Goal: Task Accomplishment & Management: Use online tool/utility

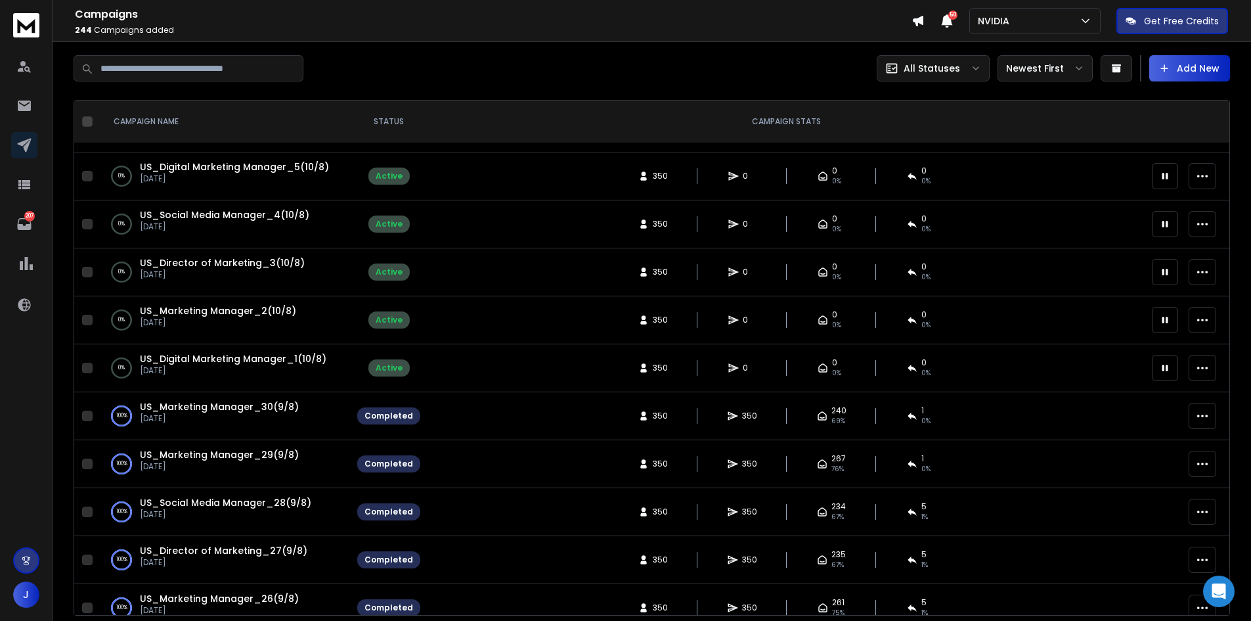
scroll to position [1314, 0]
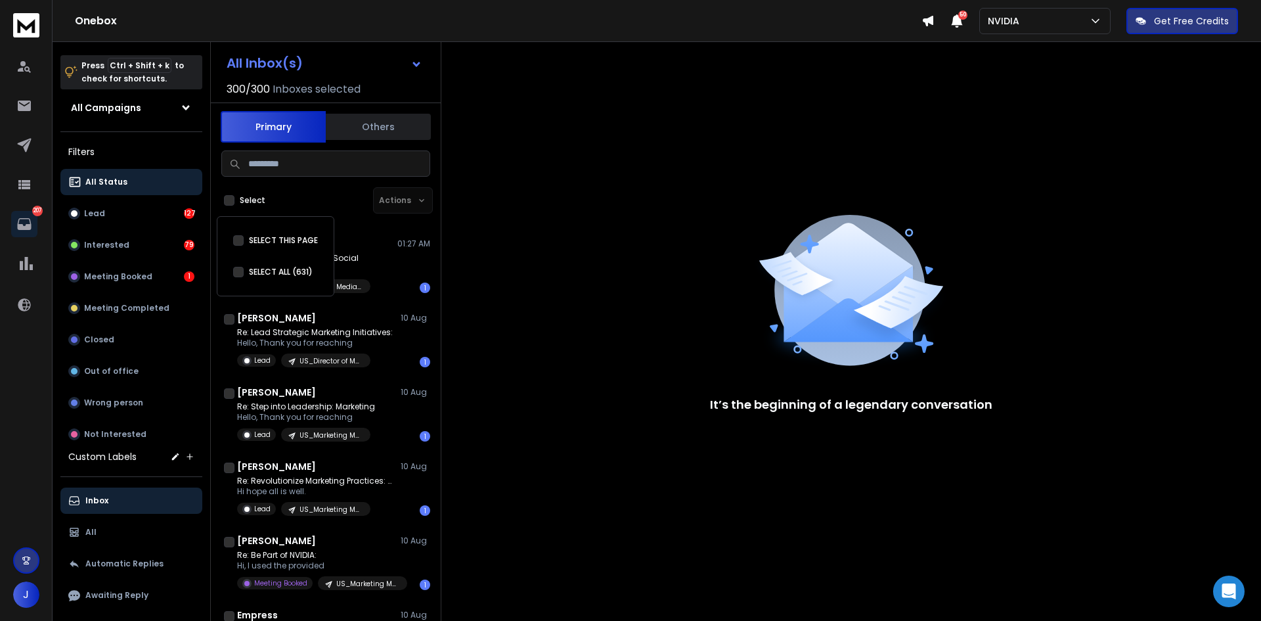
click at [641, 250] on div "It’s the beginning of a legendary conversation" at bounding box center [851, 306] width 820 height 528
click at [645, 279] on div "It’s the beginning of a legendary conversation" at bounding box center [851, 306] width 820 height 528
click at [387, 133] on button "Others" at bounding box center [378, 126] width 105 height 29
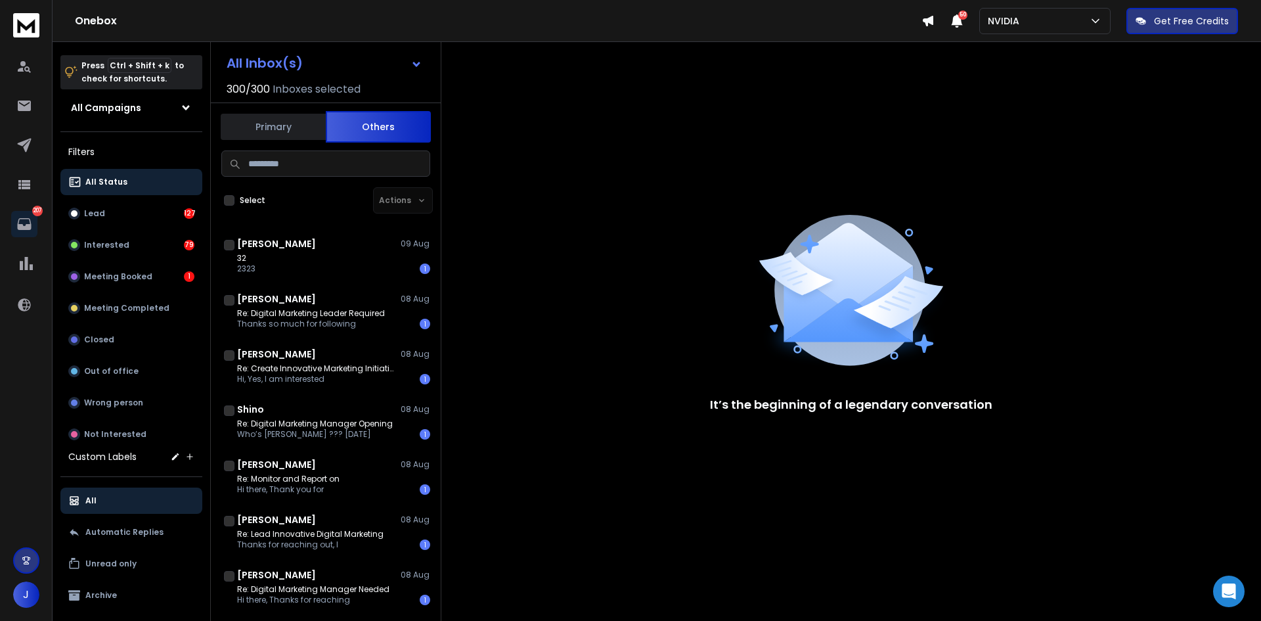
click at [280, 133] on button "Primary" at bounding box center [273, 126] width 105 height 29
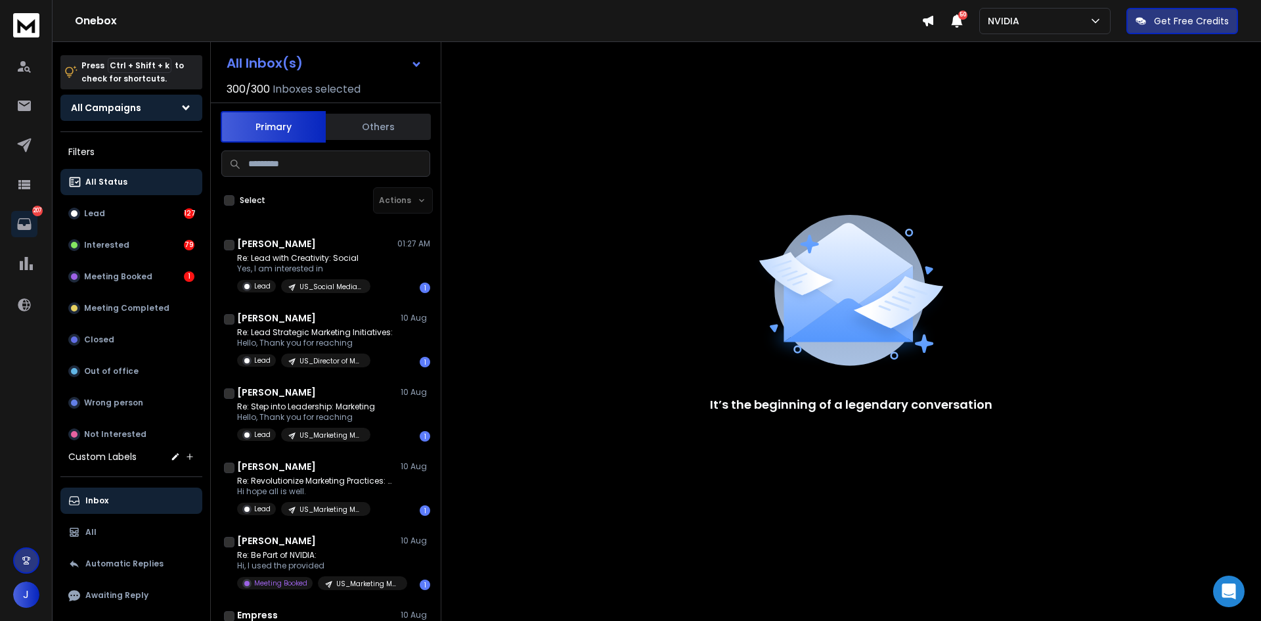
click at [184, 105] on icon at bounding box center [186, 108] width 12 height 12
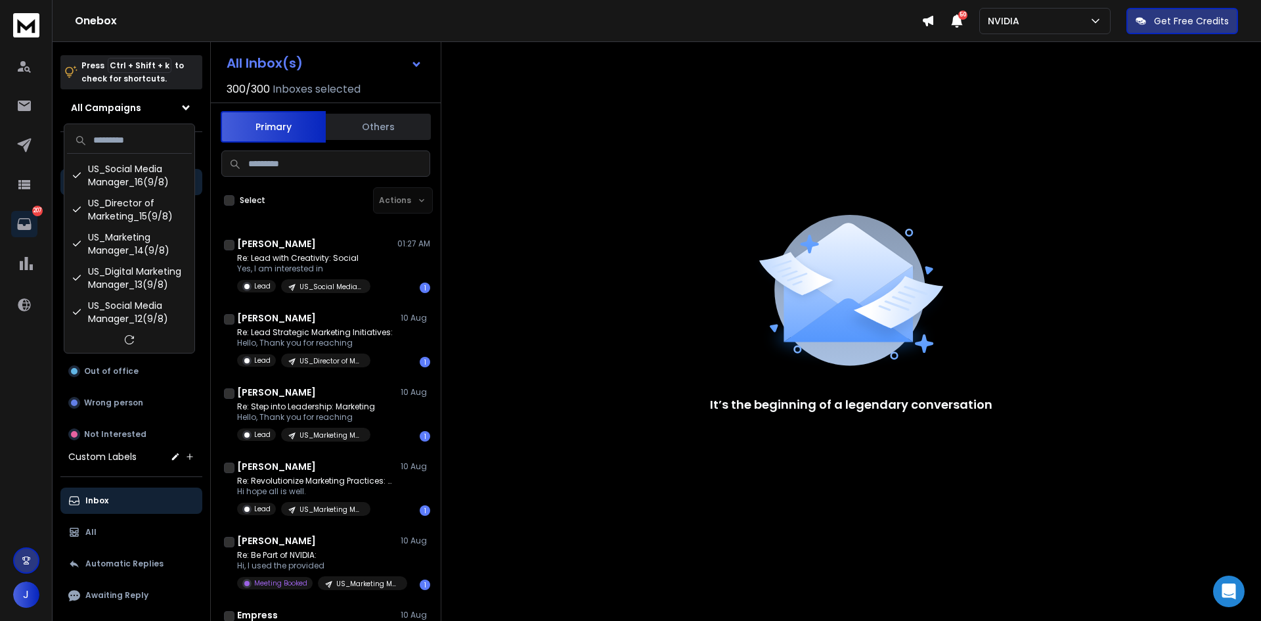
scroll to position [1743, 0]
click at [748, 322] on div at bounding box center [851, 290] width 287 height 185
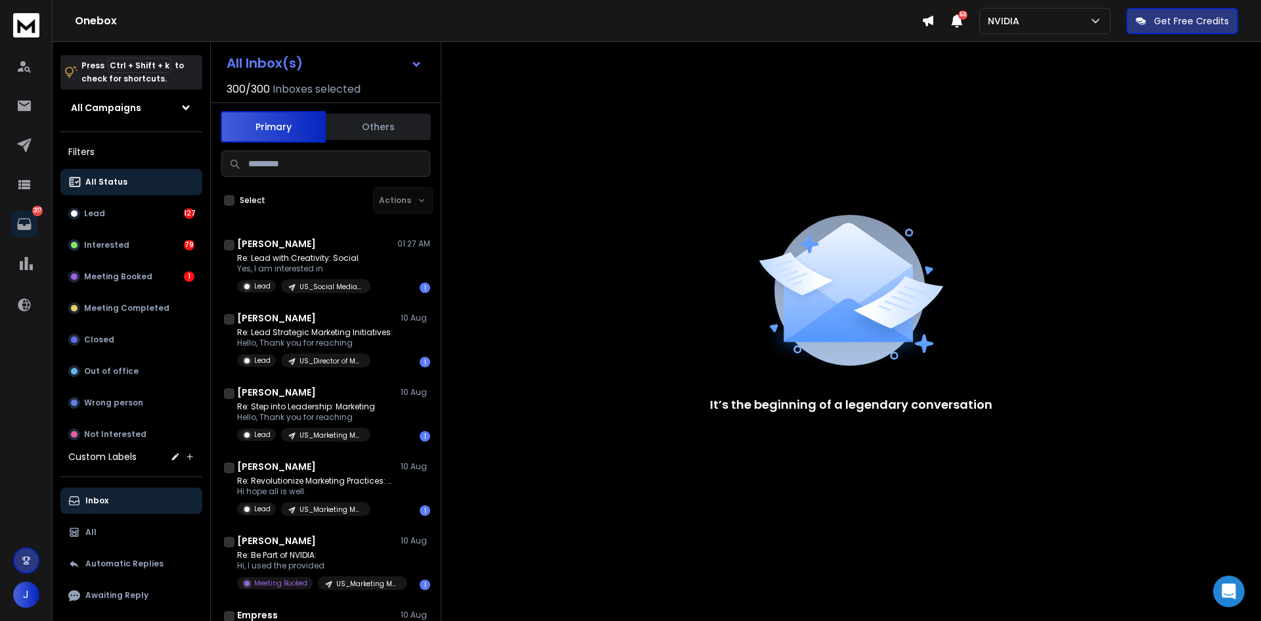
click at [189, 457] on icon at bounding box center [189, 457] width 5 height 0
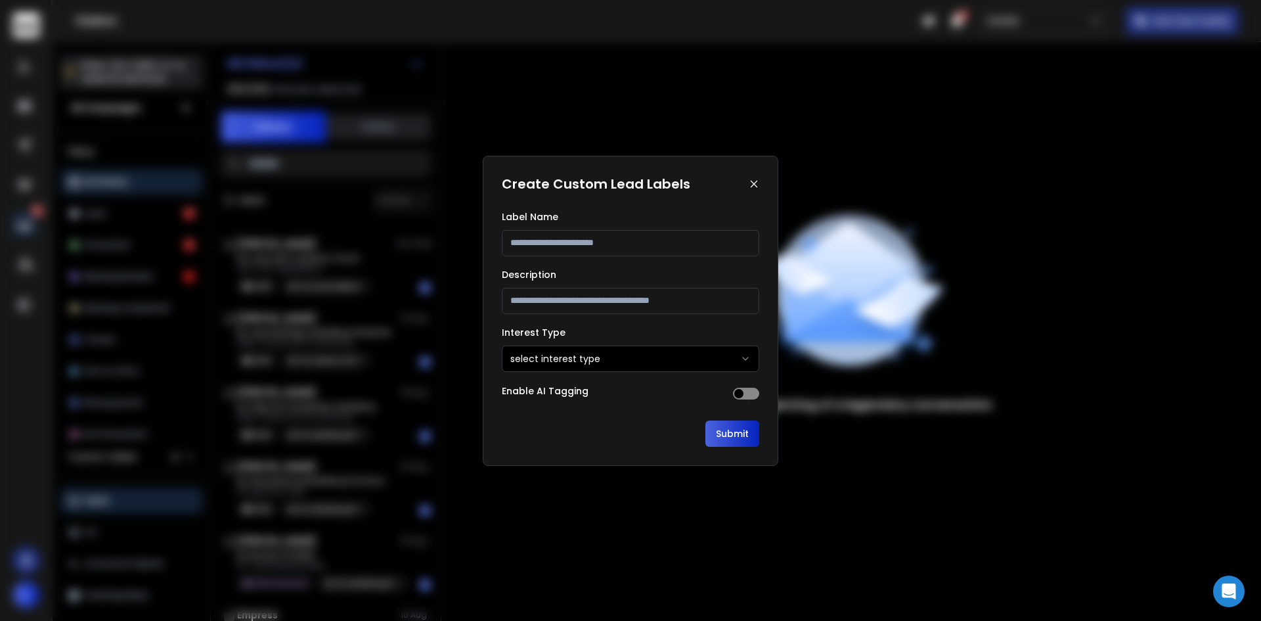
click at [753, 185] on icon at bounding box center [754, 183] width 7 height 7
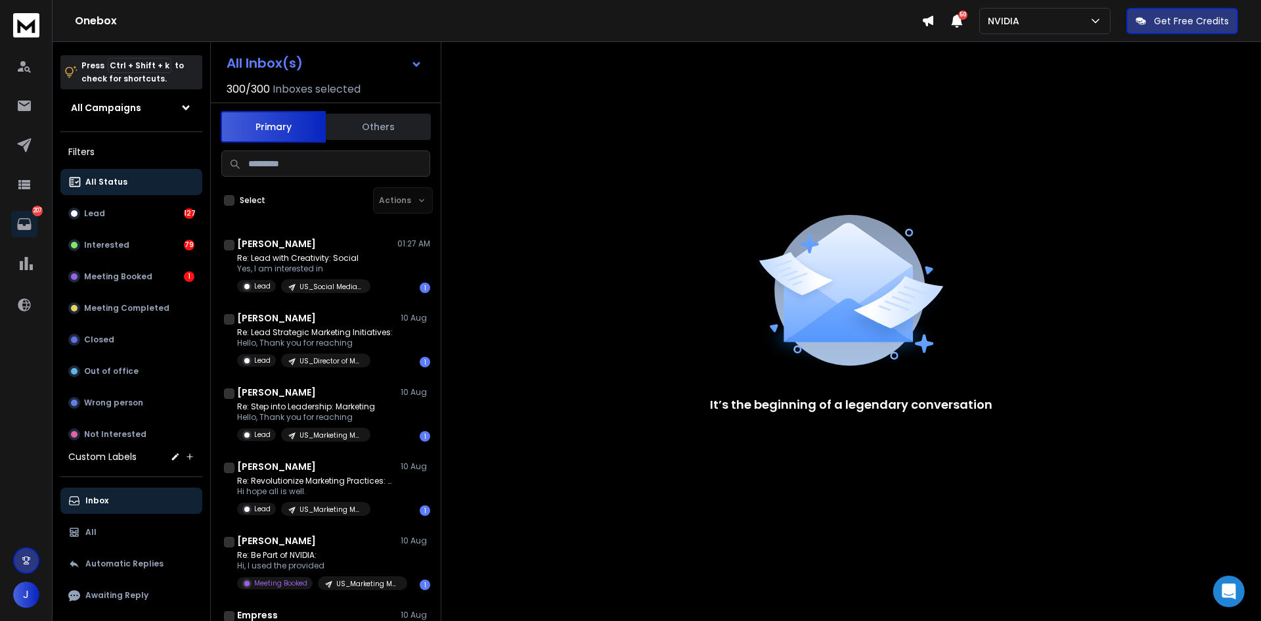
click at [748, 300] on div at bounding box center [851, 290] width 287 height 185
click at [747, 299] on div at bounding box center [851, 290] width 287 height 185
click at [1066, 24] on div "NVIDIA" at bounding box center [1045, 20] width 114 height 13
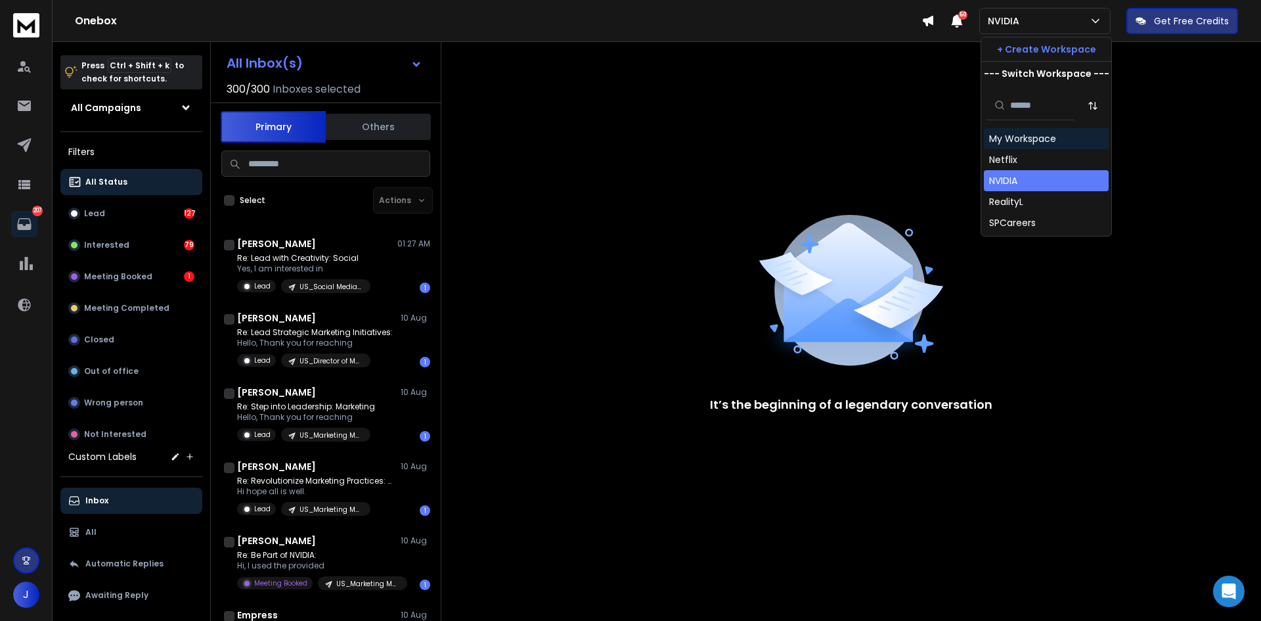
click at [782, 159] on div "It’s the beginning of a legendary conversation" at bounding box center [851, 306] width 820 height 528
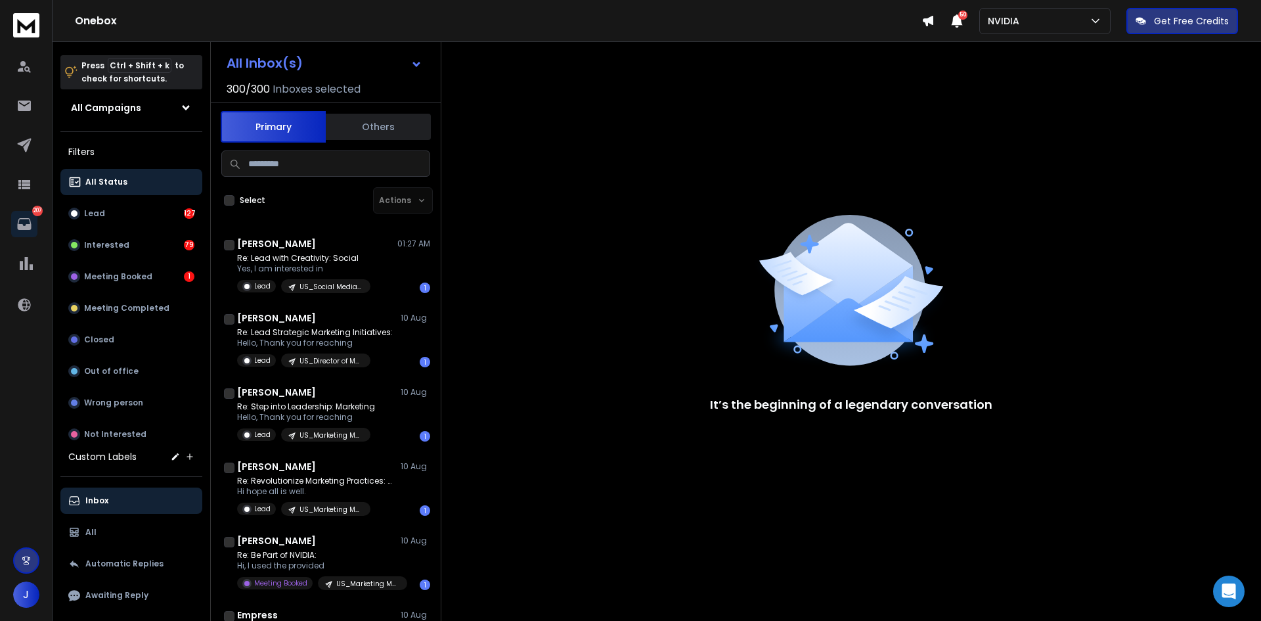
click at [401, 132] on button "Others" at bounding box center [378, 126] width 105 height 29
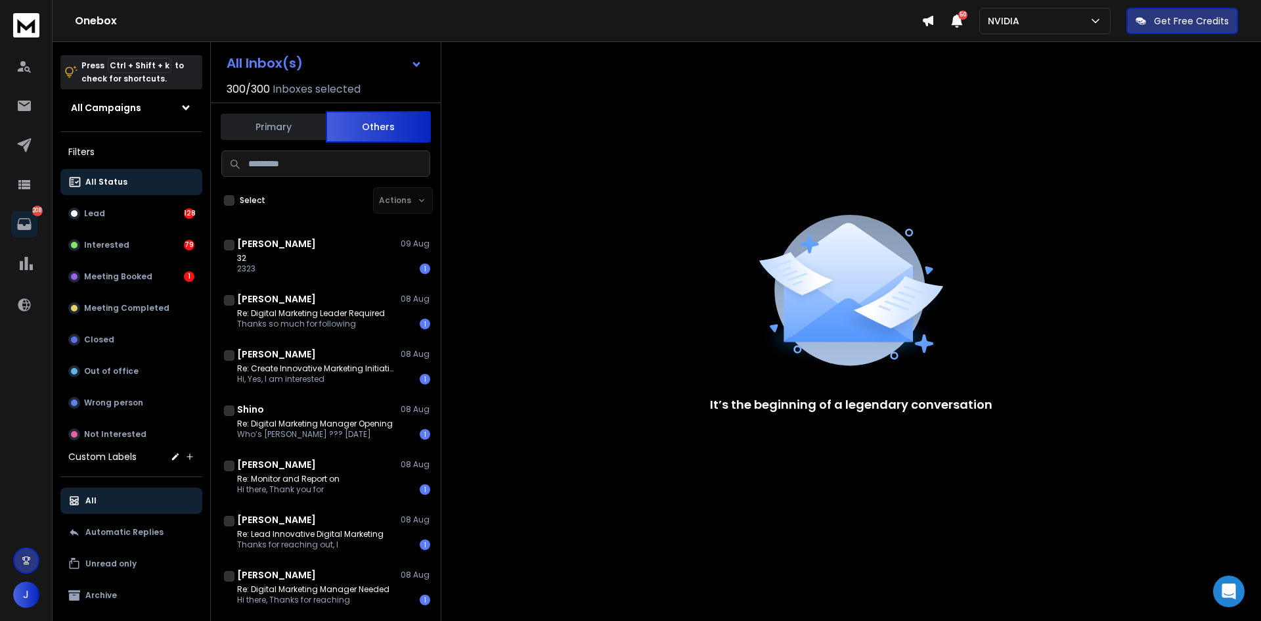
click at [256, 131] on button "Primary" at bounding box center [273, 126] width 105 height 29
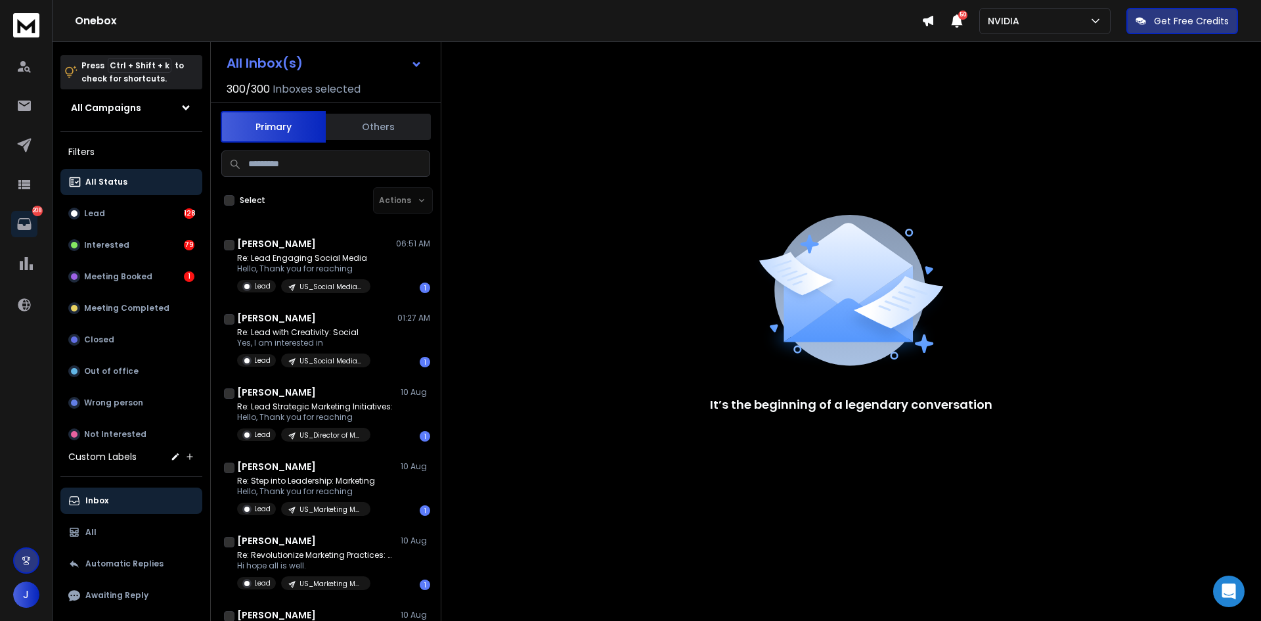
click at [399, 200] on div "Actions" at bounding box center [403, 200] width 60 height 26
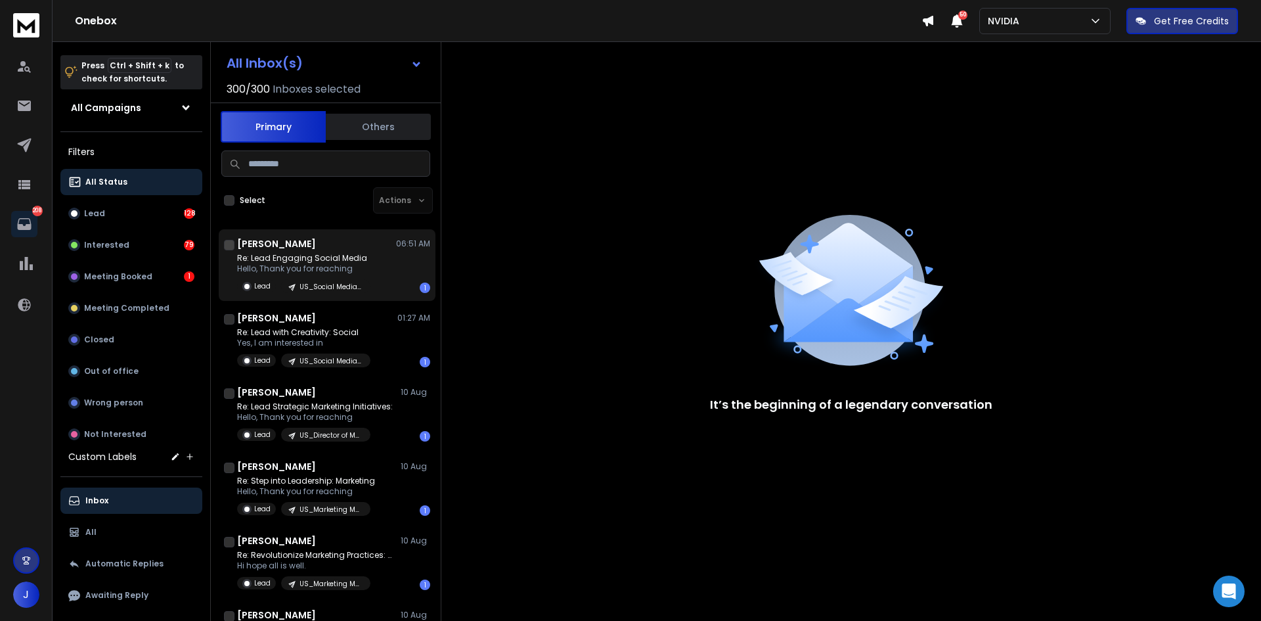
click at [351, 265] on p "Hello, Thank you for reaching" at bounding box center [303, 268] width 133 height 11
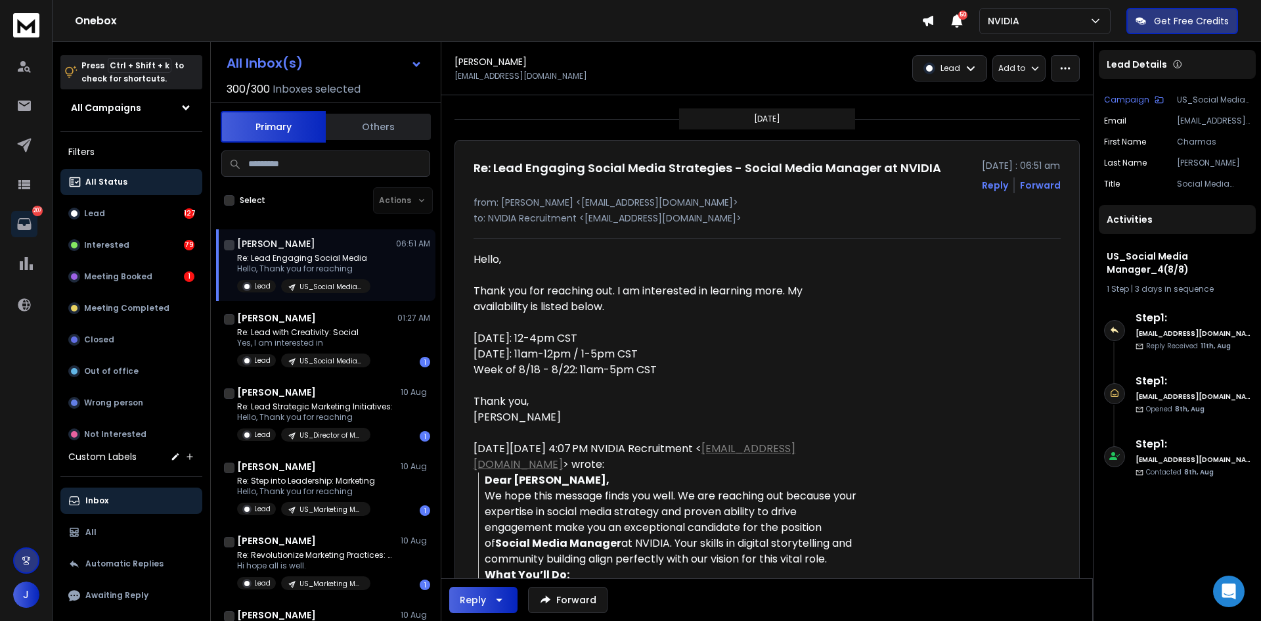
click at [972, 73] on icon at bounding box center [971, 68] width 11 height 11
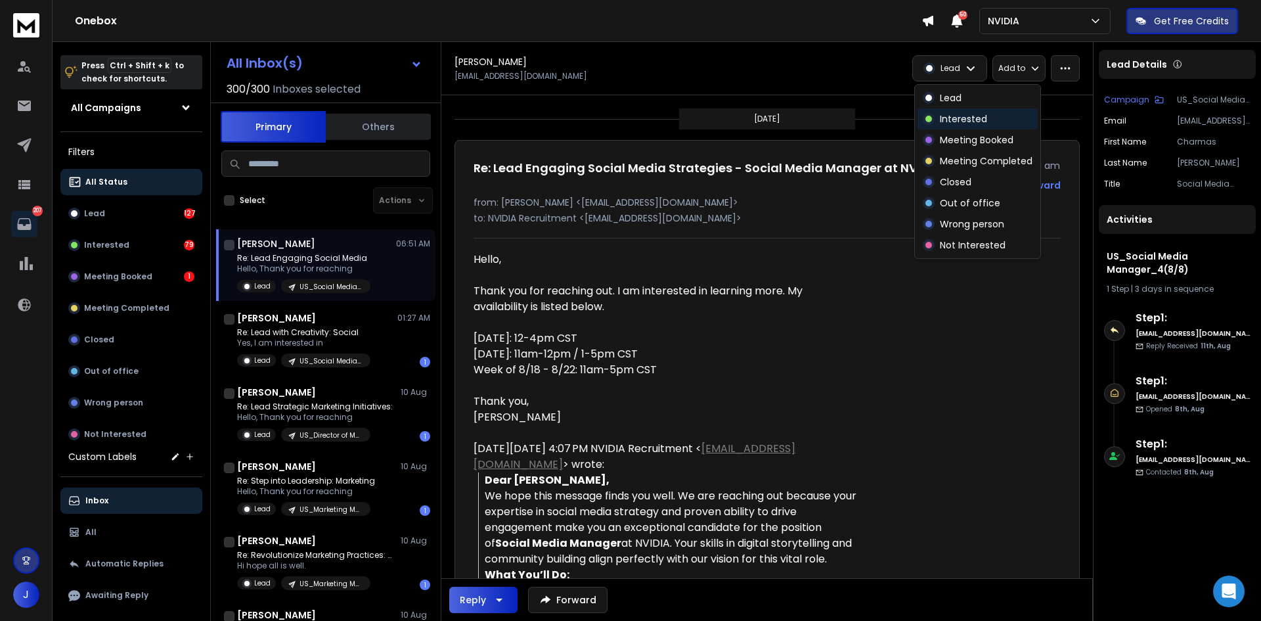
click at [960, 124] on p "Interested" at bounding box center [963, 118] width 47 height 13
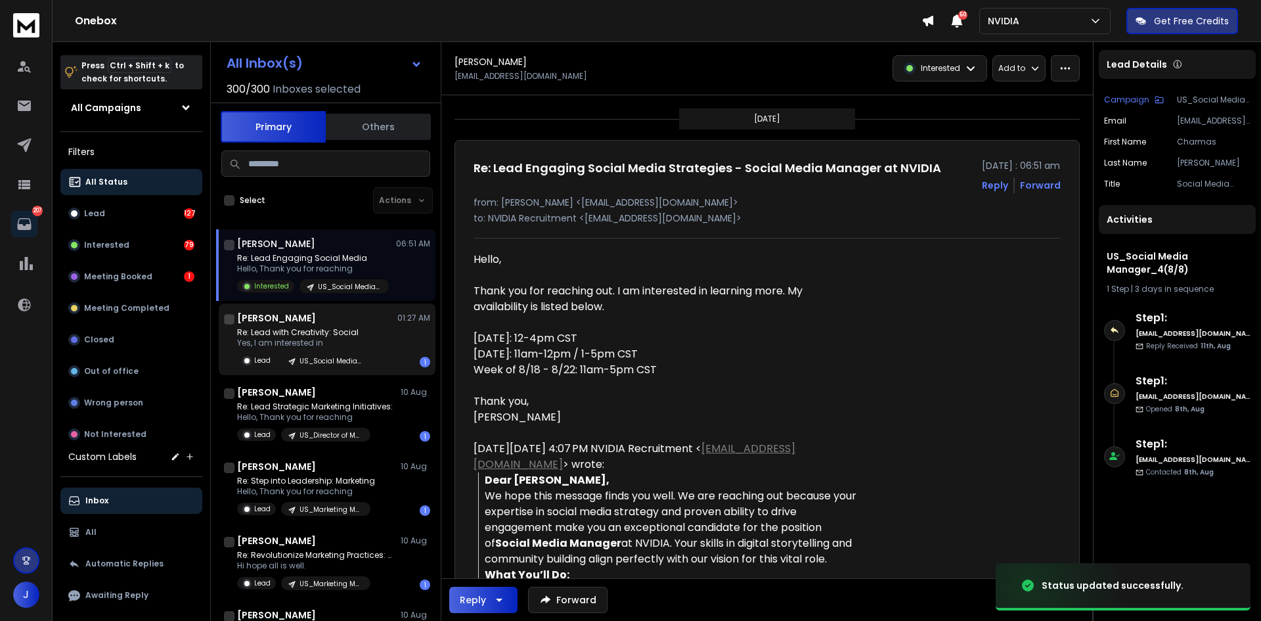
click at [365, 344] on p "Yes, I am interested in" at bounding box center [303, 343] width 133 height 11
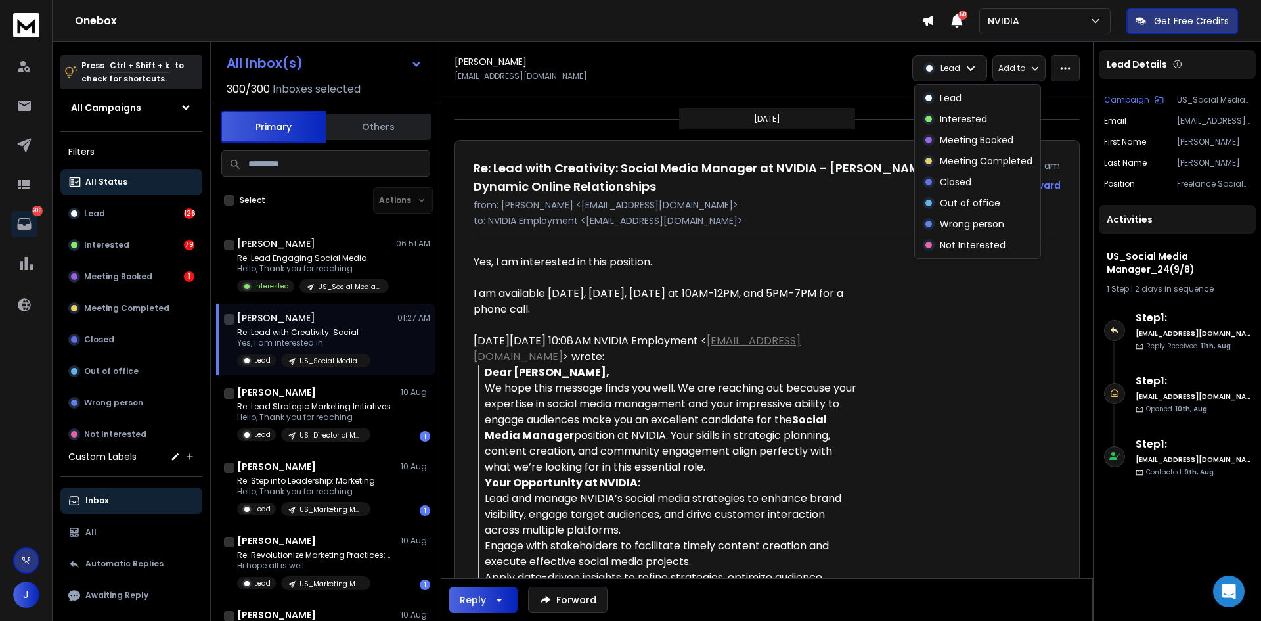
click at [932, 72] on div at bounding box center [930, 68] width 12 height 12
click at [953, 124] on p "Interested" at bounding box center [963, 118] width 47 height 13
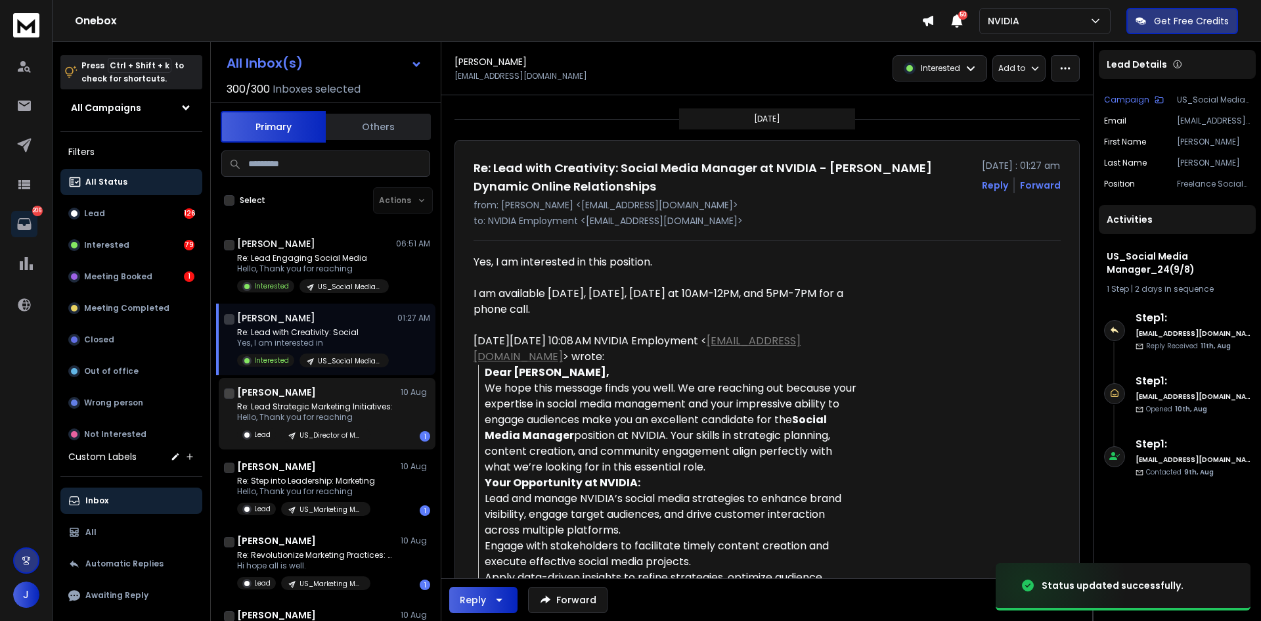
click at [392, 407] on div "Re: Lead Strategic Marketing Initiatives: Hello, Thank you for reaching Lead US…" at bounding box center [333, 421] width 193 height 40
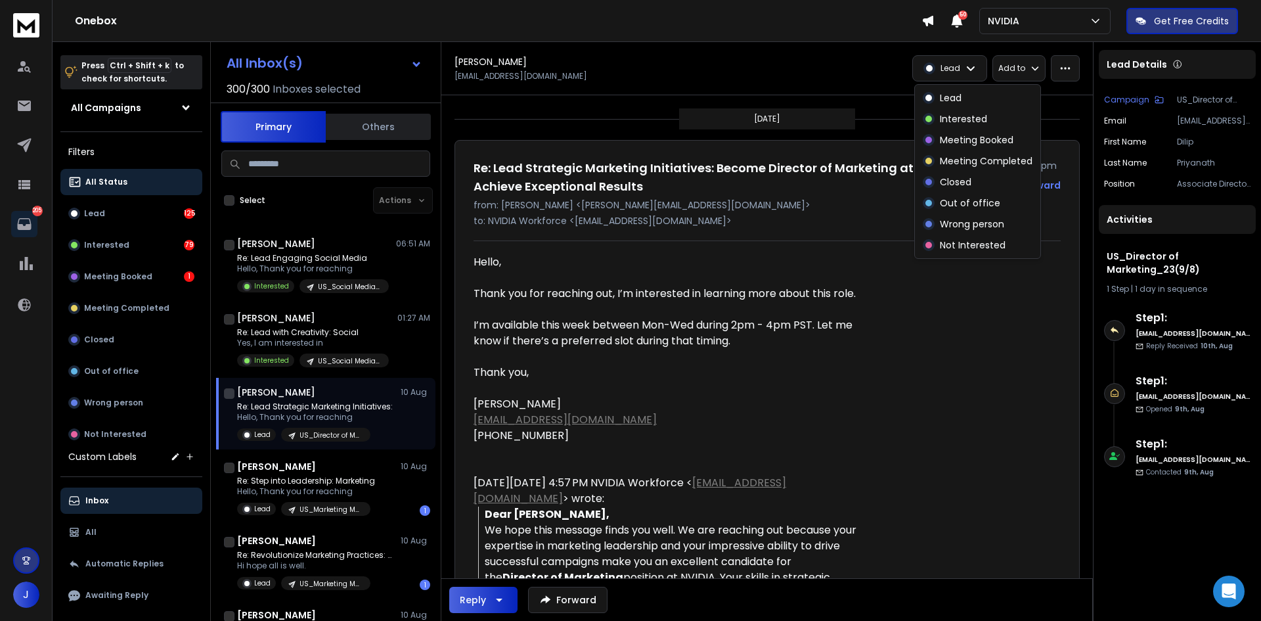
click at [930, 75] on div "Lead" at bounding box center [950, 68] width 74 height 25
click at [955, 124] on p "Interested" at bounding box center [963, 118] width 47 height 13
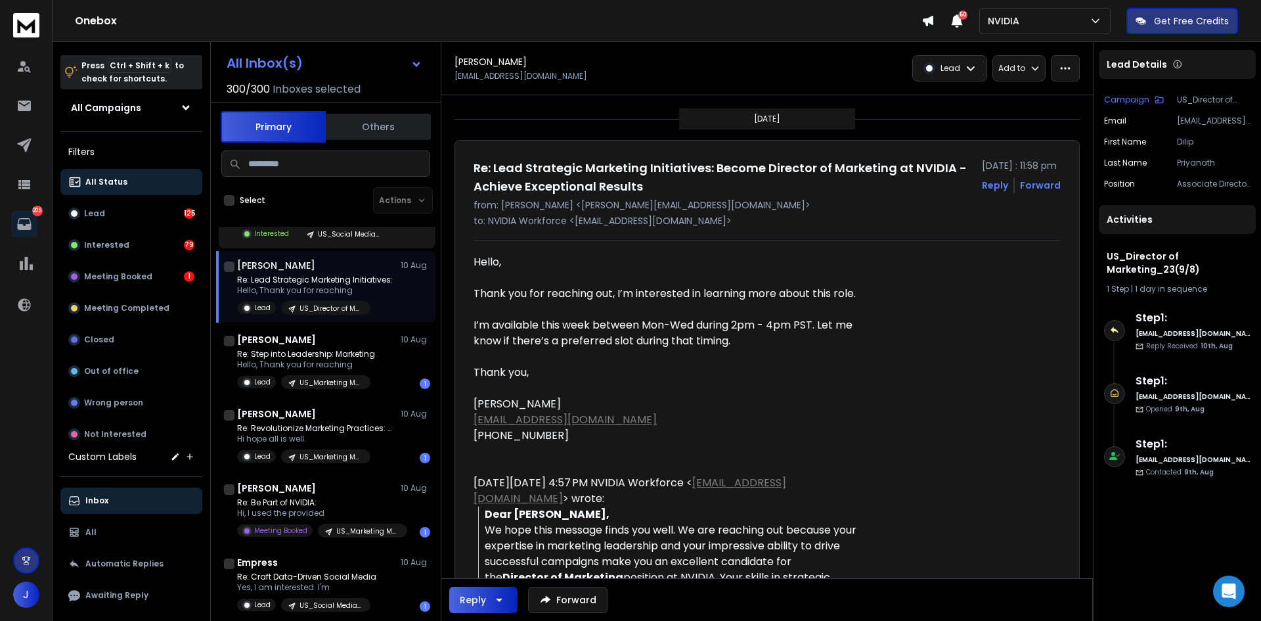
scroll to position [131, 0]
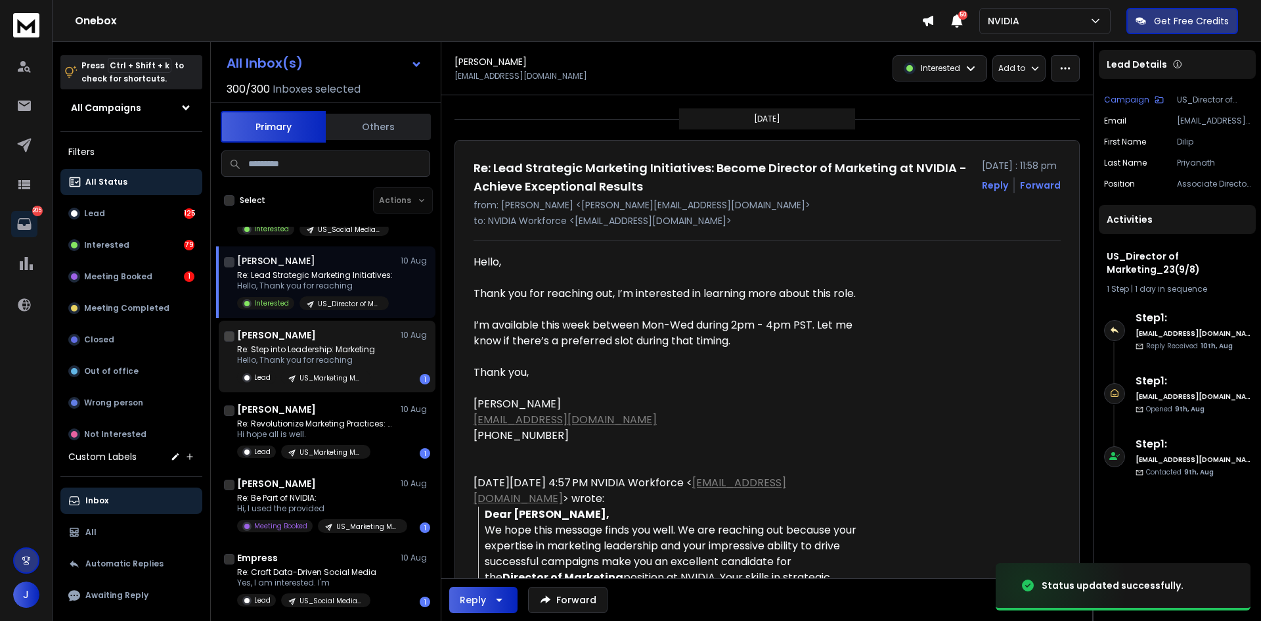
click at [383, 338] on div "Meredith Andersen 10 Aug" at bounding box center [333, 334] width 193 height 13
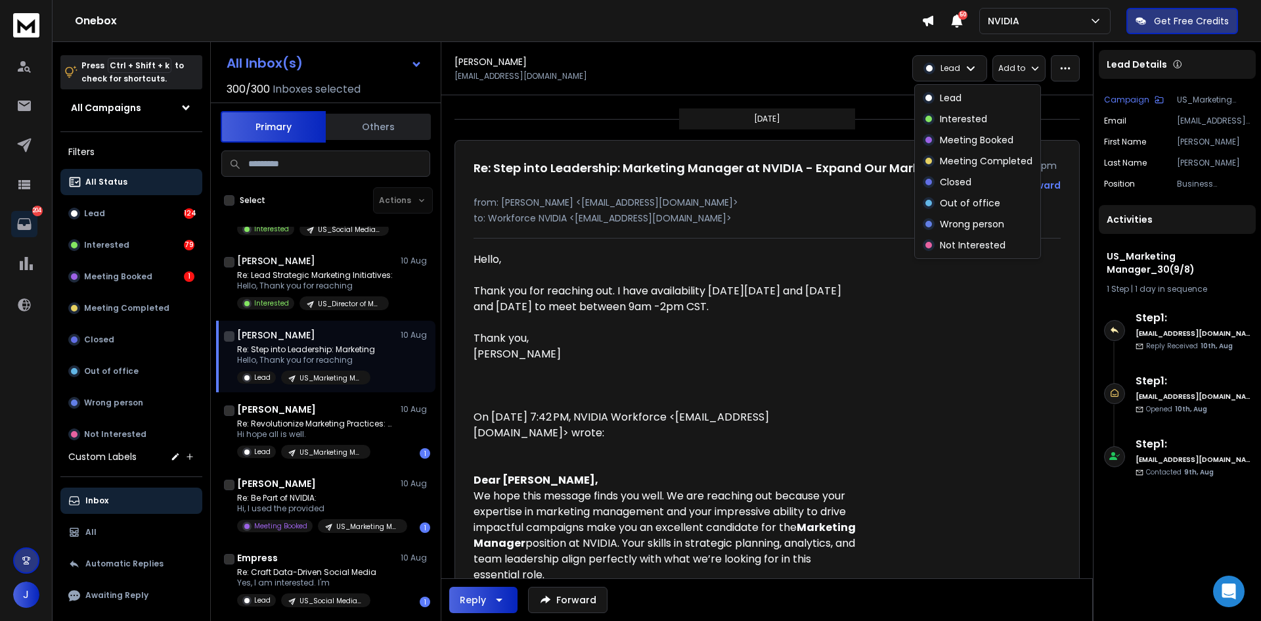
click at [970, 72] on icon at bounding box center [971, 68] width 11 height 11
click at [960, 123] on p "Interested" at bounding box center [963, 118] width 47 height 13
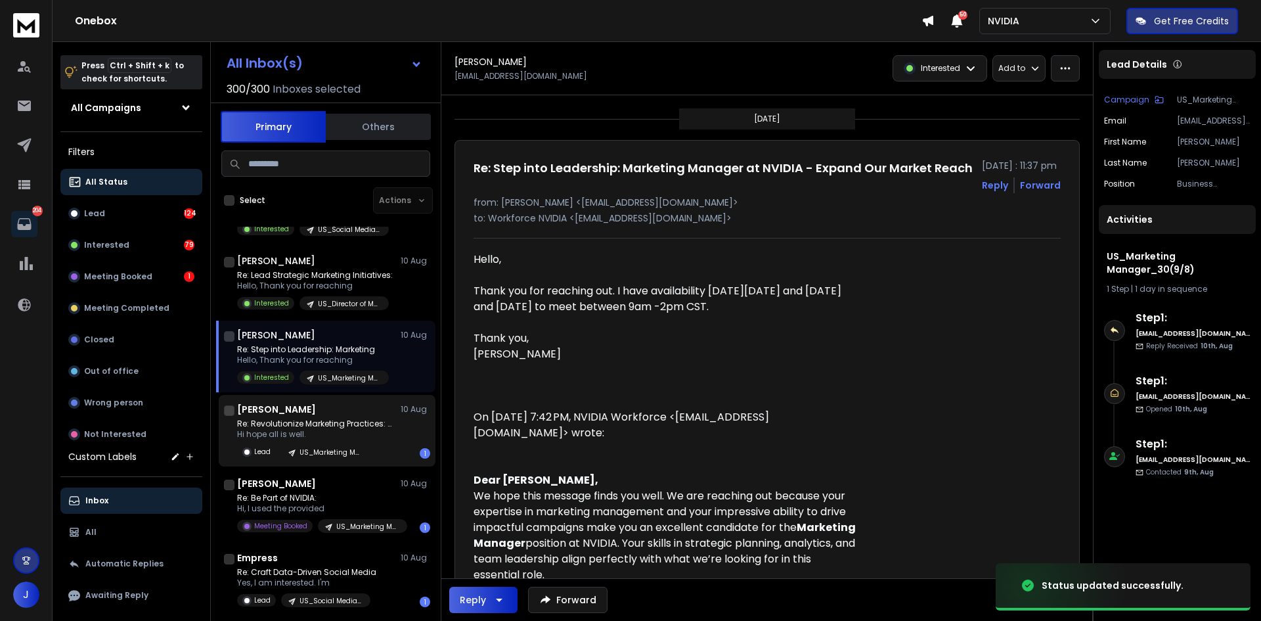
click at [378, 420] on p "Re: Revolutionize Marketing Practices: Join" at bounding box center [316, 423] width 158 height 11
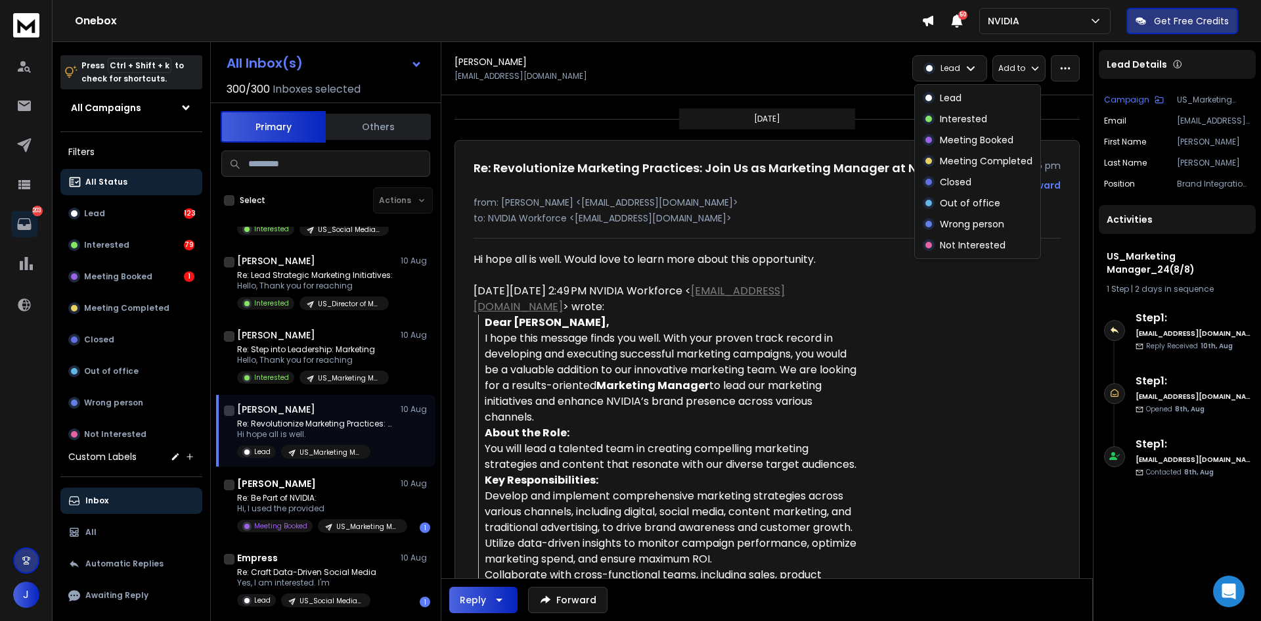
click at [960, 73] on p "Lead" at bounding box center [951, 68] width 20 height 11
click at [966, 120] on p "Interested" at bounding box center [963, 118] width 47 height 13
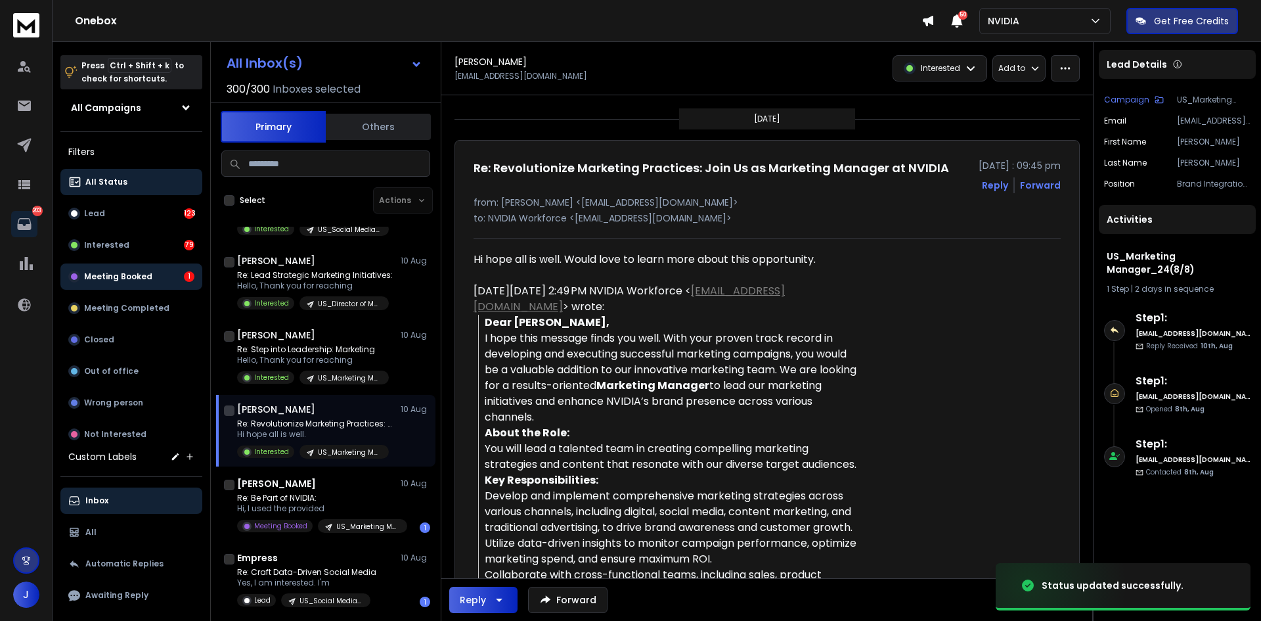
click at [178, 273] on button "Meeting Booked 1" at bounding box center [131, 276] width 142 height 26
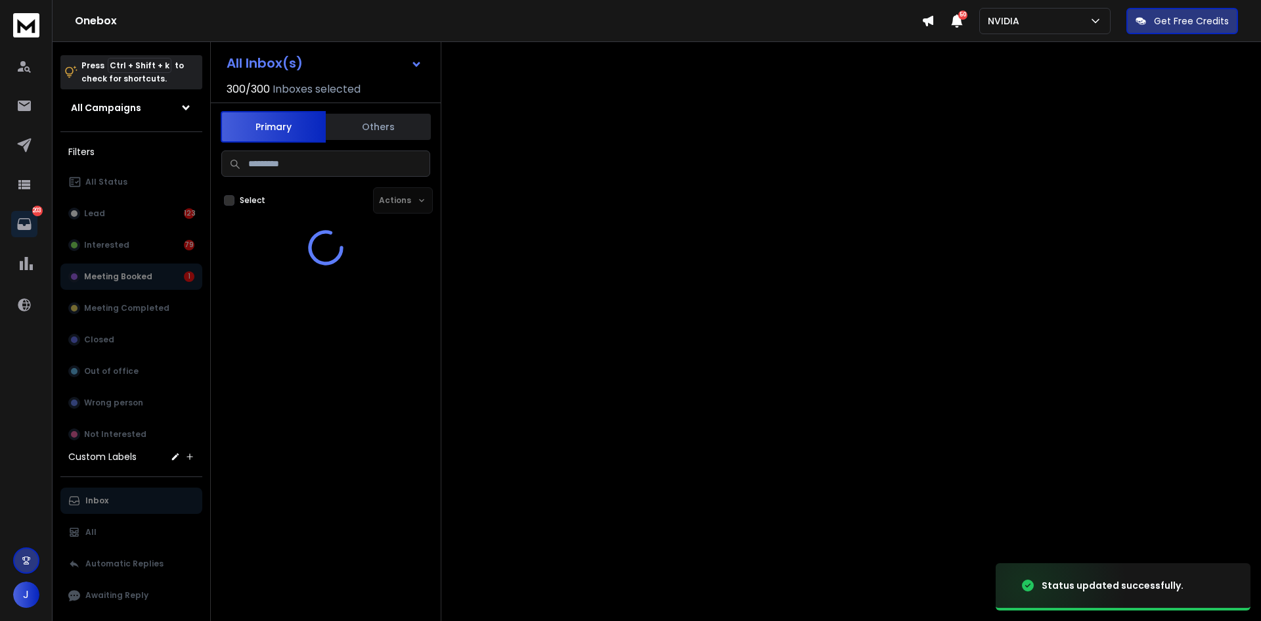
scroll to position [0, 0]
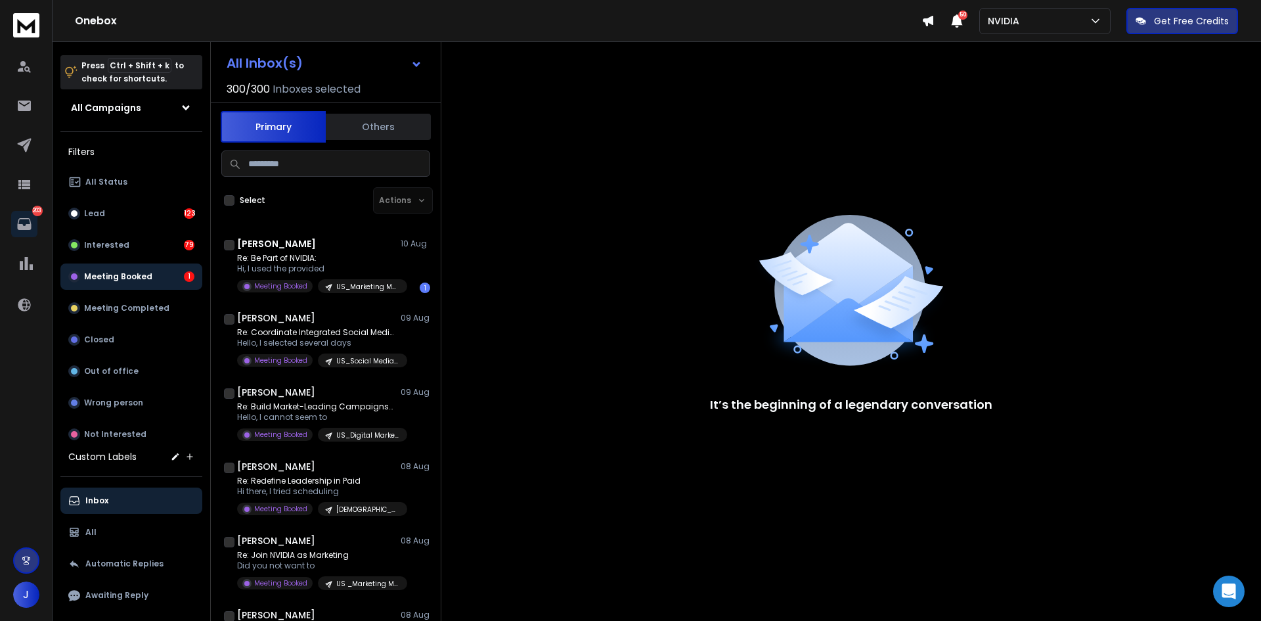
click at [358, 293] on div "Meeting Booked US_Marketing Manager_03(4/8)" at bounding box center [322, 286] width 170 height 14
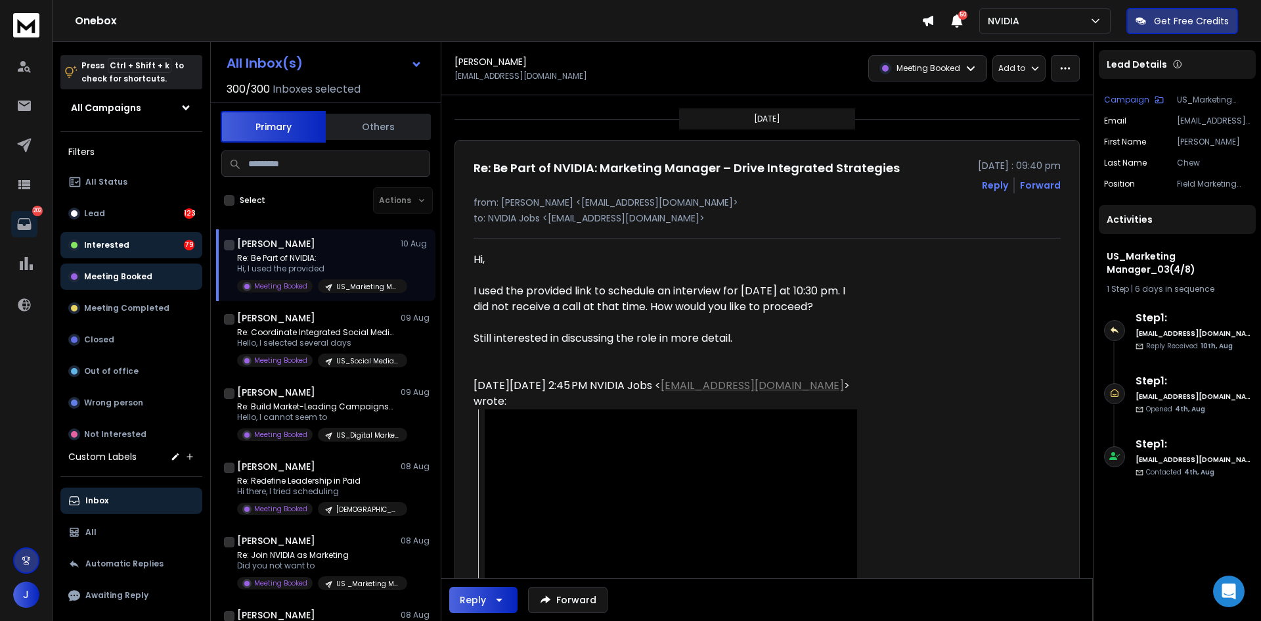
click at [133, 256] on button "Interested 79" at bounding box center [131, 245] width 142 height 26
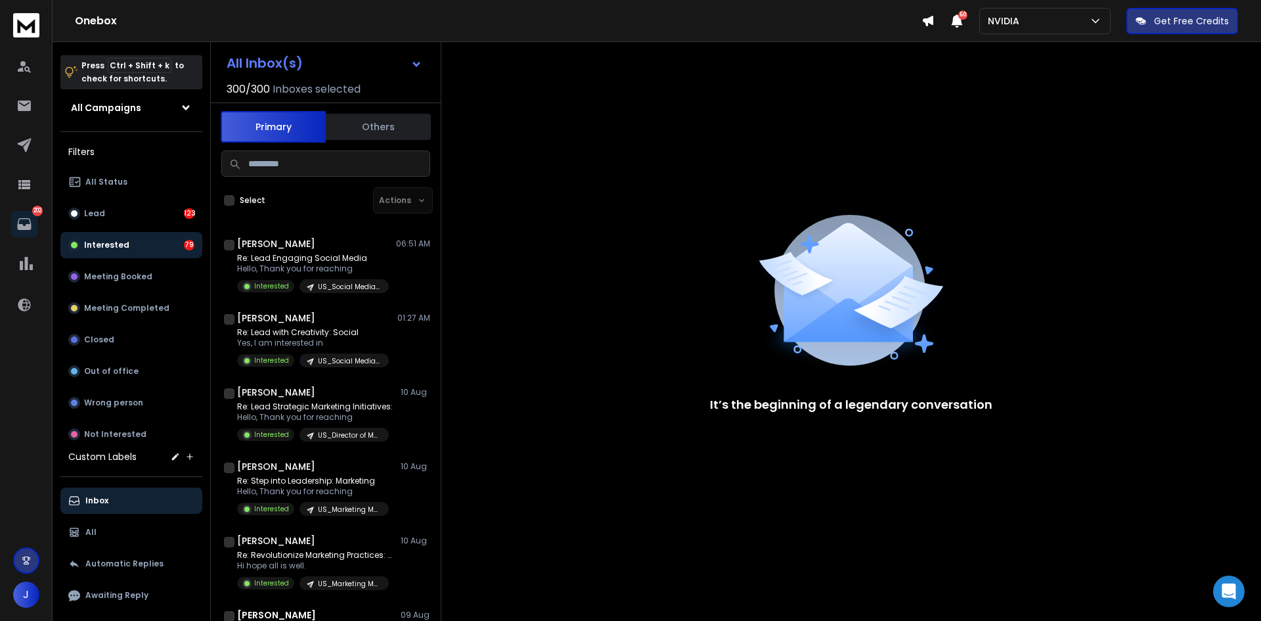
drag, startPoint x: 105, startPoint y: 212, endPoint x: 641, endPoint y: 268, distance: 539.0
click at [641, 268] on div "It’s the beginning of a legendary conversation" at bounding box center [851, 306] width 820 height 528
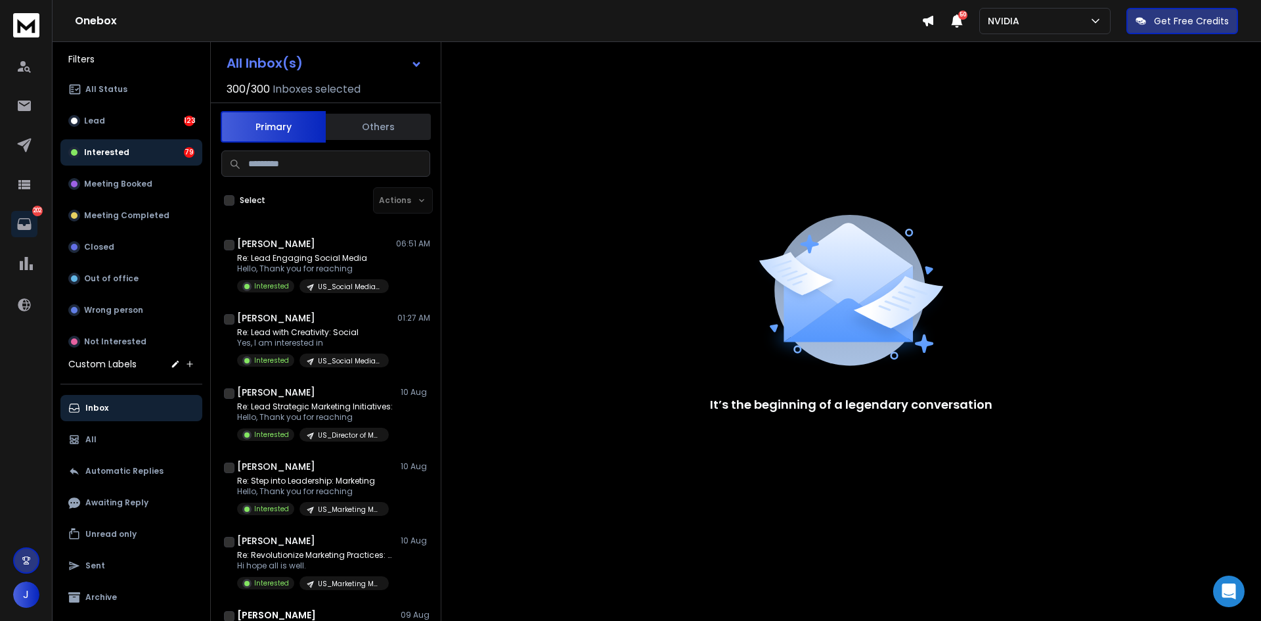
scroll to position [102, 0]
click at [122, 531] on div "Unread only" at bounding box center [102, 534] width 68 height 16
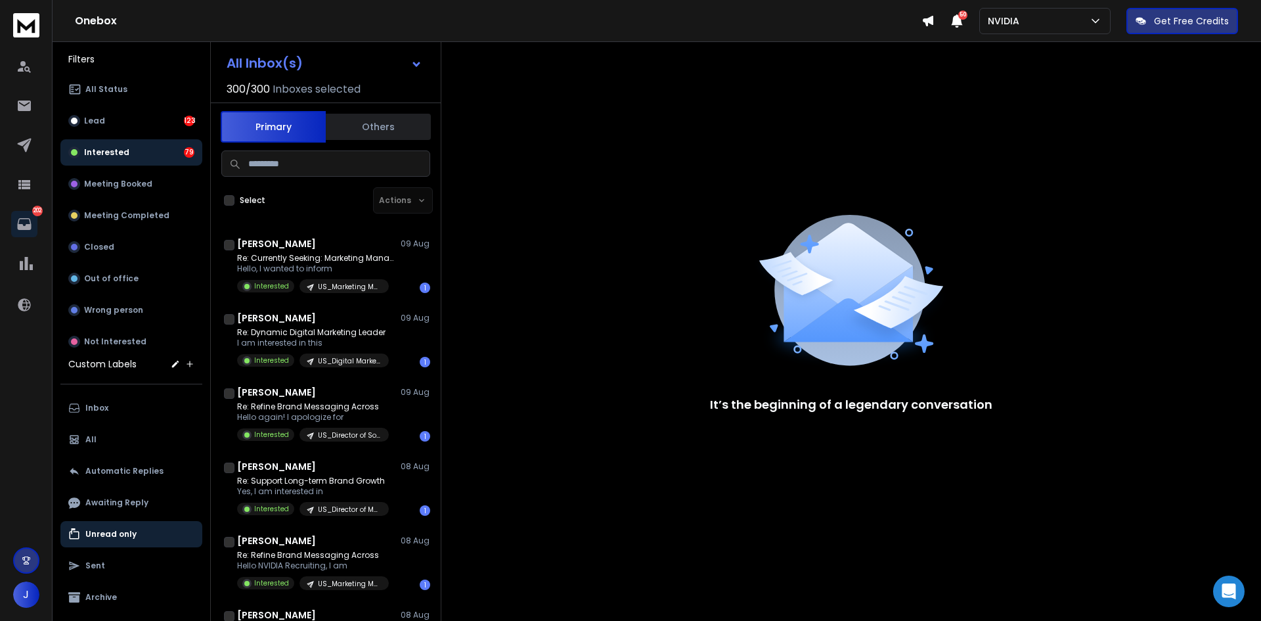
click at [119, 499] on div "Awaiting Reply" at bounding box center [108, 503] width 80 height 16
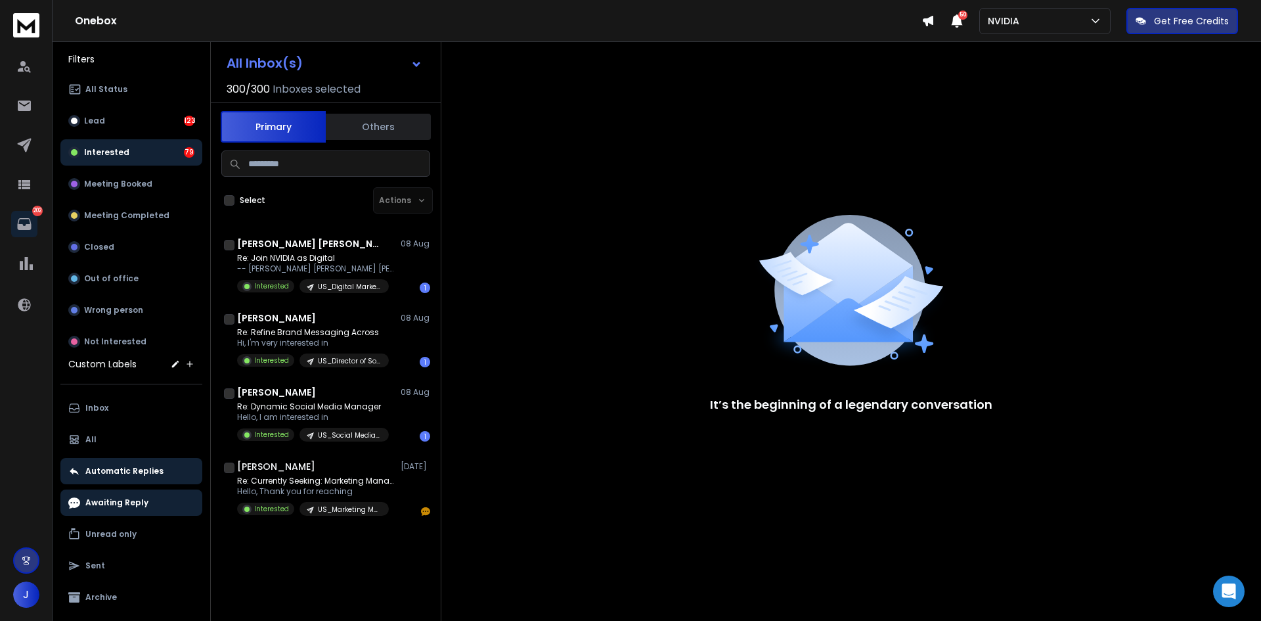
click at [124, 466] on p "Automatic Replies" at bounding box center [124, 471] width 78 height 11
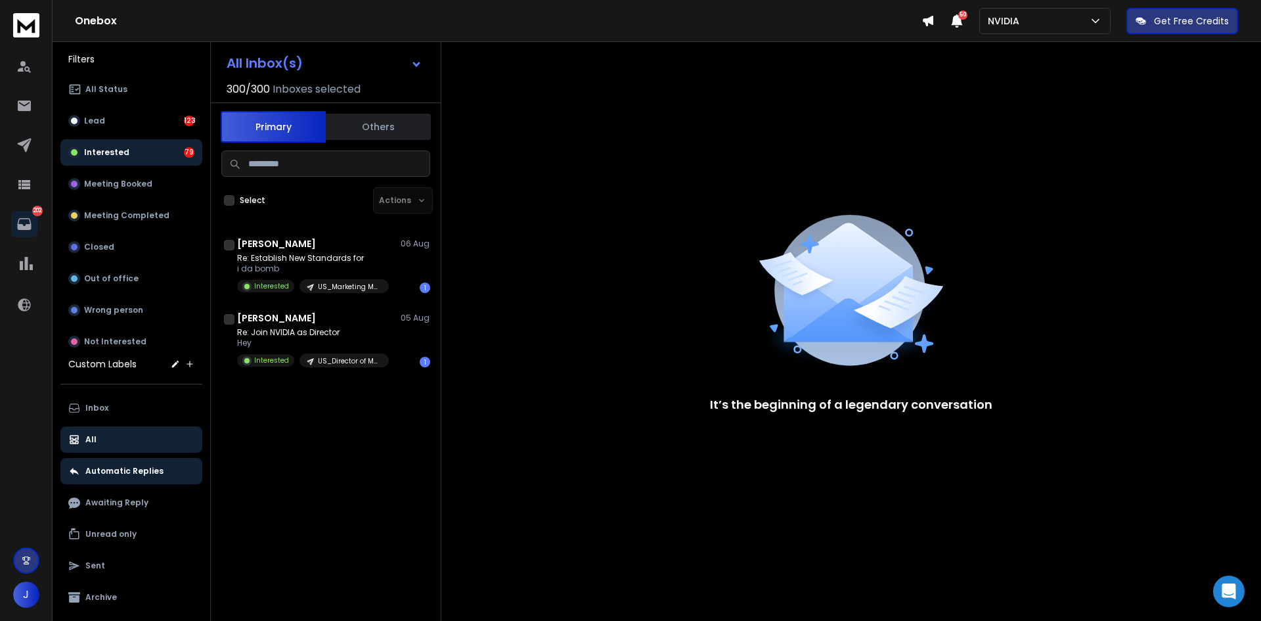
click at [122, 436] on button "All" at bounding box center [131, 439] width 142 height 26
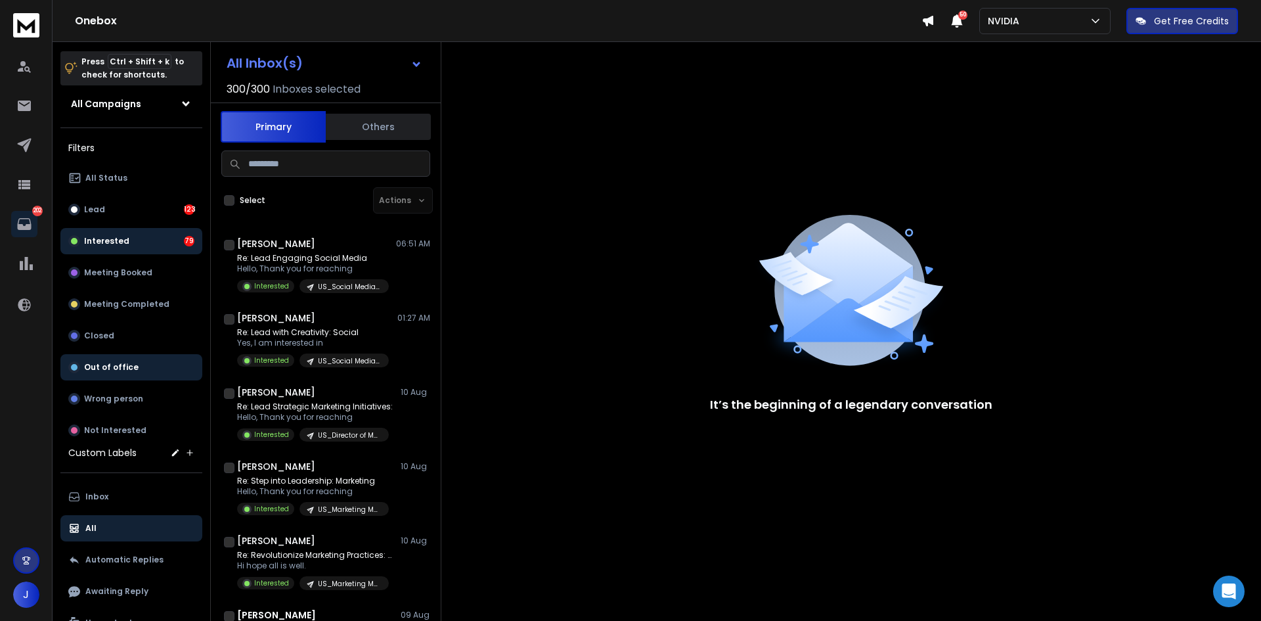
scroll to position [0, 0]
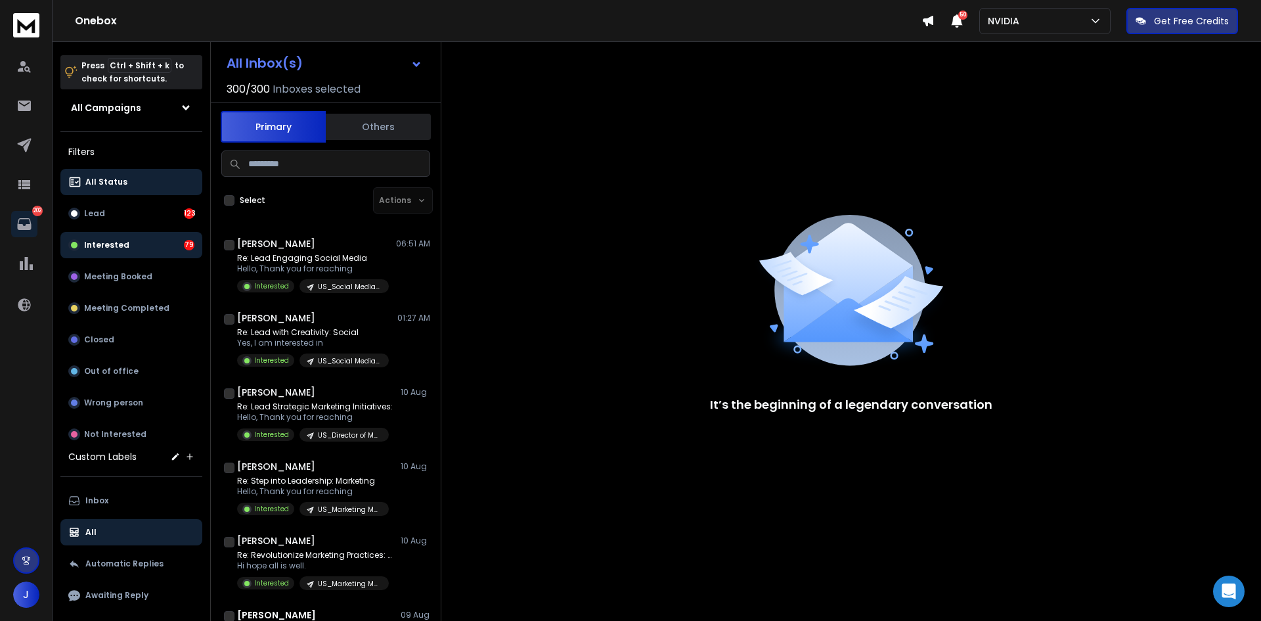
click at [123, 182] on p "All Status" at bounding box center [106, 182] width 42 height 11
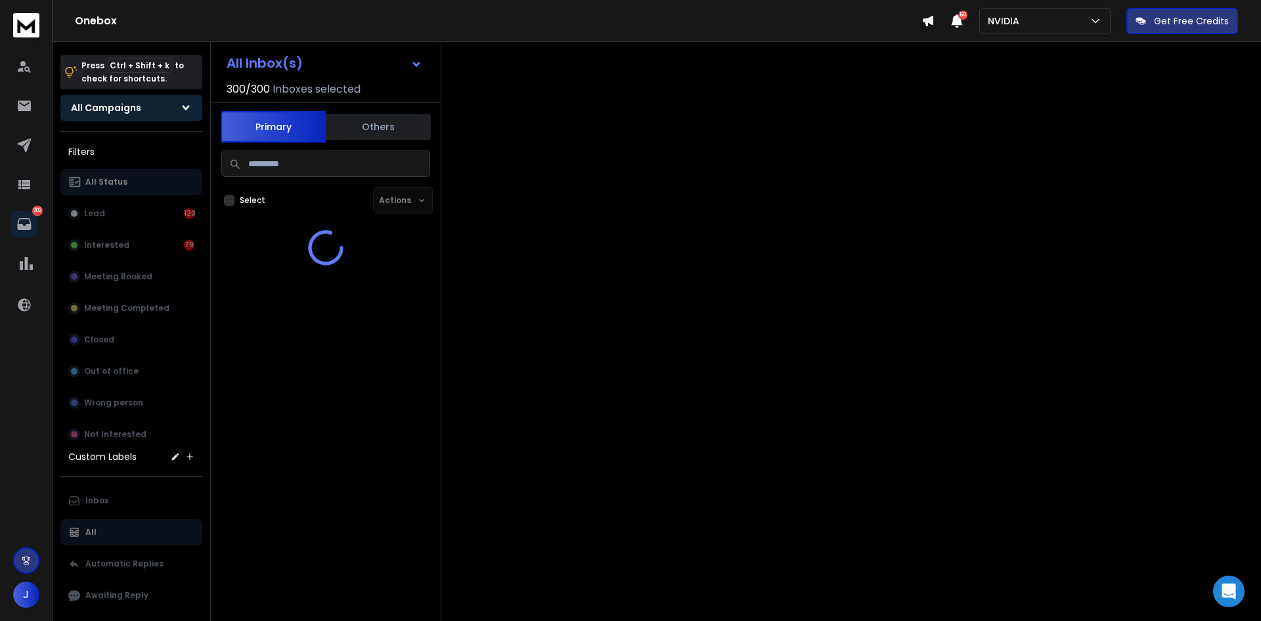
click at [184, 102] on icon at bounding box center [186, 108] width 12 height 12
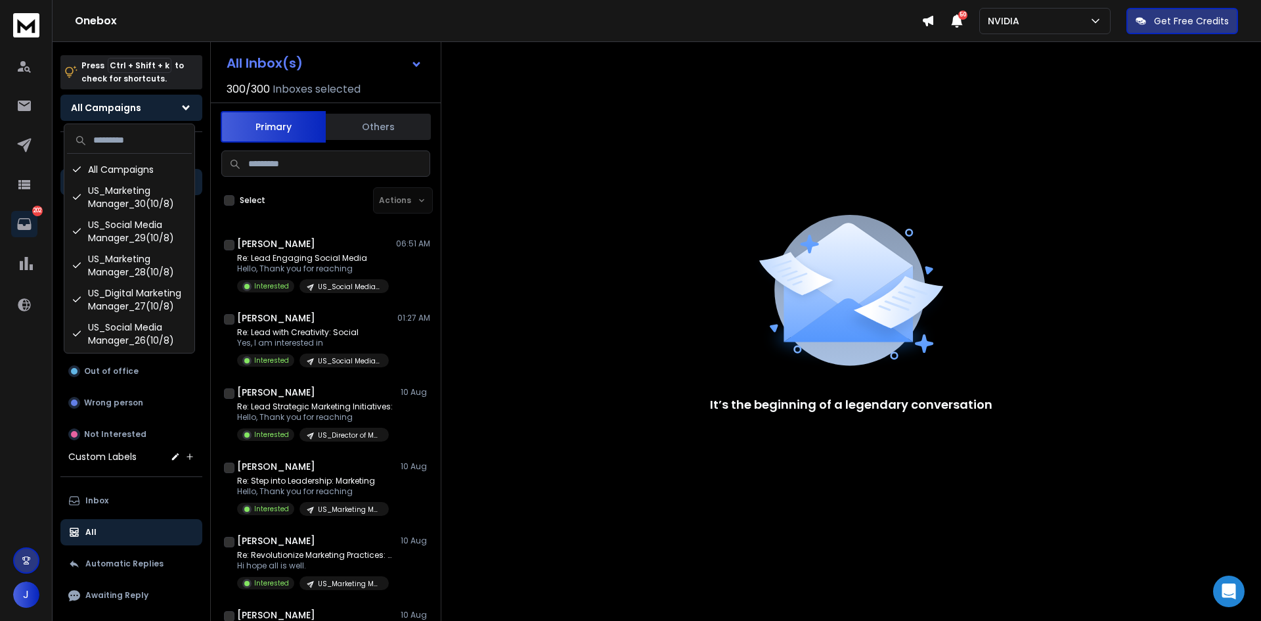
click at [184, 102] on icon at bounding box center [186, 108] width 12 height 12
click at [637, 263] on div "It’s the beginning of a legendary conversation" at bounding box center [851, 306] width 820 height 528
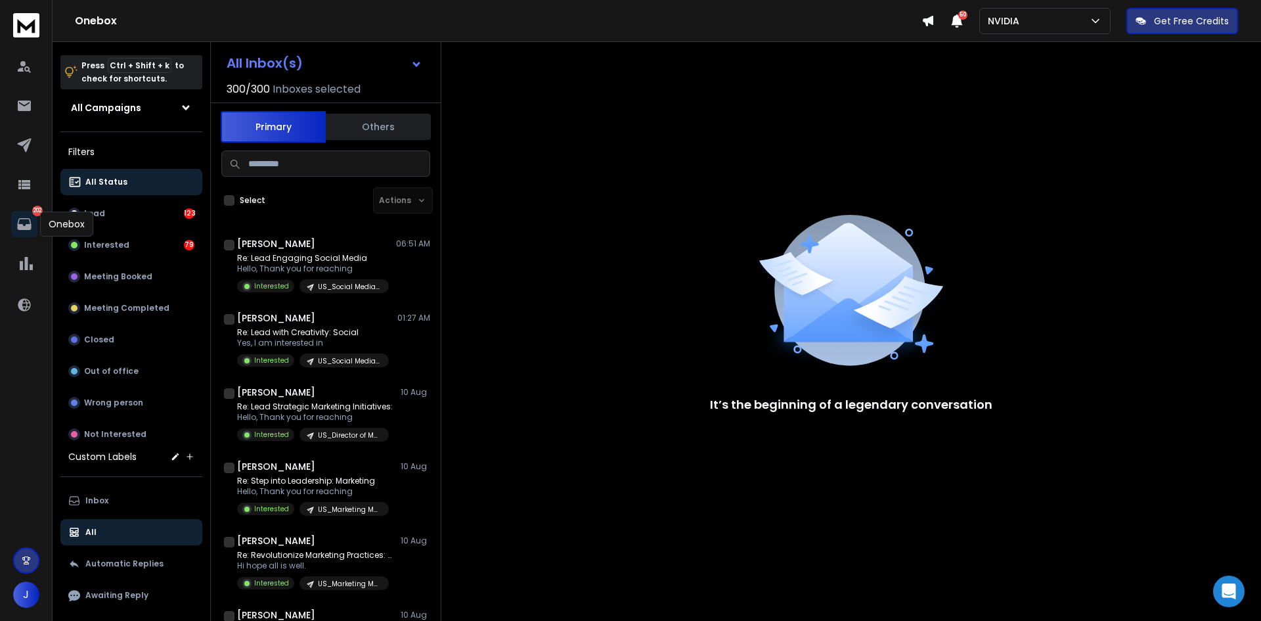
click at [32, 221] on icon at bounding box center [24, 224] width 16 height 16
click at [23, 178] on icon at bounding box center [24, 185] width 16 height 16
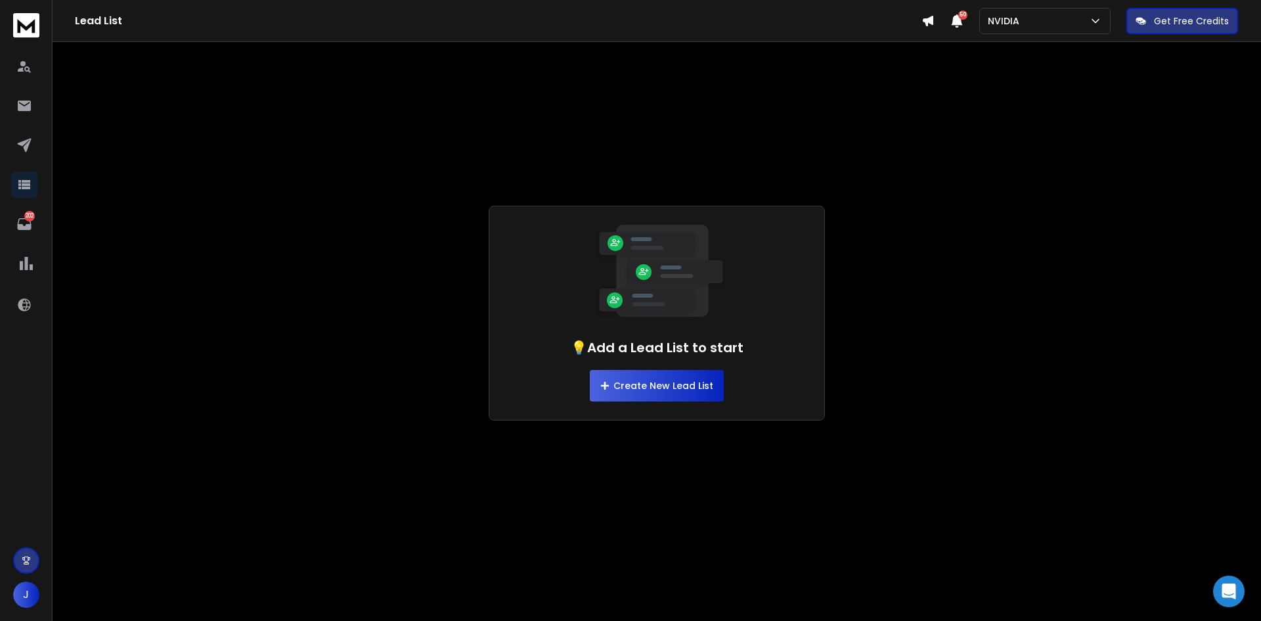
click at [28, 32] on img at bounding box center [26, 25] width 26 height 24
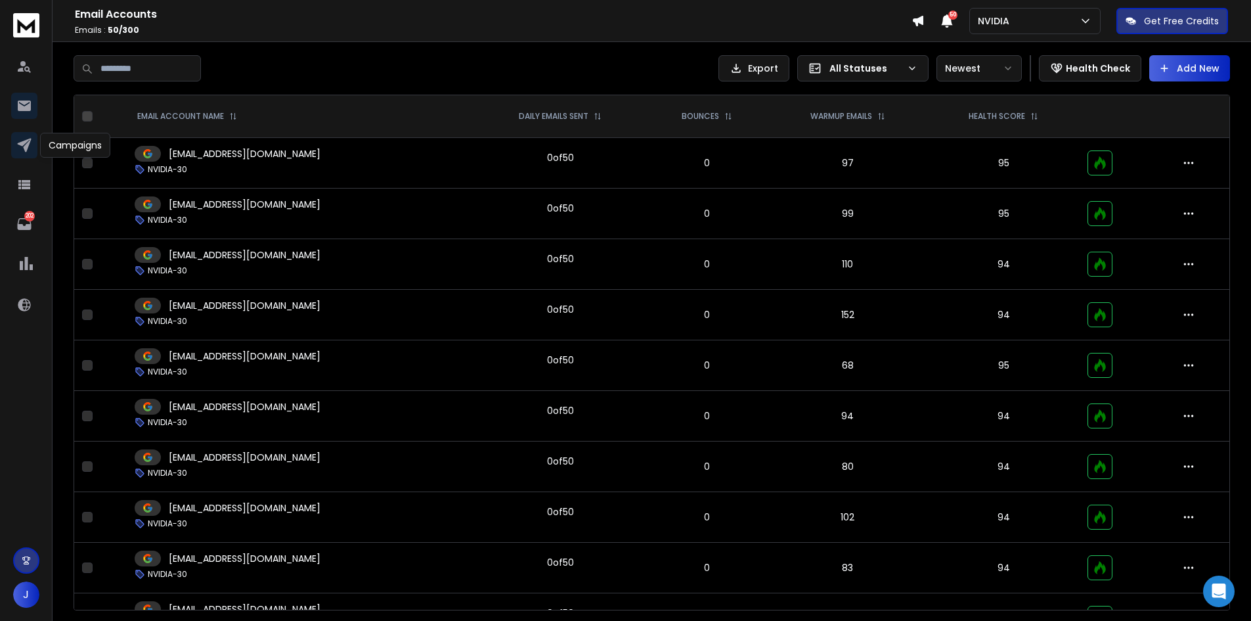
click at [32, 147] on icon at bounding box center [24, 145] width 16 height 16
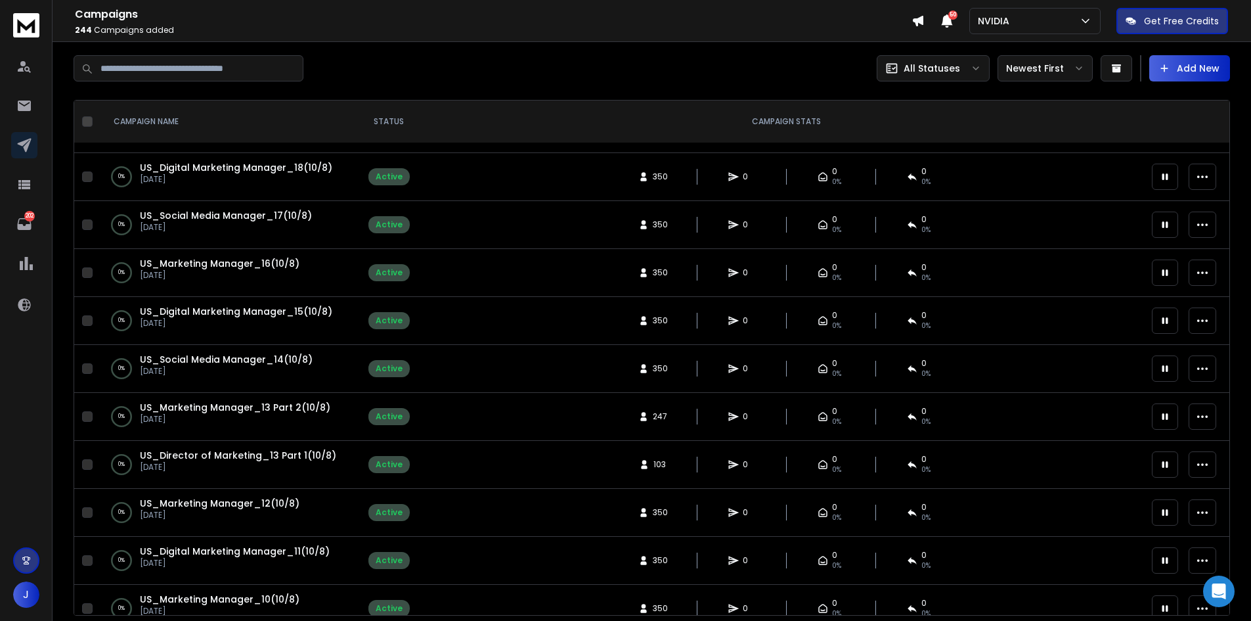
scroll to position [643, 0]
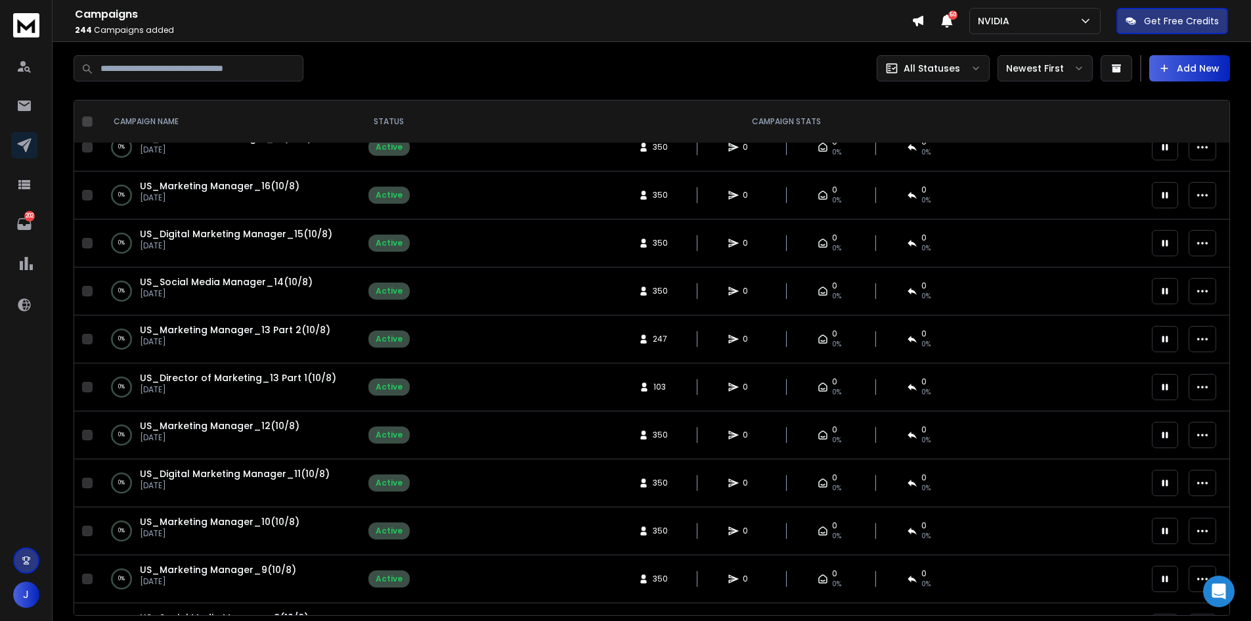
drag, startPoint x: 301, startPoint y: 481, endPoint x: 265, endPoint y: 472, distance: 36.6
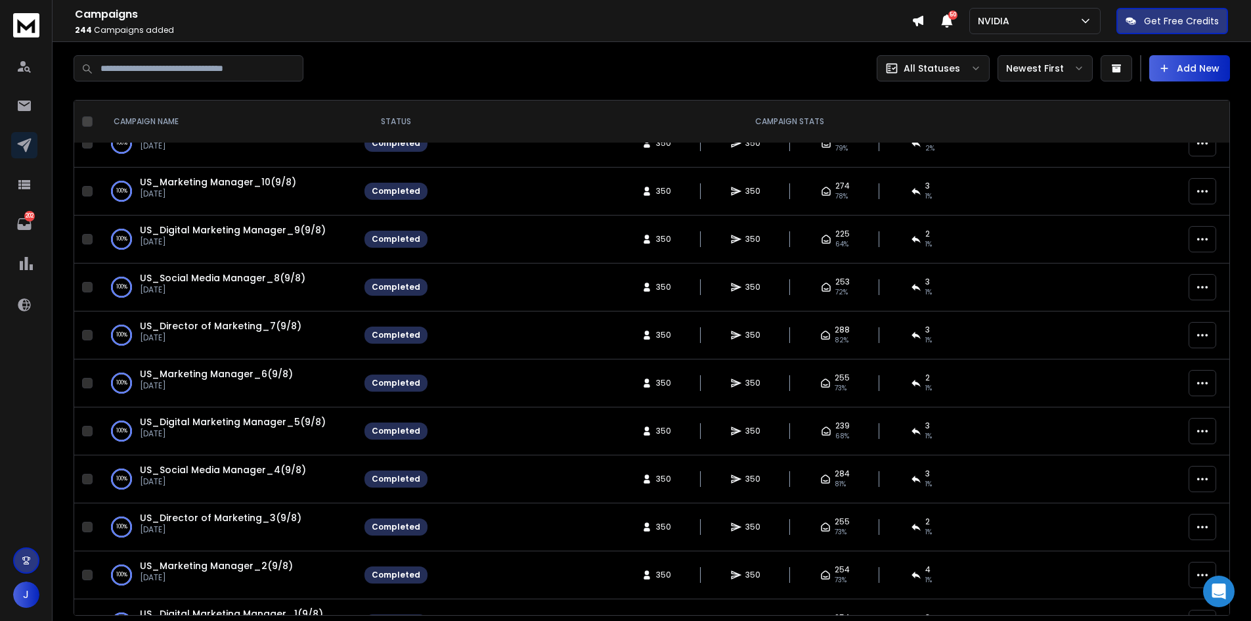
scroll to position [2483, 0]
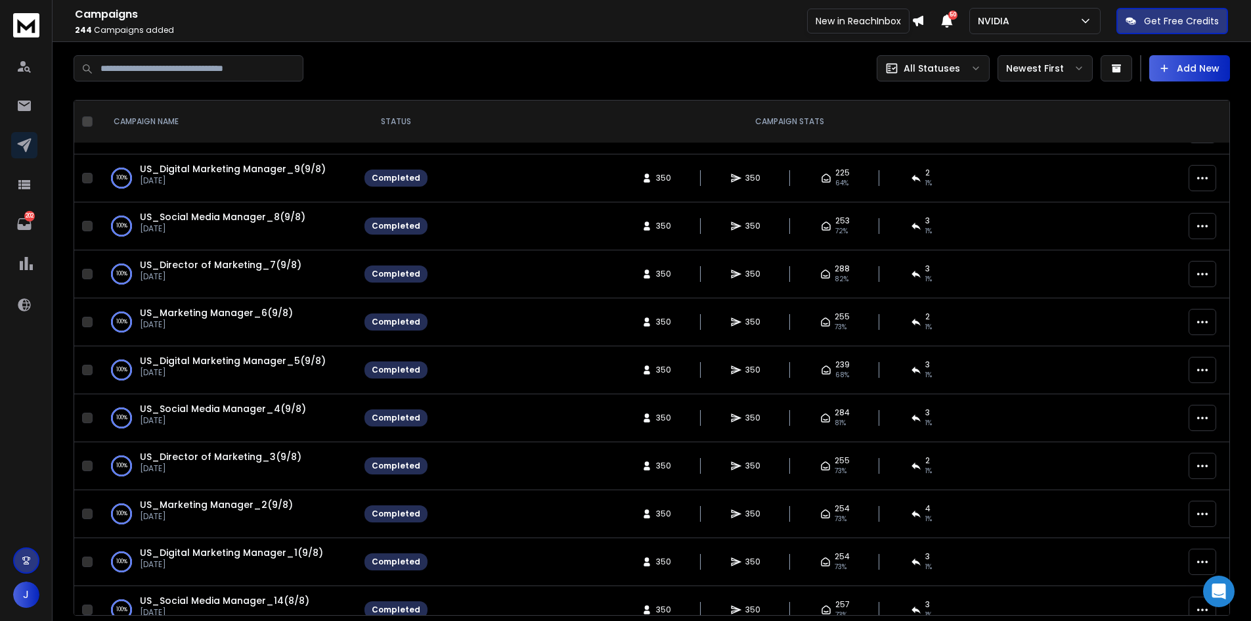
click at [612, 47] on div "Campaigns 244 Campaigns Added All Statuses Newest First Add New CAMPAIGN NAME S…" at bounding box center [652, 335] width 1199 height 587
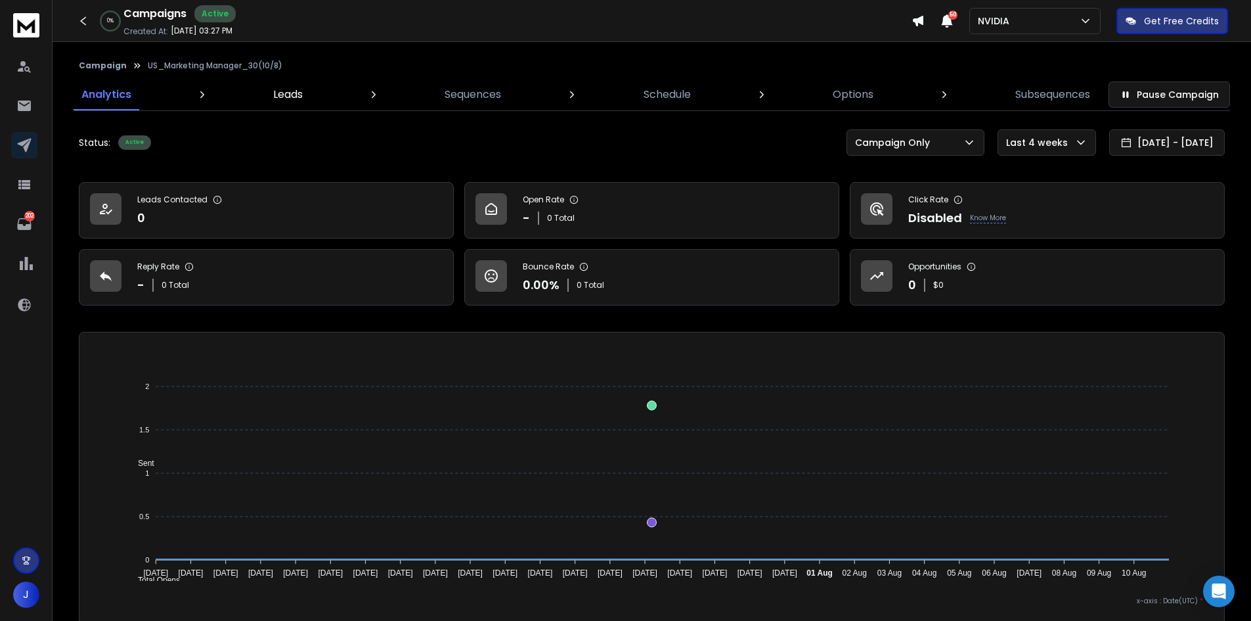
click at [292, 91] on p "Leads" at bounding box center [288, 95] width 30 height 16
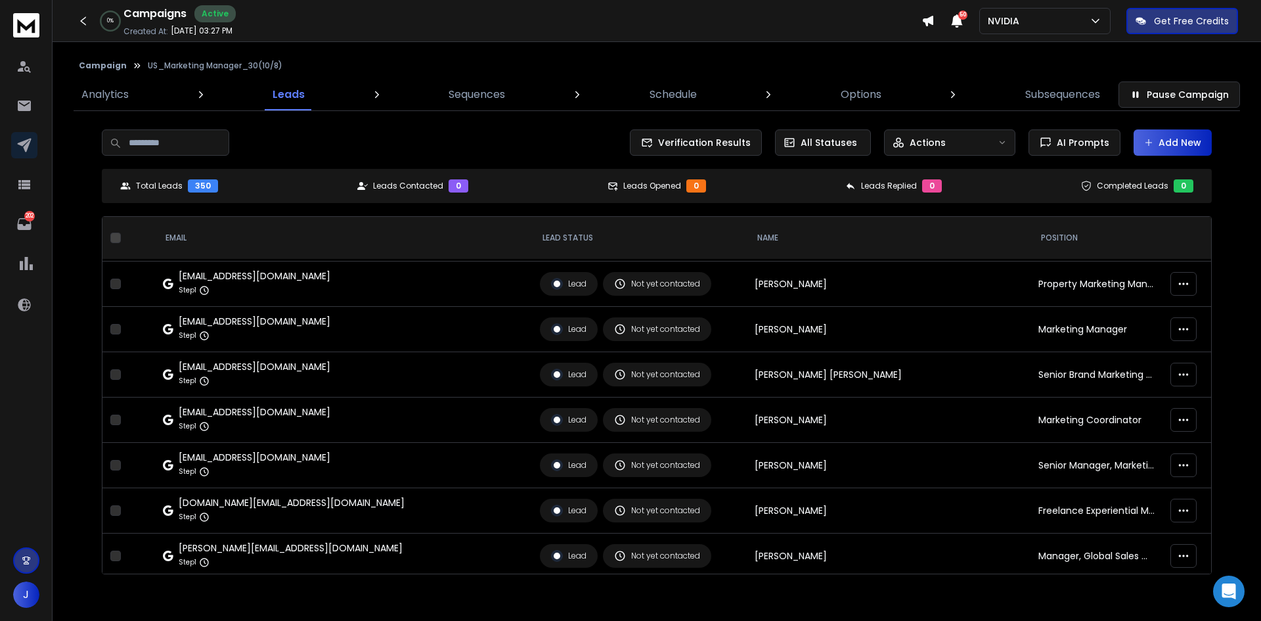
scroll to position [1314, 0]
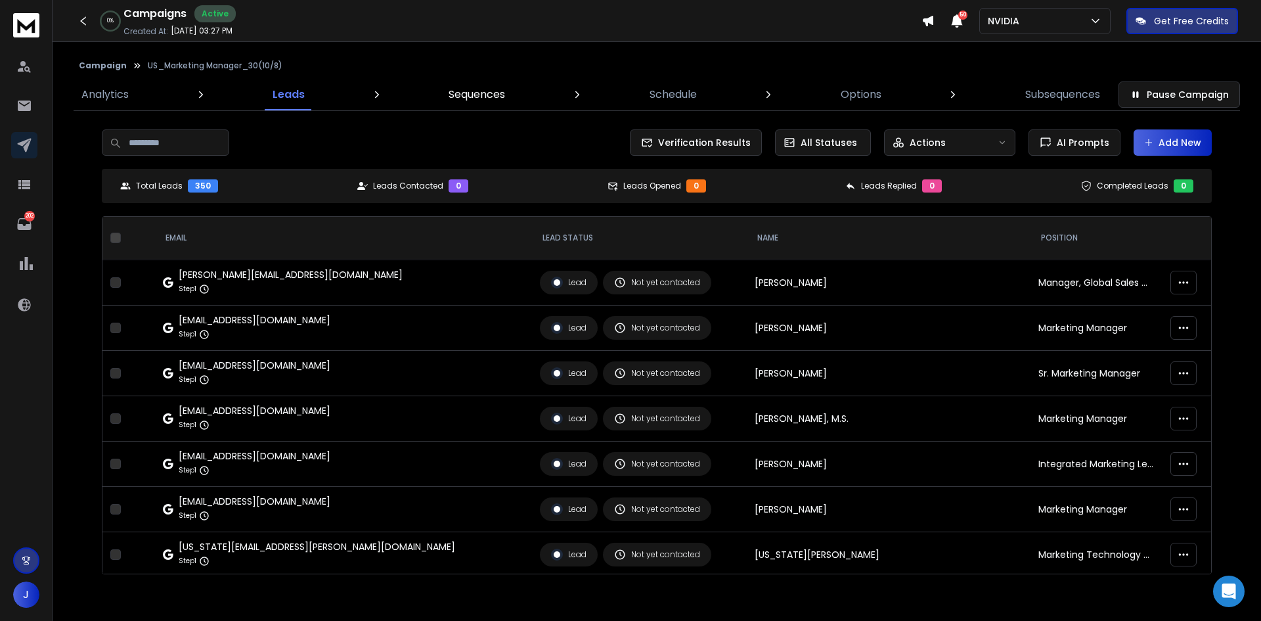
click at [455, 97] on p "Sequences" at bounding box center [477, 95] width 56 height 16
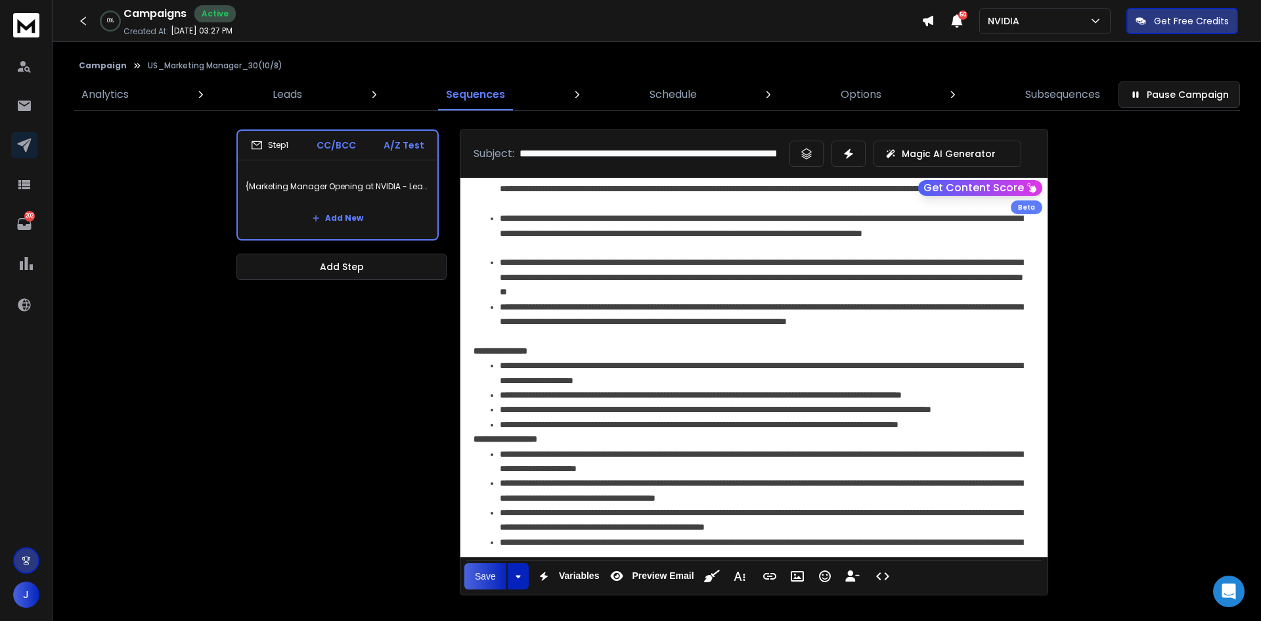
scroll to position [404, 0]
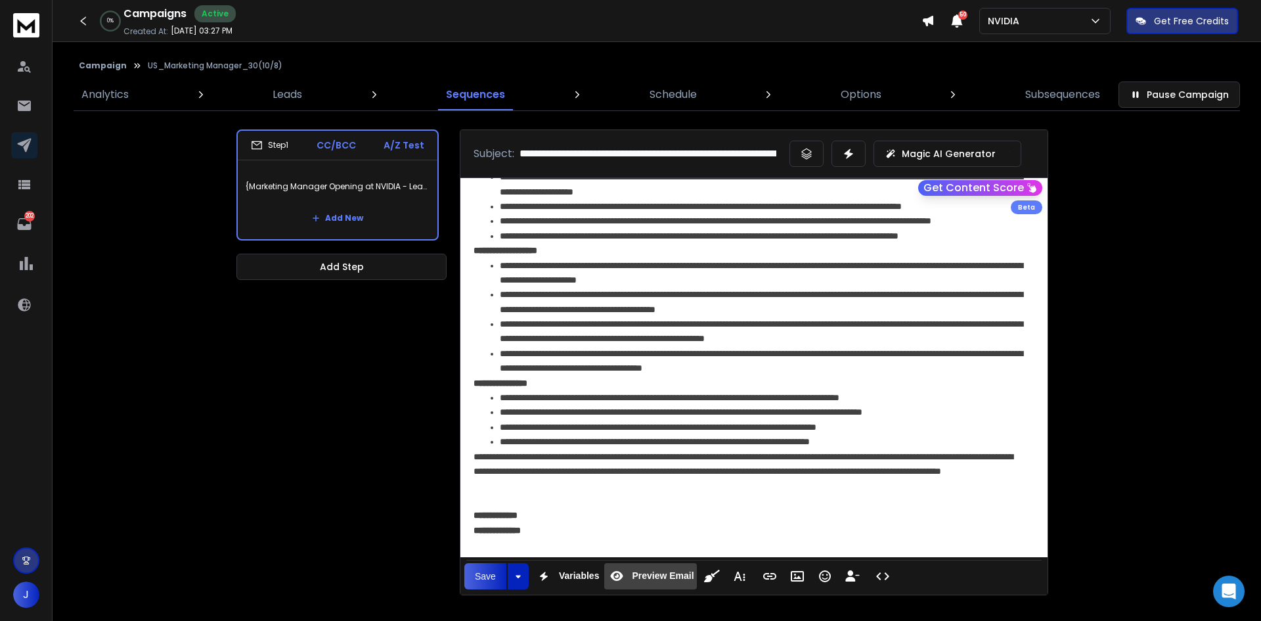
click at [677, 581] on span "Preview Email" at bounding box center [662, 575] width 67 height 11
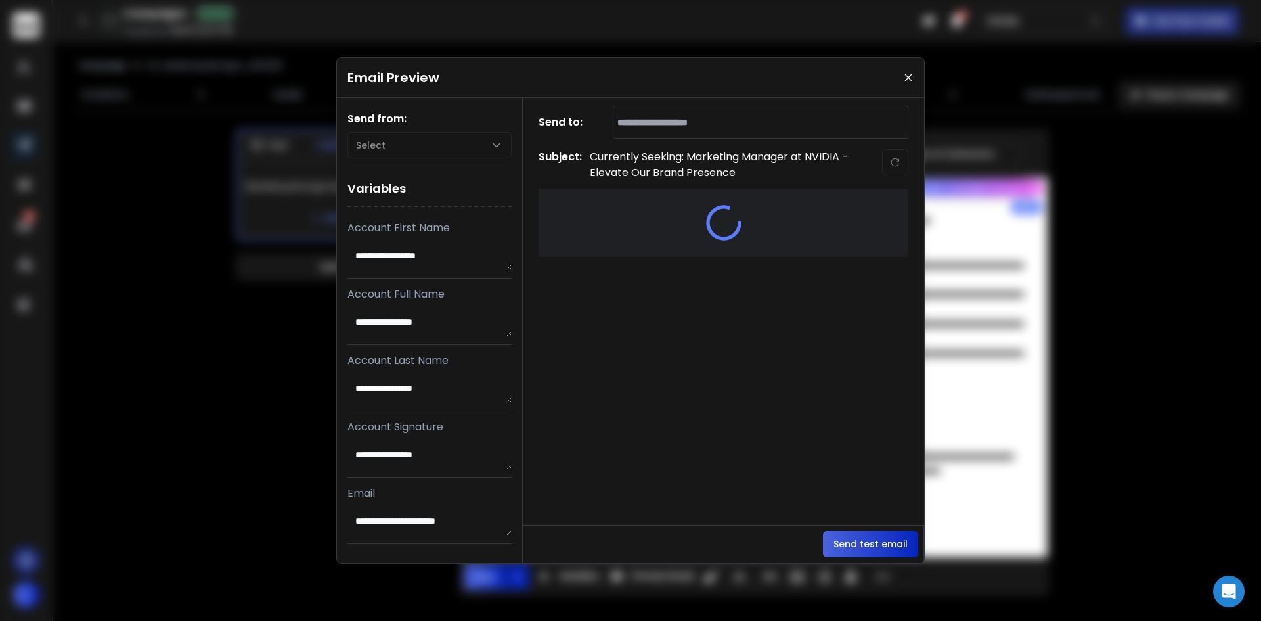
type textarea "**********"
type textarea "*****"
type textarea "**********"
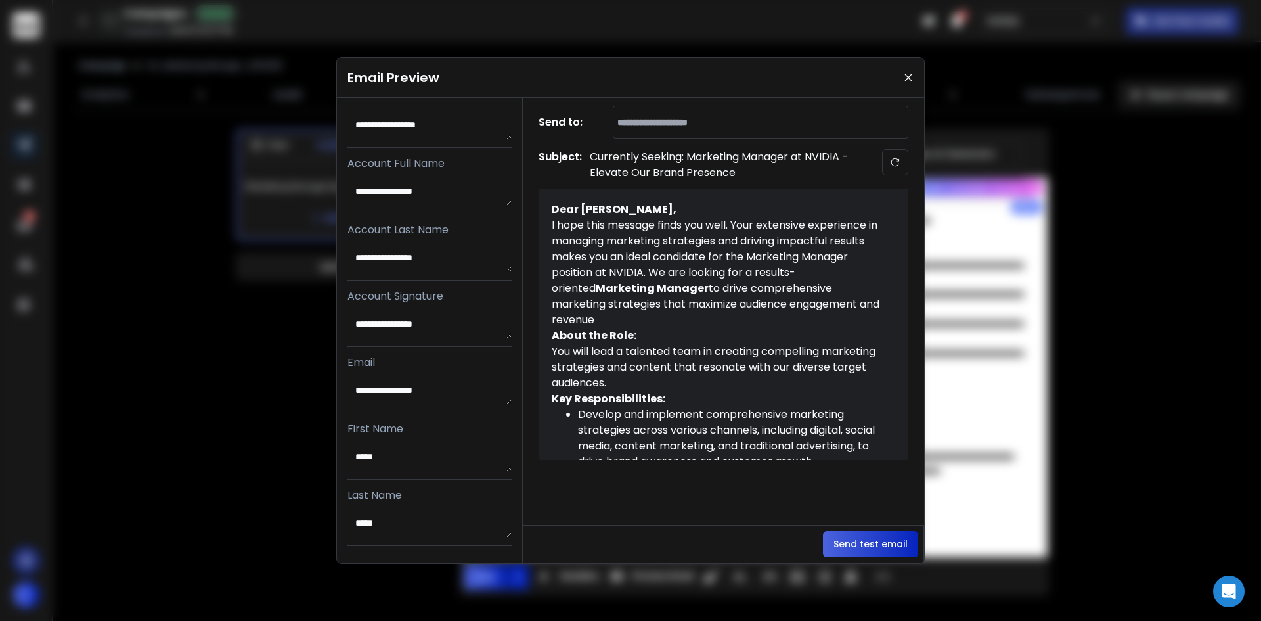
scroll to position [131, 0]
type textarea "******"
type textarea "**********"
type textarea "*******"
type textarea "******"
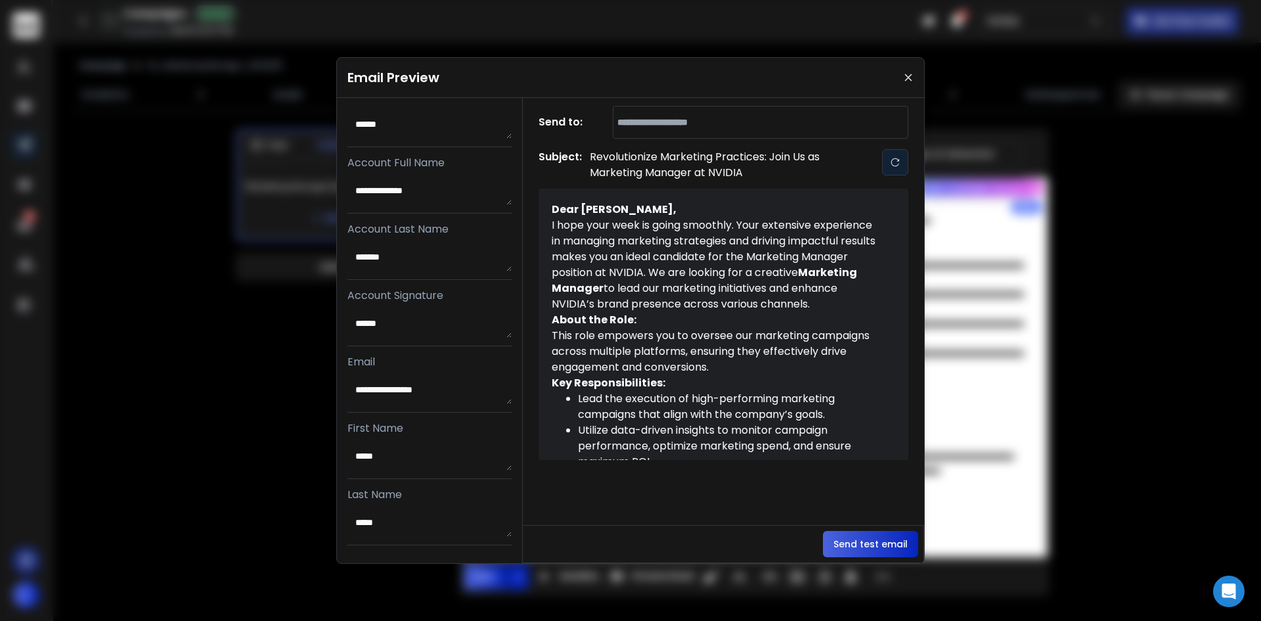
click at [889, 162] on button at bounding box center [895, 162] width 26 height 26
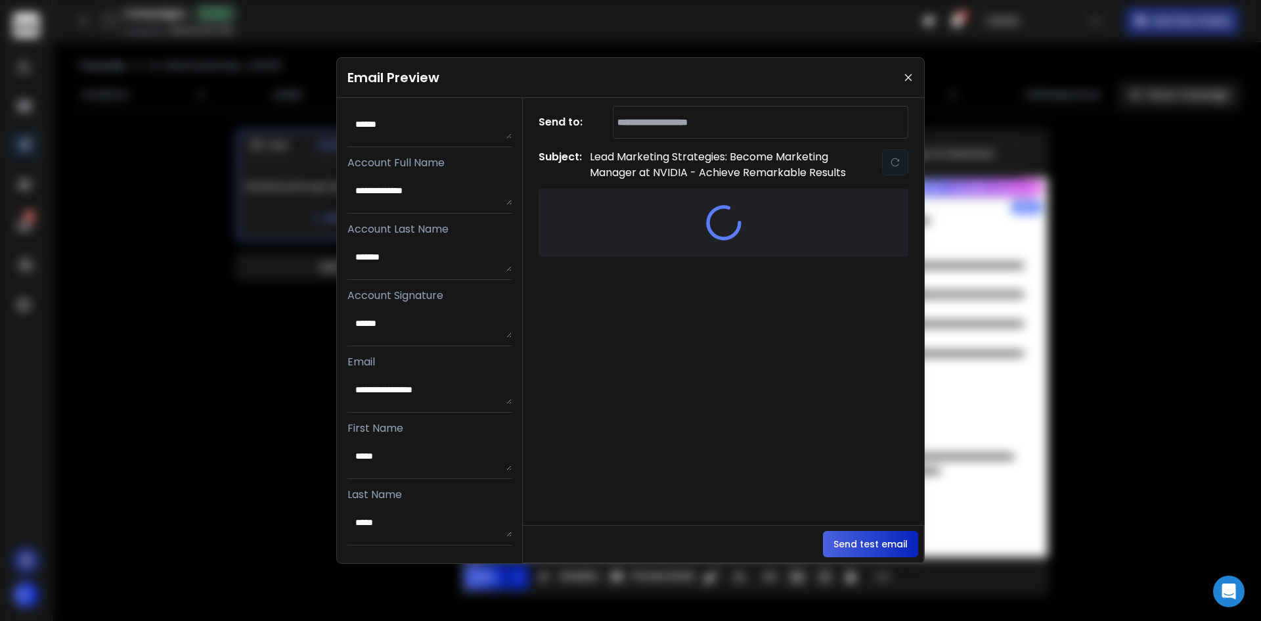
type textarea "**********"
type textarea "*********"
type textarea "******"
type textarea "**********"
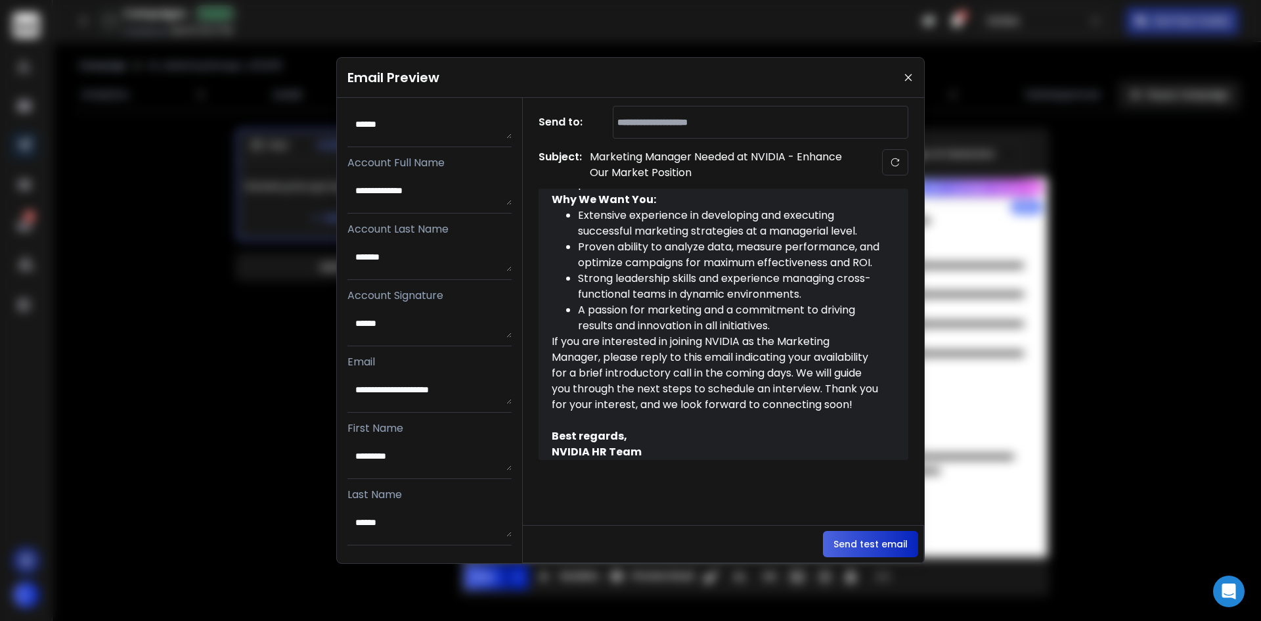
scroll to position [41, 0]
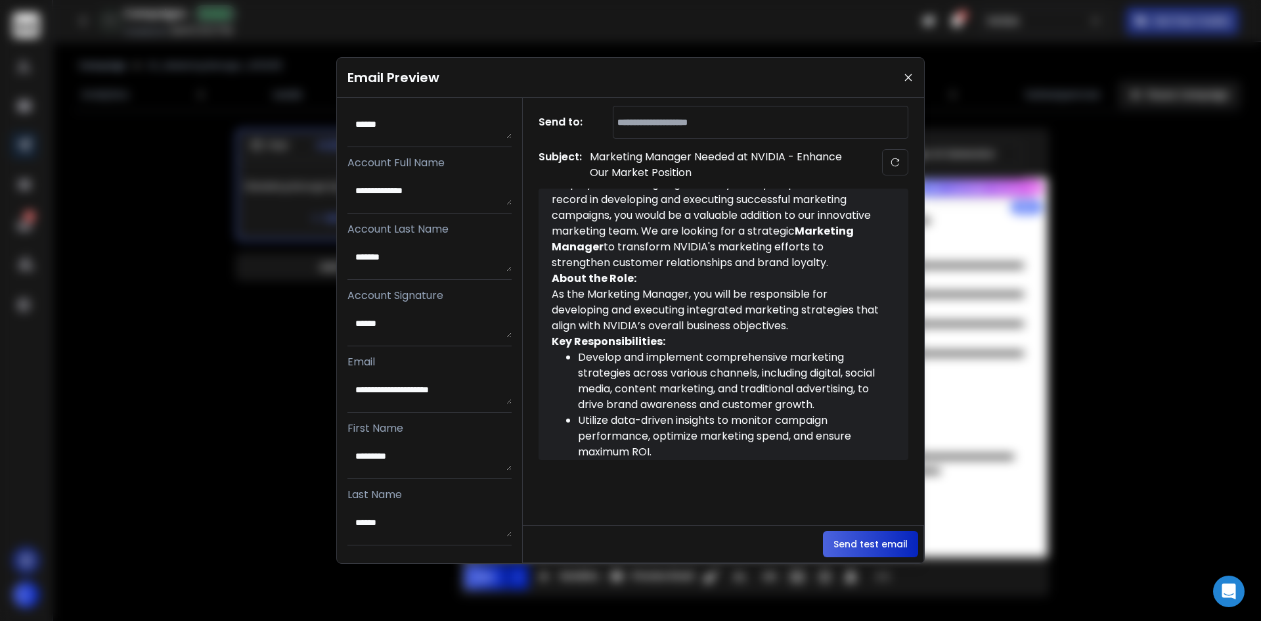
click at [912, 78] on icon at bounding box center [908, 77] width 11 height 11
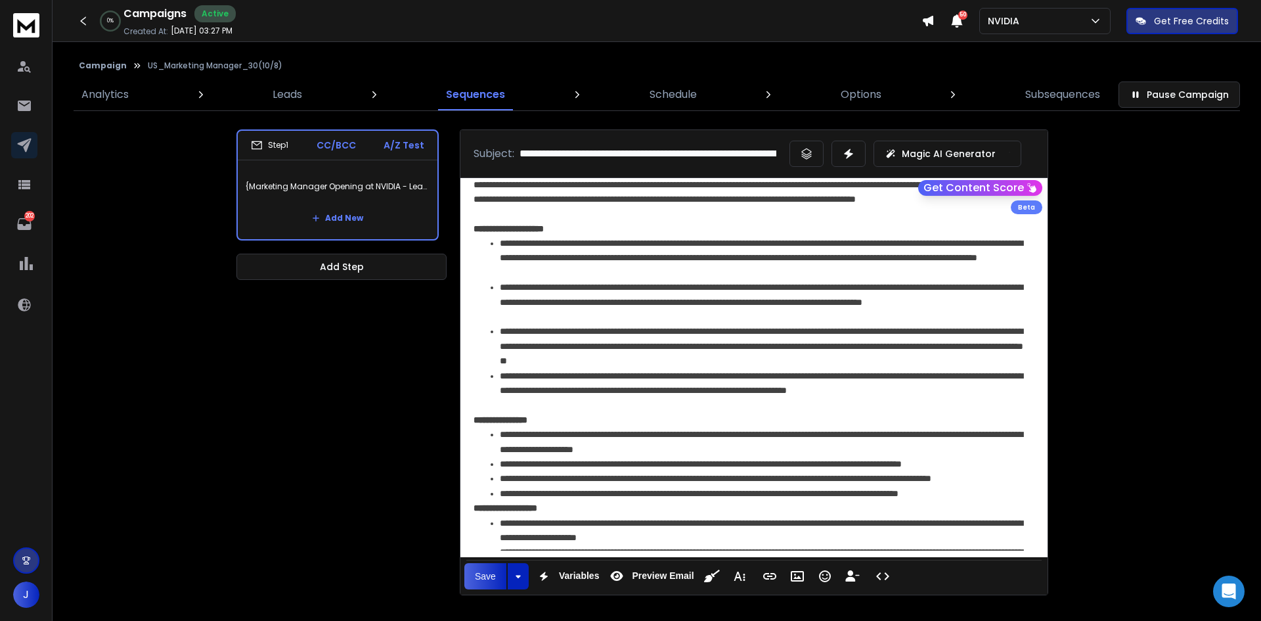
scroll to position [0, 0]
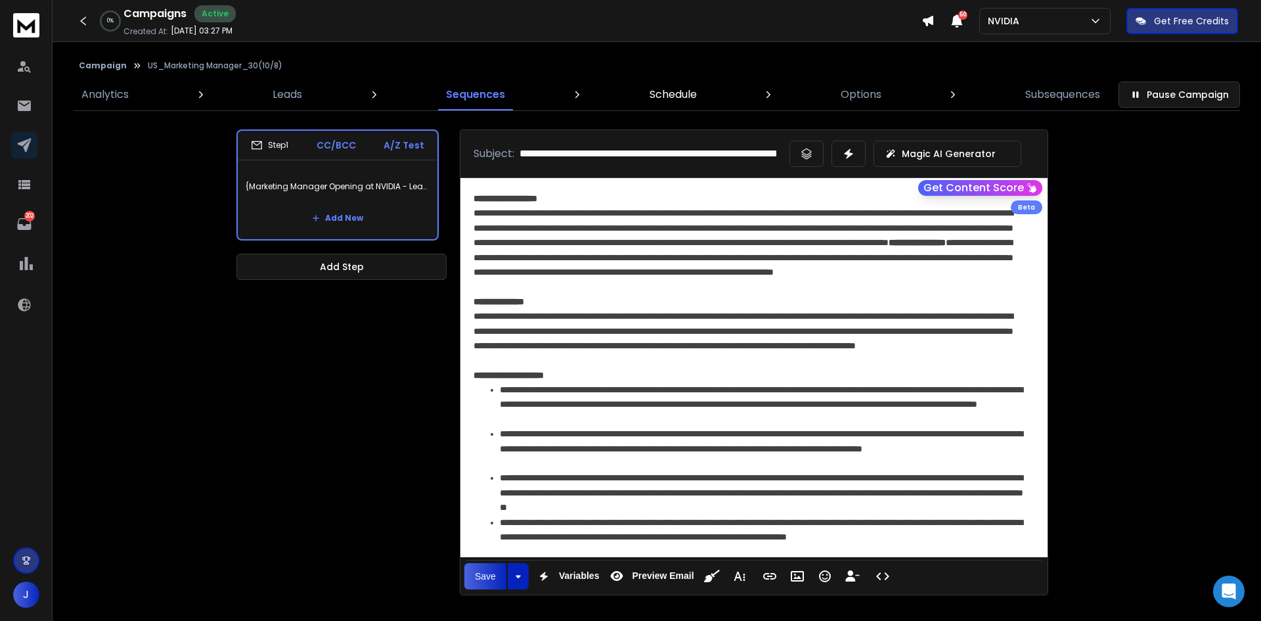
click at [667, 106] on link "Schedule" at bounding box center [673, 95] width 63 height 32
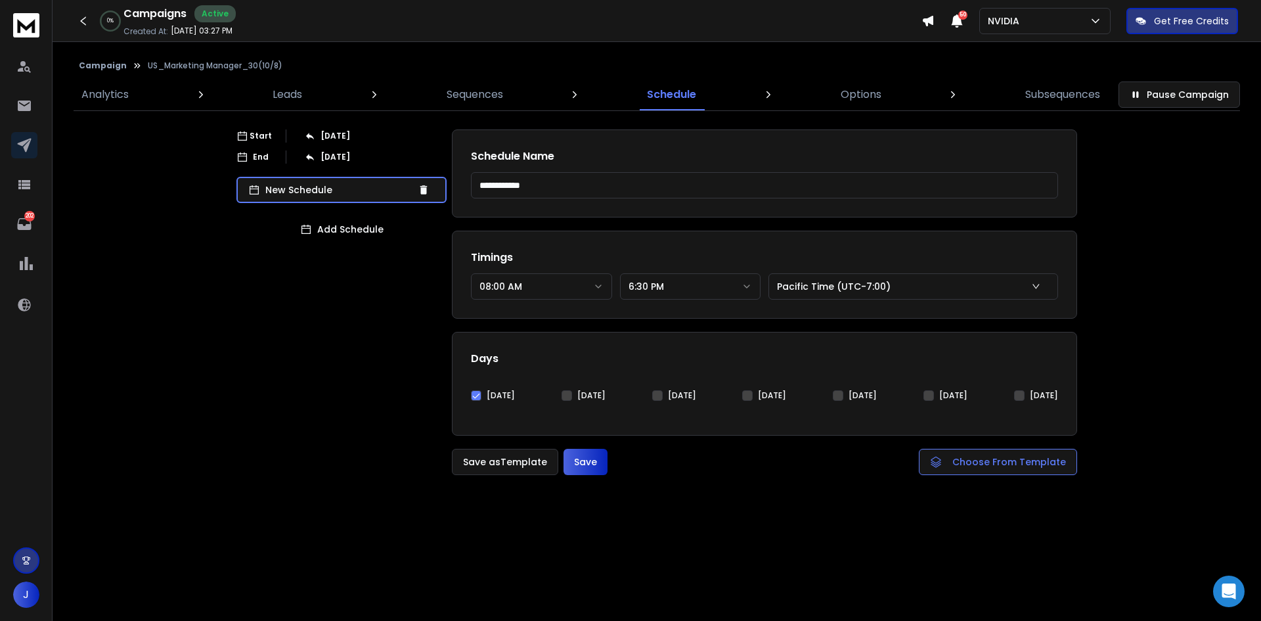
click at [828, 96] on div "Analytics Leads Sequences Schedule Options Subsequences" at bounding box center [591, 95] width 1035 height 32
click at [874, 100] on p "Options" at bounding box center [861, 95] width 41 height 16
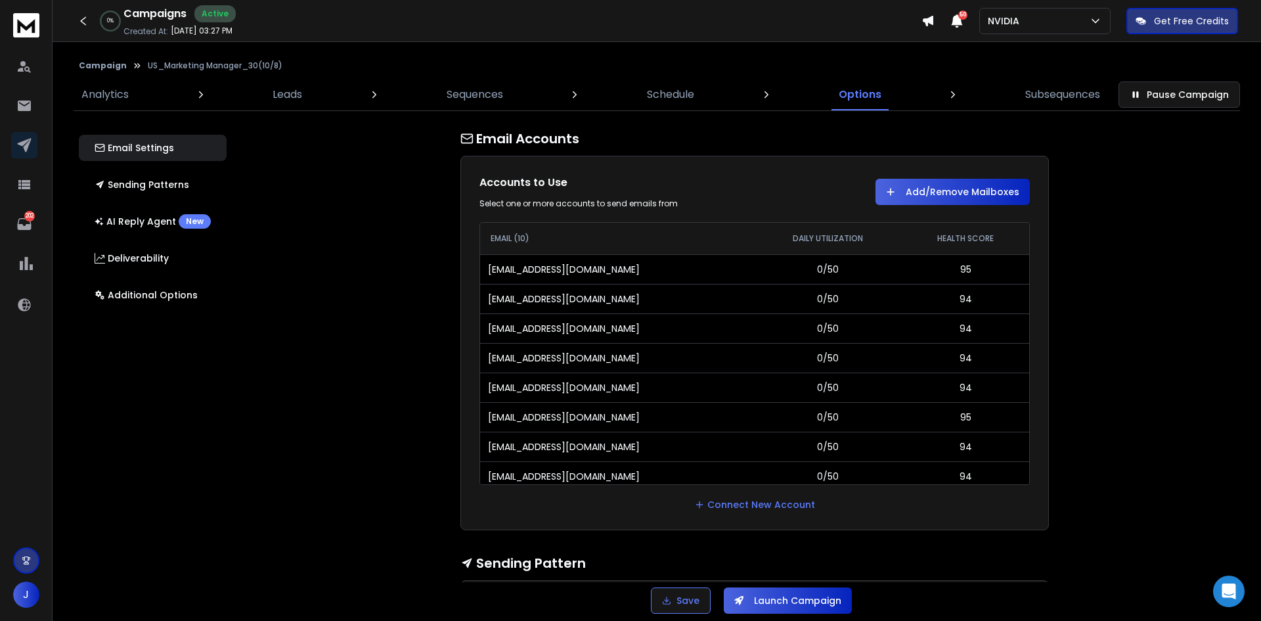
click at [408, 282] on div "Email Accounts Accounts to Use Select one or more accounts to send emails from …" at bounding box center [762, 355] width 1029 height 453
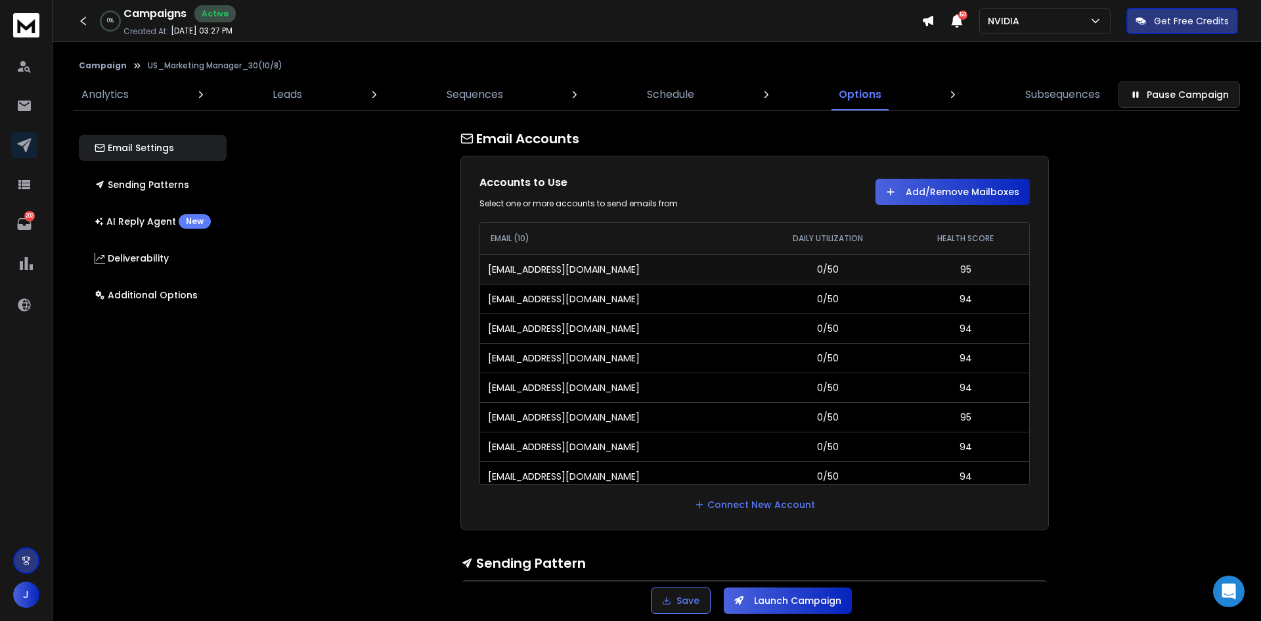
click at [602, 264] on p "nextopportunity@talentengagementsystemnvidia.com" at bounding box center [564, 269] width 152 height 13
copy p "nextopportunity@talentengagementsystemnvidia.com"
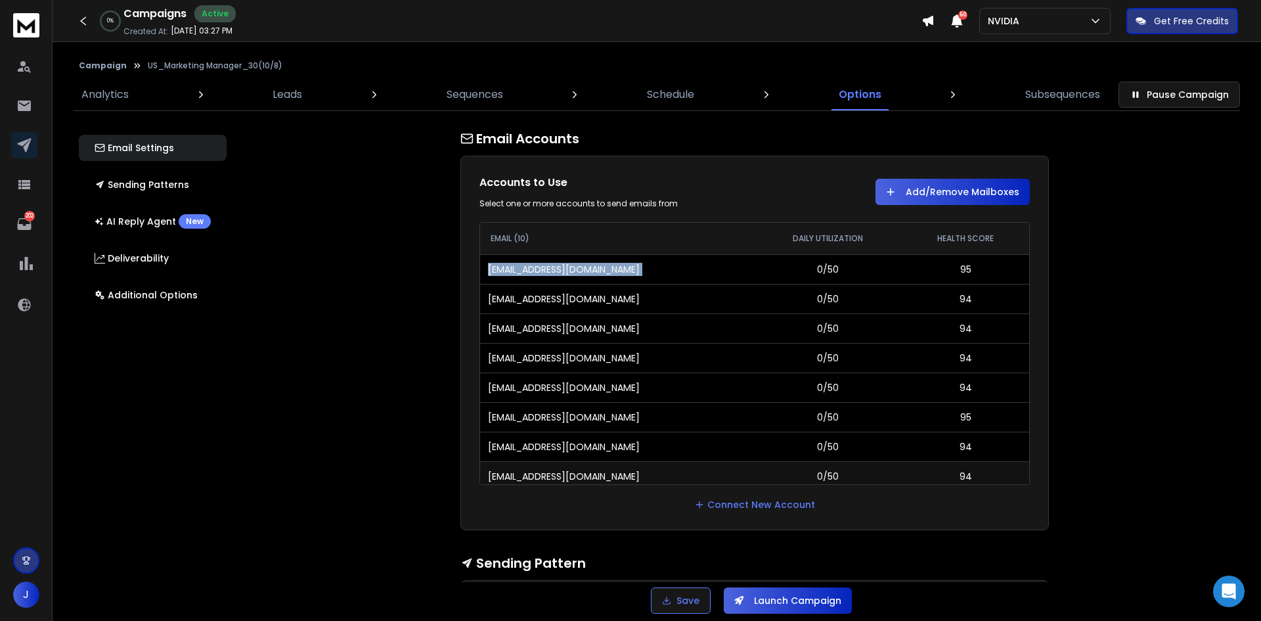
click at [692, 463] on td "invite@nvidiaemployeeproductivityplatform.com" at bounding box center [616, 476] width 273 height 30
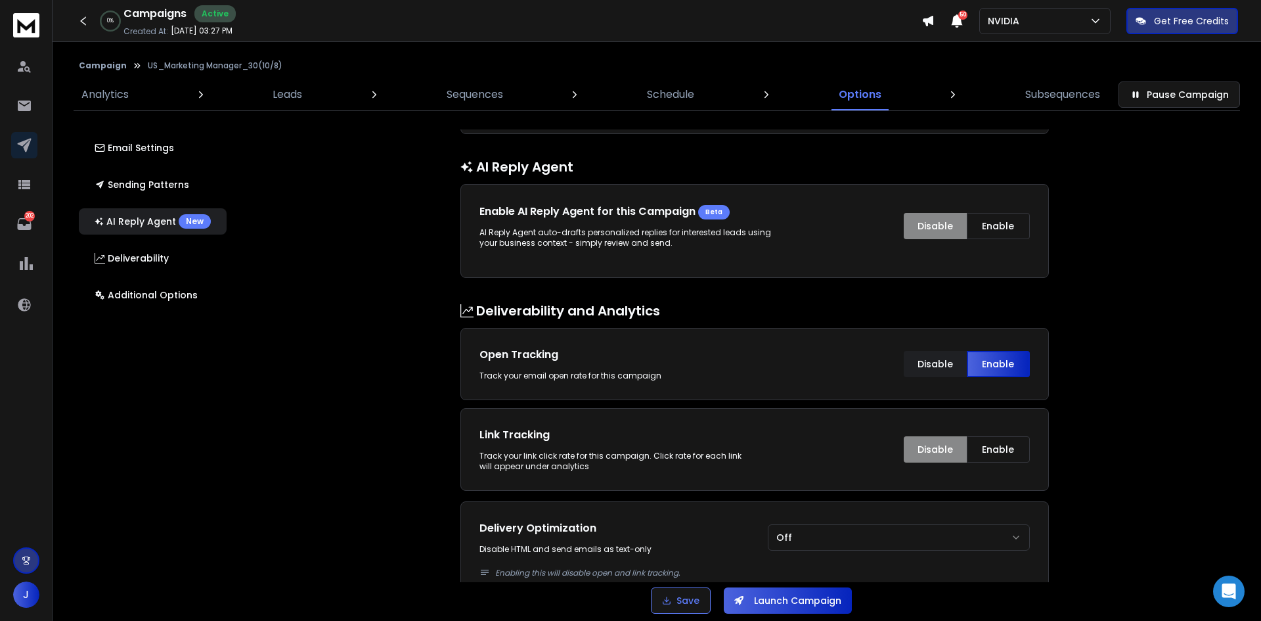
scroll to position [1314, 0]
click at [1137, 403] on div "Email Accounts Accounts to Use Select one or more accounts to send emails from …" at bounding box center [762, 355] width 1029 height 453
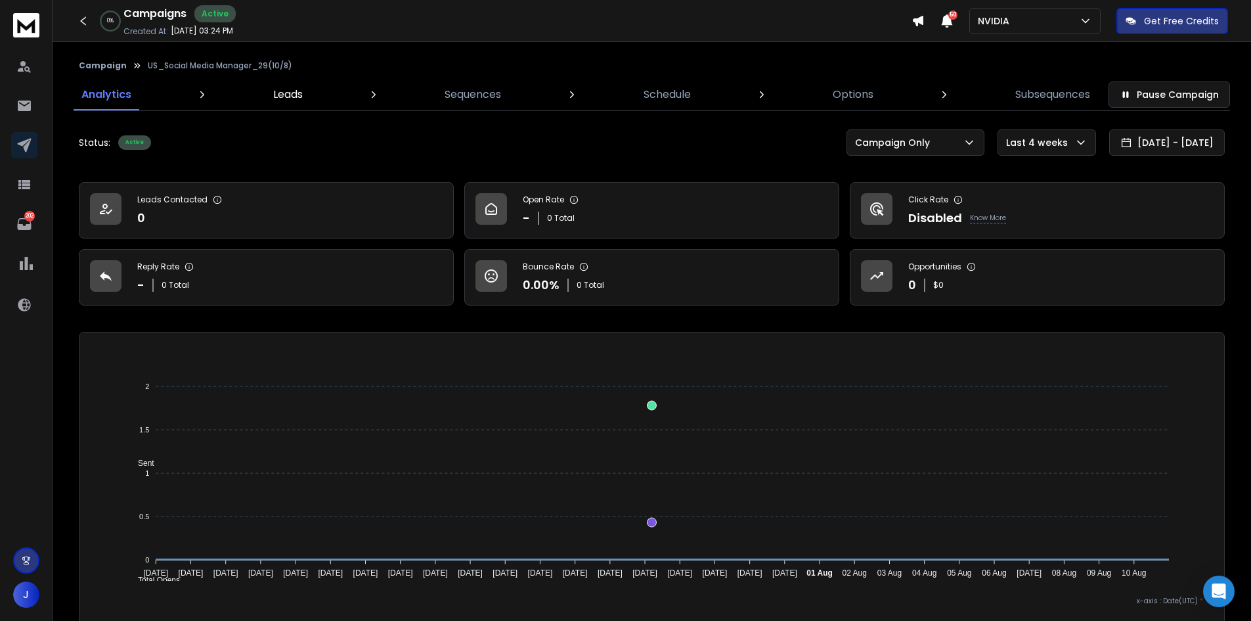
click at [294, 106] on link "Leads" at bounding box center [287, 95] width 45 height 32
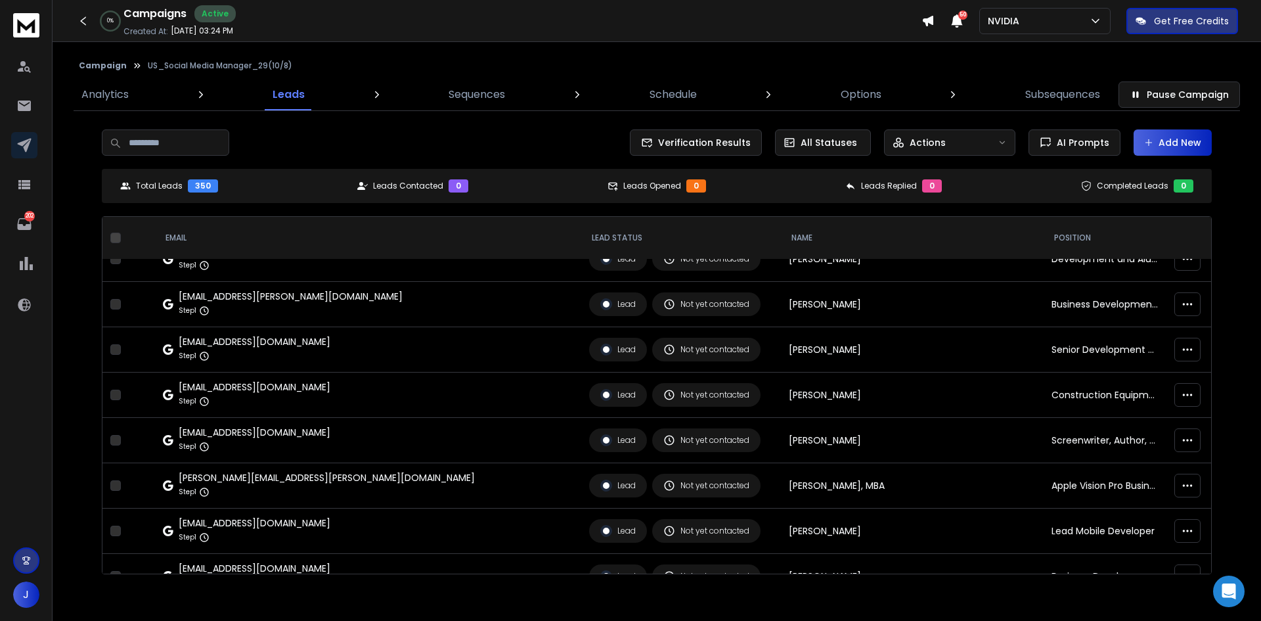
scroll to position [295, 0]
click at [457, 97] on p "Sequences" at bounding box center [477, 95] width 56 height 16
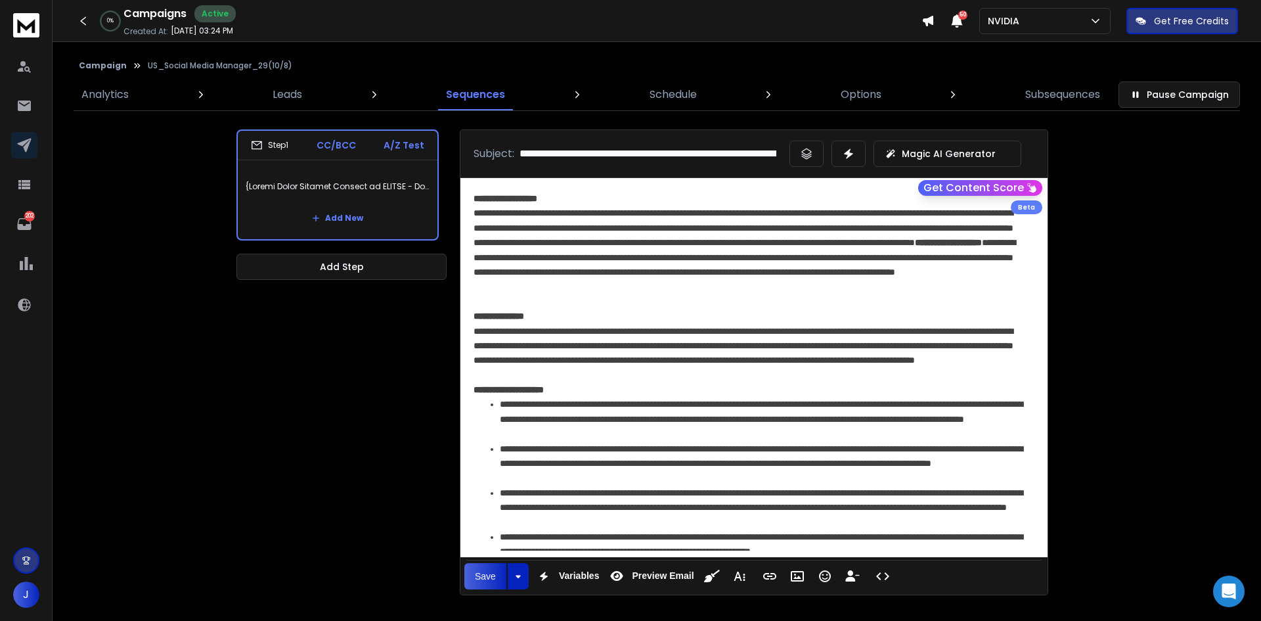
click at [267, 365] on div "Step 1 CC/BCC A/Z Test Add New Add Step" at bounding box center [341, 362] width 210 height 466
click at [675, 577] on span "Preview Email" at bounding box center [662, 575] width 67 height 11
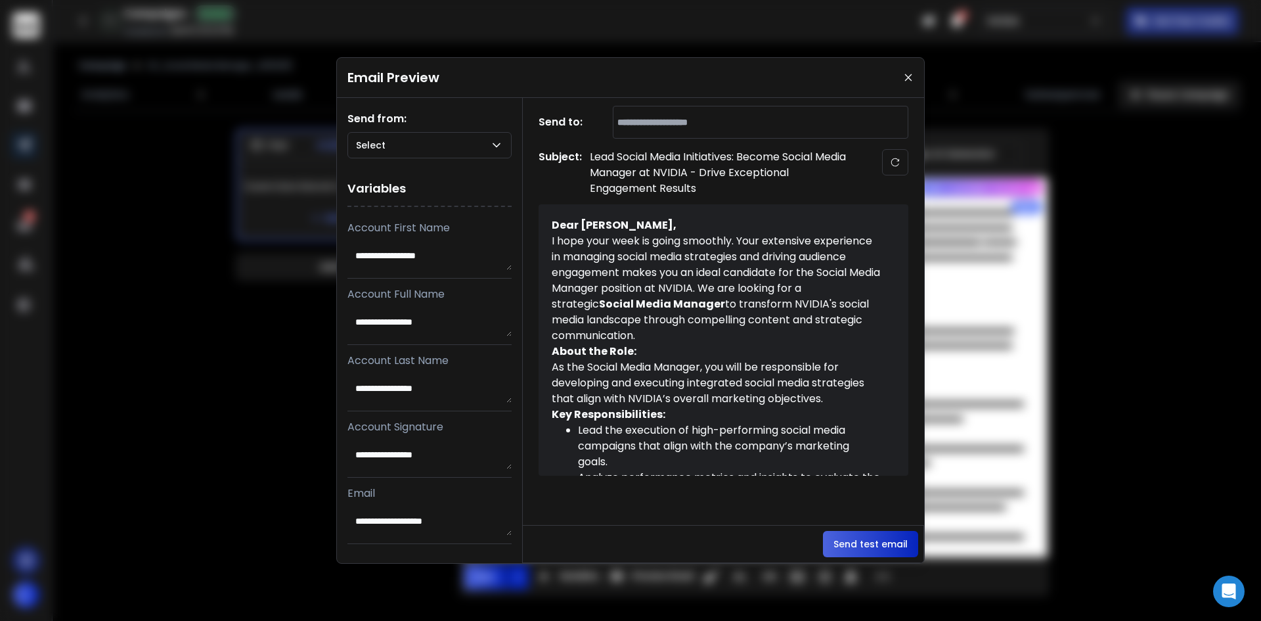
scroll to position [131, 0]
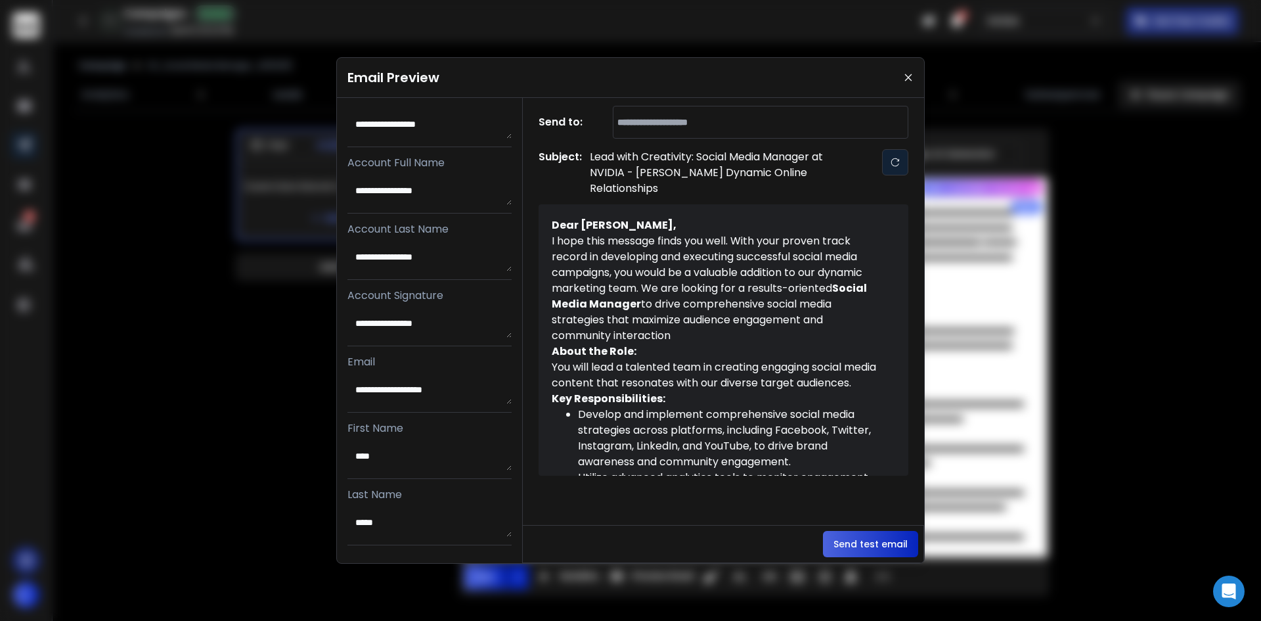
click at [895, 160] on icon at bounding box center [895, 162] width 9 height 9
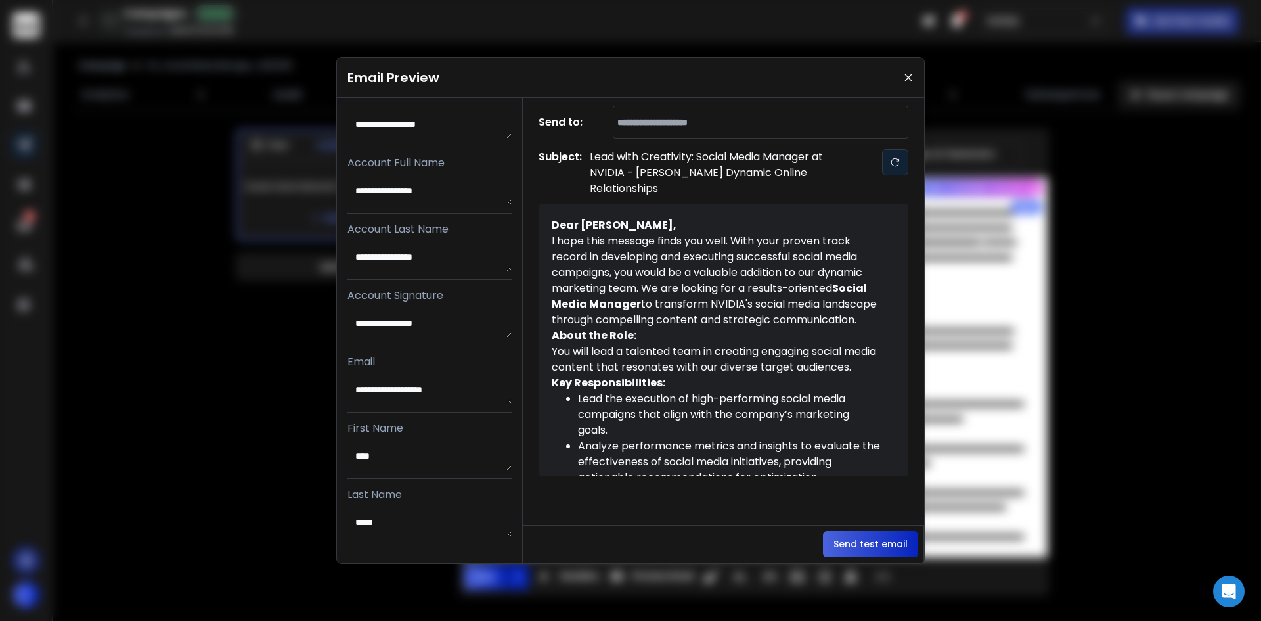
click at [894, 160] on icon at bounding box center [895, 162] width 9 height 9
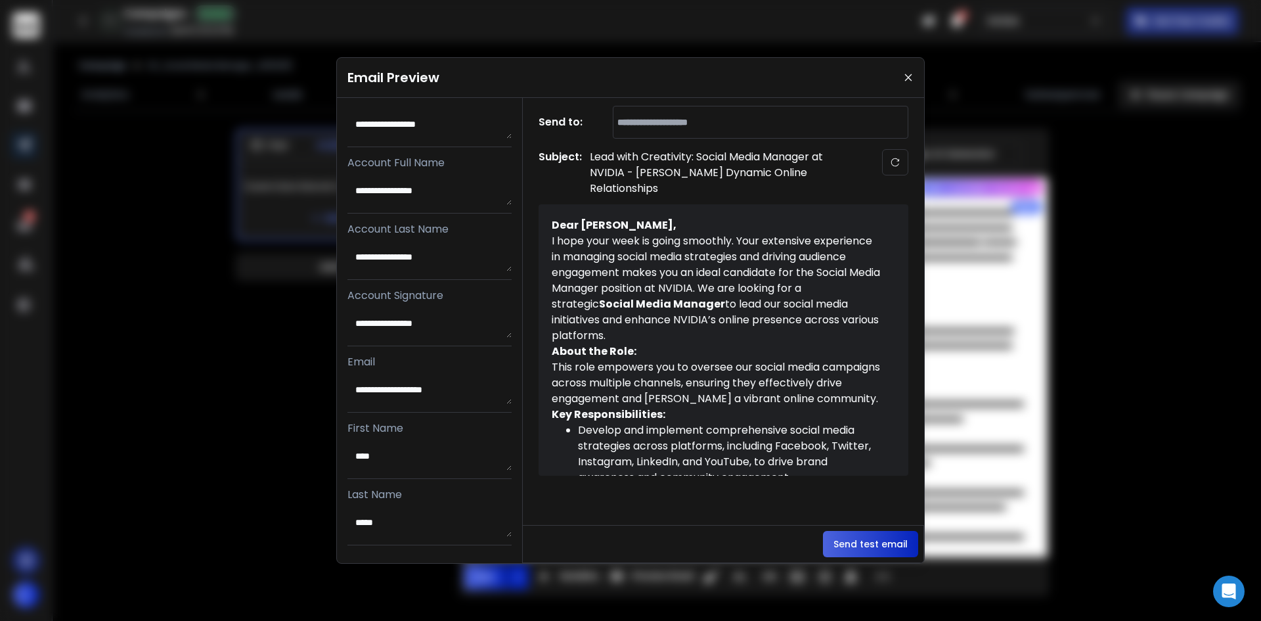
click at [896, 81] on div "Email Preview" at bounding box center [630, 77] width 587 height 39
click at [911, 75] on icon at bounding box center [908, 77] width 11 height 11
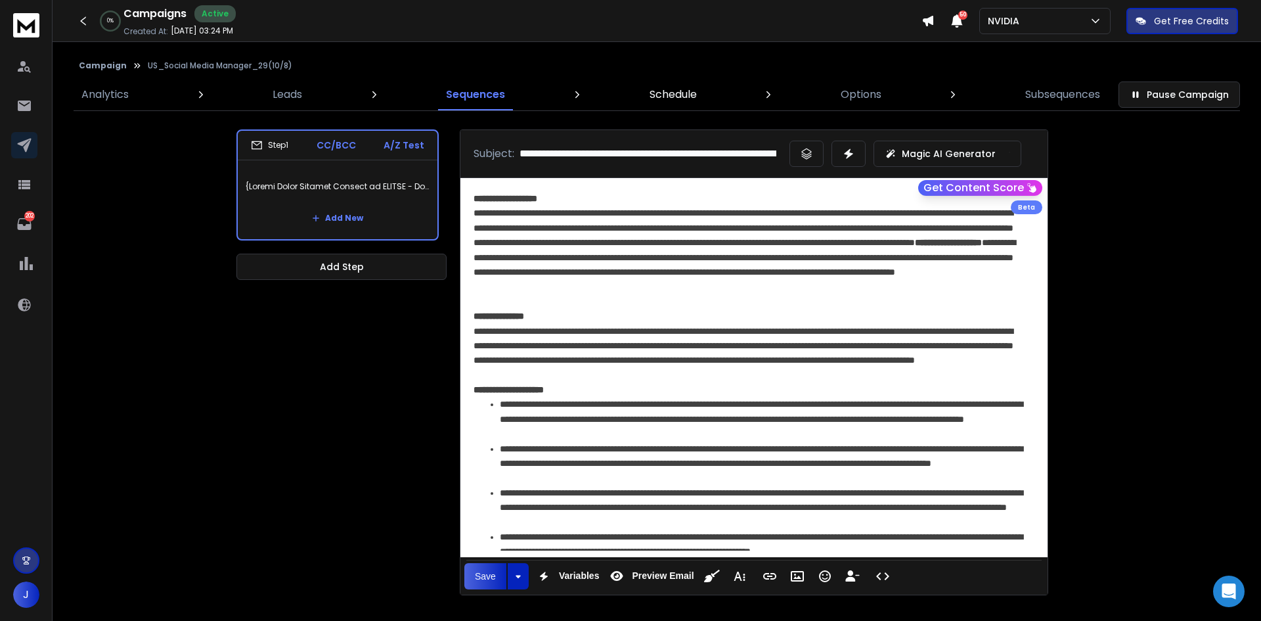
click at [700, 91] on link "Schedule" at bounding box center [673, 95] width 63 height 32
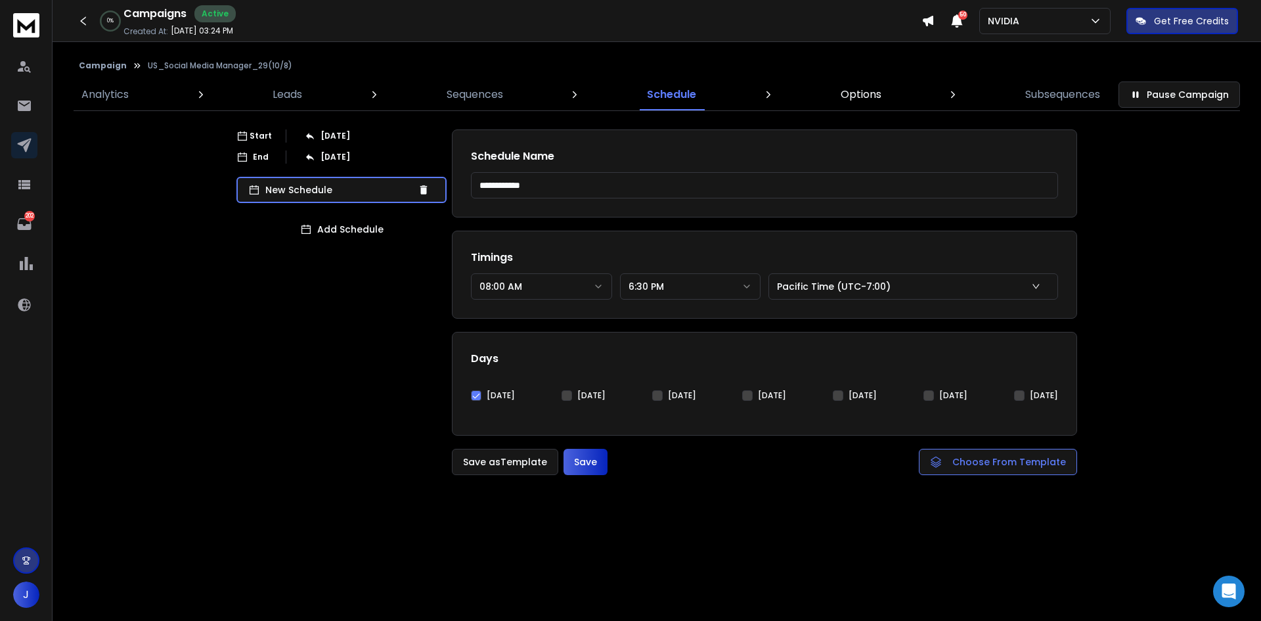
click at [857, 95] on p "Options" at bounding box center [861, 95] width 41 height 16
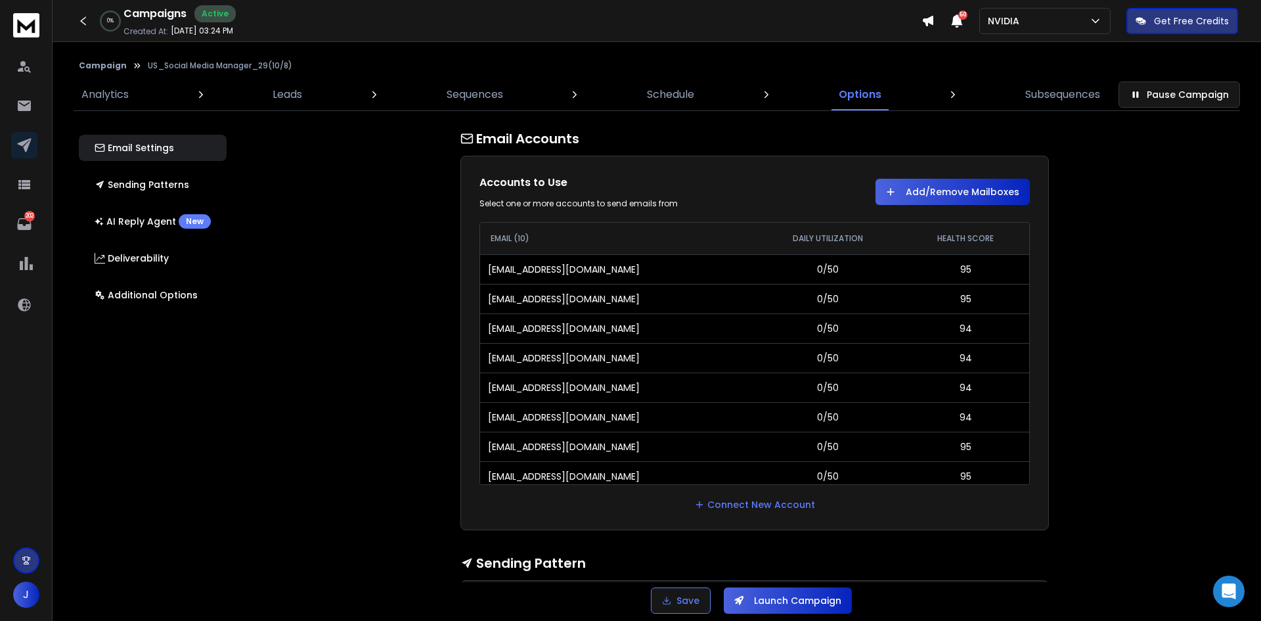
click at [922, 194] on button "Add/Remove Mailboxes" at bounding box center [953, 192] width 154 height 26
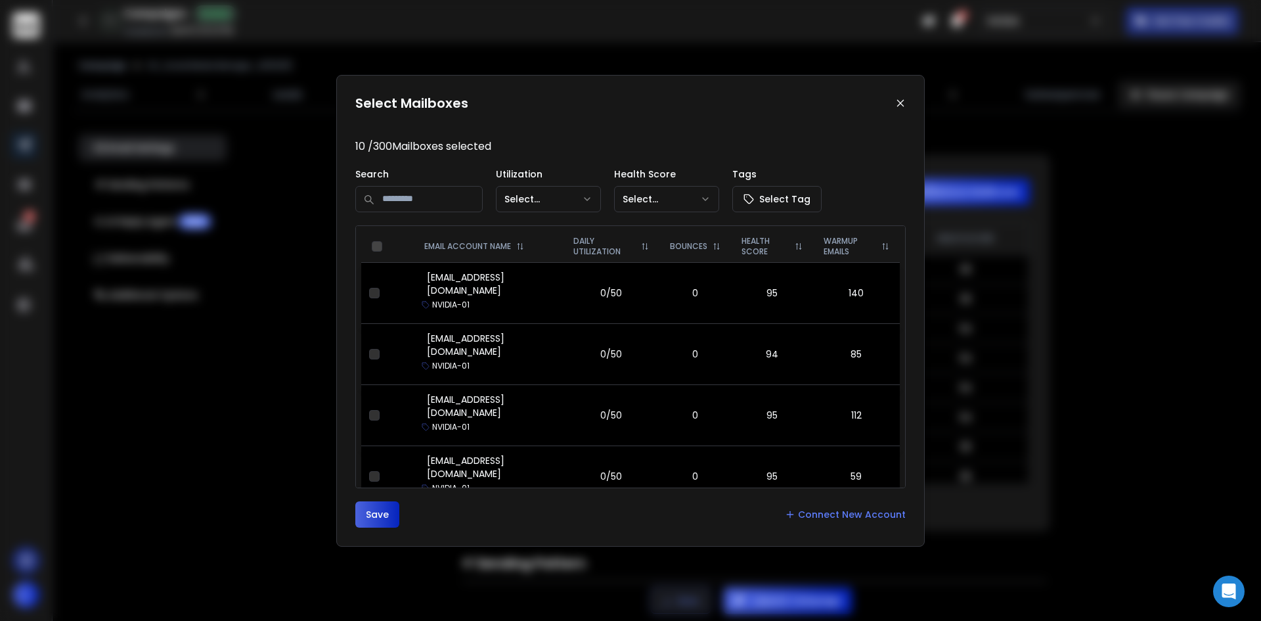
click at [900, 103] on icon at bounding box center [900, 102] width 7 height 7
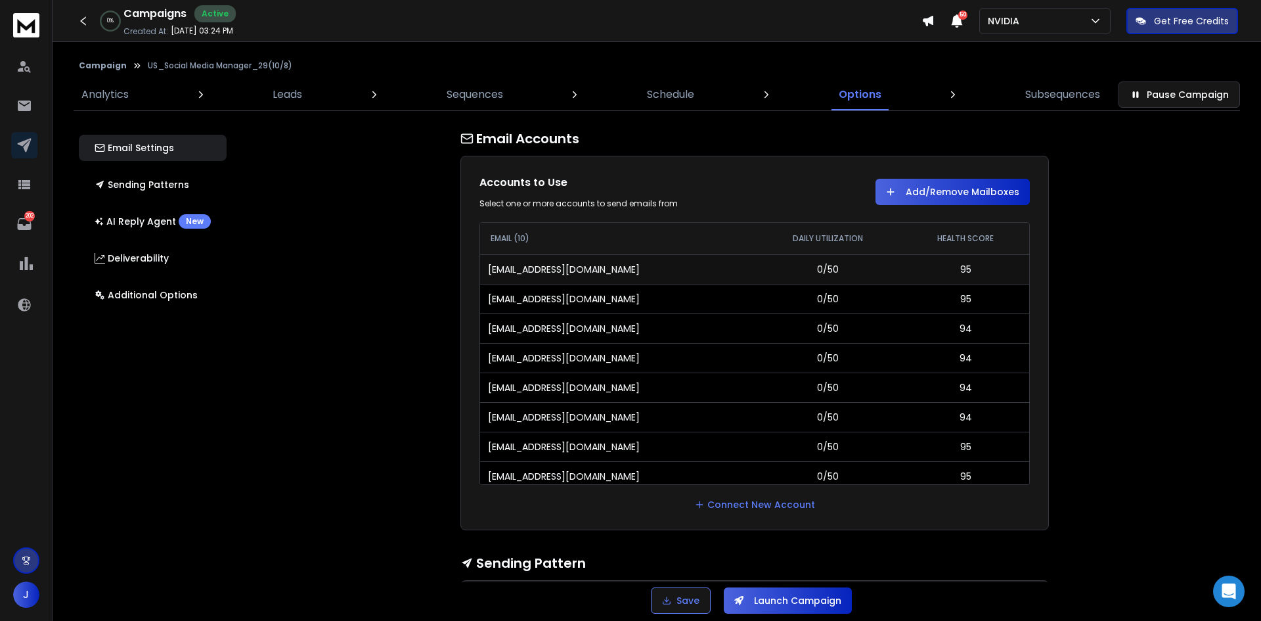
click at [640, 273] on p "[EMAIL_ADDRESS][DOMAIN_NAME]" at bounding box center [564, 269] width 152 height 13
click at [725, 280] on td "[EMAIL_ADDRESS][DOMAIN_NAME]" at bounding box center [616, 269] width 273 height 30
click at [724, 276] on td "[EMAIL_ADDRESS][DOMAIN_NAME]" at bounding box center [616, 269] width 273 height 30
click at [640, 275] on p "[EMAIL_ADDRESS][DOMAIN_NAME]" at bounding box center [564, 269] width 152 height 13
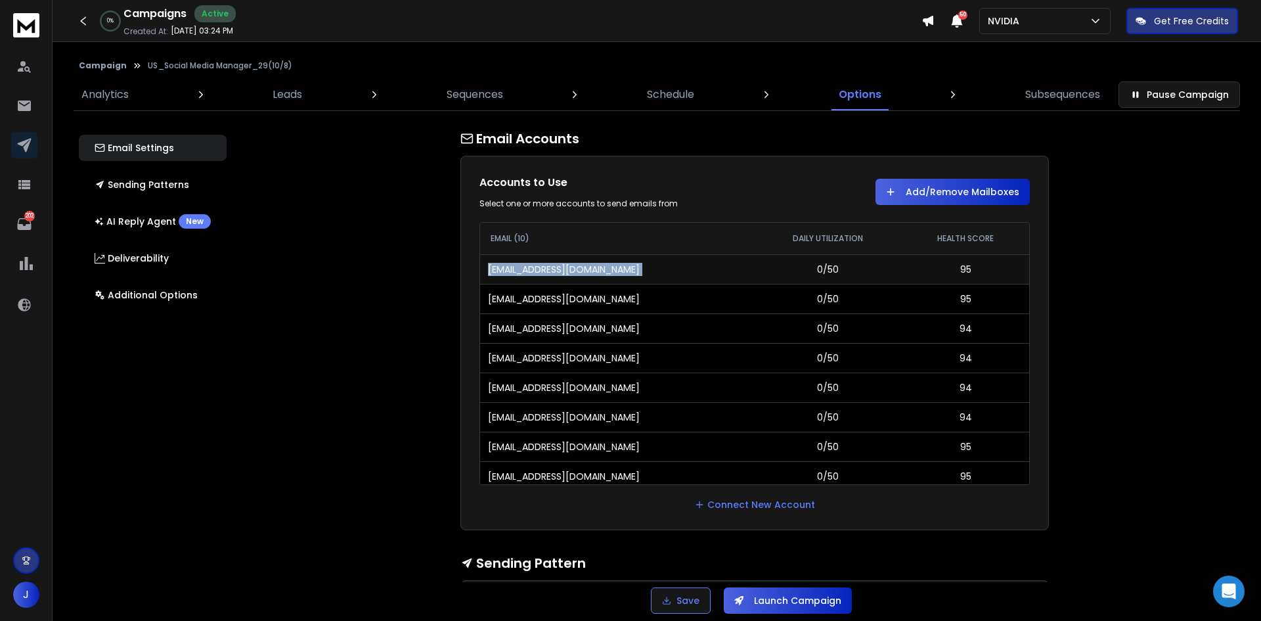
click at [640, 275] on p "[EMAIL_ADDRESS][DOMAIN_NAME]" at bounding box center [564, 269] width 152 height 13
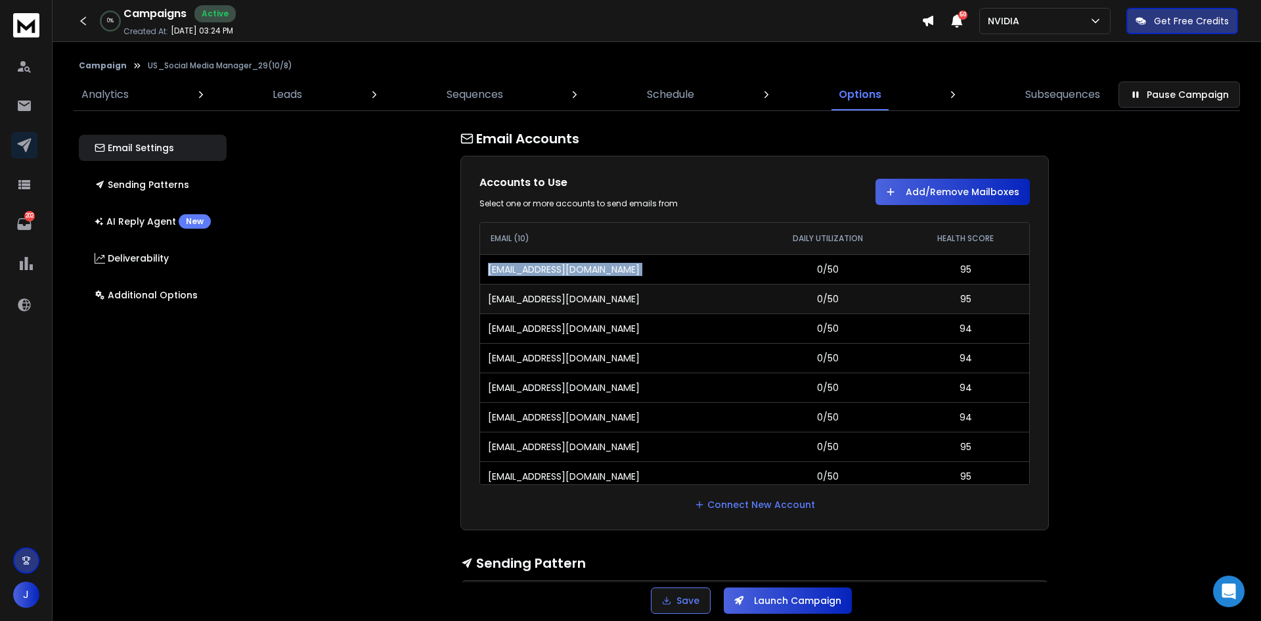
click at [640, 300] on p "[EMAIL_ADDRESS][DOMAIN_NAME]" at bounding box center [564, 298] width 152 height 13
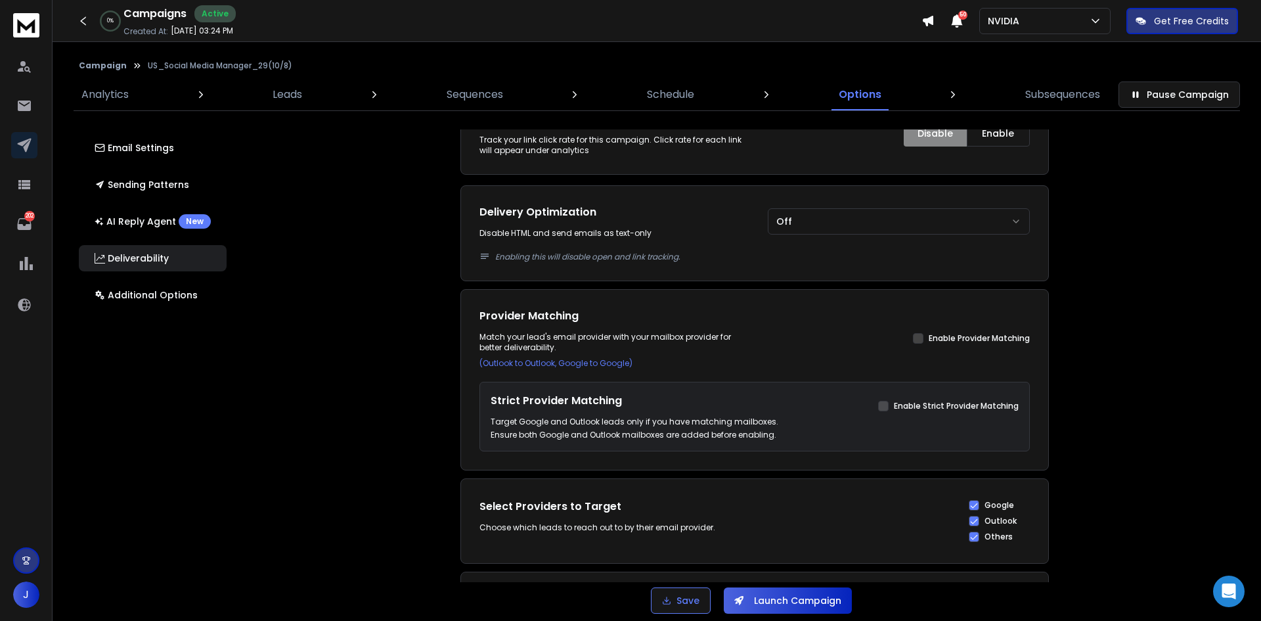
scroll to position [1314, 0]
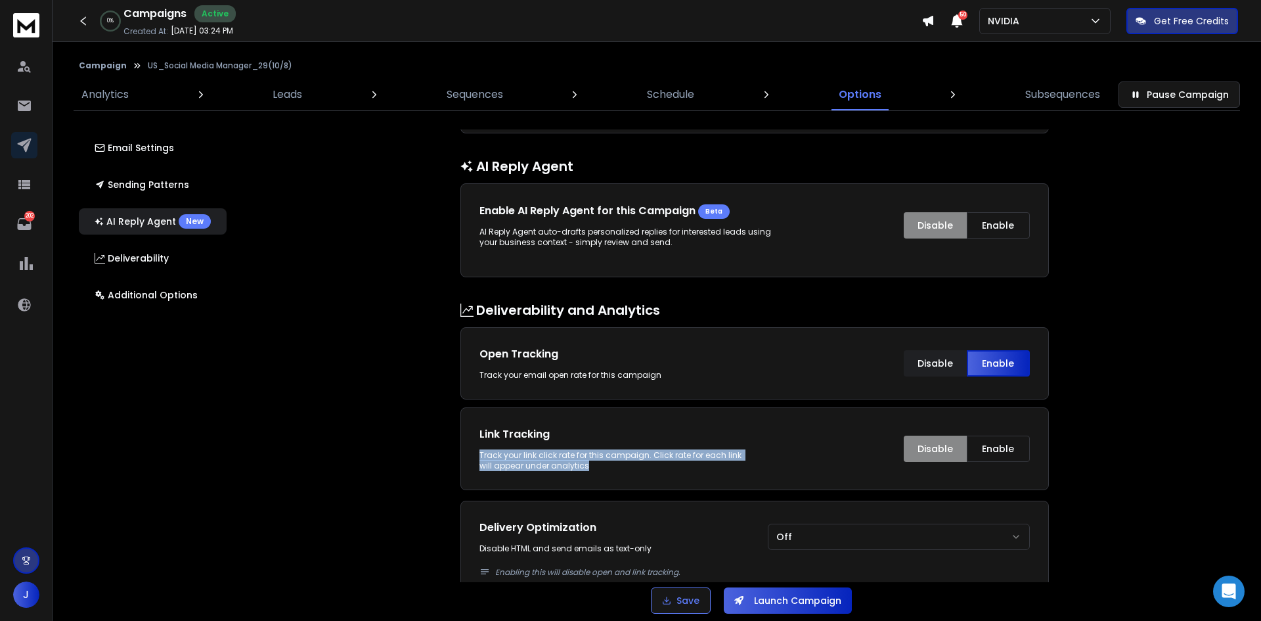
drag, startPoint x: 582, startPoint y: 468, endPoint x: 462, endPoint y: 449, distance: 121.0
click at [462, 449] on div "Link Tracking Track your link click rate for this campaign. Click rate for each…" at bounding box center [755, 448] width 589 height 83
copy div "Track your link click rate for this campaign. Click rate for each link will app…"
click at [1136, 321] on div "Email Accounts Accounts to Use Select one or more accounts to send emails from …" at bounding box center [762, 355] width 1029 height 453
click at [608, 372] on div "Track your email open rate for this campaign" at bounding box center [611, 375] width 262 height 11
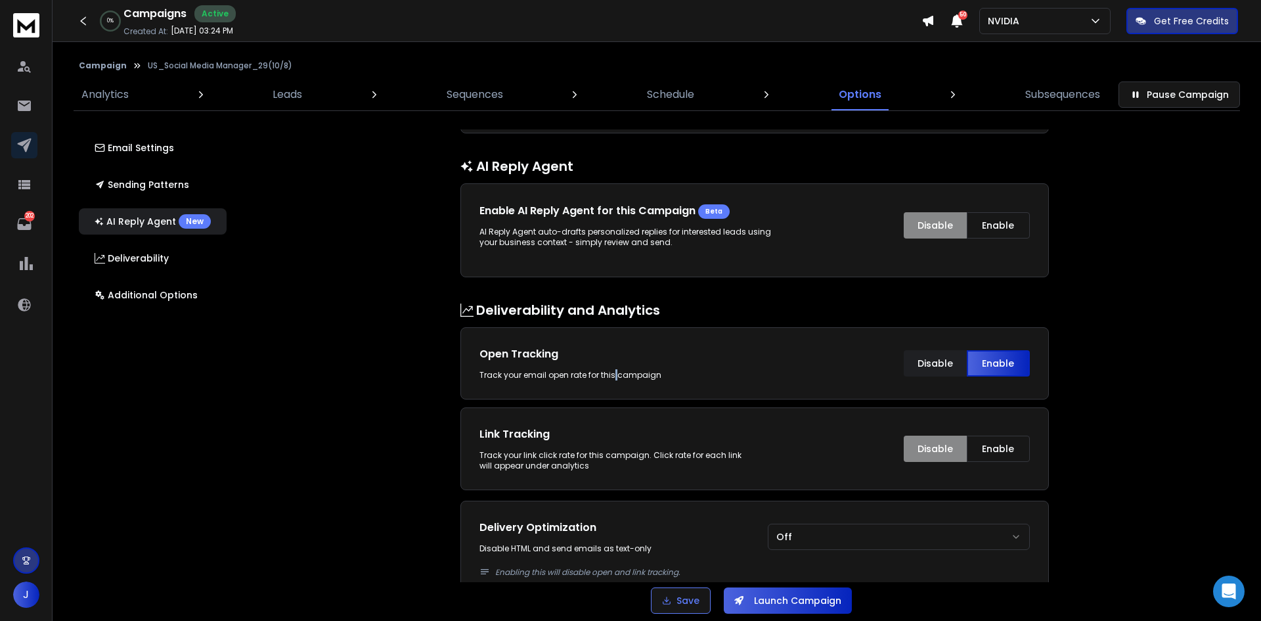
click at [608, 372] on div "Track your email open rate for this campaign" at bounding box center [611, 375] width 262 height 11
copy div "Track your email open rate for this campaign"
click at [1217, 275] on div "Email Accounts Accounts to Use Select one or more accounts to send emails from …" at bounding box center [762, 355] width 1029 height 453
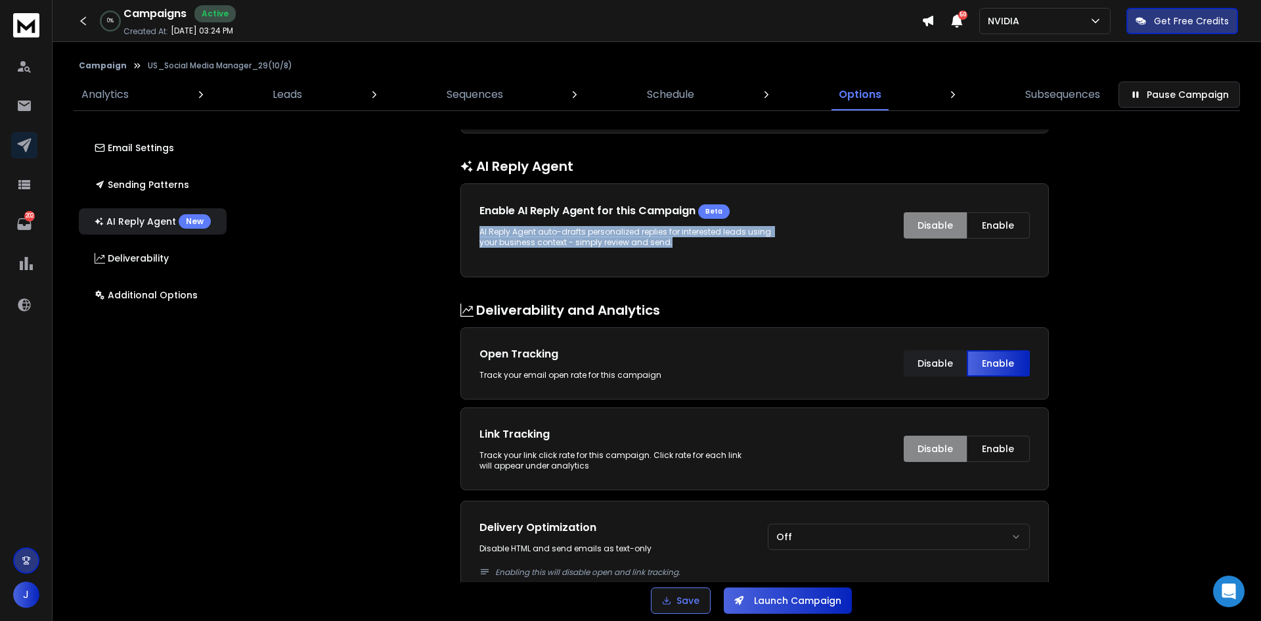
copy p "AI Reply Agent auto-drafts personalized replies for interested leads using your…"
drag, startPoint x: 658, startPoint y: 246, endPoint x: 453, endPoint y: 231, distance: 204.9
click at [461, 231] on div "Enable AI Reply Agent for this Campaign Beta AI Reply Agent auto-drafts persona…" at bounding box center [755, 230] width 589 height 94
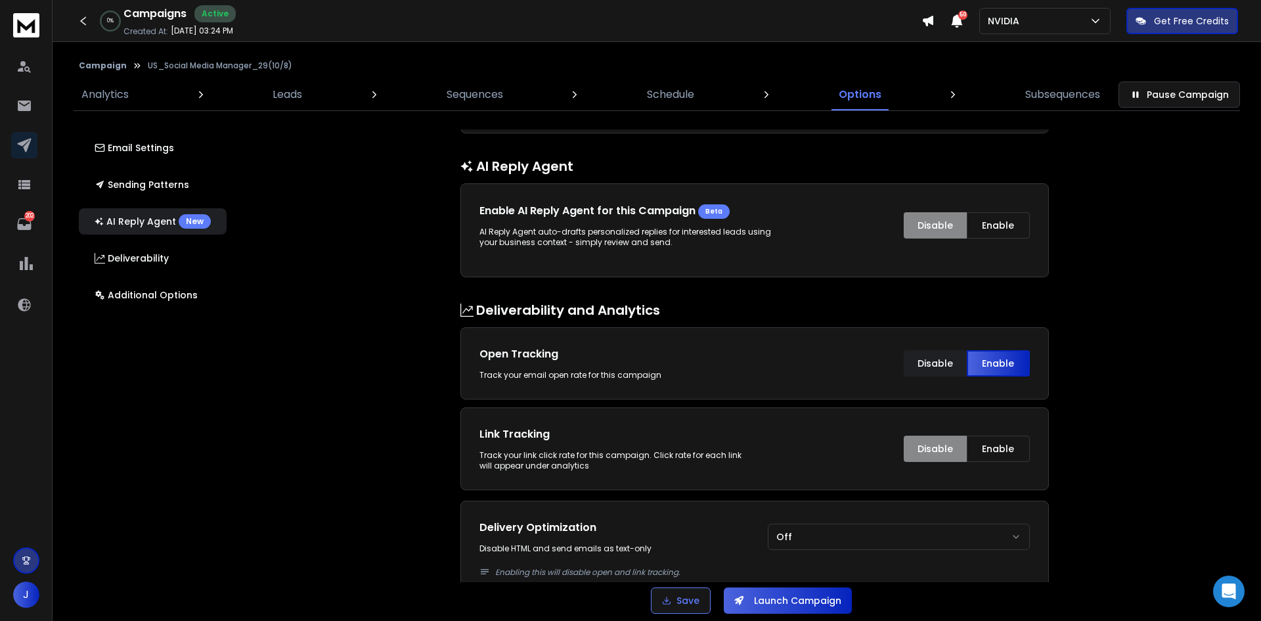
click at [857, 295] on div "Email Accounts Accounts to Use Select one or more accounts to send emails from …" at bounding box center [755, 293] width 589 height 2954
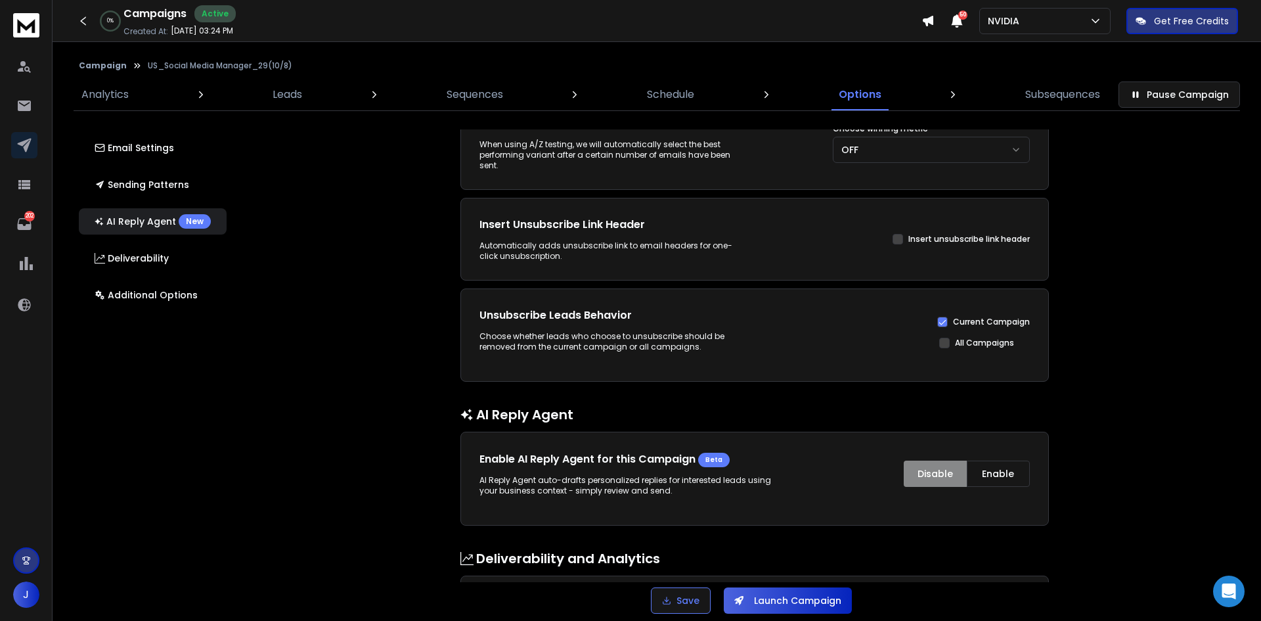
scroll to position [1051, 0]
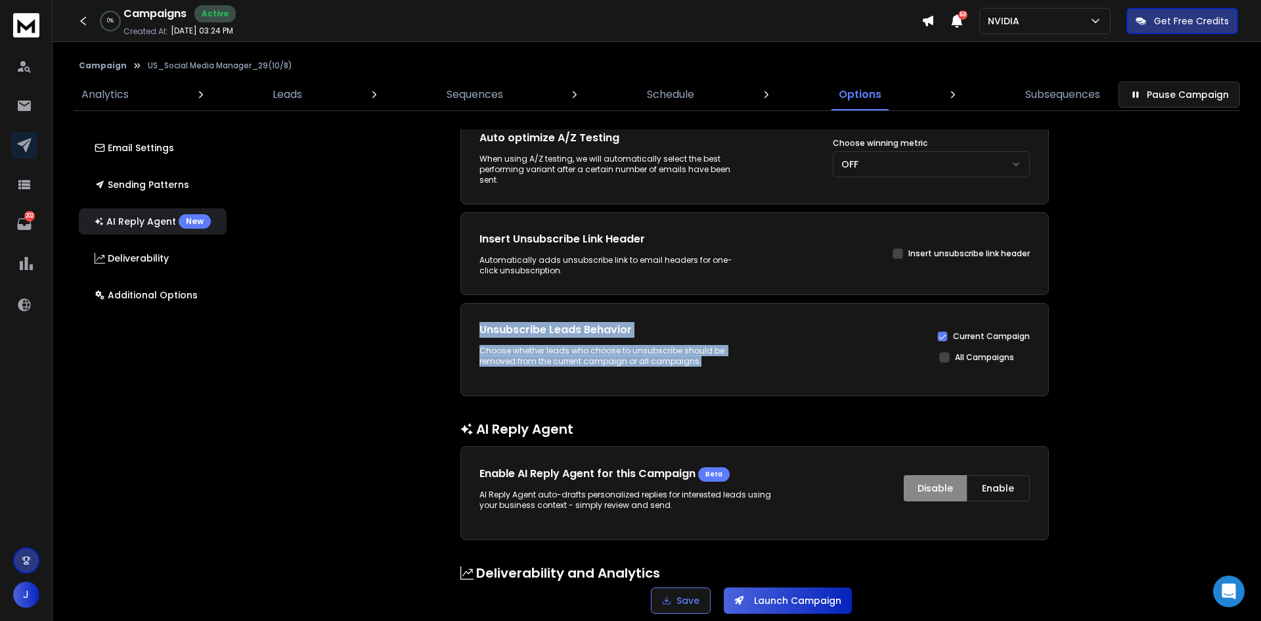
drag, startPoint x: 675, startPoint y: 373, endPoint x: 445, endPoint y: 332, distance: 233.5
click at [445, 332] on div "Email Accounts Accounts to Use Select one or more accounts to send emails from …" at bounding box center [762, 355] width 1029 height 453
copy div "Unsubscribe Leads Behavior Choose whether leads who choose to unsubscribe shoul…"
click at [621, 326] on h1 "Unsubscribe Leads Behavior" at bounding box center [611, 330] width 262 height 16
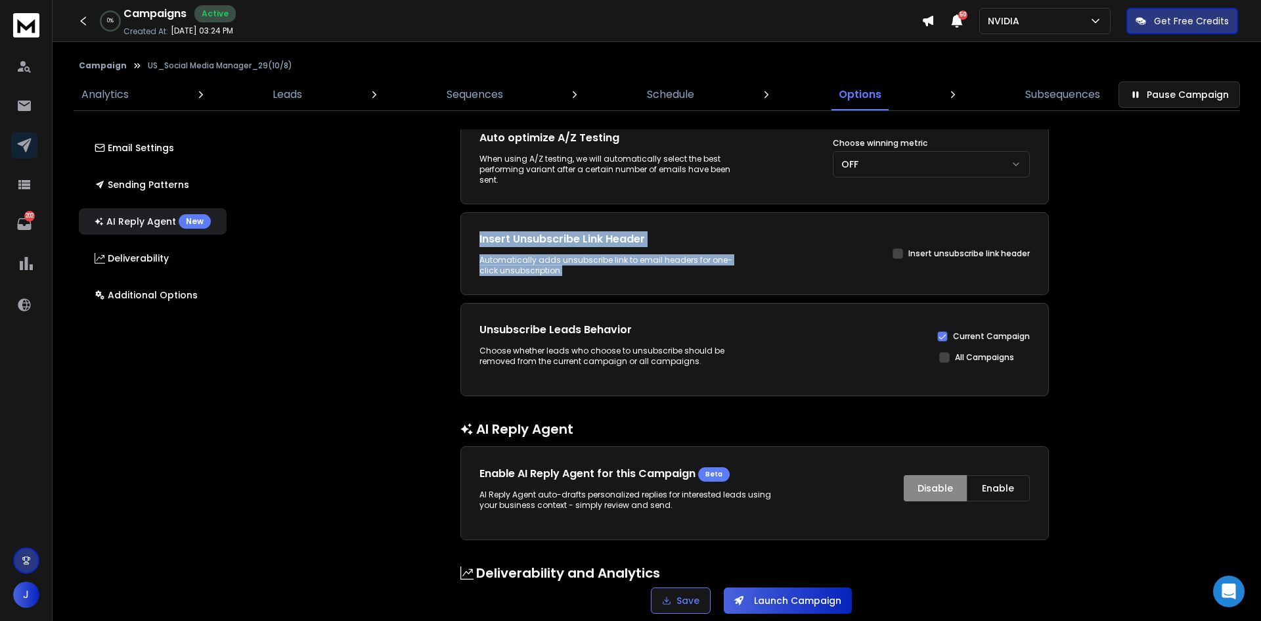
copy div "Insert Unsubscribe Link Header Automatically adds unsubscribe link to email hea…"
drag, startPoint x: 582, startPoint y: 275, endPoint x: 451, endPoint y: 225, distance: 139.9
click at [451, 225] on div "Email Accounts Accounts to Use Select one or more accounts to send emails from …" at bounding box center [762, 355] width 1029 height 453
click at [645, 276] on div "Insert Unsubscribe Link Header Automatically adds unsubscribe link to email hea…" at bounding box center [755, 253] width 589 height 83
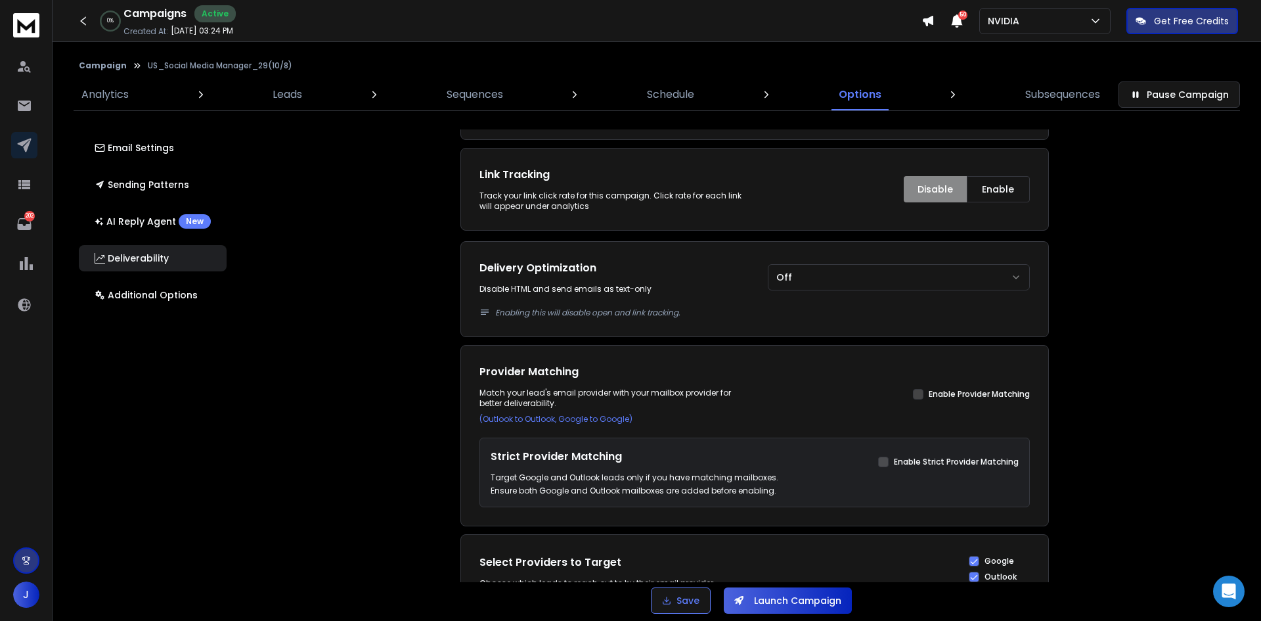
scroll to position [1577, 0]
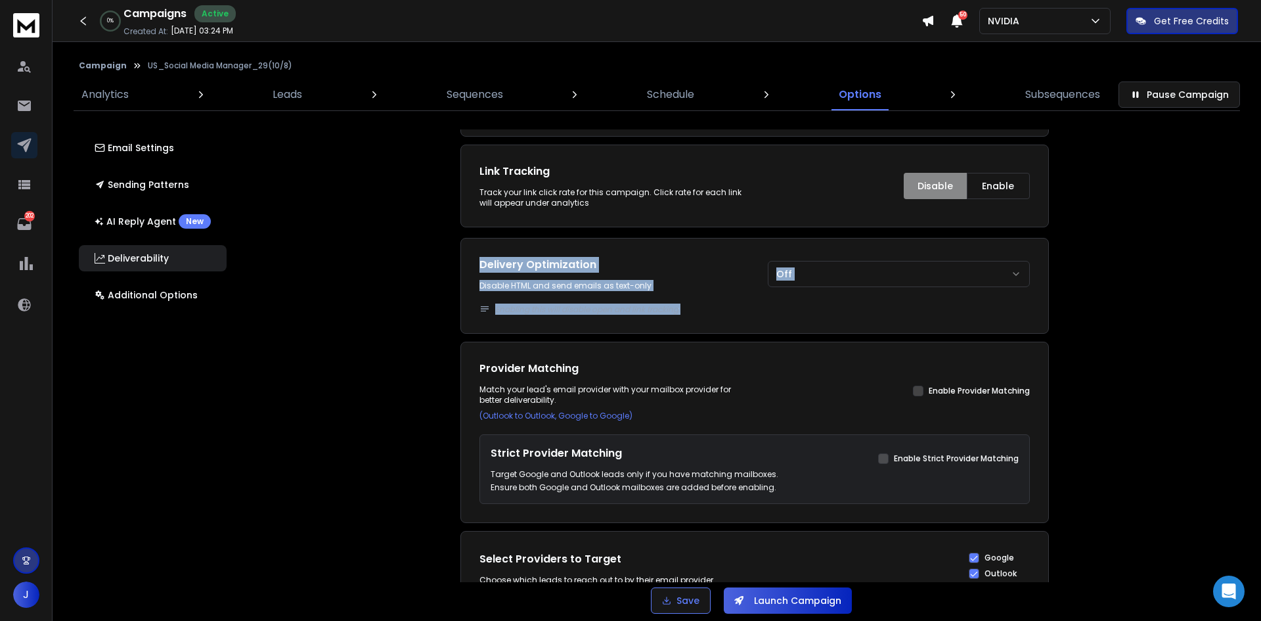
copy div "**********"
drag, startPoint x: 675, startPoint y: 314, endPoint x: 432, endPoint y: 267, distance: 247.5
click at [432, 267] on div "Email Accounts Accounts to Use Select one or more accounts to send emails from …" at bounding box center [762, 355] width 1029 height 453
click at [698, 305] on p "Enabling this will disable open and link tracking ." at bounding box center [762, 309] width 535 height 11
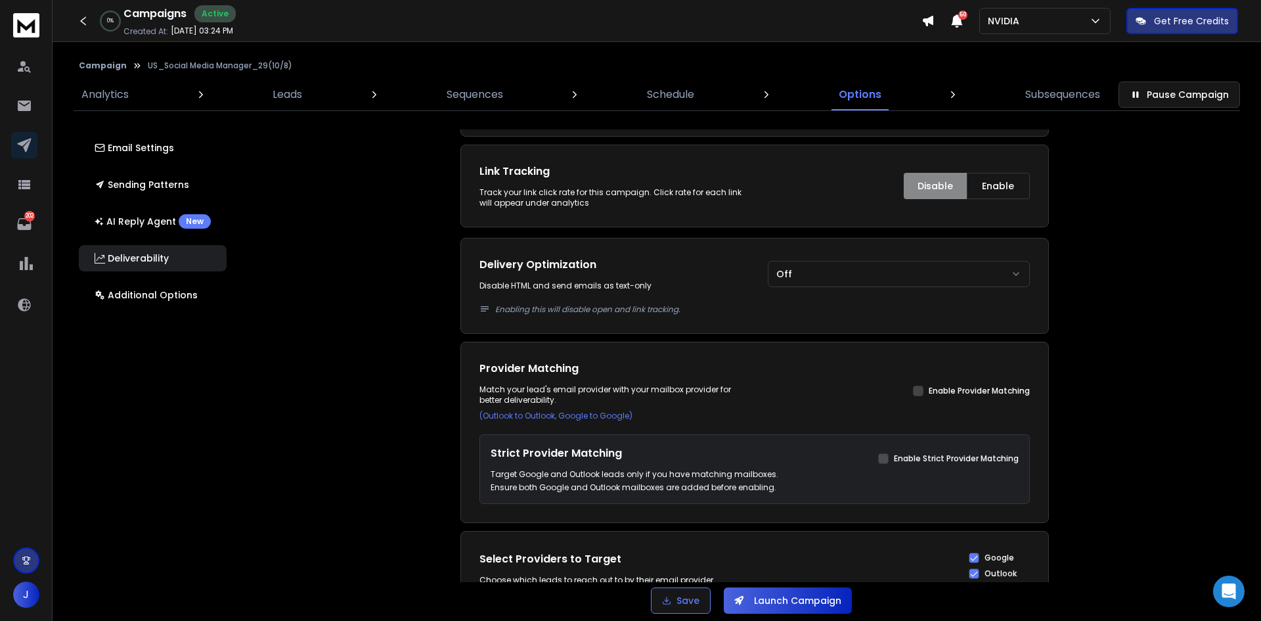
scroll to position [1708, 0]
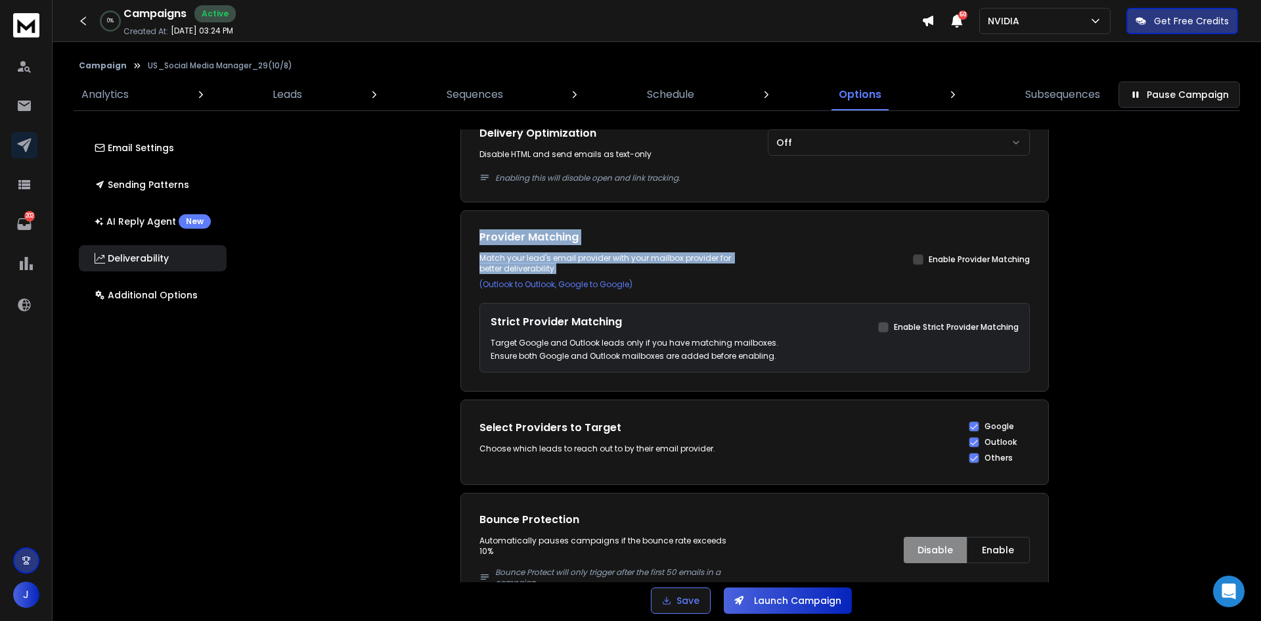
copy div "Provider Matching Match your lead's email provider with your mailbox provider f…"
drag, startPoint x: 585, startPoint y: 271, endPoint x: 461, endPoint y: 242, distance: 126.8
click at [461, 242] on div "Provider Matching Match your lead's email provider with your mailbox provider f…" at bounding box center [755, 300] width 589 height 181
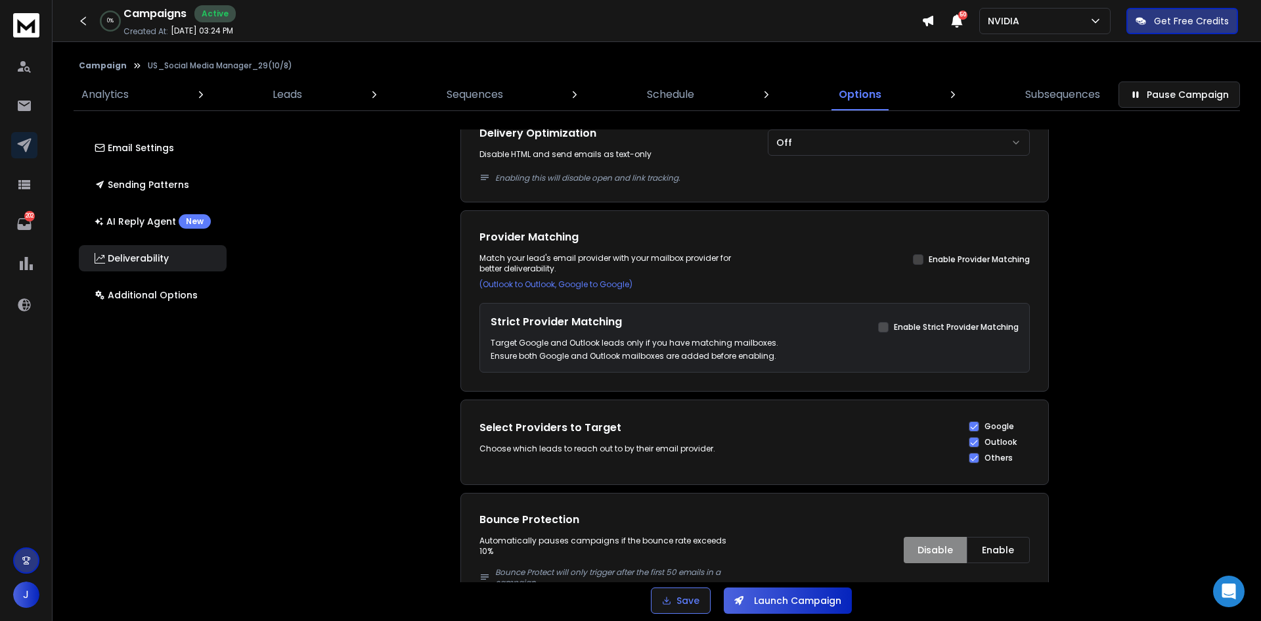
click at [796, 238] on div "Provider Matching Match your lead's email provider with your mailbox provider f…" at bounding box center [755, 259] width 551 height 60
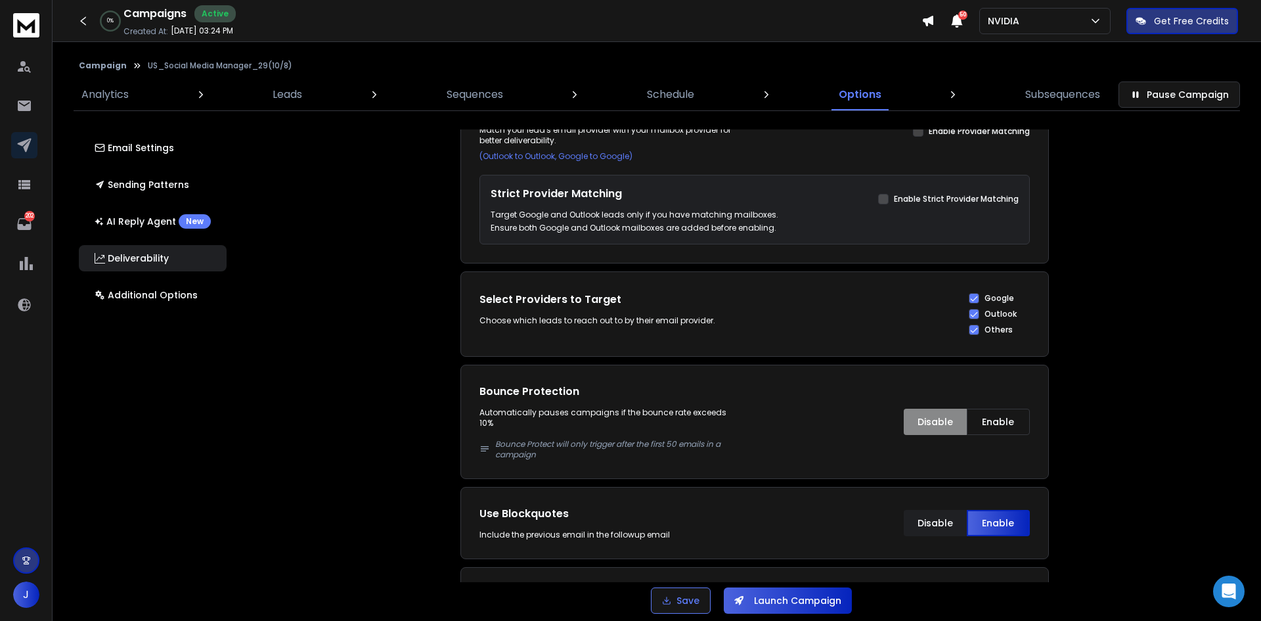
scroll to position [1839, 0]
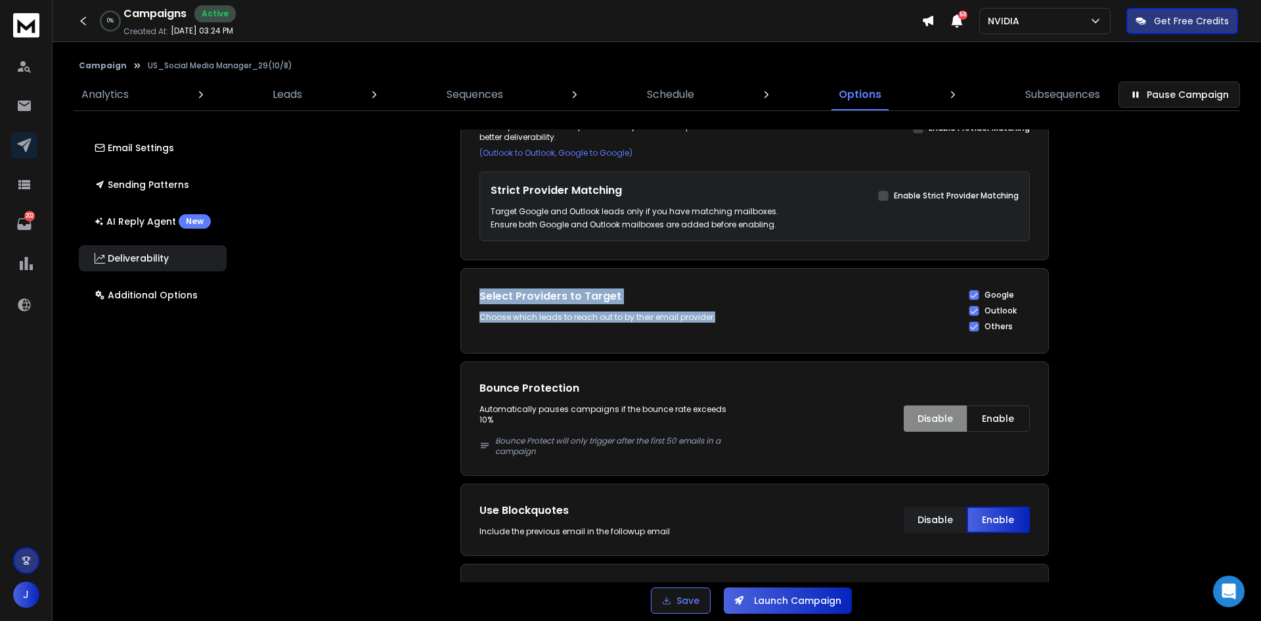
copy div "Select Providers to Target Choose which leads to reach out to by their email pr…"
drag, startPoint x: 708, startPoint y: 323, endPoint x: 443, endPoint y: 293, distance: 266.5
click at [443, 293] on div "Email Accounts Accounts to Use Select one or more accounts to send emails from …" at bounding box center [762, 355] width 1029 height 453
click at [598, 376] on div "Bounce Protection Automatically pauses campaigns if the bounce rate exceeds 10%…" at bounding box center [755, 418] width 589 height 114
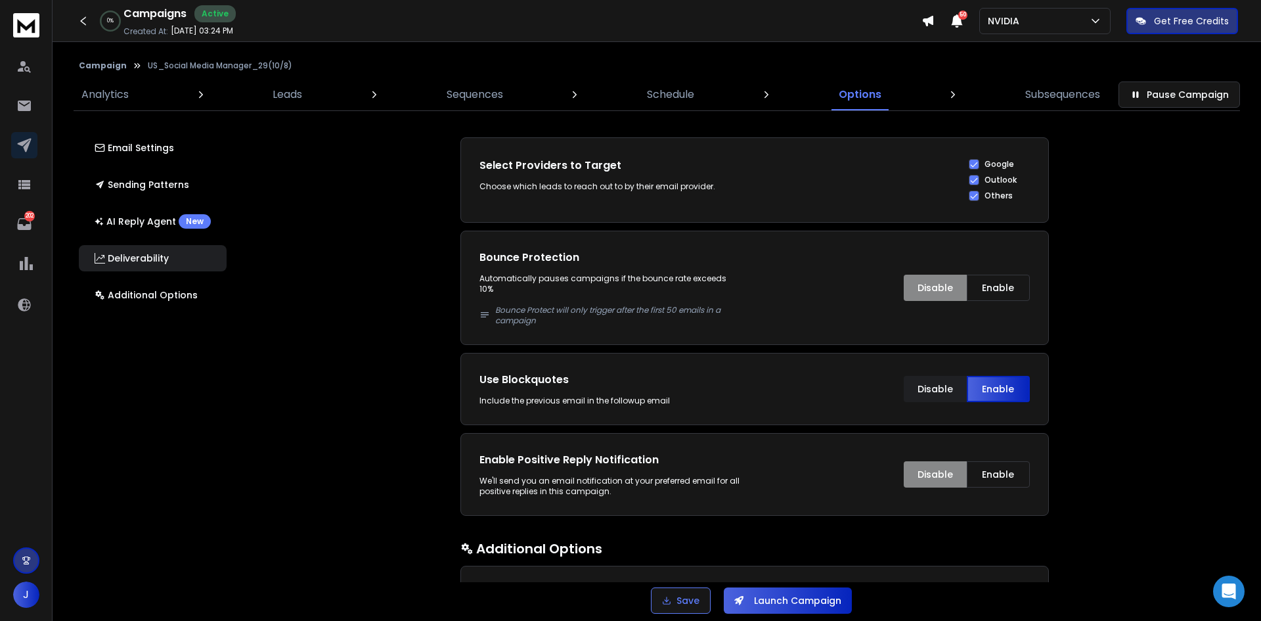
scroll to position [1971, 0]
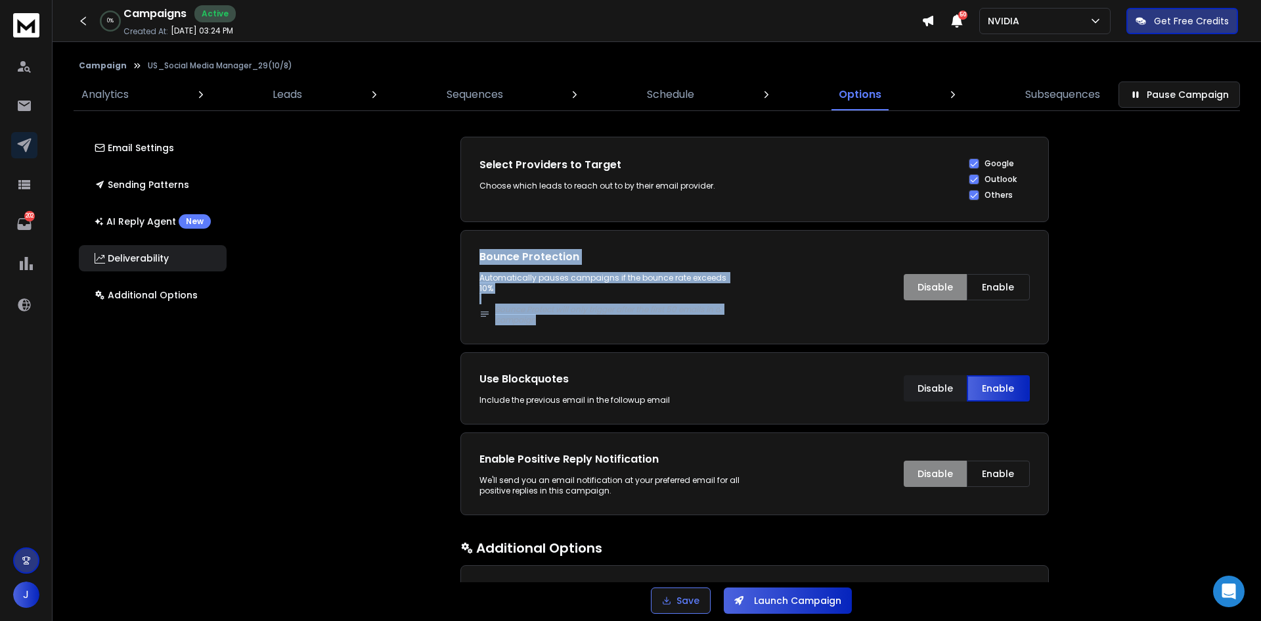
drag, startPoint x: 556, startPoint y: 315, endPoint x: 455, endPoint y: 254, distance: 118.5
click at [461, 254] on div "Bounce Protection Automatically pauses campaigns if the bounce rate exceeds 10%…" at bounding box center [755, 287] width 589 height 114
copy div "Bounce Protection Automatically pauses campaigns if the bounce rate exceeds 10%…"
click at [646, 325] on div "Bounce Protection Automatically pauses campaigns if the bounce rate exceeds 10%…" at bounding box center [755, 287] width 589 height 114
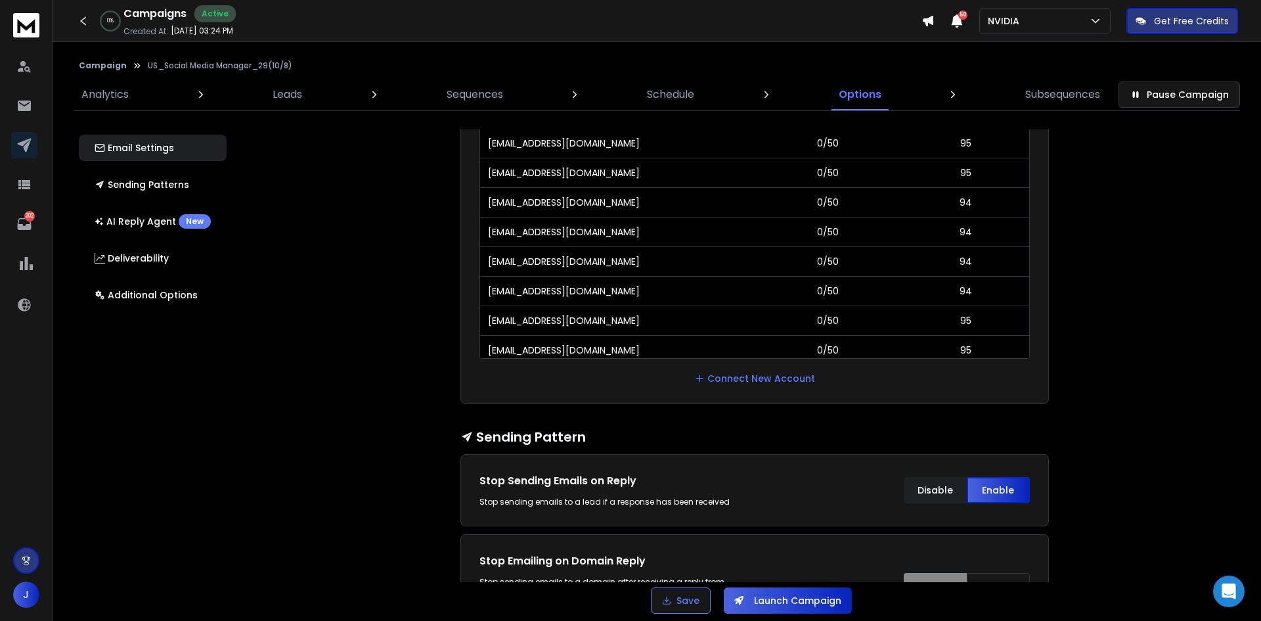
scroll to position [0, 0]
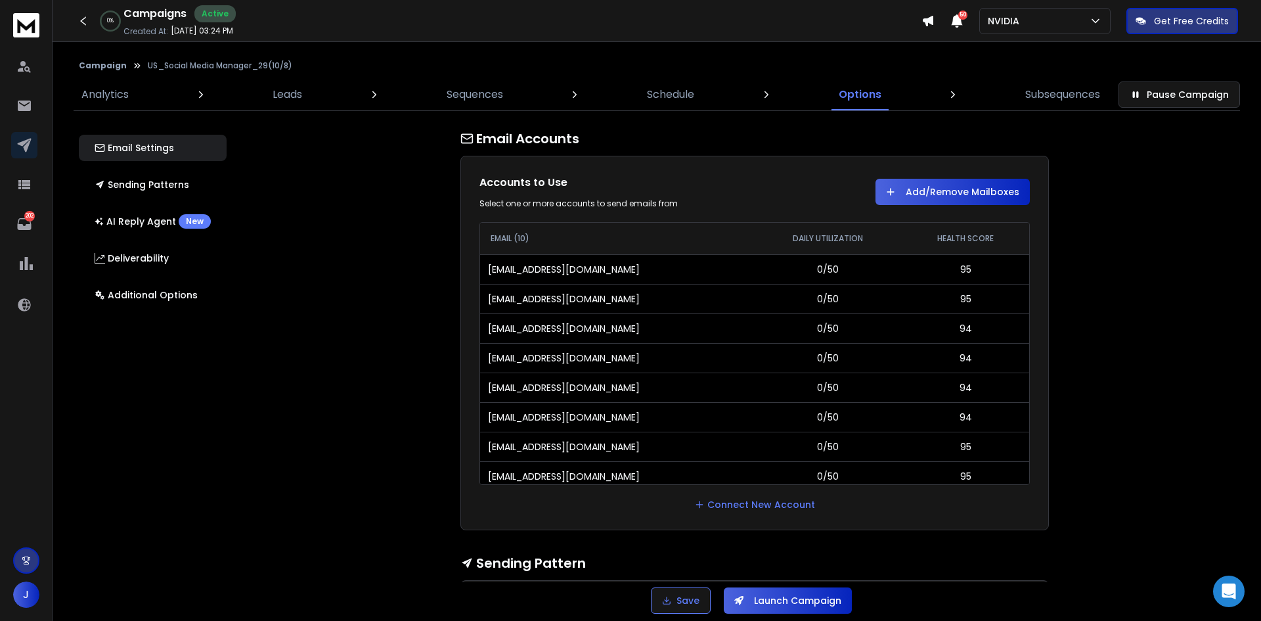
click at [384, 441] on div "Email Accounts Accounts to Use Select one or more accounts to send emails from …" at bounding box center [762, 355] width 1029 height 453
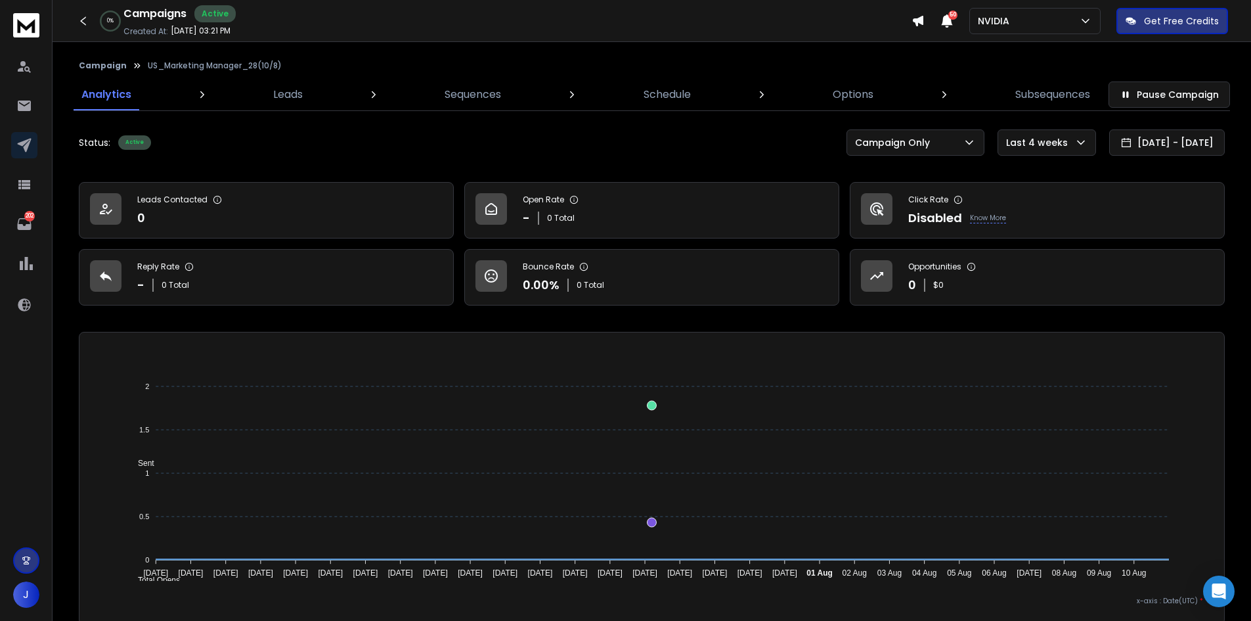
click at [292, 113] on div "Campaign US_Marketing Manager_28(10/8) Analytics Leads Sequences Schedule Optio…" at bounding box center [652, 446] width 1157 height 782
click at [288, 97] on p "Leads" at bounding box center [288, 95] width 30 height 16
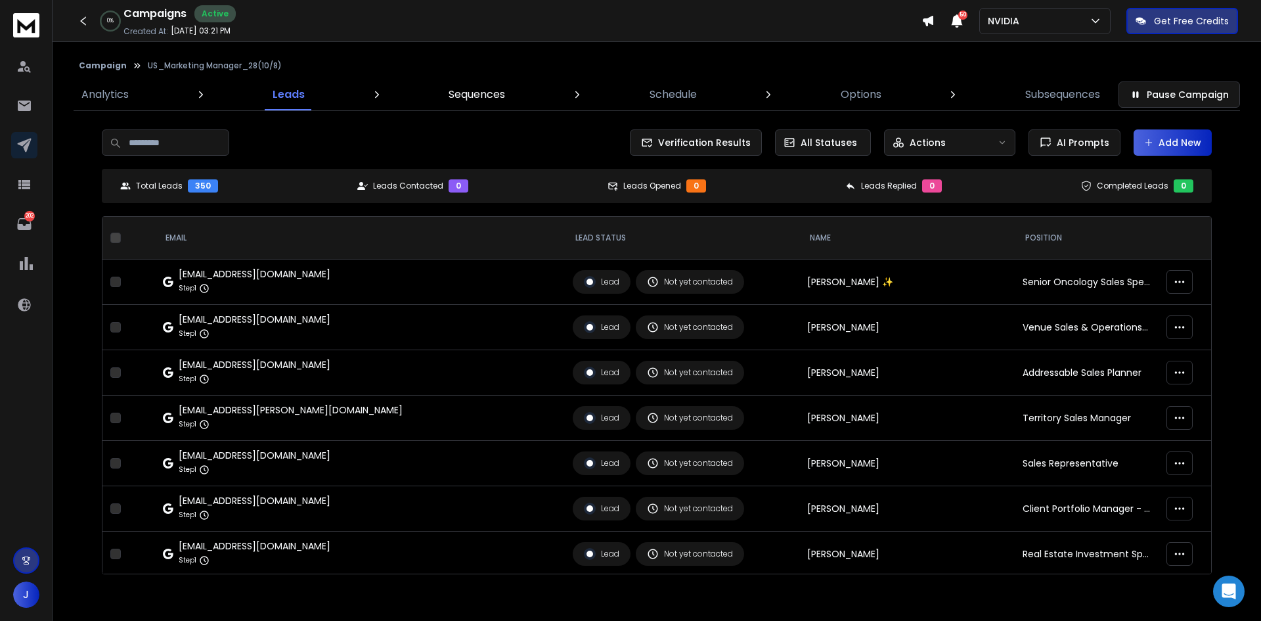
click at [471, 103] on link "Sequences" at bounding box center [477, 95] width 72 height 32
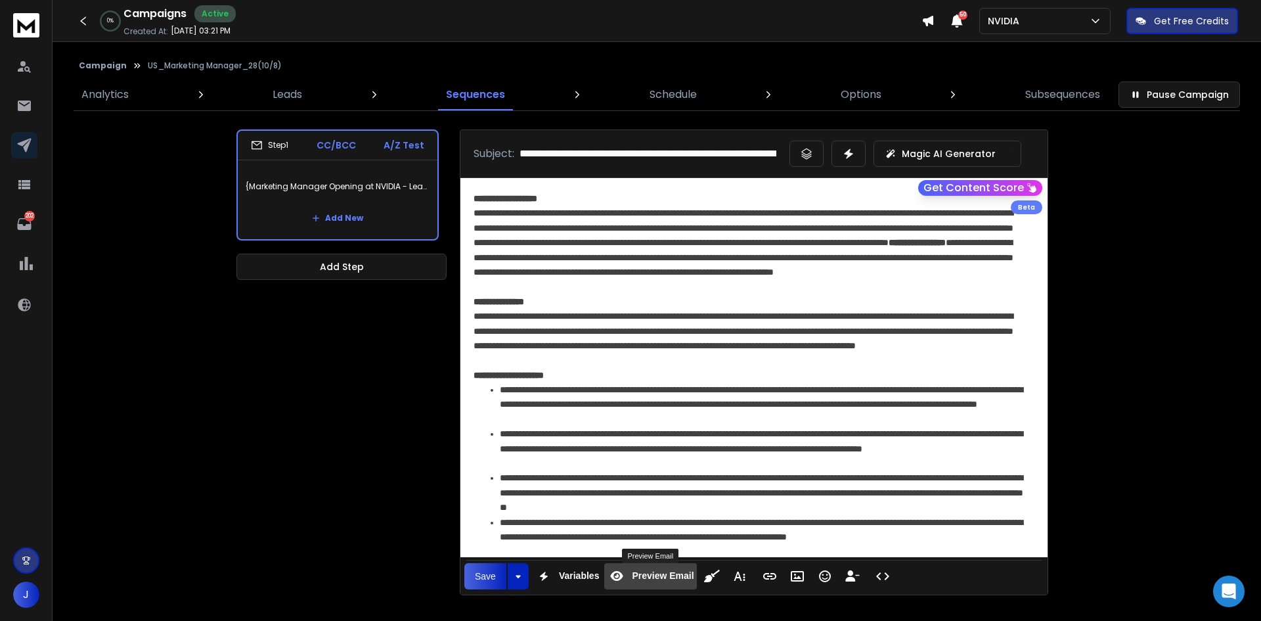
click at [689, 572] on span "Preview Email" at bounding box center [662, 575] width 67 height 11
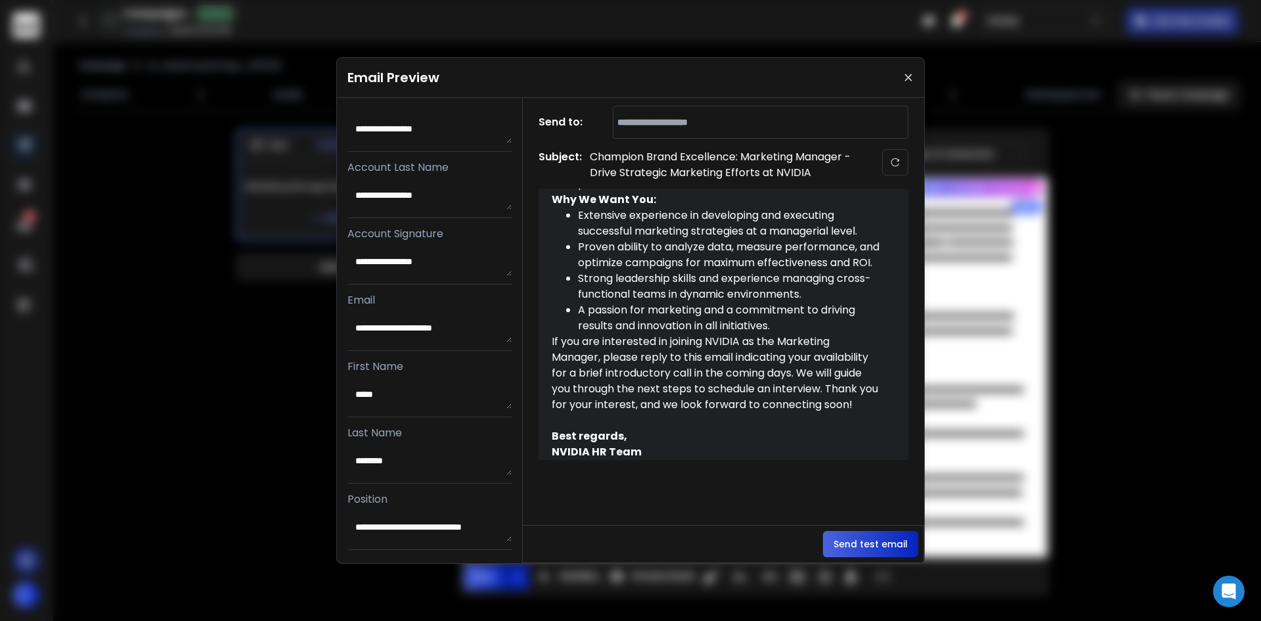
scroll to position [845, 0]
click at [901, 158] on button at bounding box center [895, 162] width 26 height 26
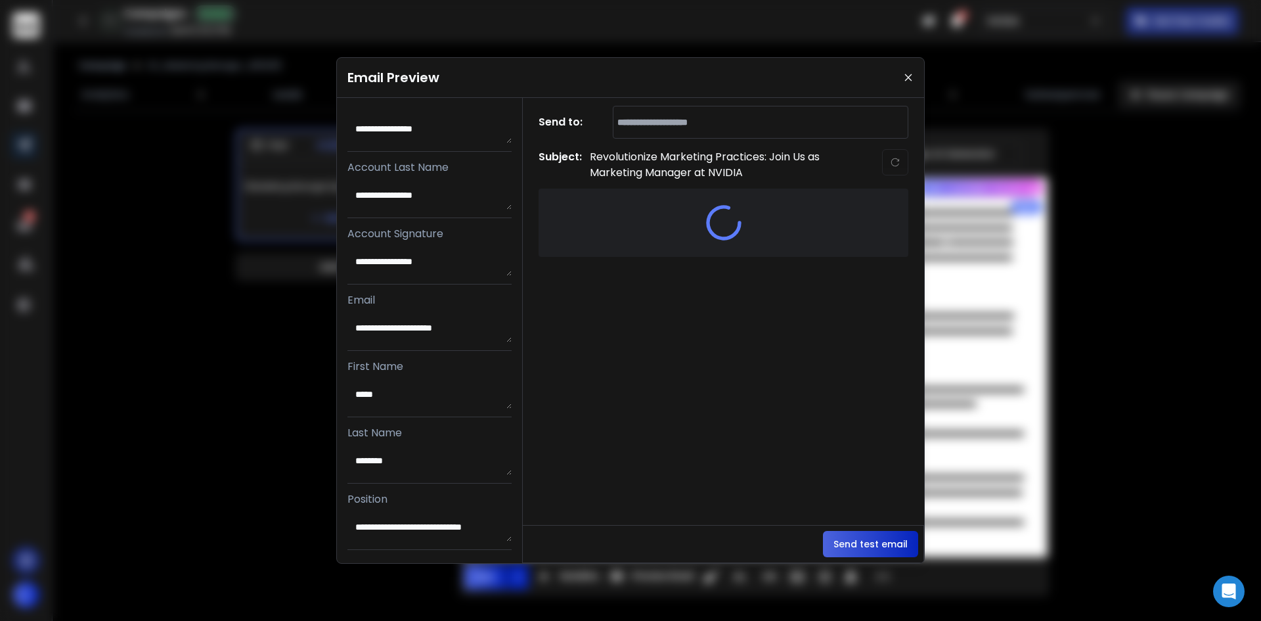
scroll to position [0, 0]
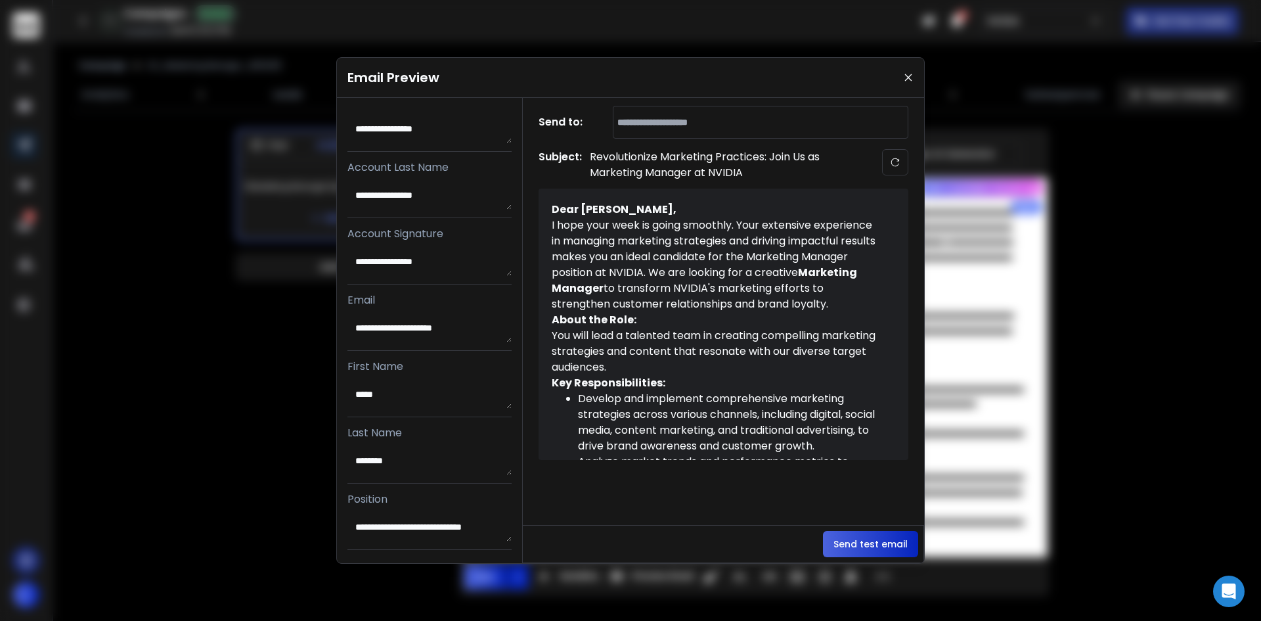
click at [908, 84] on div "Email Preview" at bounding box center [630, 77] width 587 height 39
click at [909, 70] on div "Email Preview" at bounding box center [630, 77] width 587 height 39
click at [909, 74] on icon at bounding box center [908, 77] width 11 height 11
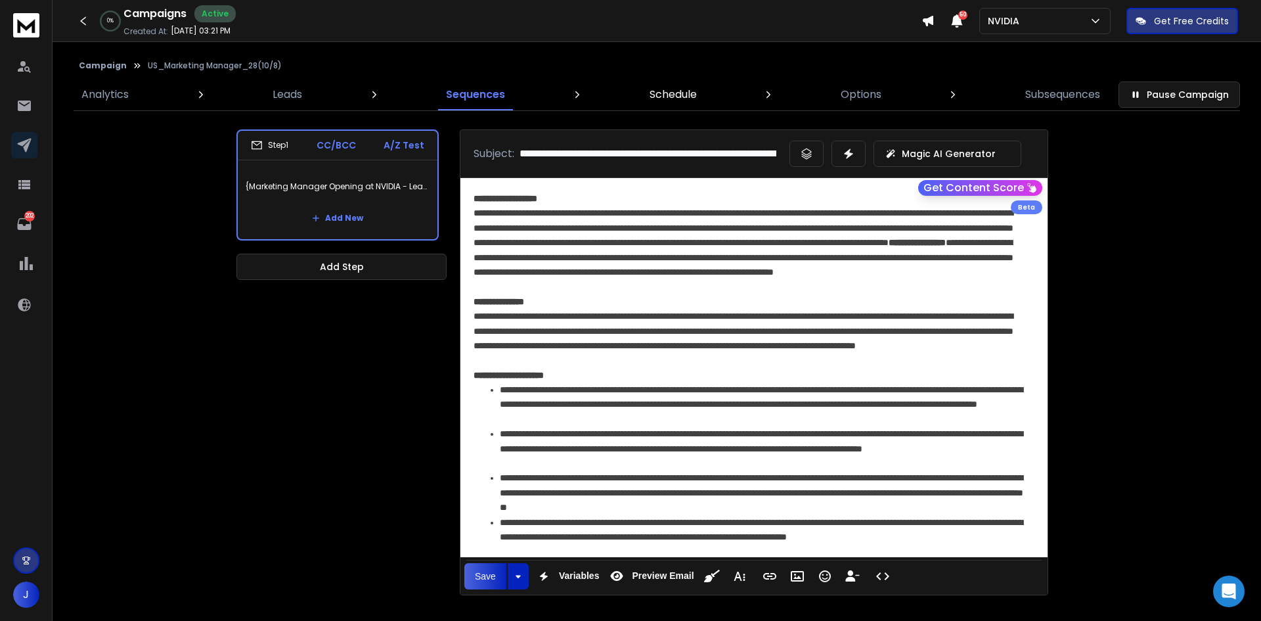
click at [650, 93] on p "Schedule" at bounding box center [673, 95] width 47 height 16
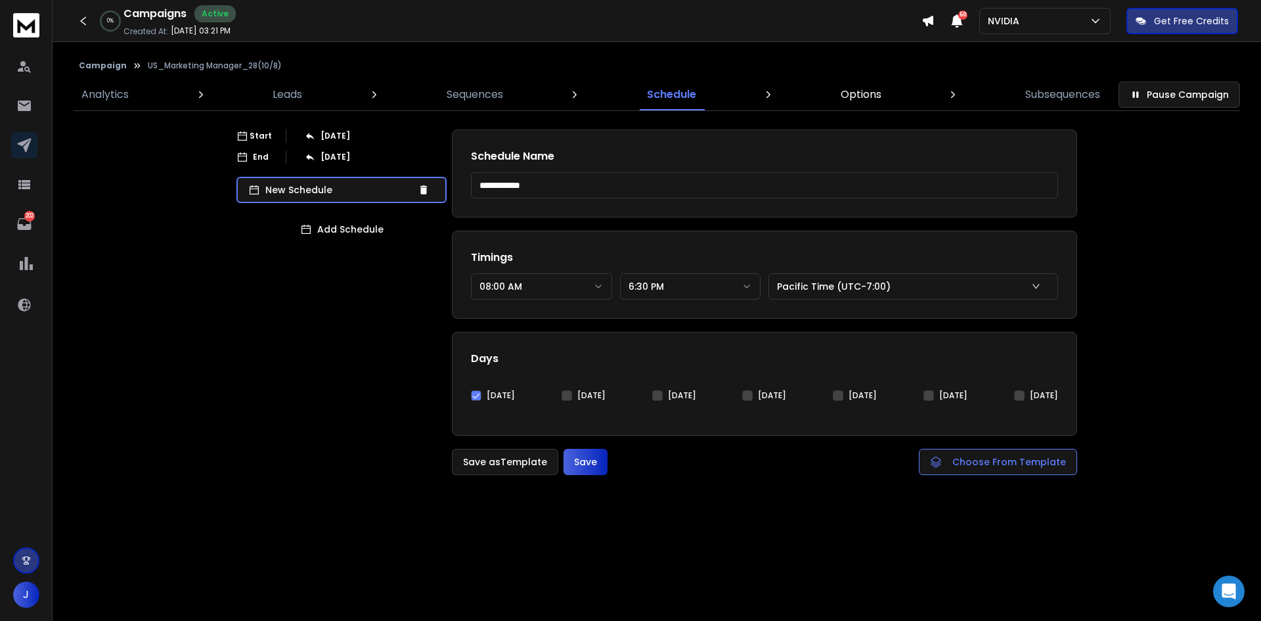
click at [869, 101] on p "Options" at bounding box center [861, 95] width 41 height 16
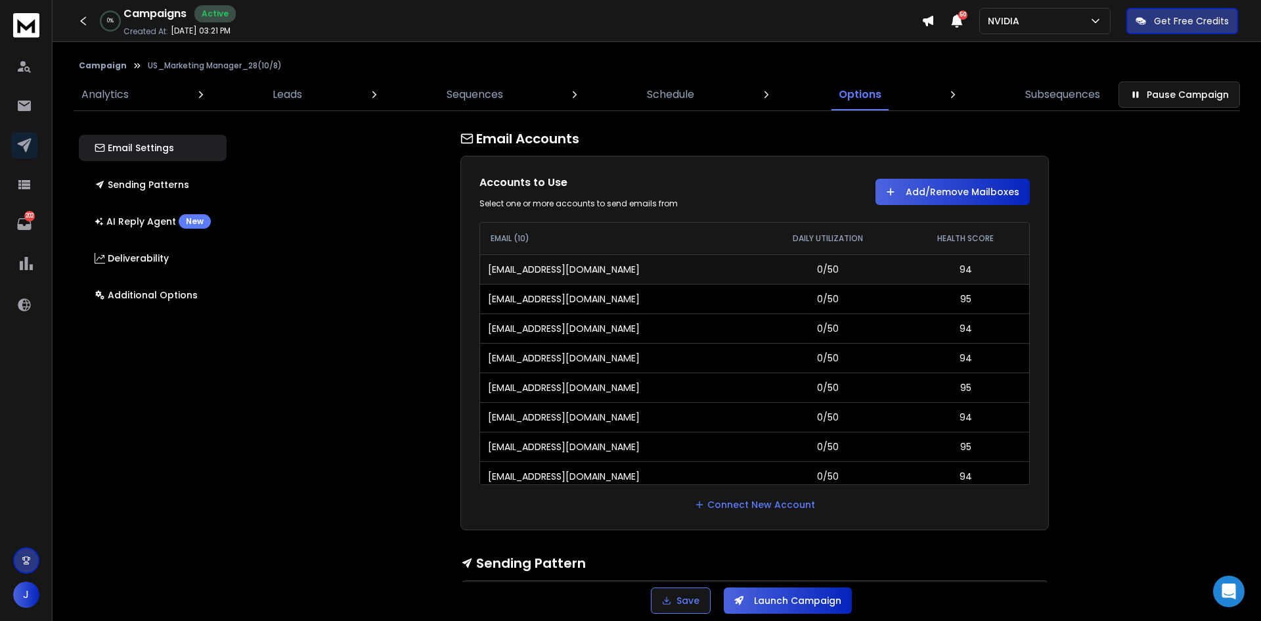
click at [640, 268] on p "[EMAIL_ADDRESS][DOMAIN_NAME]" at bounding box center [564, 269] width 152 height 13
copy p "[EMAIL_ADDRESS][DOMAIN_NAME]"
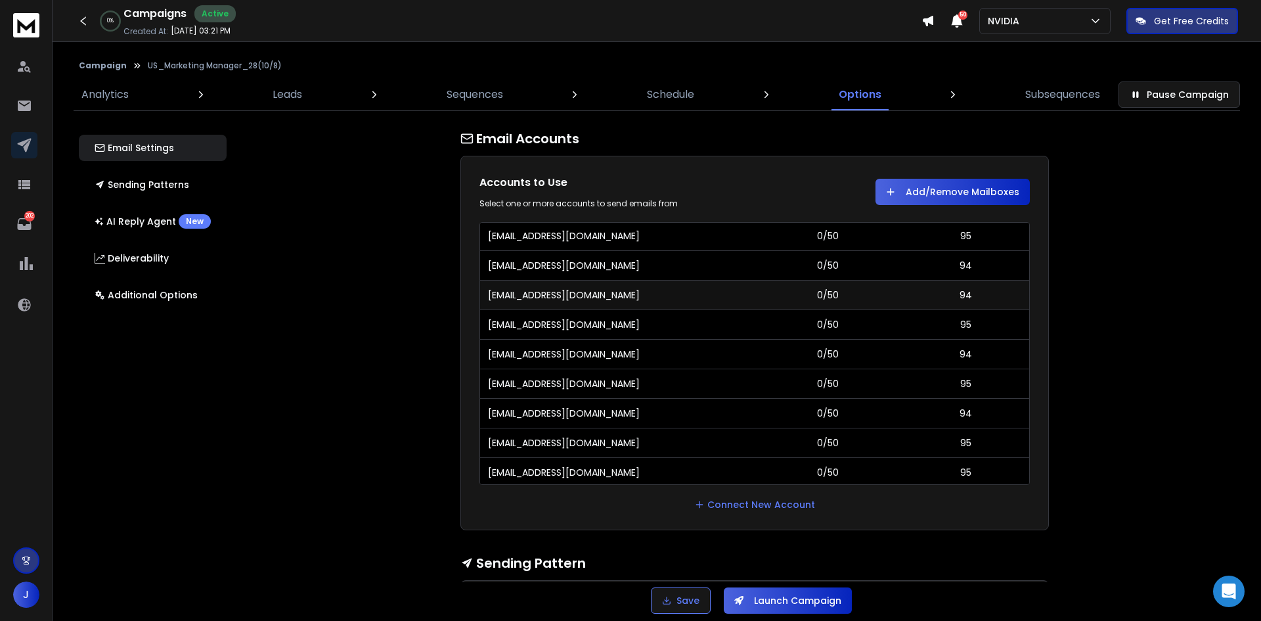
scroll to position [66, 0]
click at [666, 279] on td "employmentsolutions@nvidiahrworkforceoptimization.com" at bounding box center [616, 292] width 273 height 30
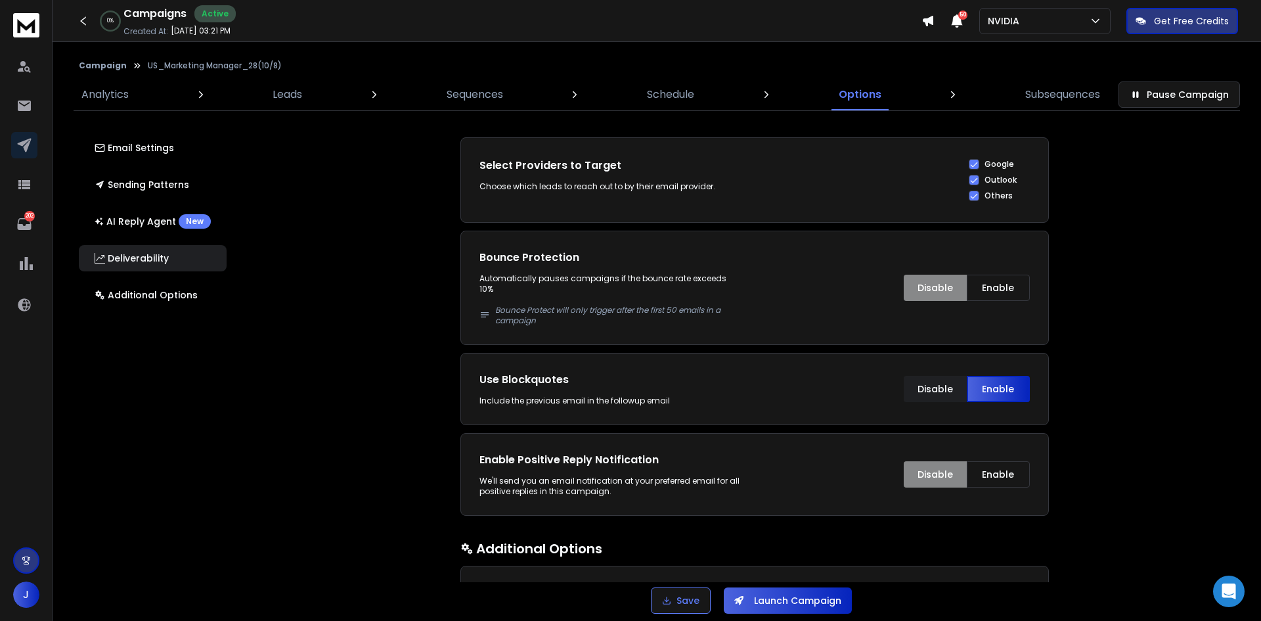
scroll to position [1971, 0]
click at [1094, 331] on div "Email Accounts Accounts to Use Select one or more accounts to send emails from …" at bounding box center [762, 355] width 1029 height 453
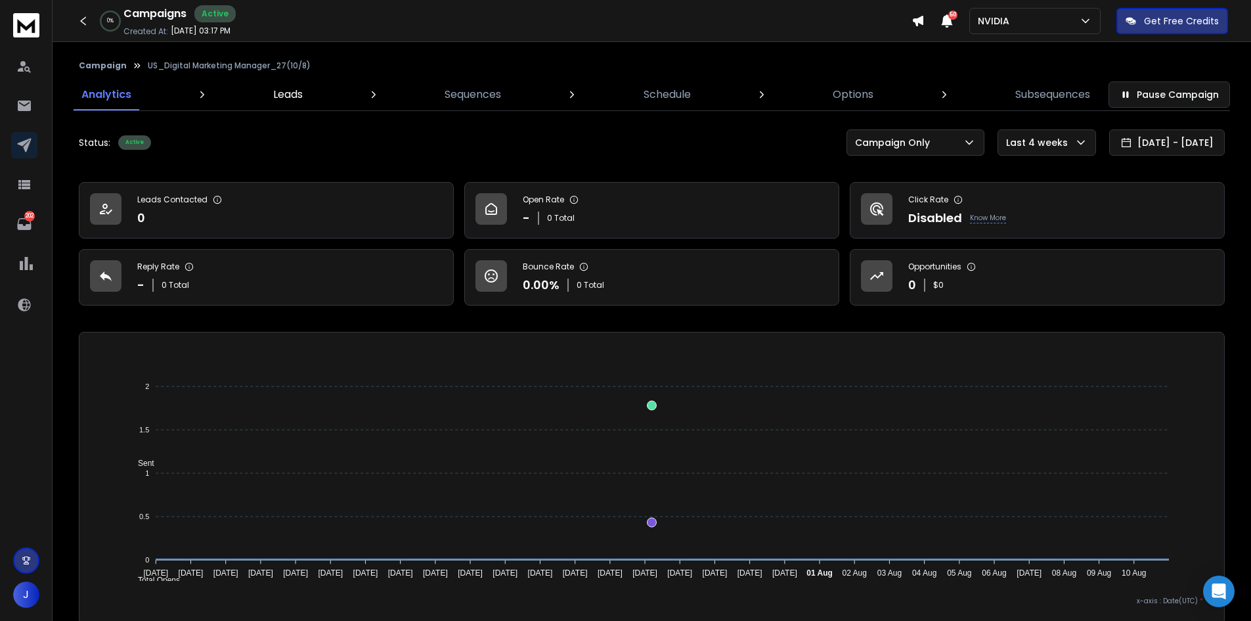
click at [304, 102] on link "Leads" at bounding box center [287, 95] width 45 height 32
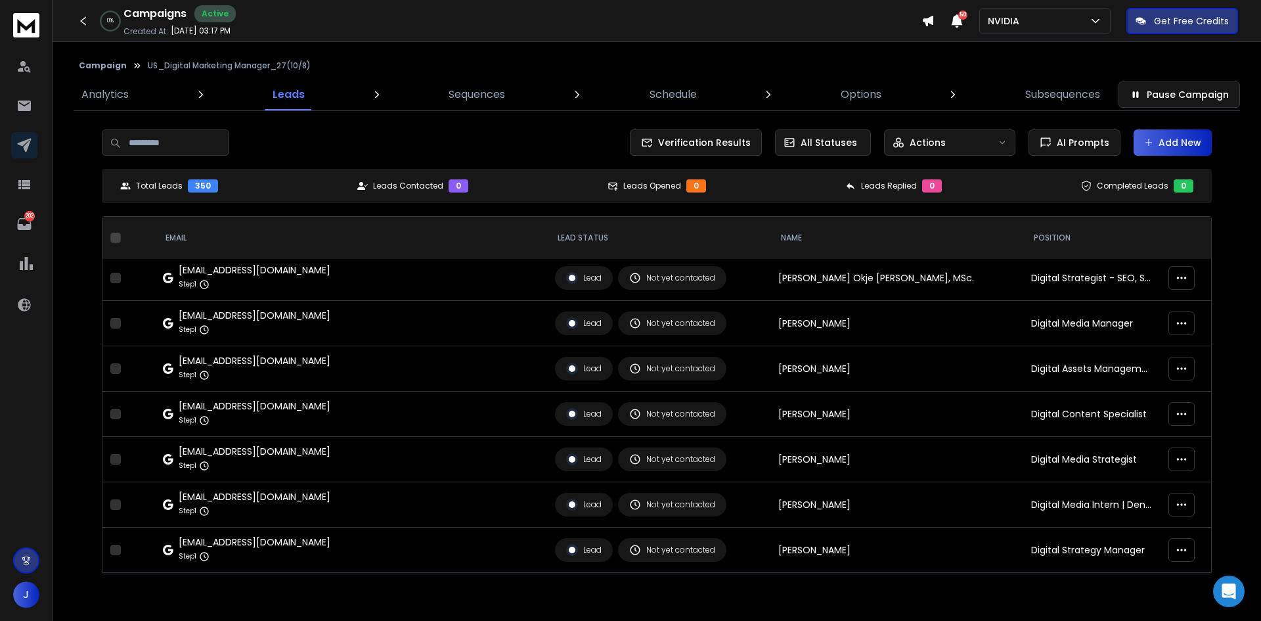
scroll to position [788, 0]
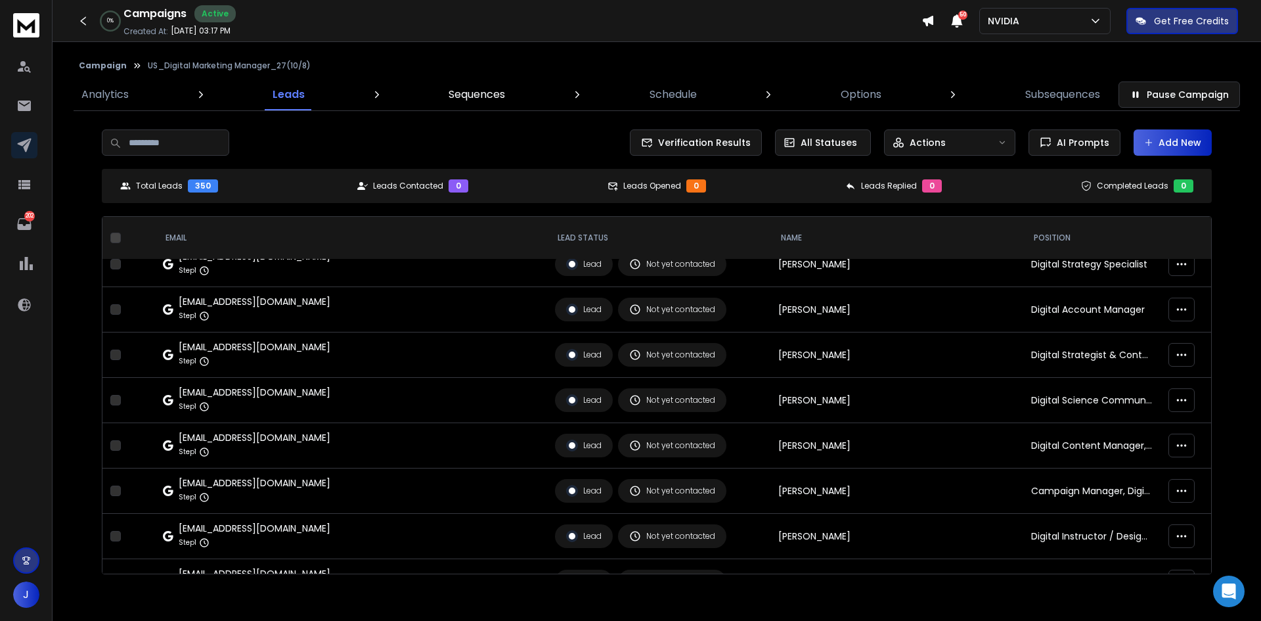
click at [494, 99] on p "Sequences" at bounding box center [477, 95] width 56 height 16
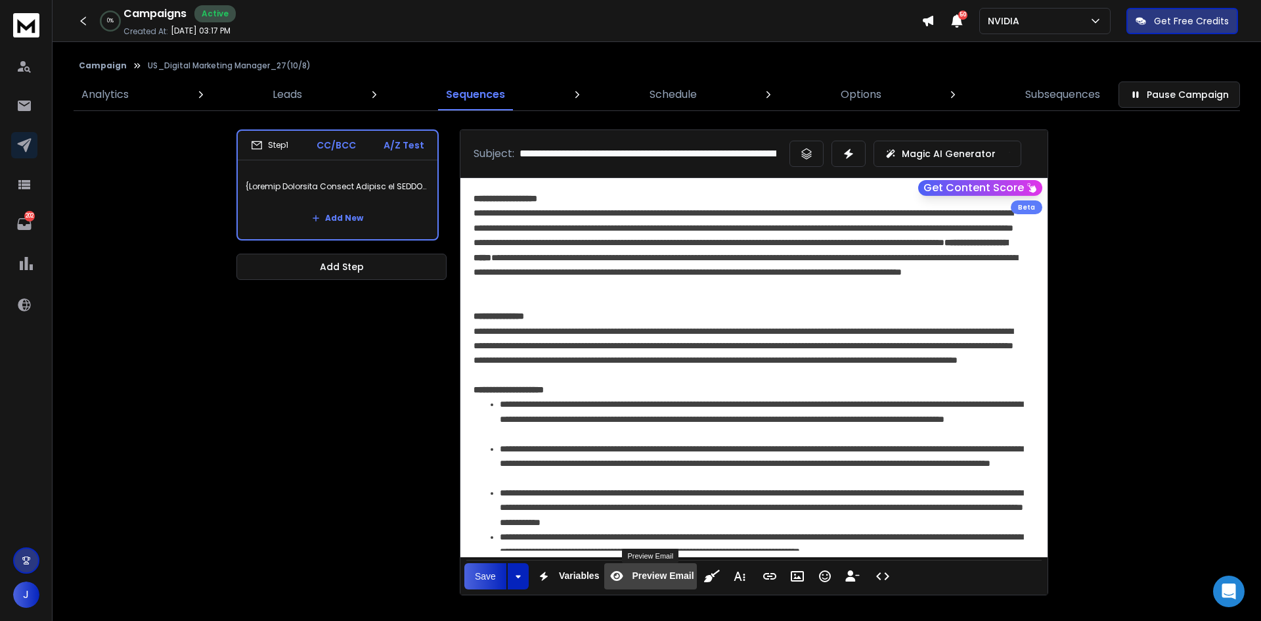
click at [678, 576] on span "Preview Email" at bounding box center [662, 575] width 67 height 11
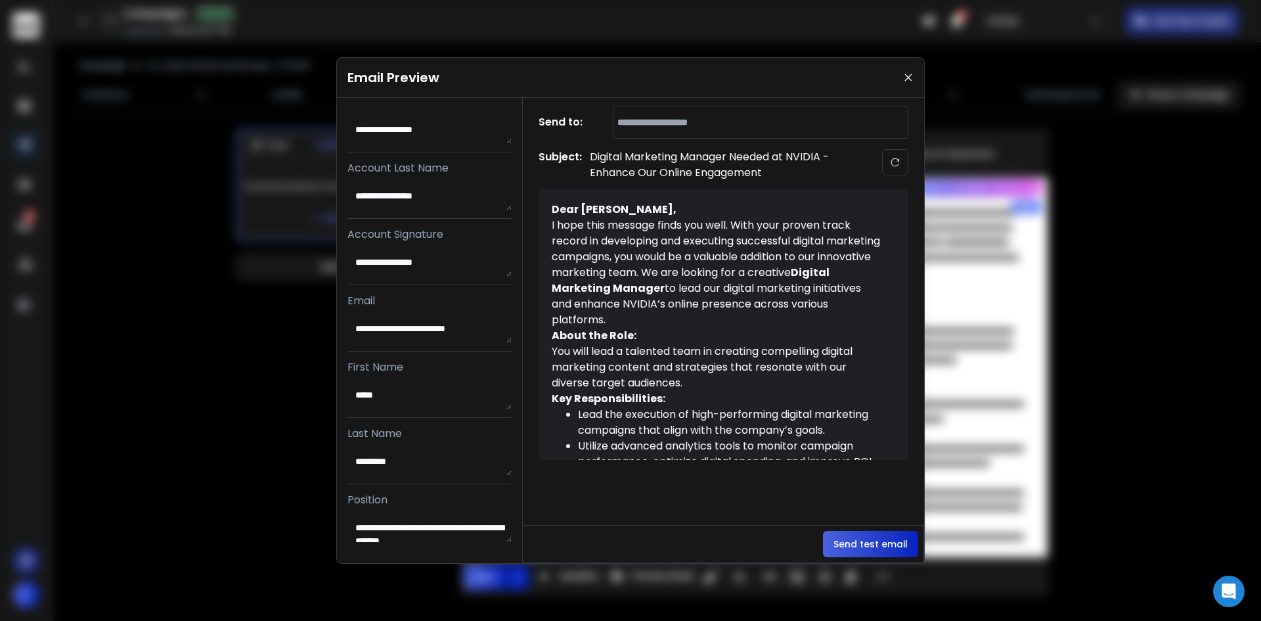
scroll to position [193, 0]
click at [900, 174] on button at bounding box center [895, 162] width 26 height 26
click at [906, 178] on div "Subject: Oversee Digital Marketing Strategies as Manager: Join NVIDIA and Ignit…" at bounding box center [724, 165] width 370 height 32
click at [916, 166] on div "Send to: Subject: Oversee Digital Marketing Strategies as Manager: Join NVIDIA …" at bounding box center [723, 279] width 401 height 362
drag, startPoint x: 908, startPoint y: 162, endPoint x: 897, endPoint y: 161, distance: 10.5
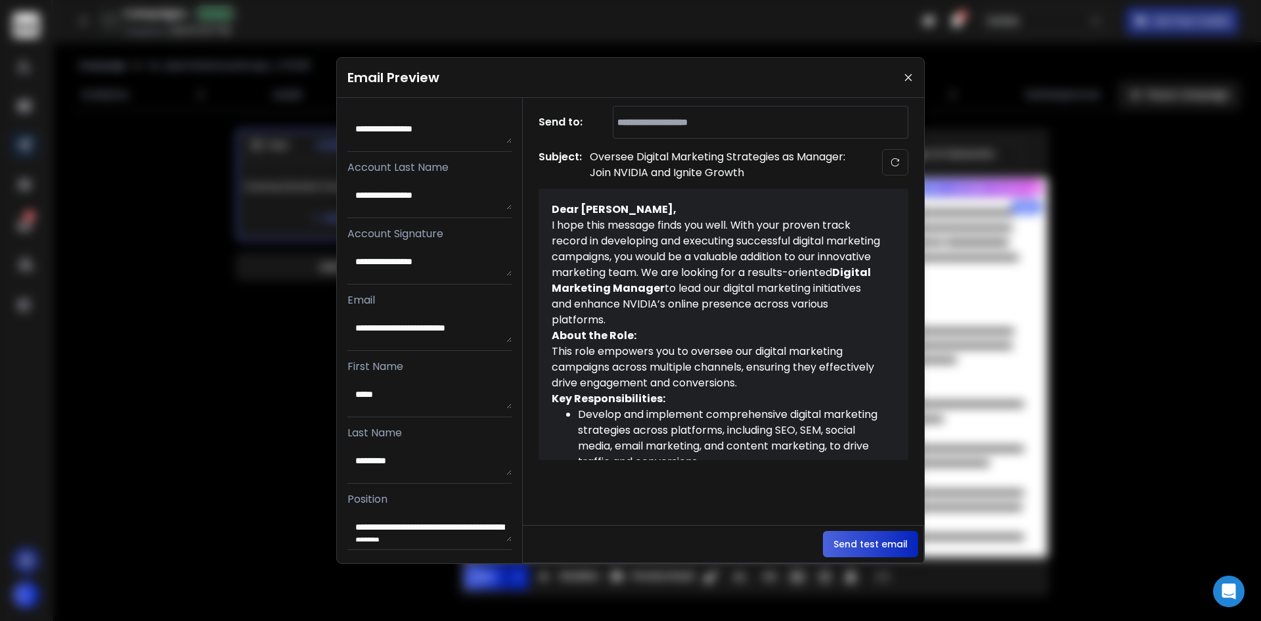
click at [907, 162] on button at bounding box center [895, 162] width 26 height 26
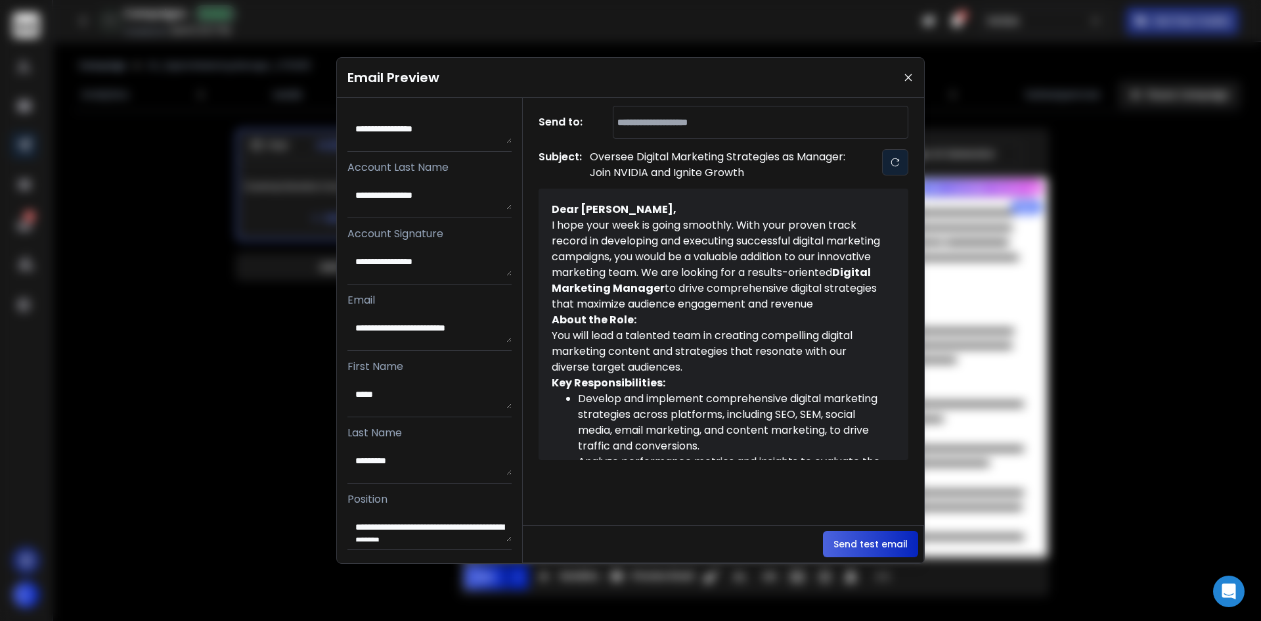
click at [907, 161] on button at bounding box center [895, 162] width 26 height 26
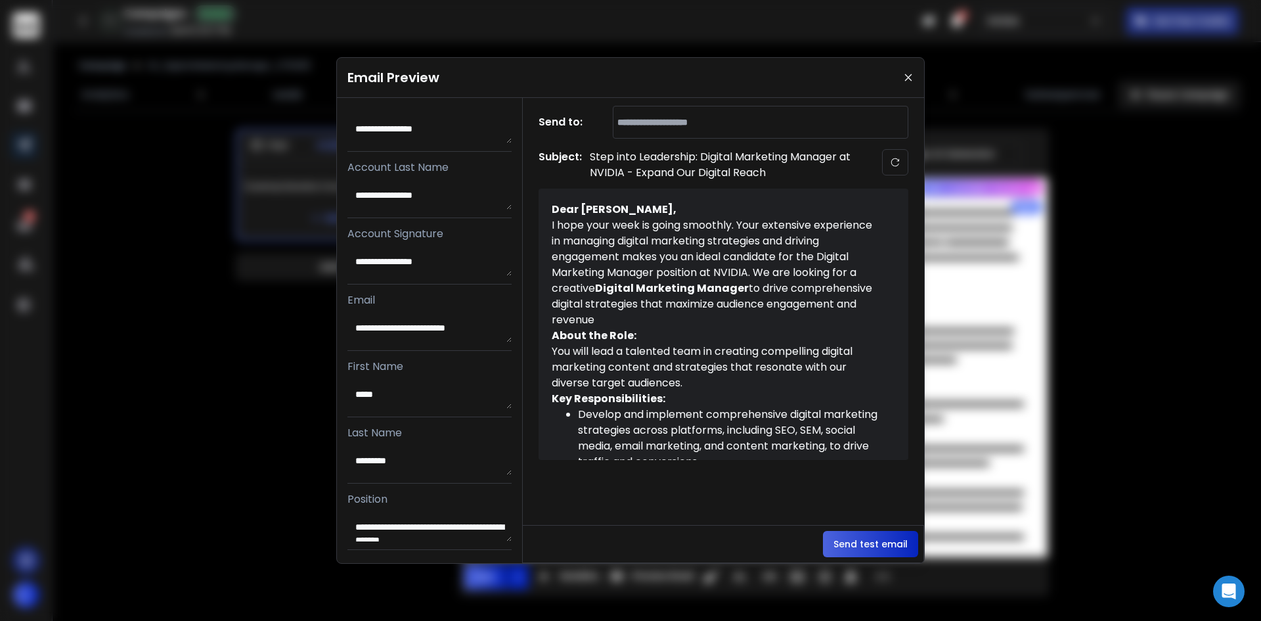
click at [904, 83] on icon at bounding box center [908, 77] width 11 height 11
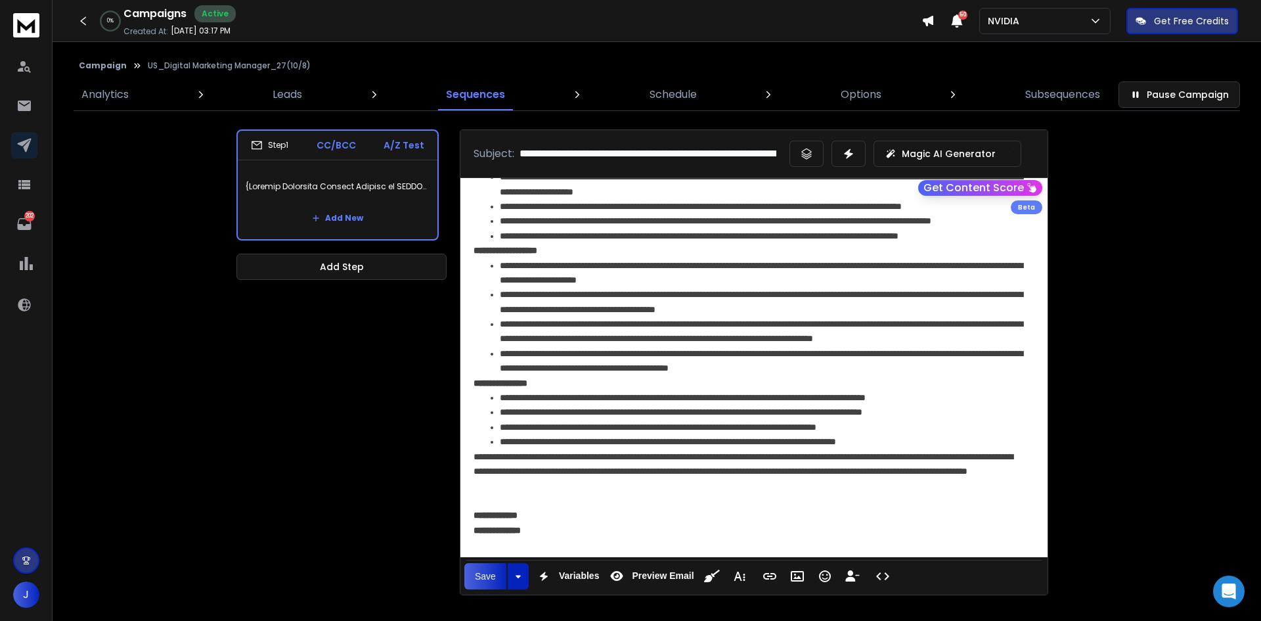
scroll to position [0, 0]
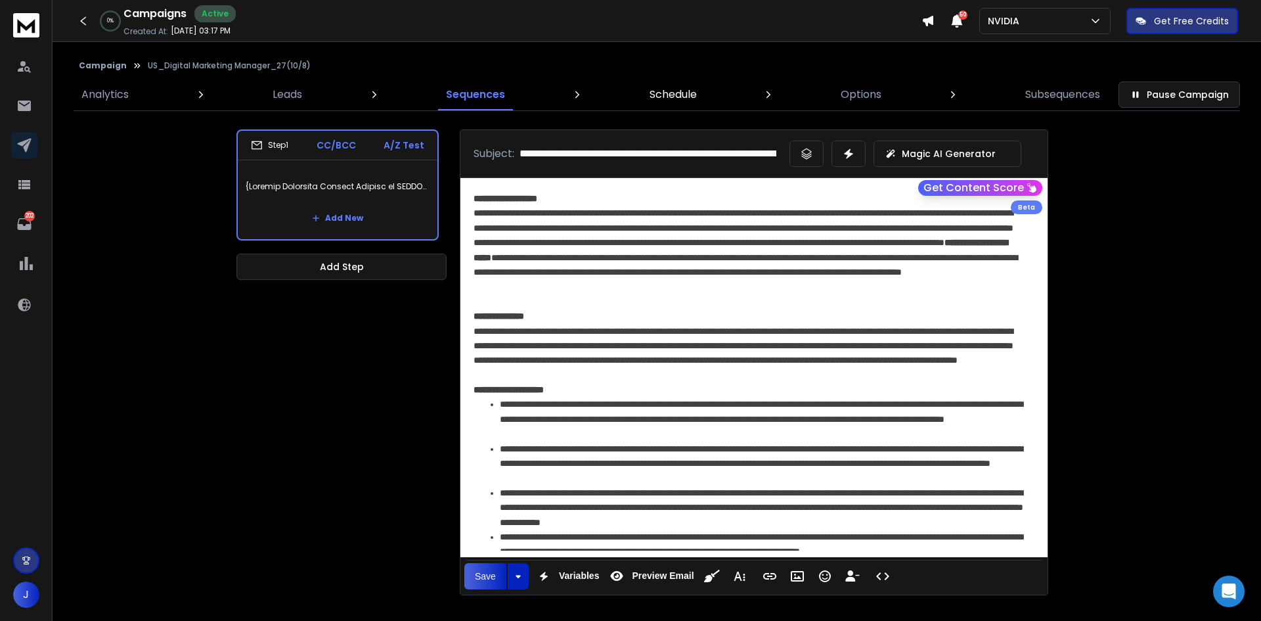
click at [665, 86] on link "Schedule" at bounding box center [673, 95] width 63 height 32
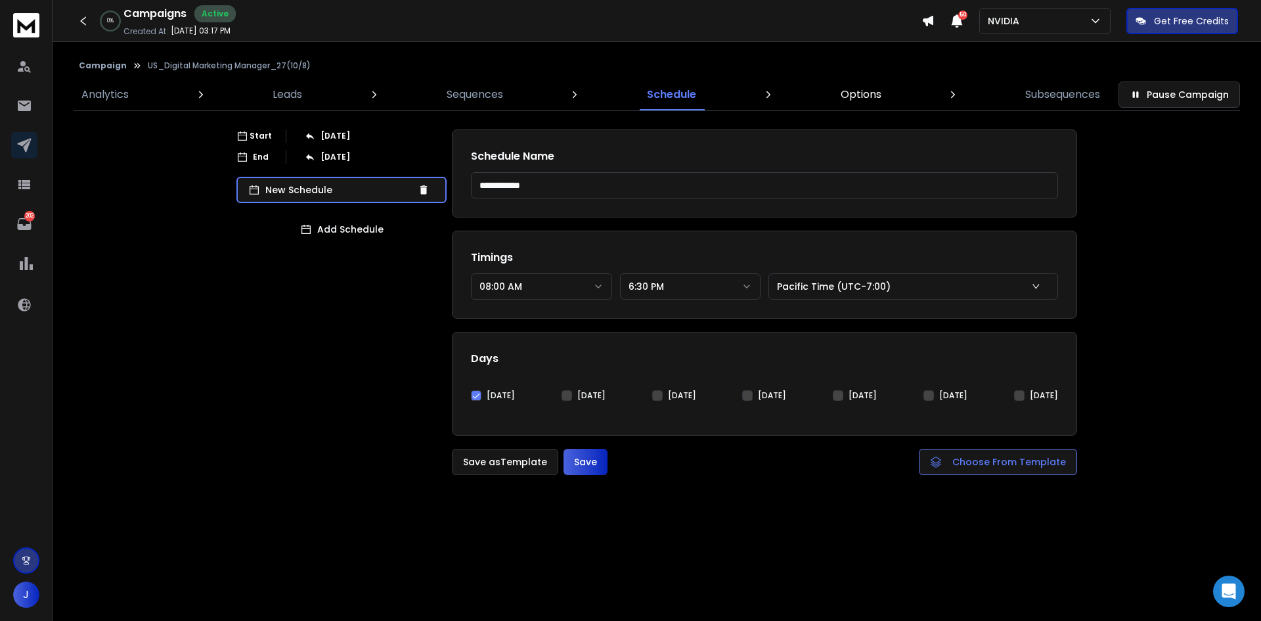
click at [870, 97] on p "Options" at bounding box center [861, 95] width 41 height 16
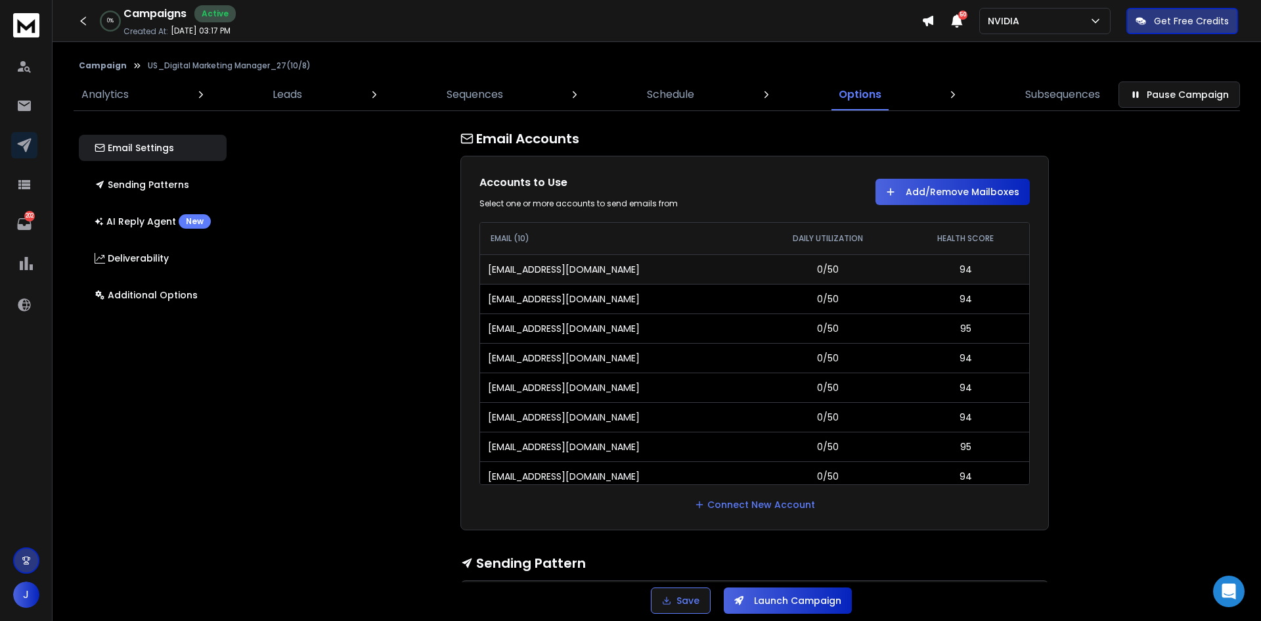
drag, startPoint x: 668, startPoint y: 268, endPoint x: 667, endPoint y: 282, distance: 13.8
click at [667, 282] on td "[EMAIL_ADDRESS][DOMAIN_NAME]" at bounding box center [616, 269] width 273 height 30
click at [640, 268] on p "[EMAIL_ADDRESS][DOMAIN_NAME]" at bounding box center [564, 269] width 152 height 13
click at [640, 267] on p "[EMAIL_ADDRESS][DOMAIN_NAME]" at bounding box center [564, 269] width 152 height 13
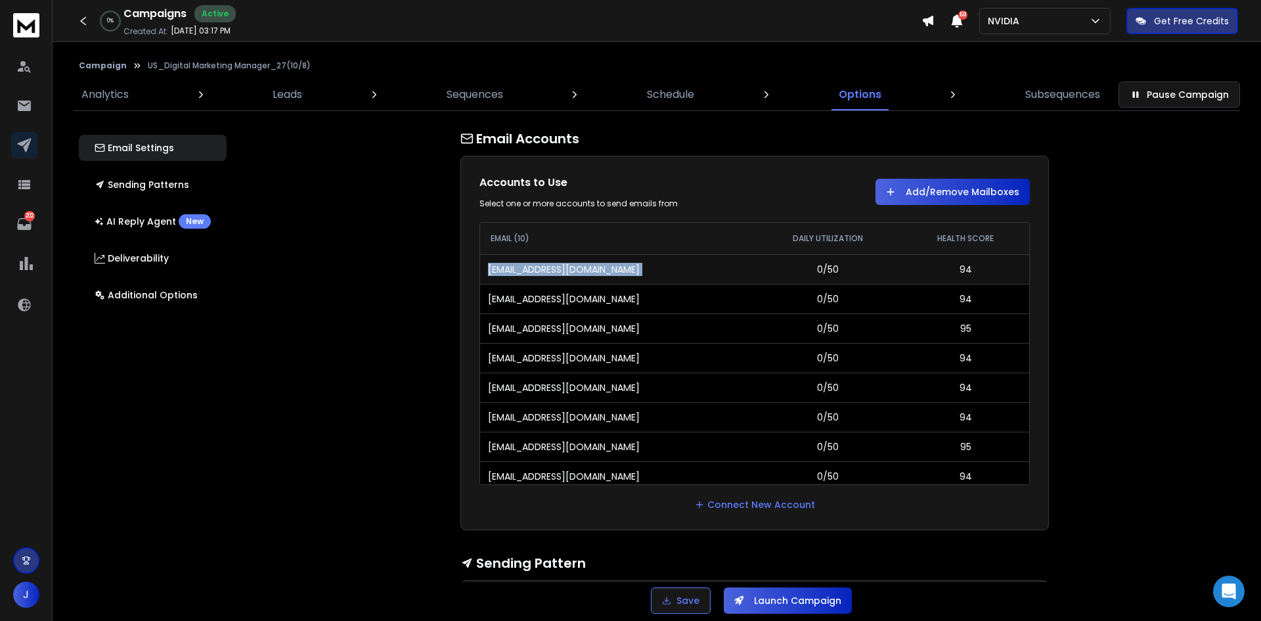
click at [747, 279] on td "[EMAIL_ADDRESS][DOMAIN_NAME]" at bounding box center [616, 269] width 273 height 30
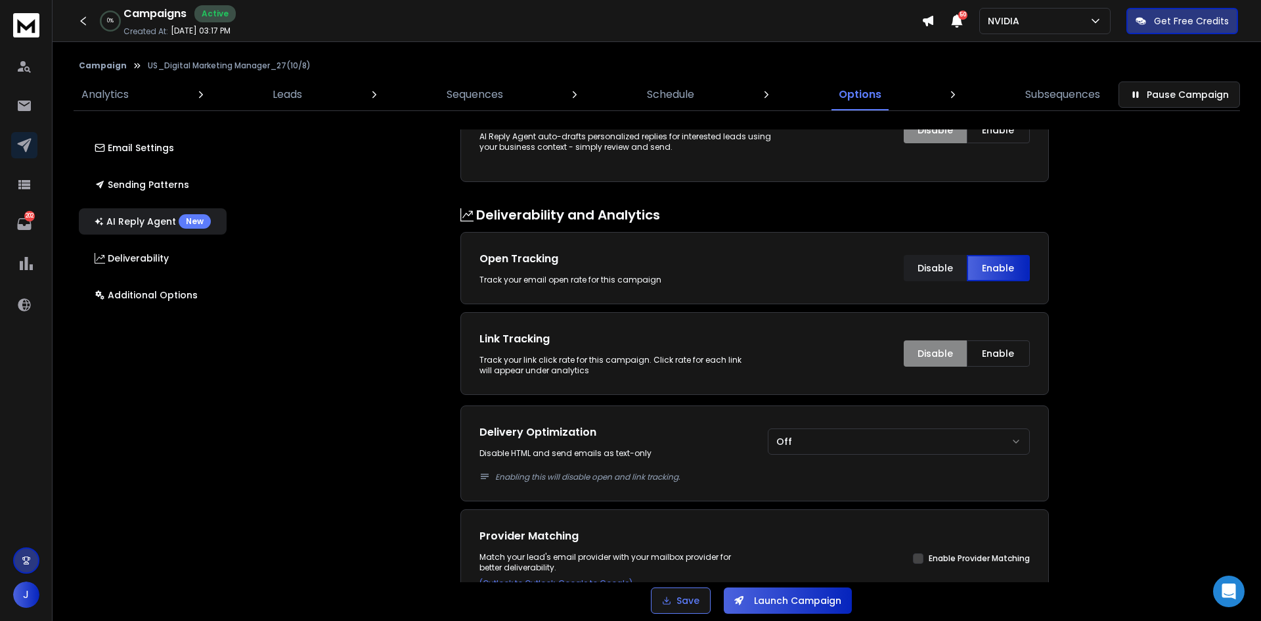
scroll to position [1445, 0]
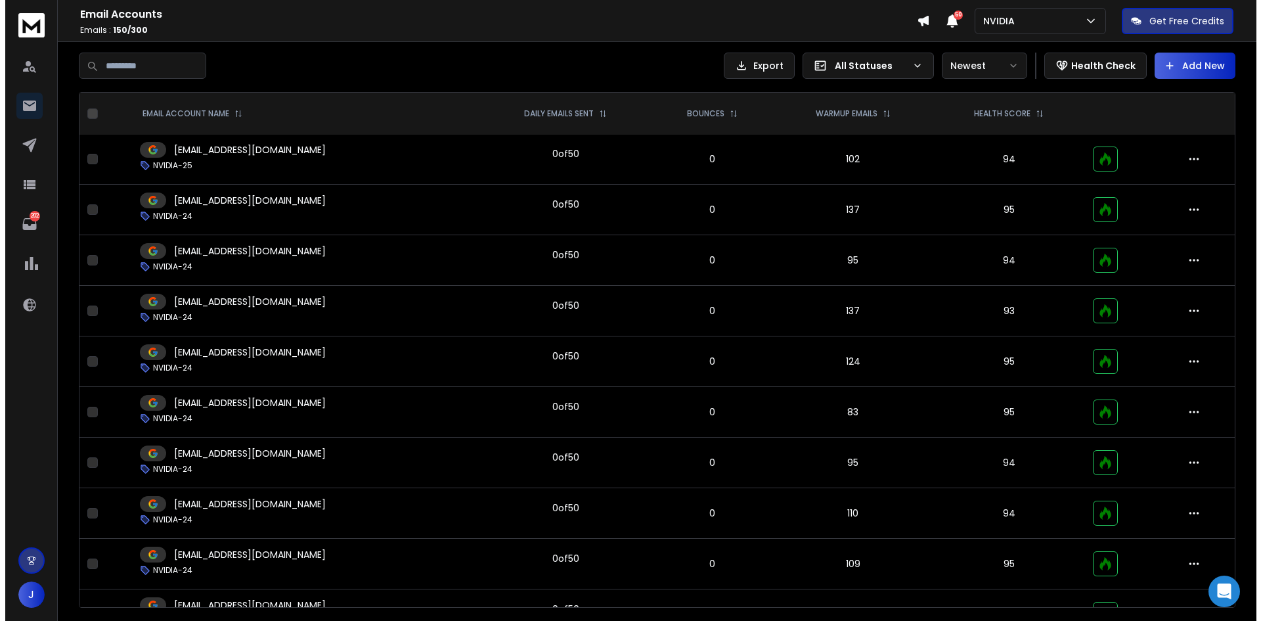
scroll to position [2778, 0]
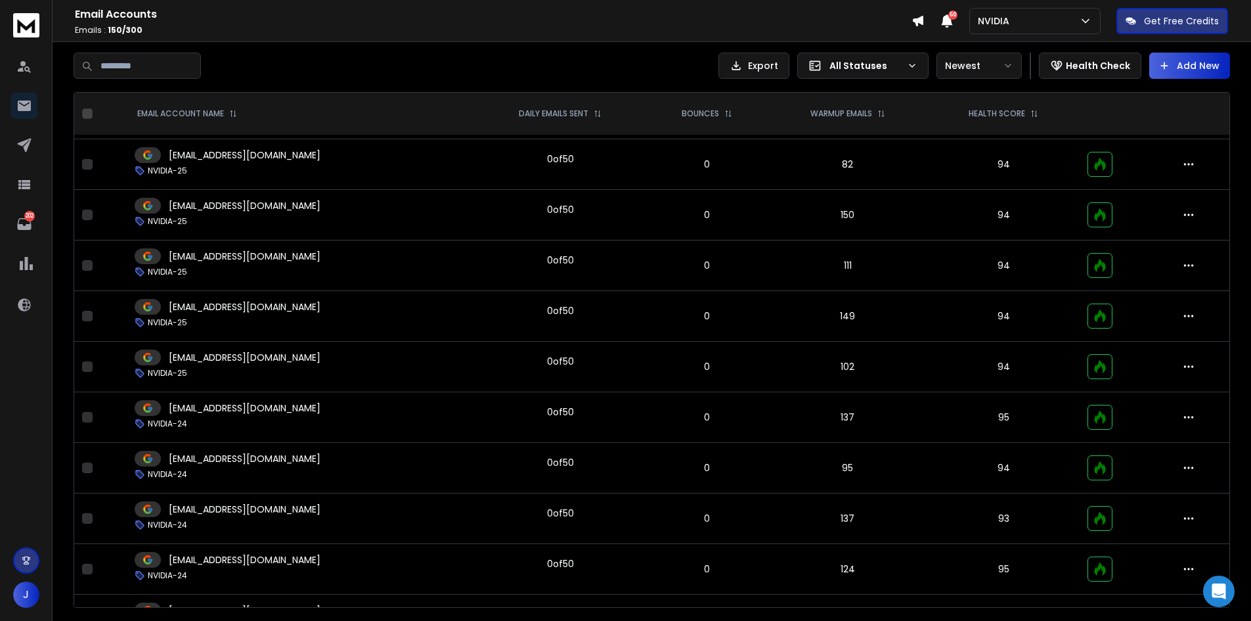
click at [321, 206] on p "[EMAIL_ADDRESS][DOMAIN_NAME]" at bounding box center [245, 205] width 152 height 13
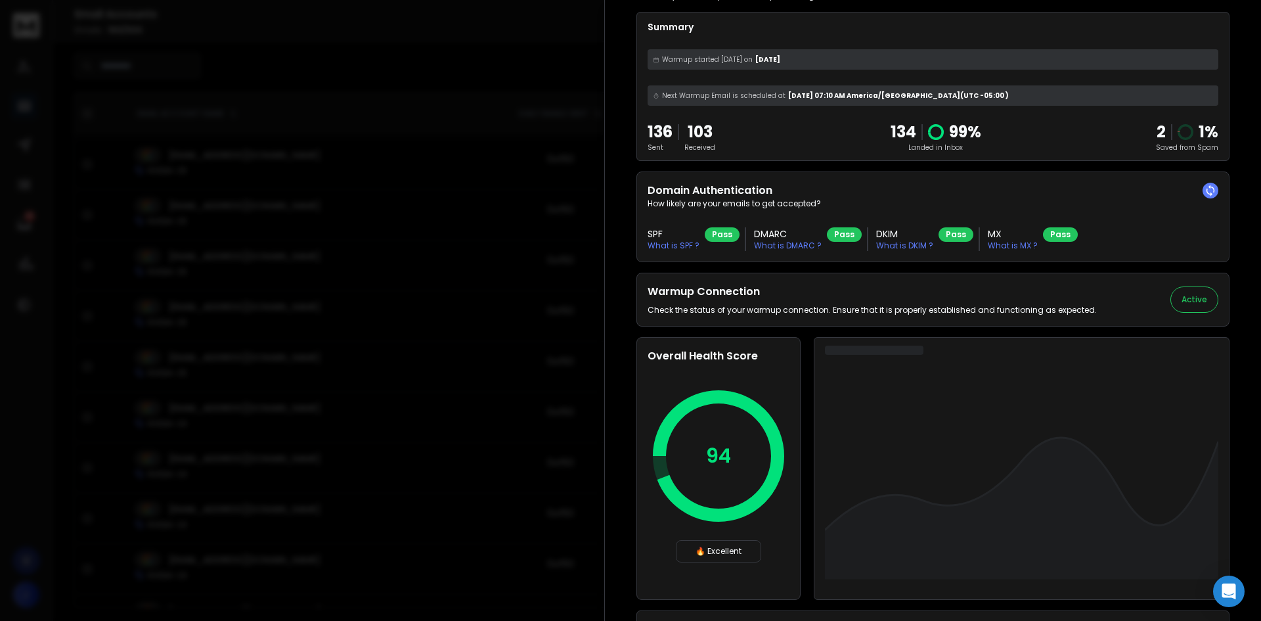
scroll to position [0, 0]
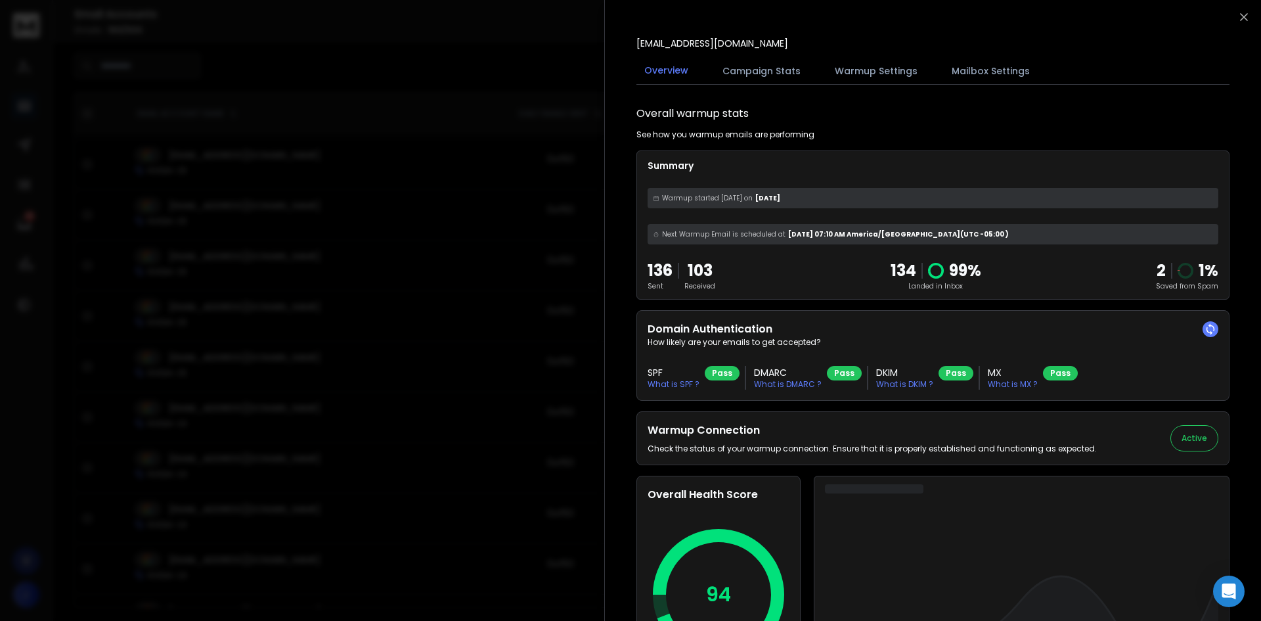
click at [759, 72] on button "Campaign Stats" at bounding box center [762, 70] width 94 height 29
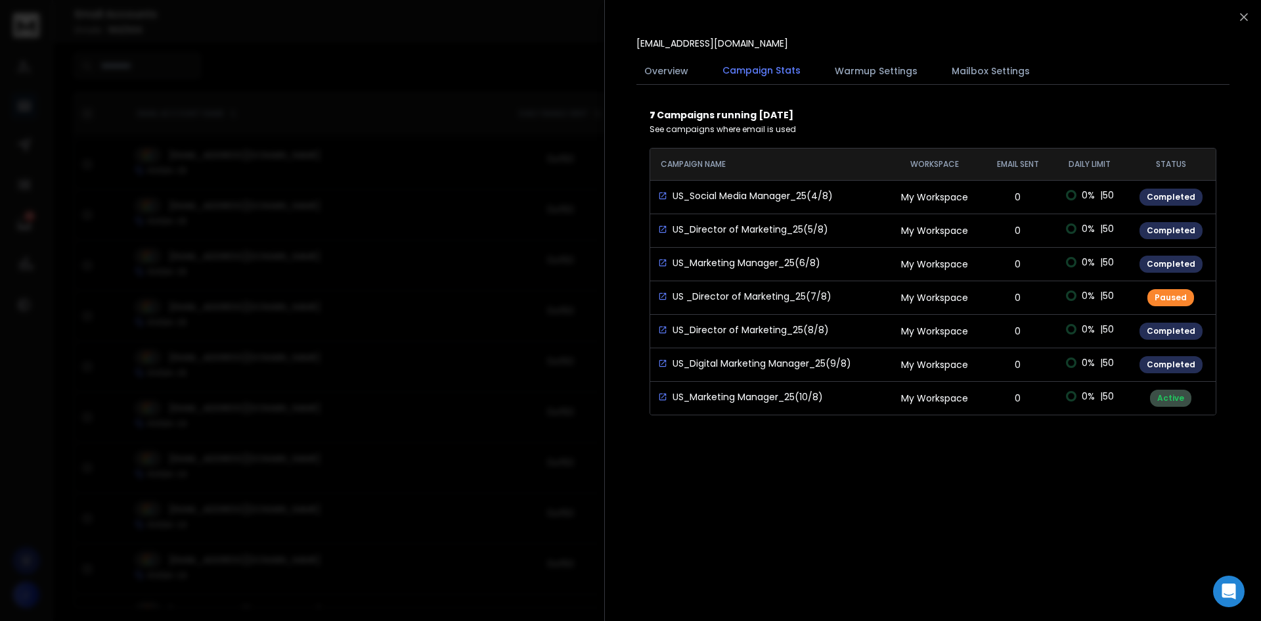
click at [853, 69] on button "Warmup Settings" at bounding box center [876, 70] width 99 height 29
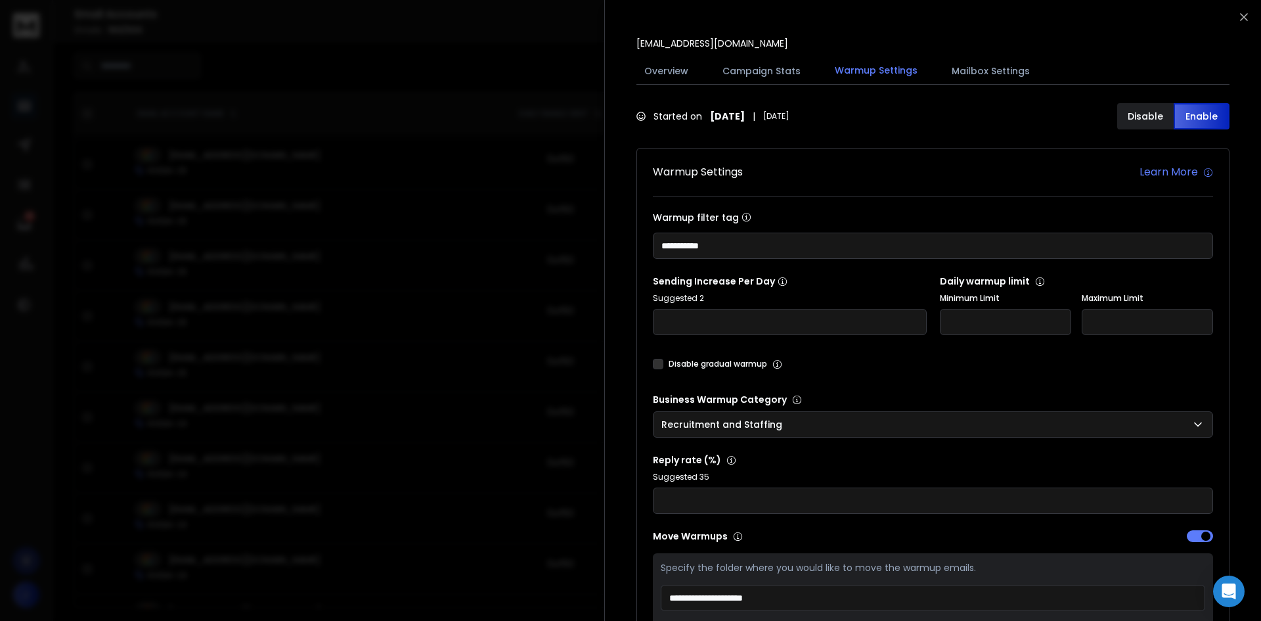
click at [1004, 67] on button "Mailbox Settings" at bounding box center [991, 70] width 94 height 29
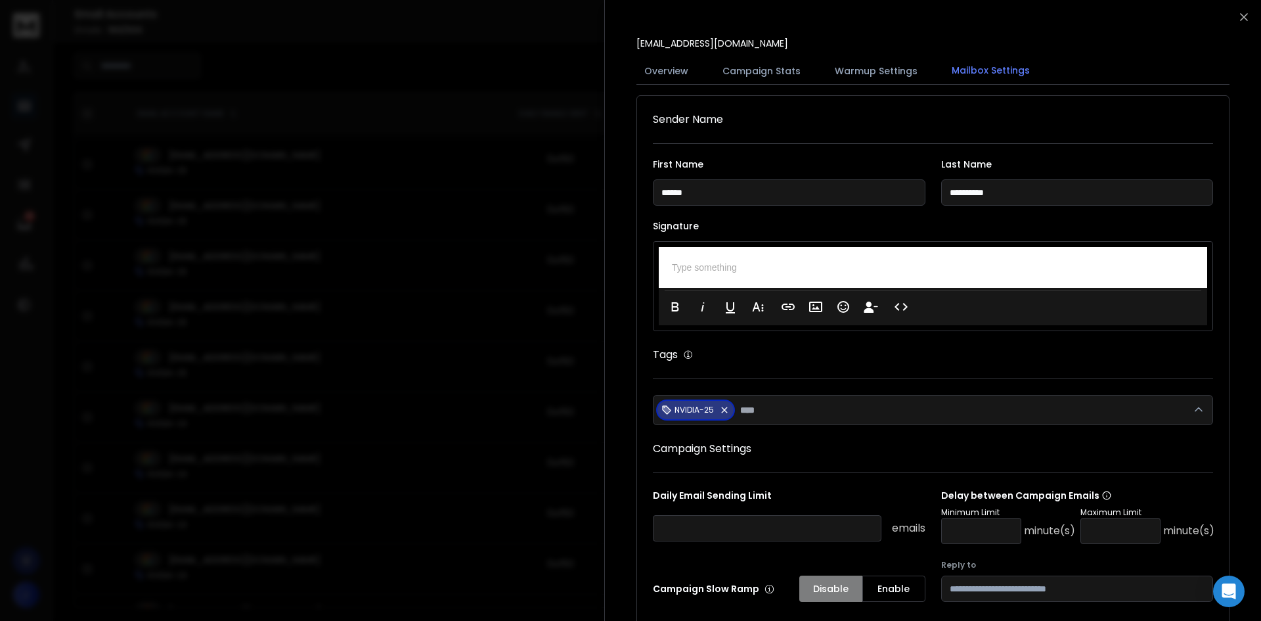
click at [887, 68] on button "Warmup Settings" at bounding box center [876, 70] width 99 height 29
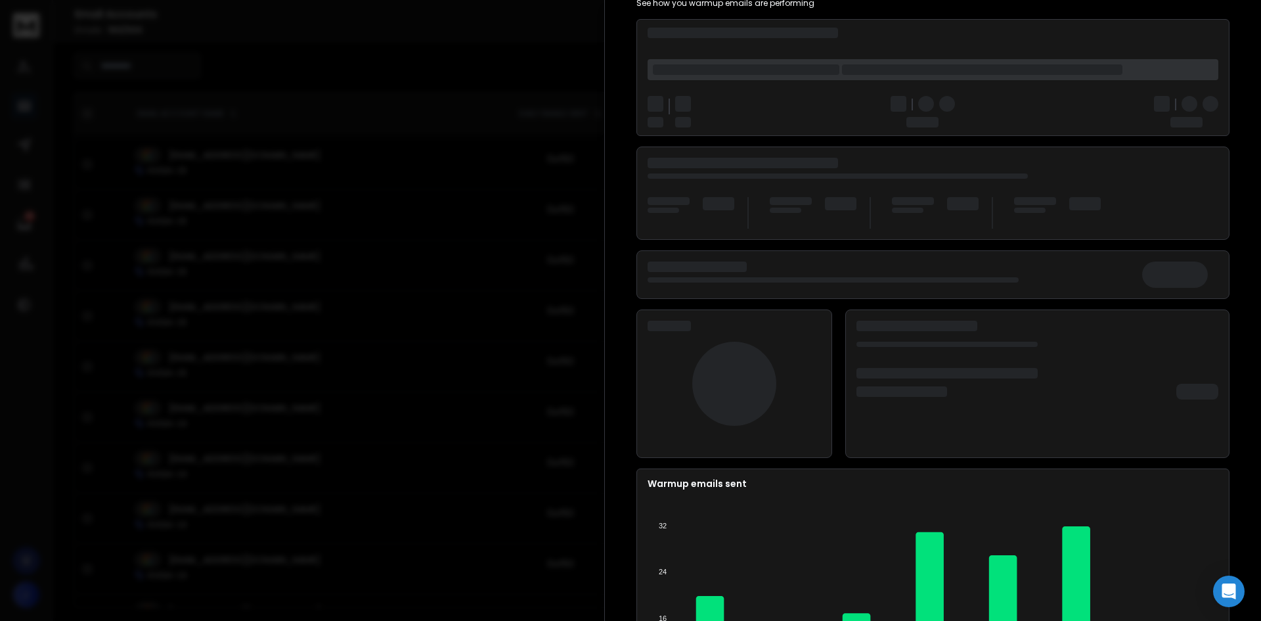
click at [442, 192] on div at bounding box center [630, 310] width 1261 height 621
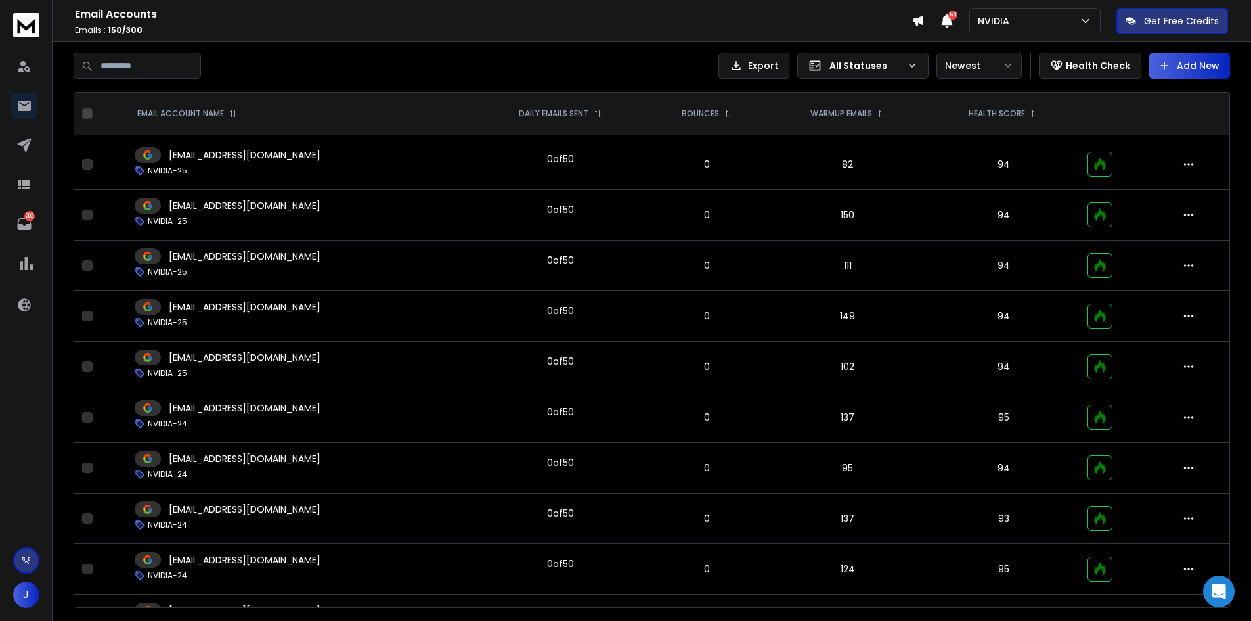
click at [768, 328] on td "0" at bounding box center [708, 316] width 120 height 51
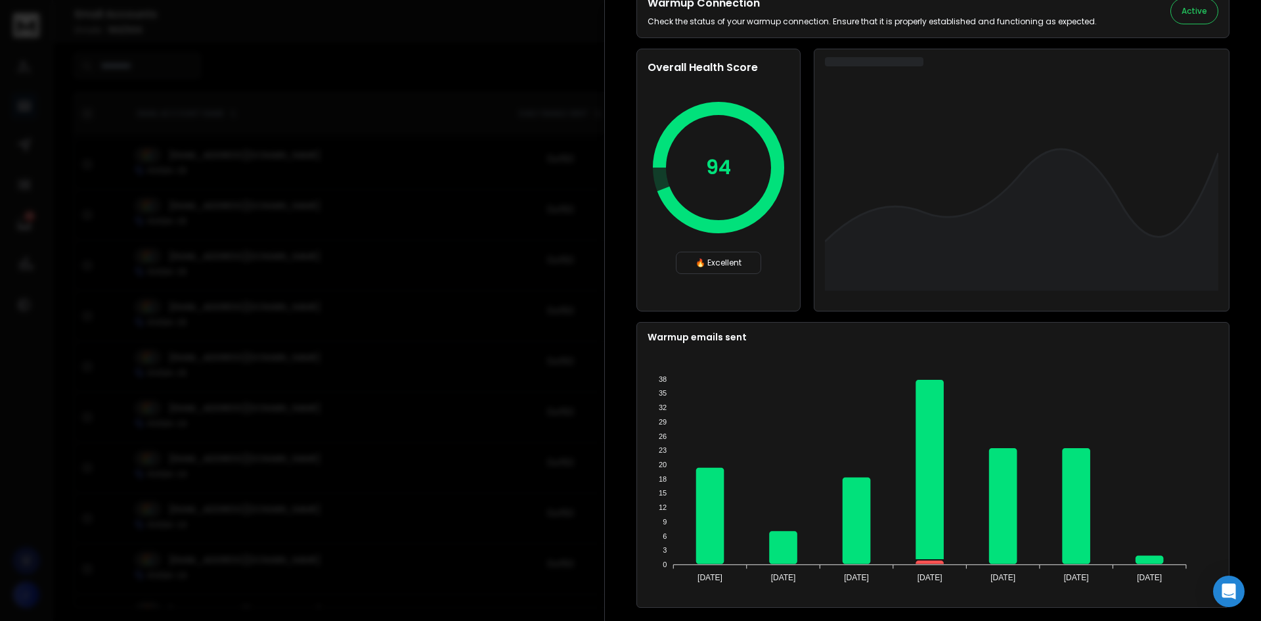
scroll to position [451, 0]
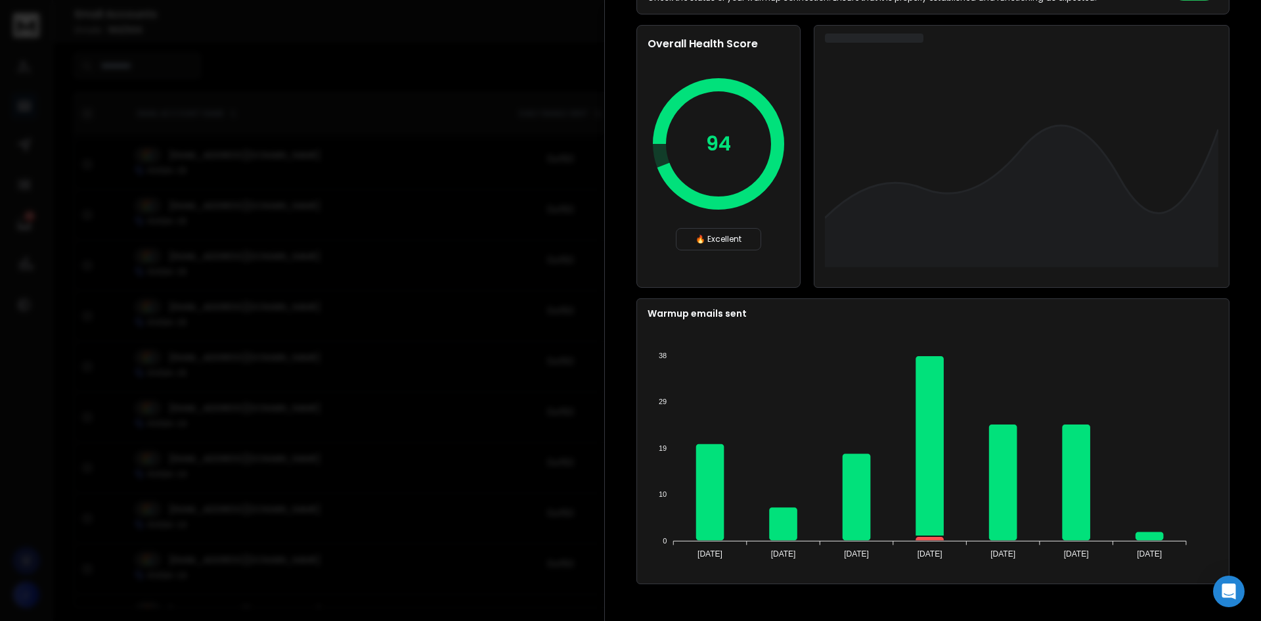
click at [472, 378] on div at bounding box center [630, 310] width 1261 height 621
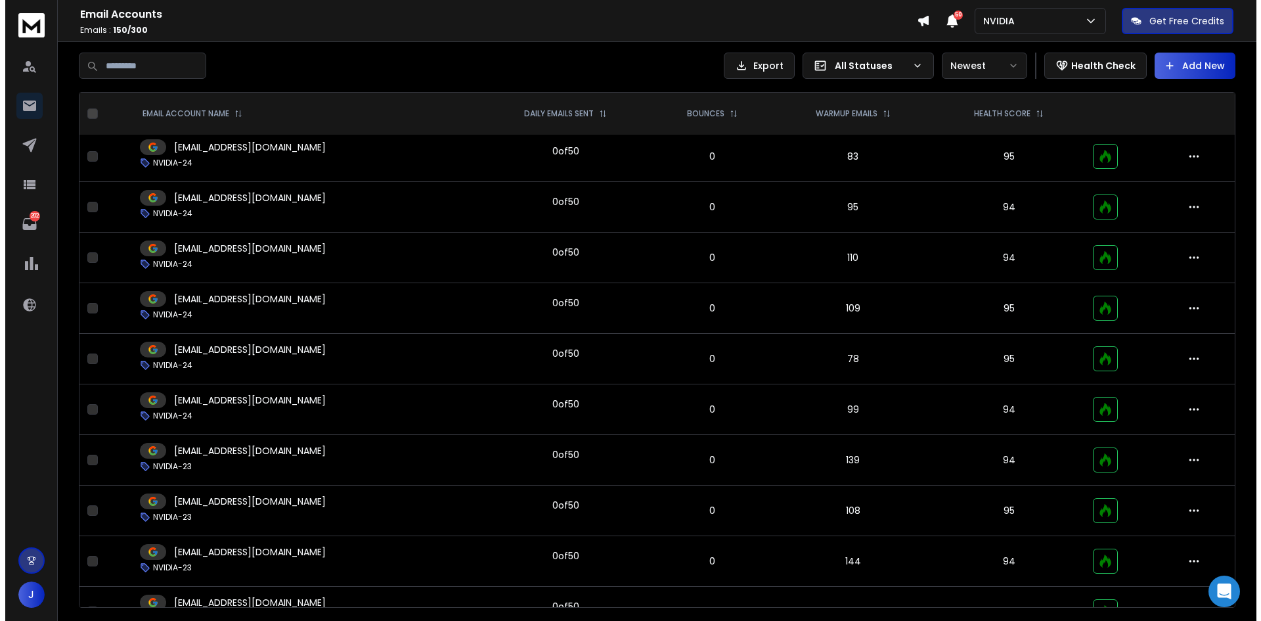
scroll to position [3698, 0]
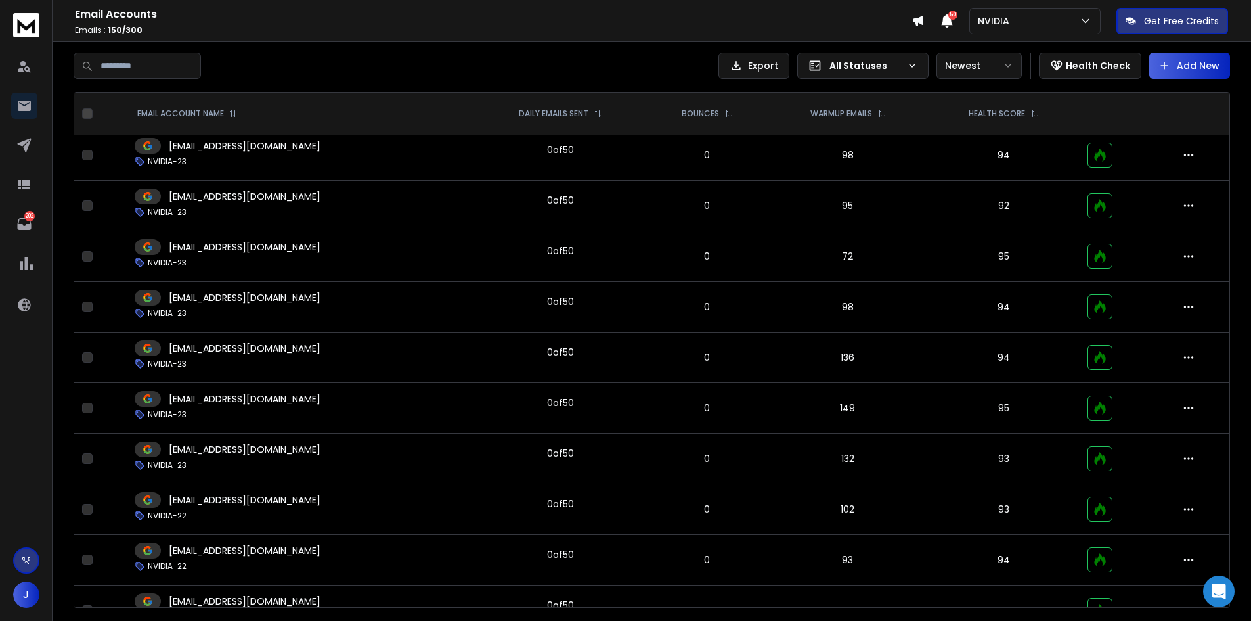
click at [648, 352] on td "0 of 50" at bounding box center [561, 349] width 174 height 34
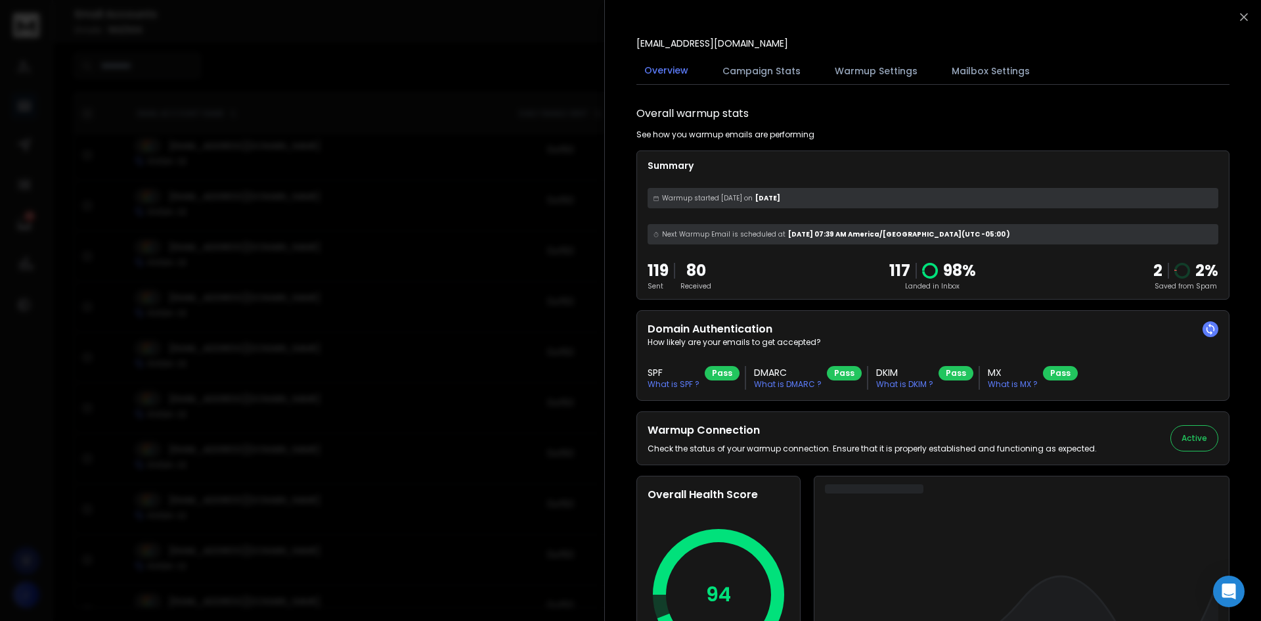
scroll to position [451, 0]
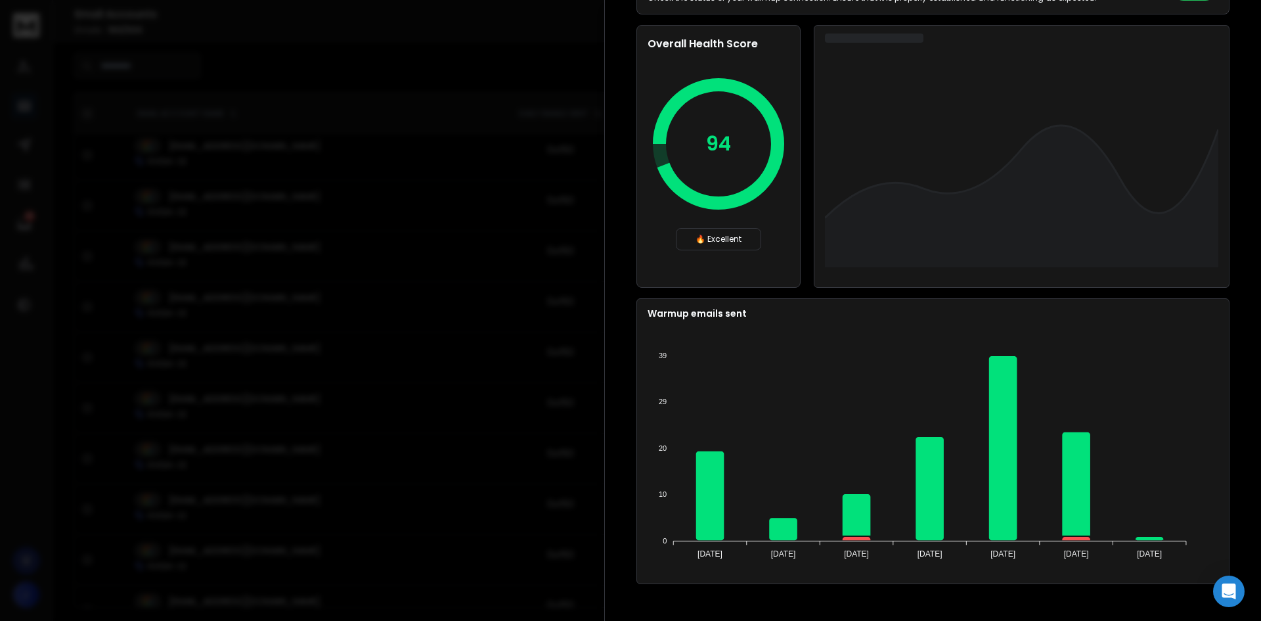
click at [519, 332] on div at bounding box center [630, 310] width 1261 height 621
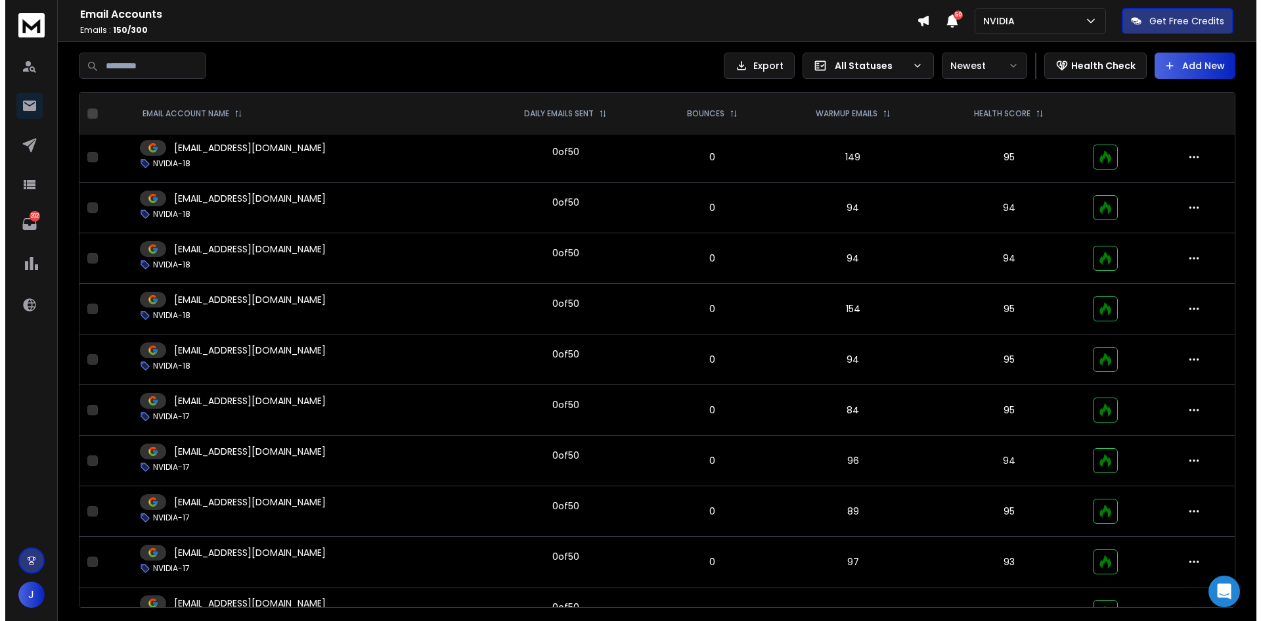
scroll to position [6326, 0]
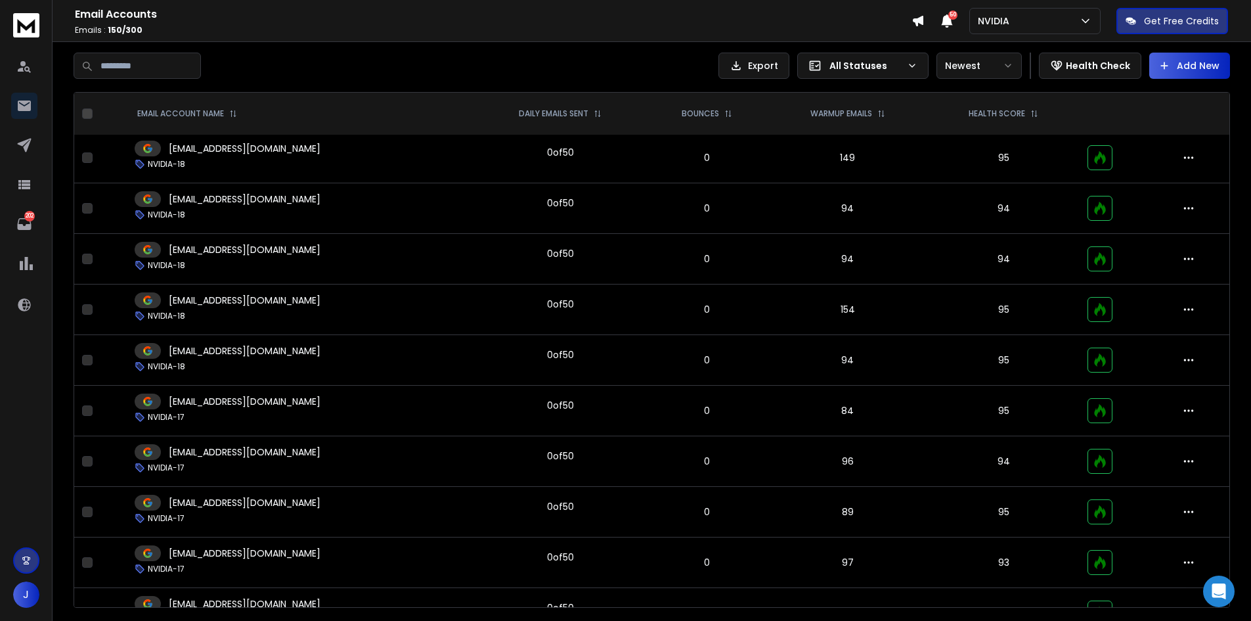
click at [648, 313] on td "0 of 50" at bounding box center [561, 301] width 174 height 34
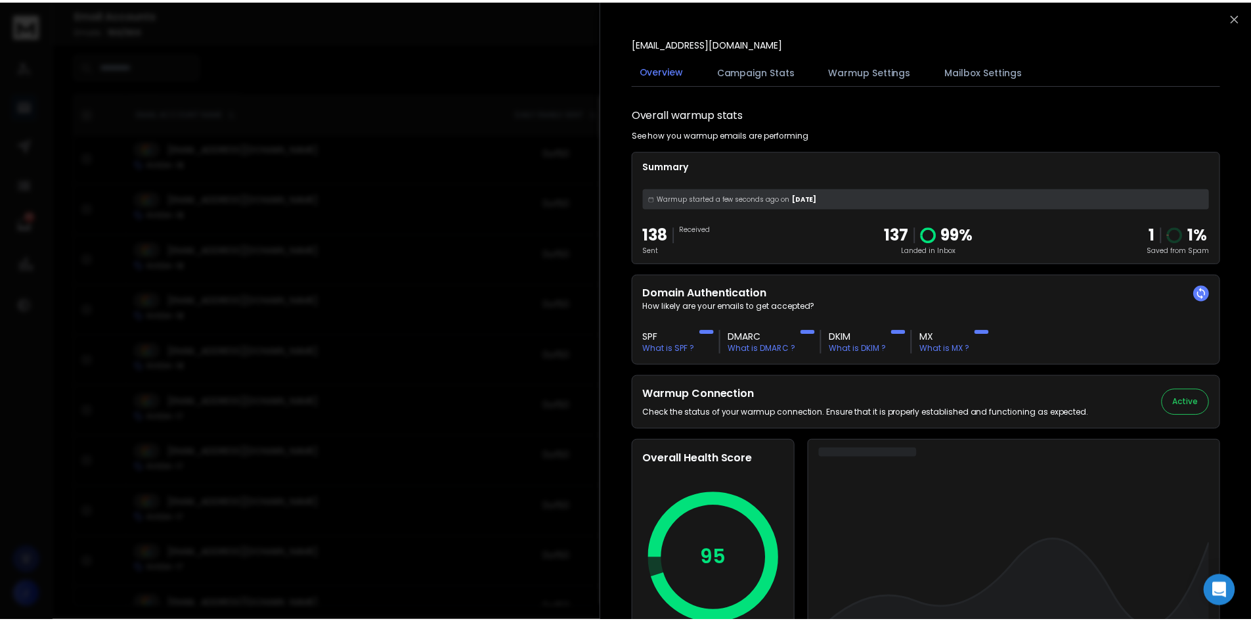
scroll to position [415, 0]
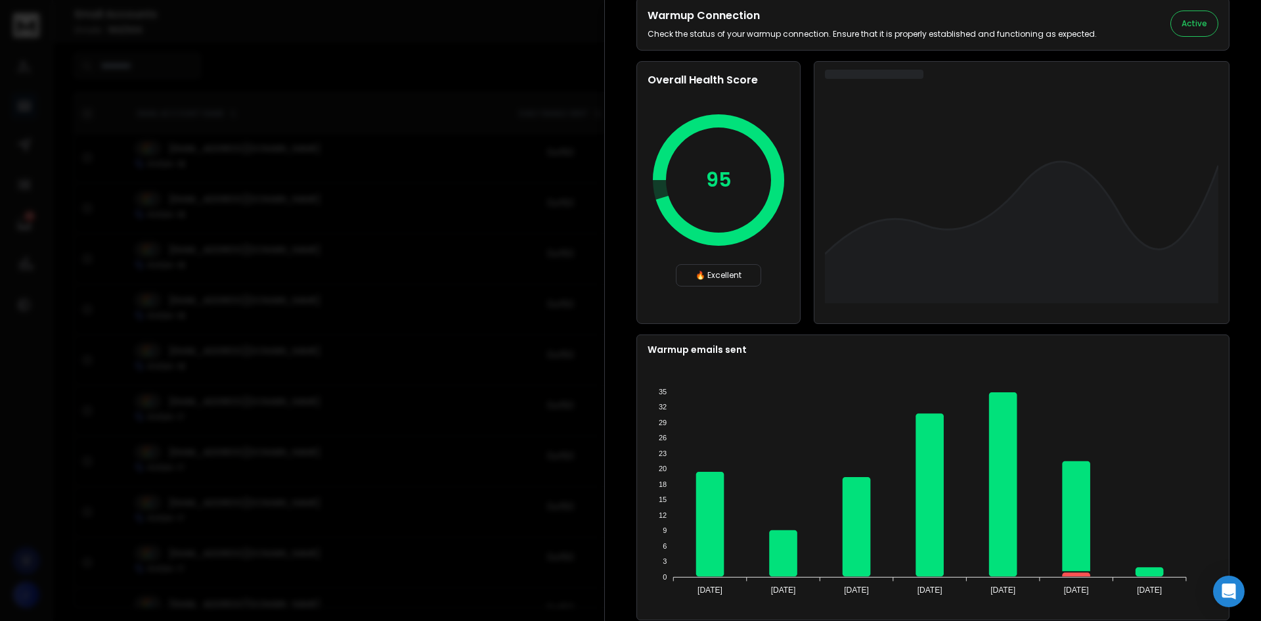
click at [453, 335] on div at bounding box center [630, 310] width 1261 height 621
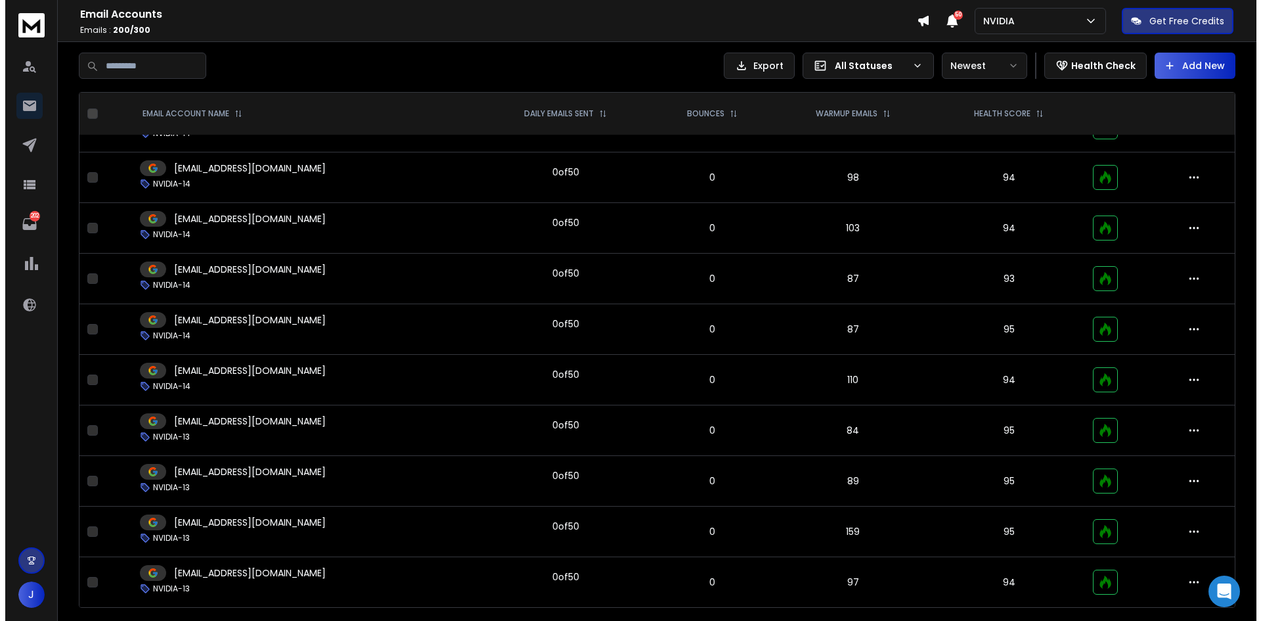
scroll to position [8461, 0]
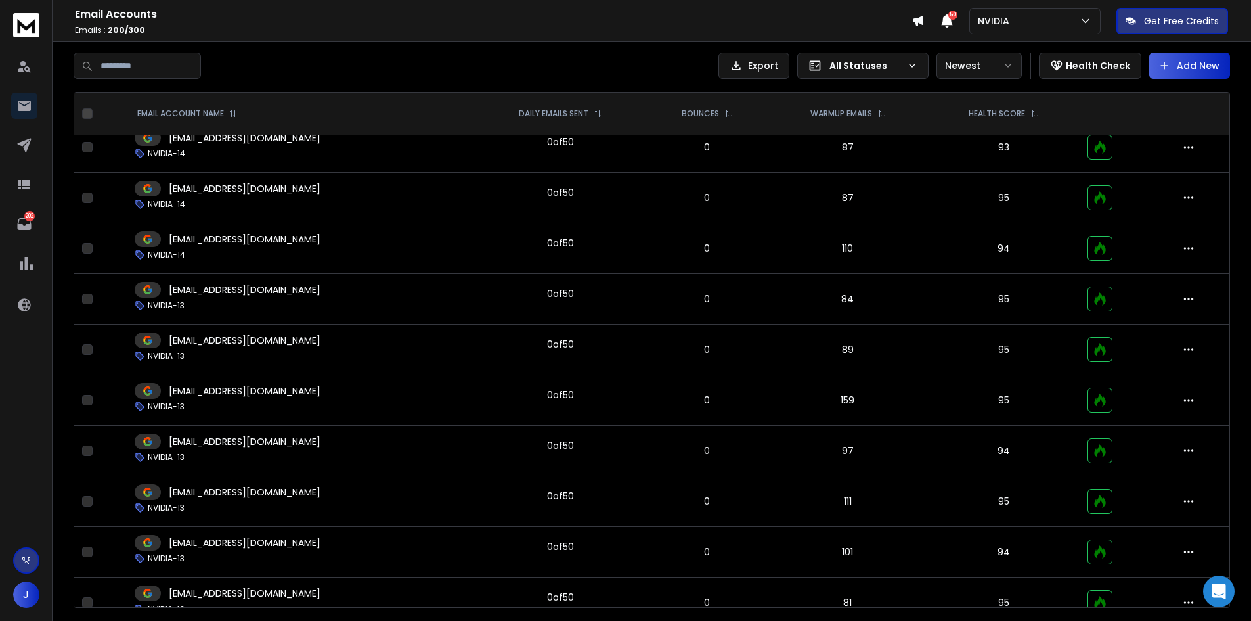
click at [636, 391] on td "0 of 50" at bounding box center [561, 392] width 174 height 34
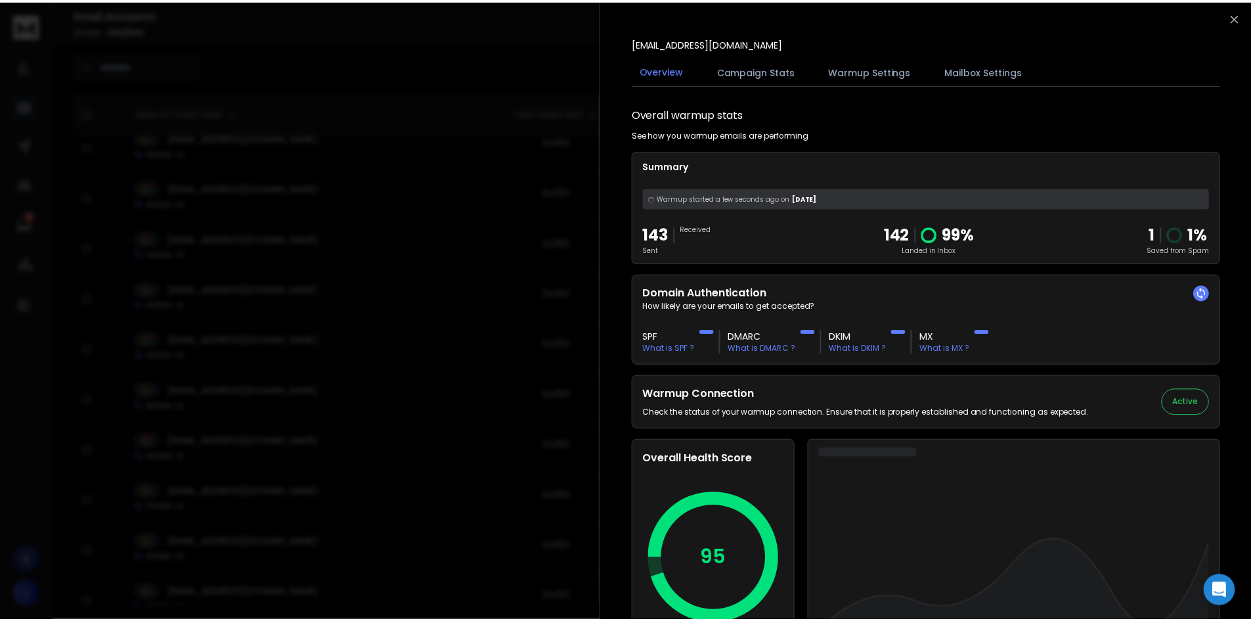
scroll to position [415, 0]
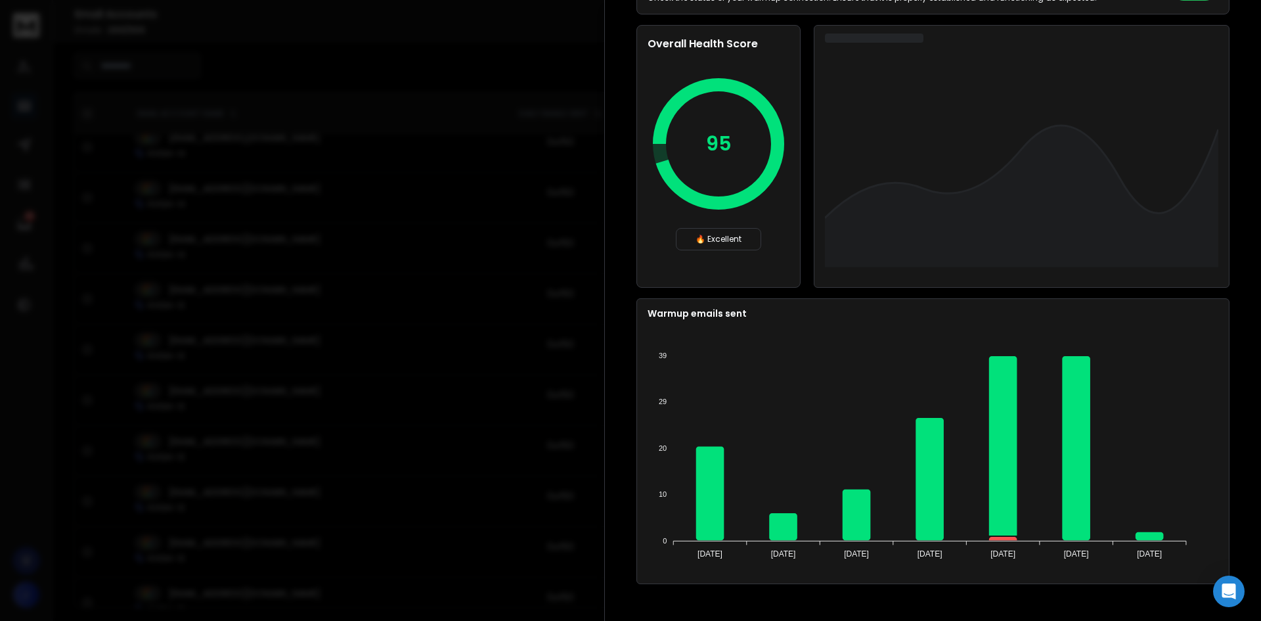
click at [536, 471] on div at bounding box center [630, 310] width 1261 height 621
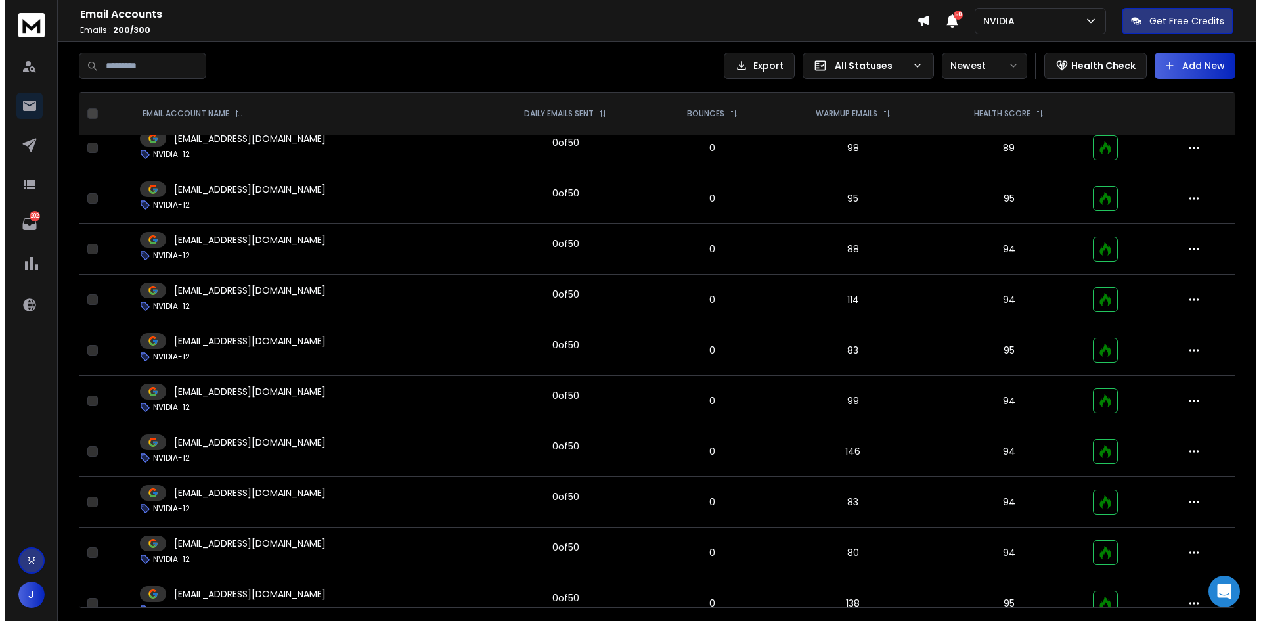
scroll to position [9249, 0]
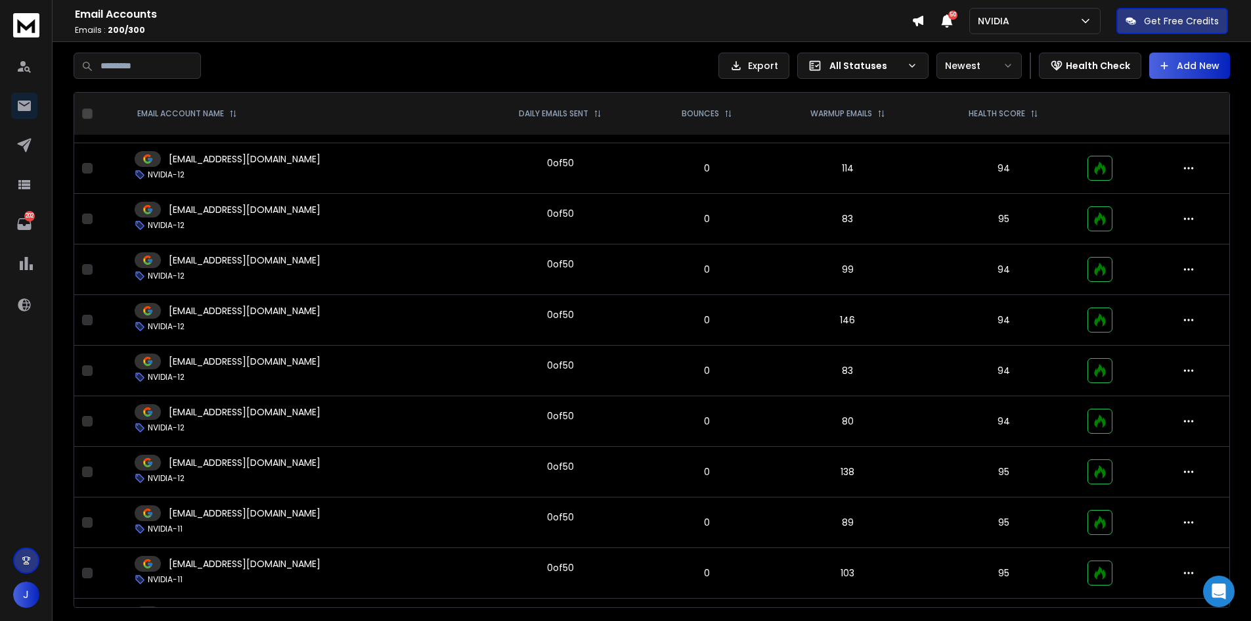
click at [648, 416] on td "0 of 50" at bounding box center [561, 413] width 174 height 34
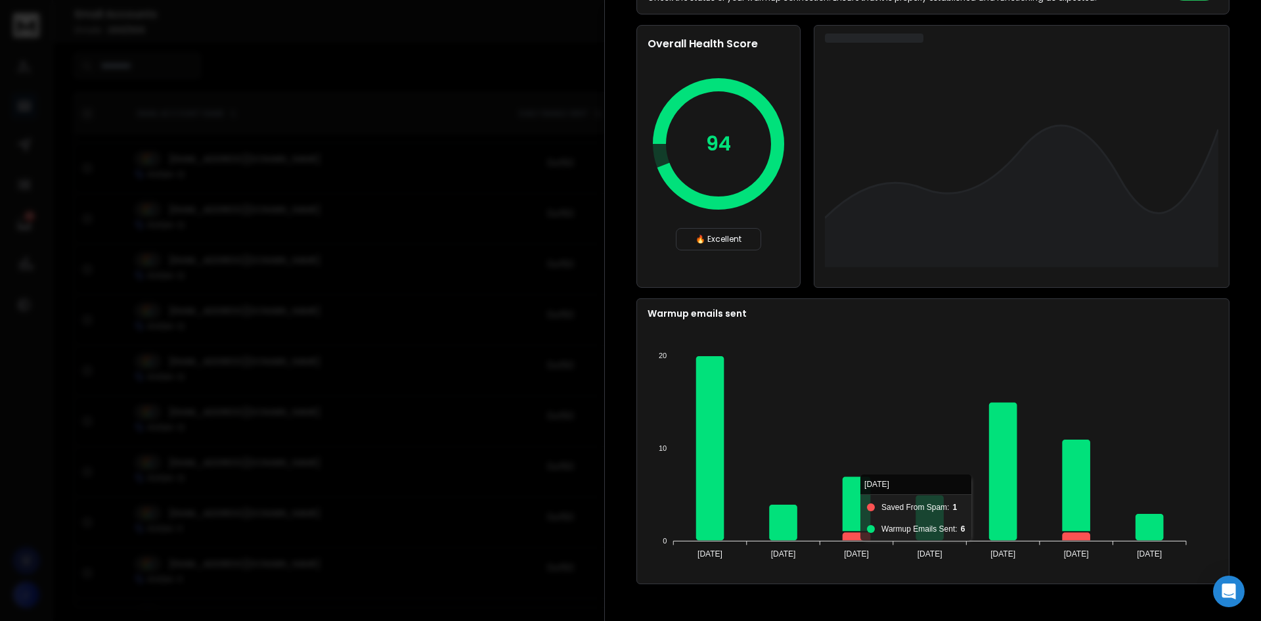
scroll to position [451, 0]
click at [549, 366] on div at bounding box center [630, 310] width 1261 height 621
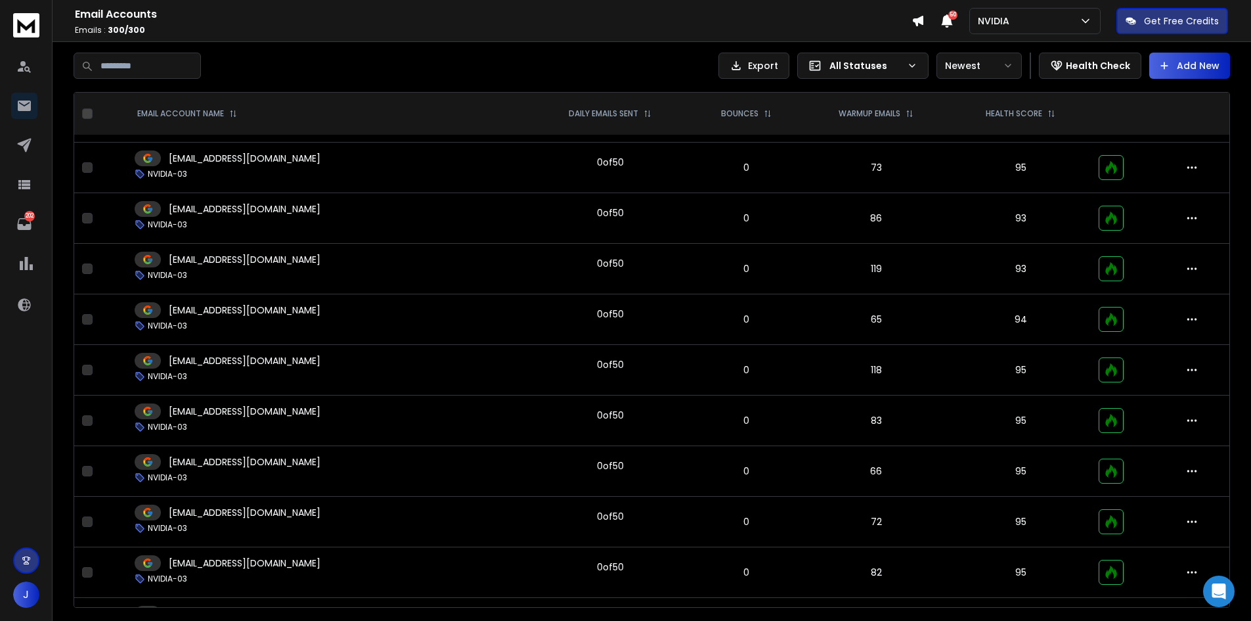
scroll to position [13260, 0]
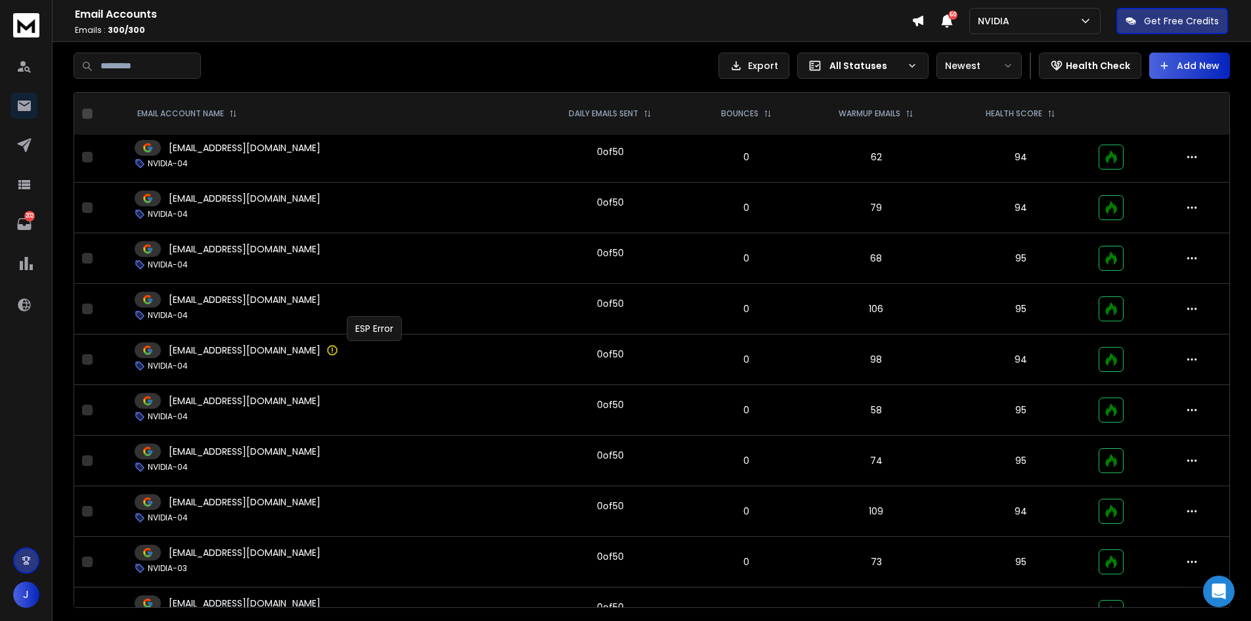
click at [339, 349] on icon at bounding box center [332, 350] width 13 height 13
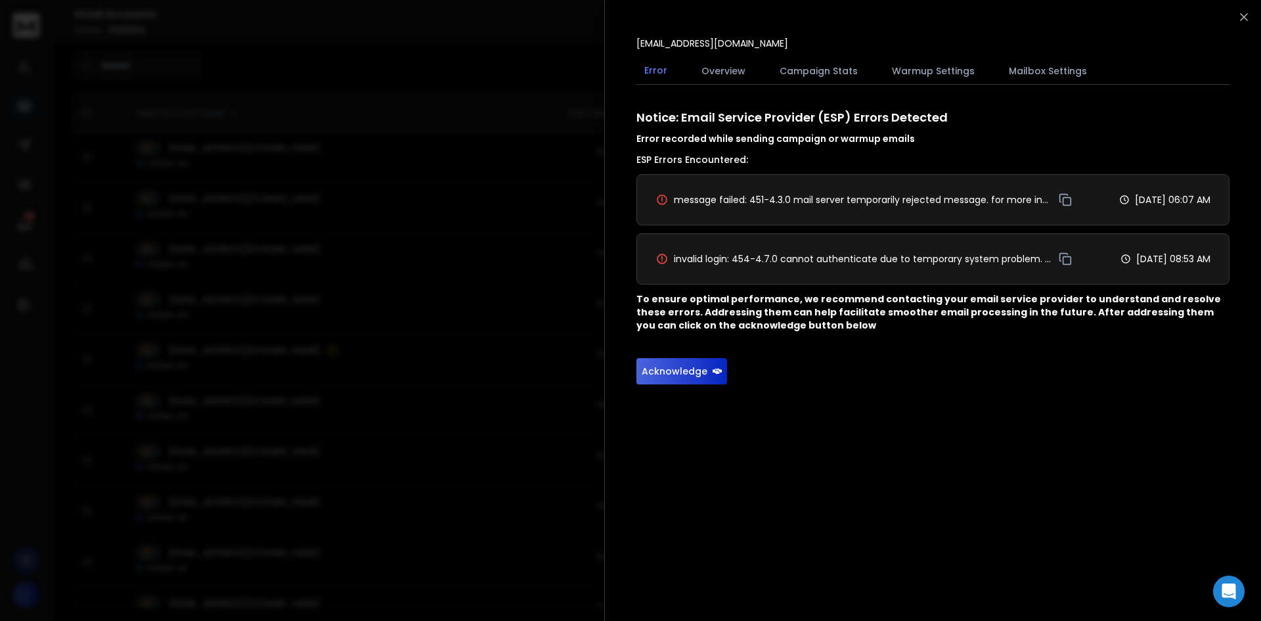
click at [685, 378] on button "Acknowledge" at bounding box center [682, 371] width 91 height 26
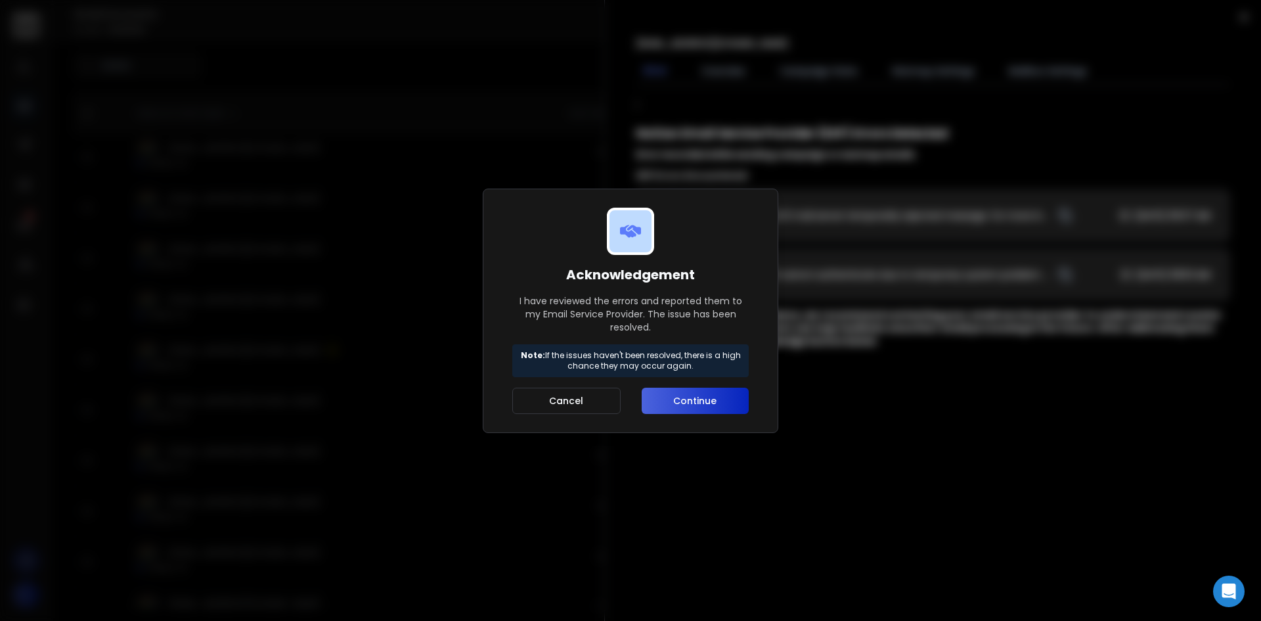
click at [688, 396] on button "Continue" at bounding box center [695, 401] width 107 height 26
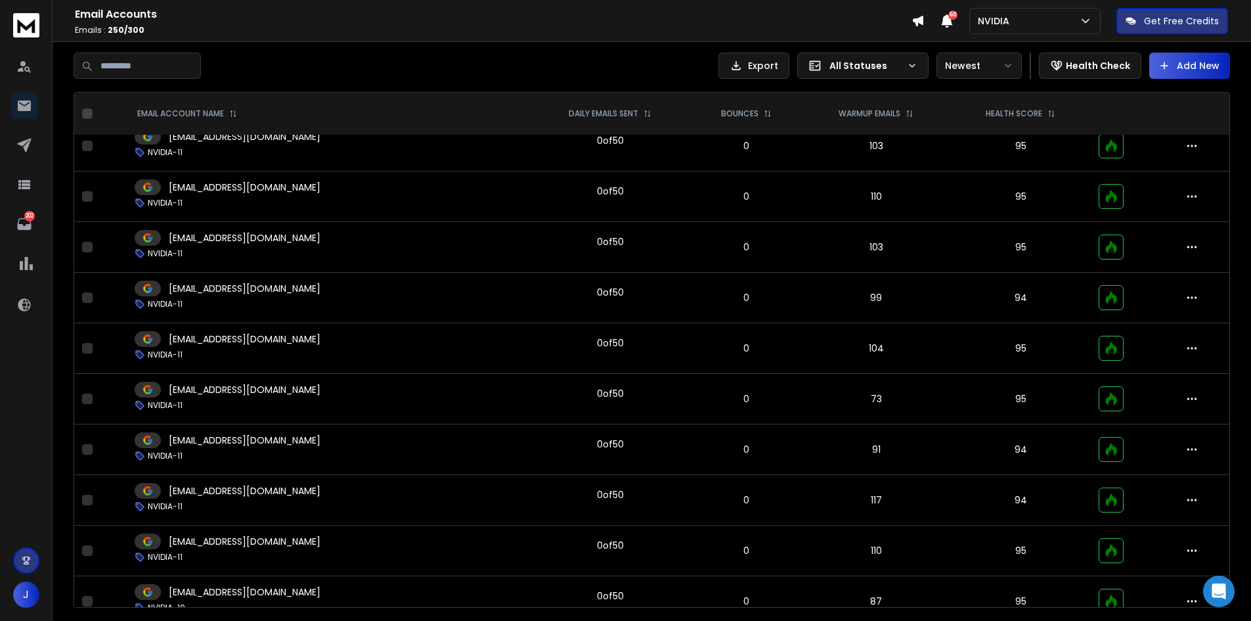
scroll to position [12209, 0]
click at [506, 68] on div at bounding box center [392, 66] width 637 height 26
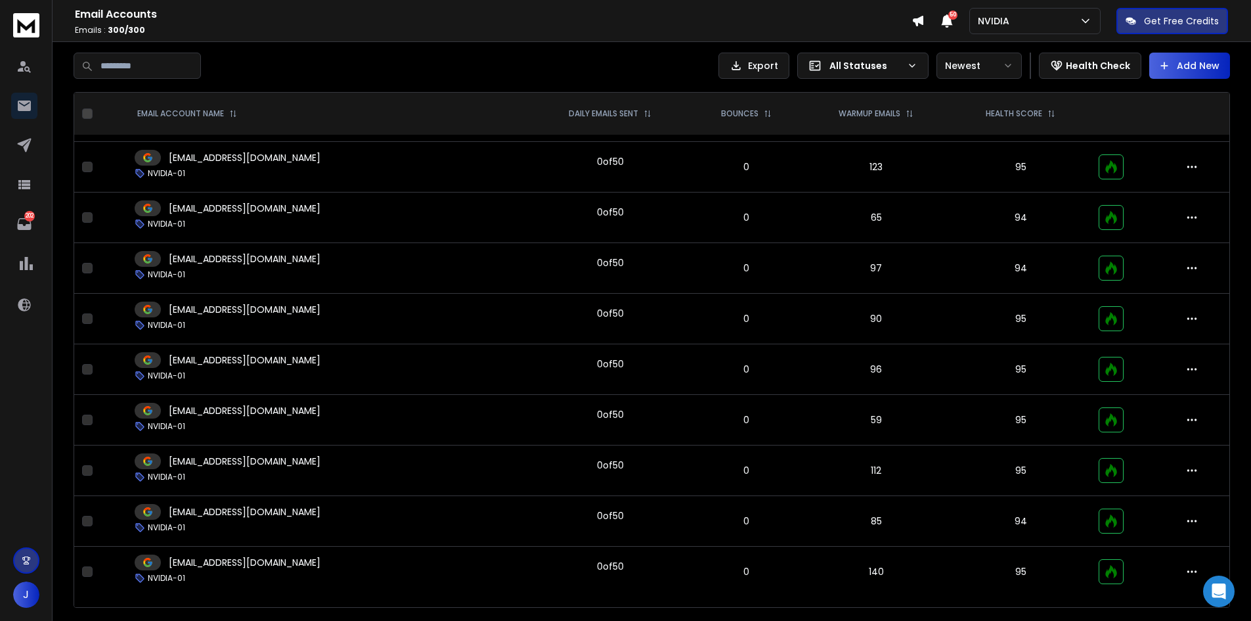
scroll to position [257, 0]
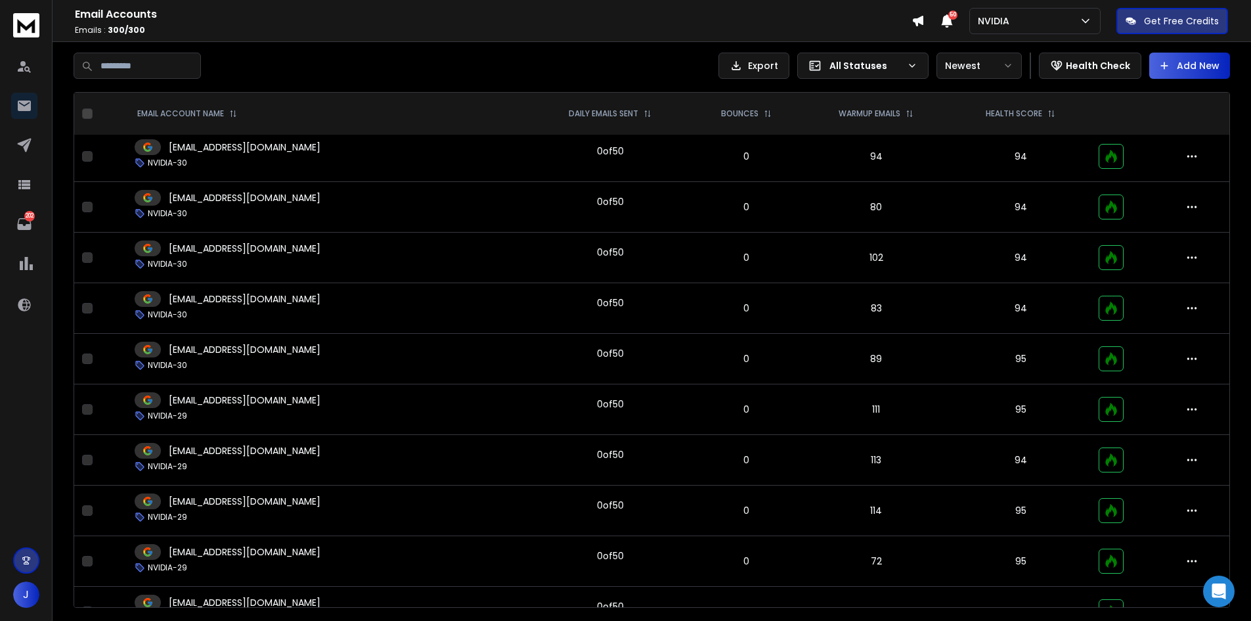
click at [568, 57] on div at bounding box center [392, 66] width 637 height 26
click at [298, 33] on p "Emails : 300 / 300" at bounding box center [493, 30] width 837 height 11
click at [497, 78] on div at bounding box center [392, 66] width 637 height 26
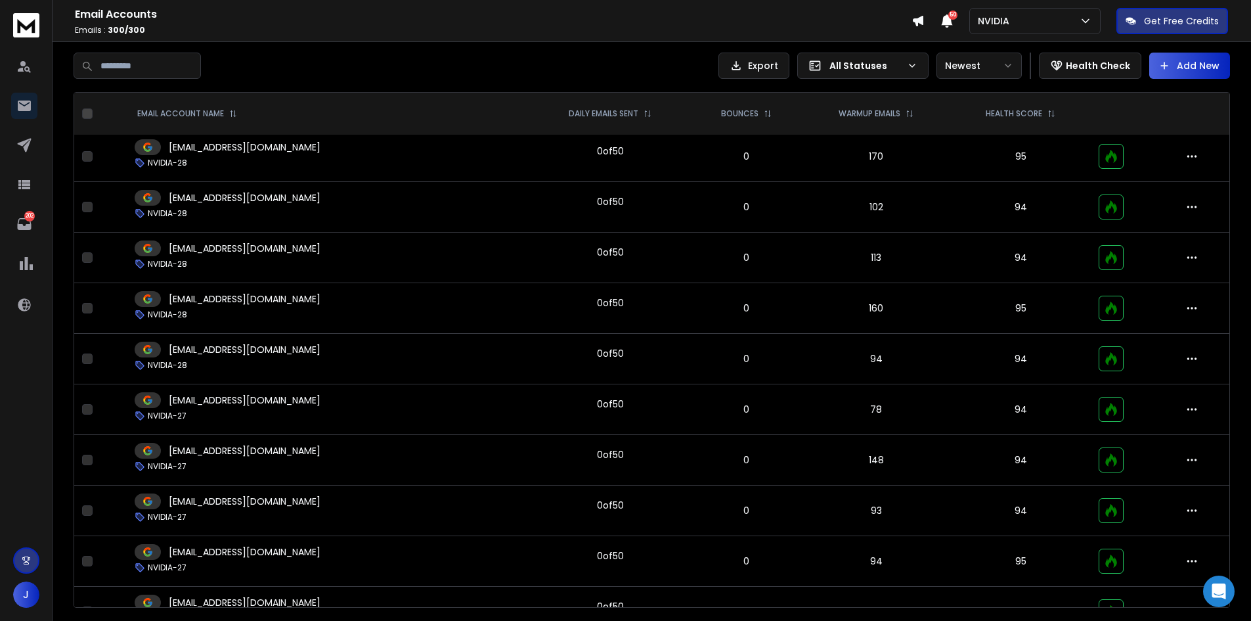
scroll to position [1774, 0]
click at [586, 65] on div at bounding box center [392, 66] width 637 height 26
click at [642, 71] on div at bounding box center [392, 66] width 637 height 26
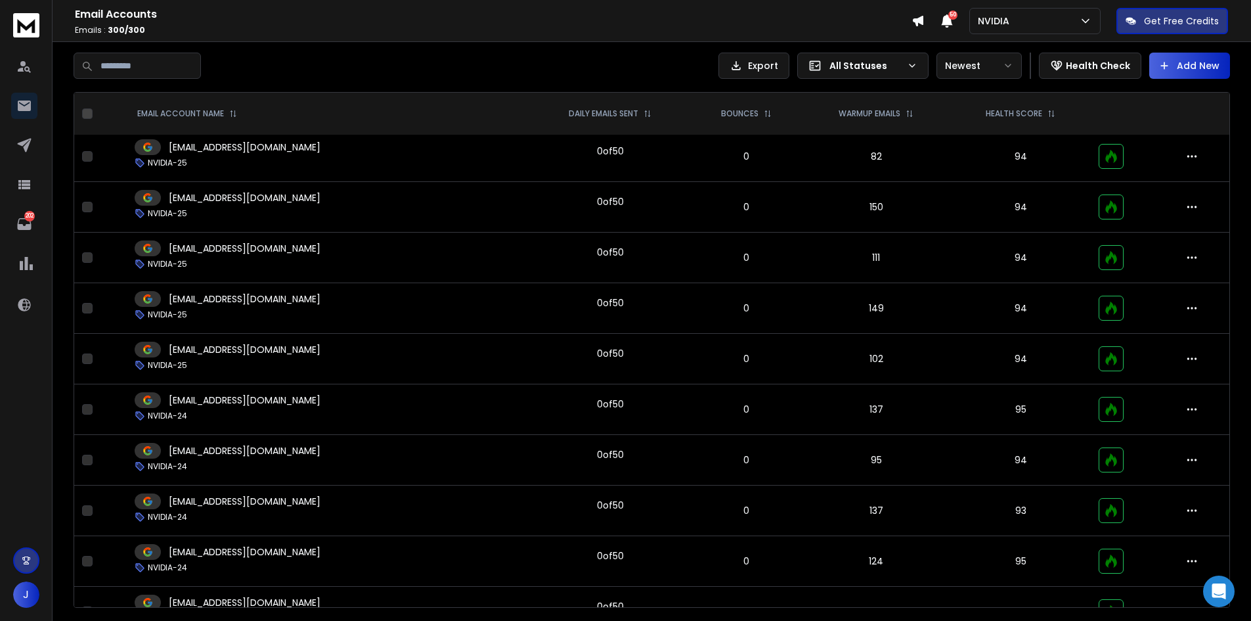
click at [566, 62] on div at bounding box center [392, 66] width 637 height 26
click at [671, 39] on div "Email Accounts Emails : 300 / 300 50 NVIDIA Get Free Credits" at bounding box center [625, 21] width 1251 height 42
click at [549, 68] on div at bounding box center [392, 66] width 637 height 26
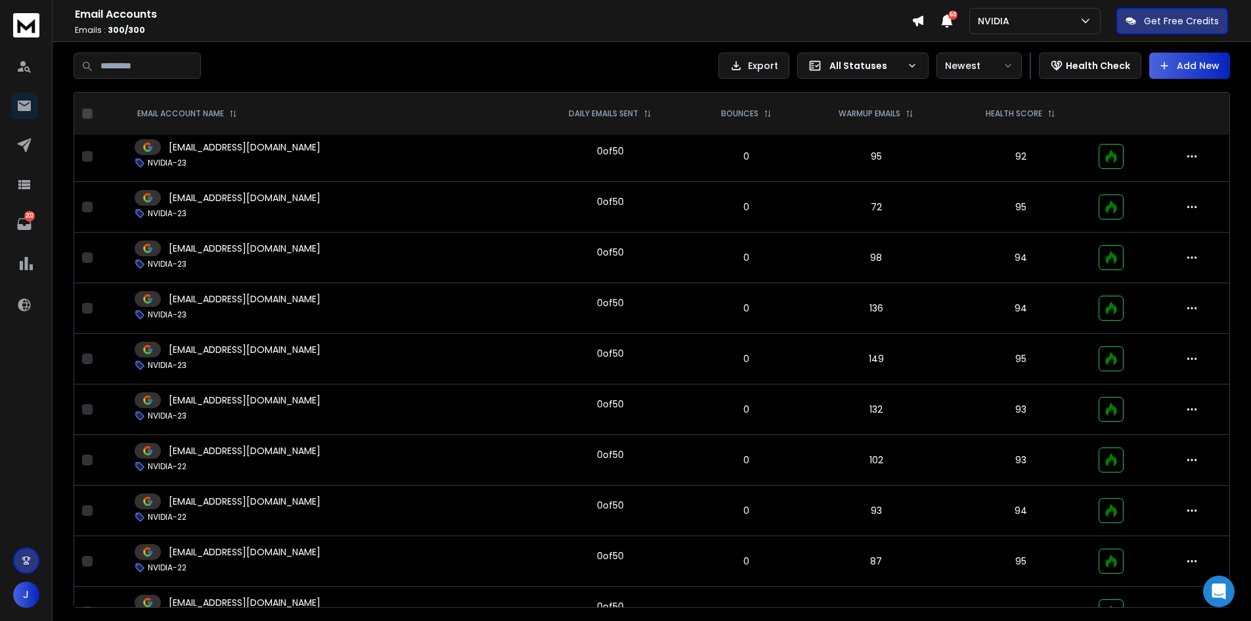
scroll to position [4304, 0]
click at [504, 64] on div at bounding box center [392, 66] width 637 height 26
click at [585, 78] on div at bounding box center [392, 66] width 637 height 26
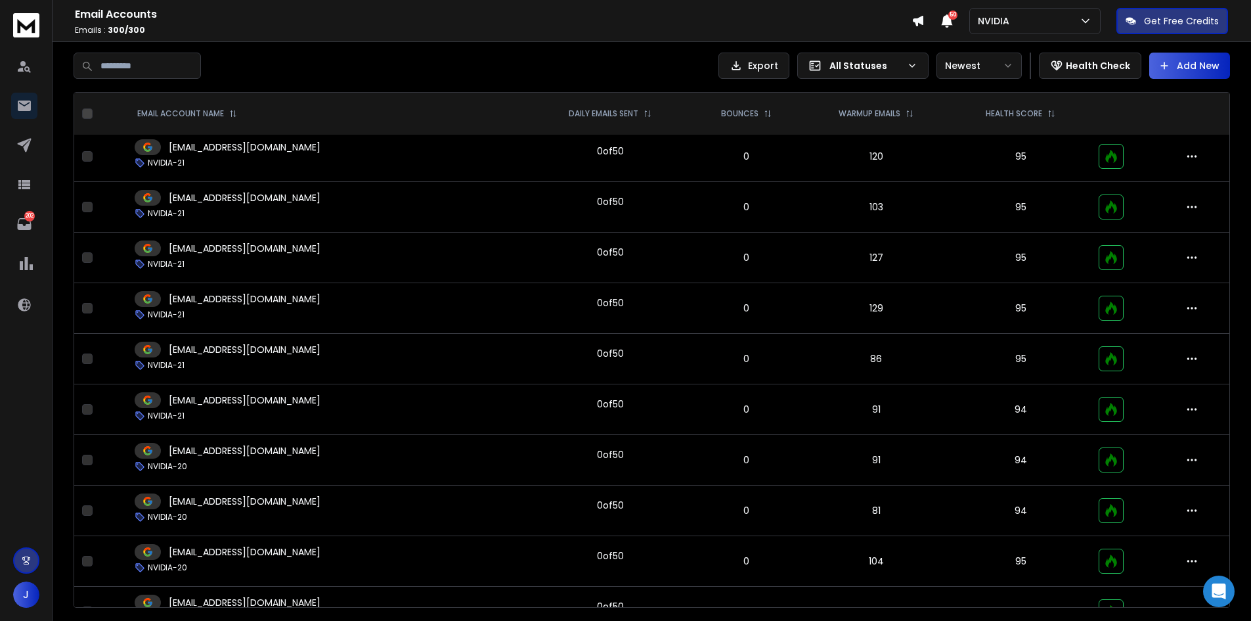
click at [540, 54] on div at bounding box center [392, 66] width 637 height 26
click at [621, 71] on div at bounding box center [392, 66] width 637 height 26
click at [631, 64] on div at bounding box center [392, 66] width 637 height 26
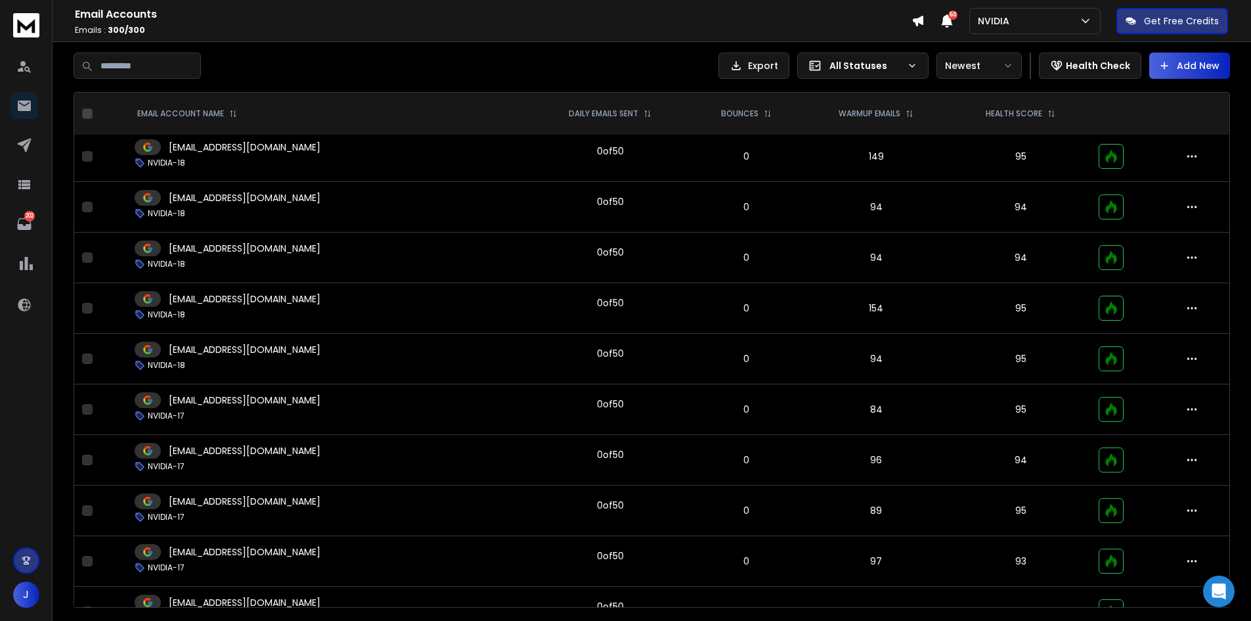
scroll to position [6833, 0]
click at [601, 66] on div at bounding box center [392, 66] width 637 height 26
click at [627, 70] on div at bounding box center [392, 66] width 637 height 26
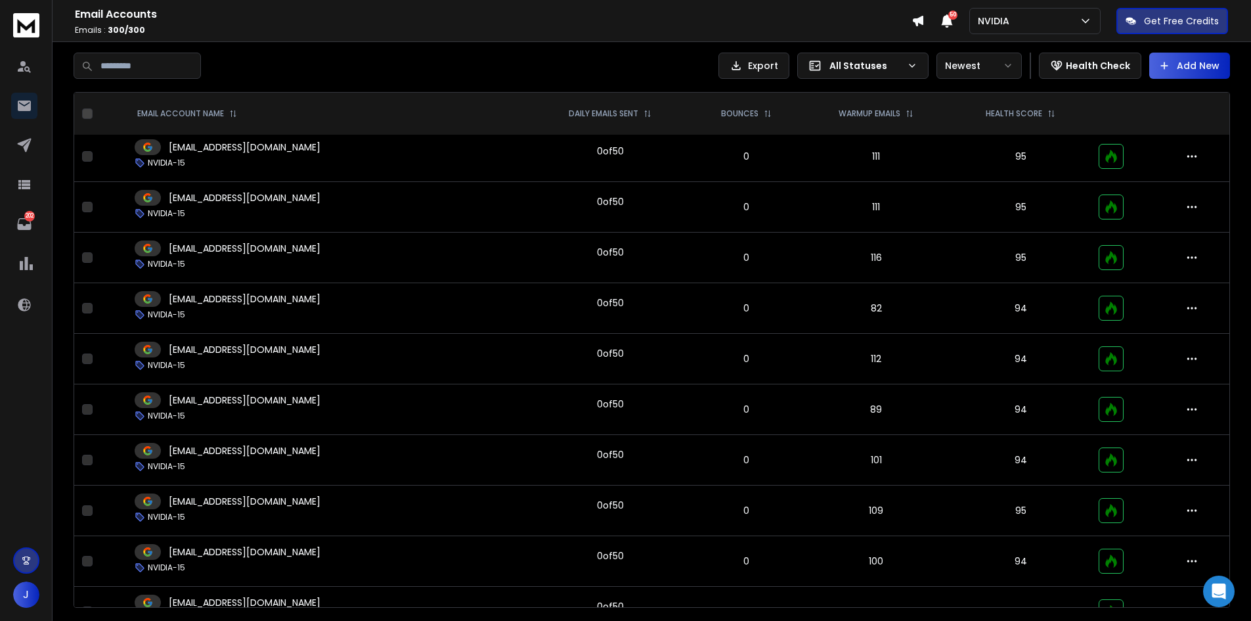
click at [627, 85] on div "Export All Statuses Newest Health Check Add New EMAIL ACCOUNT NAME DAILY EMAILS…" at bounding box center [652, 330] width 1157 height 555
click at [601, 70] on div at bounding box center [392, 66] width 637 height 26
click at [580, 69] on div at bounding box center [392, 66] width 637 height 26
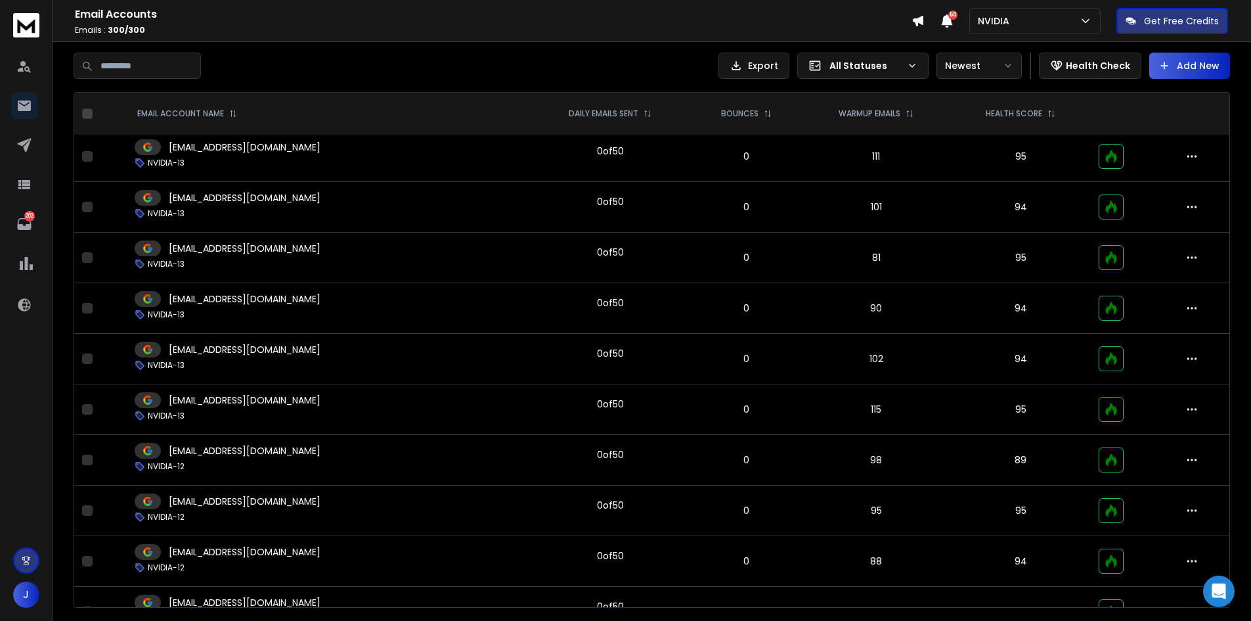
click at [563, 51] on div "Export All Statuses Newest Health Check Add New EMAIL ACCOUNT NAME DAILY EMAILS…" at bounding box center [652, 329] width 1199 height 581
click at [641, 64] on div at bounding box center [392, 66] width 637 height 26
click at [617, 66] on div at bounding box center [392, 66] width 637 height 26
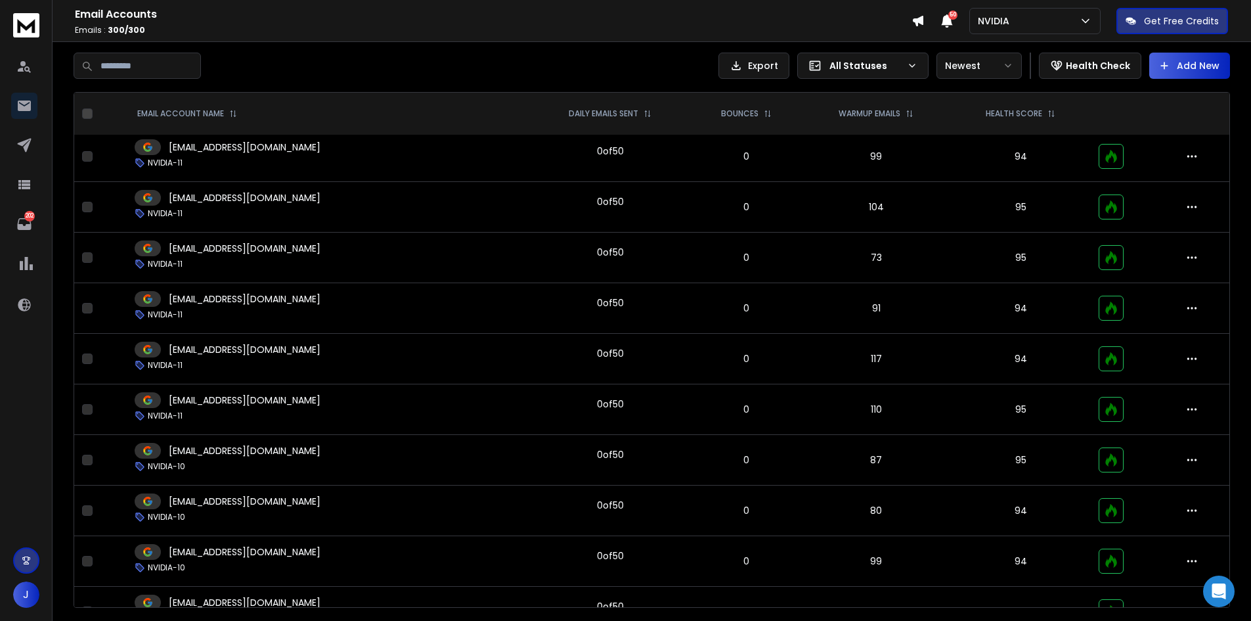
scroll to position [10327, 0]
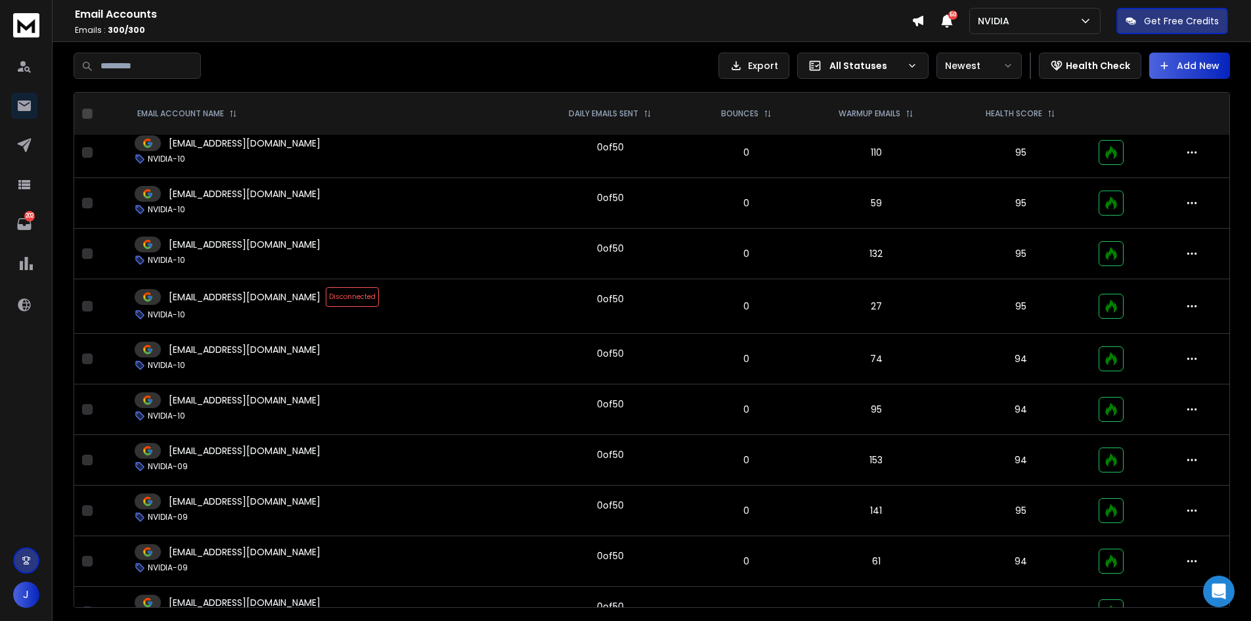
click at [571, 72] on div at bounding box center [392, 66] width 637 height 26
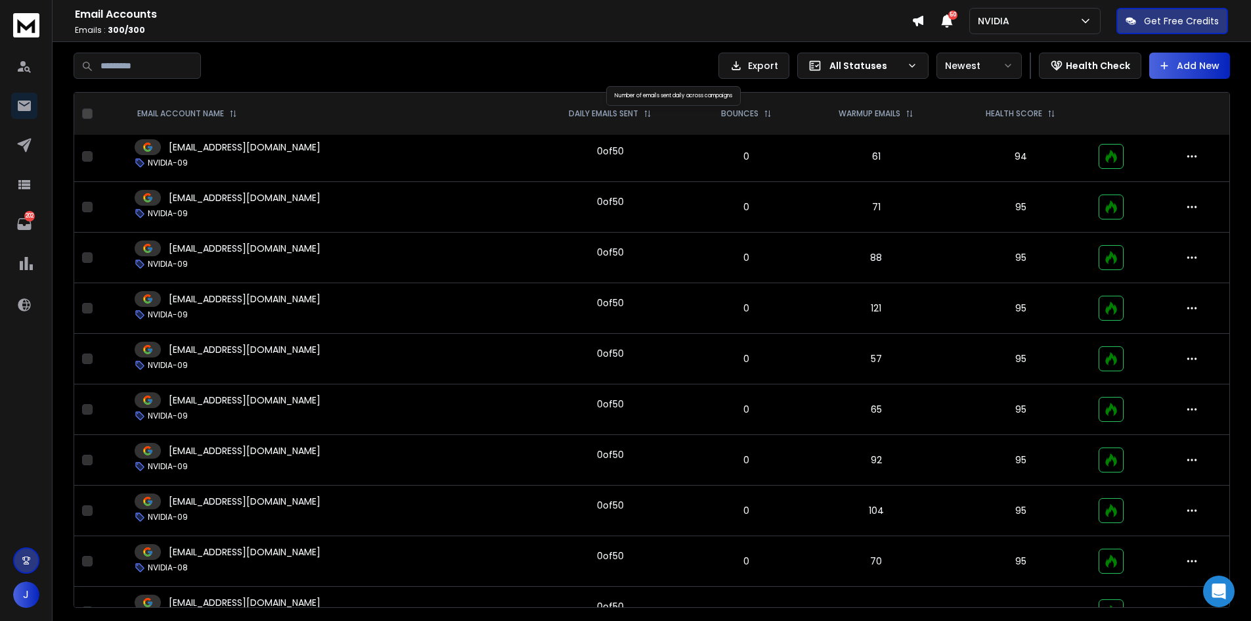
click at [621, 66] on div at bounding box center [392, 66] width 637 height 26
click at [653, 72] on div at bounding box center [392, 66] width 637 height 26
click at [633, 71] on div at bounding box center [392, 66] width 637 height 26
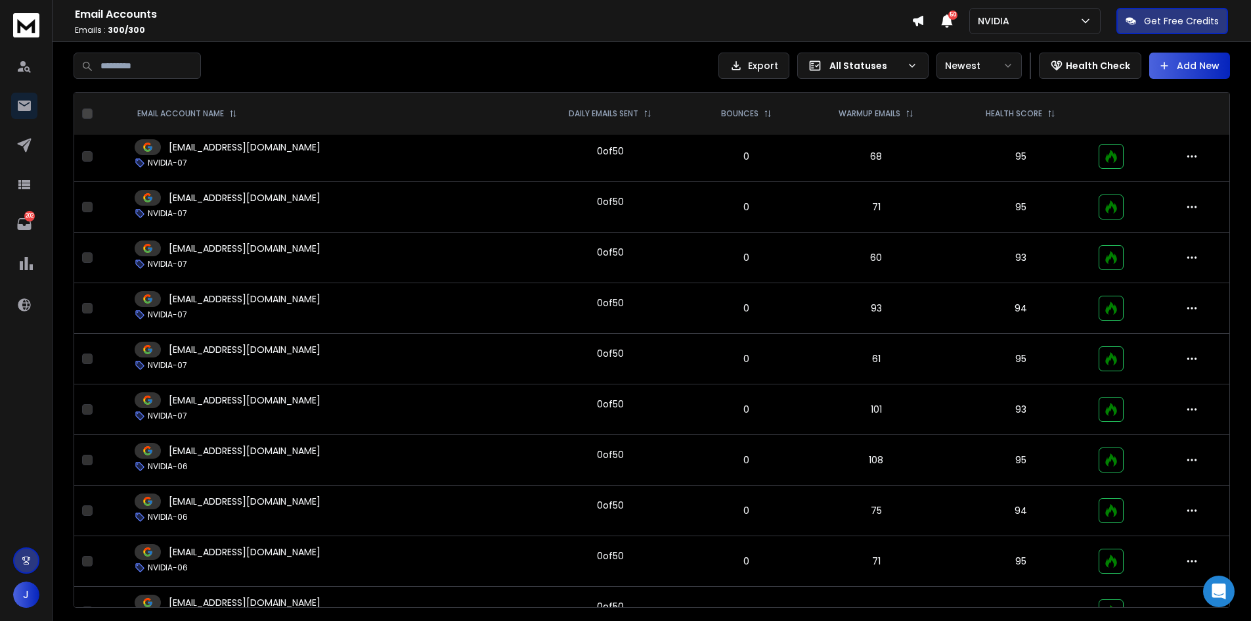
scroll to position [12350, 0]
click at [641, 66] on div at bounding box center [392, 66] width 637 height 26
click at [619, 60] on div at bounding box center [392, 66] width 637 height 26
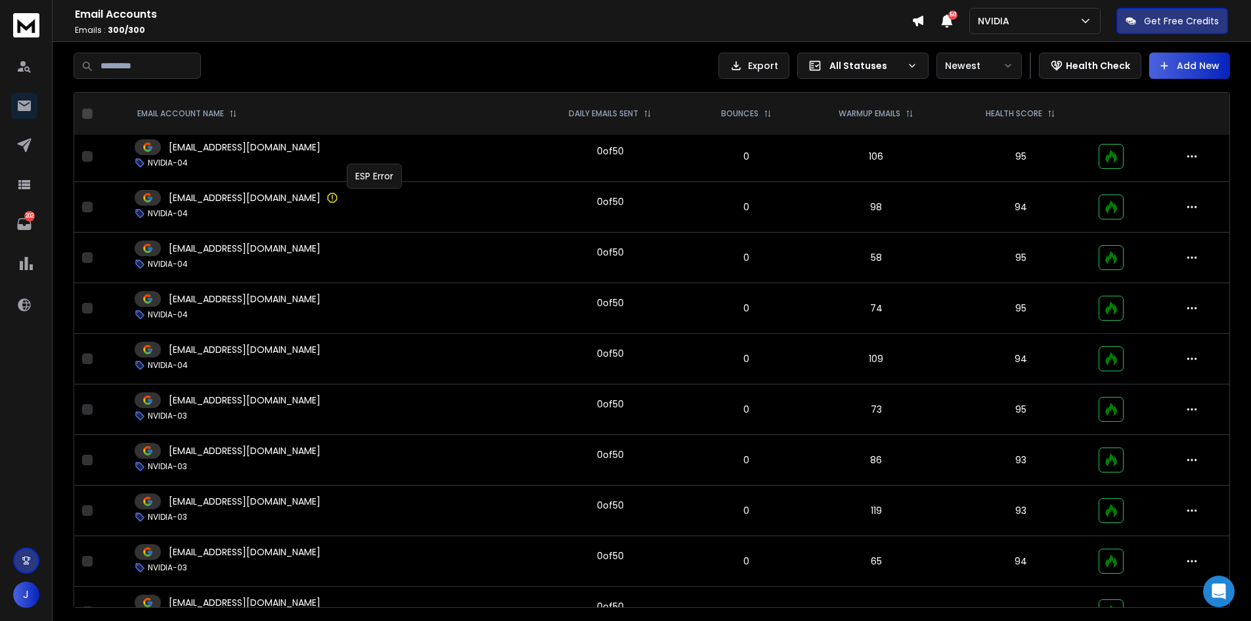
click at [339, 196] on icon at bounding box center [332, 197] width 13 height 13
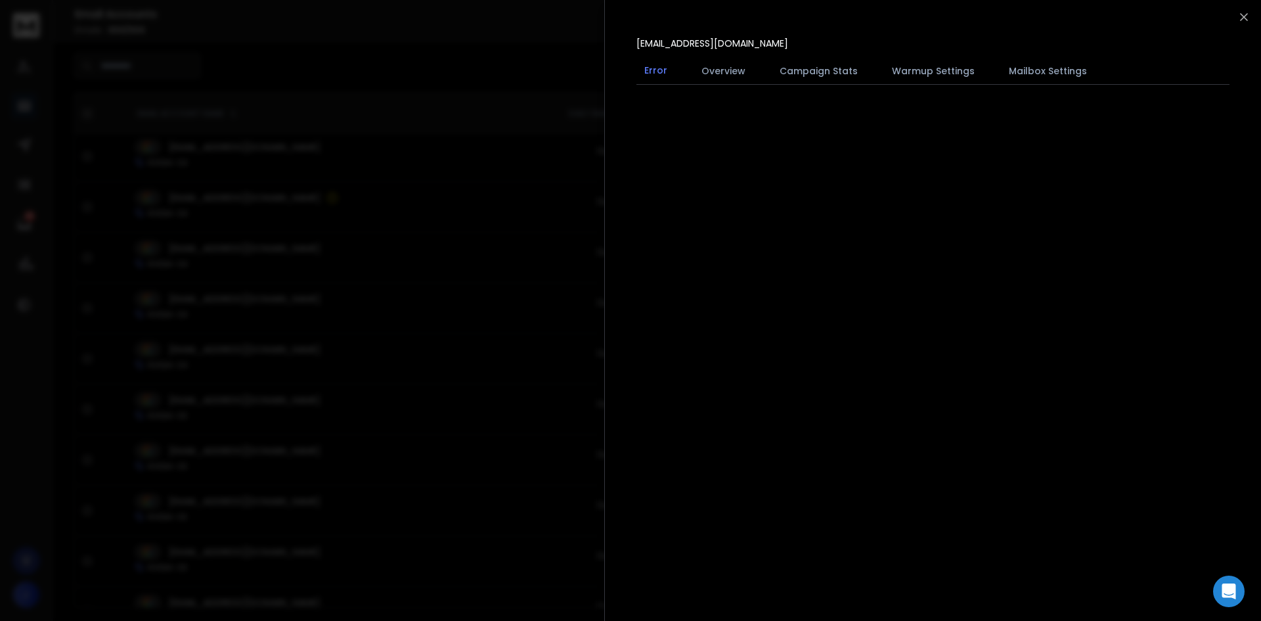
click at [517, 261] on div at bounding box center [630, 310] width 1261 height 621
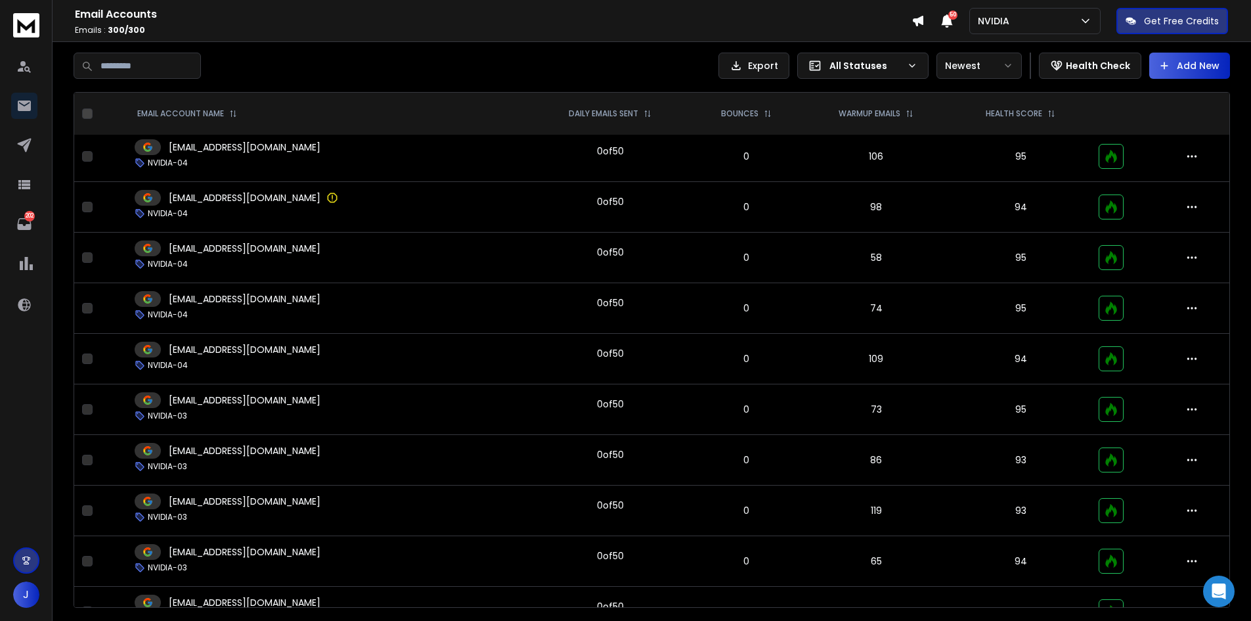
click at [665, 84] on div "Export All Statuses Newest Health Check Add New EMAIL ACCOUNT NAME DAILY EMAILS…" at bounding box center [652, 330] width 1157 height 555
click at [646, 51] on div "Export All Statuses Newest Health Check Add New EMAIL ACCOUNT NAME DAILY EMAILS…" at bounding box center [652, 329] width 1199 height 581
click at [501, 56] on div at bounding box center [392, 66] width 637 height 26
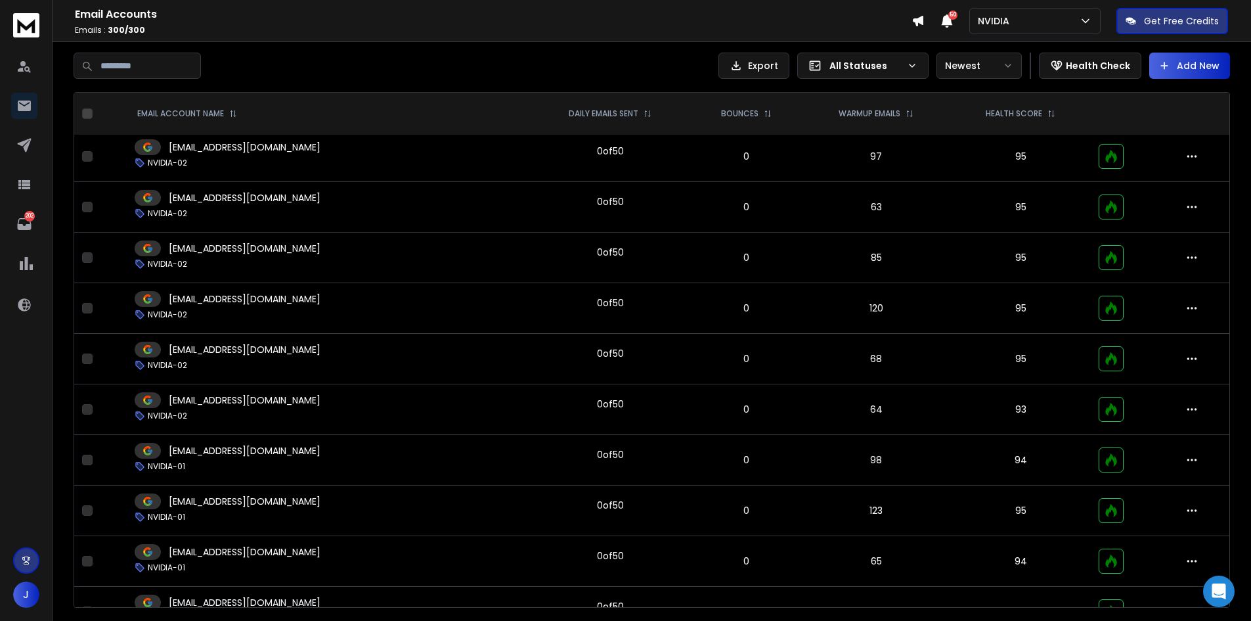
scroll to position [14717, 0]
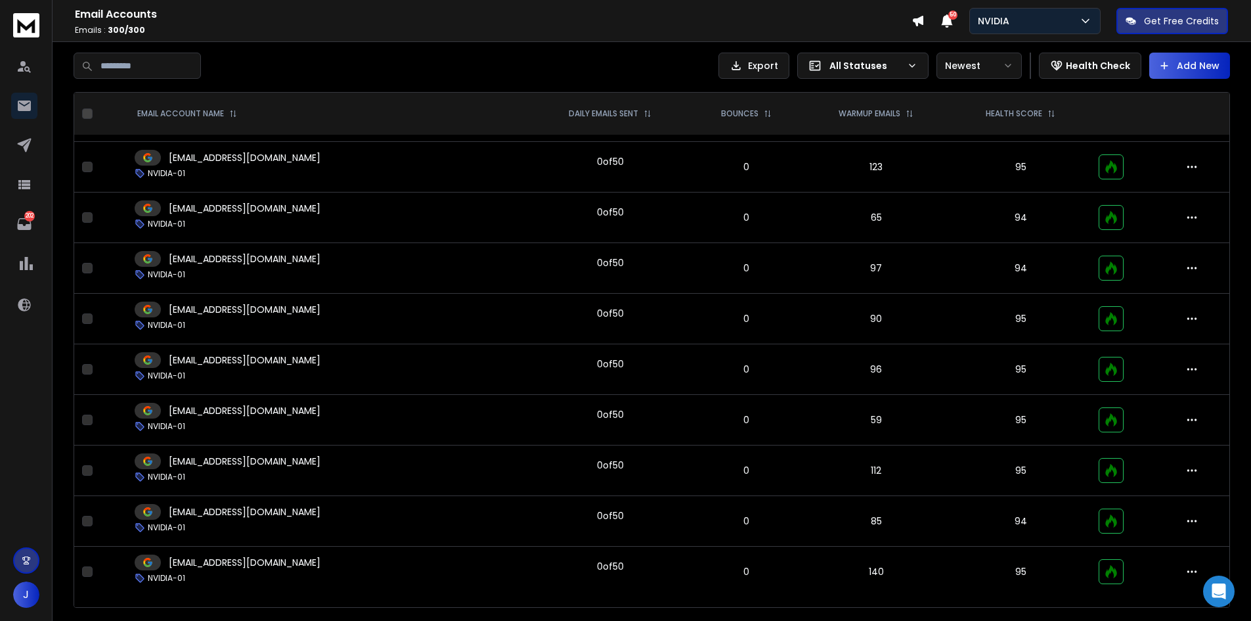
click at [1014, 23] on p "NVIDIA" at bounding box center [996, 20] width 37 height 13
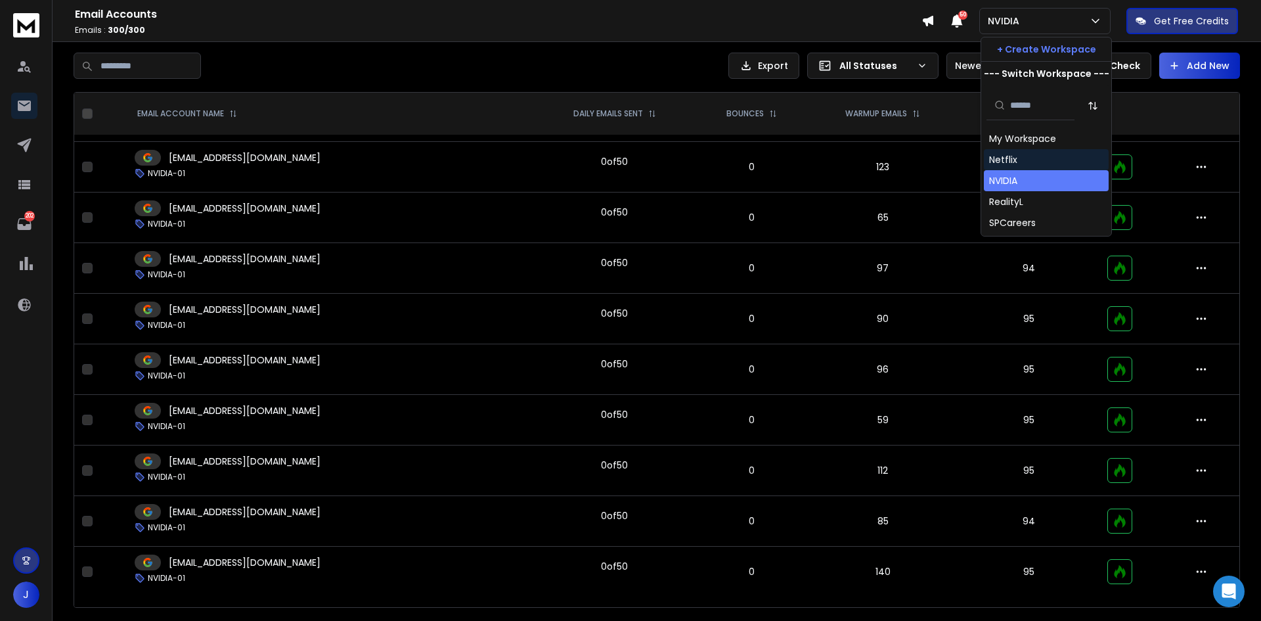
click at [1019, 164] on div "Netflix" at bounding box center [1046, 159] width 125 height 21
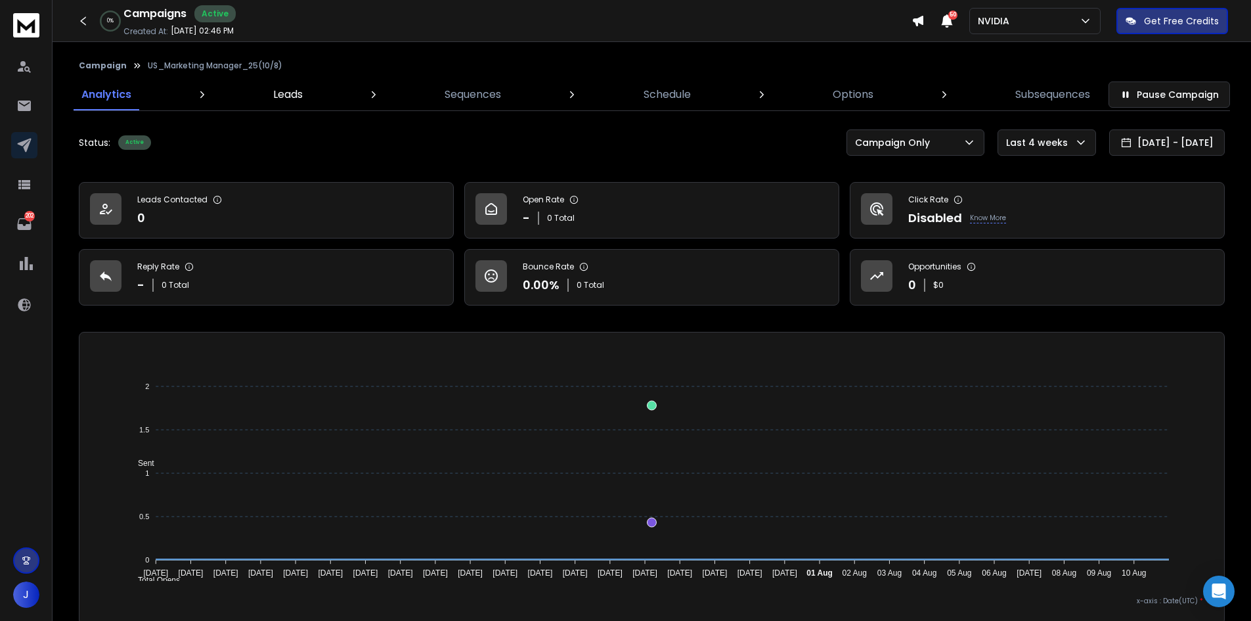
click at [281, 100] on p "Leads" at bounding box center [288, 95] width 30 height 16
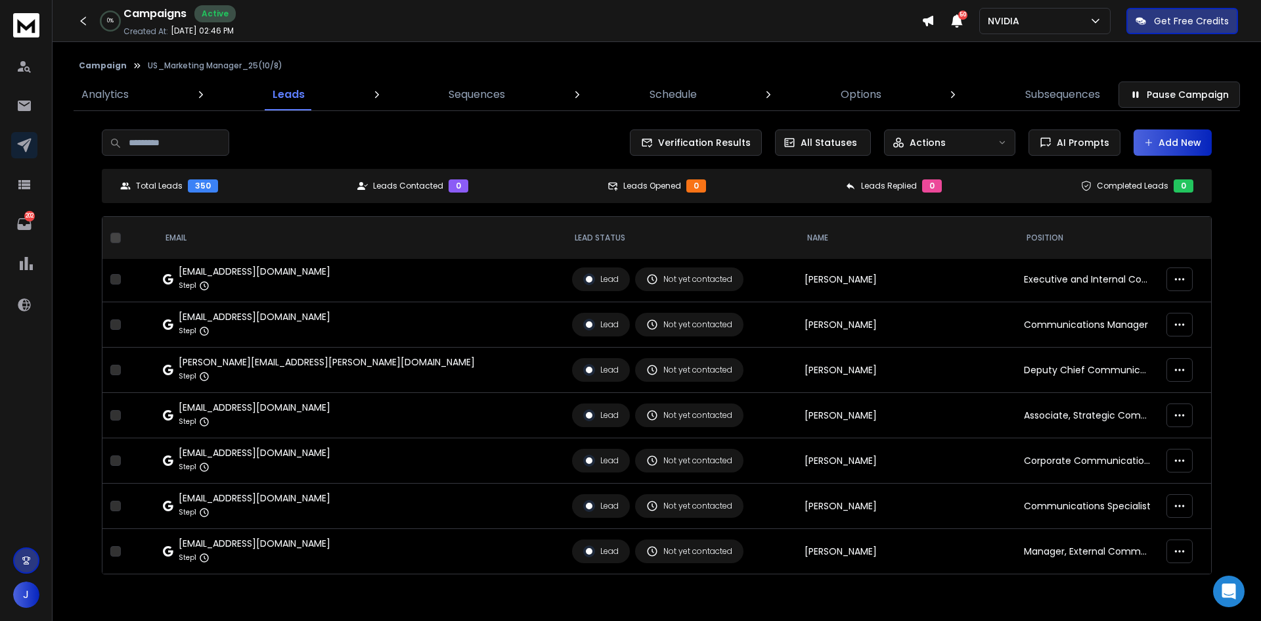
scroll to position [1962, 0]
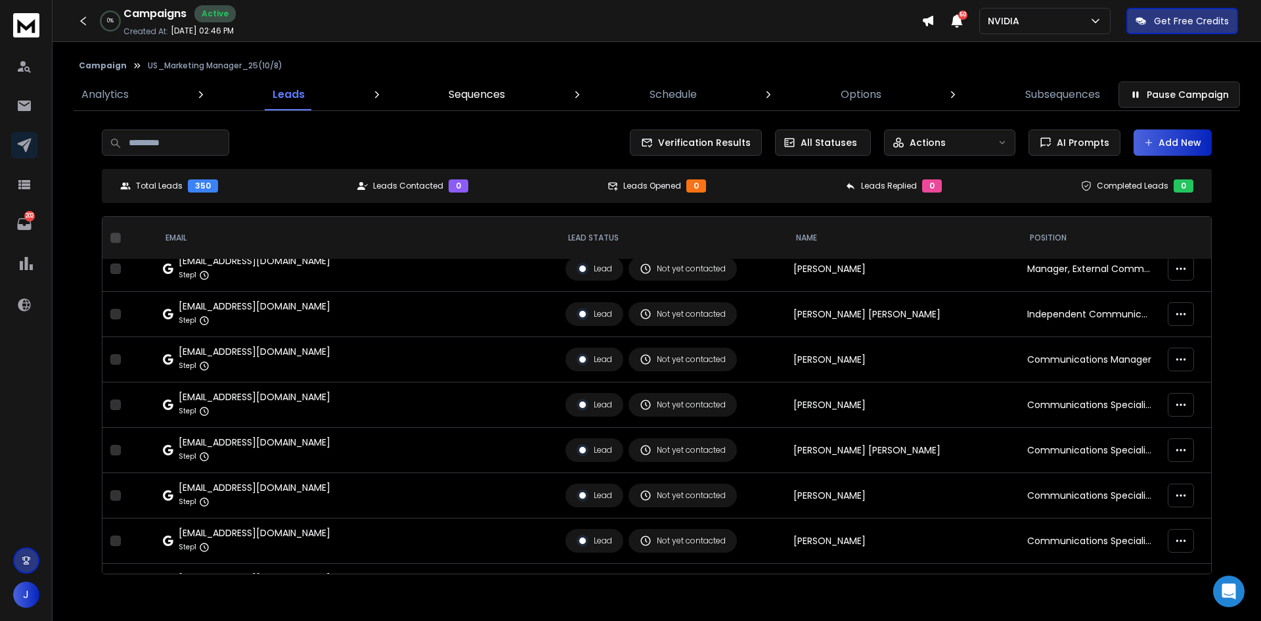
click at [464, 100] on p "Sequences" at bounding box center [477, 95] width 56 height 16
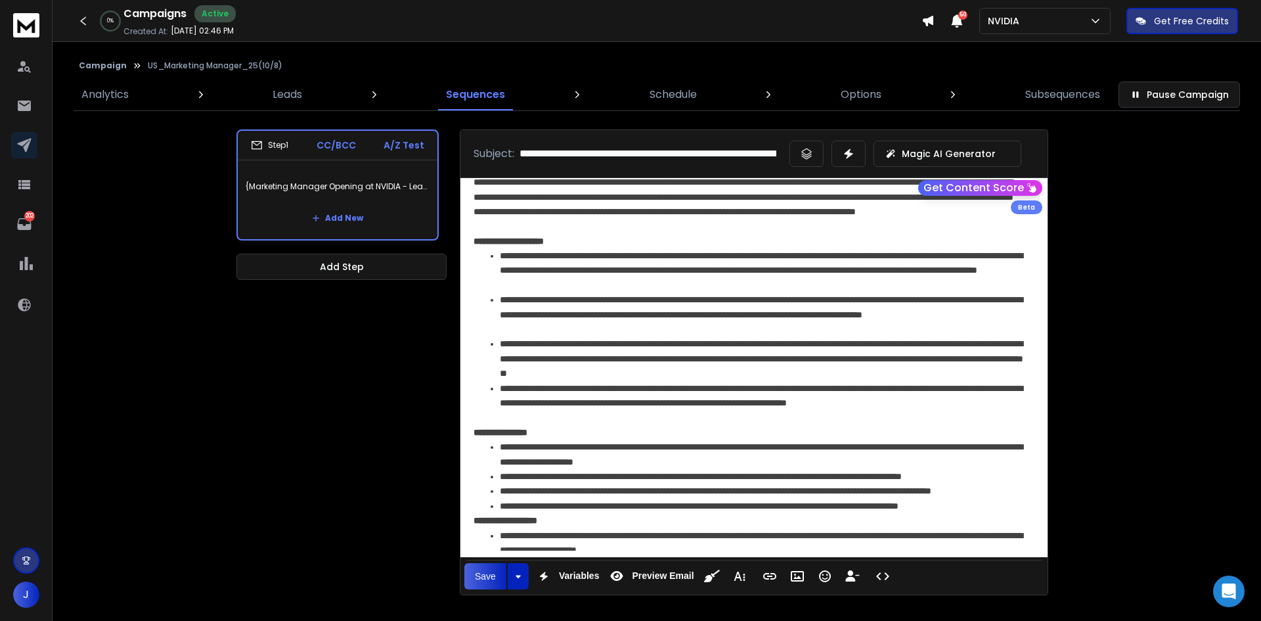
scroll to position [404, 0]
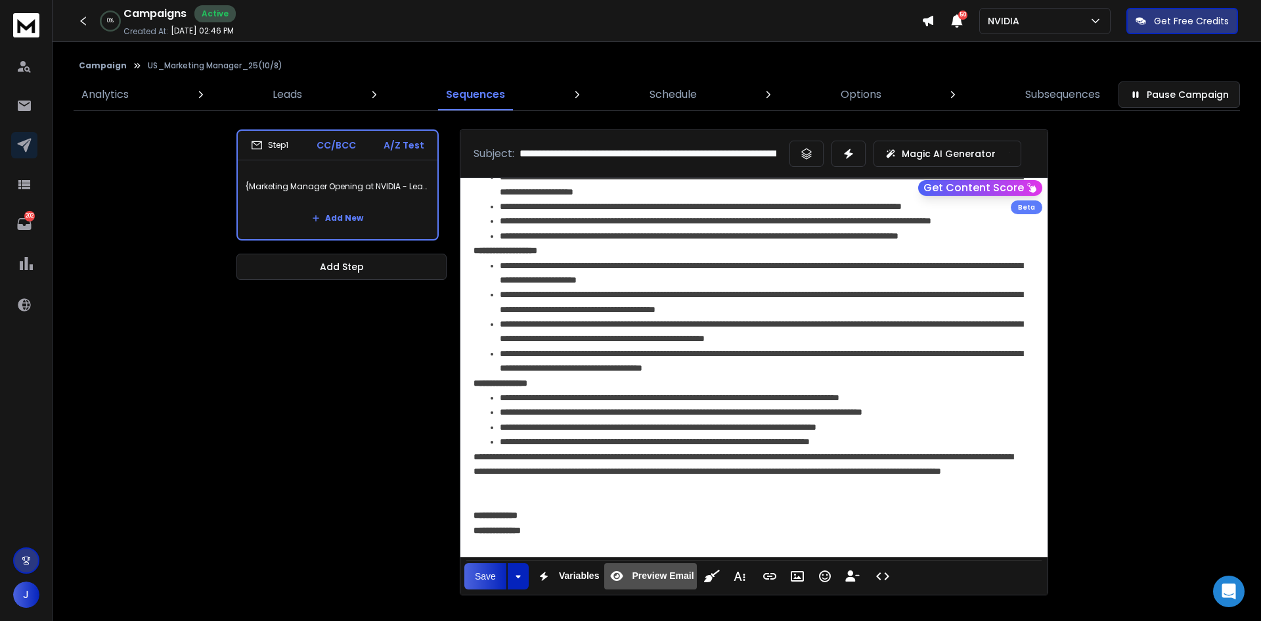
click at [667, 577] on span "Preview Email" at bounding box center [662, 575] width 67 height 11
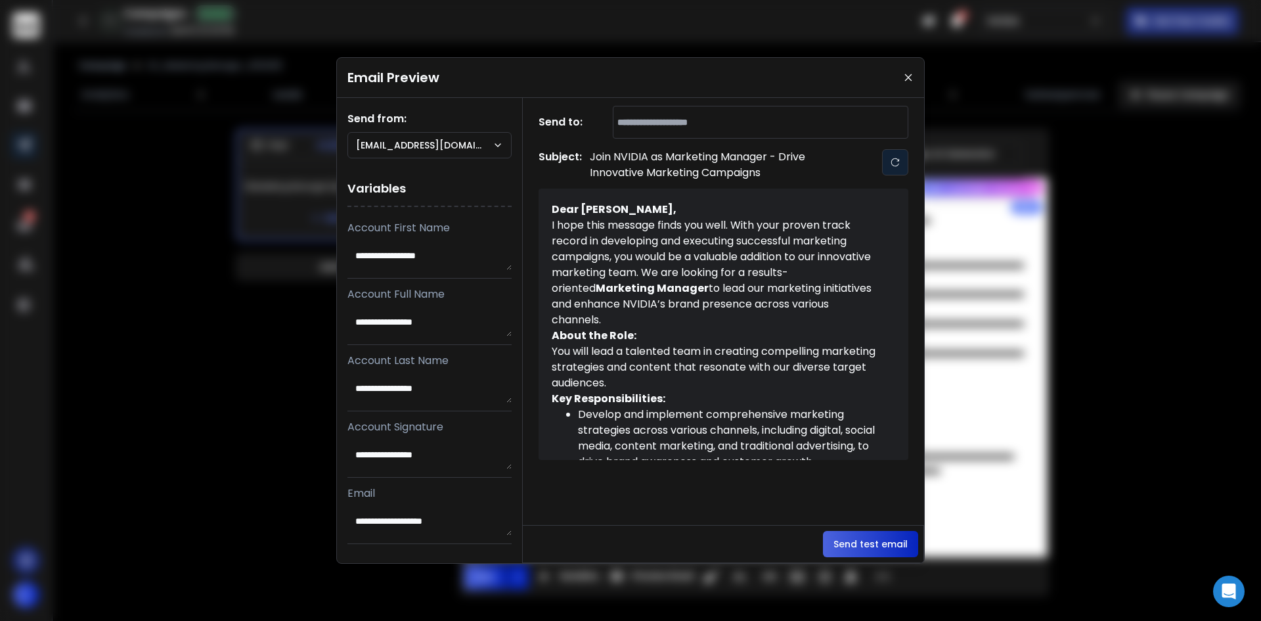
click at [897, 158] on icon at bounding box center [895, 162] width 9 height 9
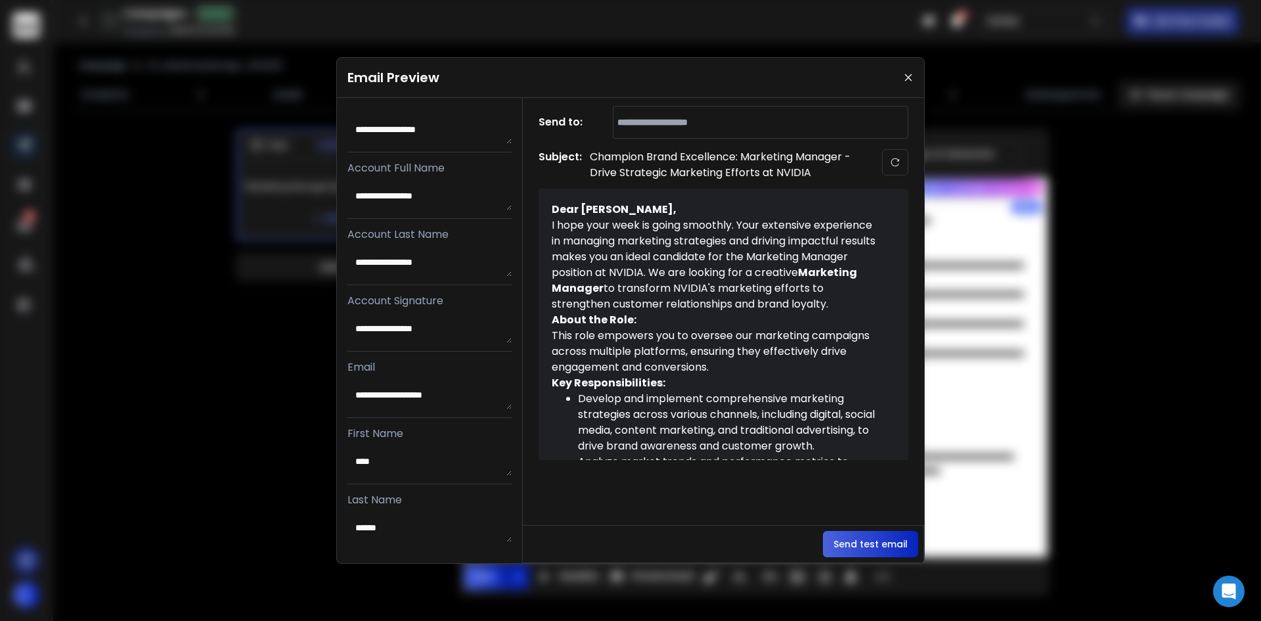
scroll to position [131, 0]
click at [889, 171] on button at bounding box center [895, 162] width 26 height 26
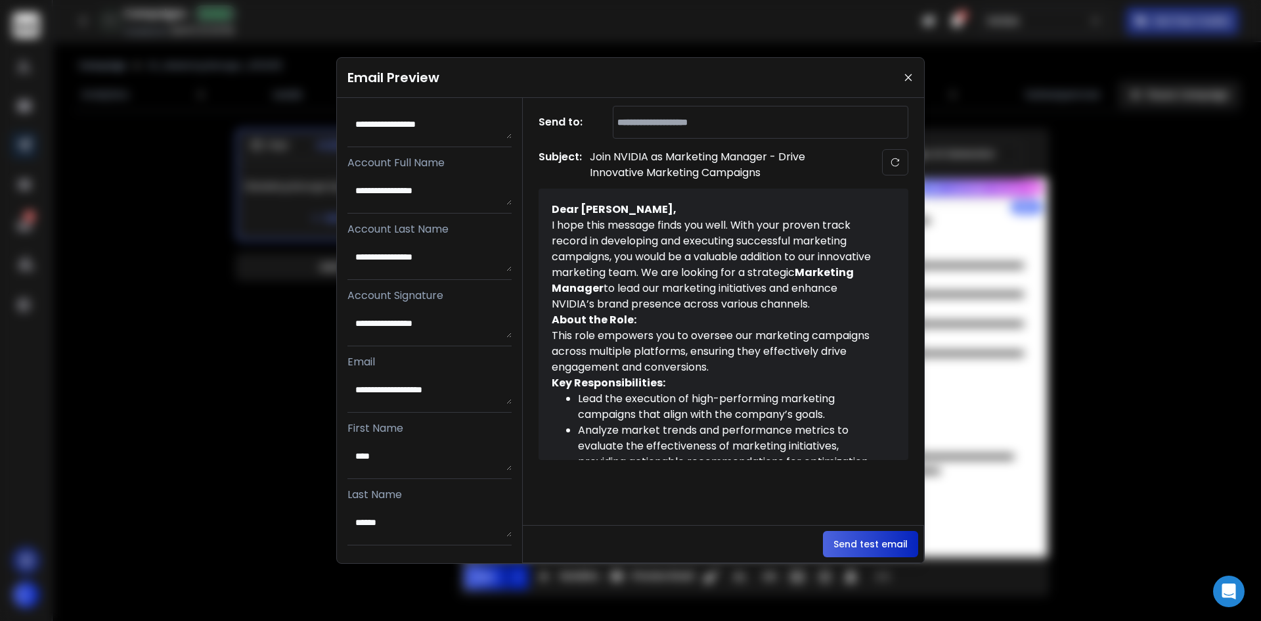
click at [909, 83] on icon at bounding box center [908, 77] width 11 height 11
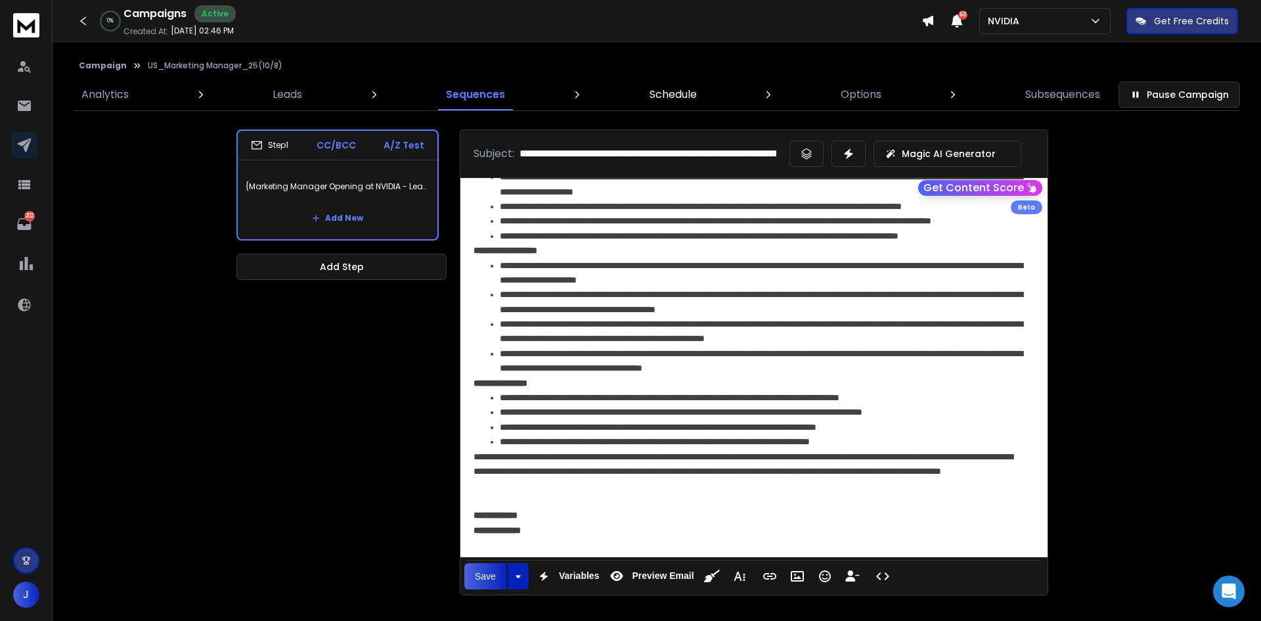
click at [698, 99] on link "Schedule" at bounding box center [673, 95] width 63 height 32
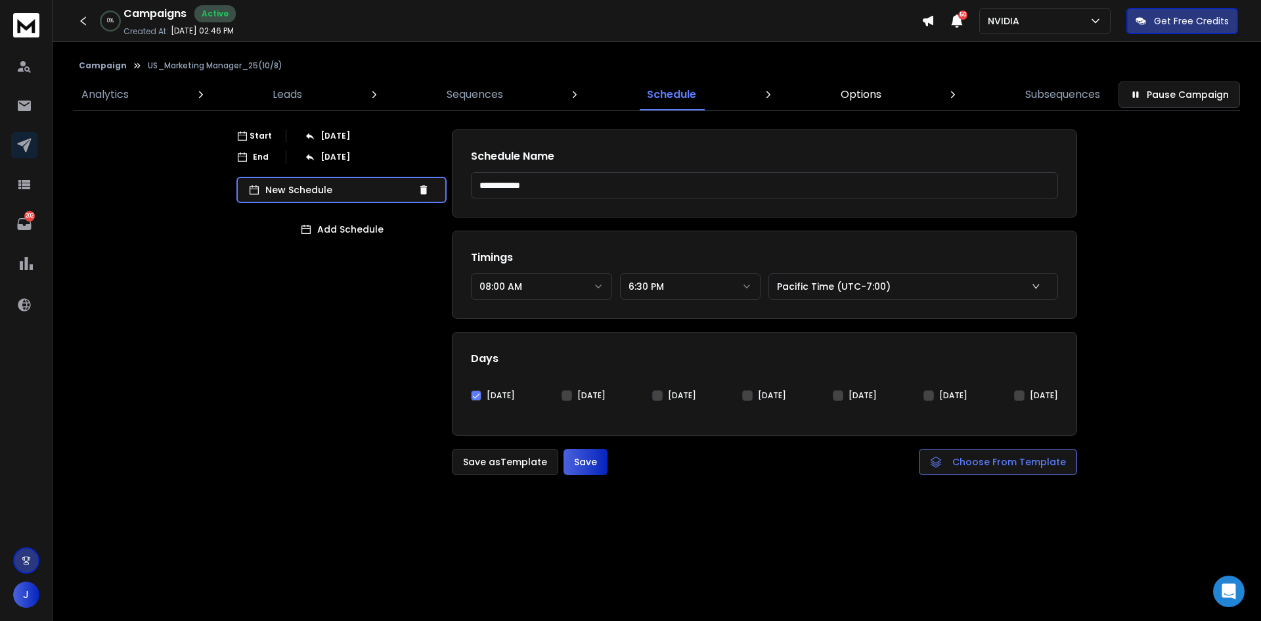
click at [854, 101] on p "Options" at bounding box center [861, 95] width 41 height 16
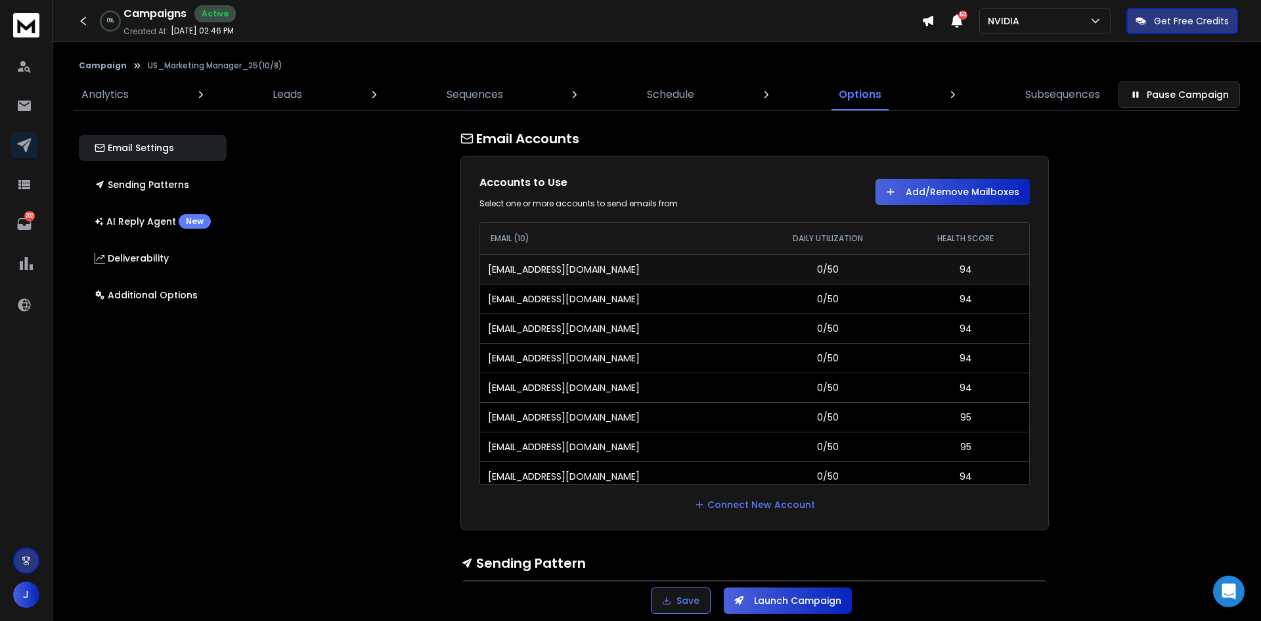
click at [604, 265] on p "employmentdesk@nvidiafutureworkforcecloud.com" at bounding box center [564, 269] width 152 height 13
copy p "employmentdesk@nvidiafutureworkforcecloud.com"
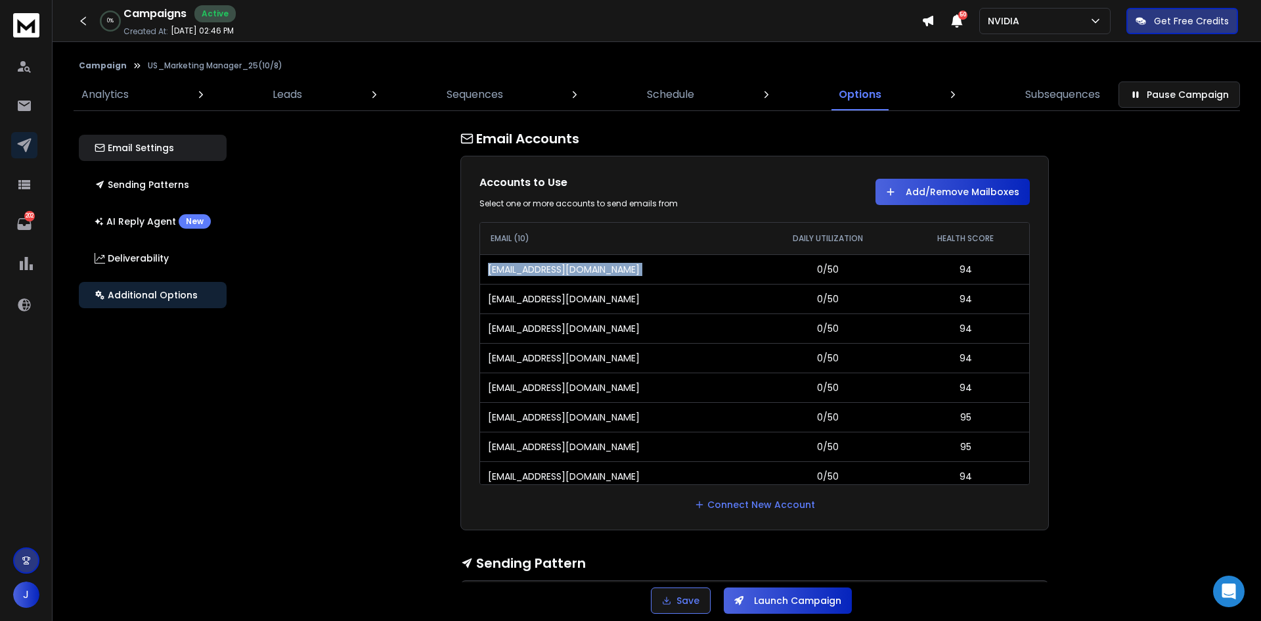
click at [143, 288] on p "Additional Options" at bounding box center [146, 294] width 103 height 13
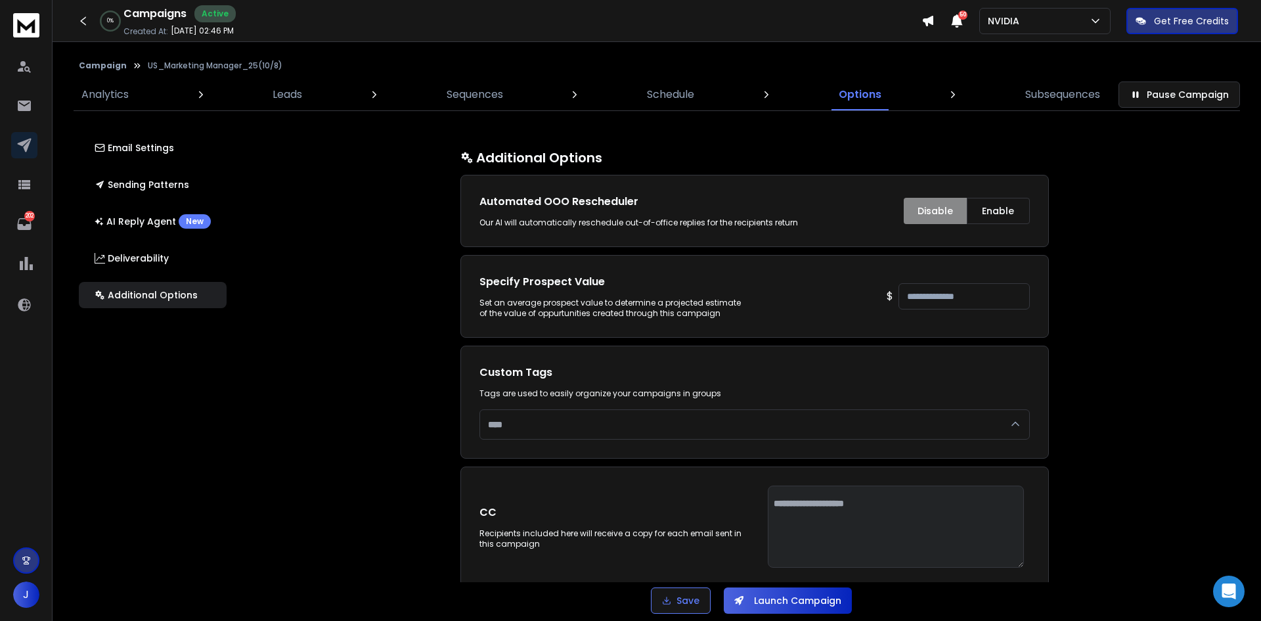
scroll to position [2370, 0]
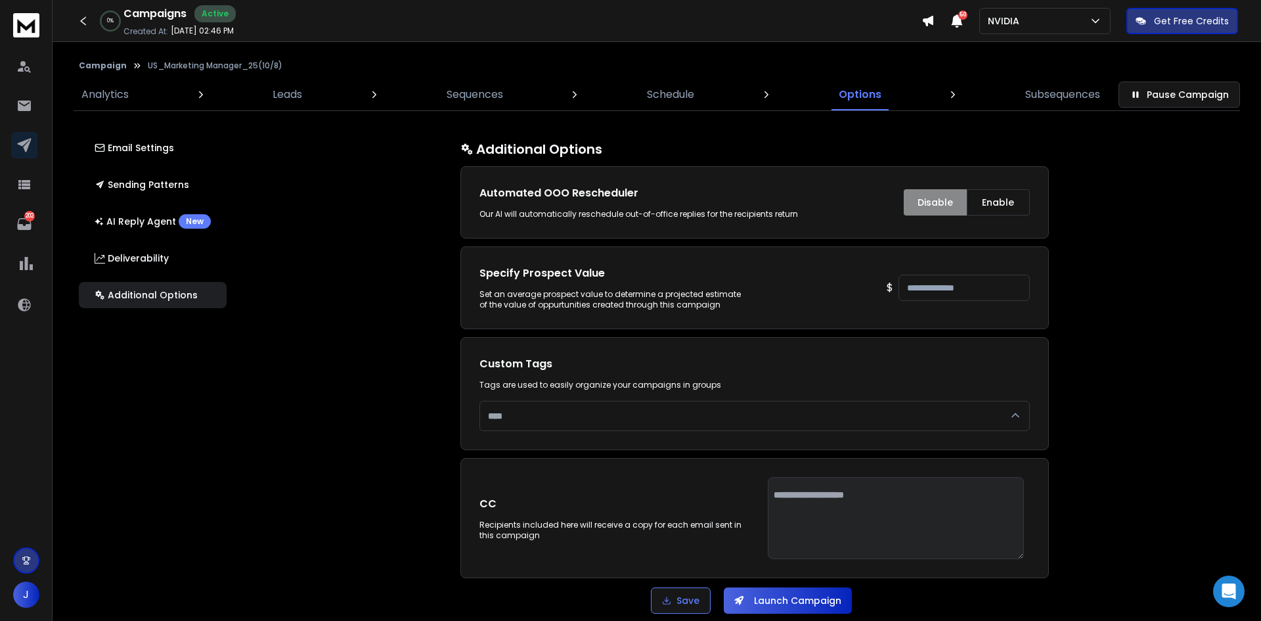
click at [462, 363] on div "Custom Tags Tags are used to easily organize your campaigns in groups" at bounding box center [755, 393] width 589 height 113
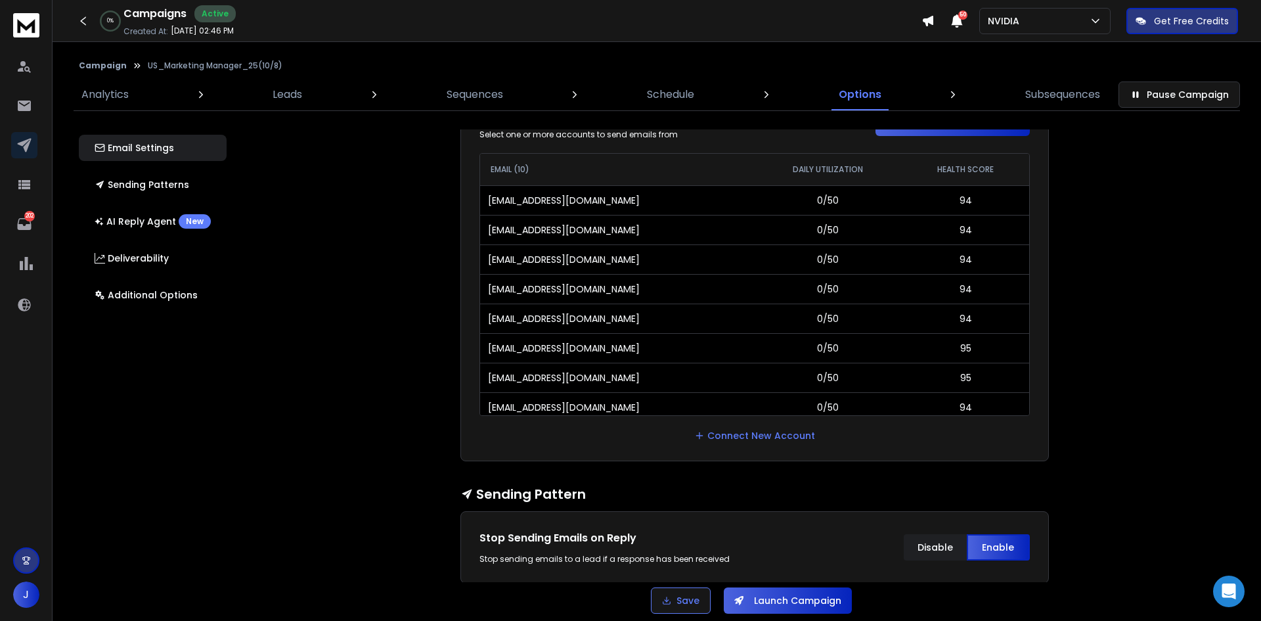
scroll to position [0, 0]
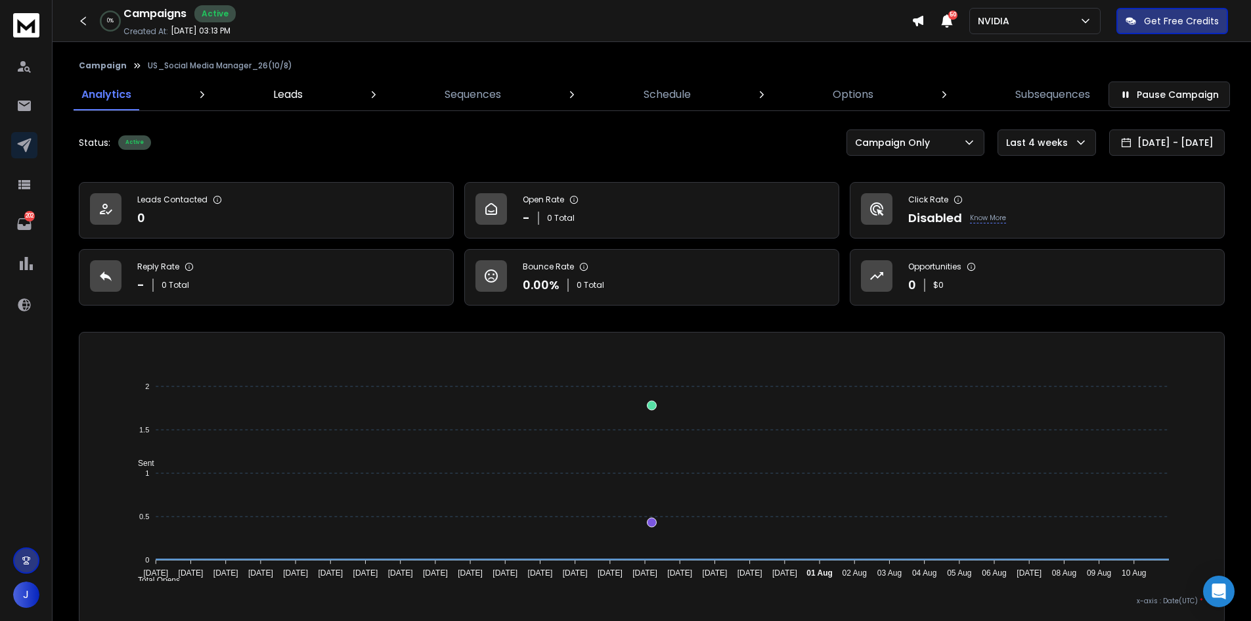
click at [280, 95] on p "Leads" at bounding box center [288, 95] width 30 height 16
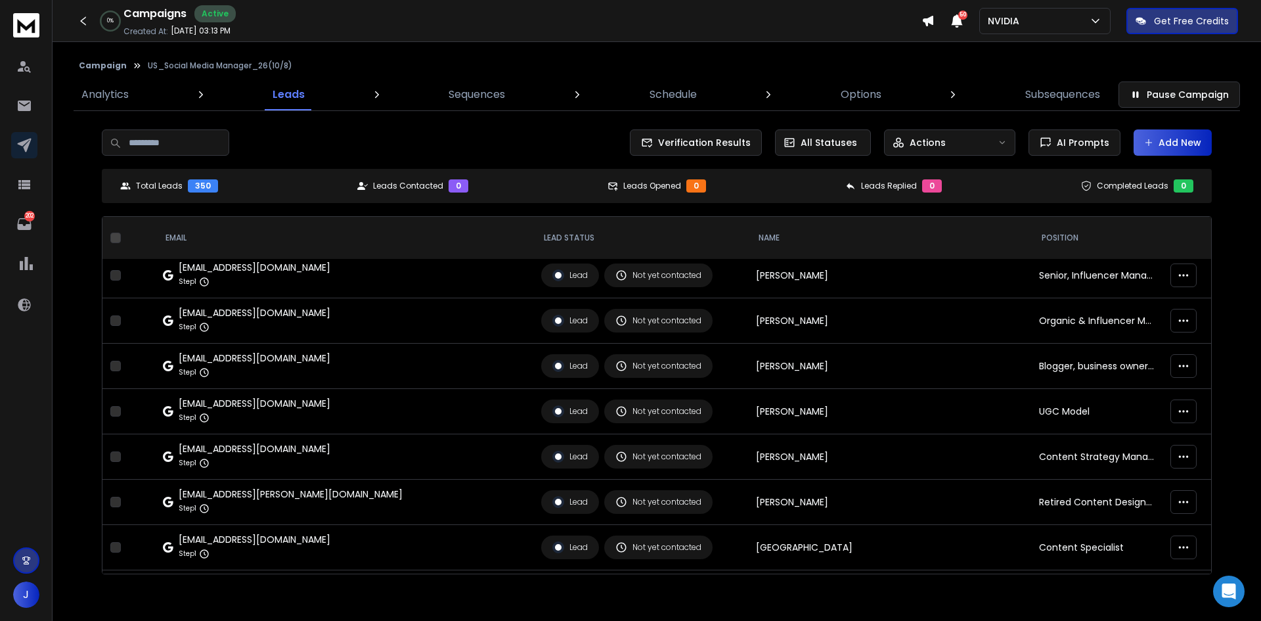
scroll to position [2488, 0]
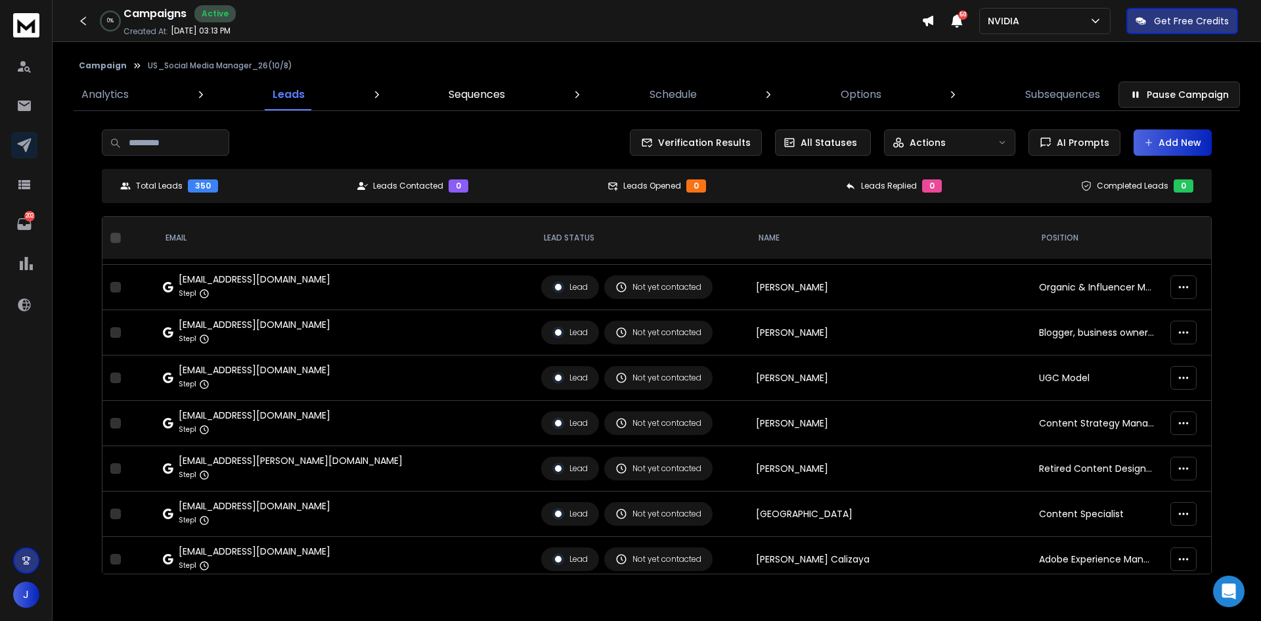
click at [493, 98] on p "Sequences" at bounding box center [477, 95] width 56 height 16
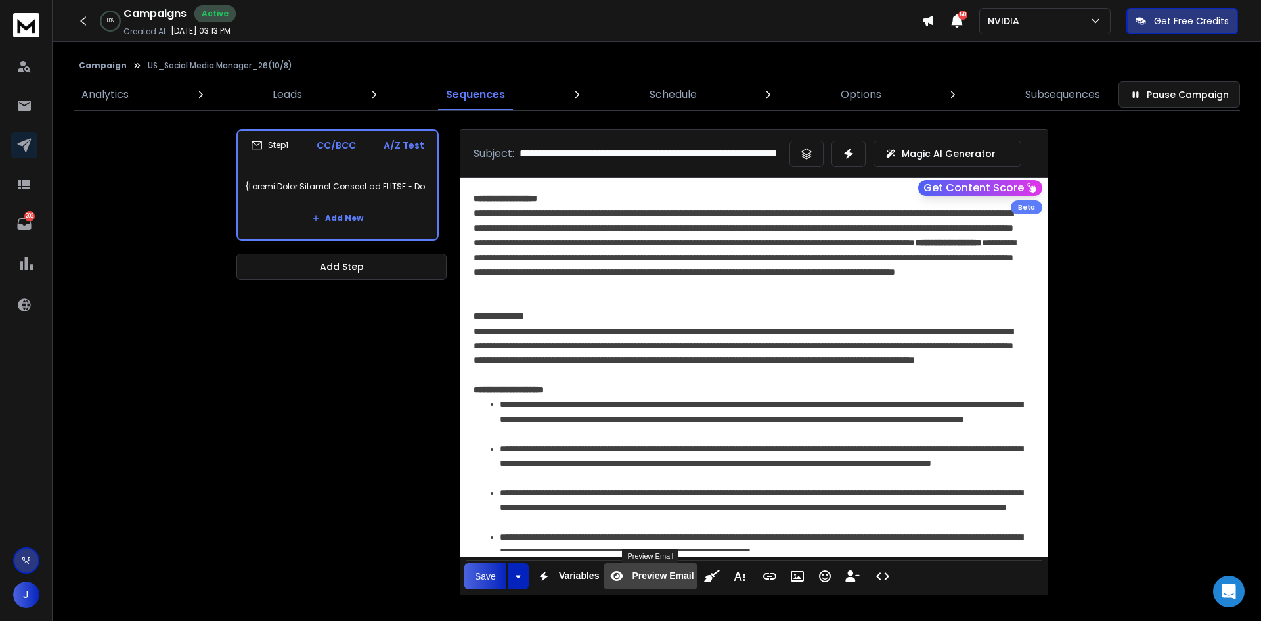
click at [635, 576] on span "Preview Email" at bounding box center [662, 575] width 67 height 11
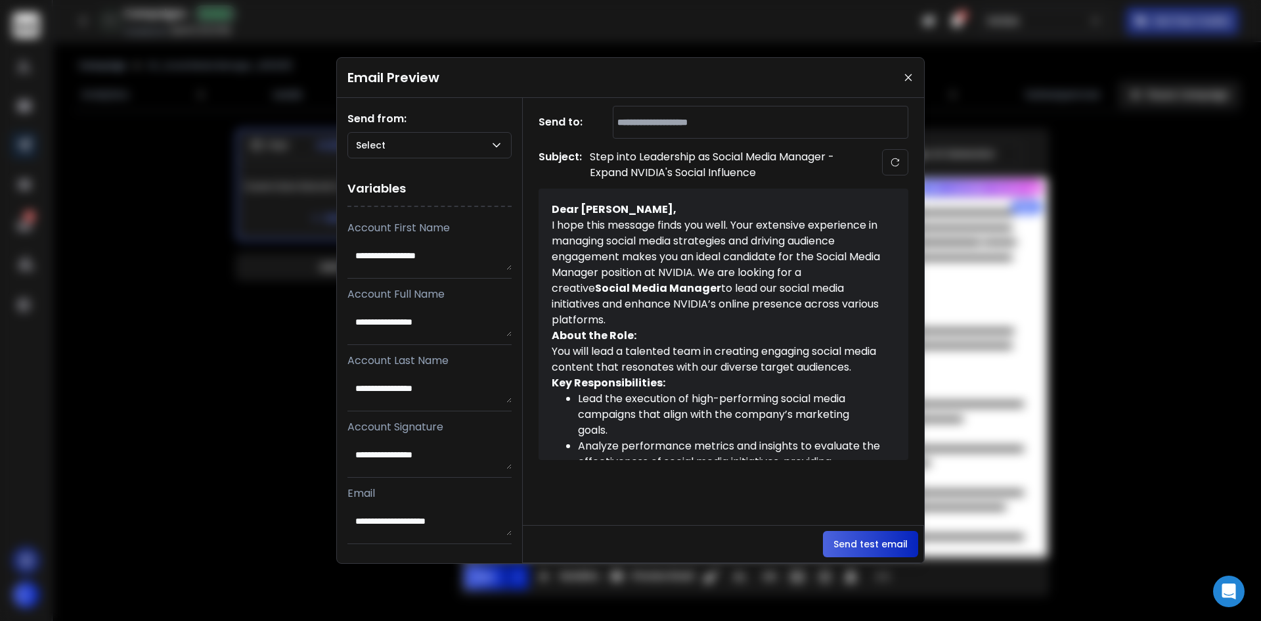
scroll to position [131, 0]
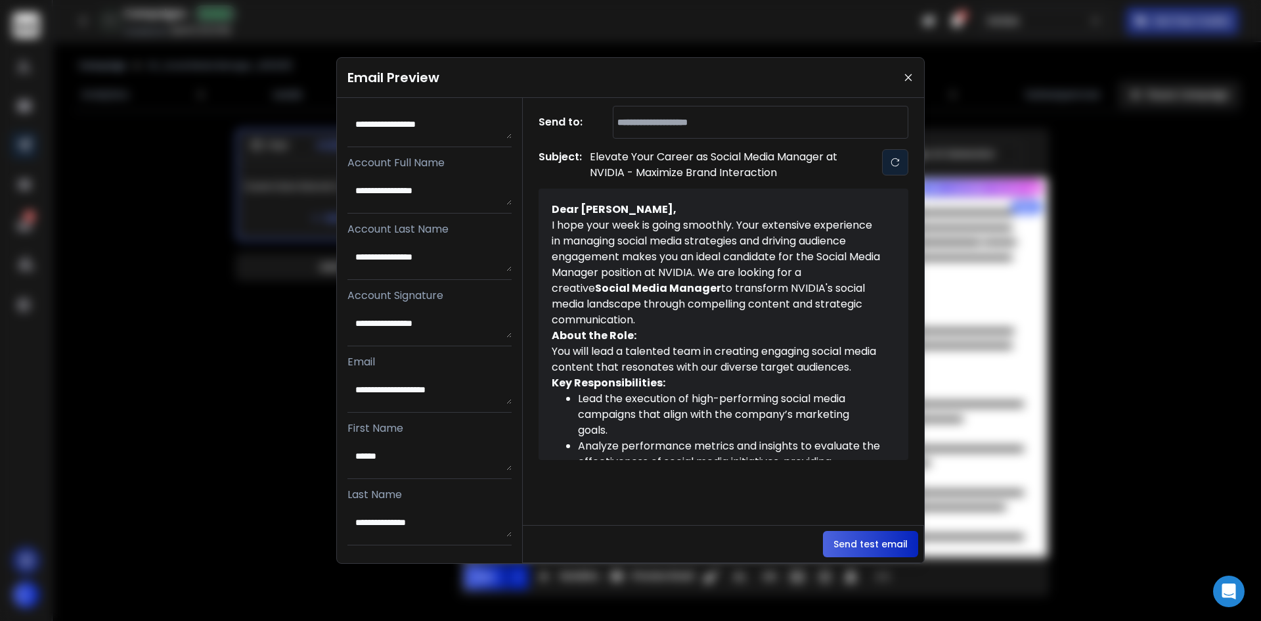
click at [884, 149] on button at bounding box center [895, 162] width 26 height 26
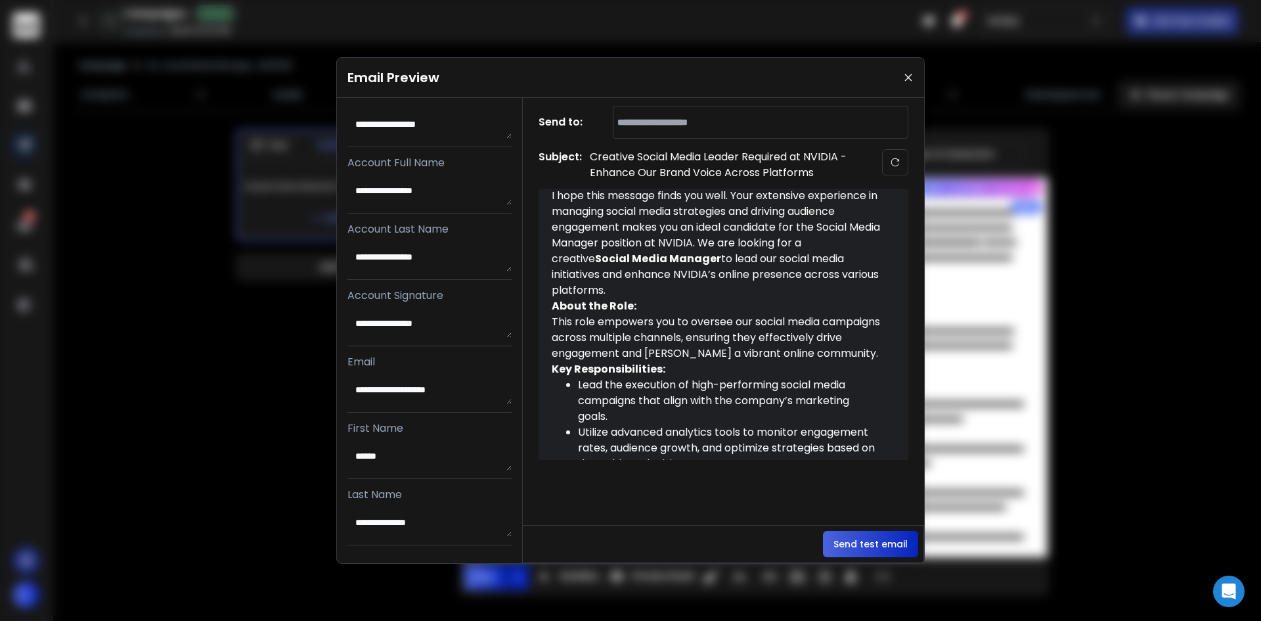
scroll to position [26, 0]
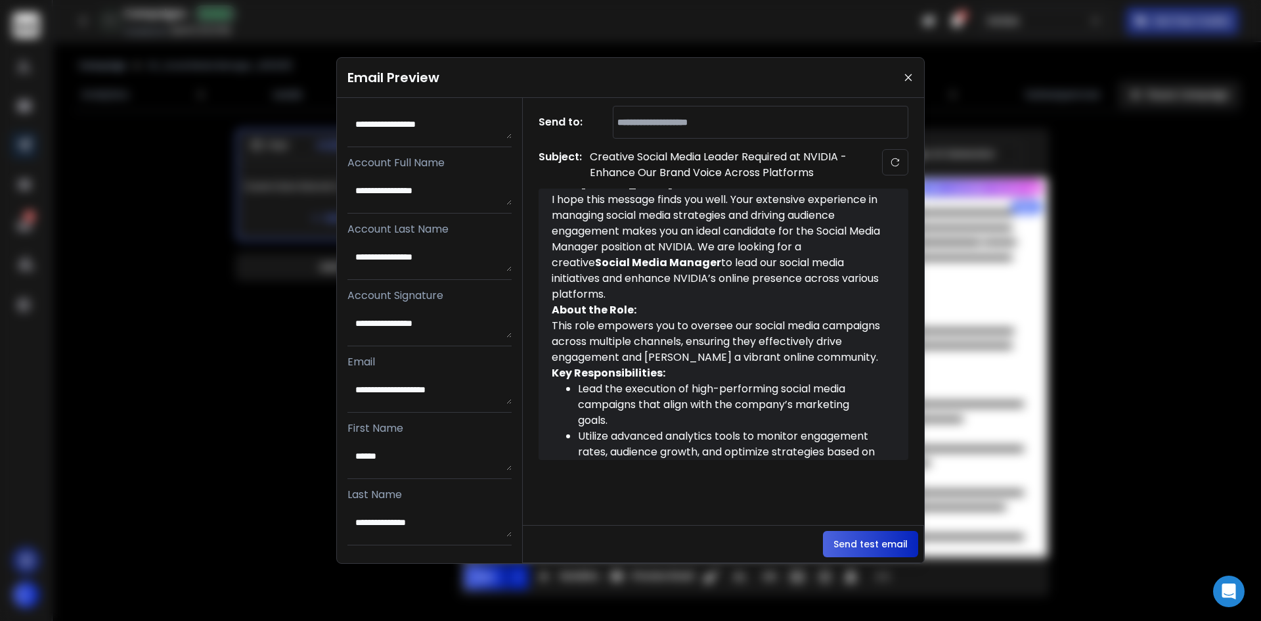
click at [909, 79] on icon at bounding box center [908, 77] width 11 height 11
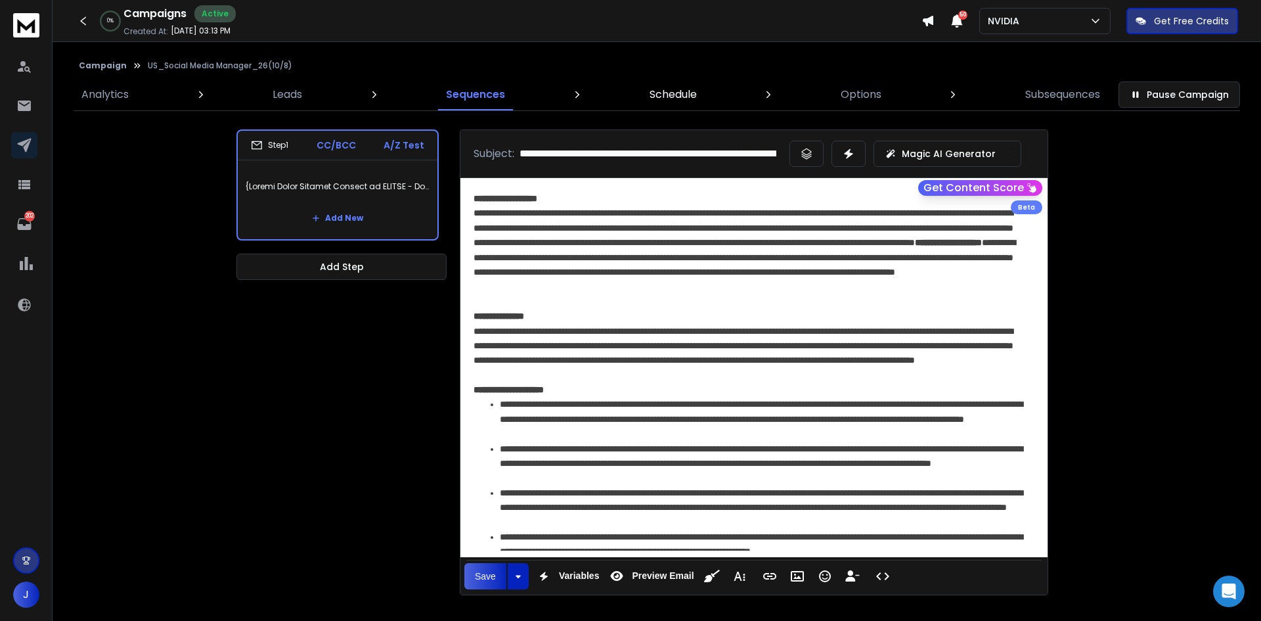
click at [675, 104] on link "Schedule" at bounding box center [673, 95] width 63 height 32
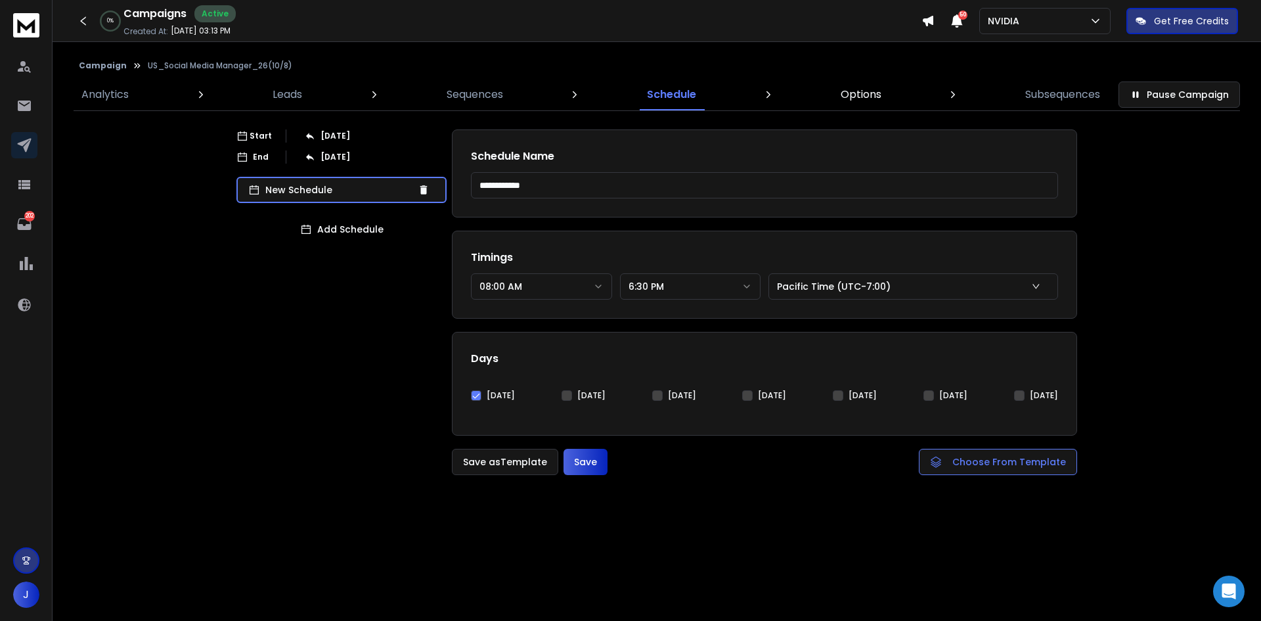
click at [847, 91] on p "Options" at bounding box center [861, 95] width 41 height 16
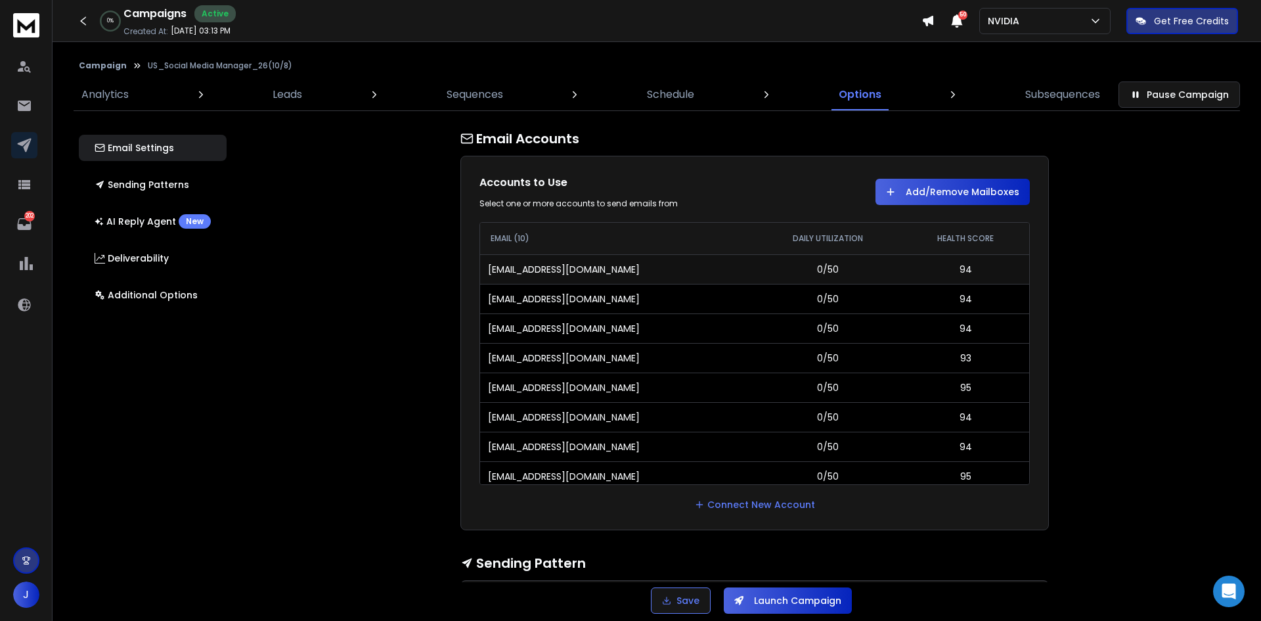
click at [640, 268] on p "workforcegrowth@nvidiacandidatedevelopmentecosystem.com" at bounding box center [564, 269] width 152 height 13
copy p "workforcegrowth@nvidiacandidatedevelopmentecosystem.com"
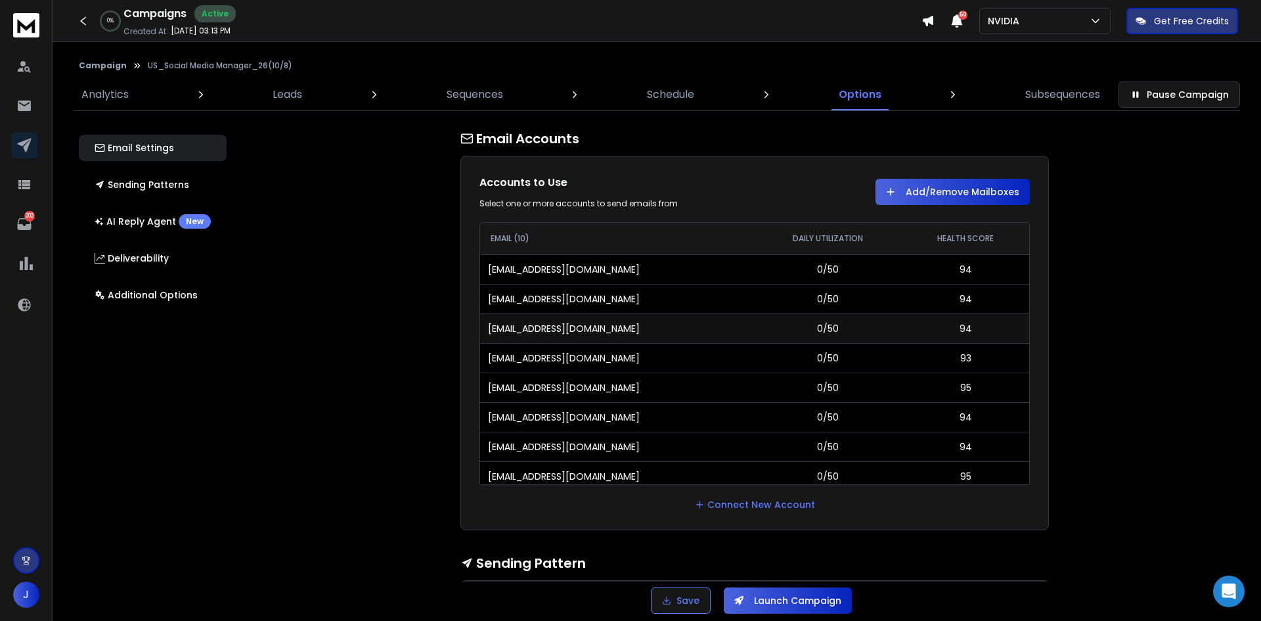
click at [895, 320] on td "0/50" at bounding box center [828, 328] width 149 height 30
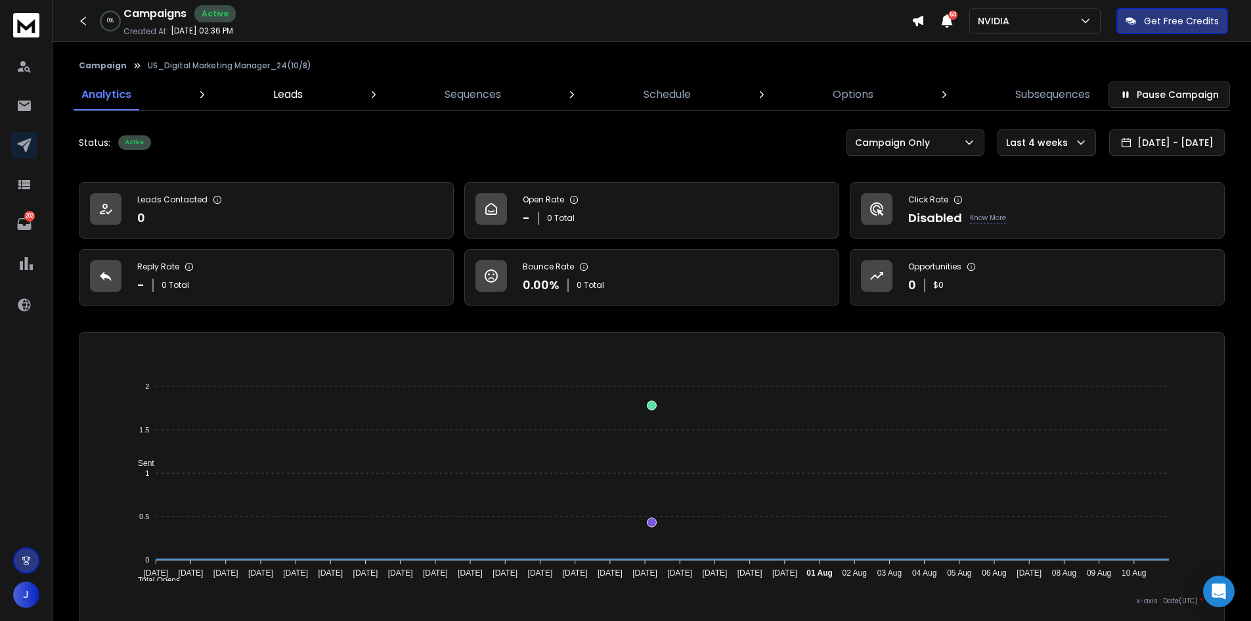
click at [273, 91] on p "Leads" at bounding box center [288, 95] width 30 height 16
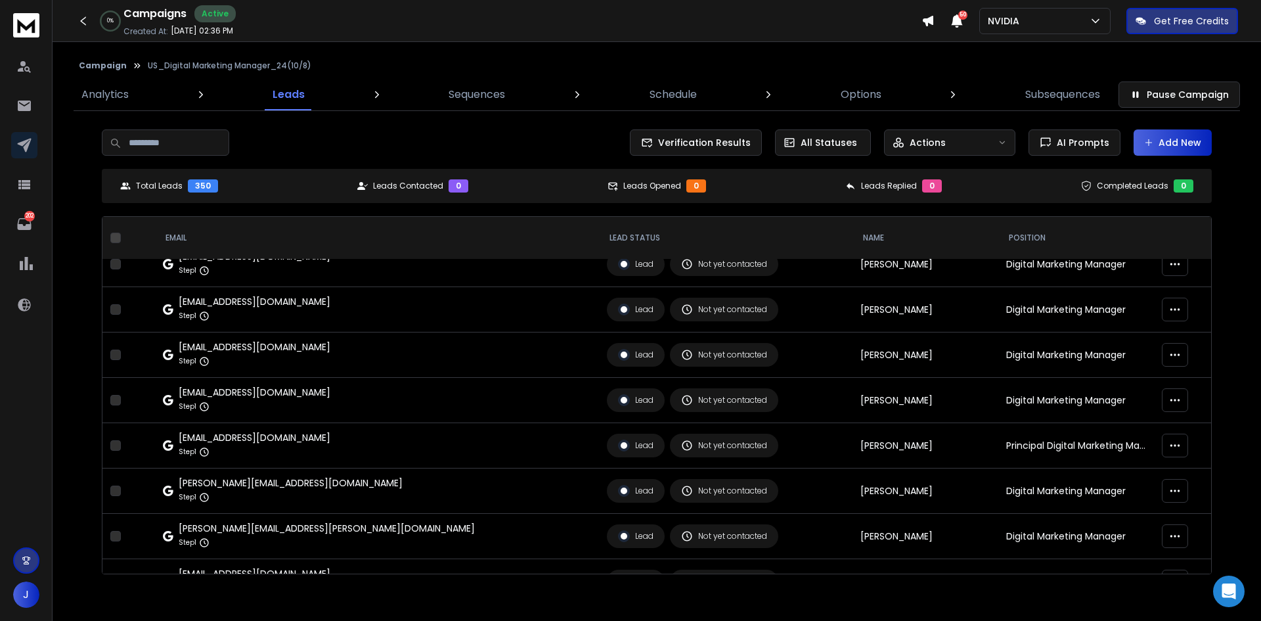
scroll to position [657, 0]
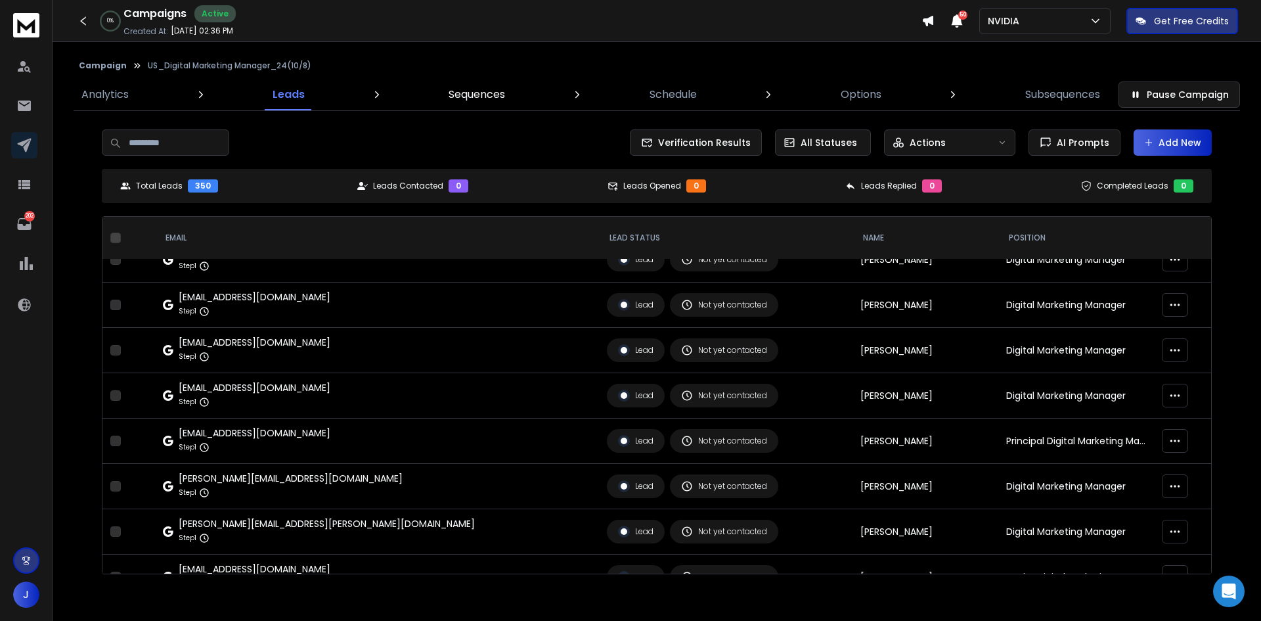
click at [497, 95] on p "Sequences" at bounding box center [477, 95] width 56 height 16
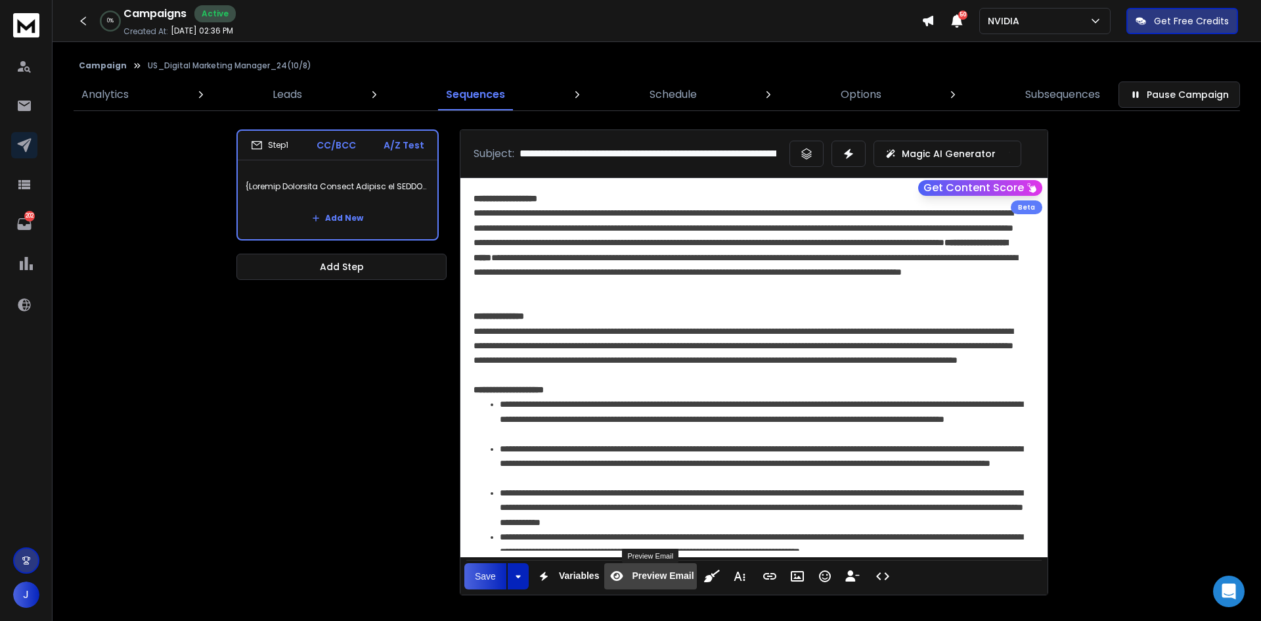
click at [665, 586] on div "Preview Email" at bounding box center [650, 576] width 92 height 22
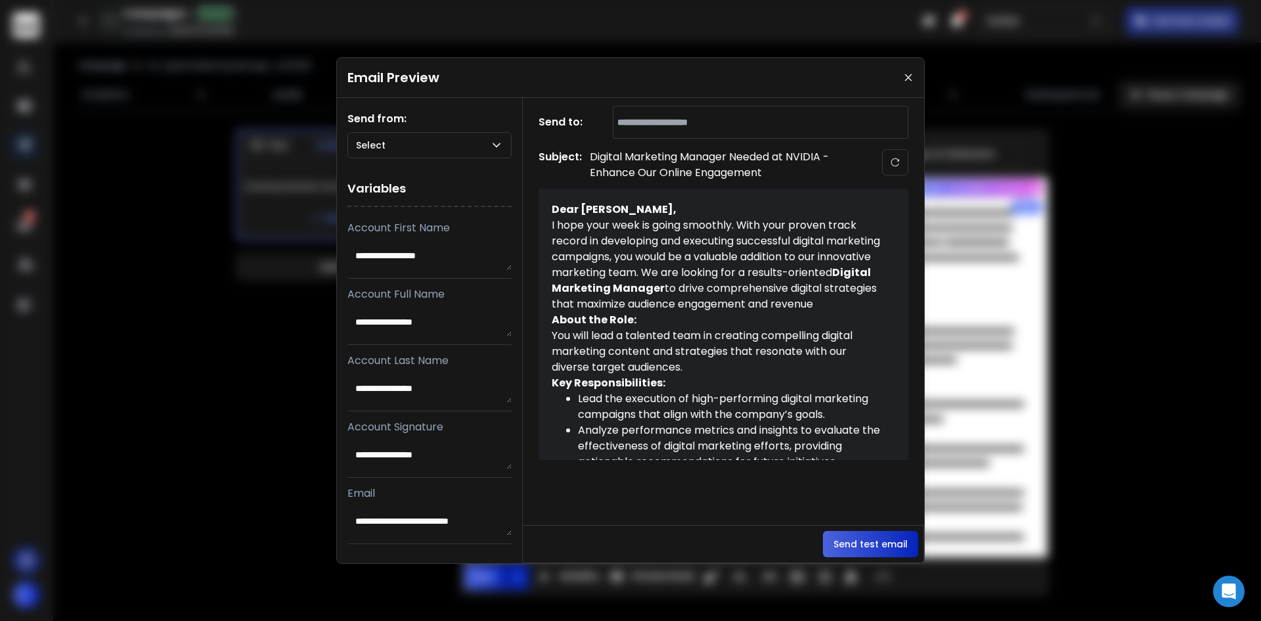
scroll to position [131, 0]
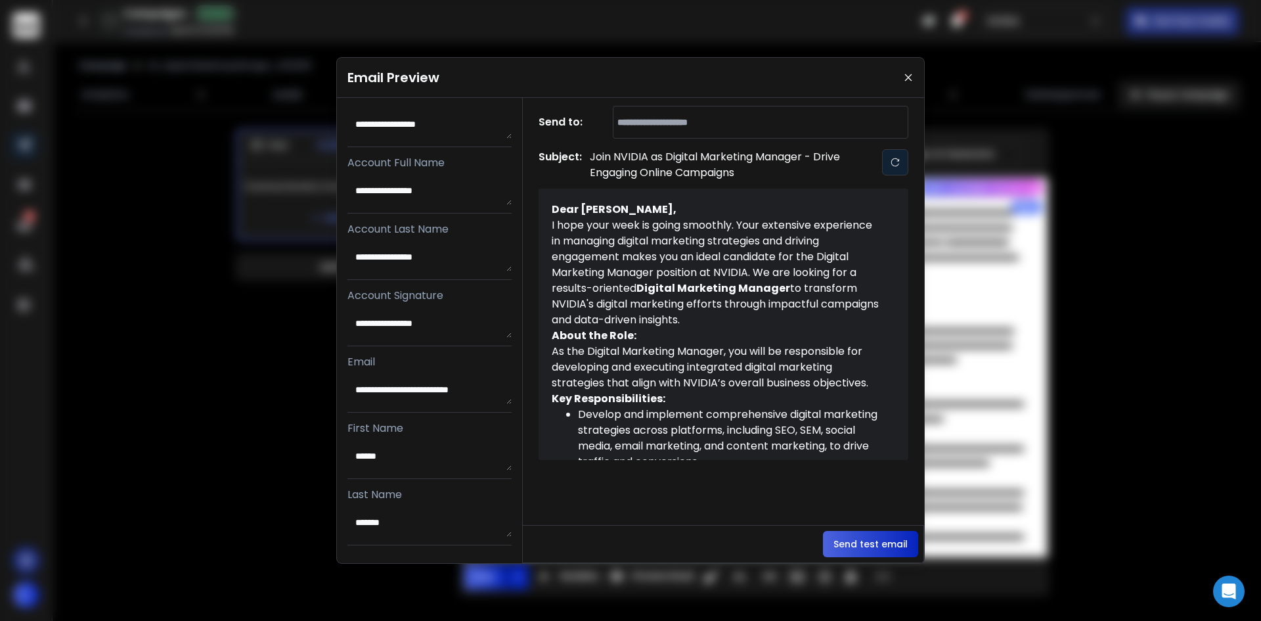
click at [900, 160] on button at bounding box center [895, 162] width 26 height 26
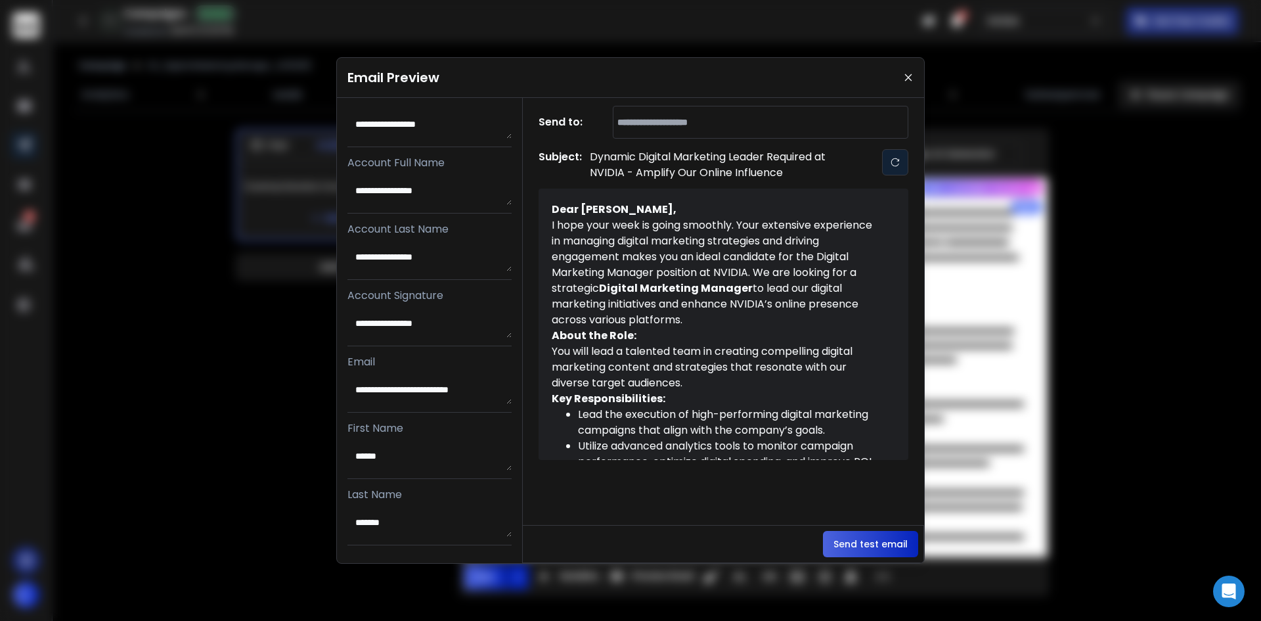
click at [892, 160] on icon at bounding box center [895, 162] width 9 height 9
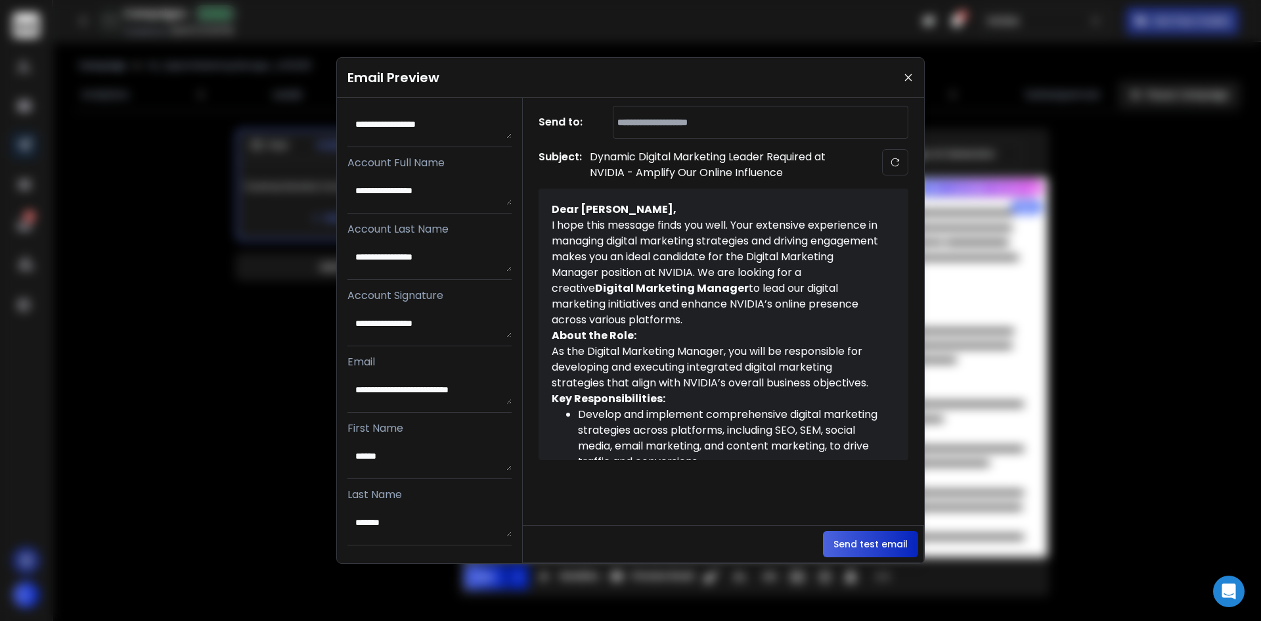
click at [886, 157] on button at bounding box center [895, 162] width 26 height 26
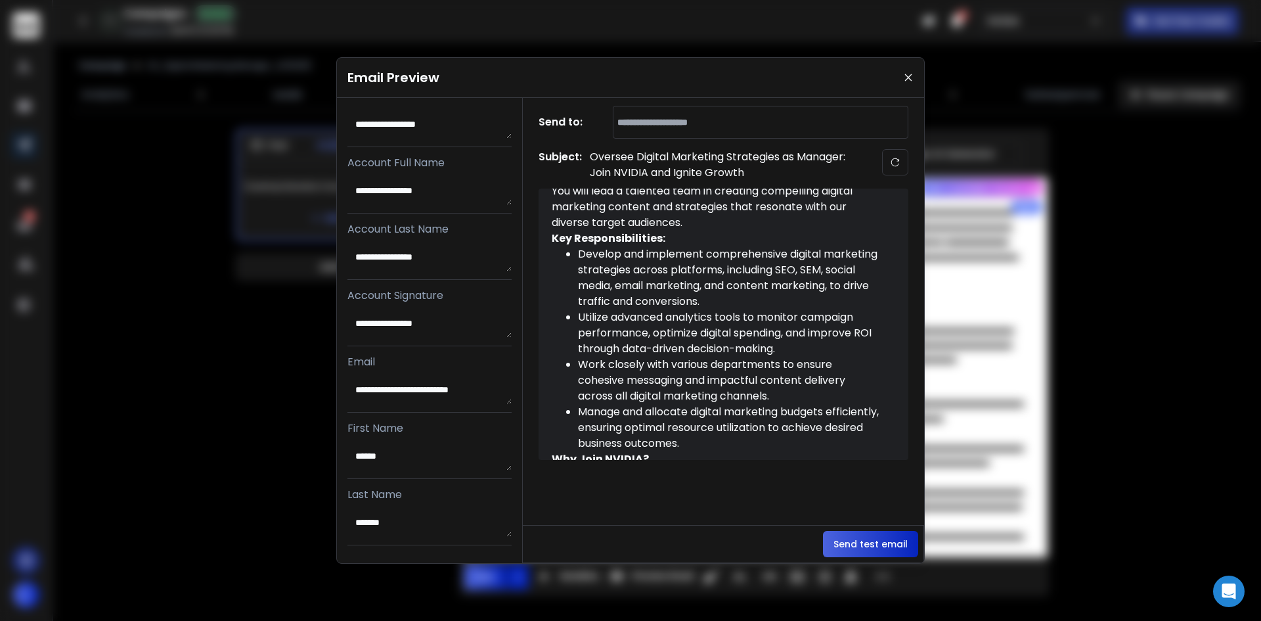
scroll to position [830, 0]
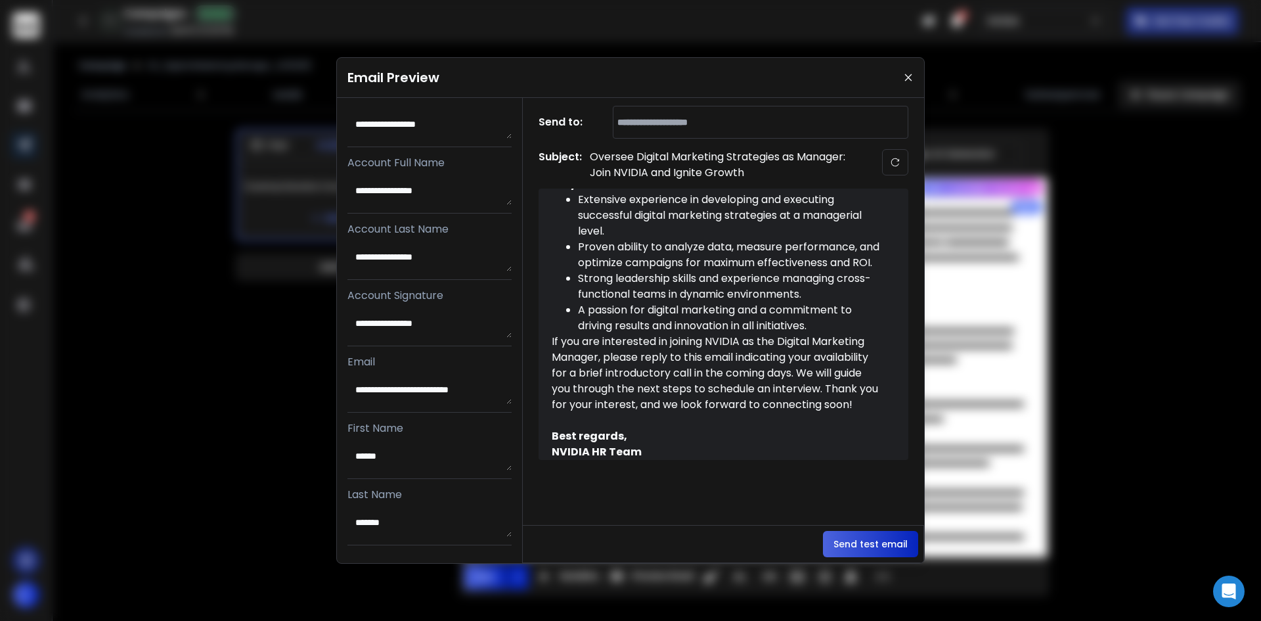
click at [907, 67] on div "Email Preview" at bounding box center [630, 77] width 587 height 39
click at [914, 76] on div "Email Preview" at bounding box center [630, 77] width 587 height 39
click at [904, 75] on icon at bounding box center [908, 77] width 11 height 11
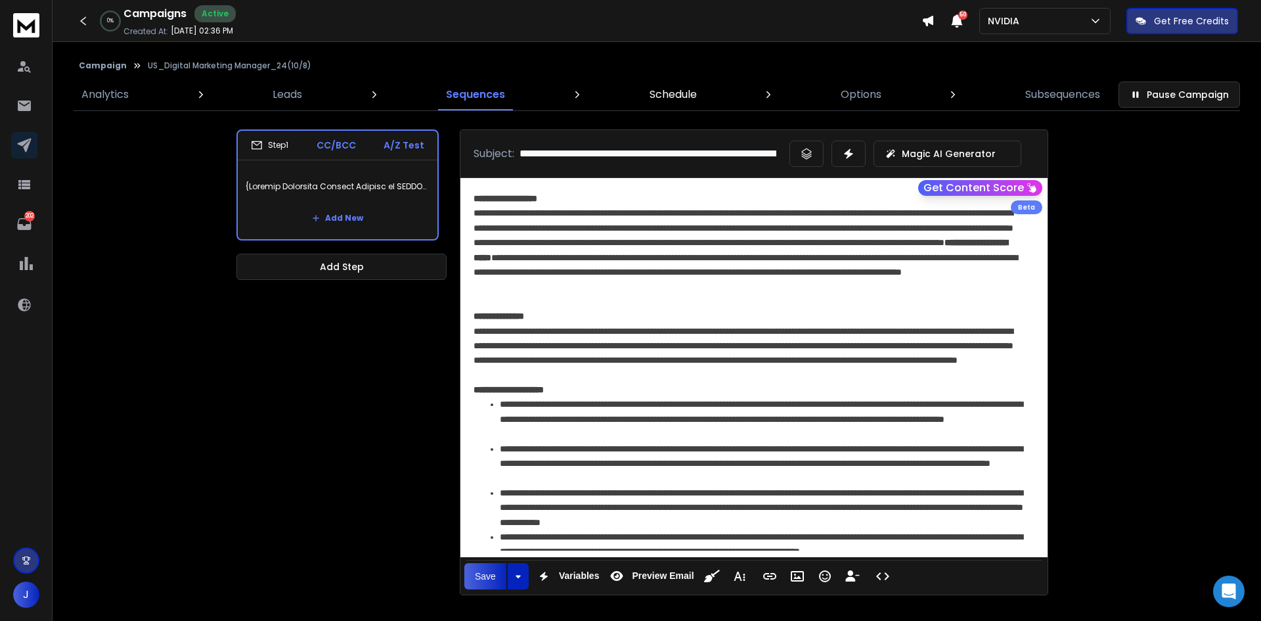
click at [675, 101] on p "Schedule" at bounding box center [673, 95] width 47 height 16
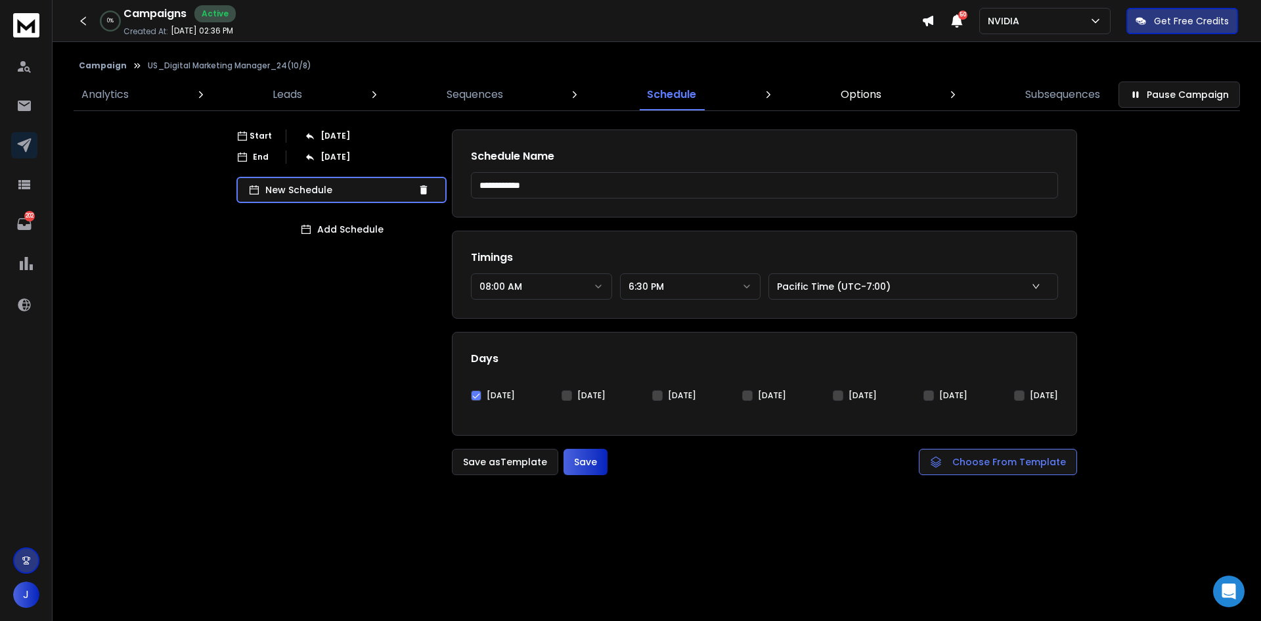
drag, startPoint x: 800, startPoint y: 86, endPoint x: 856, endPoint y: 101, distance: 57.7
click at [801, 87] on div "Analytics Leads Sequences Schedule Options Subsequences" at bounding box center [591, 95] width 1035 height 32
click at [856, 101] on p "Options" at bounding box center [861, 95] width 41 height 16
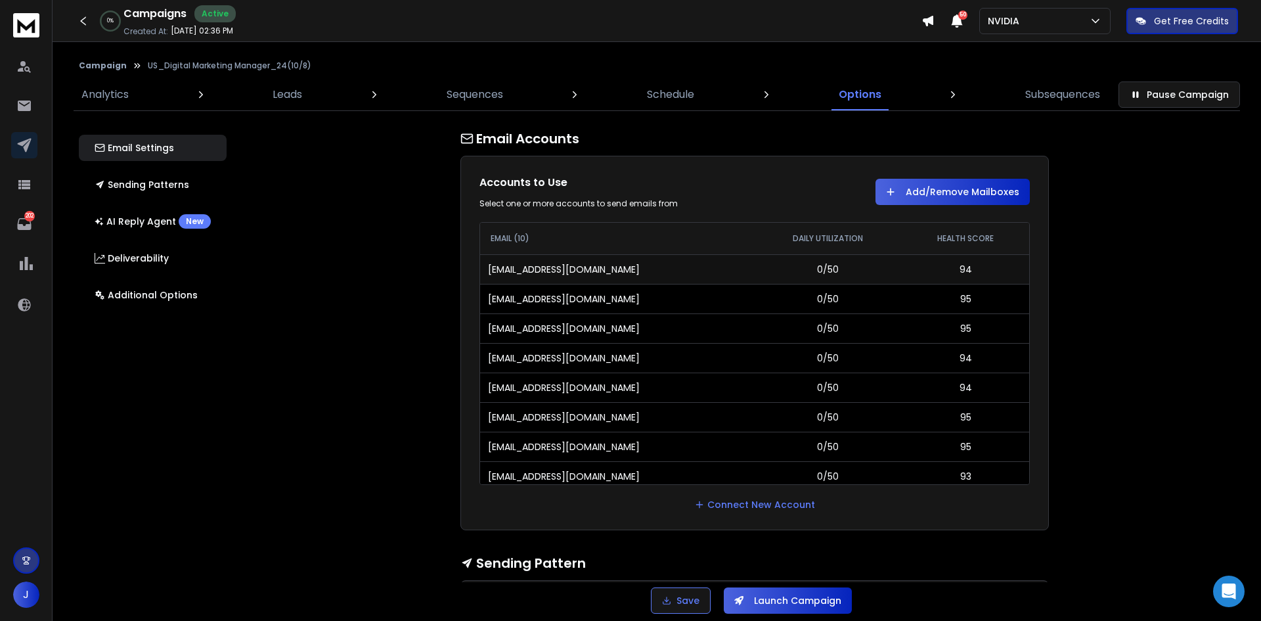
click at [631, 267] on p "employmentsolutions@nvidiaworkforcetransformation.com" at bounding box center [564, 269] width 152 height 13
copy p "employmentsolutions@nvidiaworkforcetransformation.com"
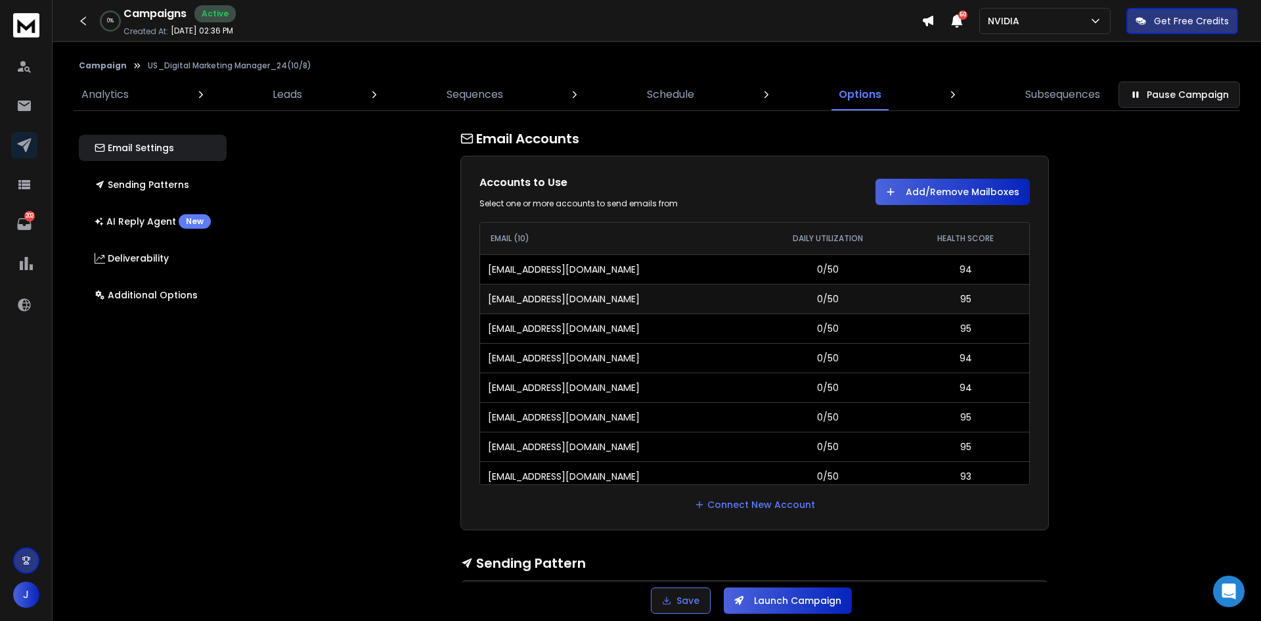
click at [754, 284] on td "employmentdesk@nvidiaperformanceanalytics.com" at bounding box center [616, 299] width 273 height 30
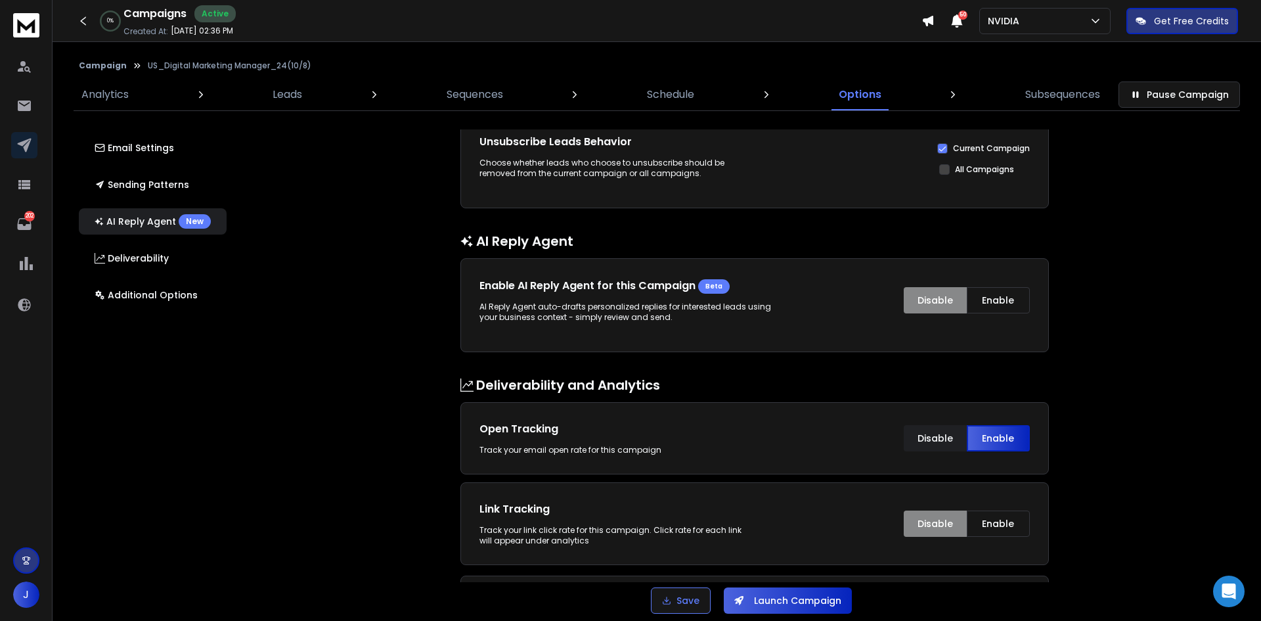
scroll to position [1314, 0]
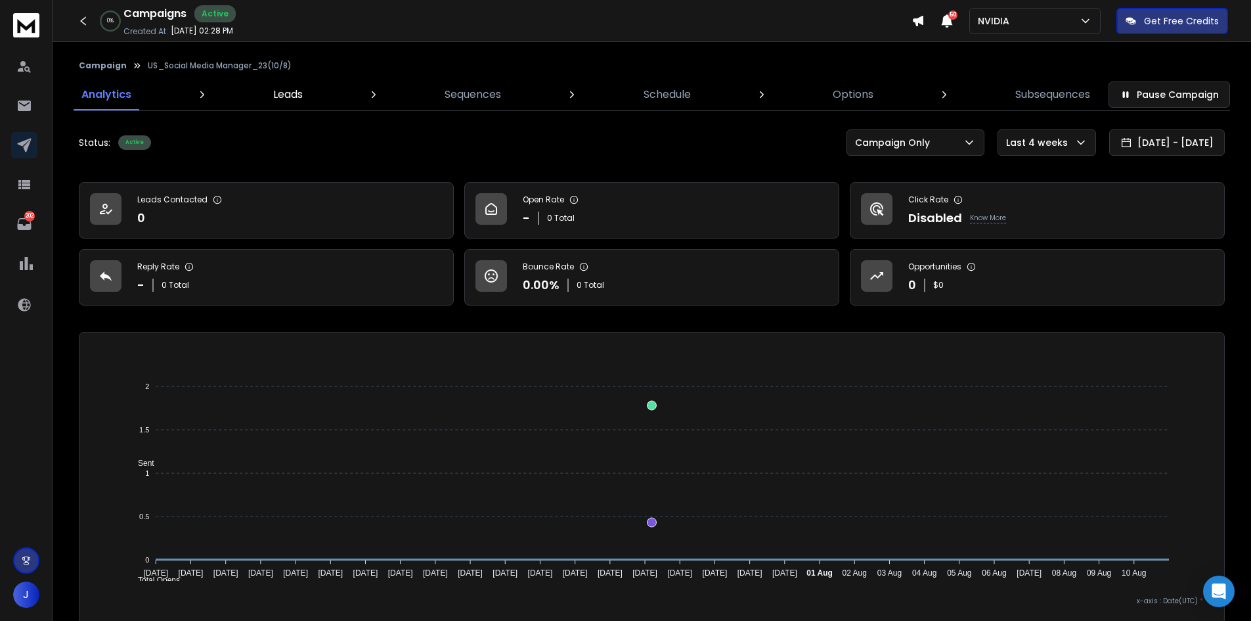
click at [296, 104] on link "Leads" at bounding box center [287, 95] width 45 height 32
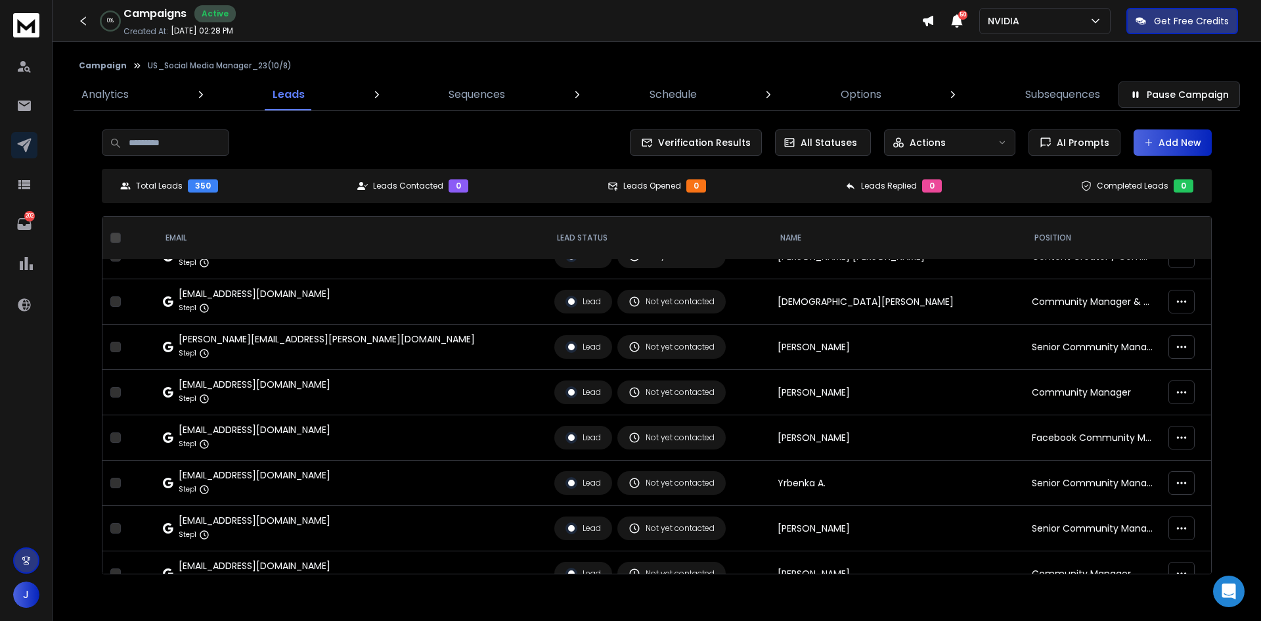
scroll to position [1839, 0]
click at [455, 100] on p "Sequences" at bounding box center [477, 95] width 56 height 16
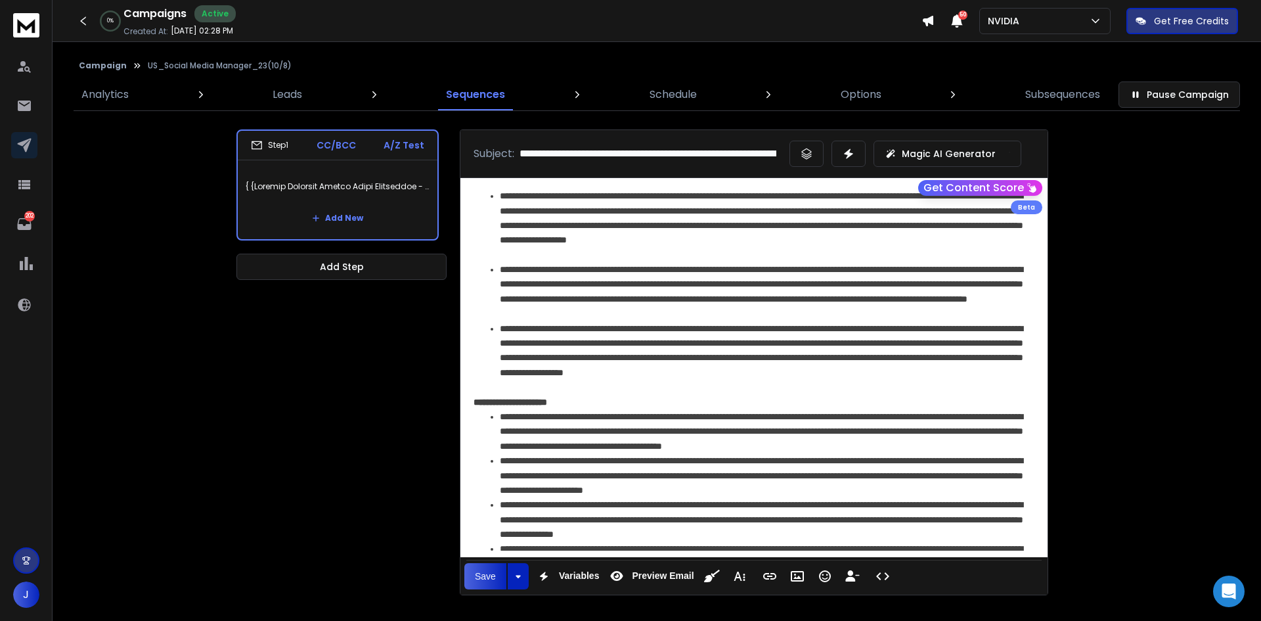
scroll to position [786, 0]
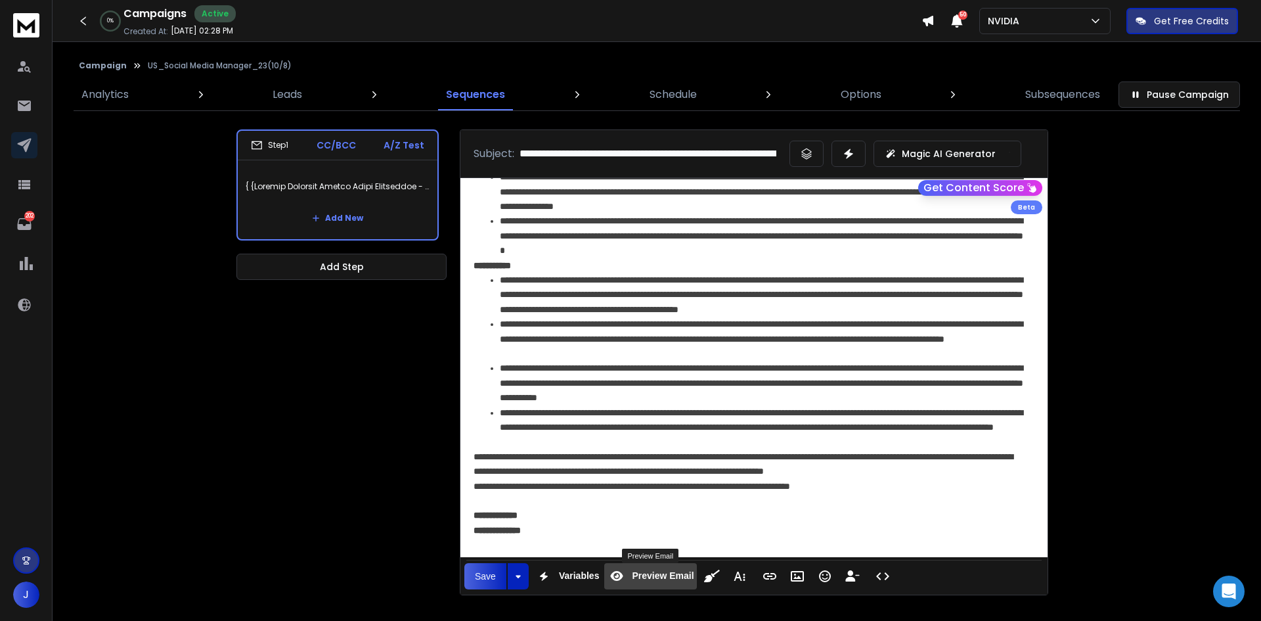
click at [673, 574] on span "Preview Email" at bounding box center [662, 575] width 67 height 11
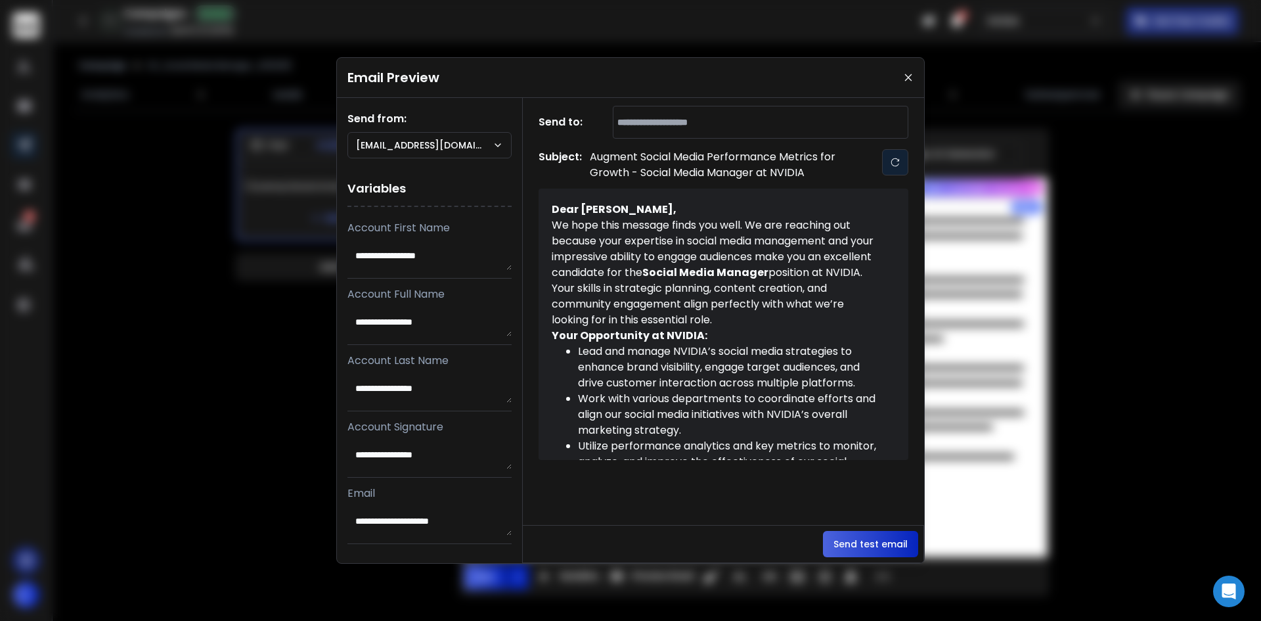
click at [893, 162] on icon at bounding box center [895, 162] width 9 height 9
click at [893, 160] on icon at bounding box center [895, 162] width 9 height 9
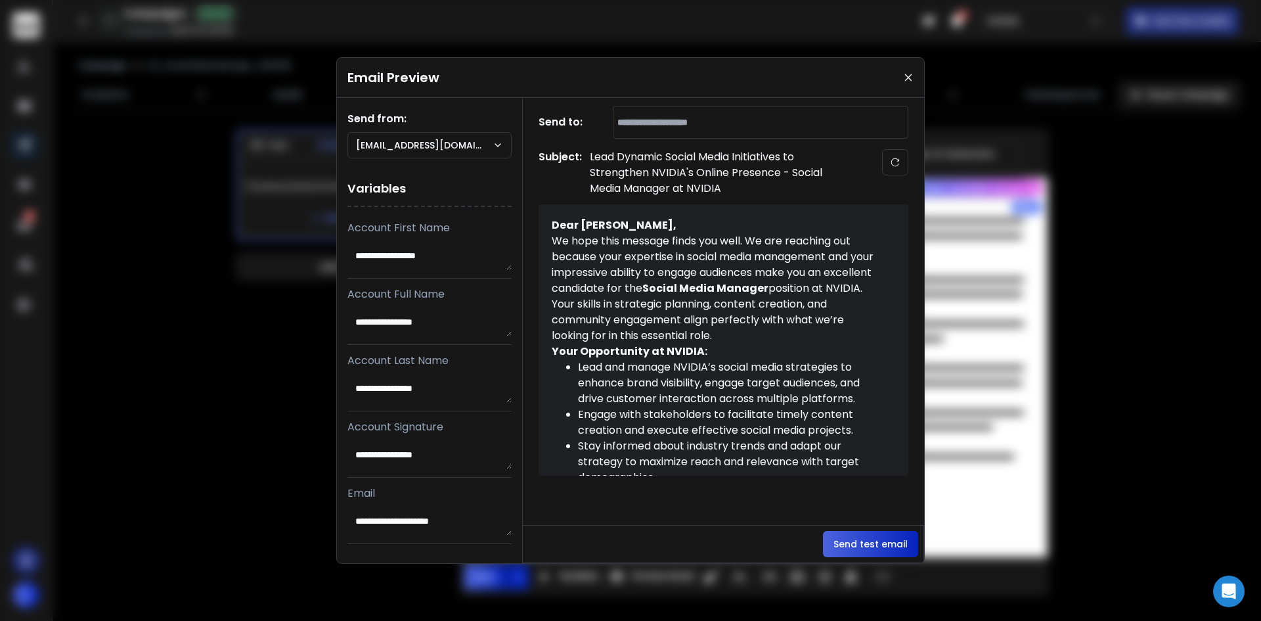
click at [909, 76] on icon at bounding box center [908, 77] width 11 height 11
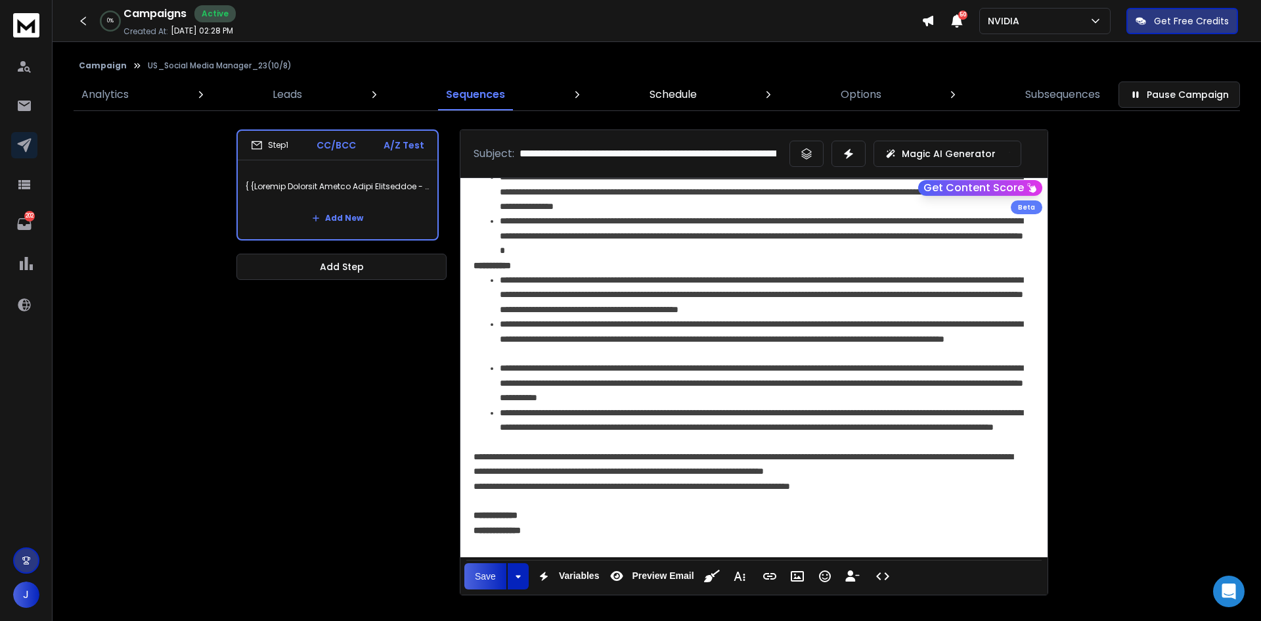
click at [694, 93] on p "Schedule" at bounding box center [673, 95] width 47 height 16
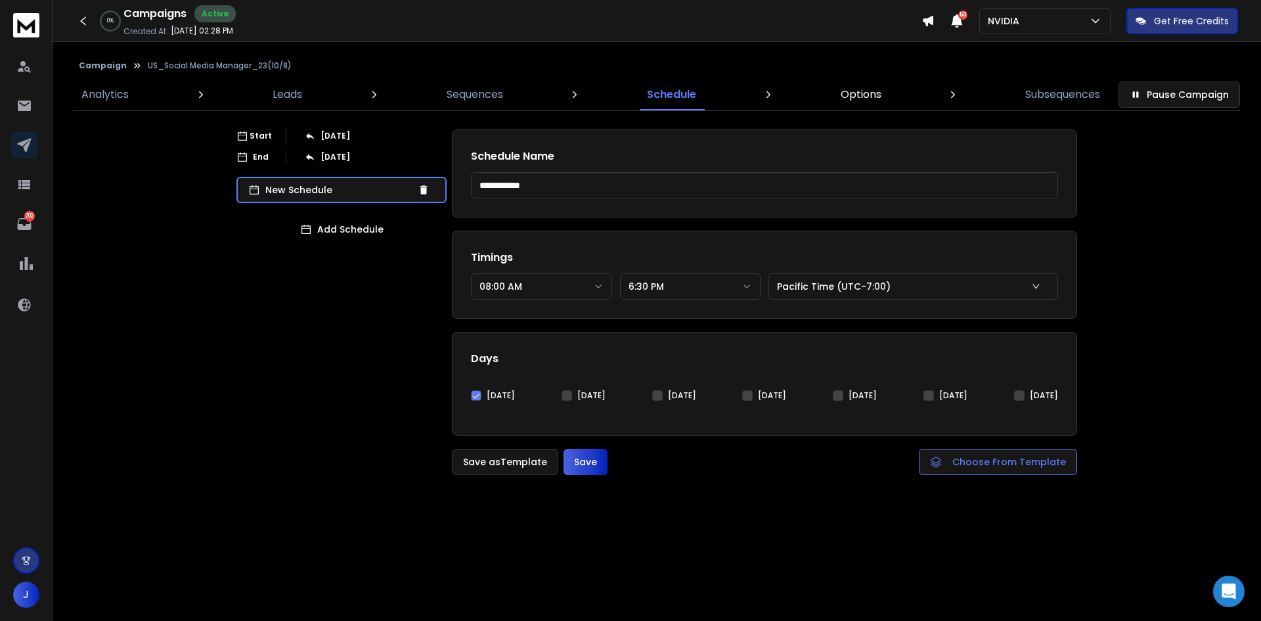
click at [869, 106] on link "Options" at bounding box center [861, 95] width 56 height 32
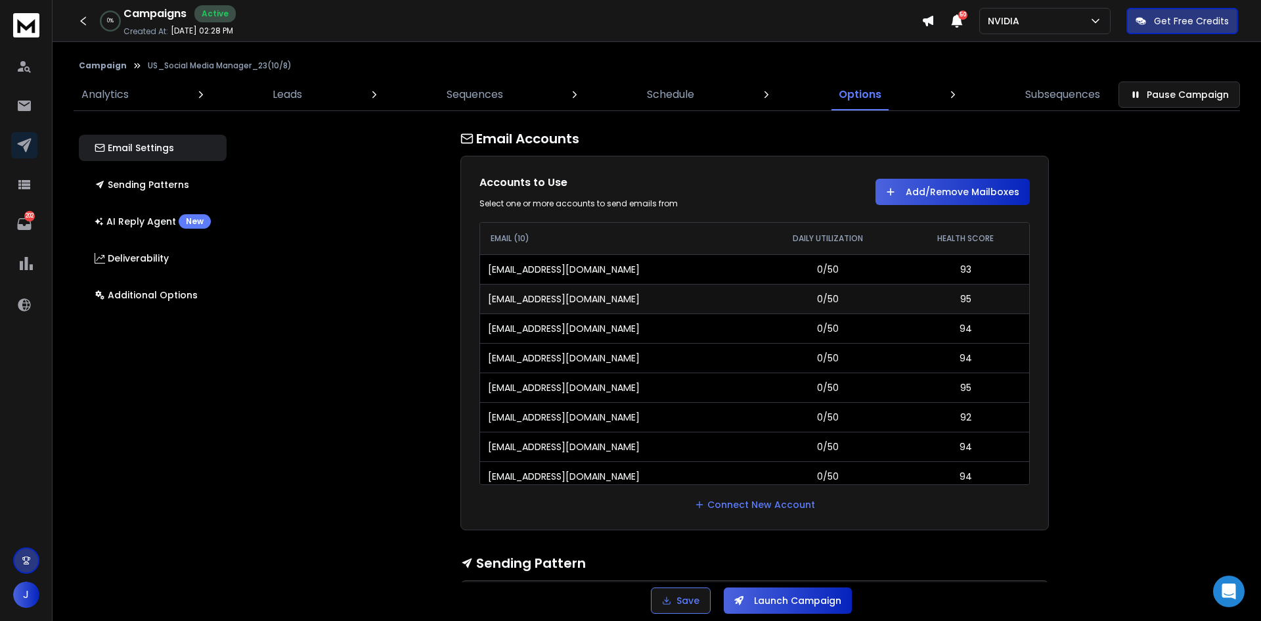
click at [640, 292] on p "workforcegrowth@nvidiaperformanceandtalentinsights.com" at bounding box center [564, 298] width 152 height 13
copy p "workforcegrowth@nvidiaperformanceandtalentinsights.com"
click at [754, 307] on td "workforcegrowth@nvidiaperformanceandtalentinsights.com" at bounding box center [616, 299] width 273 height 30
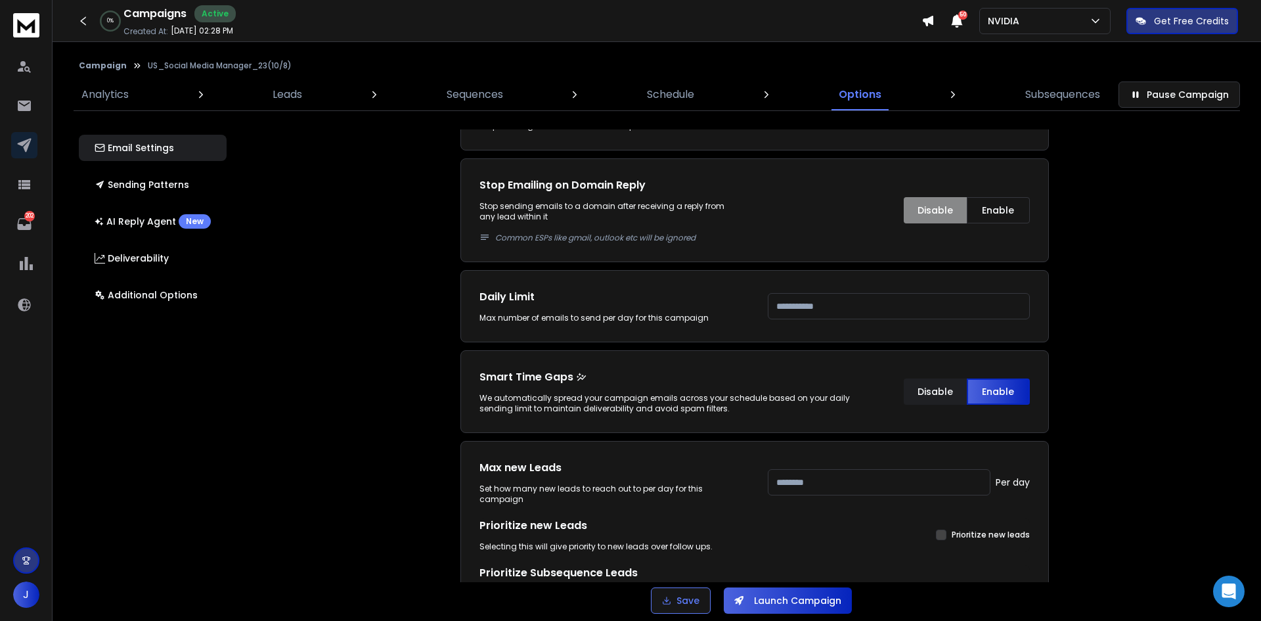
scroll to position [263, 0]
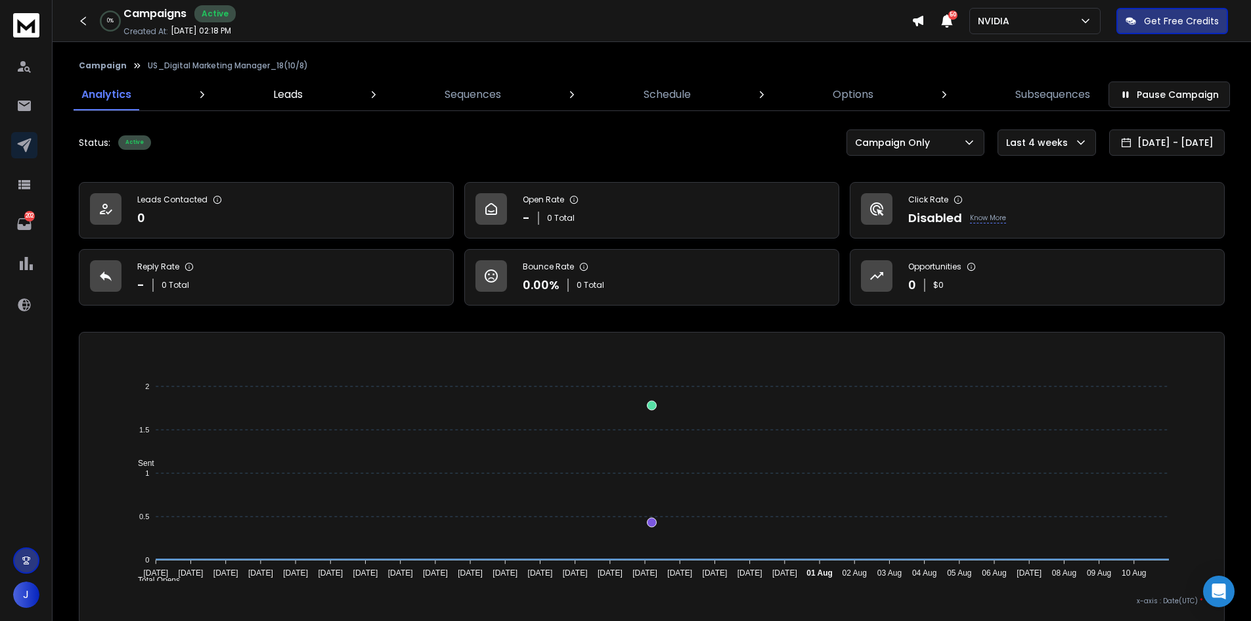
click at [277, 101] on p "Leads" at bounding box center [288, 95] width 30 height 16
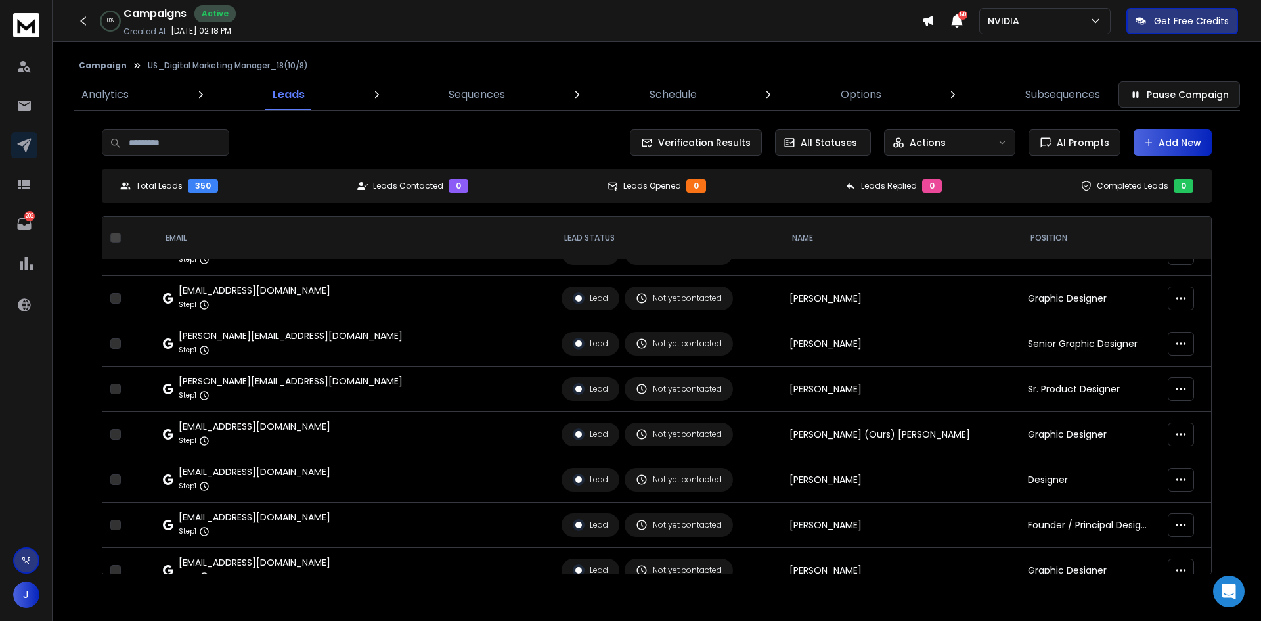
scroll to position [1708, 0]
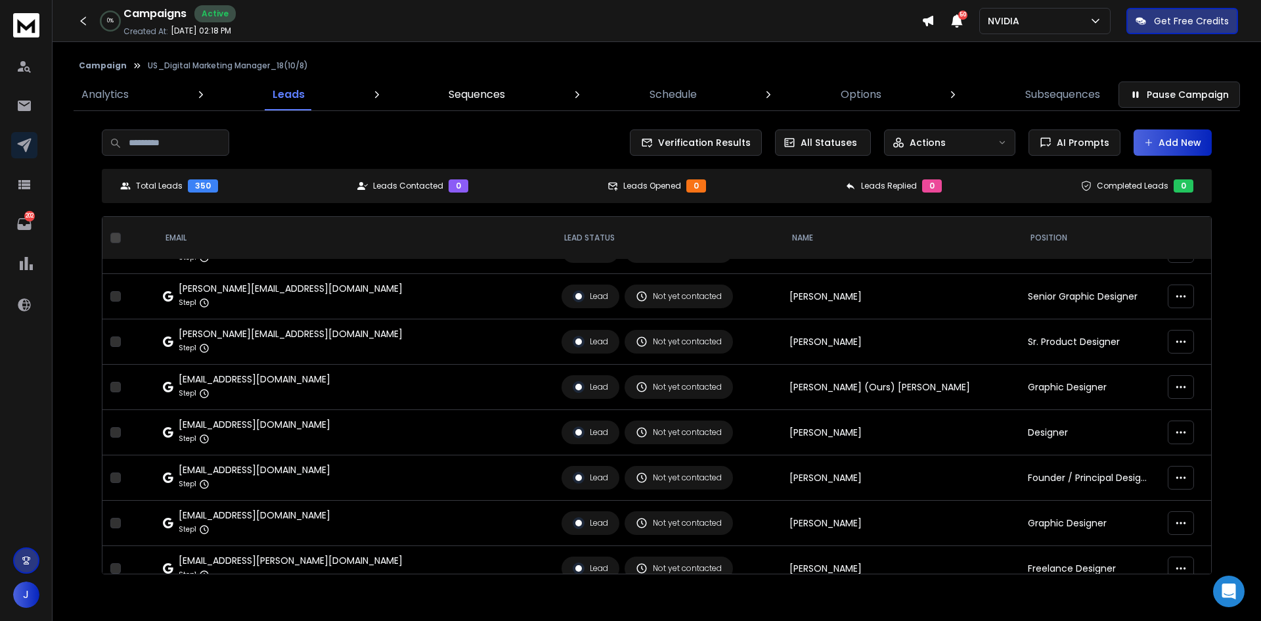
click at [482, 90] on p "Sequences" at bounding box center [477, 95] width 56 height 16
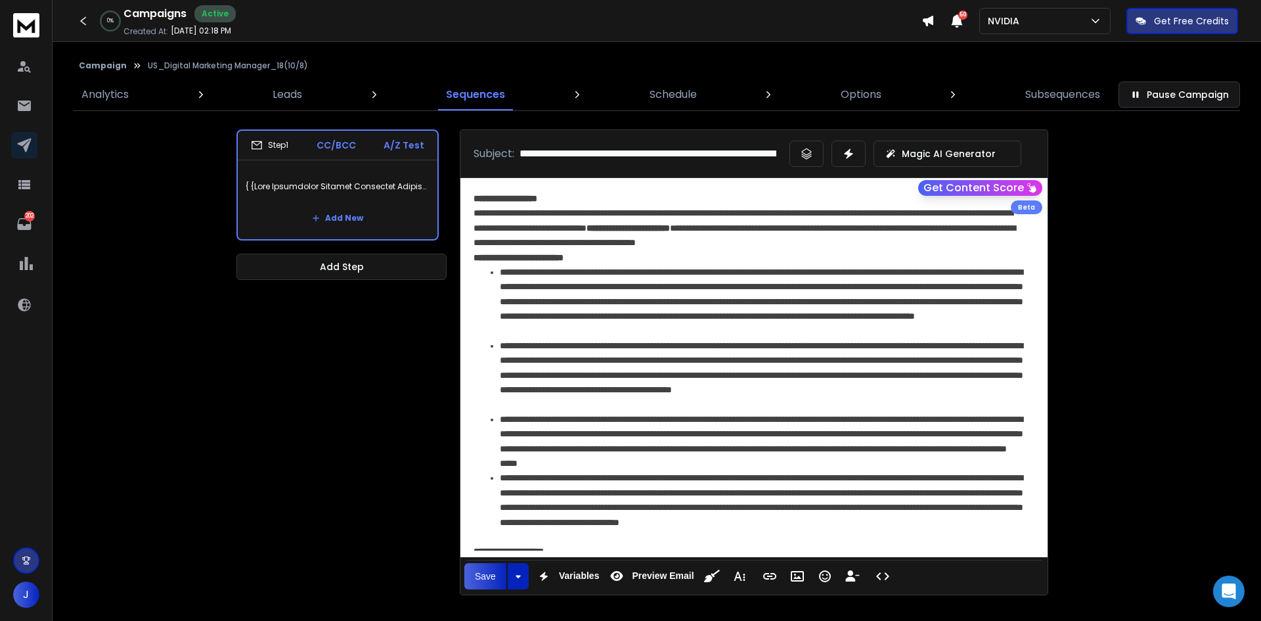
scroll to position [772, 0]
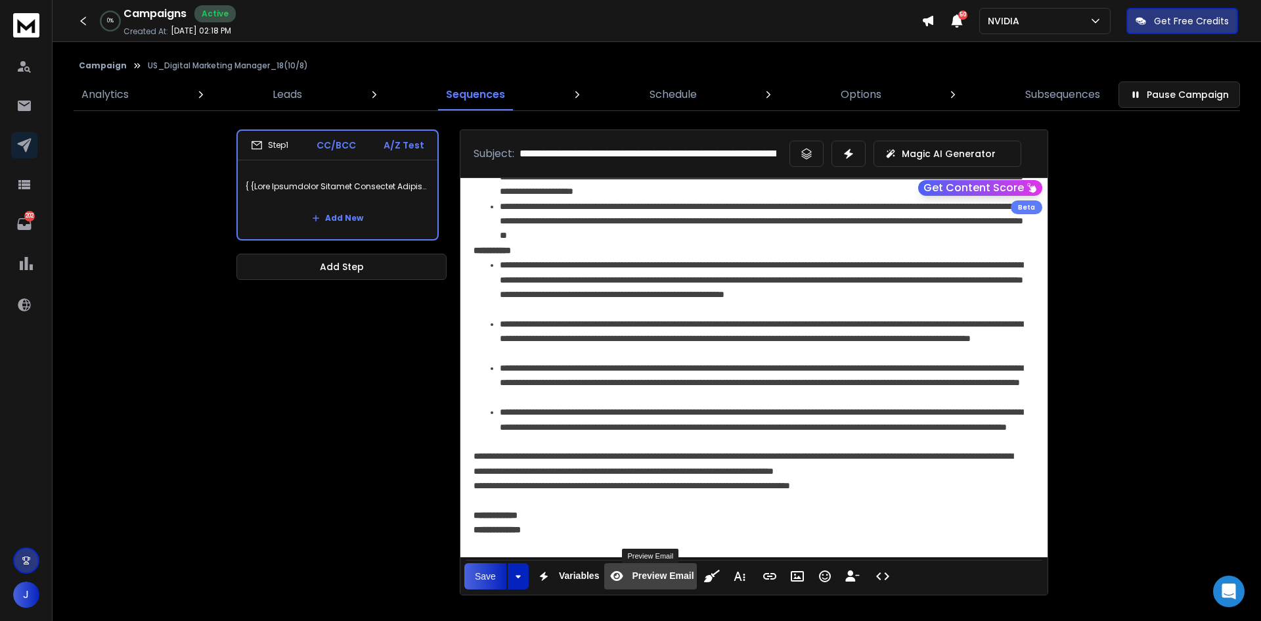
click at [667, 582] on div "Preview Email" at bounding box center [650, 576] width 92 height 22
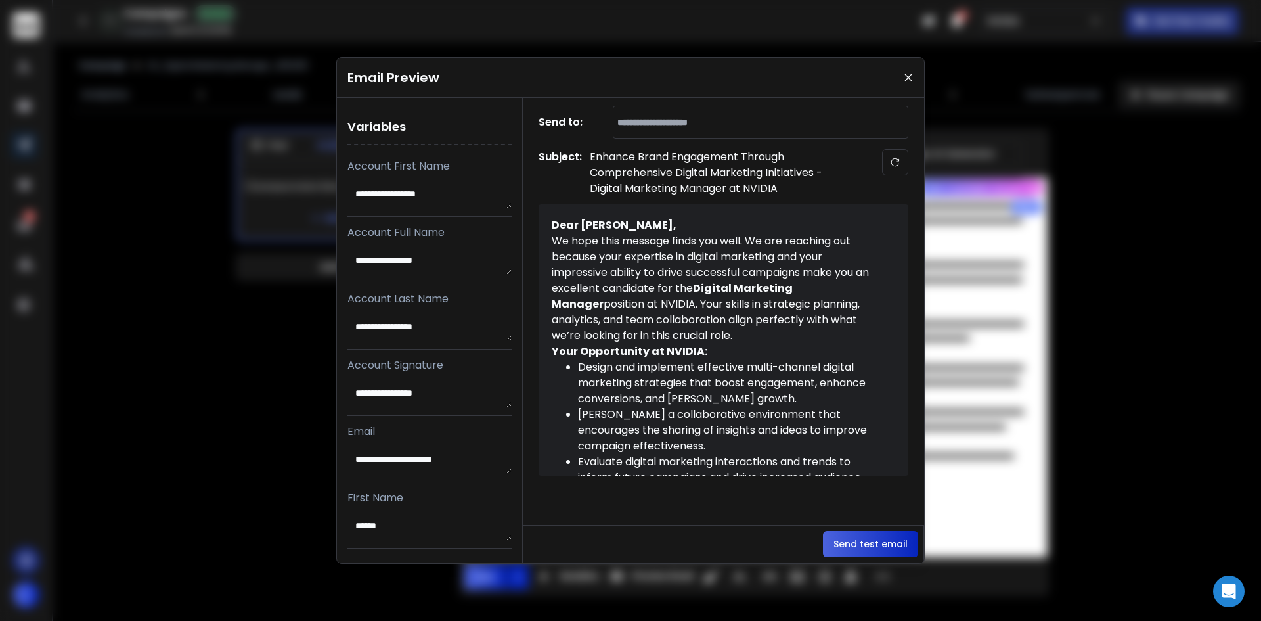
scroll to position [193, 0]
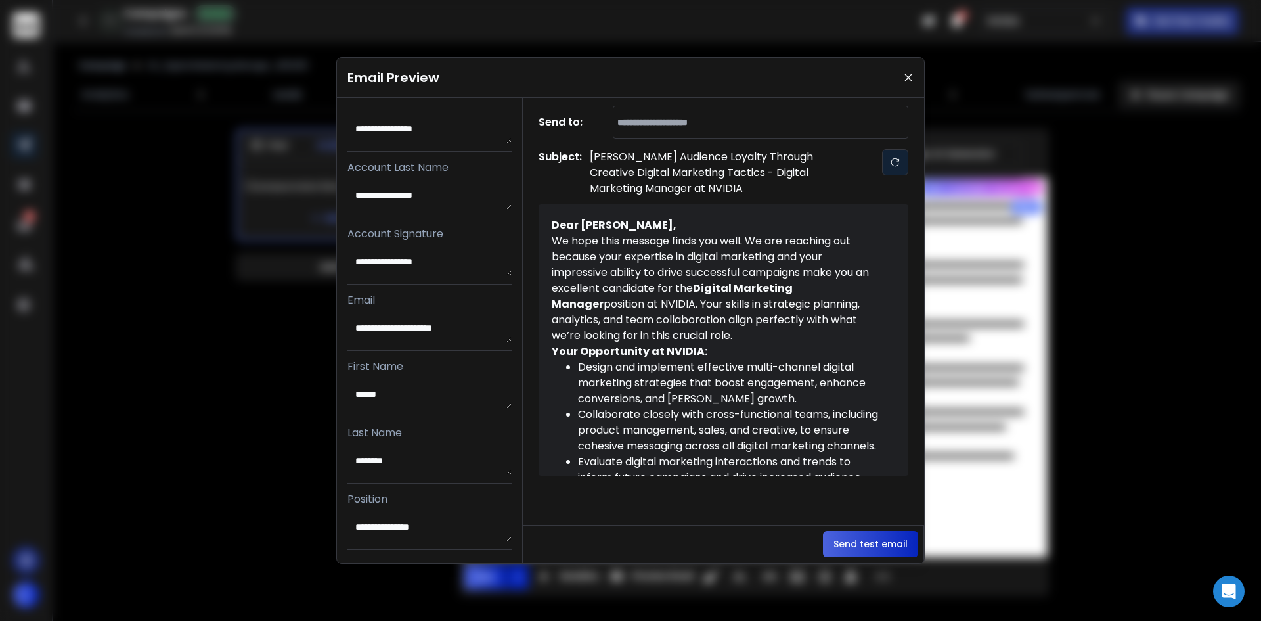
click at [895, 170] on button at bounding box center [895, 162] width 26 height 26
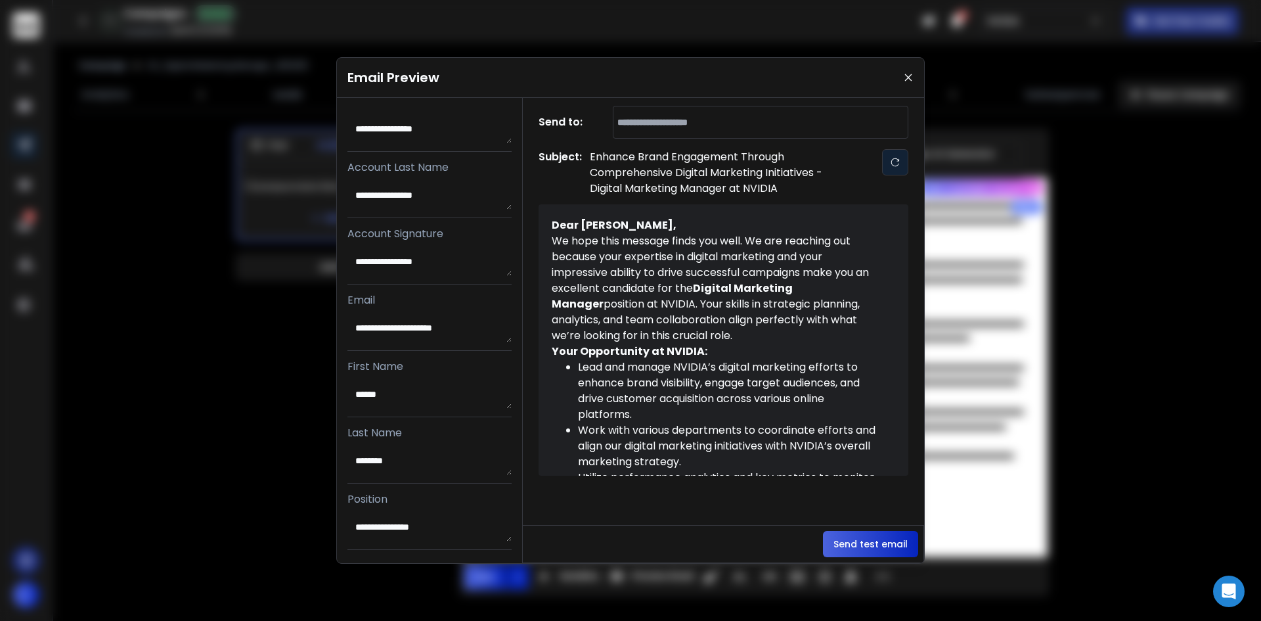
click at [893, 168] on button at bounding box center [895, 162] width 26 height 26
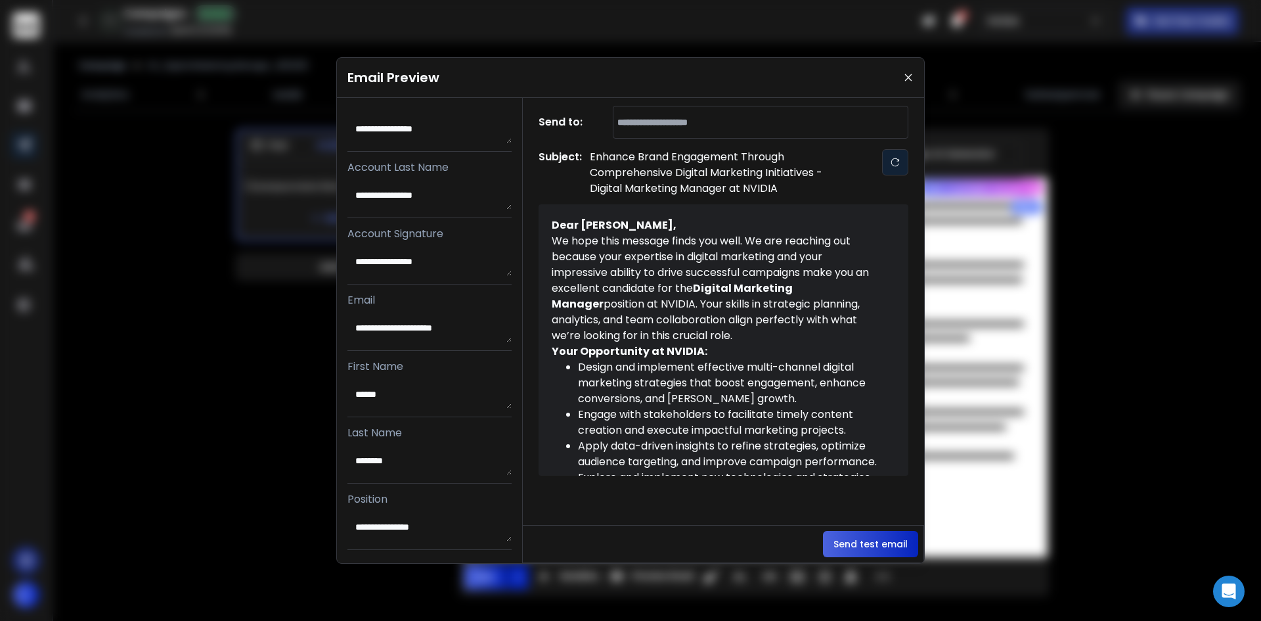
click at [893, 168] on button at bounding box center [895, 162] width 26 height 26
click at [912, 79] on icon at bounding box center [908, 77] width 11 height 11
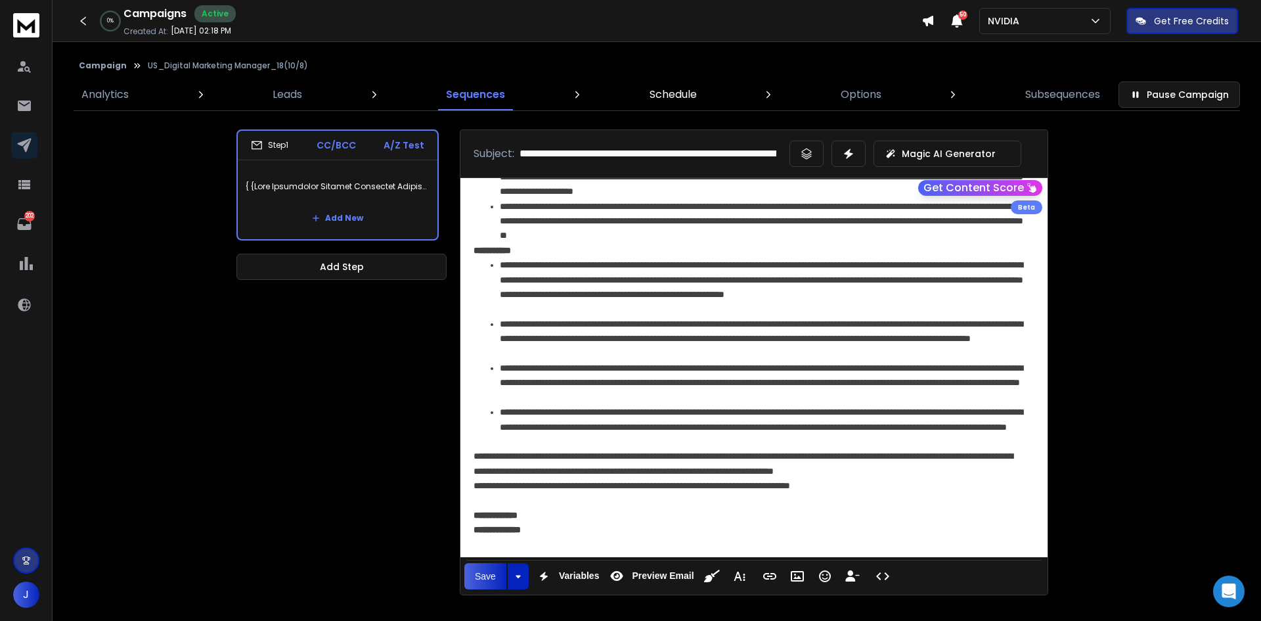
click at [669, 98] on p "Schedule" at bounding box center [673, 95] width 47 height 16
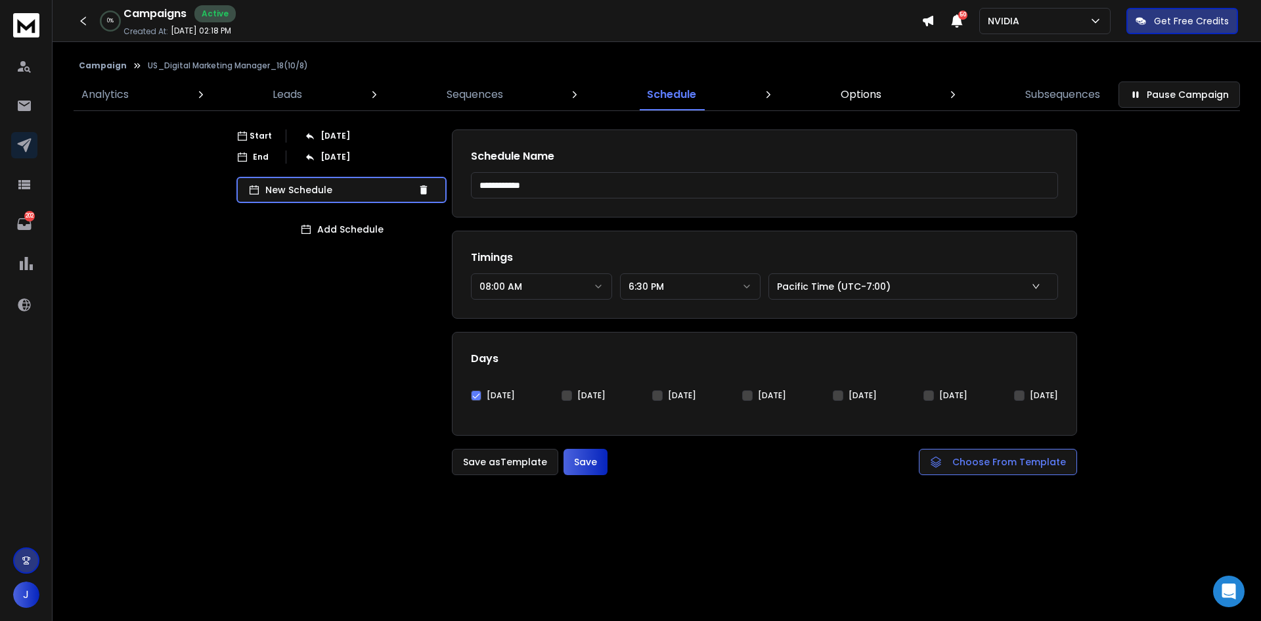
click at [868, 97] on p "Options" at bounding box center [861, 95] width 41 height 16
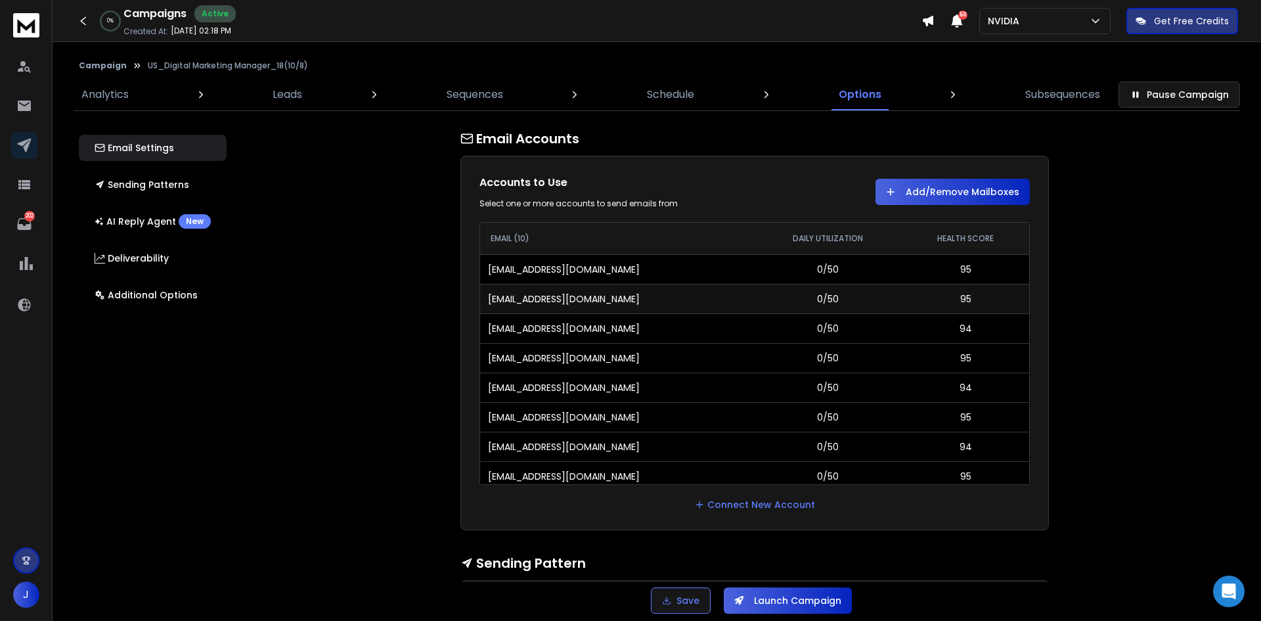
click at [640, 303] on p "wearehiring@hrdatamanagementsystemnvidia.com" at bounding box center [564, 298] width 152 height 13
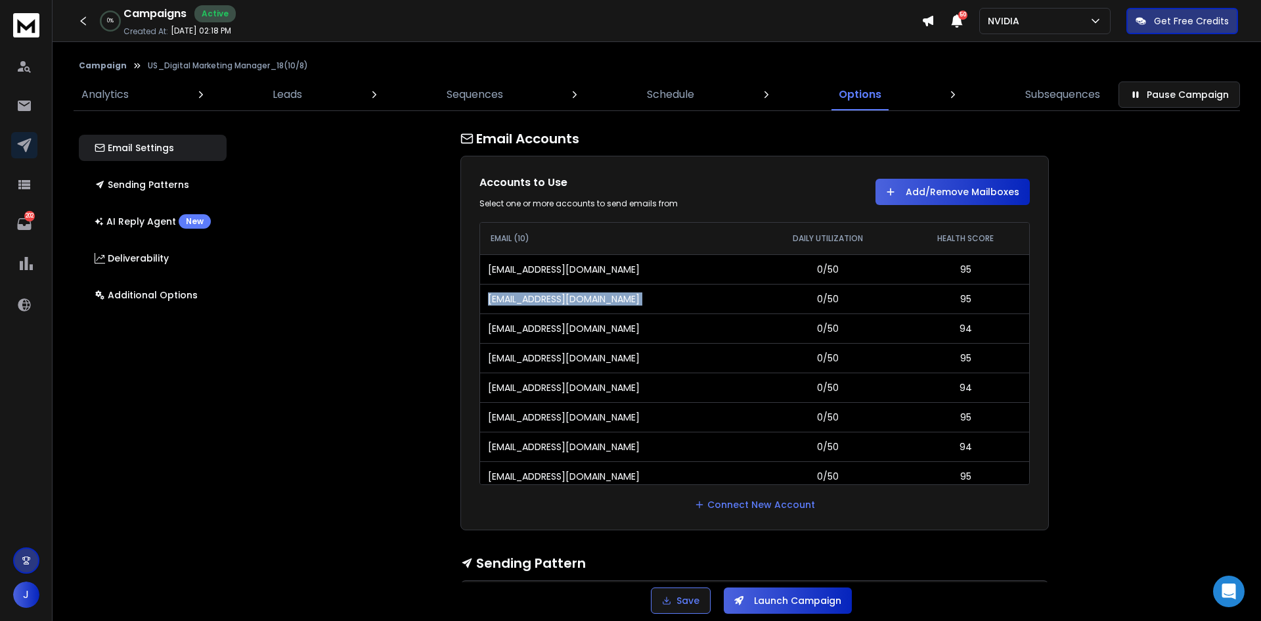
copy p "wearehiring@hrdatamanagementsystemnvidia.com"
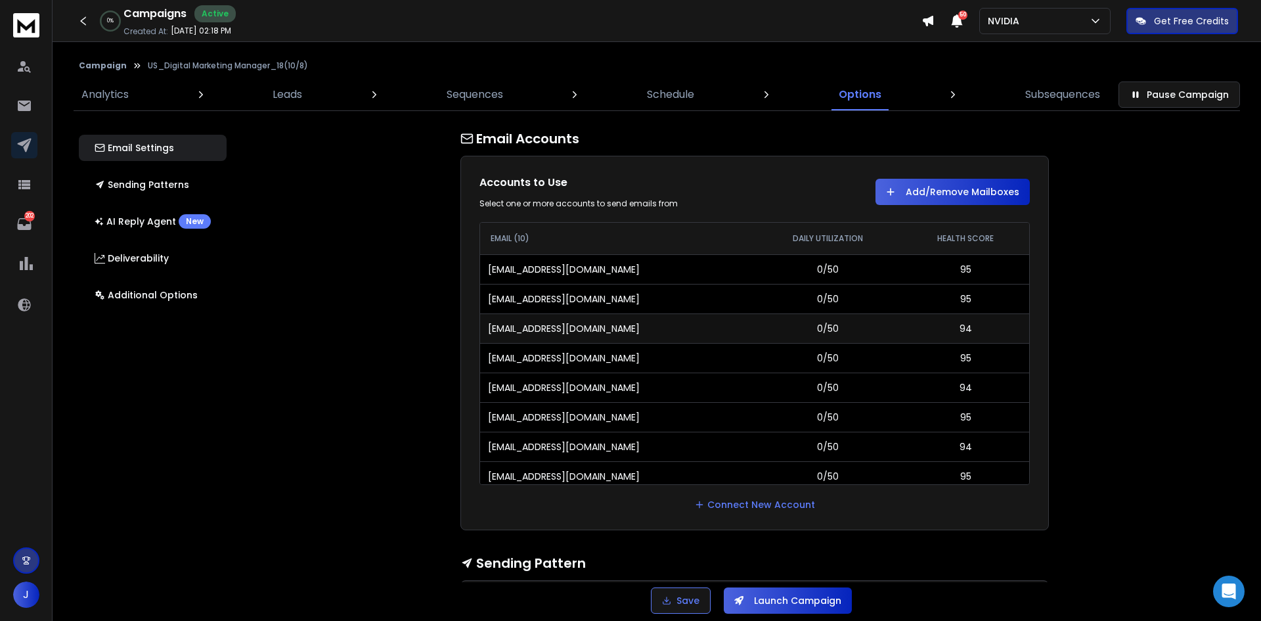
click at [701, 334] on div "askhr@talentdataplatformnvidia.com" at bounding box center [617, 328] width 258 height 13
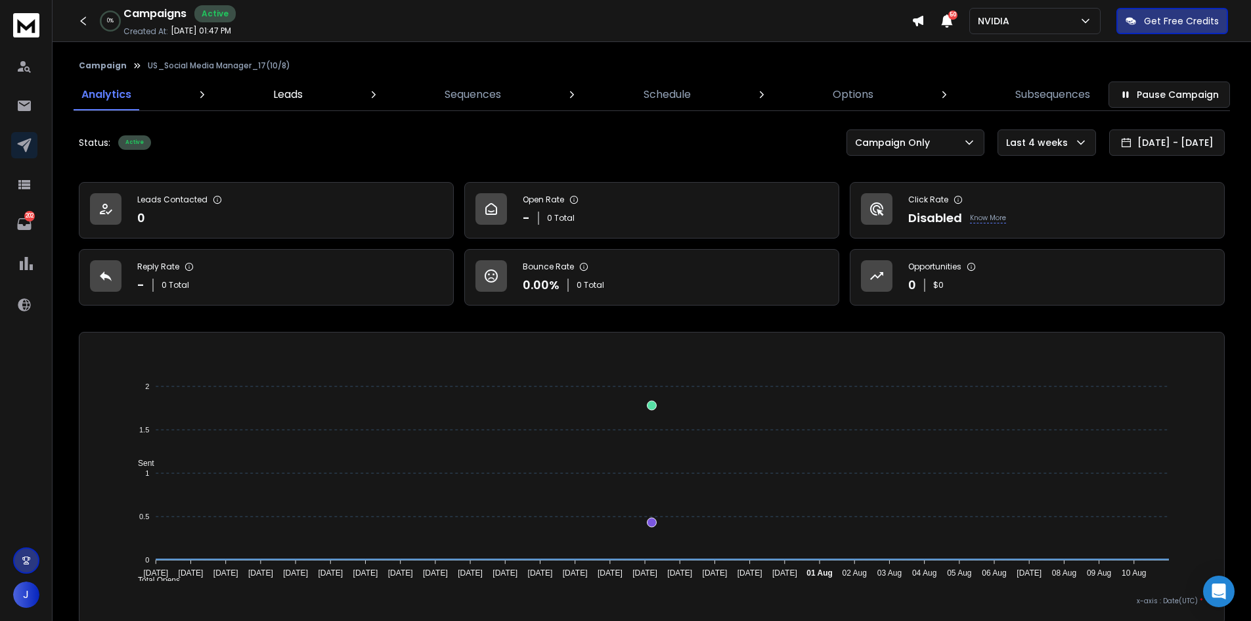
click at [302, 91] on p "Leads" at bounding box center [288, 95] width 30 height 16
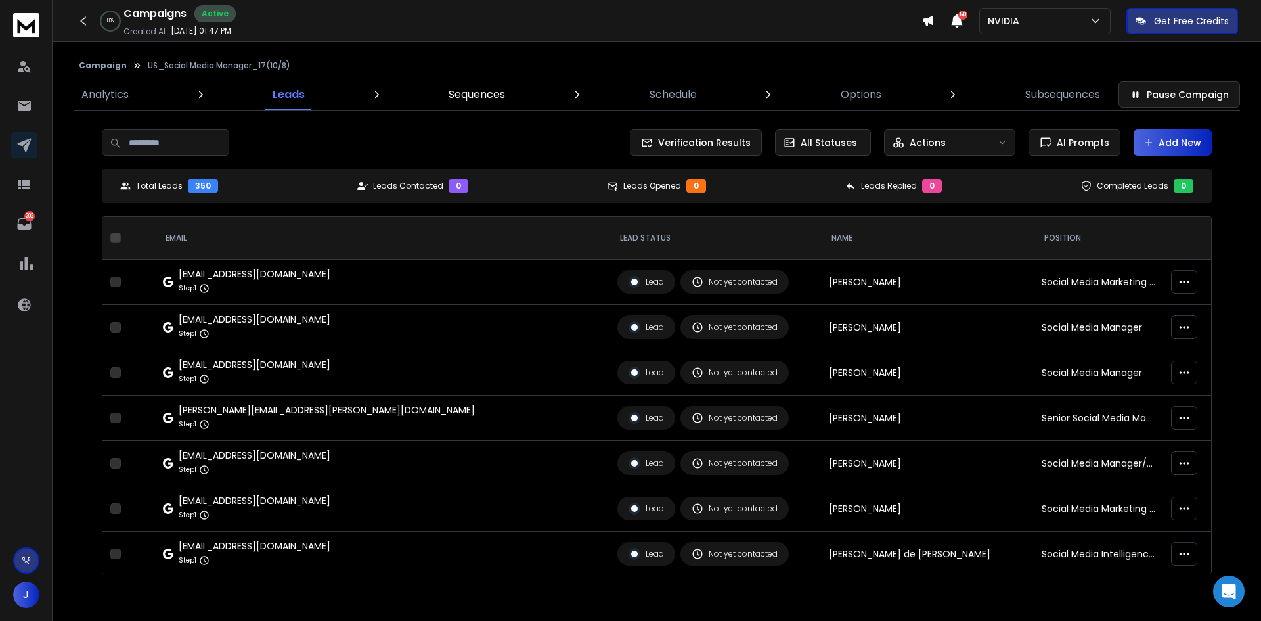
click at [484, 101] on p "Sequences" at bounding box center [477, 95] width 56 height 16
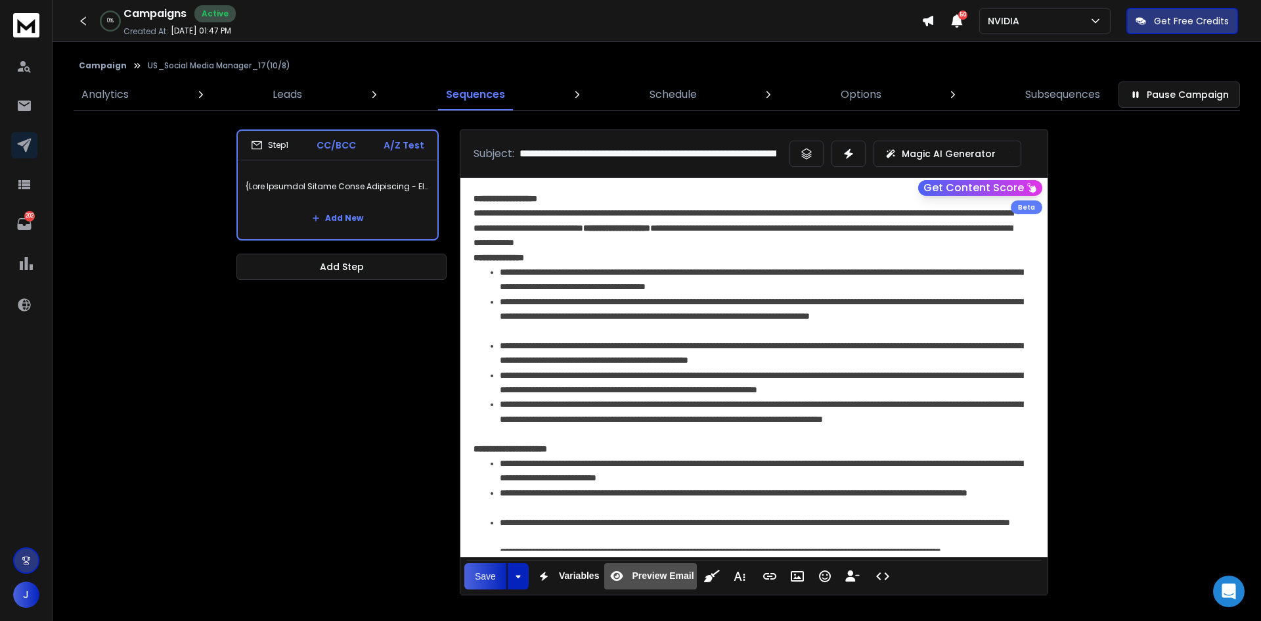
click at [681, 573] on span "Preview Email" at bounding box center [662, 575] width 67 height 11
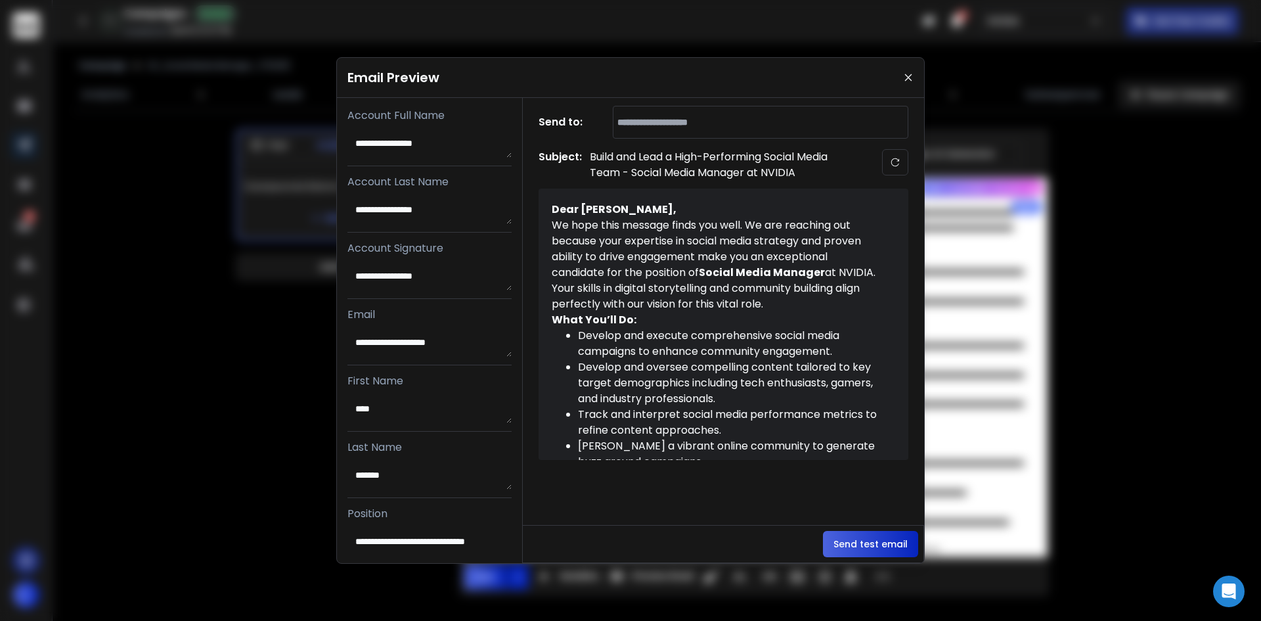
scroll to position [193, 0]
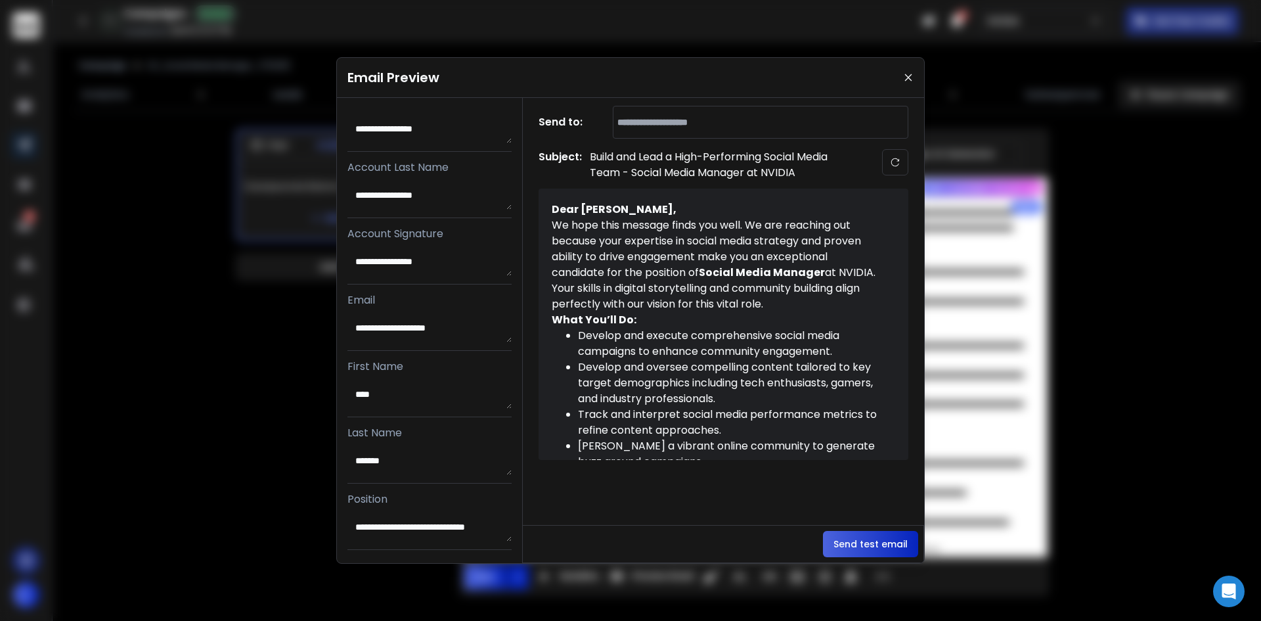
click at [920, 166] on div "Send to: Subject: Build and Lead a High-Performing Social Media Team - Social M…" at bounding box center [723, 279] width 401 height 362
click at [911, 160] on div "Send to: Subject: Build and Lead a High-Performing Social Media Team - Social M…" at bounding box center [723, 279] width 401 height 362
click at [903, 156] on button at bounding box center [895, 162] width 26 height 26
click at [894, 162] on icon at bounding box center [895, 162] width 9 height 9
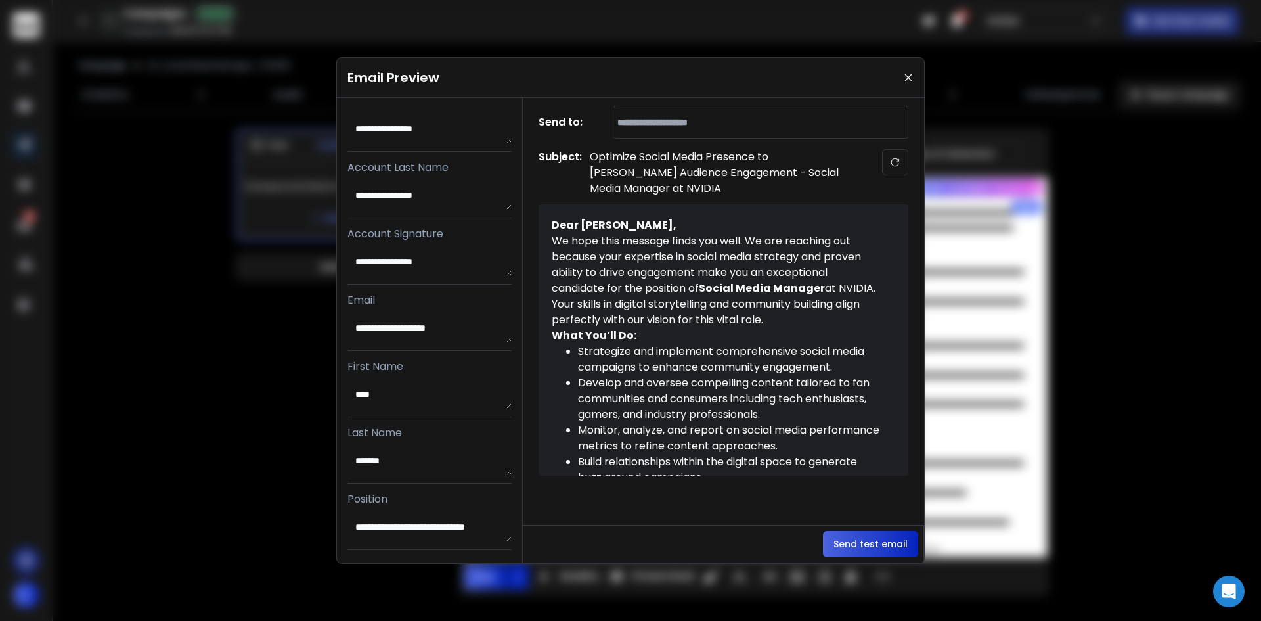
click at [911, 81] on icon at bounding box center [908, 77] width 7 height 7
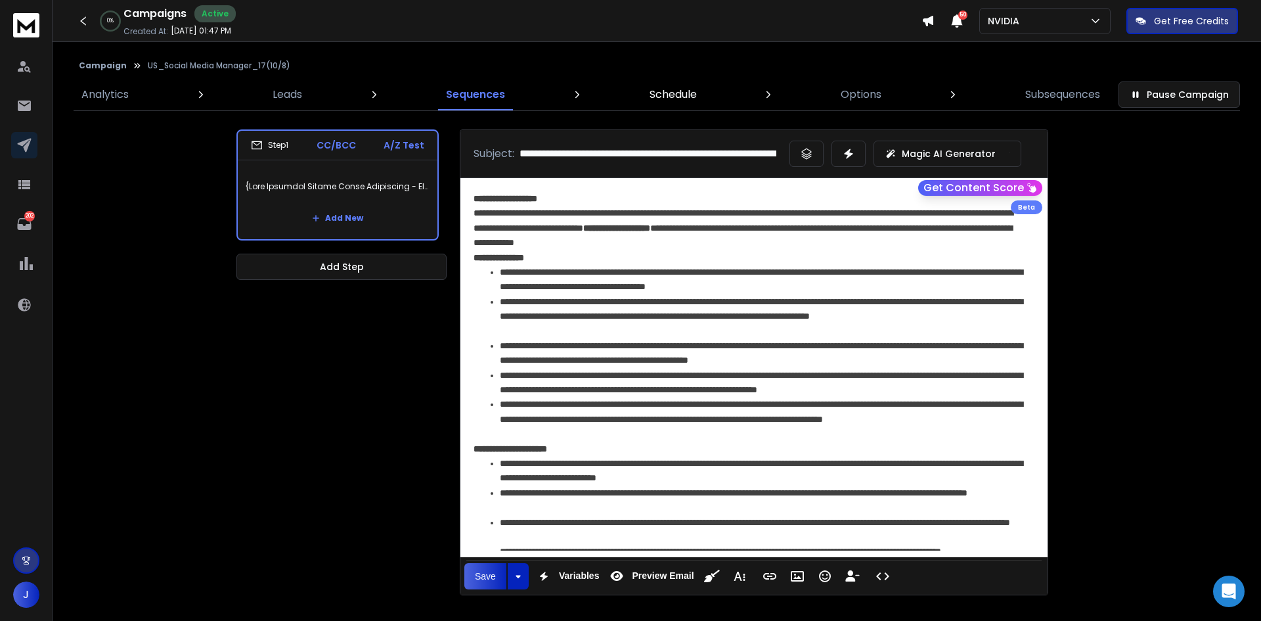
click at [690, 93] on p "Schedule" at bounding box center [673, 95] width 47 height 16
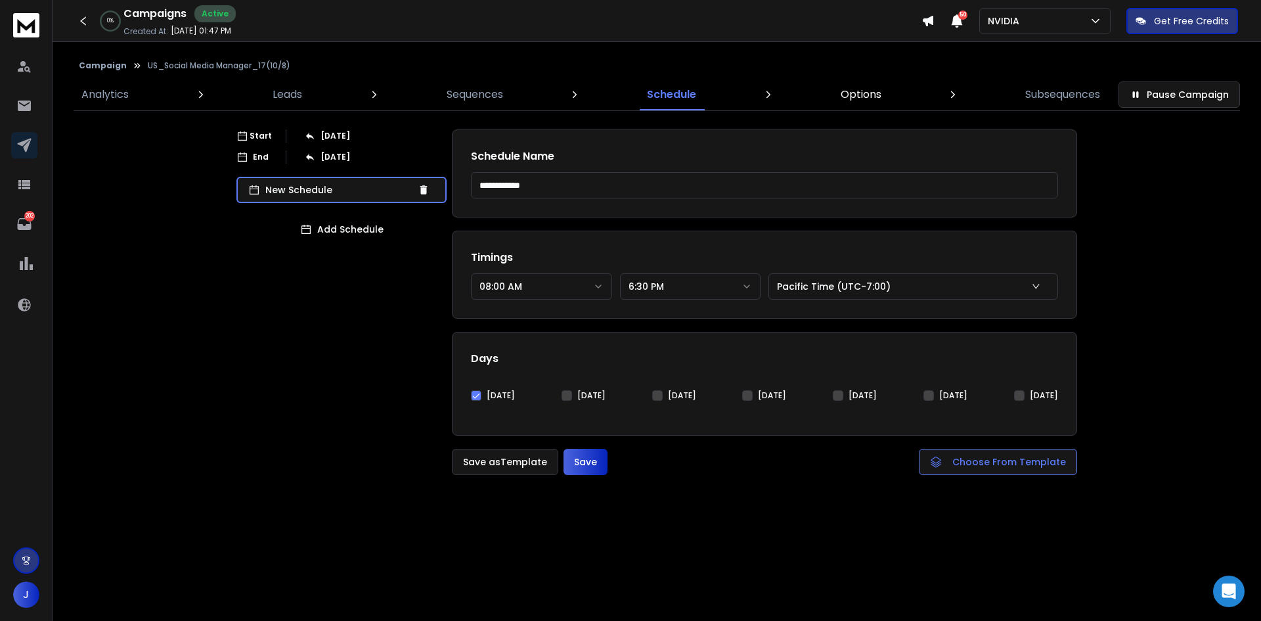
click at [867, 86] on link "Options" at bounding box center [861, 95] width 56 height 32
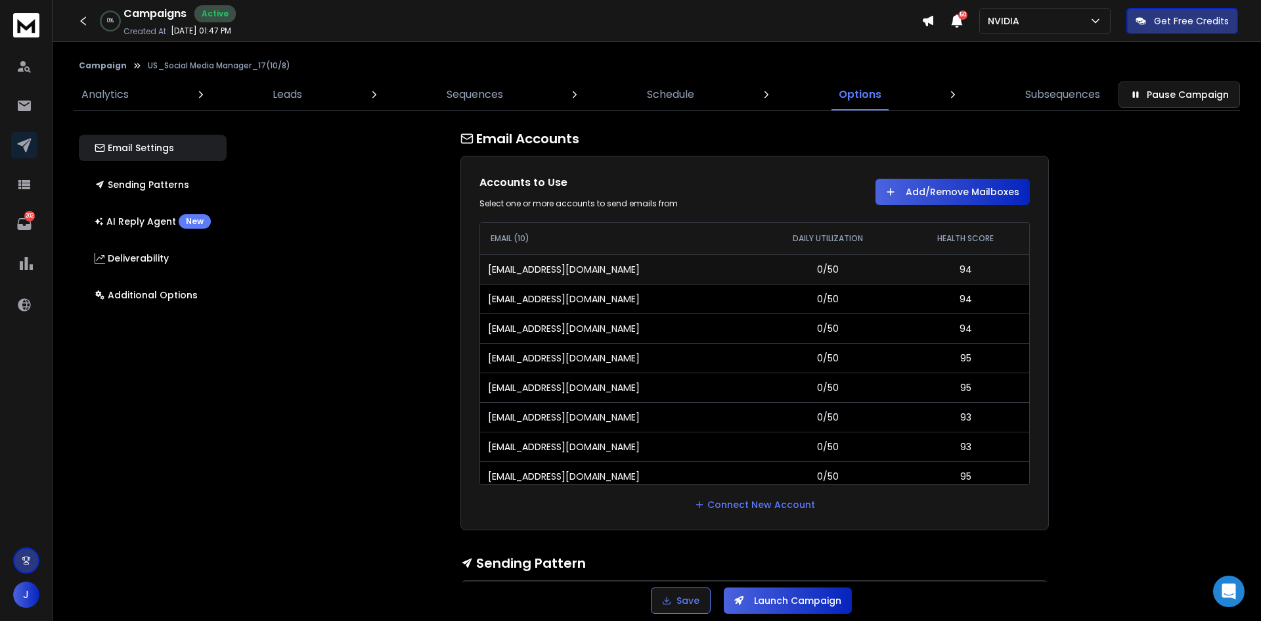
click at [640, 275] on p "[EMAIL_ADDRESS][DOMAIN_NAME]" at bounding box center [564, 269] width 152 height 13
click at [640, 275] on p "wearehiring@careerpathwayplatformnvidia.com" at bounding box center [564, 269] width 152 height 13
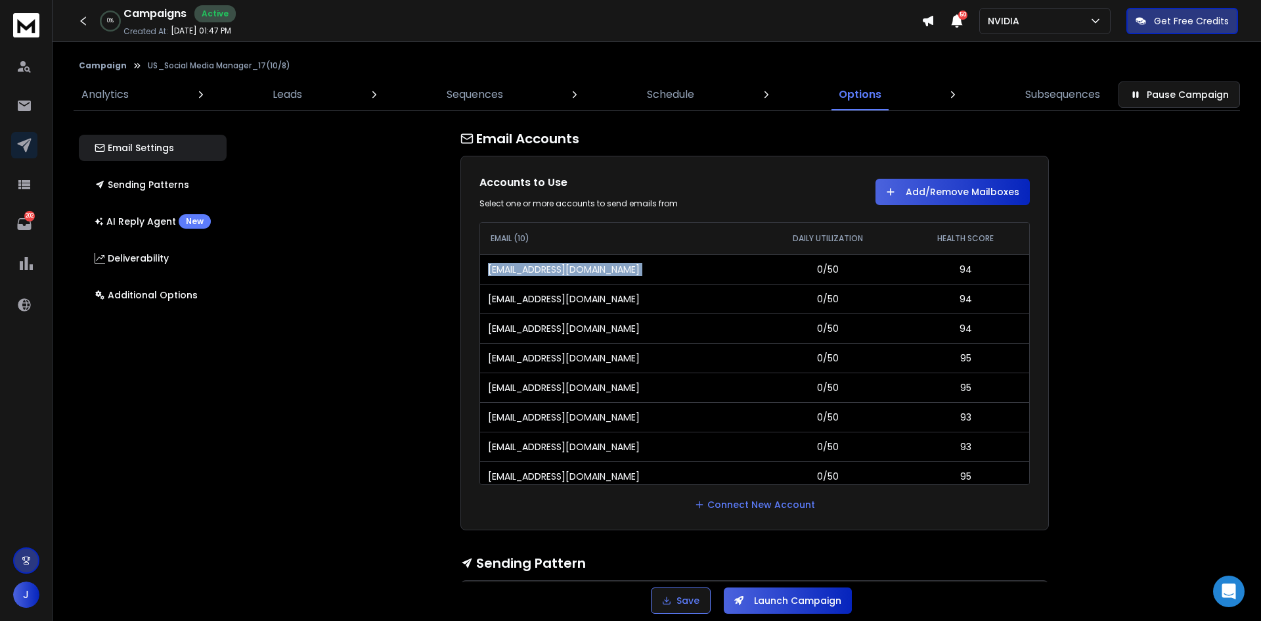
copy p "wearehiring@careerpathwayplatformnvidia.com"
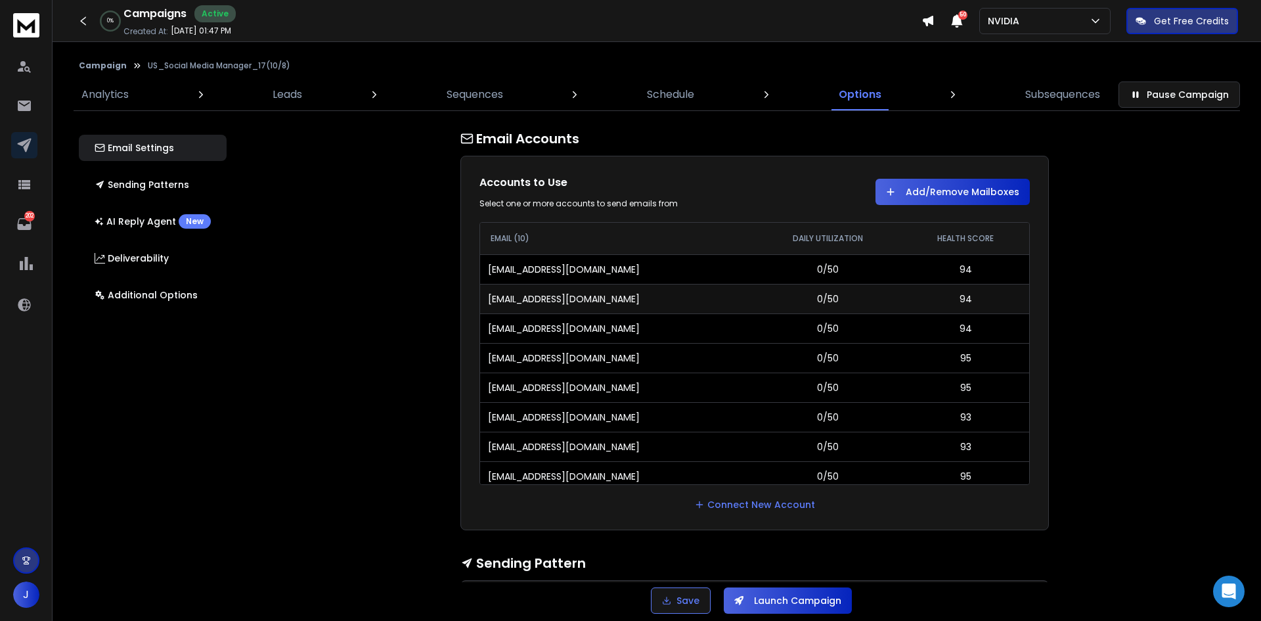
click at [629, 294] on p "greattalents@talentacquisitionstrategynvidia.com" at bounding box center [564, 298] width 152 height 13
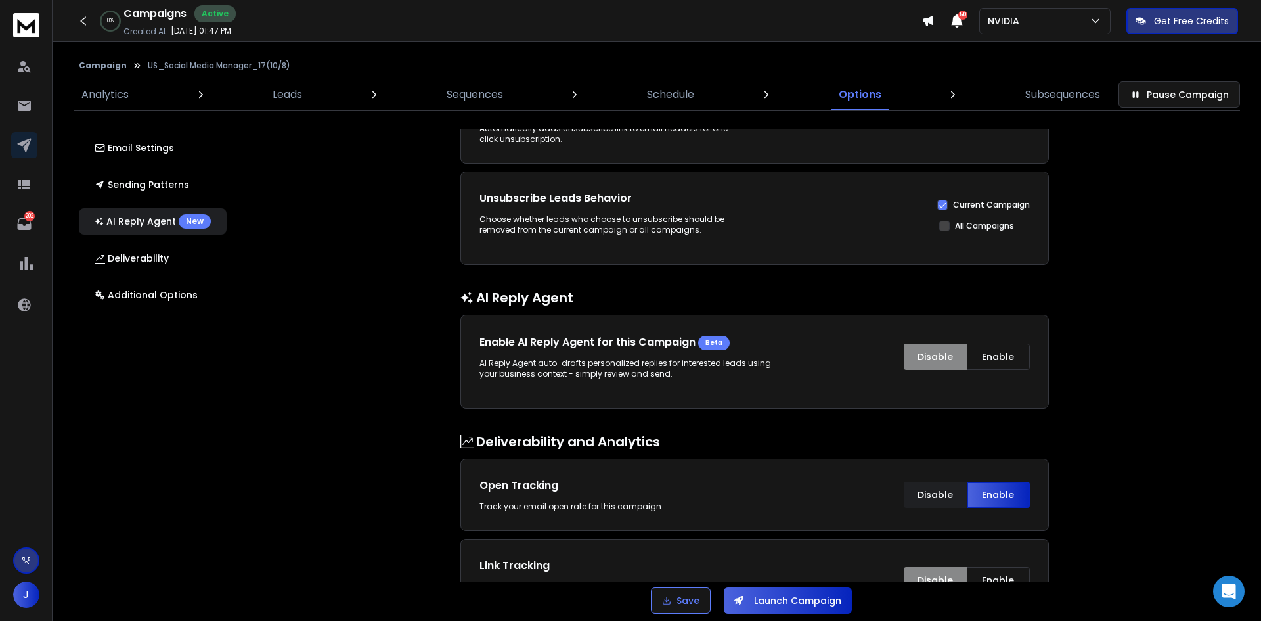
scroll to position [1314, 0]
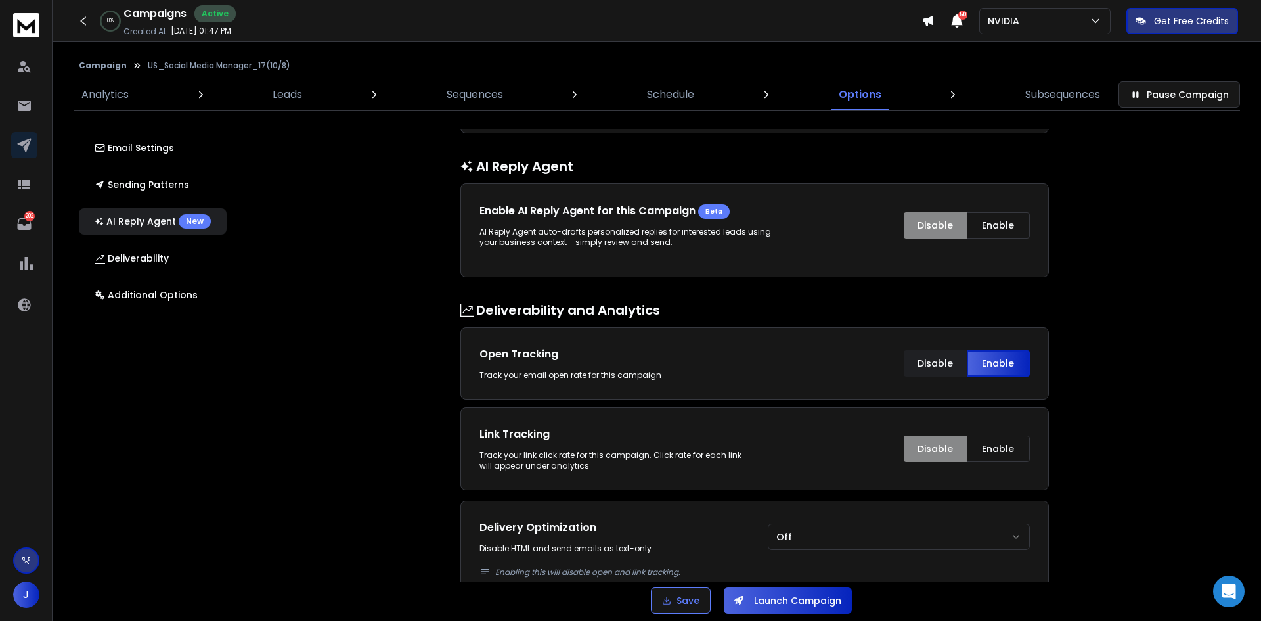
click at [1175, 377] on div "Email Accounts Accounts to Use Select one or more accounts to send emails from …" at bounding box center [762, 355] width 1029 height 453
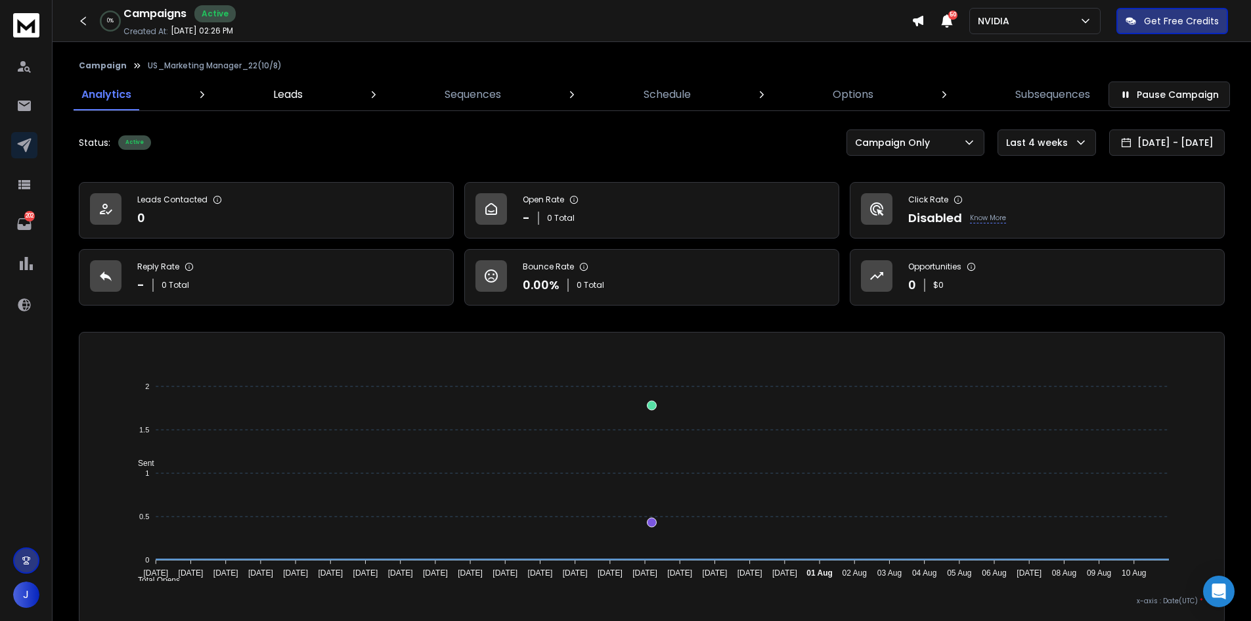
click at [297, 107] on link "Leads" at bounding box center [287, 95] width 45 height 32
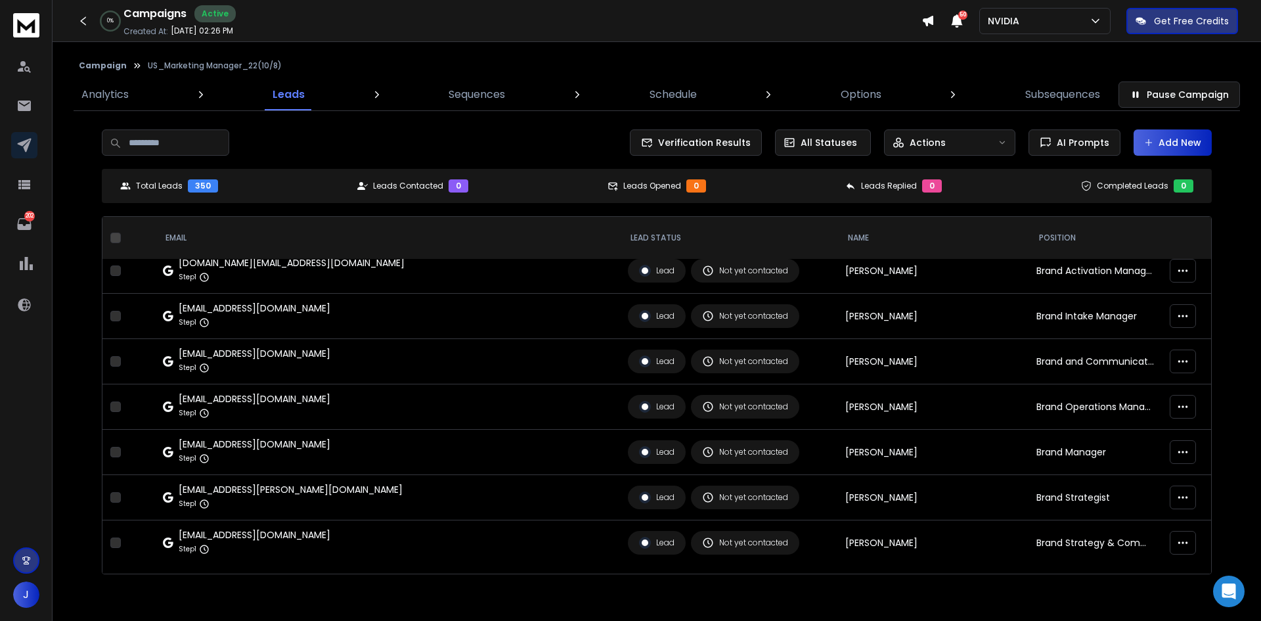
scroll to position [1962, 0]
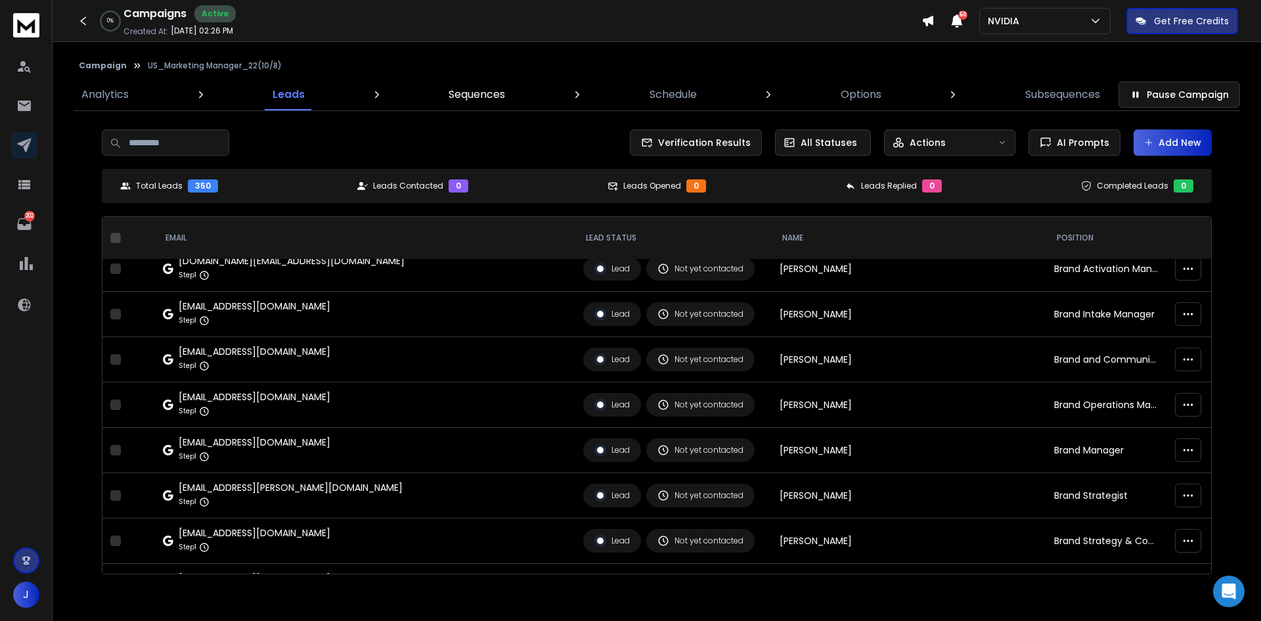
click at [487, 102] on link "Sequences" at bounding box center [477, 95] width 72 height 32
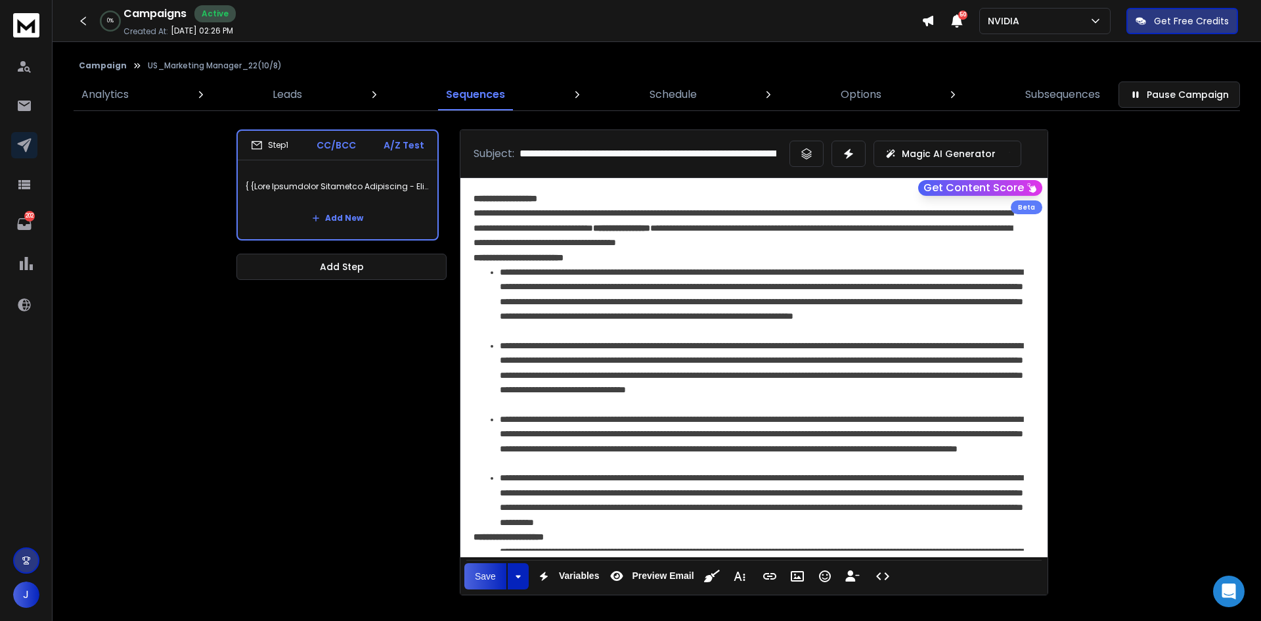
scroll to position [728, 0]
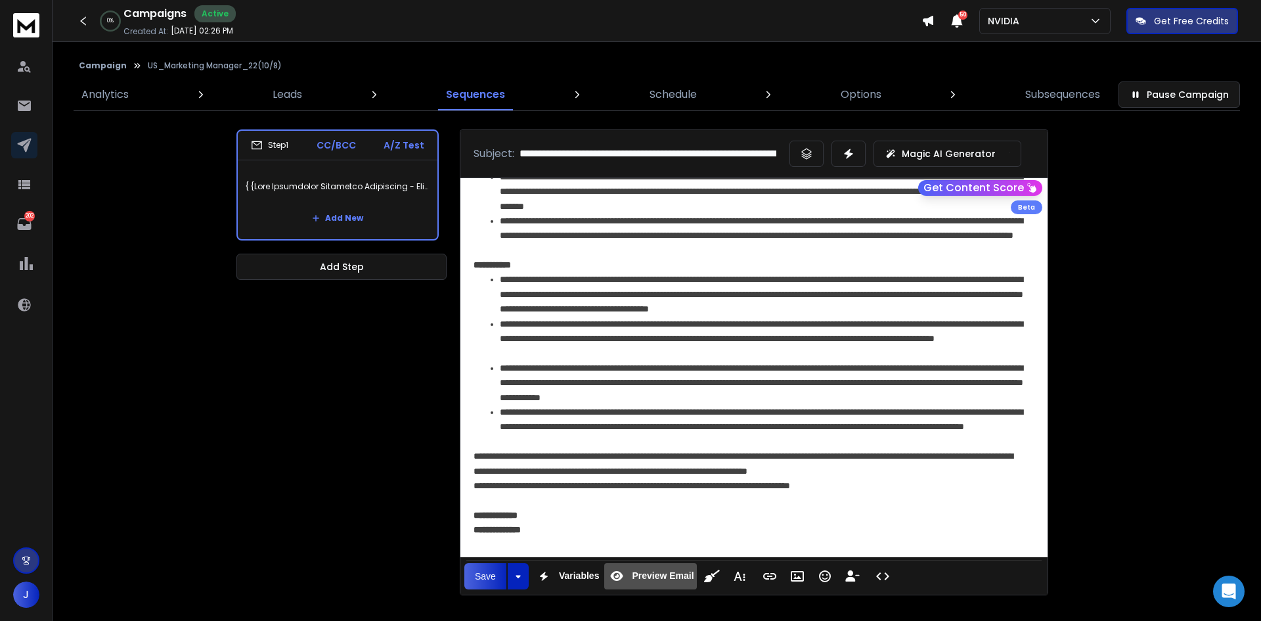
click at [662, 573] on span "Preview Email" at bounding box center [662, 575] width 67 height 11
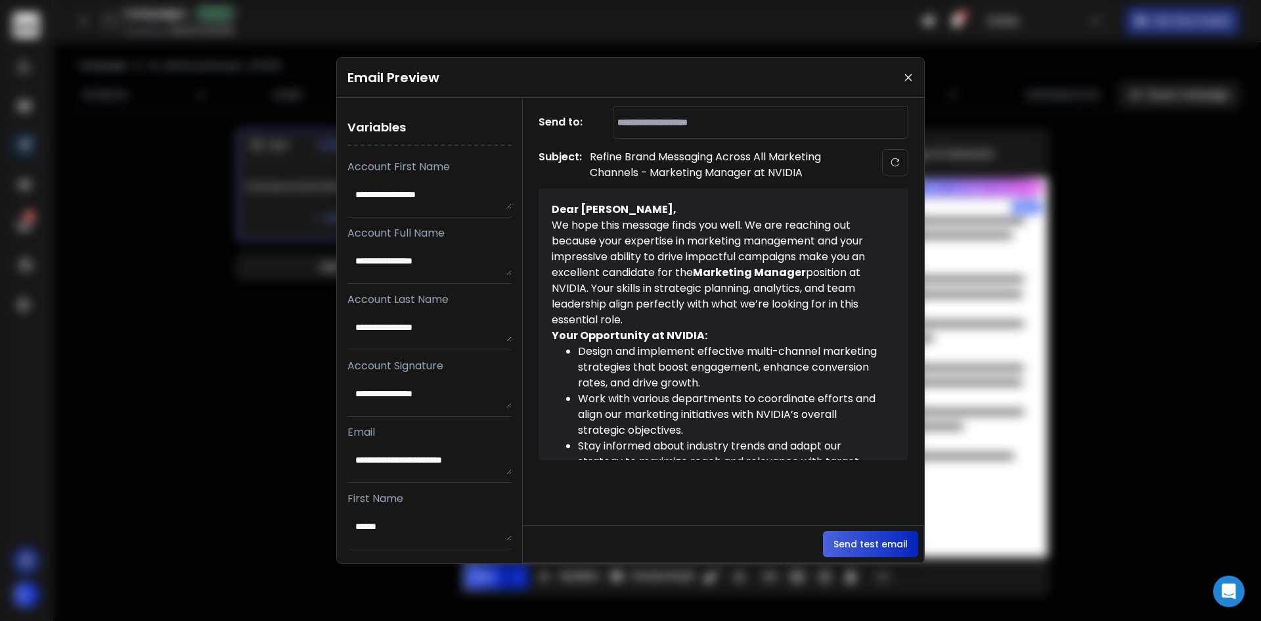
scroll to position [131, 0]
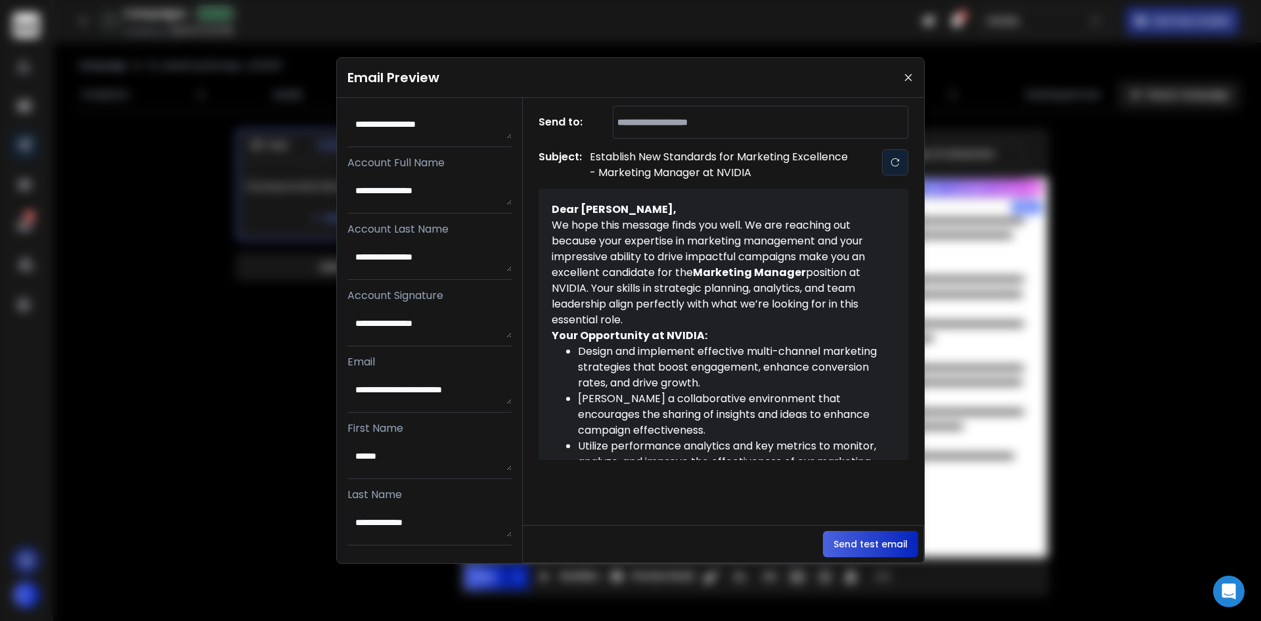
click at [897, 162] on icon at bounding box center [895, 162] width 9 height 9
click at [907, 82] on icon at bounding box center [908, 77] width 11 height 11
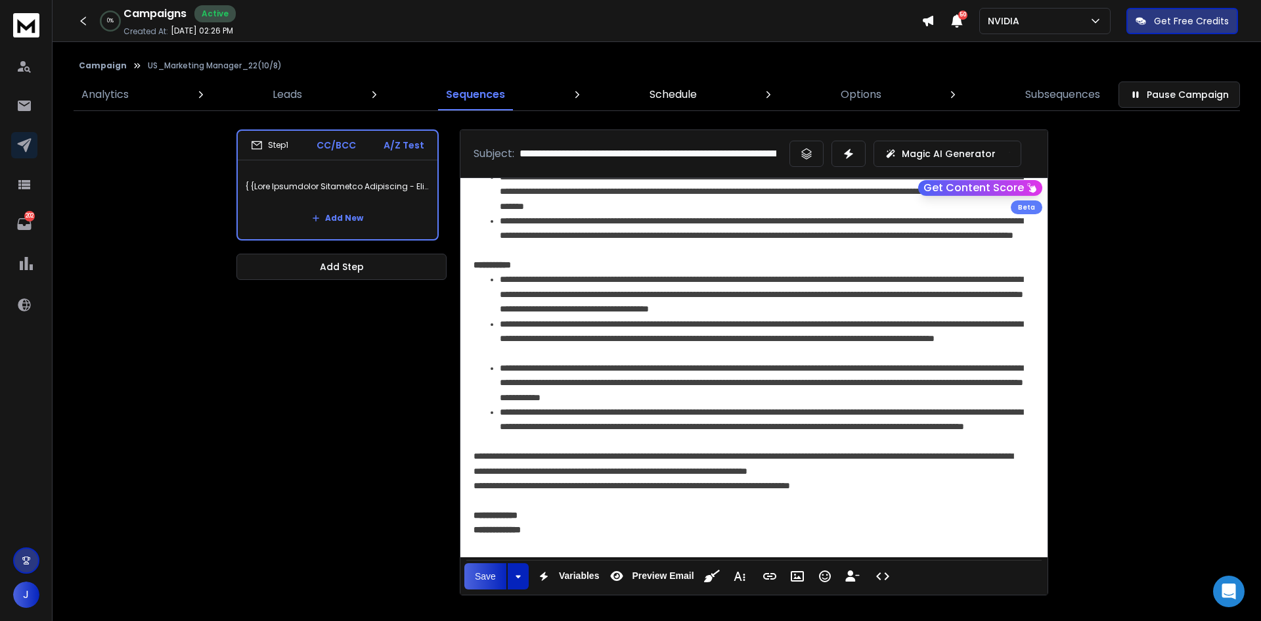
click at [671, 87] on p "Schedule" at bounding box center [673, 95] width 47 height 16
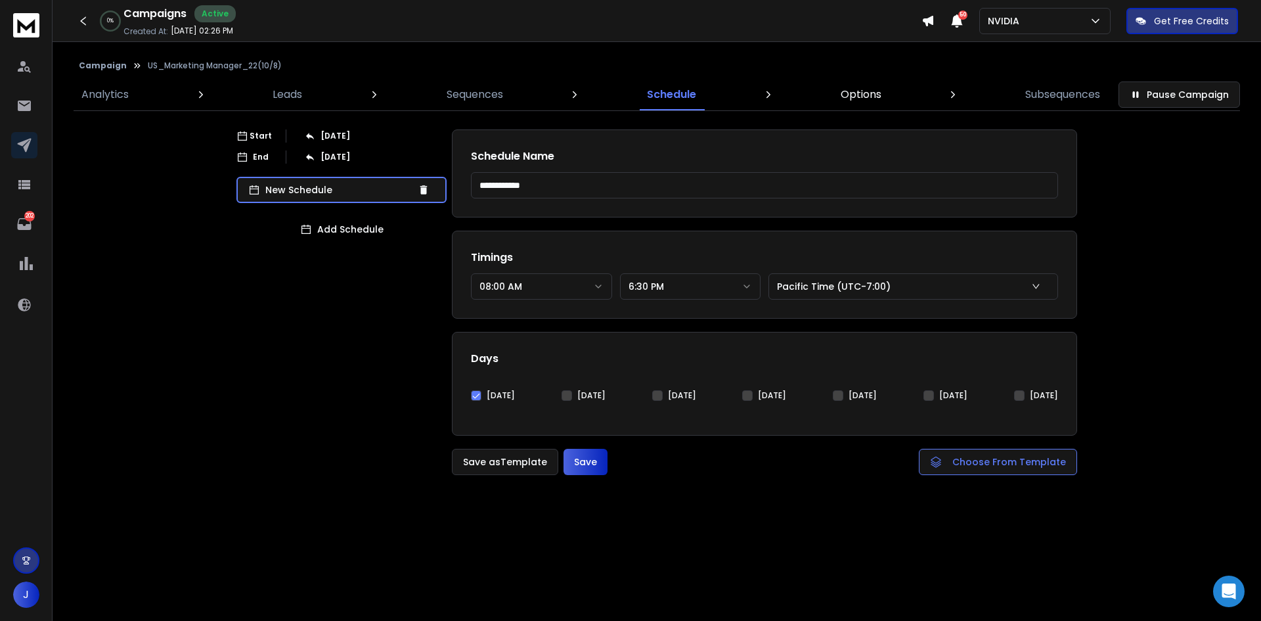
click at [876, 99] on p "Options" at bounding box center [861, 95] width 41 height 16
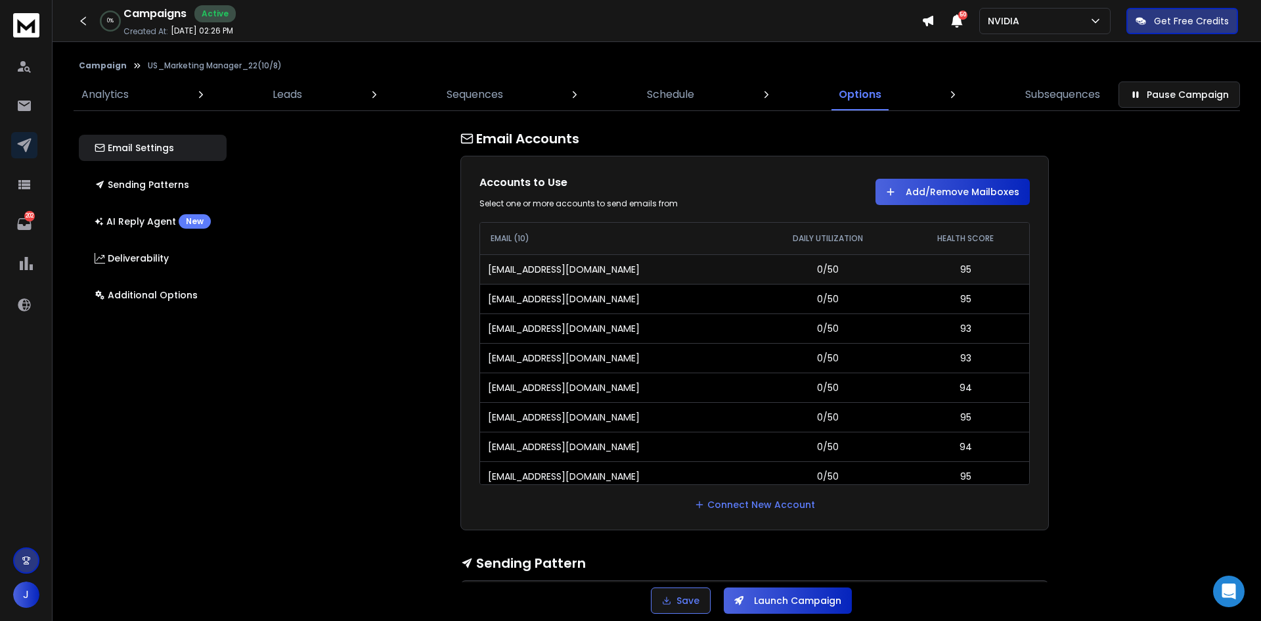
click at [640, 273] on p "workforcegrowth@nvidiacareercustomizationcenter.com" at bounding box center [564, 269] width 152 height 13
copy p "workforcegrowth@nvidiacareercustomizationcenter.com"
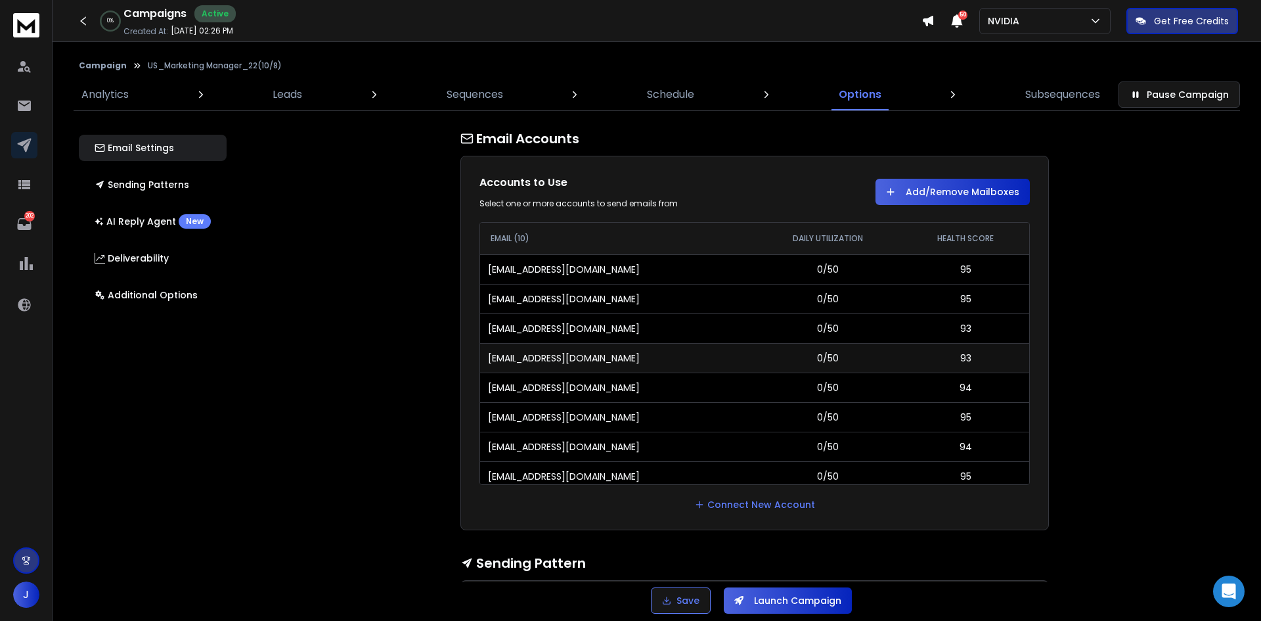
click at [746, 361] on div "buildourteam@nvidiapersonalizedcareeradvancement.com" at bounding box center [617, 357] width 258 height 13
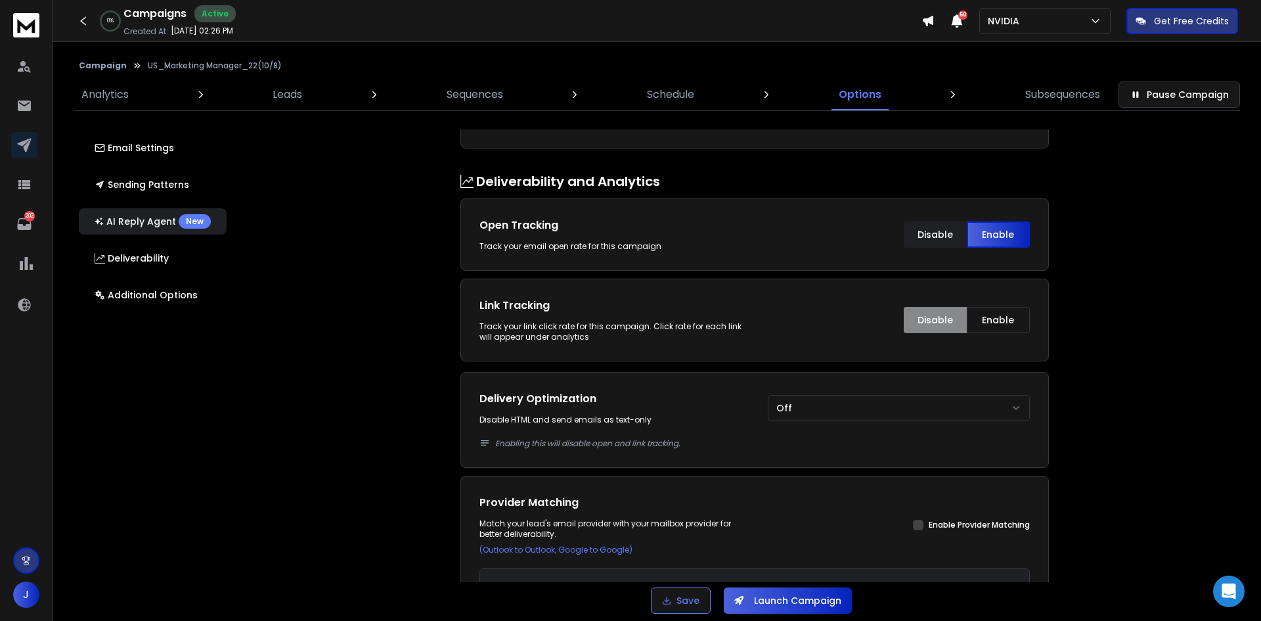
scroll to position [1445, 0]
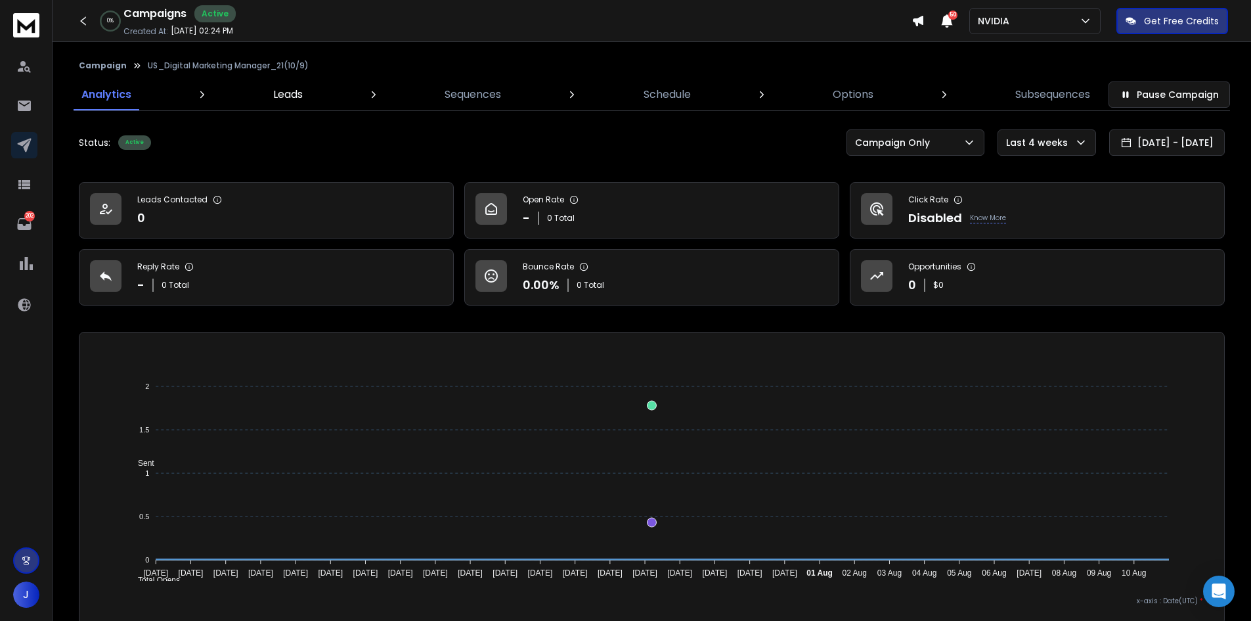
click at [275, 97] on p "Leads" at bounding box center [288, 95] width 30 height 16
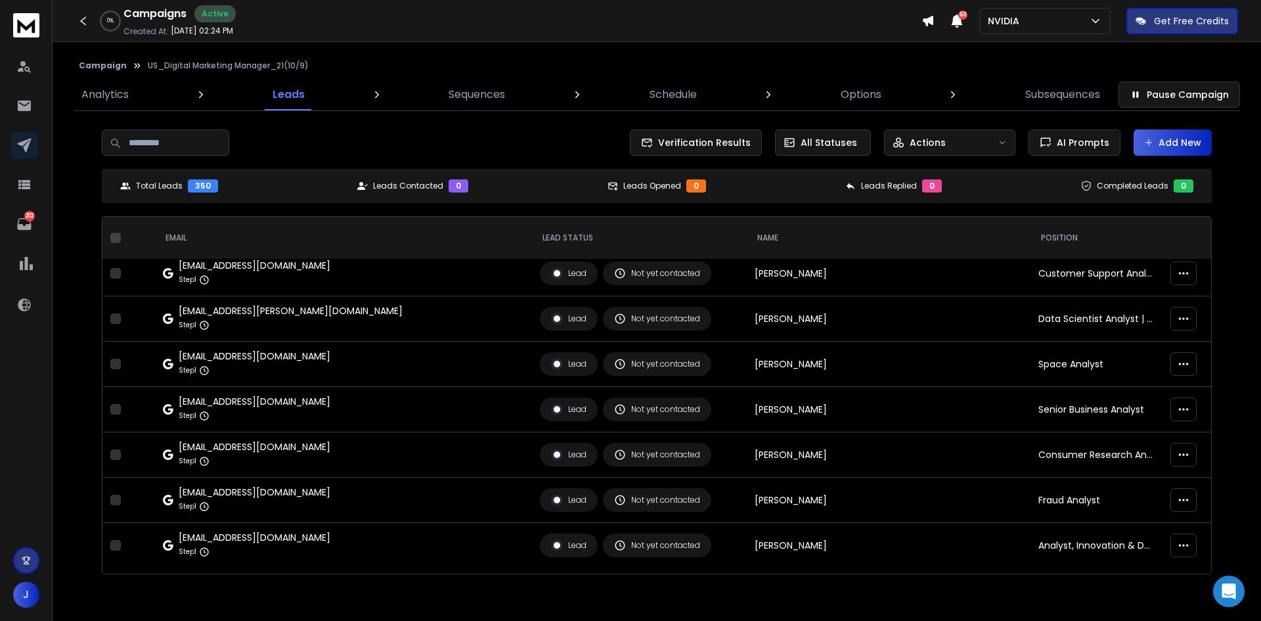
scroll to position [4229, 0]
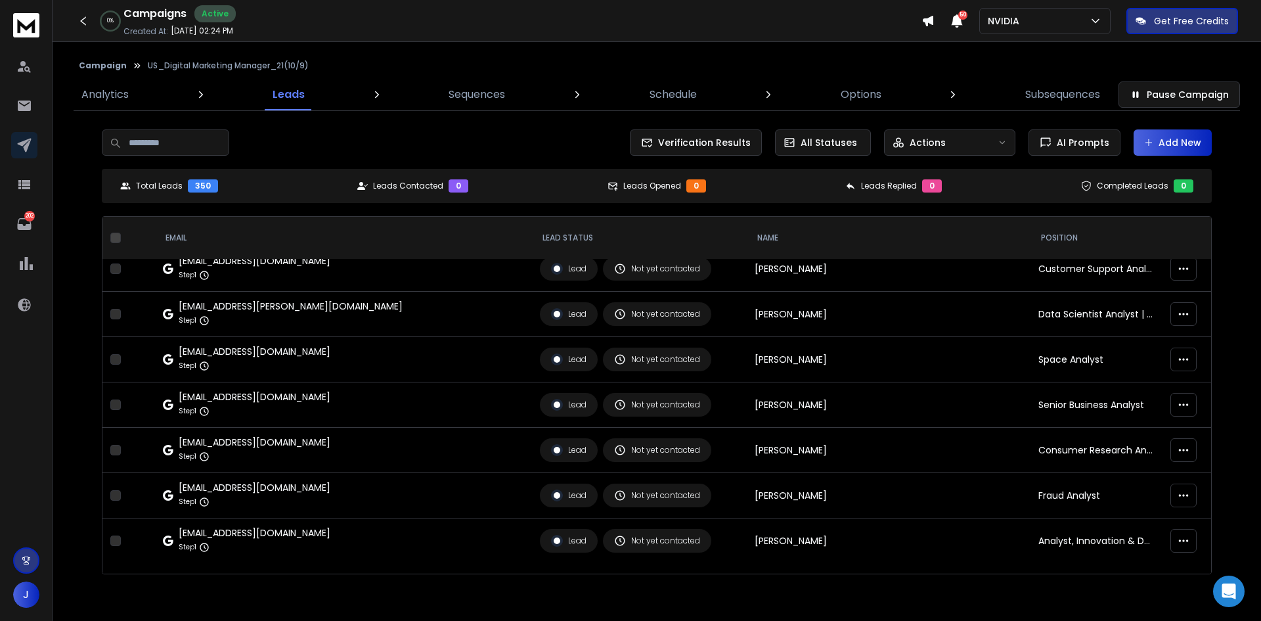
click at [478, 113] on div "Campaign US_Digital Marketing Manager_21(10/9) Analytics Leads Sequences Schedu…" at bounding box center [657, 316] width 1167 height 522
click at [480, 99] on p "Sequences" at bounding box center [477, 95] width 56 height 16
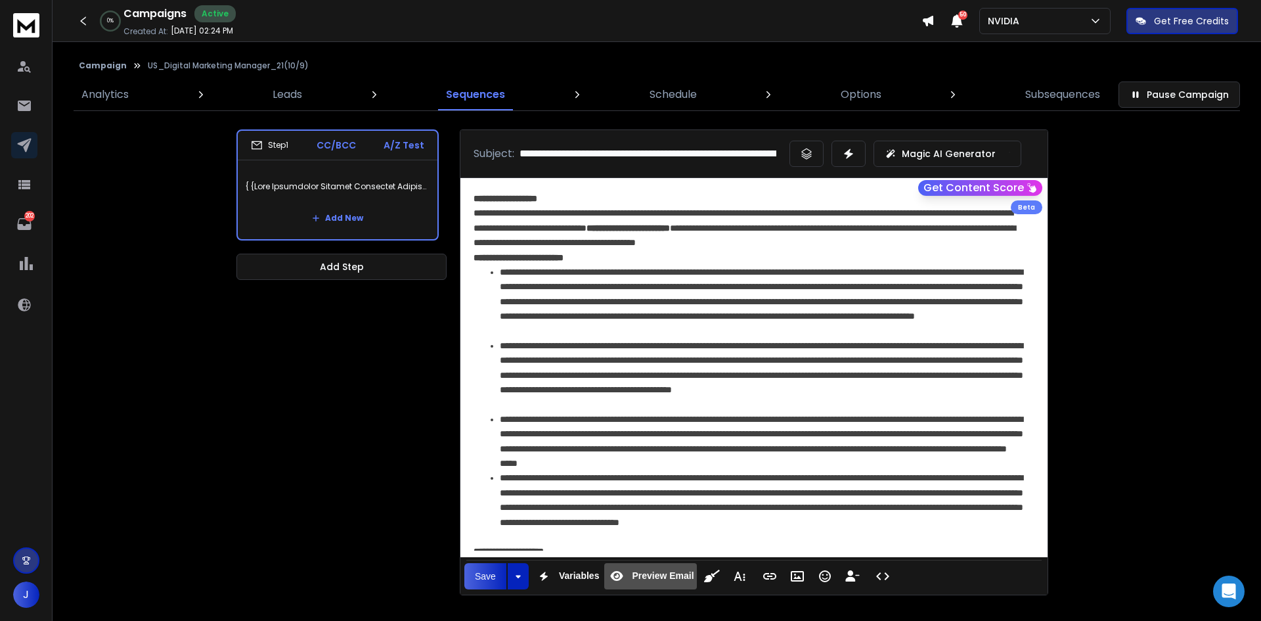
click at [669, 580] on span "Preview Email" at bounding box center [662, 575] width 67 height 11
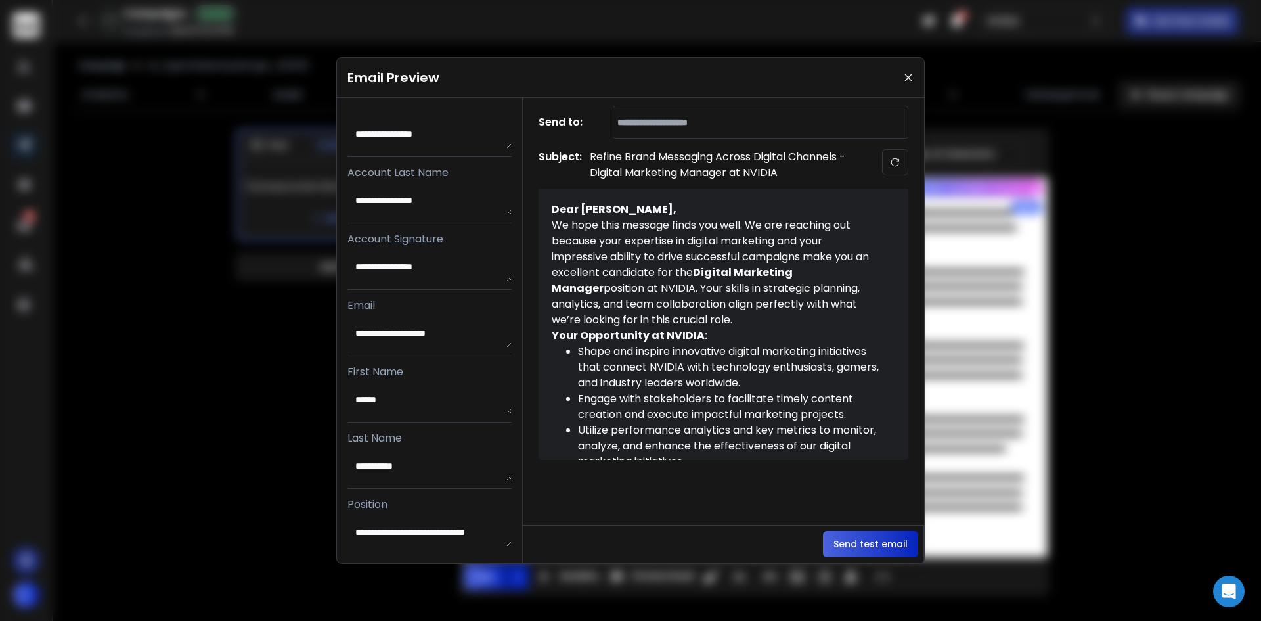
scroll to position [193, 0]
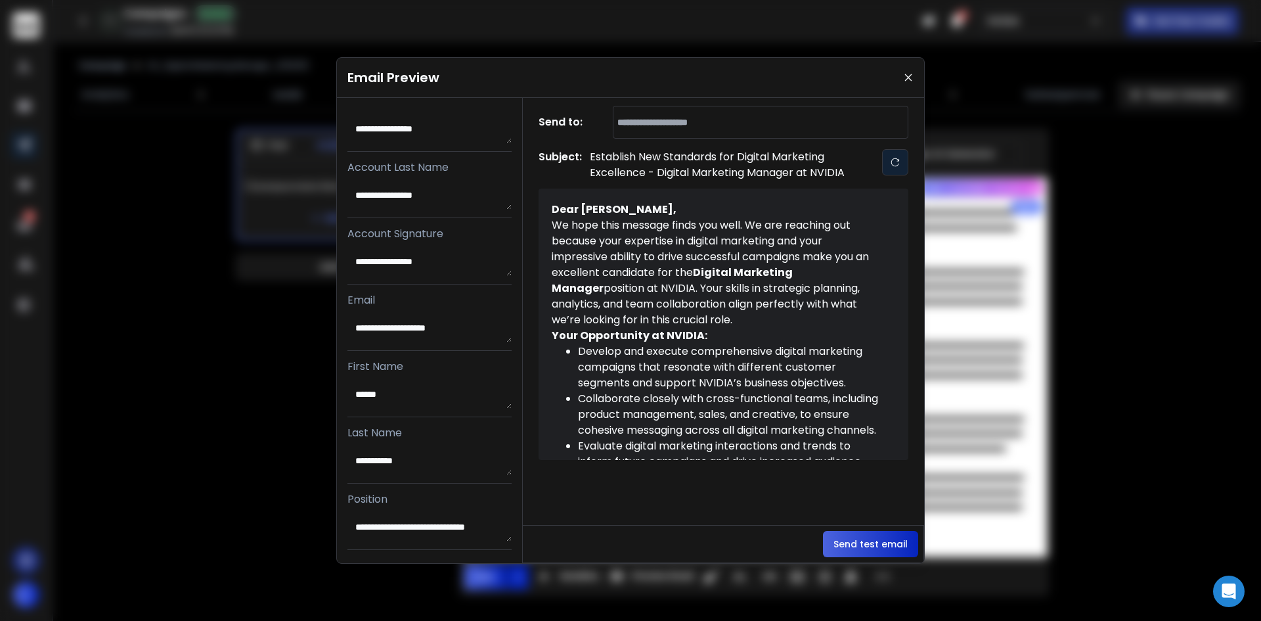
click at [893, 165] on icon at bounding box center [895, 162] width 8 height 8
click at [906, 76] on icon at bounding box center [908, 77] width 11 height 11
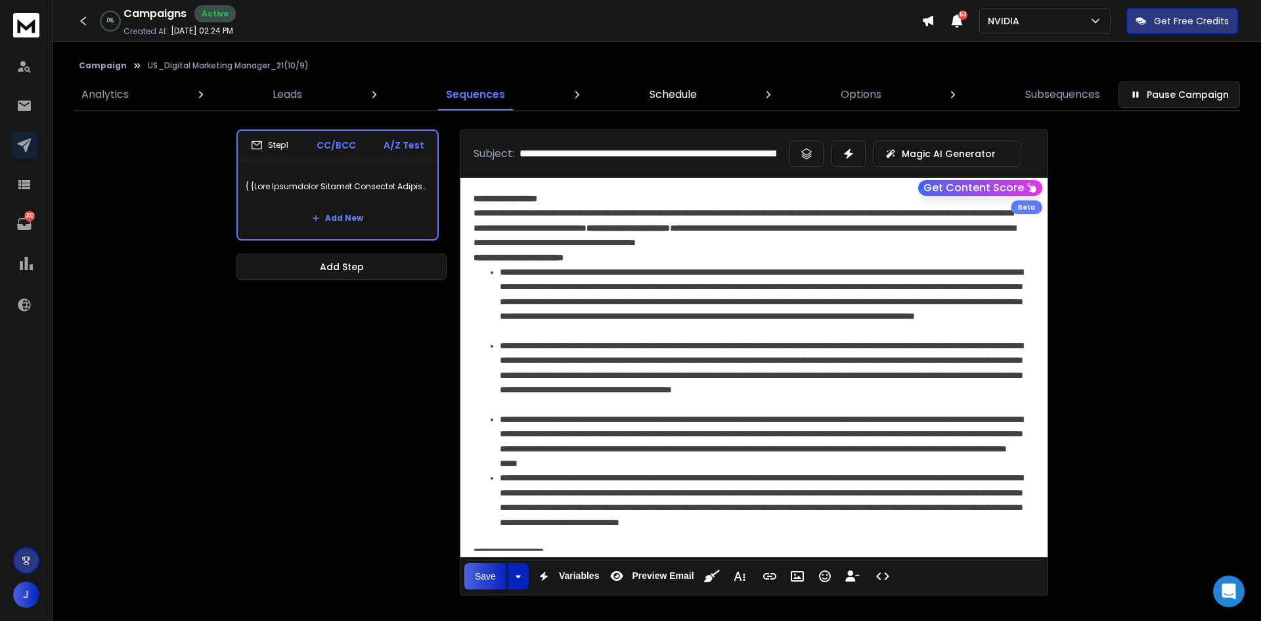
click at [691, 95] on p "Schedule" at bounding box center [673, 95] width 47 height 16
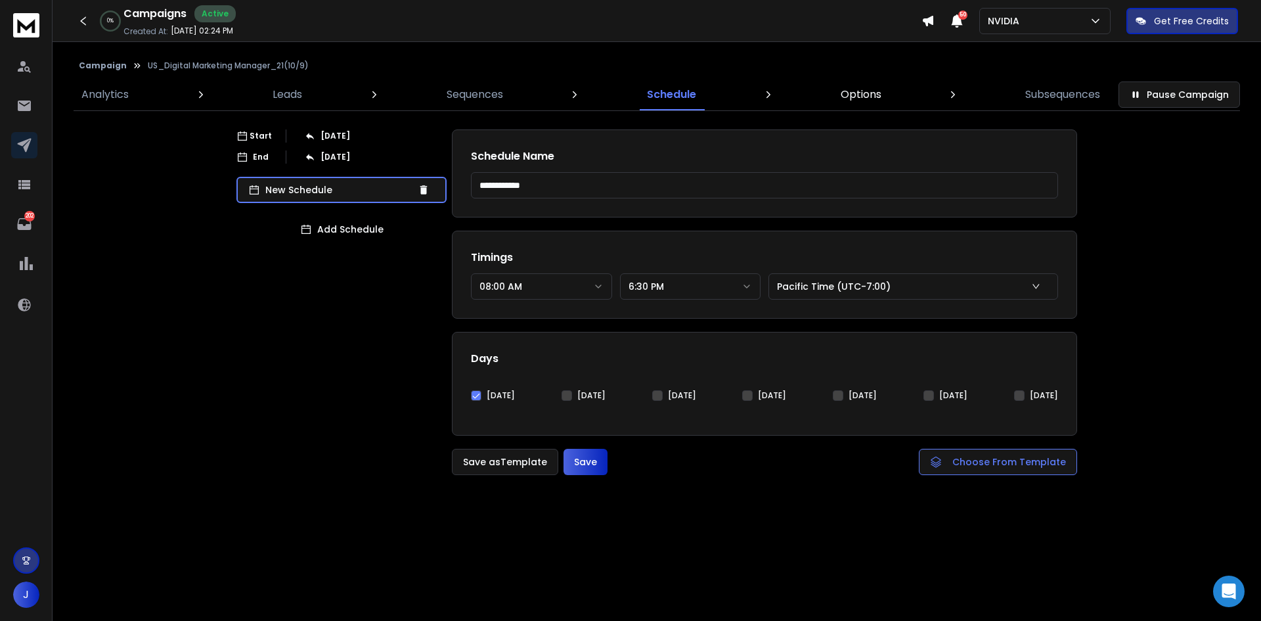
click at [844, 97] on p "Options" at bounding box center [861, 95] width 41 height 16
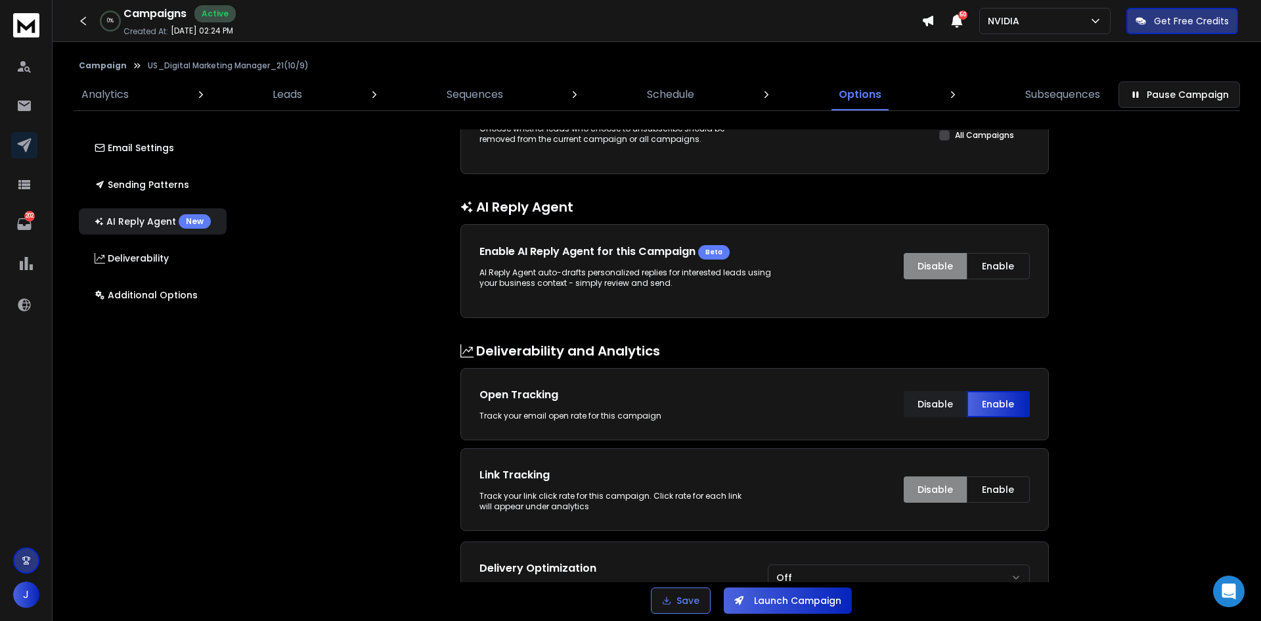
scroll to position [1314, 0]
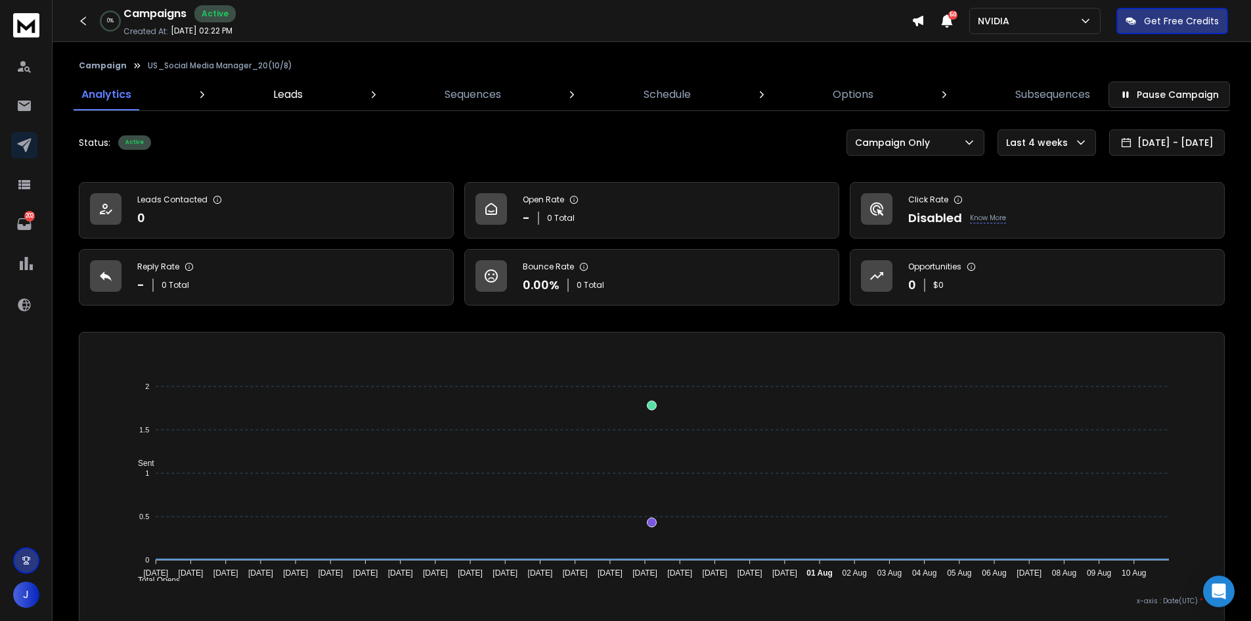
click at [288, 93] on p "Leads" at bounding box center [288, 95] width 30 height 16
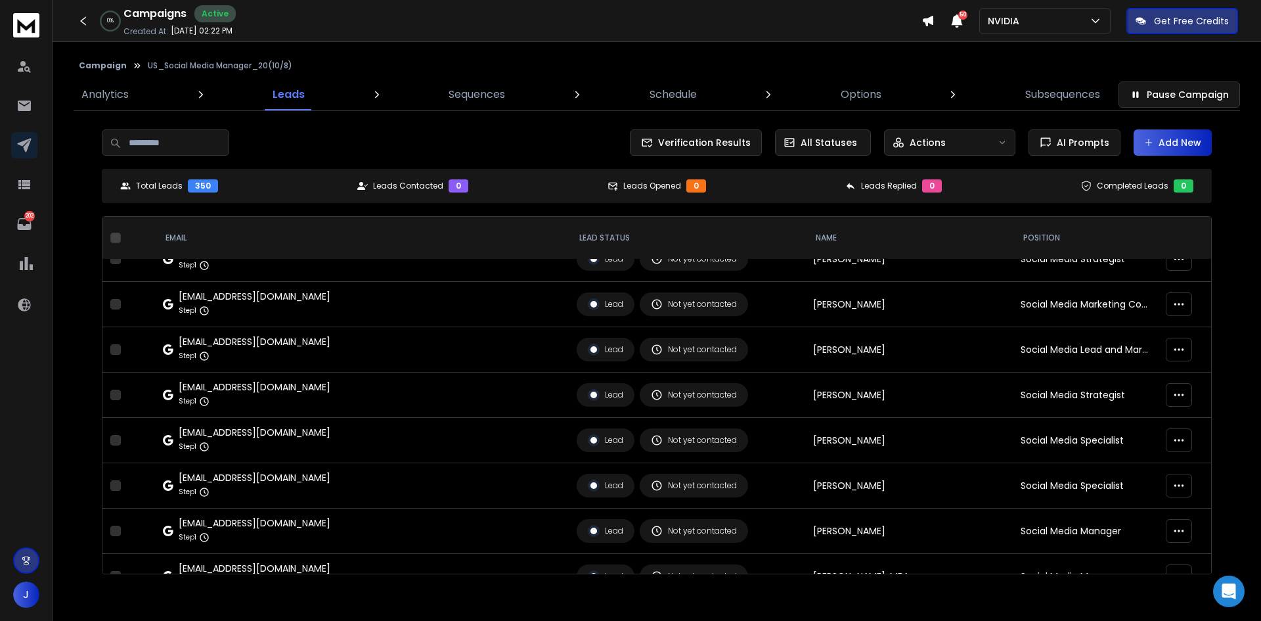
scroll to position [394, 0]
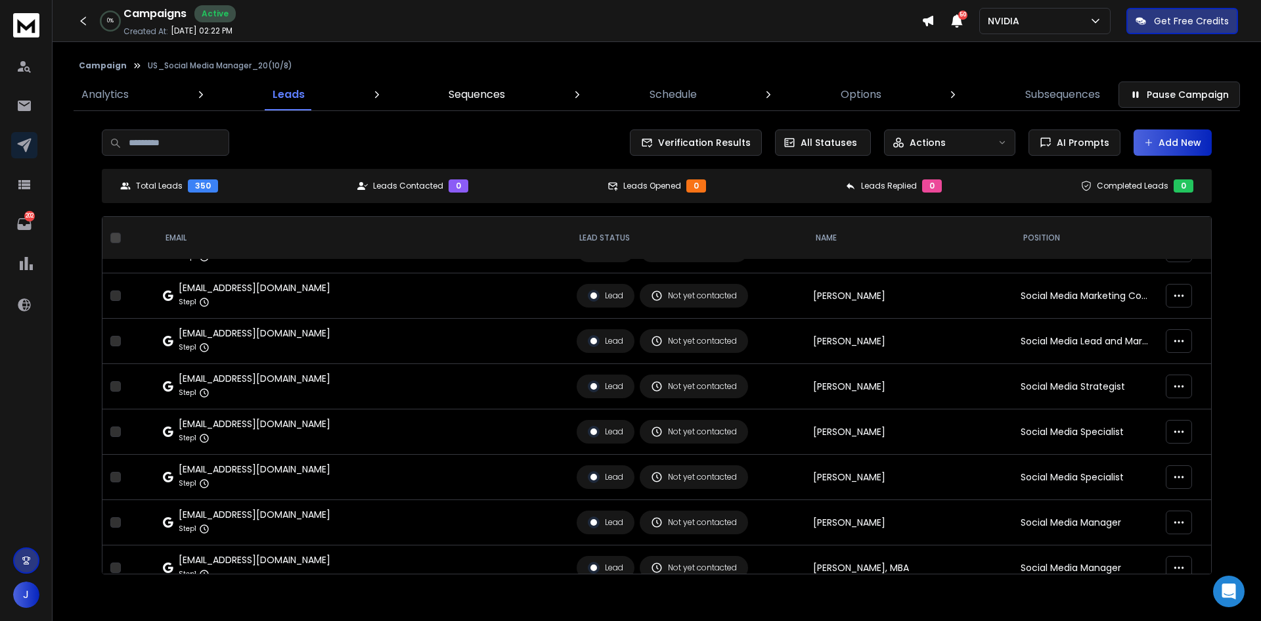
click at [496, 98] on p "Sequences" at bounding box center [477, 95] width 56 height 16
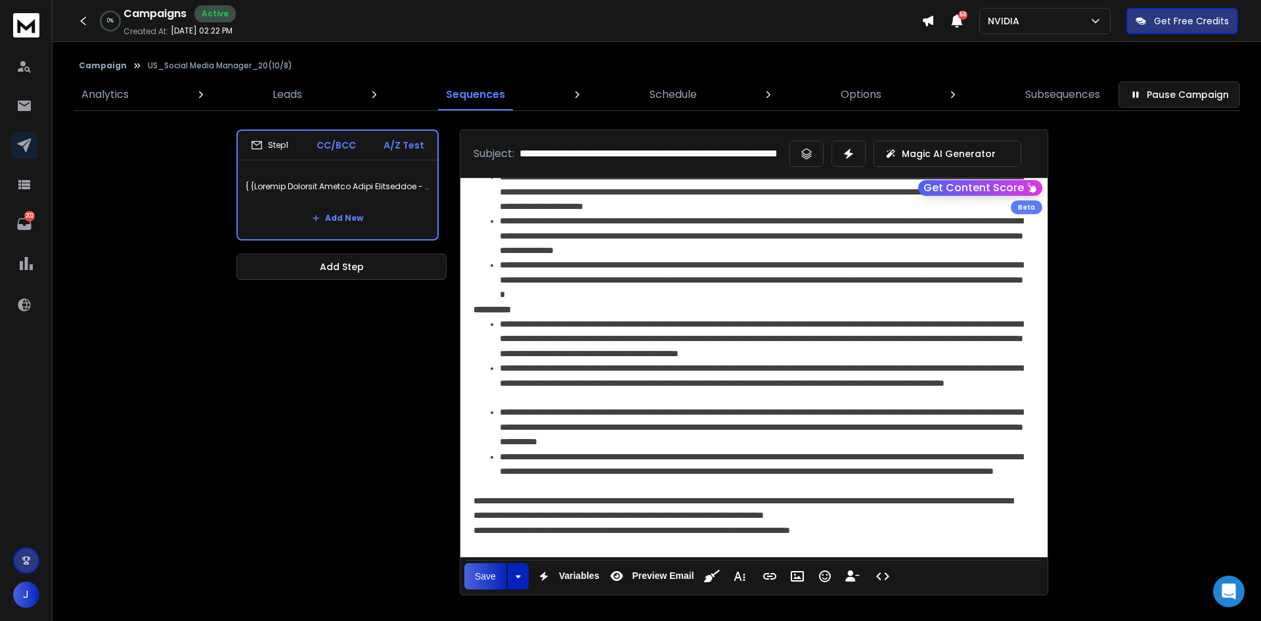
scroll to position [772, 0]
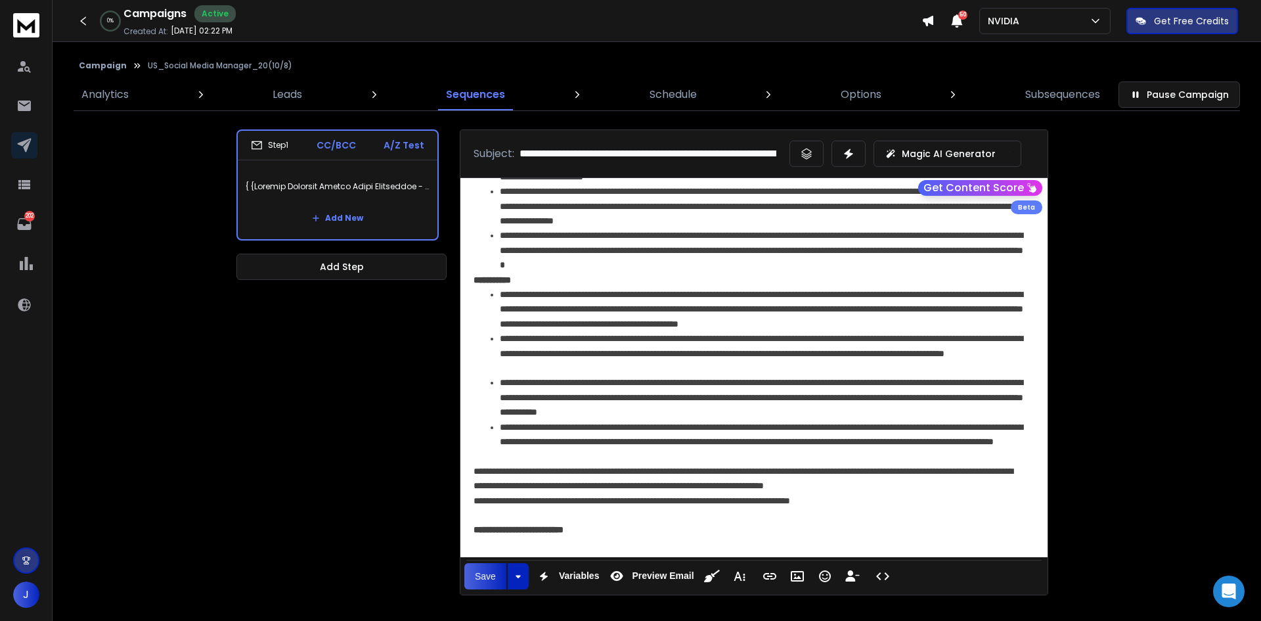
click at [532, 533] on strong "**********" at bounding box center [540, 529] width 47 height 9
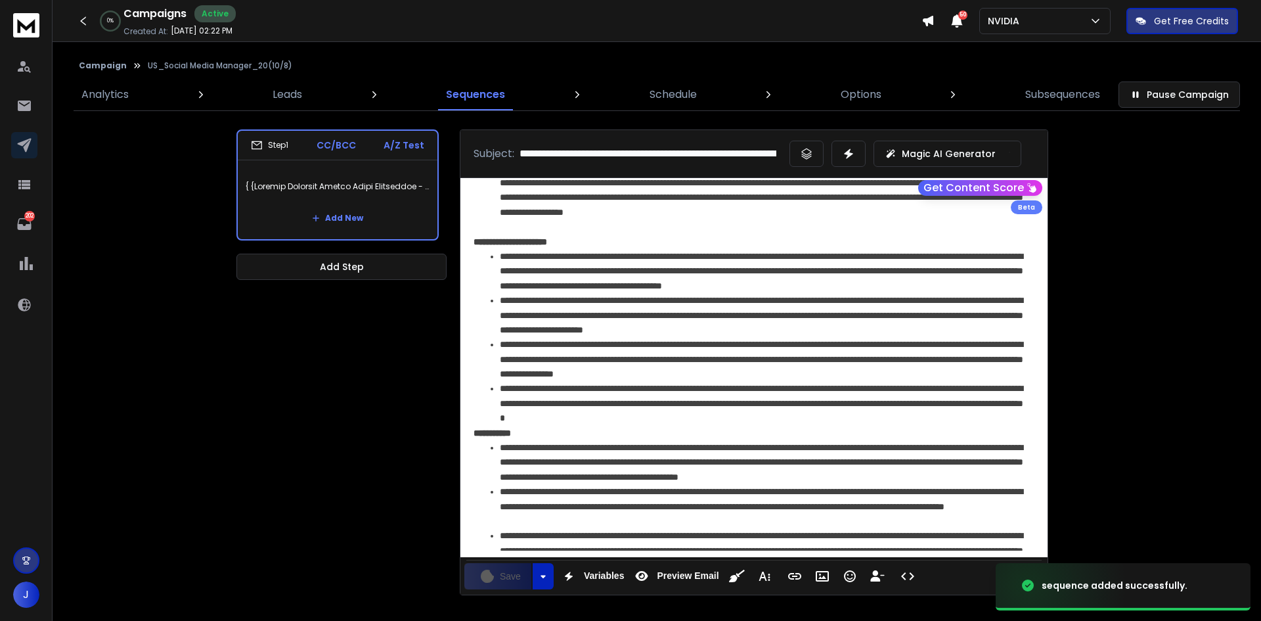
scroll to position [786, 0]
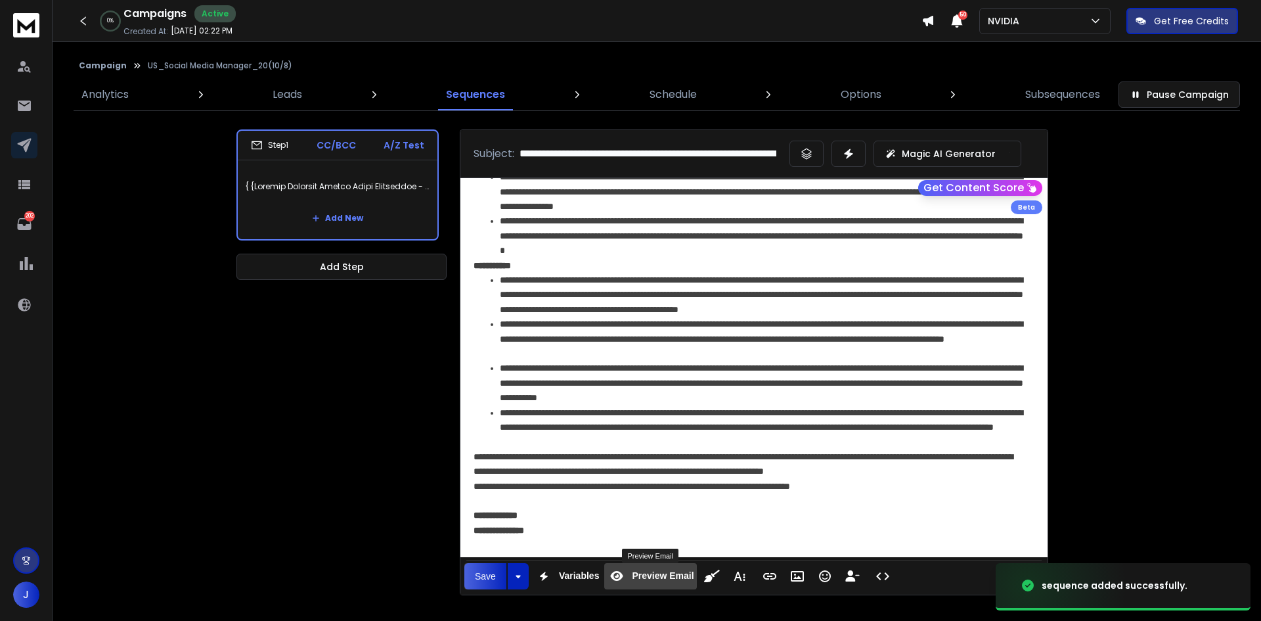
click at [664, 568] on div "Preview Email" at bounding box center [650, 576] width 92 height 22
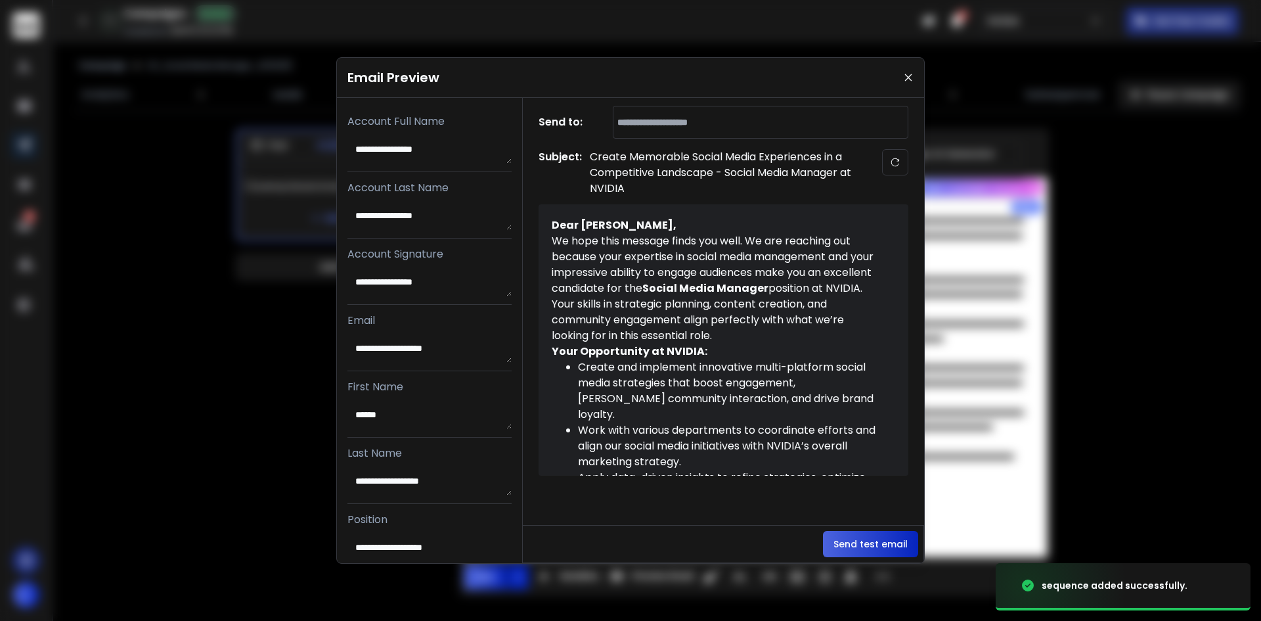
scroll to position [193, 0]
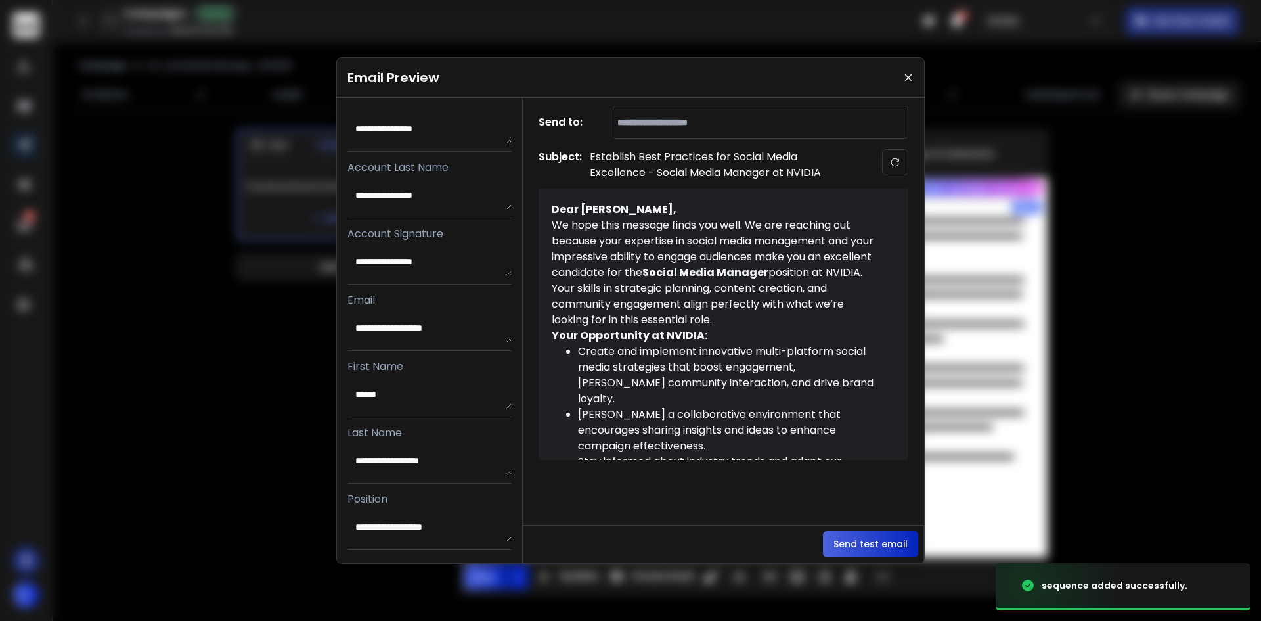
click at [911, 169] on div "Send to: Subject: Establish Best Practices for Social Media Excellence - Social…" at bounding box center [723, 279] width 401 height 362
click at [911, 162] on div "Send to: Subject: Establish Best Practices for Social Media Excellence - Social…" at bounding box center [723, 279] width 401 height 362
click at [905, 160] on button at bounding box center [895, 162] width 26 height 26
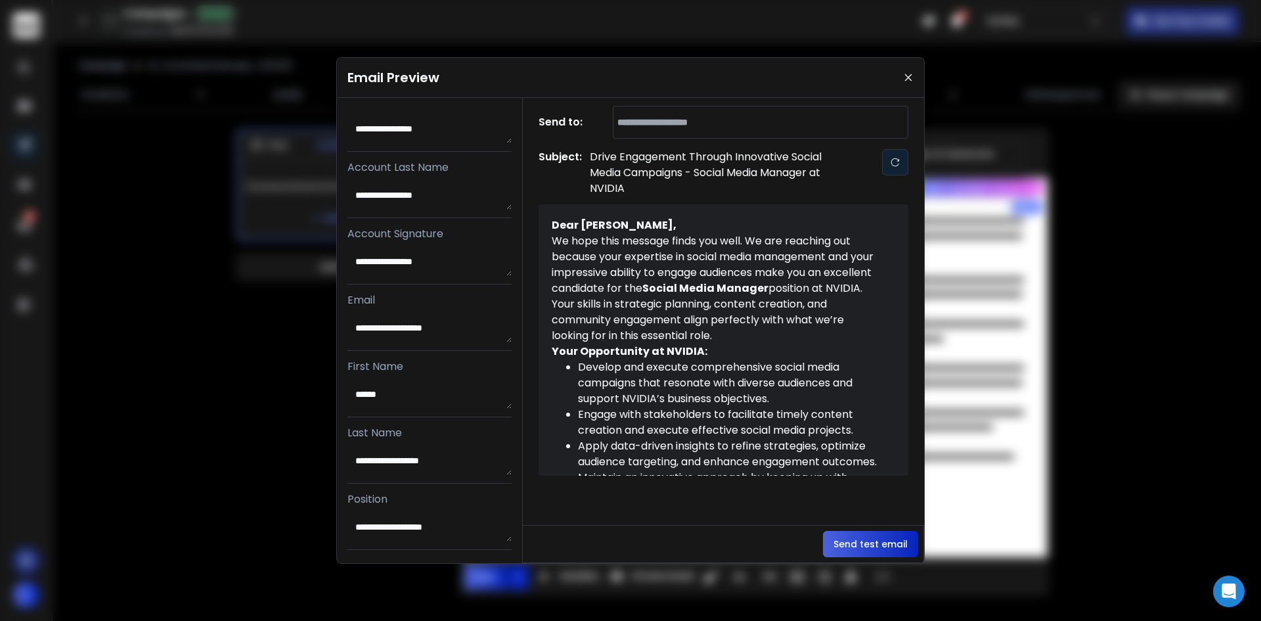
click at [905, 160] on button at bounding box center [895, 162] width 26 height 26
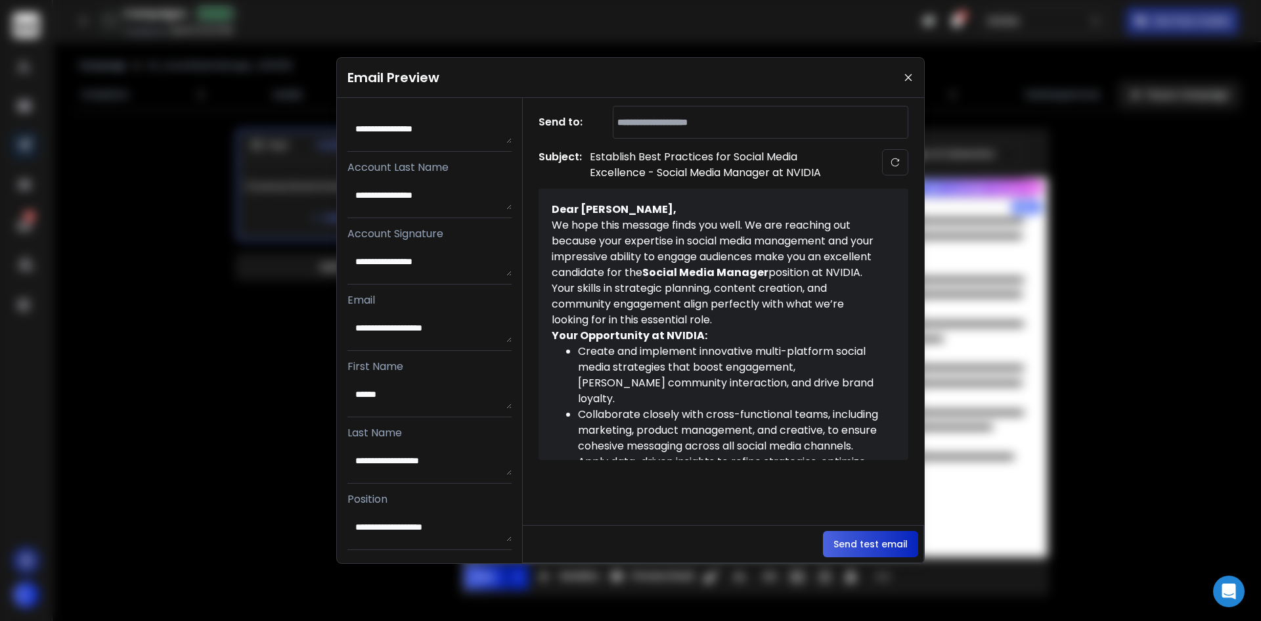
click at [904, 87] on div "Email Preview" at bounding box center [630, 77] width 587 height 39
click at [907, 82] on icon at bounding box center [908, 77] width 11 height 11
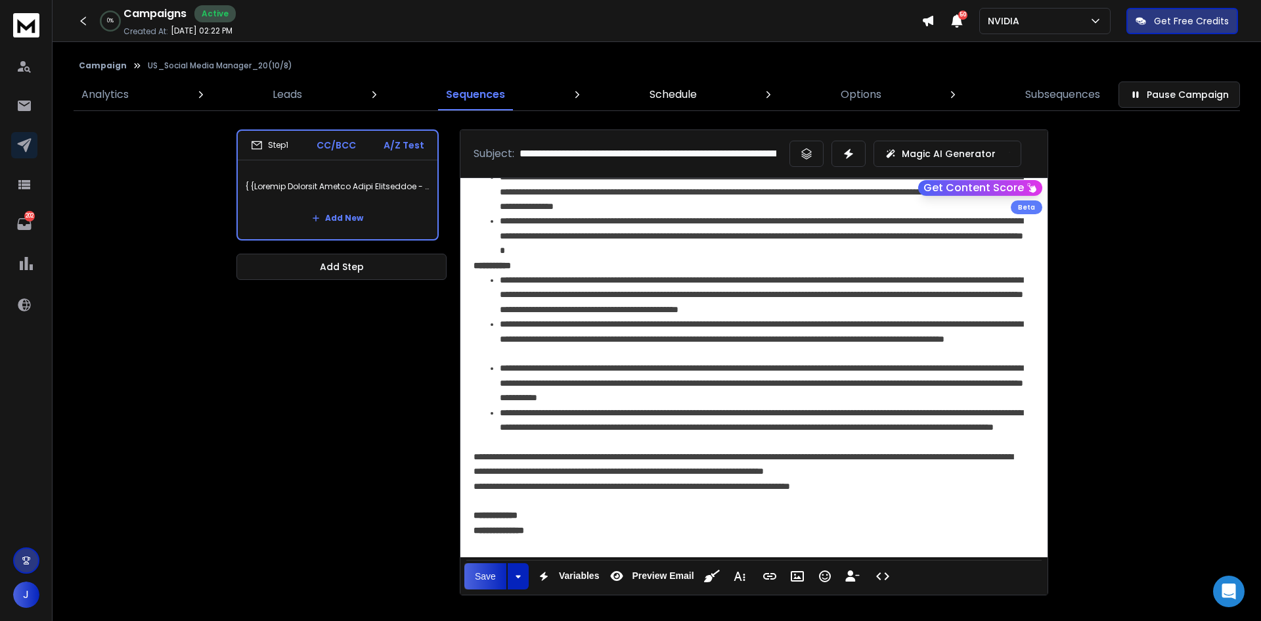
click at [681, 102] on p "Schedule" at bounding box center [673, 95] width 47 height 16
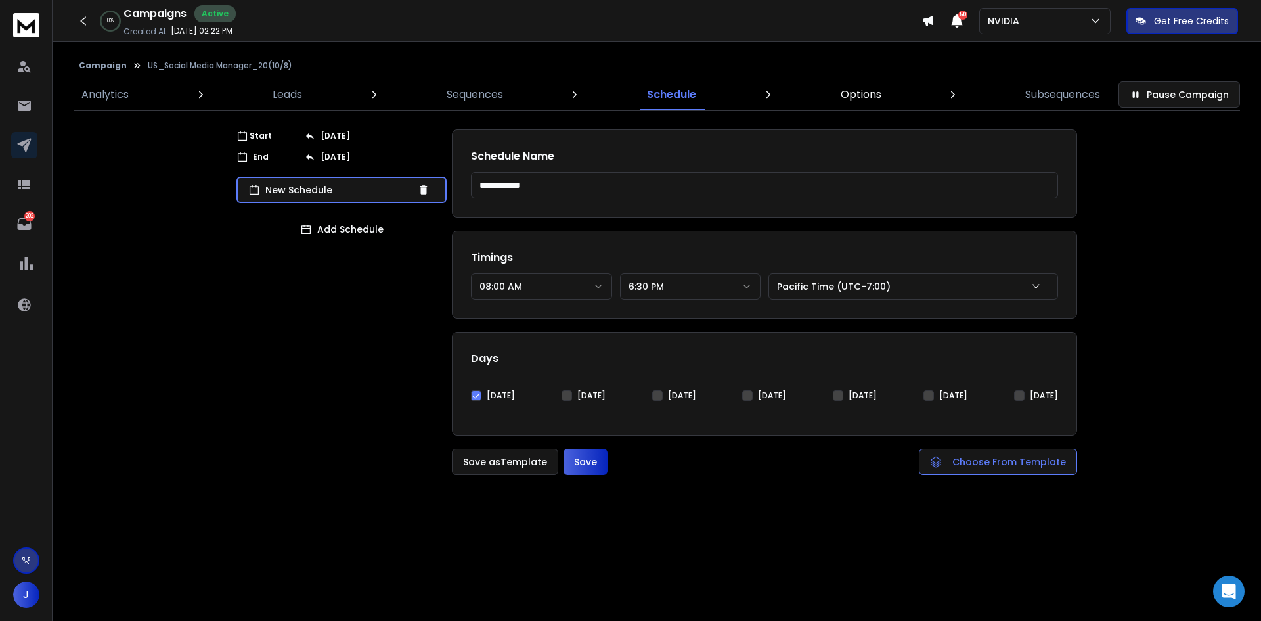
click at [868, 93] on p "Options" at bounding box center [861, 95] width 41 height 16
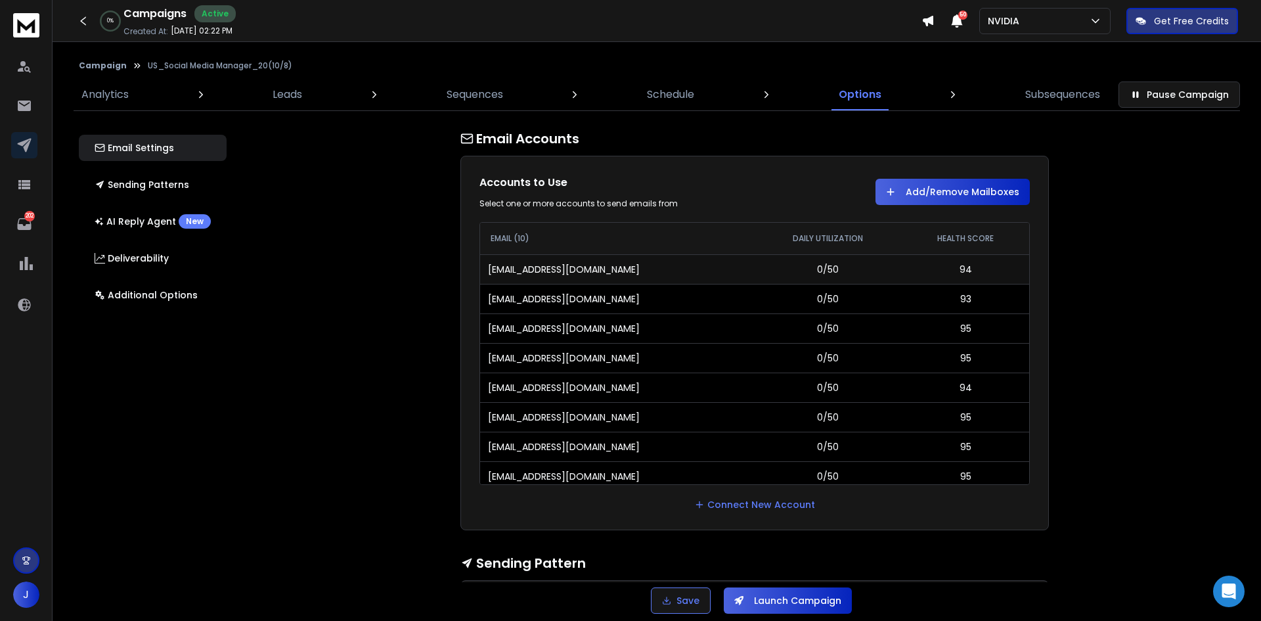
click at [602, 263] on p "wearehiring@careermanagementsolutionsnvidia.com" at bounding box center [564, 269] width 152 height 13
click at [603, 263] on p "wearehiring@careermanagementsolutionsnvidia.com" at bounding box center [564, 269] width 152 height 13
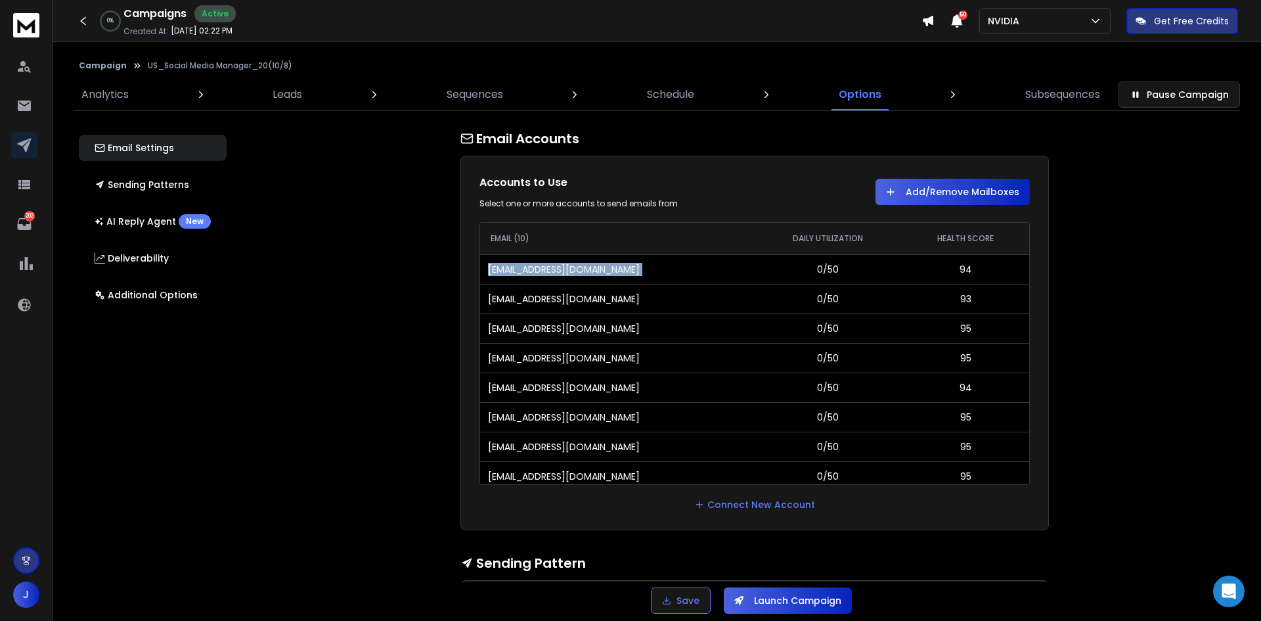
copy p "wearehiring@careermanagementsolutionsnvidia.com"
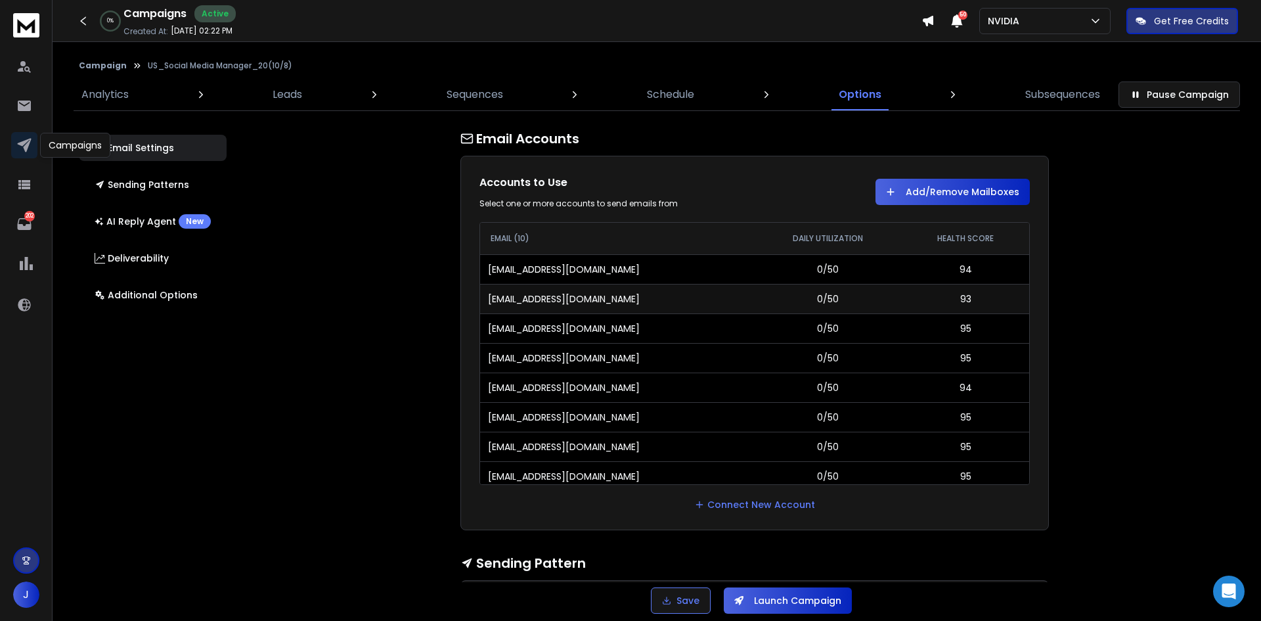
click at [754, 291] on td "askhr@innovativecareerdevelopmentnvidia.com" at bounding box center [616, 299] width 273 height 30
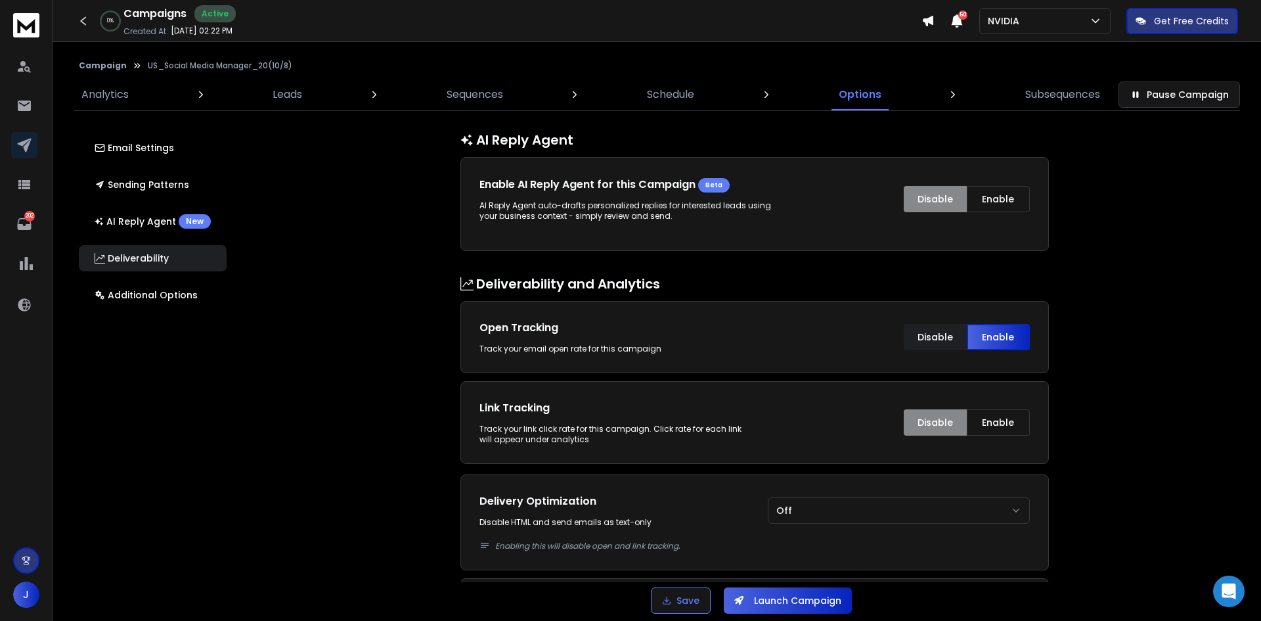
scroll to position [1445, 0]
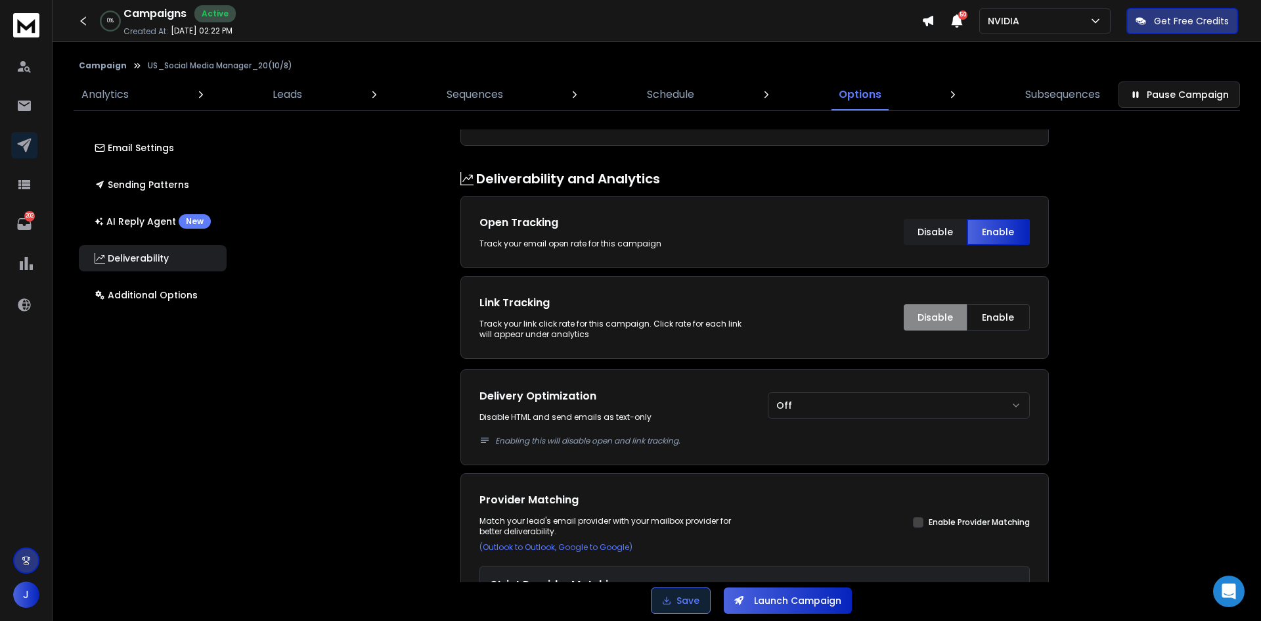
click at [669, 595] on button "Save" at bounding box center [681, 600] width 60 height 26
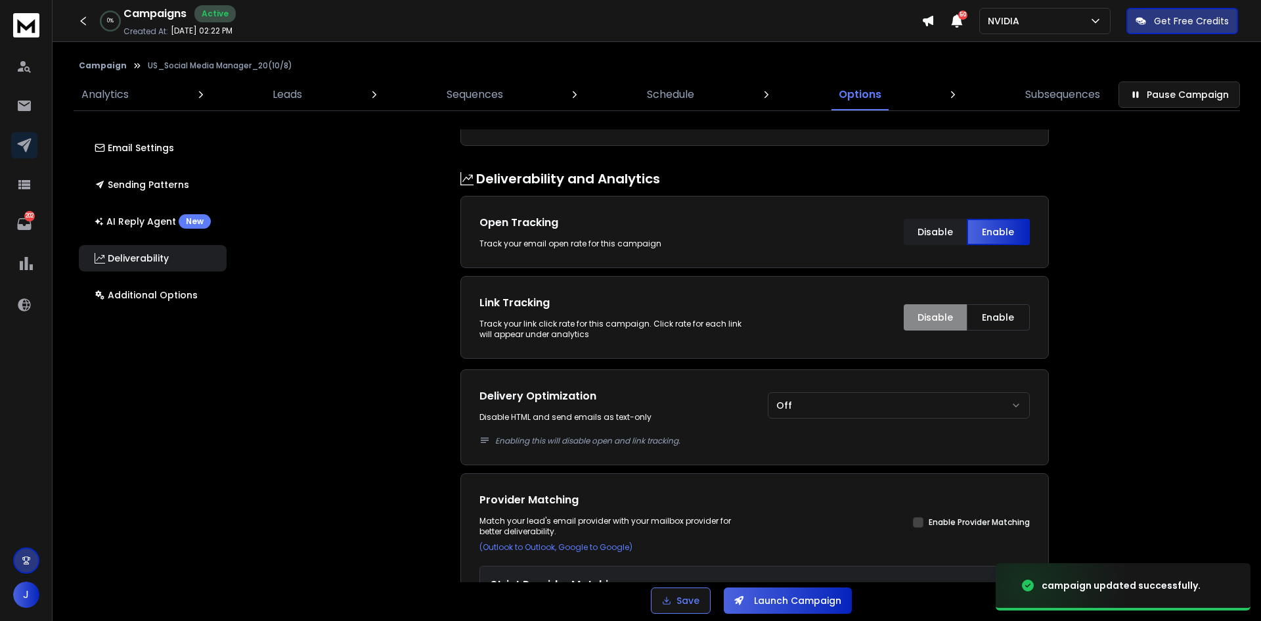
click at [762, 603] on button "Launch Campaign" at bounding box center [788, 600] width 128 height 26
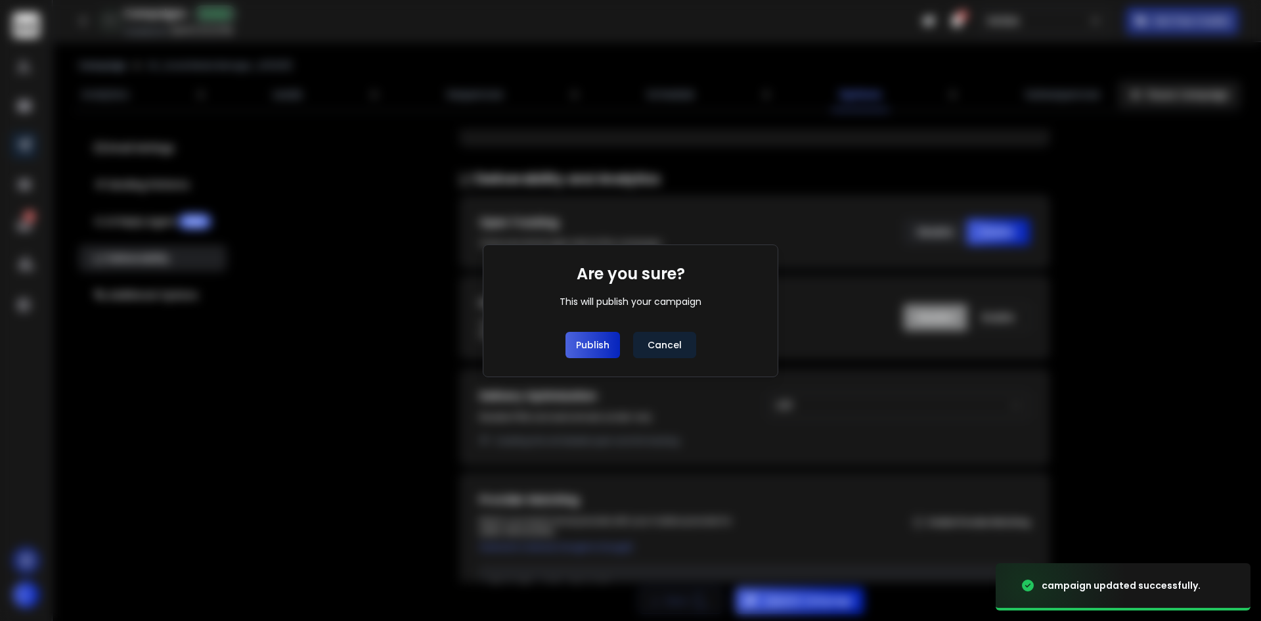
click at [602, 357] on button "Publish" at bounding box center [593, 345] width 55 height 26
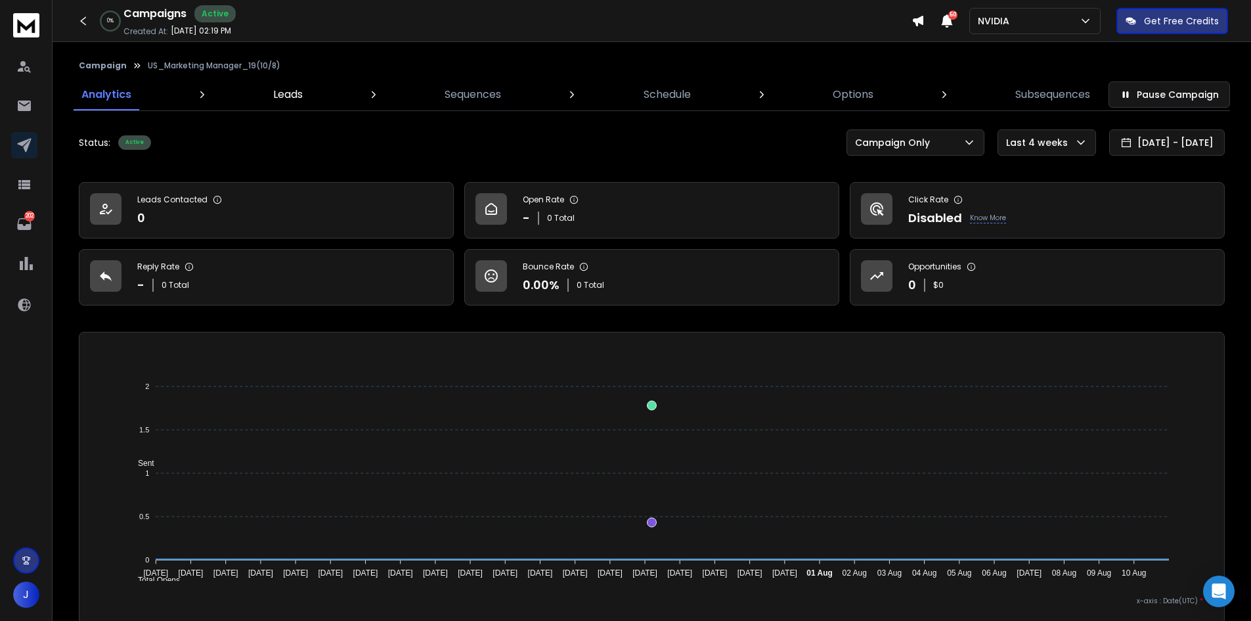
click at [263, 100] on div "Analytics Leads Sequences Schedule Options Subsequences" at bounding box center [586, 95] width 1025 height 32
click at [276, 97] on p "Leads" at bounding box center [288, 95] width 30 height 16
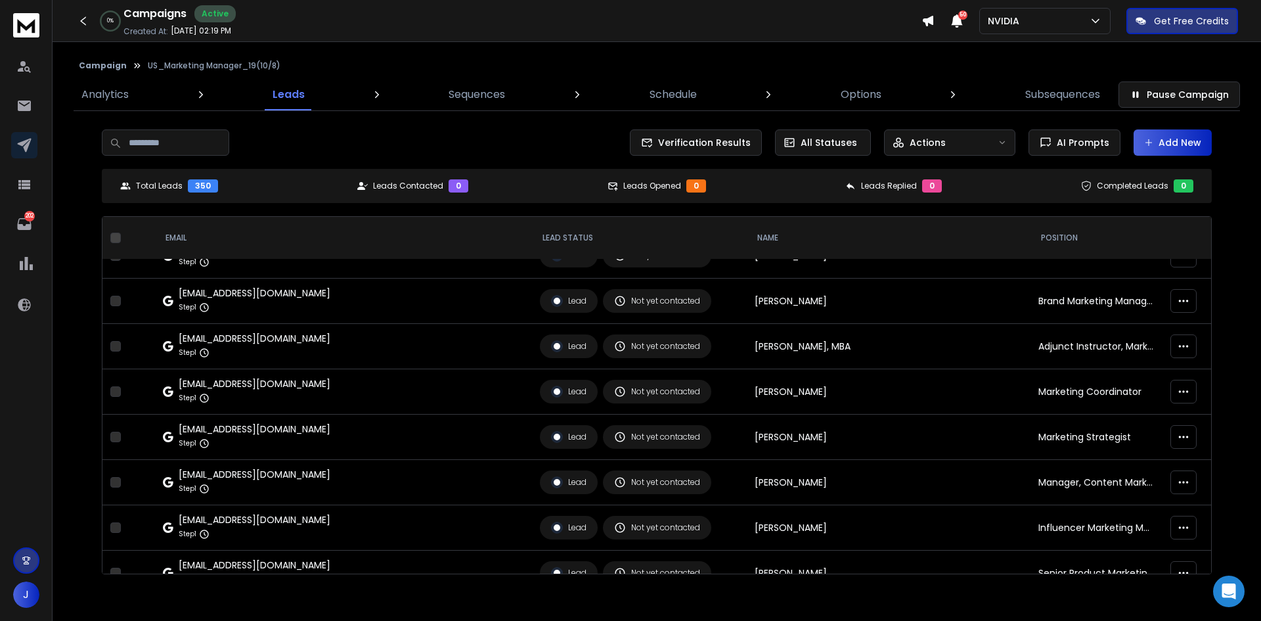
scroll to position [526, 0]
click at [474, 103] on link "Sequences" at bounding box center [477, 95] width 72 height 32
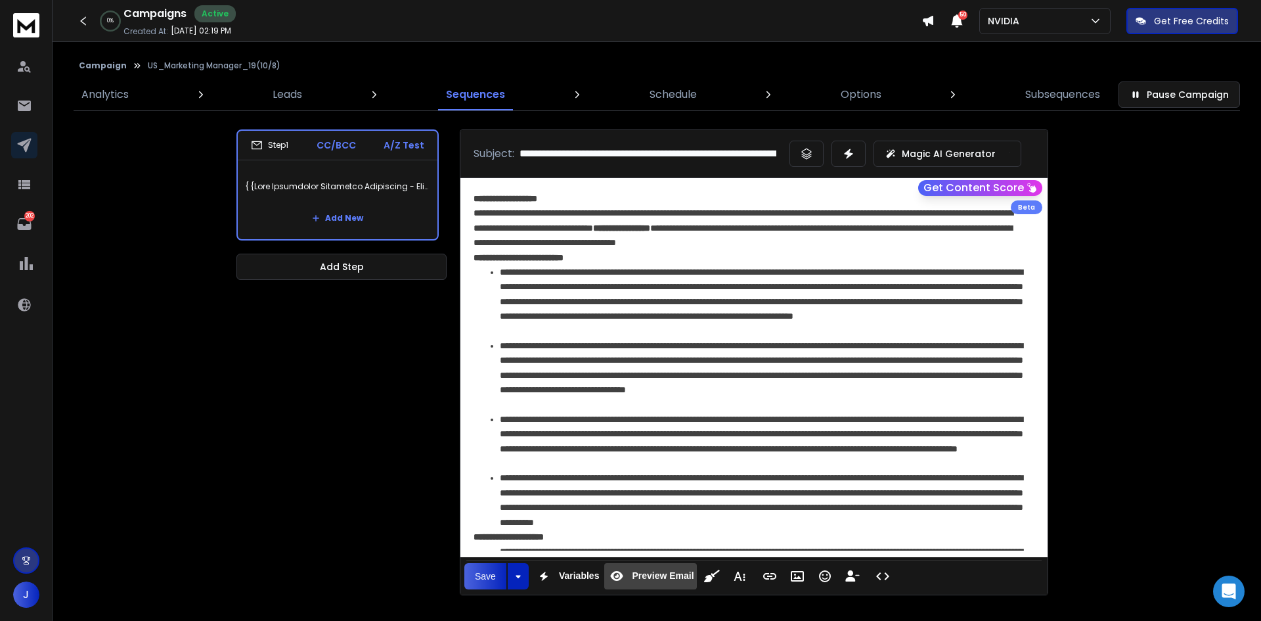
click at [656, 575] on div "Preview Email" at bounding box center [650, 576] width 92 height 22
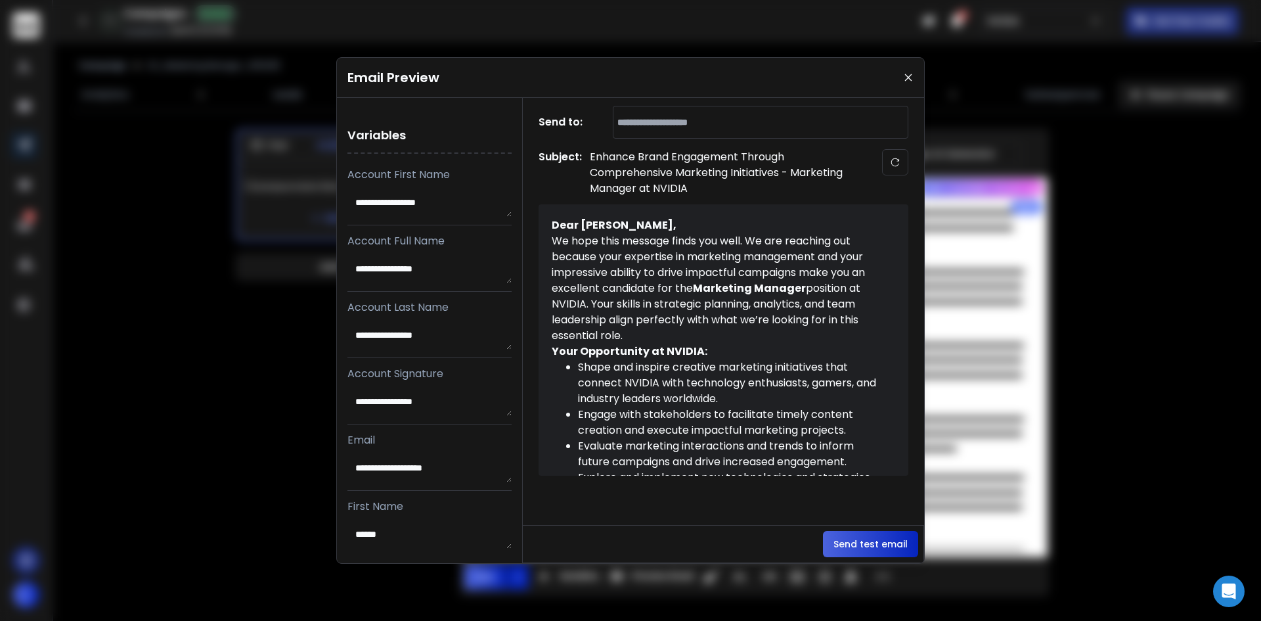
scroll to position [131, 0]
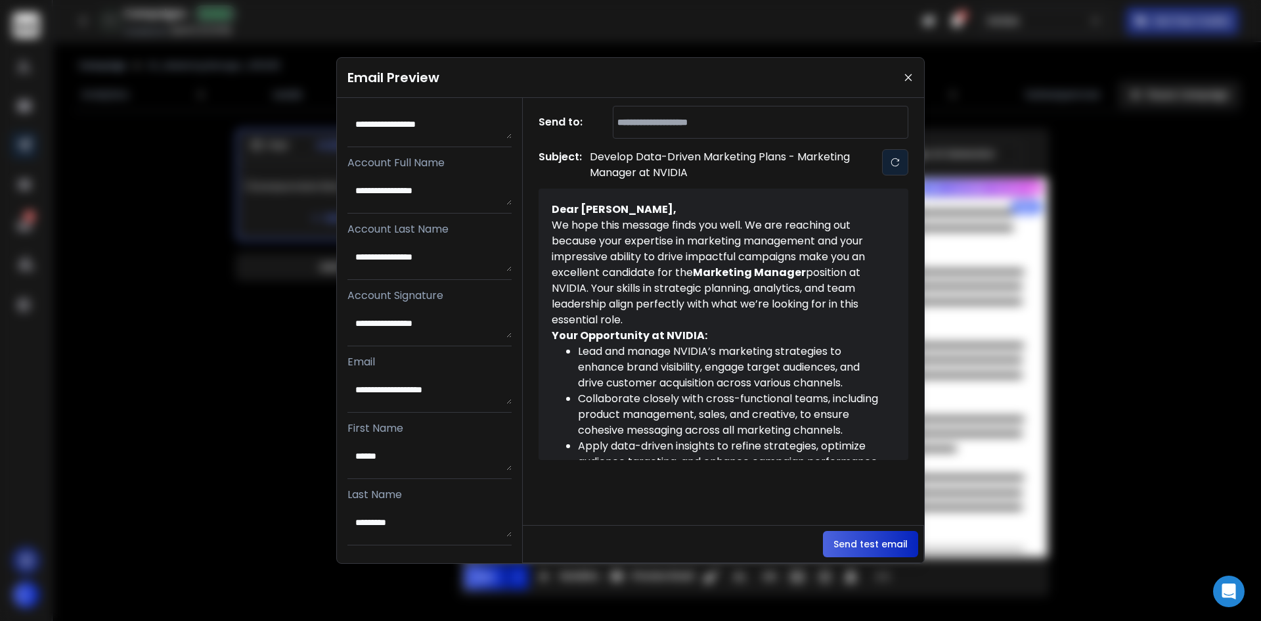
click at [891, 164] on icon at bounding box center [895, 162] width 9 height 9
click at [907, 78] on icon at bounding box center [908, 77] width 11 height 11
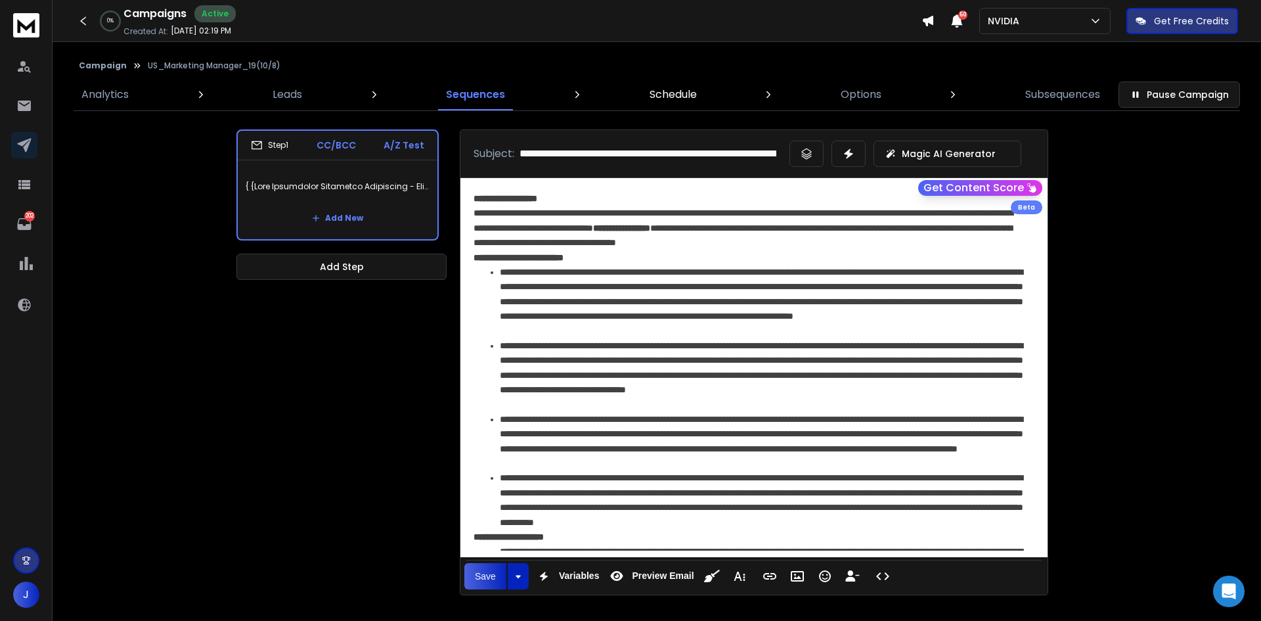
click at [679, 99] on p "Schedule" at bounding box center [673, 95] width 47 height 16
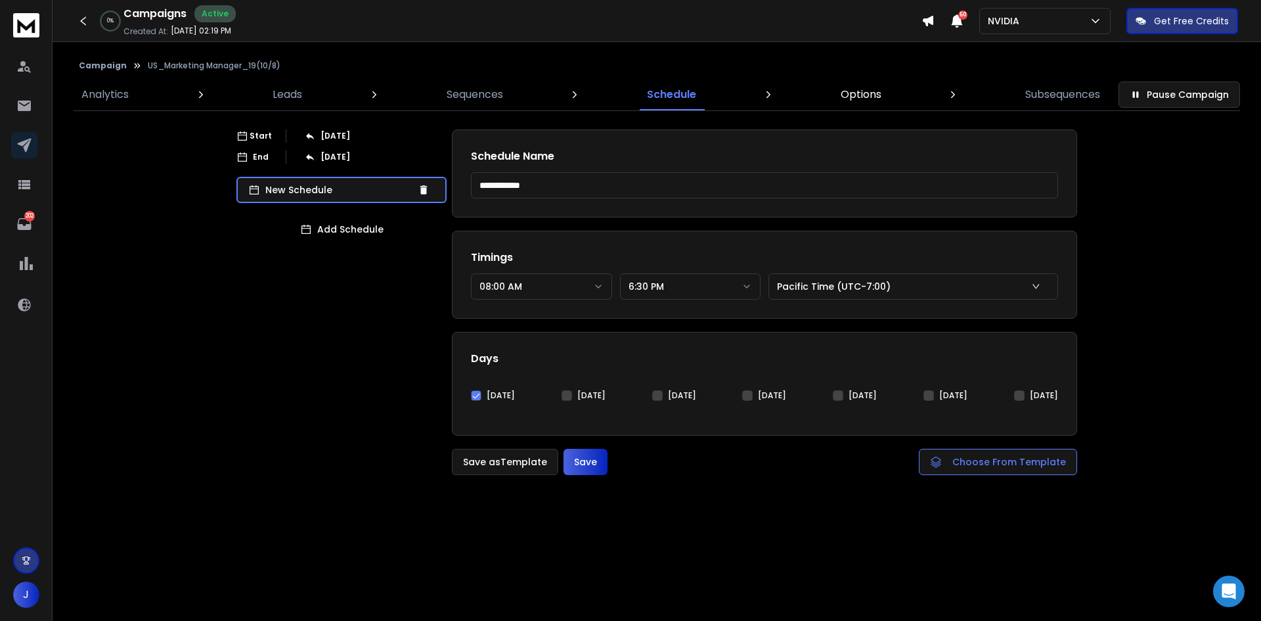
click at [855, 93] on p "Options" at bounding box center [861, 95] width 41 height 16
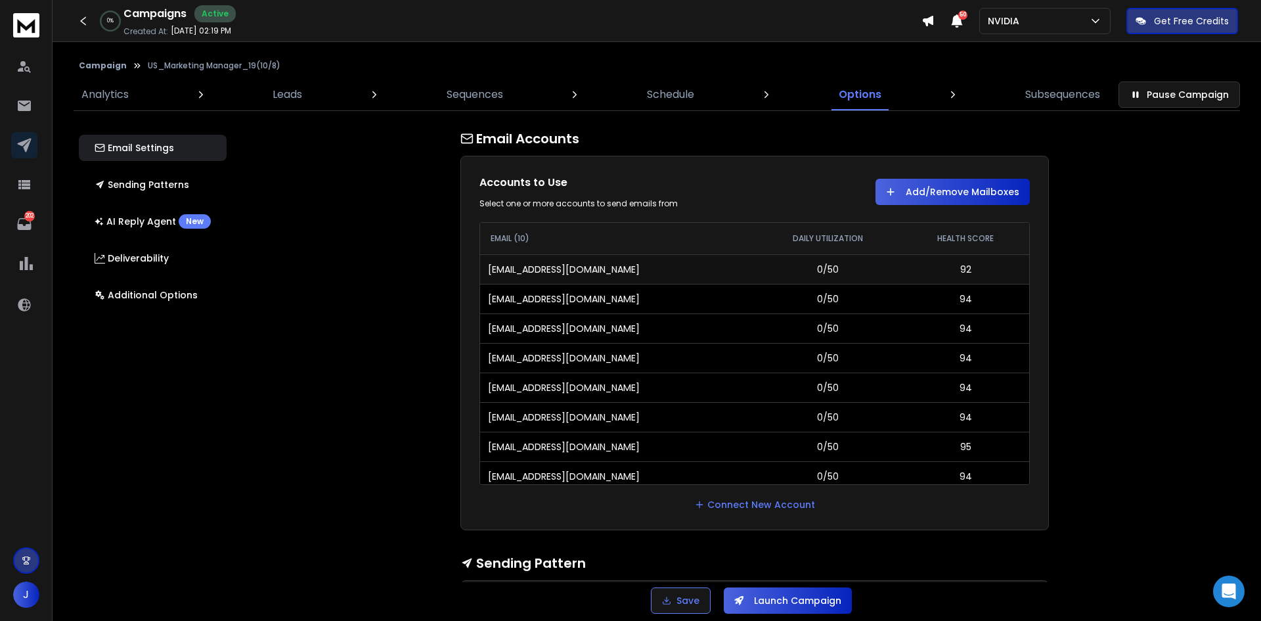
click at [640, 263] on p "[EMAIL_ADDRESS][DOMAIN_NAME]" at bounding box center [564, 269] width 152 height 13
copy p "[EMAIL_ADDRESS][DOMAIN_NAME]"
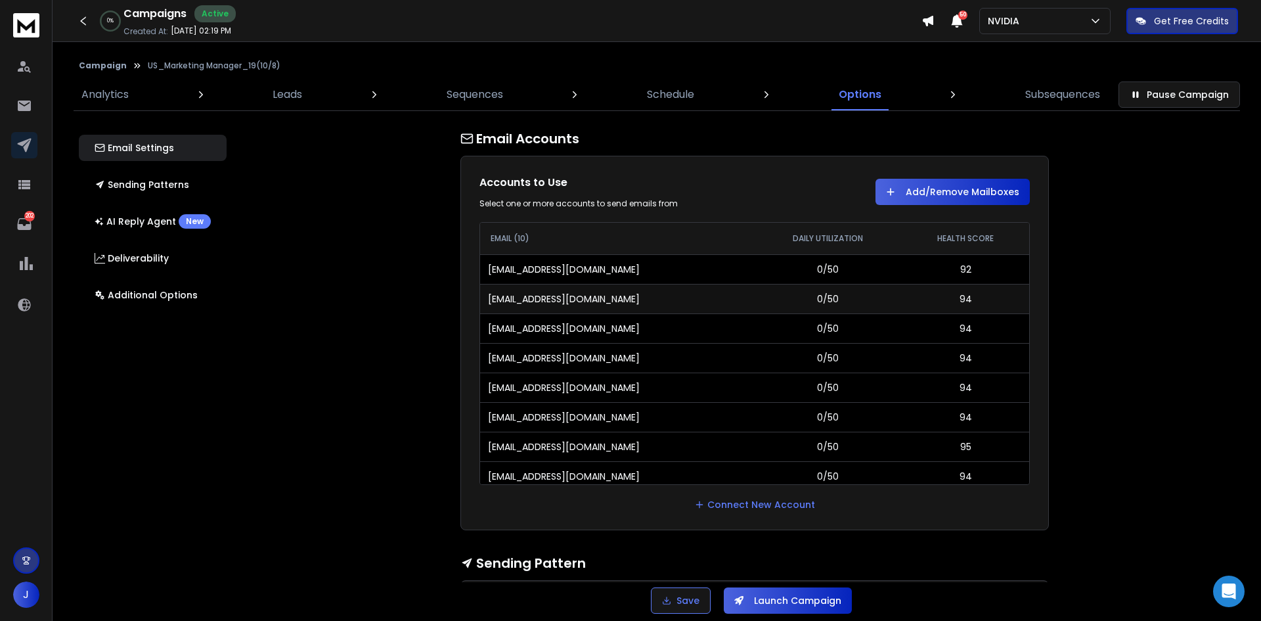
click at [754, 307] on td "[EMAIL_ADDRESS][DOMAIN_NAME]" at bounding box center [616, 299] width 273 height 30
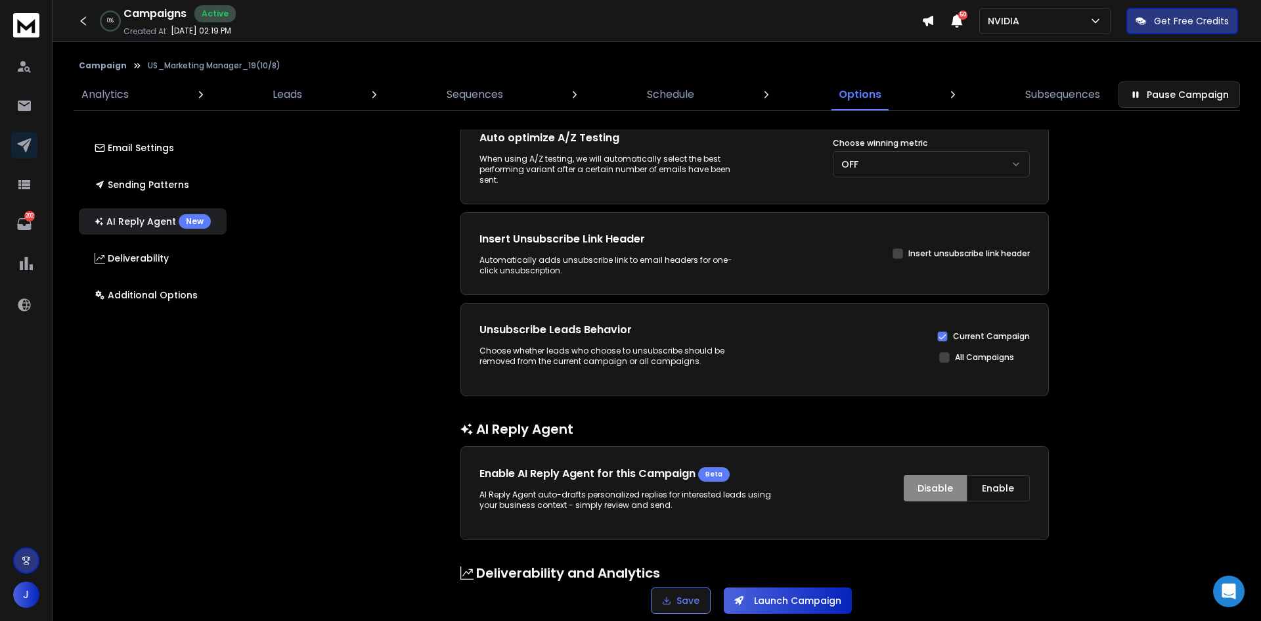
scroll to position [1314, 0]
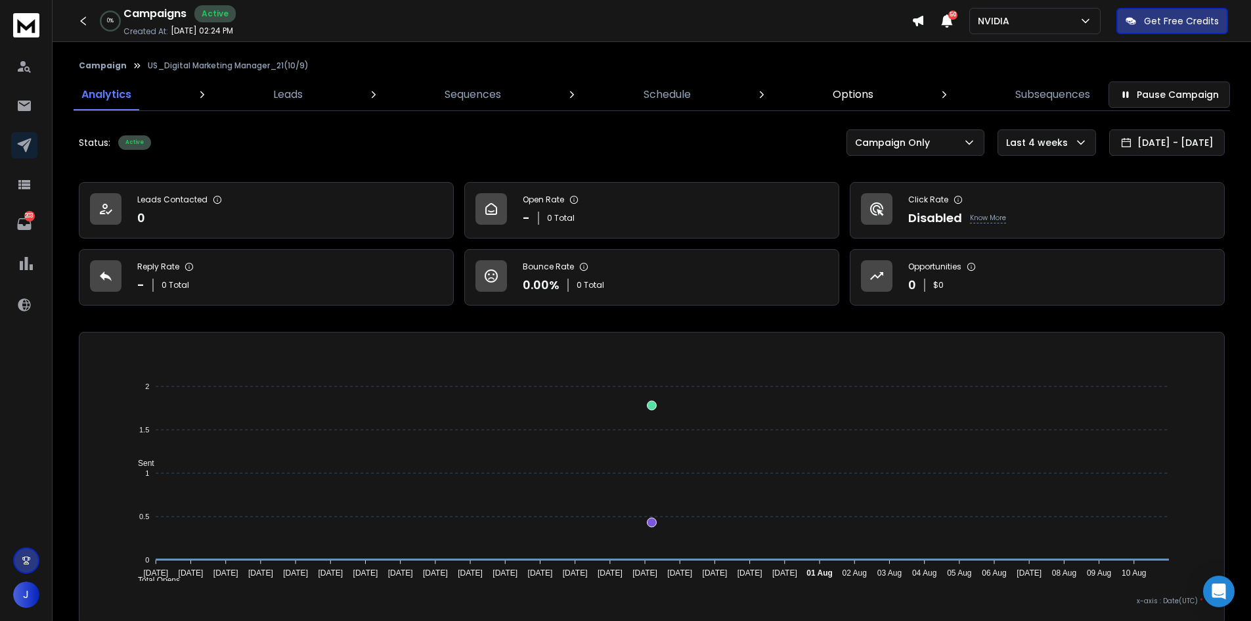
click at [856, 99] on p "Options" at bounding box center [853, 95] width 41 height 16
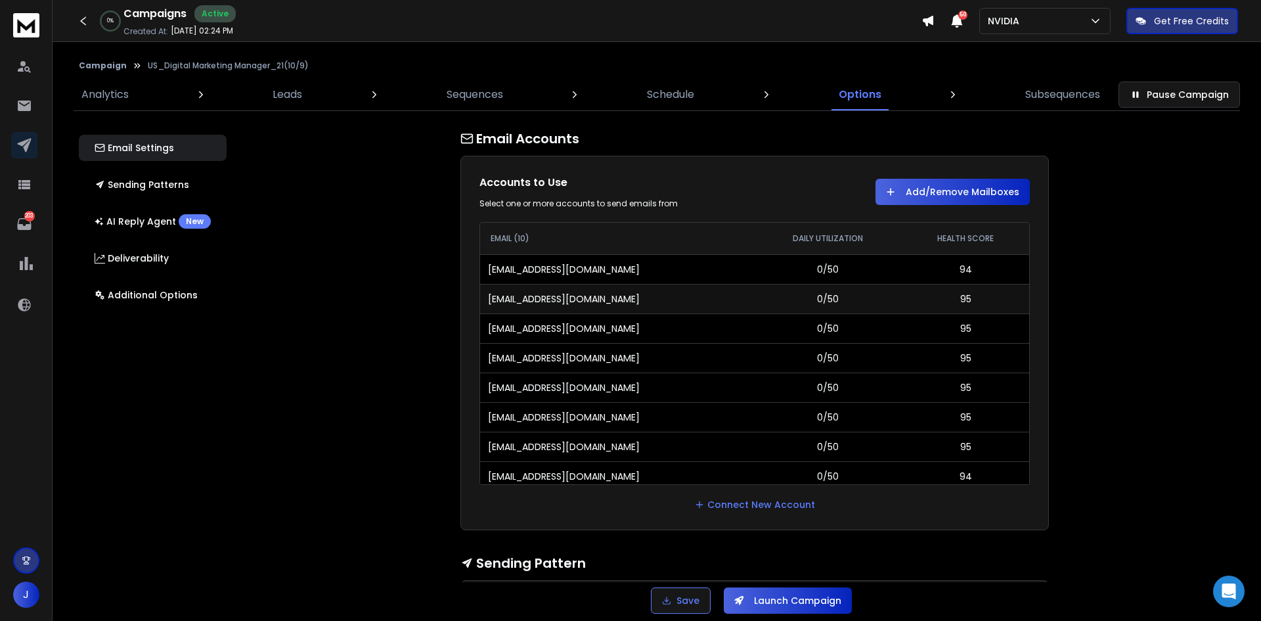
click at [640, 299] on p "invite@nvidiaintegratedemployeeonboardingsuite.com" at bounding box center [564, 298] width 152 height 13
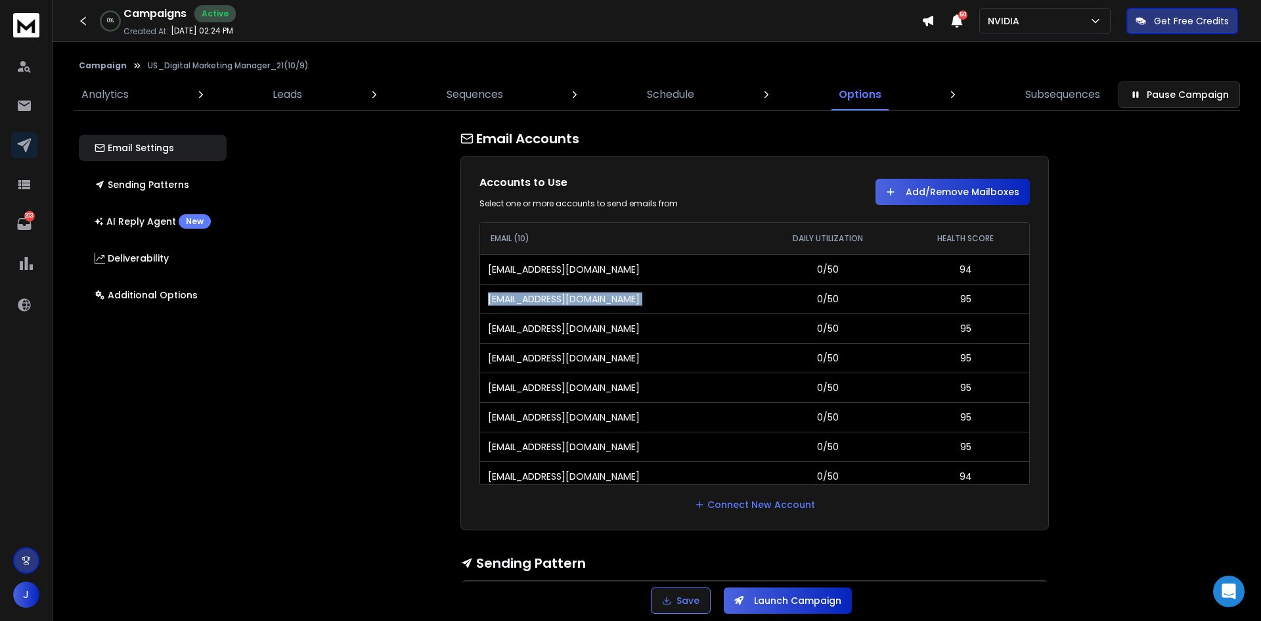
copy p "invite@nvidiaintegratedemployeeonboardingsuite.com"
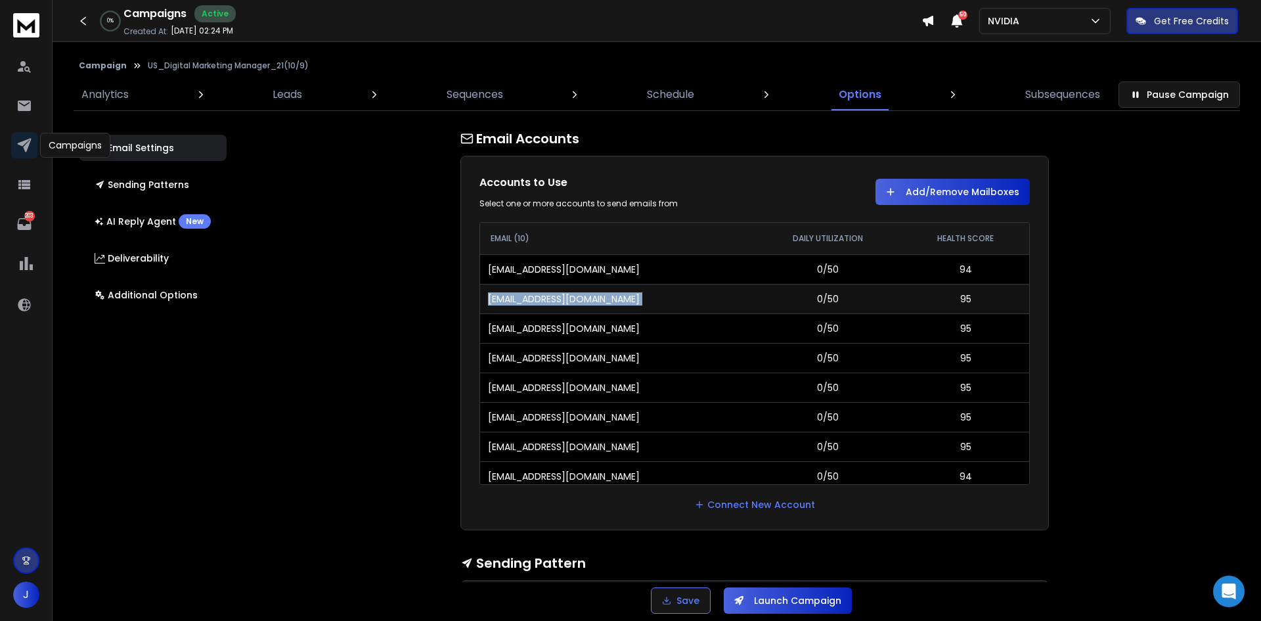
click at [743, 307] on td "invite@nvidiaintegratedemployeeonboardingsuite.com" at bounding box center [616, 299] width 273 height 30
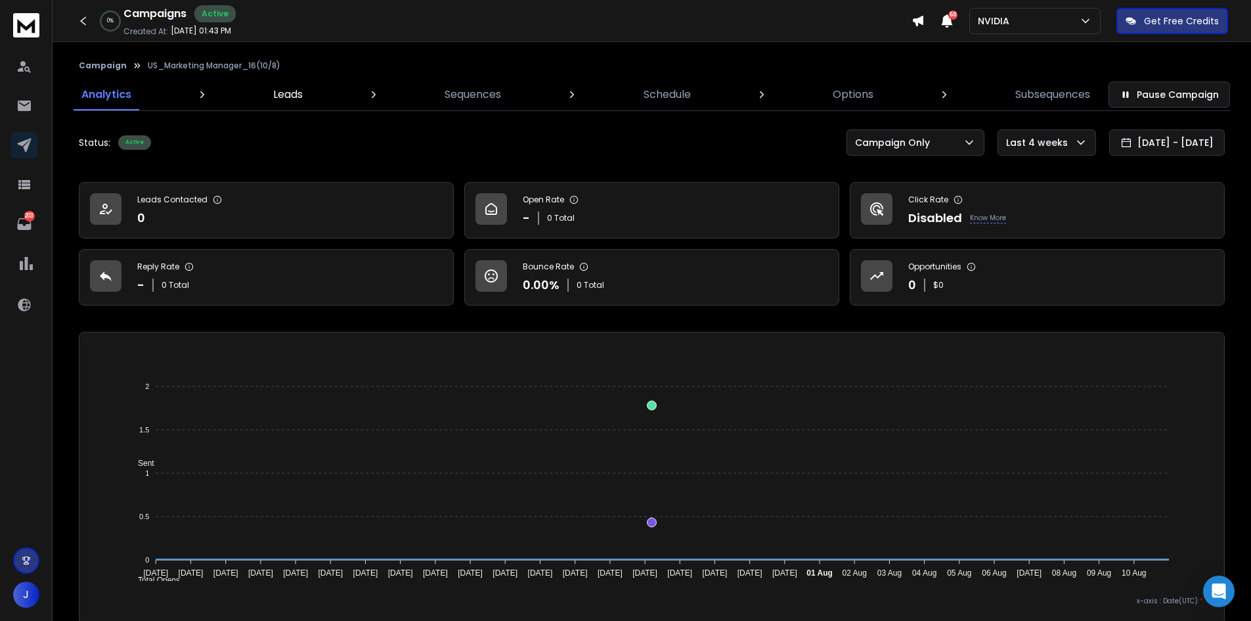
click at [304, 91] on link "Leads" at bounding box center [287, 95] width 45 height 32
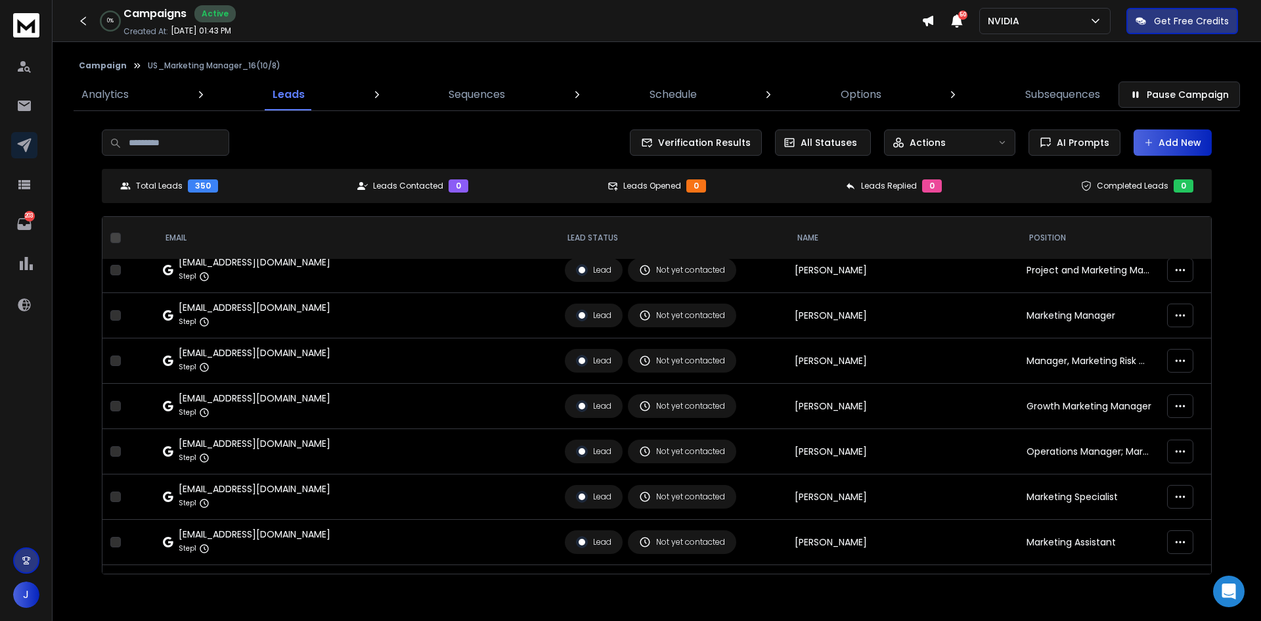
scroll to position [788, 0]
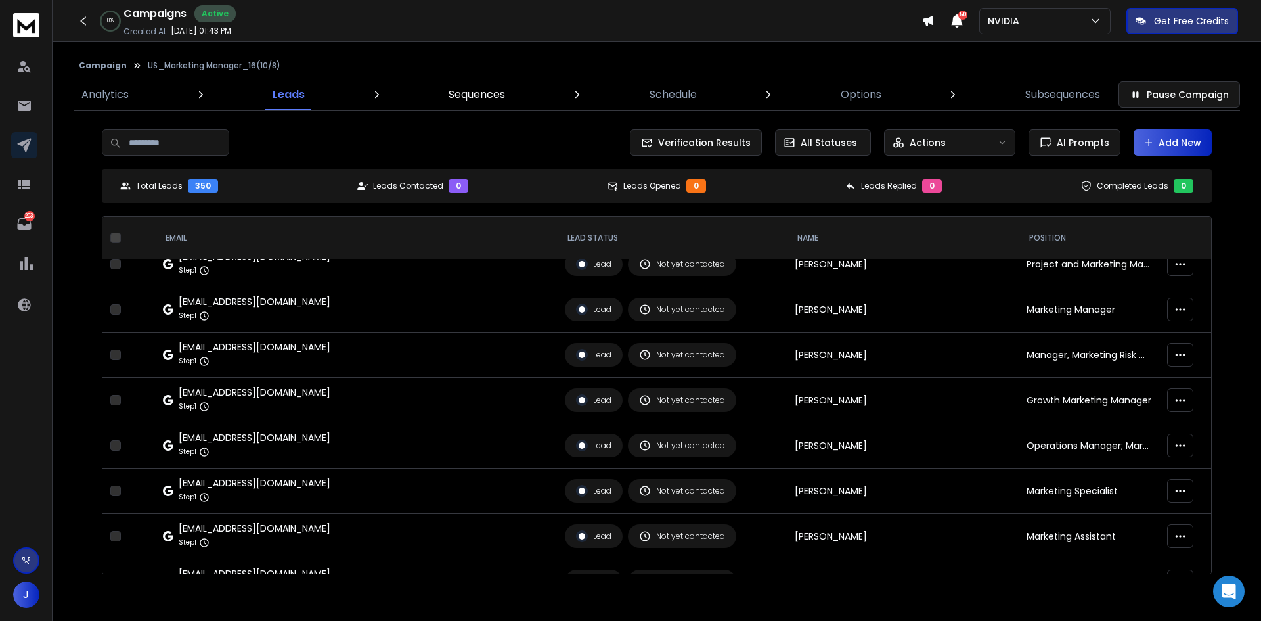
click at [485, 95] on p "Sequences" at bounding box center [477, 95] width 56 height 16
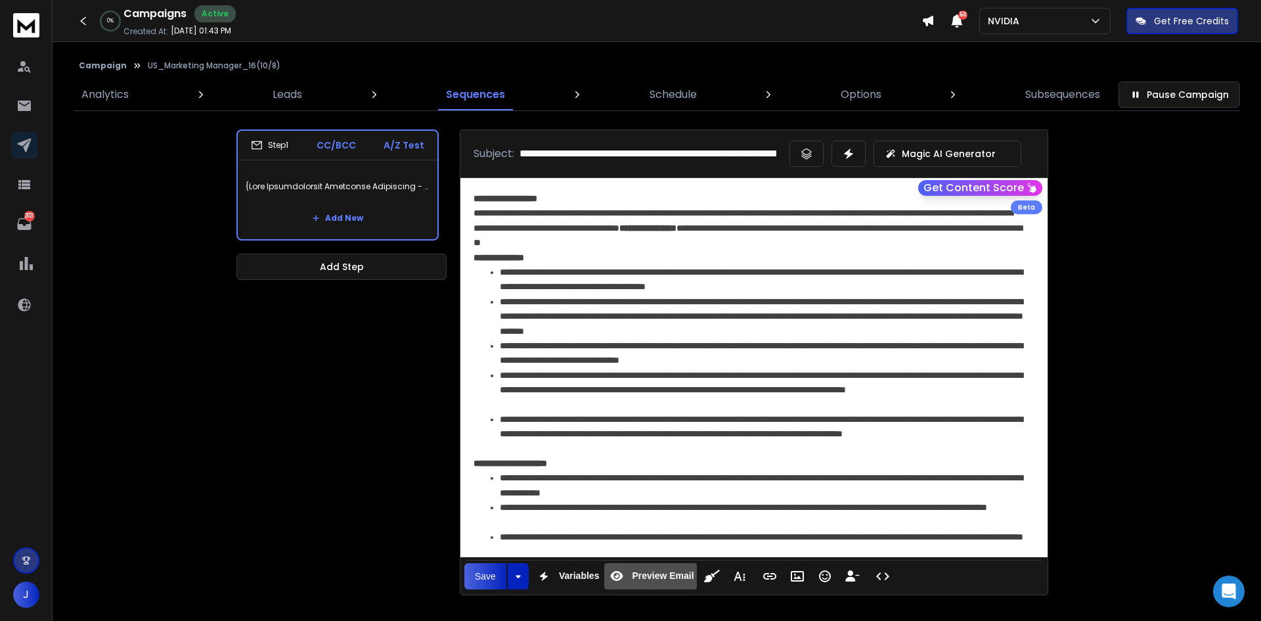
click at [645, 570] on span "Preview Email" at bounding box center [662, 575] width 67 height 11
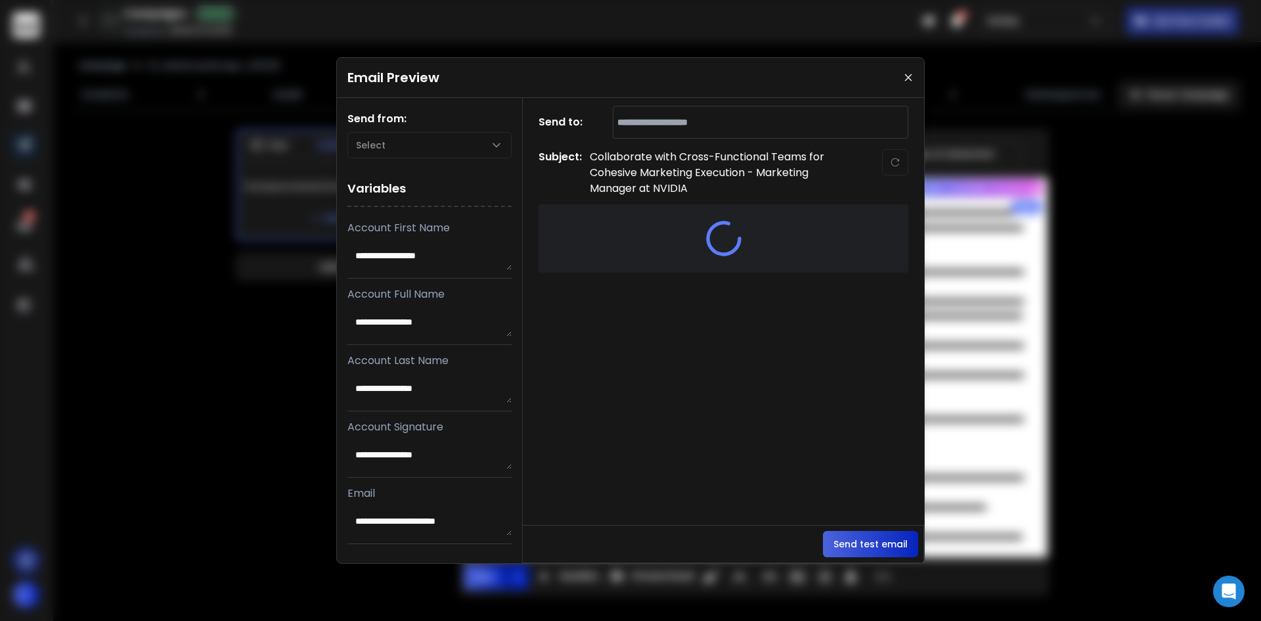
type textarea "**********"
type textarea "*******"
type textarea "********"
type textarea "**********"
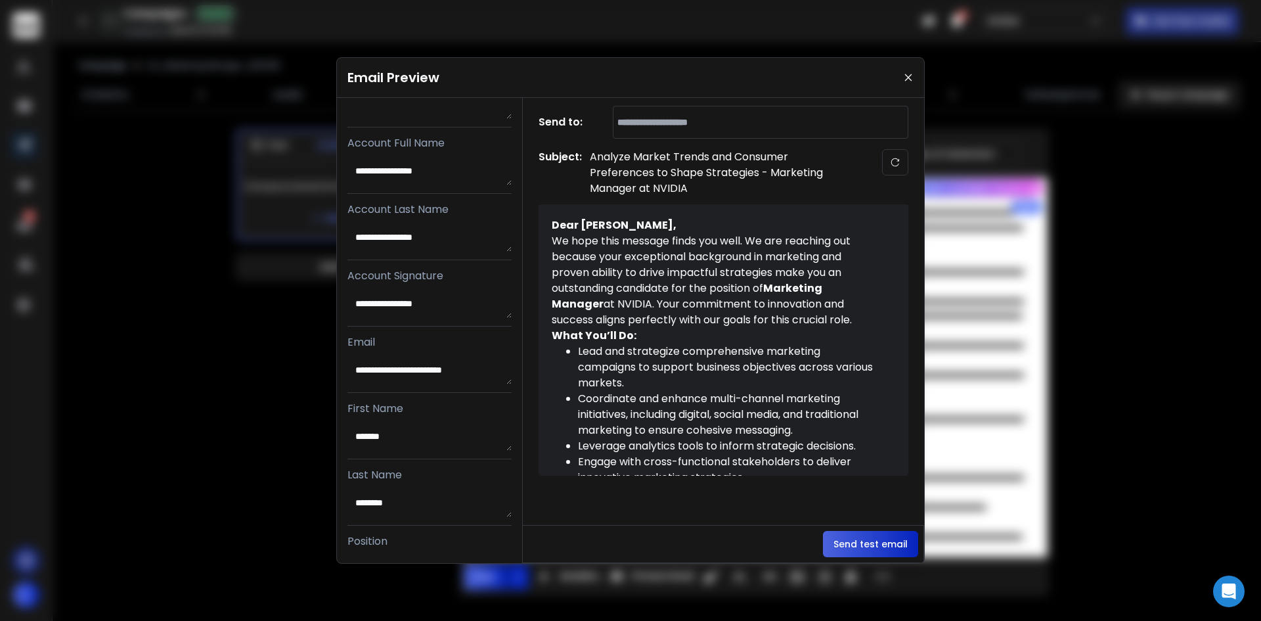
scroll to position [193, 0]
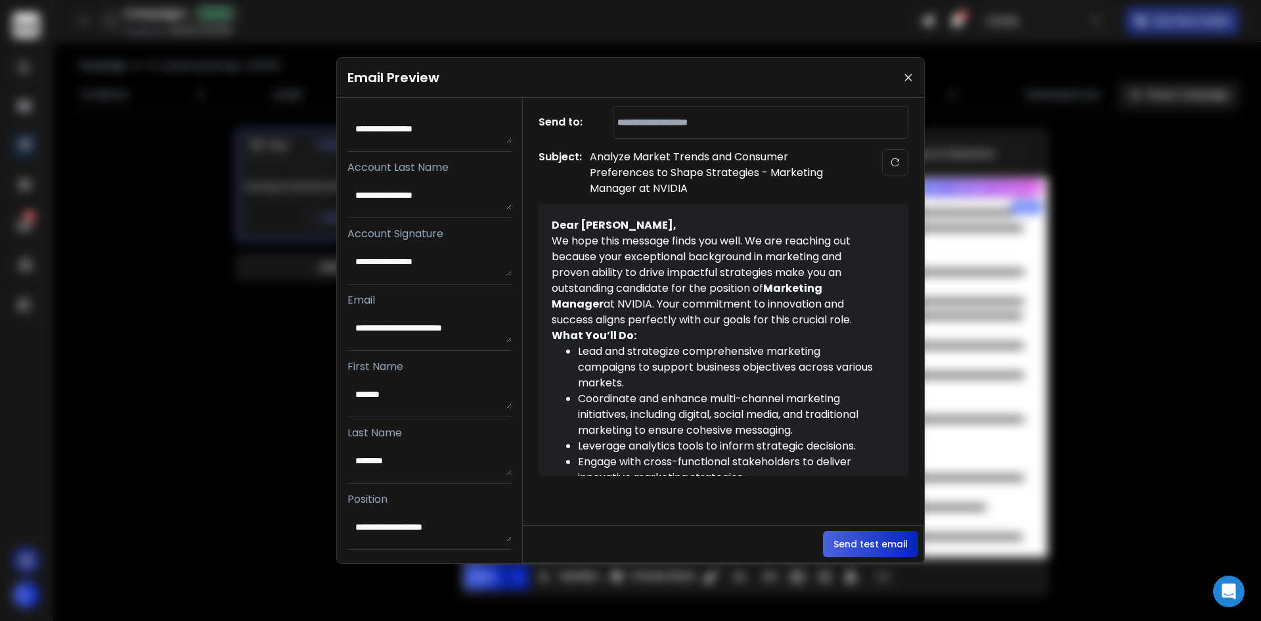
type textarea "******"
type textarea "**********"
type textarea "*******"
type textarea "******"
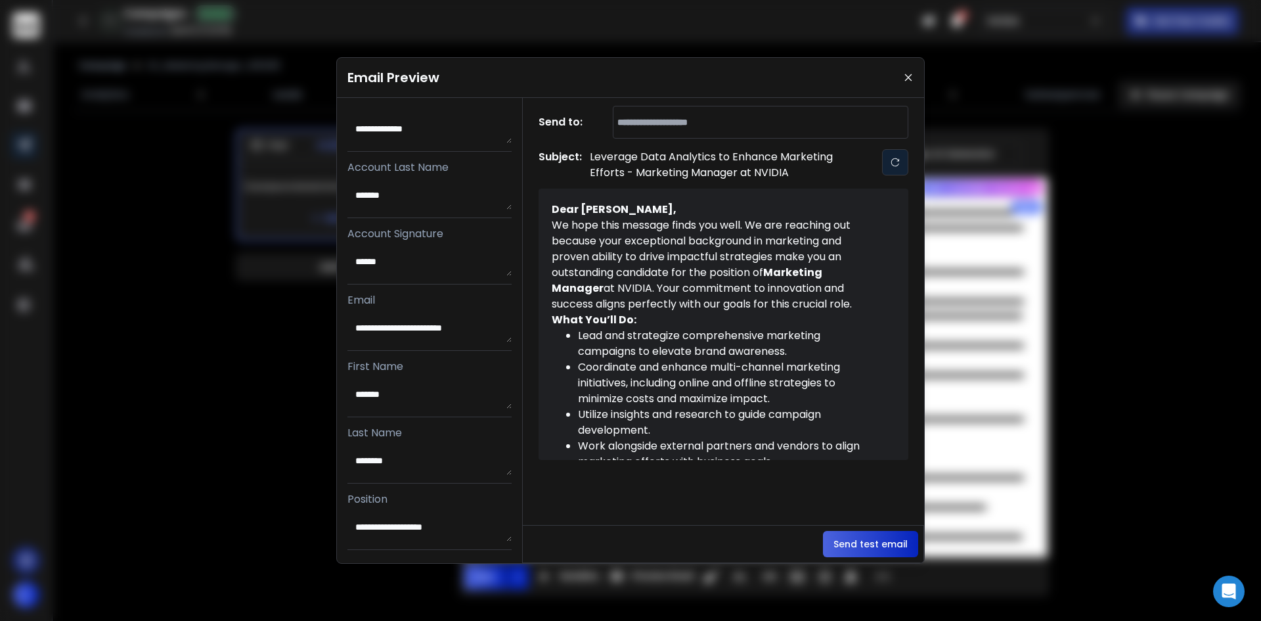
click at [886, 170] on button at bounding box center [895, 162] width 26 height 26
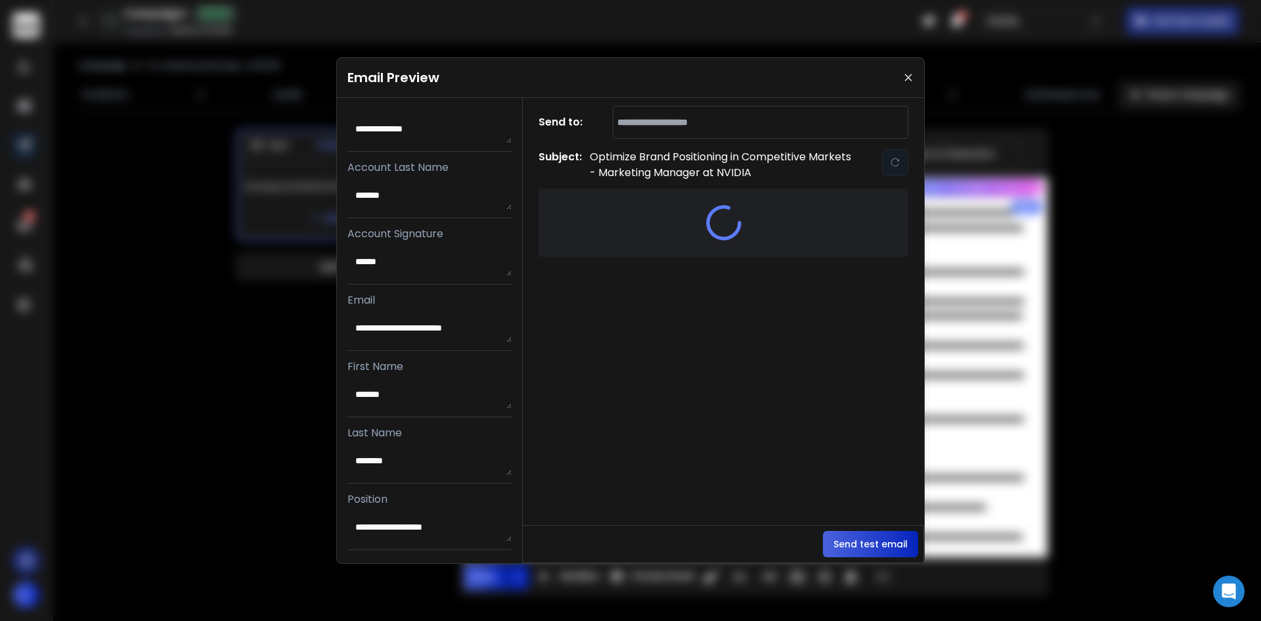
type textarea "**********"
type textarea "*******"
type textarea "**"
type textarea "**********"
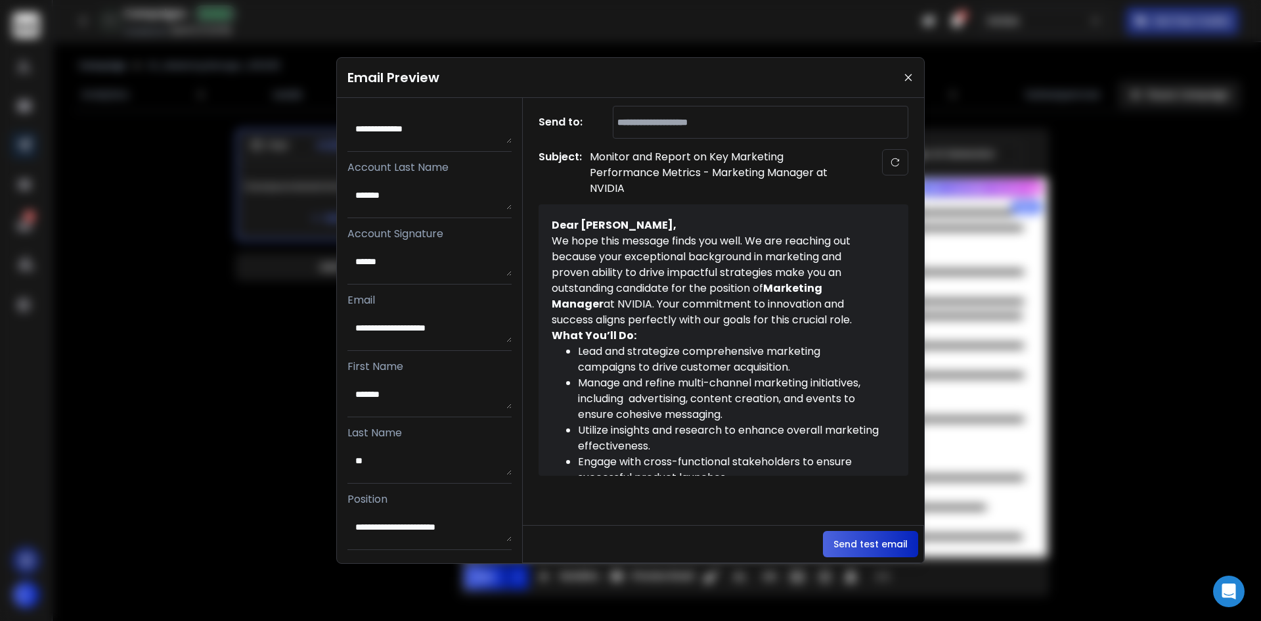
click at [888, 170] on button at bounding box center [895, 162] width 26 height 26
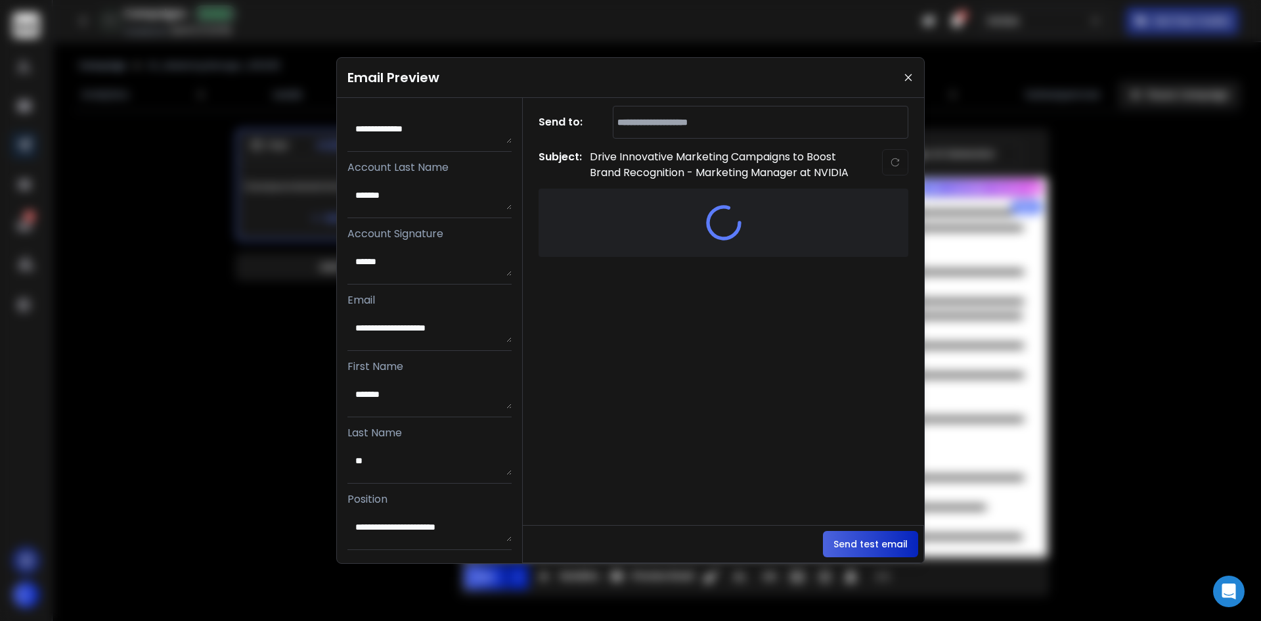
type textarea "**********"
type textarea "*****"
type textarea "*******"
type textarea "**********"
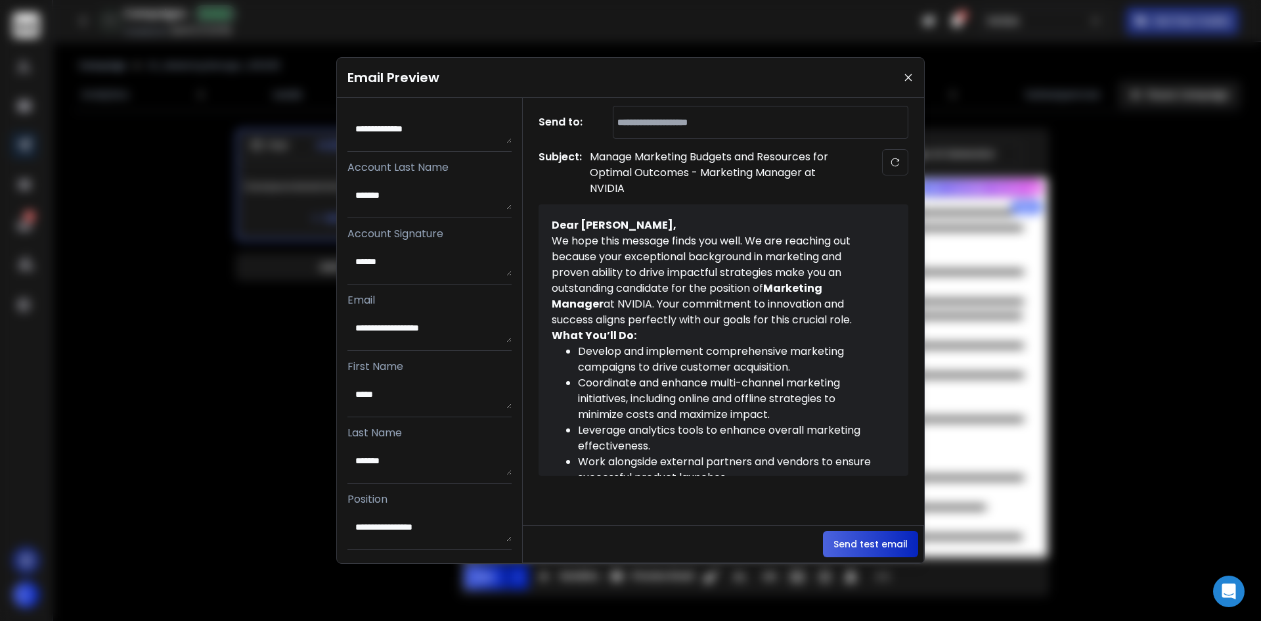
click at [907, 73] on icon at bounding box center [908, 77] width 11 height 11
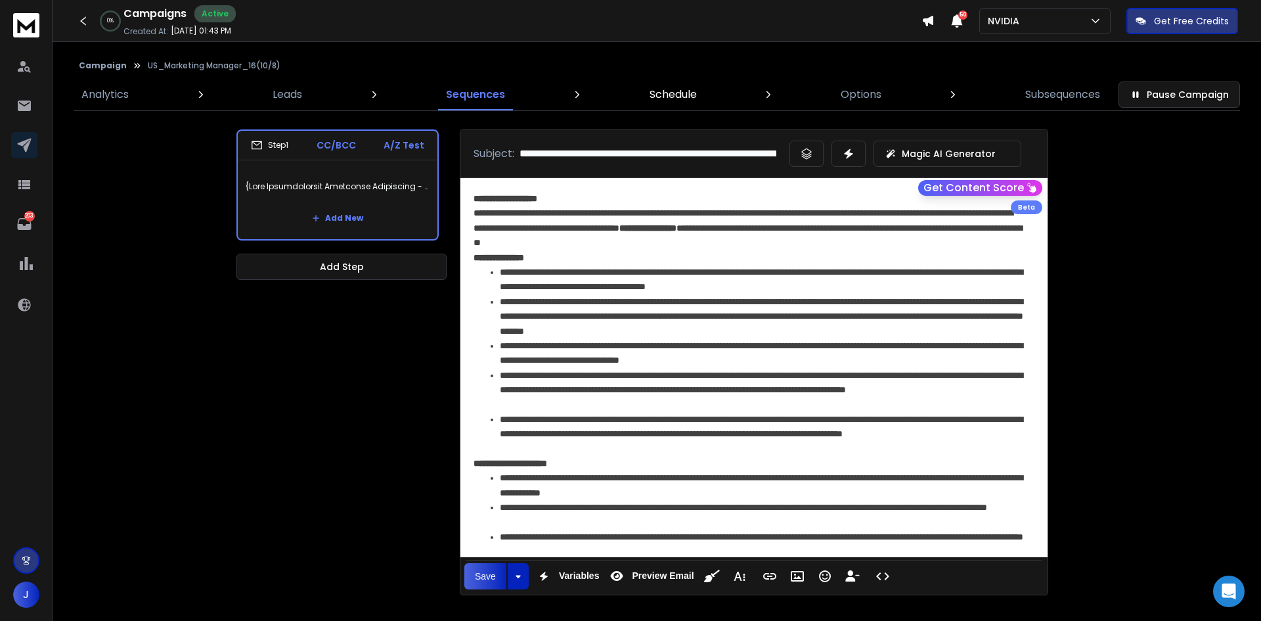
click at [697, 91] on p "Schedule" at bounding box center [673, 95] width 47 height 16
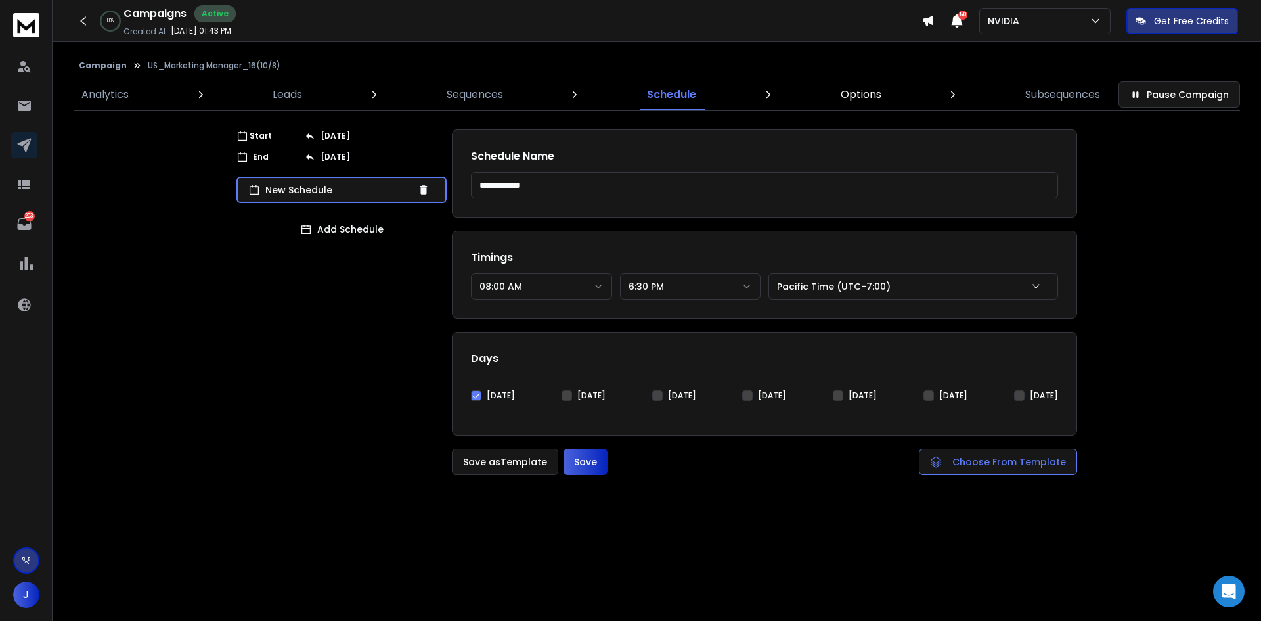
click at [882, 100] on link "Options" at bounding box center [861, 95] width 56 height 32
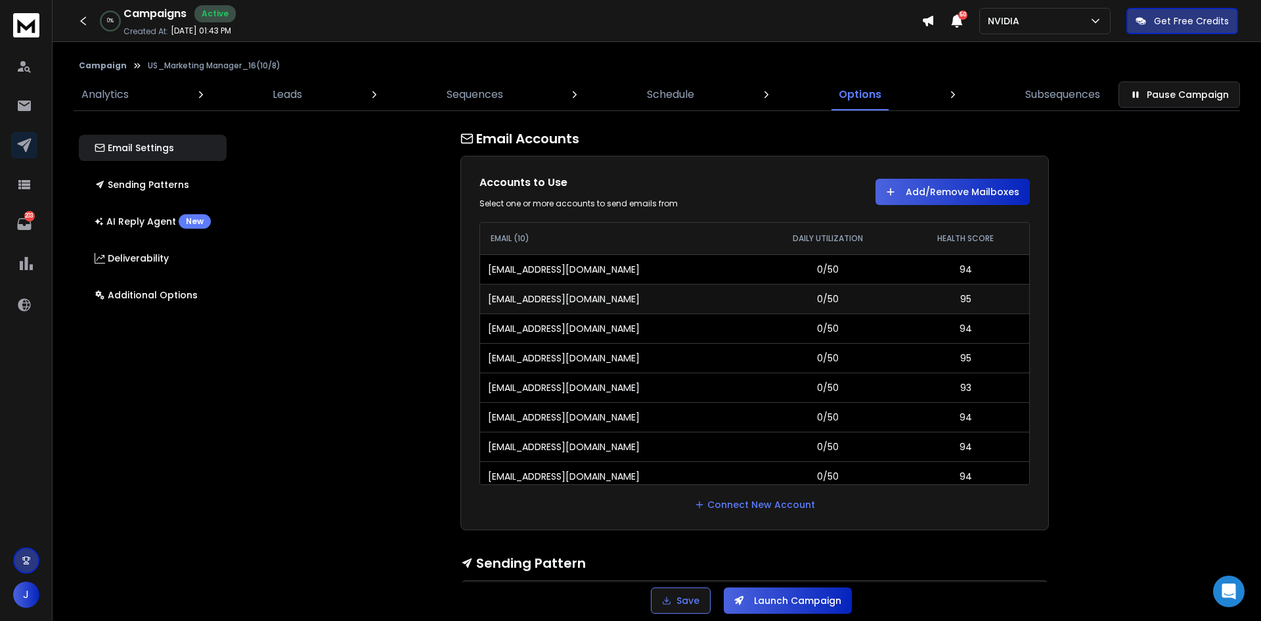
click at [640, 292] on p "talents@integratedtalentnetworknvidia.com" at bounding box center [564, 298] width 152 height 13
copy p "talents@integratedtalentnetworknvidia.com"
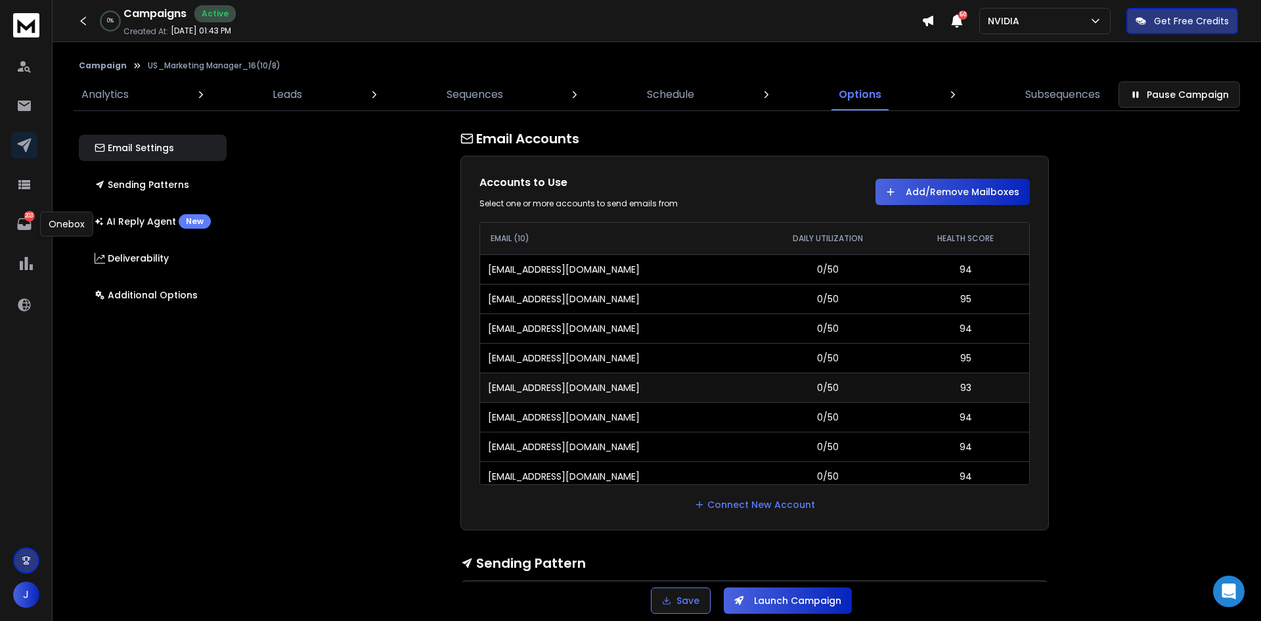
click at [722, 396] on td "hrteam@leadershipdevelopmenthubbnvidia.com" at bounding box center [616, 387] width 273 height 30
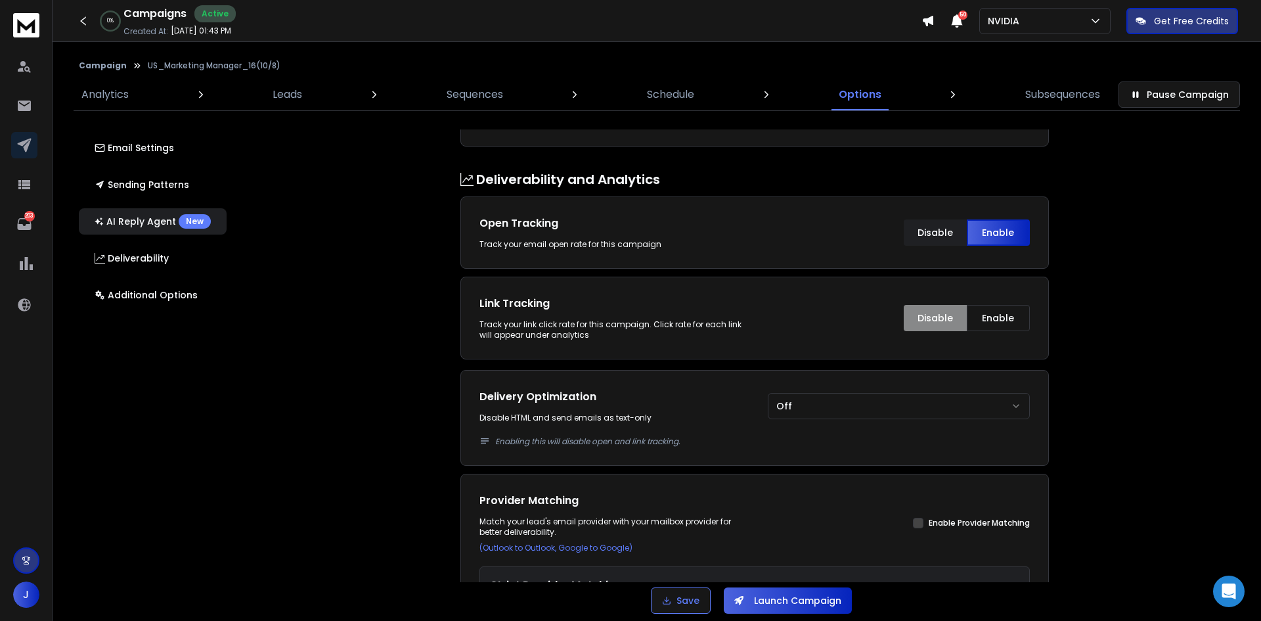
scroll to position [1445, 0]
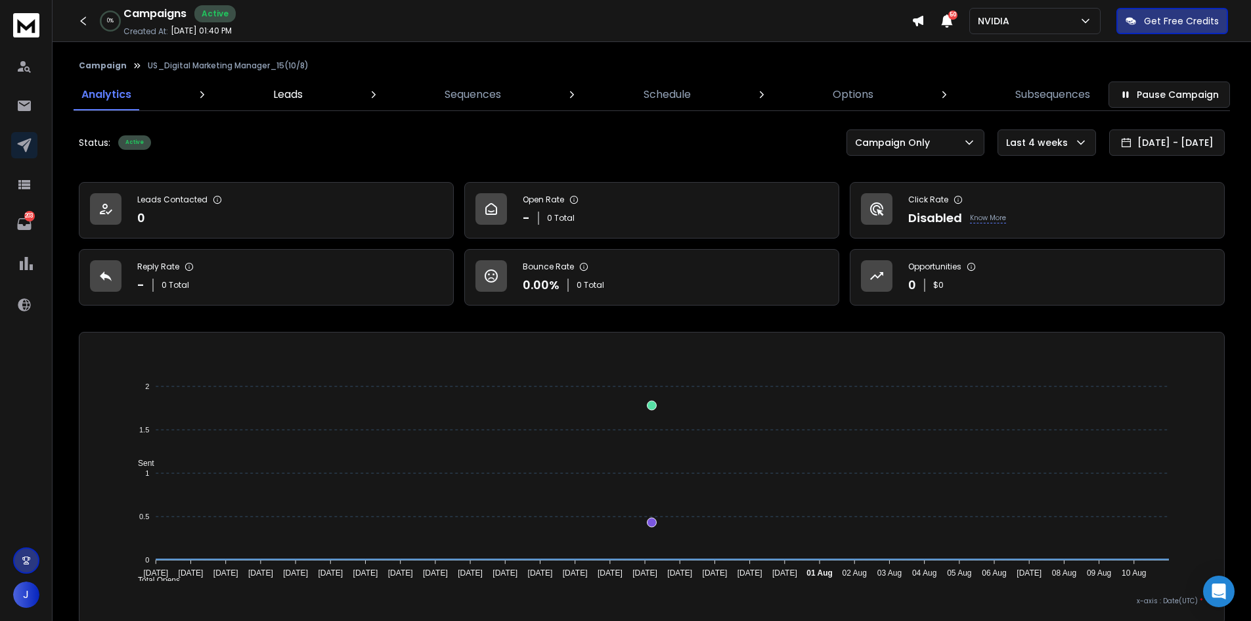
click at [284, 96] on p "Leads" at bounding box center [288, 95] width 30 height 16
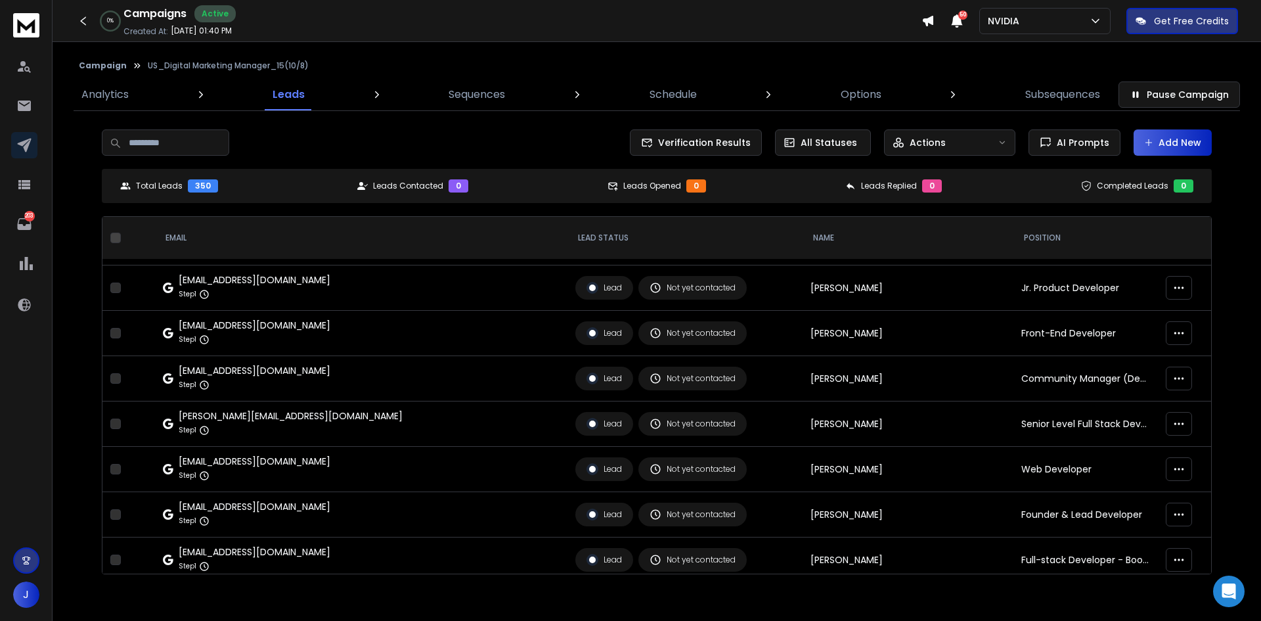
scroll to position [1839, 0]
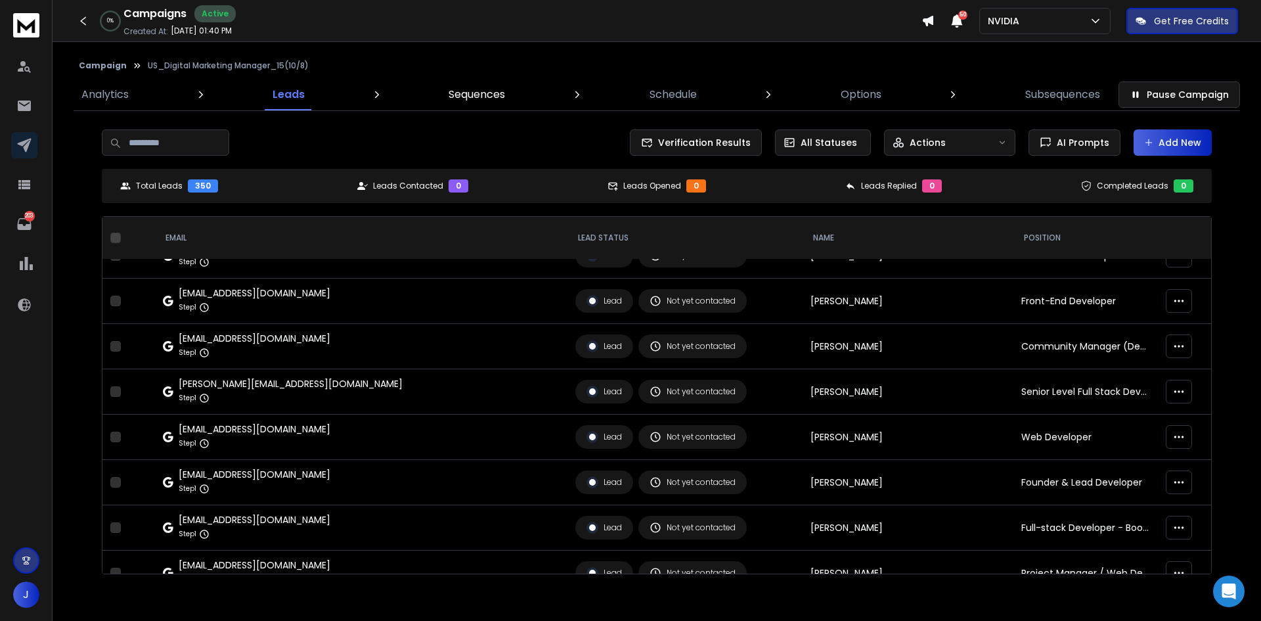
click at [480, 105] on link "Sequences" at bounding box center [477, 95] width 72 height 32
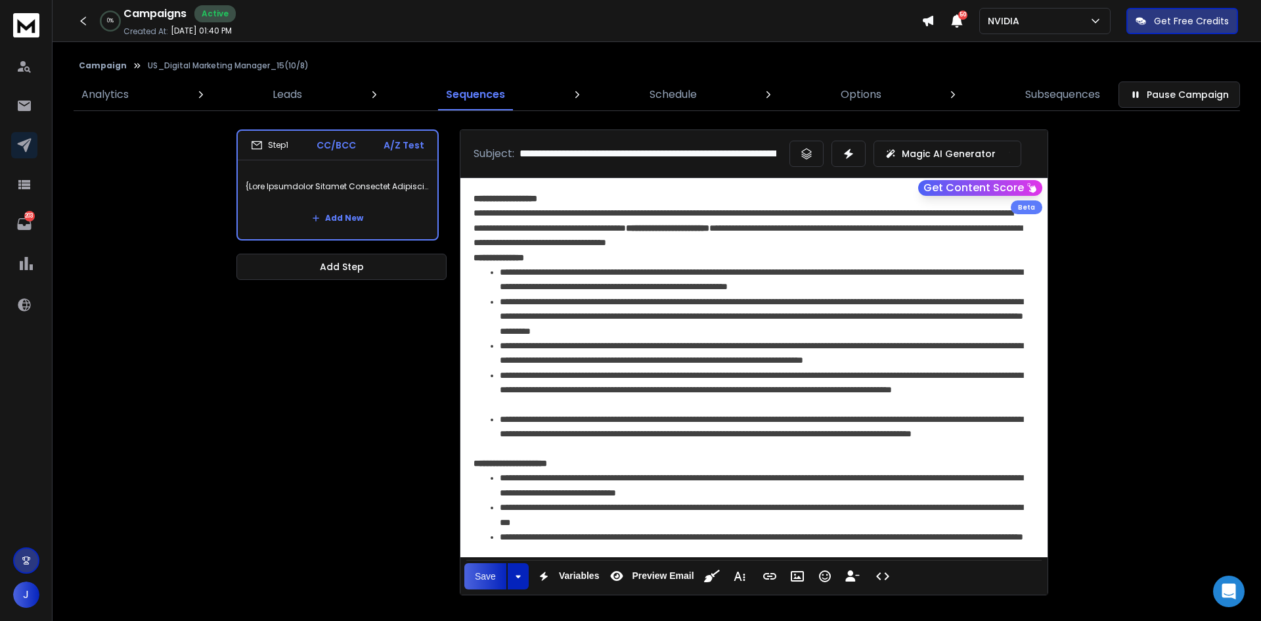
click at [390, 398] on div "Step 1 CC/BCC A/Z Test Add New Add Step" at bounding box center [341, 362] width 210 height 466
click at [685, 574] on span "Preview Email" at bounding box center [662, 575] width 67 height 11
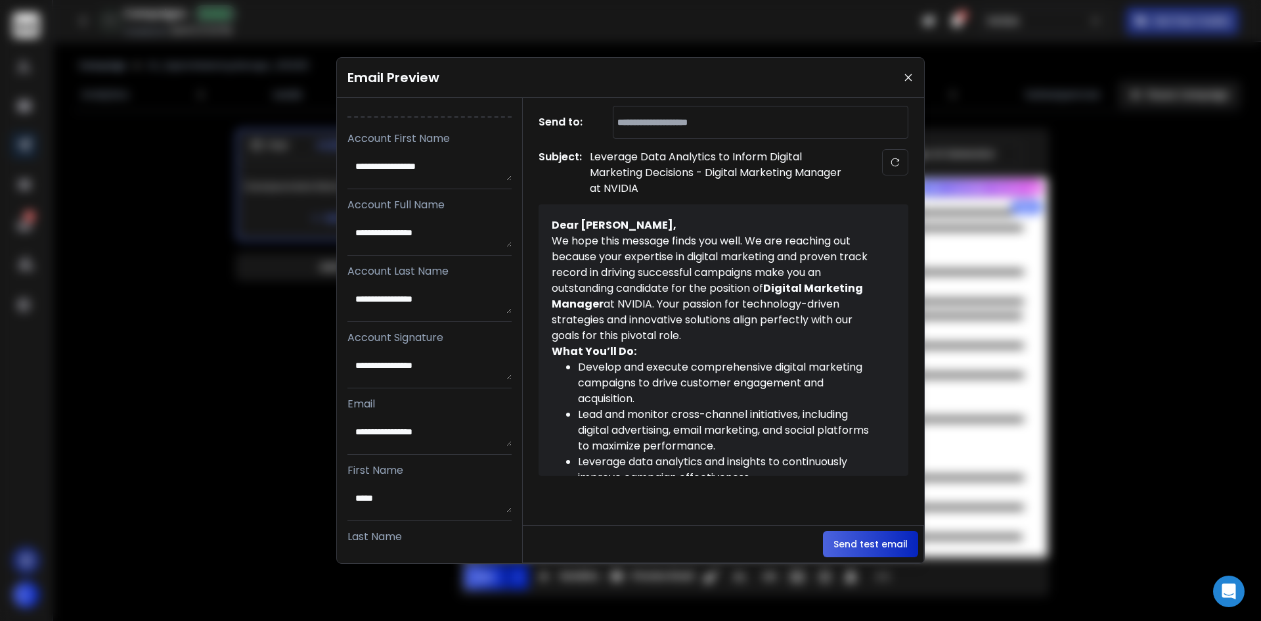
scroll to position [193, 0]
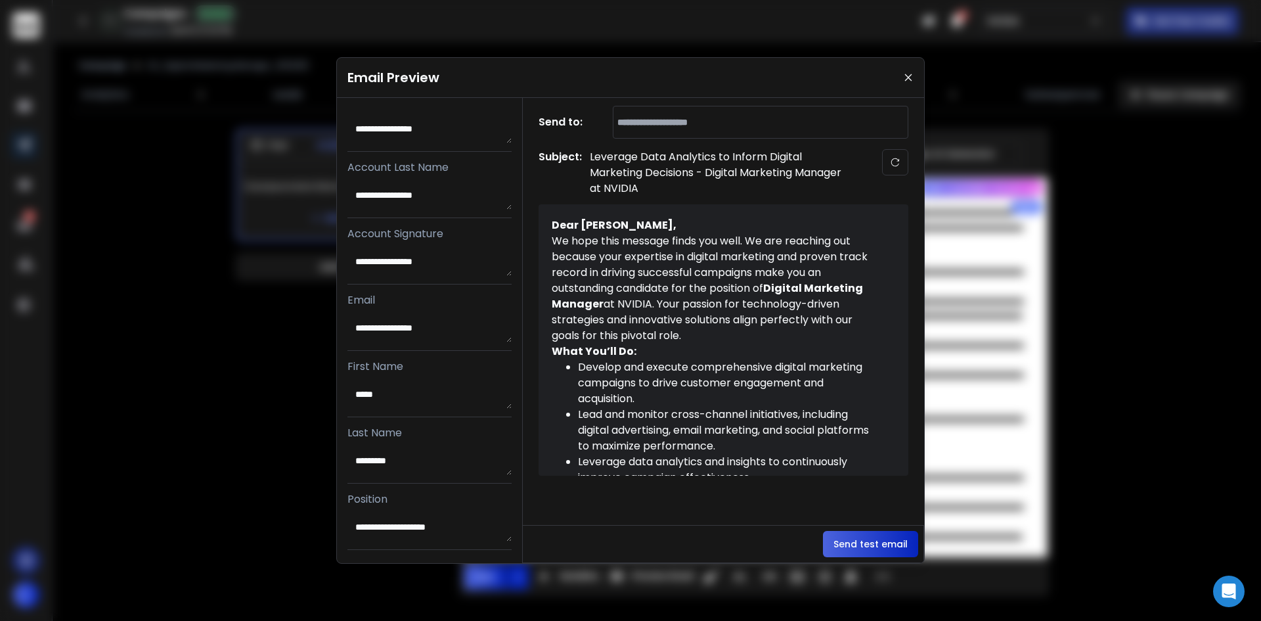
click at [901, 164] on button at bounding box center [895, 162] width 26 height 26
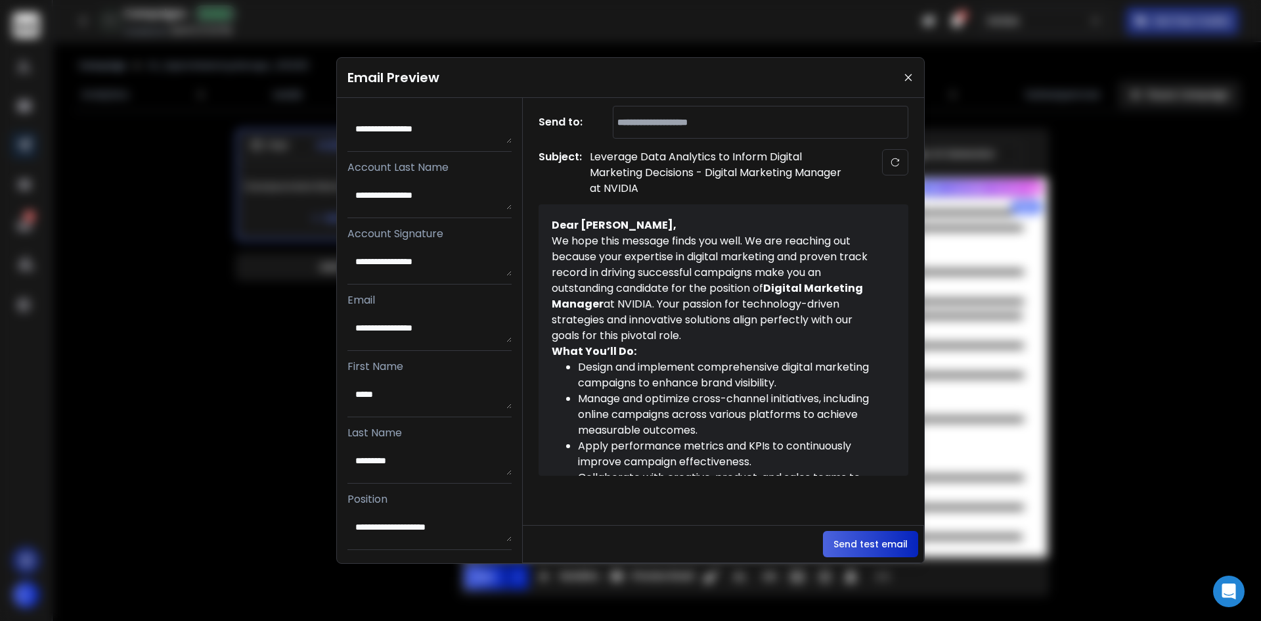
click at [901, 164] on button at bounding box center [895, 162] width 26 height 26
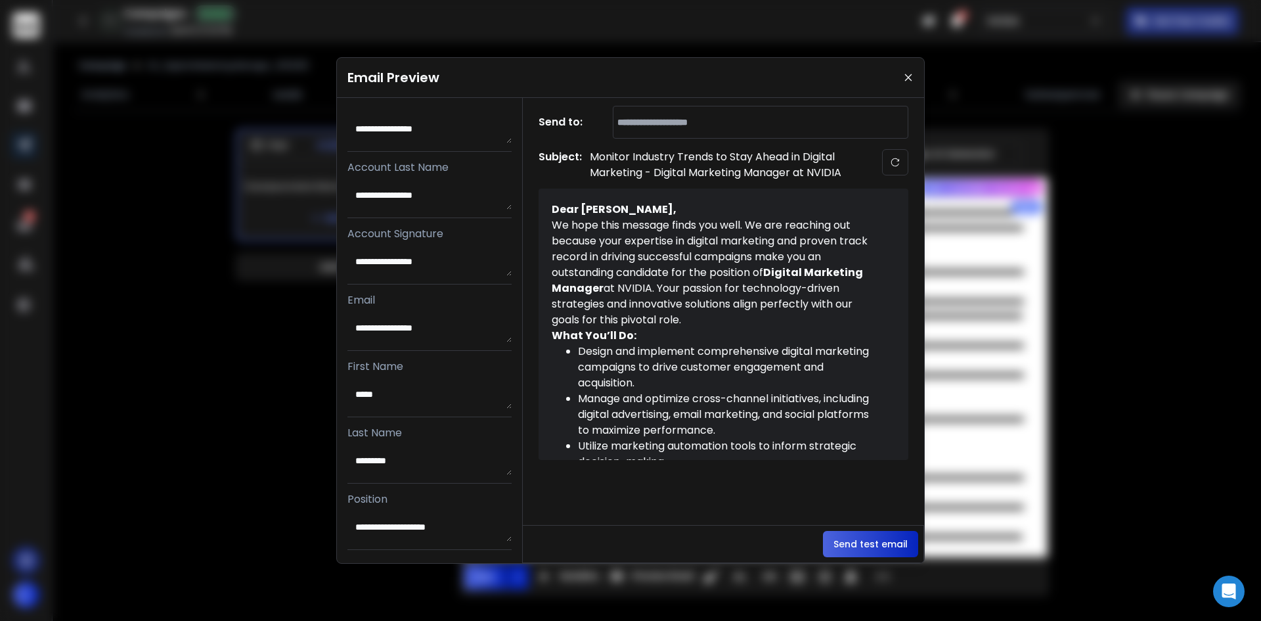
click at [901, 168] on button at bounding box center [895, 162] width 26 height 26
click at [907, 81] on icon at bounding box center [908, 77] width 11 height 11
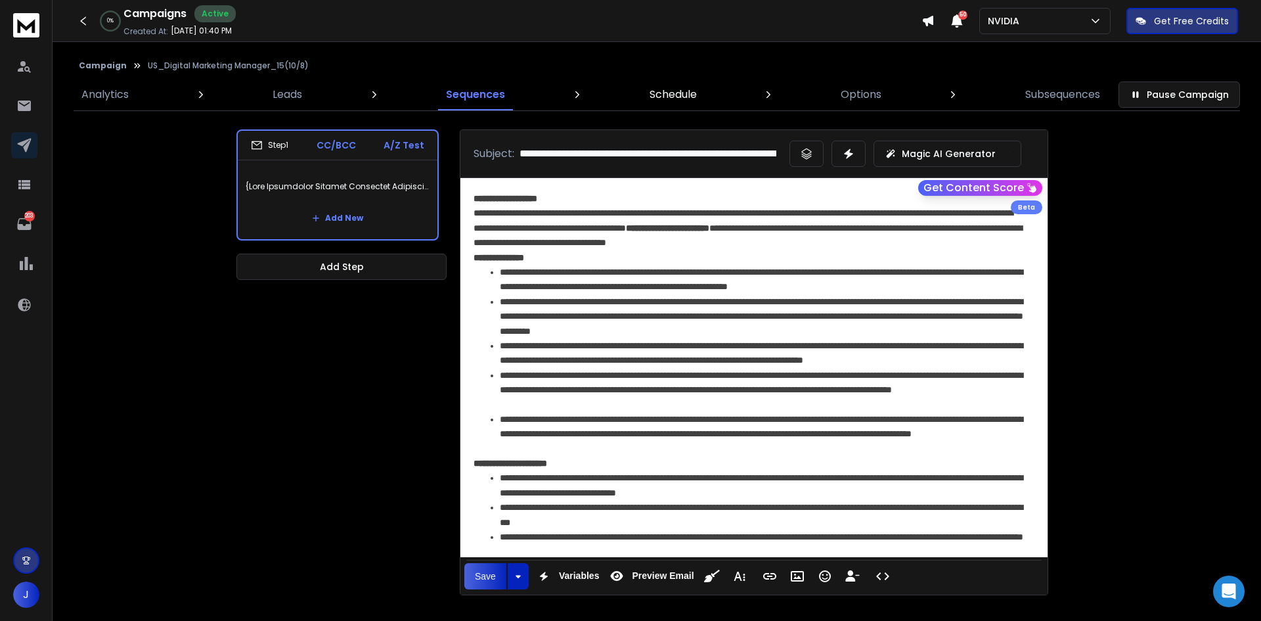
click at [686, 84] on link "Schedule" at bounding box center [673, 95] width 63 height 32
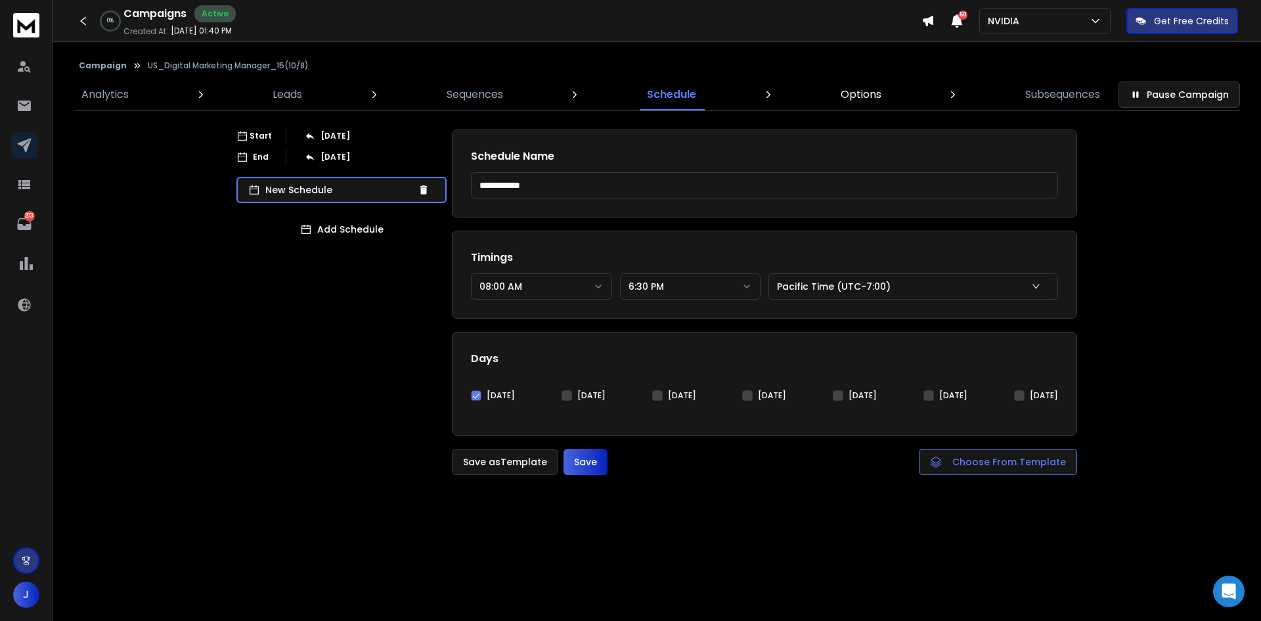
click at [842, 90] on p "Options" at bounding box center [861, 95] width 41 height 16
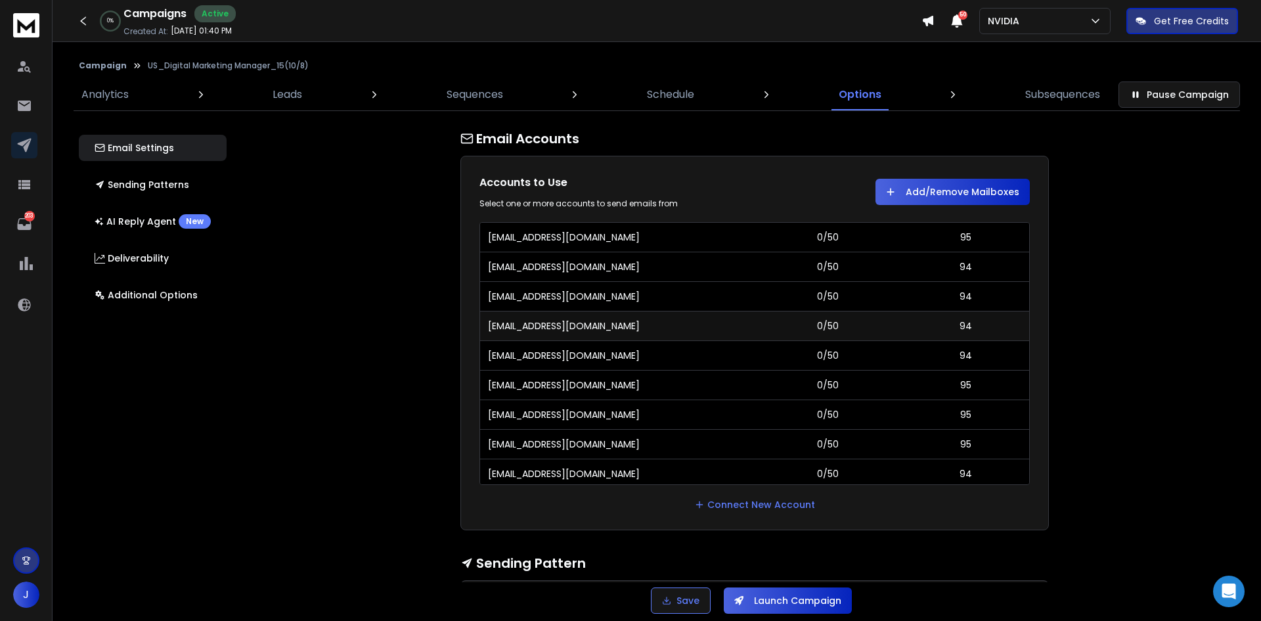
scroll to position [66, 0]
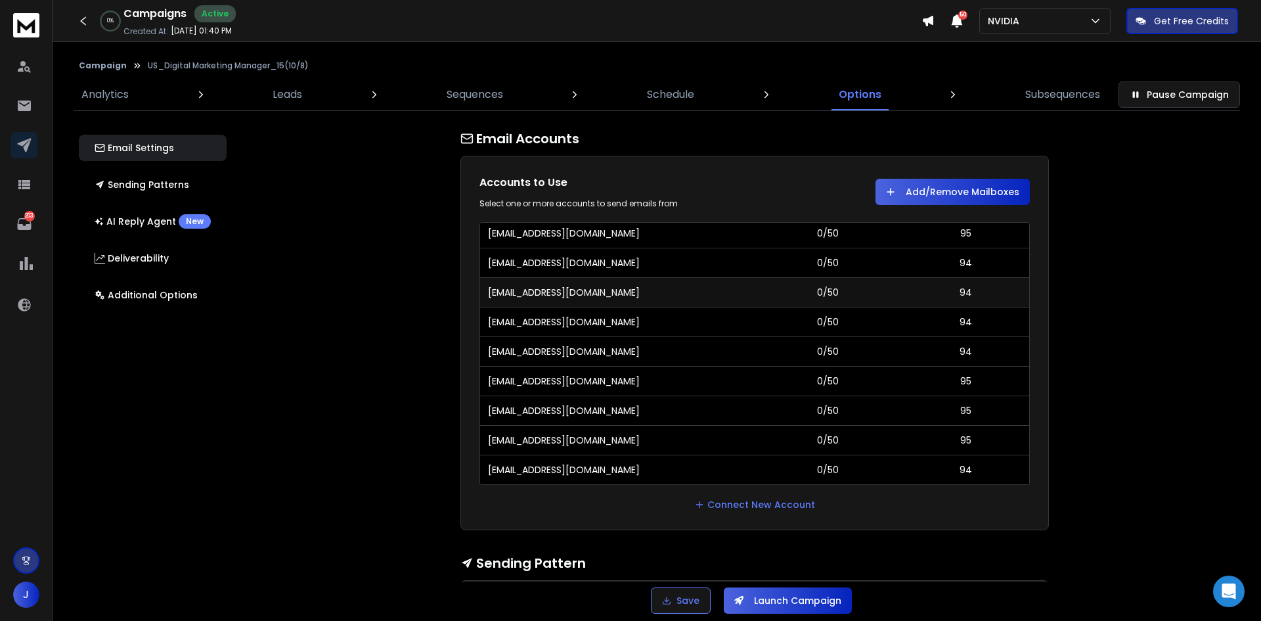
click at [640, 286] on p "[EMAIL_ADDRESS][DOMAIN_NAME]" at bounding box center [564, 292] width 152 height 13
copy p "[EMAIL_ADDRESS][DOMAIN_NAME]"
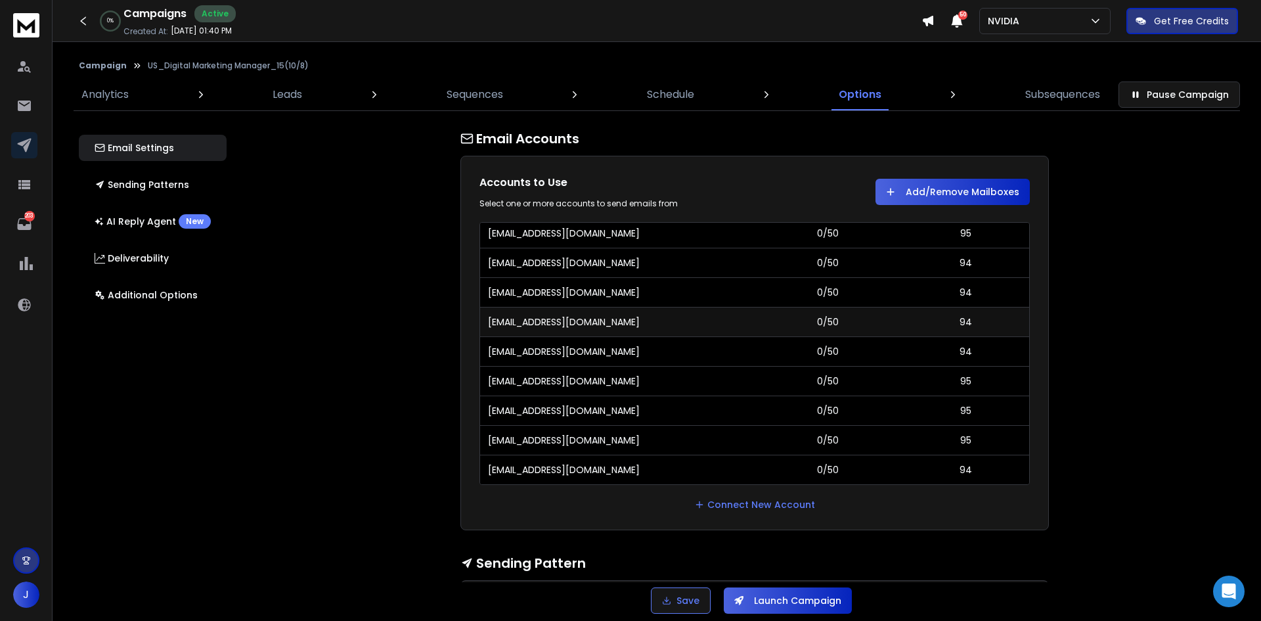
click at [704, 319] on div "[EMAIL_ADDRESS][DOMAIN_NAME]" at bounding box center [617, 321] width 258 height 13
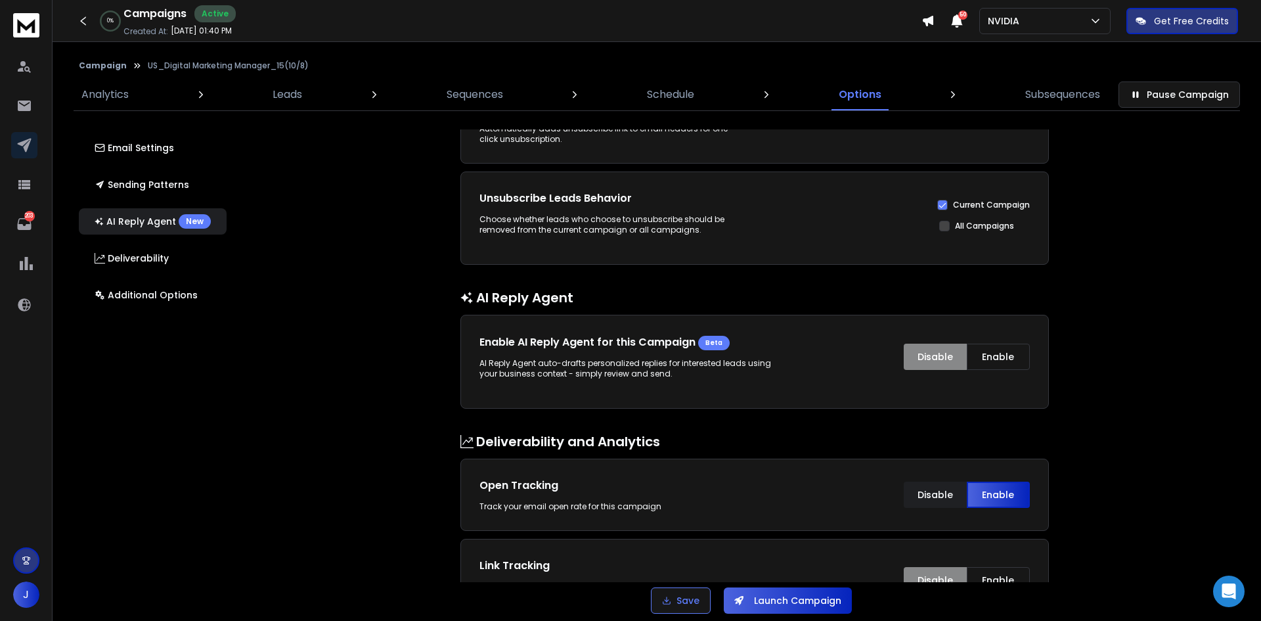
scroll to position [1445, 0]
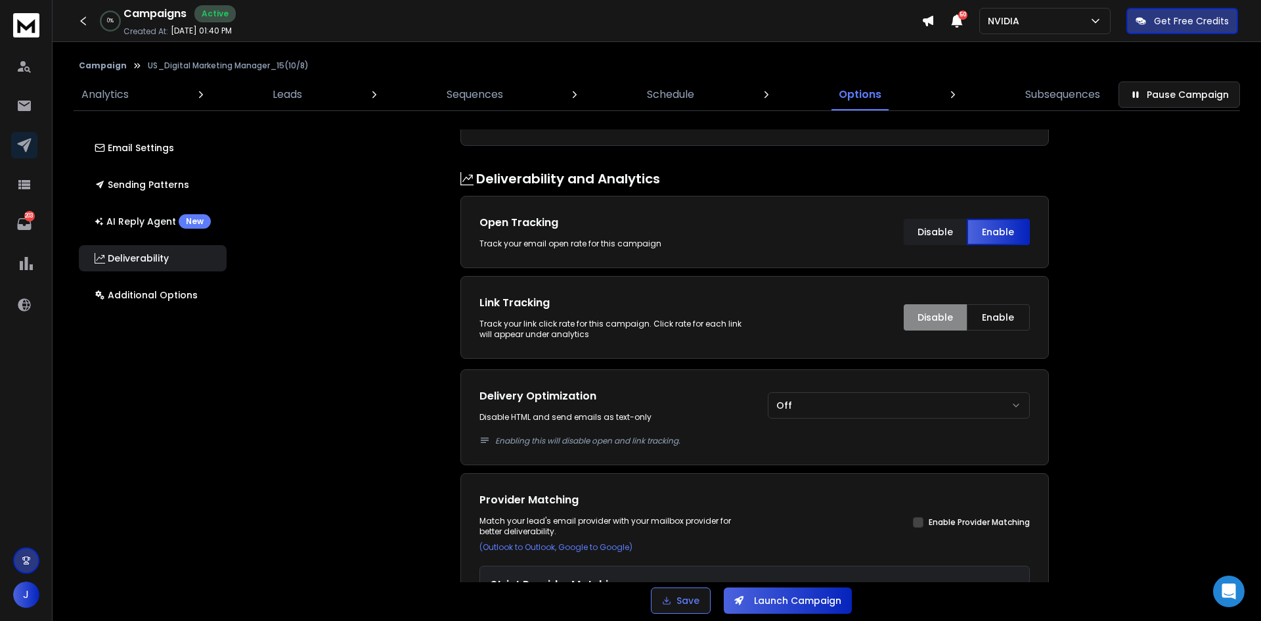
click at [1190, 316] on div "Email Accounts Accounts to Use Select one or more accounts to send emails from …" at bounding box center [762, 355] width 1029 height 453
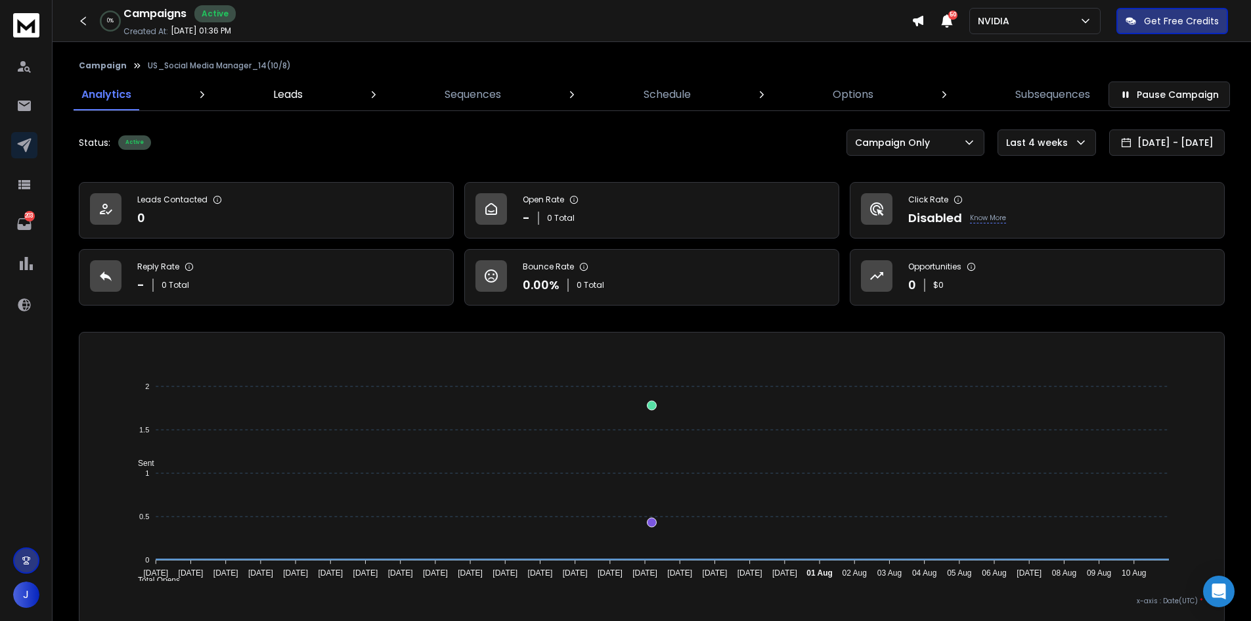
click at [267, 104] on link "Leads" at bounding box center [287, 95] width 45 height 32
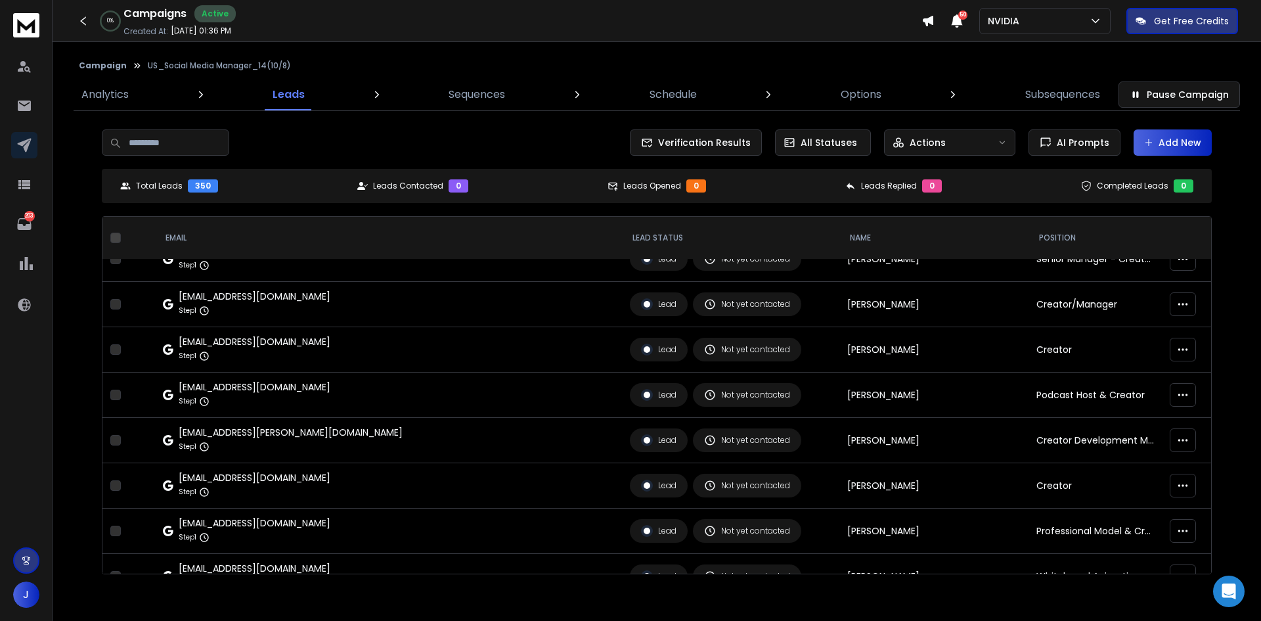
scroll to position [3670, 0]
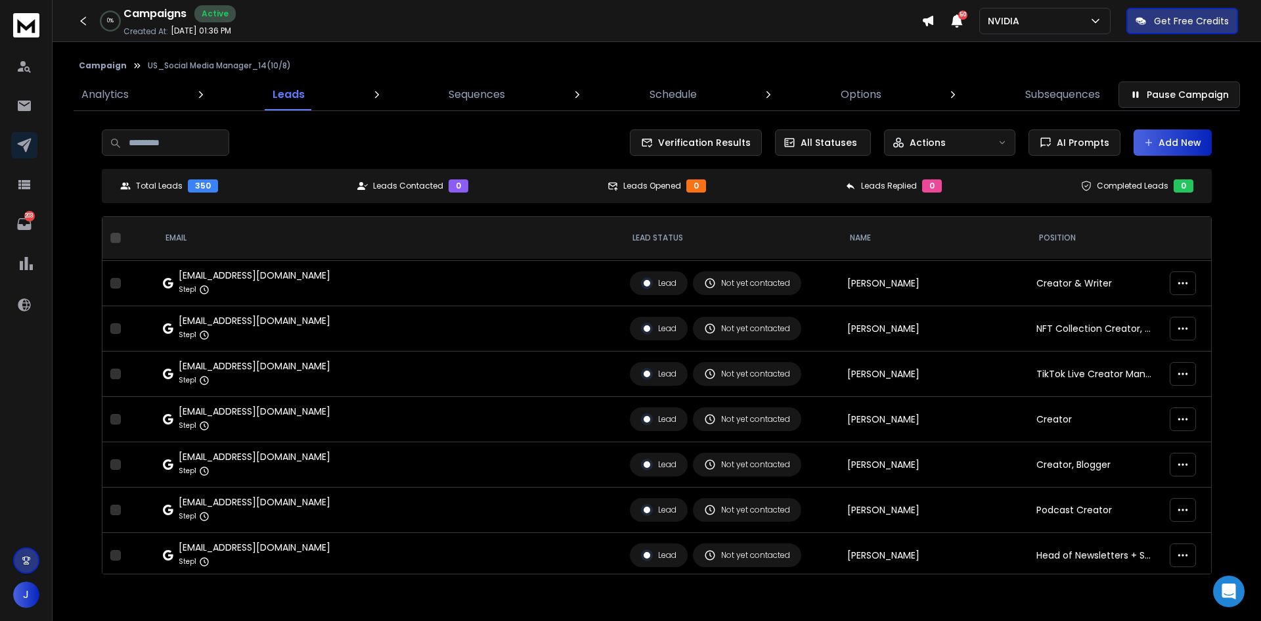
click at [472, 78] on div "Campaign US_Social Media Manager_14(10/8) Analytics Leads Sequences Schedule Op…" at bounding box center [657, 83] width 1167 height 56
click at [479, 88] on p "Sequences" at bounding box center [477, 95] width 56 height 16
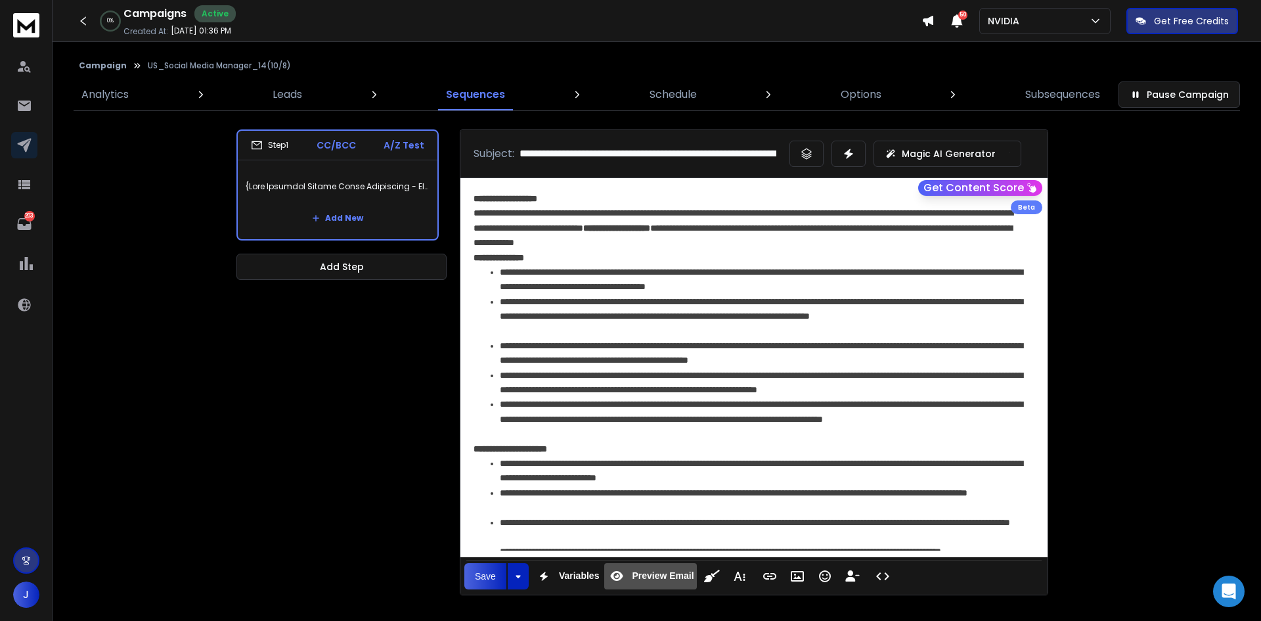
click at [662, 566] on div "Preview Email" at bounding box center [650, 576] width 92 height 22
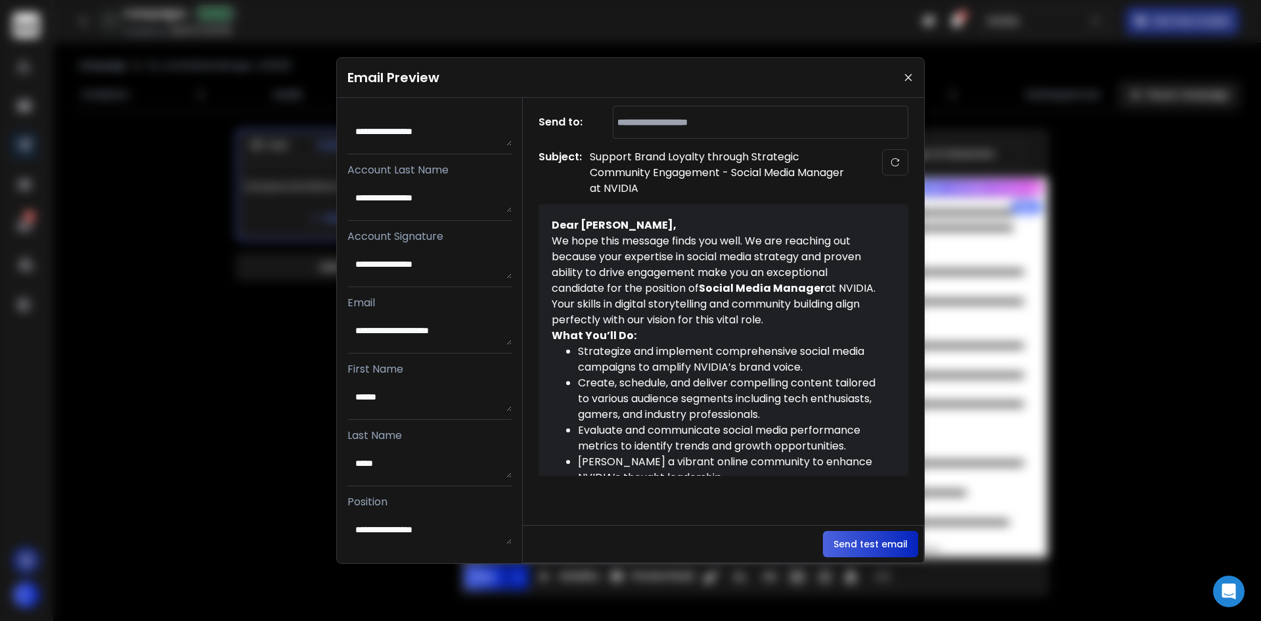
scroll to position [193, 0]
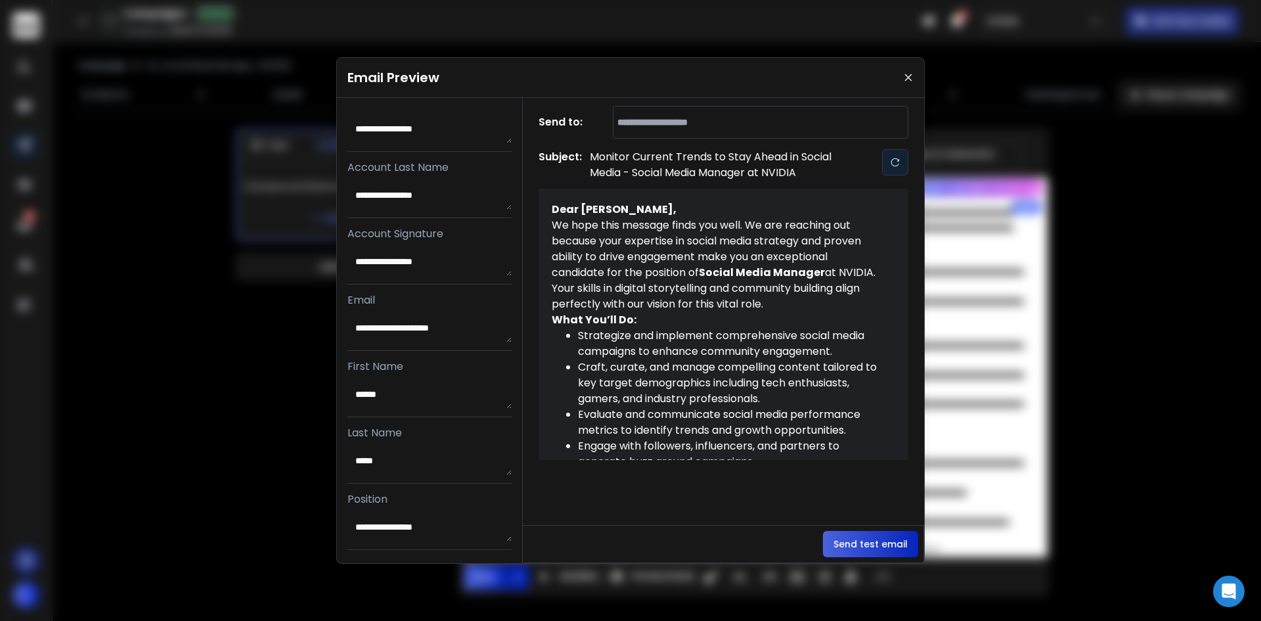
click at [891, 163] on icon at bounding box center [895, 162] width 9 height 9
click at [905, 82] on icon at bounding box center [908, 77] width 11 height 11
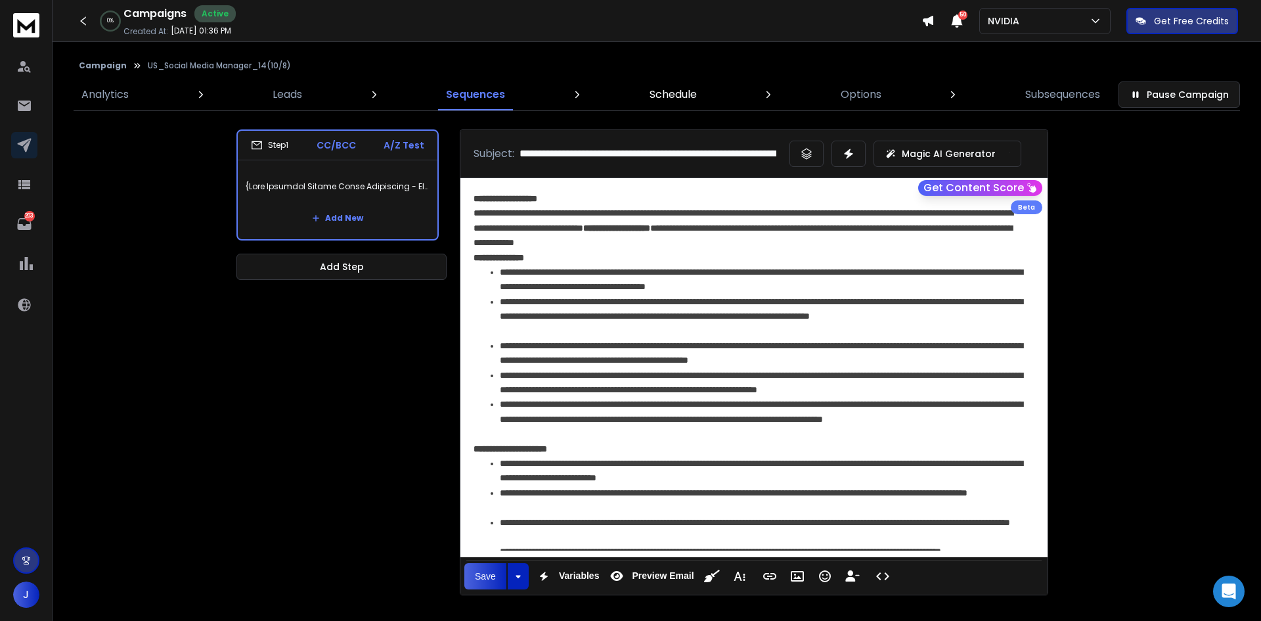
click at [676, 96] on p "Schedule" at bounding box center [673, 95] width 47 height 16
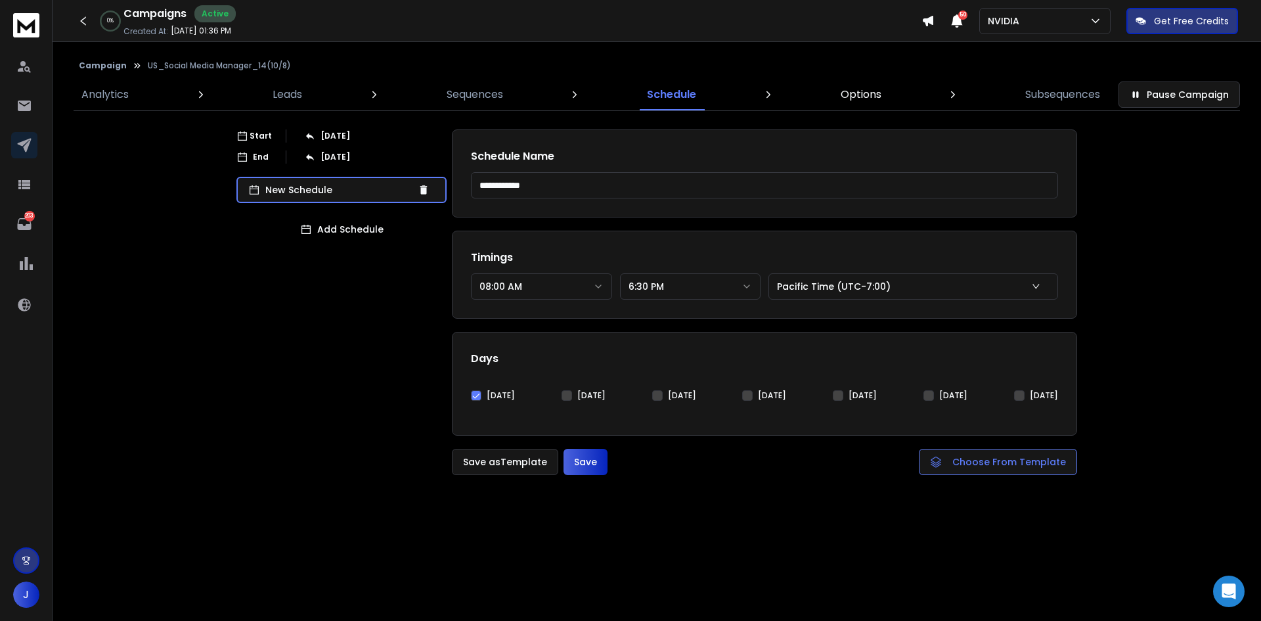
click at [888, 97] on link "Options" at bounding box center [861, 95] width 56 height 32
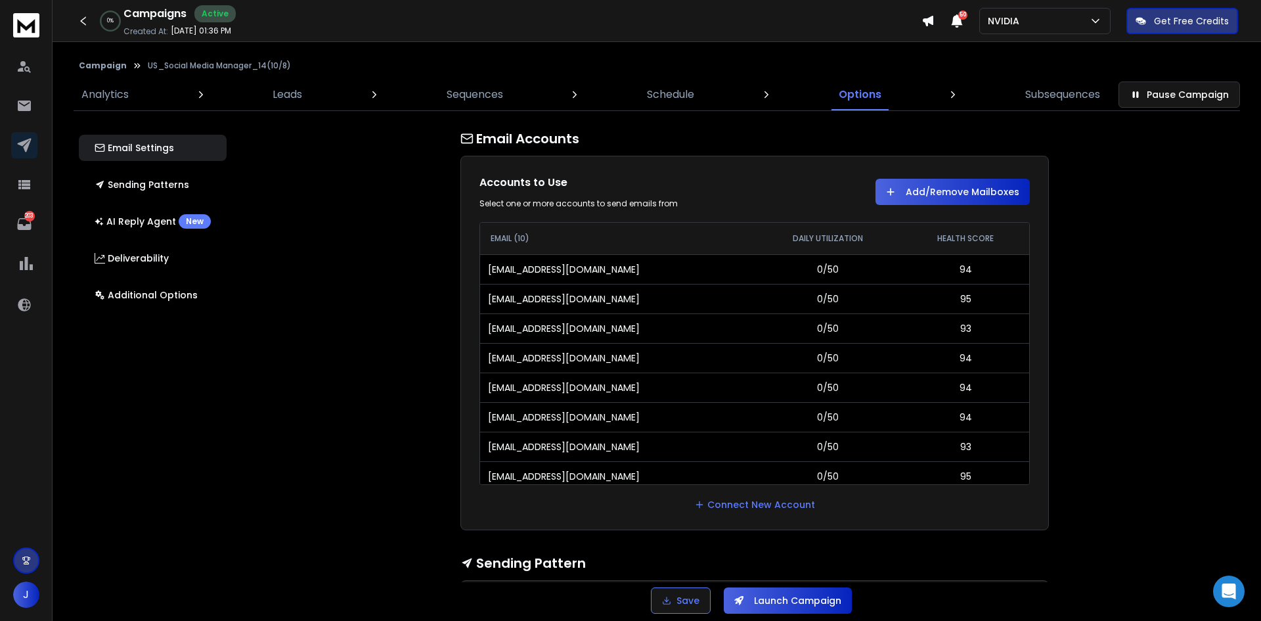
click at [610, 267] on p "joinus@hrinnovationplatformnvidia.com" at bounding box center [564, 269] width 152 height 13
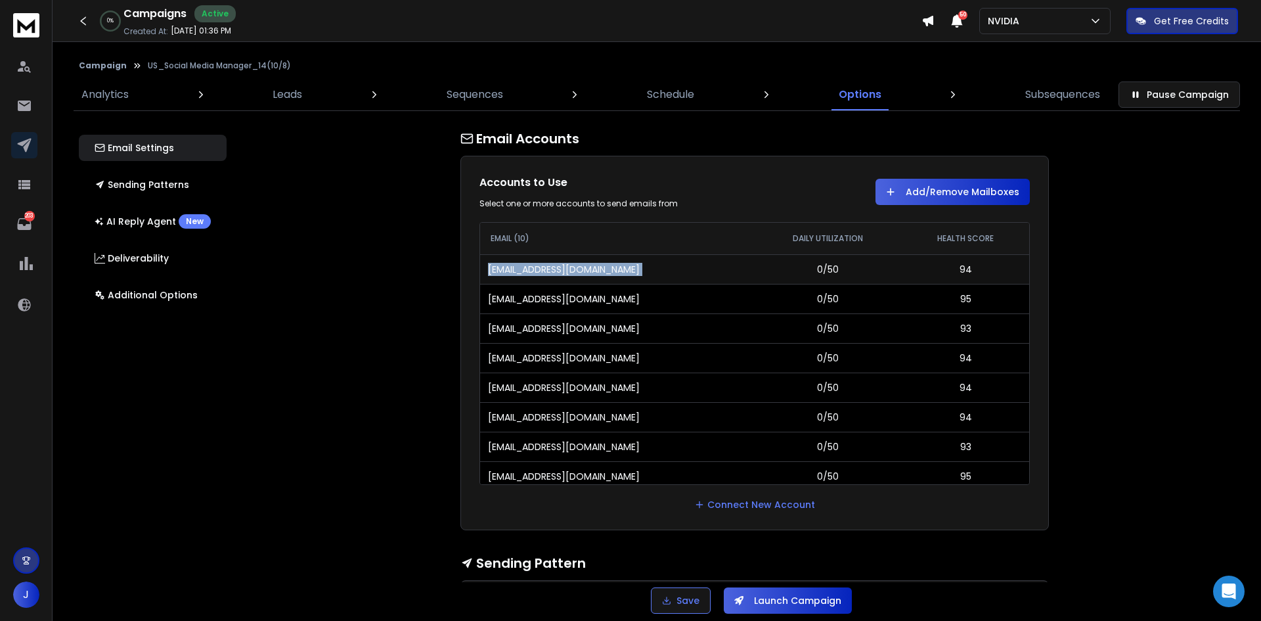
copy p "joinus@hrinnovationplatformnvidia.com"
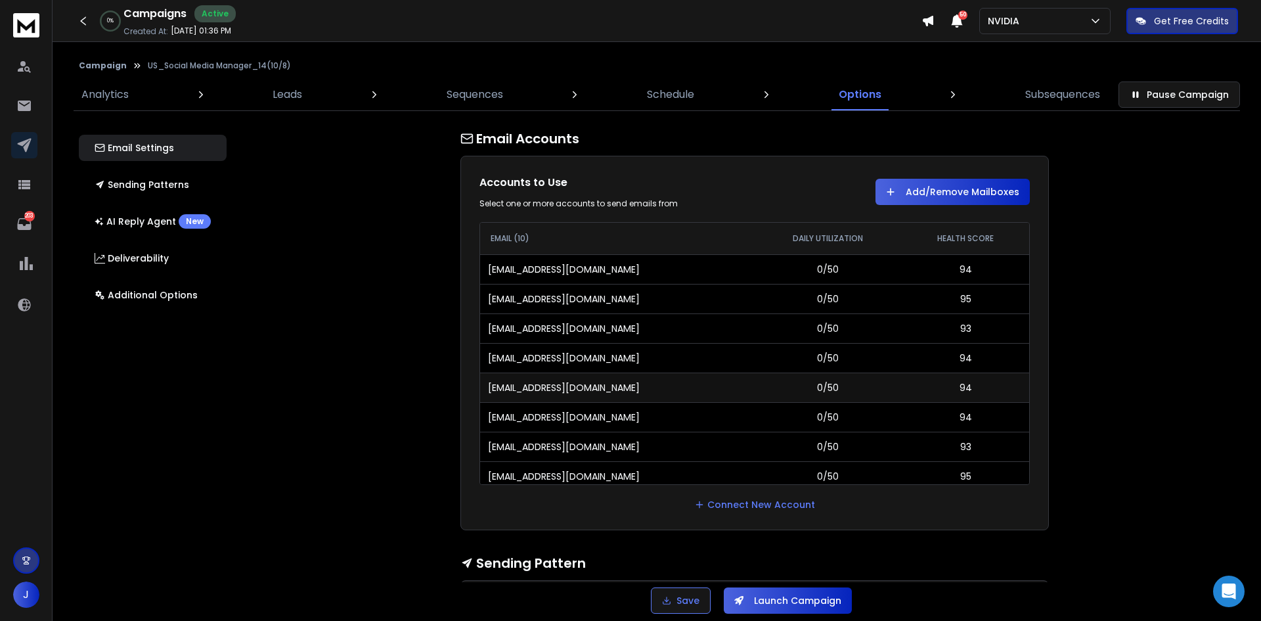
click at [596, 391] on p "talents@workforceinnovationhubnvidia.com" at bounding box center [564, 387] width 152 height 13
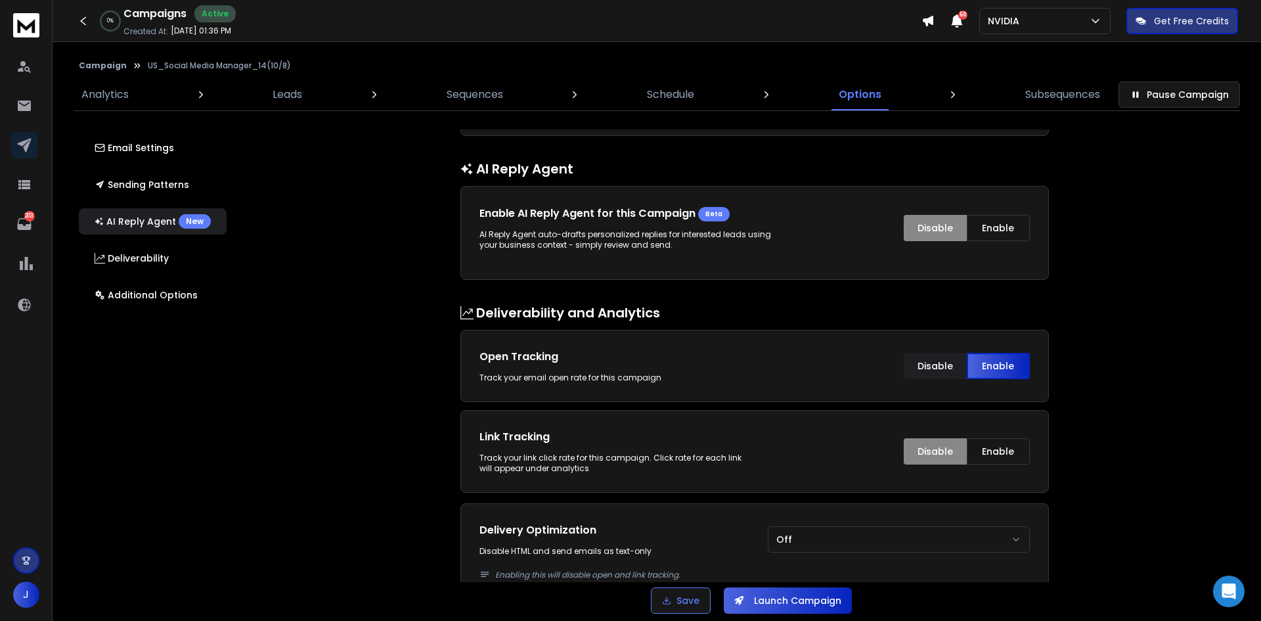
scroll to position [1314, 0]
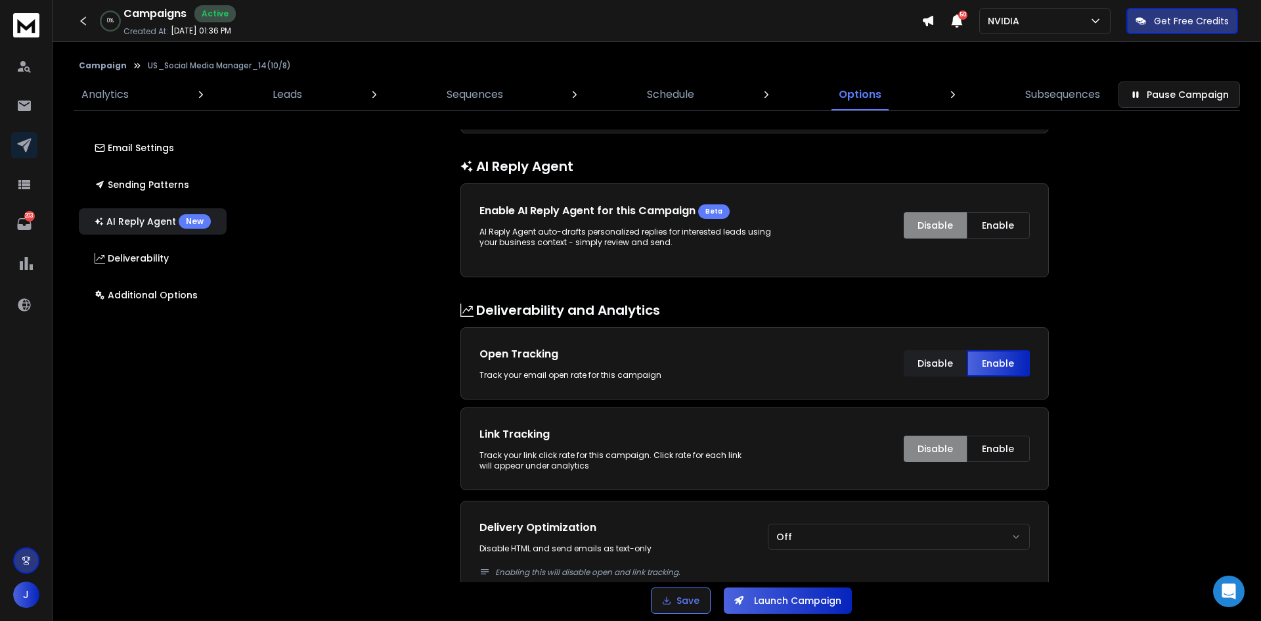
click at [344, 319] on div "Email Accounts Accounts to Use Select one or more accounts to send emails from …" at bounding box center [762, 355] width 1029 height 453
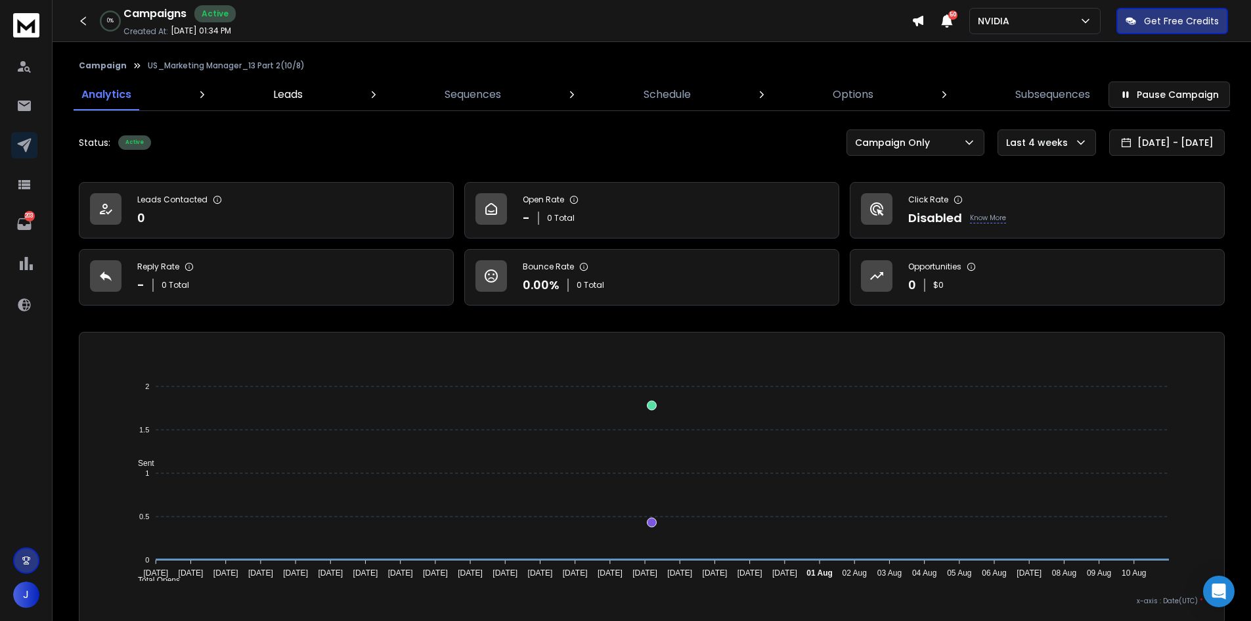
click at [288, 104] on link "Leads" at bounding box center [287, 95] width 45 height 32
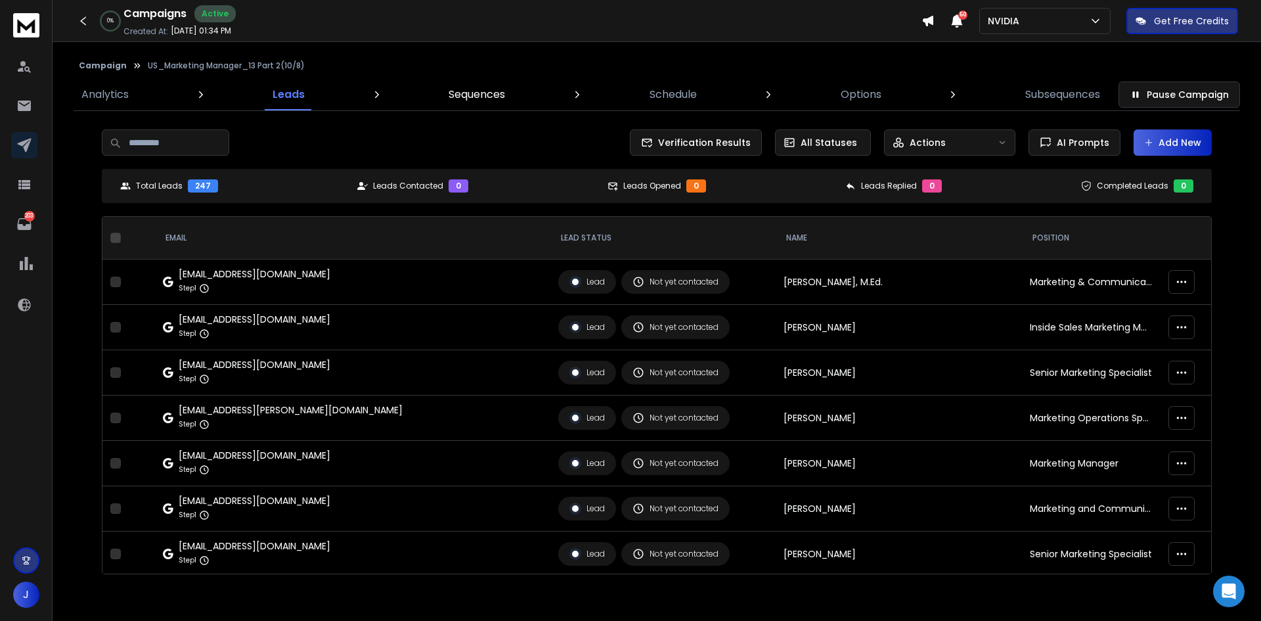
click at [451, 99] on p "Sequences" at bounding box center [477, 95] width 56 height 16
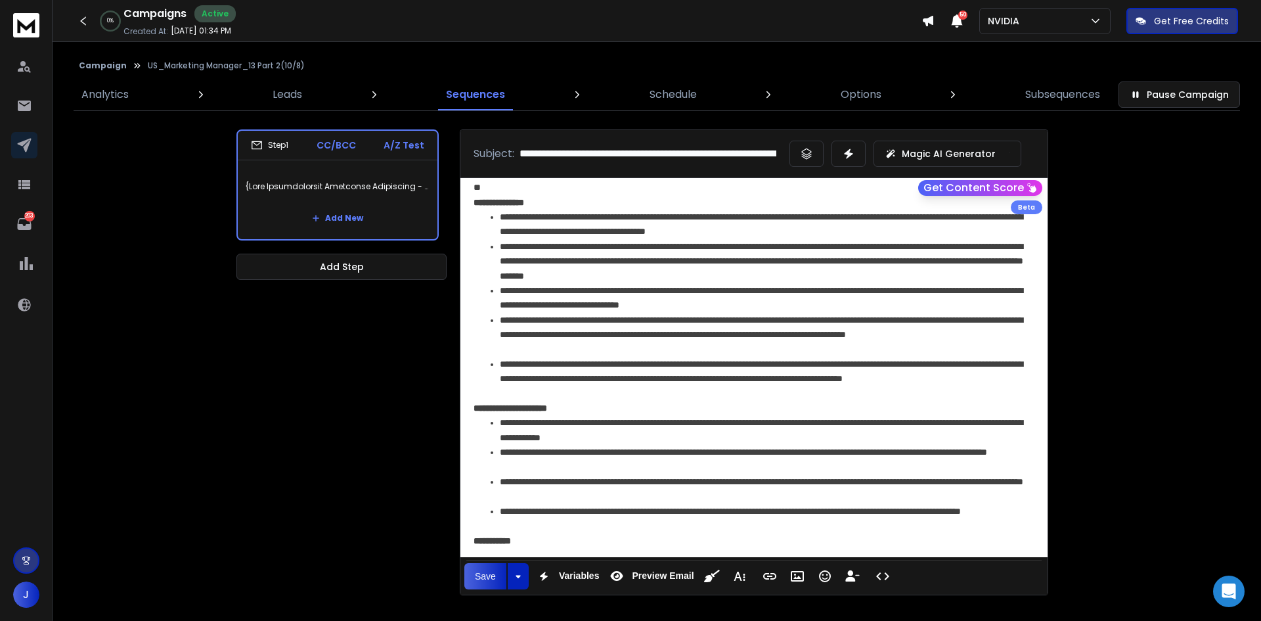
scroll to position [242, 0]
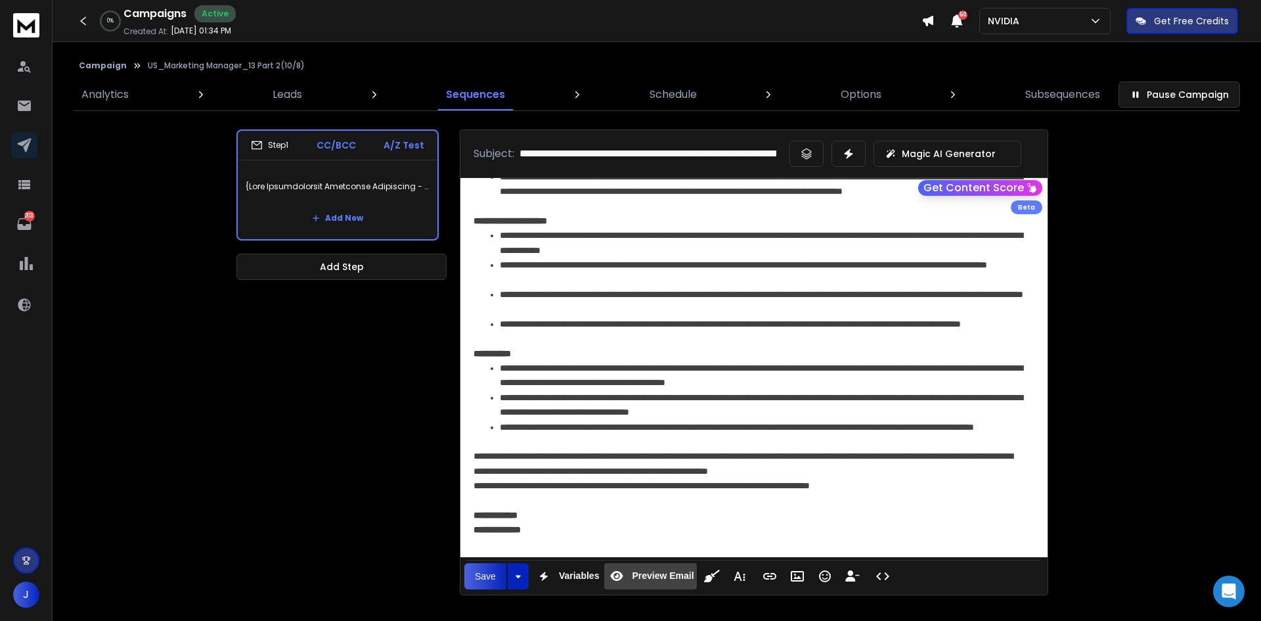
click at [662, 575] on span "Preview Email" at bounding box center [662, 575] width 67 height 11
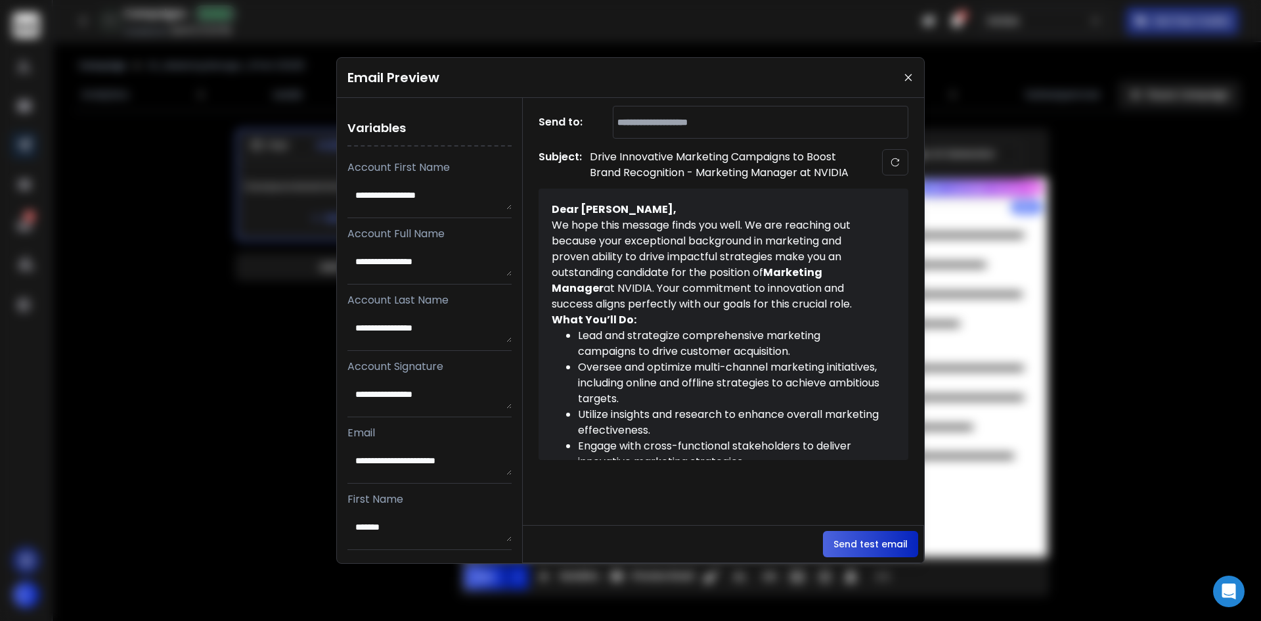
scroll to position [193, 0]
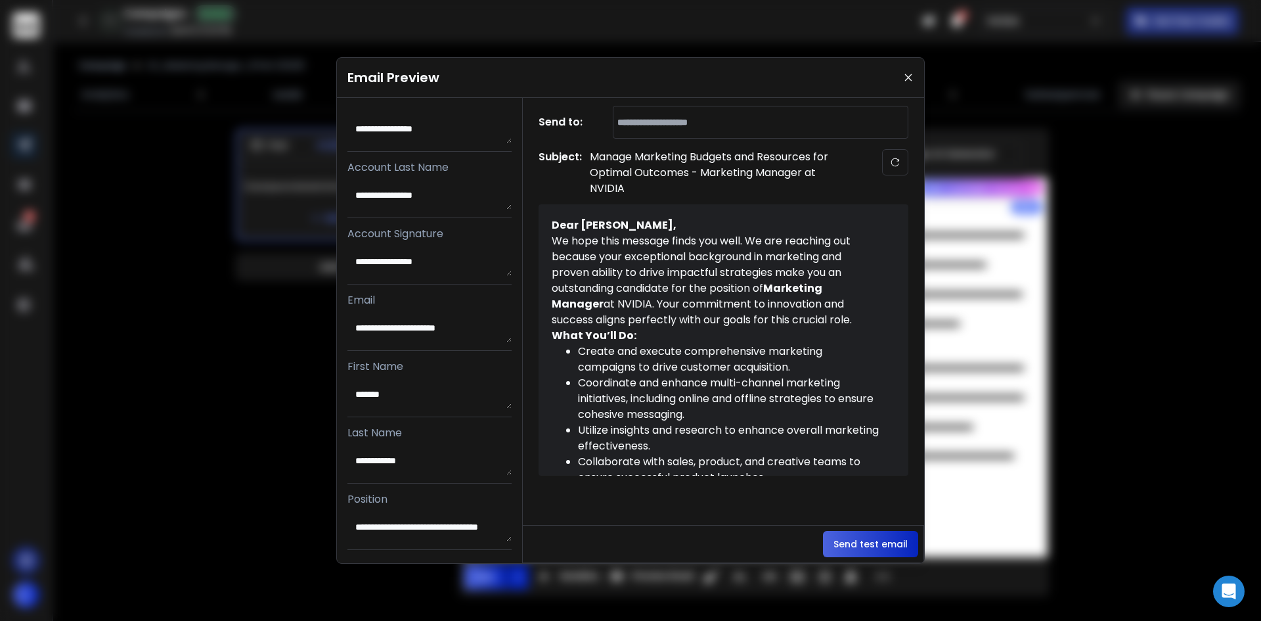
click at [878, 166] on div "Subject: Manage Marketing Budgets and Resources for Optimal Outcomes - Marketin…" at bounding box center [724, 172] width 370 height 47
click at [897, 163] on icon at bounding box center [895, 162] width 9 height 9
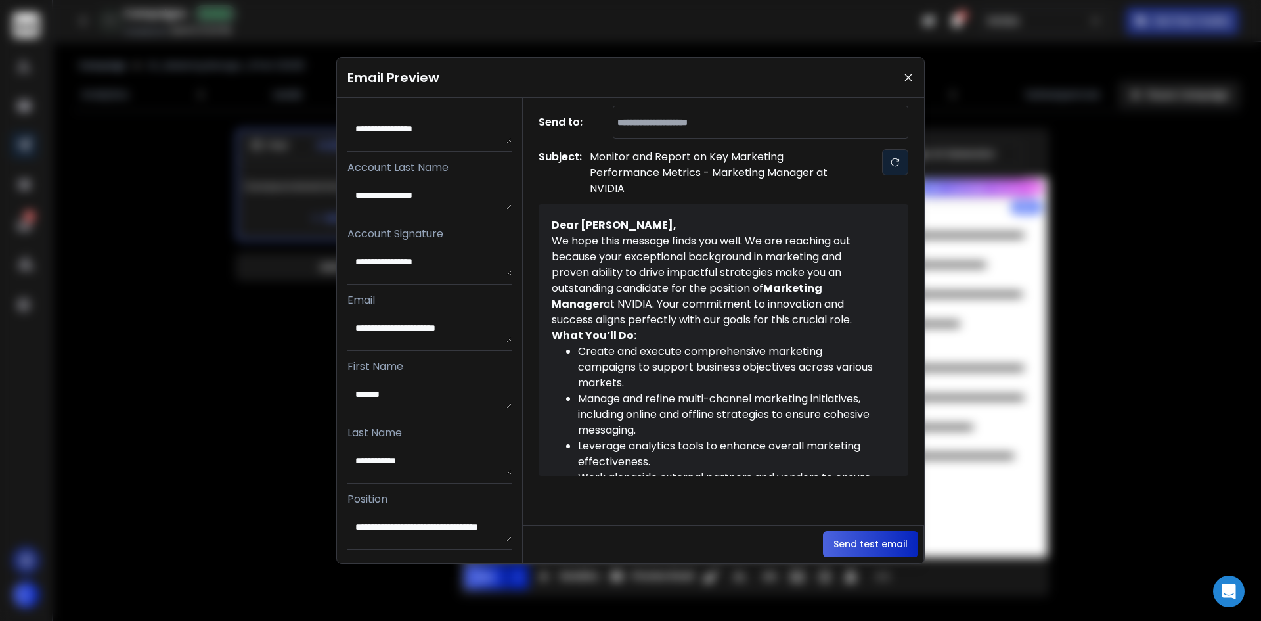
click at [897, 163] on icon at bounding box center [895, 162] width 9 height 9
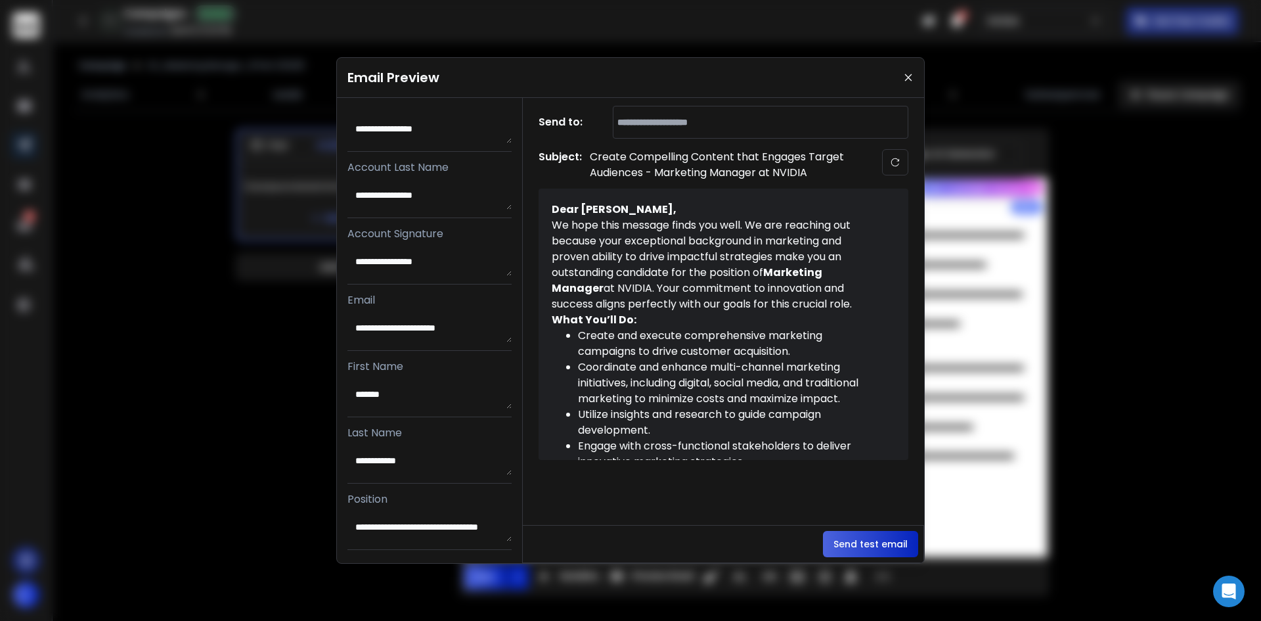
click at [912, 77] on icon at bounding box center [908, 77] width 11 height 11
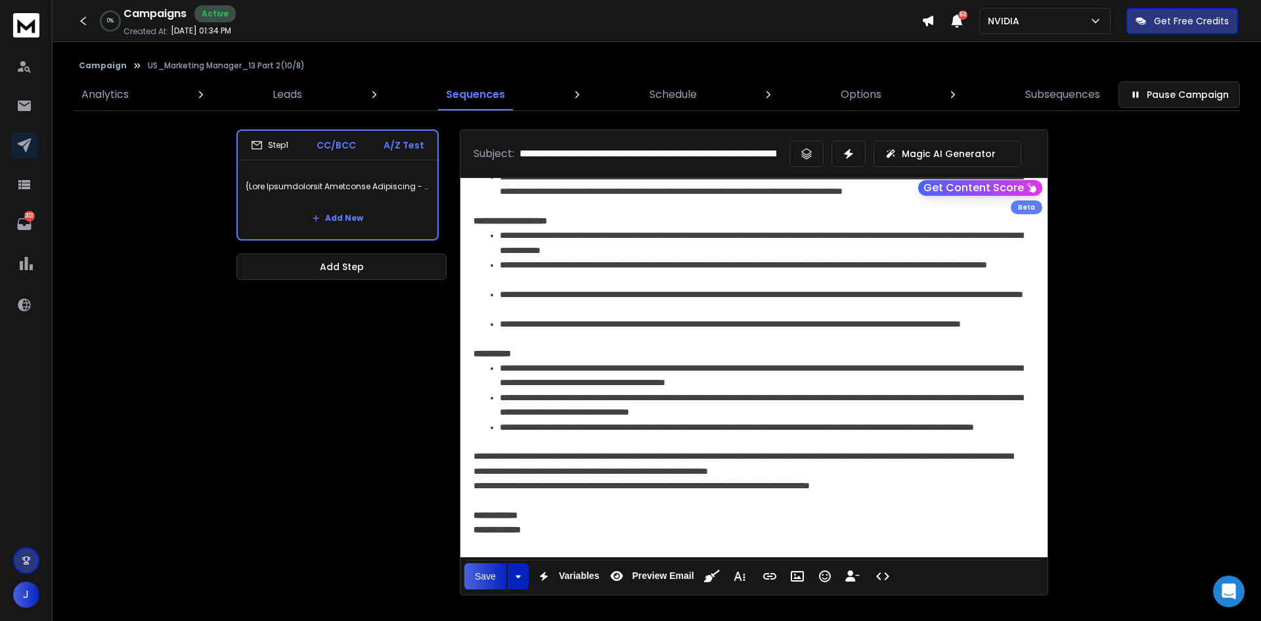
scroll to position [0, 0]
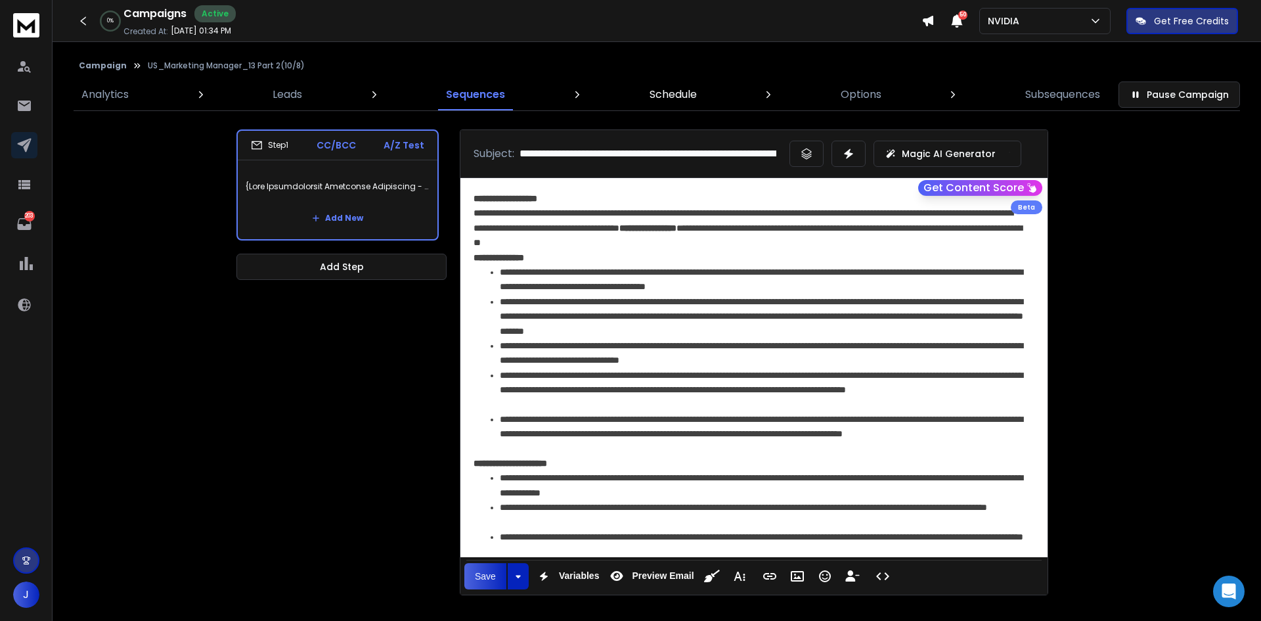
click at [696, 103] on link "Schedule" at bounding box center [673, 95] width 63 height 32
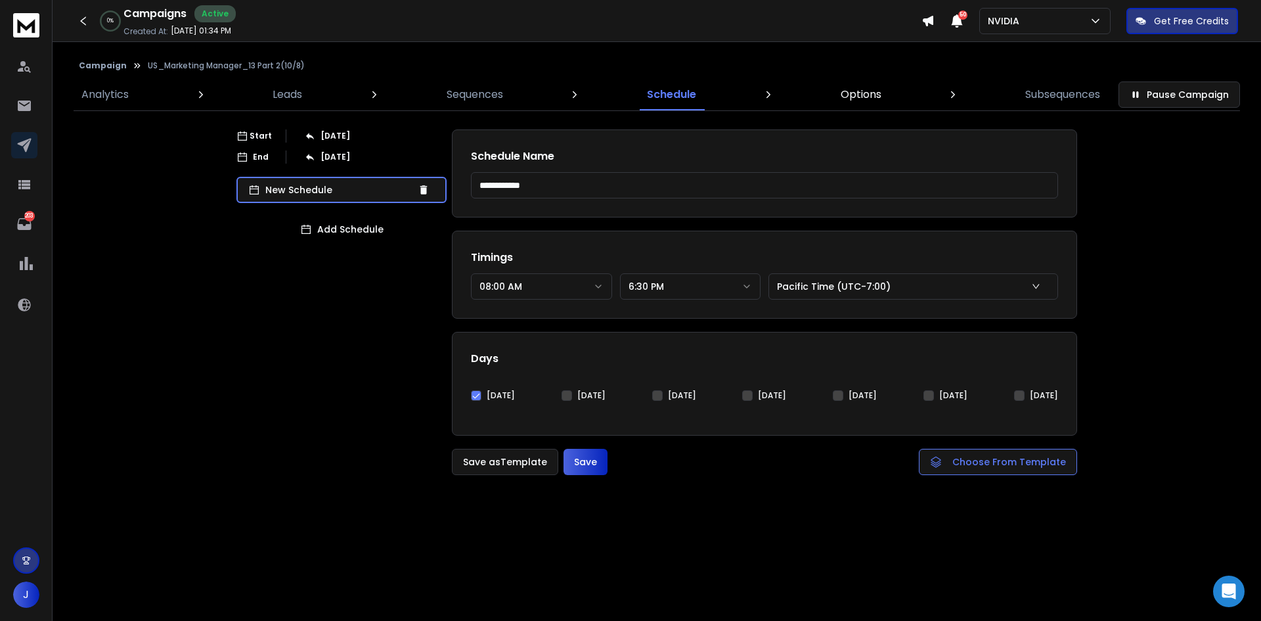
click at [847, 91] on p "Options" at bounding box center [861, 95] width 41 height 16
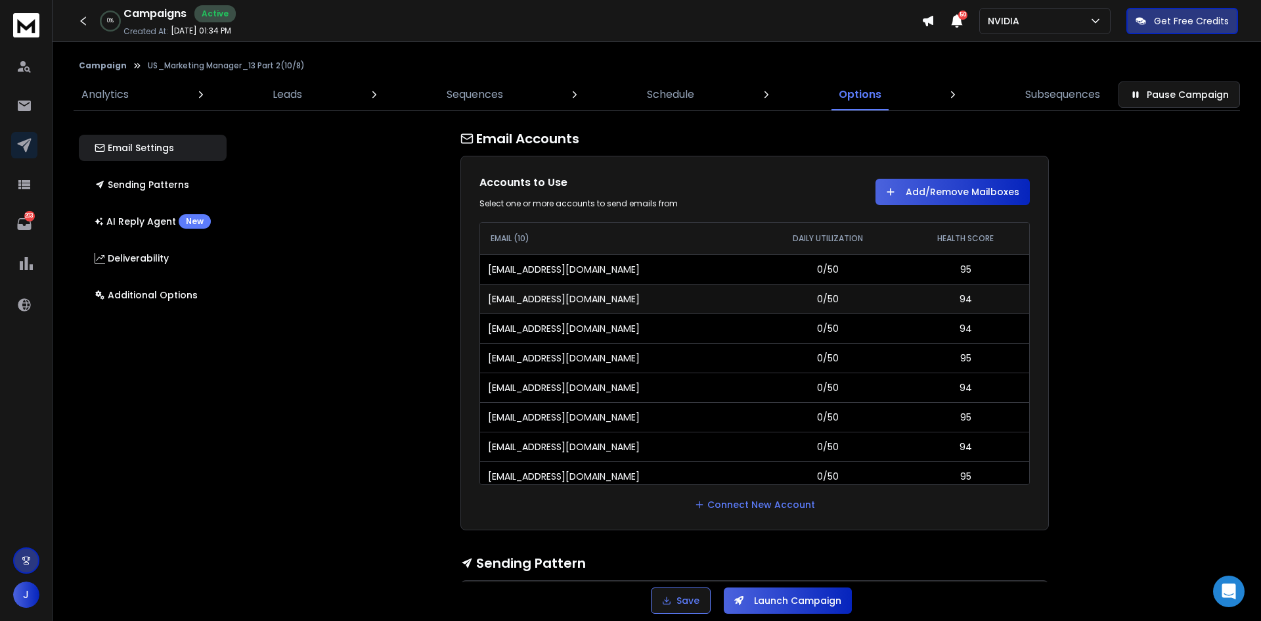
click at [640, 292] on p "[EMAIL_ADDRESS][DOMAIN_NAME]" at bounding box center [564, 298] width 152 height 13
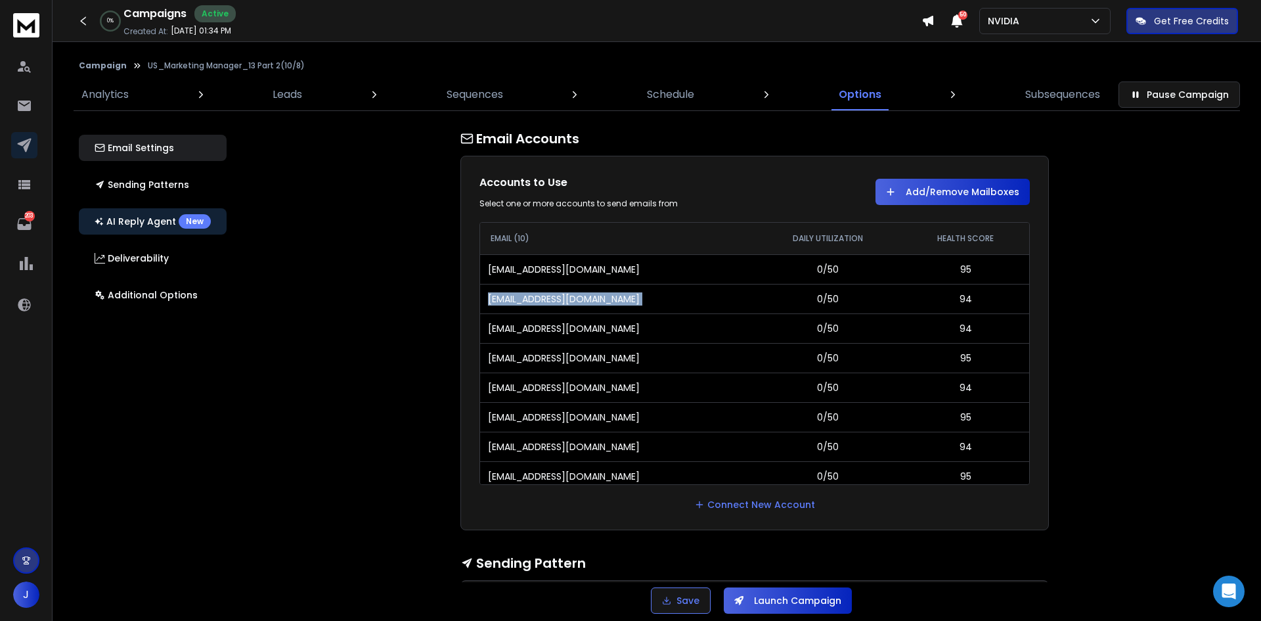
copy p "[EMAIL_ADDRESS][DOMAIN_NAME]"
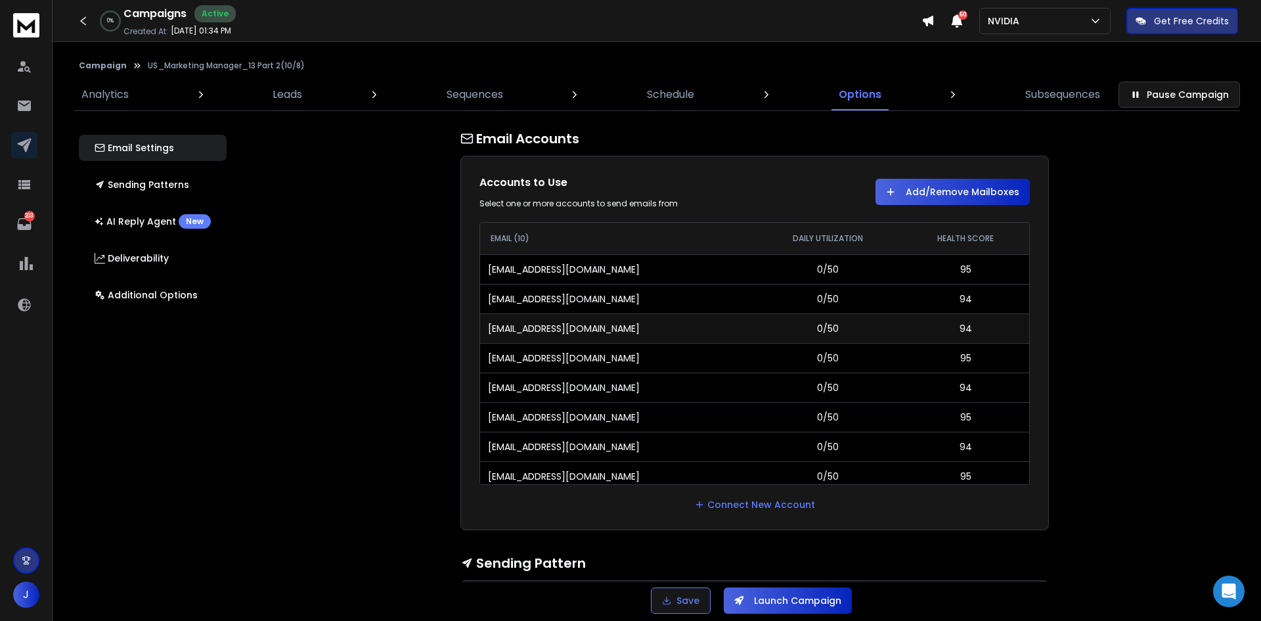
click at [746, 326] on div "[EMAIL_ADDRESS][DOMAIN_NAME]" at bounding box center [617, 328] width 258 height 13
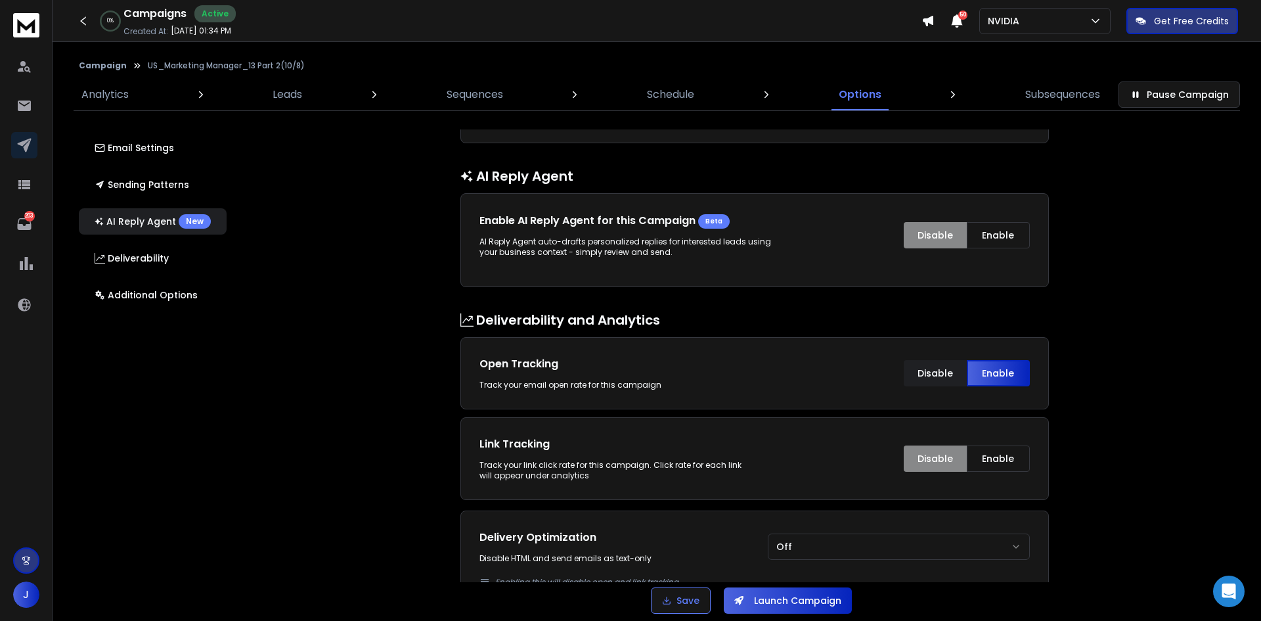
scroll to position [1314, 0]
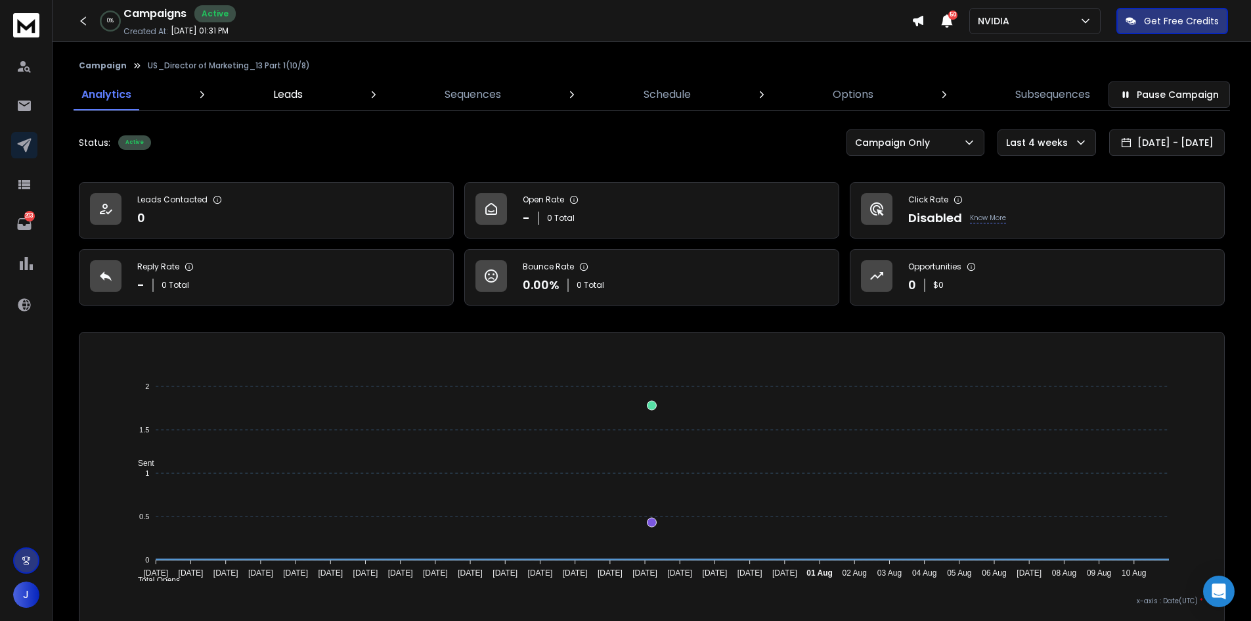
click at [290, 101] on p "Leads" at bounding box center [288, 95] width 30 height 16
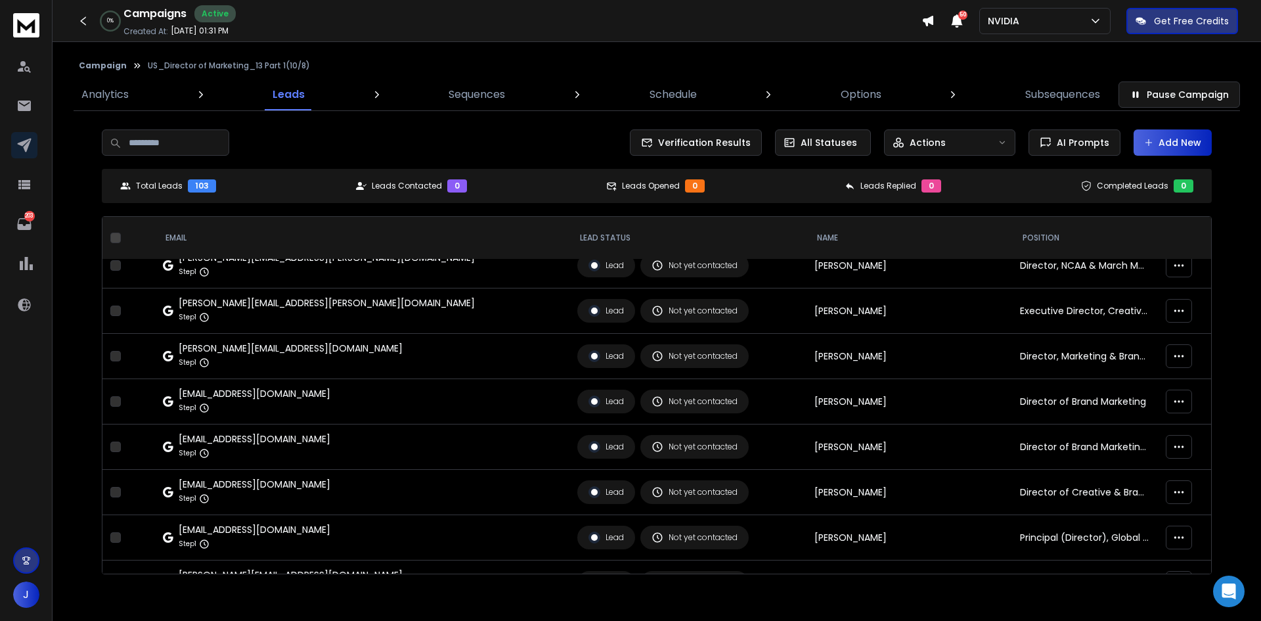
scroll to position [788, 0]
click at [482, 82] on link "Sequences" at bounding box center [477, 95] width 72 height 32
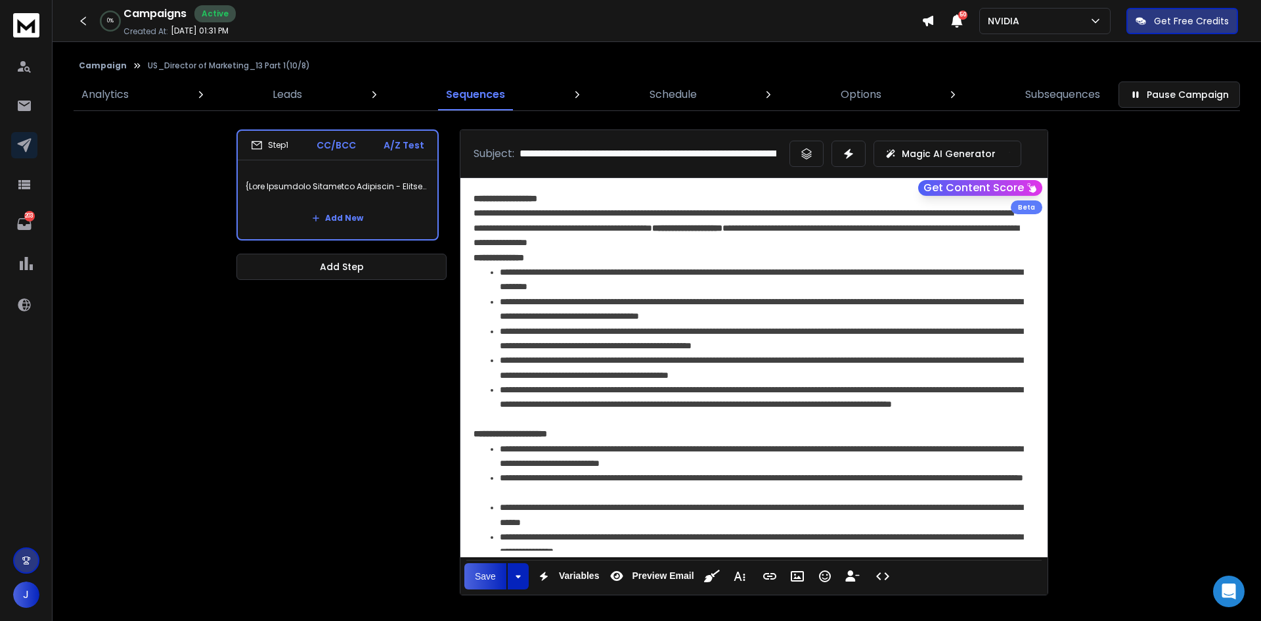
click at [640, 104] on div "Analytics Leads Sequences Schedule Options Subsequences" at bounding box center [591, 95] width 1035 height 32
click at [652, 99] on p "Schedule" at bounding box center [673, 95] width 47 height 16
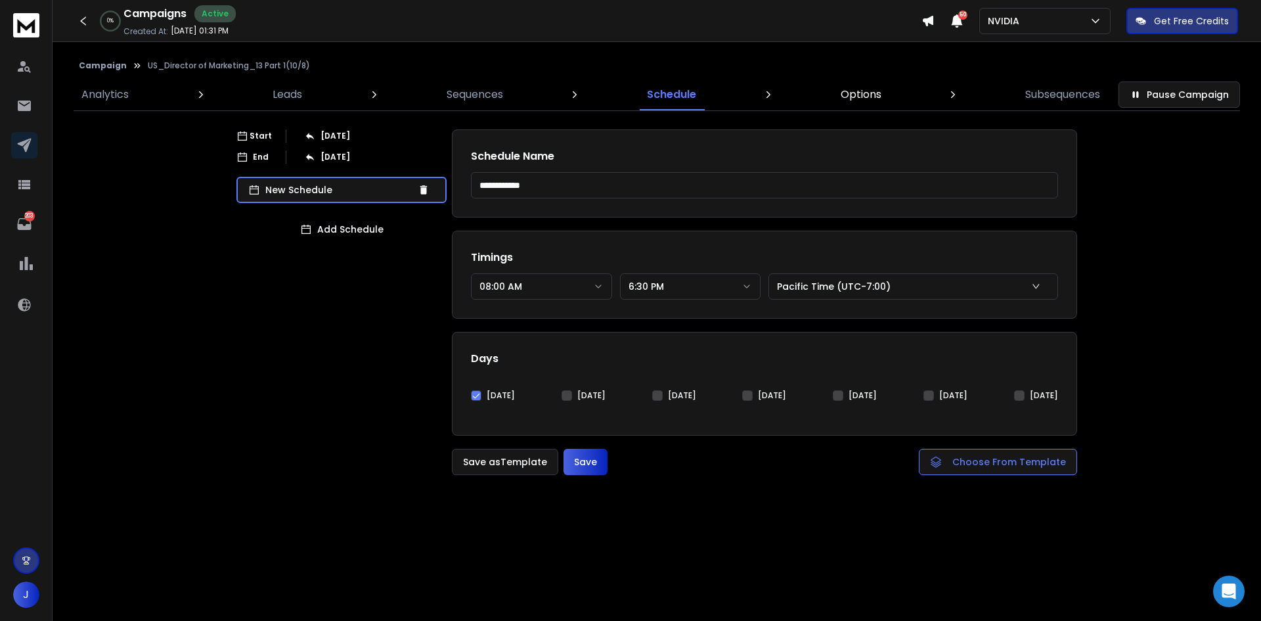
click at [869, 93] on p "Options" at bounding box center [861, 95] width 41 height 16
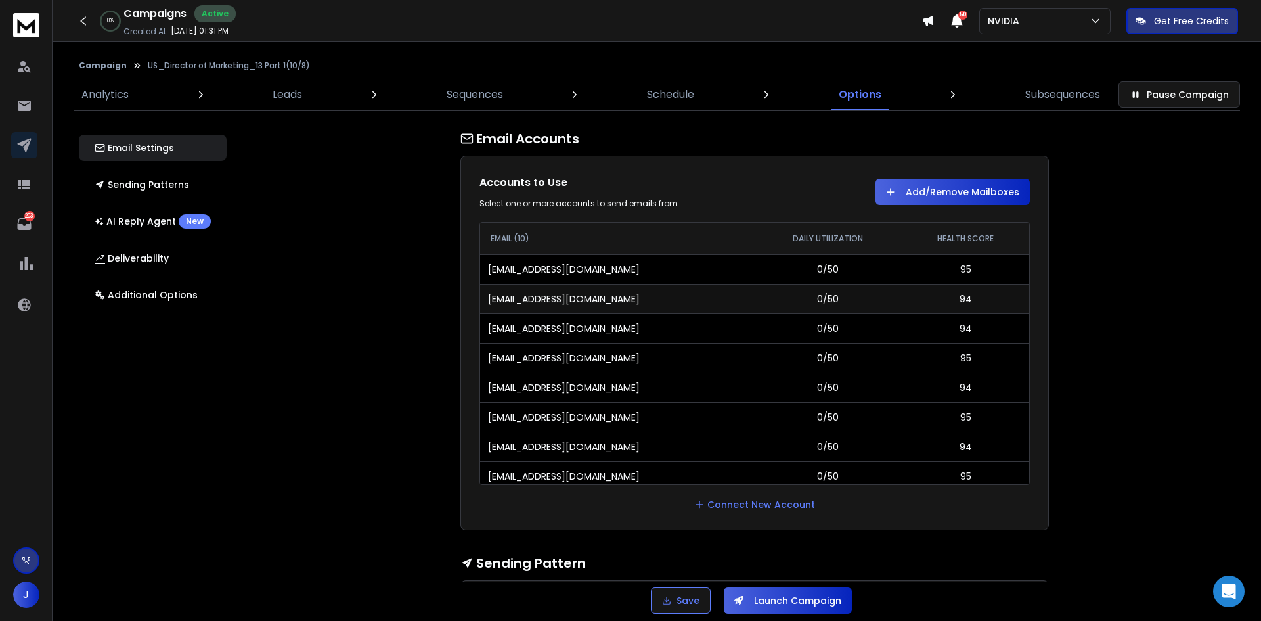
click at [640, 302] on p "[EMAIL_ADDRESS][DOMAIN_NAME]" at bounding box center [564, 298] width 152 height 13
click at [640, 302] on p "nowhiring@organizationaltalentpoolnvidia.com" at bounding box center [564, 298] width 152 height 13
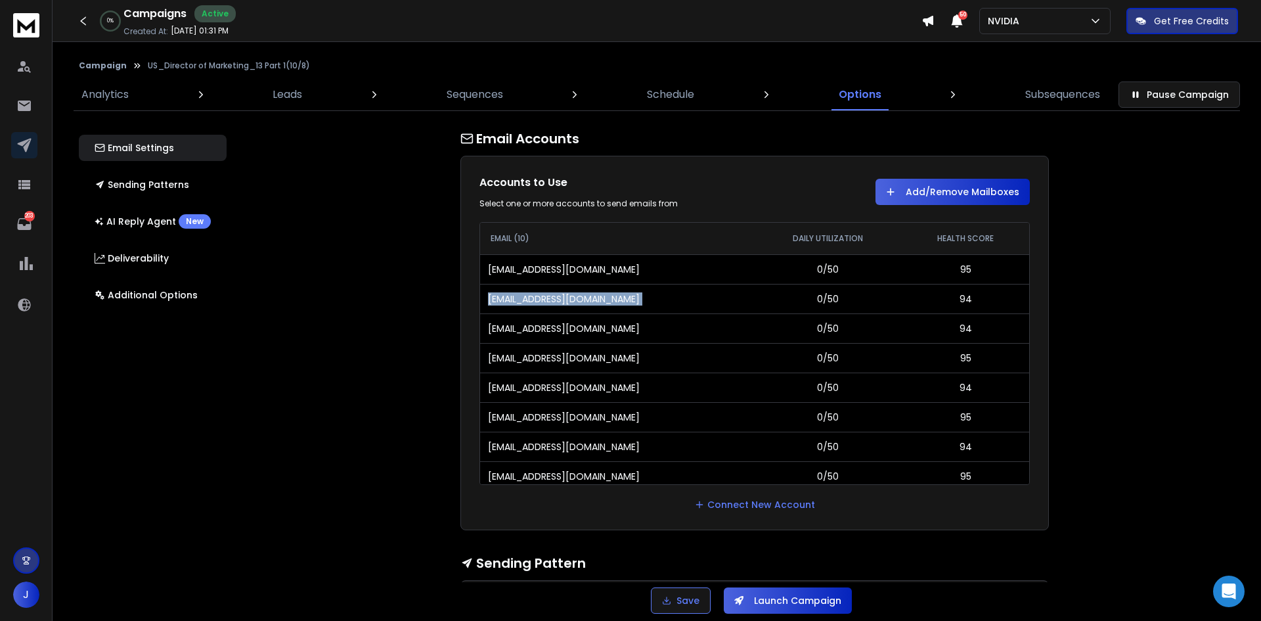
copy p "nowhiring@organizationaltalentpoolnvidia.com"
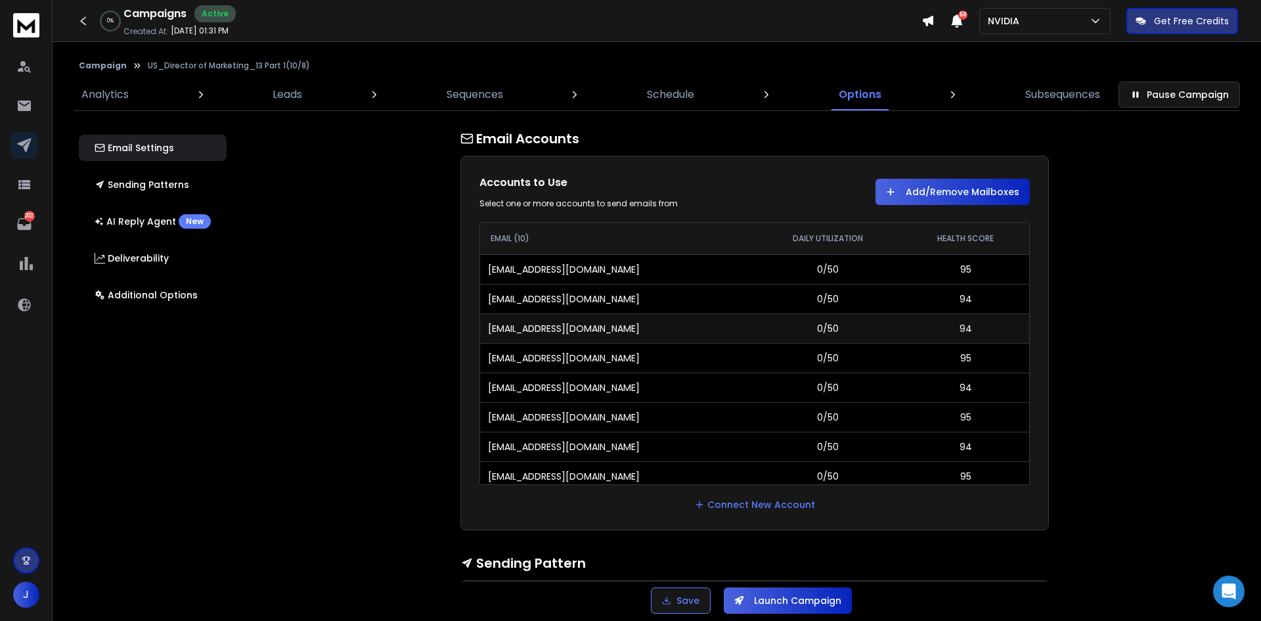
click at [901, 328] on td "0/50" at bounding box center [828, 328] width 149 height 30
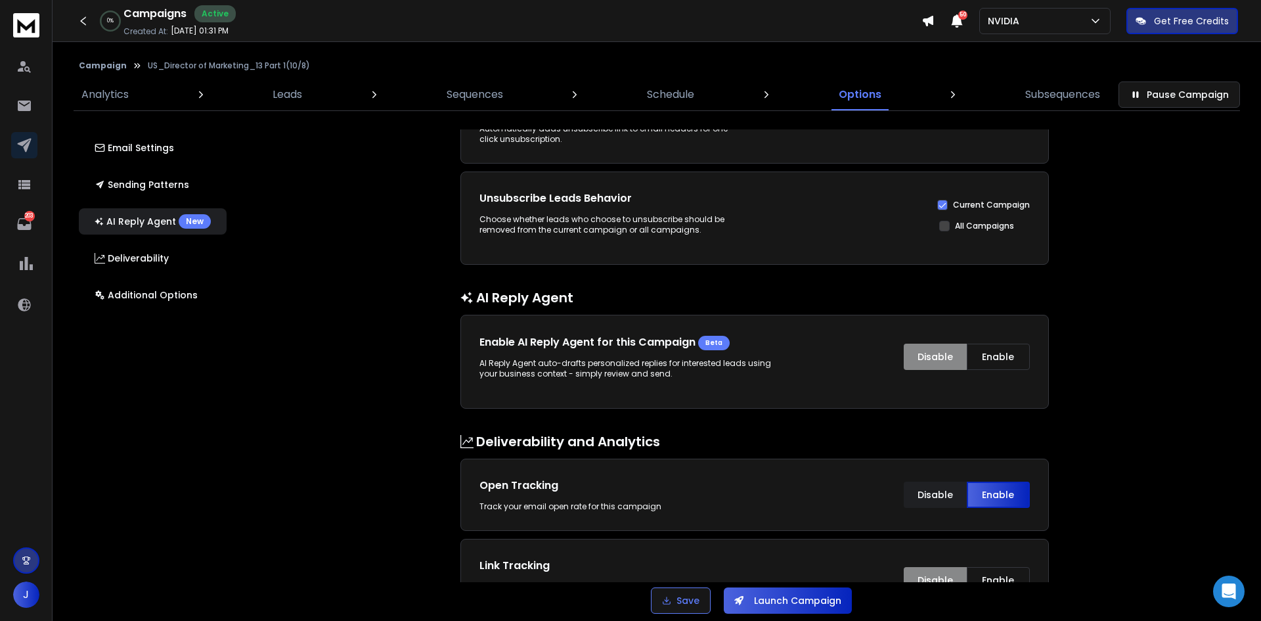
scroll to position [1445, 0]
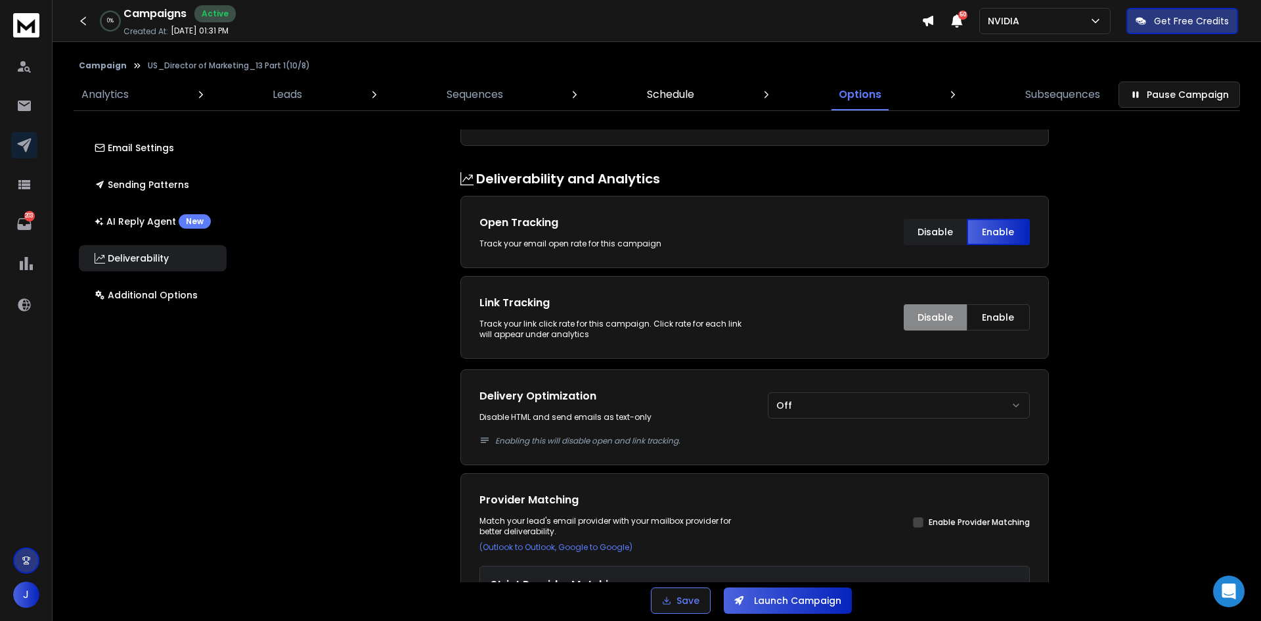
click at [664, 92] on p "Schedule" at bounding box center [670, 95] width 47 height 16
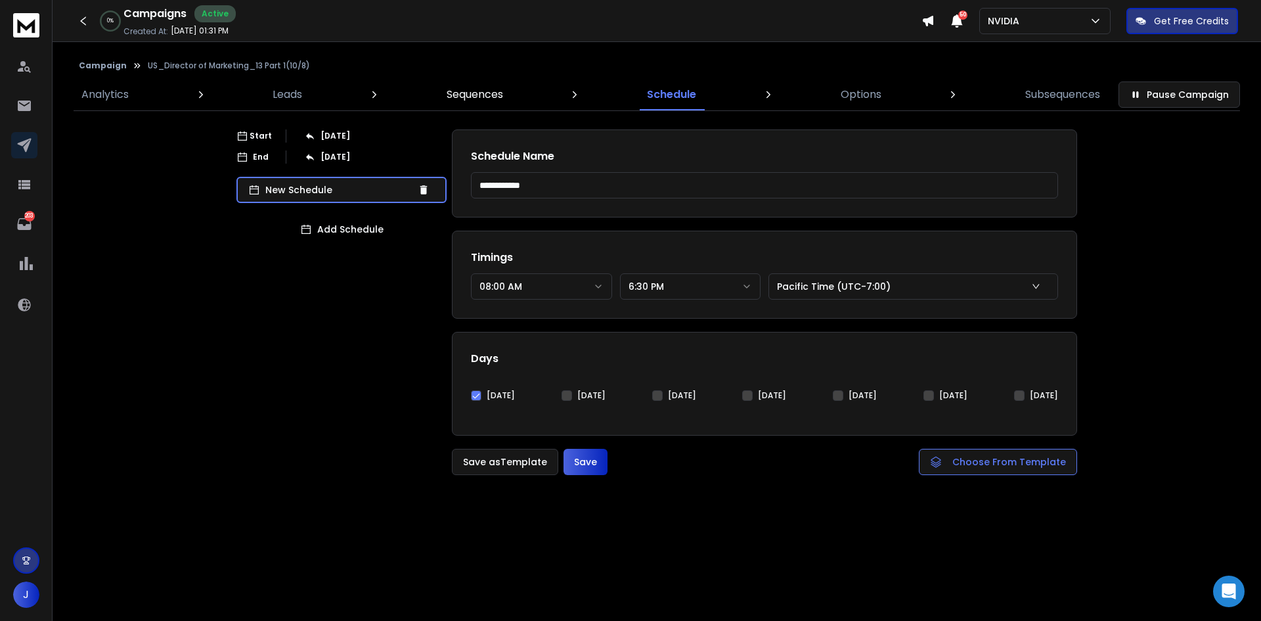
click at [484, 91] on p "Sequences" at bounding box center [475, 95] width 56 height 16
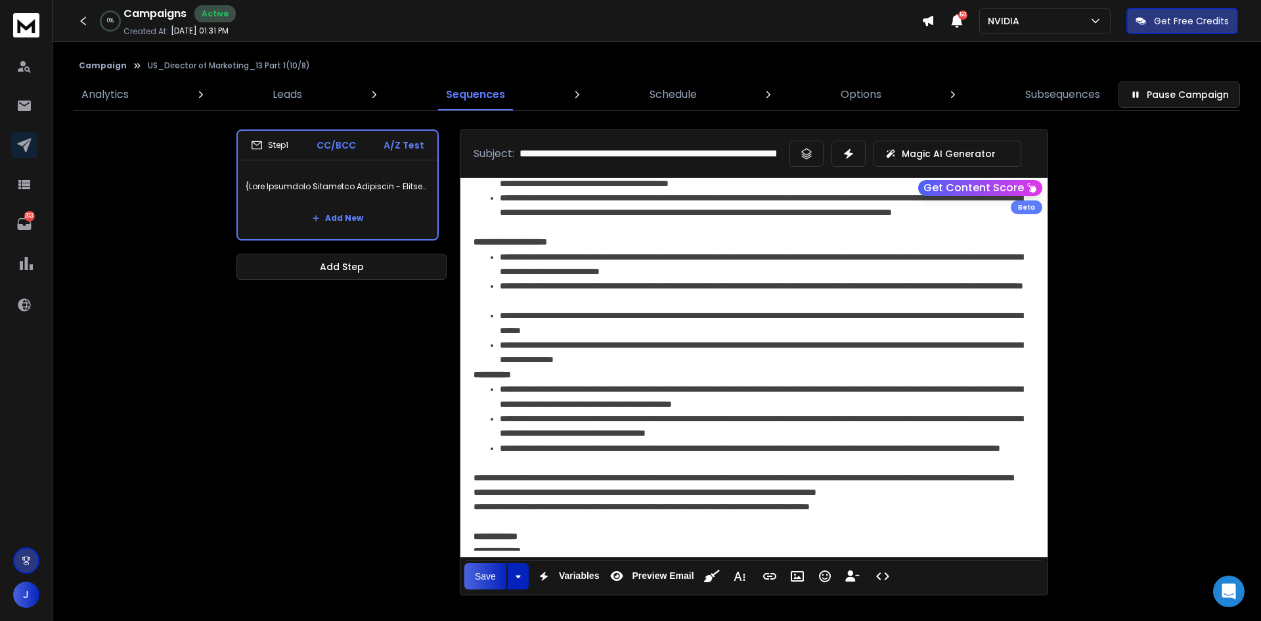
scroll to position [213, 0]
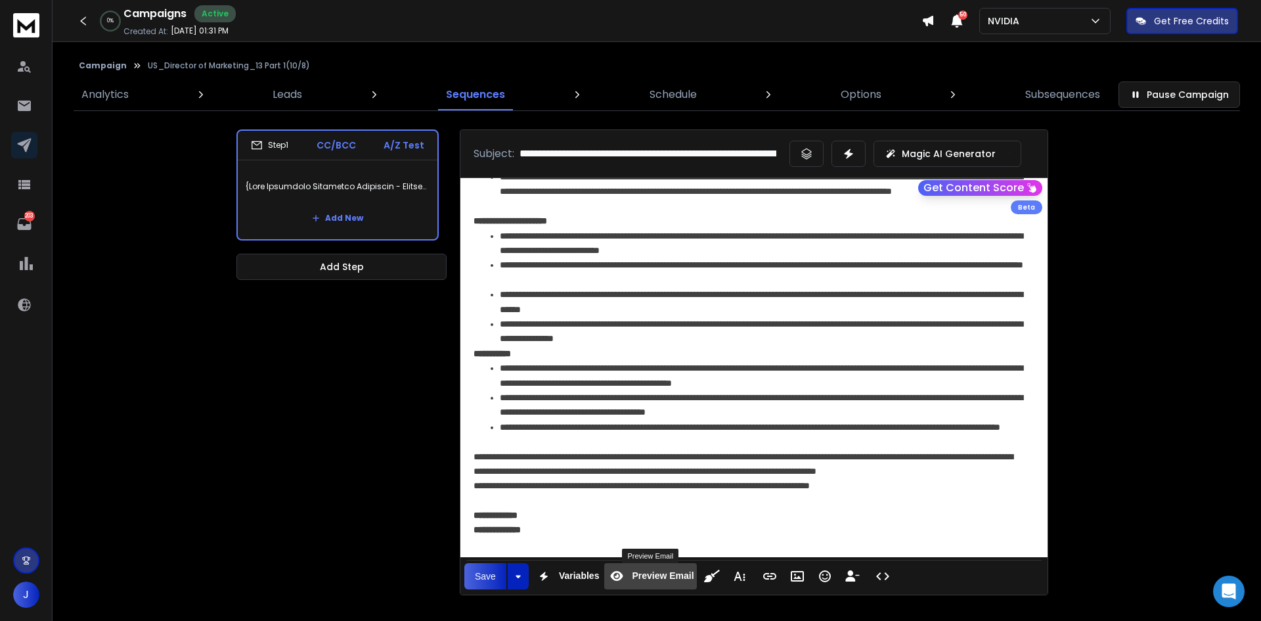
click at [658, 576] on span "Preview Email" at bounding box center [662, 575] width 67 height 11
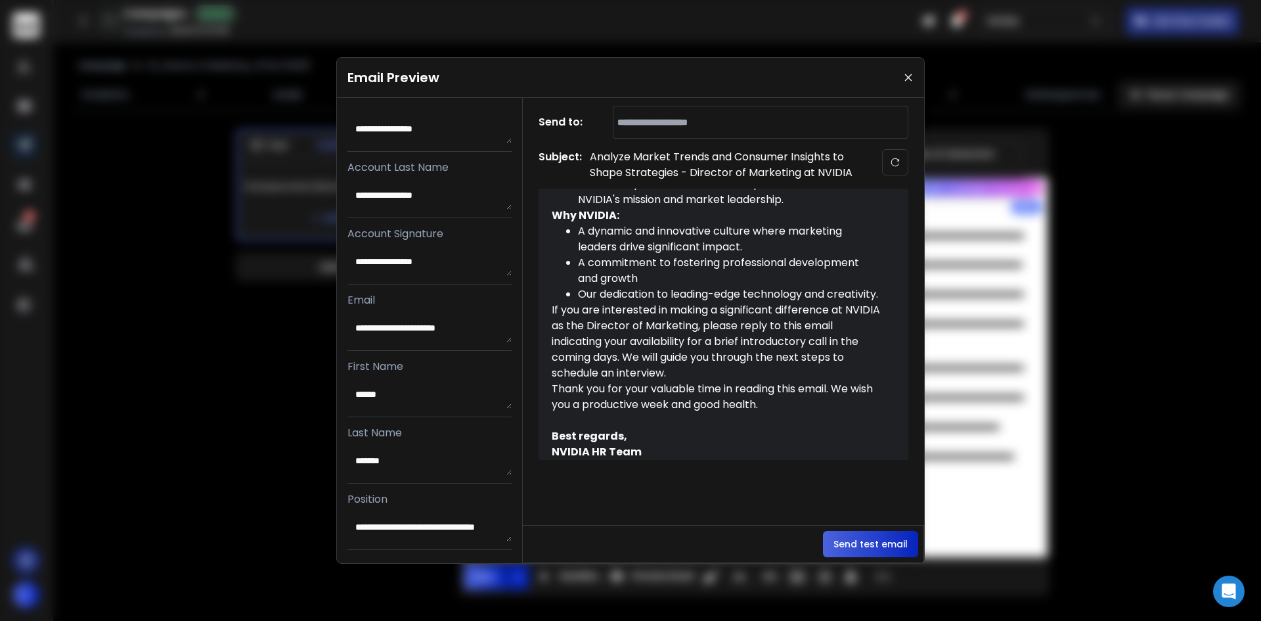
scroll to position [0, 0]
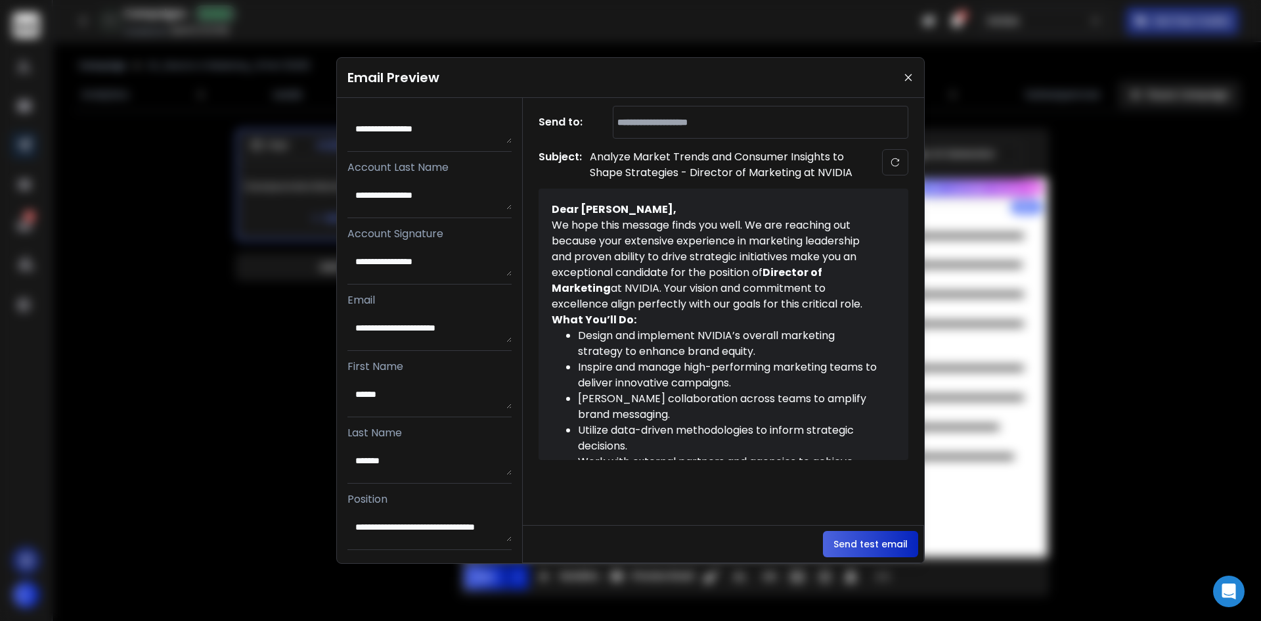
click at [910, 75] on icon at bounding box center [908, 77] width 11 height 11
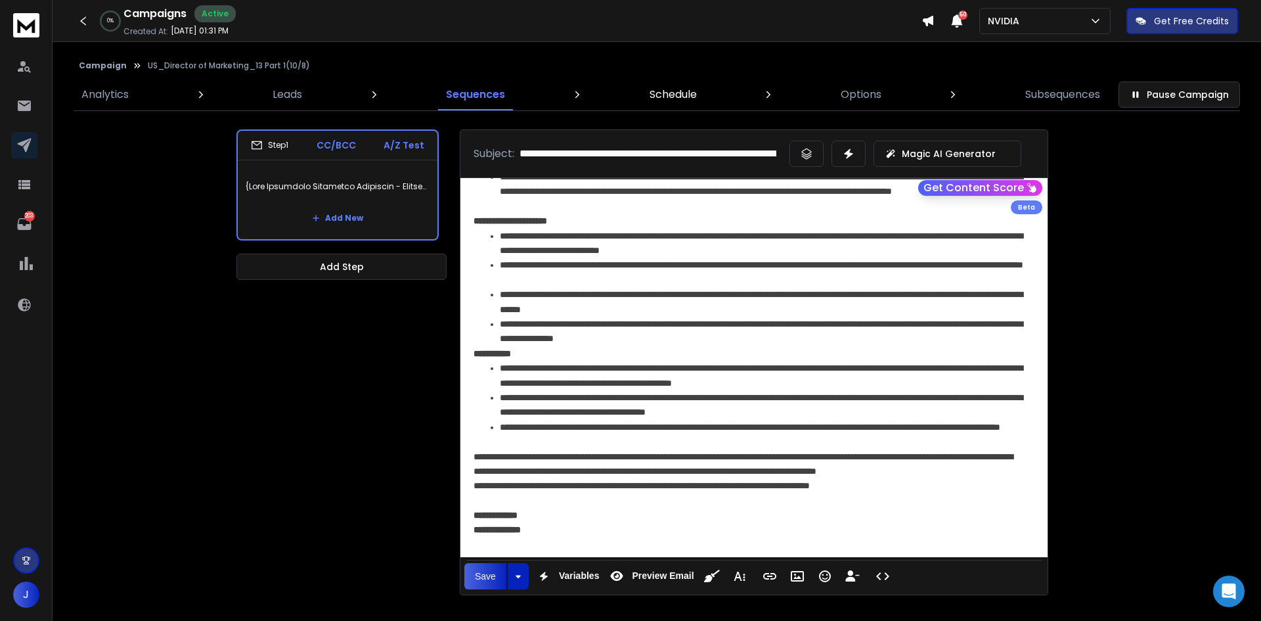
click at [679, 95] on p "Schedule" at bounding box center [673, 95] width 47 height 16
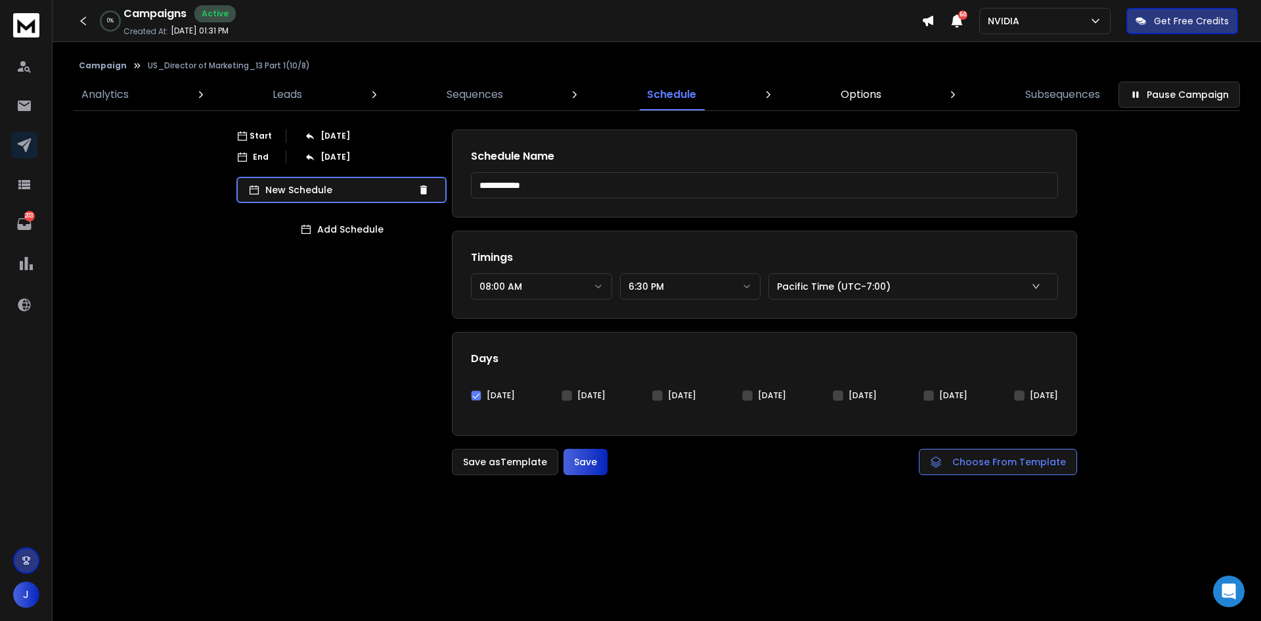
click at [850, 101] on p "Options" at bounding box center [861, 95] width 41 height 16
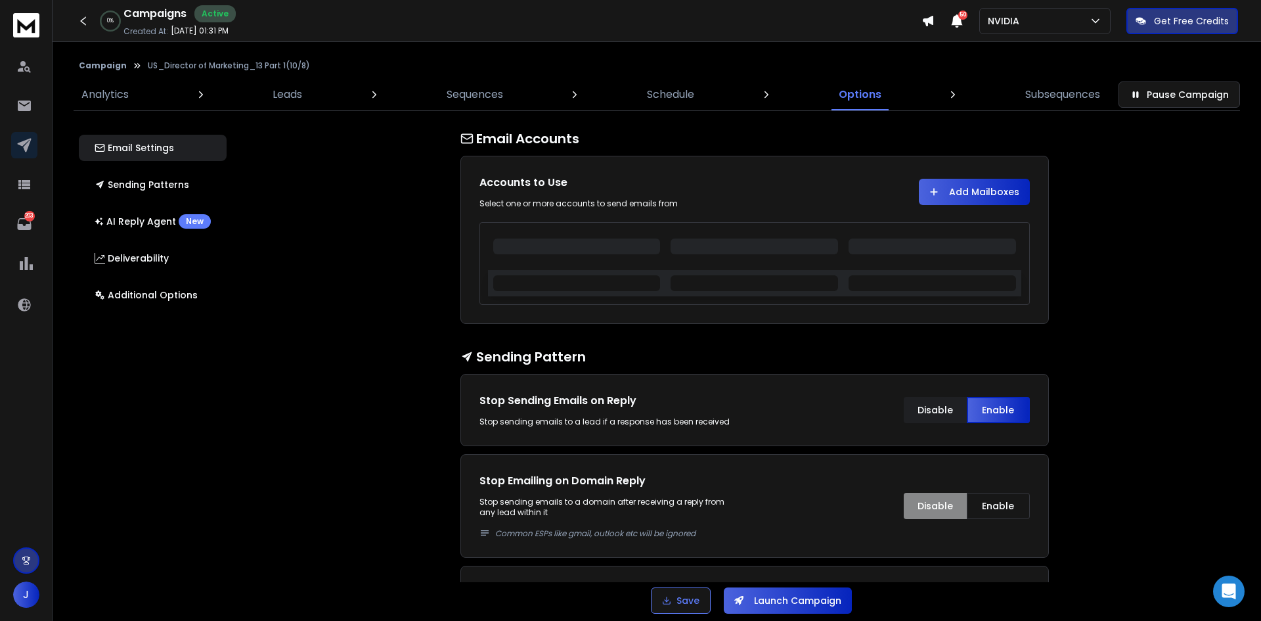
click at [354, 355] on div "Email Accounts Accounts to Use Select one or more accounts to send emails from …" at bounding box center [762, 355] width 1029 height 453
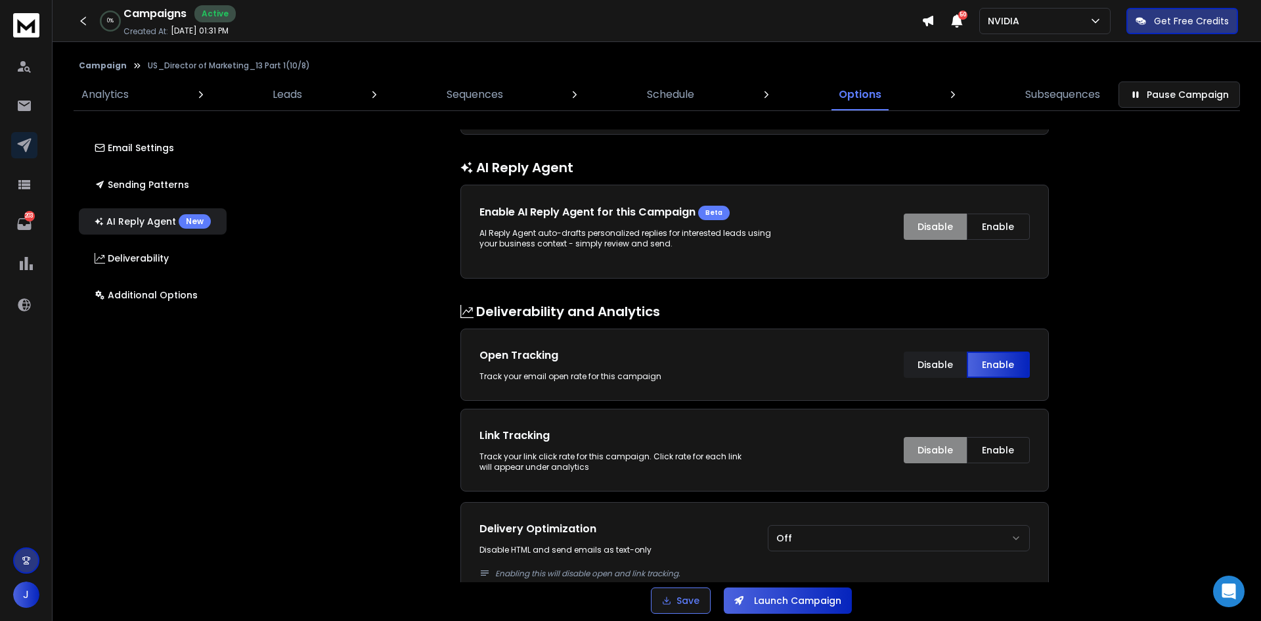
scroll to position [1314, 0]
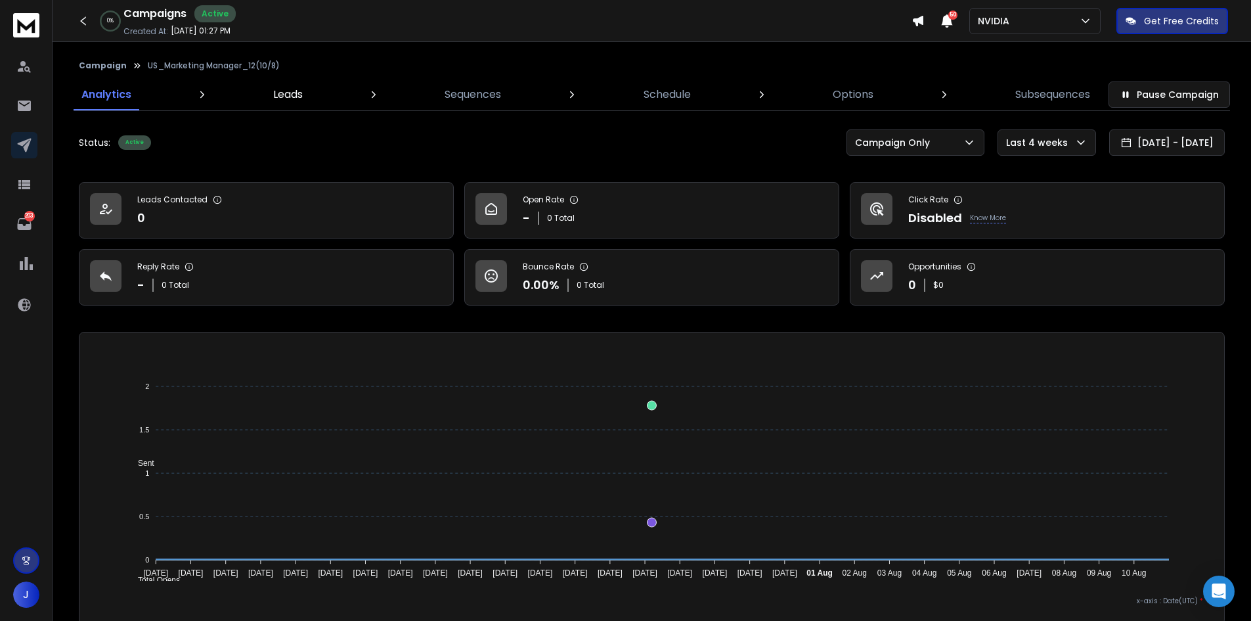
click at [288, 93] on p "Leads" at bounding box center [288, 95] width 30 height 16
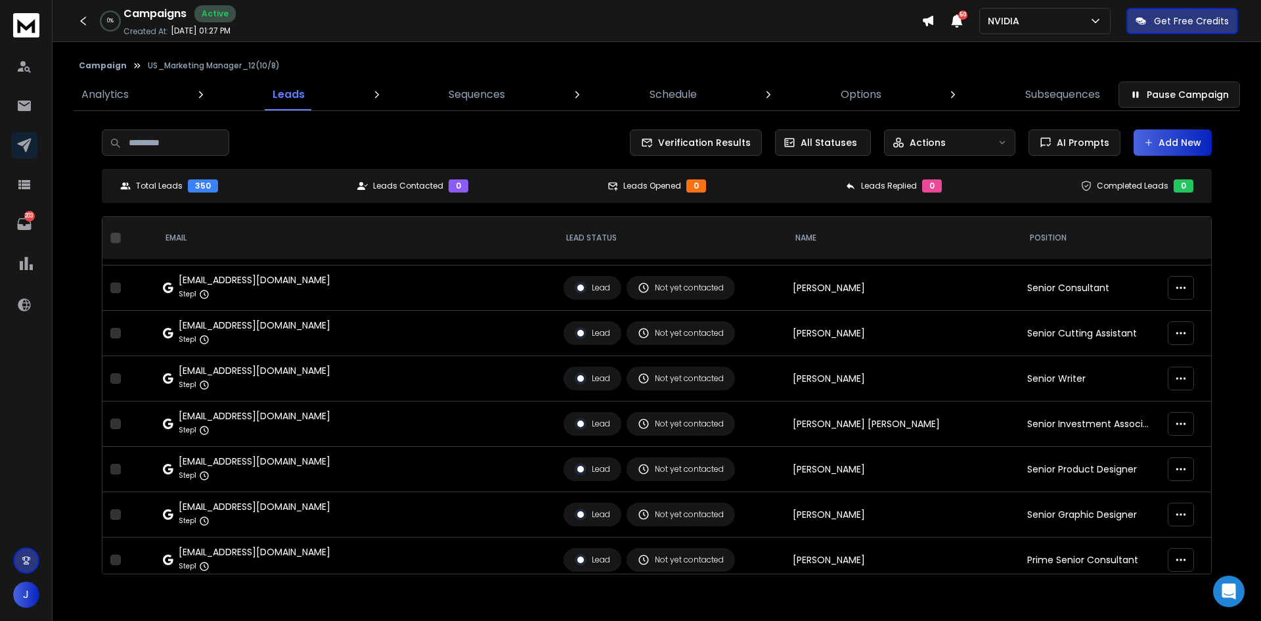
scroll to position [3802, 0]
click at [472, 96] on p "Sequences" at bounding box center [477, 95] width 56 height 16
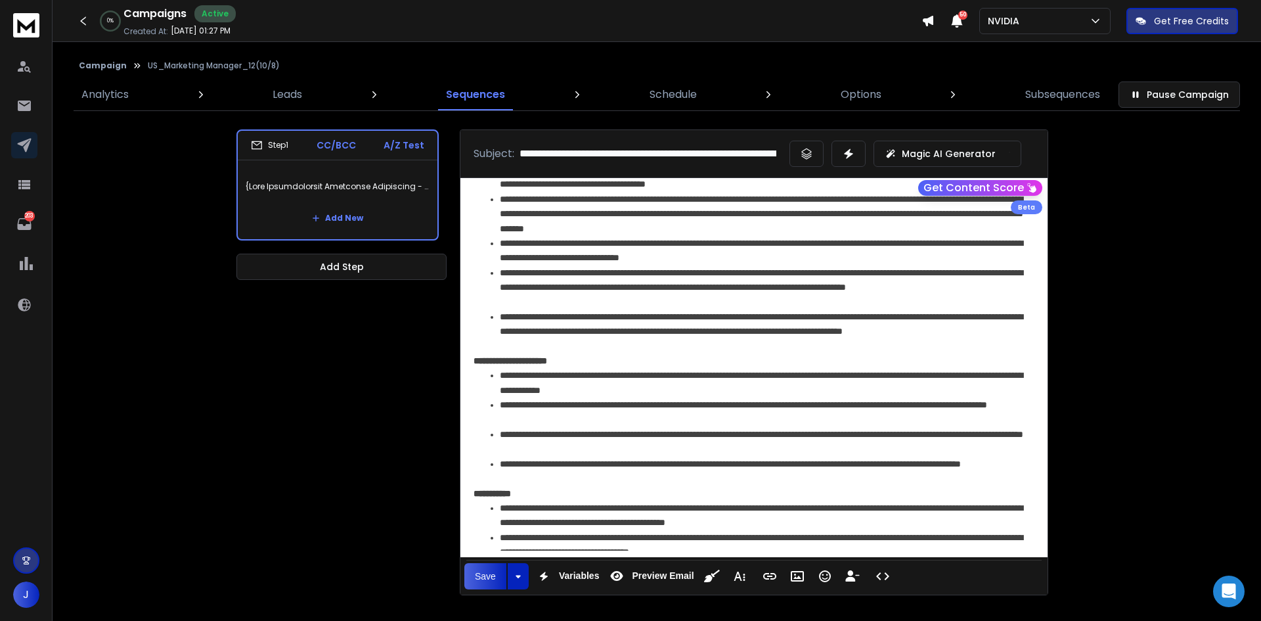
scroll to position [242, 0]
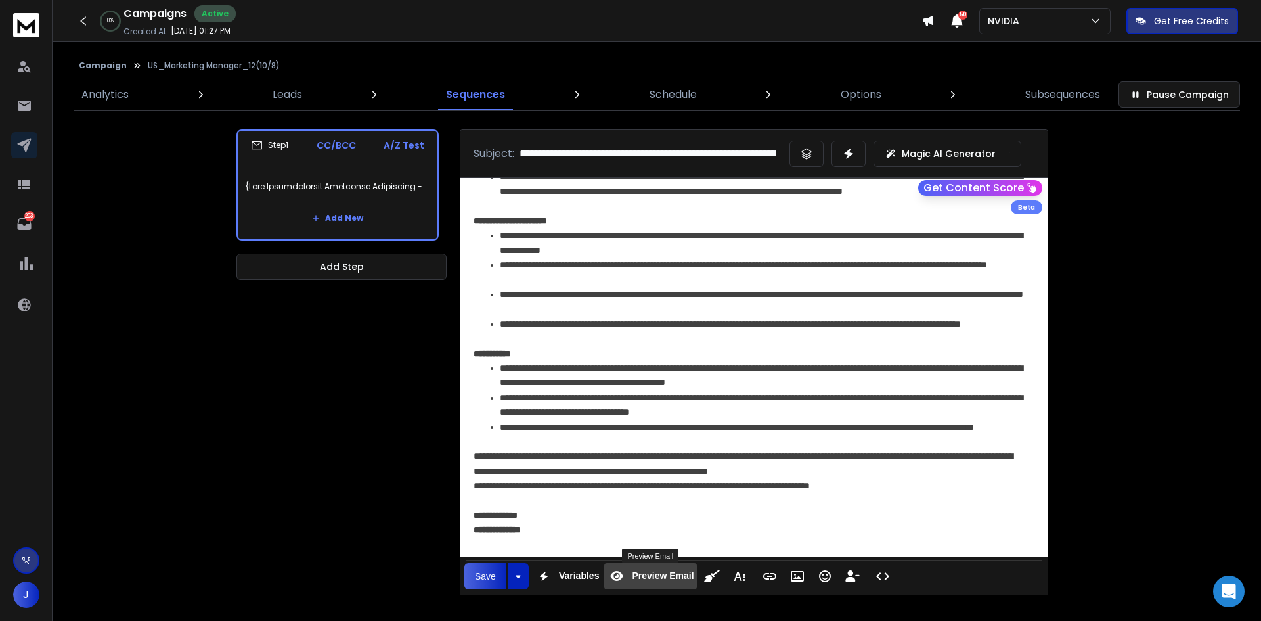
click at [681, 577] on span "Preview Email" at bounding box center [662, 575] width 67 height 11
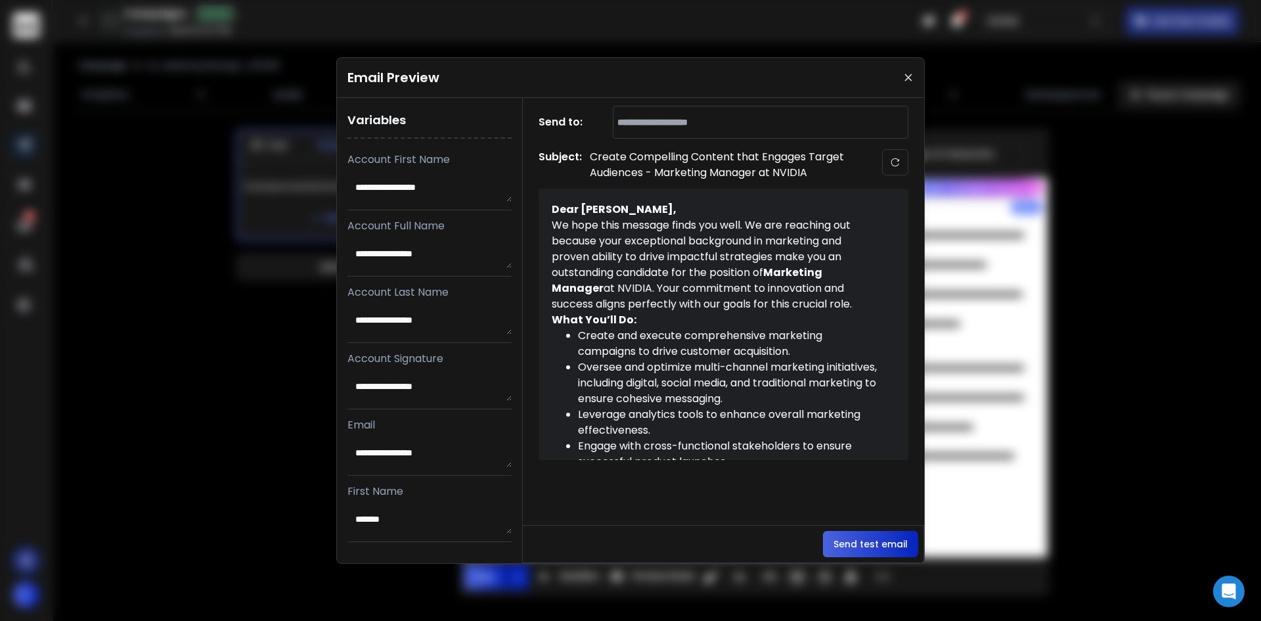
scroll to position [131, 0]
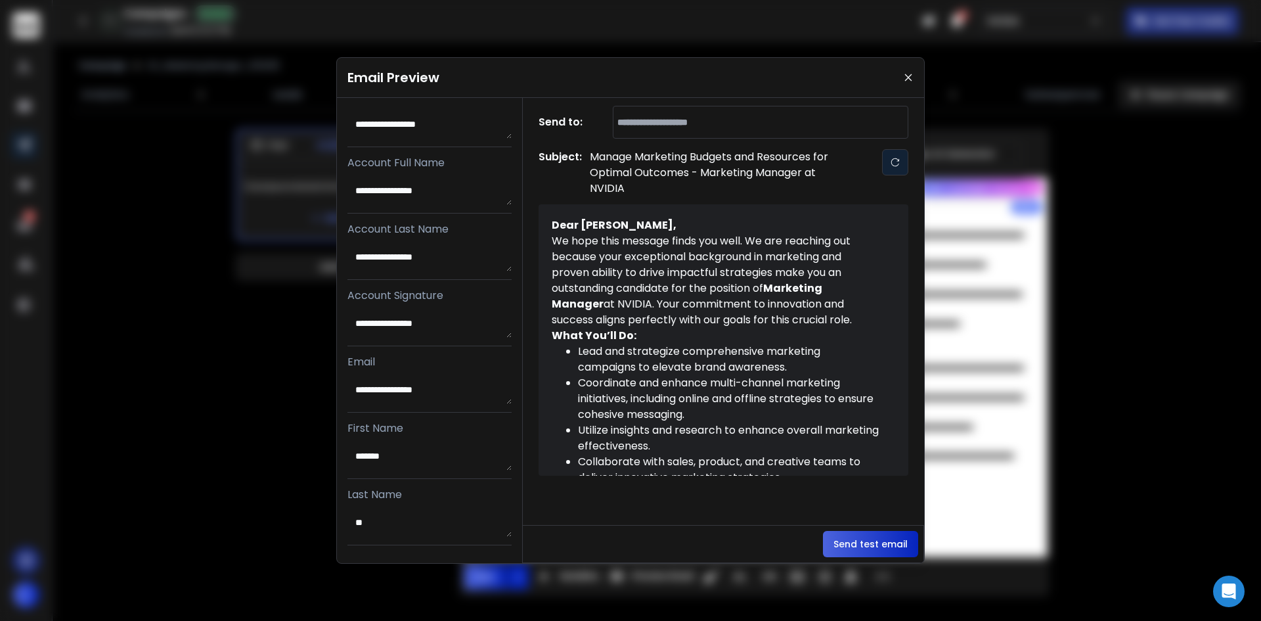
click at [897, 163] on icon at bounding box center [895, 162] width 9 height 9
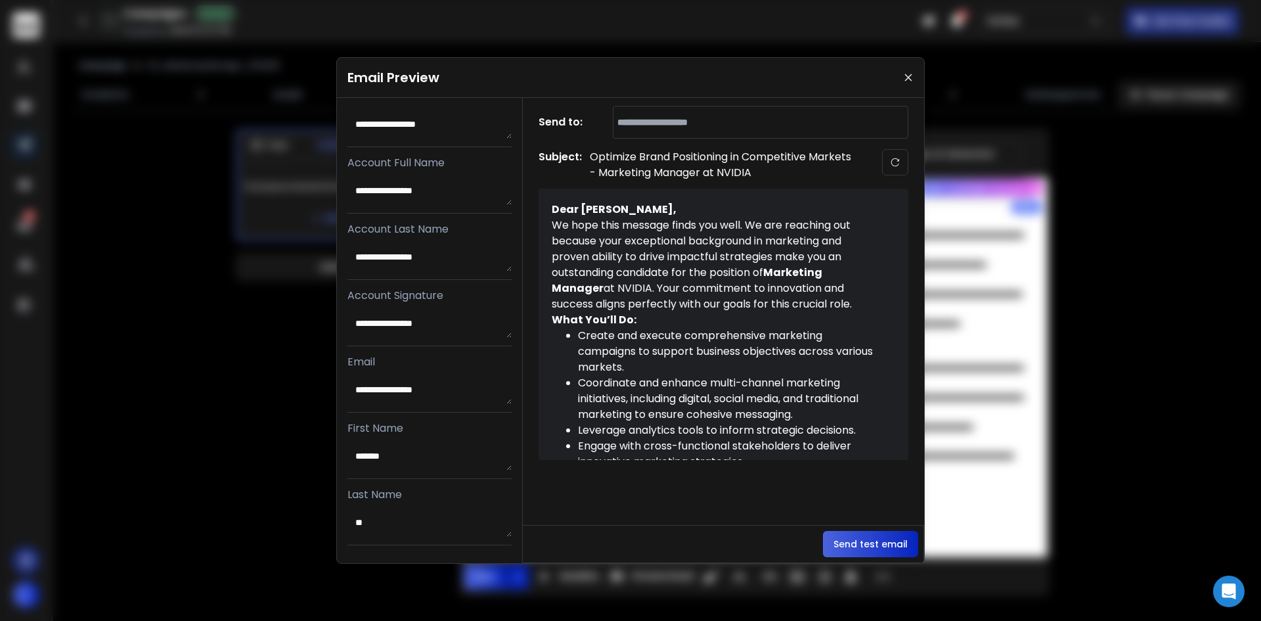
click at [909, 80] on icon at bounding box center [908, 77] width 11 height 11
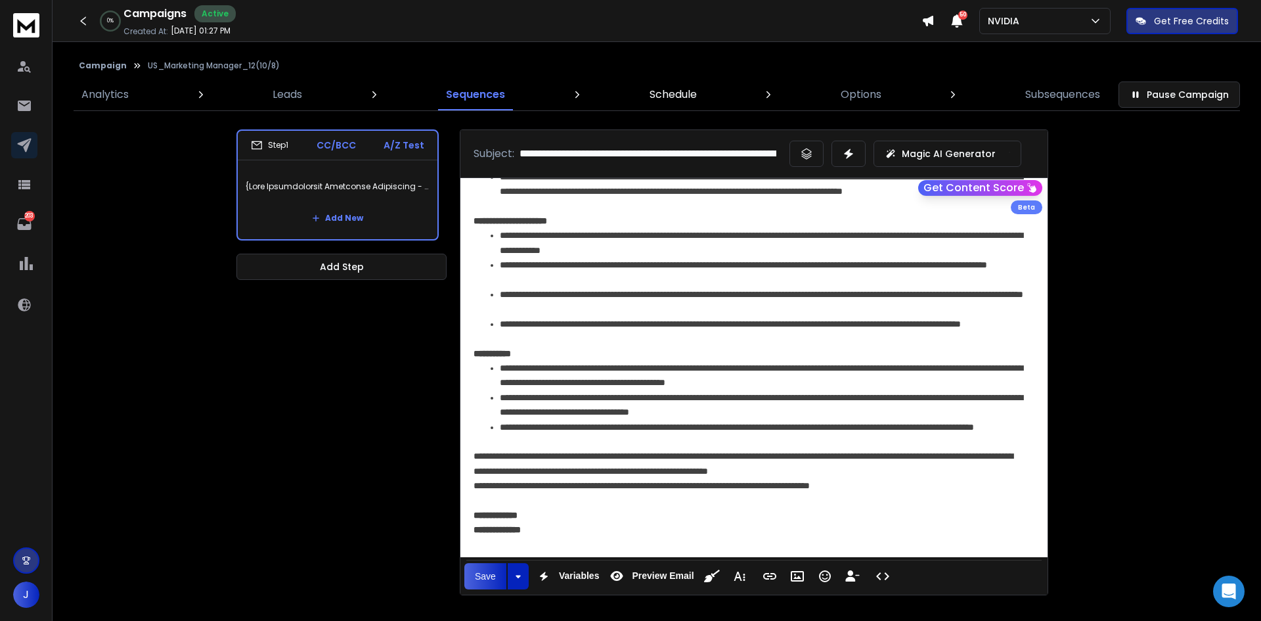
click at [656, 96] on p "Schedule" at bounding box center [673, 95] width 47 height 16
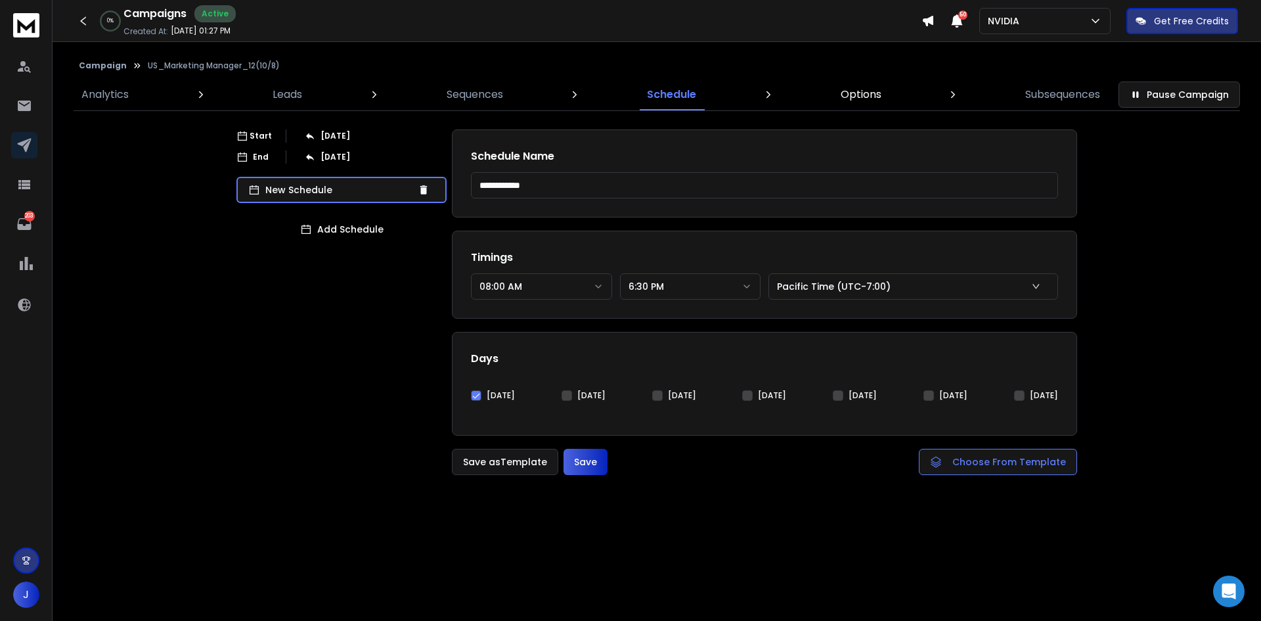
click at [864, 101] on p "Options" at bounding box center [861, 95] width 41 height 16
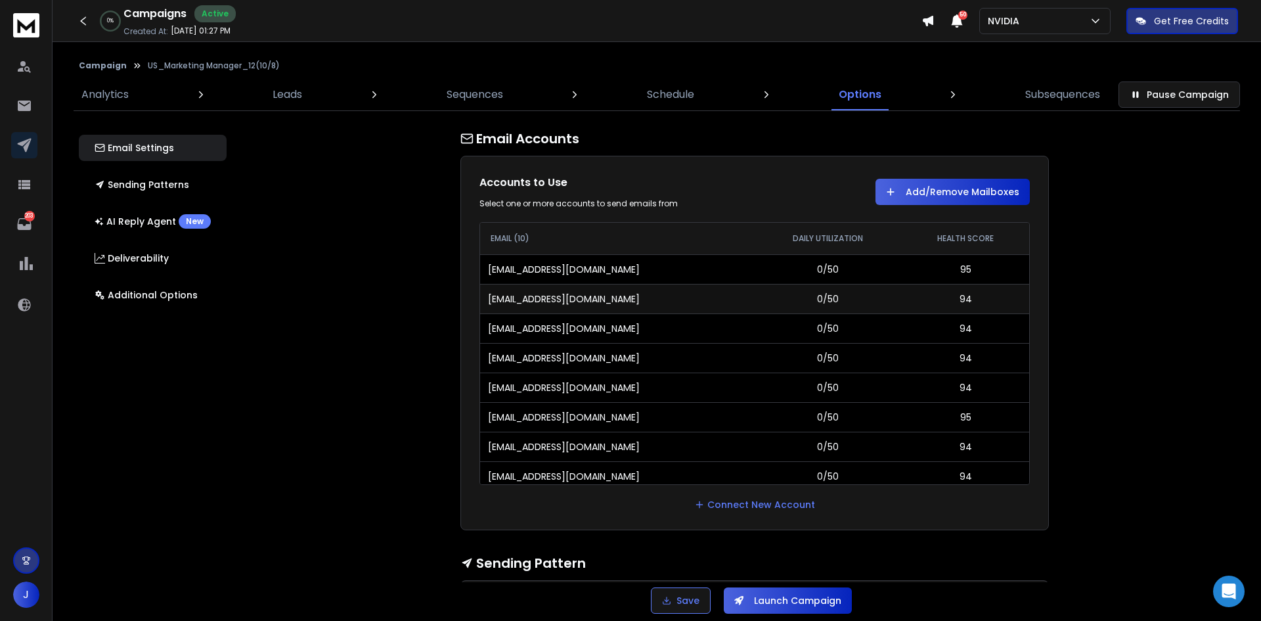
click at [631, 305] on p "greattalents@predictivecareerdevelopmentnvidia.com" at bounding box center [564, 298] width 152 height 13
copy p "greattalents@predictivecareerdevelopmentnvidia.com"
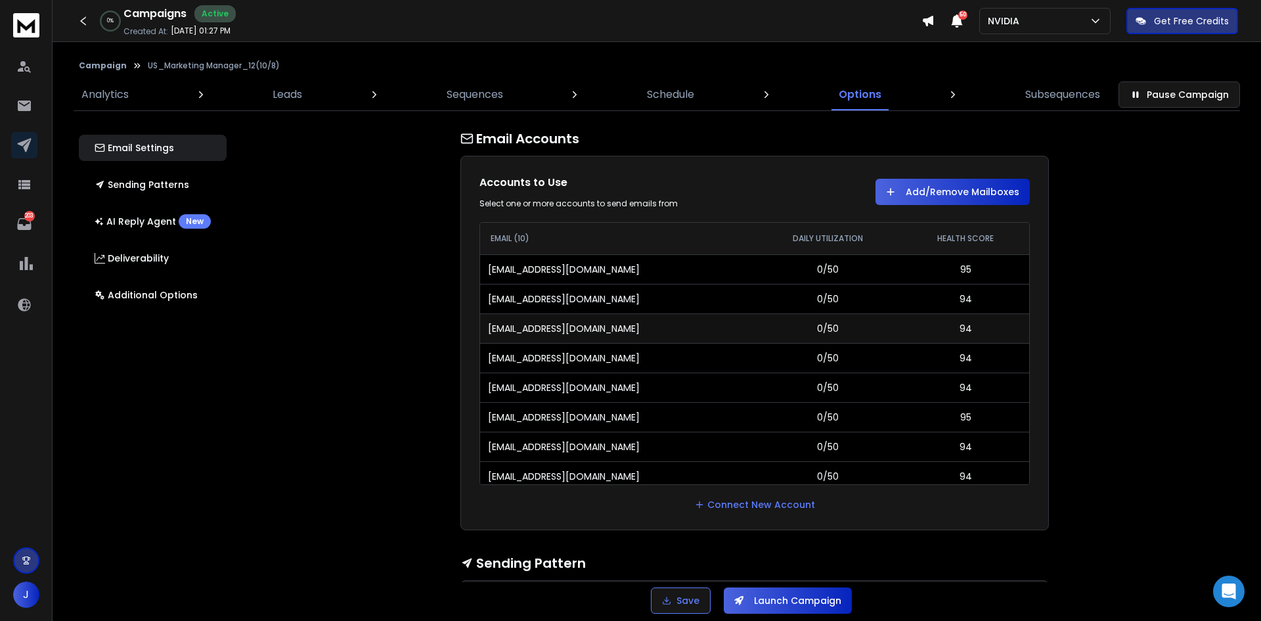
click at [821, 319] on td "0/50" at bounding box center [828, 328] width 149 height 30
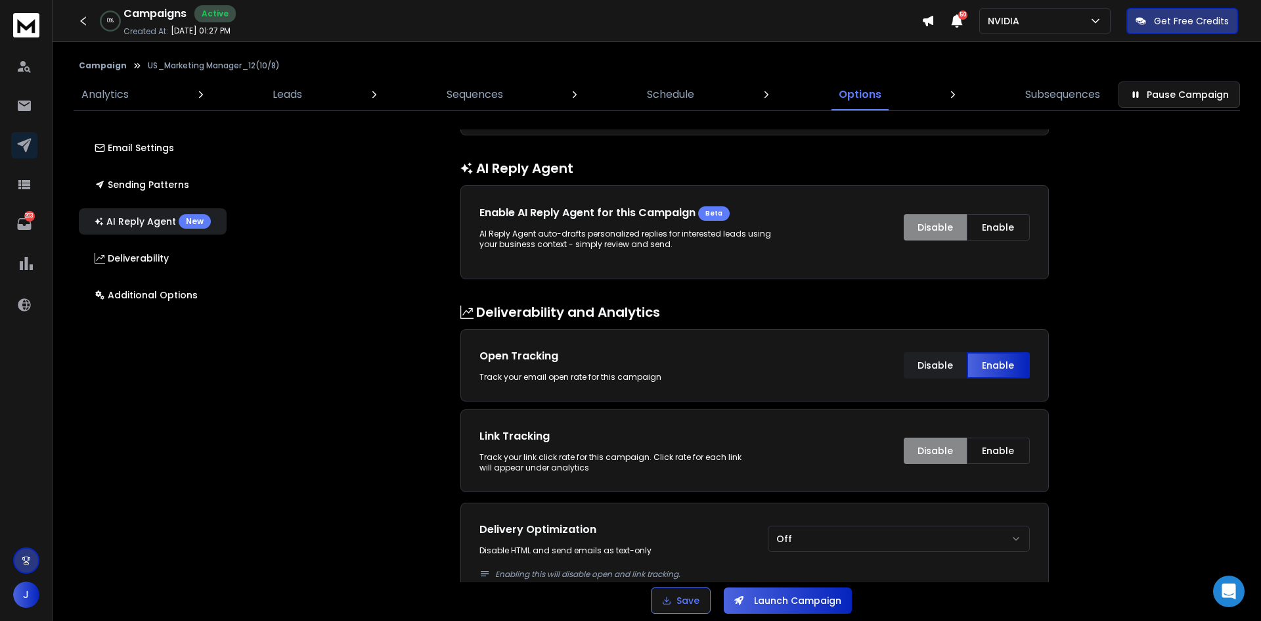
scroll to position [1314, 0]
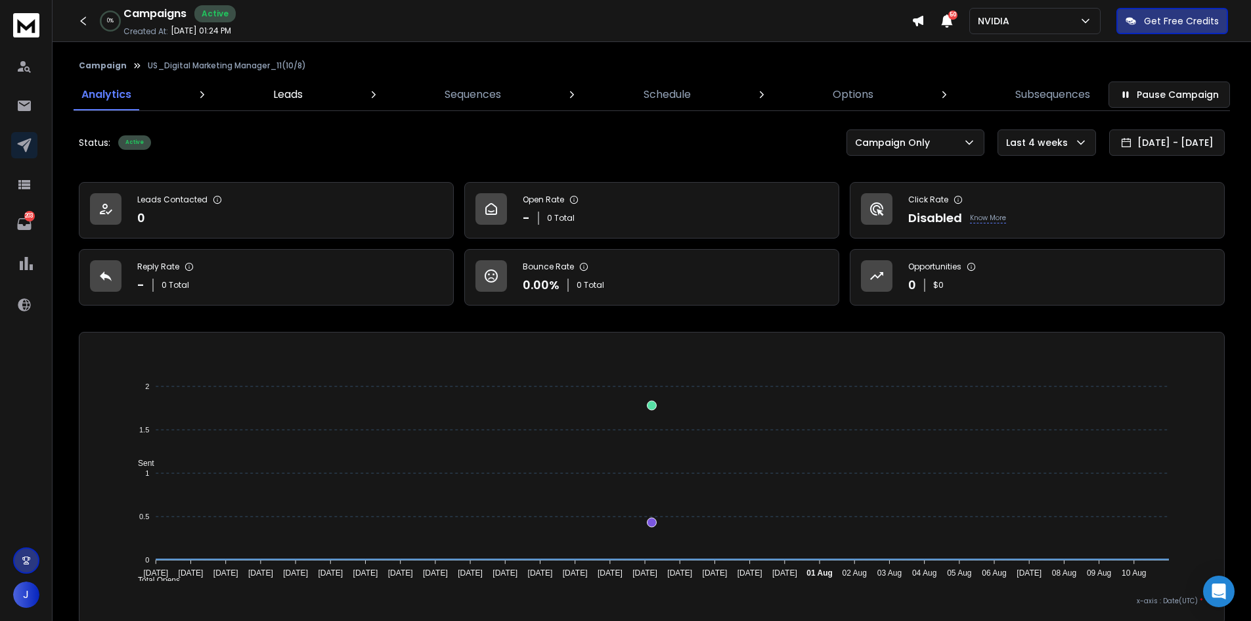
click at [285, 97] on p "Leads" at bounding box center [288, 95] width 30 height 16
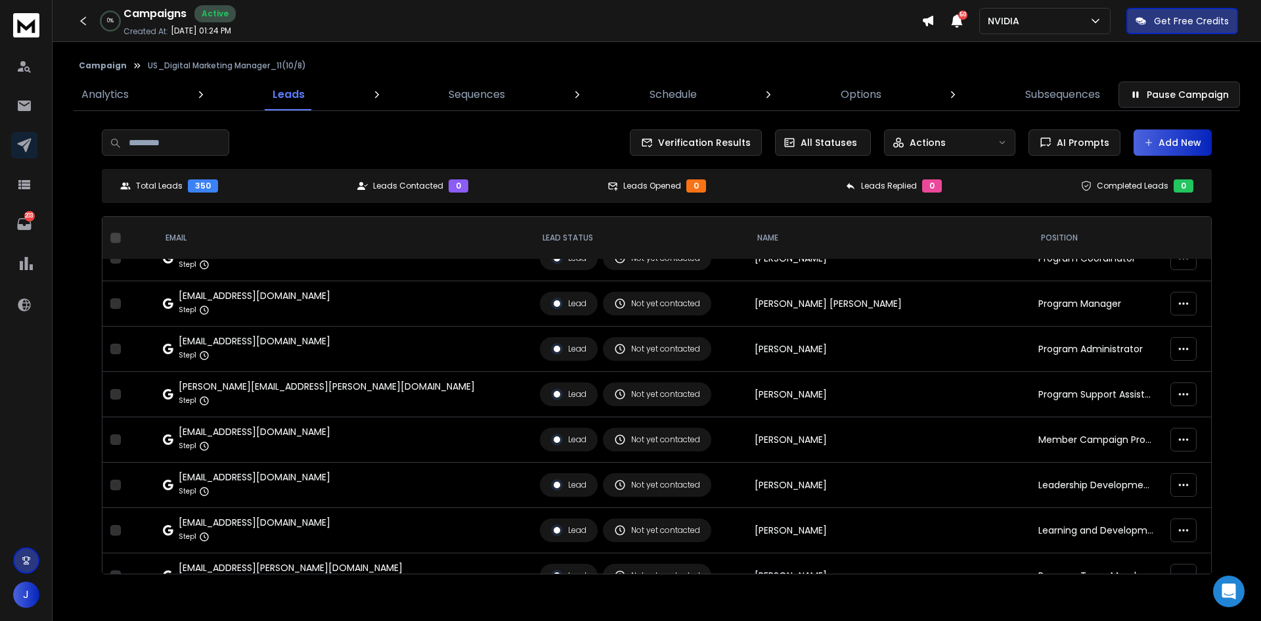
scroll to position [1839, 0]
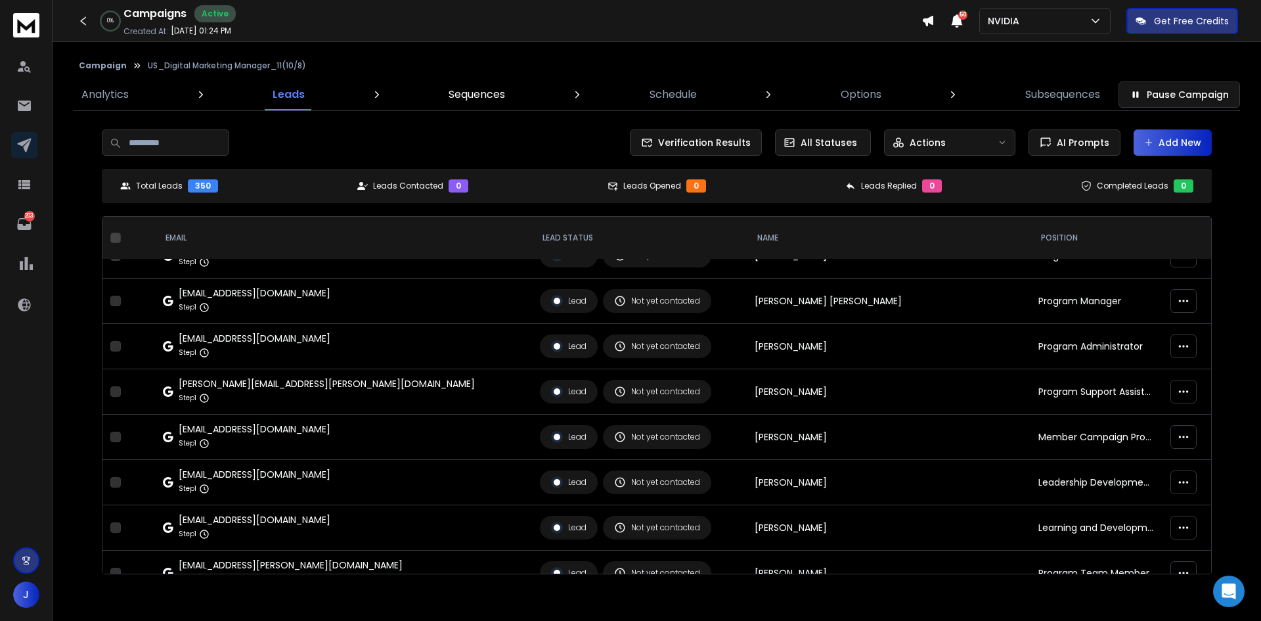
click at [491, 101] on p "Sequences" at bounding box center [477, 95] width 56 height 16
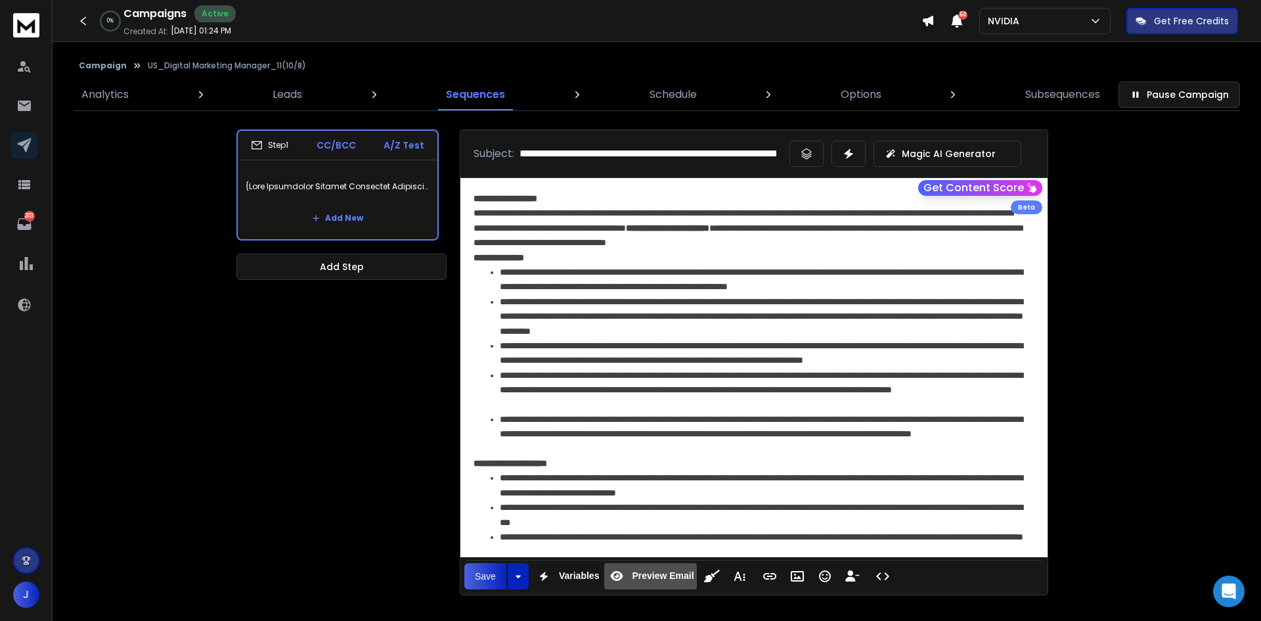
click at [648, 574] on span "Preview Email" at bounding box center [662, 575] width 67 height 11
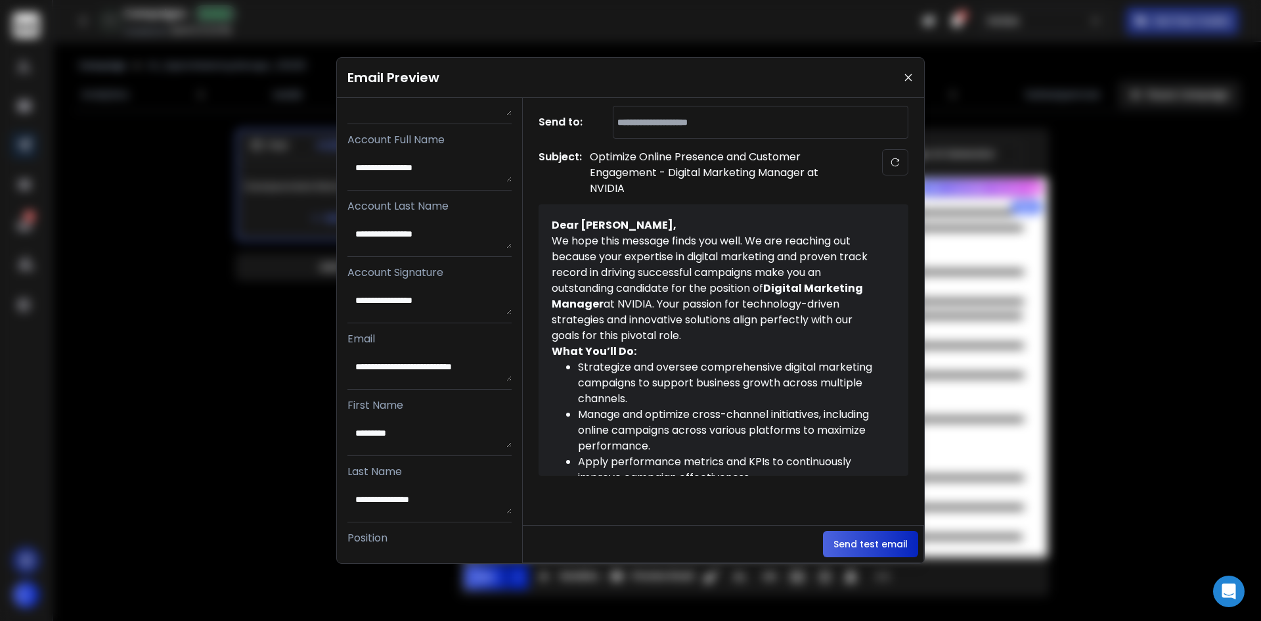
scroll to position [193, 0]
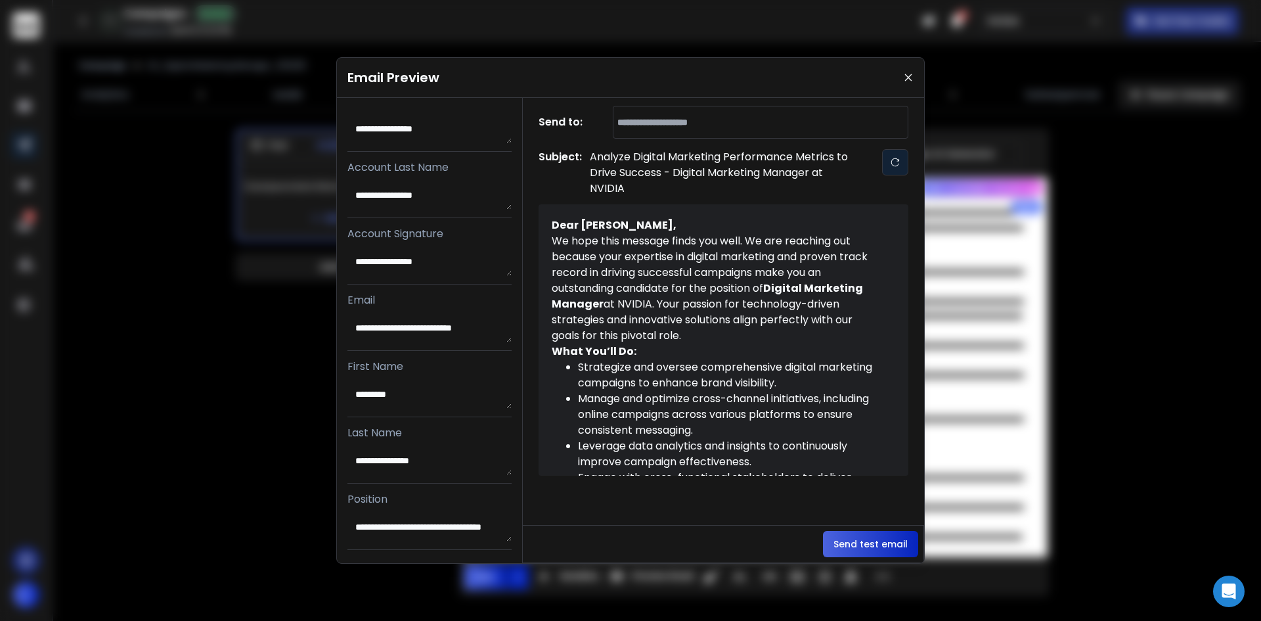
click at [889, 157] on button at bounding box center [895, 162] width 26 height 26
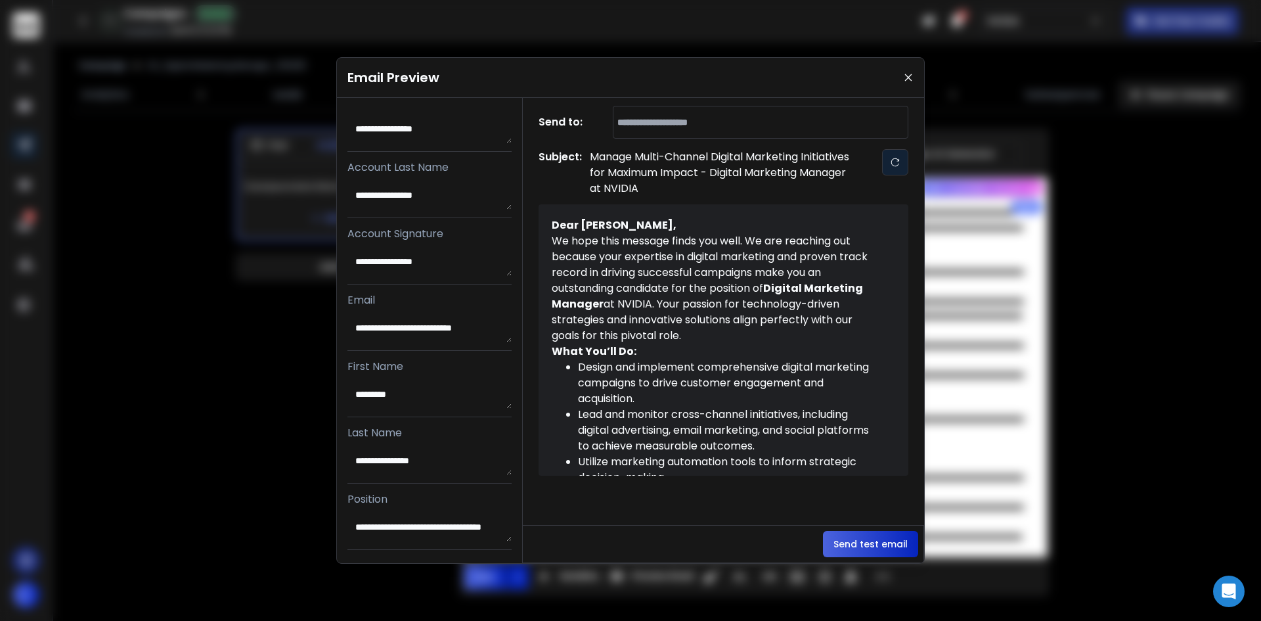
click at [889, 157] on button at bounding box center [895, 162] width 26 height 26
click at [915, 81] on div "Email Preview" at bounding box center [630, 77] width 587 height 39
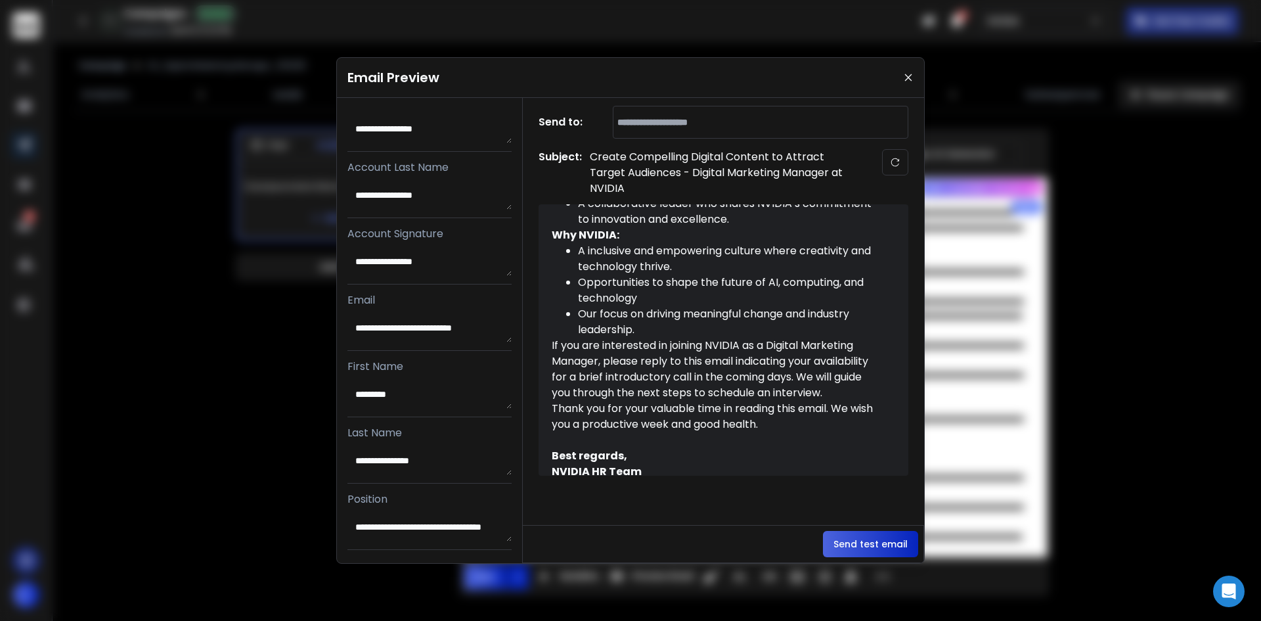
scroll to position [467, 0]
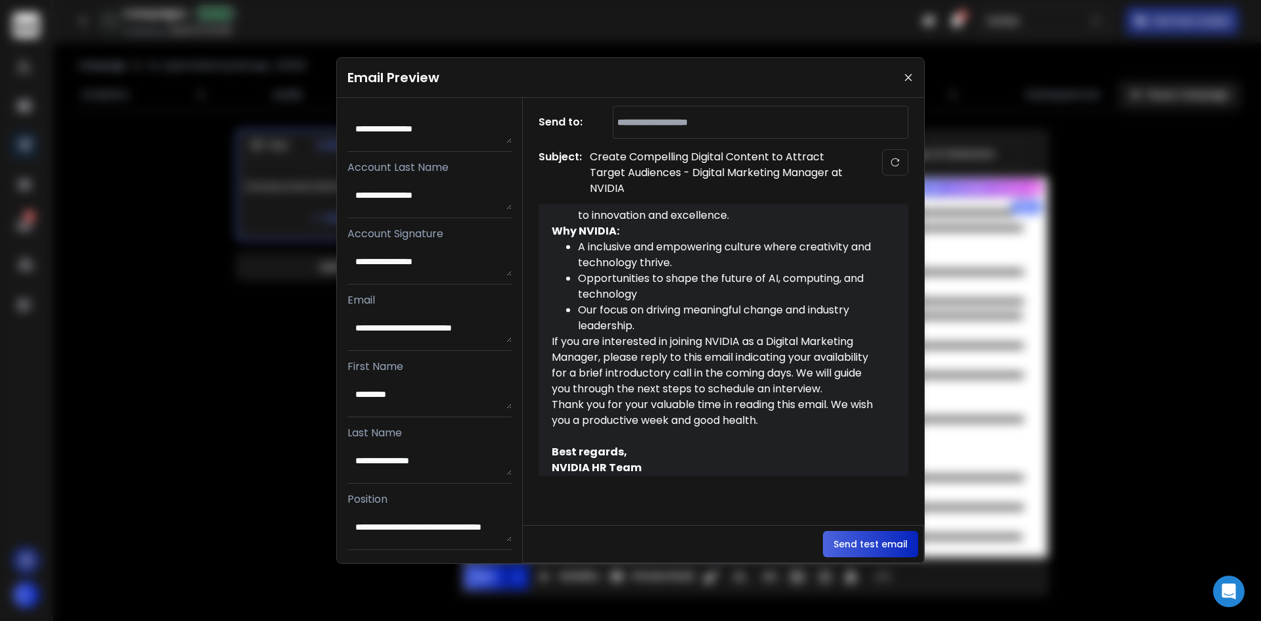
click at [909, 85] on div "Email Preview" at bounding box center [630, 77] width 587 height 39
click at [905, 79] on icon at bounding box center [908, 77] width 11 height 11
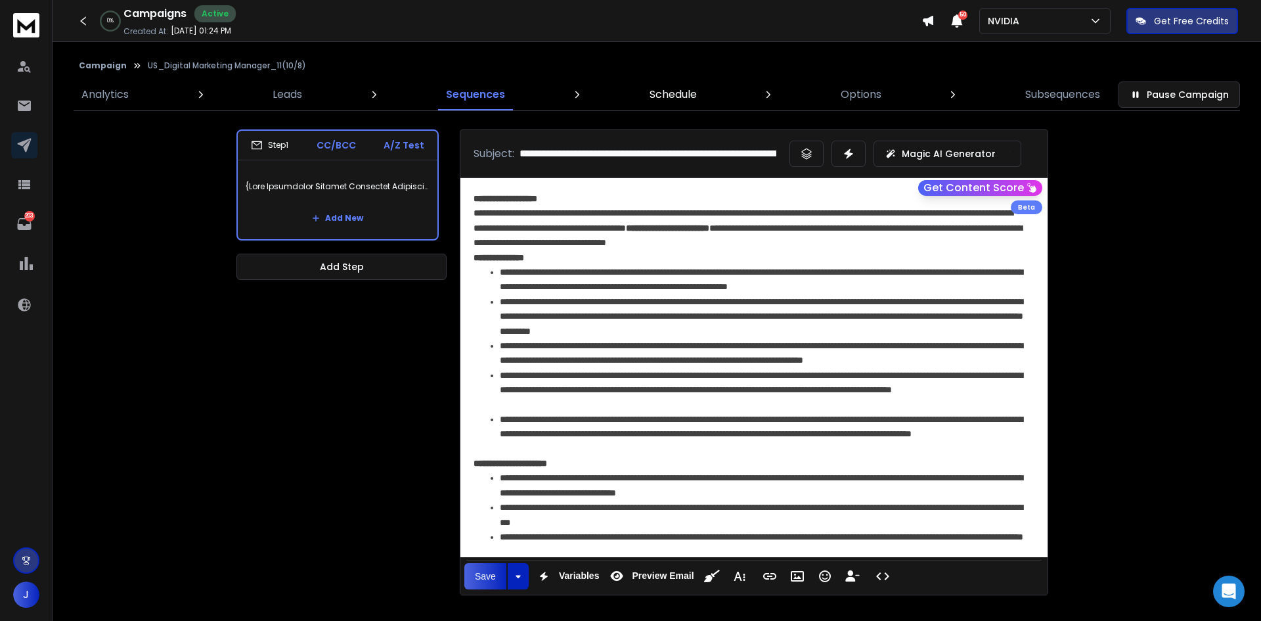
click at [688, 98] on p "Schedule" at bounding box center [673, 95] width 47 height 16
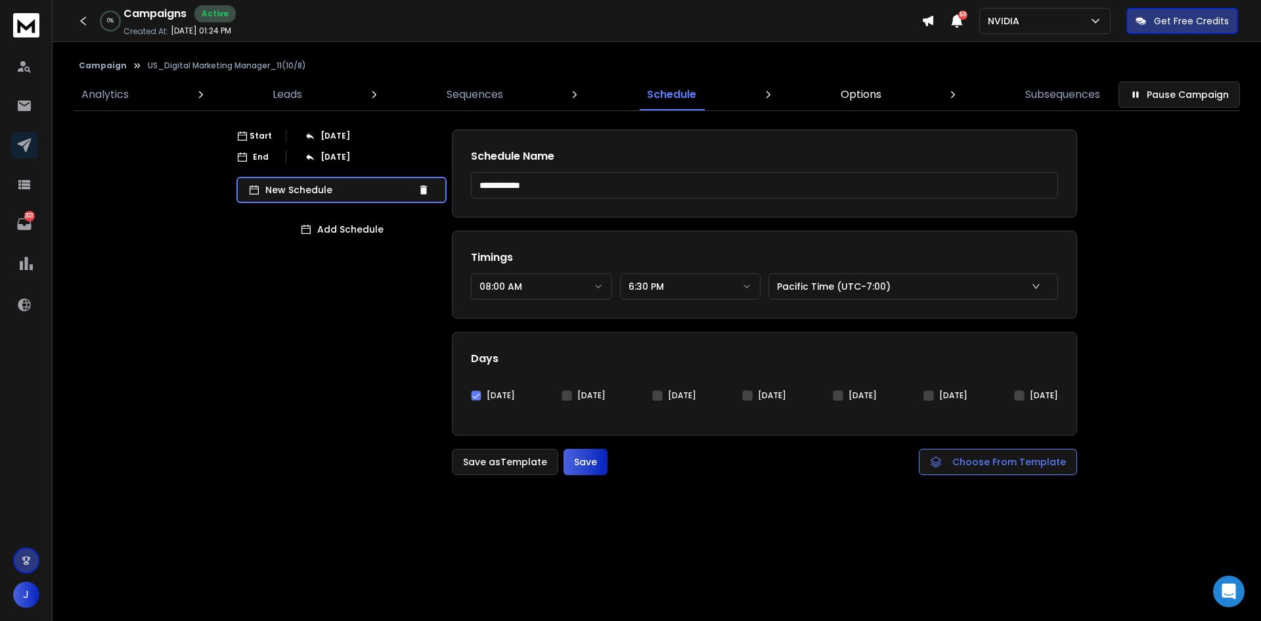
click at [869, 92] on p "Options" at bounding box center [861, 95] width 41 height 16
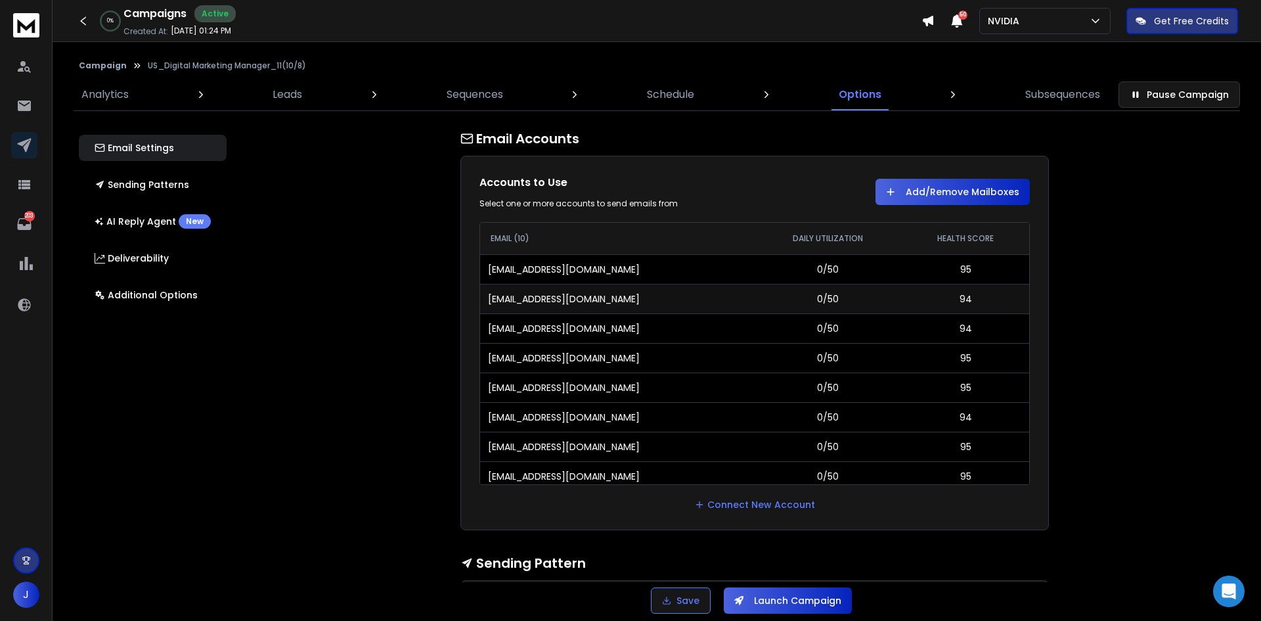
click at [640, 297] on p "hiringteam@cloudbasedtalentanalyticsnvidia.com" at bounding box center [564, 298] width 152 height 13
copy p "hiringteam@cloudbasedtalentanalyticsnvidia.com"
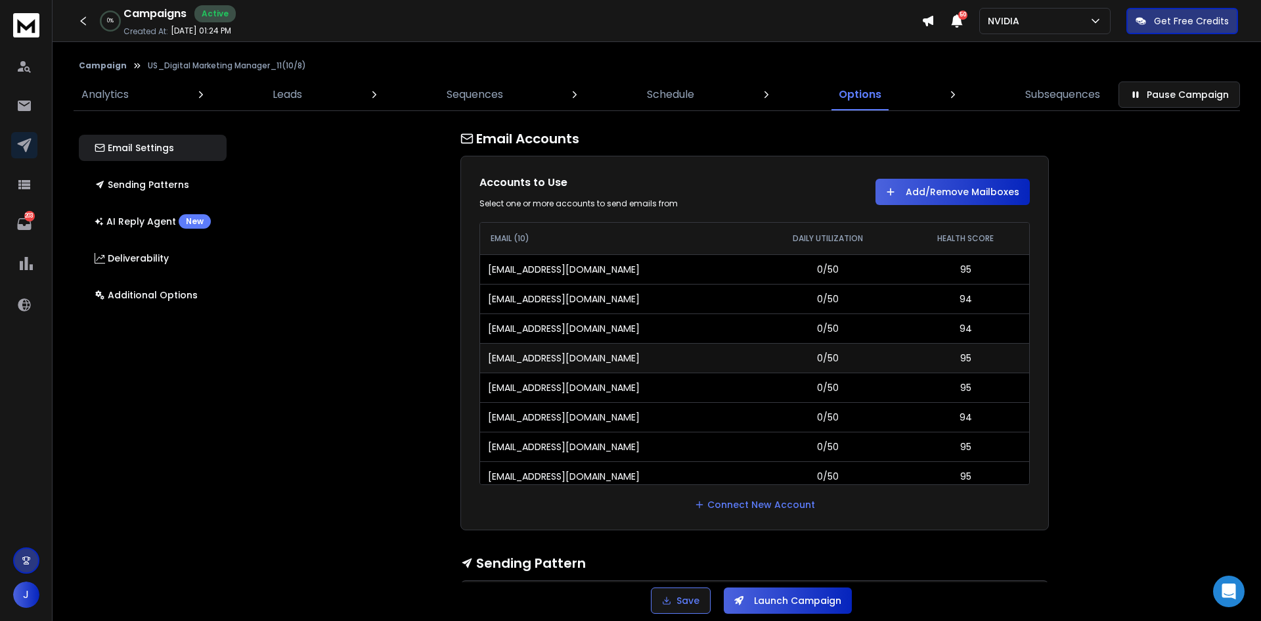
click at [754, 346] on td "hiringteam@talentacquisitionportfolionvidia.com" at bounding box center [616, 358] width 273 height 30
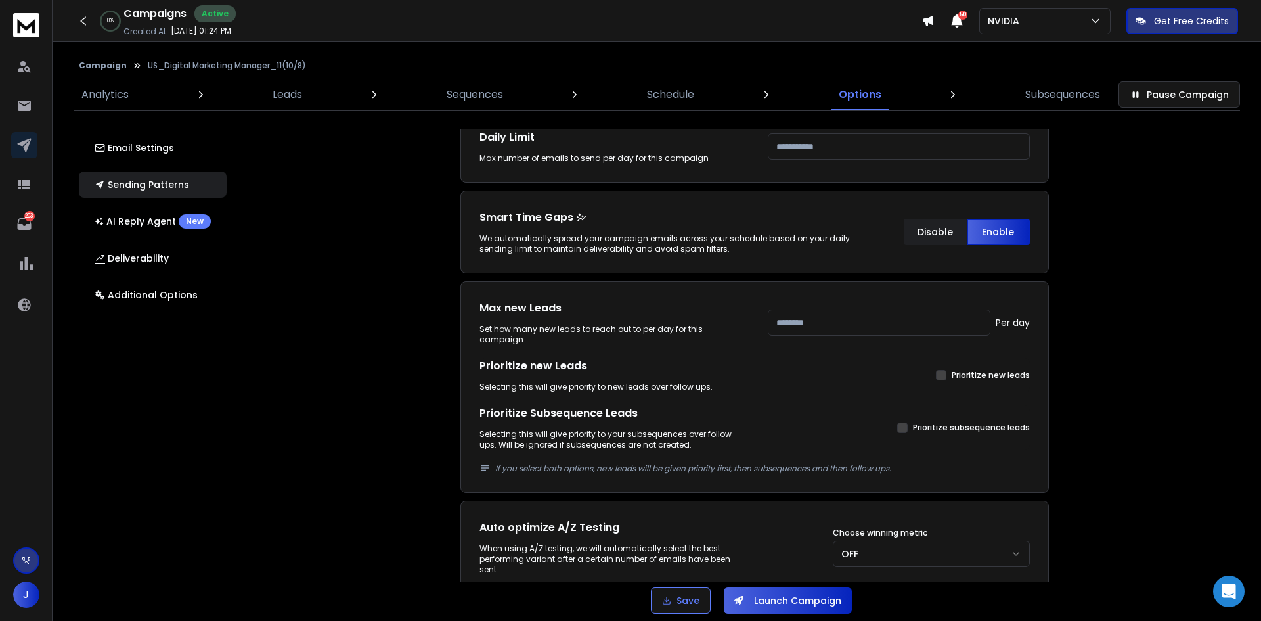
scroll to position [657, 0]
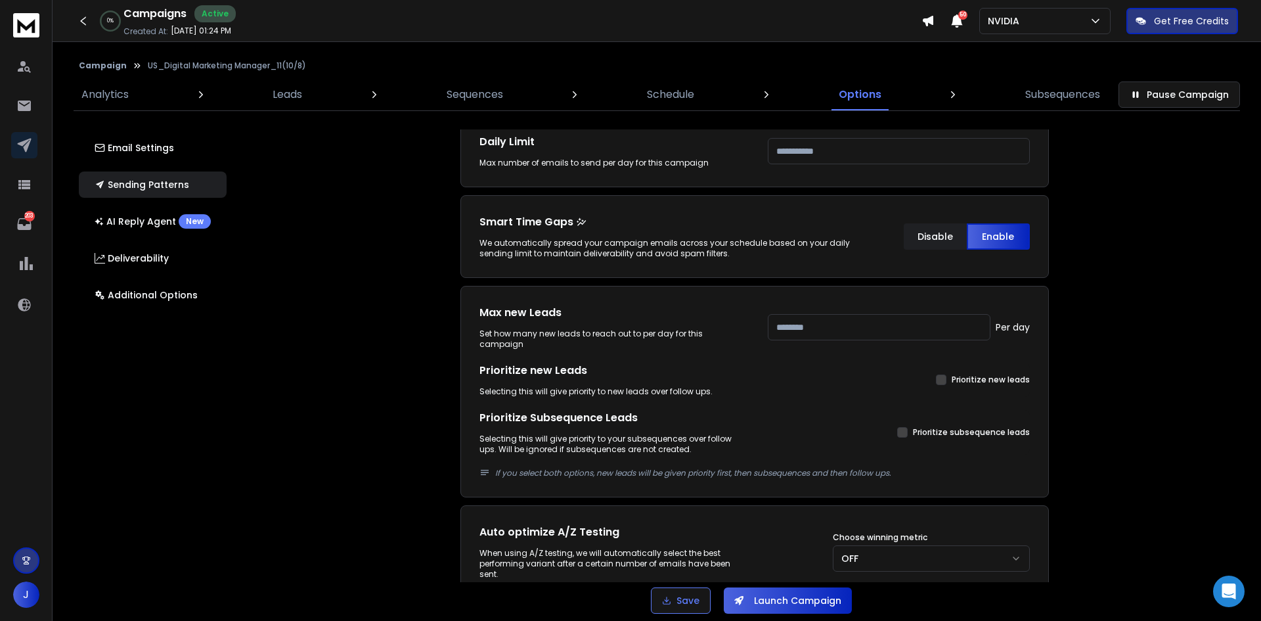
click at [1111, 348] on div "Email Accounts Accounts to Use Select one or more accounts to send emails from …" at bounding box center [762, 355] width 1029 height 453
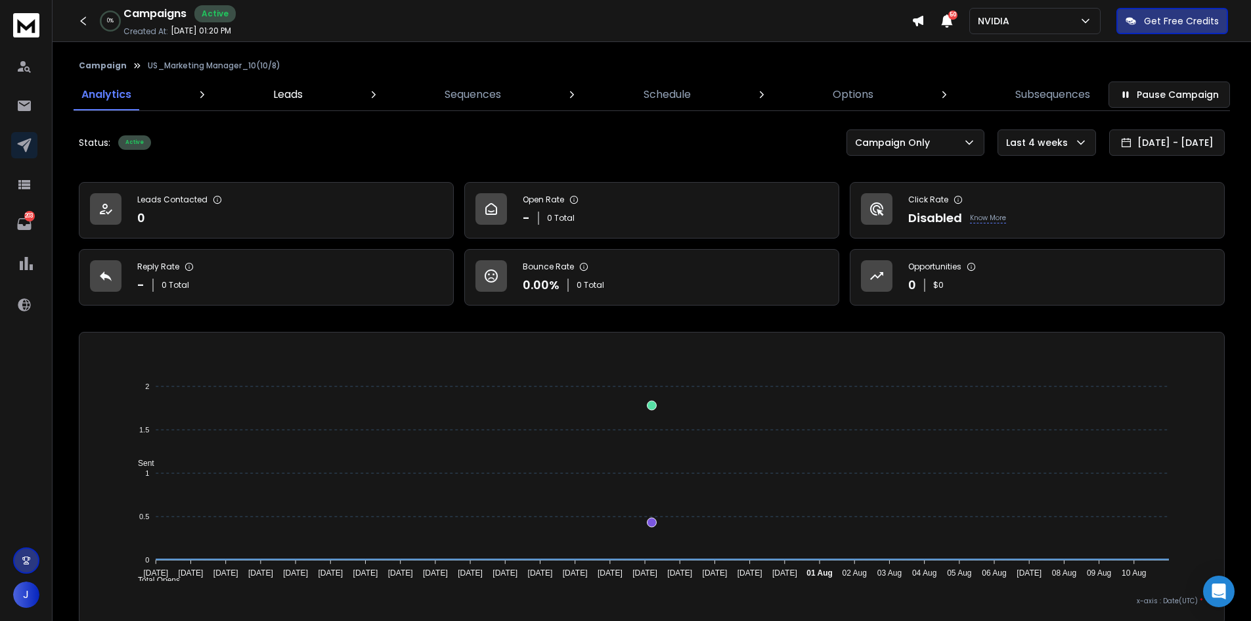
click at [284, 101] on p "Leads" at bounding box center [288, 95] width 30 height 16
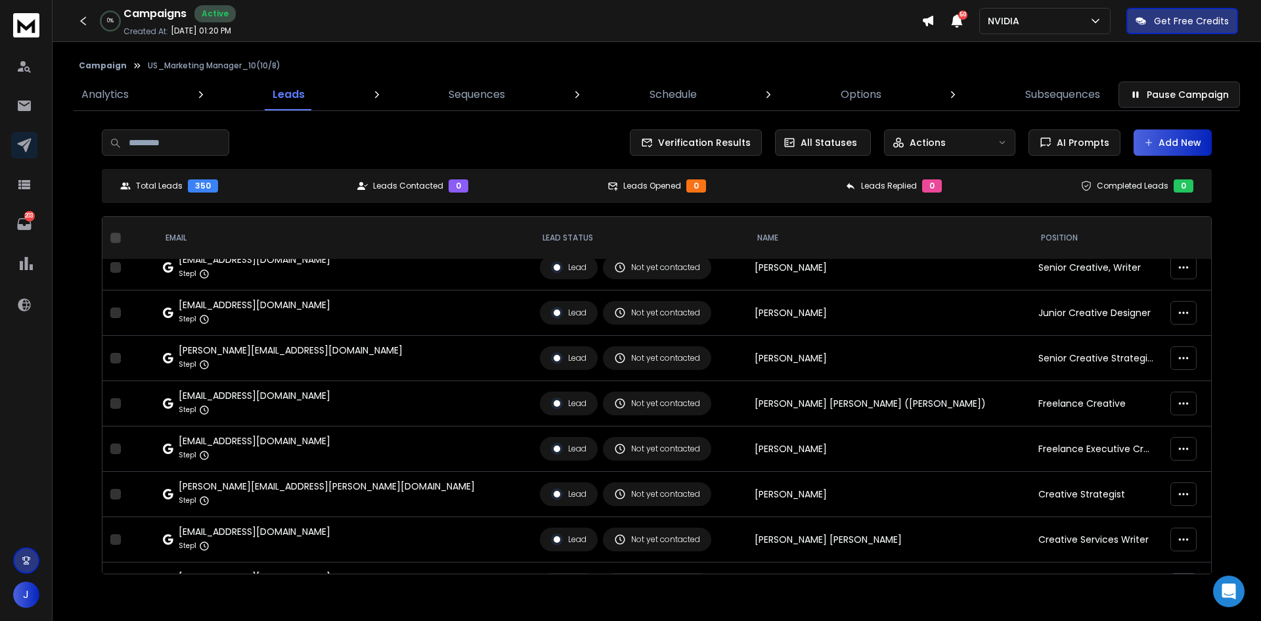
scroll to position [6331, 0]
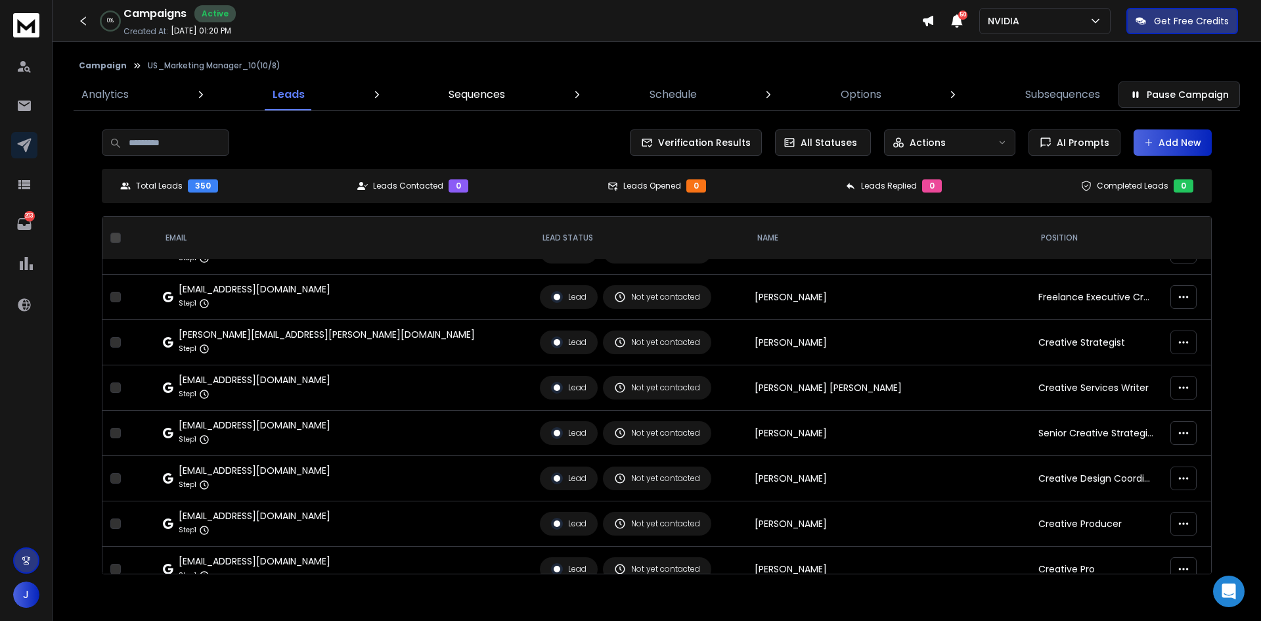
click at [480, 100] on p "Sequences" at bounding box center [477, 95] width 56 height 16
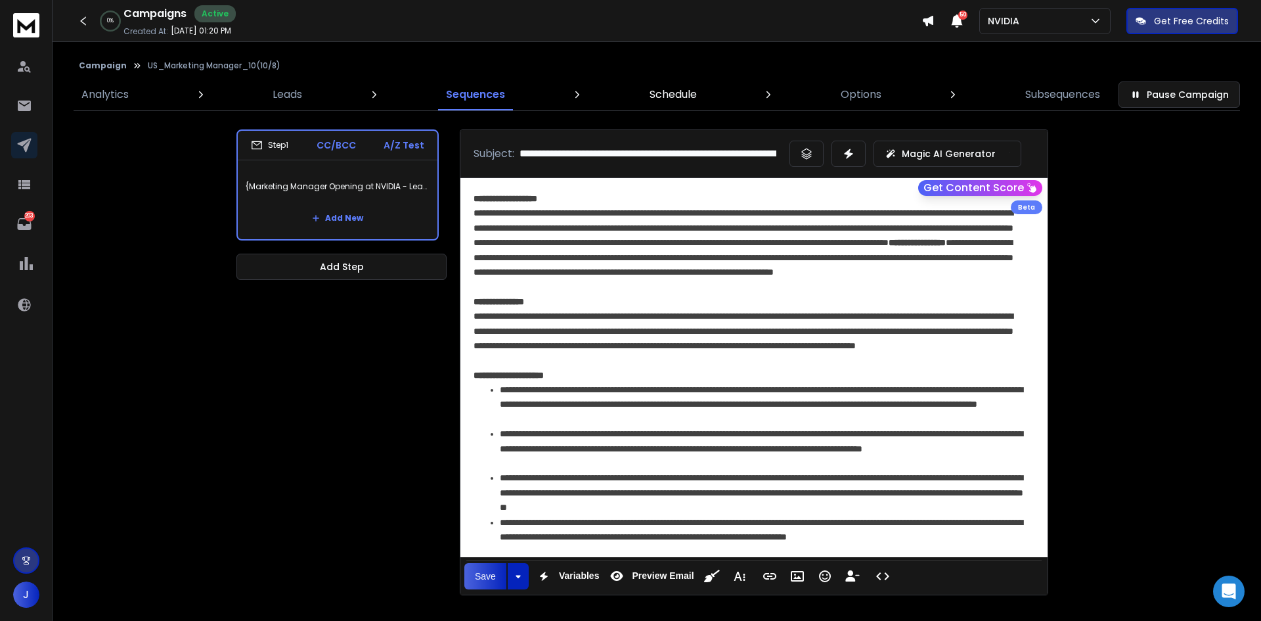
click at [677, 106] on link "Schedule" at bounding box center [673, 95] width 63 height 32
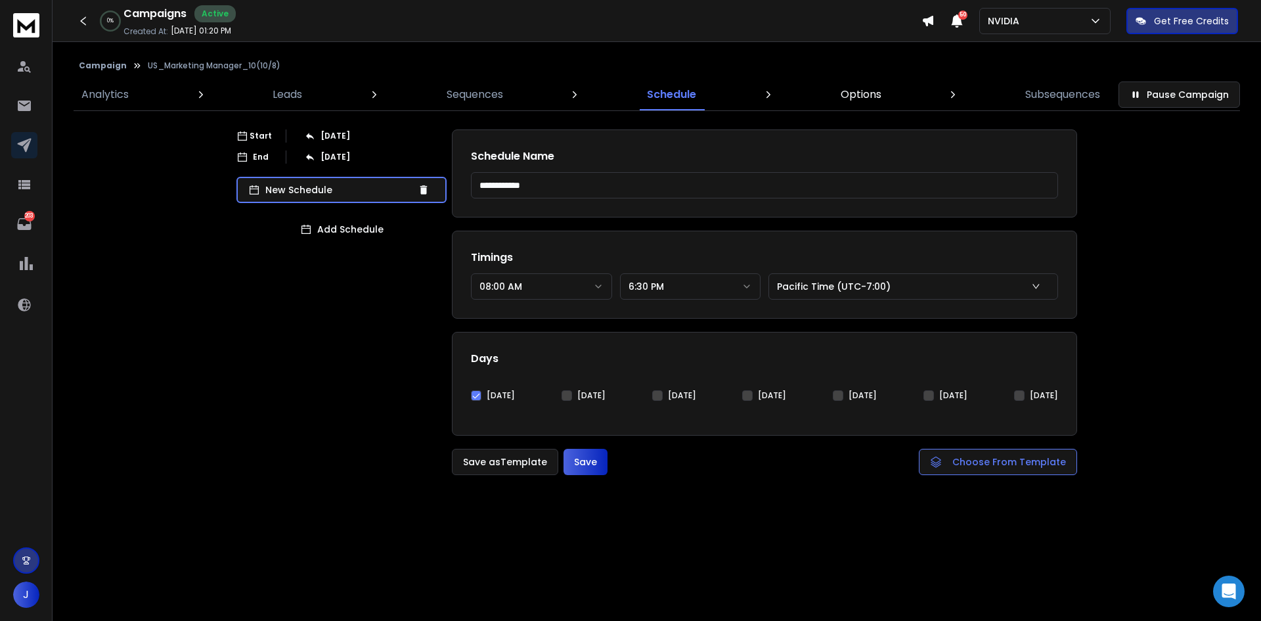
click at [868, 106] on link "Options" at bounding box center [861, 95] width 56 height 32
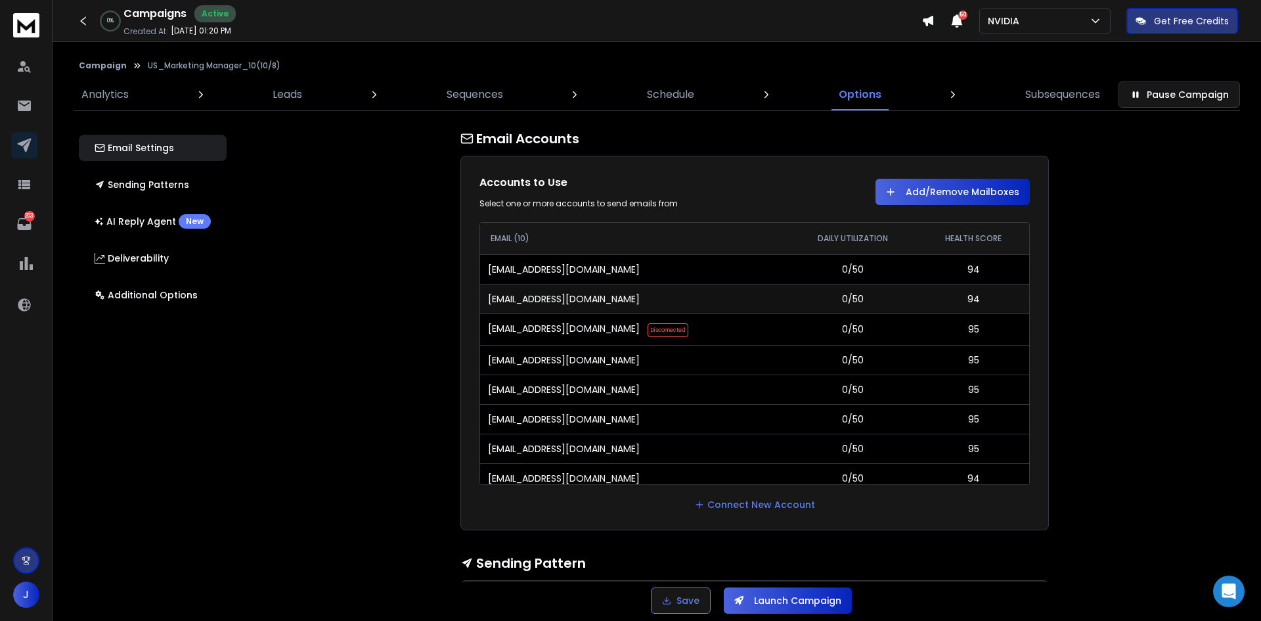
click at [640, 292] on p "[EMAIL_ADDRESS][DOMAIN_NAME]" at bounding box center [564, 298] width 152 height 13
click at [640, 292] on p "recruitteam@virtualheadhuntingnvidia.com" at bounding box center [564, 298] width 152 height 13
copy p "recruitteam@virtualheadhuntingnvidia.com"
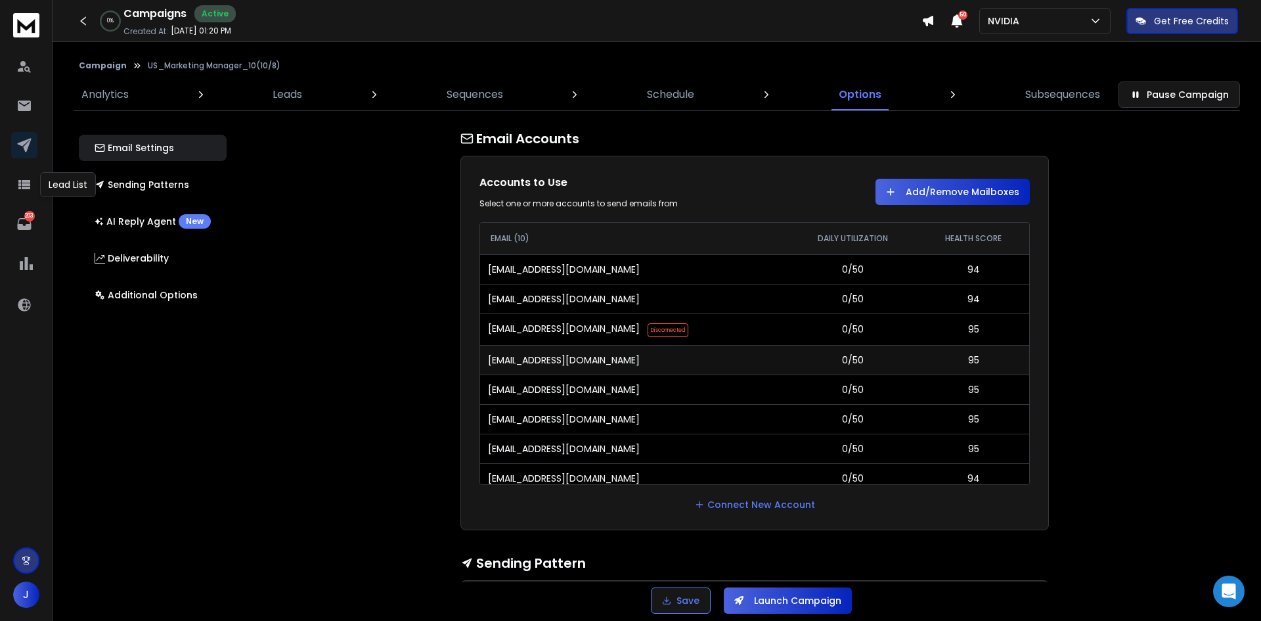
click at [750, 364] on div "recruitingteam@talentgrowthnetworknvidia.com" at bounding box center [634, 359] width 292 height 13
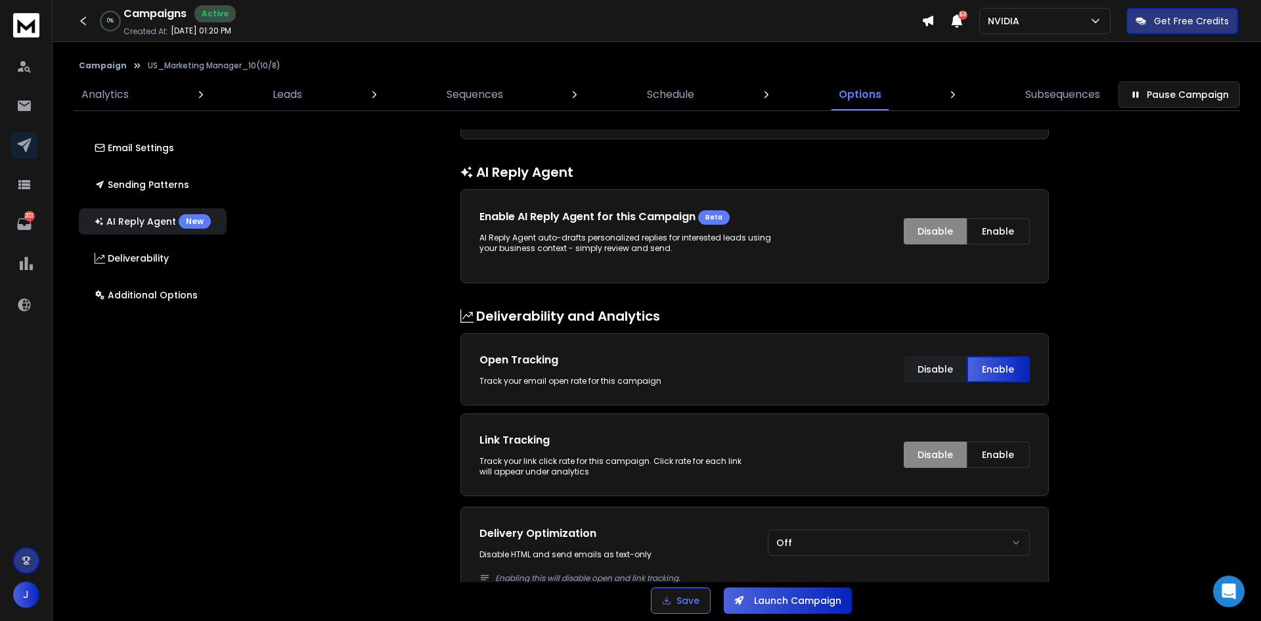
scroll to position [1314, 0]
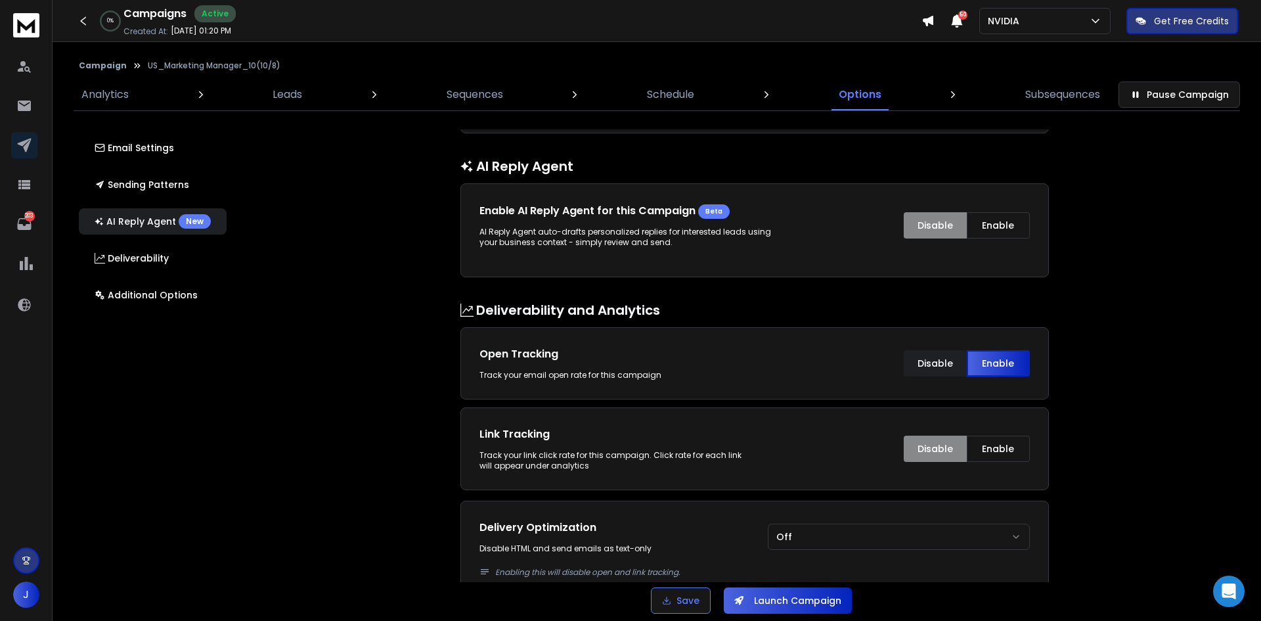
click at [1140, 375] on div "Email Accounts Accounts to Use Select one or more accounts to send emails from …" at bounding box center [762, 355] width 1029 height 453
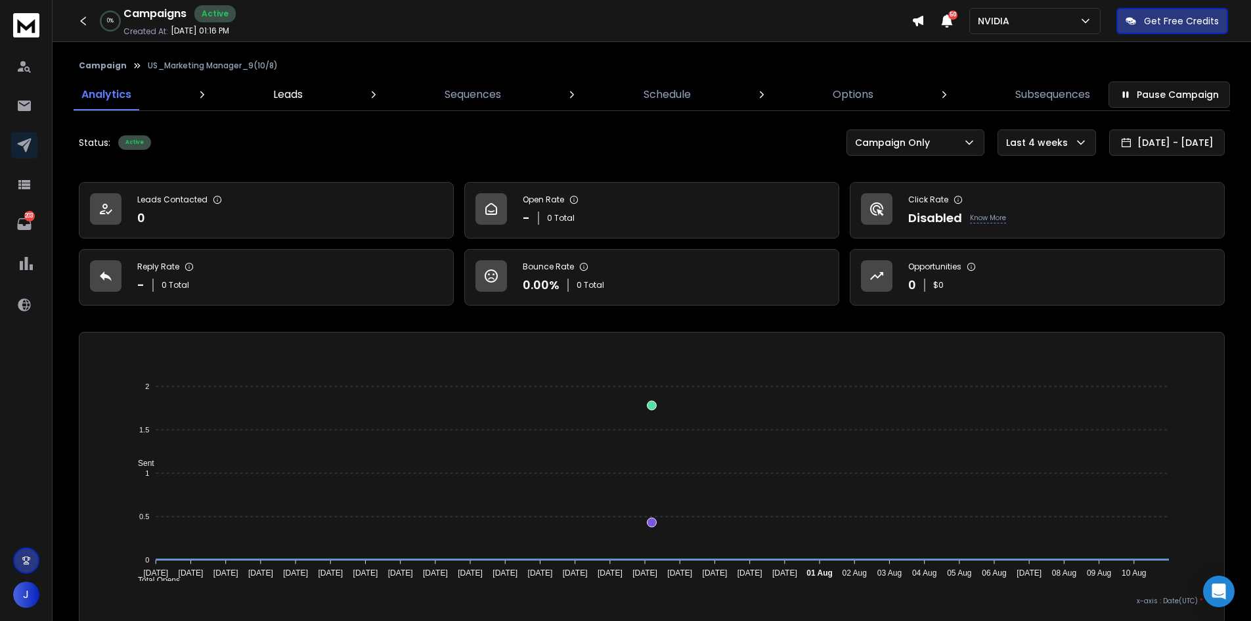
click at [298, 95] on p "Leads" at bounding box center [288, 95] width 30 height 16
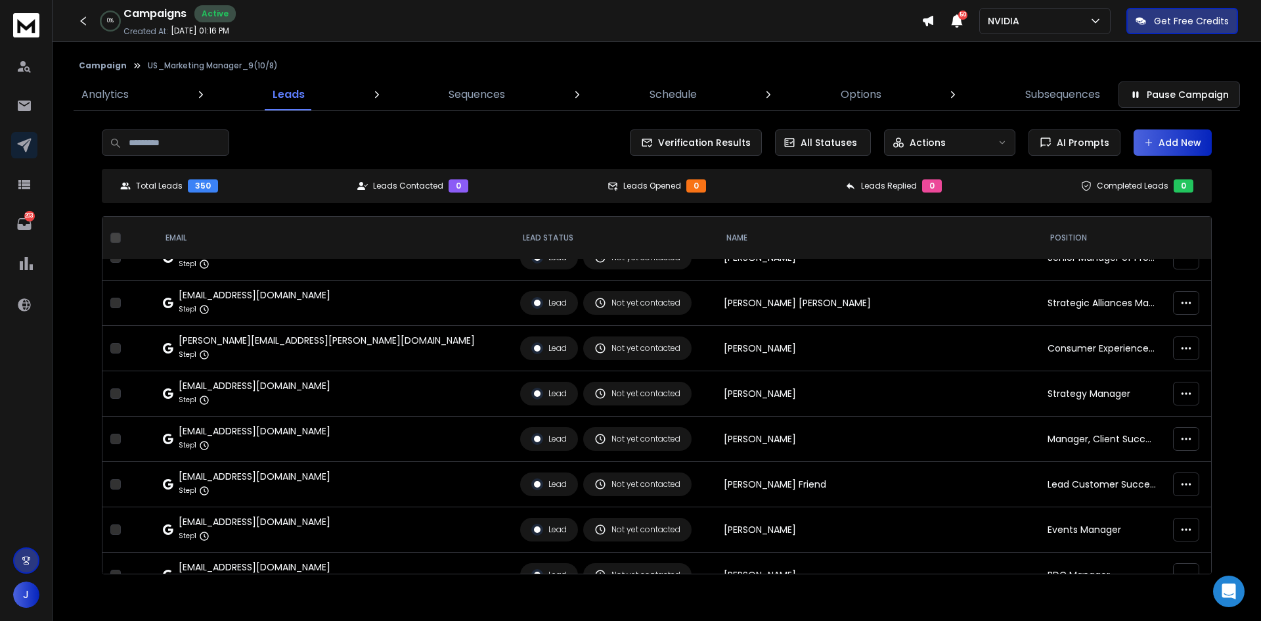
scroll to position [788, 0]
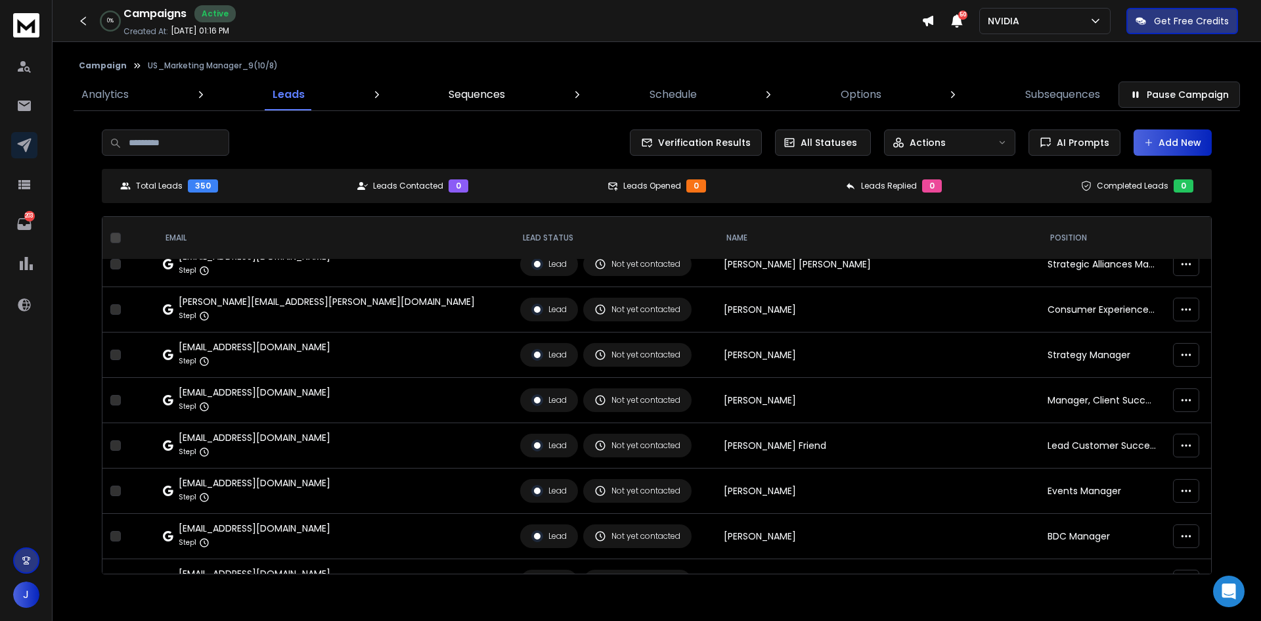
click at [472, 91] on p "Sequences" at bounding box center [477, 95] width 56 height 16
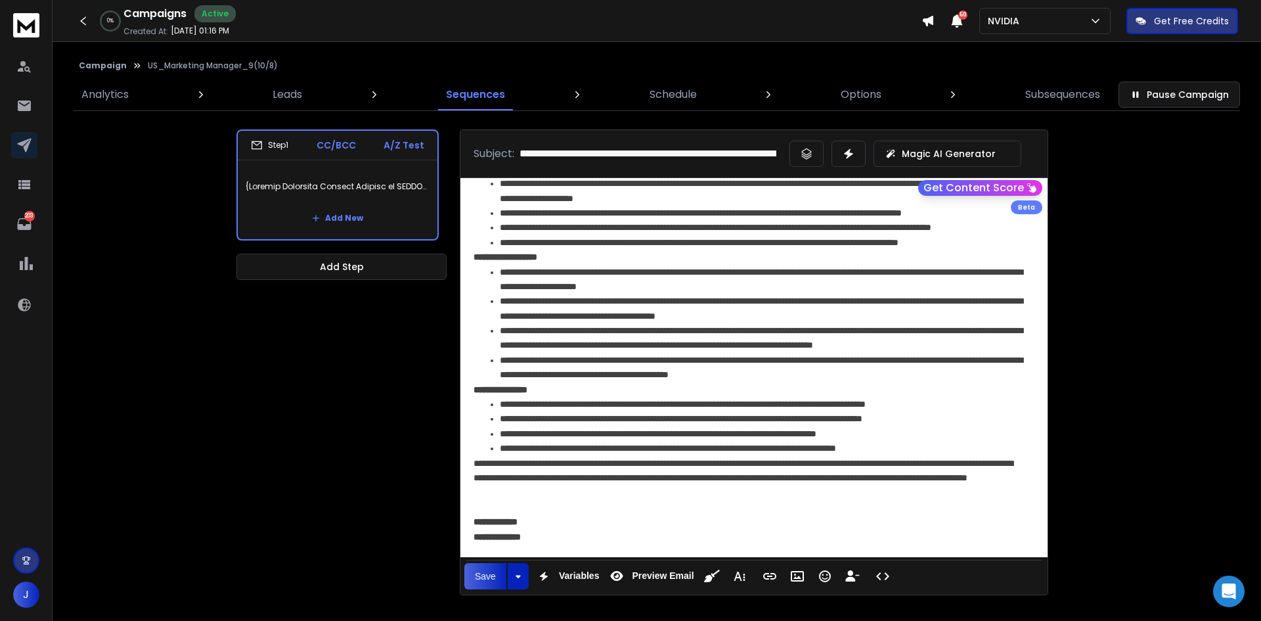
scroll to position [404, 0]
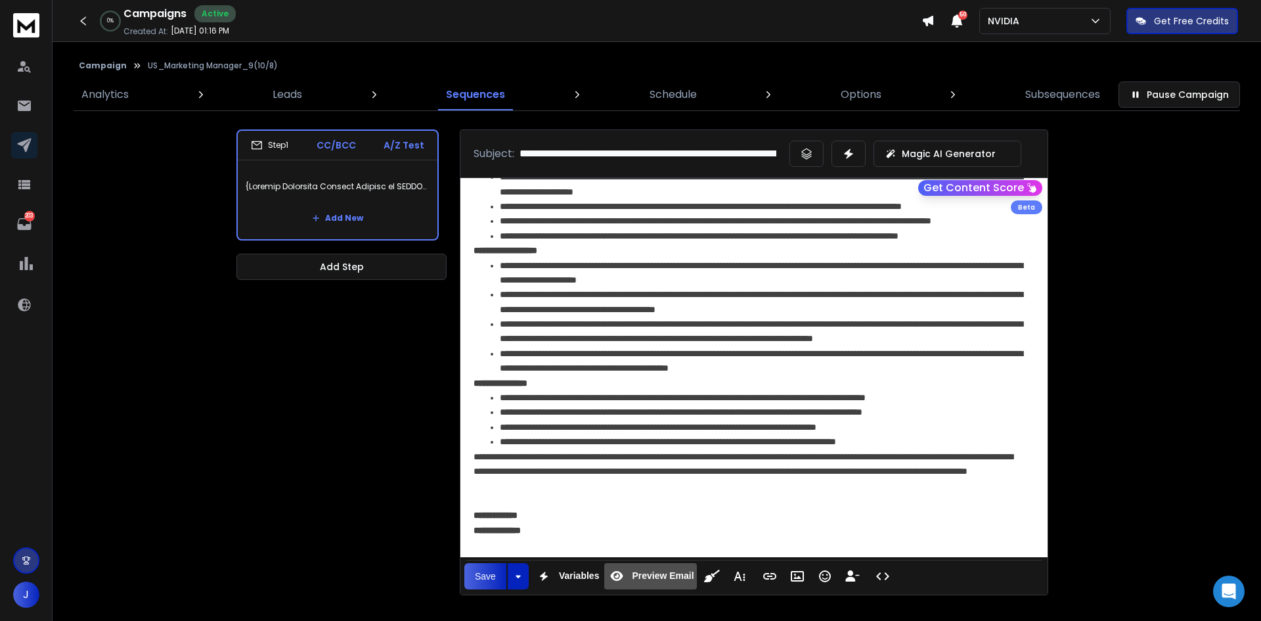
click at [683, 584] on div "Preview Email" at bounding box center [650, 576] width 92 height 22
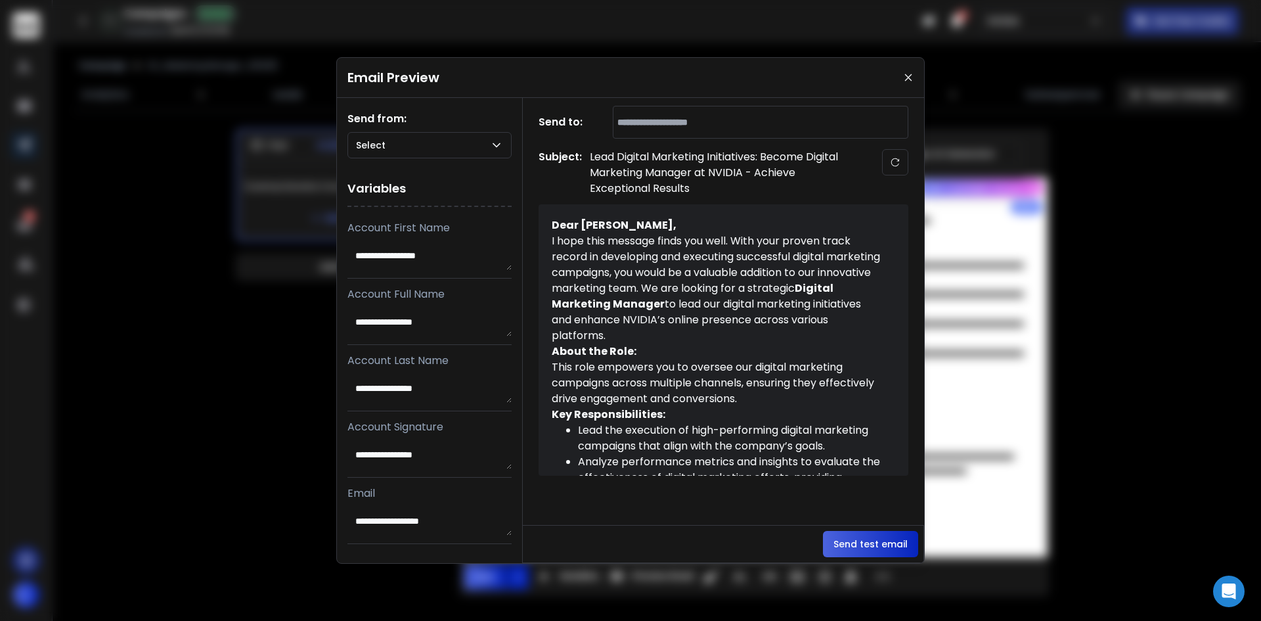
scroll to position [193, 0]
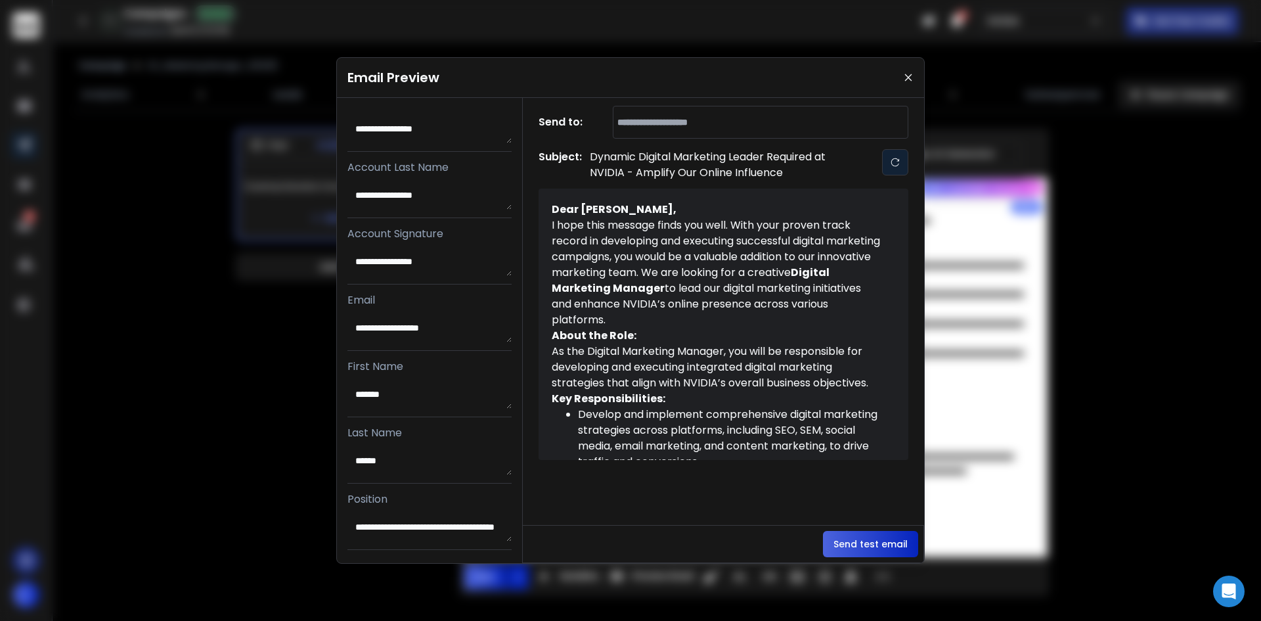
click at [902, 160] on button at bounding box center [895, 162] width 26 height 26
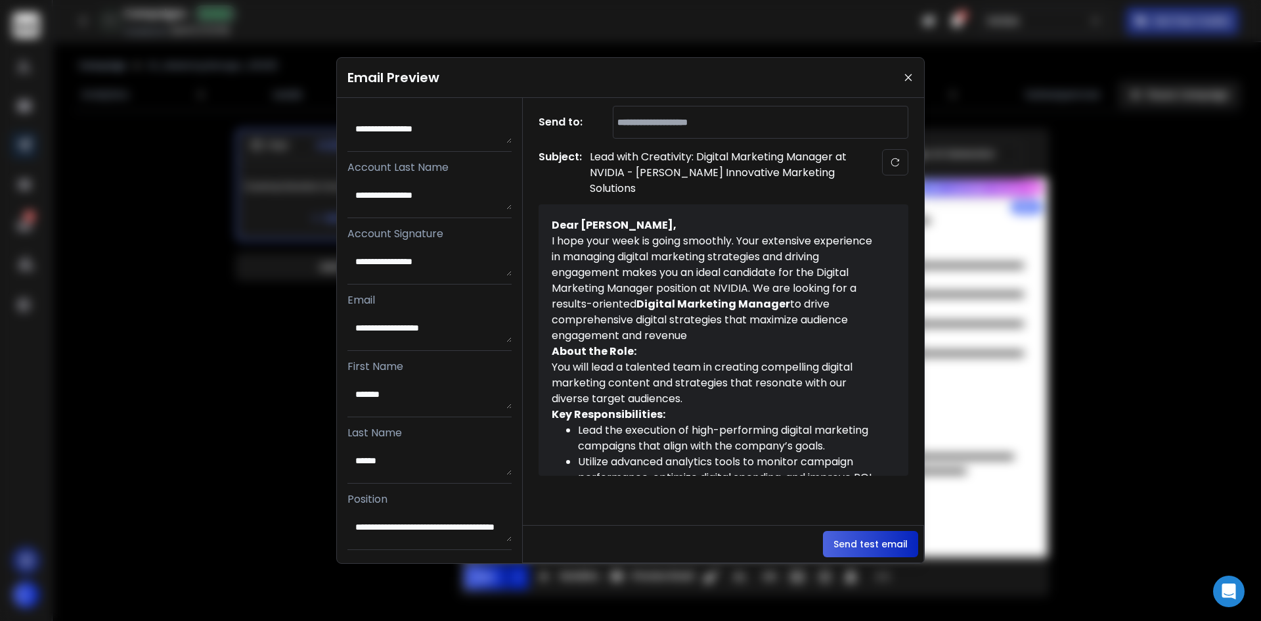
click at [902, 159] on button at bounding box center [895, 162] width 26 height 26
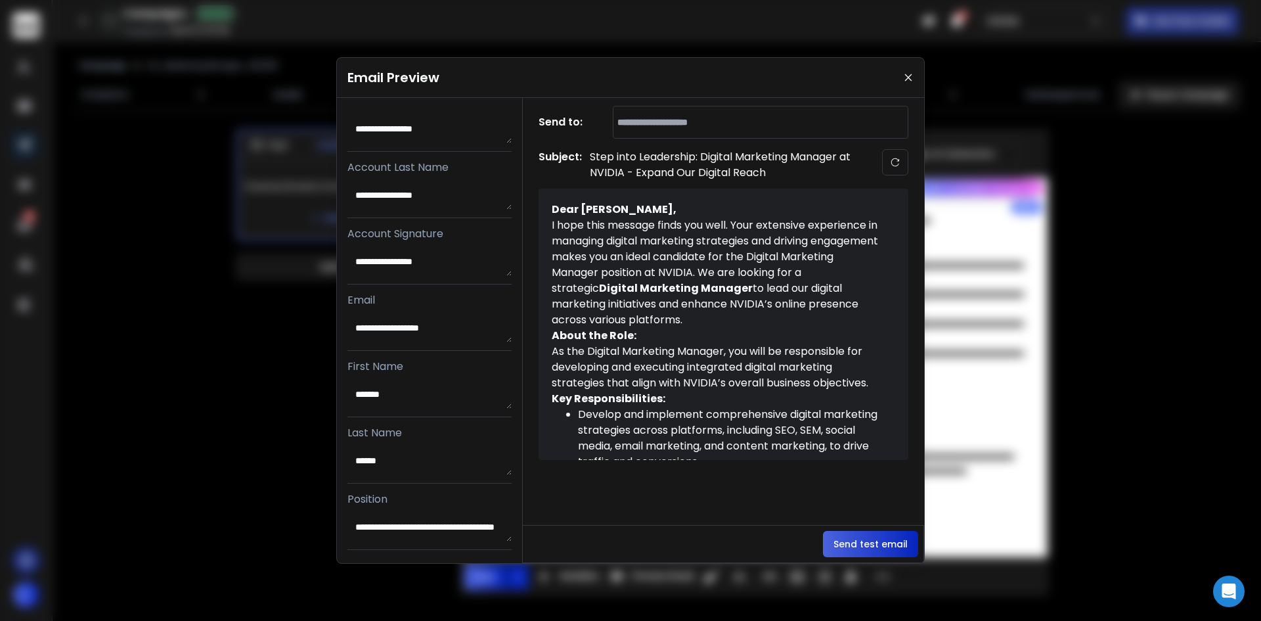
click at [905, 76] on icon at bounding box center [908, 77] width 11 height 11
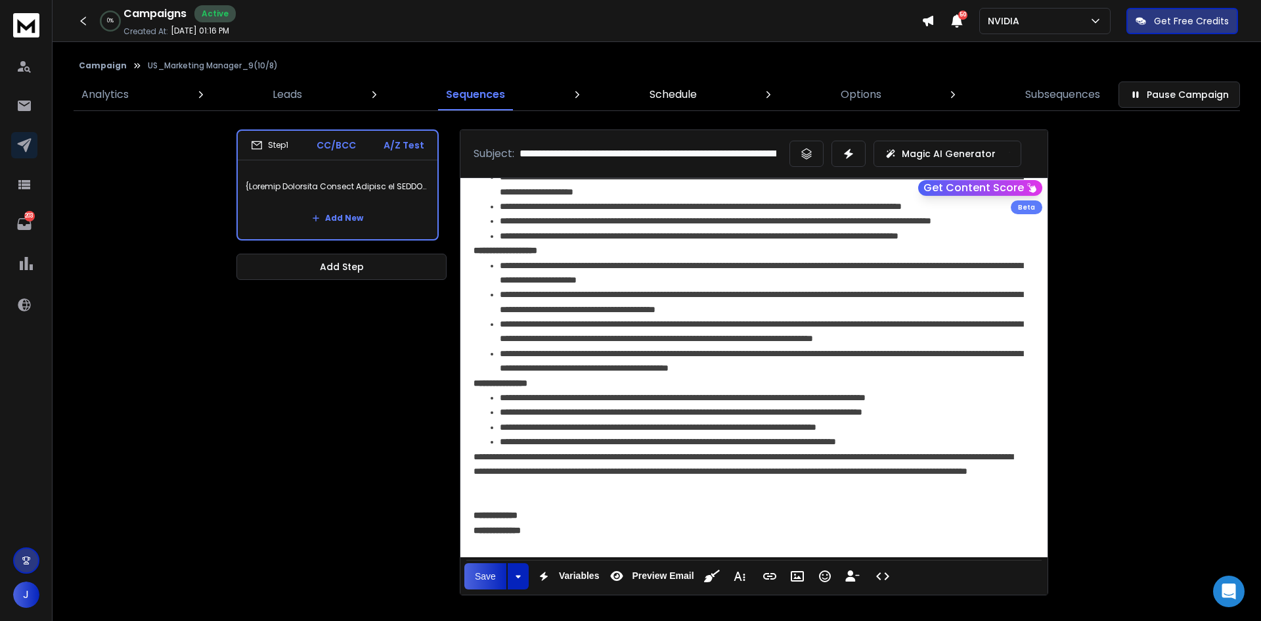
click at [692, 87] on p "Schedule" at bounding box center [673, 95] width 47 height 16
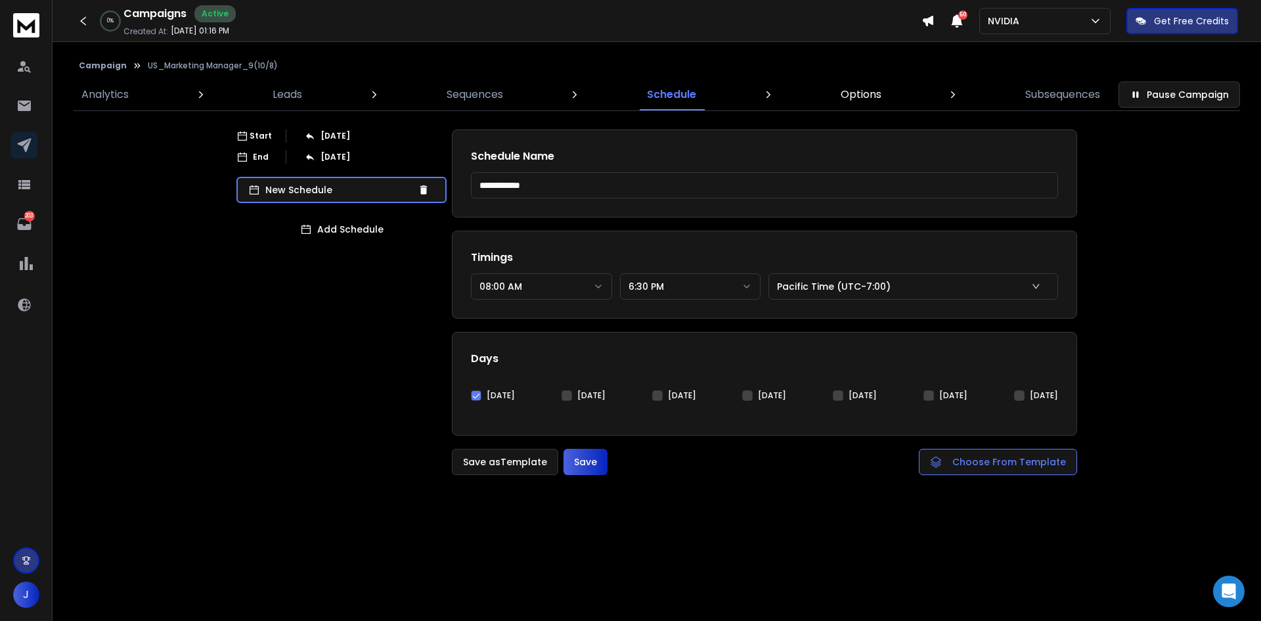
click at [868, 97] on p "Options" at bounding box center [861, 95] width 41 height 16
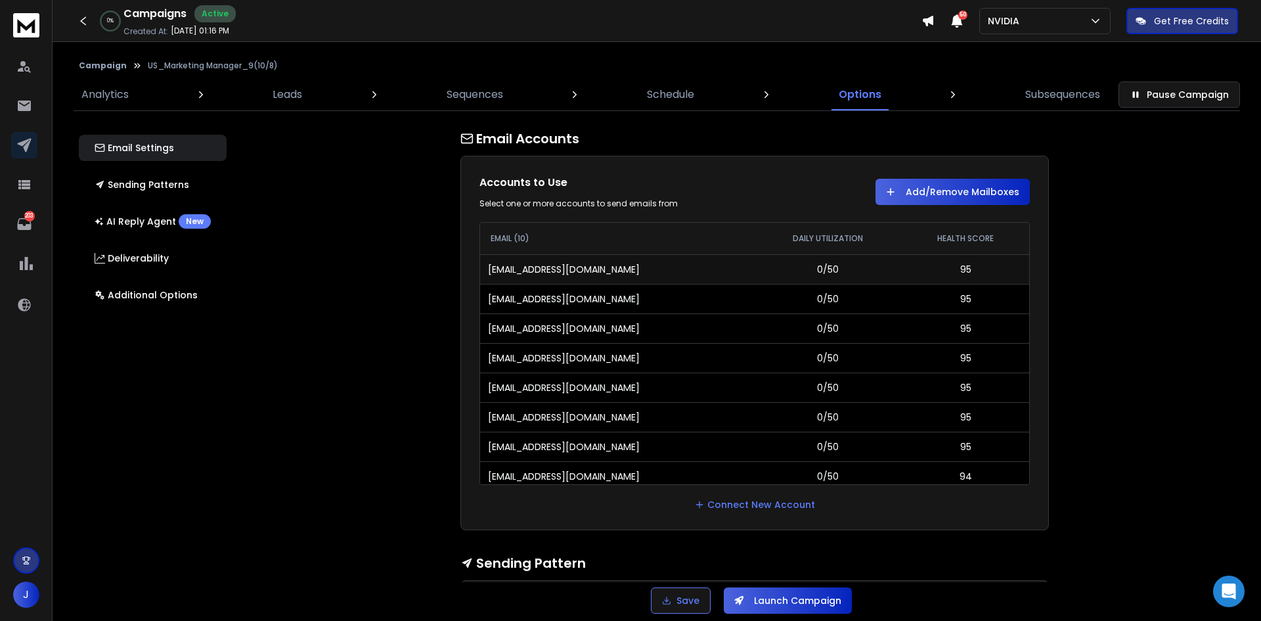
click at [636, 275] on p "recruit@nextgenhrsolutionsnvidia.com" at bounding box center [564, 269] width 152 height 13
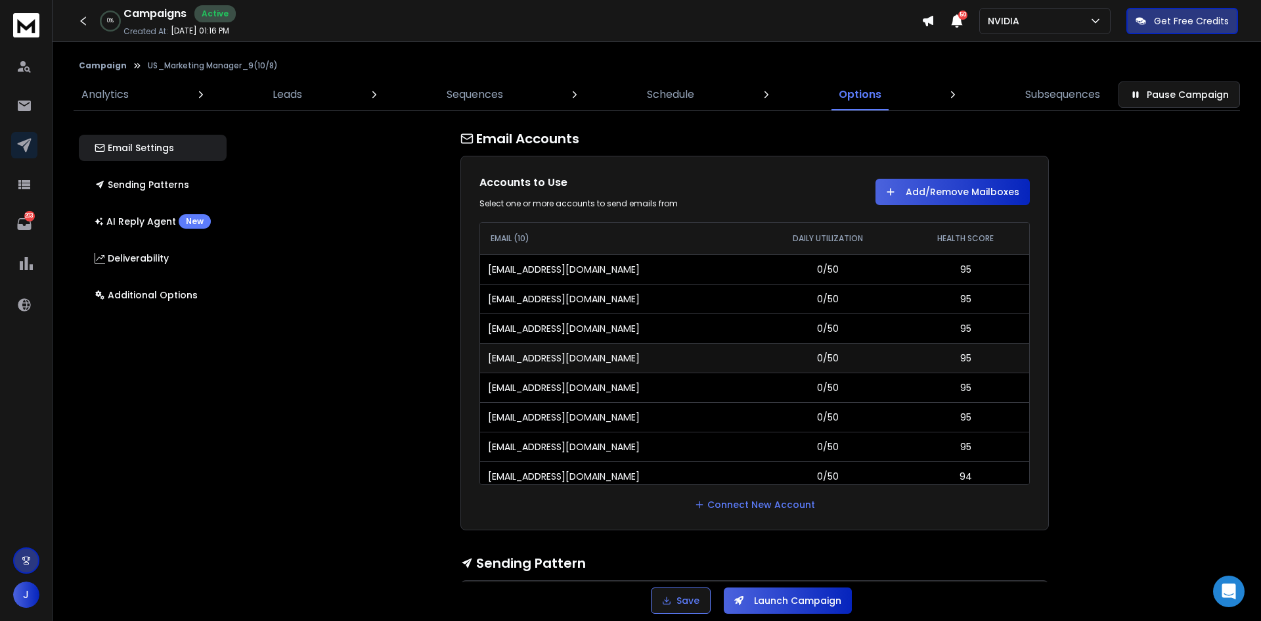
click at [640, 351] on p "applynow@careerdevelopmentplatformnvidia.com" at bounding box center [564, 357] width 152 height 13
copy p "applynow@careerdevelopmentplatformnvidia.com"
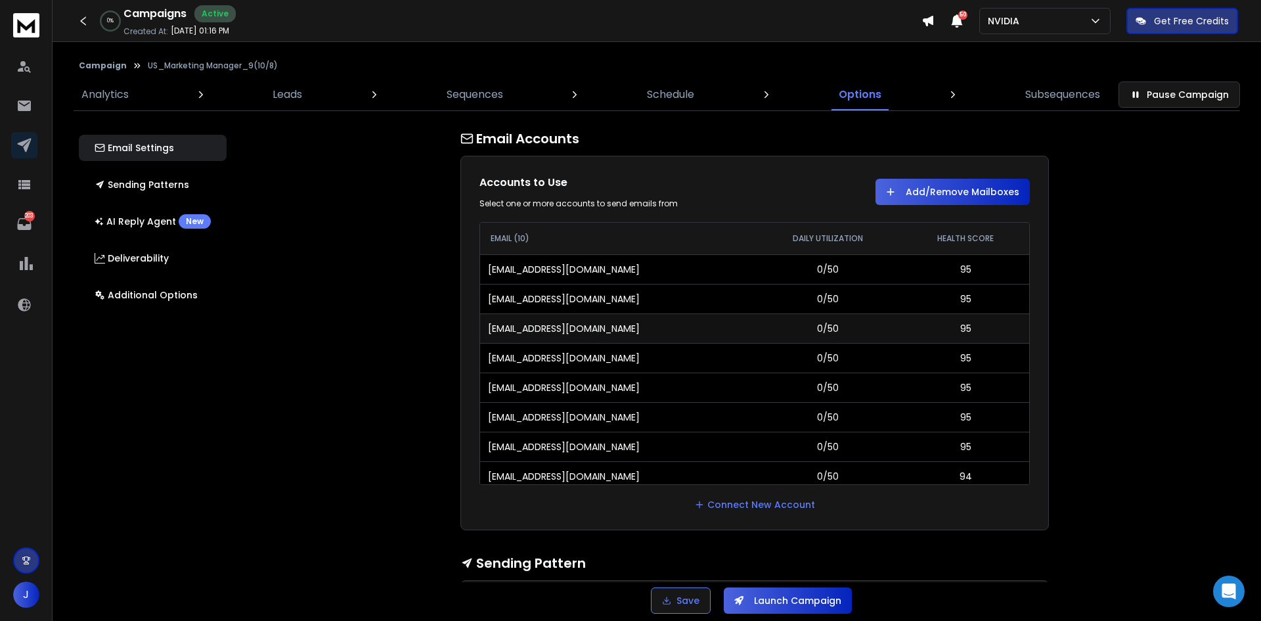
click at [754, 337] on td "recruiting@careeropportunitynvdia.com" at bounding box center [616, 328] width 273 height 30
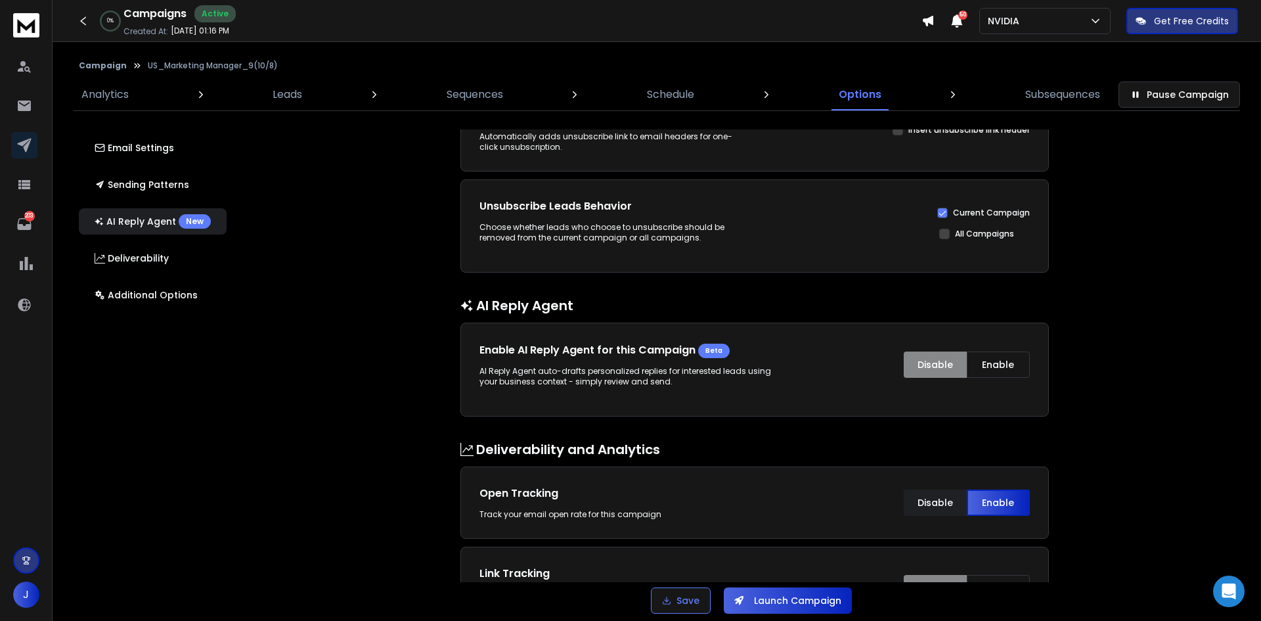
scroll to position [1314, 0]
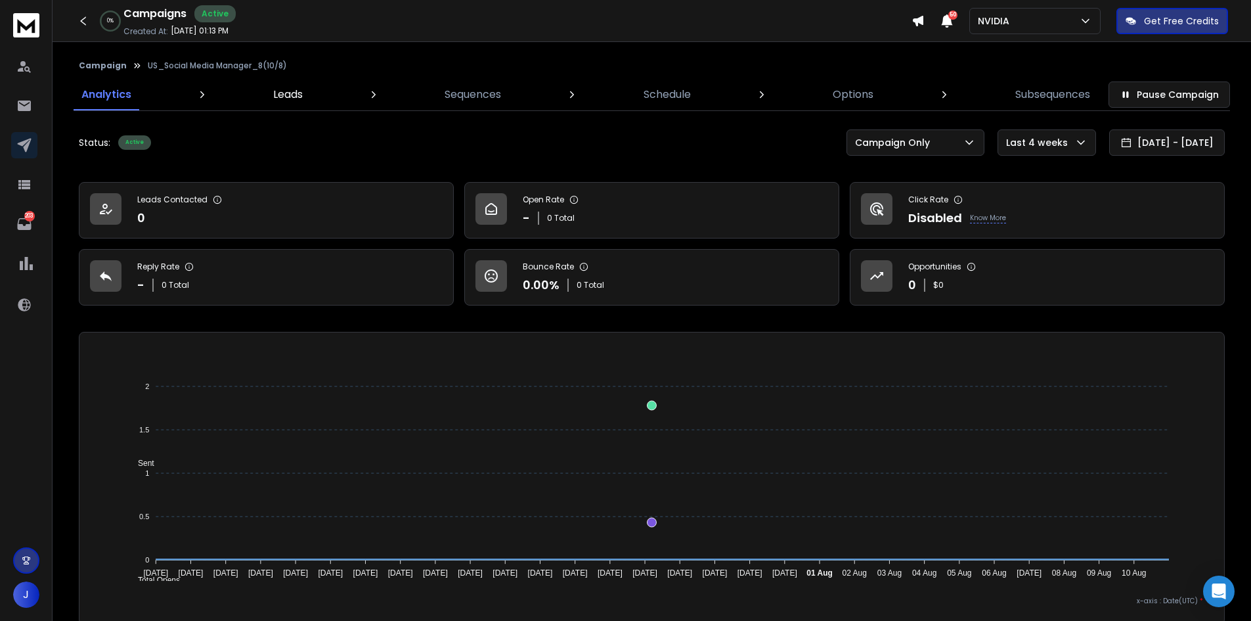
click at [305, 93] on link "Leads" at bounding box center [287, 95] width 45 height 32
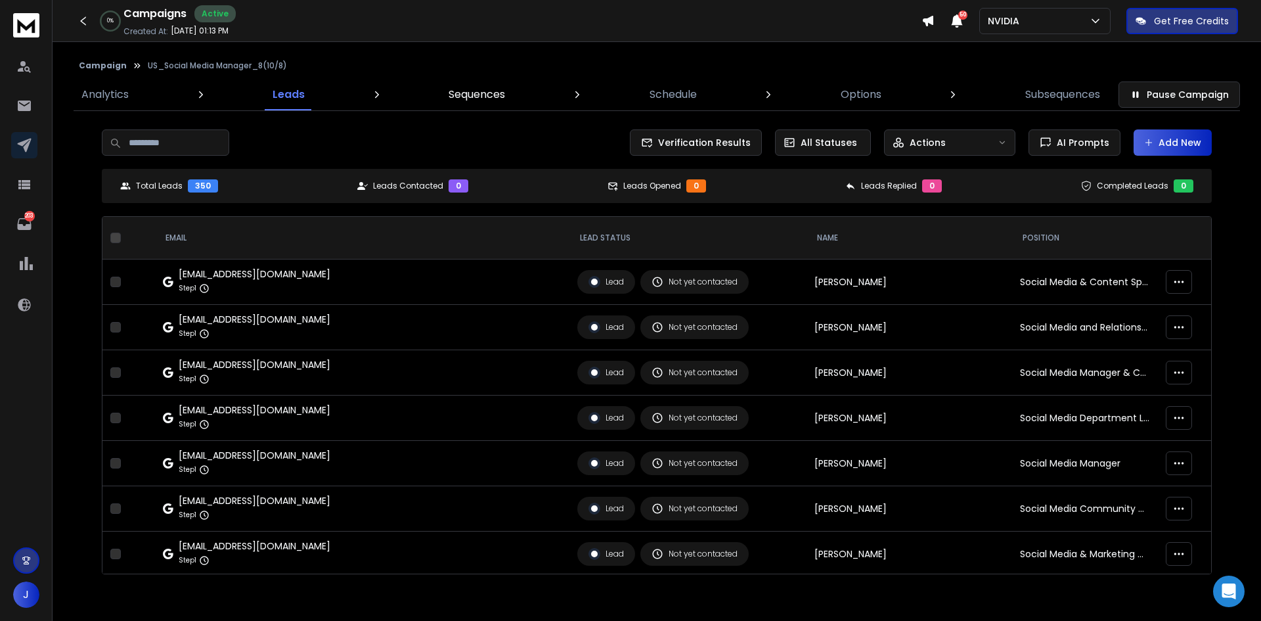
click at [489, 102] on p "Sequences" at bounding box center [477, 95] width 56 height 16
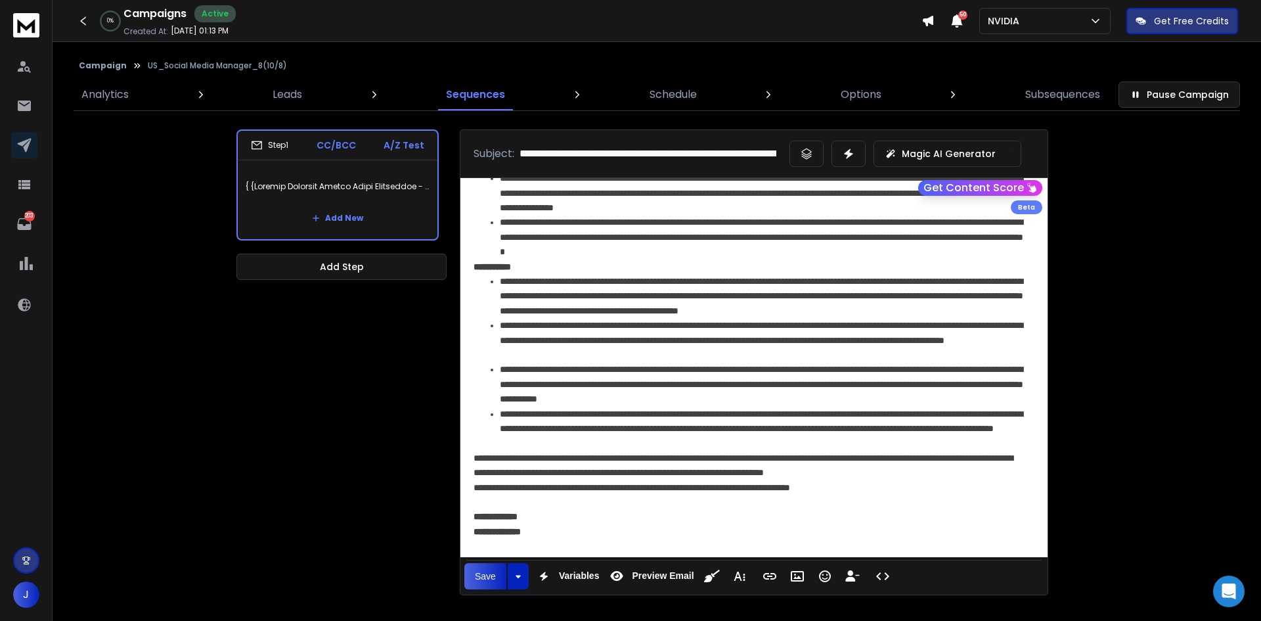
scroll to position [786, 0]
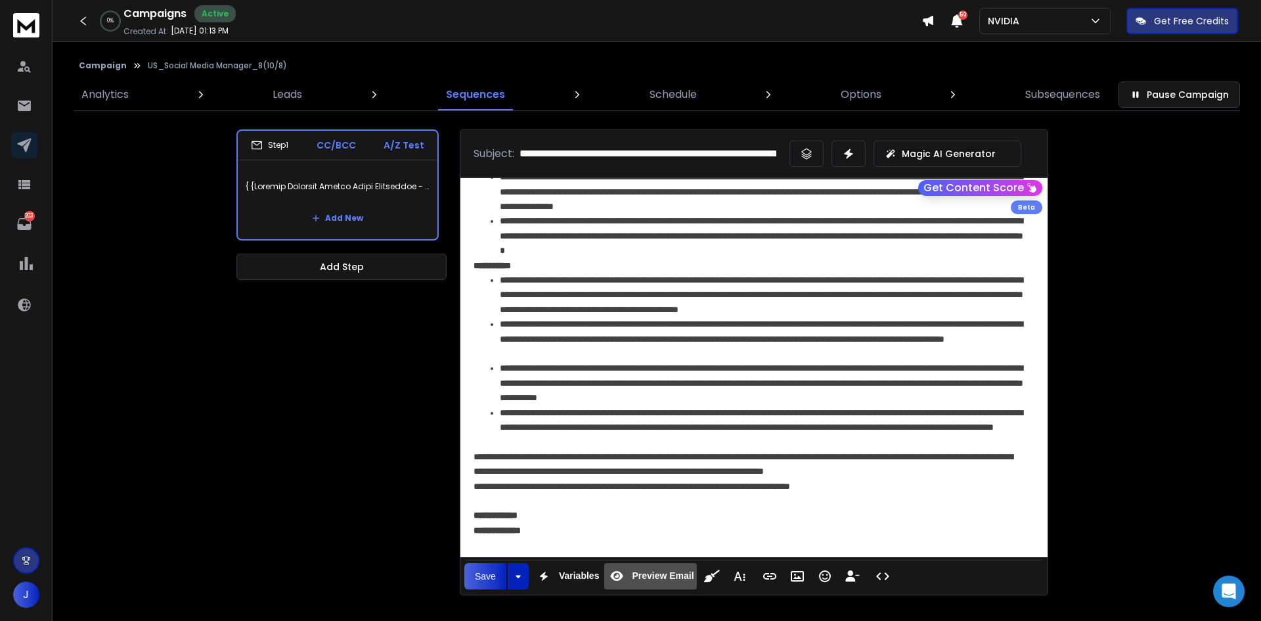
click at [654, 564] on button "Preview Email Preview Email" at bounding box center [650, 576] width 92 height 26
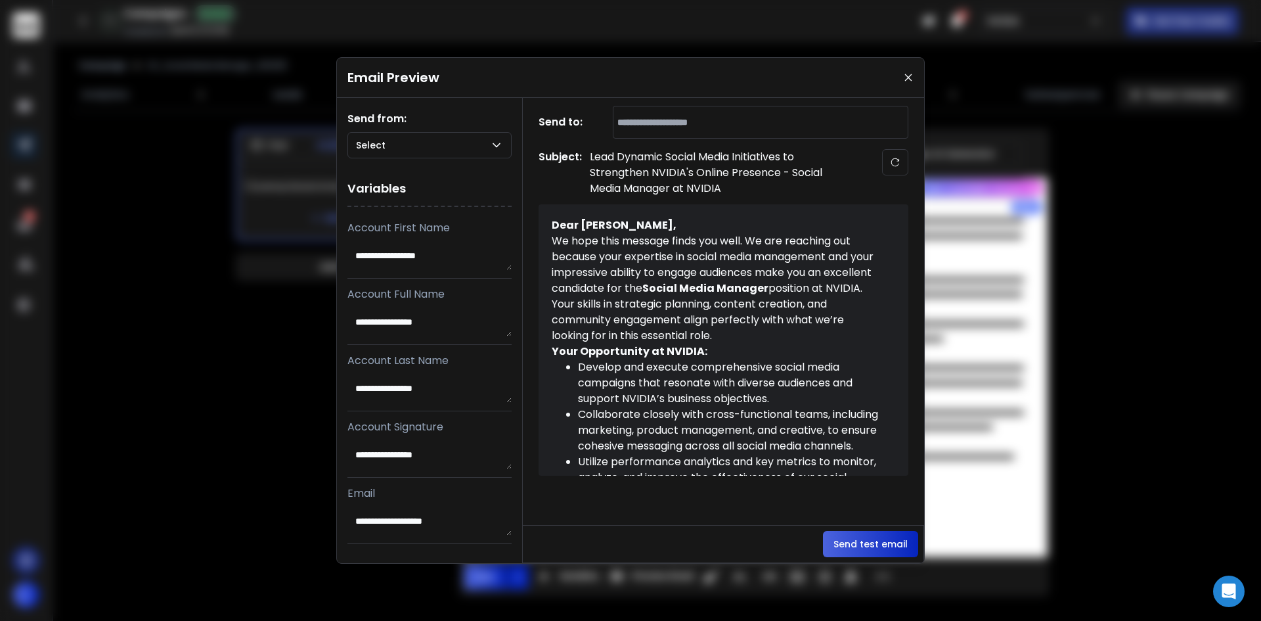
scroll to position [131, 0]
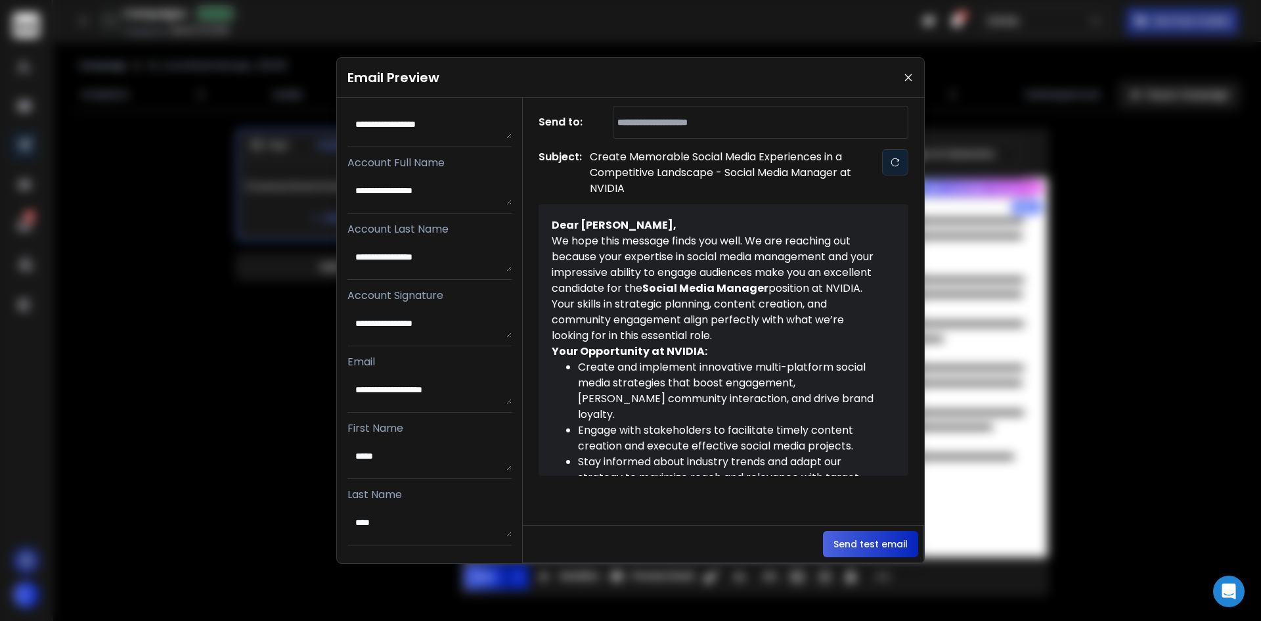
click at [897, 160] on icon at bounding box center [895, 162] width 9 height 9
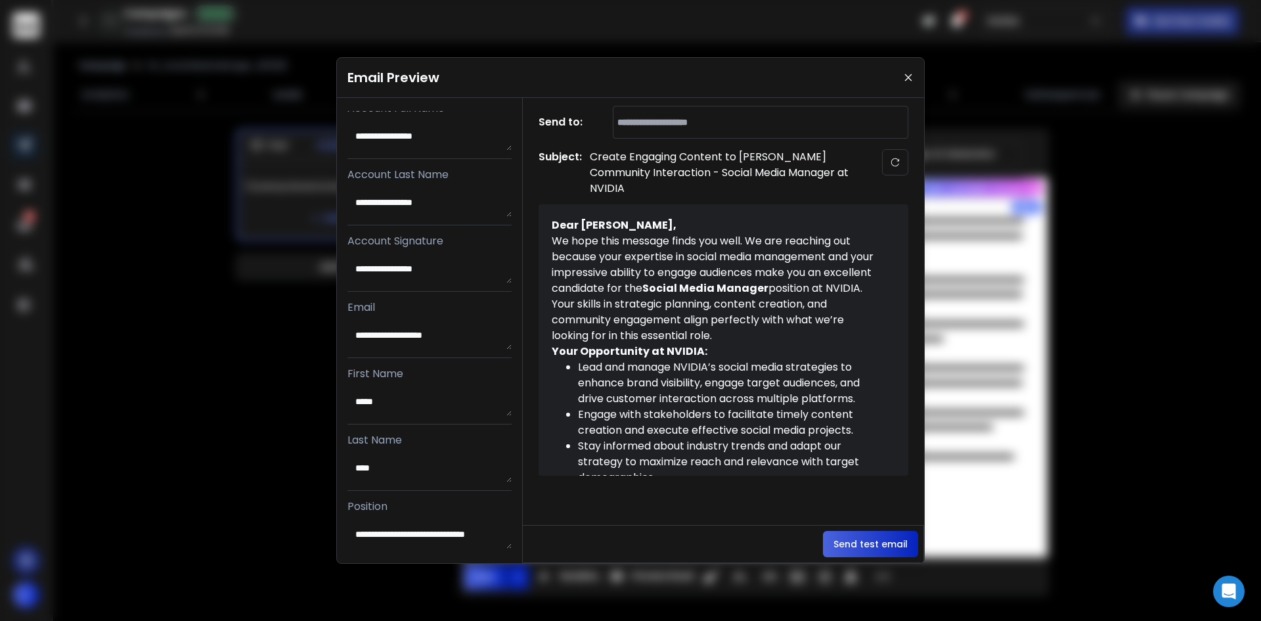
scroll to position [193, 0]
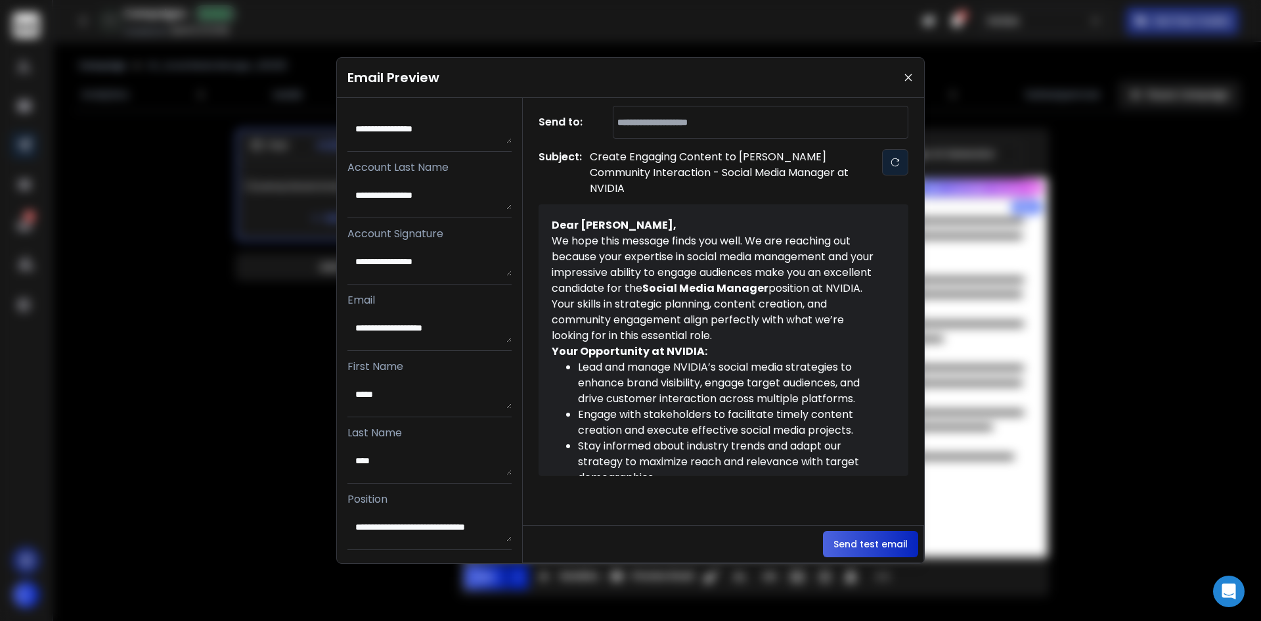
click at [893, 163] on icon at bounding box center [895, 162] width 9 height 9
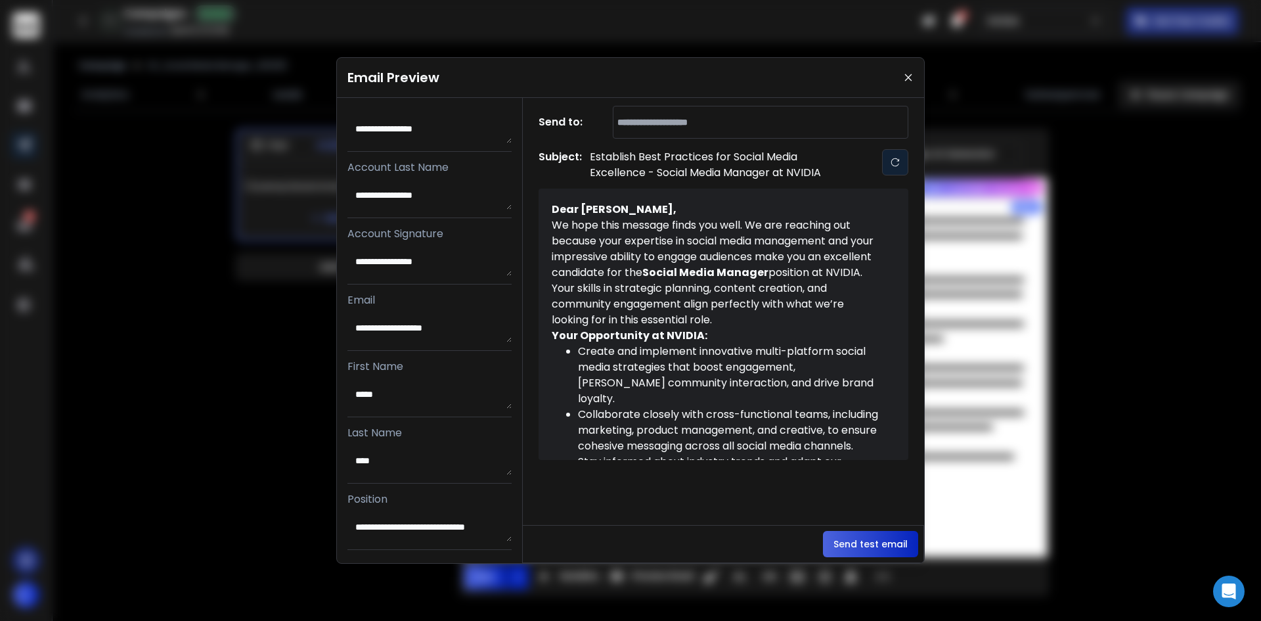
click at [893, 163] on icon at bounding box center [895, 162] width 9 height 9
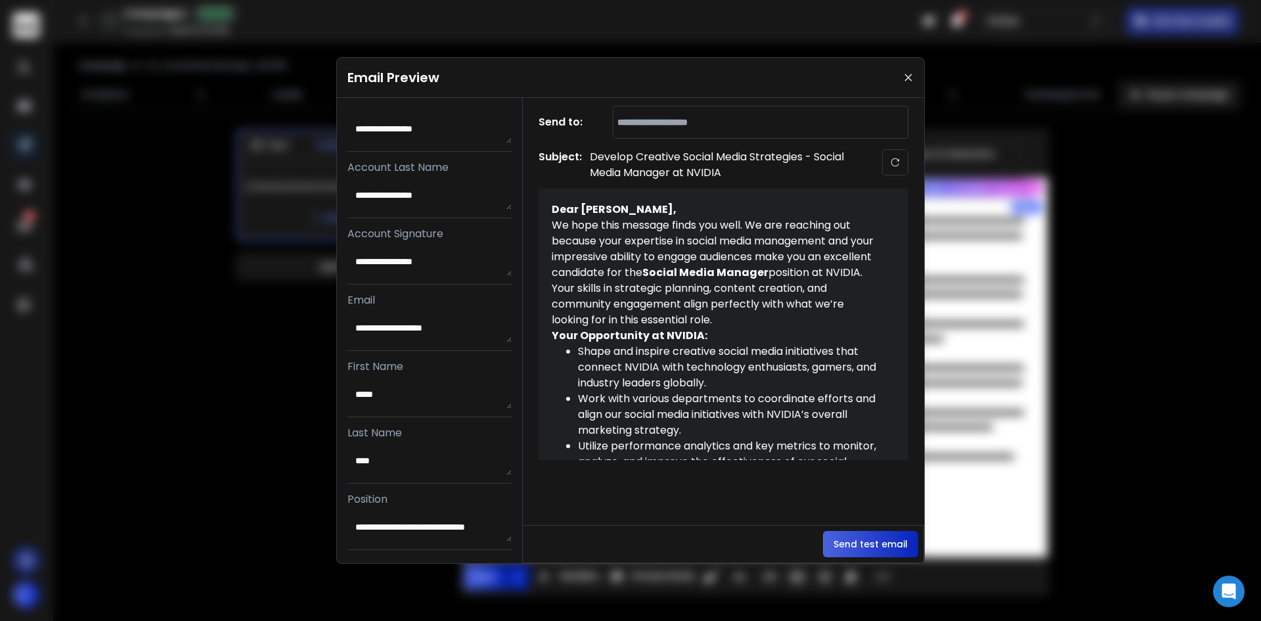
click at [907, 74] on icon at bounding box center [908, 77] width 11 height 11
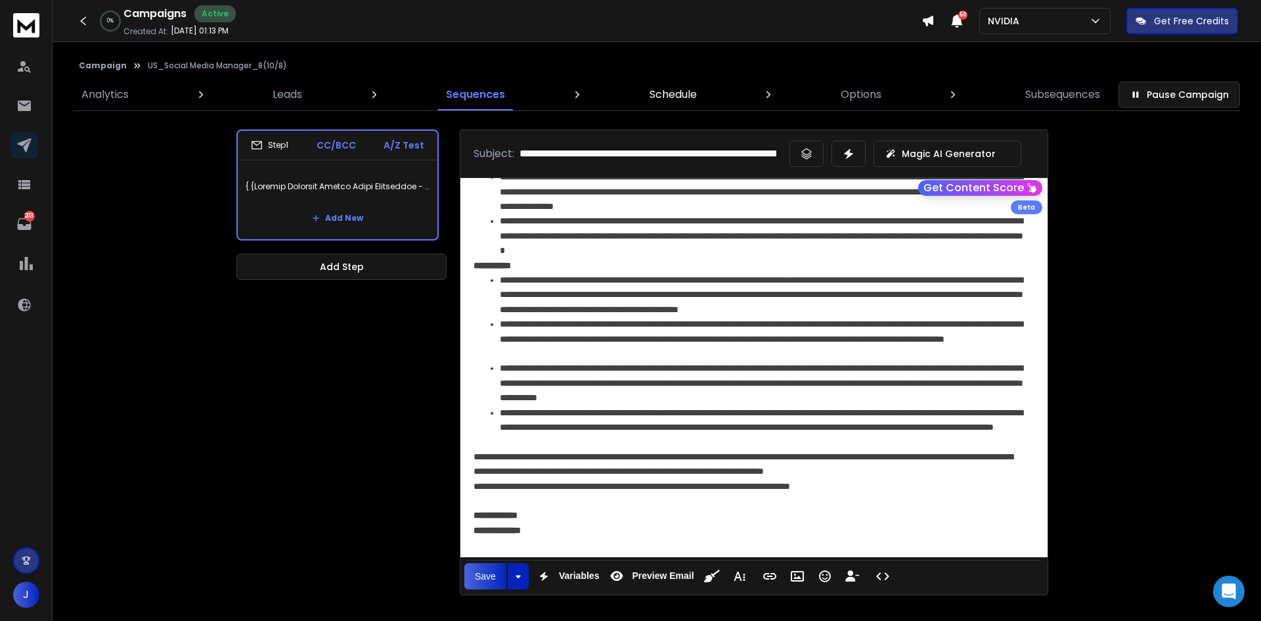
click at [665, 85] on link "Schedule" at bounding box center [673, 95] width 63 height 32
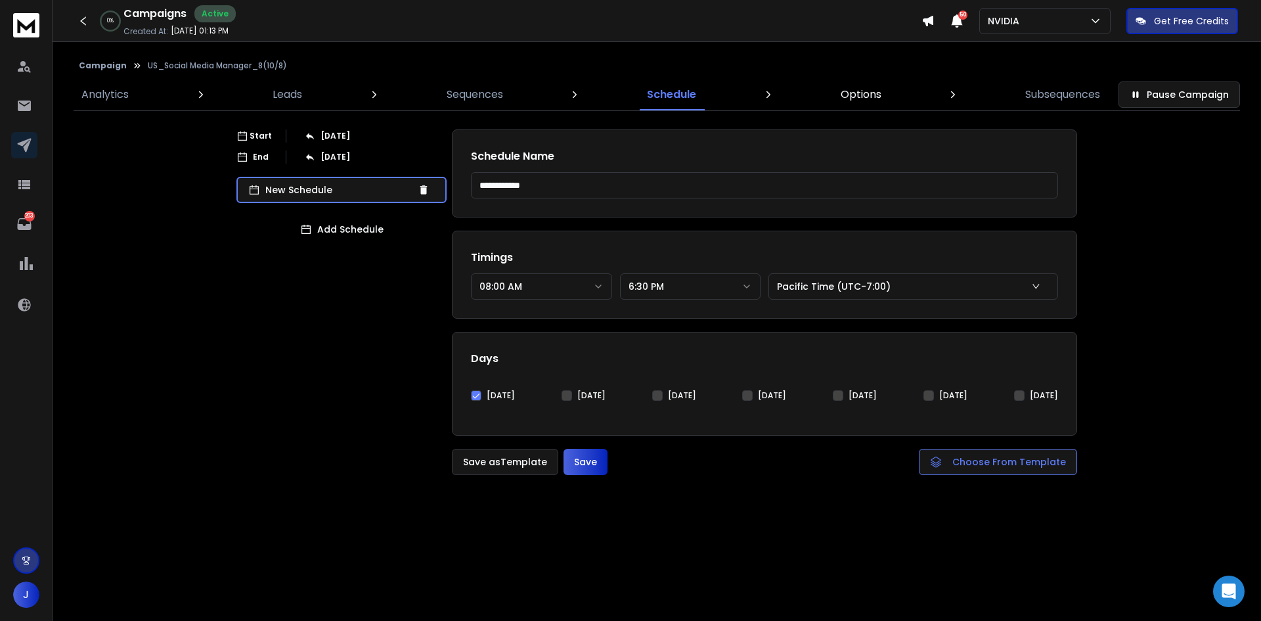
click at [845, 94] on p "Options" at bounding box center [861, 95] width 41 height 16
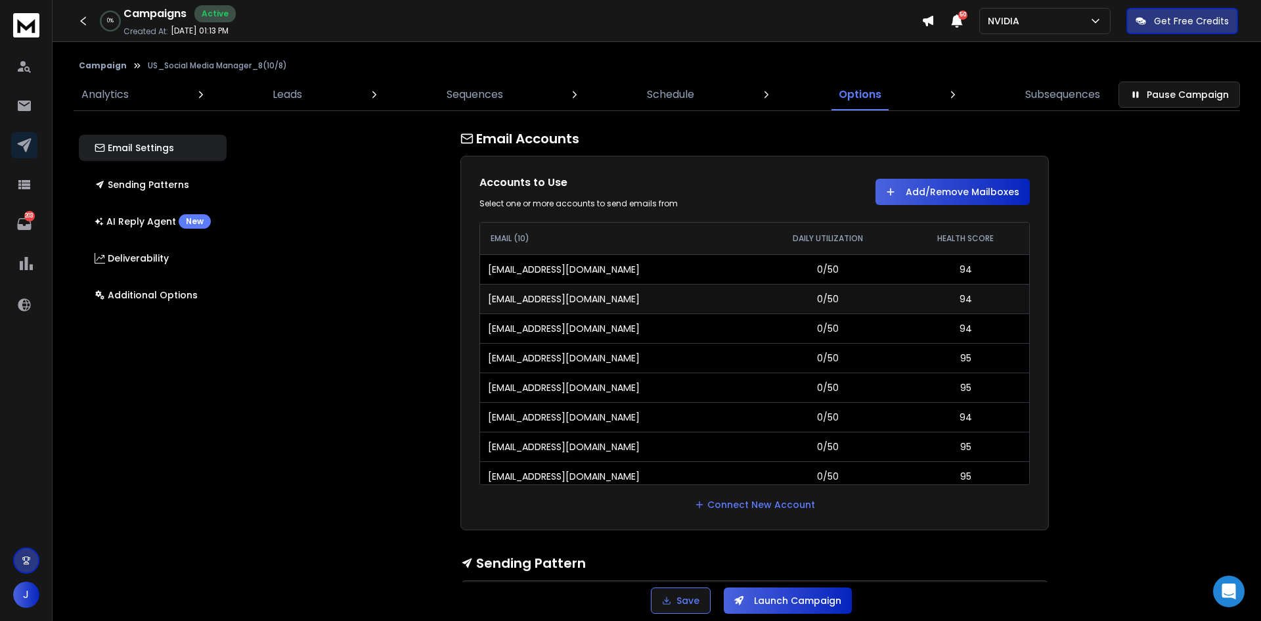
click at [624, 291] on td "[EMAIL_ADDRESS][DOMAIN_NAME]" at bounding box center [616, 299] width 273 height 30
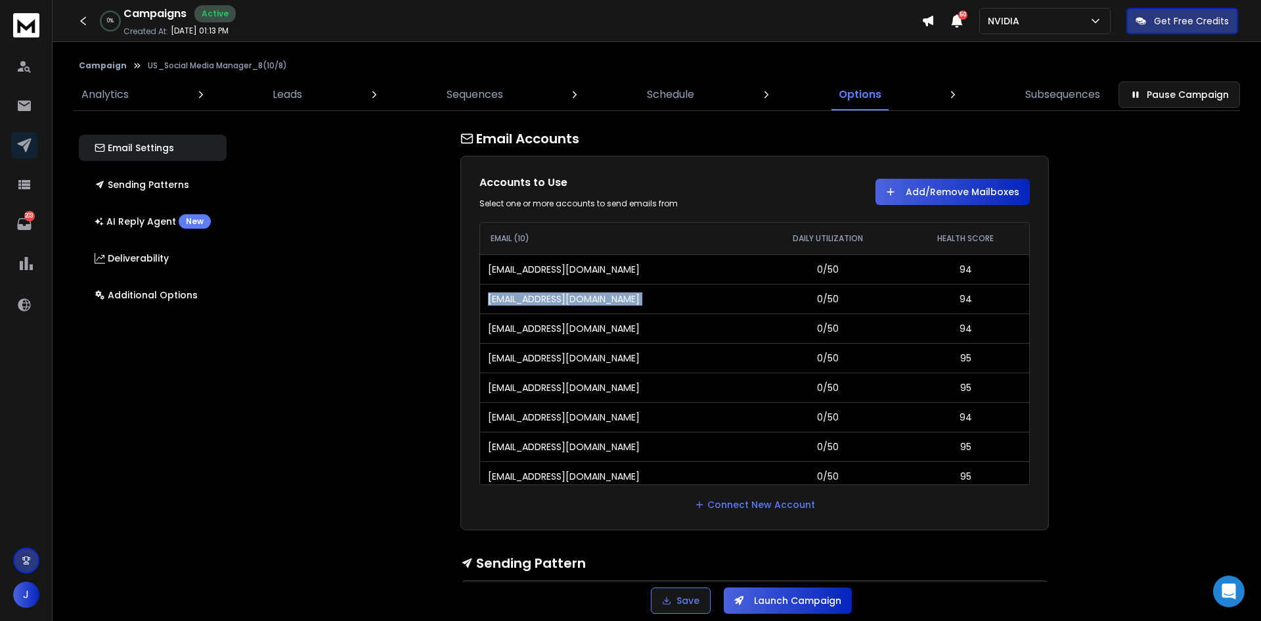
copy p "[EMAIL_ADDRESS][DOMAIN_NAME]"
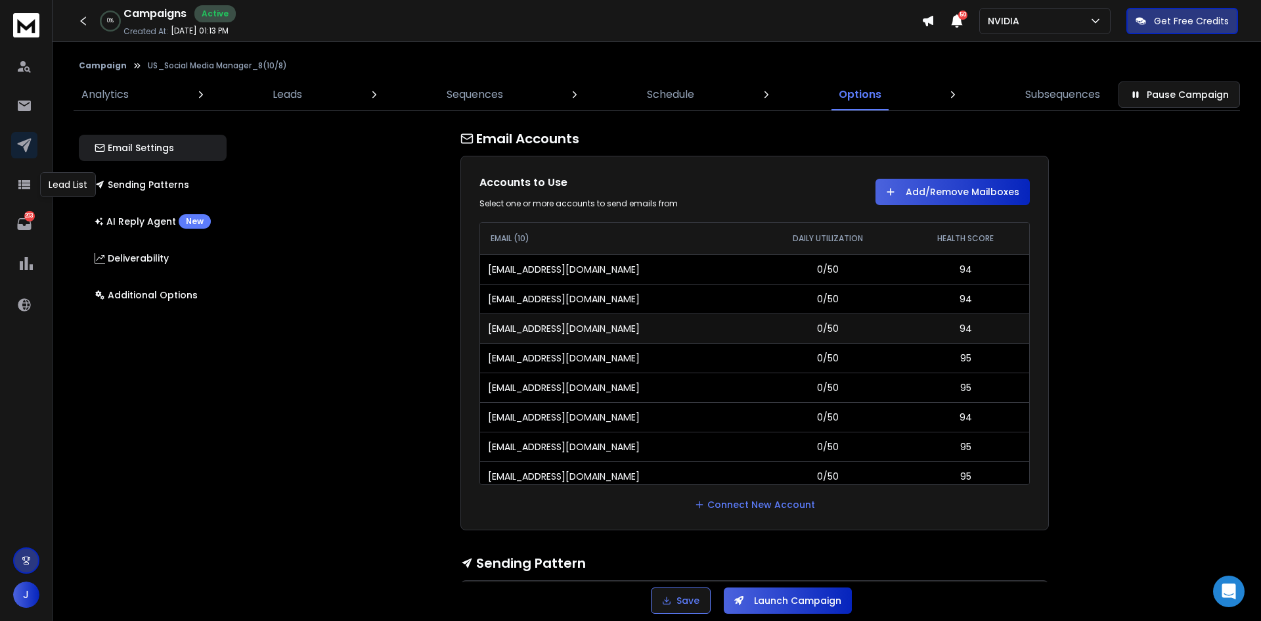
click at [727, 330] on div "[EMAIL_ADDRESS][DOMAIN_NAME]" at bounding box center [617, 328] width 258 height 13
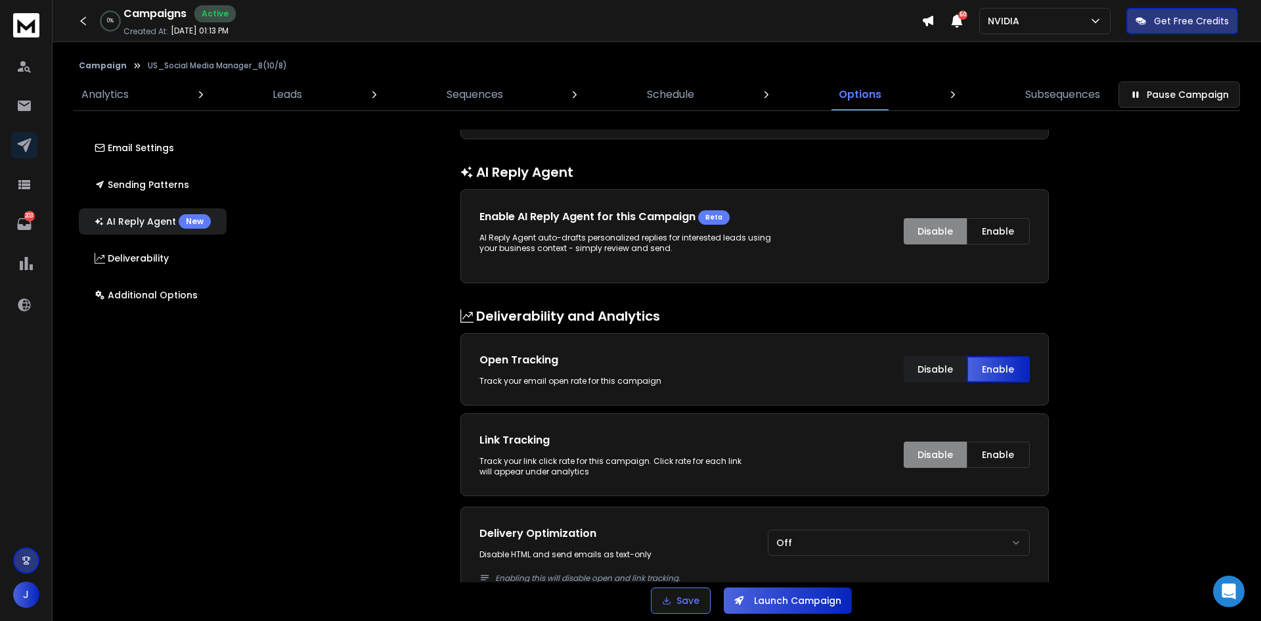
scroll to position [1314, 0]
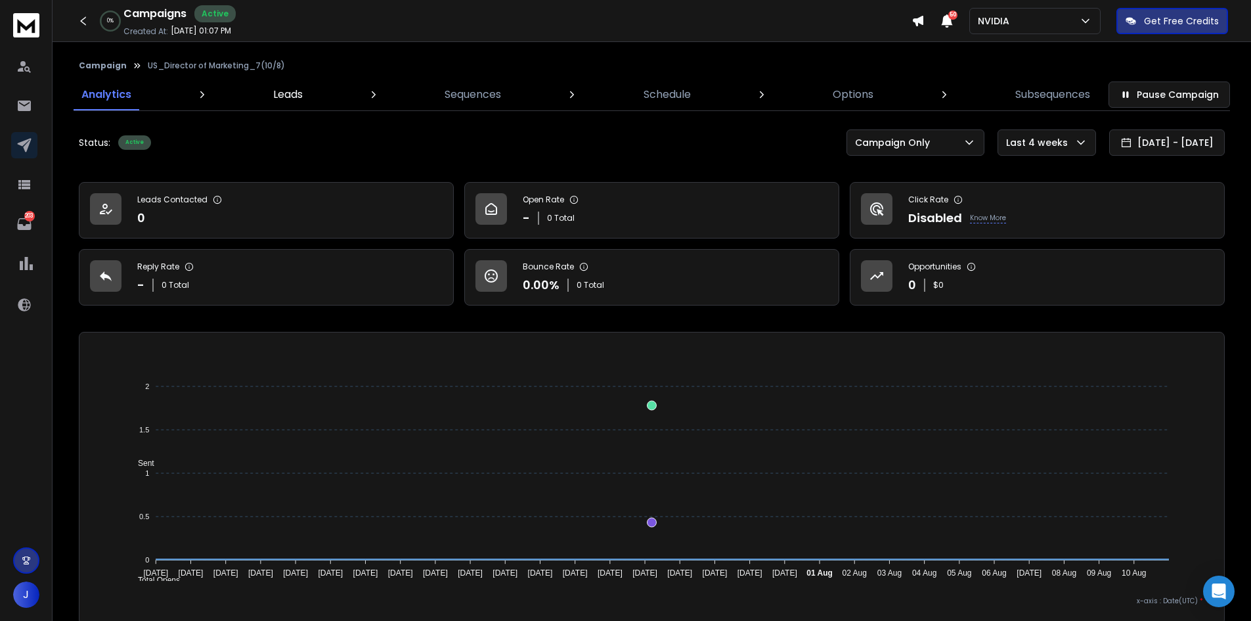
click at [298, 101] on p "Leads" at bounding box center [288, 95] width 30 height 16
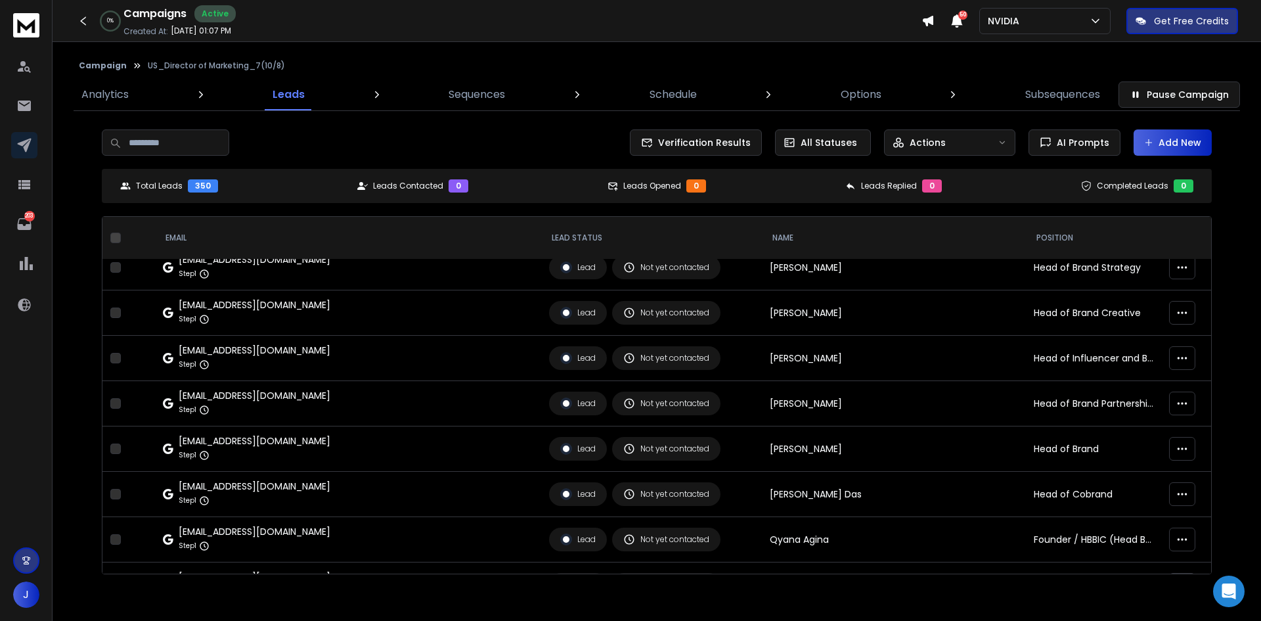
scroll to position [788, 0]
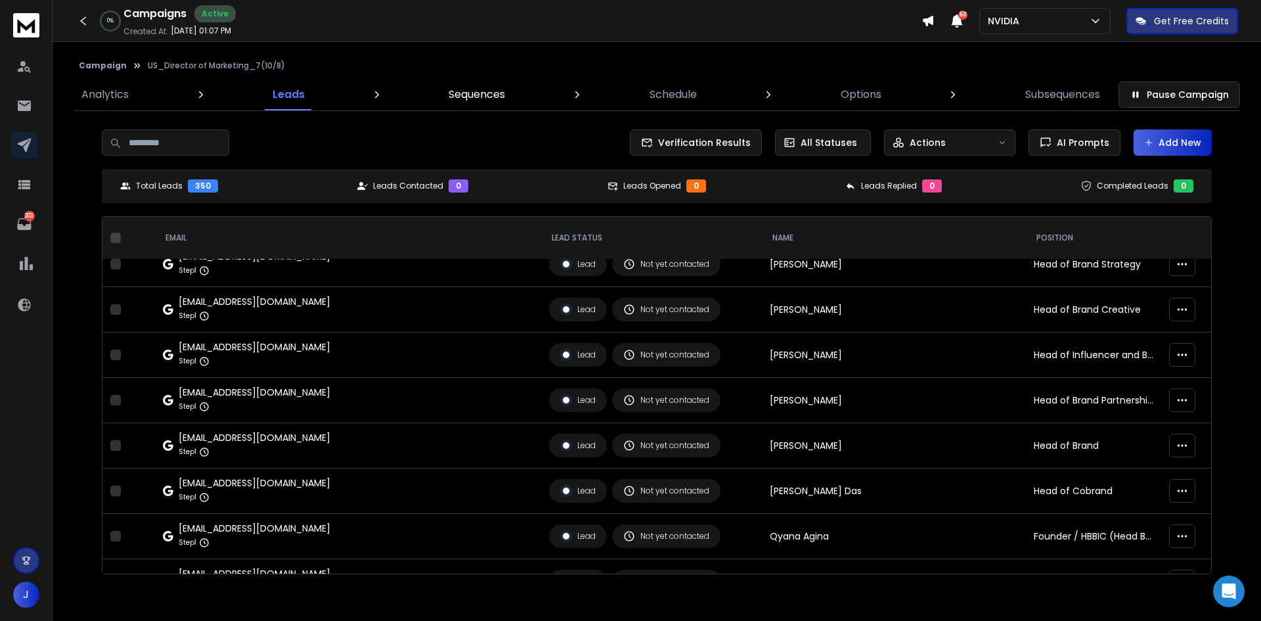
click at [476, 101] on p "Sequences" at bounding box center [477, 95] width 56 height 16
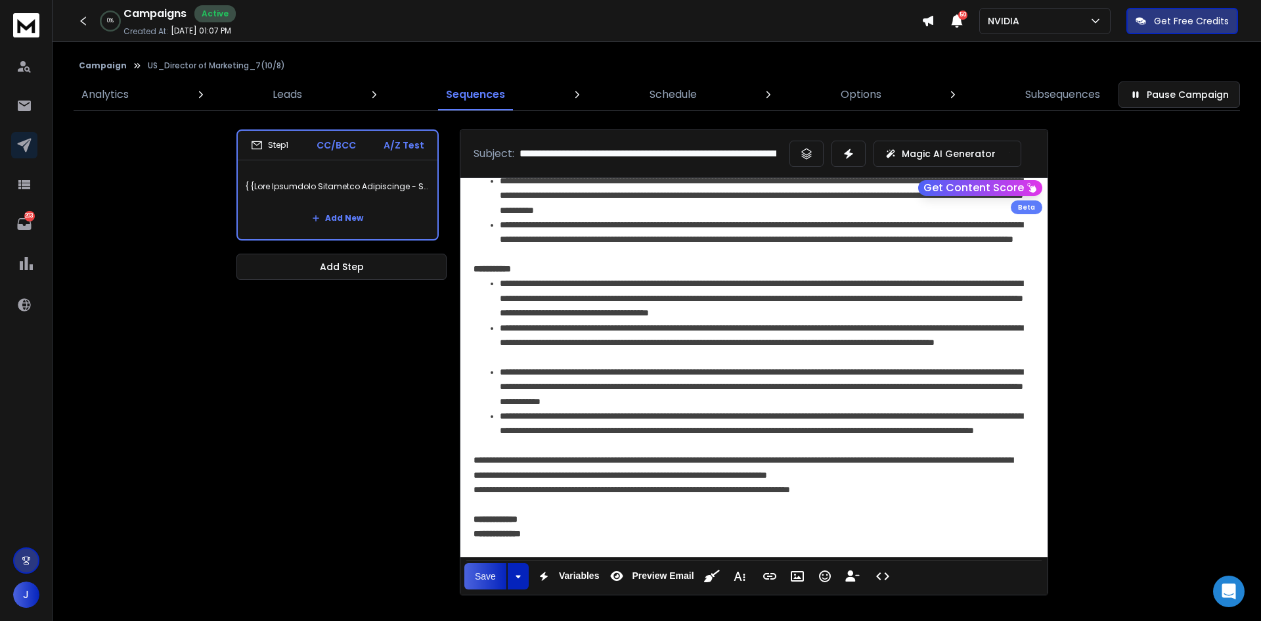
scroll to position [728, 0]
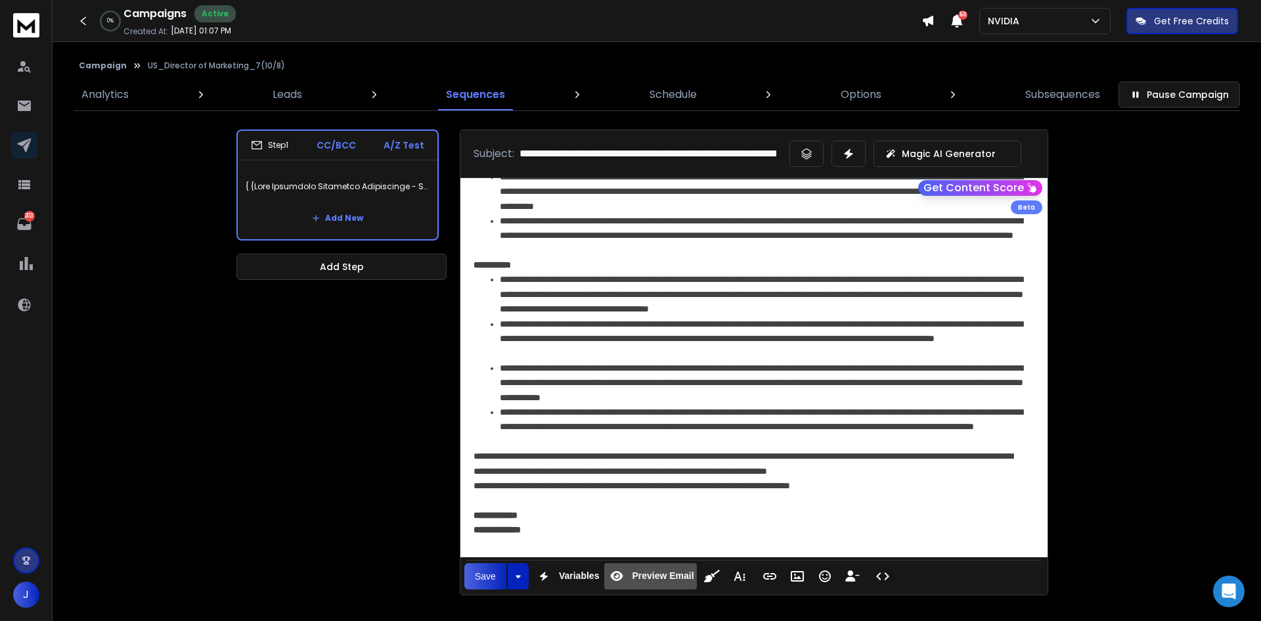
click at [688, 575] on span "Preview Email" at bounding box center [662, 575] width 67 height 11
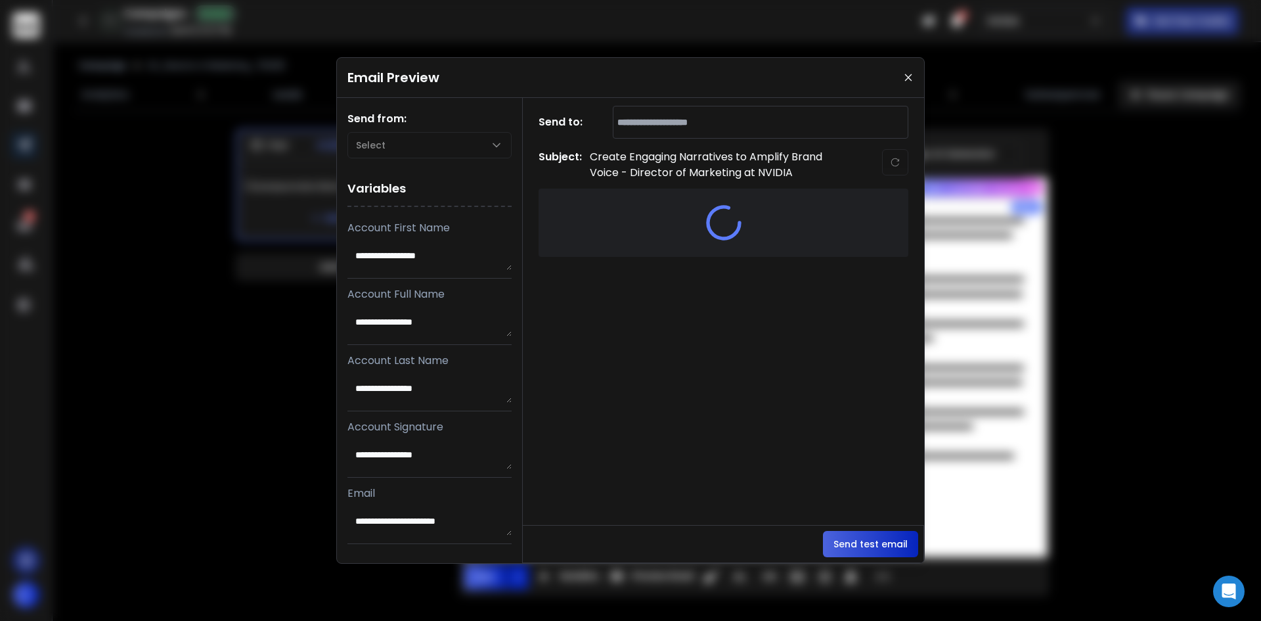
type textarea "**********"
type textarea "*******"
type textarea "*****"
type textarea "**********"
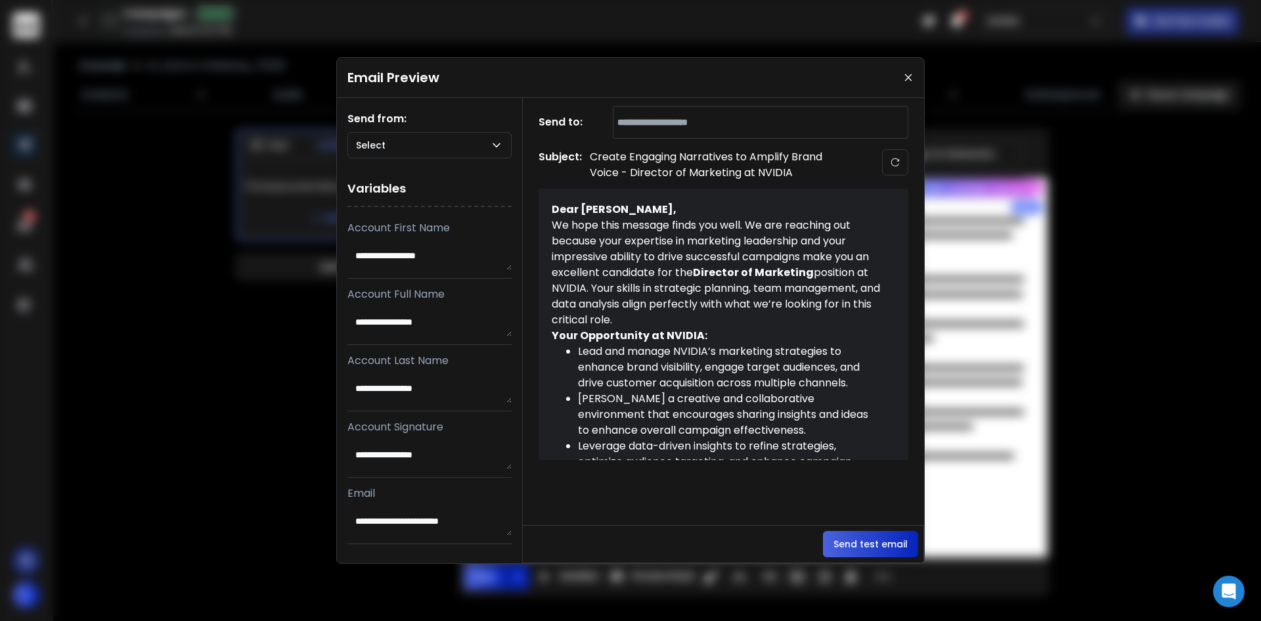
type textarea "******"
type textarea "**********"
type textarea "*******"
type textarea "******"
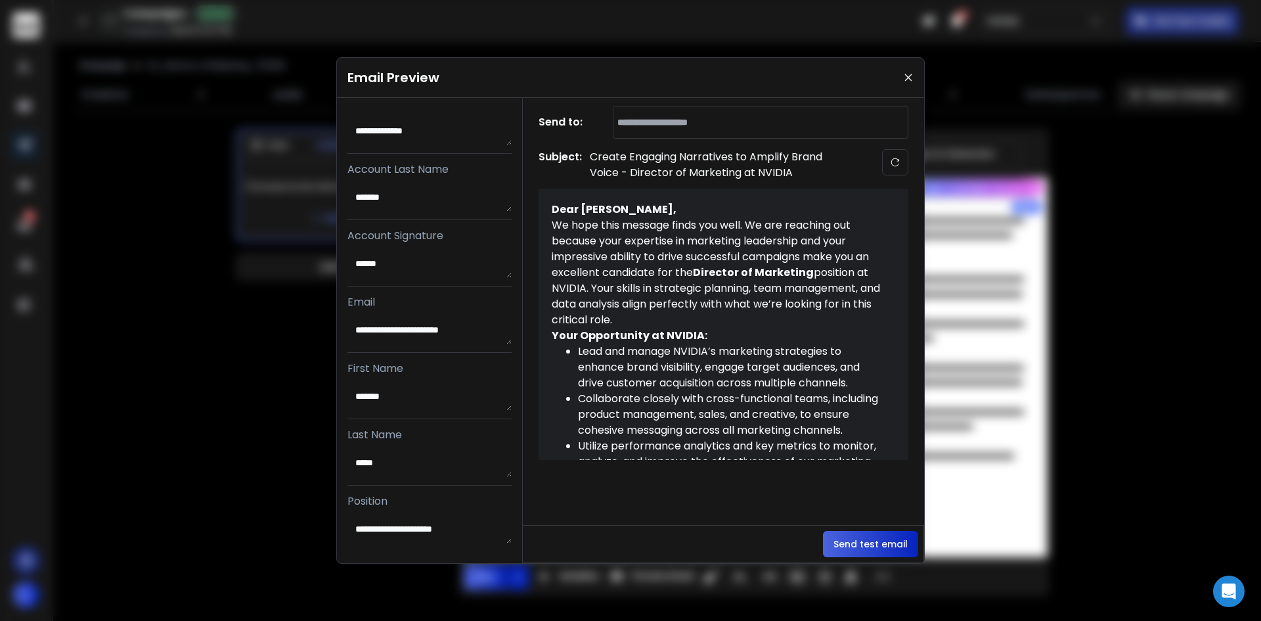
scroll to position [193, 0]
click at [897, 161] on icon at bounding box center [895, 162] width 9 height 9
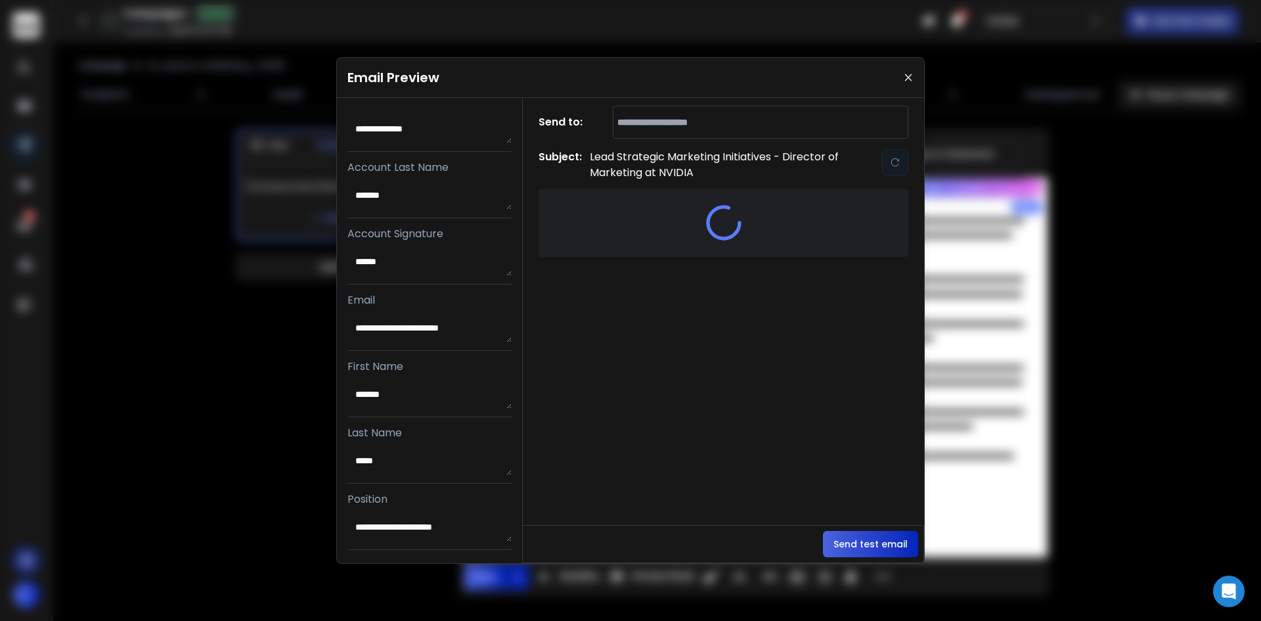
type textarea "**********"
type textarea "*****"
type textarea "******"
type textarea "**********"
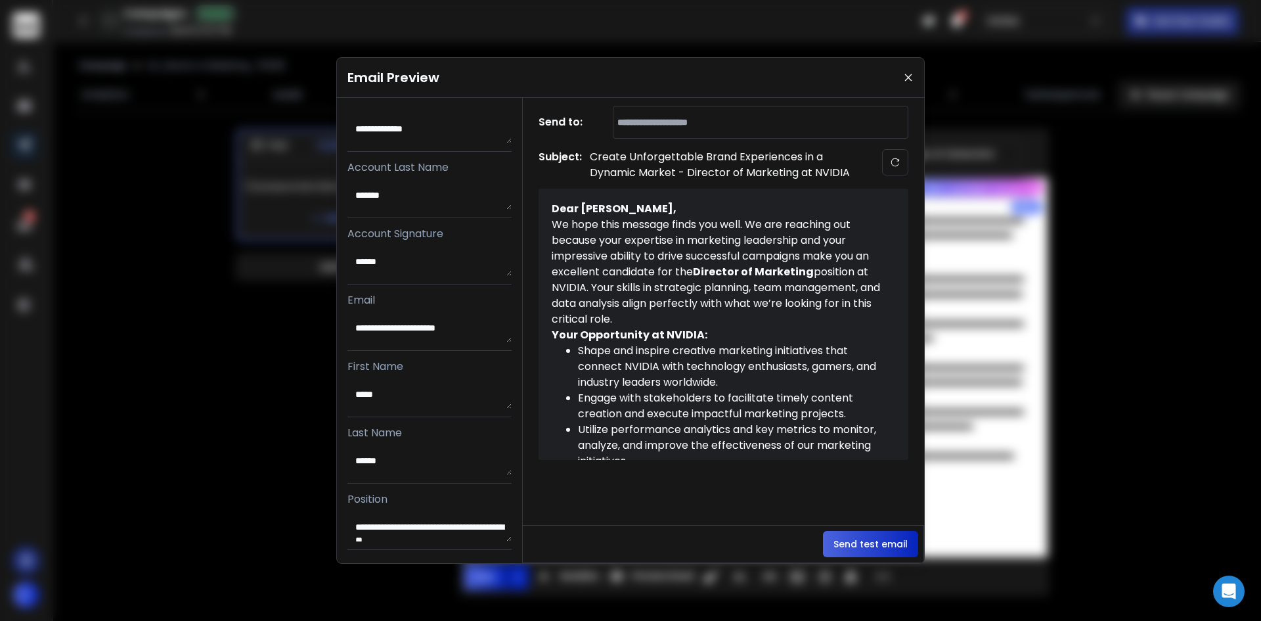
scroll to position [0, 0]
click at [893, 173] on button at bounding box center [895, 162] width 26 height 26
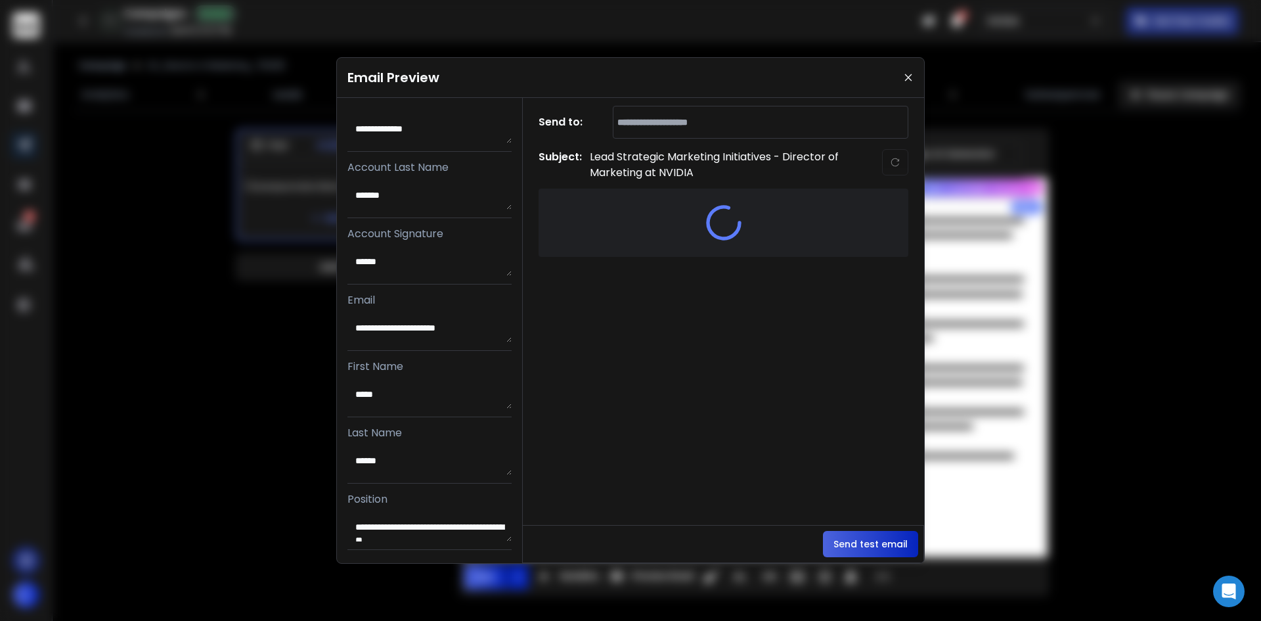
type textarea "**********"
type textarea "*******"
type textarea "**"
type textarea "**********"
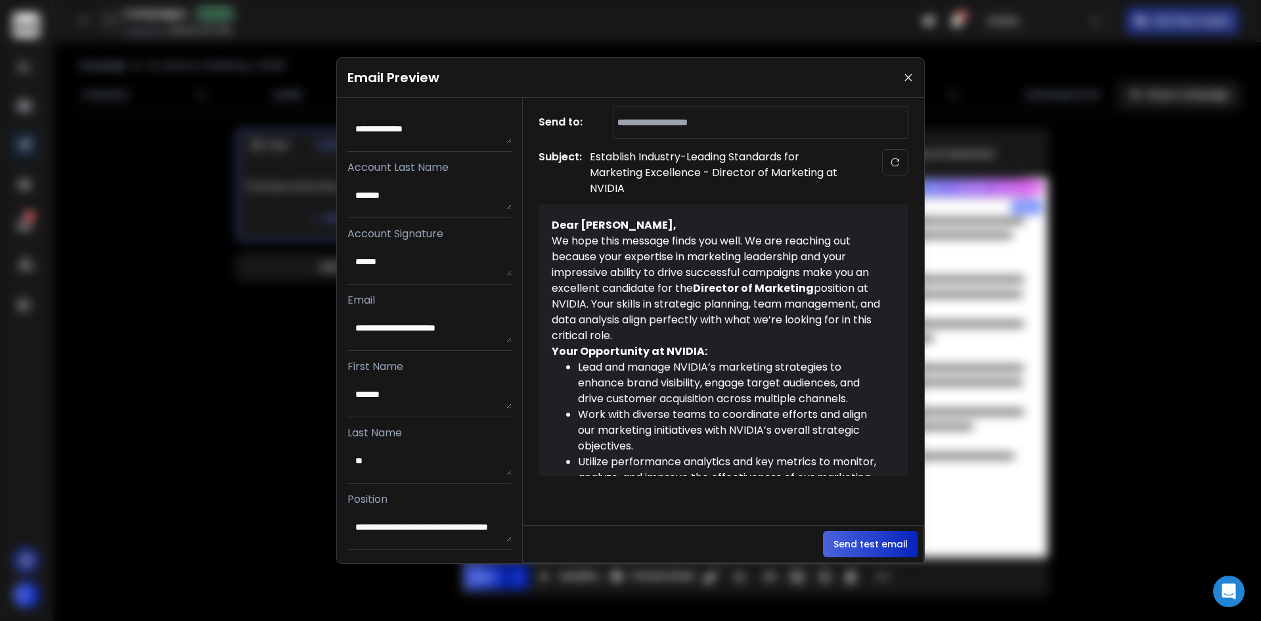
click at [881, 172] on div "Subject: Establish Industry-Leading Standards for Marketing Excellence - Direct…" at bounding box center [724, 172] width 370 height 47
click at [898, 166] on icon at bounding box center [895, 162] width 9 height 9
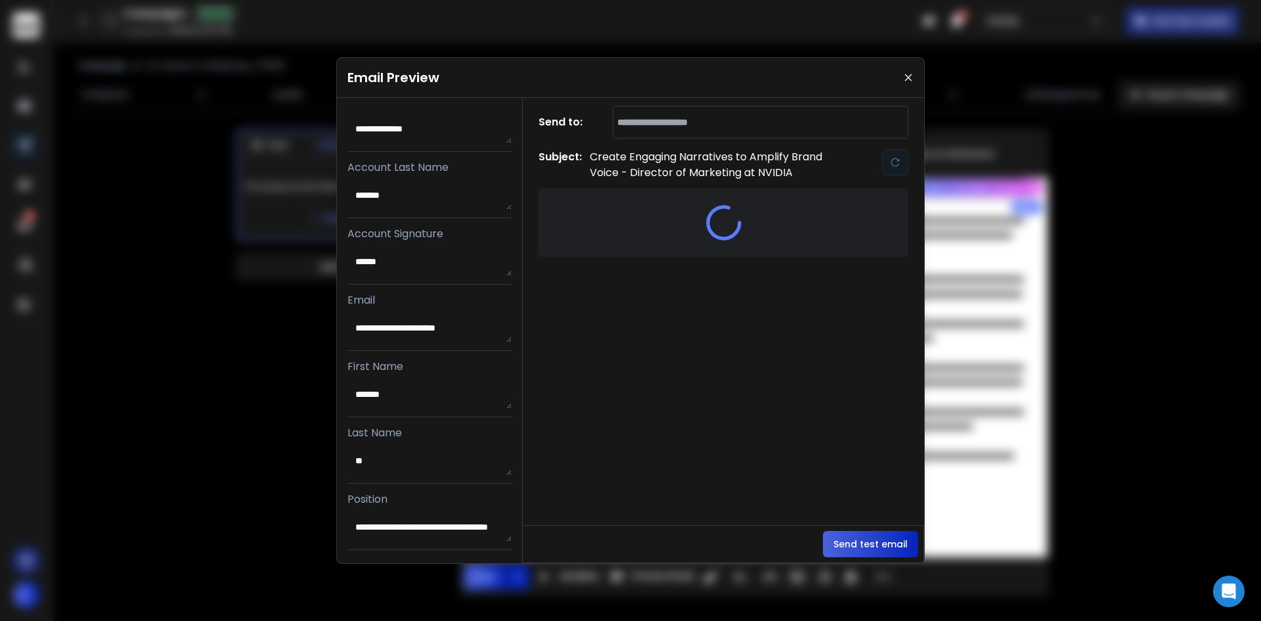
type textarea "**********"
type textarea "*******"
type textarea "**********"
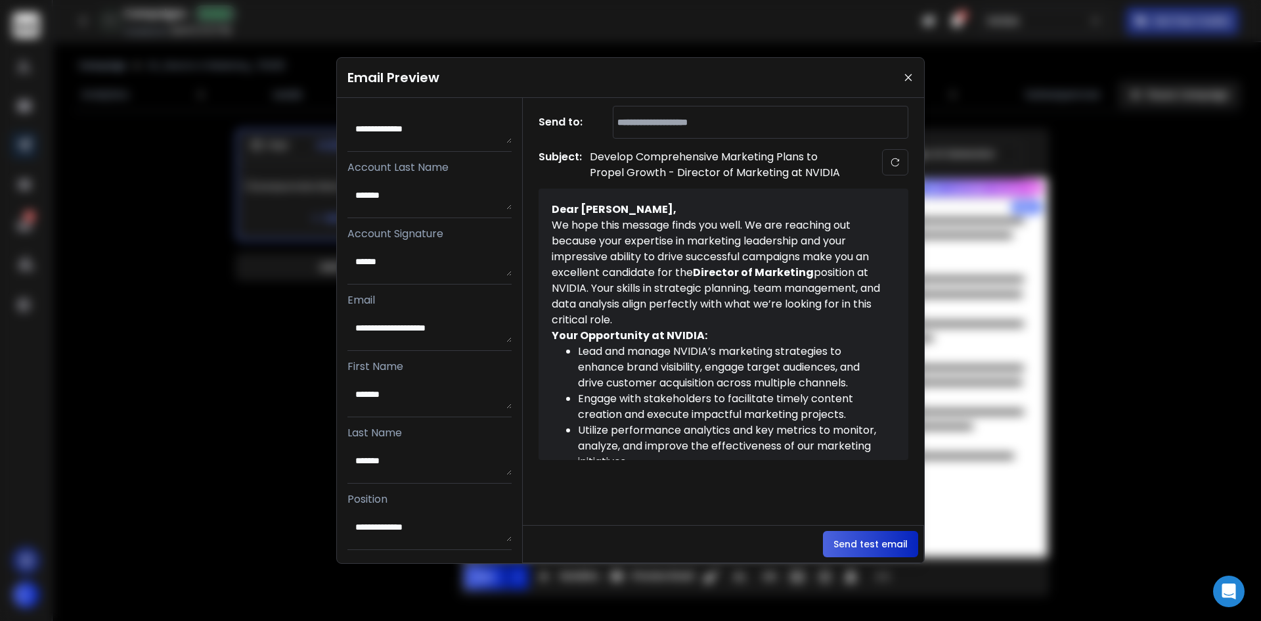
drag, startPoint x: 898, startPoint y: 166, endPoint x: 905, endPoint y: 161, distance: 8.0
click at [905, 161] on button at bounding box center [895, 162] width 26 height 26
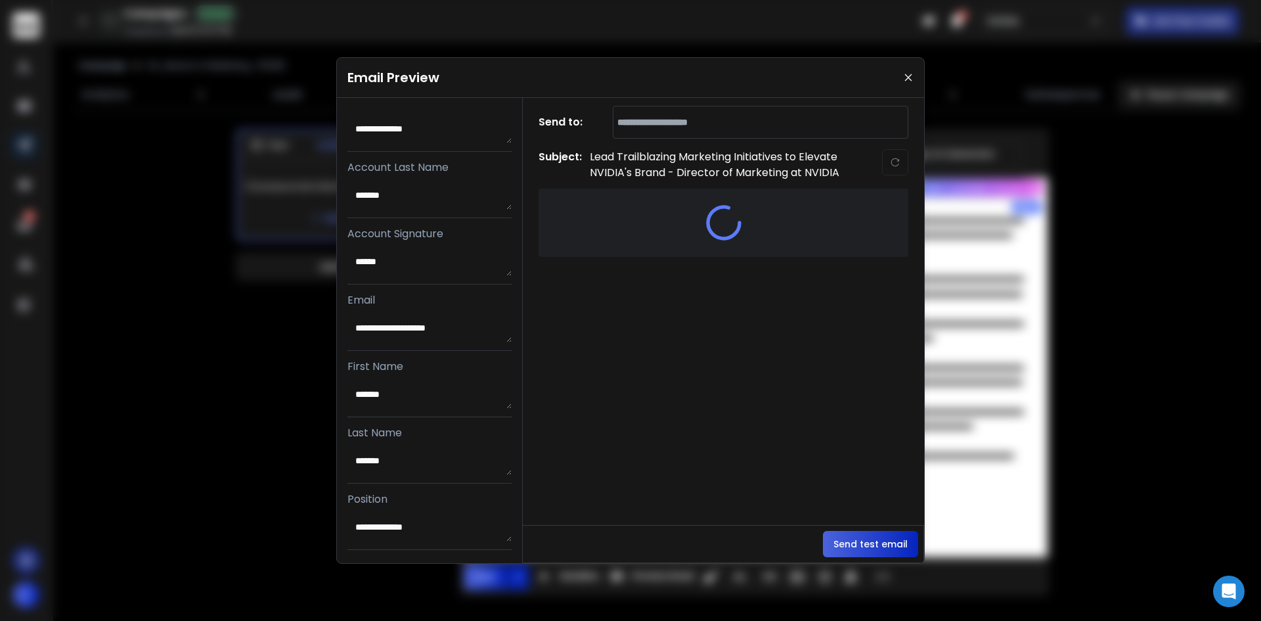
type textarea "**********"
type textarea "*****"
type textarea "*******"
type textarea "**********"
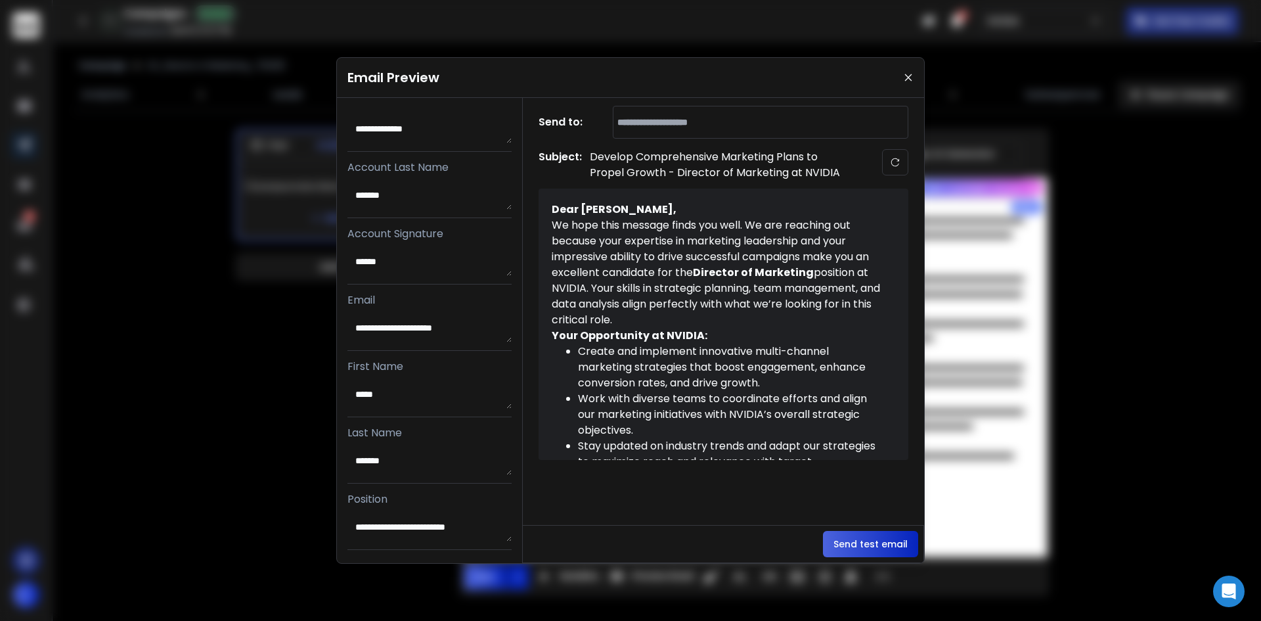
click at [904, 166] on button at bounding box center [895, 162] width 26 height 26
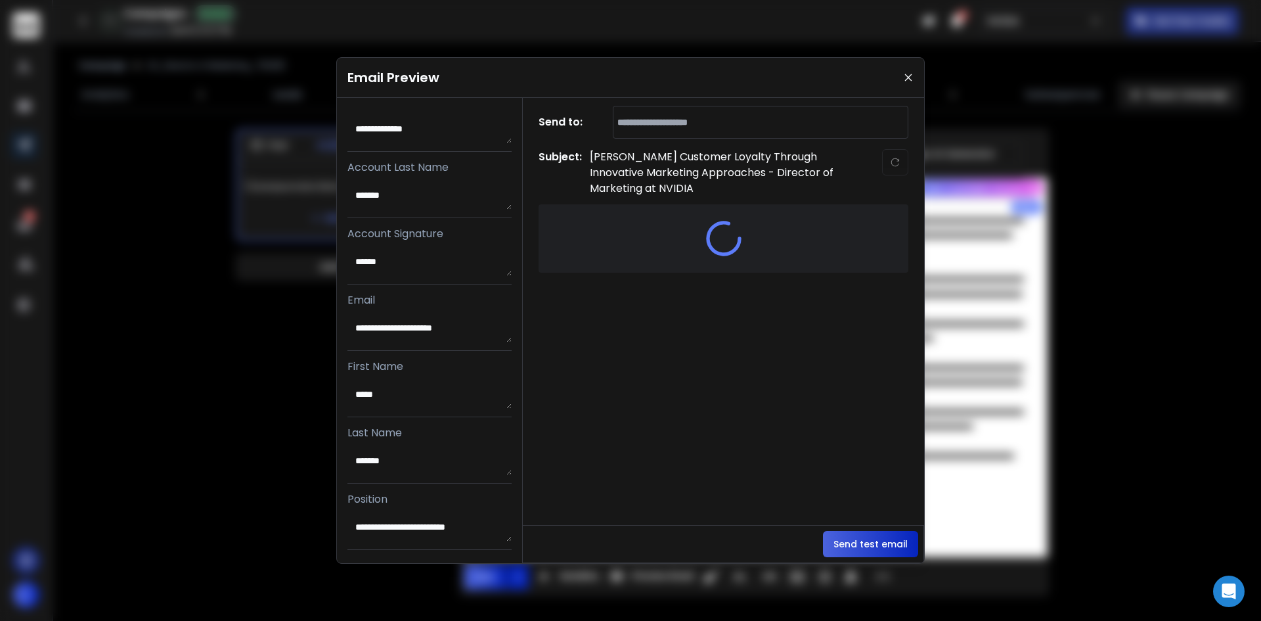
type textarea "**********"
type textarea "***"
type textarea "*****"
type textarea "**********"
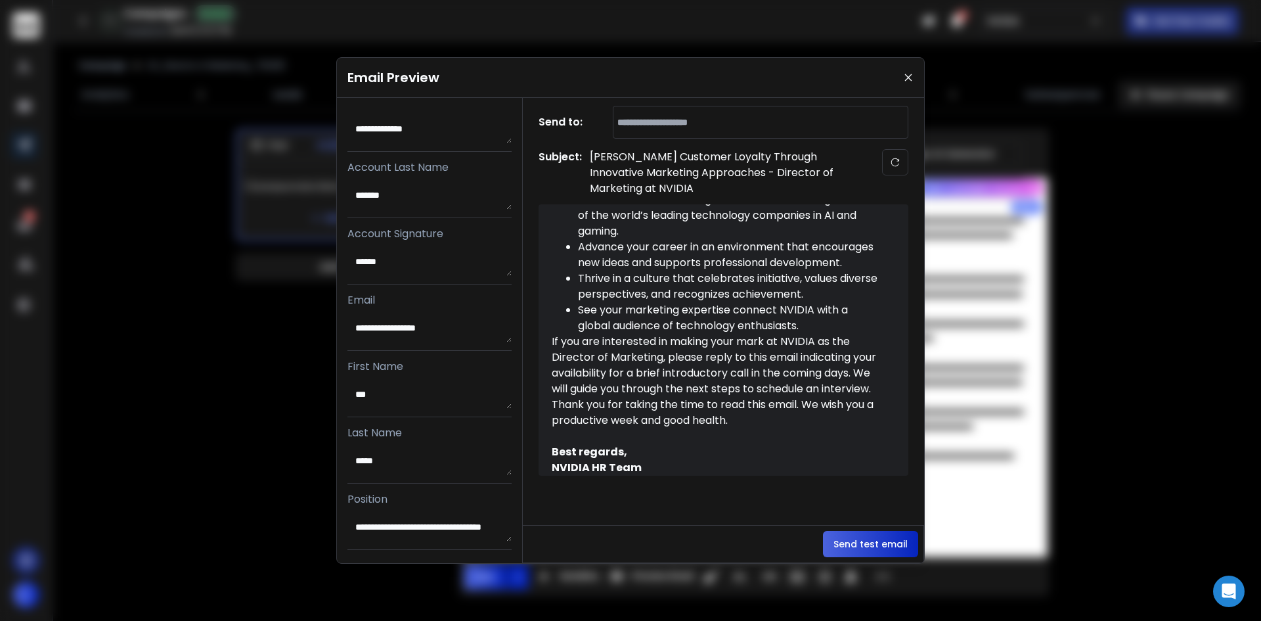
scroll to position [719, 0]
click at [909, 85] on div "Email Preview" at bounding box center [630, 77] width 587 height 39
click at [909, 80] on icon at bounding box center [908, 77] width 11 height 11
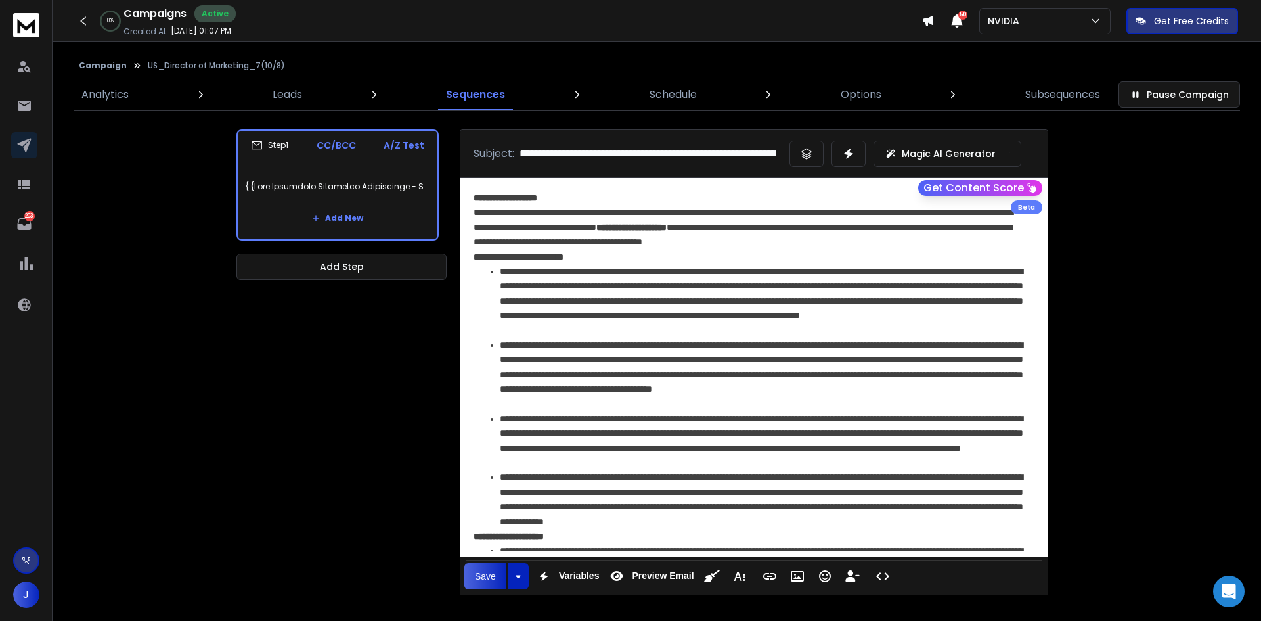
scroll to position [0, 0]
click at [686, 88] on p "Schedule" at bounding box center [673, 95] width 47 height 16
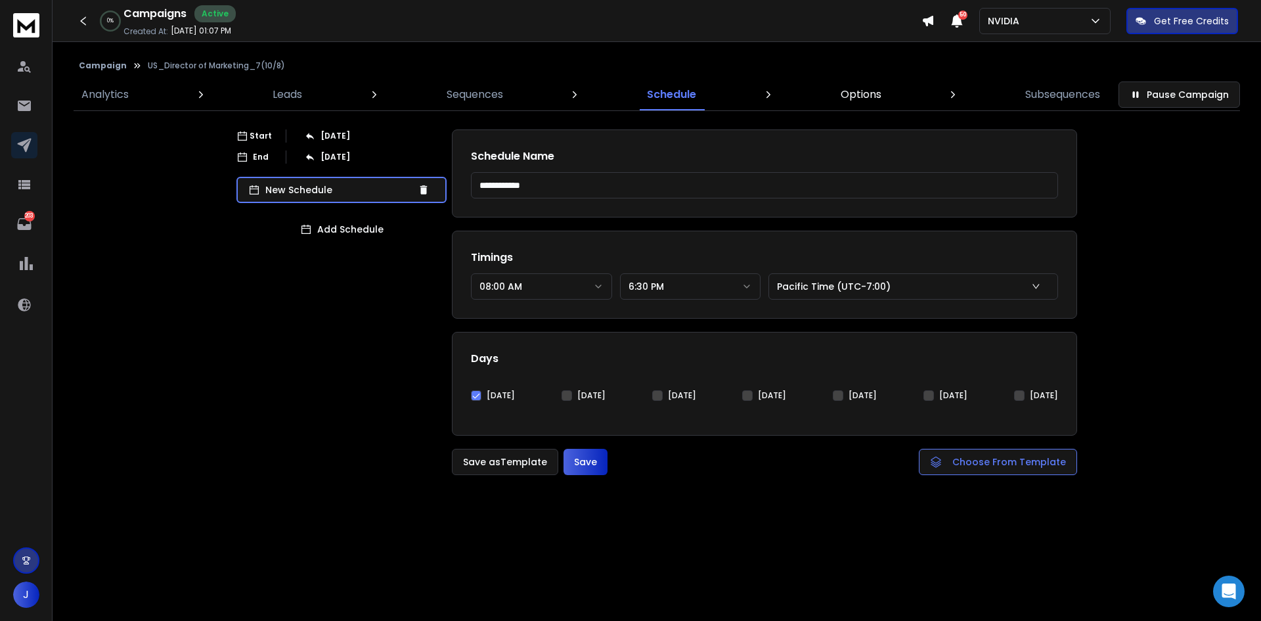
click at [877, 109] on link "Options" at bounding box center [861, 95] width 56 height 32
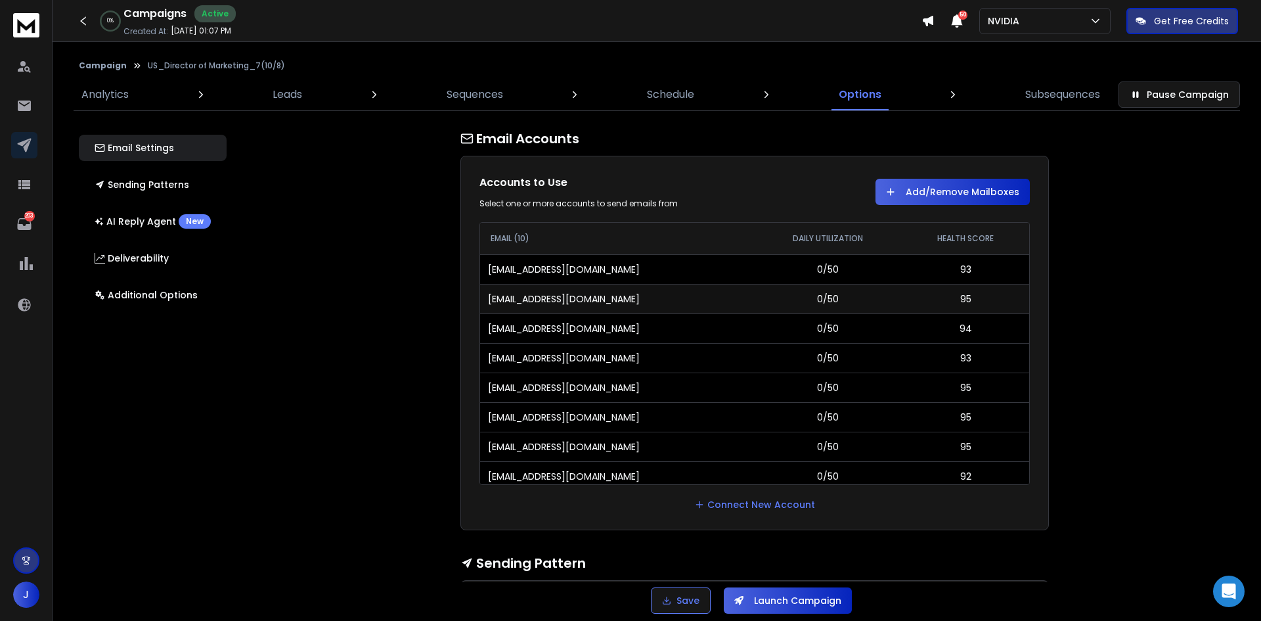
click at [660, 288] on td "[EMAIL_ADDRESS][DOMAIN_NAME]" at bounding box center [616, 299] width 273 height 30
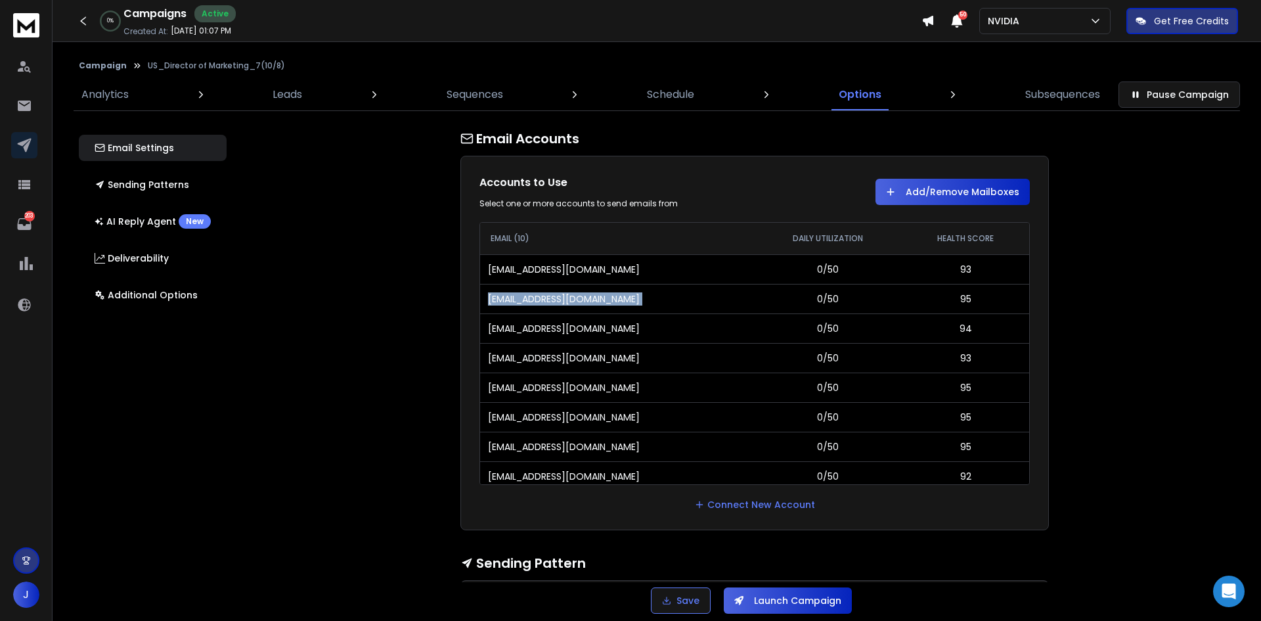
copy p "[EMAIL_ADDRESS][DOMAIN_NAME]"
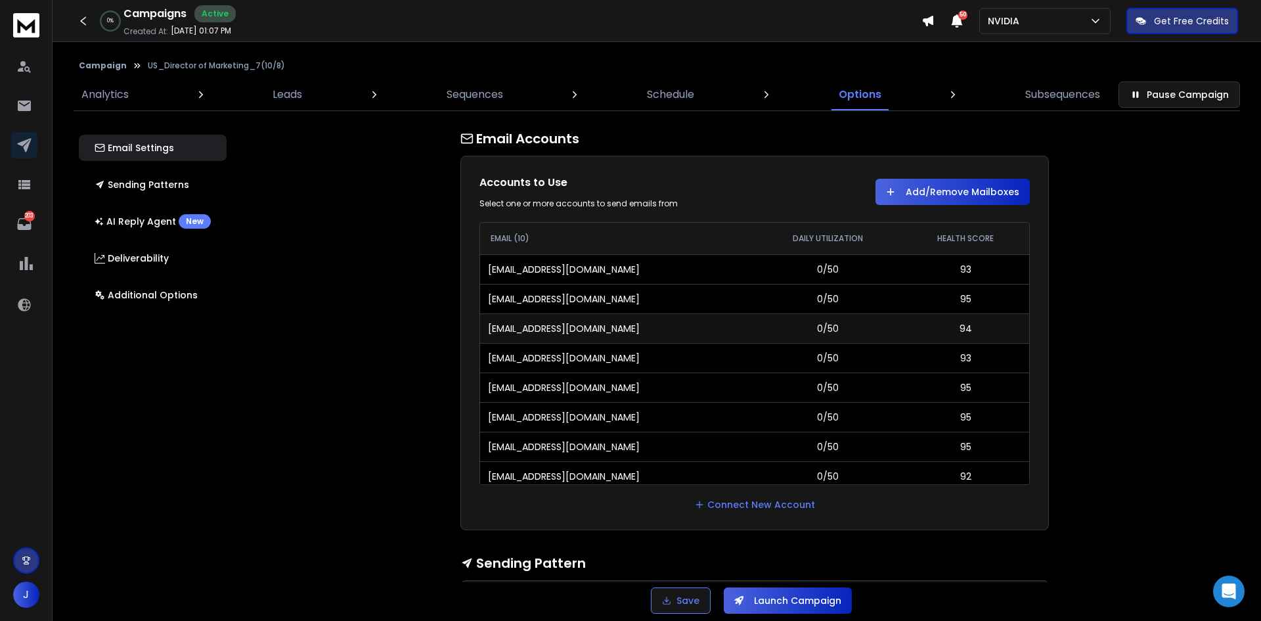
click at [746, 328] on div "[EMAIL_ADDRESS][DOMAIN_NAME]" at bounding box center [617, 328] width 258 height 13
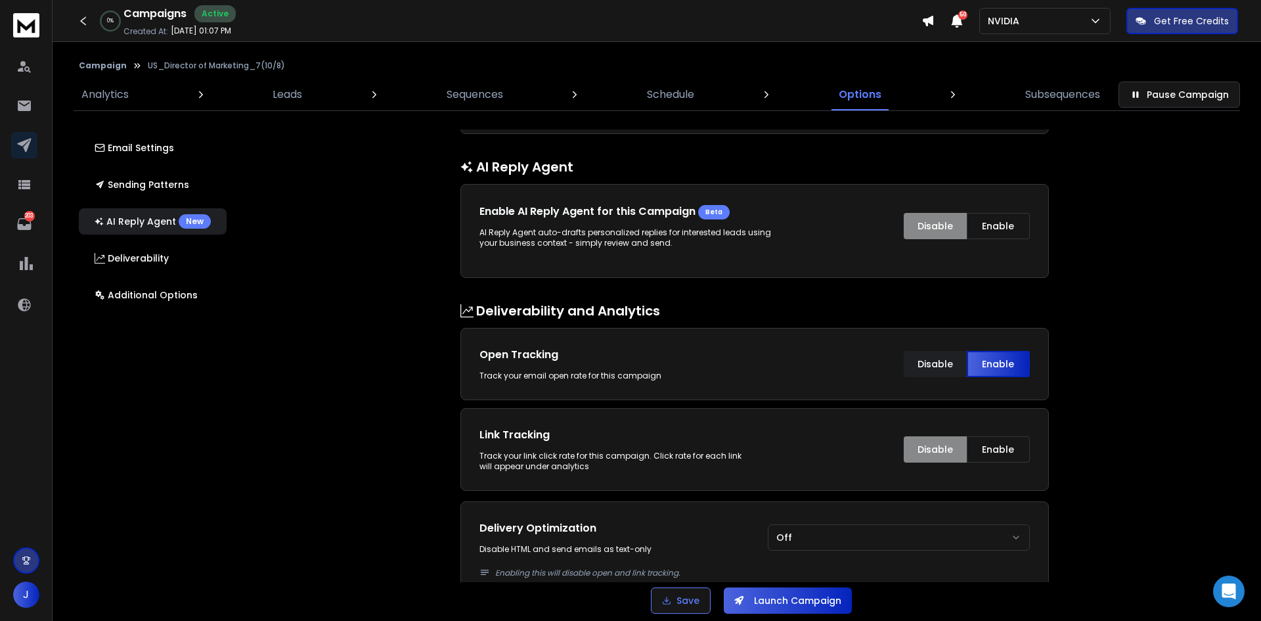
scroll to position [1314, 0]
click at [1152, 394] on div "Email Accounts Accounts to Use Select one or more accounts to send emails from …" at bounding box center [762, 355] width 1029 height 453
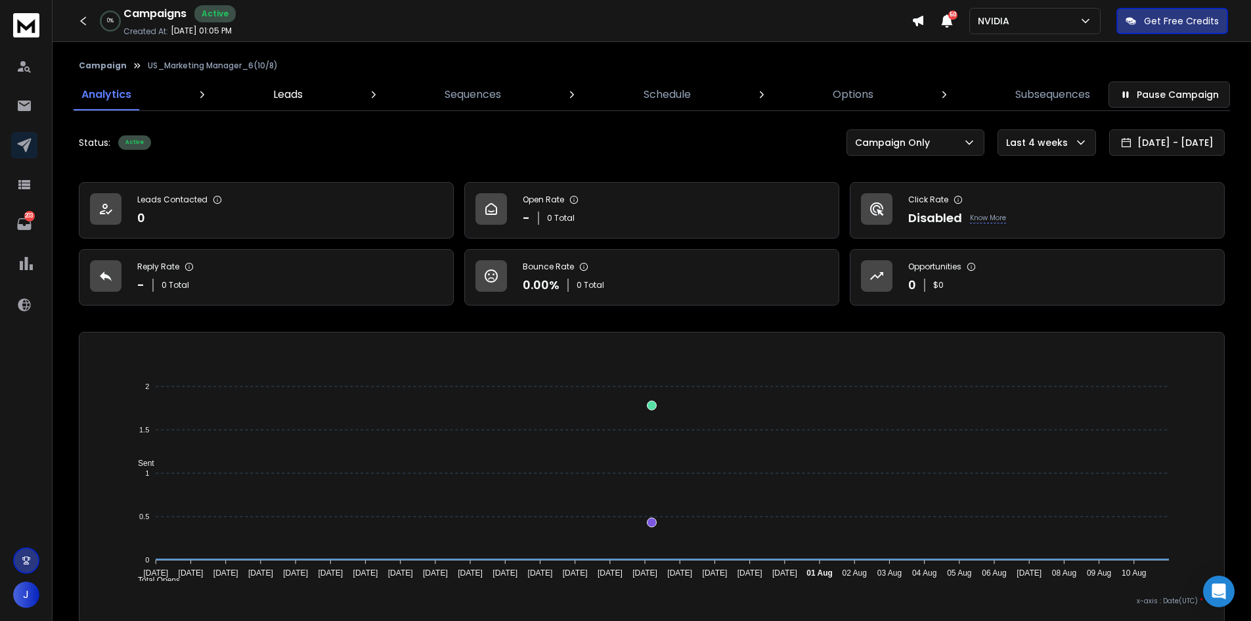
click at [273, 87] on p "Leads" at bounding box center [288, 95] width 30 height 16
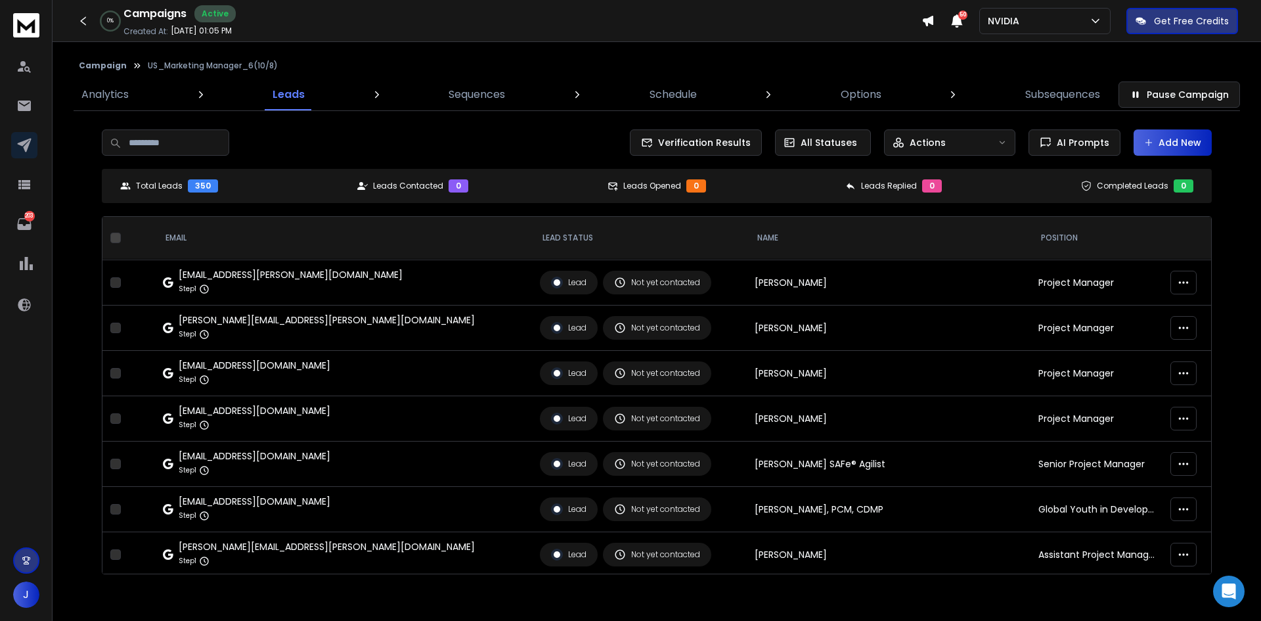
scroll to position [2619, 0]
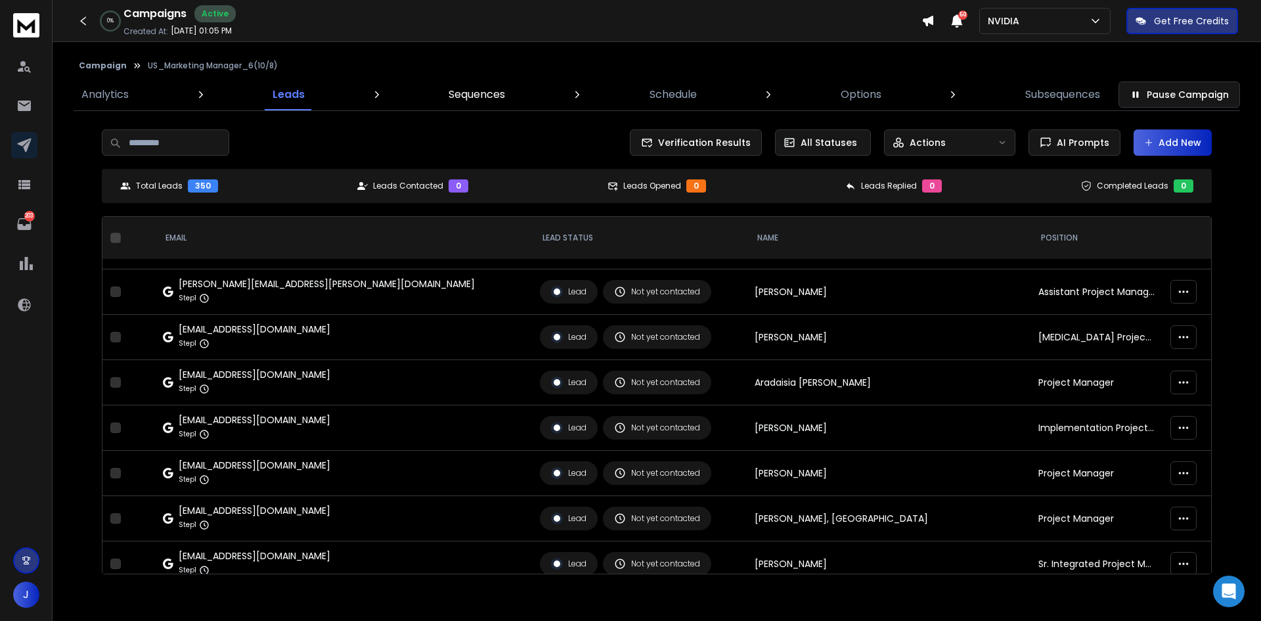
click at [474, 101] on p "Sequences" at bounding box center [477, 95] width 56 height 16
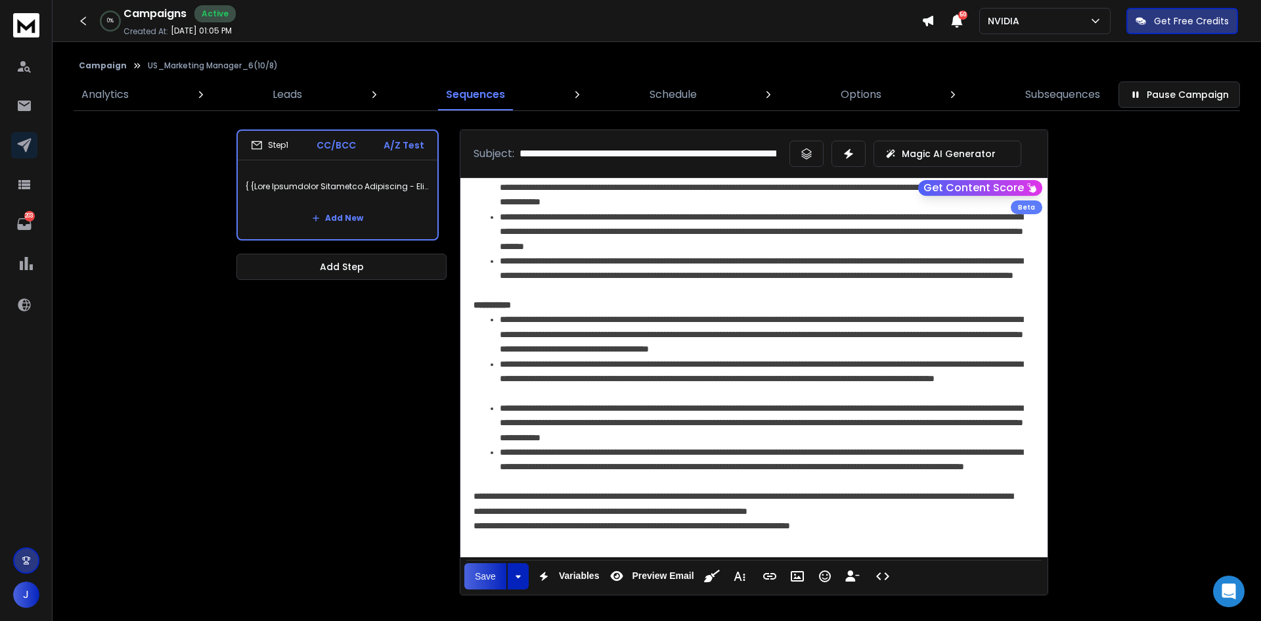
scroll to position [728, 0]
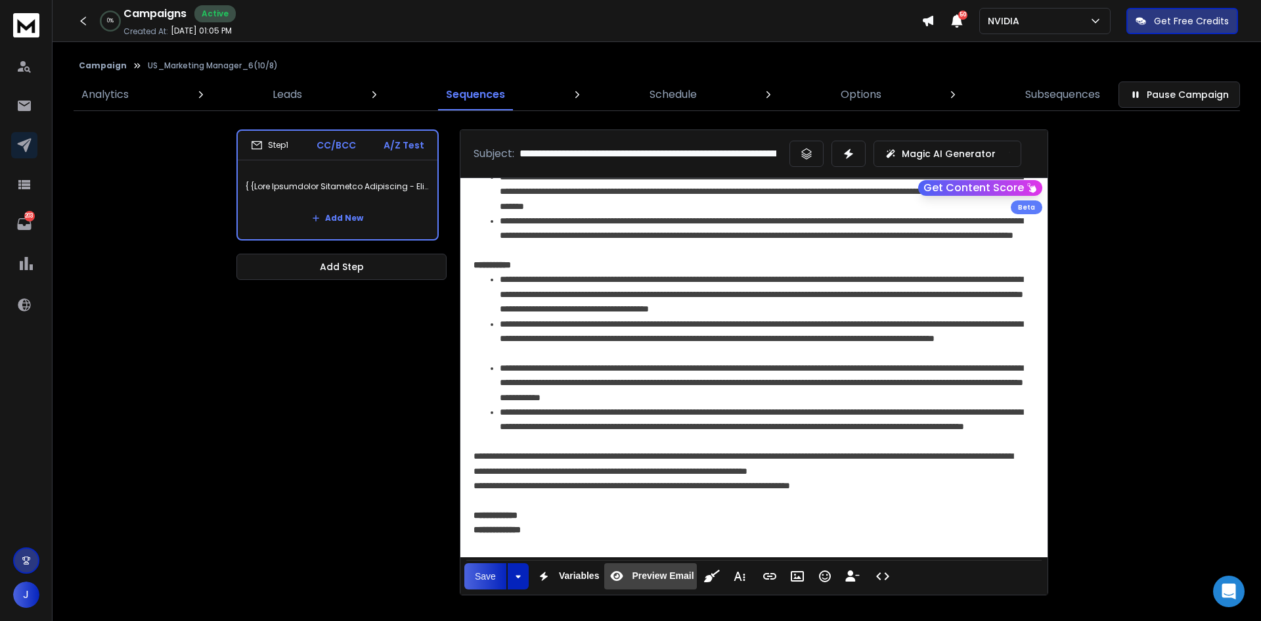
click at [682, 573] on span "Preview Email" at bounding box center [662, 575] width 67 height 11
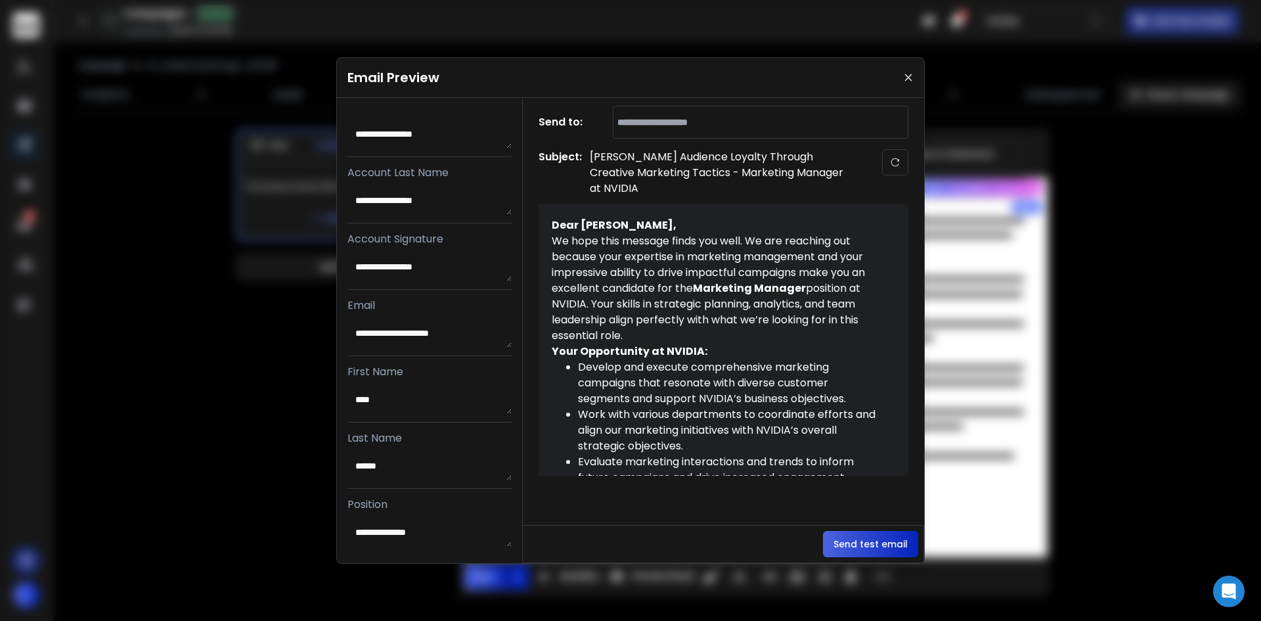
scroll to position [193, 0]
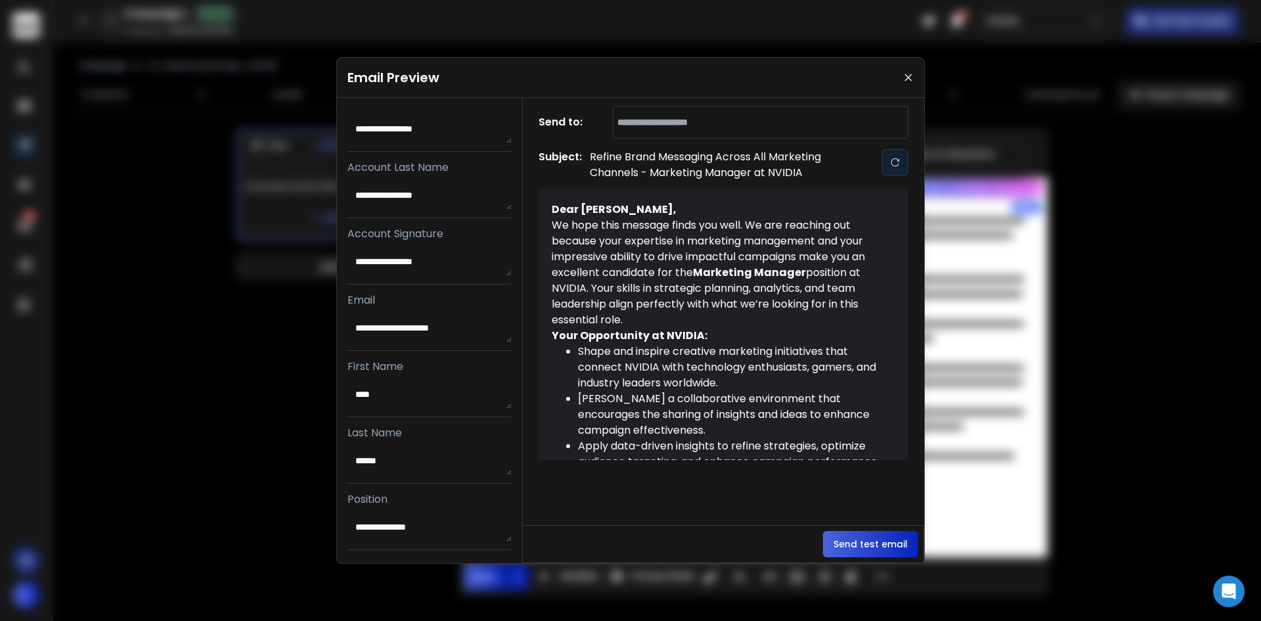
click at [904, 169] on button at bounding box center [895, 162] width 26 height 26
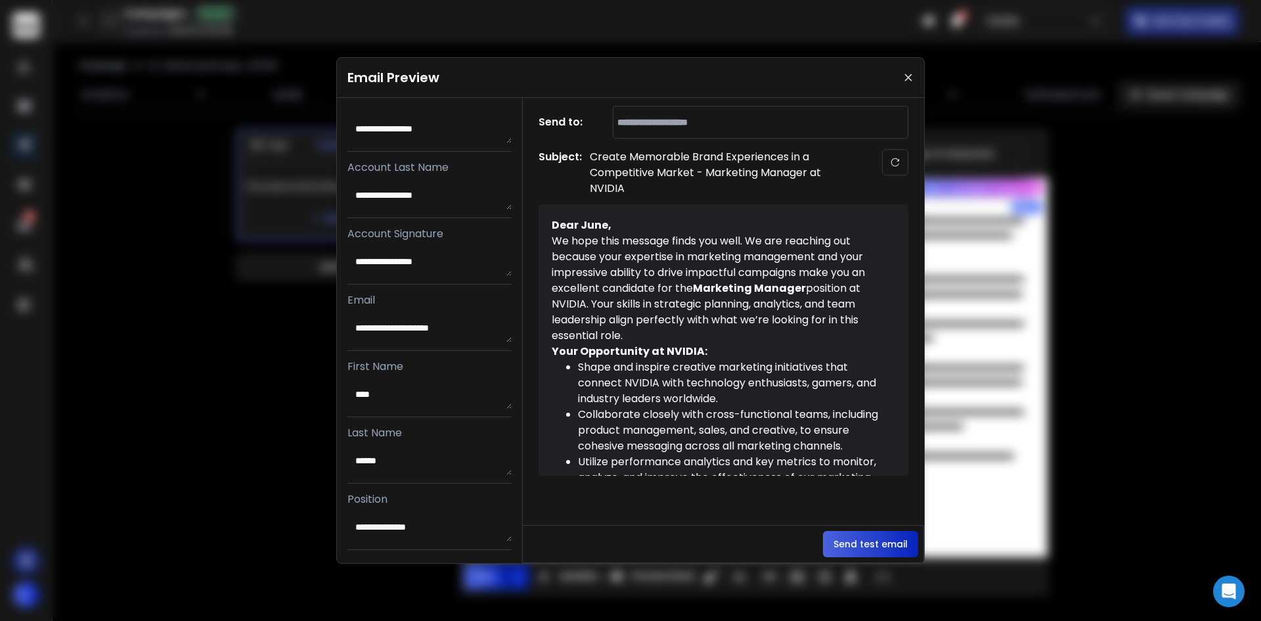
drag, startPoint x: 906, startPoint y: 77, endPoint x: 891, endPoint y: 72, distance: 15.8
click at [908, 75] on icon at bounding box center [908, 77] width 11 height 11
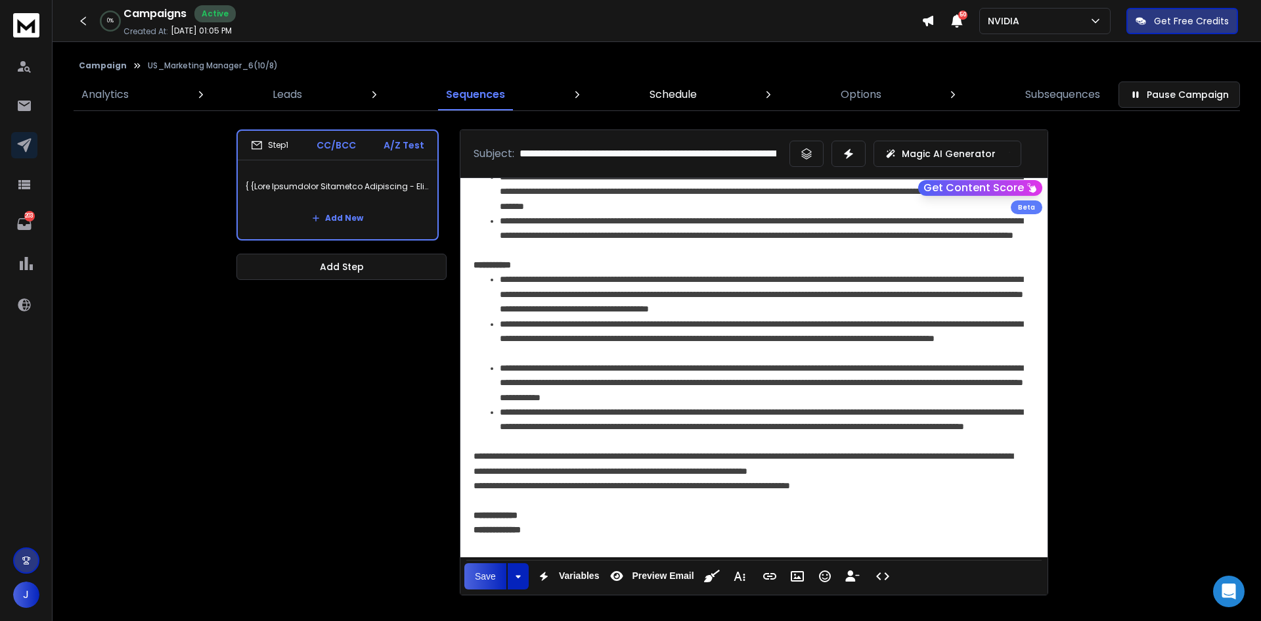
click at [676, 99] on p "Schedule" at bounding box center [673, 95] width 47 height 16
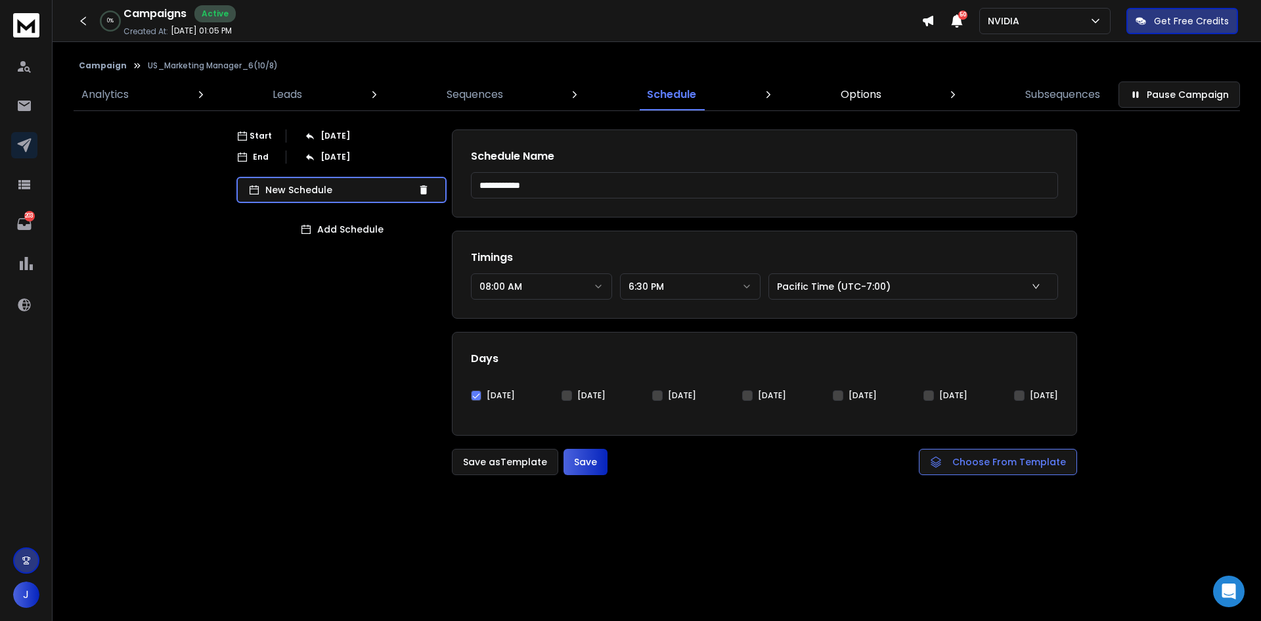
click at [843, 89] on p "Options" at bounding box center [861, 95] width 41 height 16
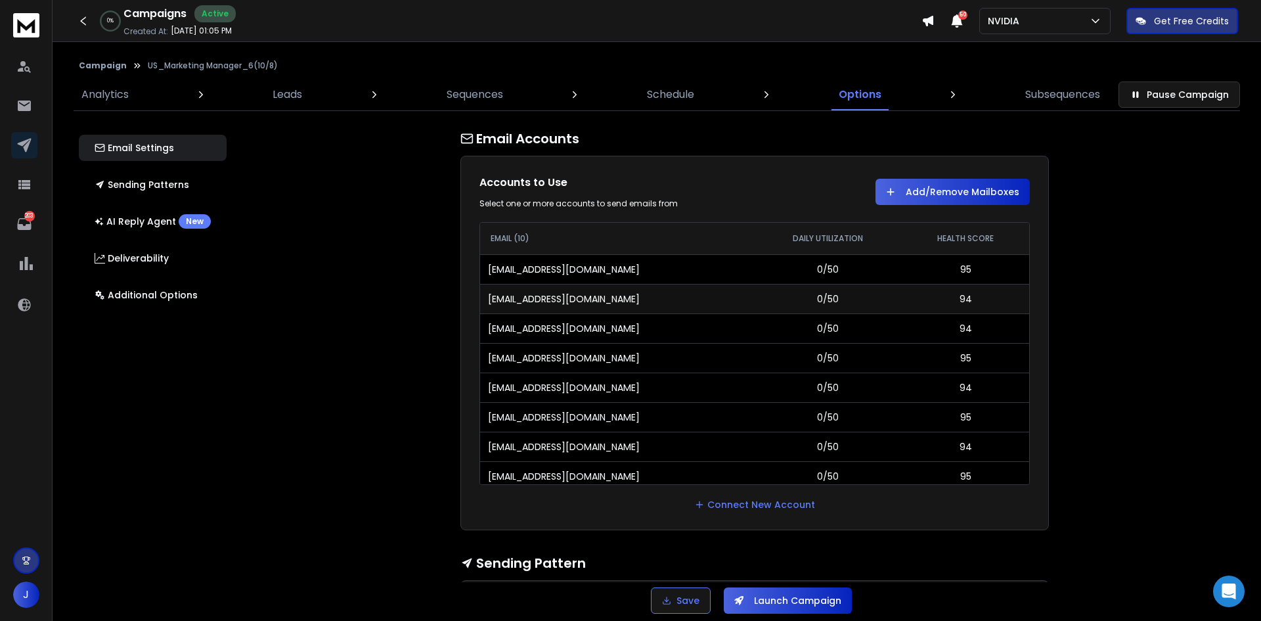
click at [640, 300] on p "[EMAIL_ADDRESS][DOMAIN_NAME]" at bounding box center [564, 298] width 152 height 13
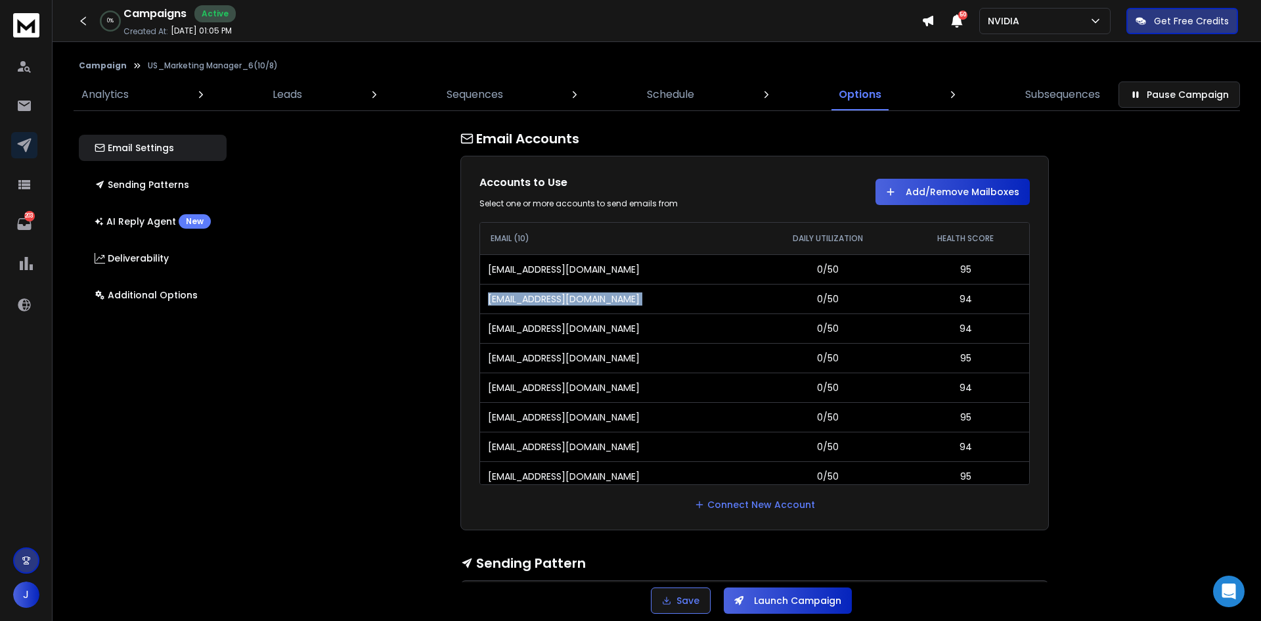
copy p "[EMAIL_ADDRESS][DOMAIN_NAME]"
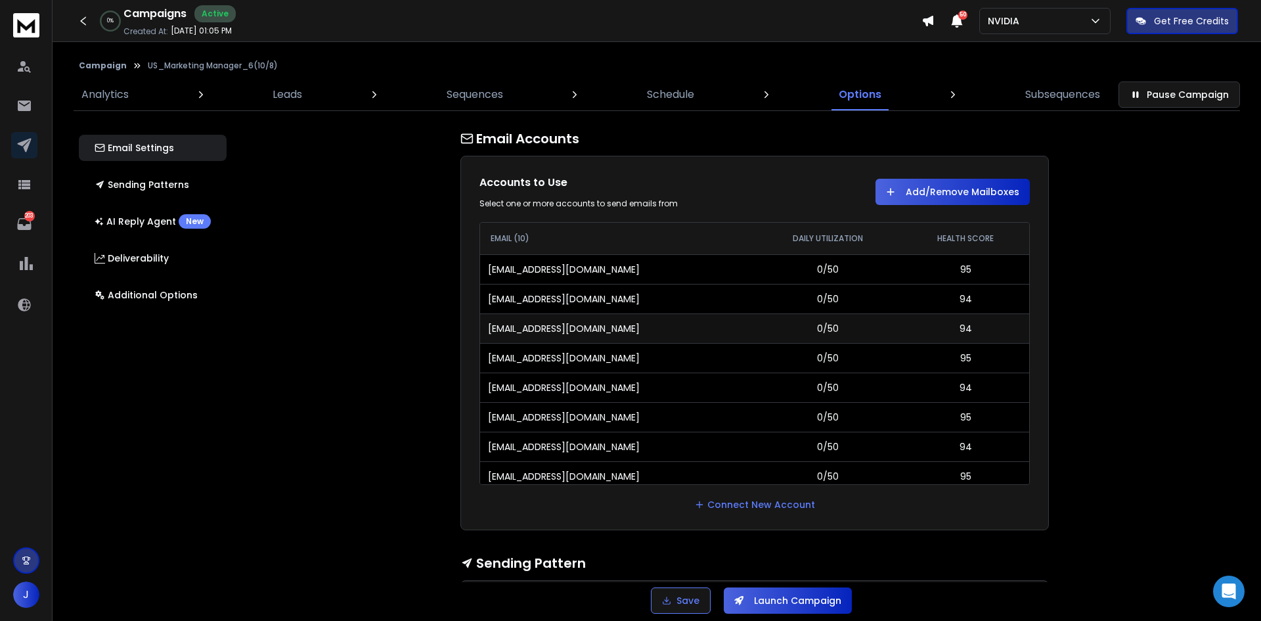
click at [567, 327] on p "[EMAIL_ADDRESS][DOMAIN_NAME]" at bounding box center [564, 328] width 152 height 13
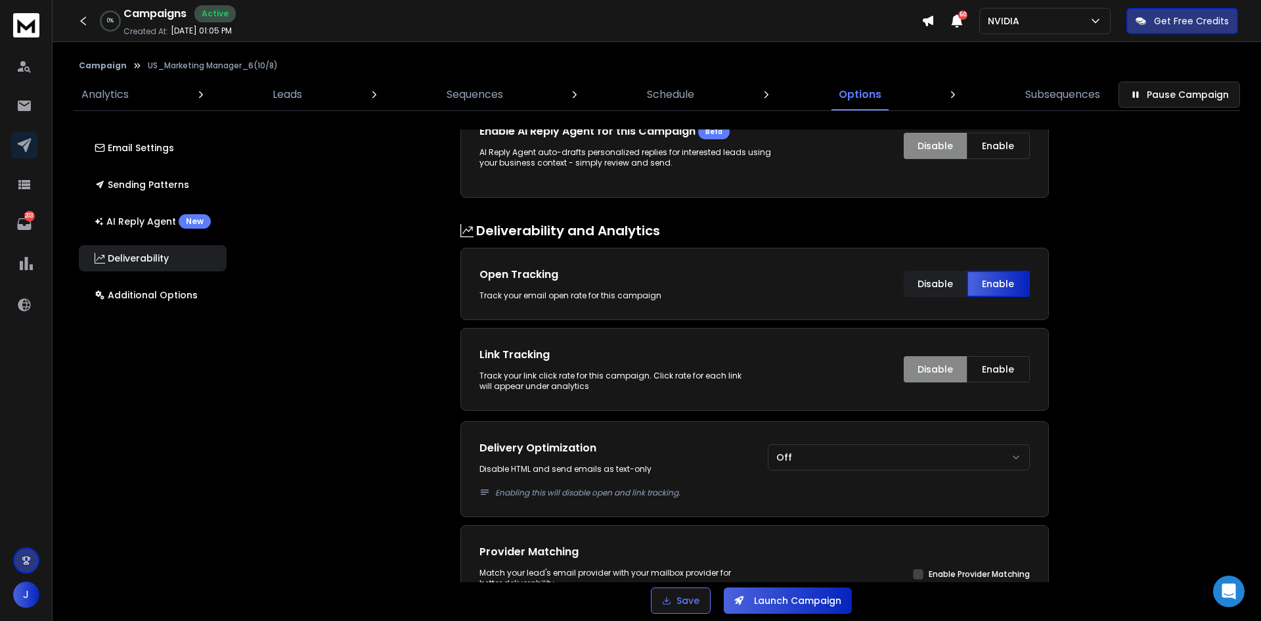
scroll to position [1445, 0]
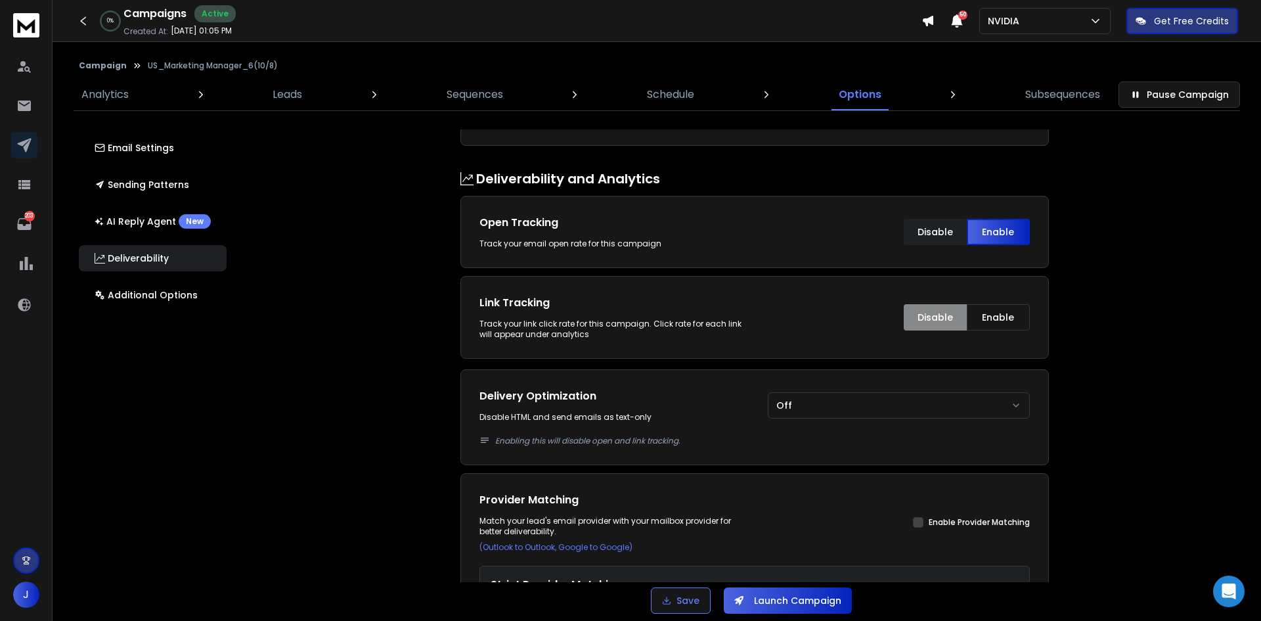
click at [1148, 374] on div "Email Accounts Accounts to Use Select one or more accounts to send emails from …" at bounding box center [762, 355] width 1029 height 453
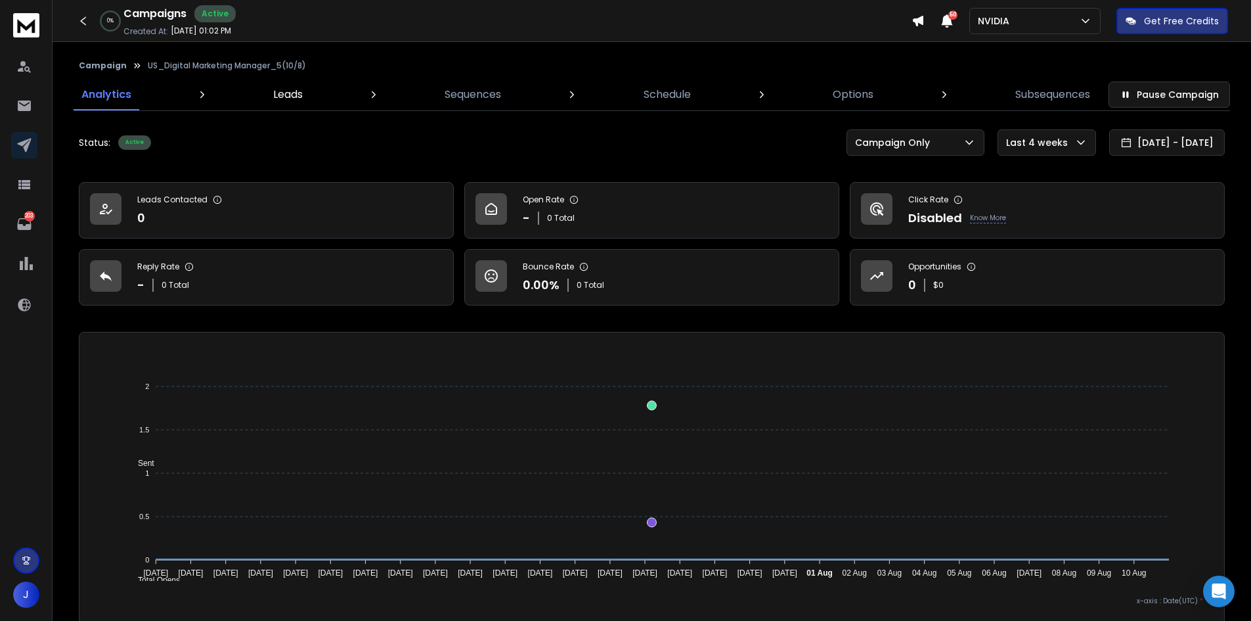
click at [274, 95] on p "Leads" at bounding box center [288, 95] width 30 height 16
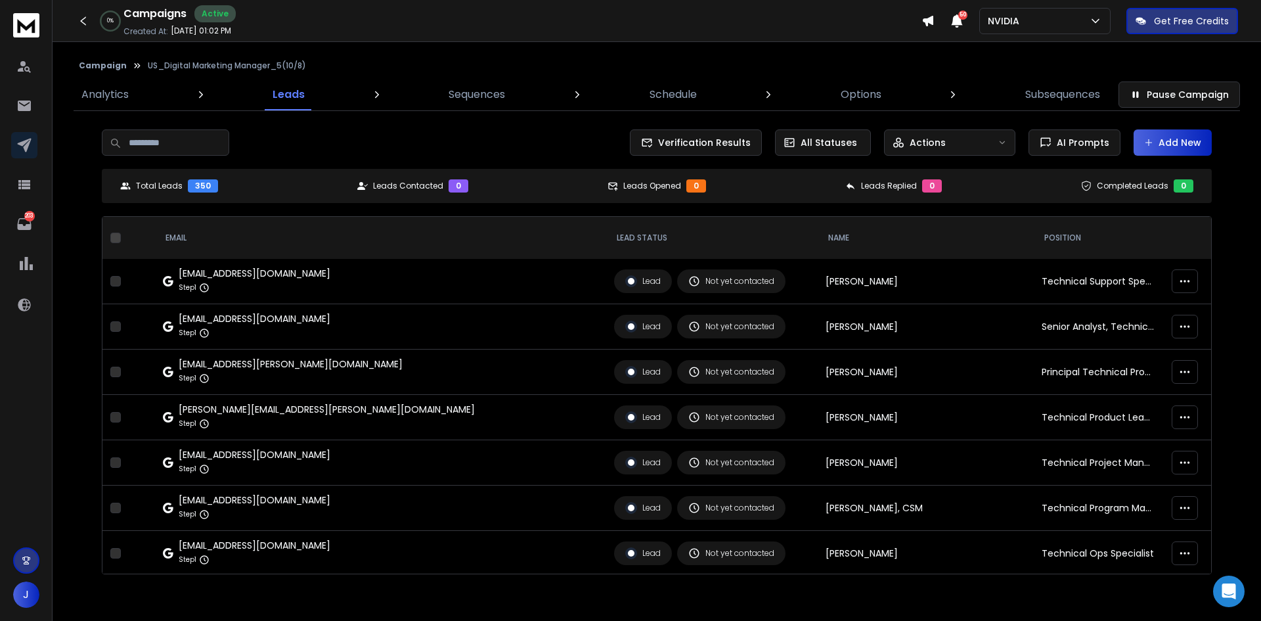
scroll to position [2488, 0]
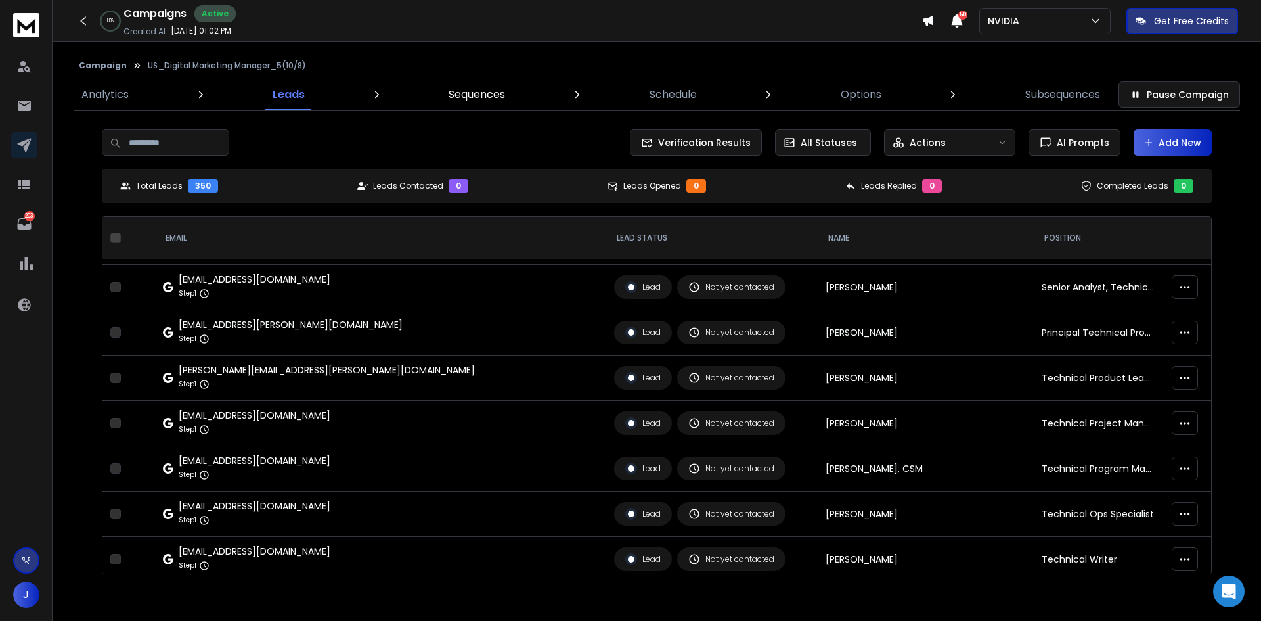
click at [464, 99] on p "Sequences" at bounding box center [477, 95] width 56 height 16
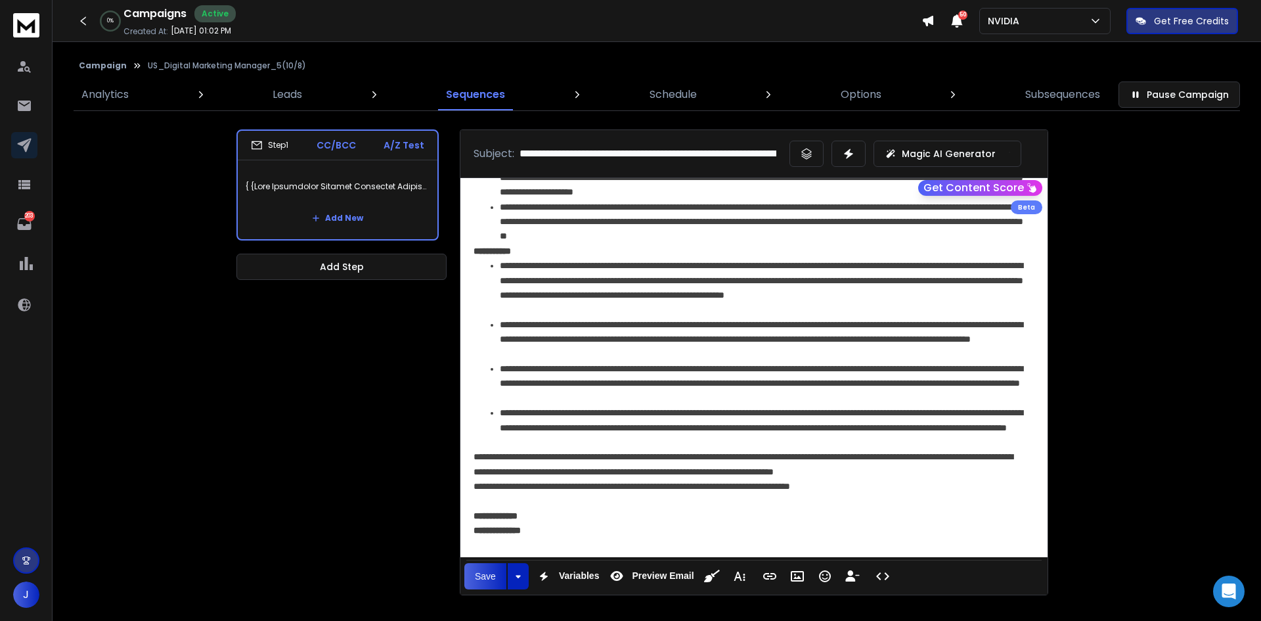
scroll to position [772, 0]
click at [673, 566] on div "Preview Email" at bounding box center [650, 576] width 92 height 22
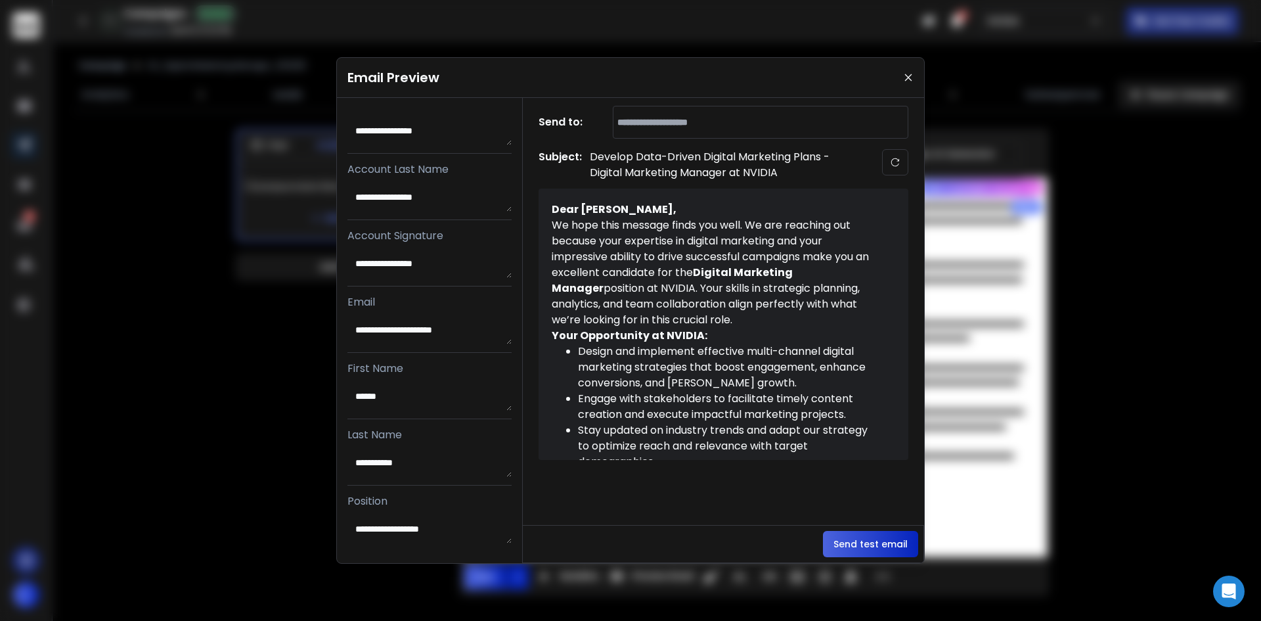
scroll to position [193, 0]
click at [890, 160] on button at bounding box center [895, 162] width 26 height 26
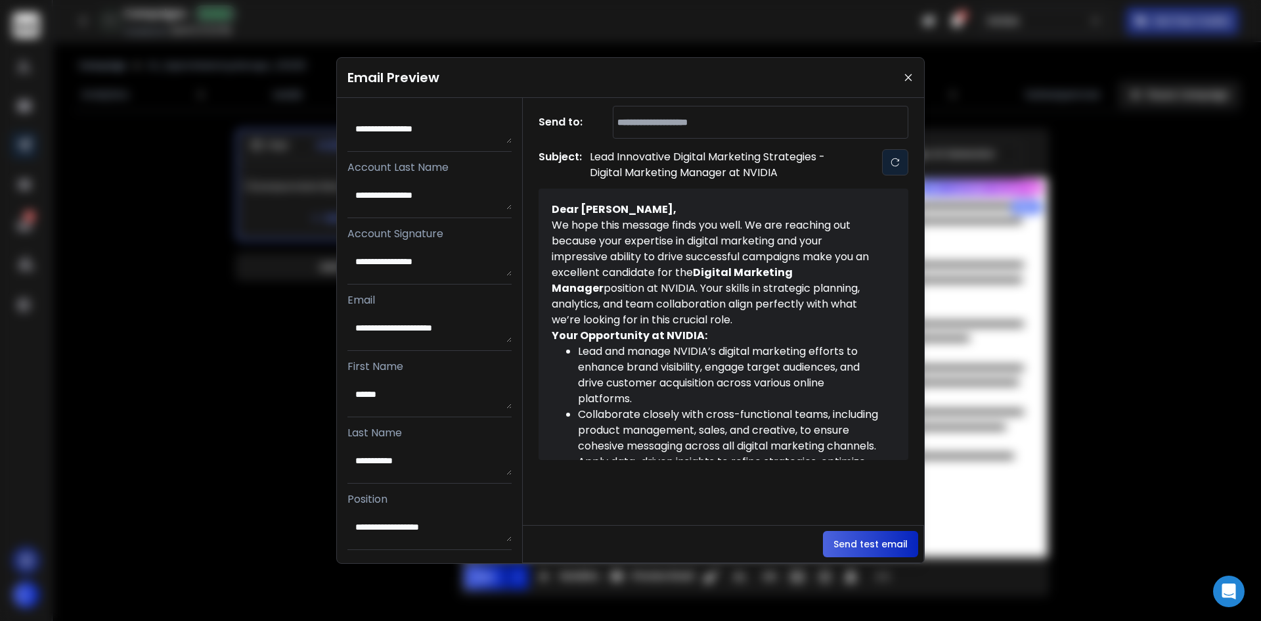
click at [903, 166] on button at bounding box center [895, 162] width 26 height 26
click at [902, 166] on button at bounding box center [895, 162] width 26 height 26
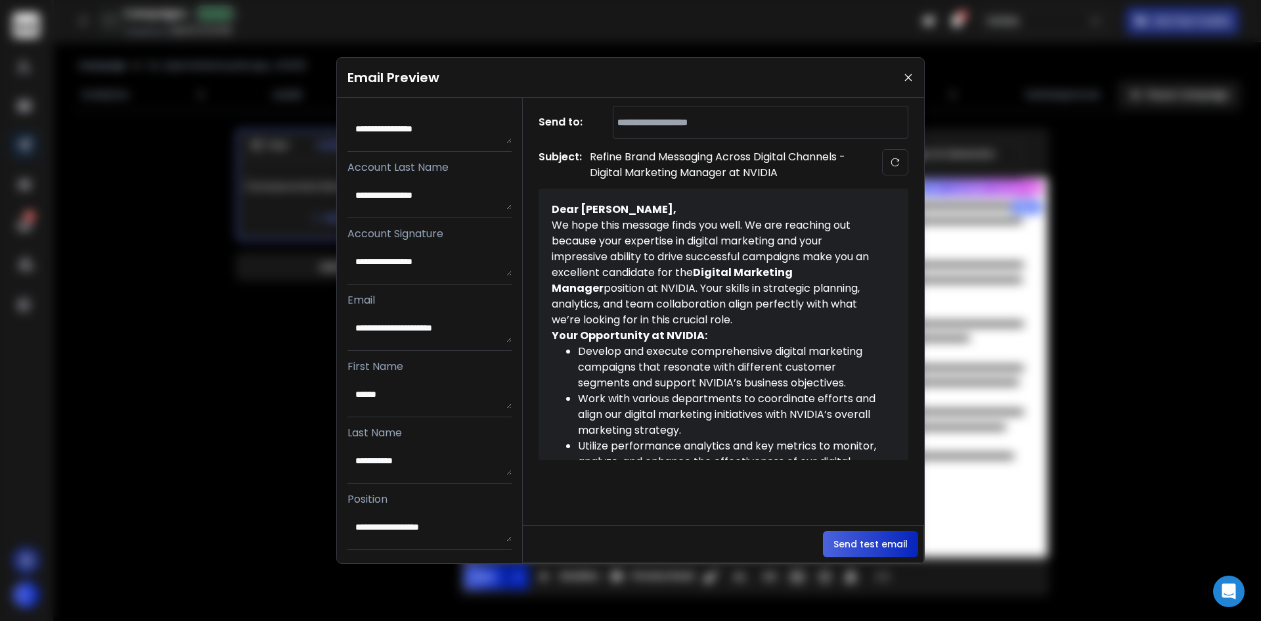
click at [910, 83] on icon at bounding box center [908, 77] width 11 height 11
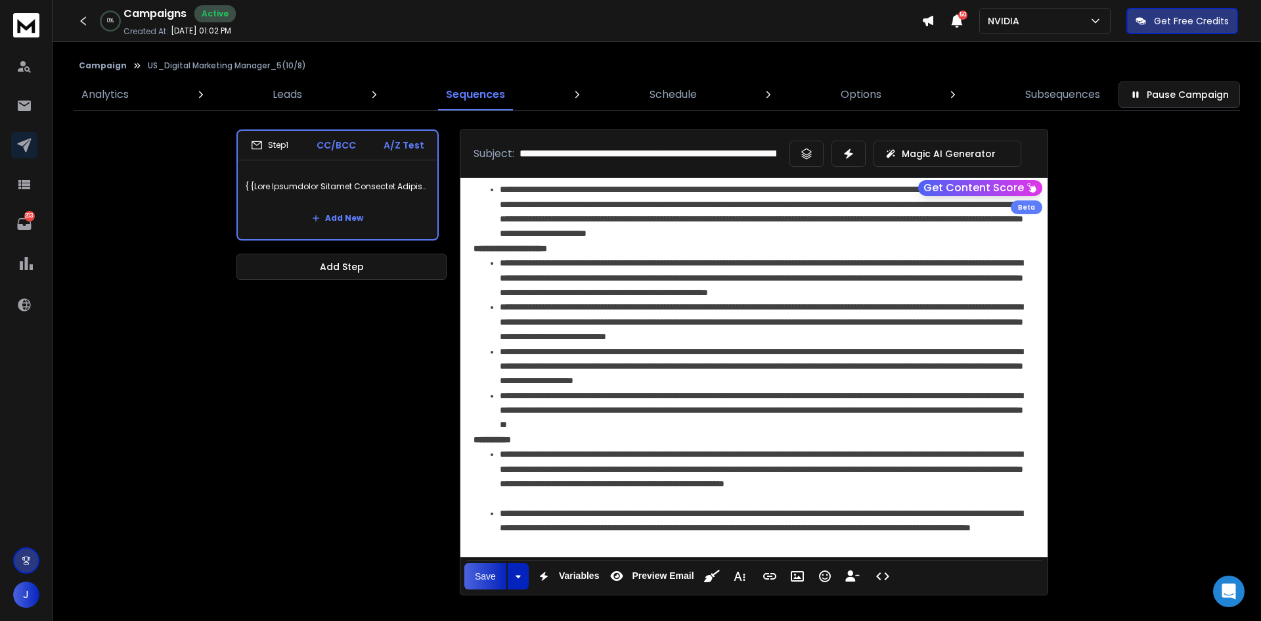
scroll to position [0, 0]
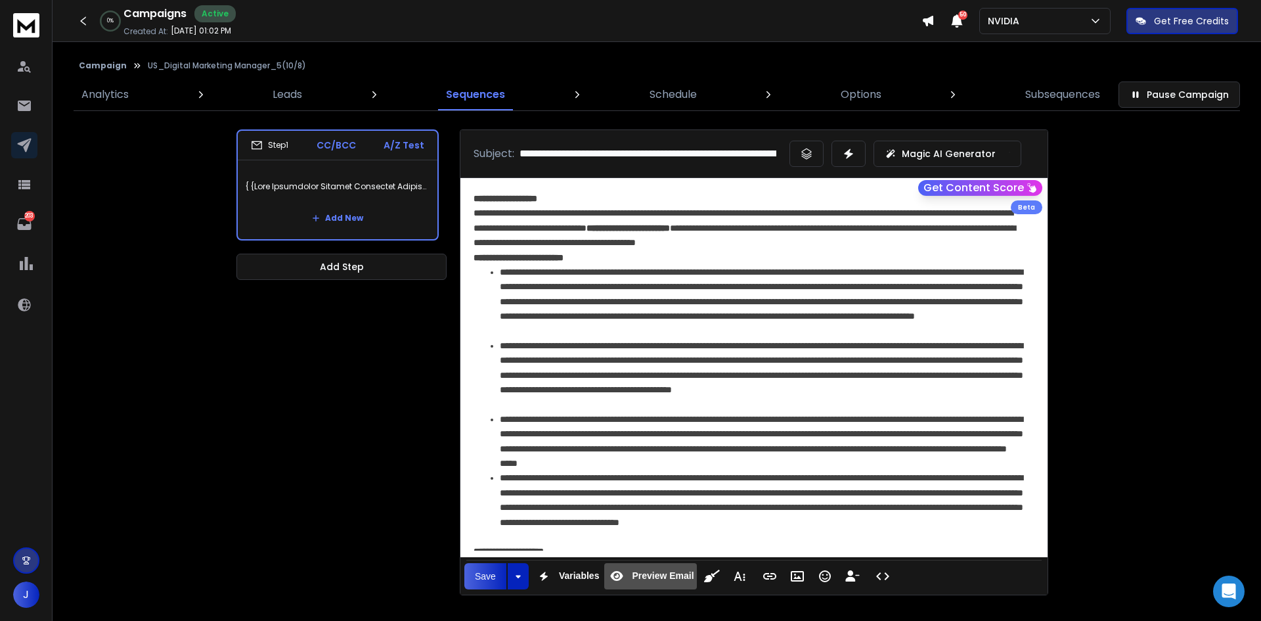
click at [675, 572] on span "Preview Email" at bounding box center [662, 575] width 67 height 11
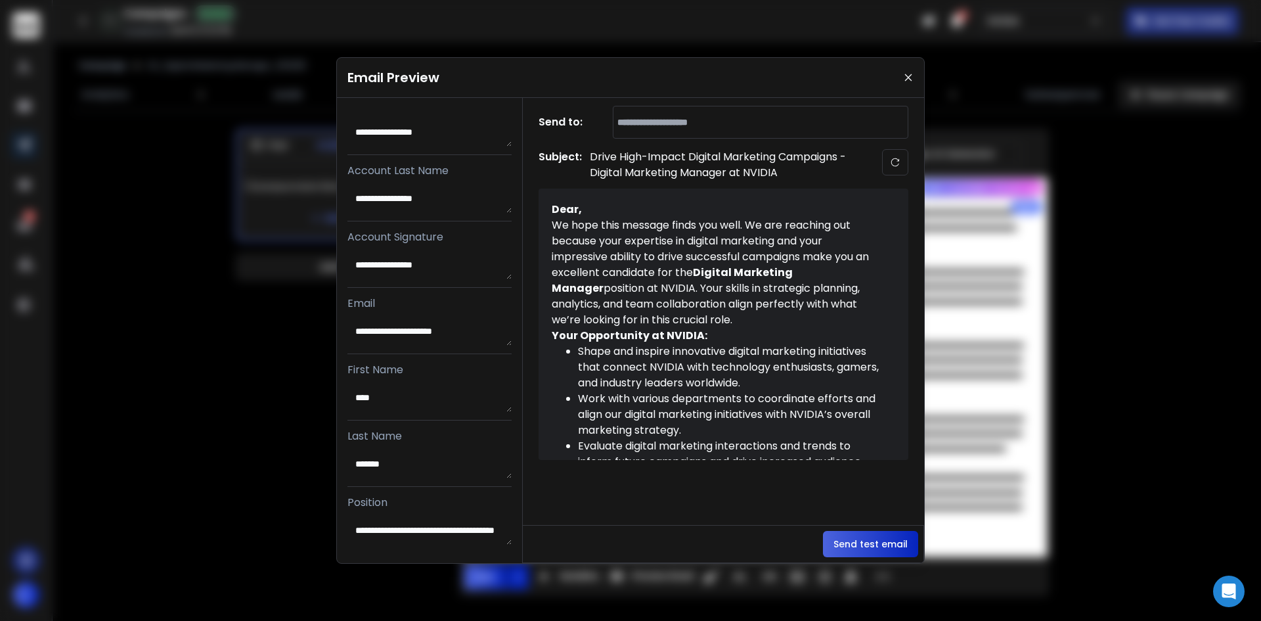
scroll to position [193, 0]
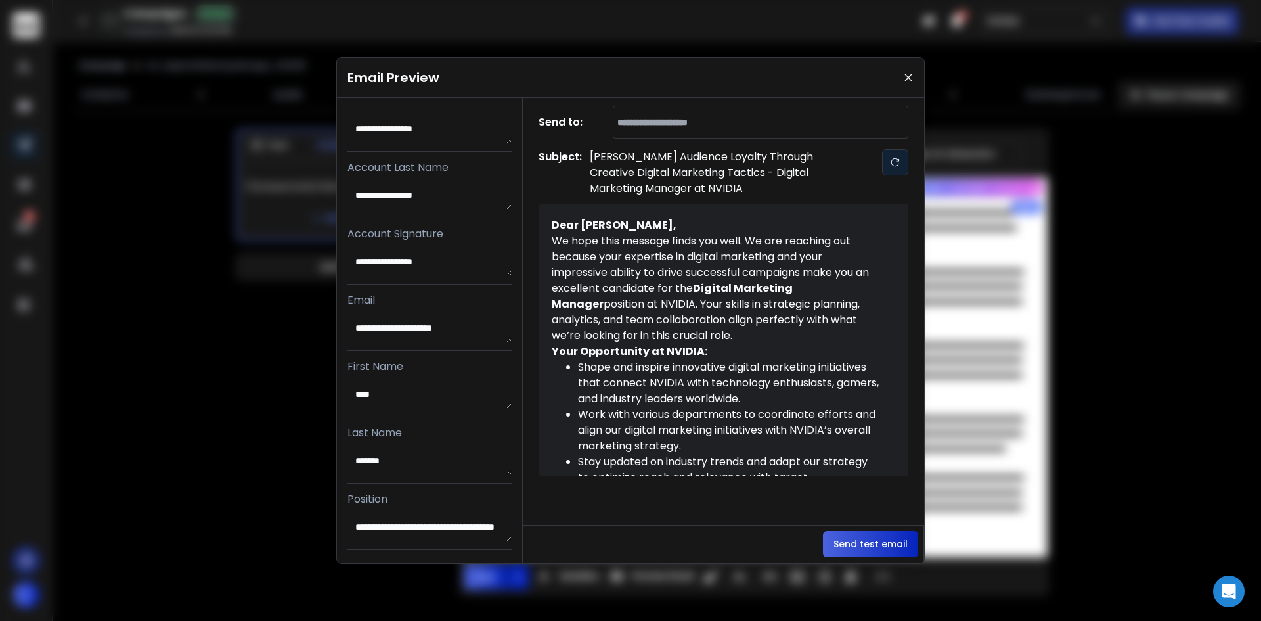
click at [894, 169] on button at bounding box center [895, 162] width 26 height 26
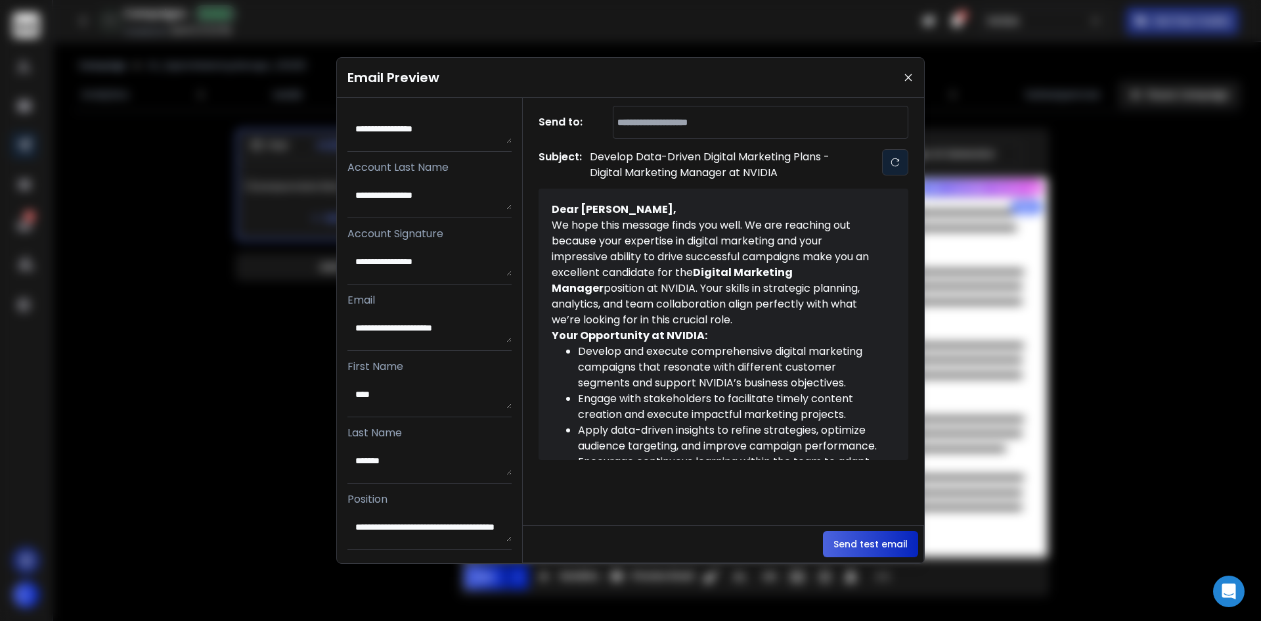
click at [888, 156] on button at bounding box center [895, 162] width 26 height 26
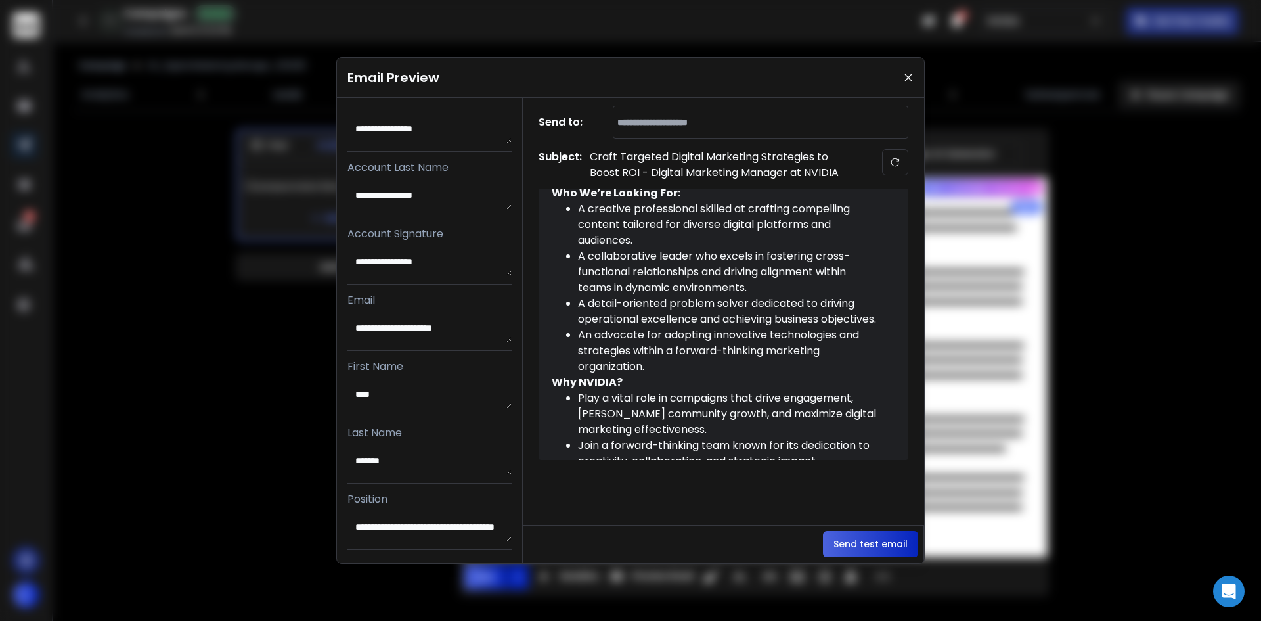
scroll to position [0, 0]
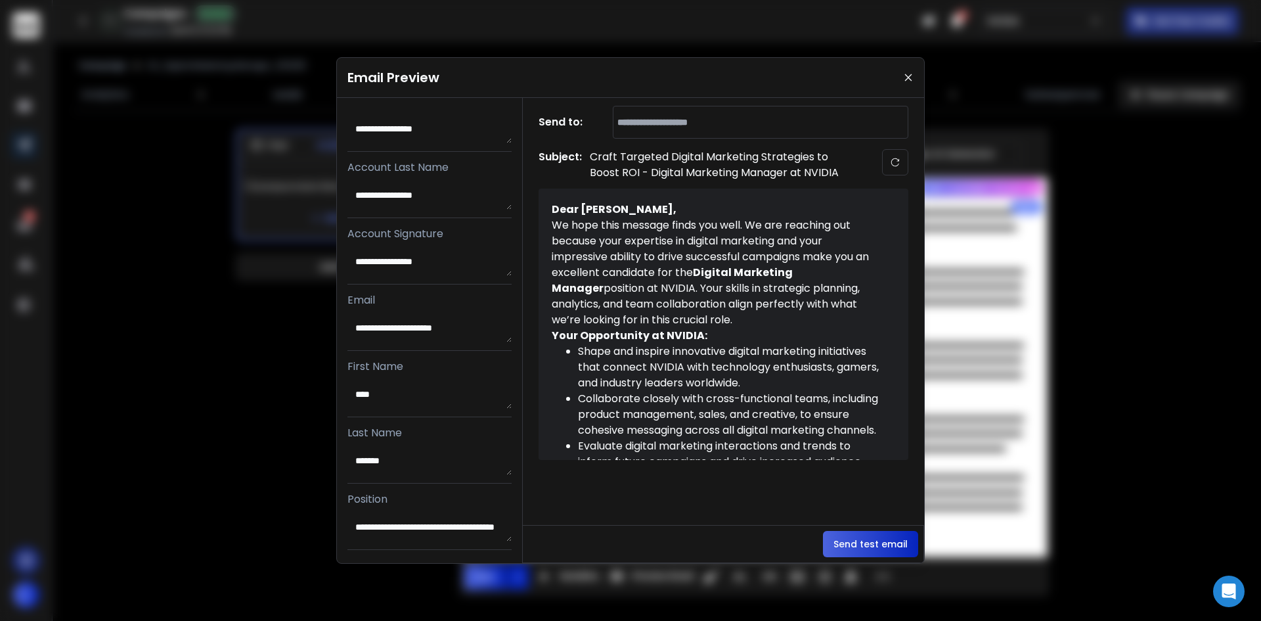
click at [908, 79] on icon at bounding box center [908, 77] width 11 height 11
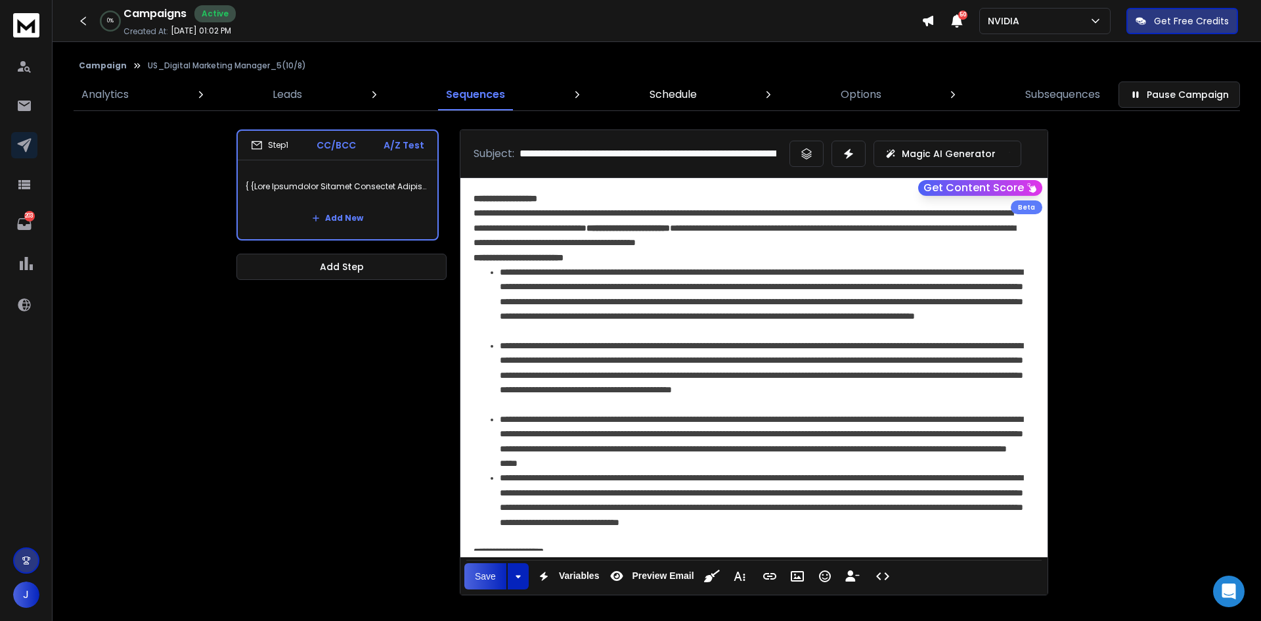
click at [683, 95] on p "Schedule" at bounding box center [673, 95] width 47 height 16
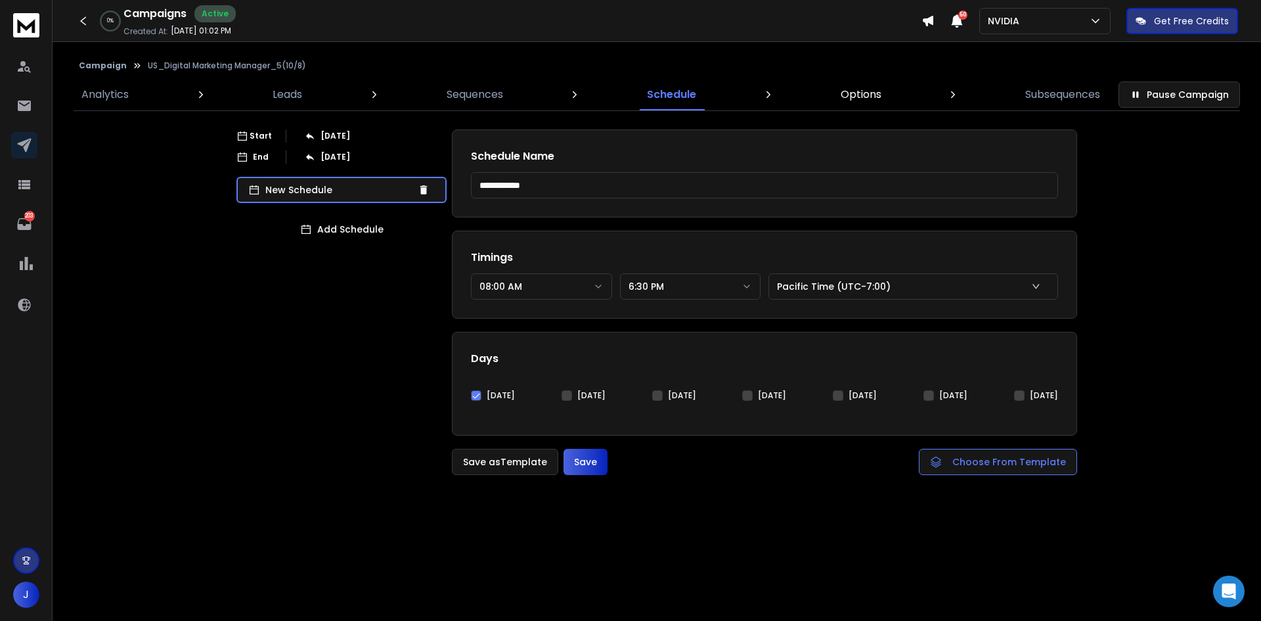
click at [889, 85] on link "Options" at bounding box center [861, 95] width 56 height 32
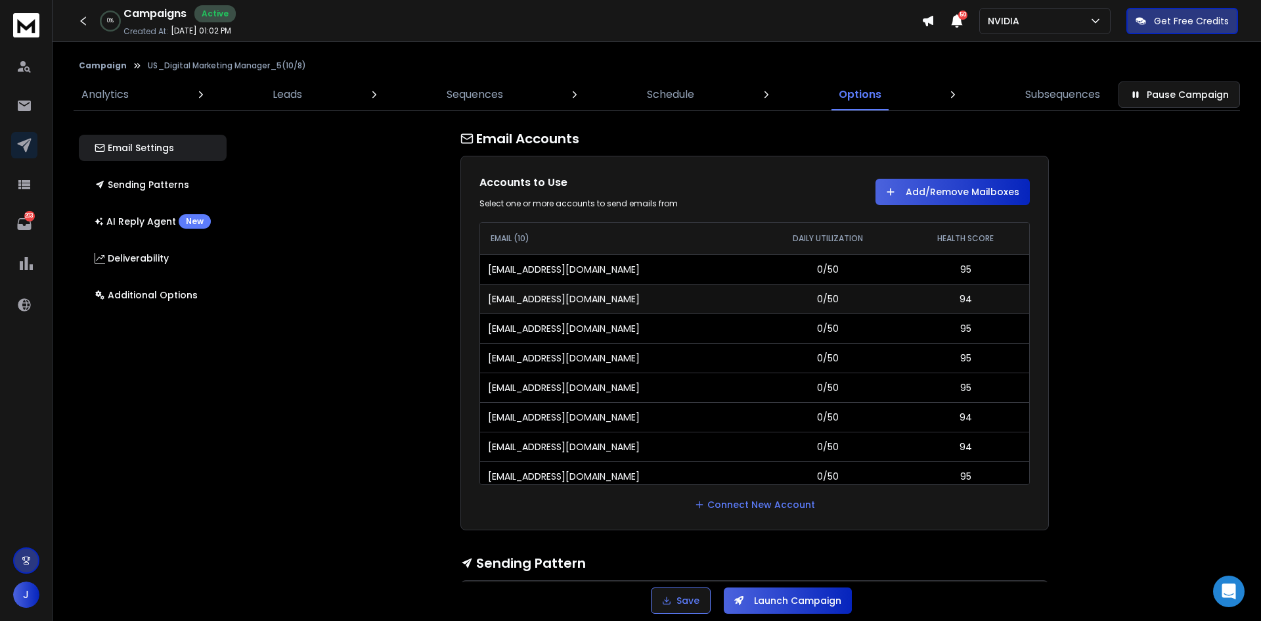
click at [640, 305] on p "recruitment@careerconnectornvidia.com" at bounding box center [564, 298] width 152 height 13
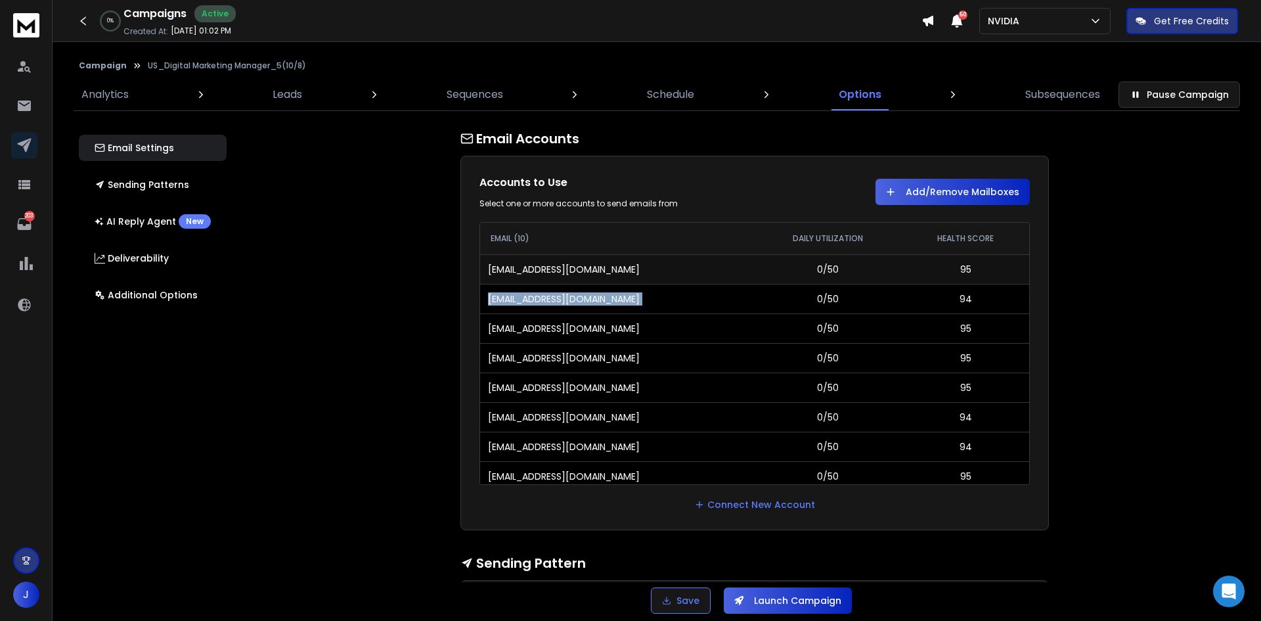
copy p "recruitment@careerconnectornvidia.com"
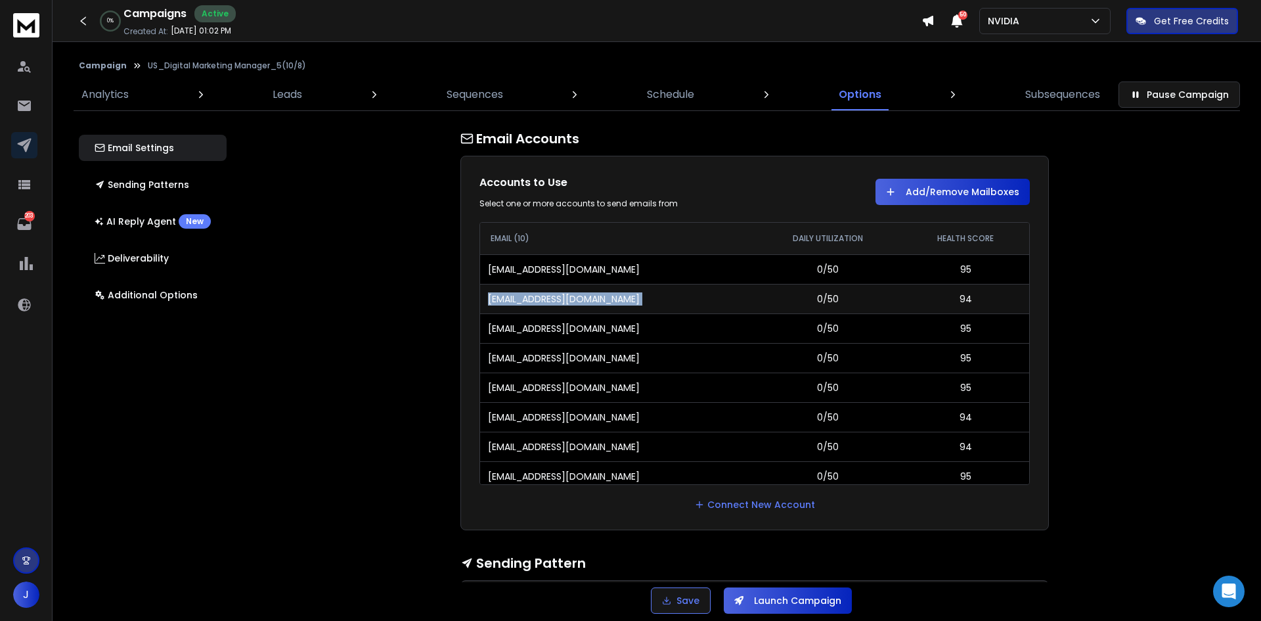
click at [754, 289] on td "recruitment@careerconnectornvidia.com" at bounding box center [616, 299] width 273 height 30
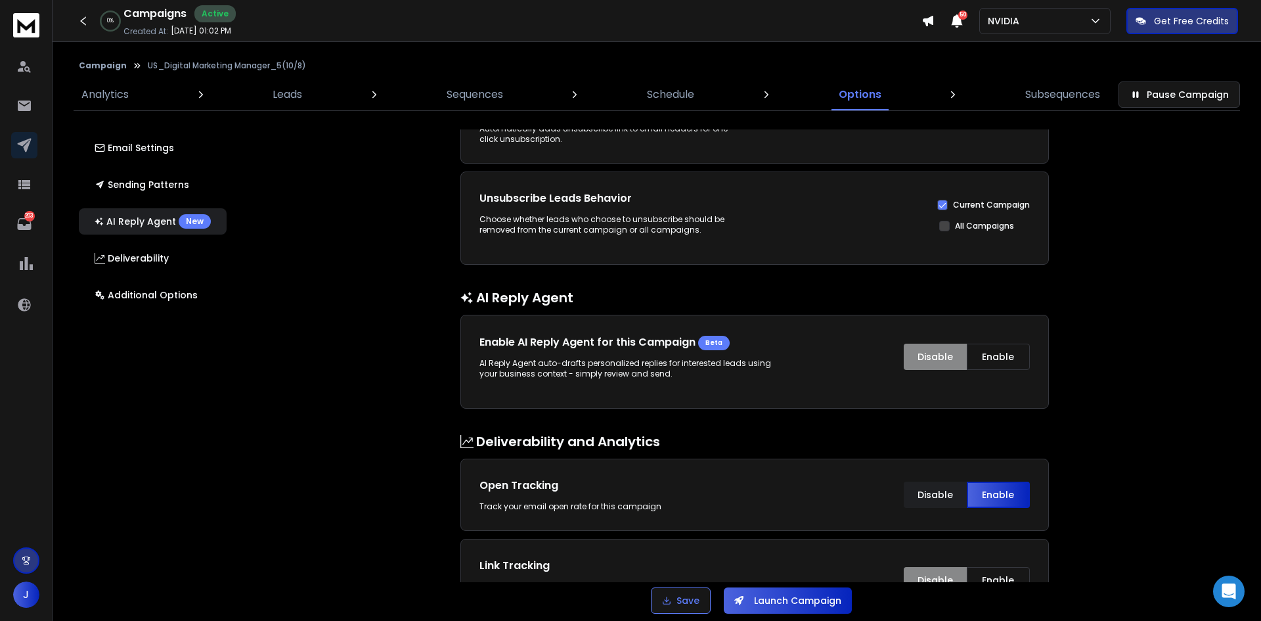
scroll to position [1314, 0]
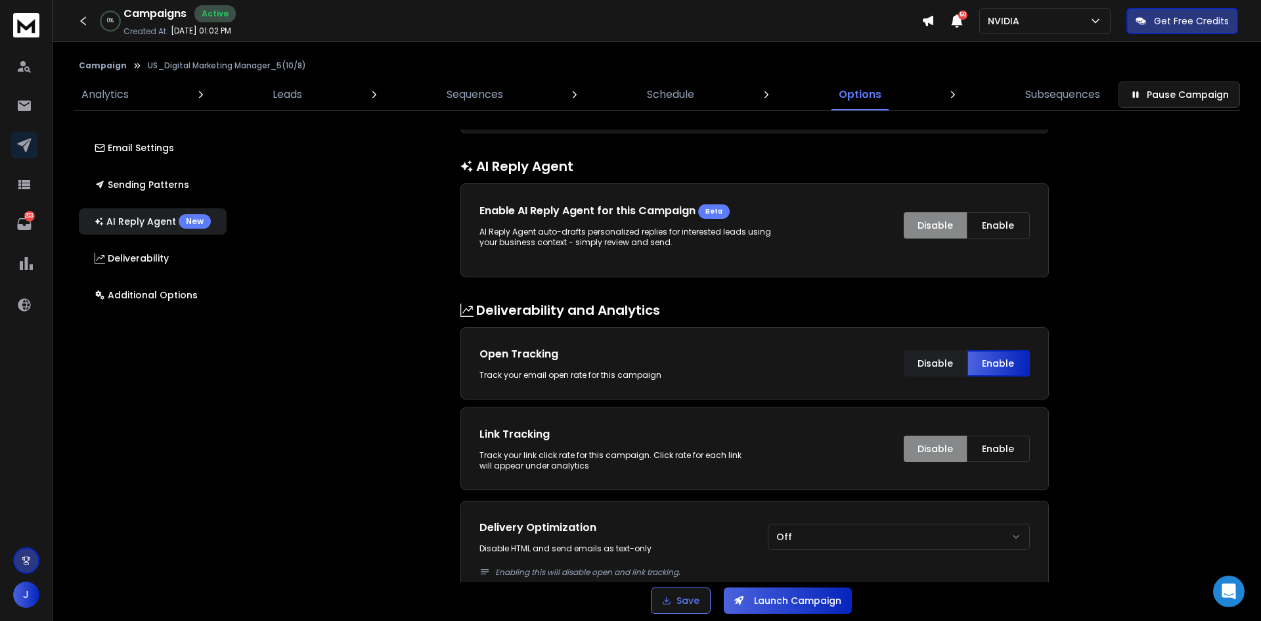
click at [1115, 349] on div "Email Accounts Accounts to Use Select one or more accounts to send emails from …" at bounding box center [762, 355] width 1029 height 453
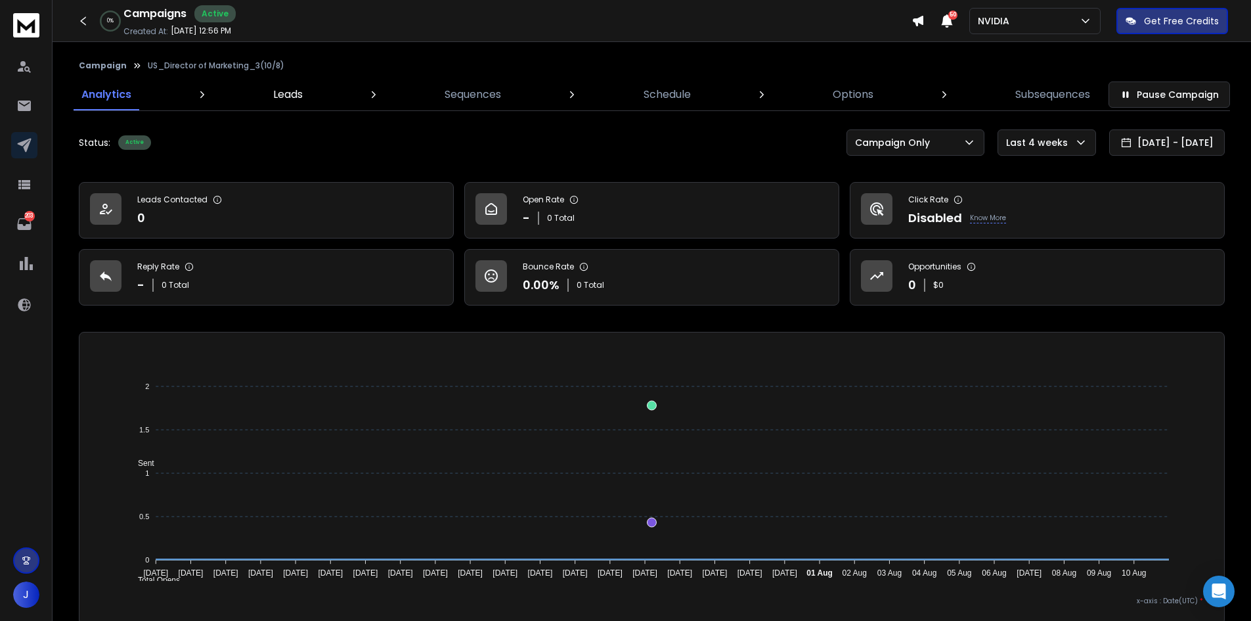
click at [292, 87] on p "Leads" at bounding box center [288, 95] width 30 height 16
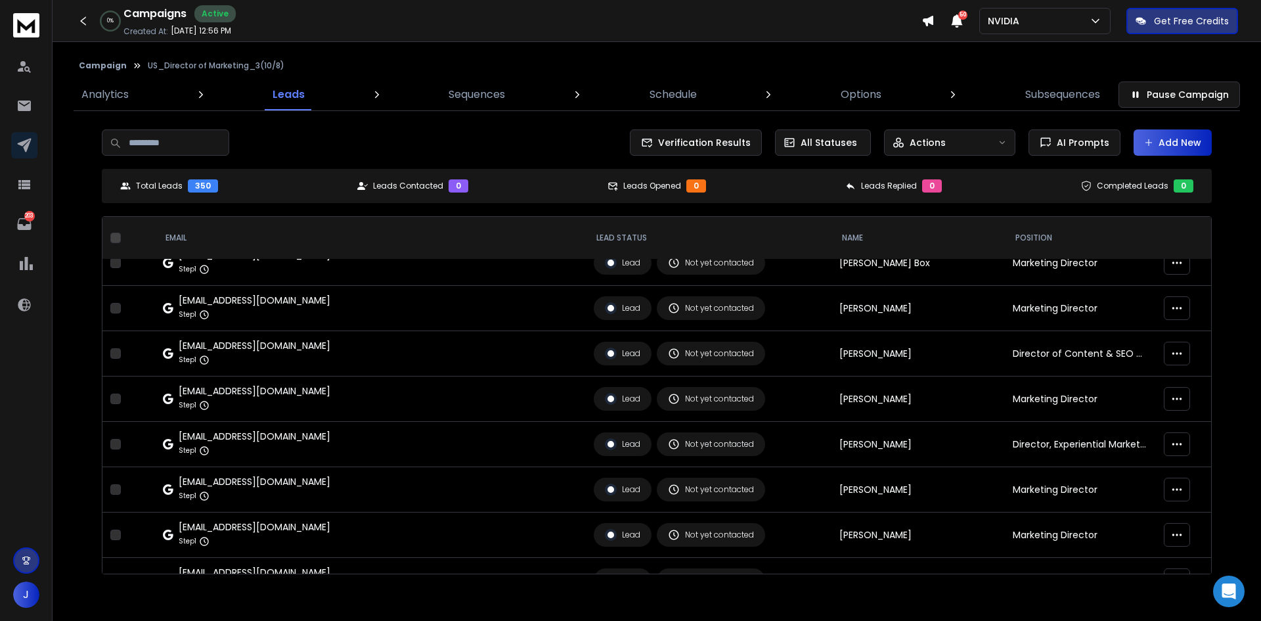
scroll to position [526, 0]
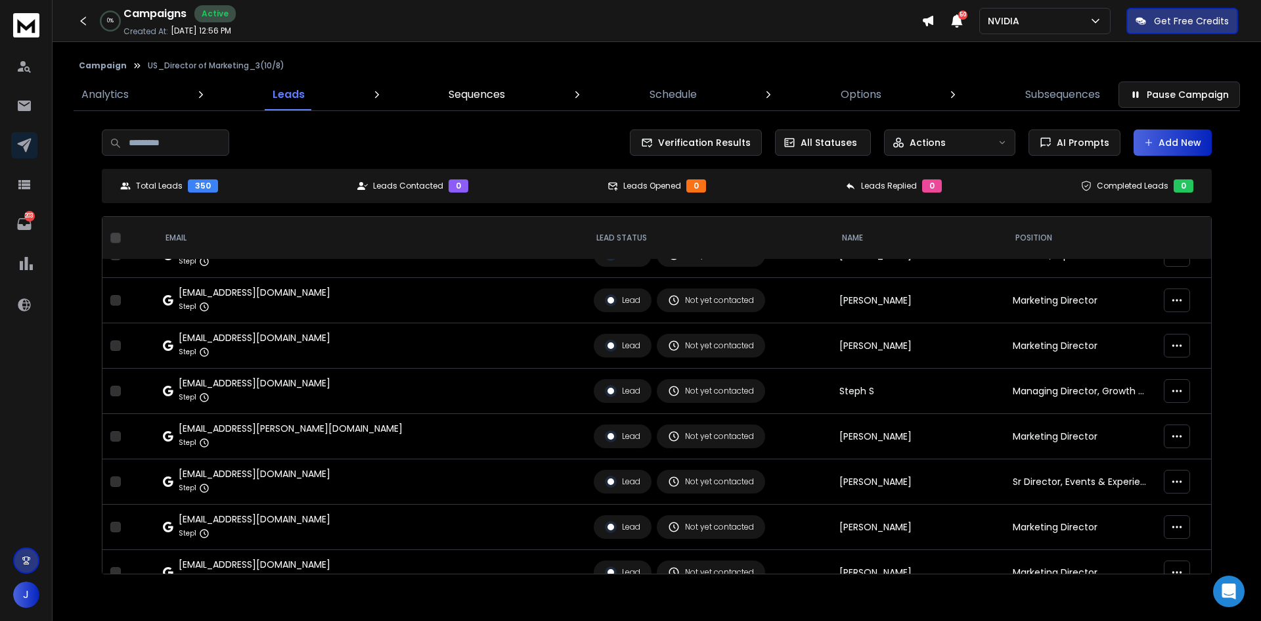
click at [479, 97] on p "Sequences" at bounding box center [477, 95] width 56 height 16
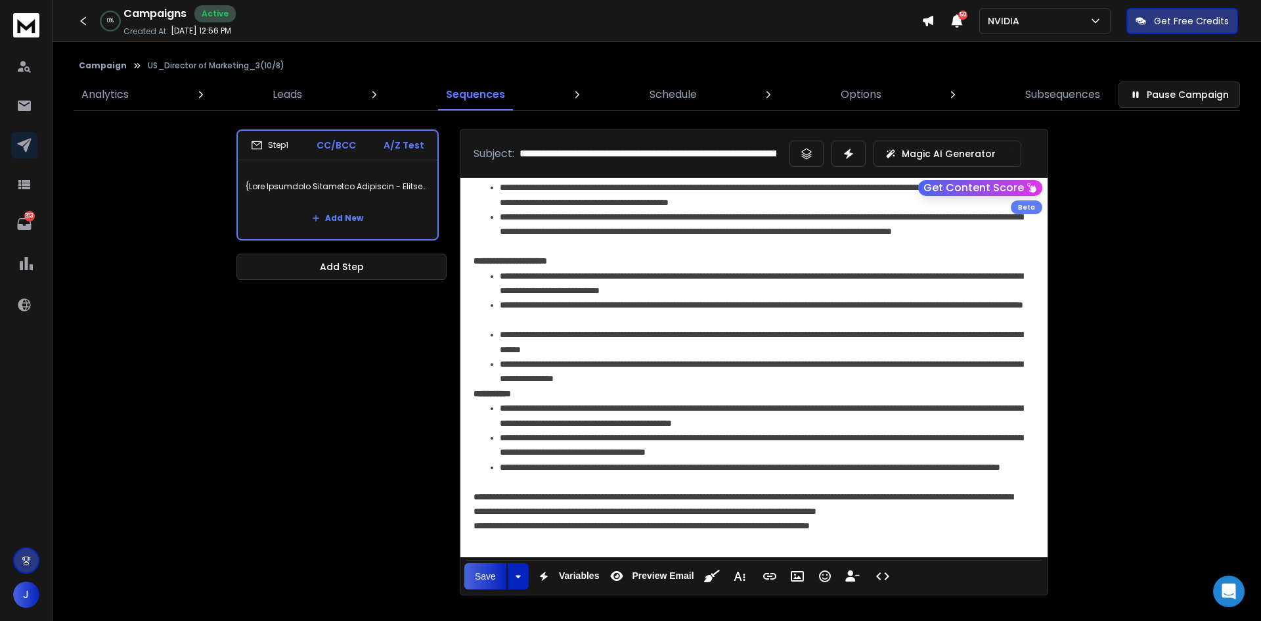
scroll to position [213, 0]
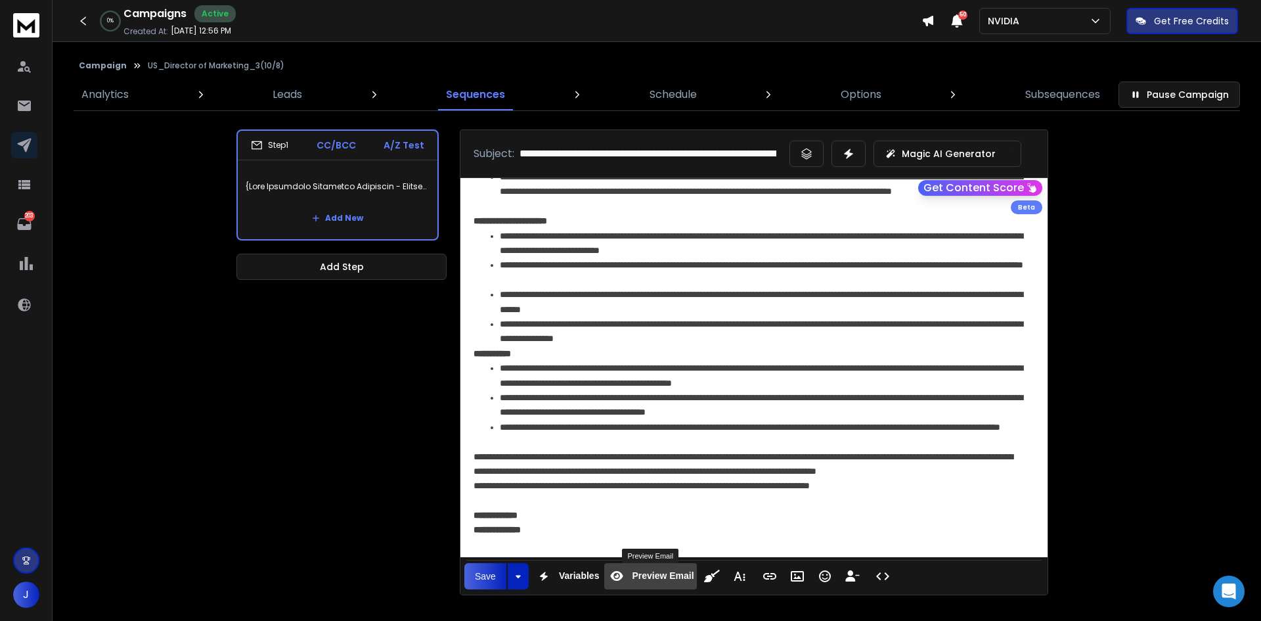
click at [668, 577] on span "Preview Email" at bounding box center [662, 575] width 67 height 11
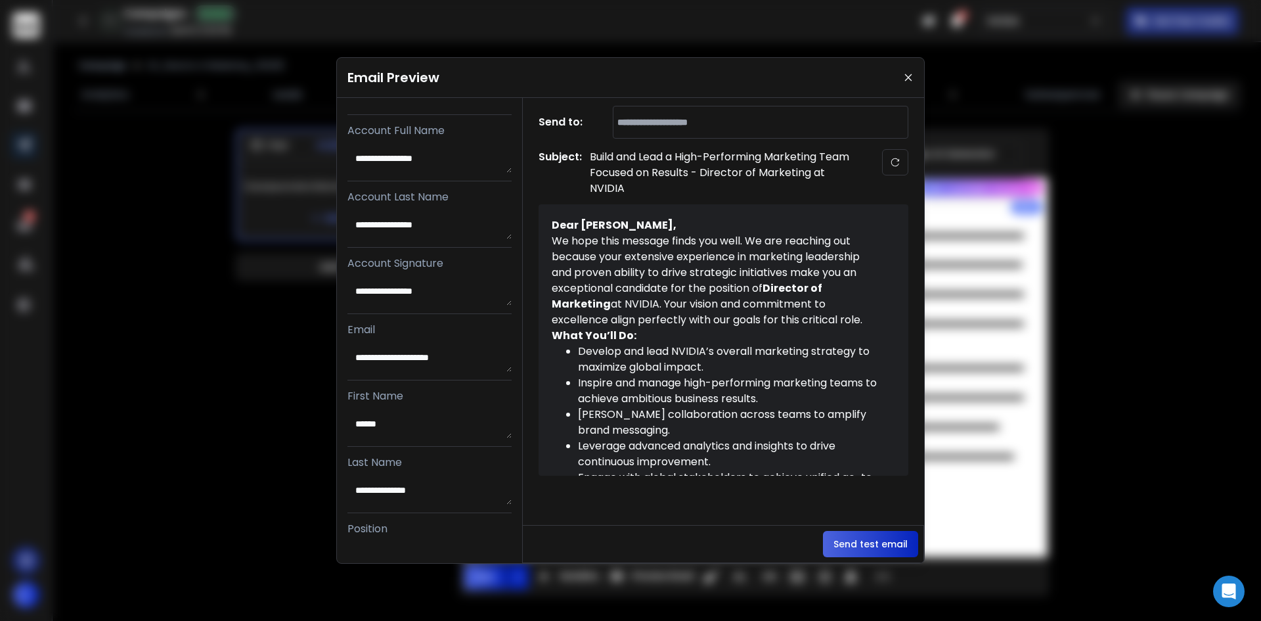
scroll to position [193, 0]
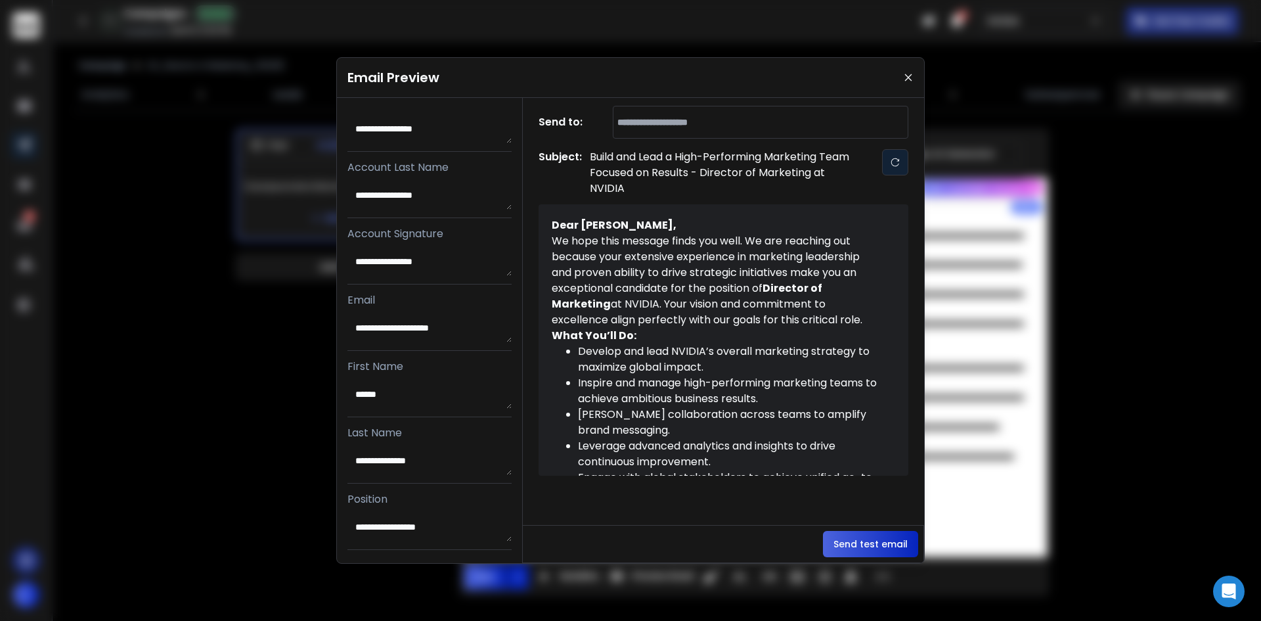
click at [903, 171] on button at bounding box center [895, 162] width 26 height 26
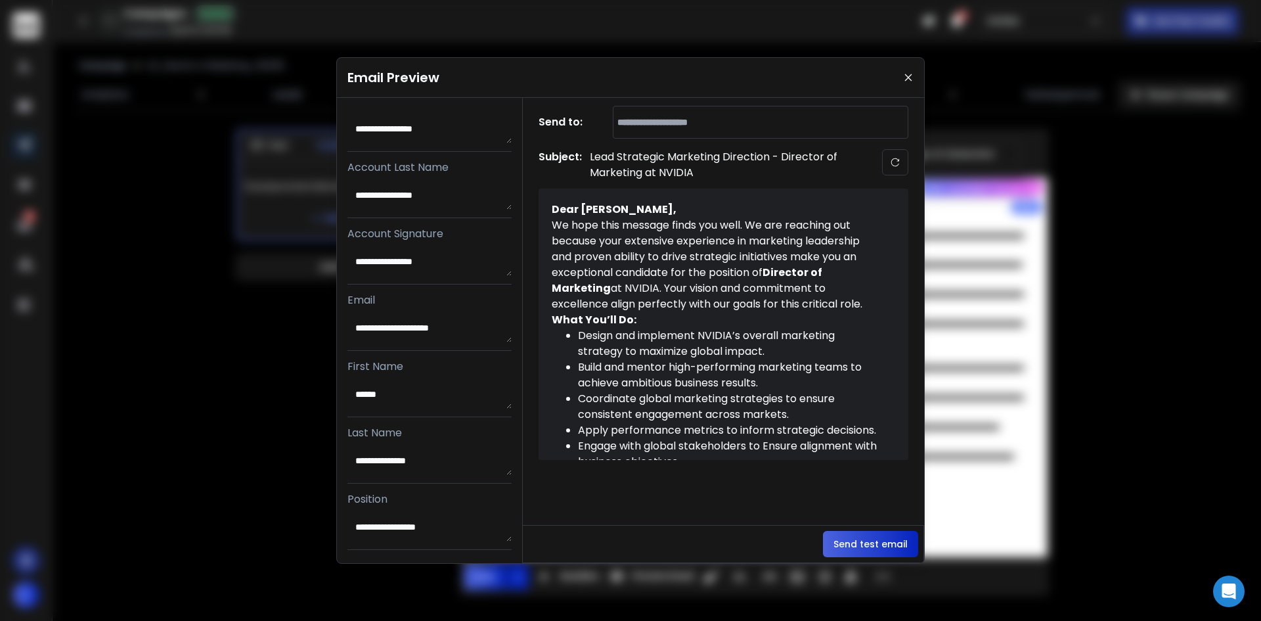
click at [907, 76] on icon at bounding box center [908, 77] width 7 height 7
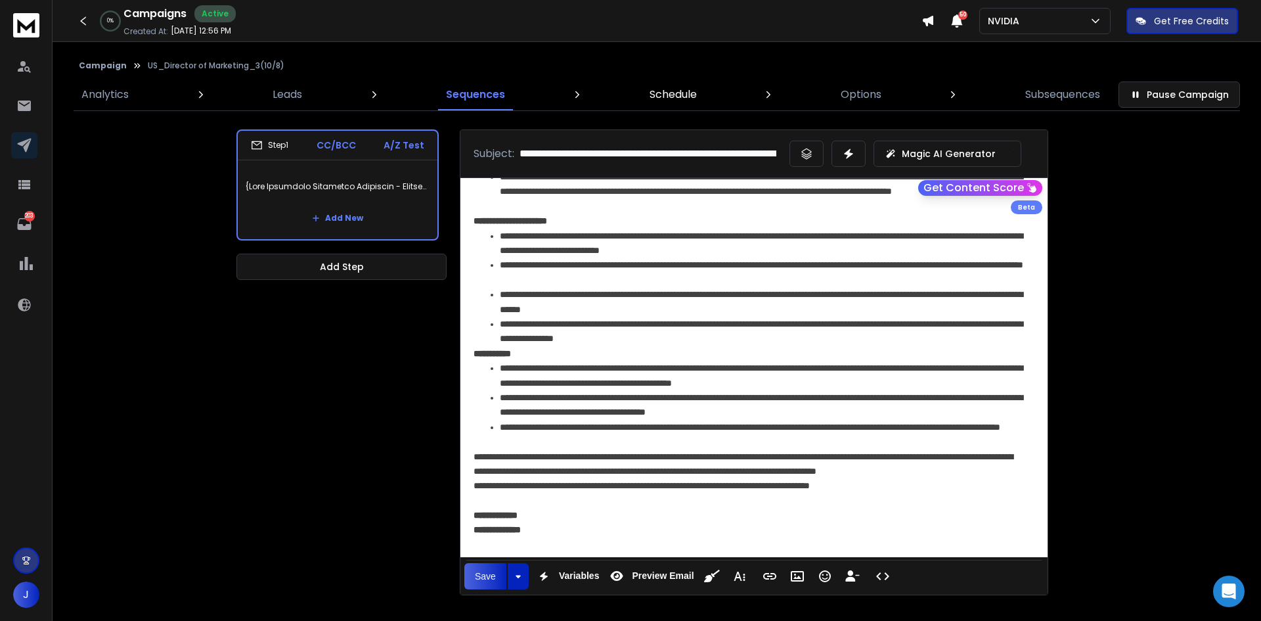
click at [660, 91] on p "Schedule" at bounding box center [673, 95] width 47 height 16
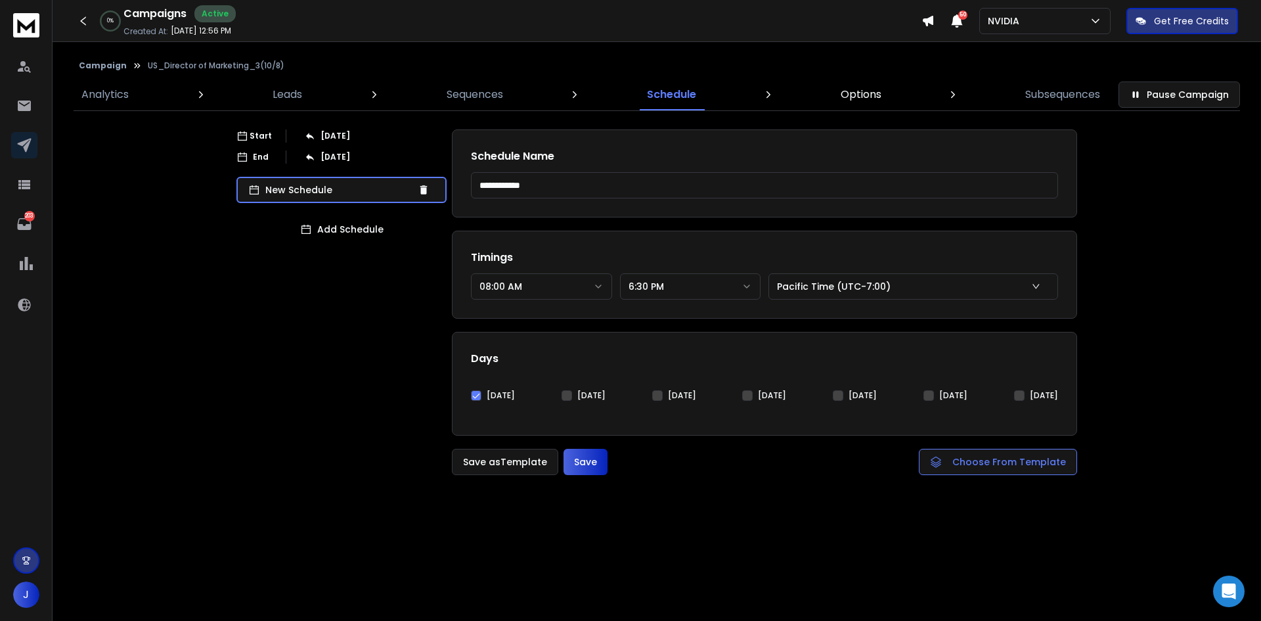
click at [843, 103] on link "Options" at bounding box center [861, 95] width 56 height 32
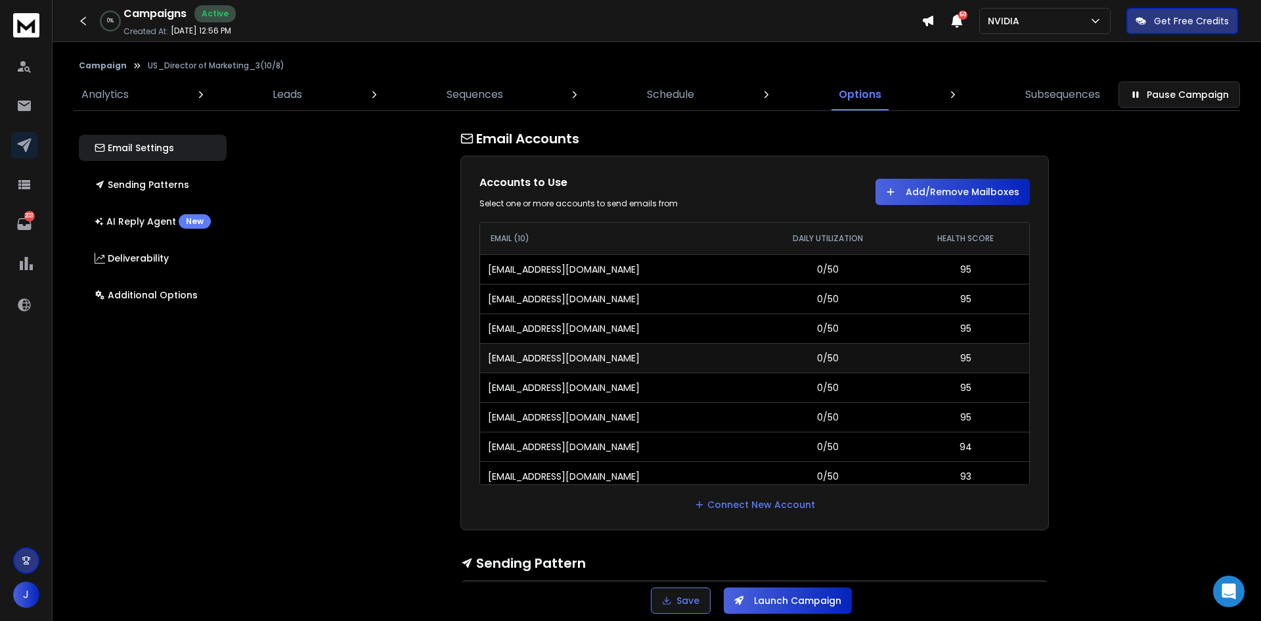
click at [634, 356] on p "careers@remoterecruitmenthubnvidia.com" at bounding box center [564, 357] width 152 height 13
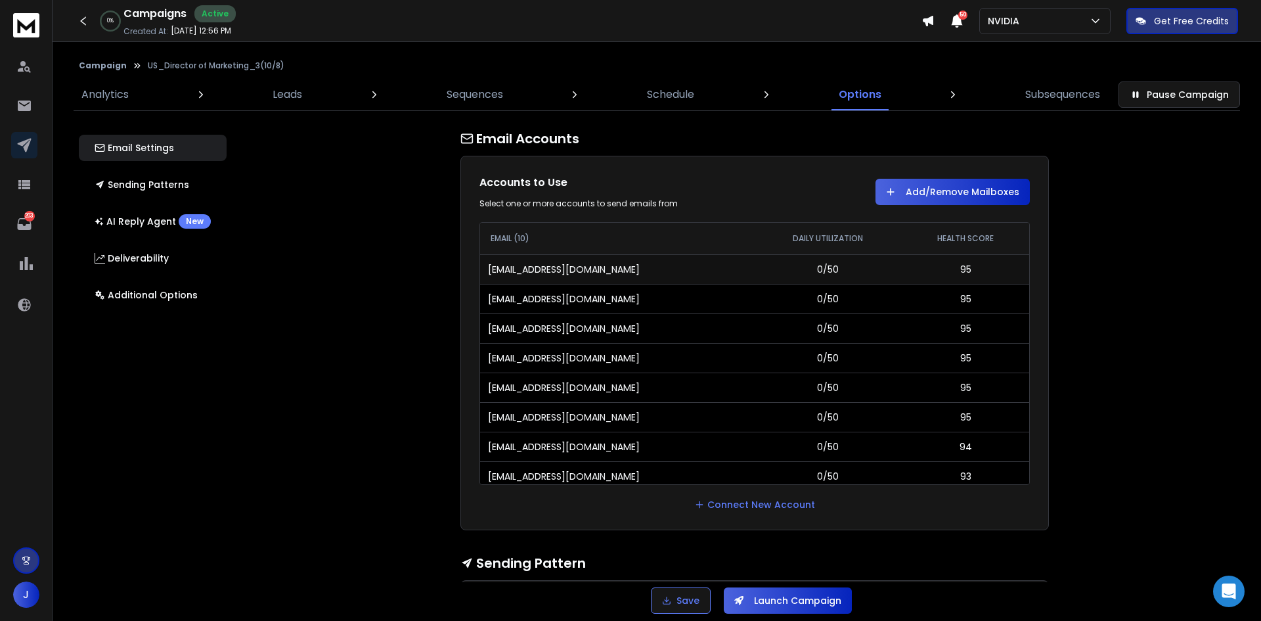
click at [602, 274] on p "applynow@virtualtalenthubnvidia.com" at bounding box center [564, 269] width 152 height 13
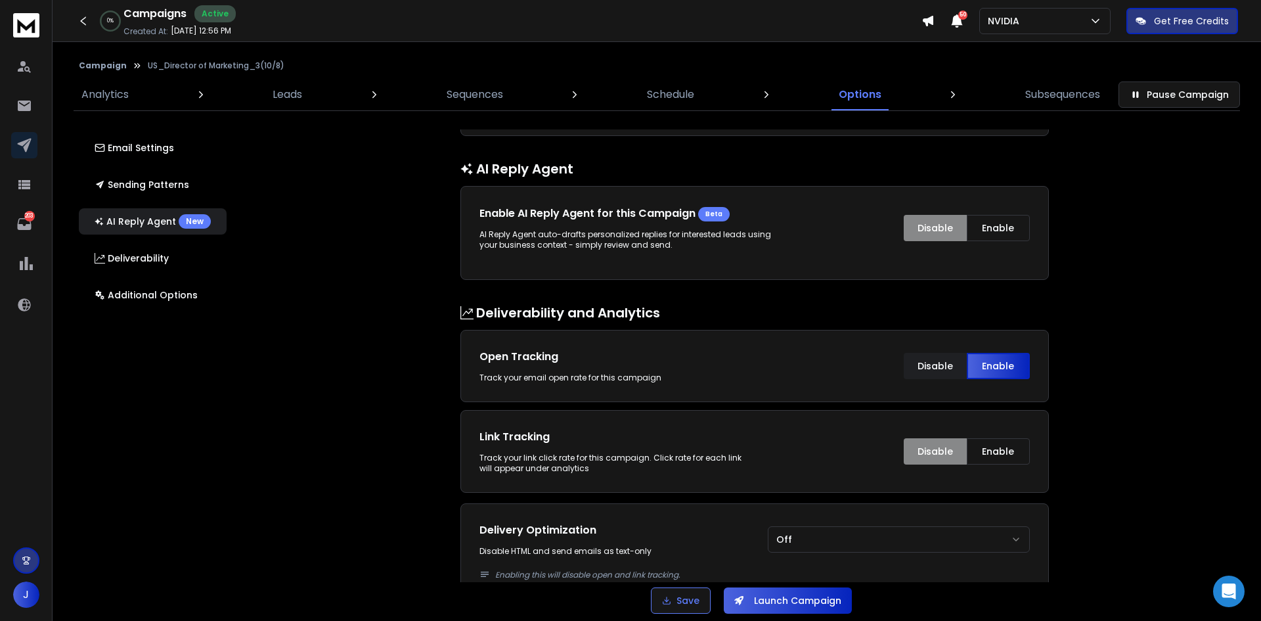
scroll to position [1314, 0]
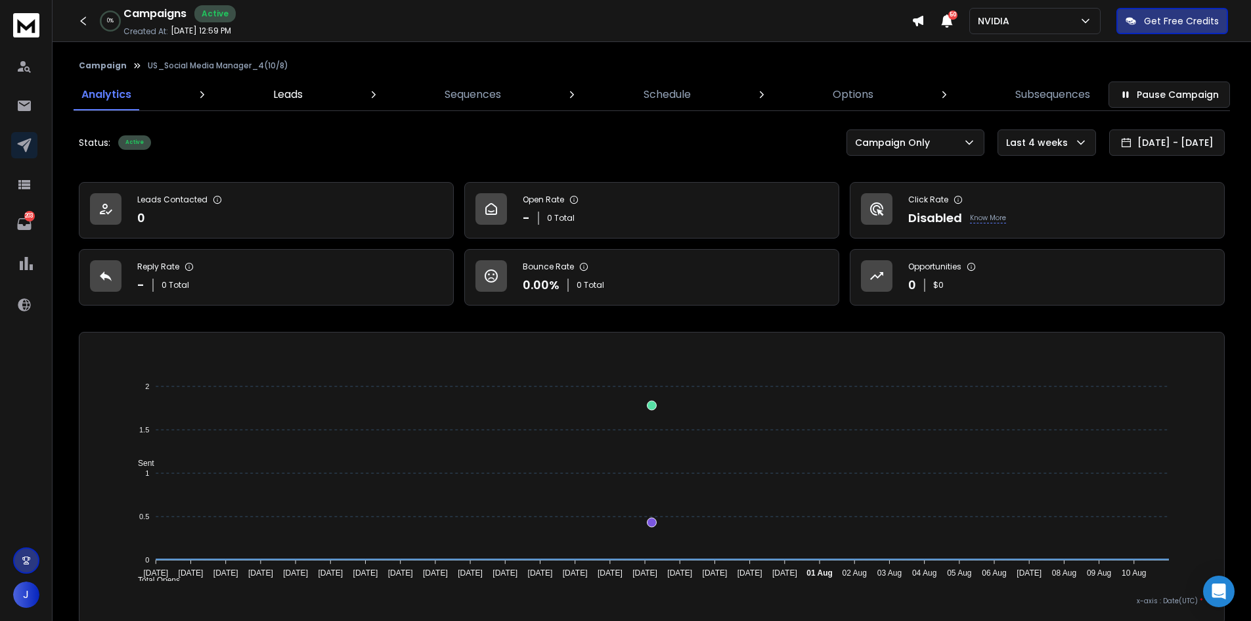
click at [302, 94] on p "Leads" at bounding box center [288, 95] width 30 height 16
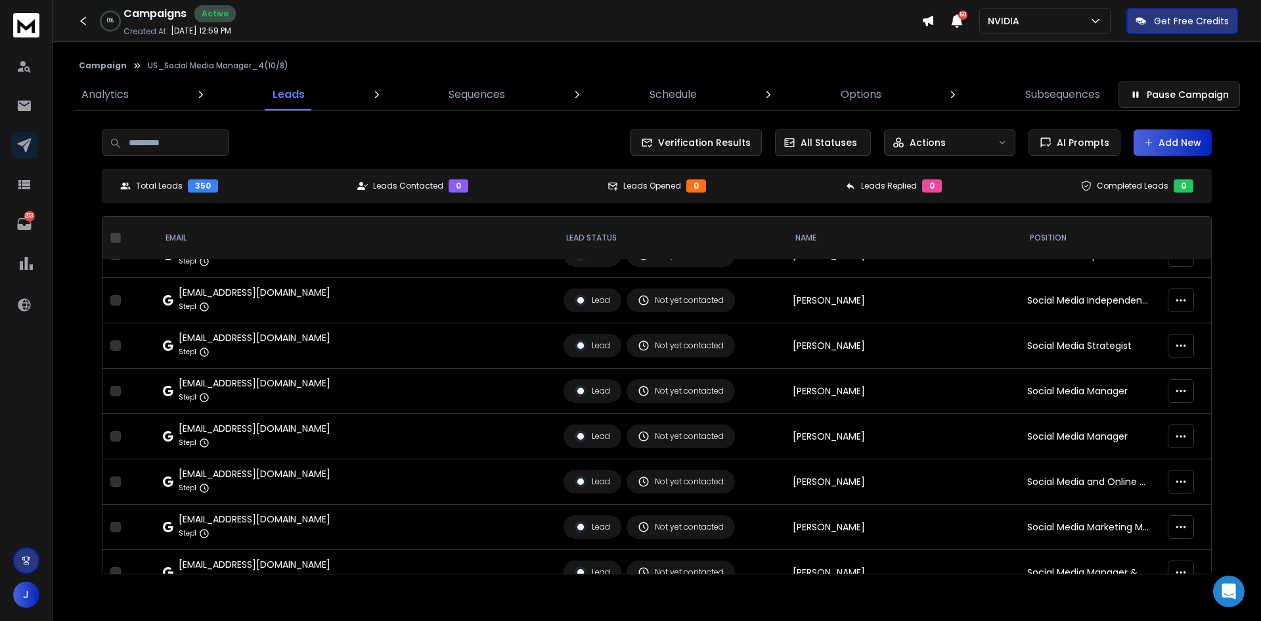
scroll to position [394, 0]
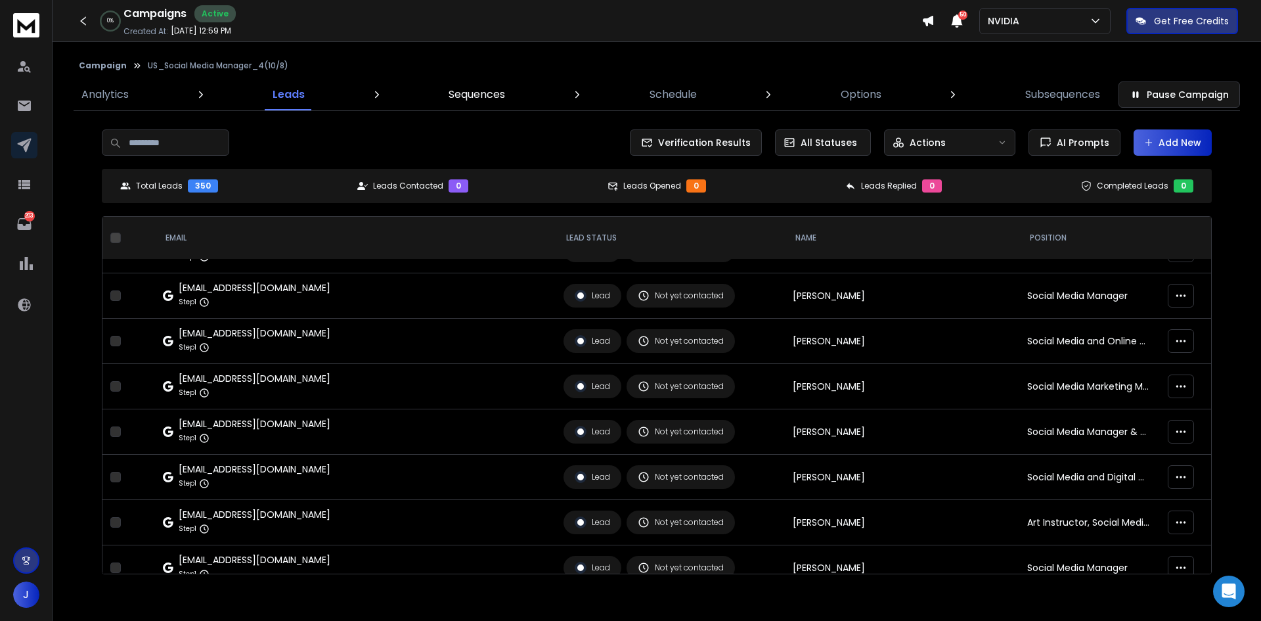
click at [478, 108] on link "Sequences" at bounding box center [477, 95] width 72 height 32
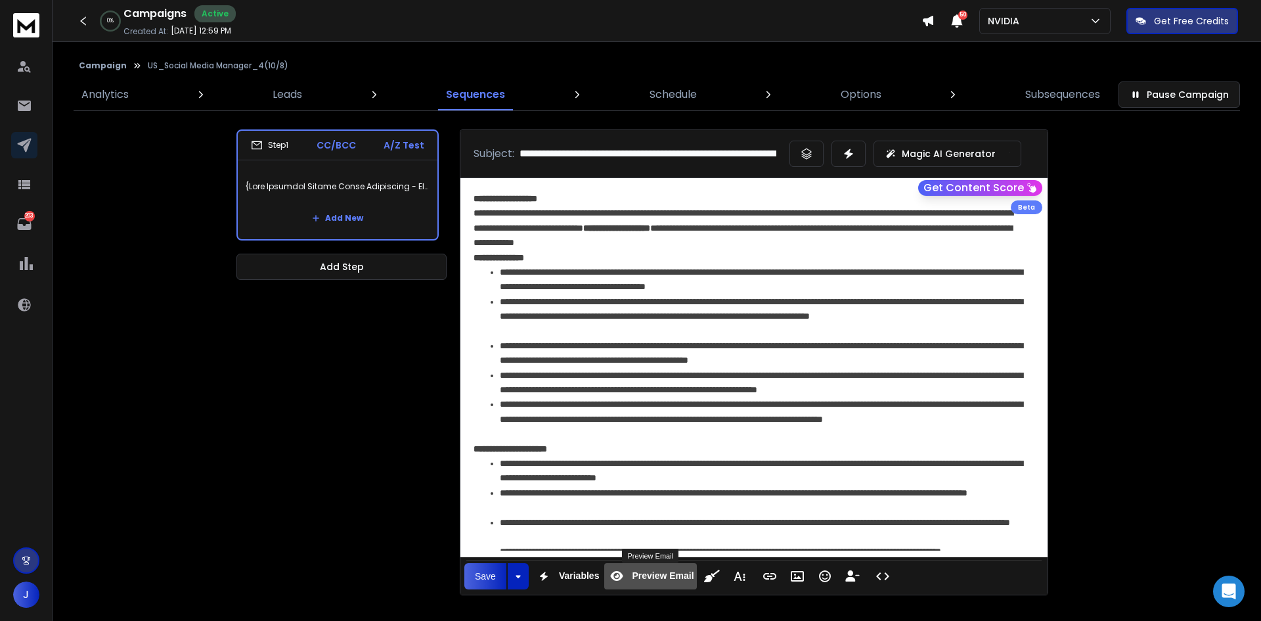
click at [674, 565] on button "Preview Email Preview Email" at bounding box center [650, 576] width 92 height 26
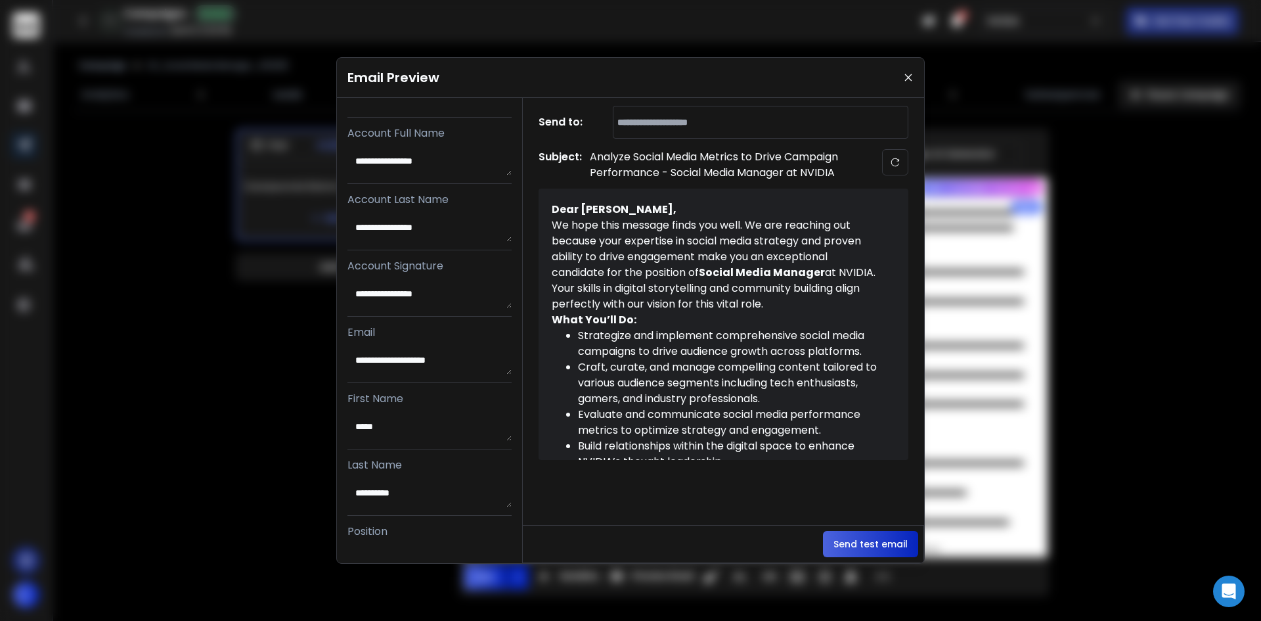
scroll to position [193, 0]
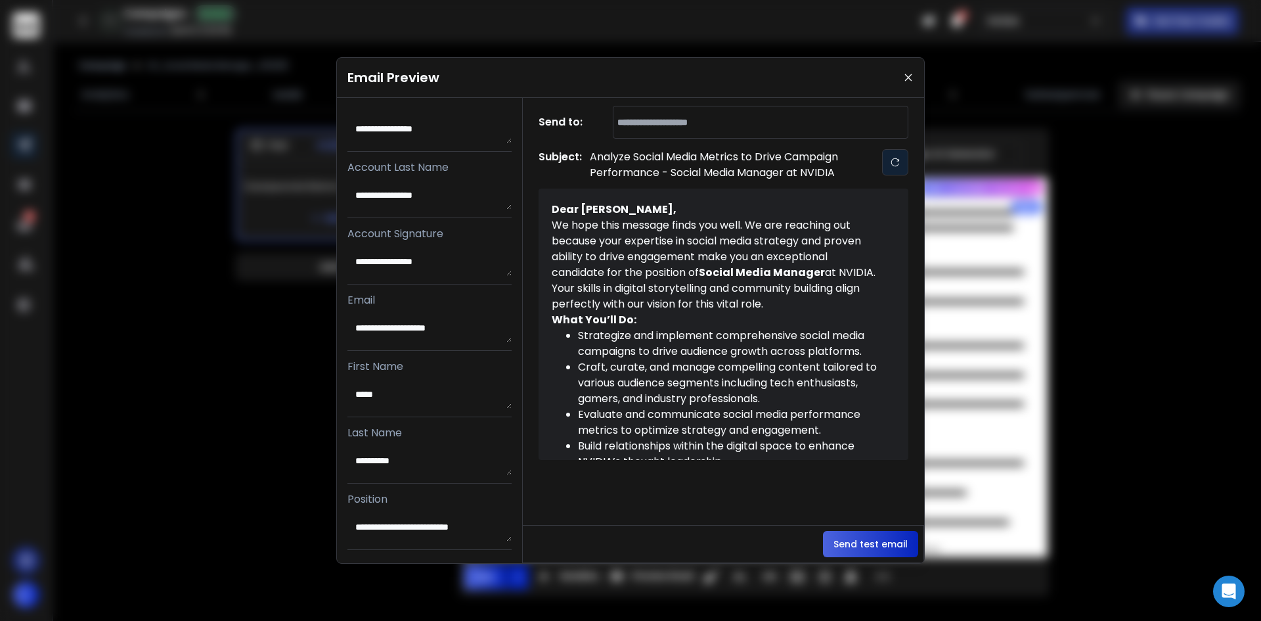
click at [897, 164] on icon at bounding box center [895, 162] width 9 height 9
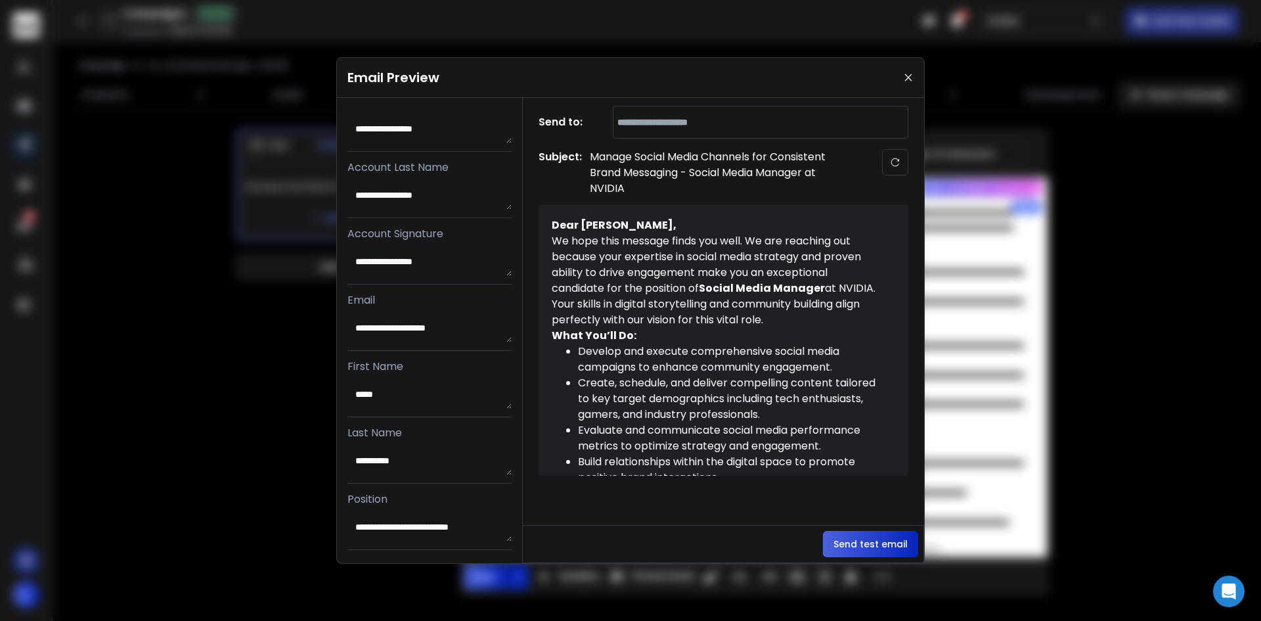
click at [899, 163] on icon at bounding box center [895, 162] width 9 height 9
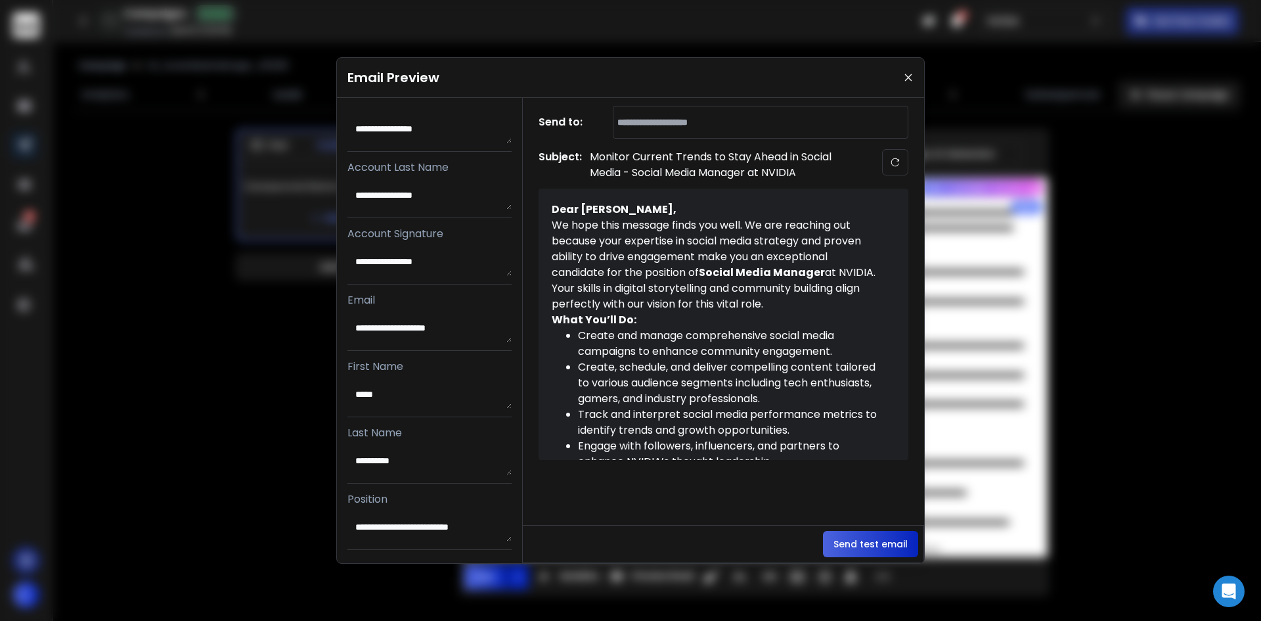
click at [899, 163] on icon at bounding box center [895, 162] width 9 height 9
click at [907, 81] on icon at bounding box center [908, 77] width 11 height 11
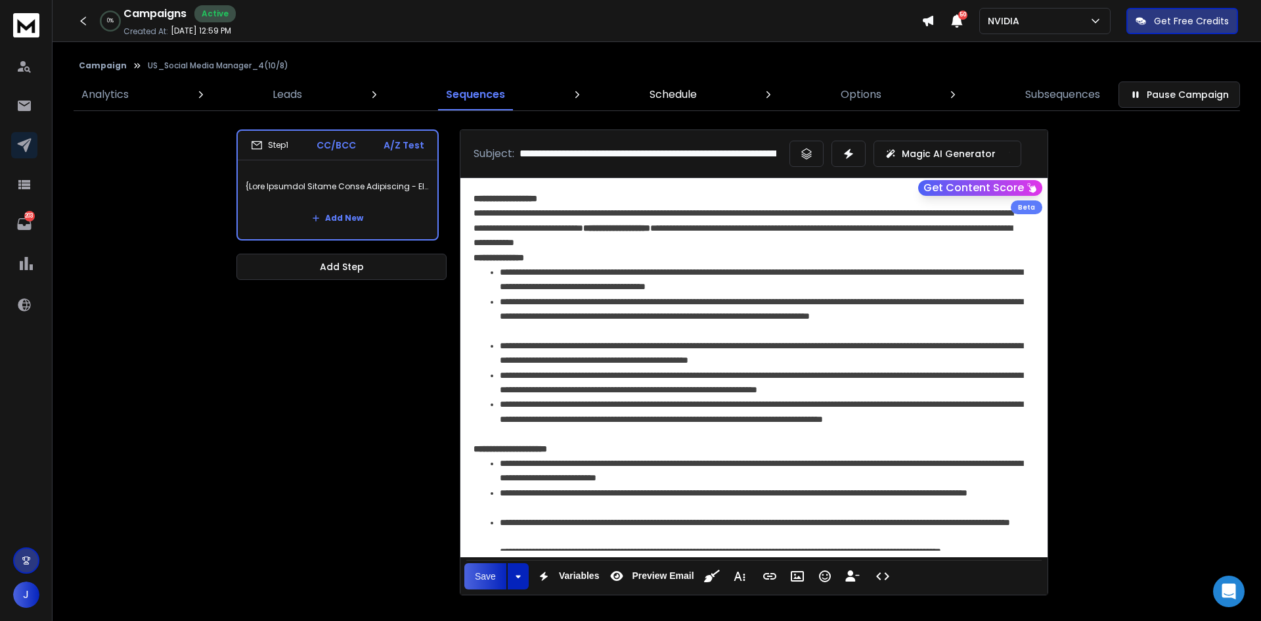
click at [675, 89] on p "Schedule" at bounding box center [673, 95] width 47 height 16
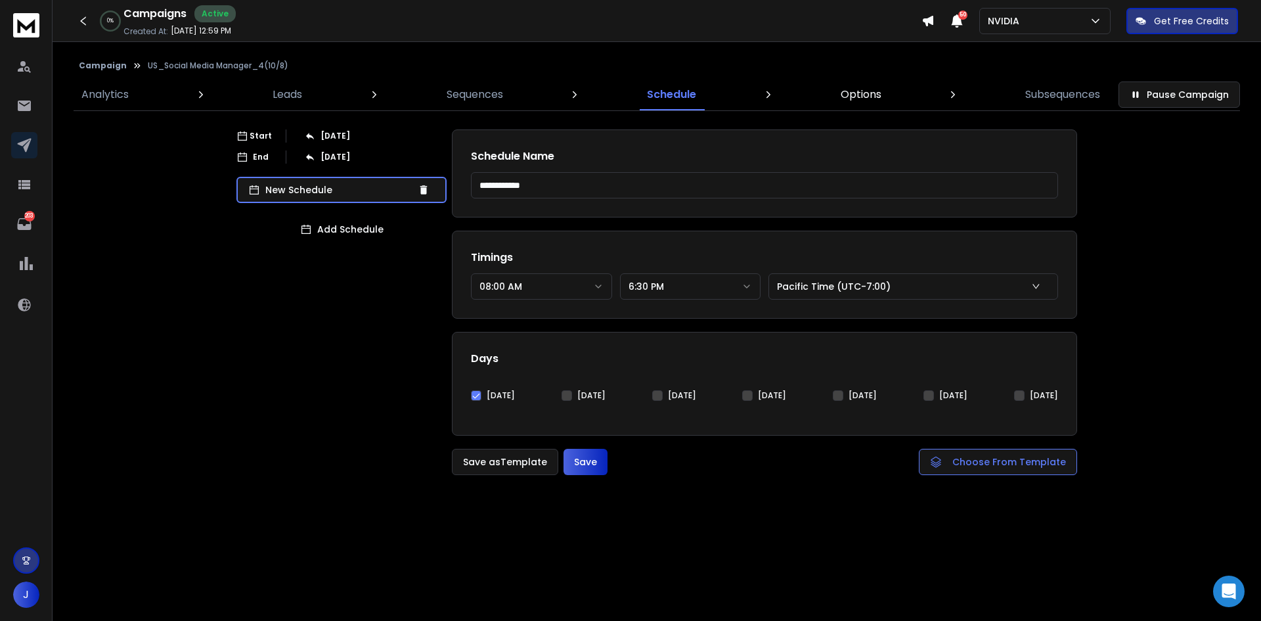
click at [883, 91] on link "Options" at bounding box center [861, 95] width 56 height 32
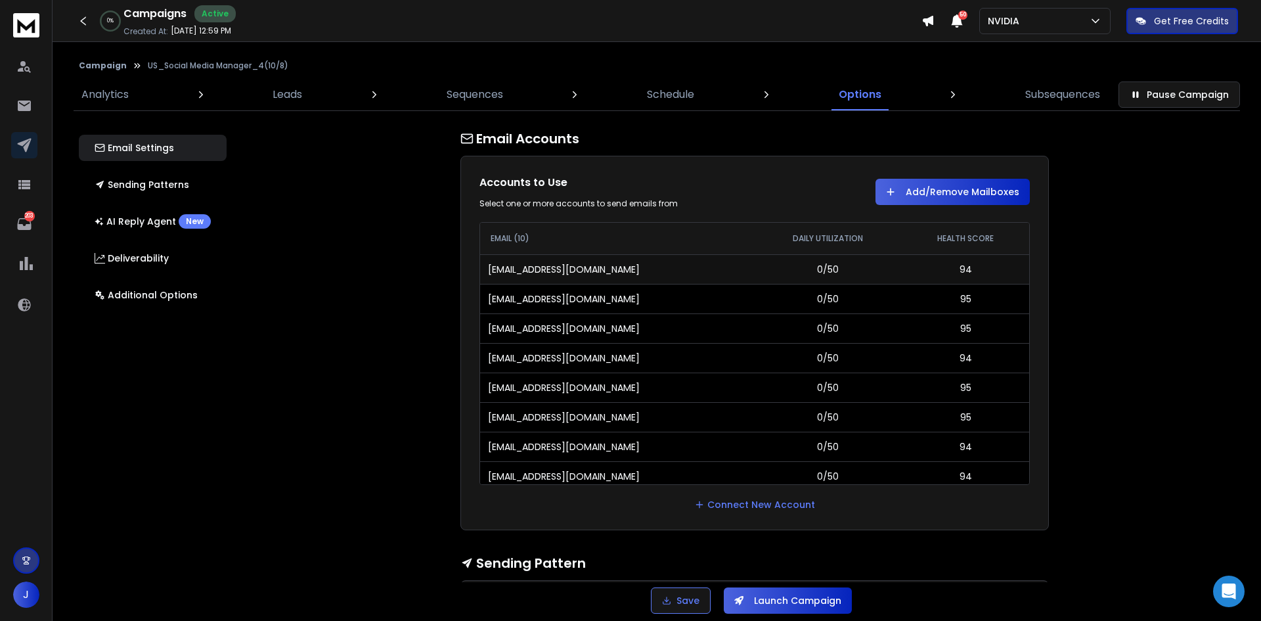
click at [660, 277] on td "recruitteam@futureleadersnetworknvidia.com" at bounding box center [616, 269] width 273 height 30
click at [660, 276] on td "recruitteam@futureleadersnetworknvidia.com" at bounding box center [616, 269] width 273 height 30
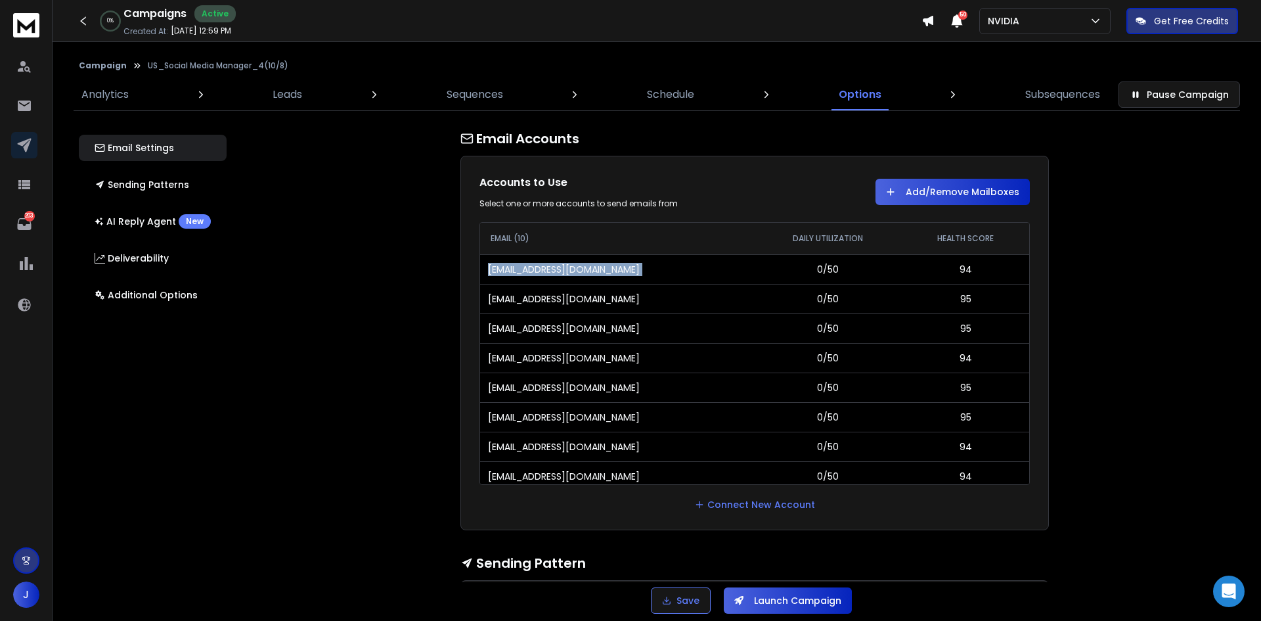
copy p "recruitteam@futureleadersnetworknvidia.com"
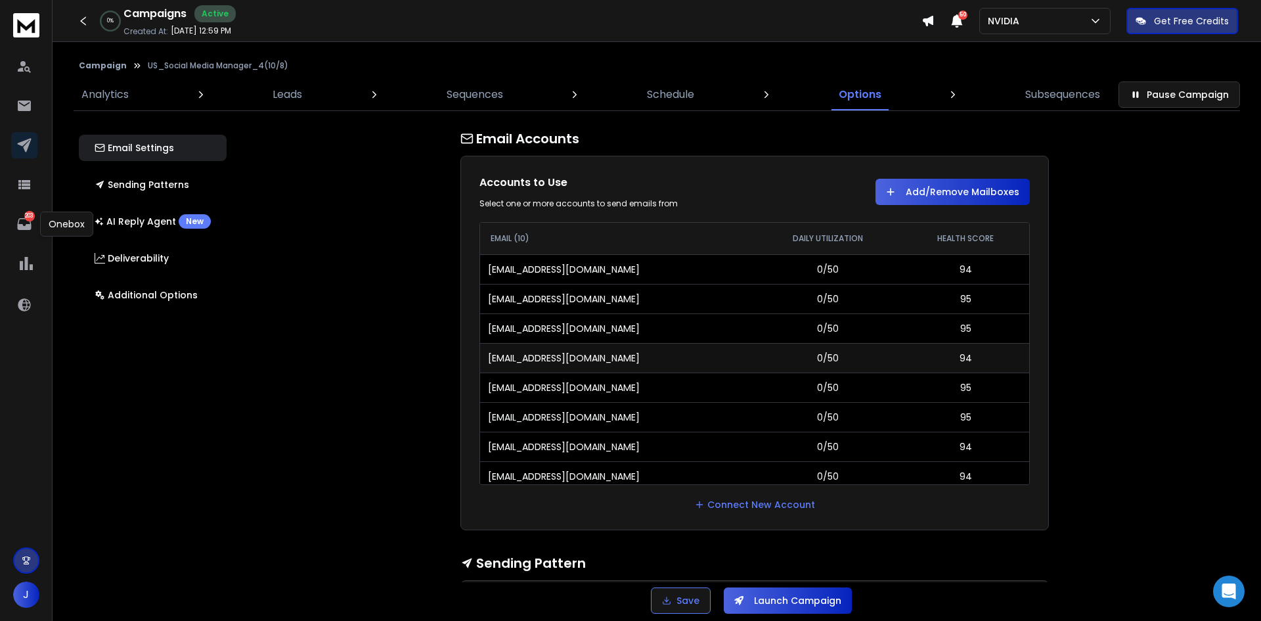
click at [821, 360] on td "0/50" at bounding box center [828, 358] width 149 height 30
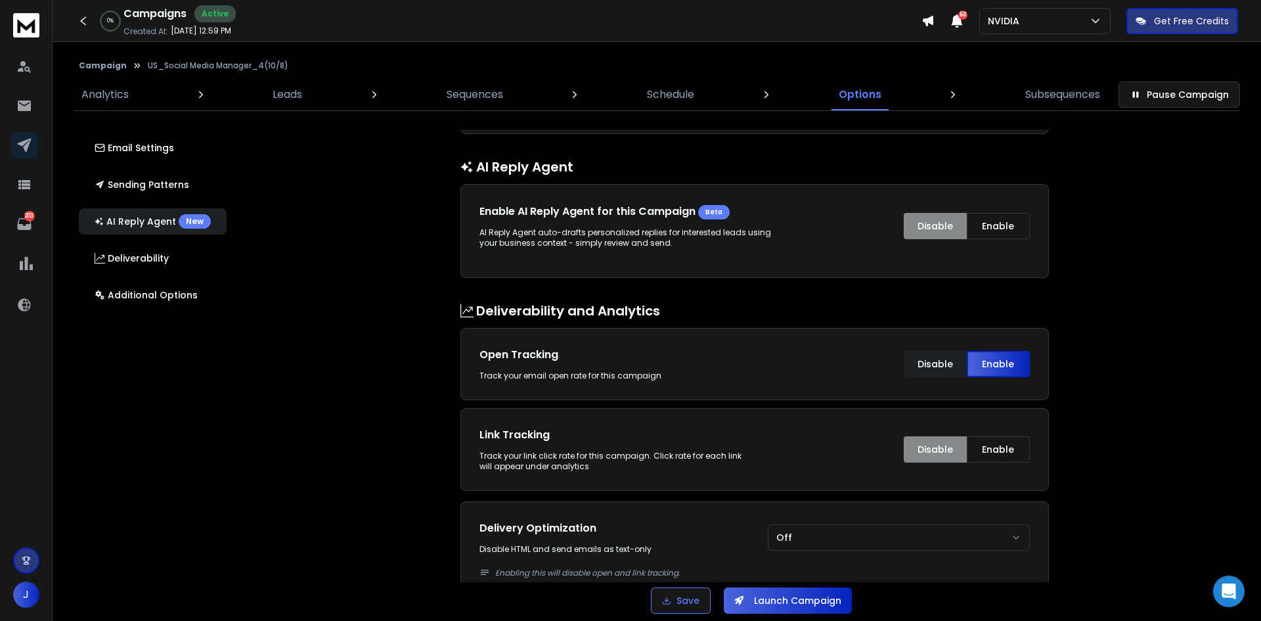
scroll to position [1314, 0]
click at [1135, 334] on div "Email Accounts Accounts to Use Select one or more accounts to send emails from …" at bounding box center [762, 355] width 1029 height 453
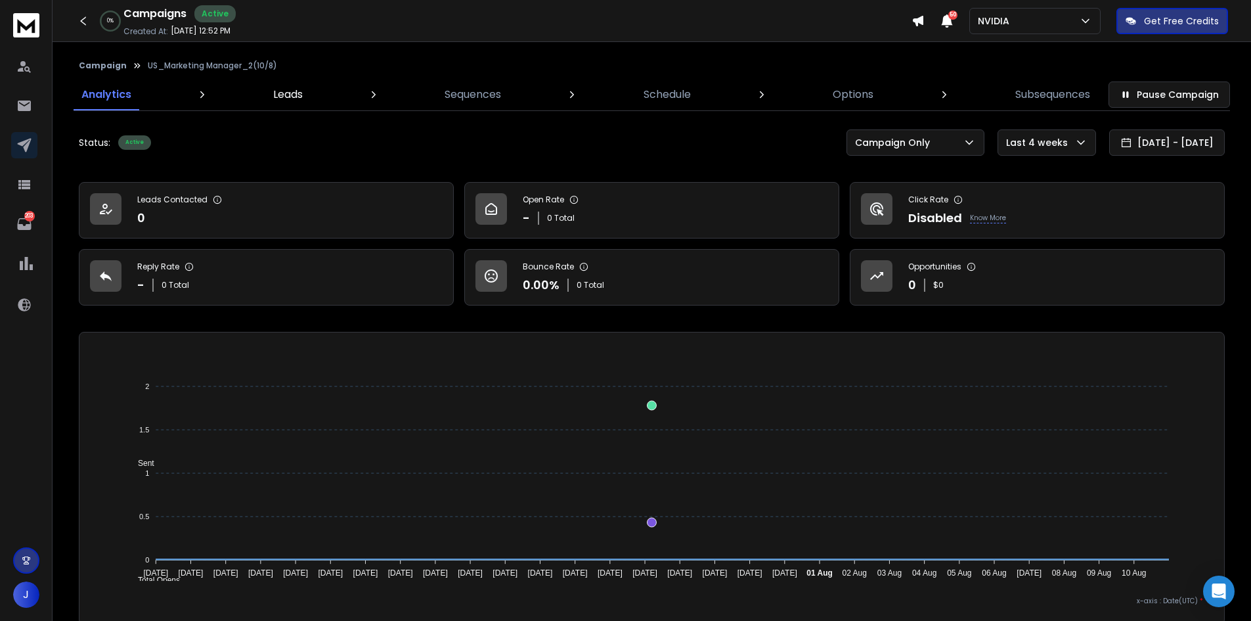
click at [274, 97] on p "Leads" at bounding box center [288, 95] width 30 height 16
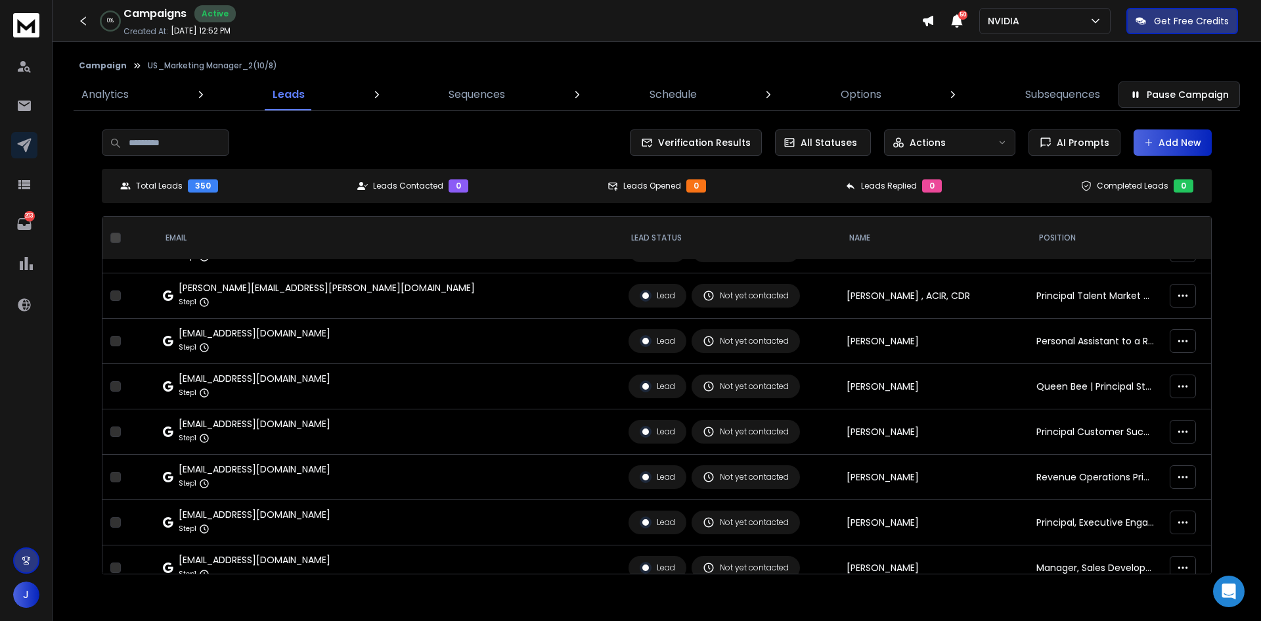
scroll to position [657, 0]
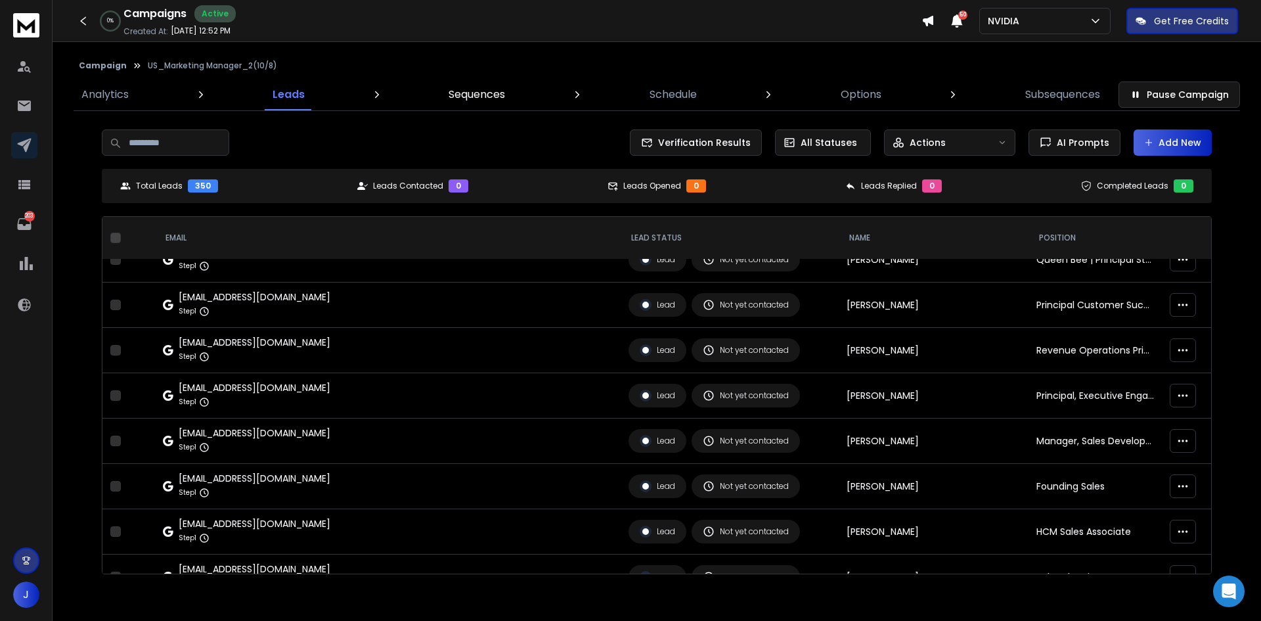
click at [493, 98] on p "Sequences" at bounding box center [477, 95] width 56 height 16
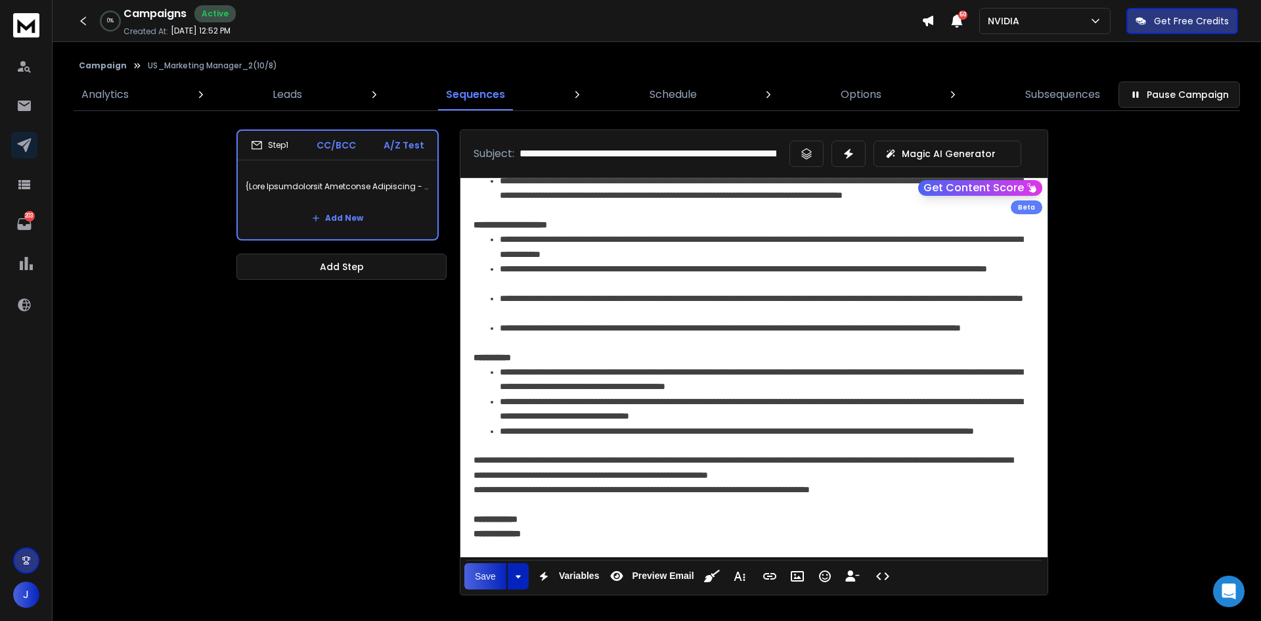
scroll to position [242, 0]
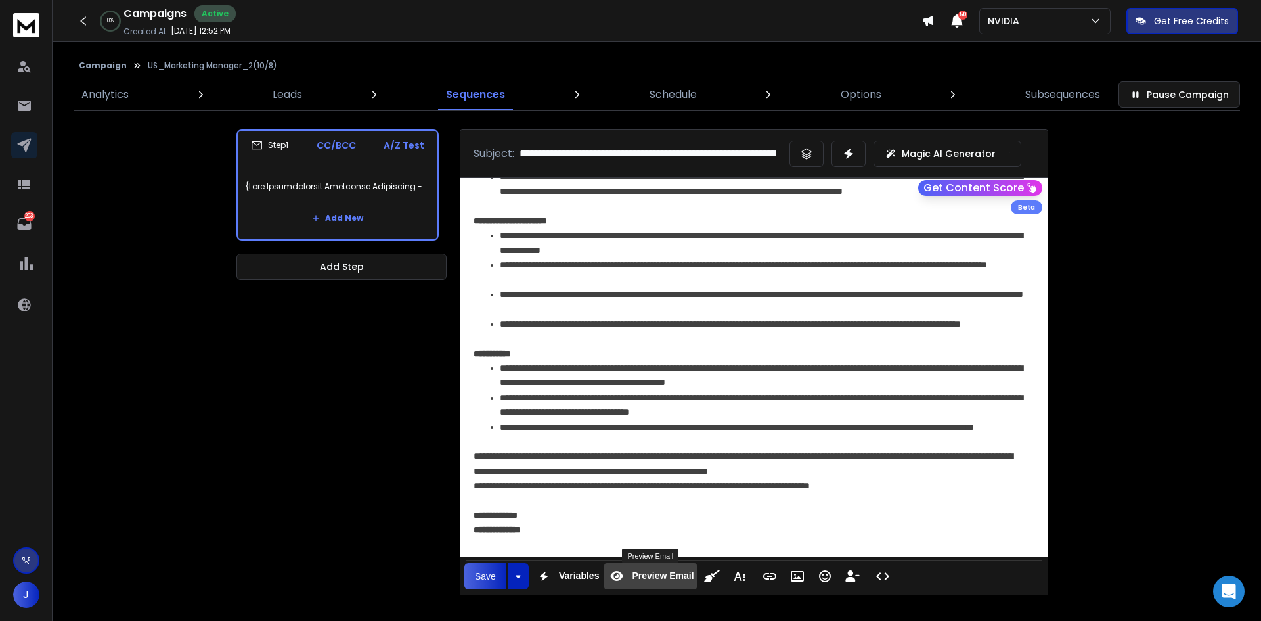
click at [659, 566] on div "Preview Email" at bounding box center [650, 576] width 92 height 22
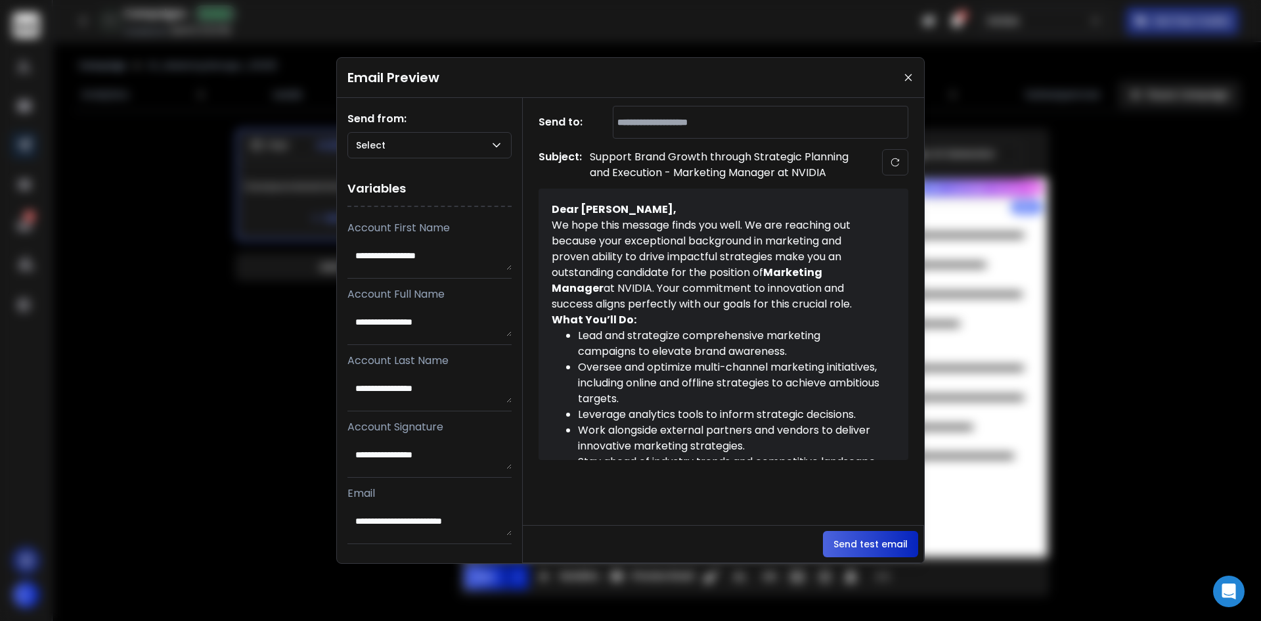
scroll to position [131, 0]
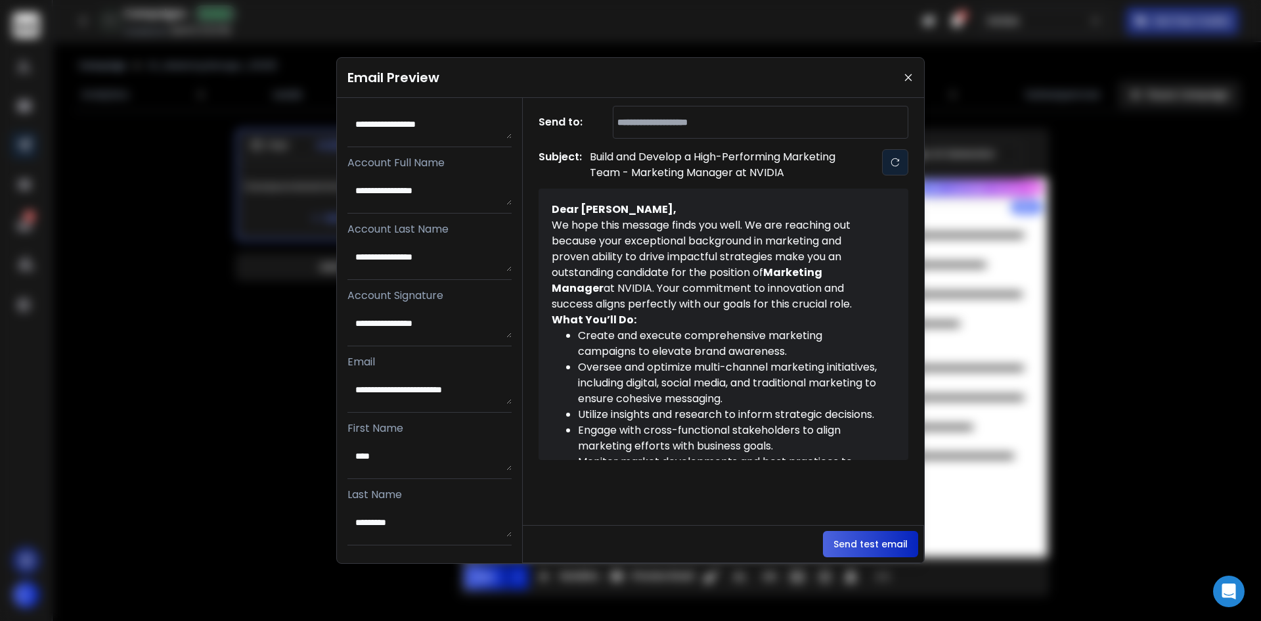
click at [884, 162] on button at bounding box center [895, 162] width 26 height 26
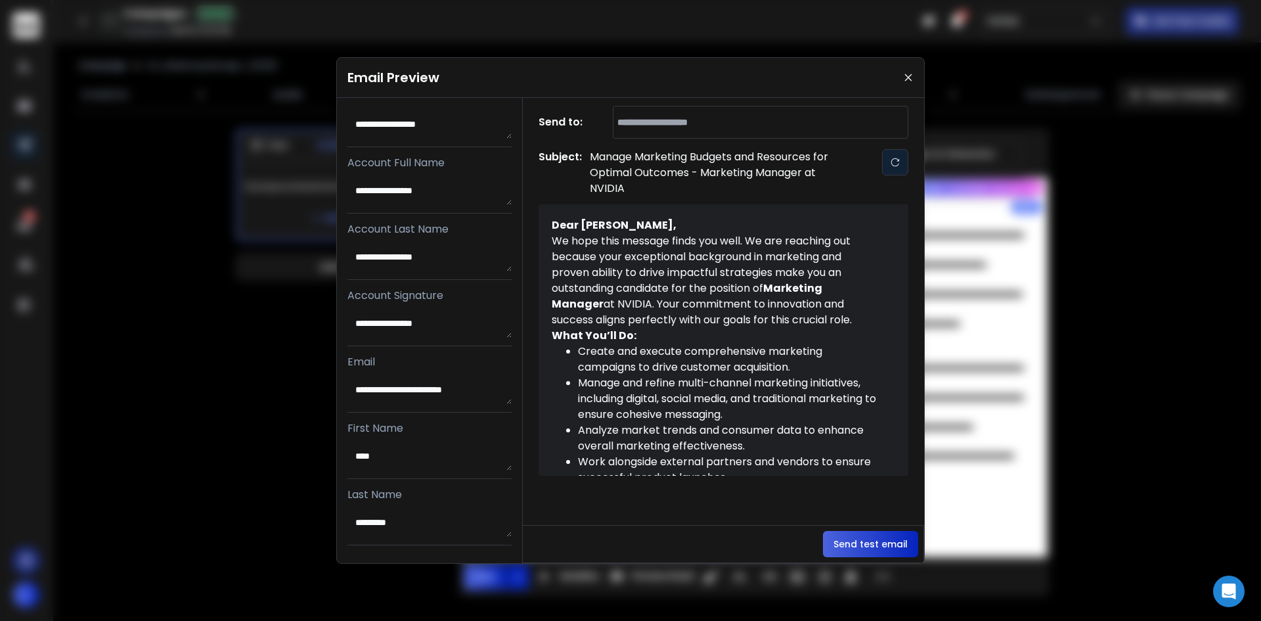
click at [884, 162] on button at bounding box center [895, 162] width 26 height 26
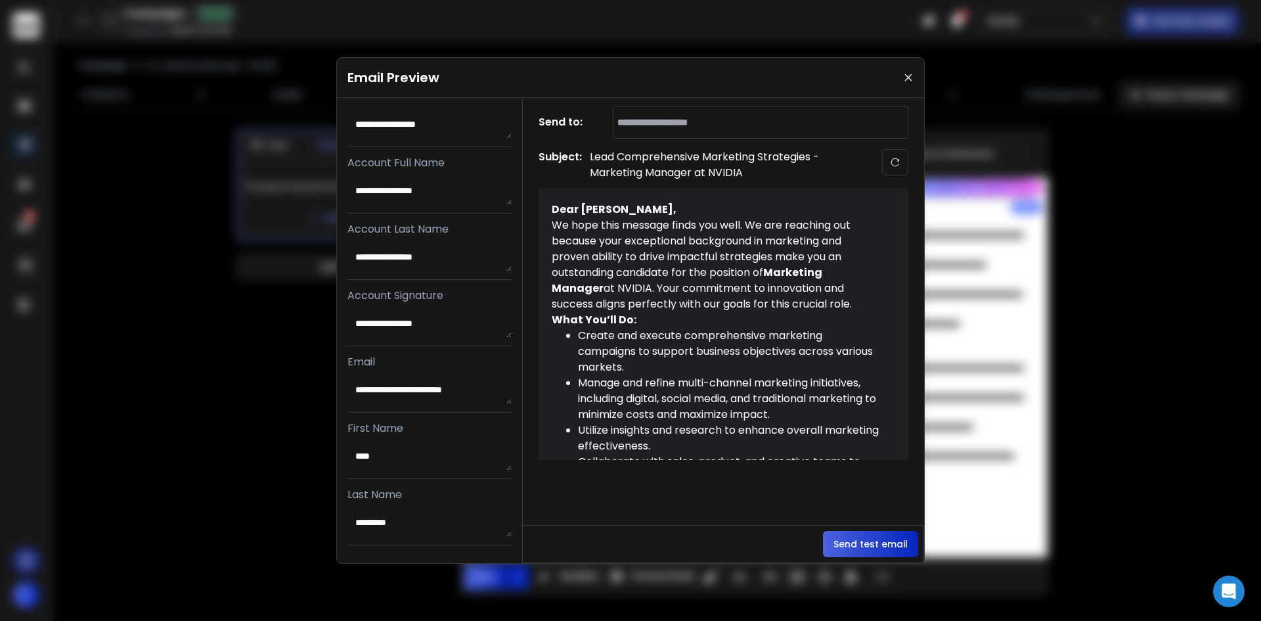
click at [910, 81] on icon at bounding box center [908, 77] width 11 height 11
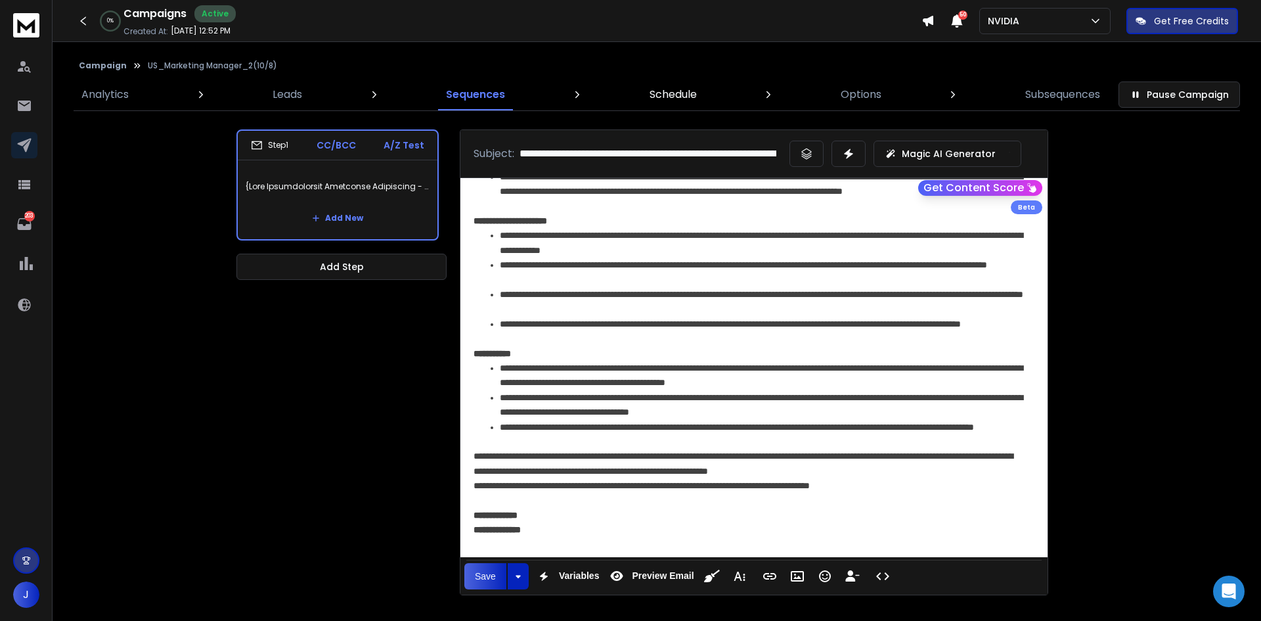
click at [705, 99] on link "Schedule" at bounding box center [673, 95] width 63 height 32
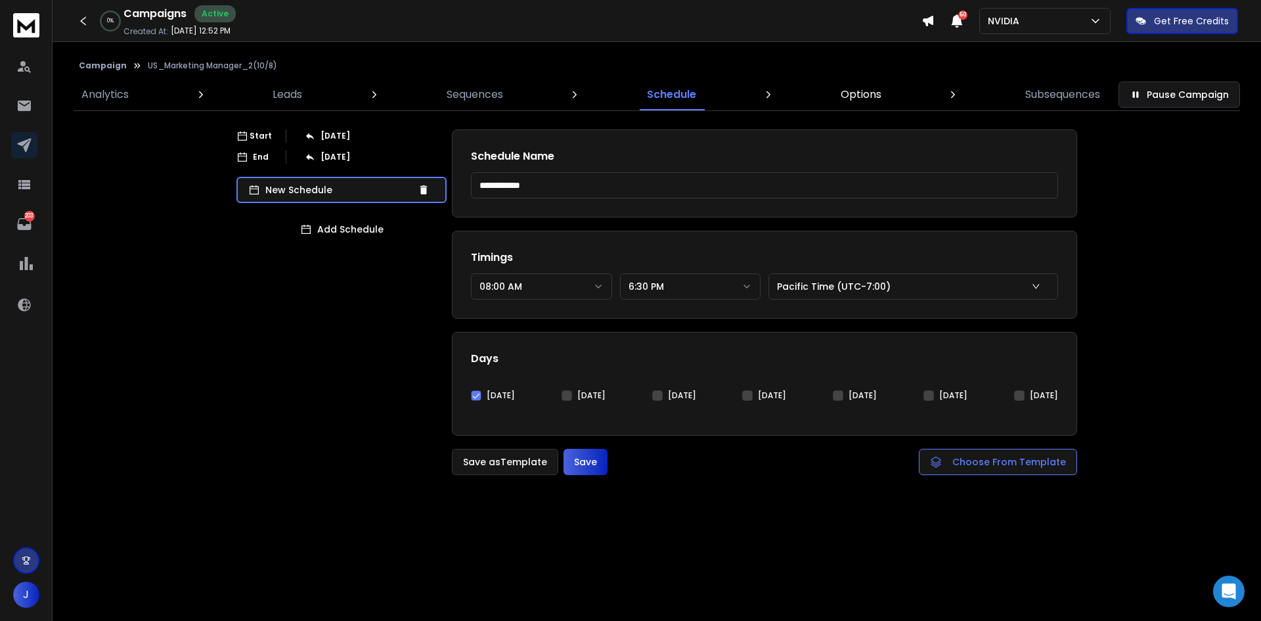
click at [854, 96] on p "Options" at bounding box center [861, 95] width 41 height 16
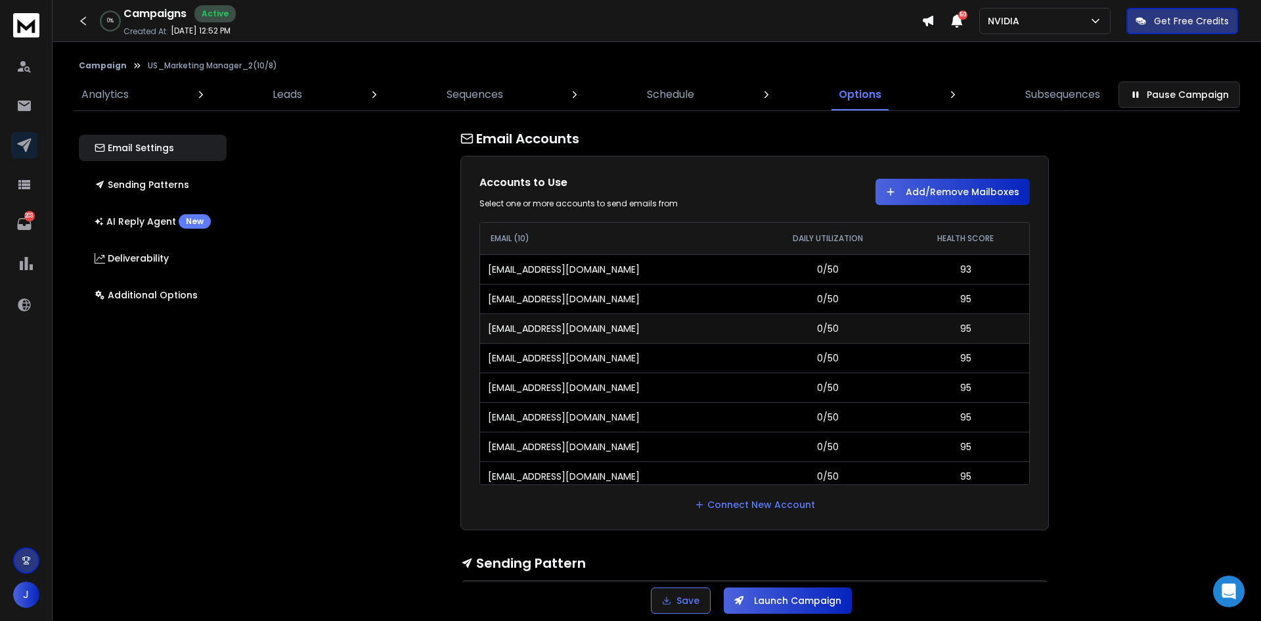
click at [640, 334] on p "[EMAIL_ADDRESS][DOMAIN_NAME]" at bounding box center [564, 328] width 152 height 13
copy p "[EMAIL_ADDRESS][DOMAIN_NAME]"
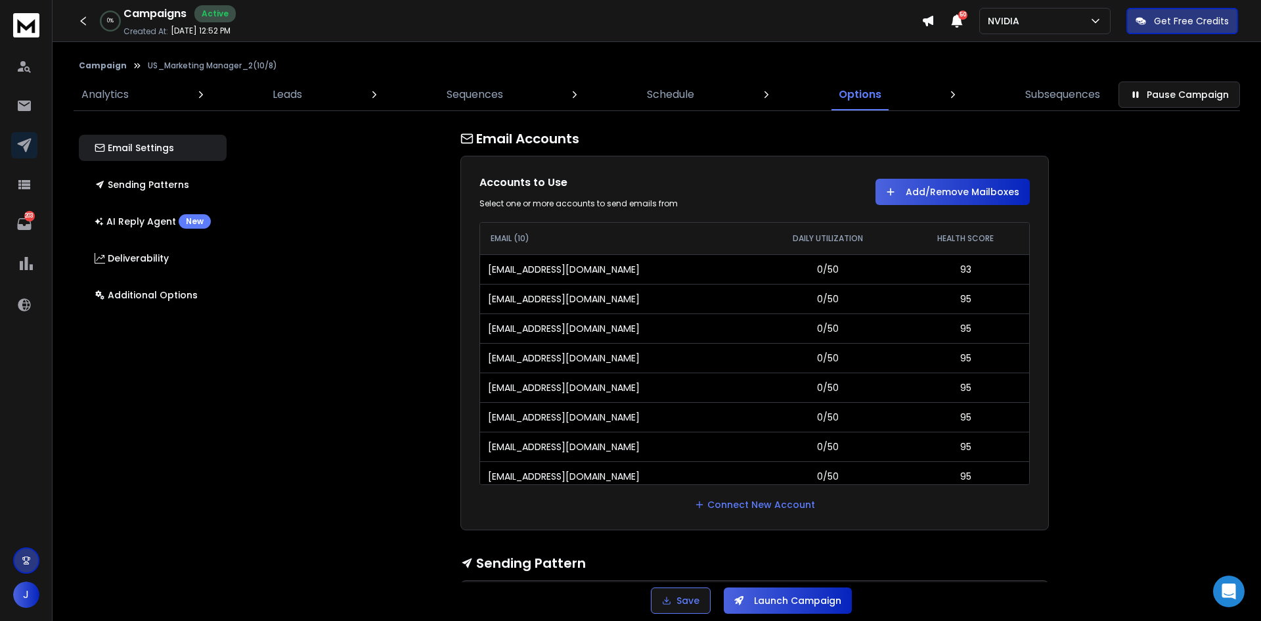
click at [1037, 374] on div "Accounts to Use Select one or more accounts to send emails from Add/Remove Mail…" at bounding box center [755, 343] width 589 height 374
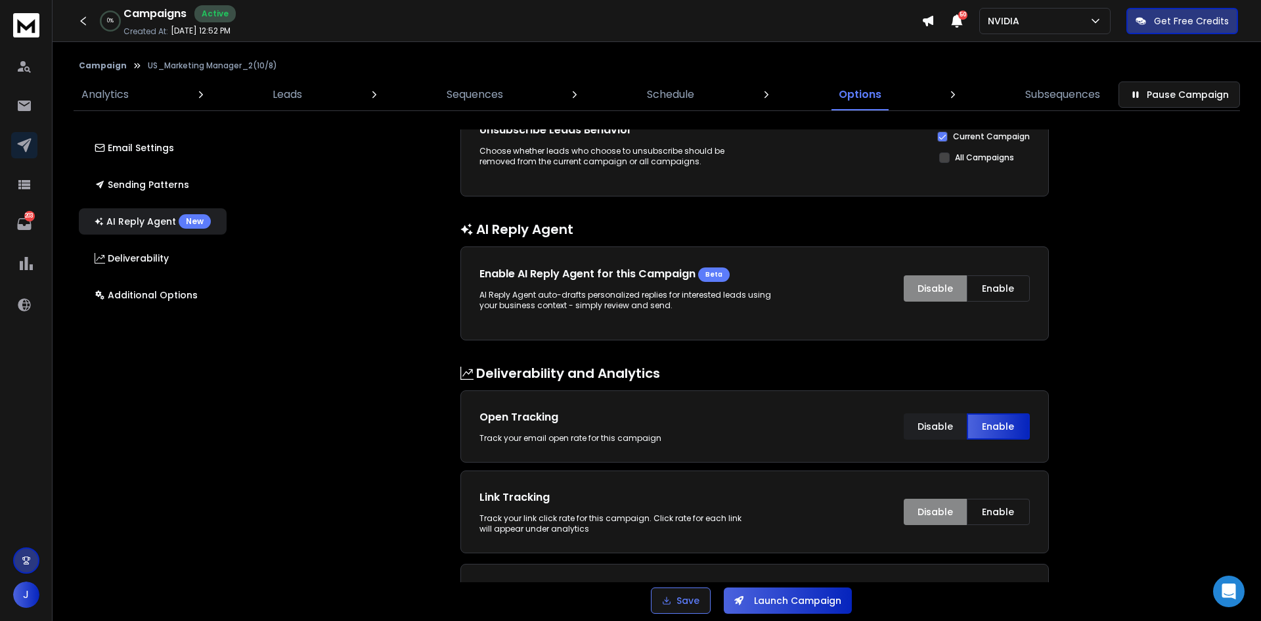
scroll to position [1314, 0]
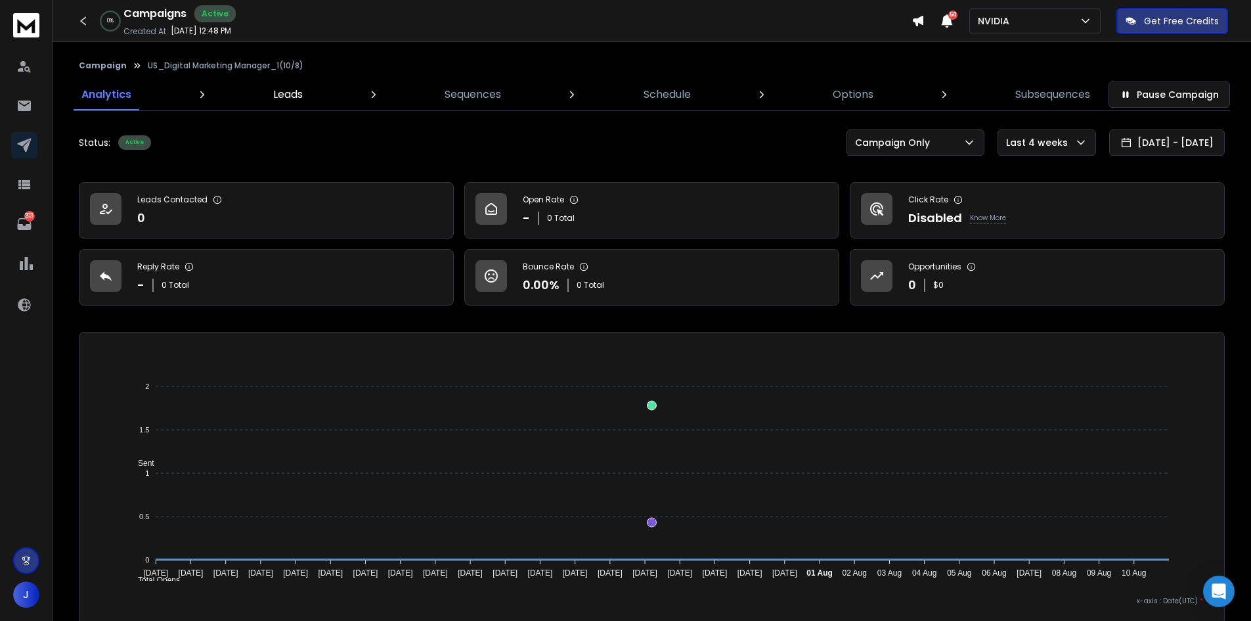
click at [287, 88] on p "Leads" at bounding box center [288, 95] width 30 height 16
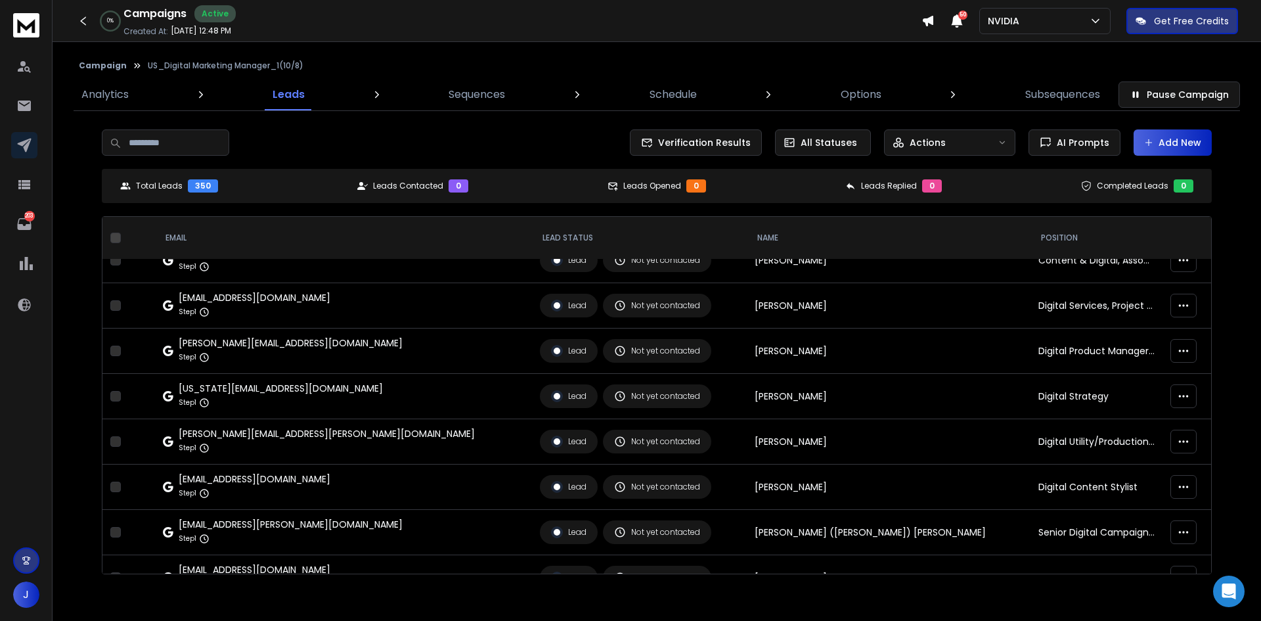
scroll to position [394, 0]
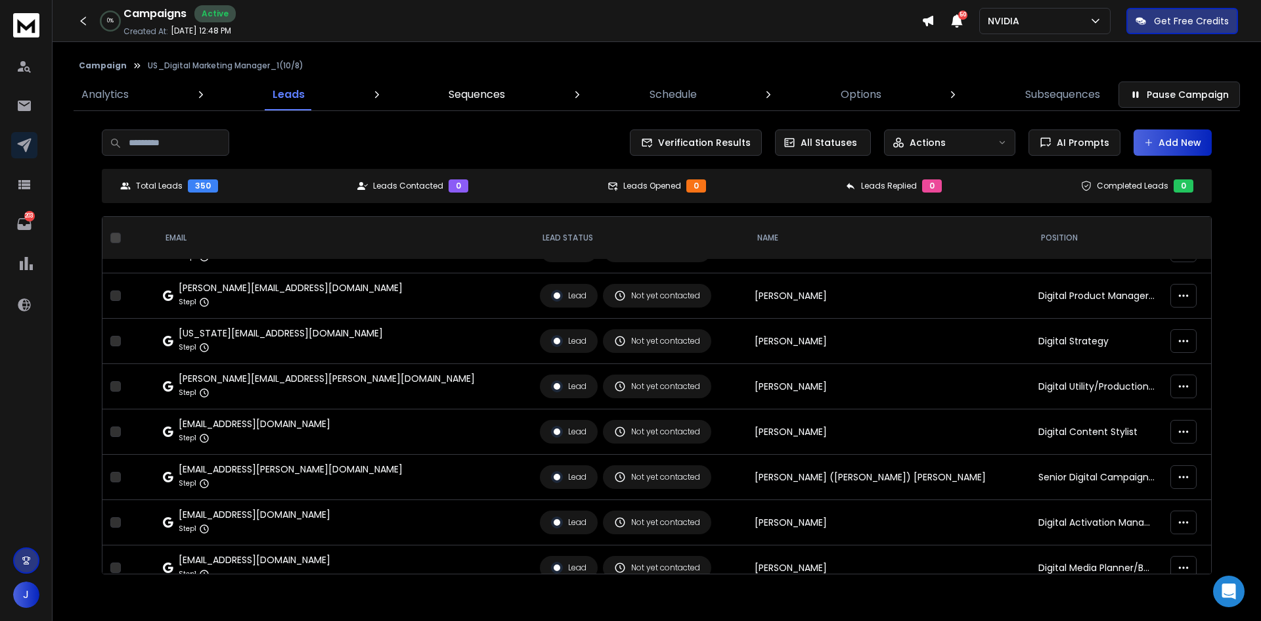
click at [481, 100] on p "Sequences" at bounding box center [477, 95] width 56 height 16
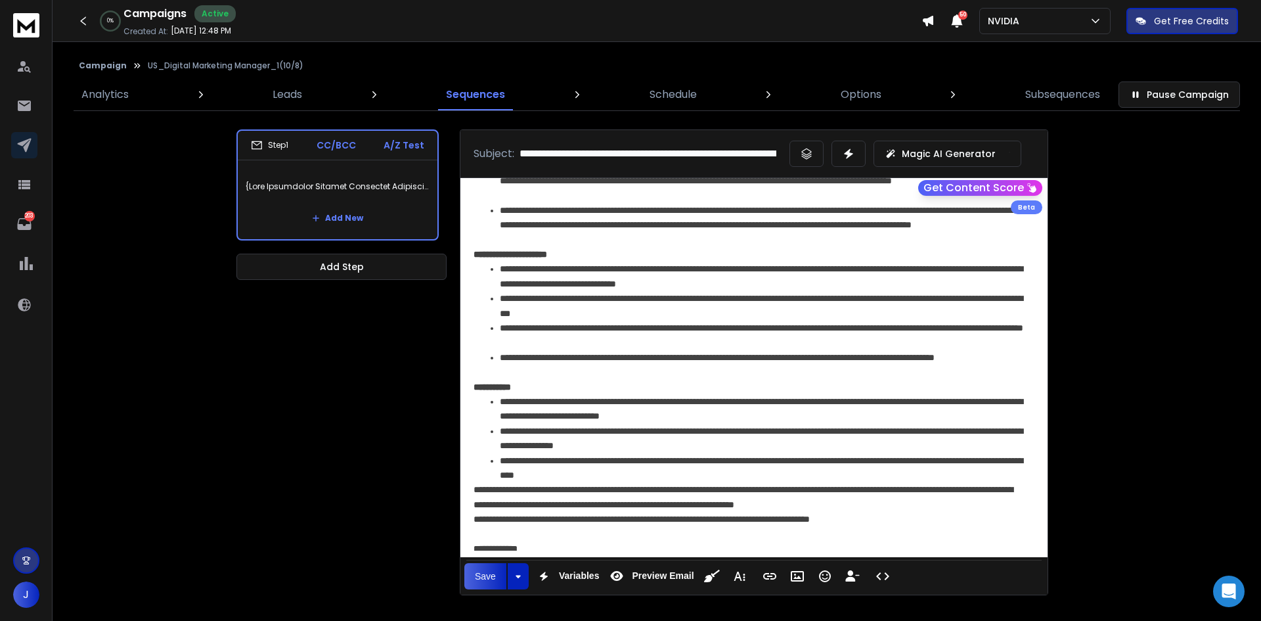
scroll to position [242, 0]
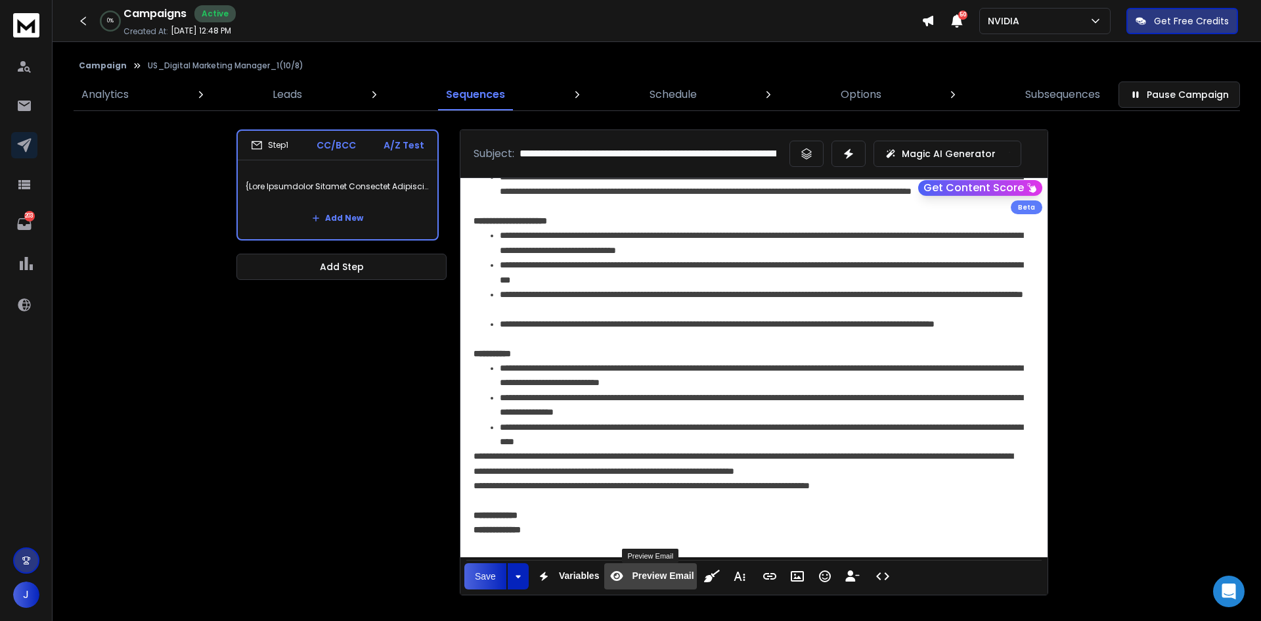
click at [658, 575] on span "Preview Email" at bounding box center [662, 575] width 67 height 11
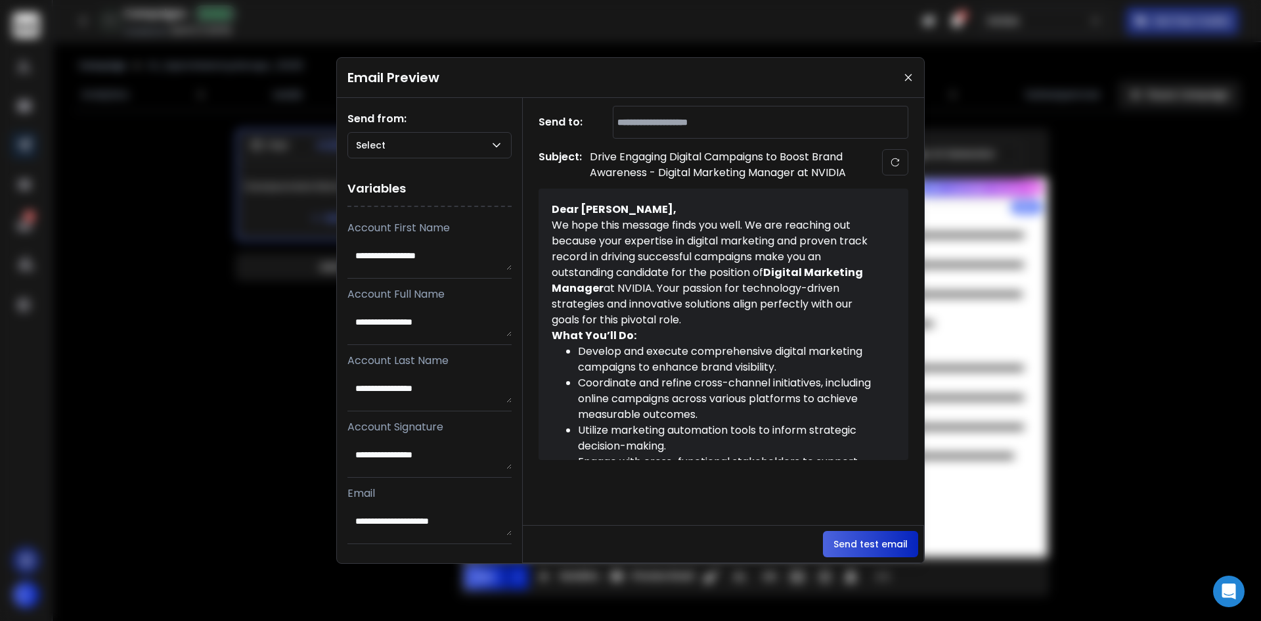
scroll to position [131, 0]
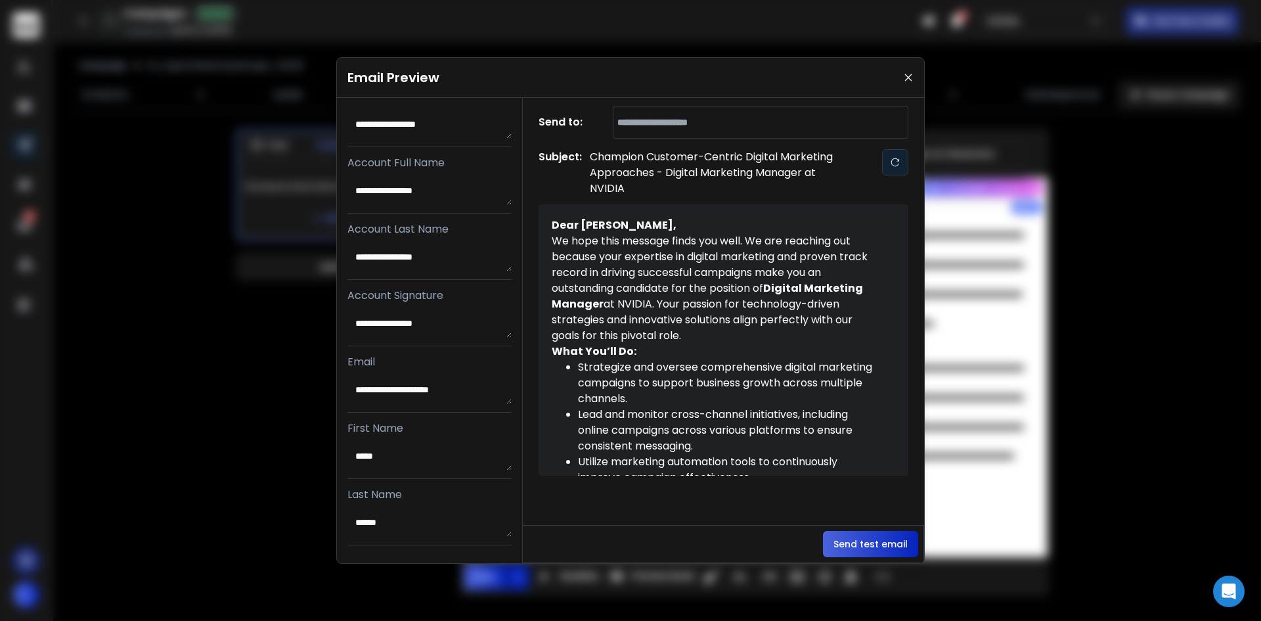
click at [899, 156] on button at bounding box center [895, 162] width 26 height 26
click at [914, 80] on div "Email Preview" at bounding box center [630, 77] width 587 height 39
click at [909, 79] on icon at bounding box center [908, 77] width 7 height 7
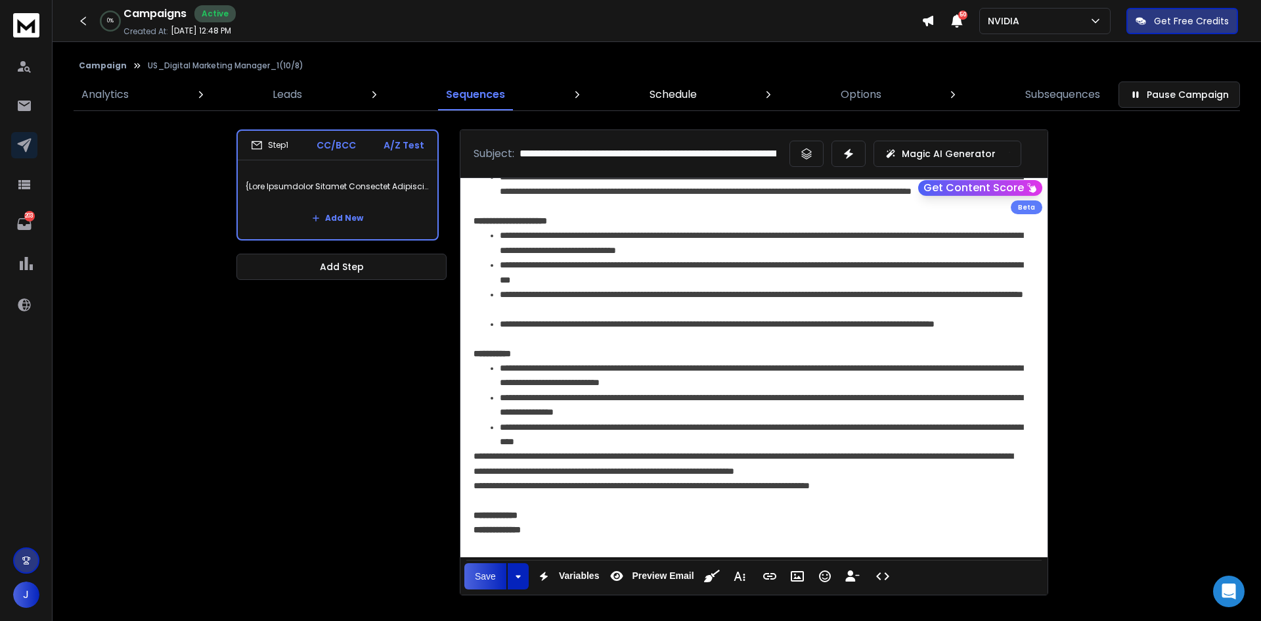
click at [686, 87] on p "Schedule" at bounding box center [673, 95] width 47 height 16
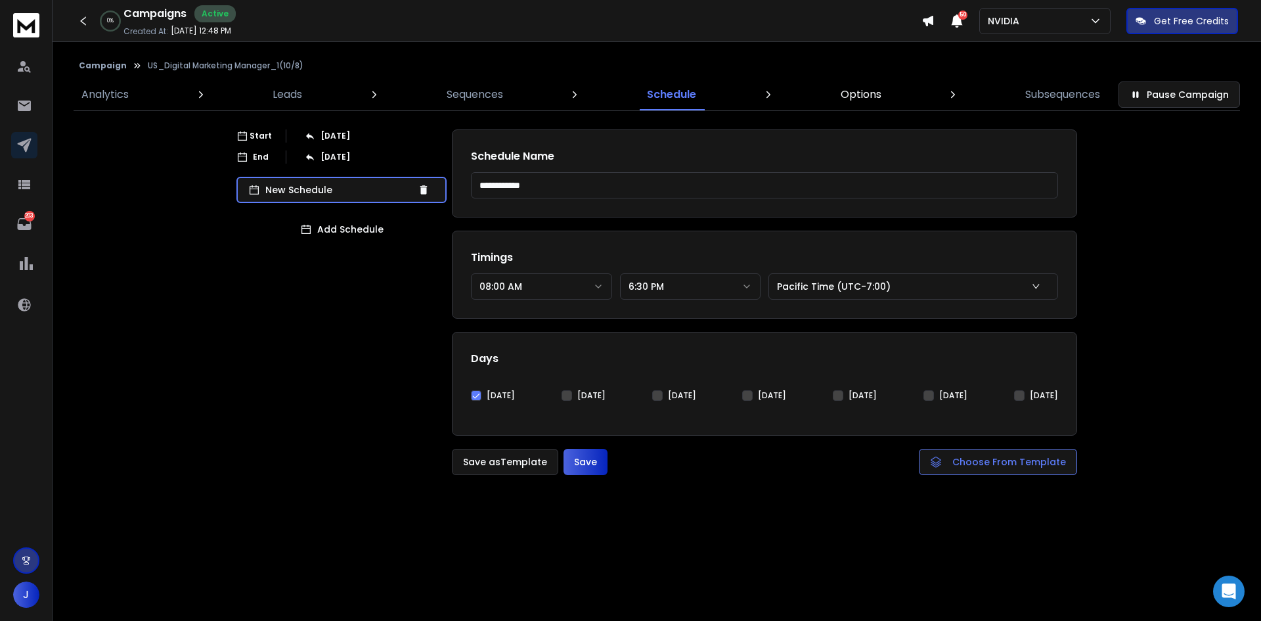
click at [841, 93] on p "Options" at bounding box center [861, 95] width 41 height 16
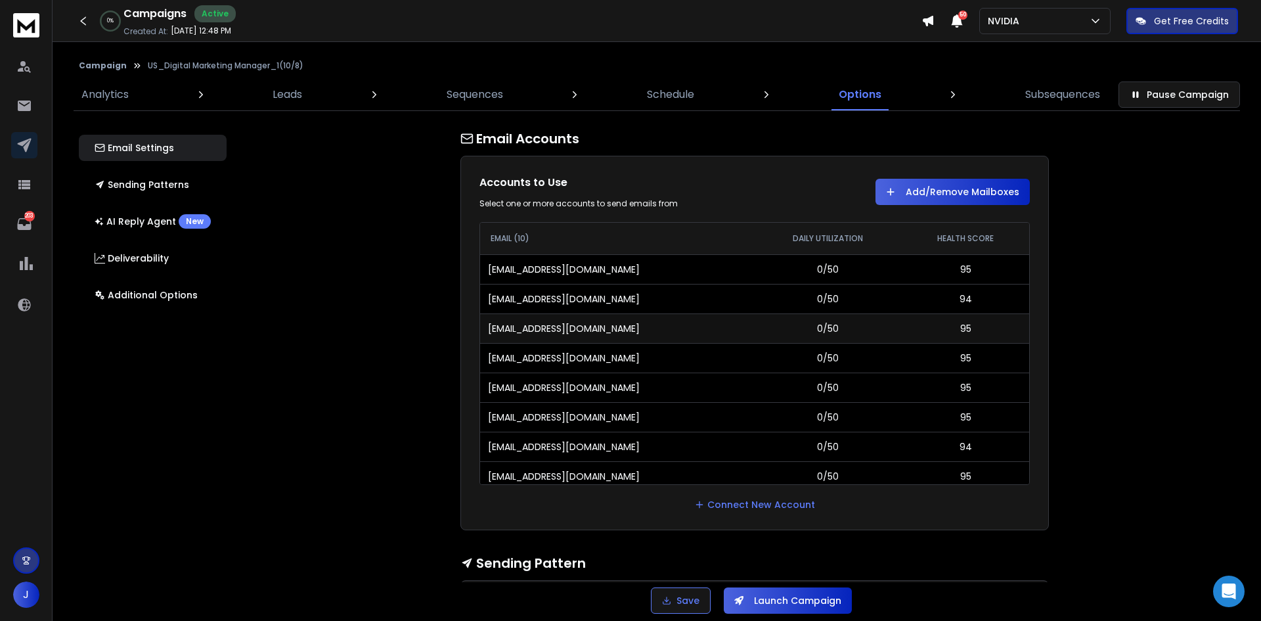
click at [639, 332] on p "teamrecruitment@smarttalentnetworknvidia.com" at bounding box center [564, 328] width 152 height 13
click at [639, 339] on td "teamrecruitment@smarttalentnetworknvidia.com" at bounding box center [616, 328] width 273 height 30
click at [638, 320] on td "teamrecruitment@smarttalentnetworknvidia.com" at bounding box center [616, 328] width 273 height 30
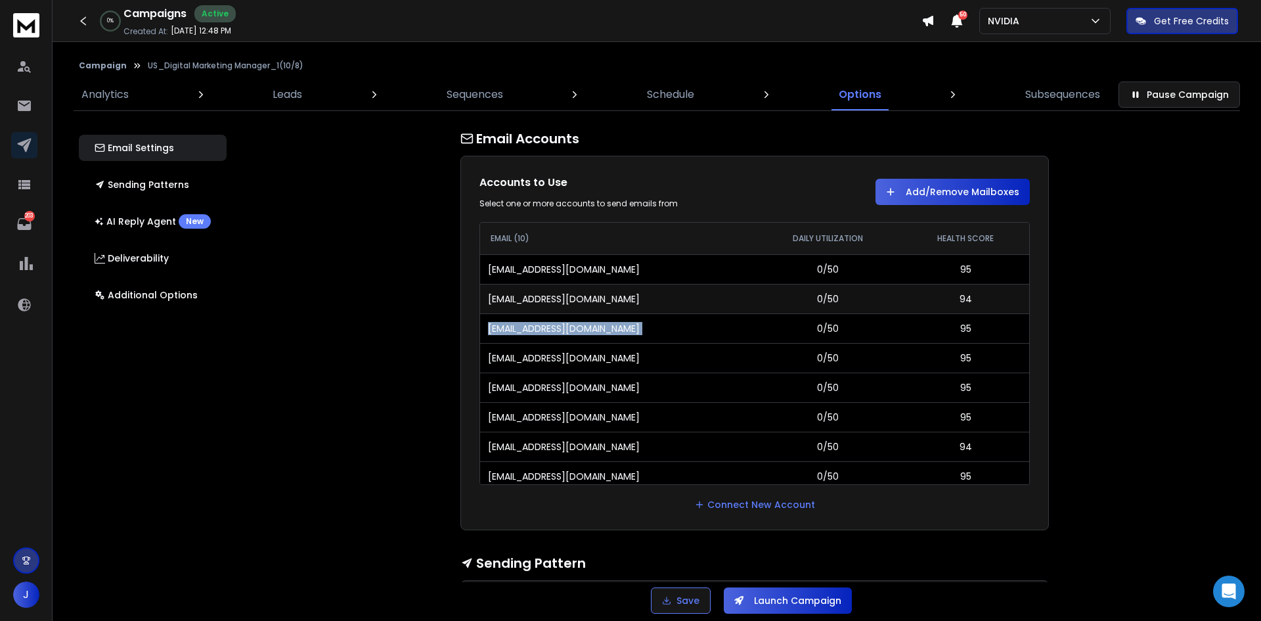
copy p "teamrecruitment@smarttalentnetworknvidia.com"
click at [754, 308] on td "jobs@hranalyticsplatformnvidia.com" at bounding box center [616, 299] width 273 height 30
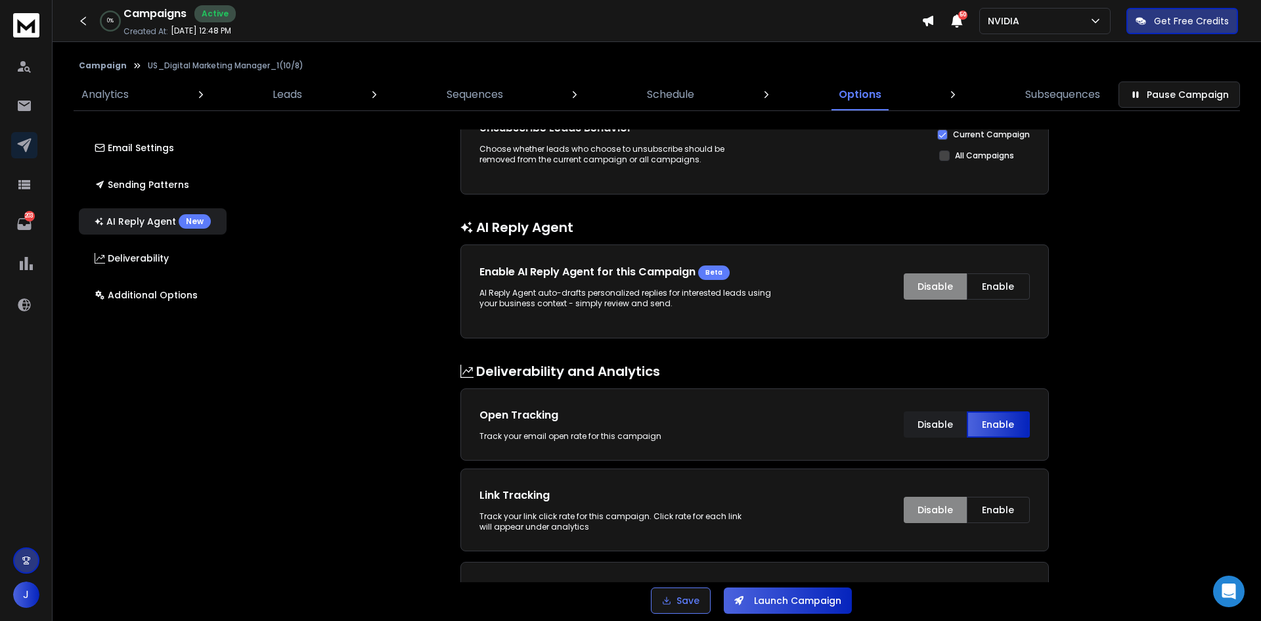
scroll to position [1314, 0]
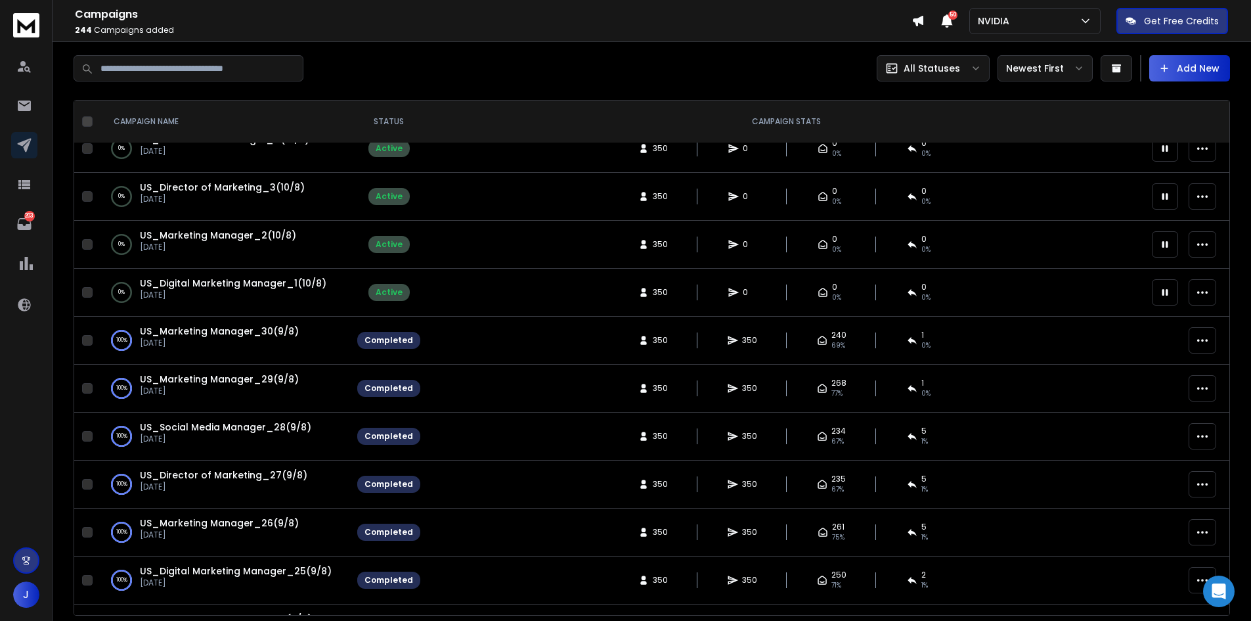
scroll to position [1314, 0]
click at [1054, 14] on div "NVIDIA" at bounding box center [1035, 20] width 114 height 13
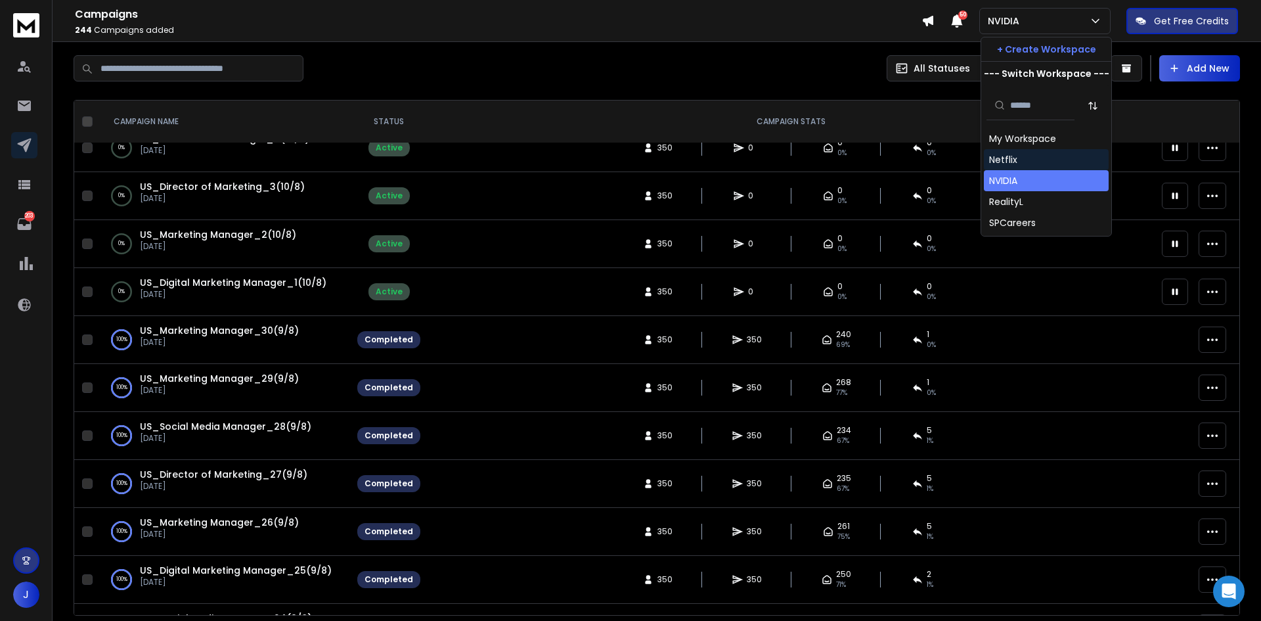
click at [1014, 156] on div "Netflix" at bounding box center [1003, 159] width 28 height 13
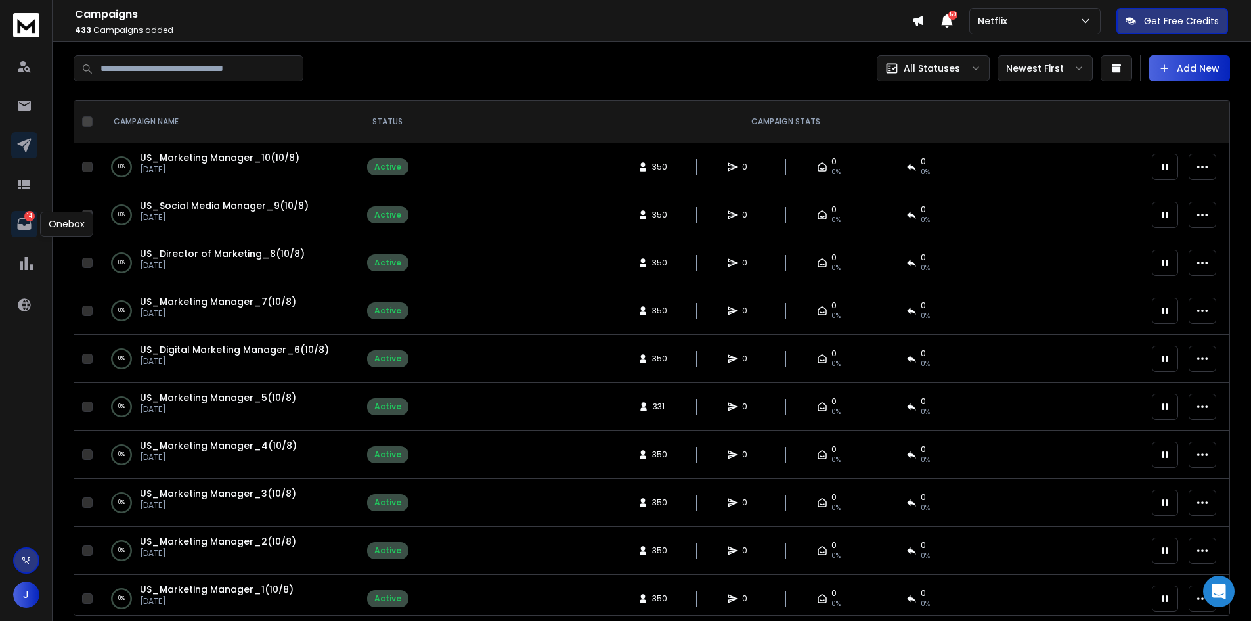
click at [35, 218] on link "14" at bounding box center [24, 224] width 26 height 26
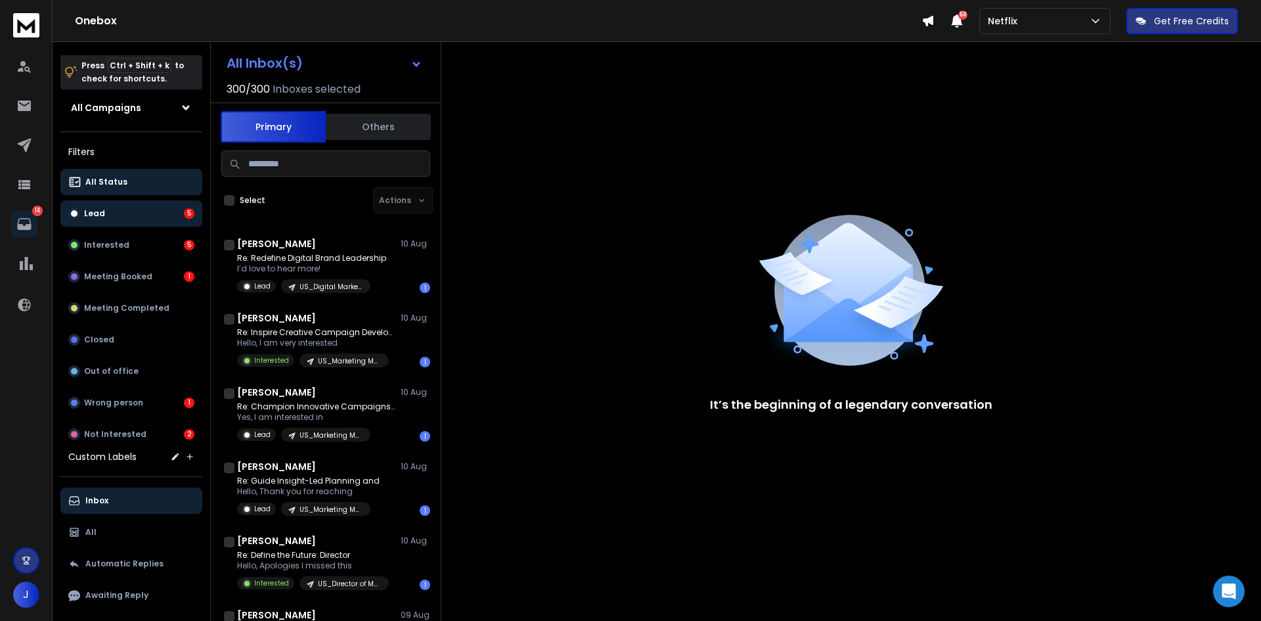
click at [108, 218] on button "Lead 5" at bounding box center [131, 213] width 142 height 26
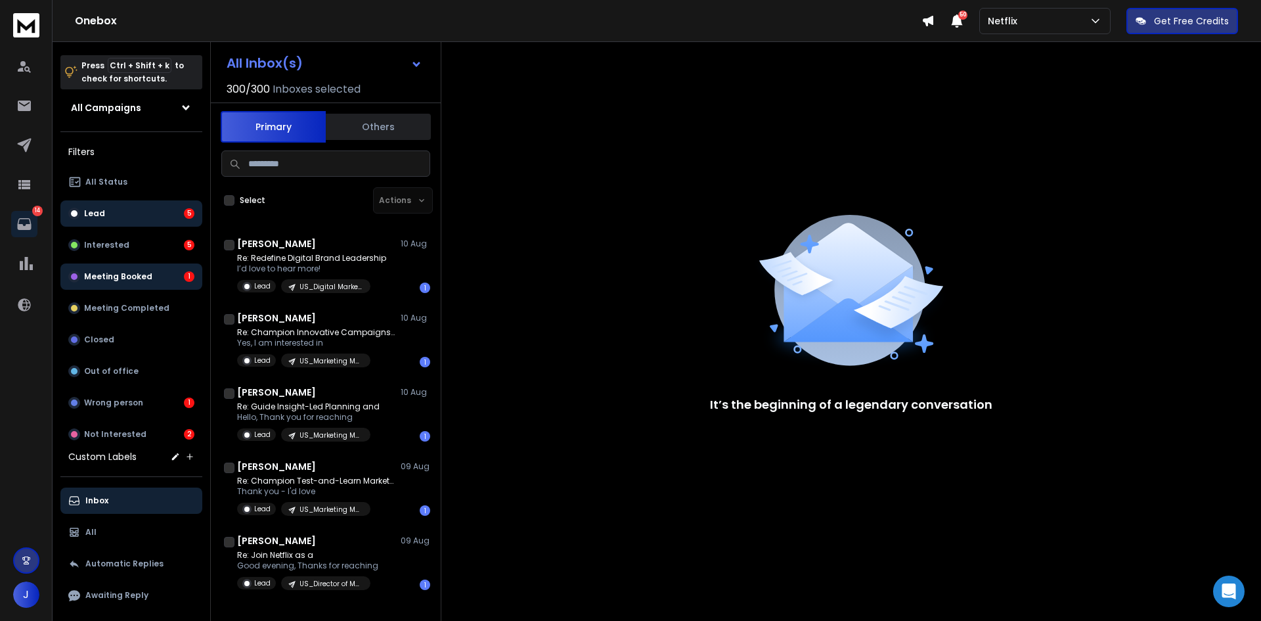
click at [117, 279] on p "Meeting Booked" at bounding box center [118, 276] width 68 height 11
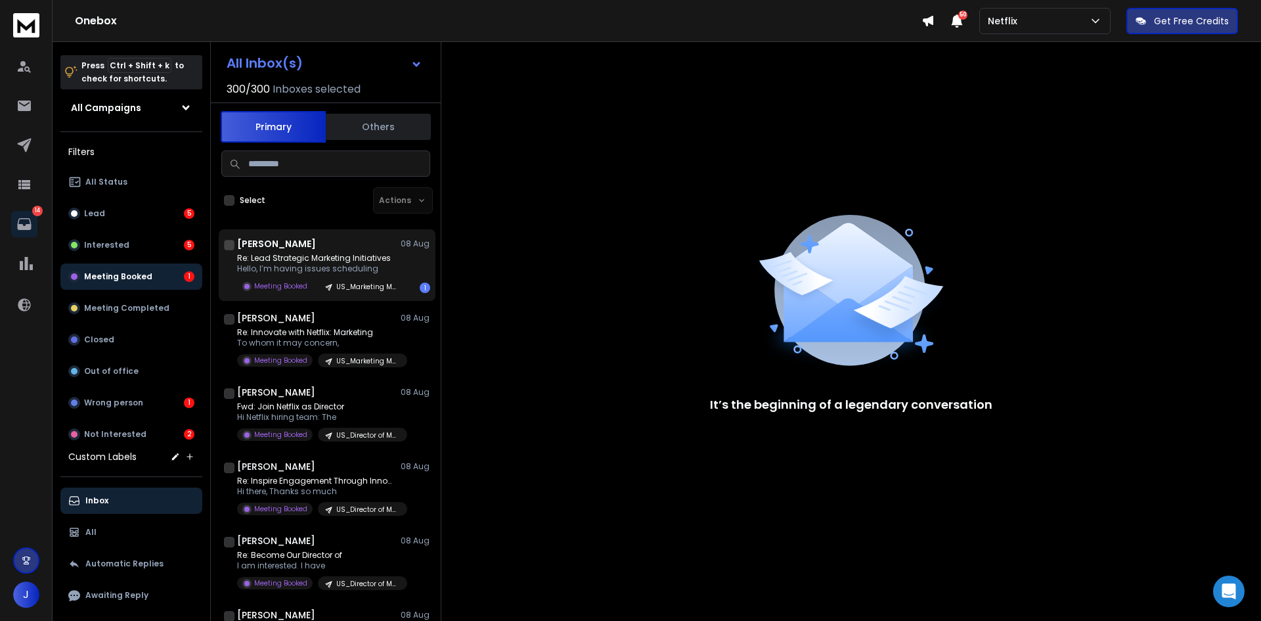
click at [371, 243] on div "Sabeen Sadiq 08 Aug" at bounding box center [333, 243] width 193 height 13
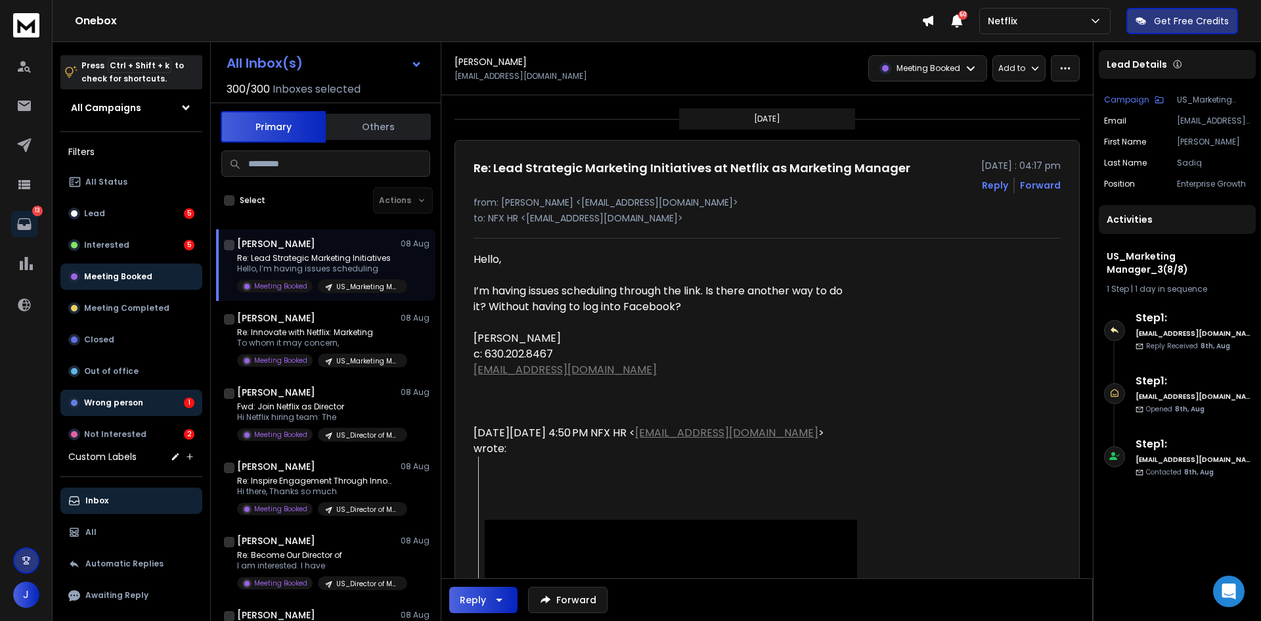
click at [166, 409] on button "Wrong person 1" at bounding box center [131, 403] width 142 height 26
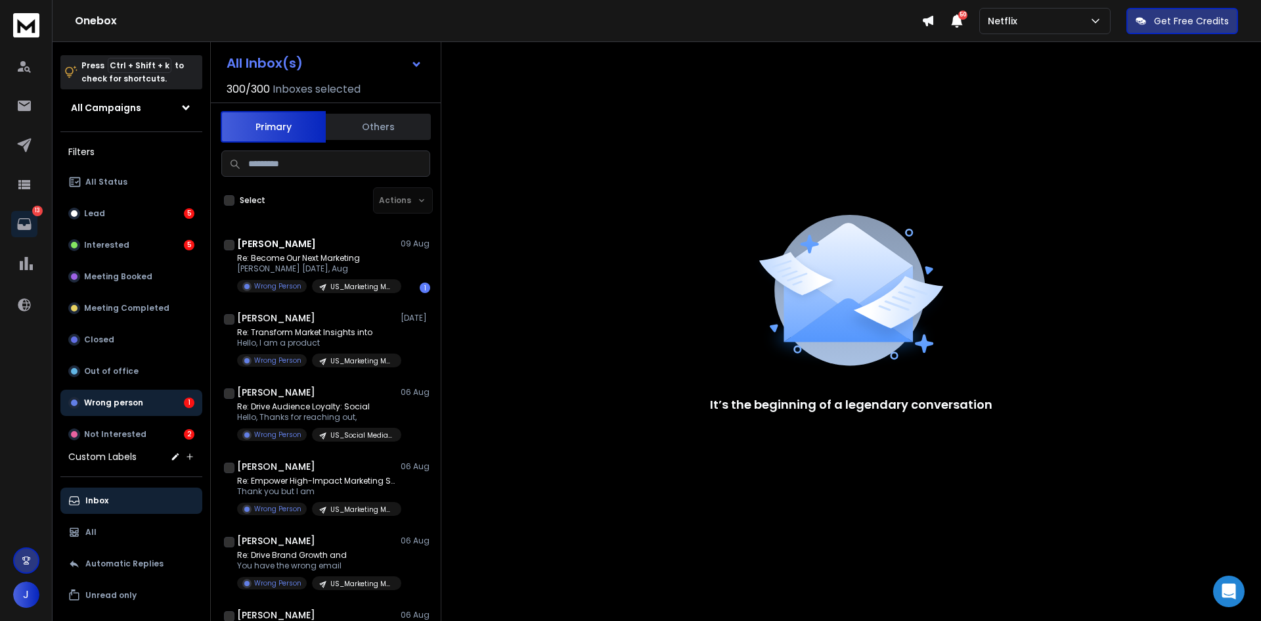
click at [323, 271] on p "Alex Handy On Sat, Aug" at bounding box center [316, 268] width 158 height 11
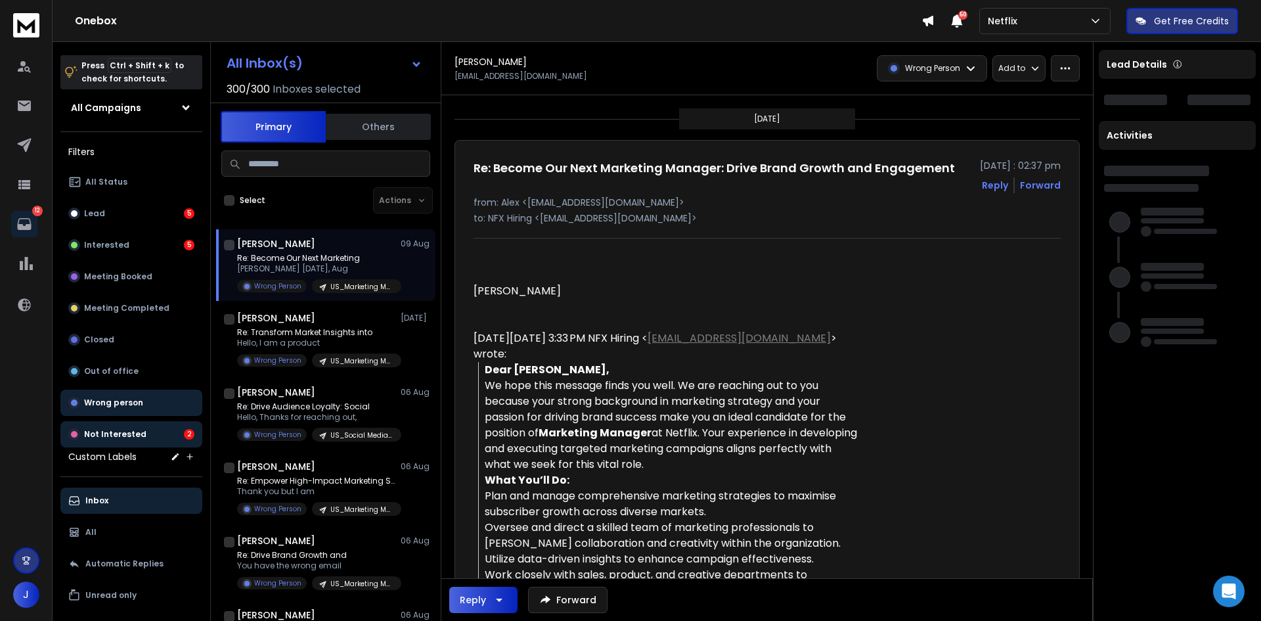
click at [156, 428] on button "Not Interested 2" at bounding box center [131, 434] width 142 height 26
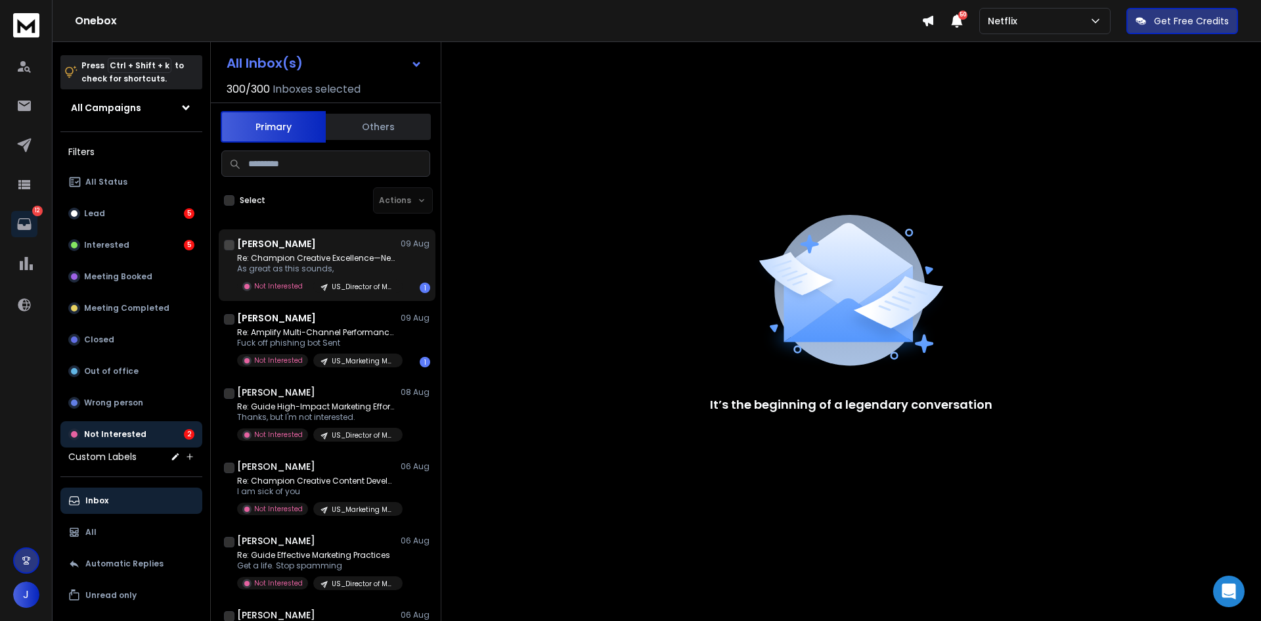
click at [377, 243] on div "Michael Donahue 09 Aug" at bounding box center [333, 243] width 193 height 13
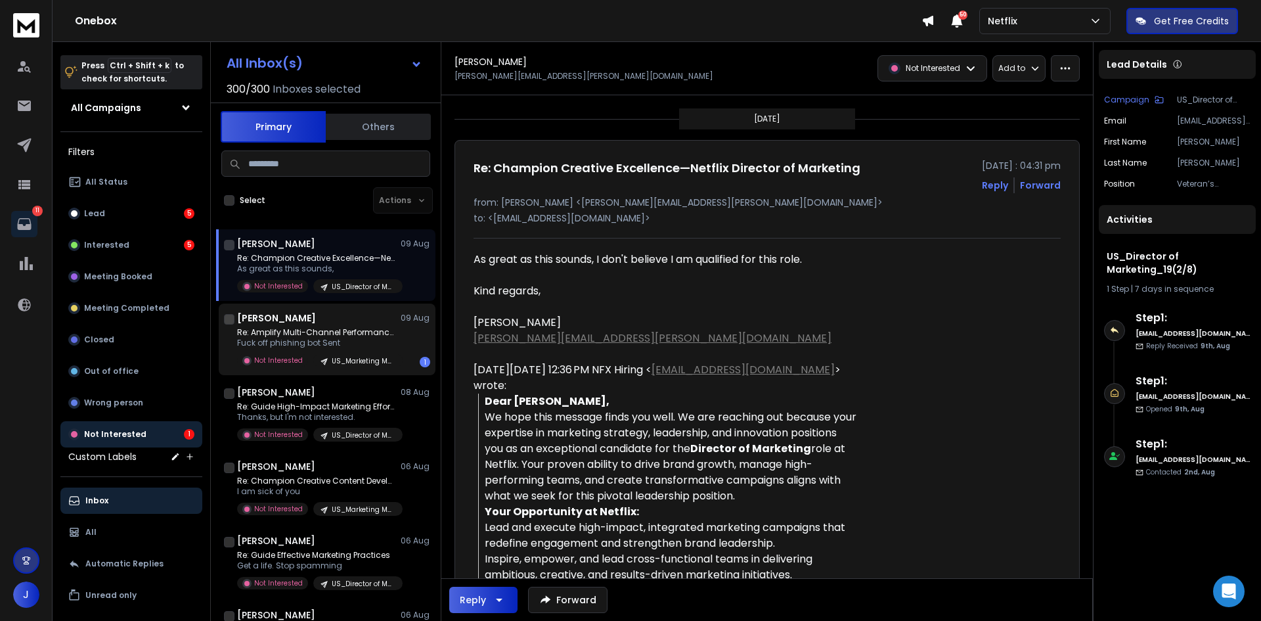
click at [265, 324] on h1 "Asher Sells" at bounding box center [276, 317] width 79 height 13
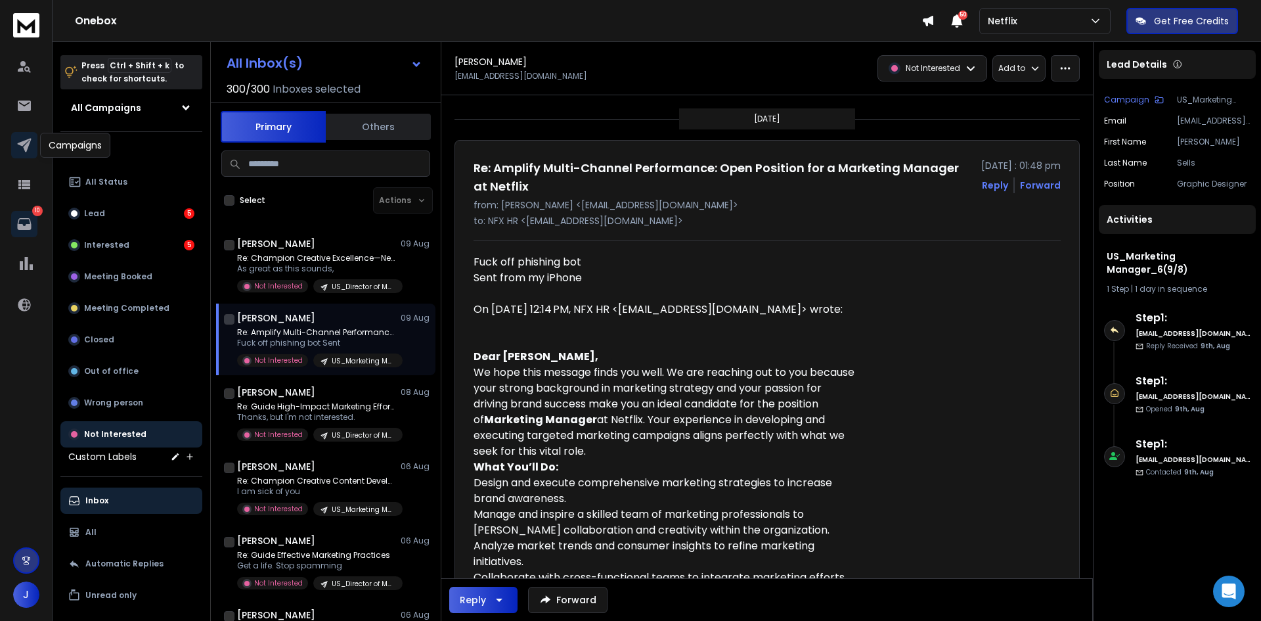
click at [12, 140] on link at bounding box center [24, 145] width 26 height 26
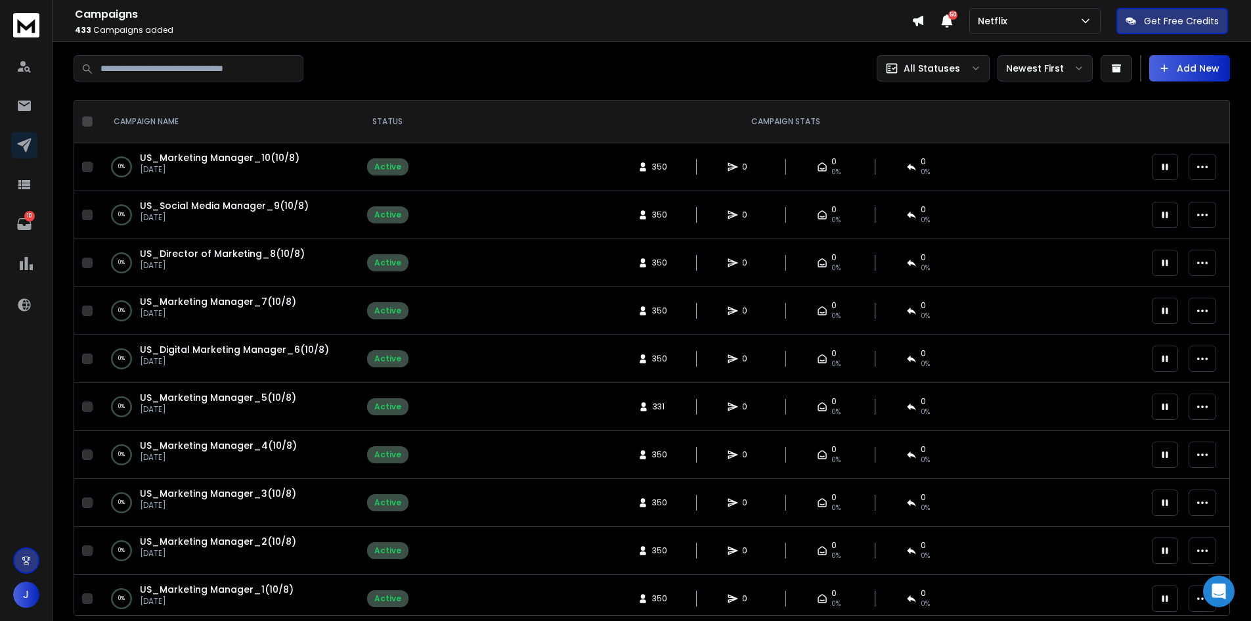
scroll to position [263, 0]
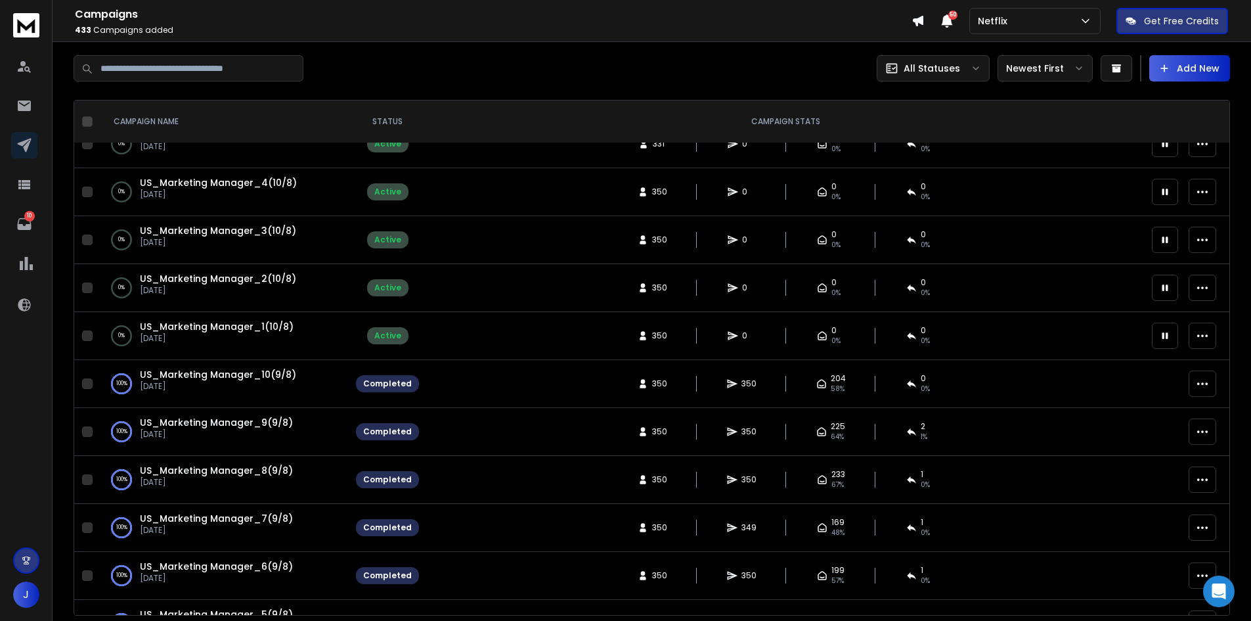
click at [414, 70] on div at bounding box center [363, 68] width 579 height 26
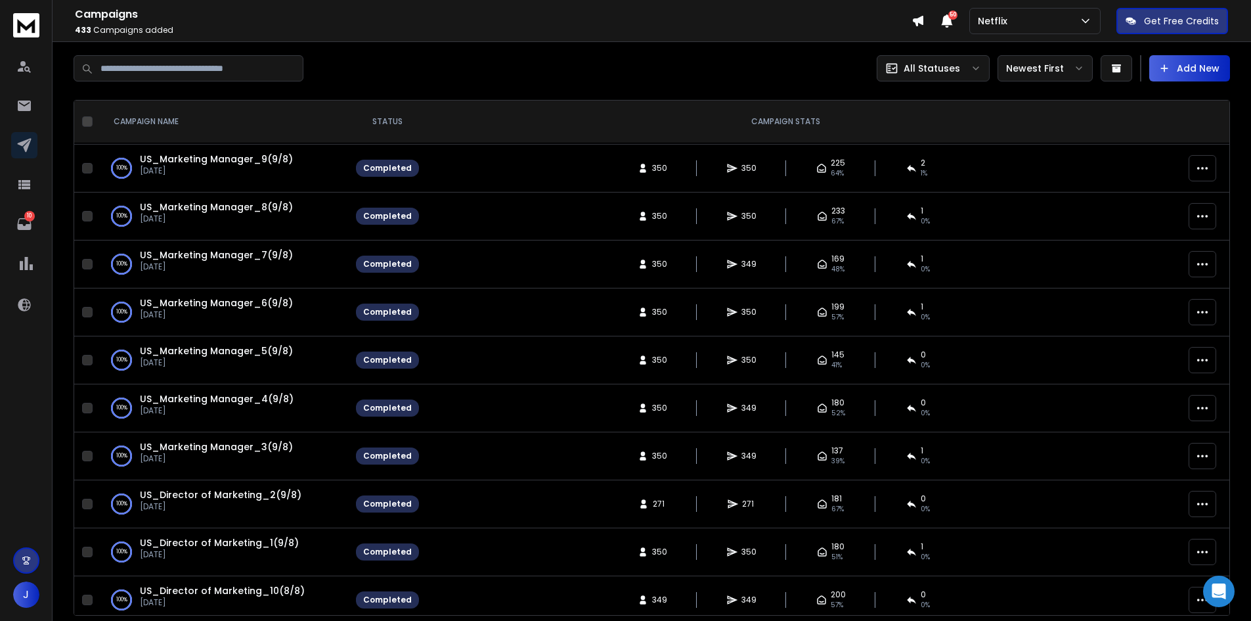
scroll to position [526, 0]
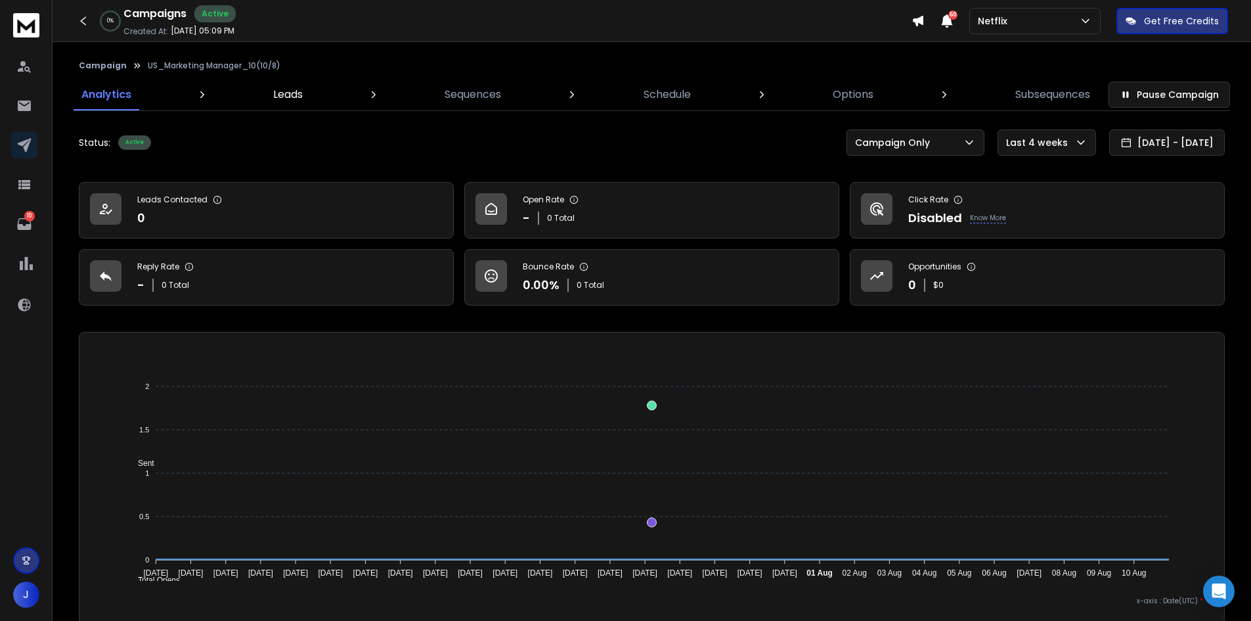
click at [271, 94] on link "Leads" at bounding box center [287, 95] width 45 height 32
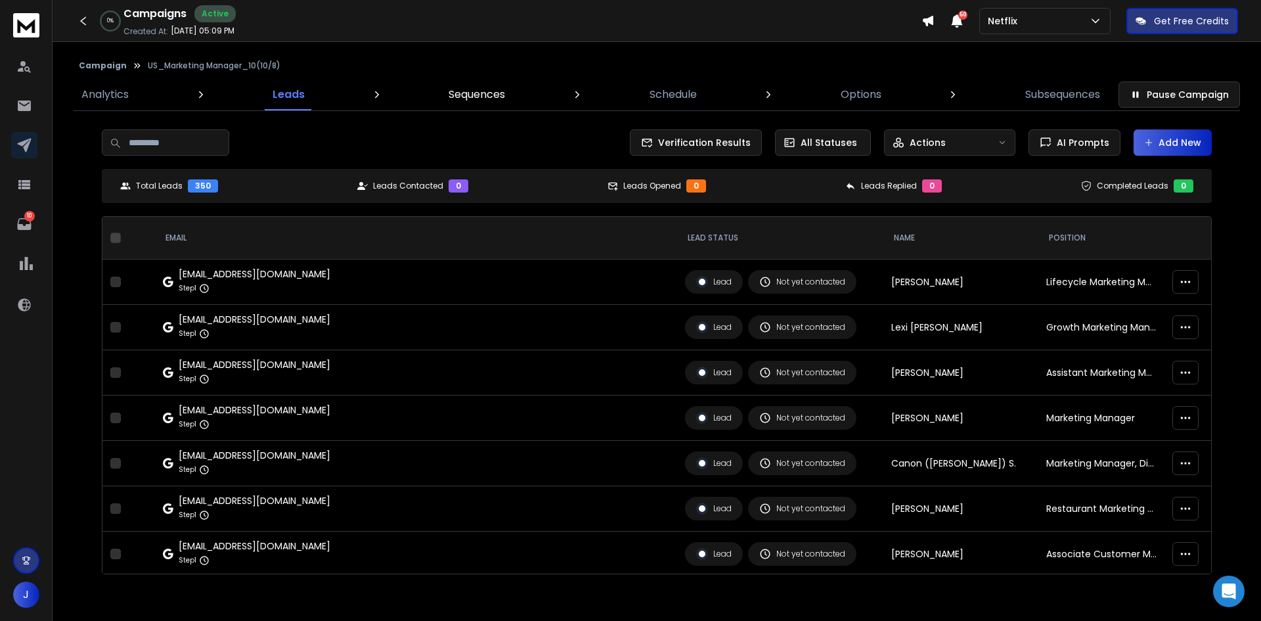
click at [443, 85] on link "Sequences" at bounding box center [477, 95] width 72 height 32
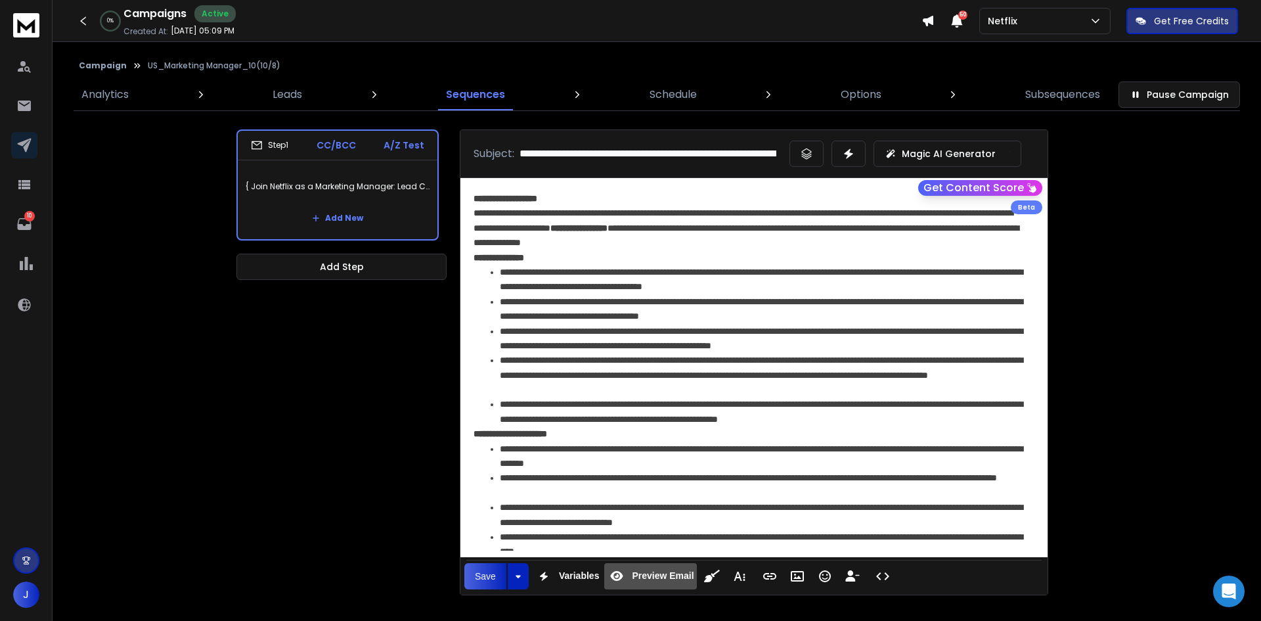
click at [640, 574] on span "Preview Email" at bounding box center [662, 575] width 67 height 11
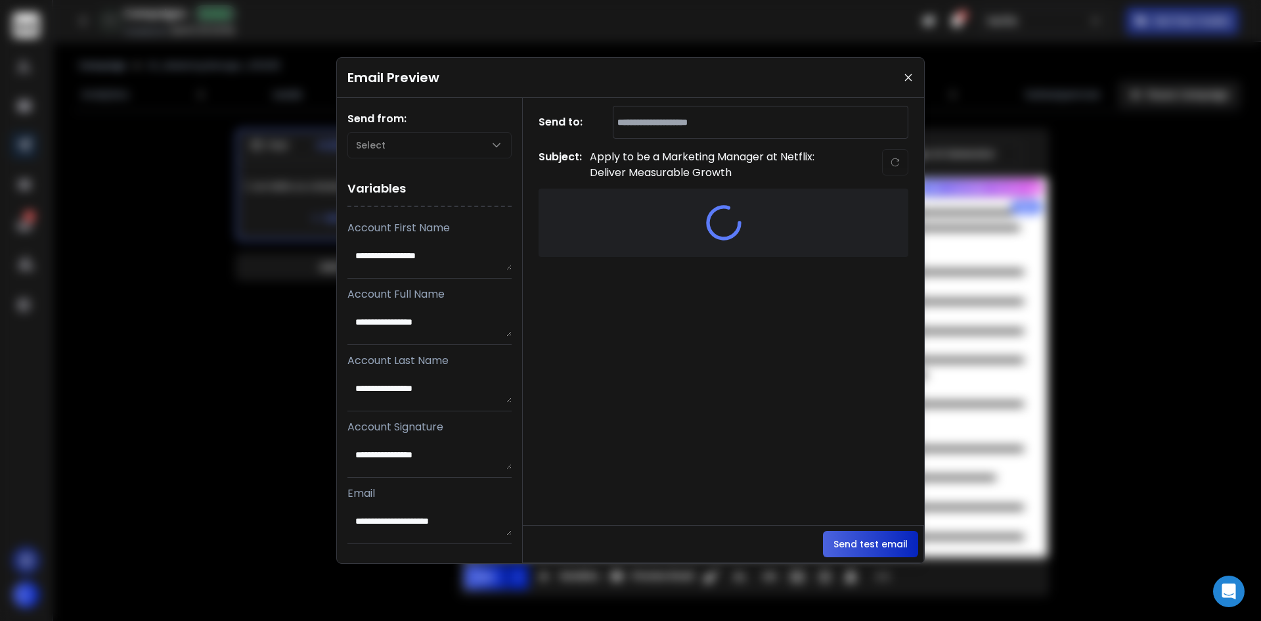
type textarea "**********"
type textarea "*****"
type textarea "*******"
type textarea "**********"
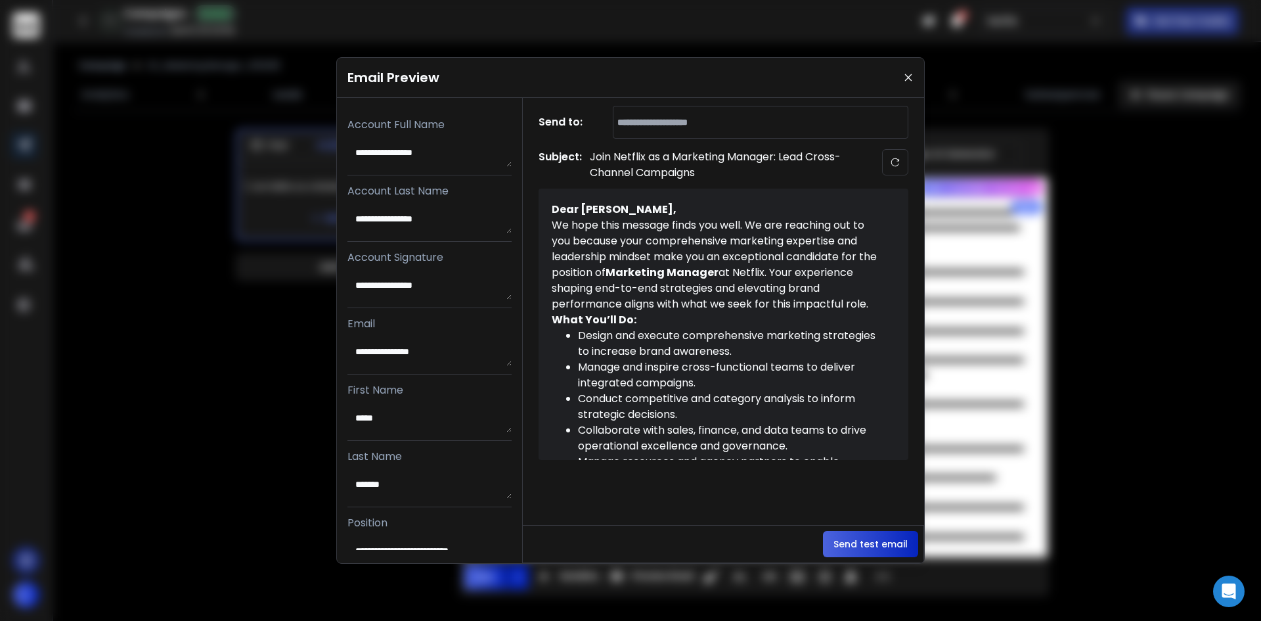
type textarea "***"
type textarea "**********"
type textarea "*******"
type textarea "***"
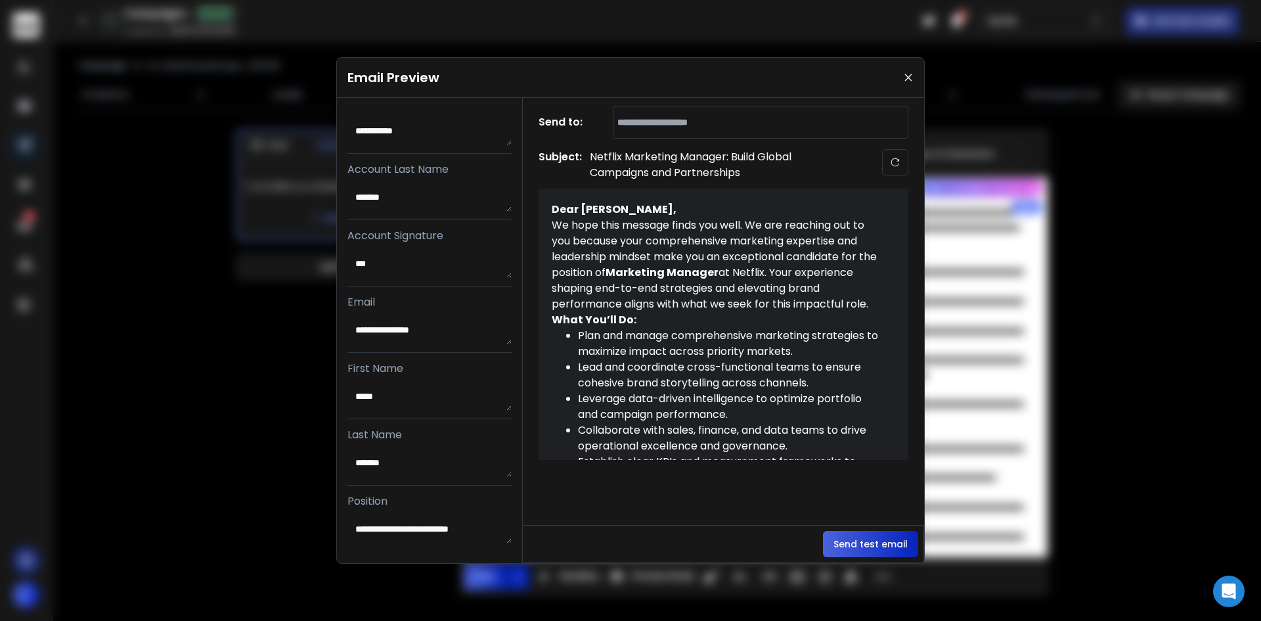
scroll to position [193, 0]
click at [895, 170] on button at bounding box center [895, 162] width 26 height 26
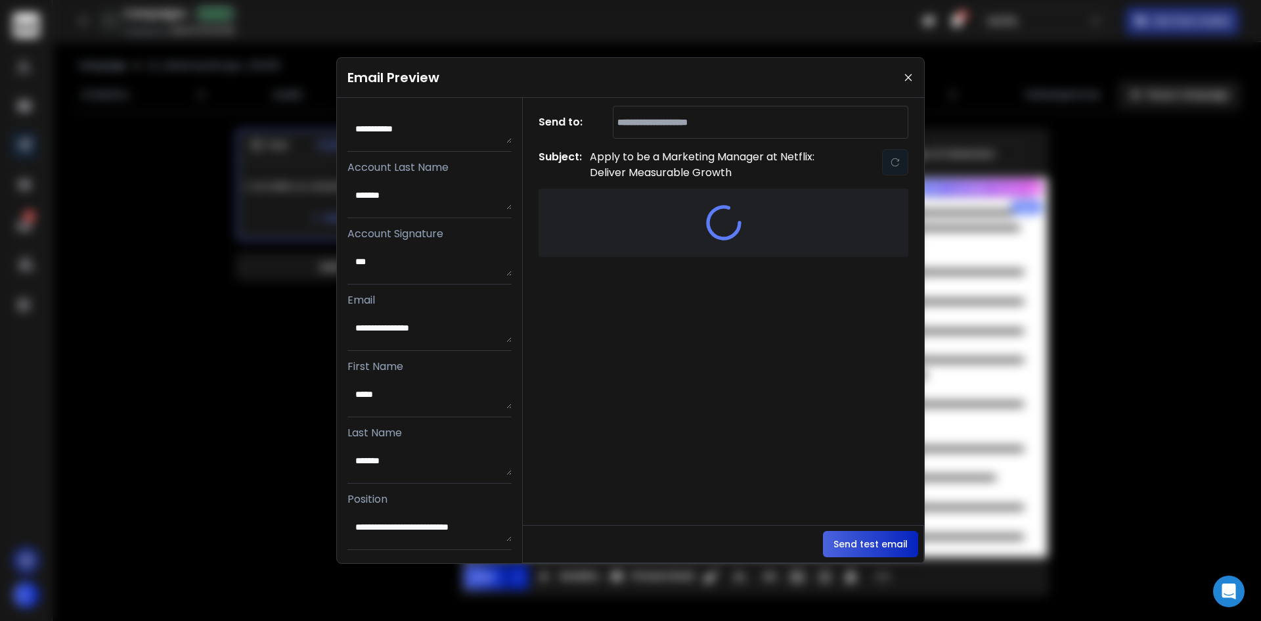
type textarea "**********"
type textarea "*********"
type textarea "*****"
type textarea "**********"
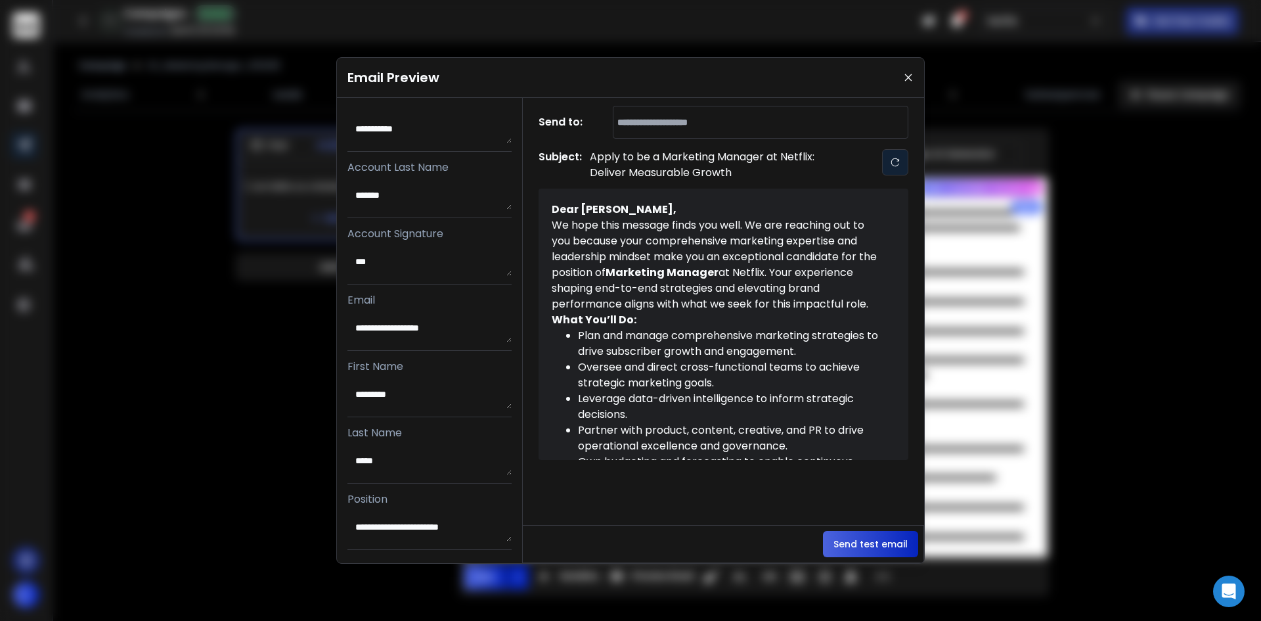
click at [895, 170] on button at bounding box center [895, 162] width 26 height 26
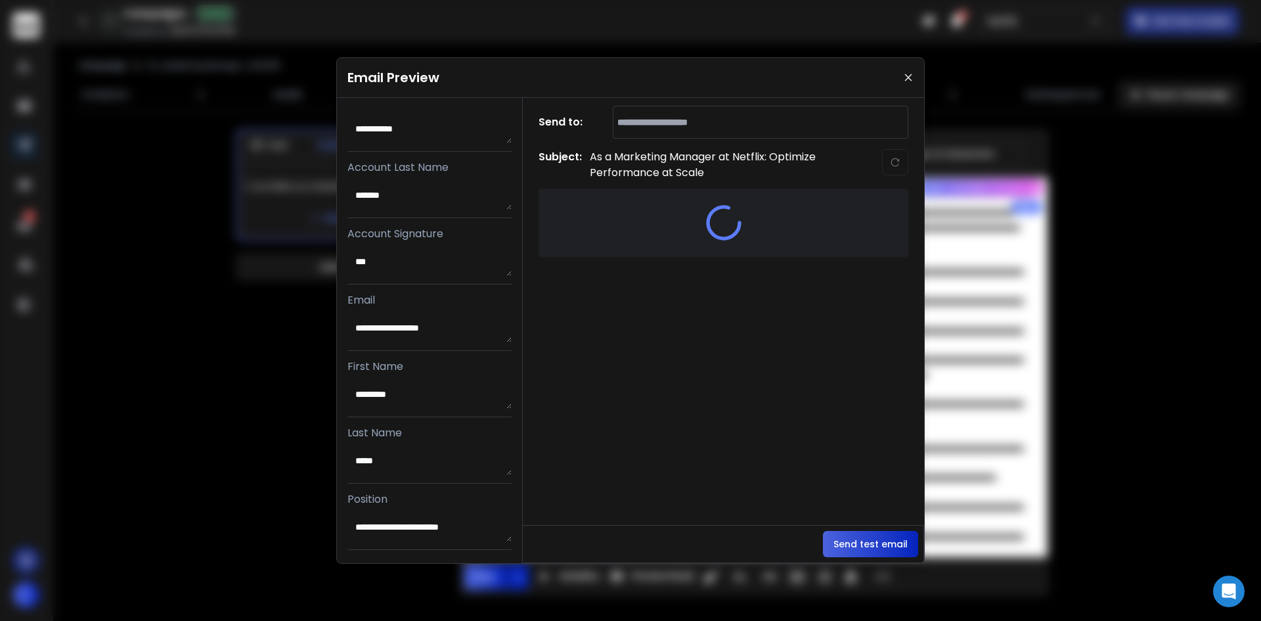
type textarea "**********"
type textarea "*****"
type textarea "**********"
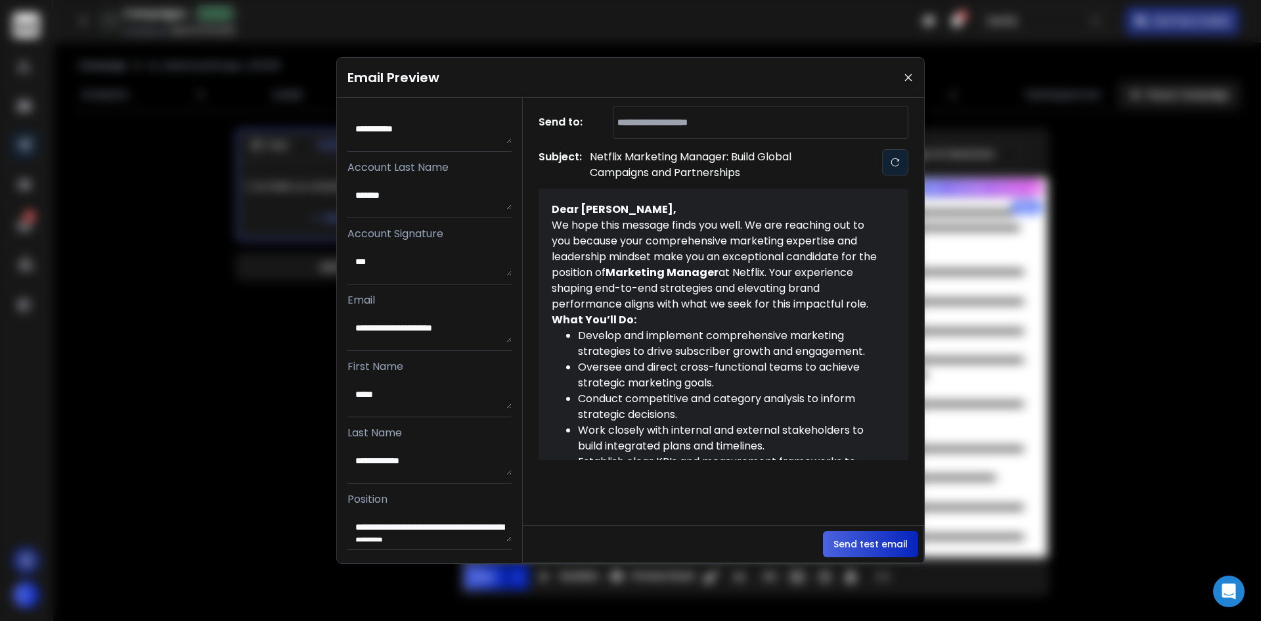
click at [893, 161] on icon at bounding box center [895, 162] width 9 height 9
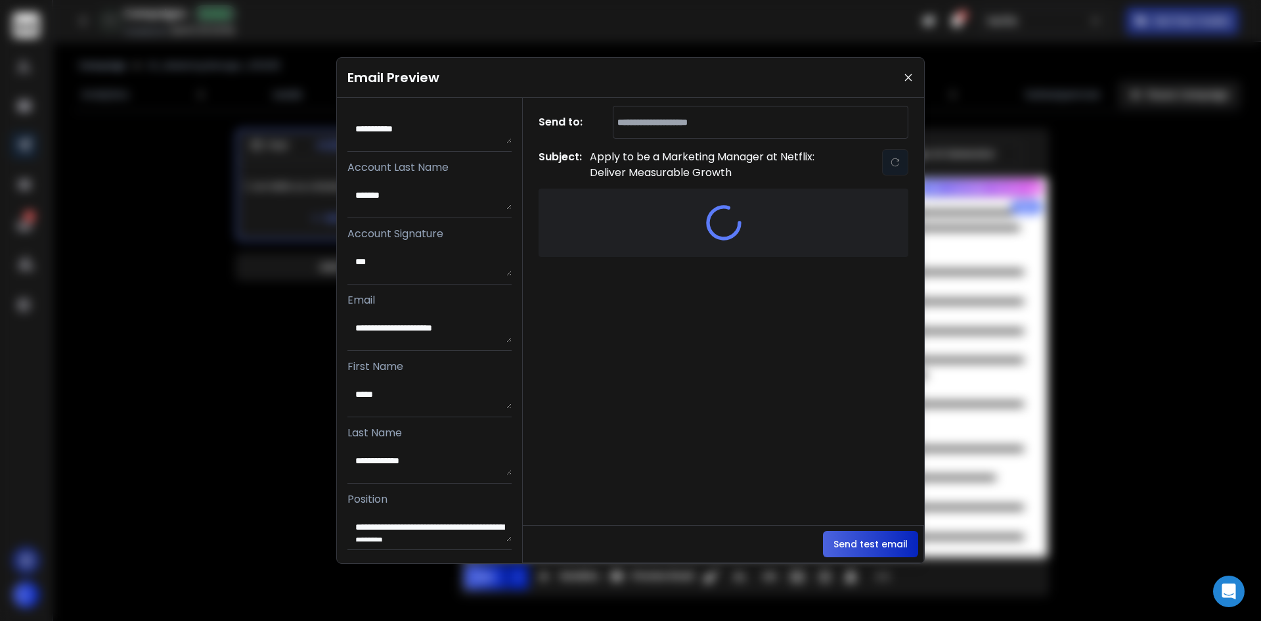
type textarea "**********"
type textarea "*****"
type textarea "**********"
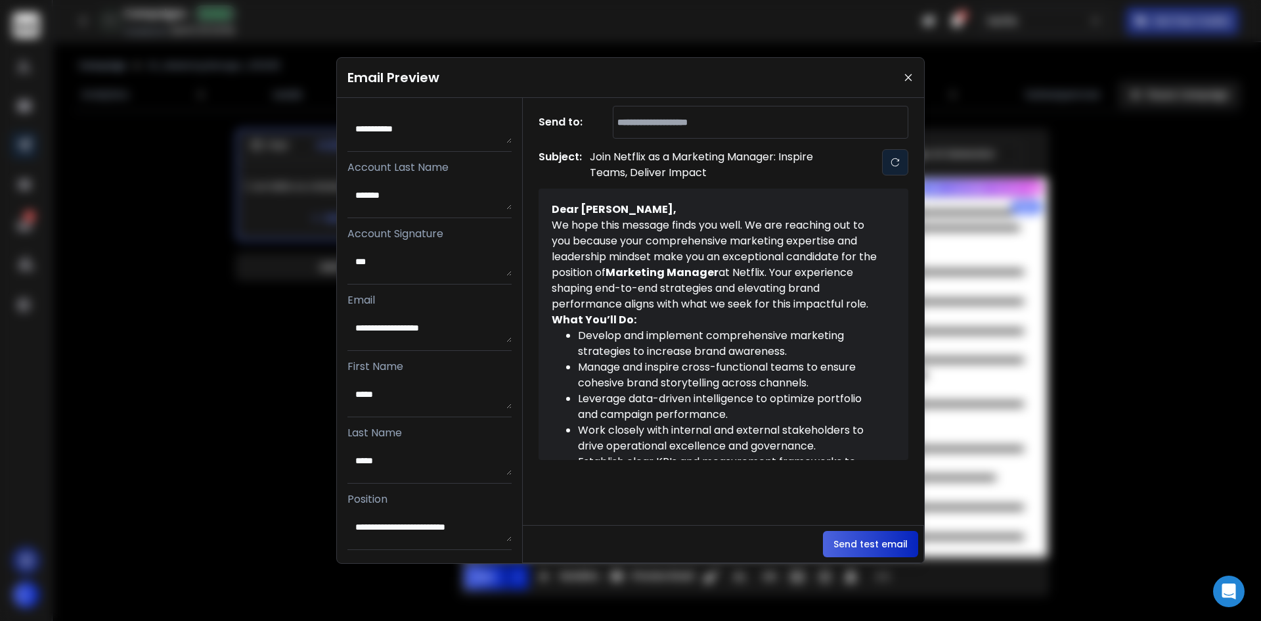
click at [893, 161] on icon at bounding box center [895, 162] width 9 height 9
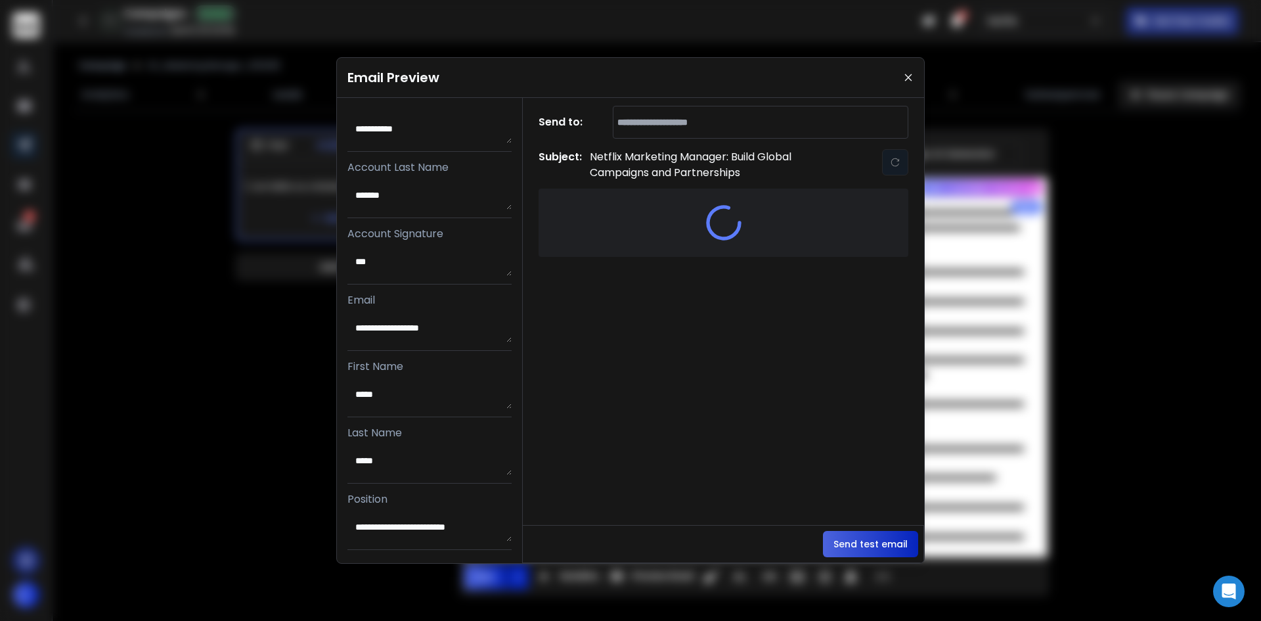
type textarea "**********"
type textarea "*****"
type textarea "********"
type textarea "**********"
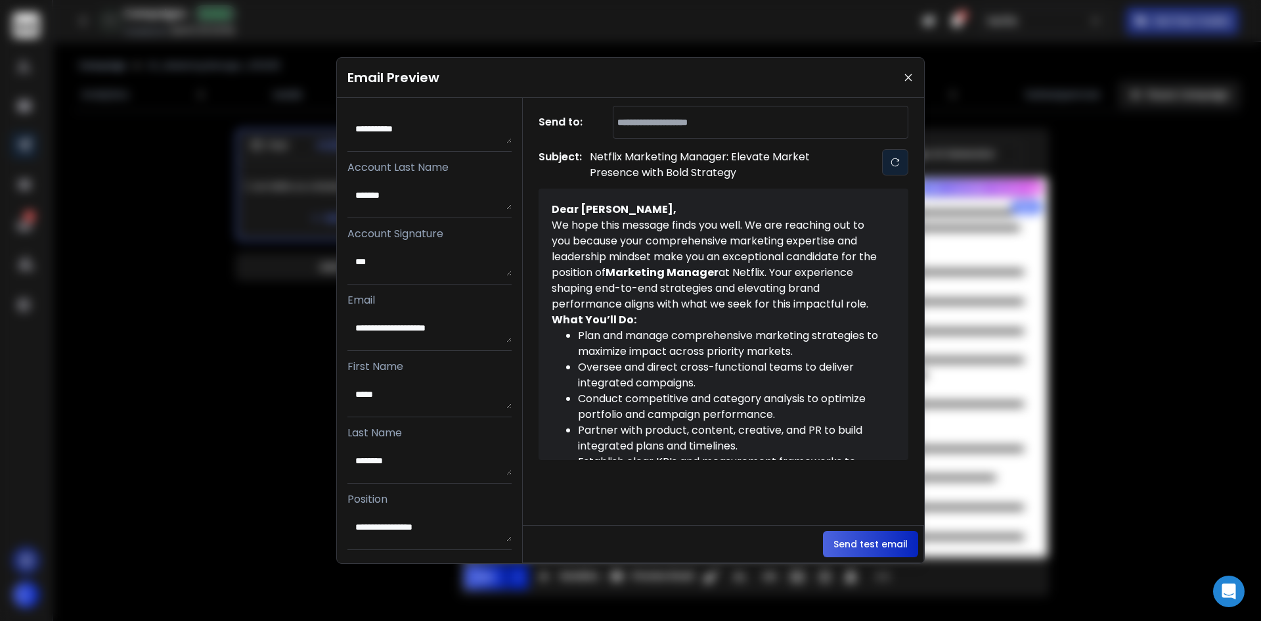
click at [893, 161] on icon at bounding box center [895, 162] width 9 height 9
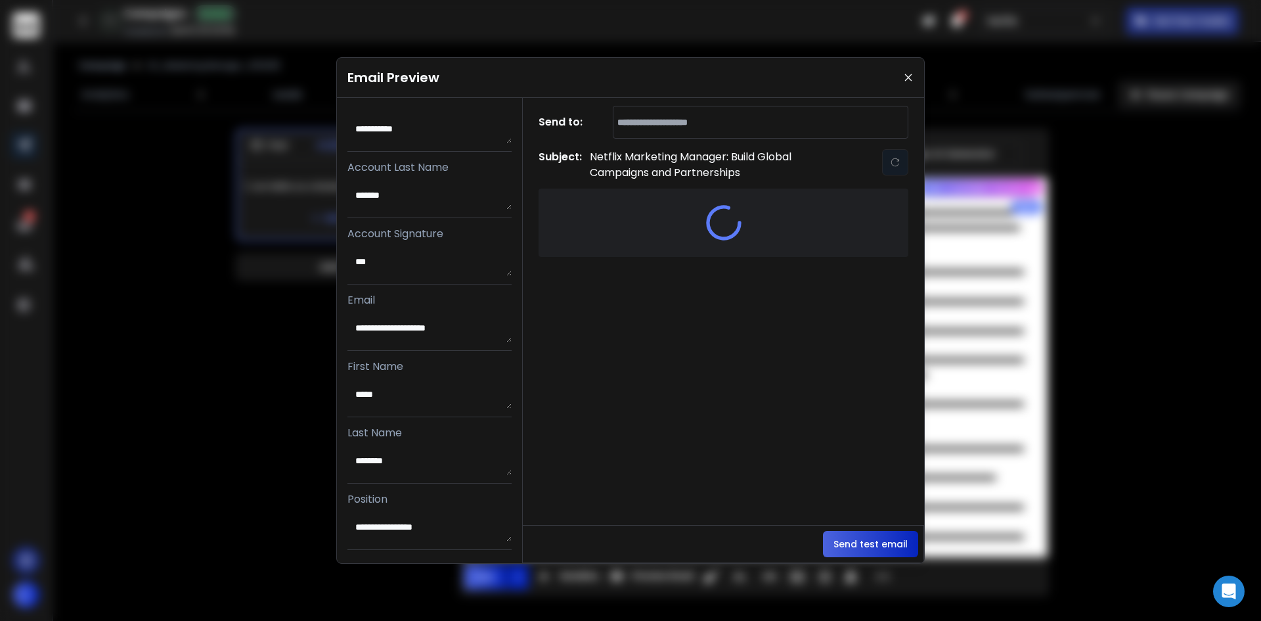
type textarea "**********"
type textarea "*******"
type textarea "******"
type textarea "**********"
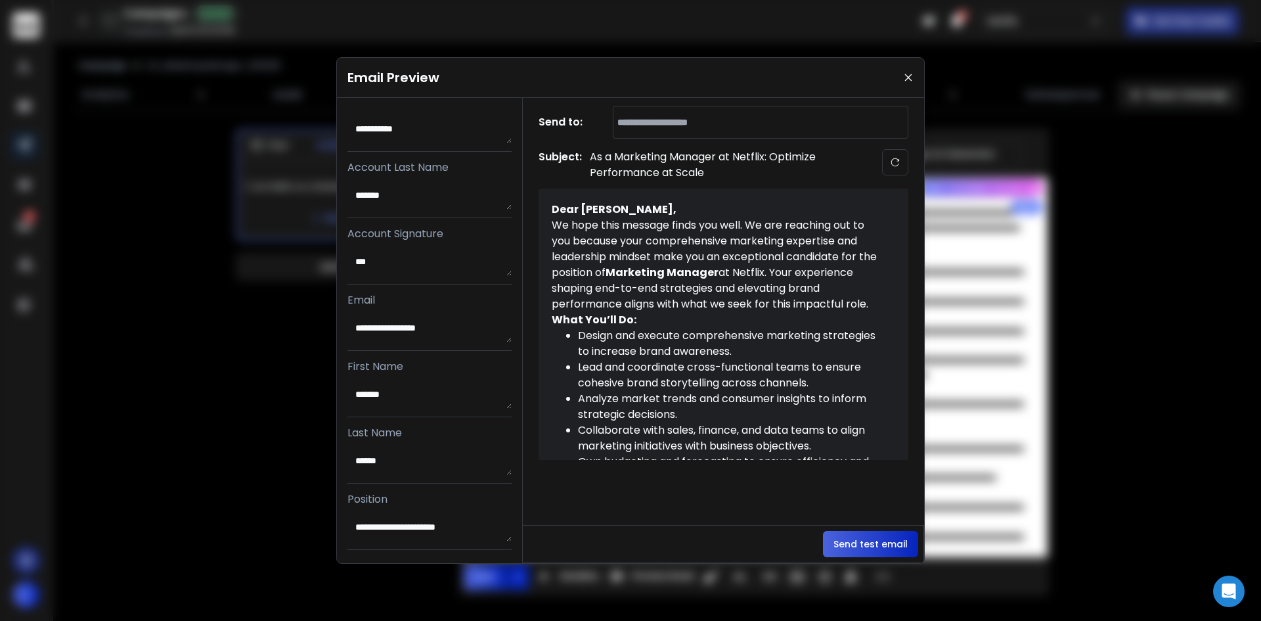
drag, startPoint x: 908, startPoint y: 80, endPoint x: 891, endPoint y: 99, distance: 24.7
click at [907, 80] on icon at bounding box center [908, 77] width 11 height 11
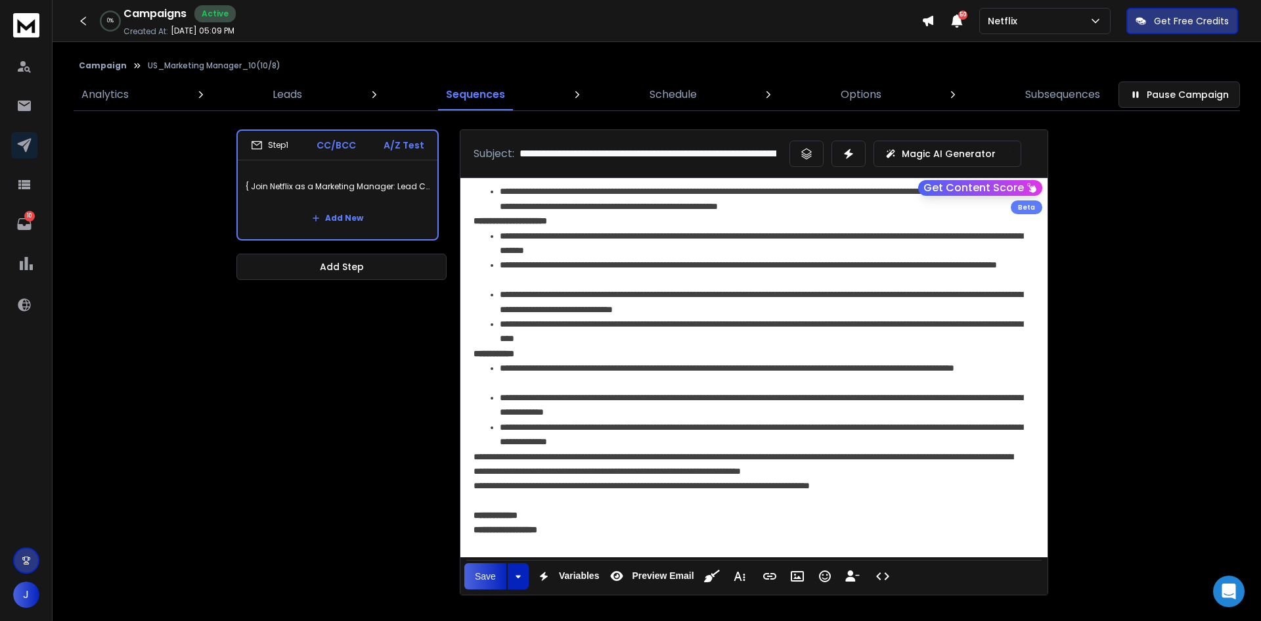
scroll to position [0, 0]
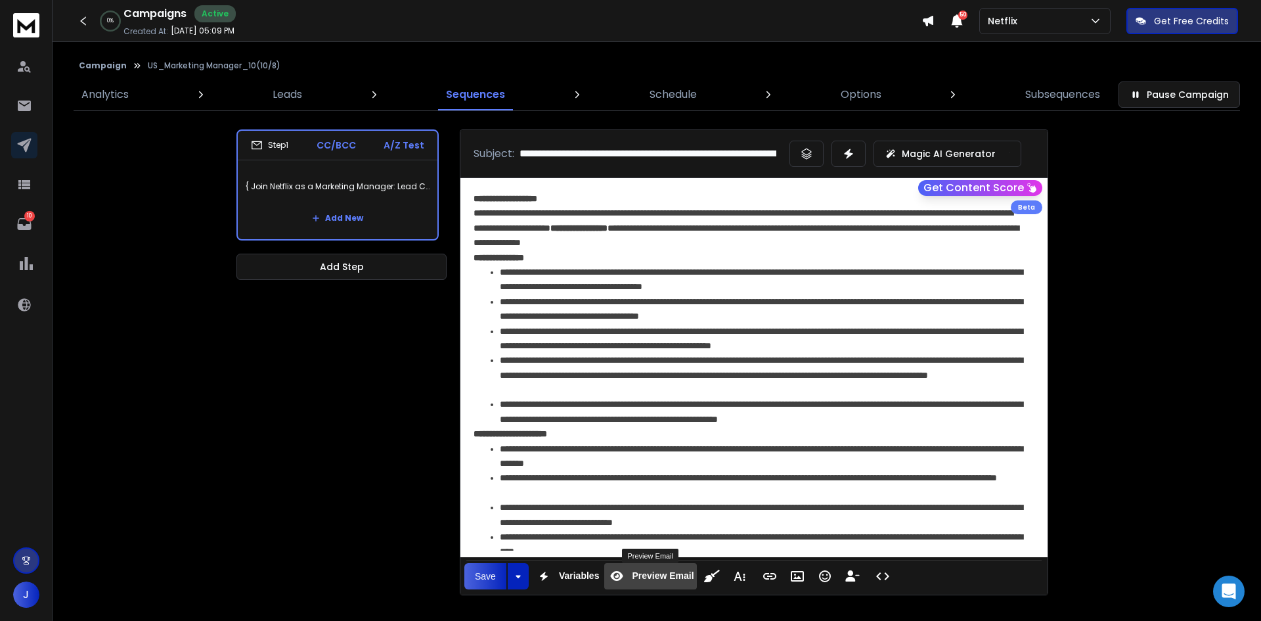
click at [642, 572] on span "Preview Email" at bounding box center [662, 575] width 67 height 11
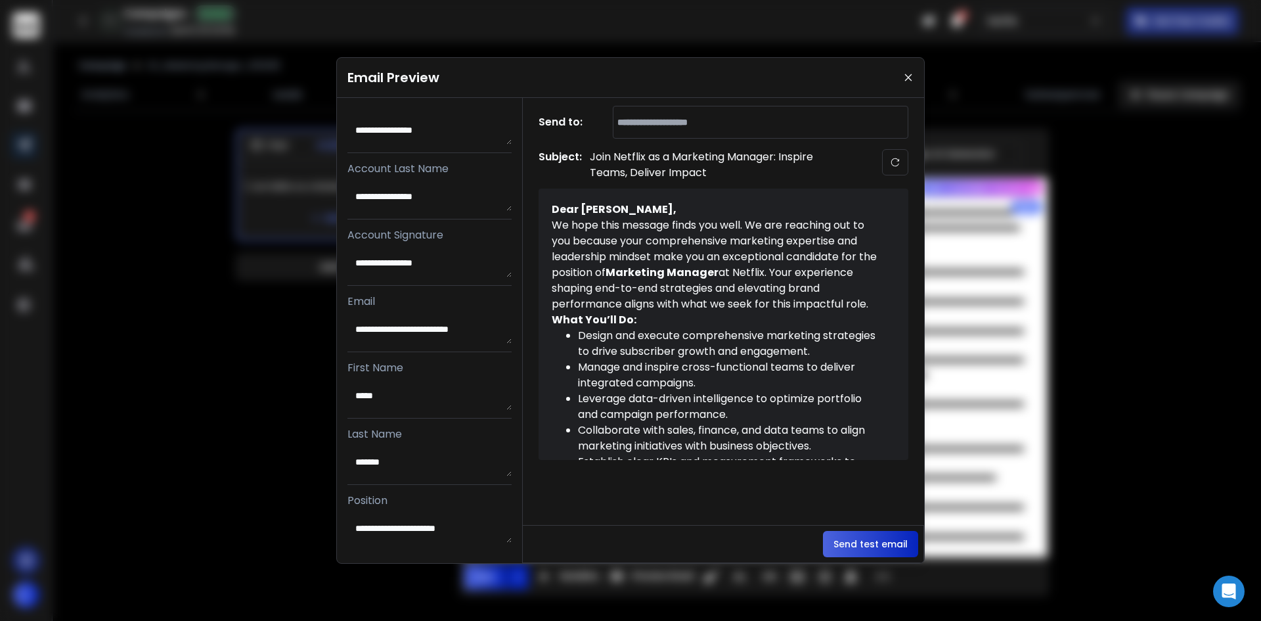
scroll to position [193, 0]
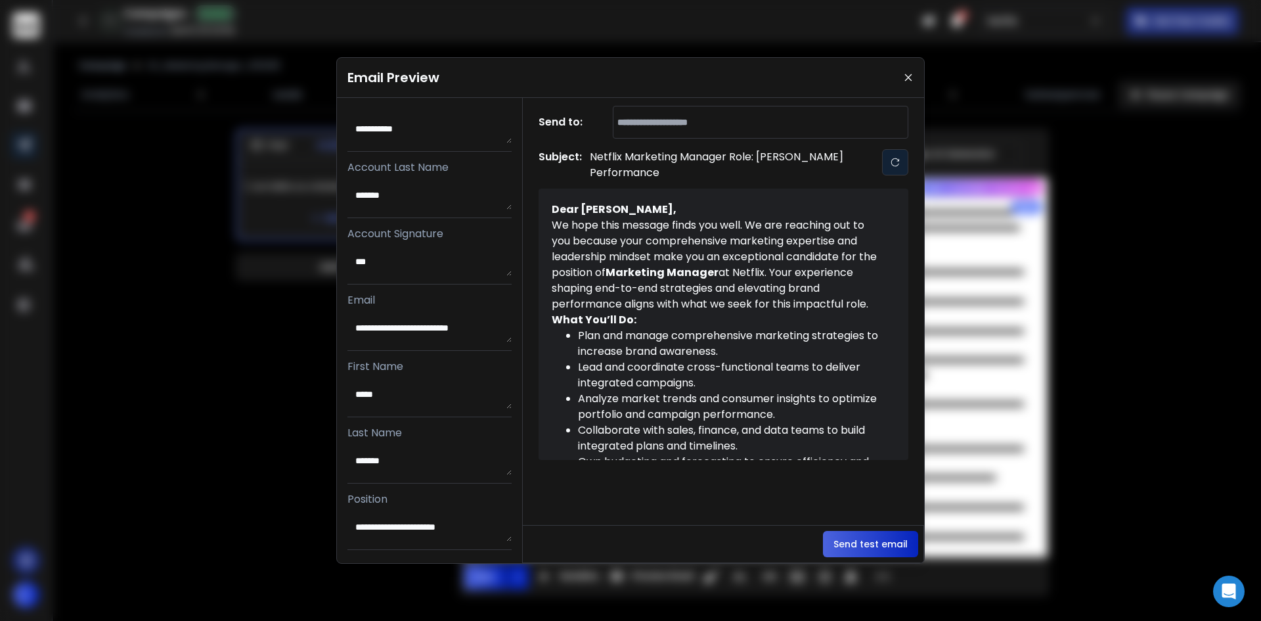
click at [899, 162] on icon at bounding box center [895, 162] width 9 height 9
click at [913, 76] on icon at bounding box center [908, 77] width 11 height 11
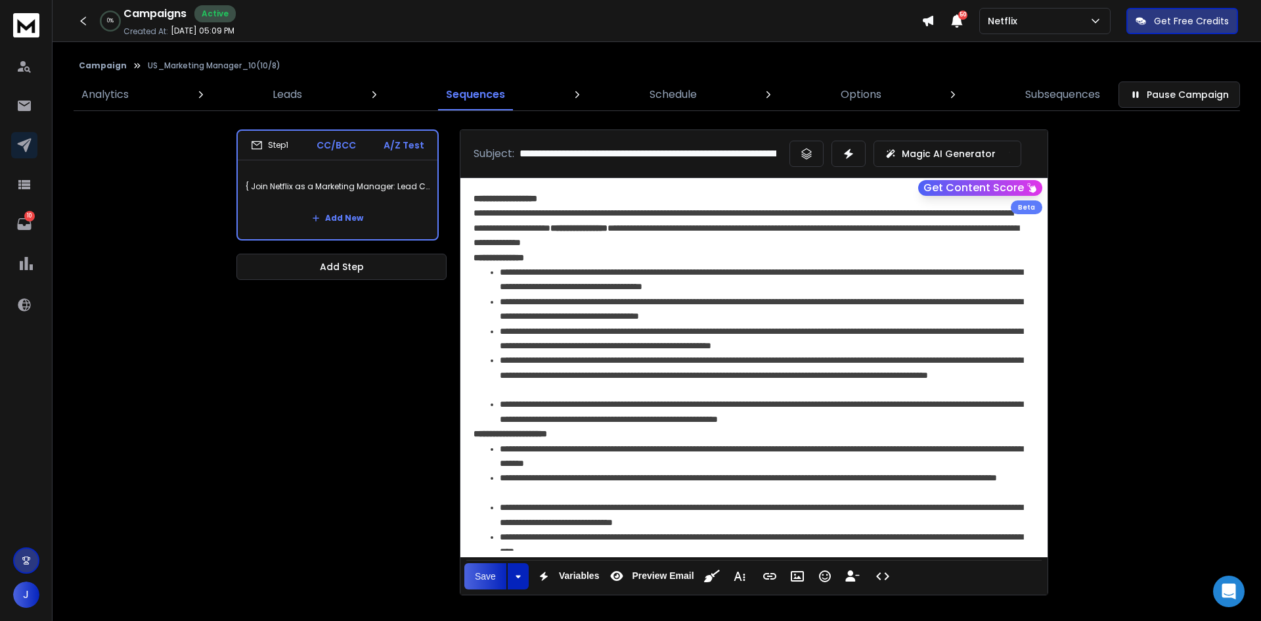
click at [637, 100] on div "Analytics Leads Sequences Schedule Options Subsequences" at bounding box center [591, 95] width 1035 height 32
click at [656, 99] on p "Schedule" at bounding box center [673, 95] width 47 height 16
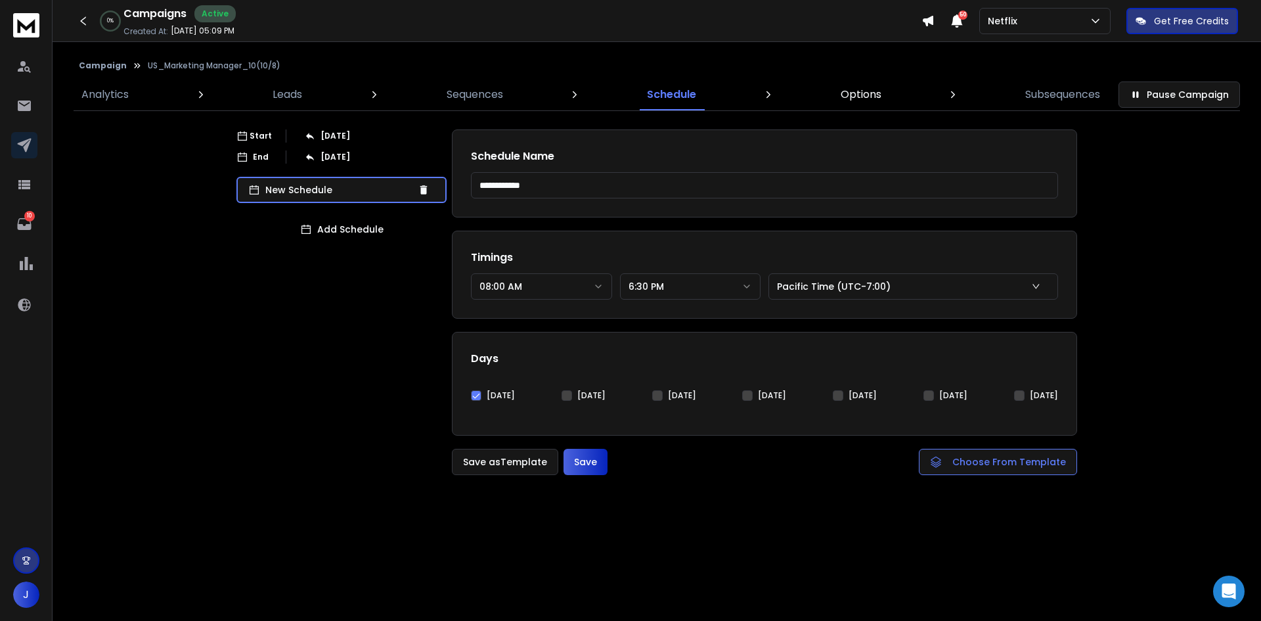
click at [884, 99] on link "Options" at bounding box center [861, 95] width 56 height 32
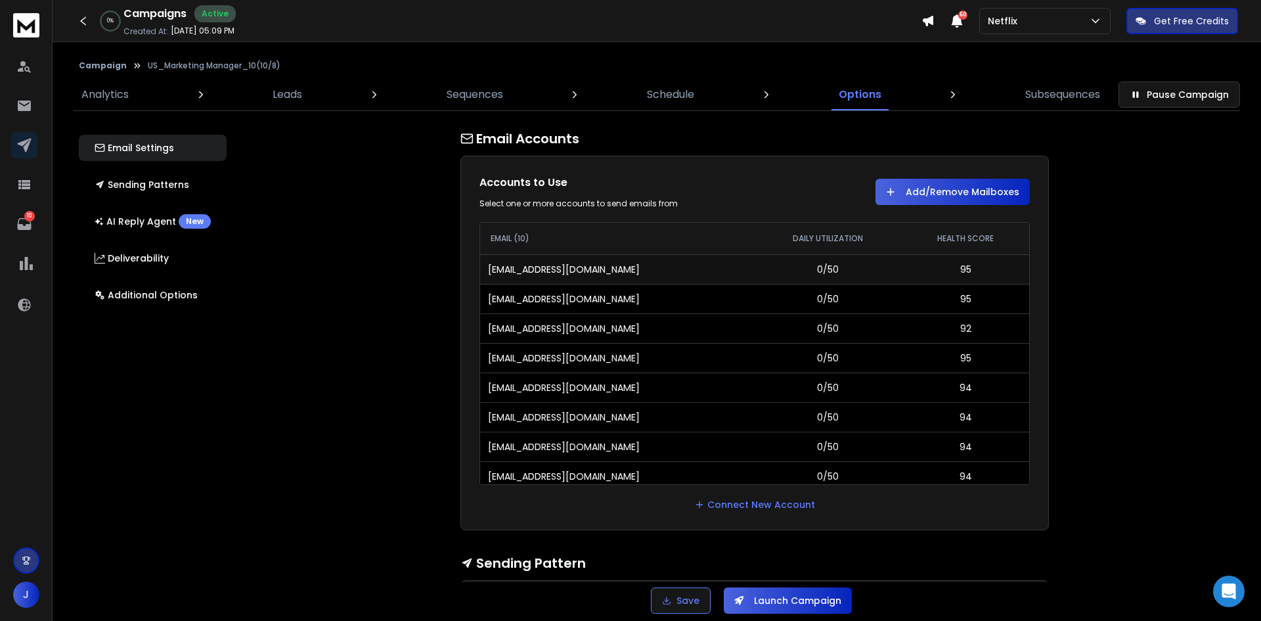
click at [640, 273] on p "[EMAIL_ADDRESS][DOMAIN_NAME]" at bounding box center [564, 269] width 152 height 13
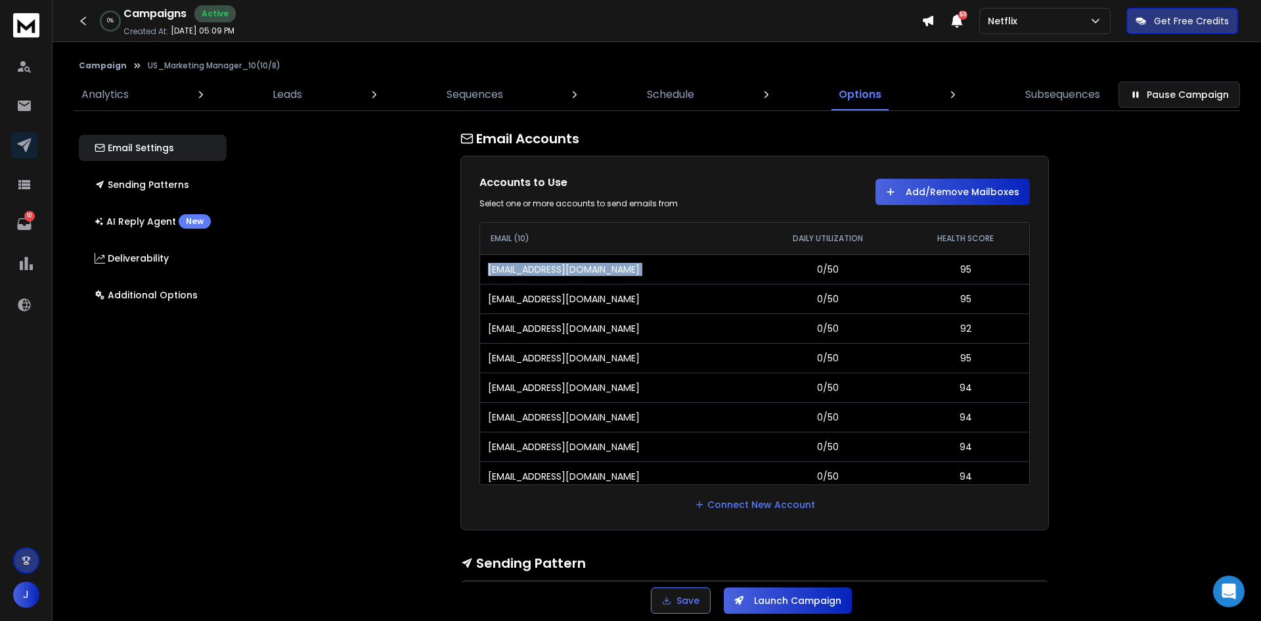
copy p "[EMAIL_ADDRESS][DOMAIN_NAME]"
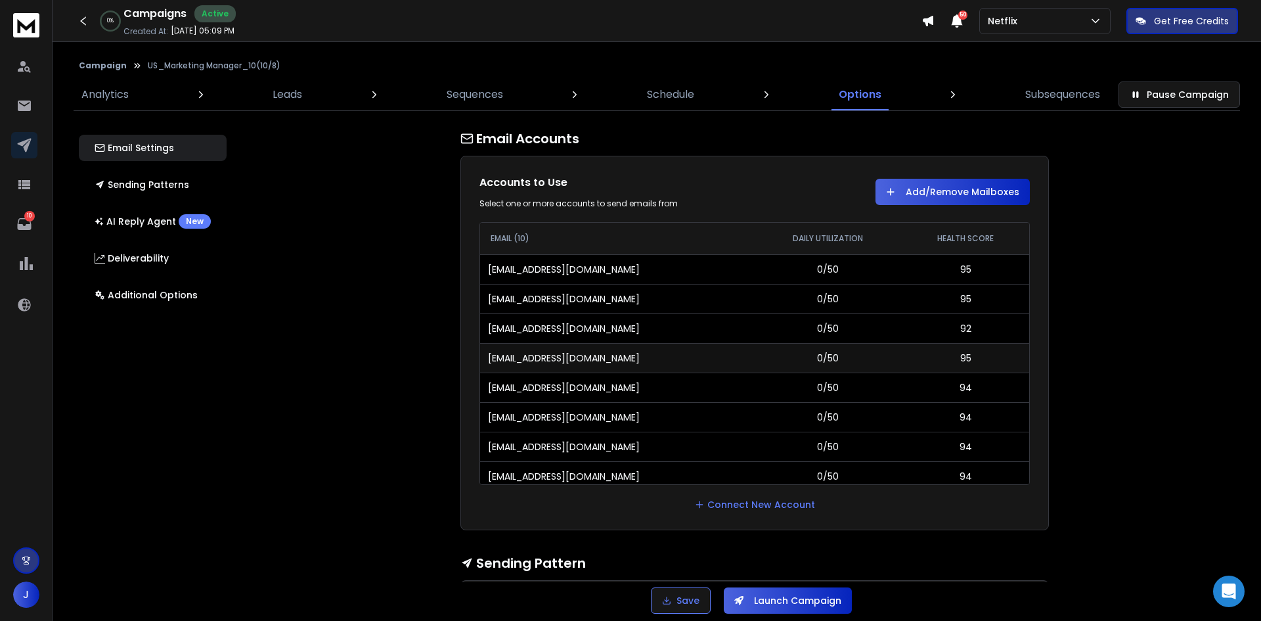
click at [706, 367] on td "[EMAIL_ADDRESS][DOMAIN_NAME]" at bounding box center [616, 358] width 273 height 30
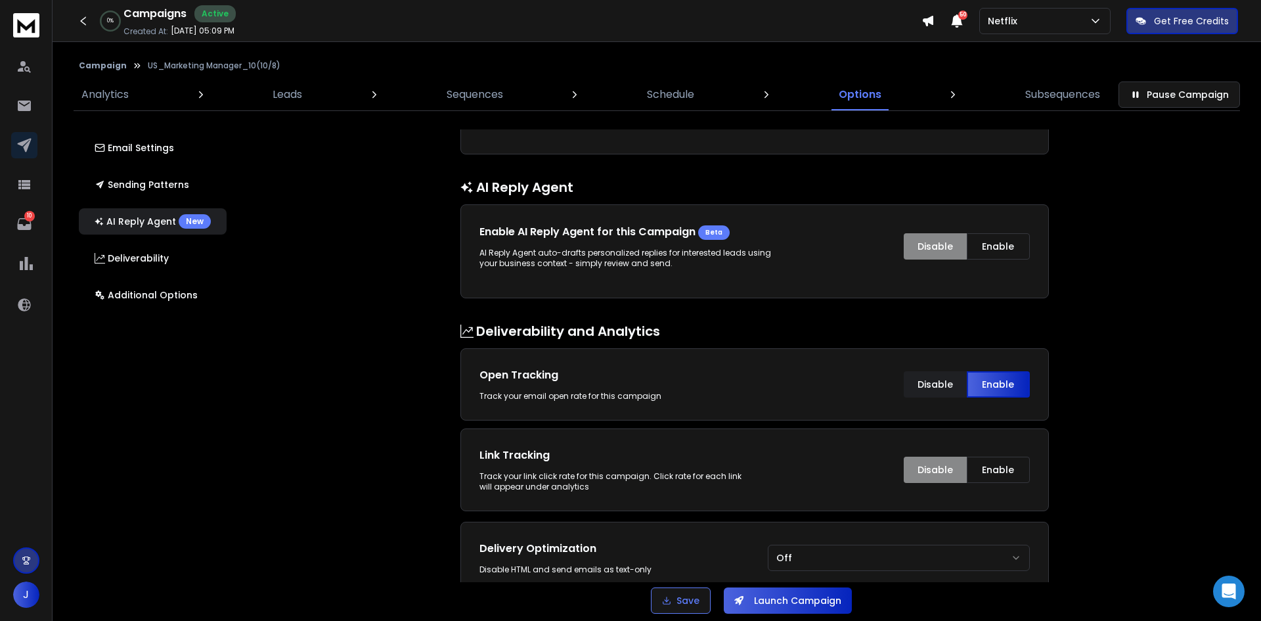
scroll to position [1314, 0]
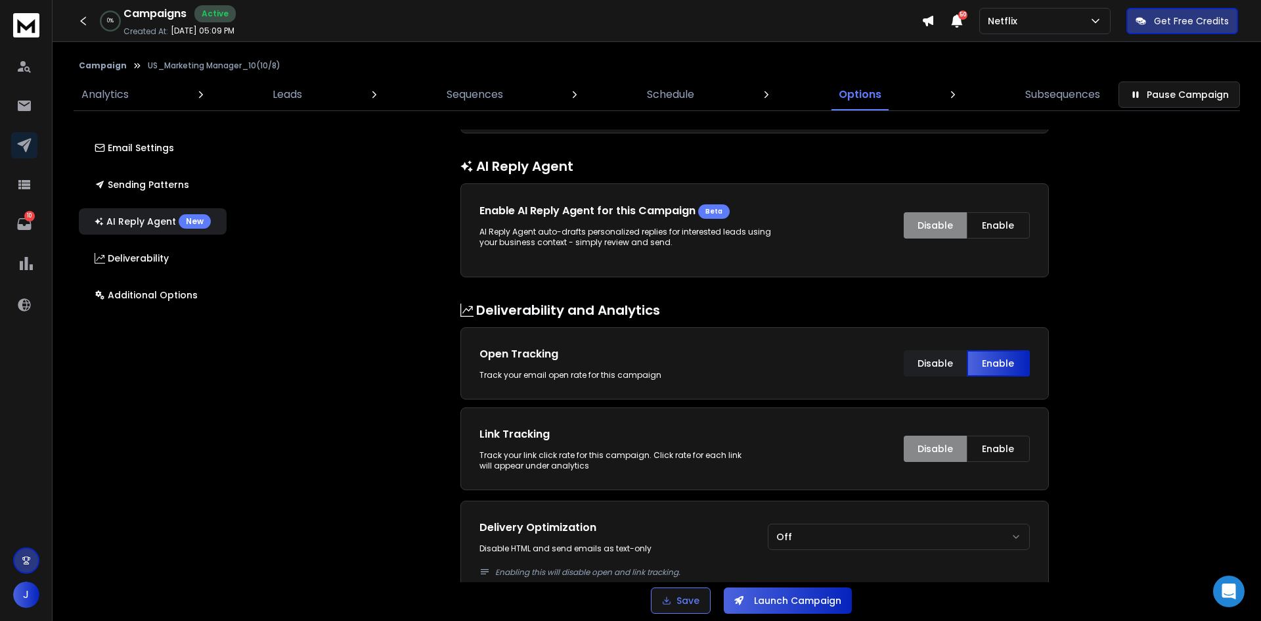
click at [1137, 388] on div "Email Accounts Accounts to Use Select one or more accounts to send emails from …" at bounding box center [762, 355] width 1029 height 453
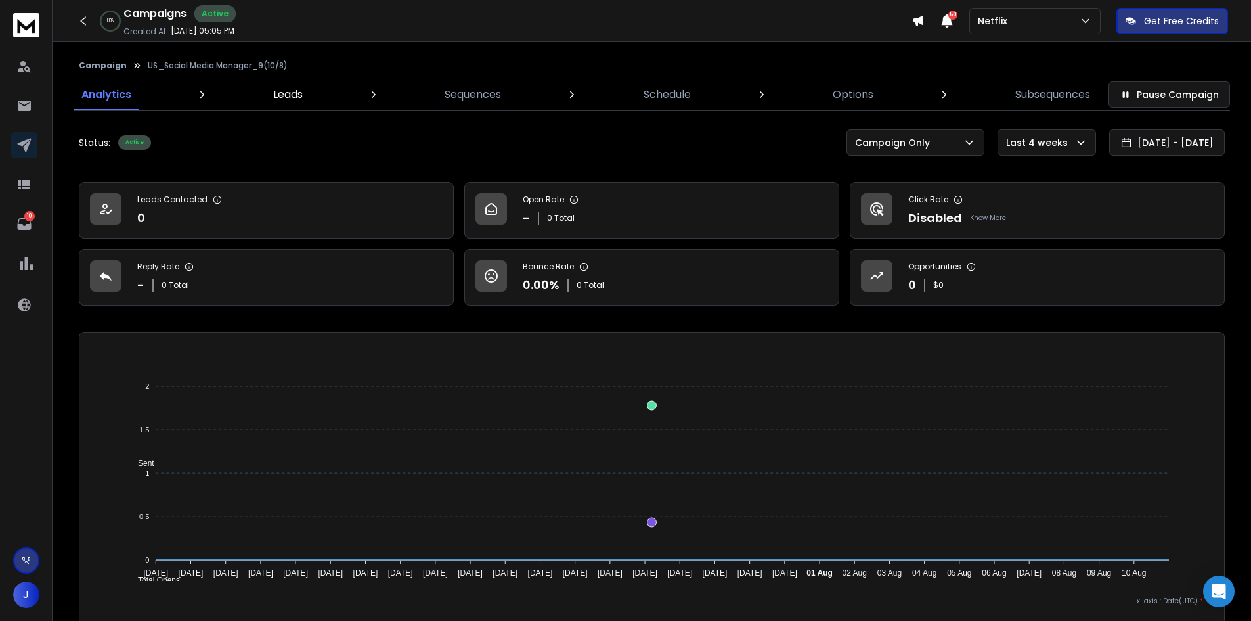
click at [300, 95] on p "Leads" at bounding box center [288, 95] width 30 height 16
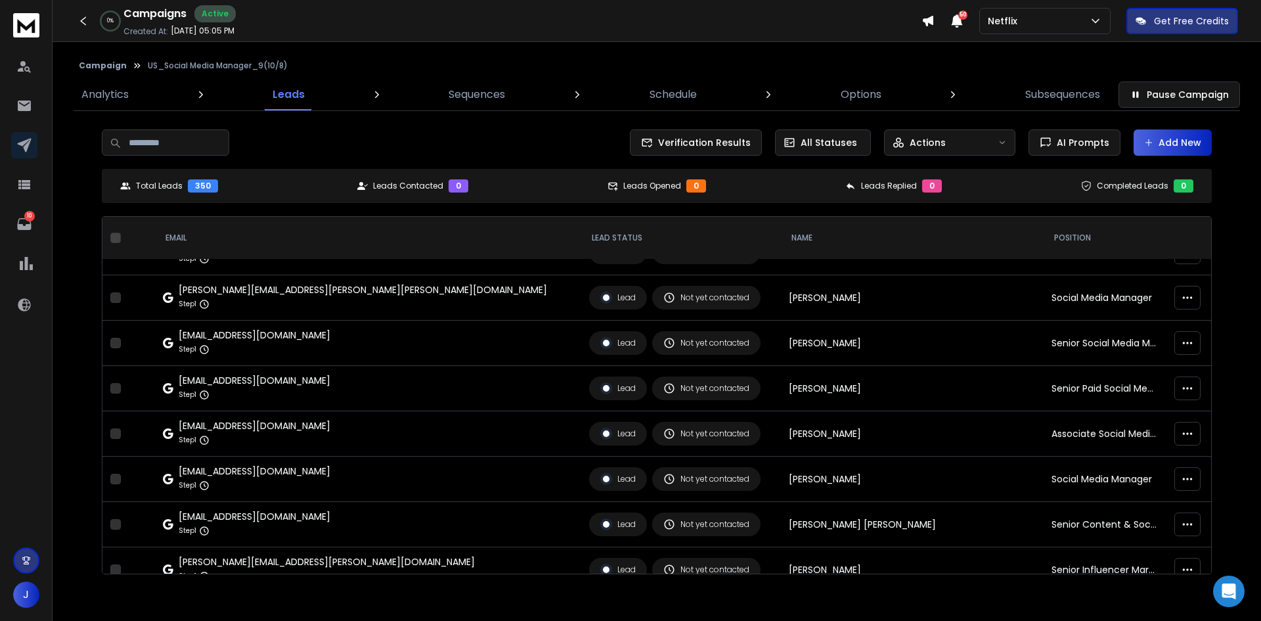
scroll to position [394, 0]
click at [474, 104] on link "Sequences" at bounding box center [477, 95] width 72 height 32
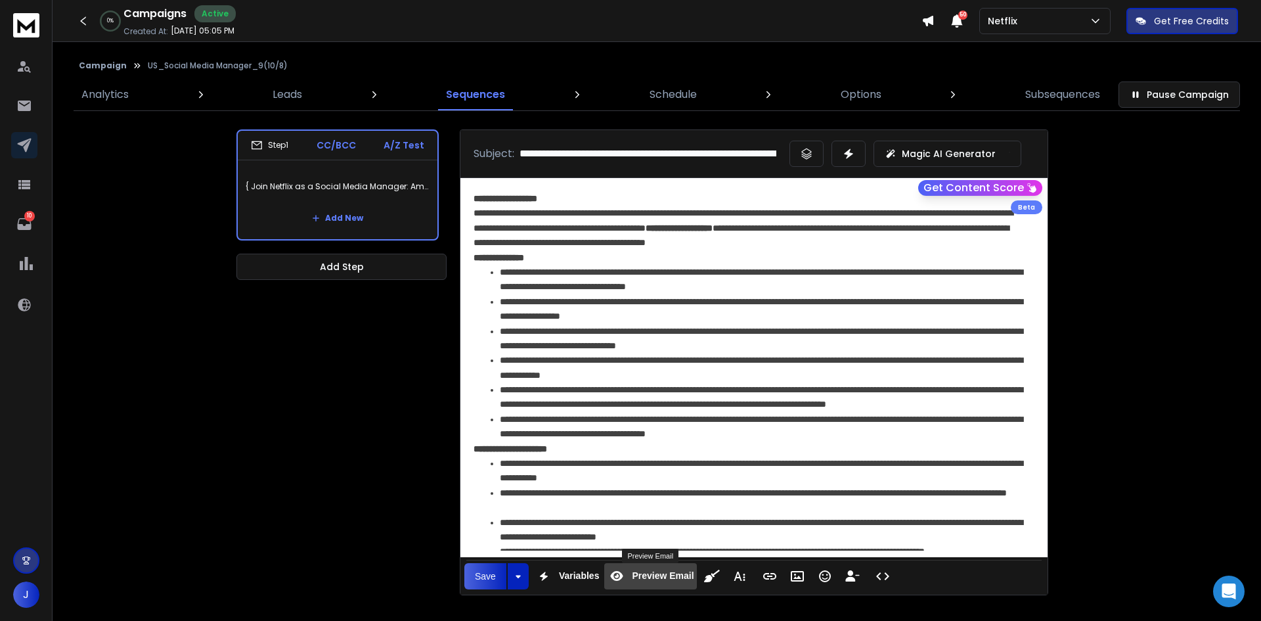
click at [688, 564] on button "Preview Email Preview Email" at bounding box center [650, 576] width 92 height 26
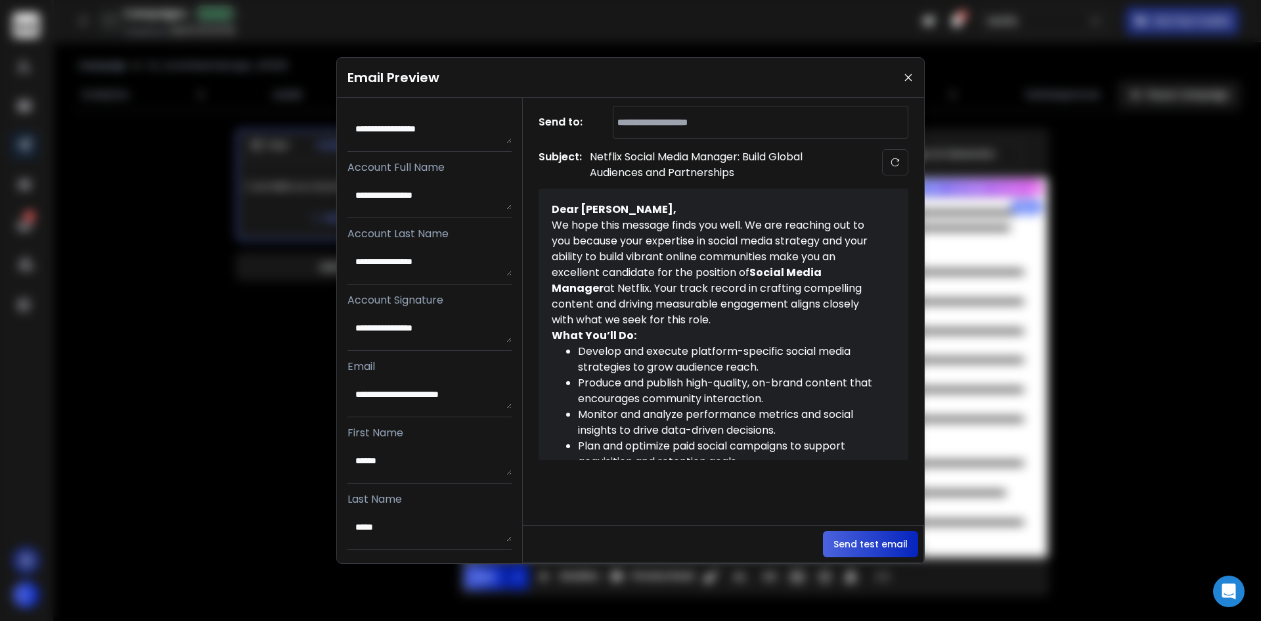
scroll to position [131, 0]
click at [903, 171] on button at bounding box center [895, 162] width 26 height 26
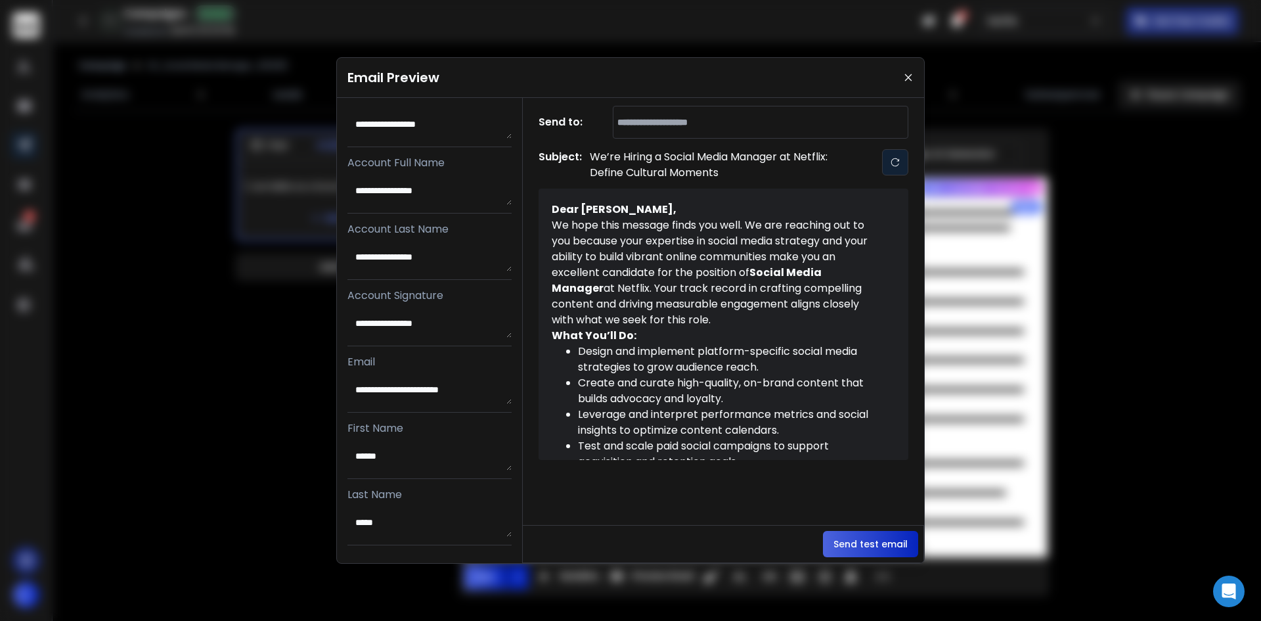
click at [903, 171] on button at bounding box center [895, 162] width 26 height 26
click at [903, 164] on button at bounding box center [895, 162] width 26 height 26
click at [911, 77] on icon at bounding box center [908, 77] width 11 height 11
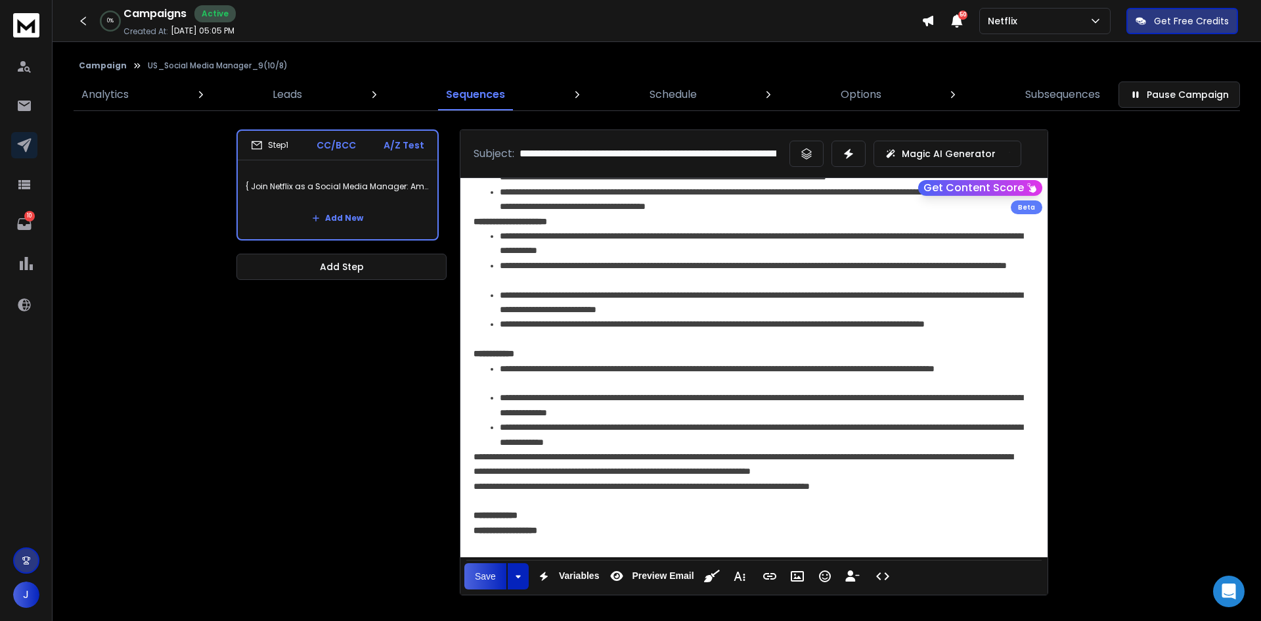
scroll to position [0, 0]
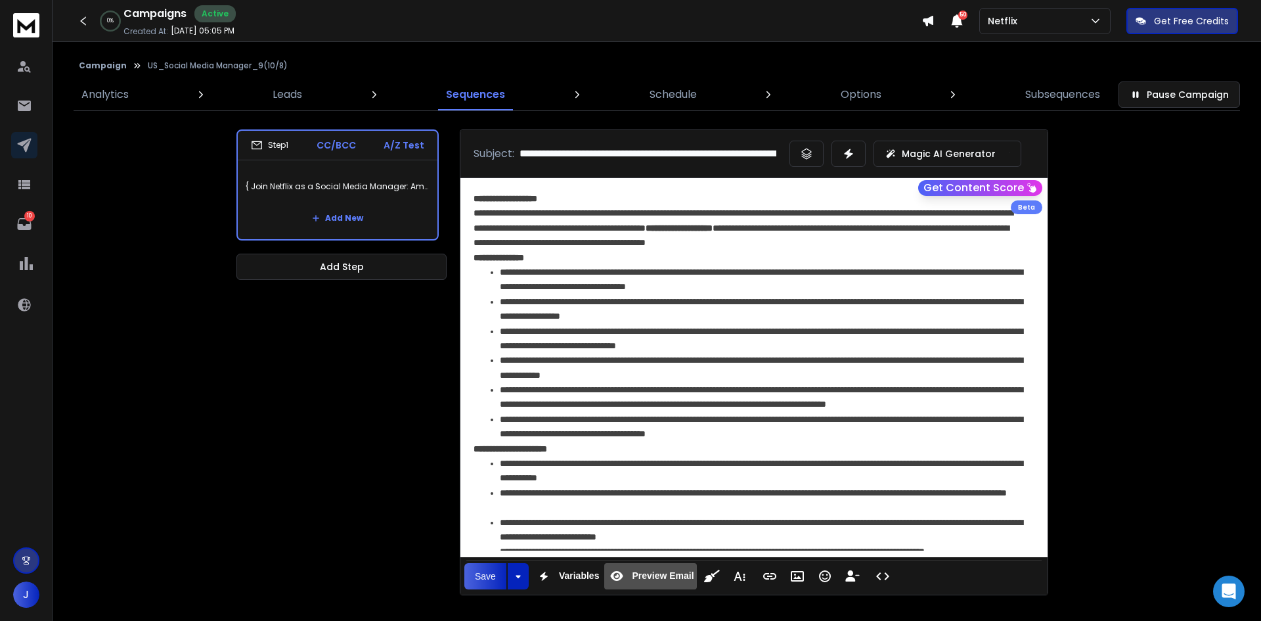
click at [651, 582] on div "Preview Email" at bounding box center [650, 576] width 92 height 22
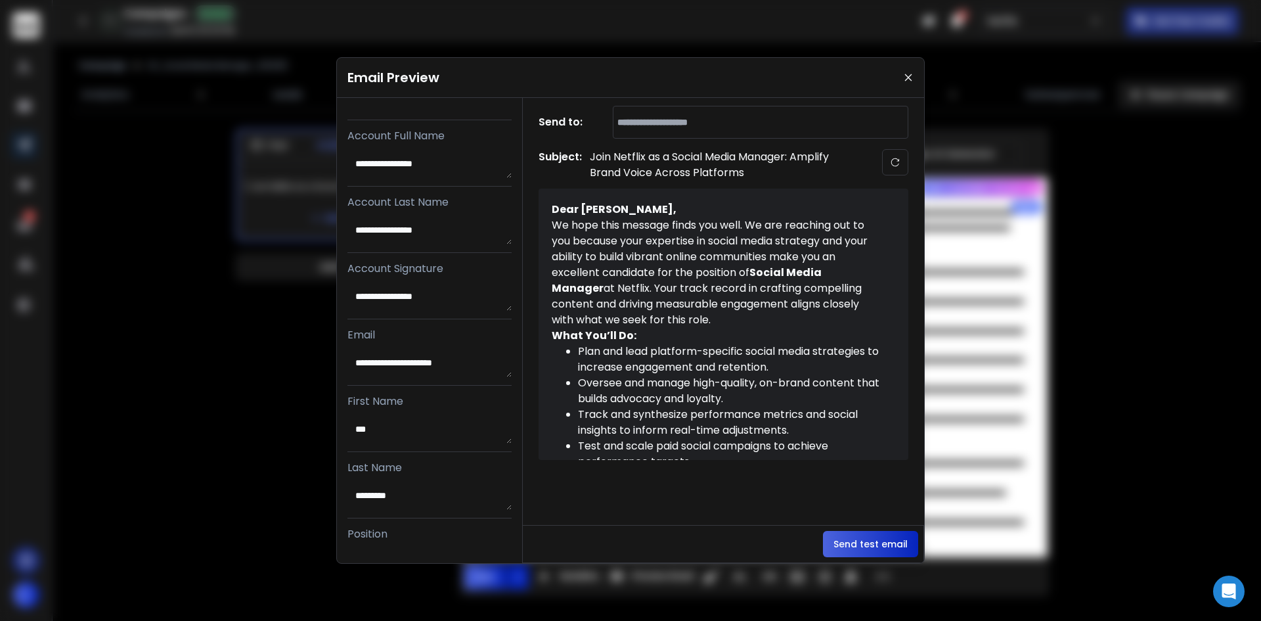
scroll to position [193, 0]
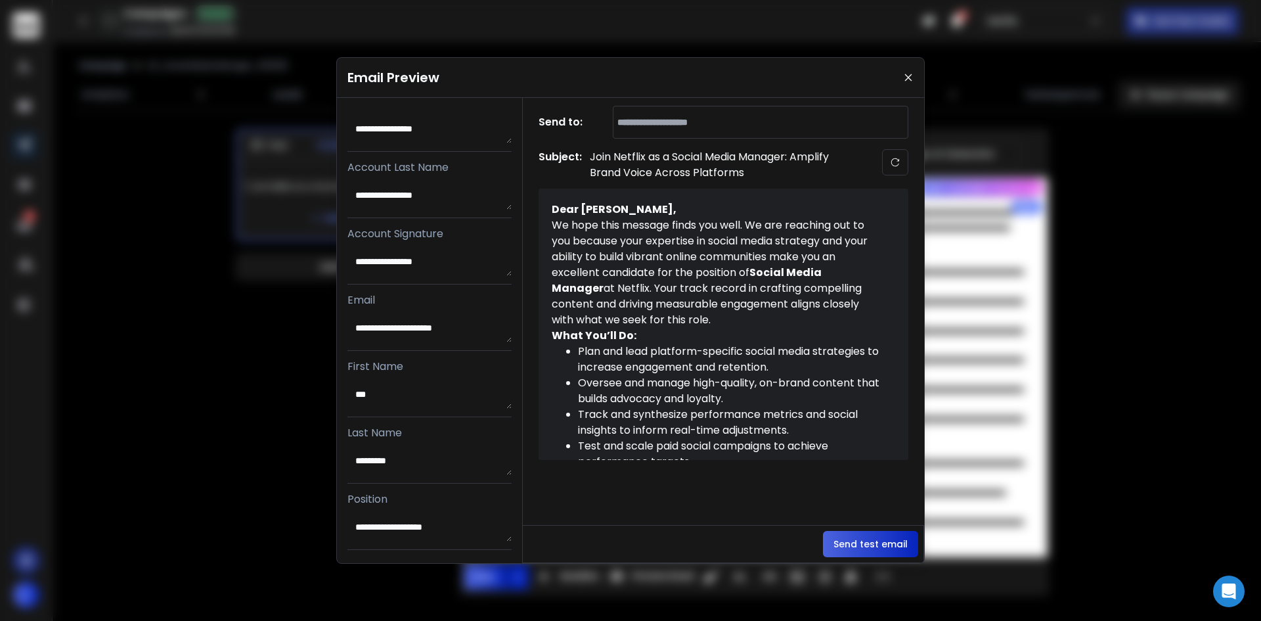
click at [915, 167] on div "Send to: Subject: Join Netflix as a Social Media Manager: Amplify Brand Voice A…" at bounding box center [723, 279] width 401 height 362
click at [897, 162] on icon at bounding box center [895, 162] width 9 height 9
click at [909, 79] on icon at bounding box center [908, 77] width 11 height 11
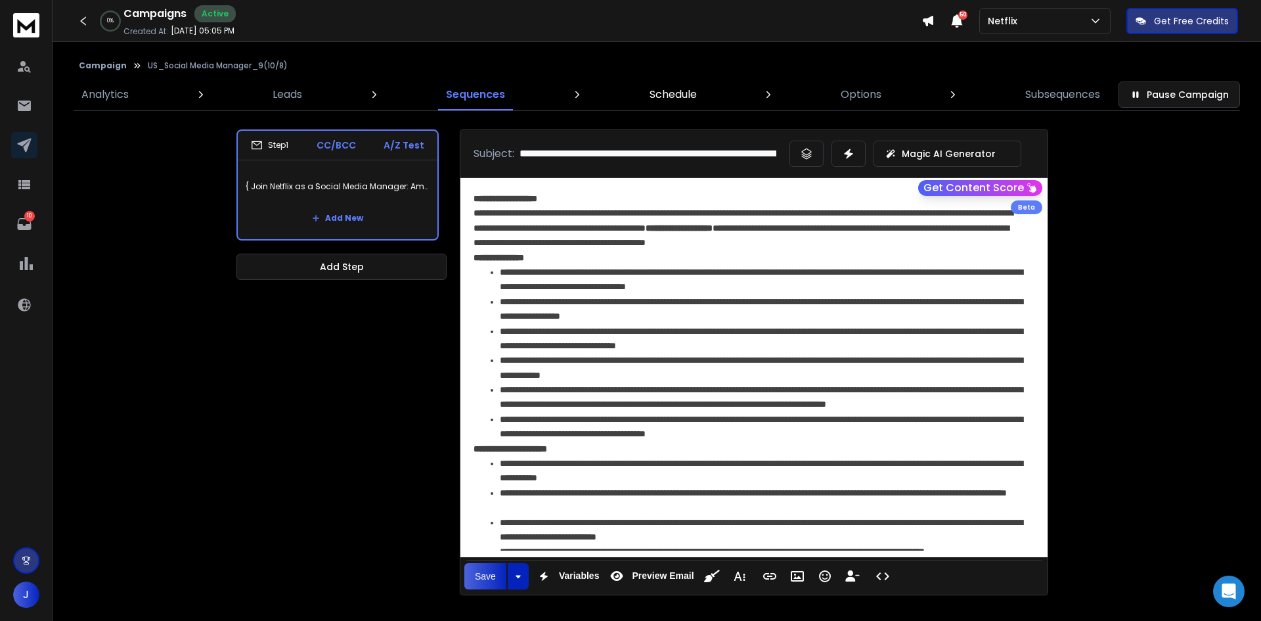
click at [673, 102] on link "Schedule" at bounding box center [673, 95] width 63 height 32
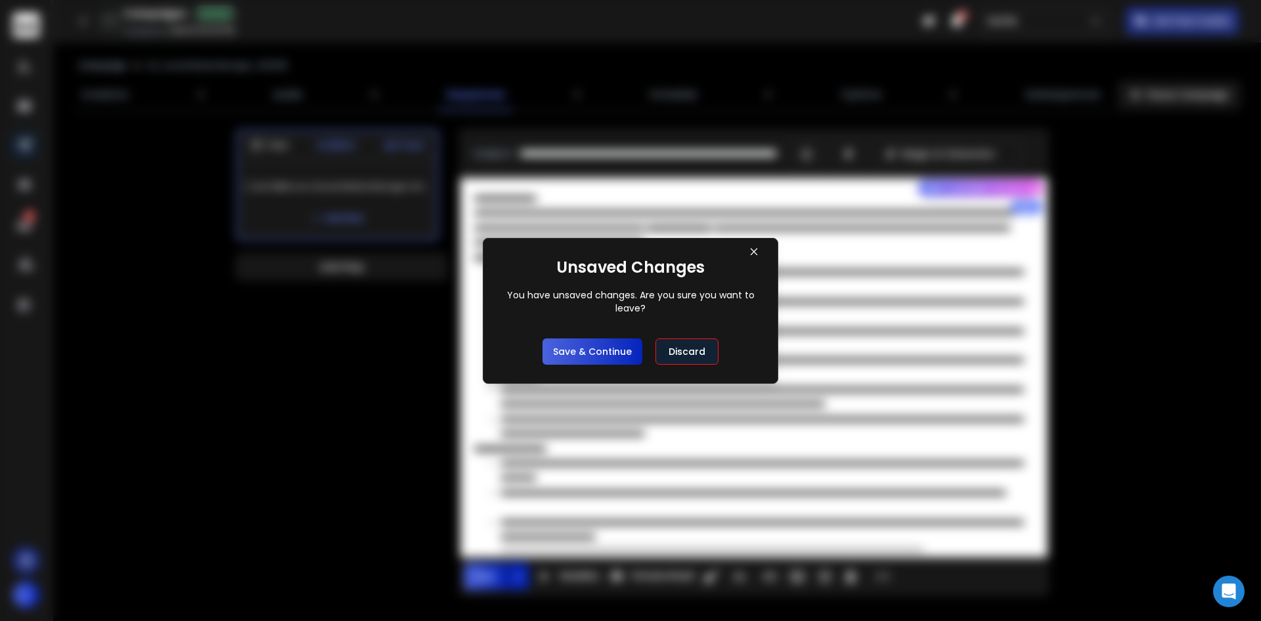
click at [692, 355] on button "Discard" at bounding box center [687, 351] width 63 height 26
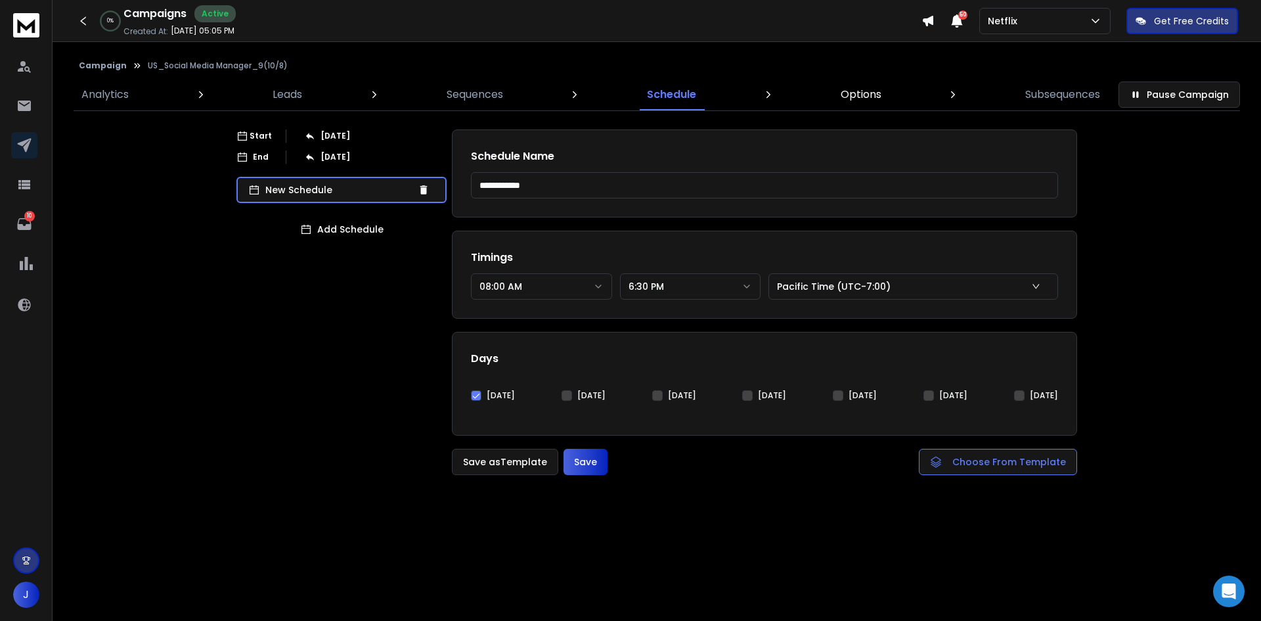
click at [861, 91] on p "Options" at bounding box center [861, 95] width 41 height 16
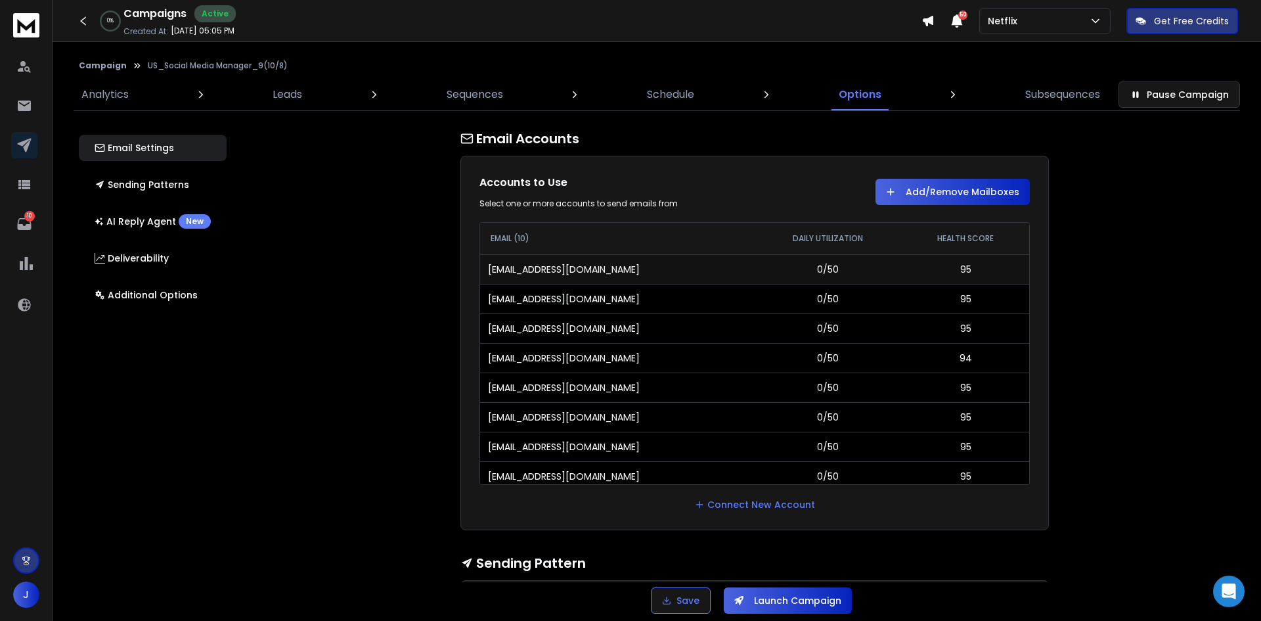
click at [640, 273] on p "hiringteam@innovativeteamsacademynf.com" at bounding box center [564, 269] width 152 height 13
copy p "hiringteam@innovativeteamsacademynf.com"
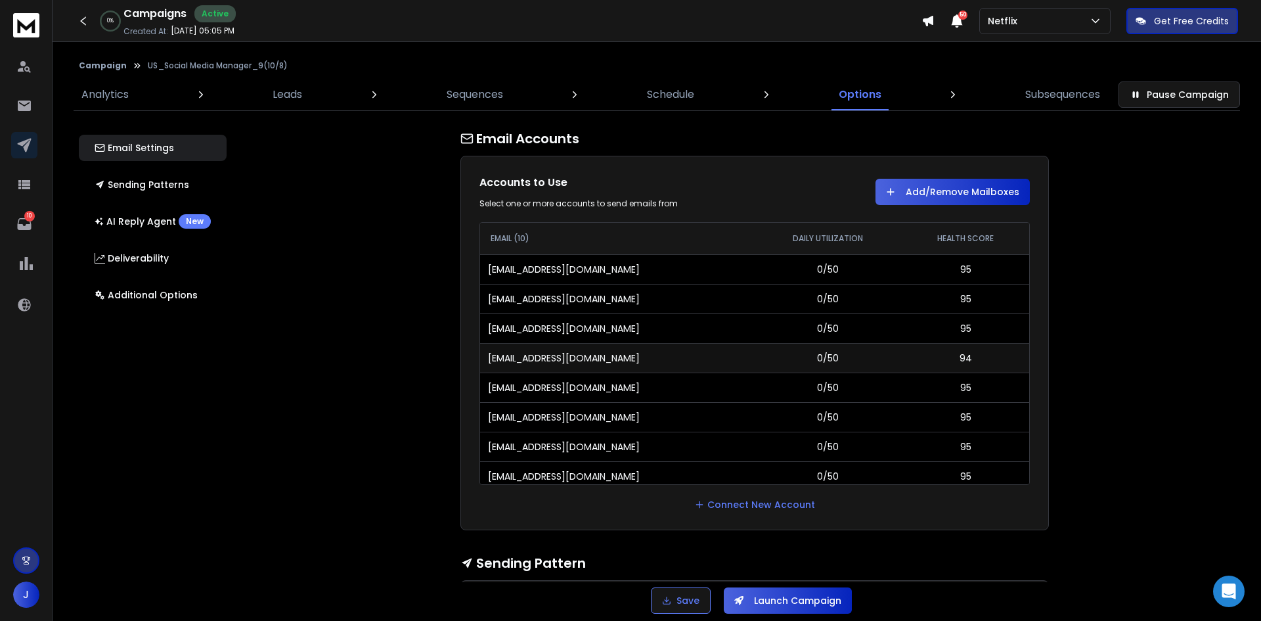
click at [597, 346] on td "hiring@talentoptimizationnetworknf.com" at bounding box center [616, 358] width 273 height 30
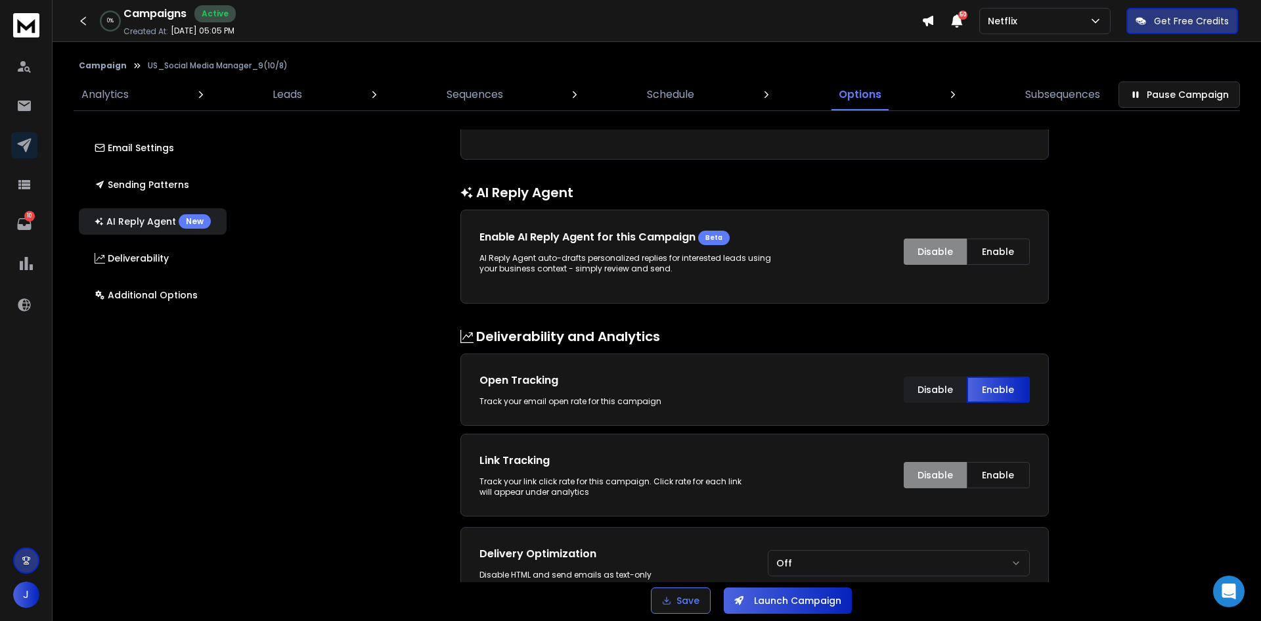
scroll to position [1314, 0]
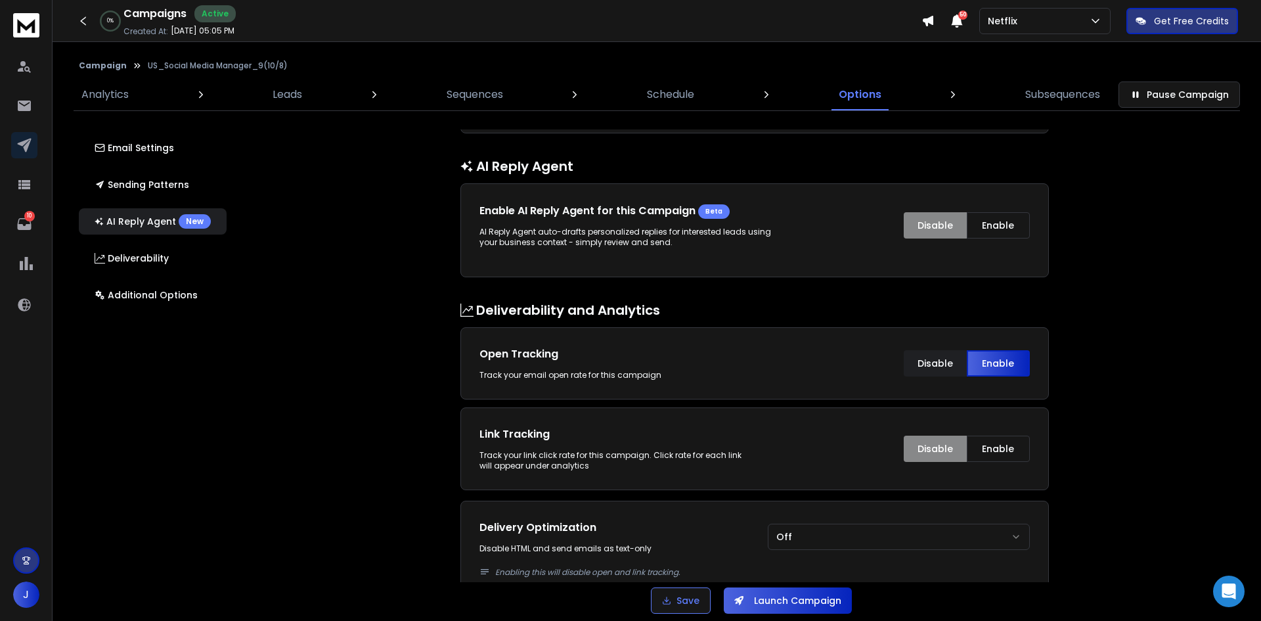
click at [1118, 363] on div "Email Accounts Accounts to Use Select one or more accounts to send emails from …" at bounding box center [762, 355] width 1029 height 453
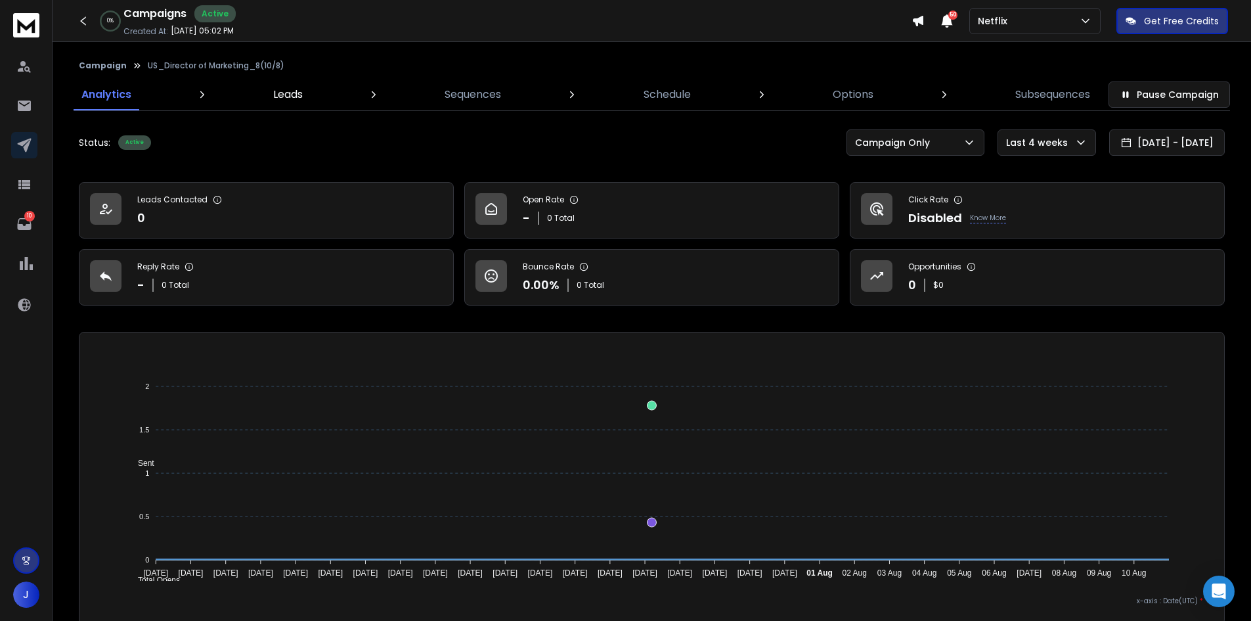
click at [277, 105] on link "Leads" at bounding box center [287, 95] width 45 height 32
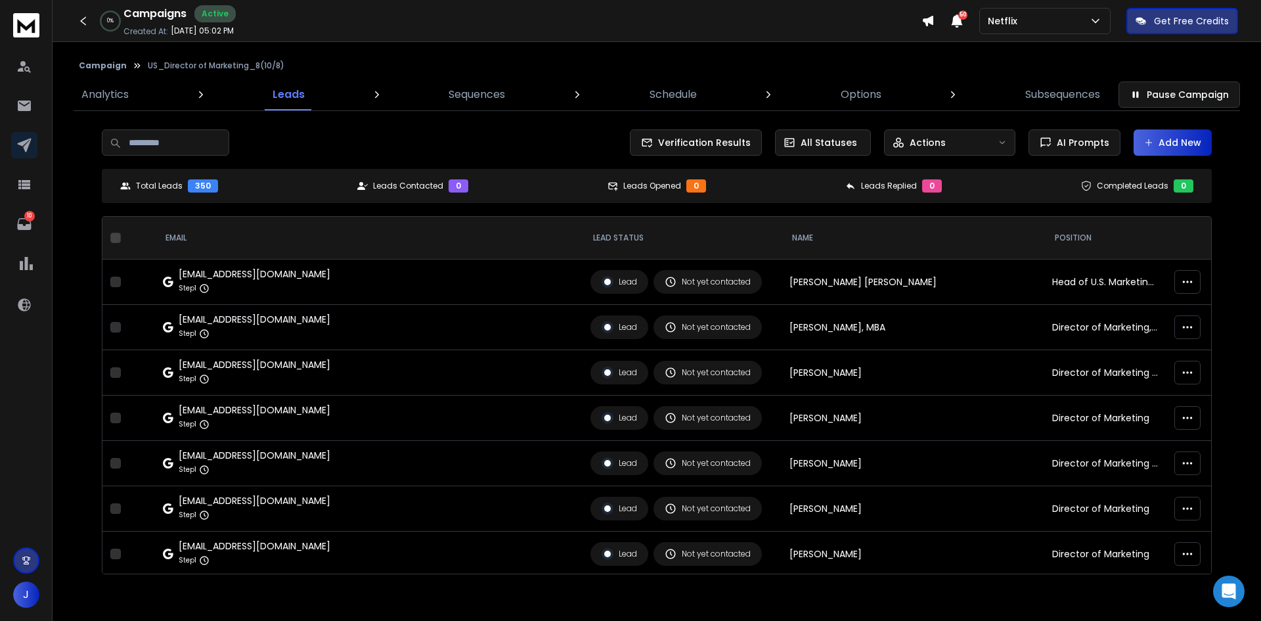
click at [522, 140] on div "Verification Results All Statuses Actions AI Prompts Add New" at bounding box center [657, 142] width 1110 height 26
click at [471, 95] on p "Sequences" at bounding box center [477, 95] width 56 height 16
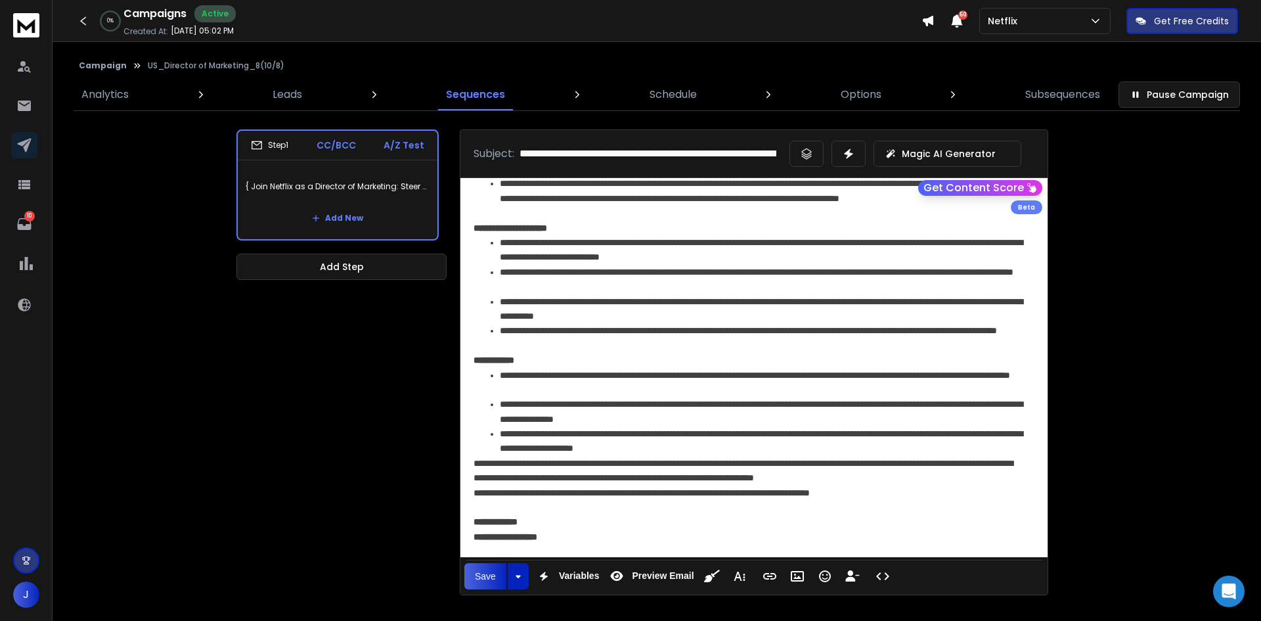
scroll to position [301, 0]
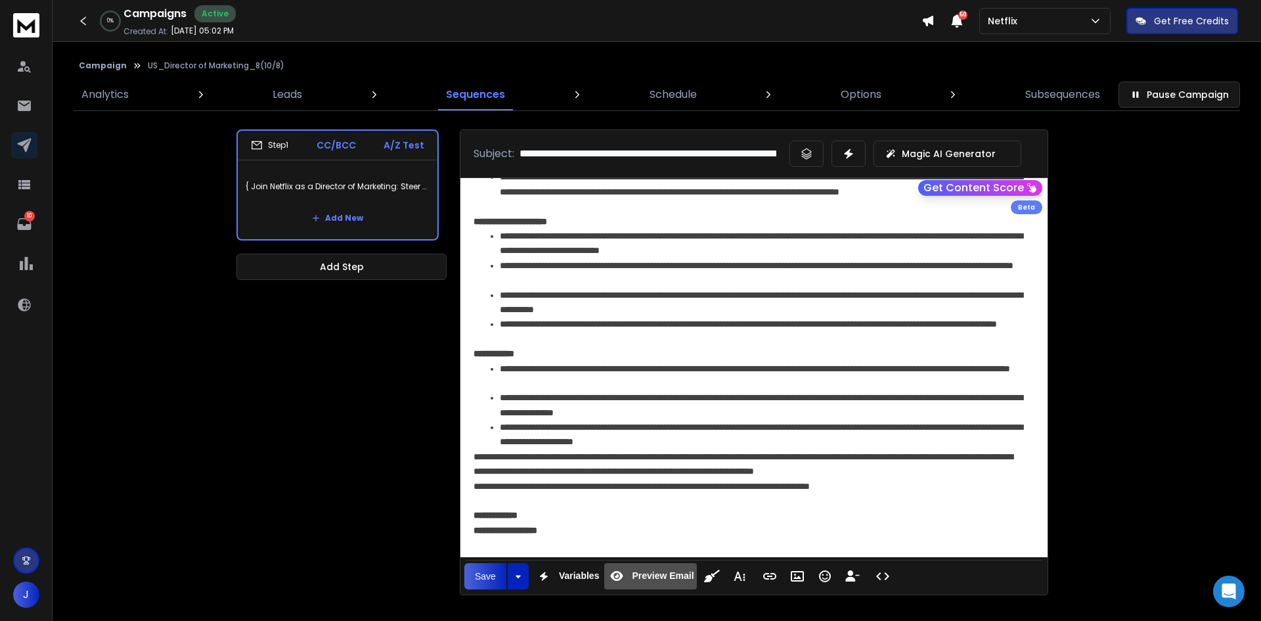
click at [685, 577] on span "Preview Email" at bounding box center [662, 575] width 67 height 11
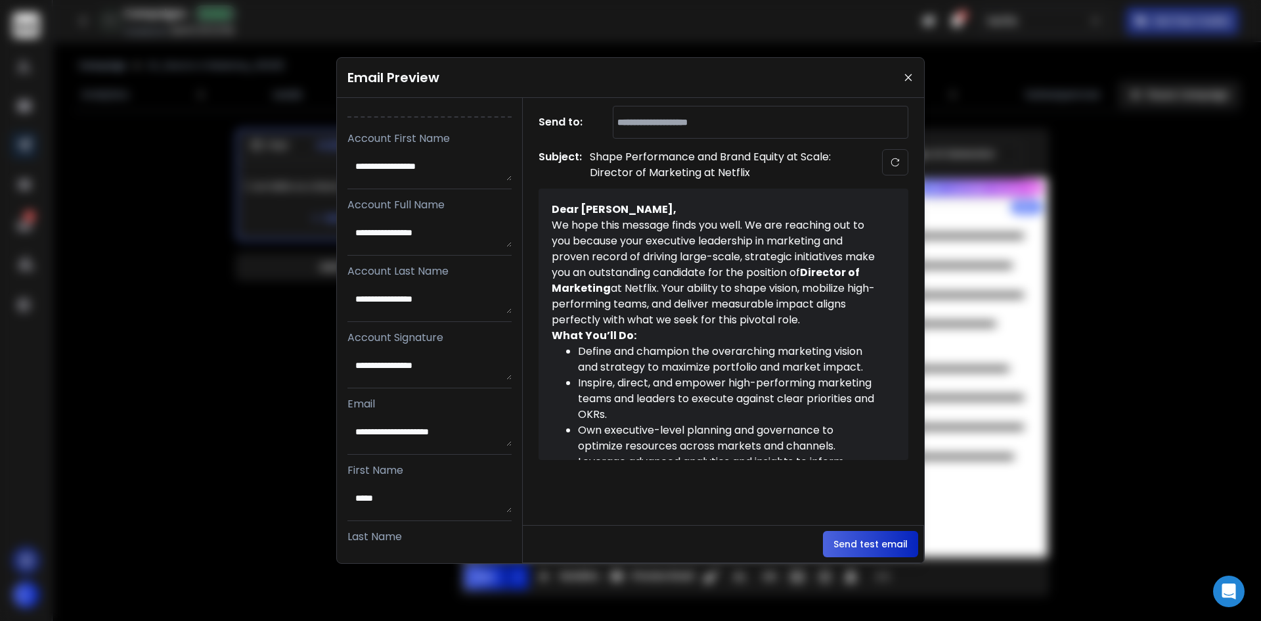
scroll to position [131, 0]
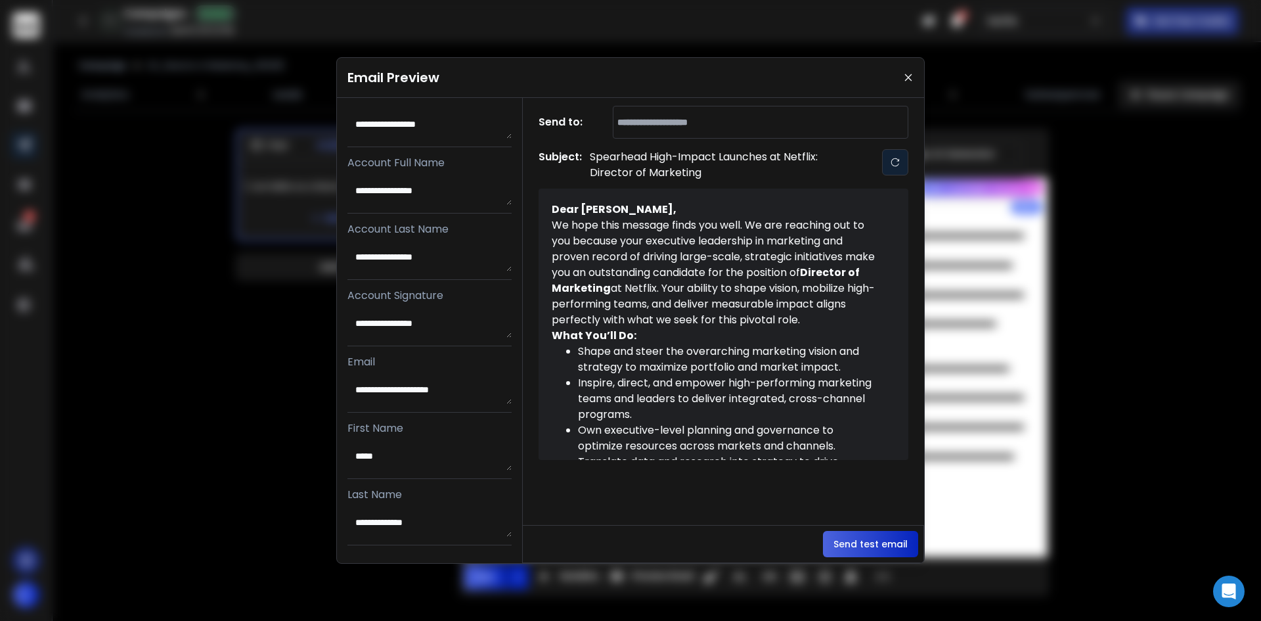
click at [889, 160] on button at bounding box center [895, 162] width 26 height 26
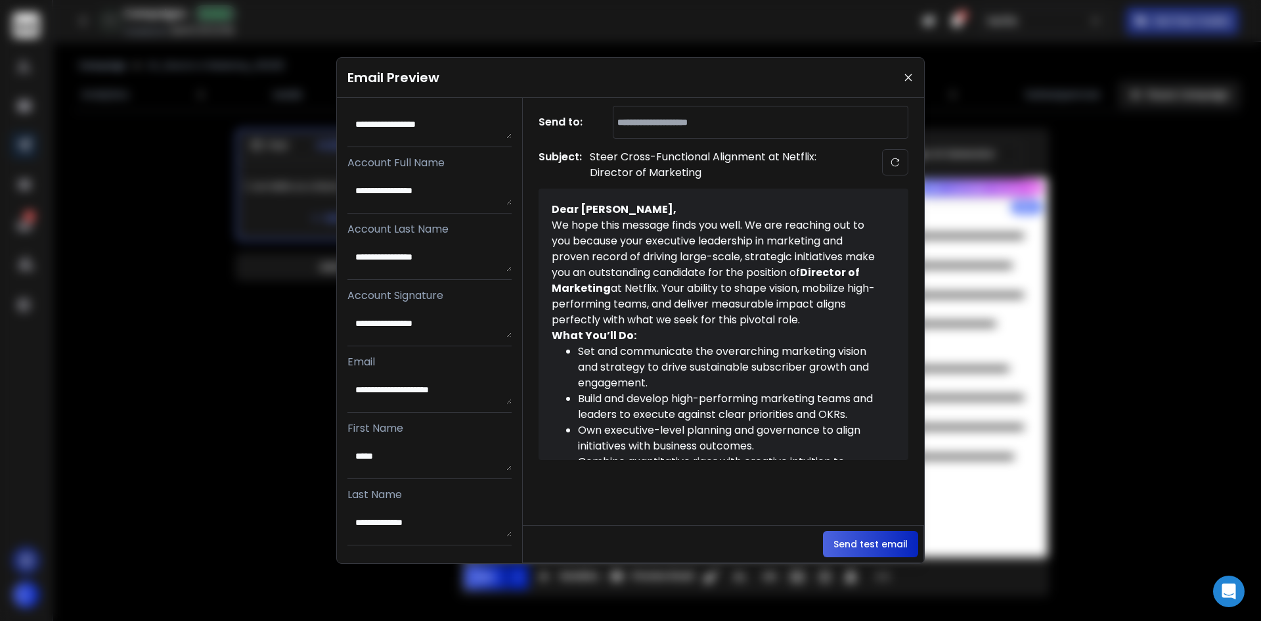
click at [892, 161] on icon at bounding box center [895, 162] width 8 height 8
click at [888, 170] on button at bounding box center [895, 162] width 26 height 26
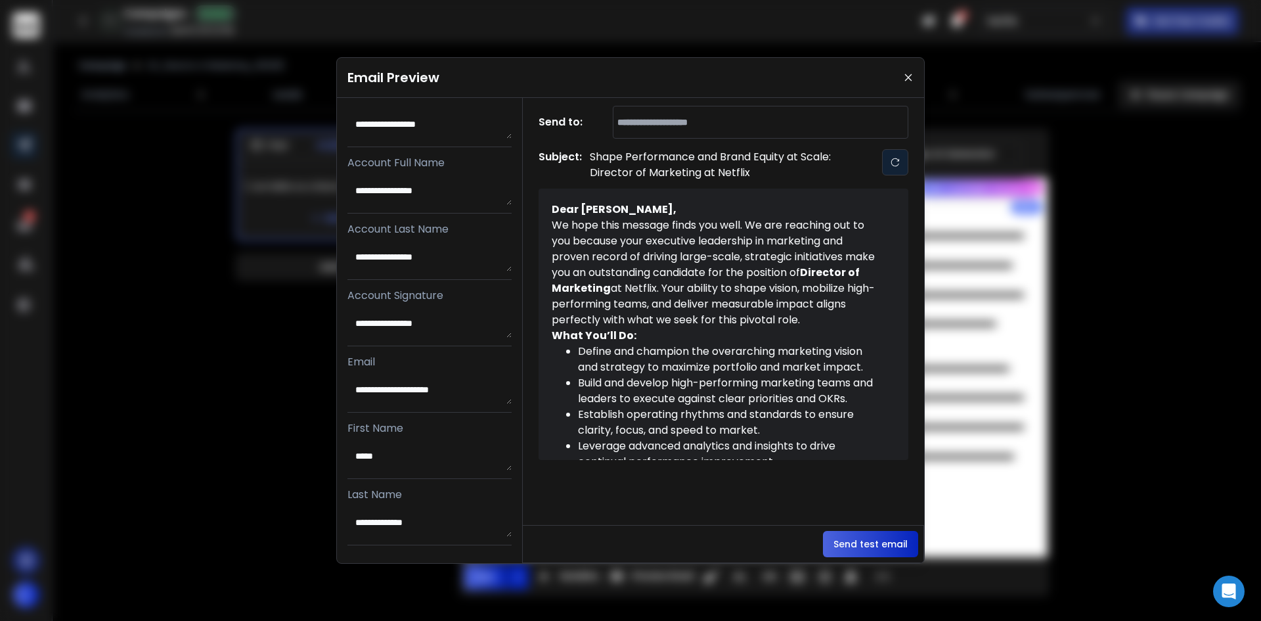
click at [888, 170] on button at bounding box center [895, 162] width 26 height 26
click at [903, 80] on icon at bounding box center [908, 77] width 11 height 11
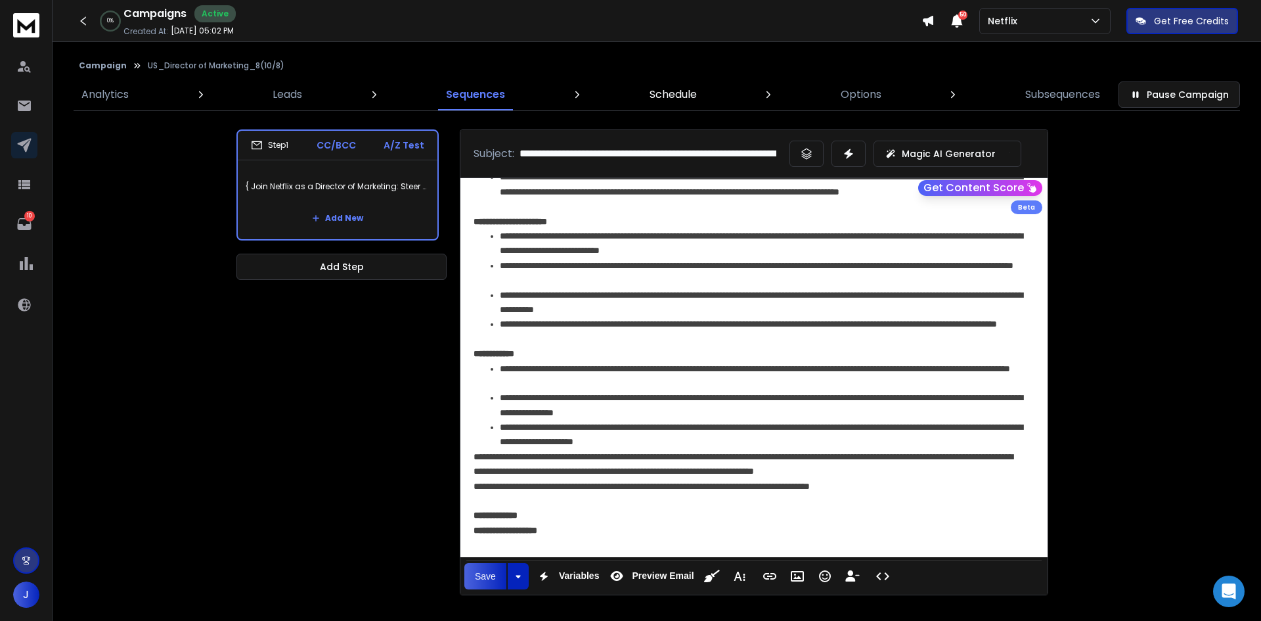
click at [680, 93] on p "Schedule" at bounding box center [673, 95] width 47 height 16
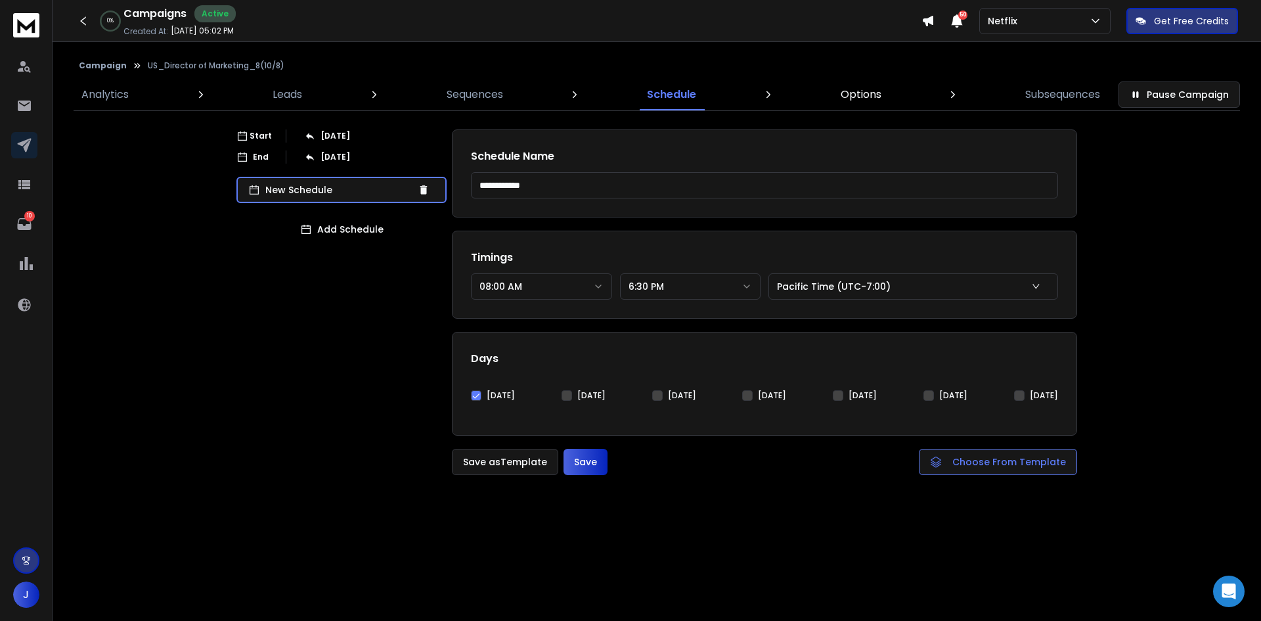
click at [859, 101] on p "Options" at bounding box center [861, 95] width 41 height 16
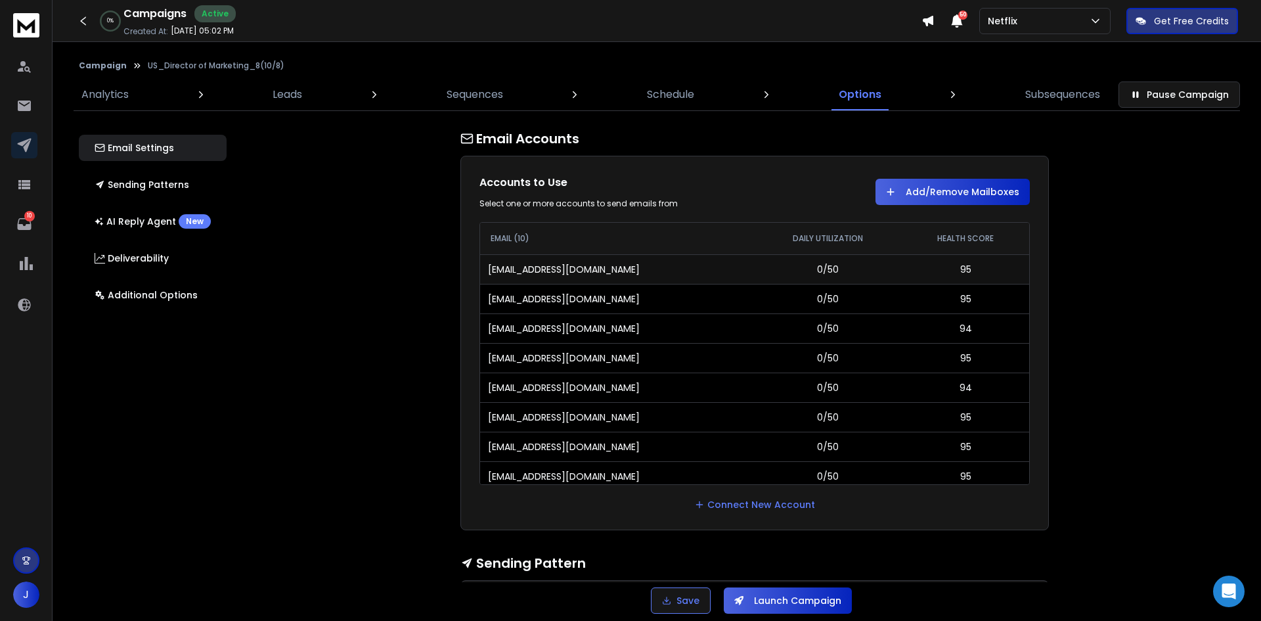
click at [640, 273] on p "wearehiring@globalcareerdevelopmentnf.com" at bounding box center [564, 269] width 152 height 13
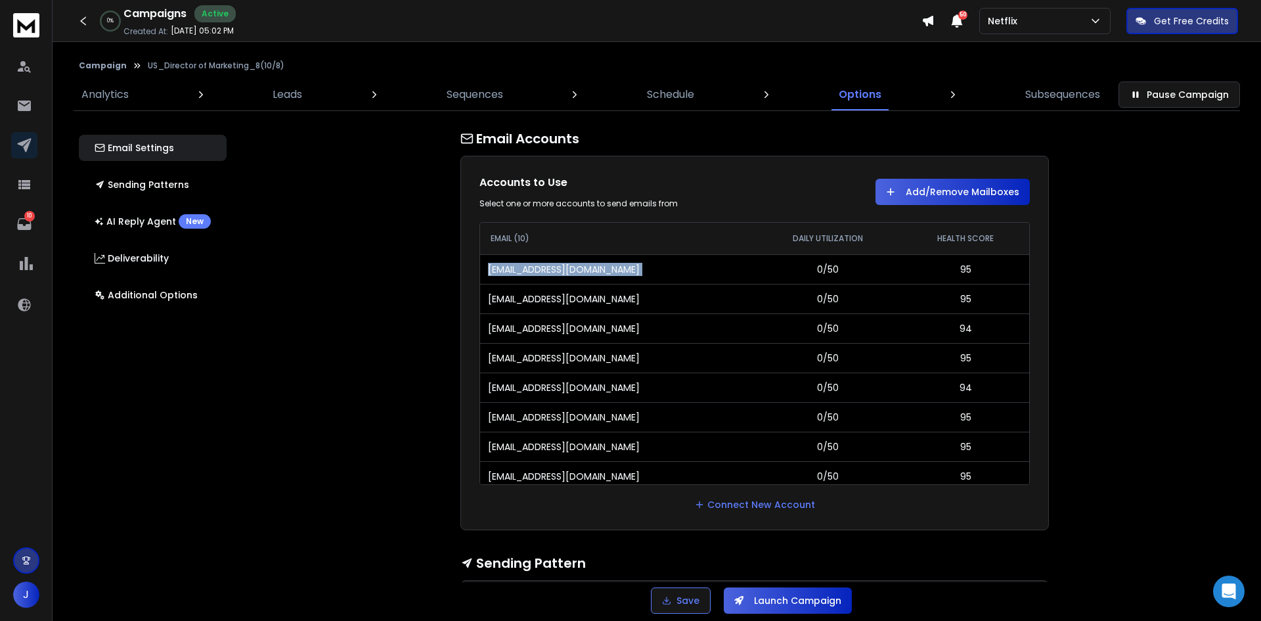
copy p "wearehiring@globalcareerdevelopmentnf.com"
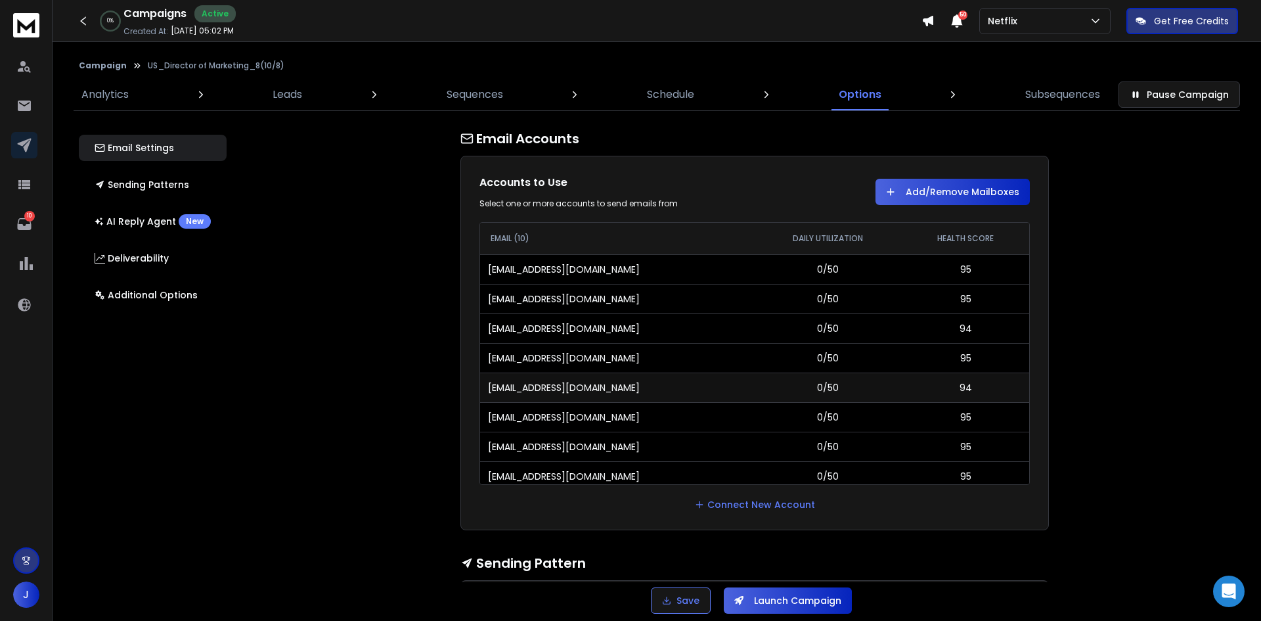
click at [746, 392] on div "hr@skillsfutureexchangenf.com" at bounding box center [617, 387] width 258 height 13
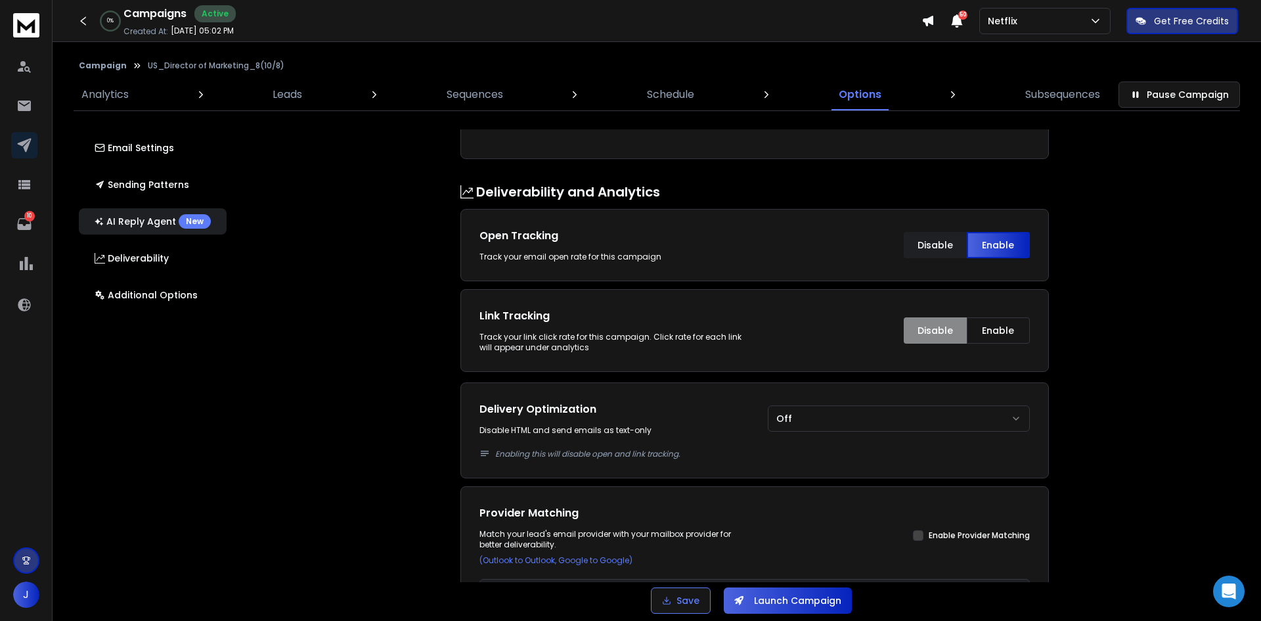
scroll to position [1445, 0]
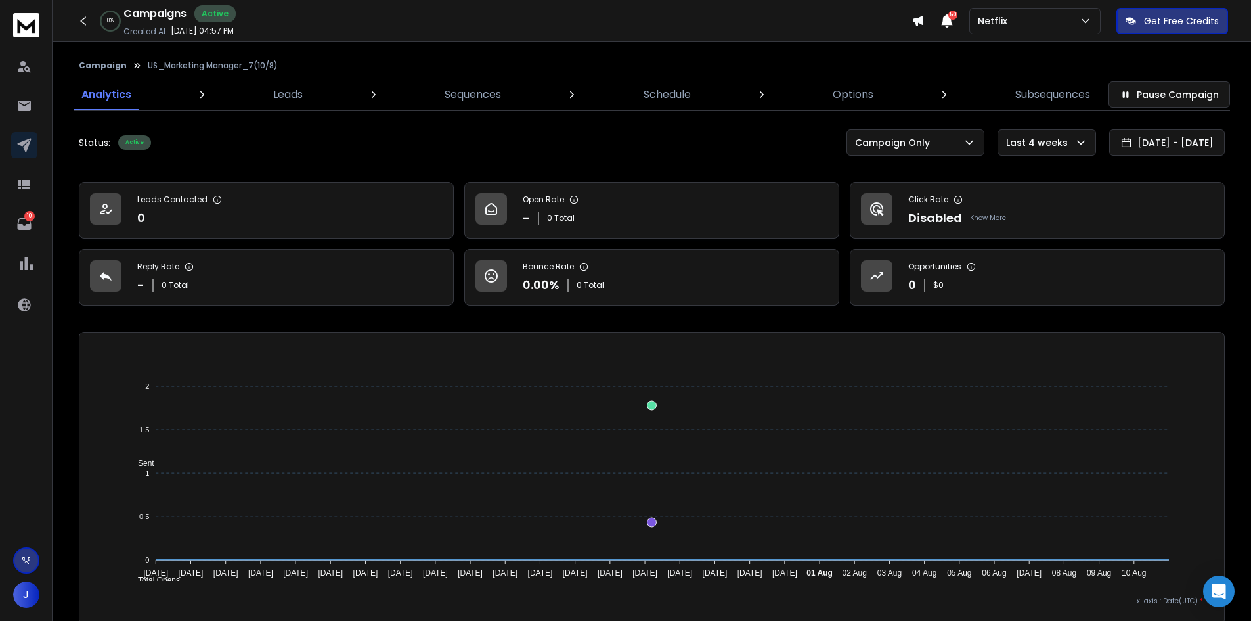
click at [278, 77] on div "Campaign US_Marketing Manager_7(10/8) Analytics Leads Sequences Schedule Option…" at bounding box center [652, 83] width 1157 height 56
click at [281, 87] on p "Leads" at bounding box center [288, 95] width 30 height 16
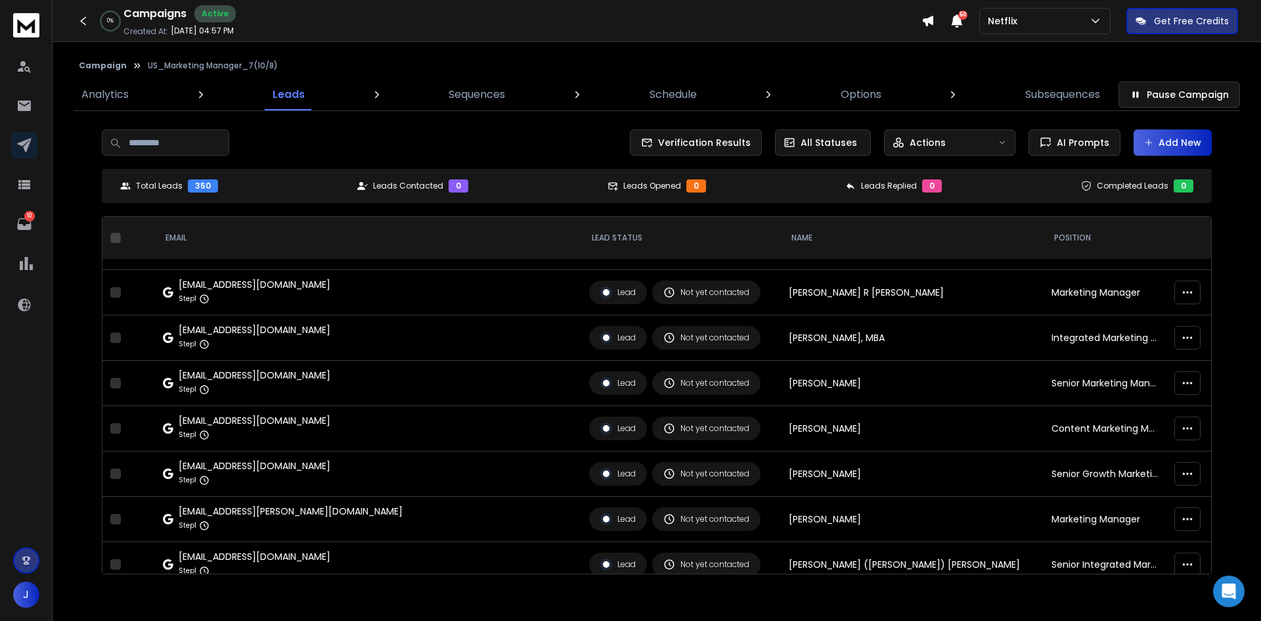
scroll to position [526, 0]
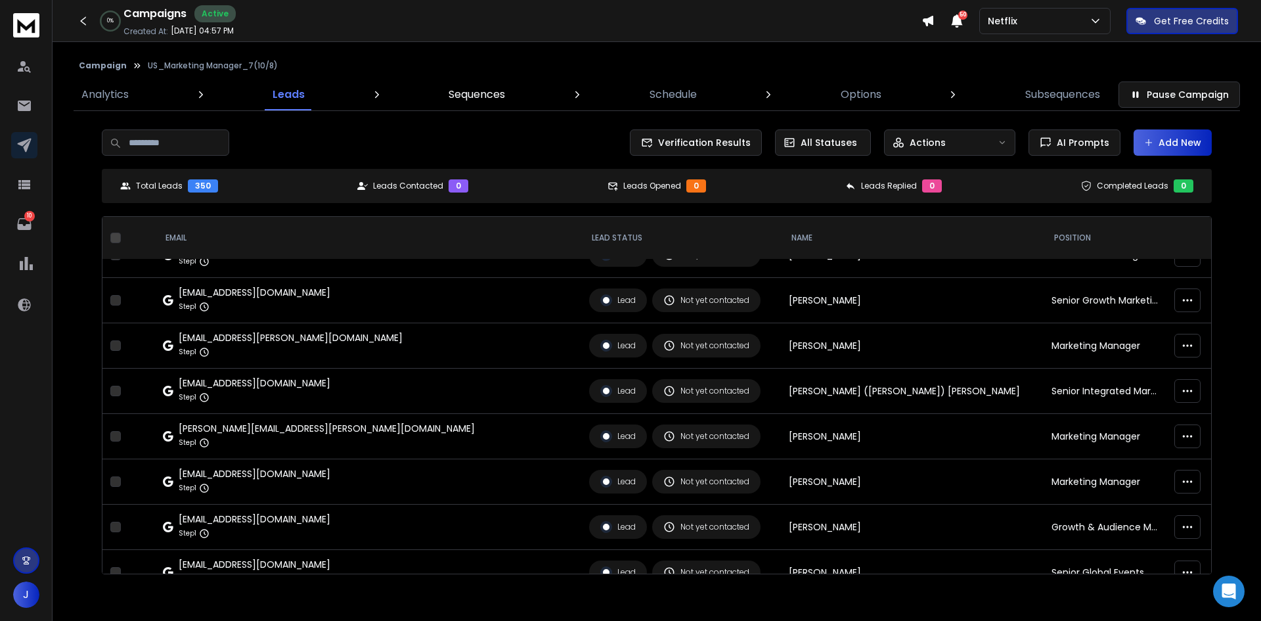
click at [479, 101] on p "Sequences" at bounding box center [477, 95] width 56 height 16
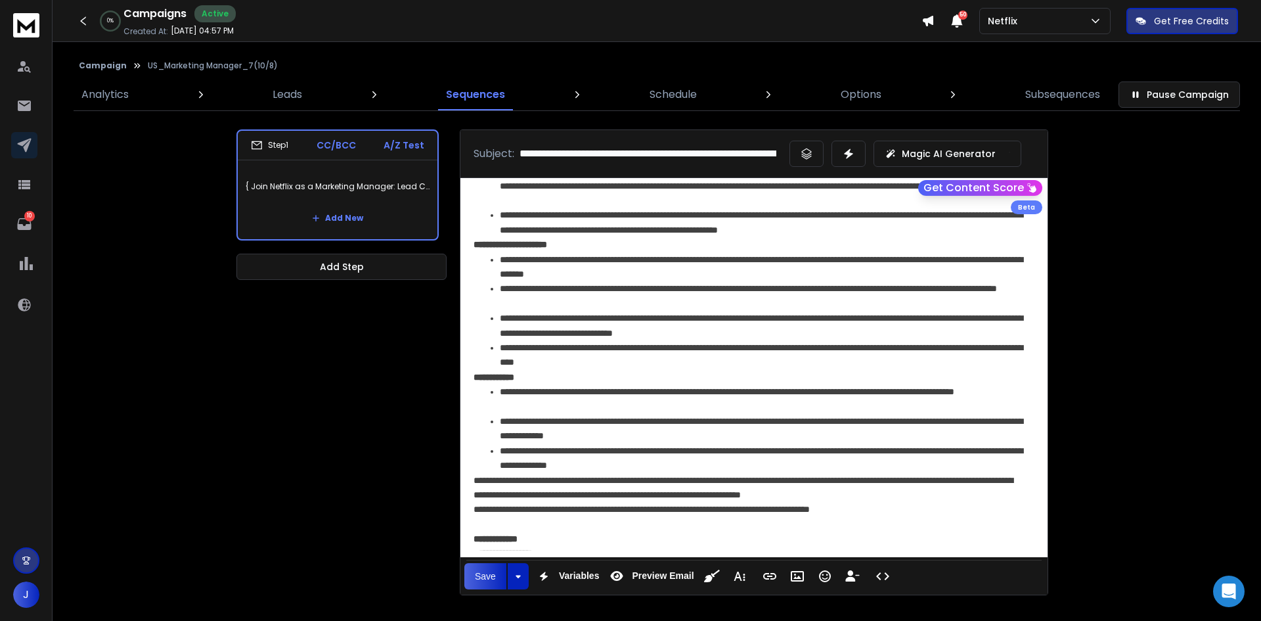
scroll to position [213, 0]
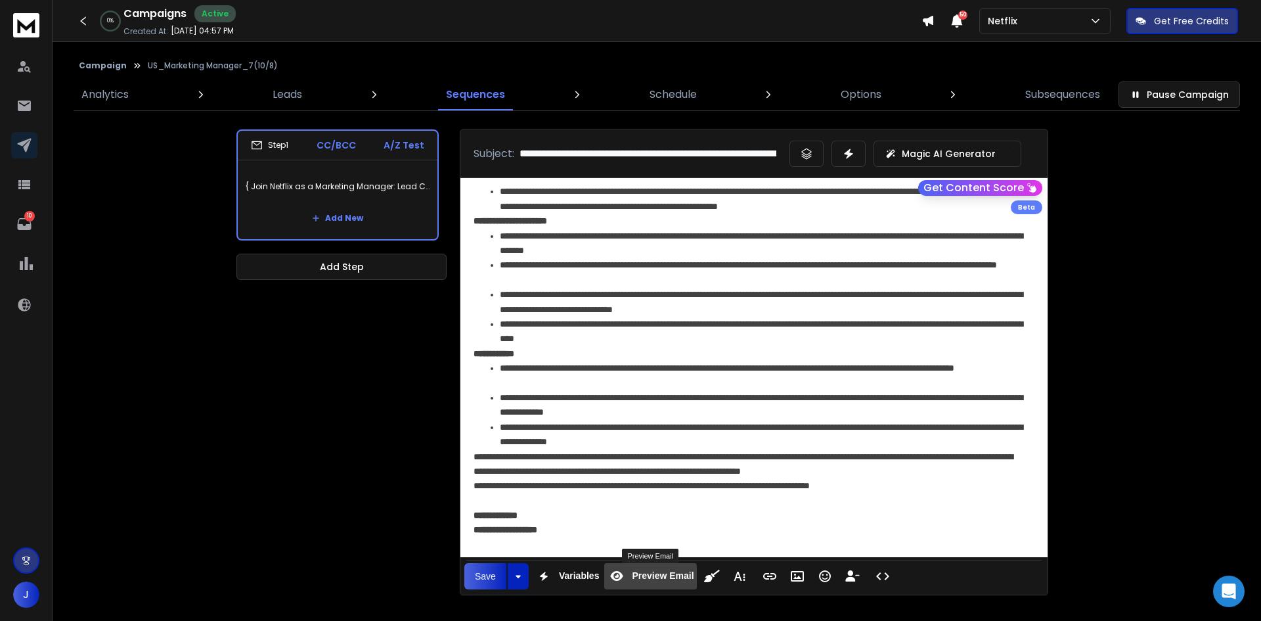
click at [644, 572] on span "Preview Email" at bounding box center [662, 575] width 67 height 11
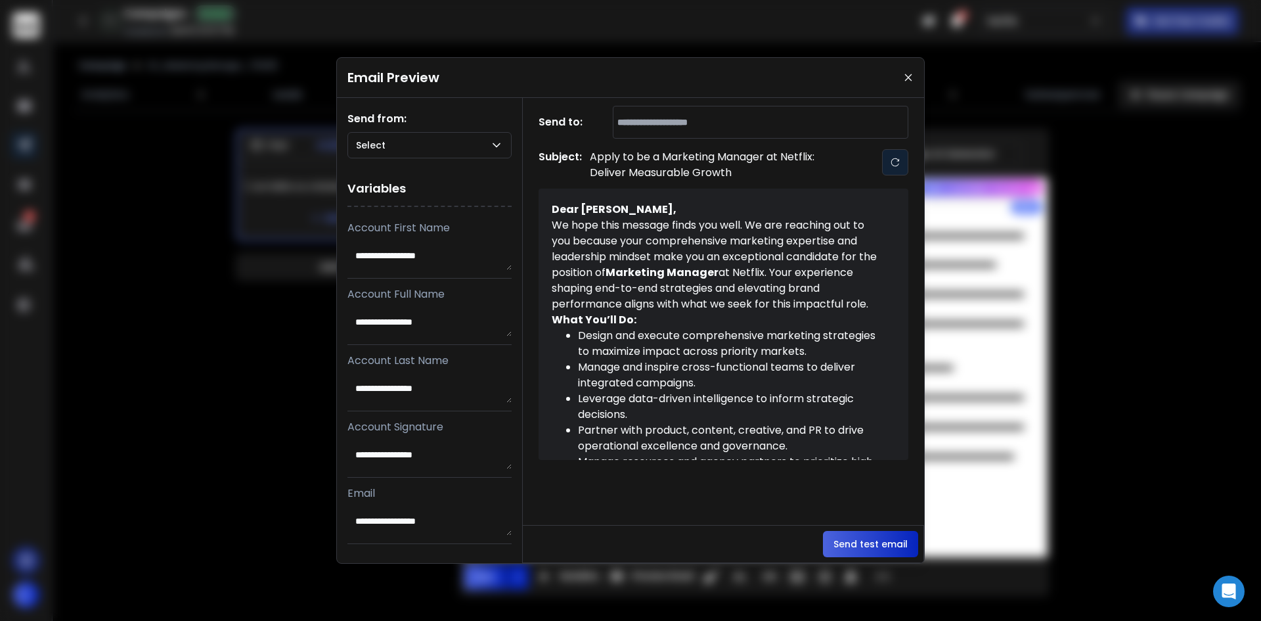
click at [894, 154] on button at bounding box center [895, 162] width 26 height 26
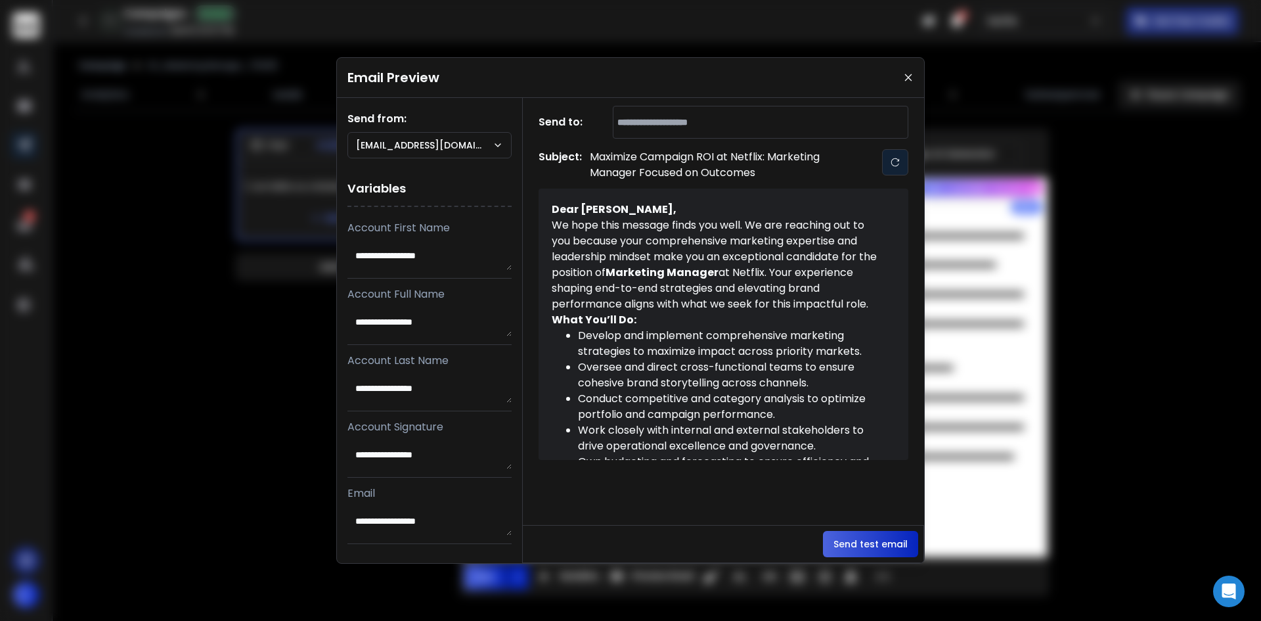
click at [899, 156] on button at bounding box center [895, 162] width 26 height 26
click at [906, 169] on button at bounding box center [895, 162] width 26 height 26
click at [912, 75] on icon at bounding box center [908, 77] width 7 height 7
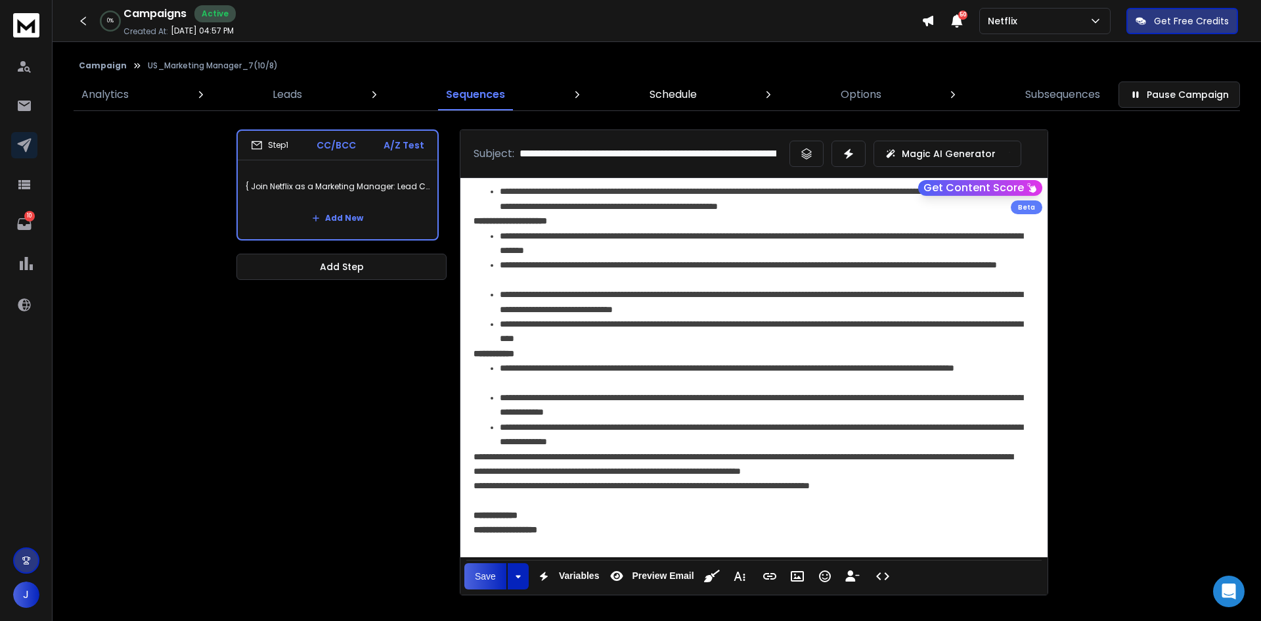
click at [683, 90] on p "Schedule" at bounding box center [673, 95] width 47 height 16
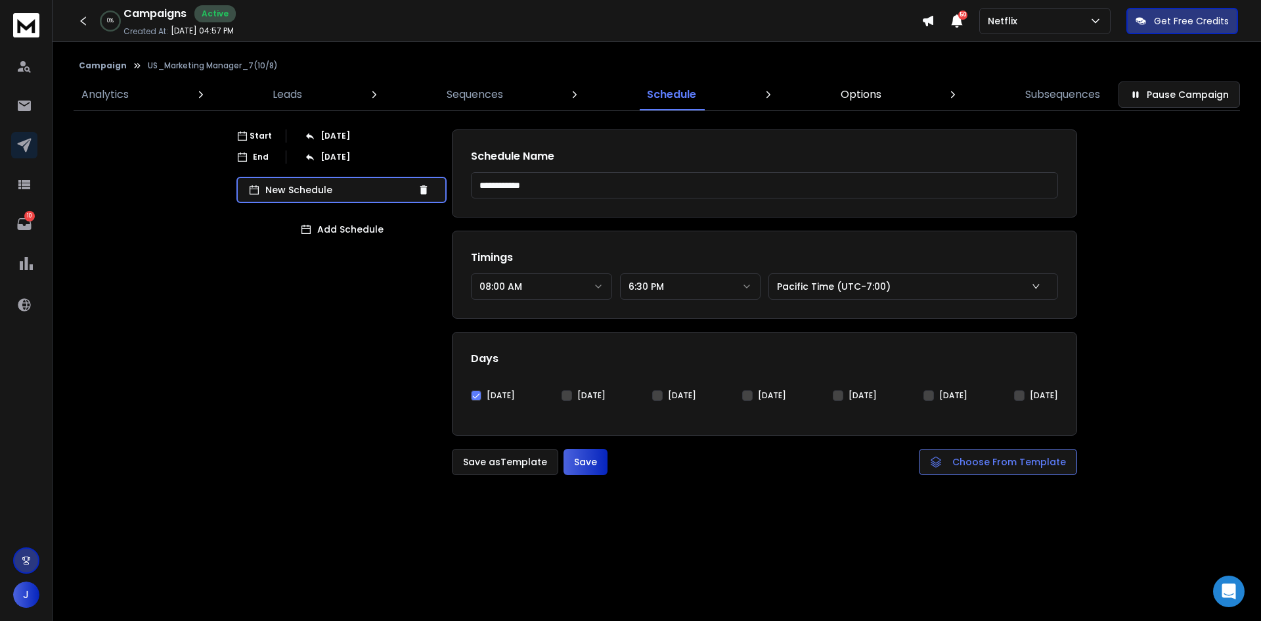
click at [861, 108] on link "Options" at bounding box center [861, 95] width 56 height 32
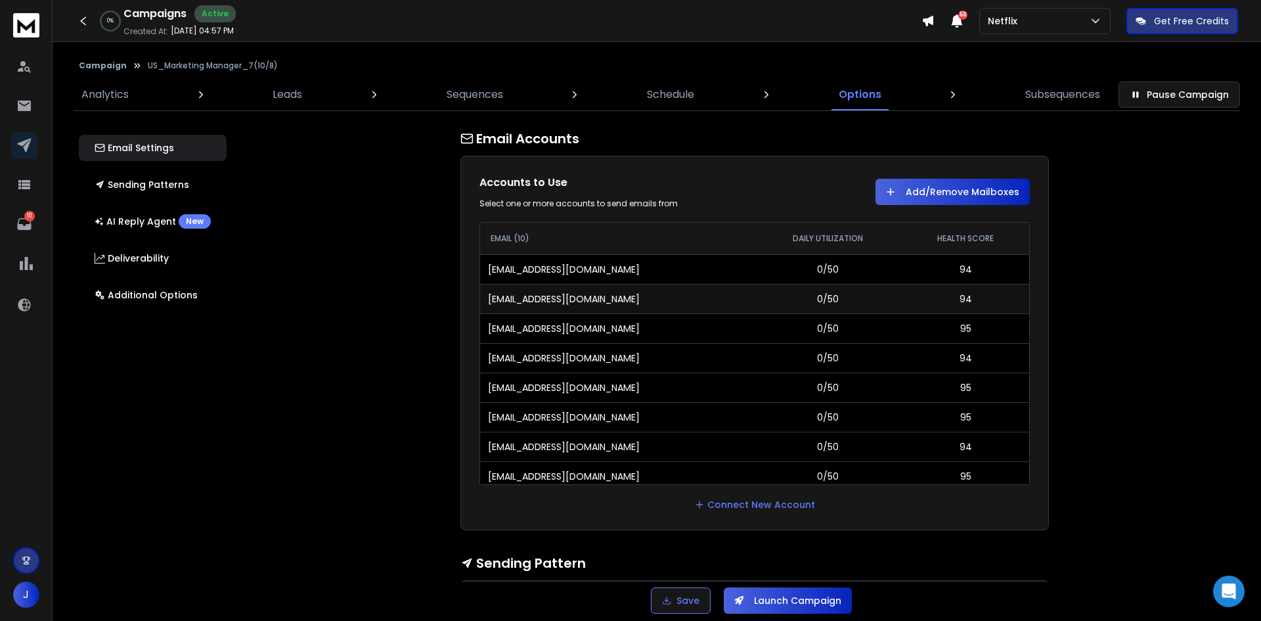
click at [640, 292] on p "[EMAIL_ADDRESS][DOMAIN_NAME]" at bounding box center [564, 298] width 152 height 13
click at [640, 294] on p "[EMAIL_ADDRESS][DOMAIN_NAME]" at bounding box center [564, 298] width 152 height 13
click at [640, 294] on p "nextopportunity@highperformanceteamsnf.com" at bounding box center [564, 298] width 152 height 13
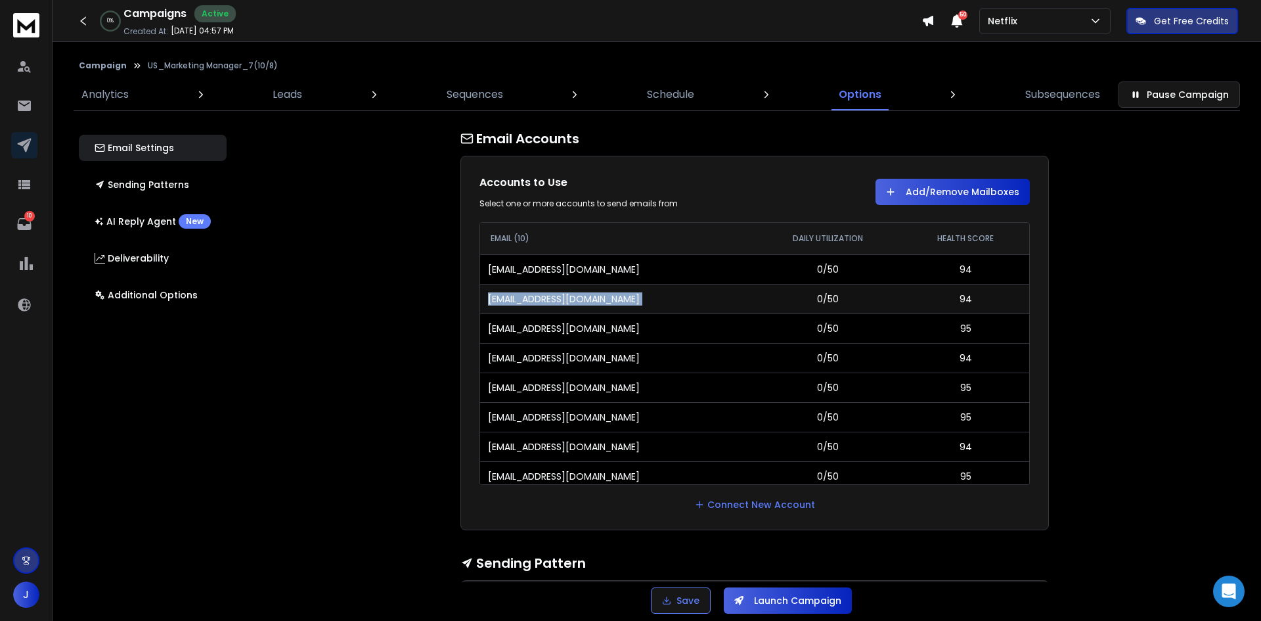
click at [640, 294] on p "nextopportunity@highperformanceteamsnf.com" at bounding box center [564, 298] width 152 height 13
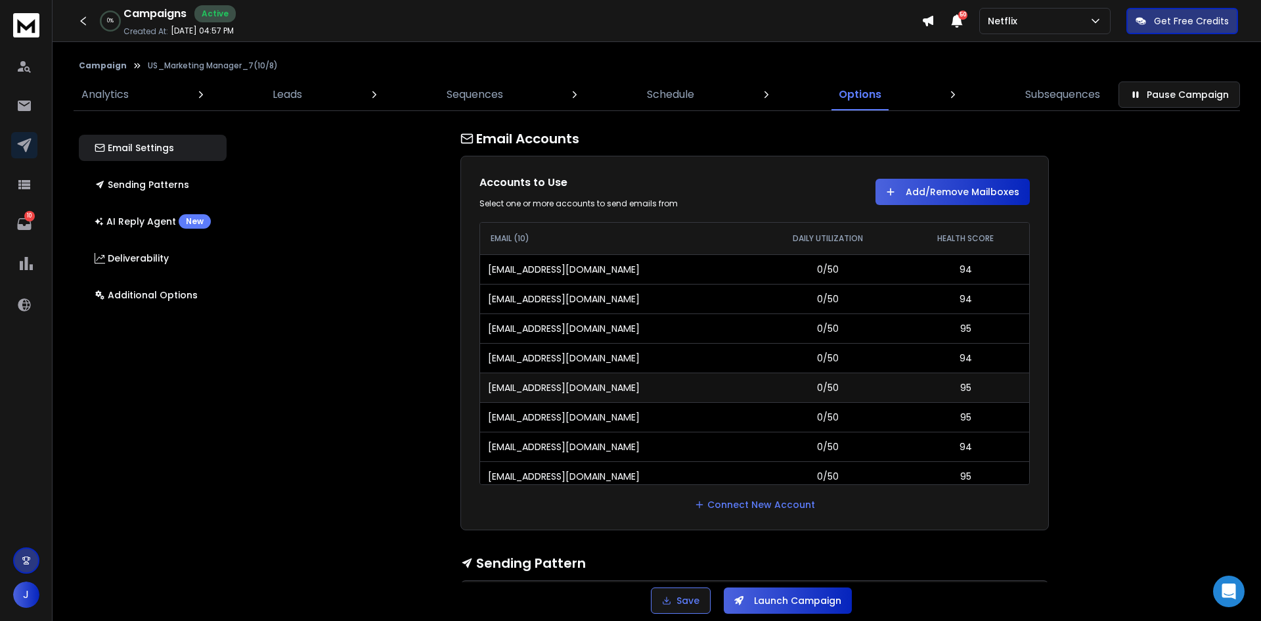
click at [897, 378] on td "0/50" at bounding box center [828, 387] width 149 height 30
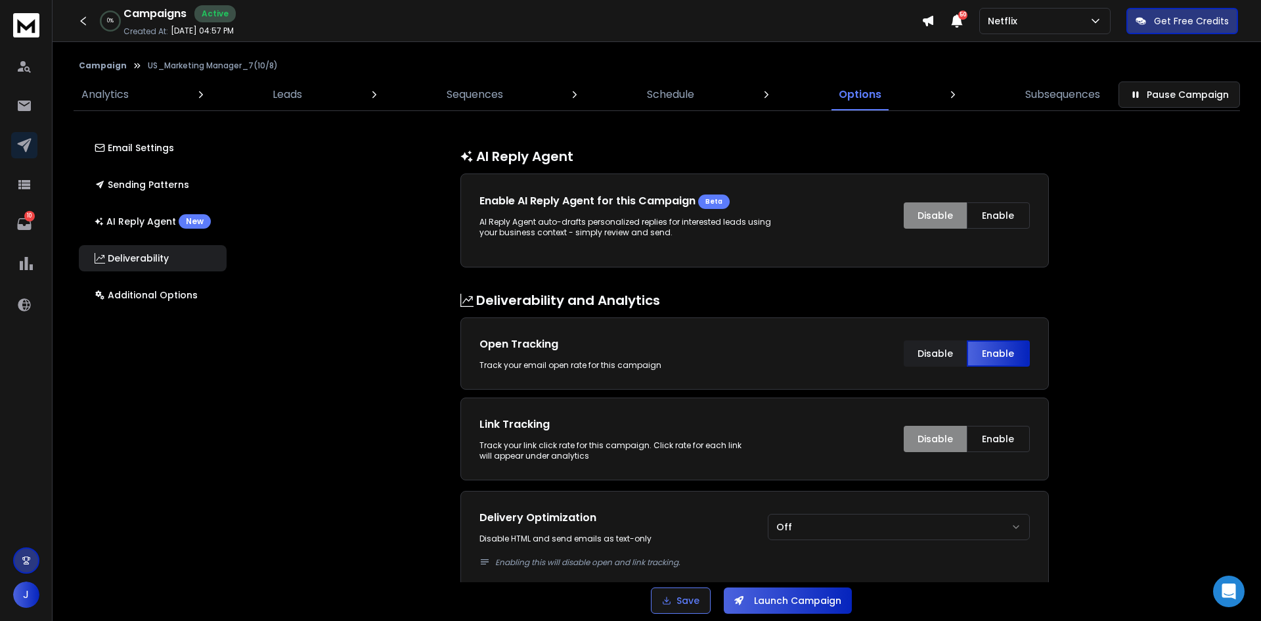
scroll to position [1445, 0]
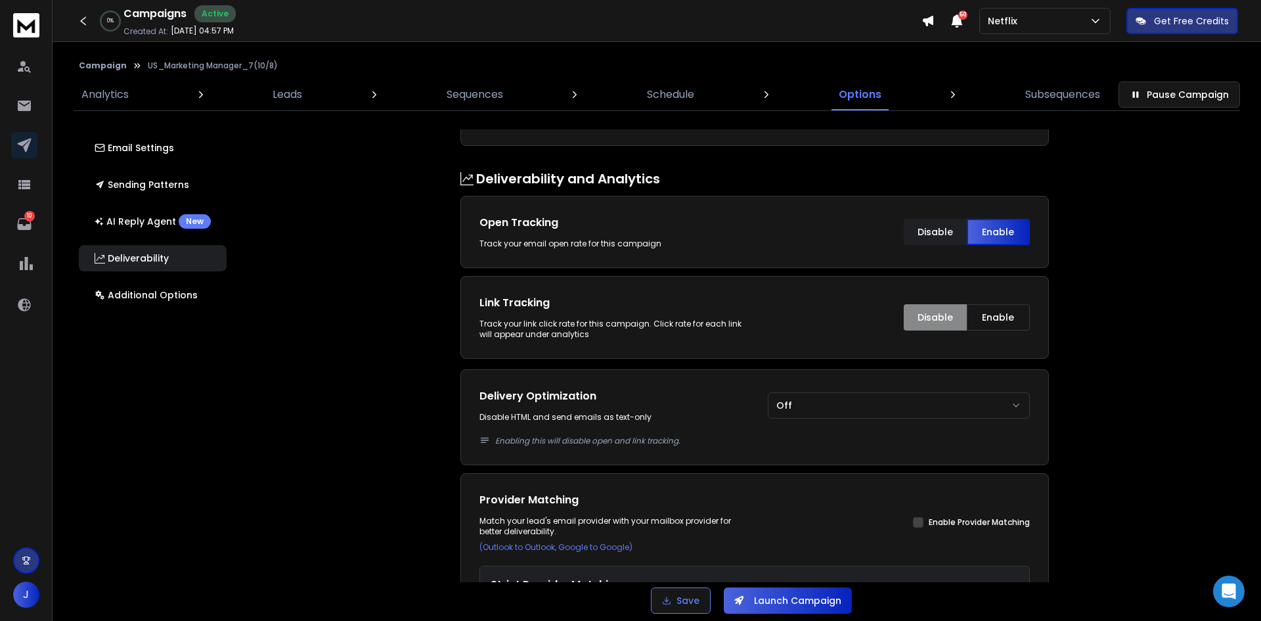
click at [1104, 387] on div "Email Accounts Accounts to Use Select one or more accounts to send emails from …" at bounding box center [762, 355] width 1029 height 453
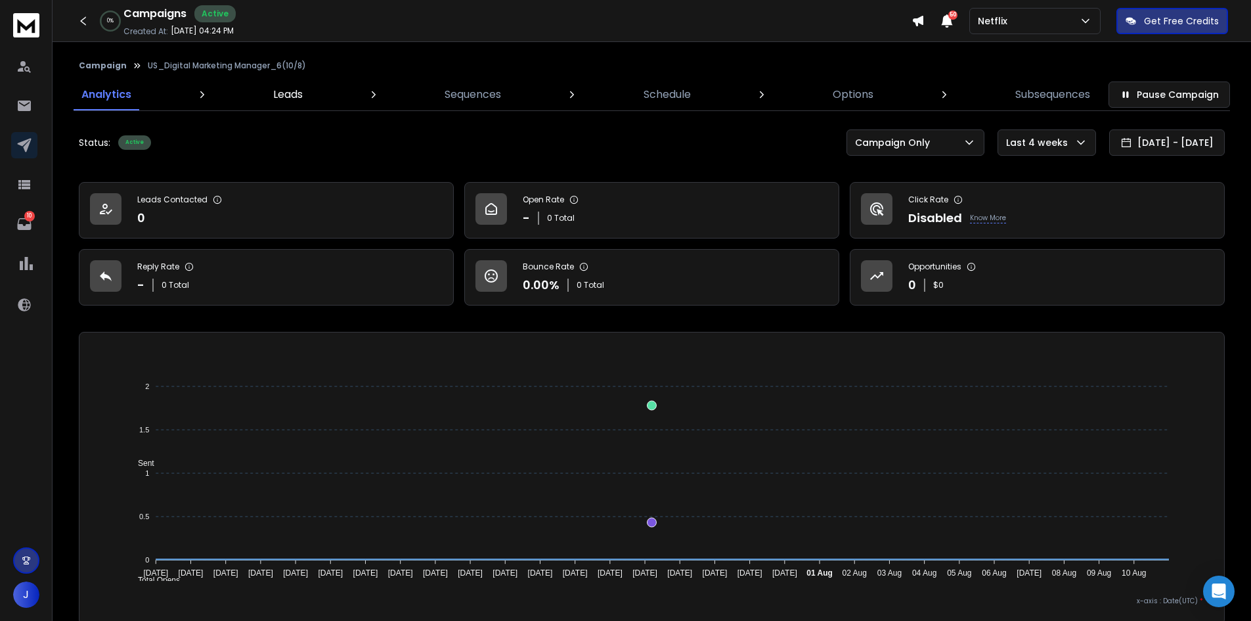
click at [286, 89] on p "Leads" at bounding box center [288, 95] width 30 height 16
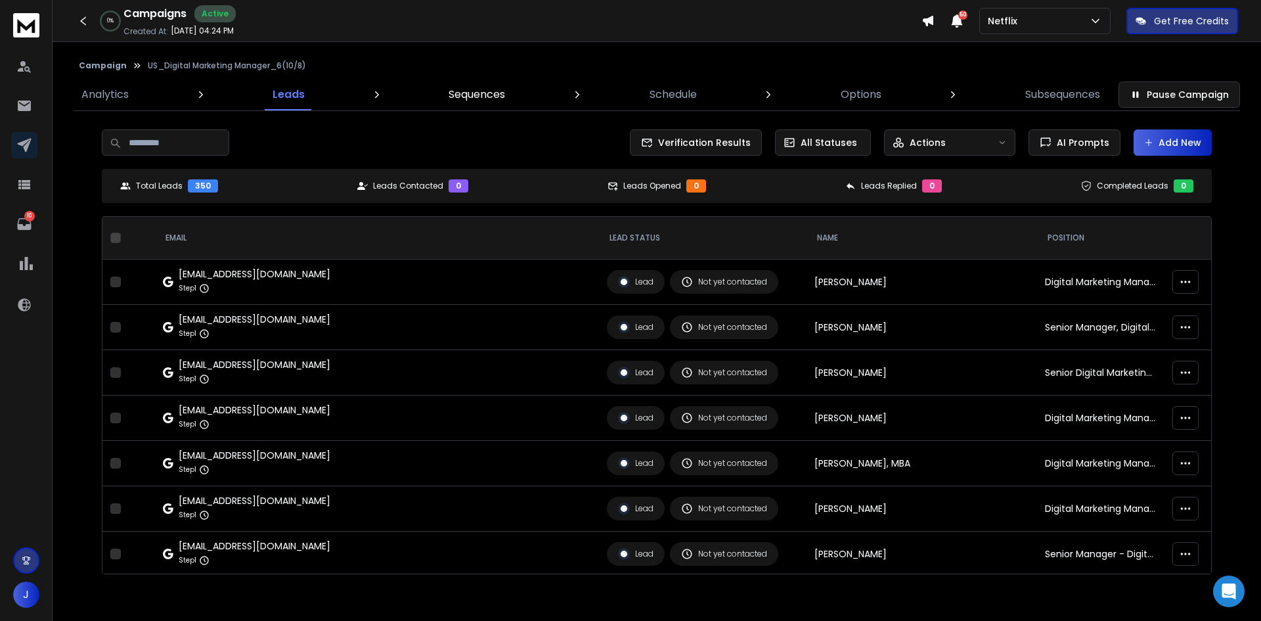
click at [485, 100] on p "Sequences" at bounding box center [477, 95] width 56 height 16
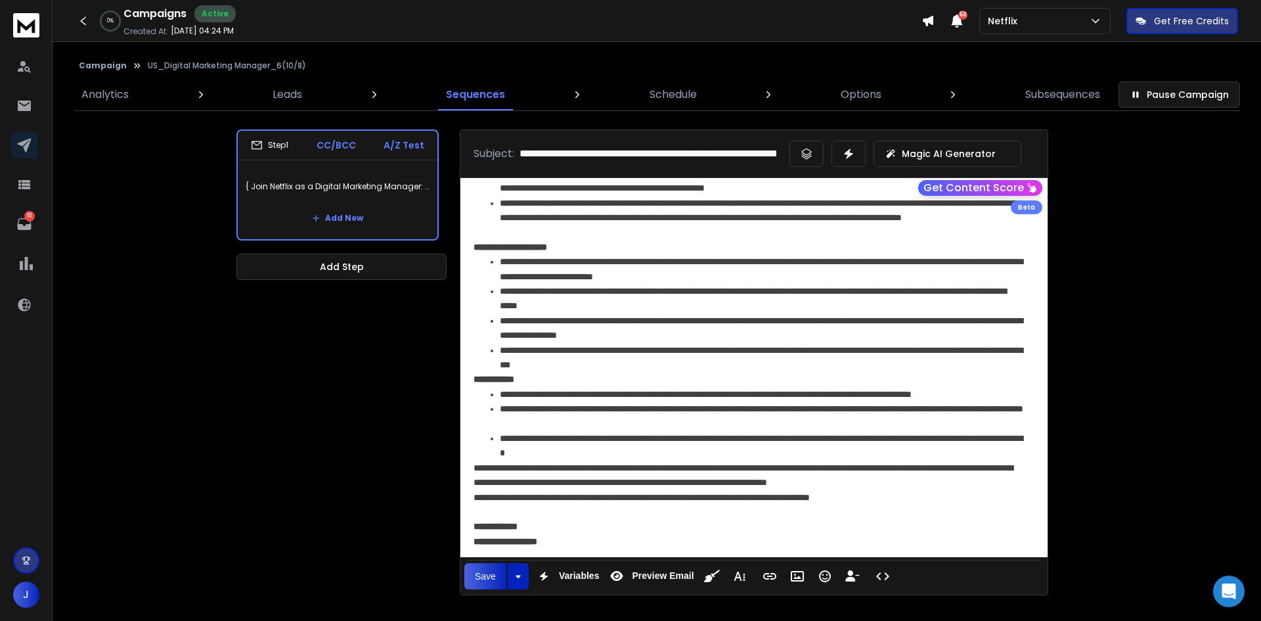
scroll to position [183, 0]
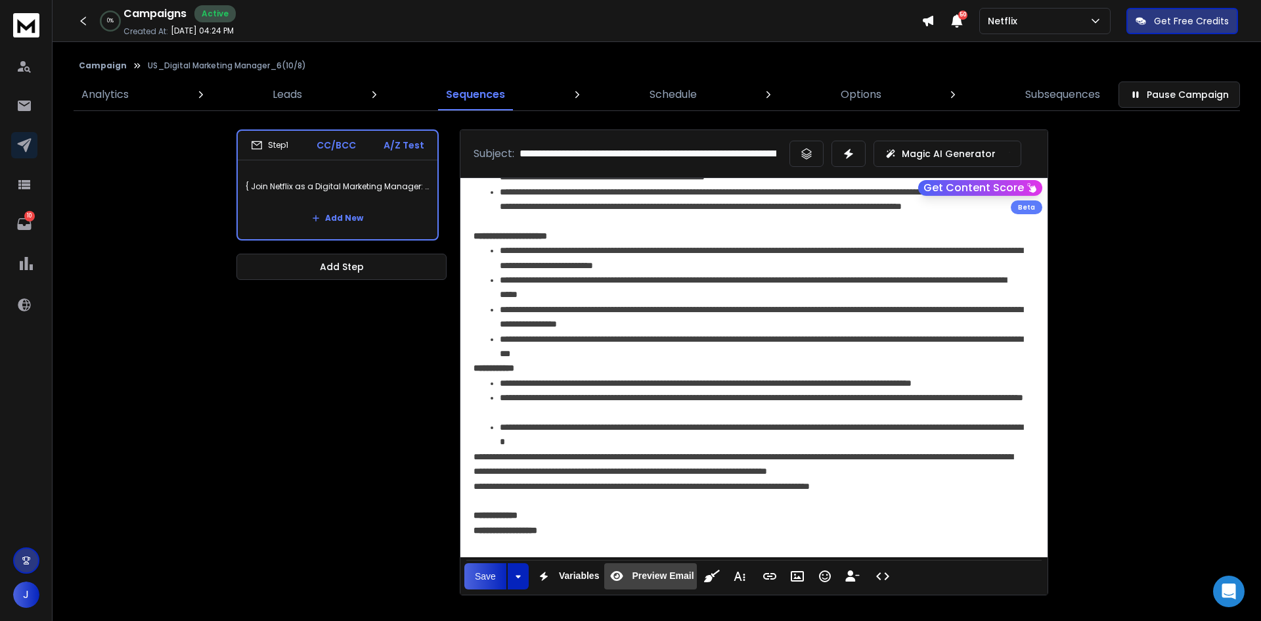
click at [679, 581] on span "Preview Email" at bounding box center [662, 575] width 67 height 11
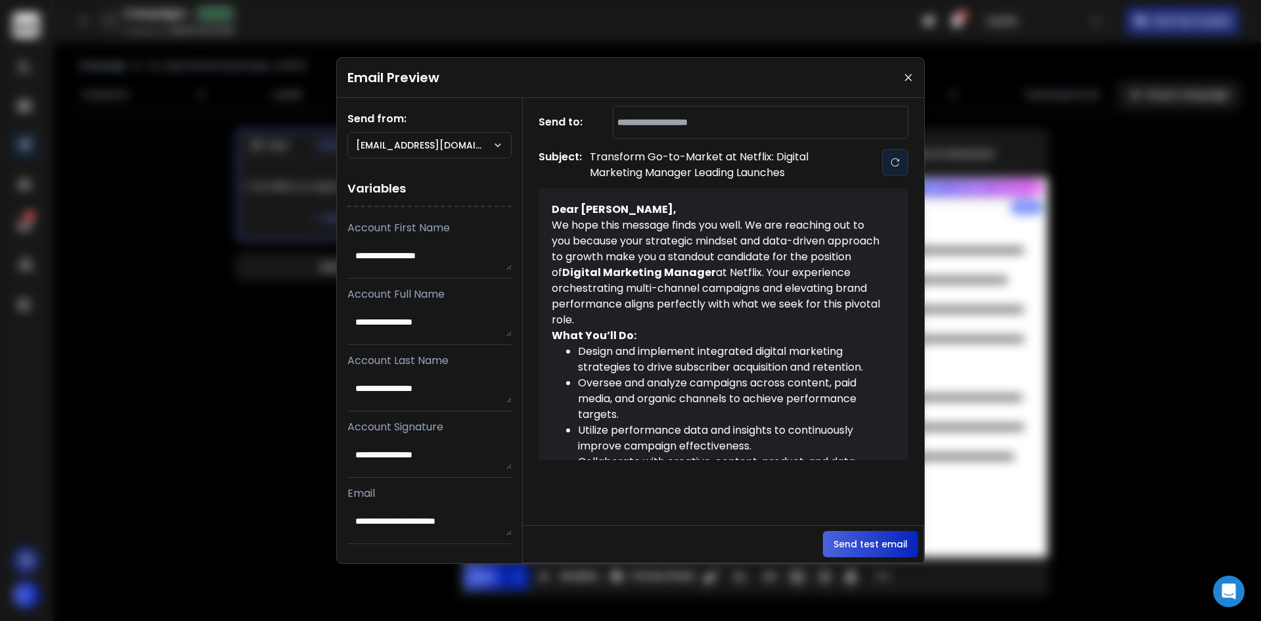
click at [892, 163] on icon at bounding box center [895, 162] width 9 height 9
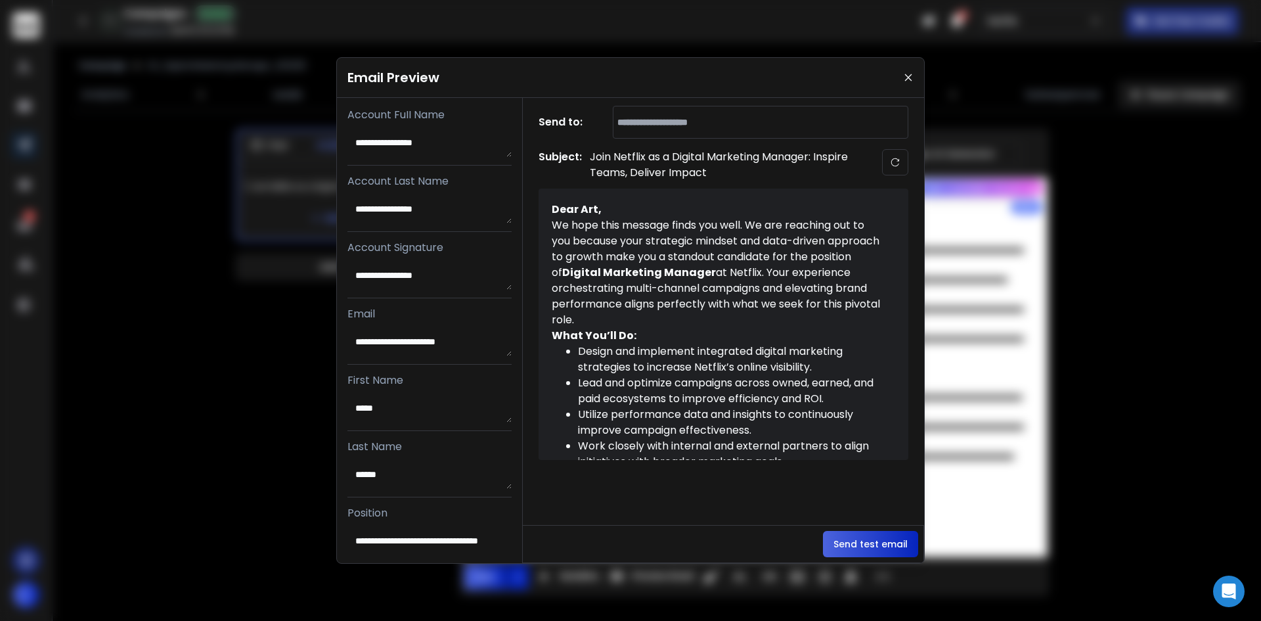
scroll to position [193, 0]
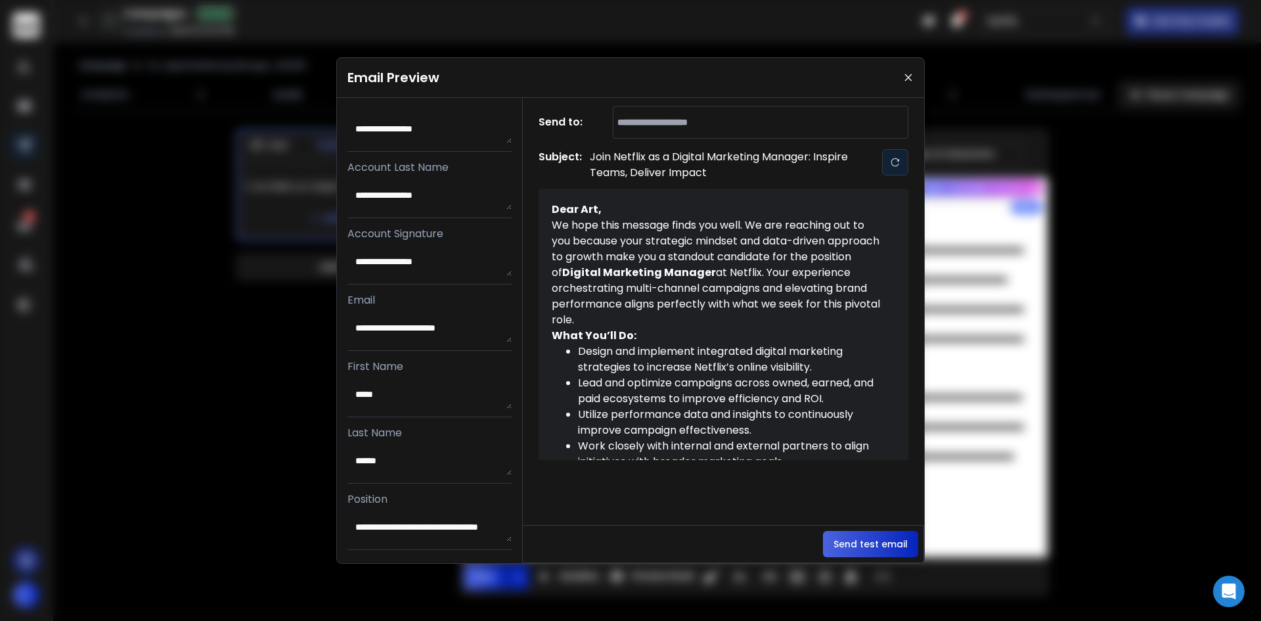
drag, startPoint x: 898, startPoint y: 189, endPoint x: 896, endPoint y: 169, distance: 20.5
click at [898, 189] on div "Dear Art, We hope this message finds you well. We are reaching out to you becau…" at bounding box center [724, 324] width 370 height 271
click at [896, 166] on icon at bounding box center [895, 162] width 8 height 8
click at [907, 93] on div "Email Preview" at bounding box center [630, 77] width 587 height 39
click at [905, 89] on div "Email Preview" at bounding box center [630, 77] width 587 height 39
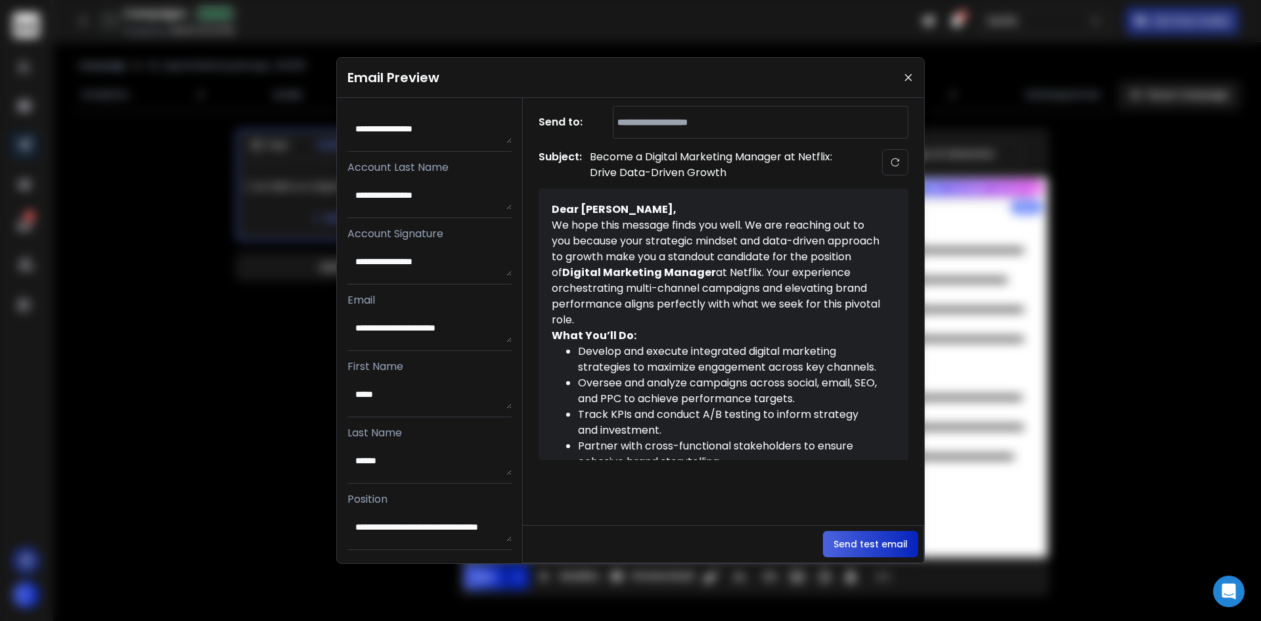
click at [906, 81] on icon at bounding box center [908, 77] width 11 height 11
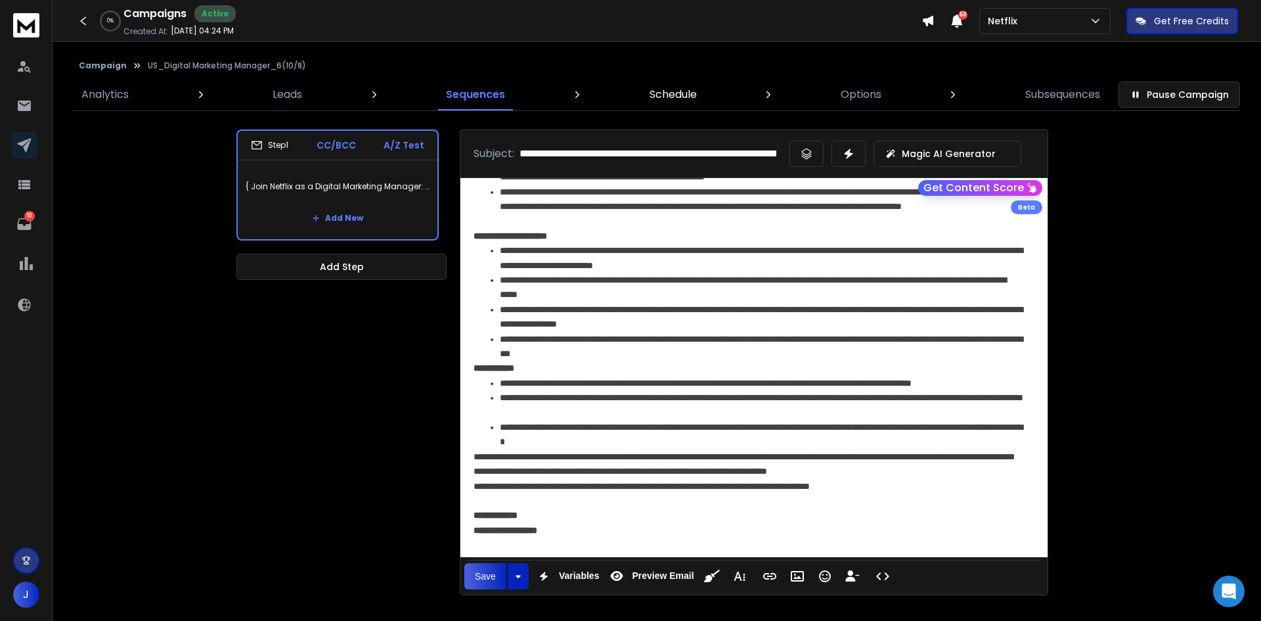
click at [643, 88] on link "Schedule" at bounding box center [673, 95] width 63 height 32
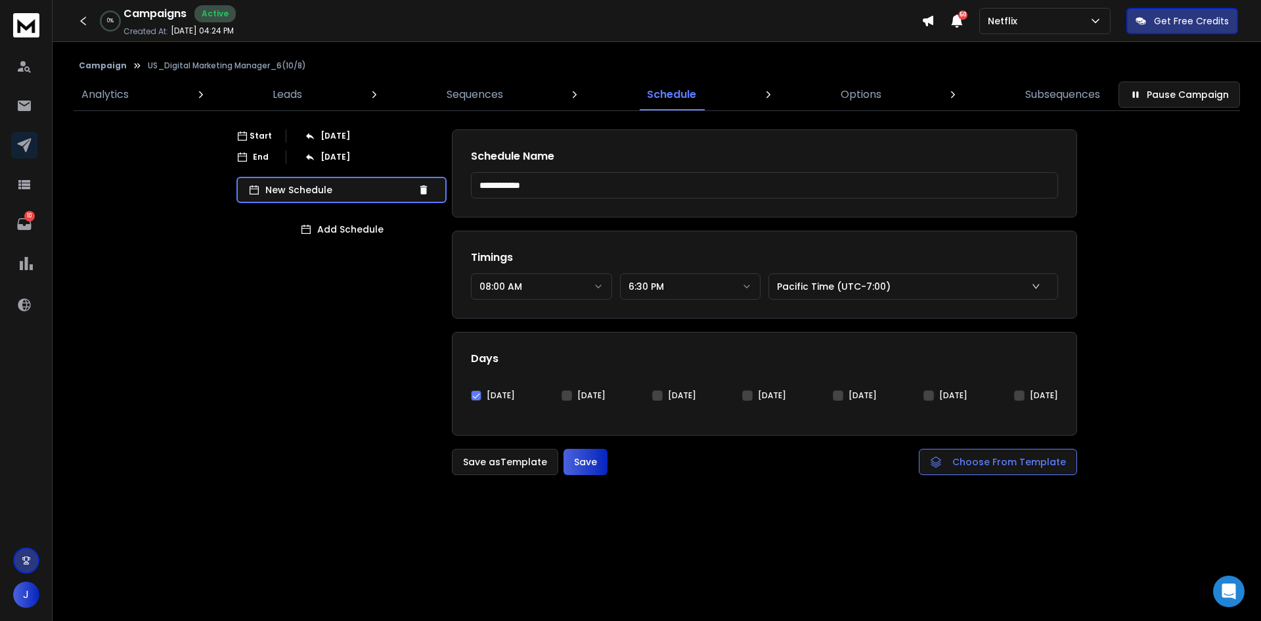
click at [835, 73] on div "Campaign US_Digital Marketing Manager_6(10/8)" at bounding box center [657, 65] width 1167 height 21
click at [849, 98] on p "Options" at bounding box center [861, 95] width 41 height 16
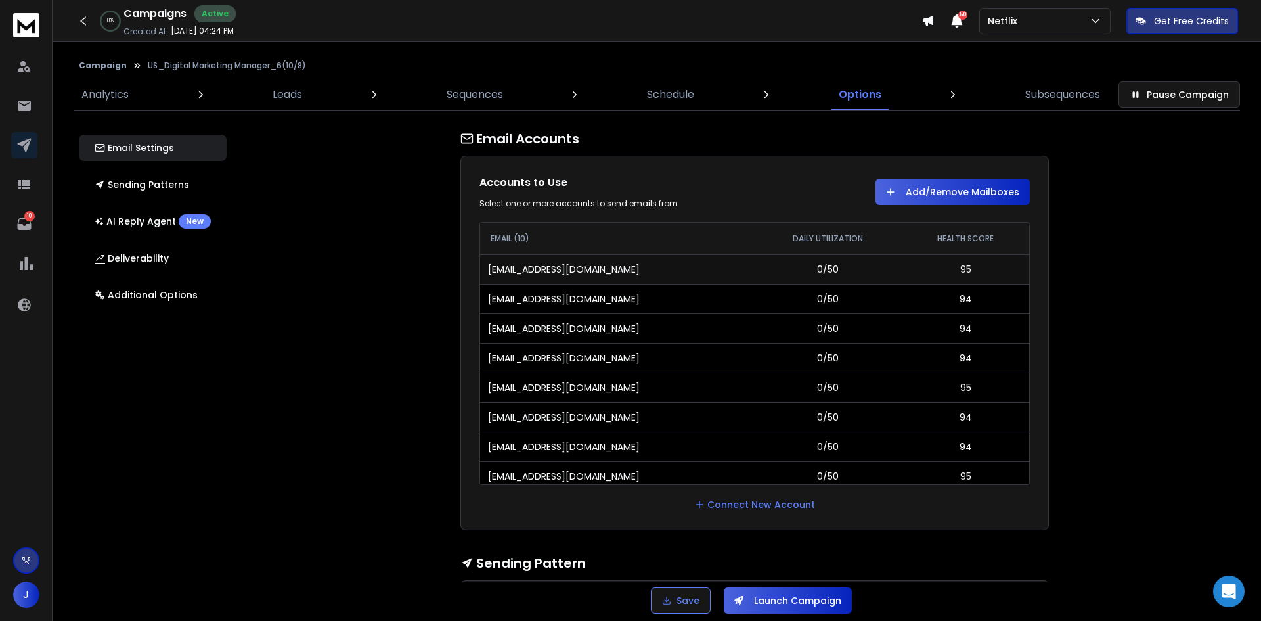
click at [617, 282] on td "hr@aiworkforceacademynf.com" at bounding box center [616, 269] width 273 height 30
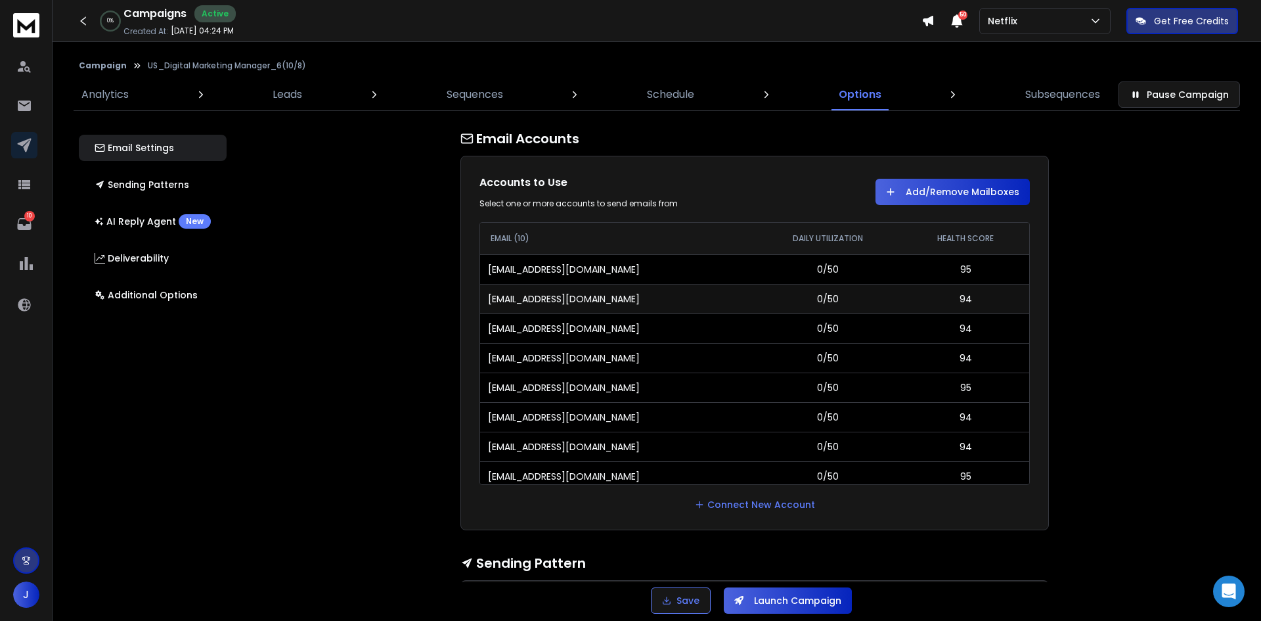
click at [617, 294] on p "hr@virtualtalentdevelopmentnf.com" at bounding box center [564, 298] width 152 height 13
click at [616, 294] on p "hr@virtualtalentdevelopmentnf.com" at bounding box center [564, 298] width 152 height 13
copy p "hr@virtualtalentdevelopmentnf.com"
click at [827, 311] on td "0/50" at bounding box center [828, 299] width 149 height 30
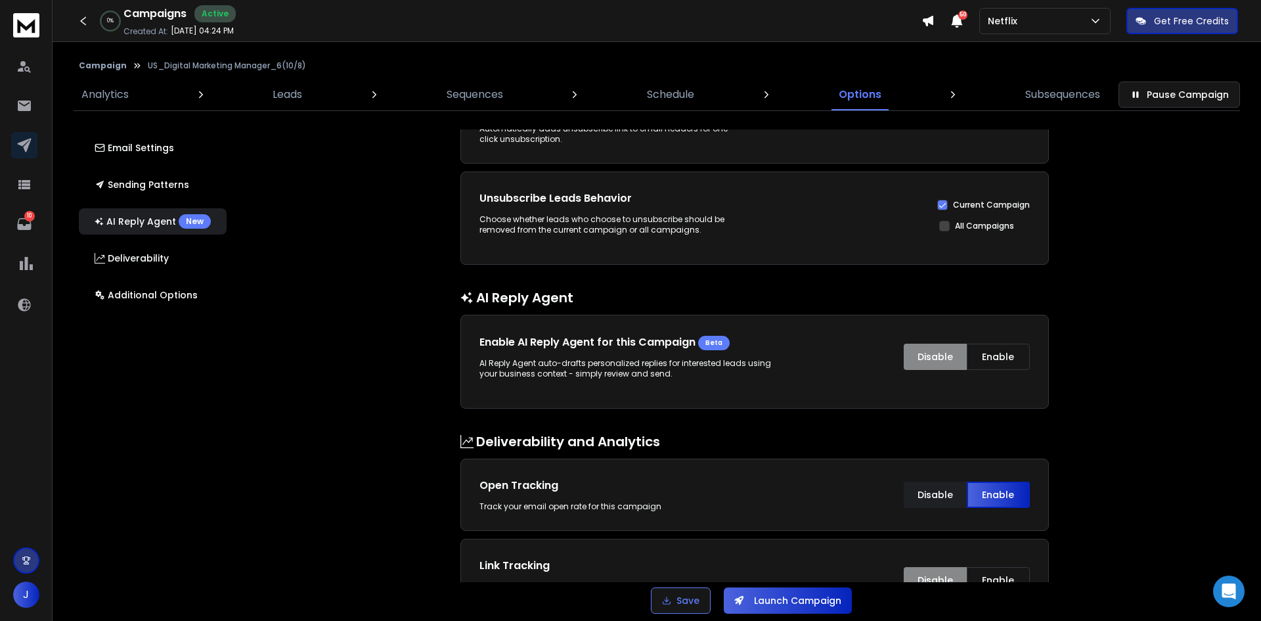
scroll to position [1314, 0]
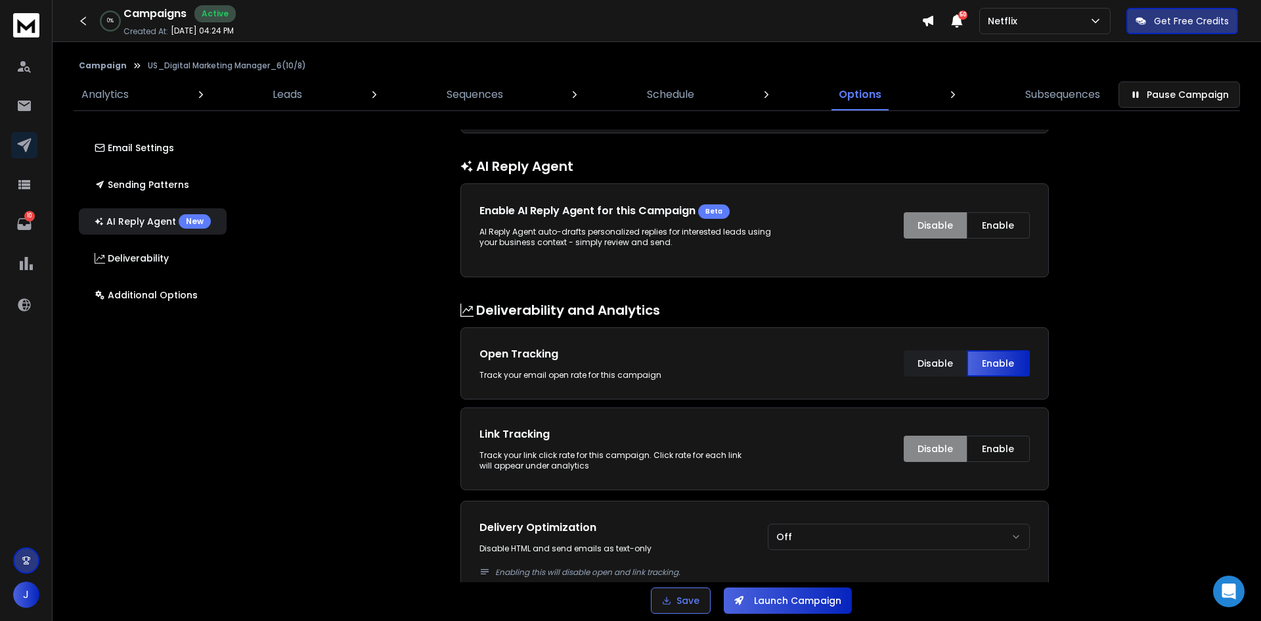
click at [1089, 345] on div "Email Accounts Accounts to Use Select one or more accounts to send emails from …" at bounding box center [762, 355] width 1029 height 453
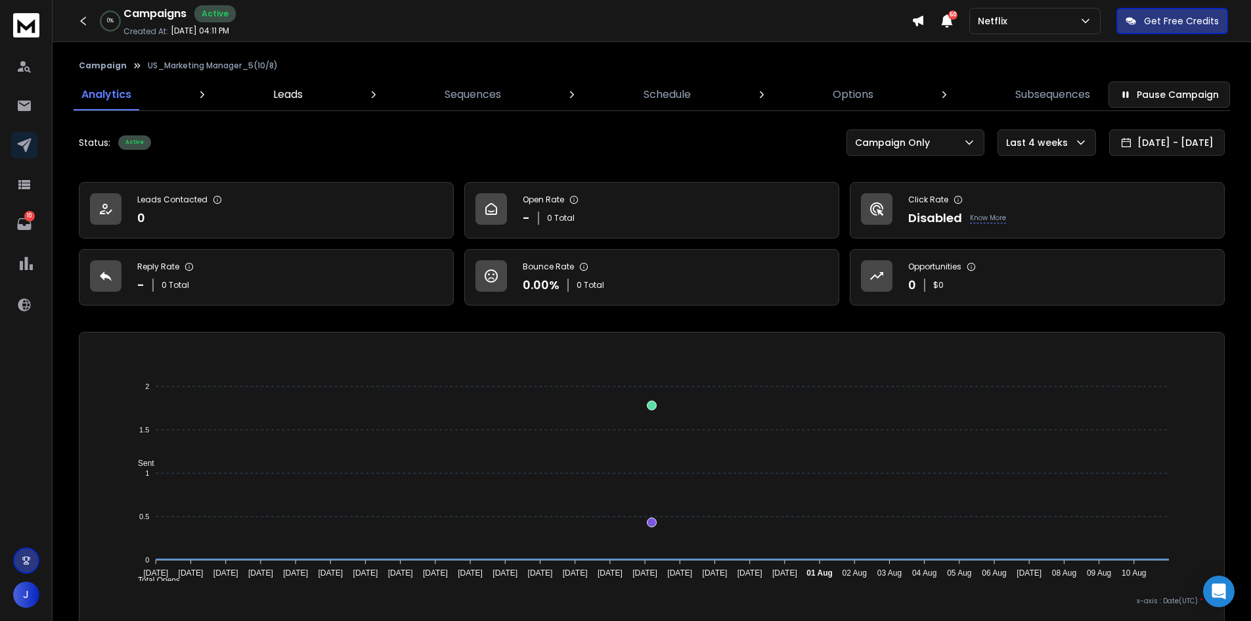
click at [277, 88] on p "Leads" at bounding box center [288, 95] width 30 height 16
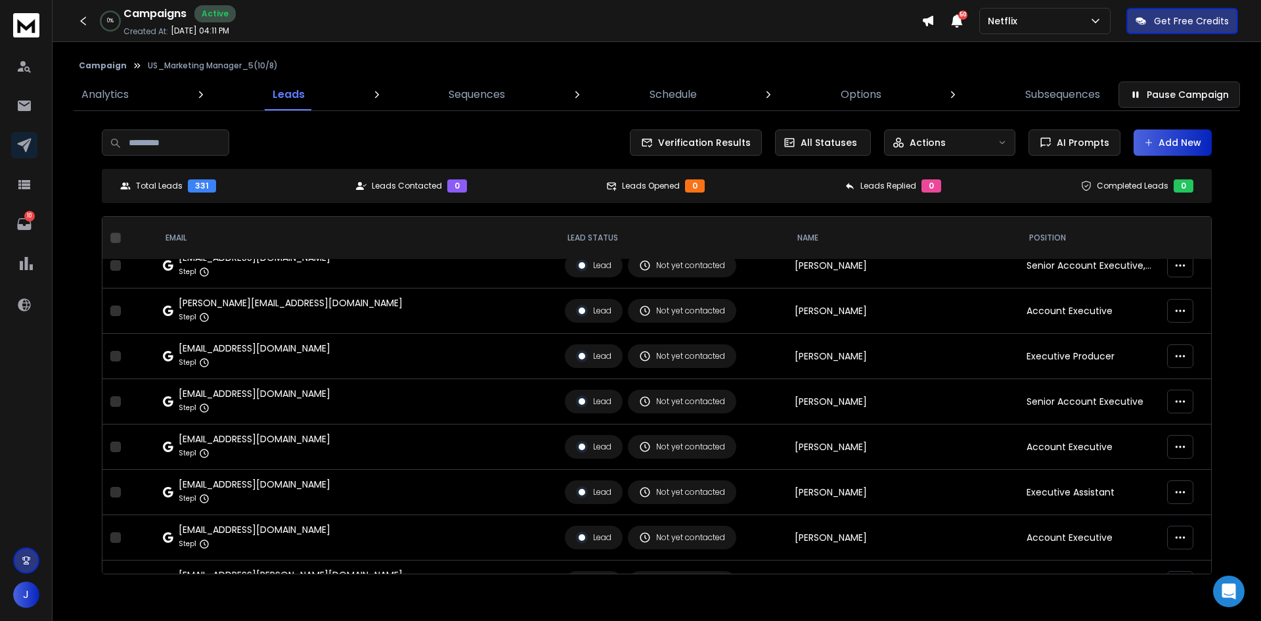
scroll to position [1577, 0]
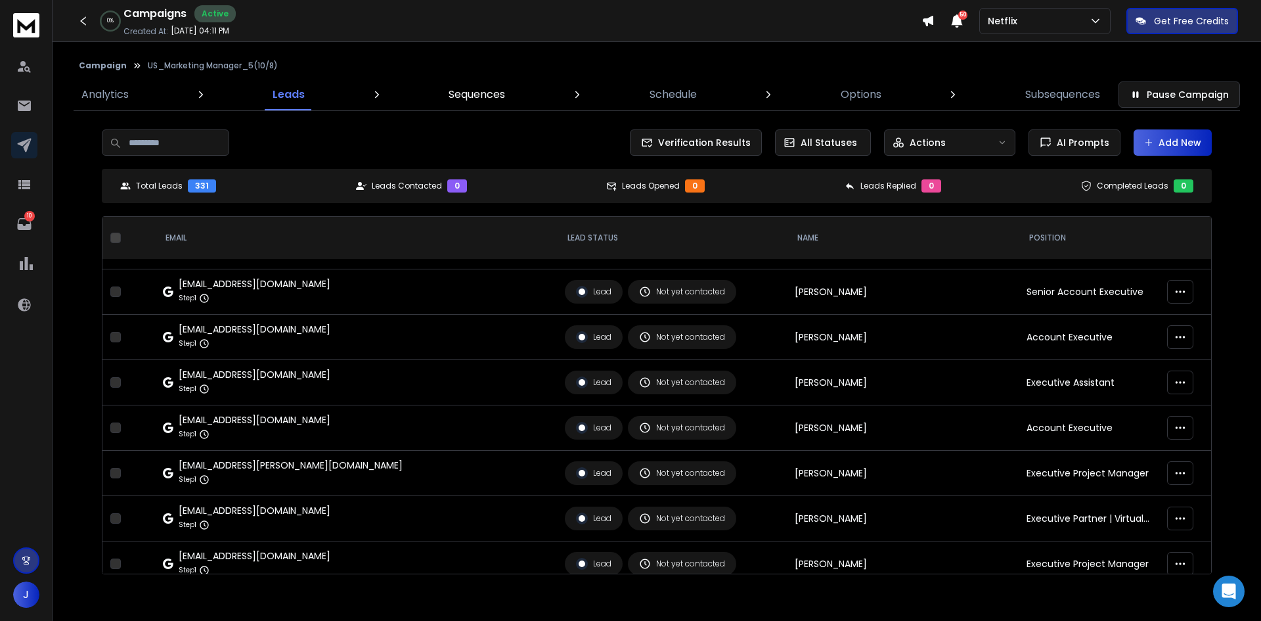
click at [503, 105] on link "Sequences" at bounding box center [477, 95] width 72 height 32
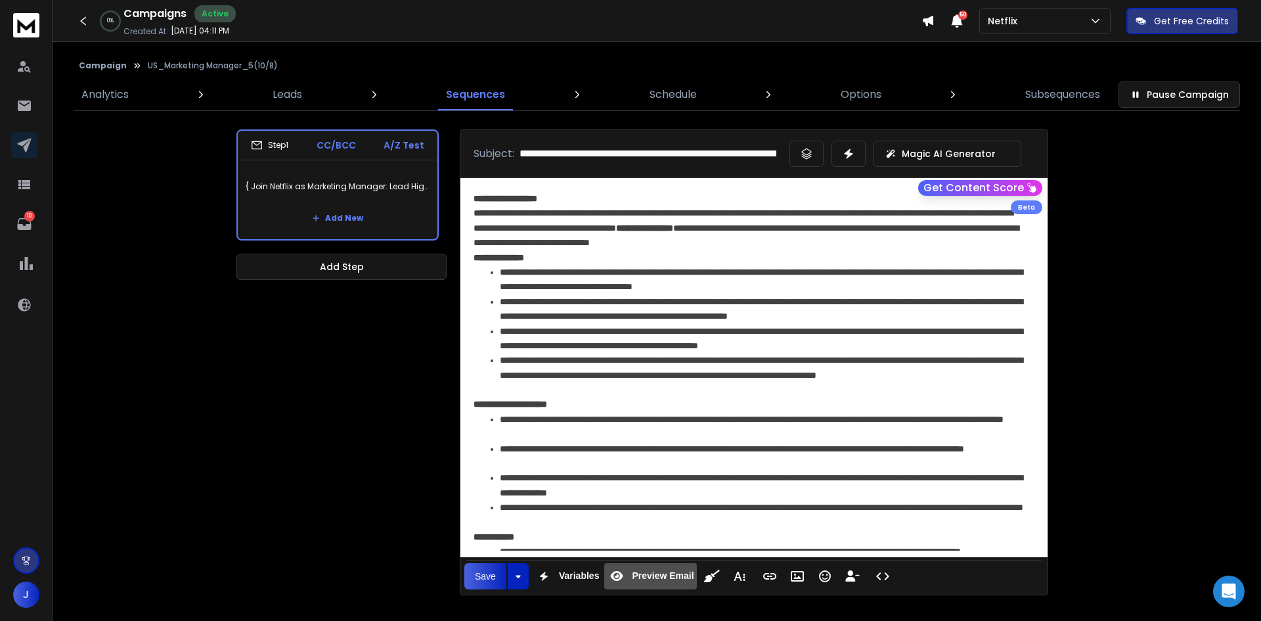
click at [648, 577] on span "Preview Email" at bounding box center [662, 575] width 67 height 11
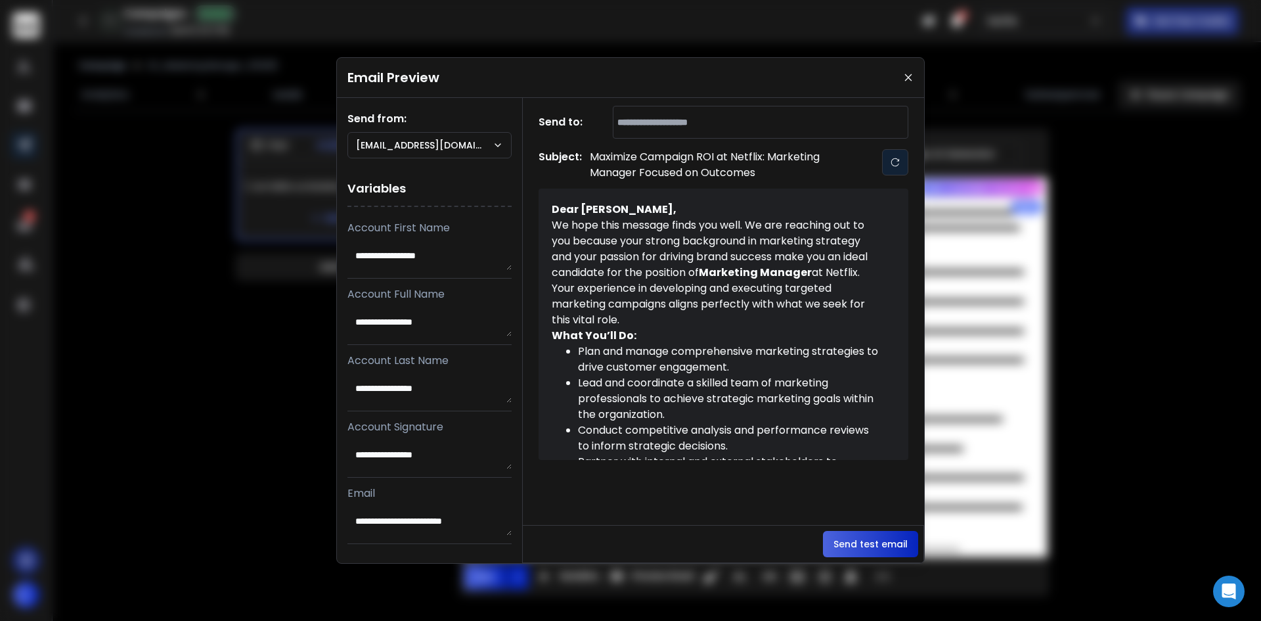
click at [885, 169] on button at bounding box center [895, 162] width 26 height 26
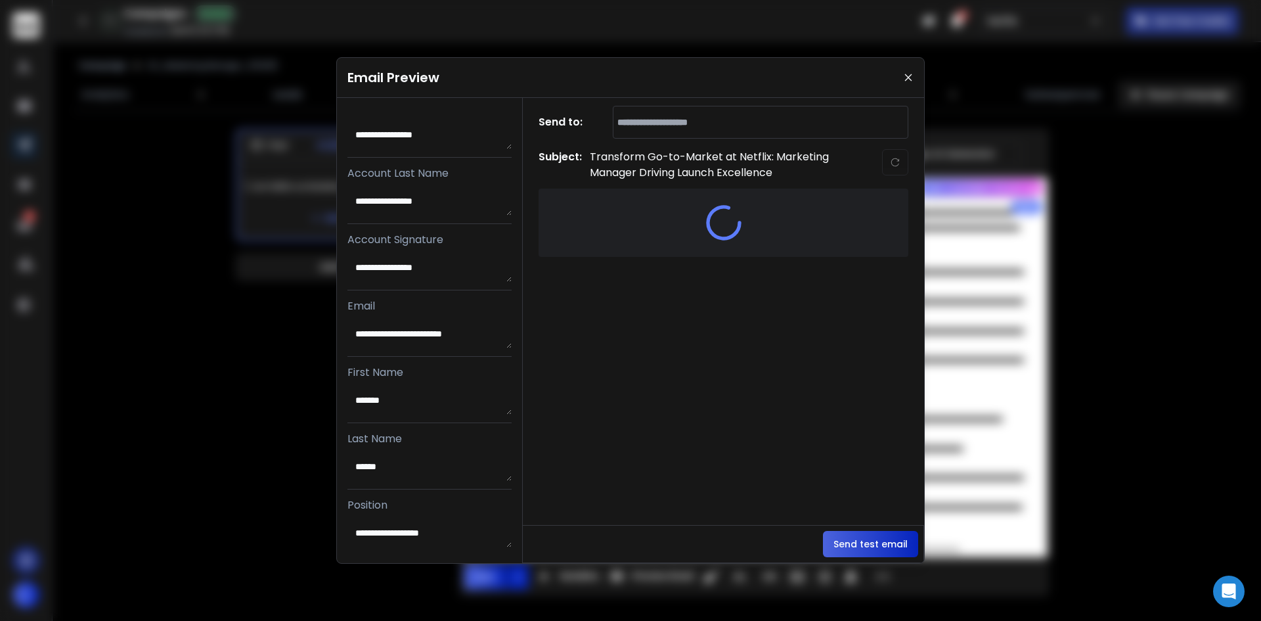
scroll to position [193, 0]
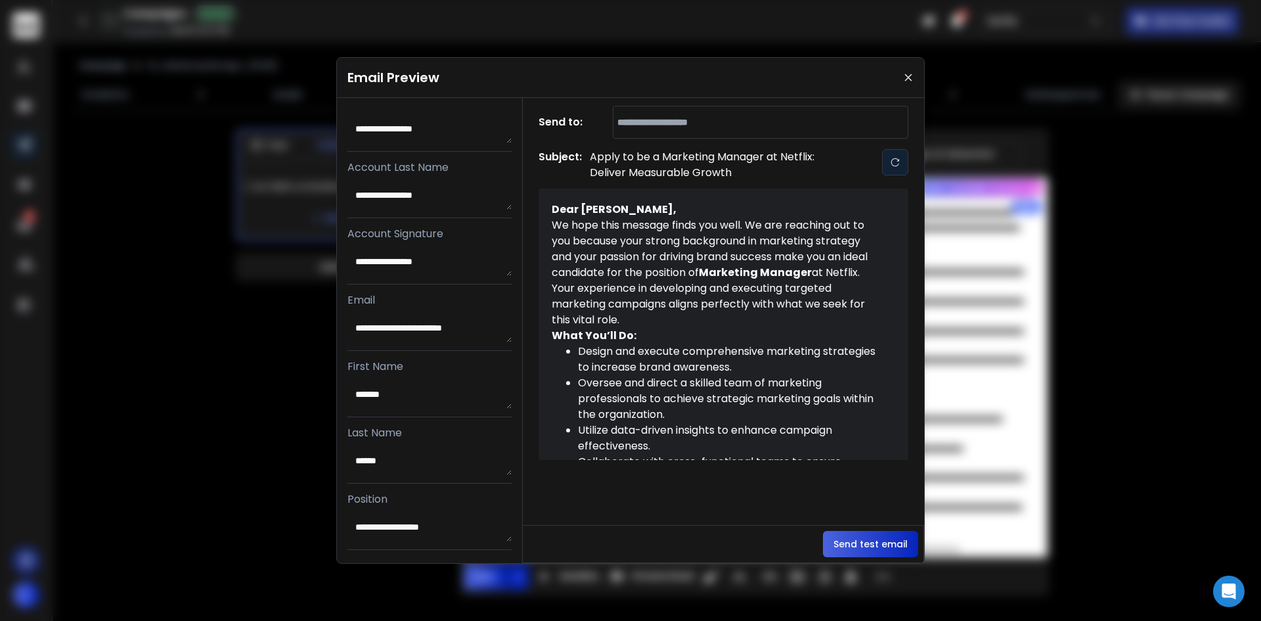
click at [887, 167] on button at bounding box center [895, 162] width 26 height 26
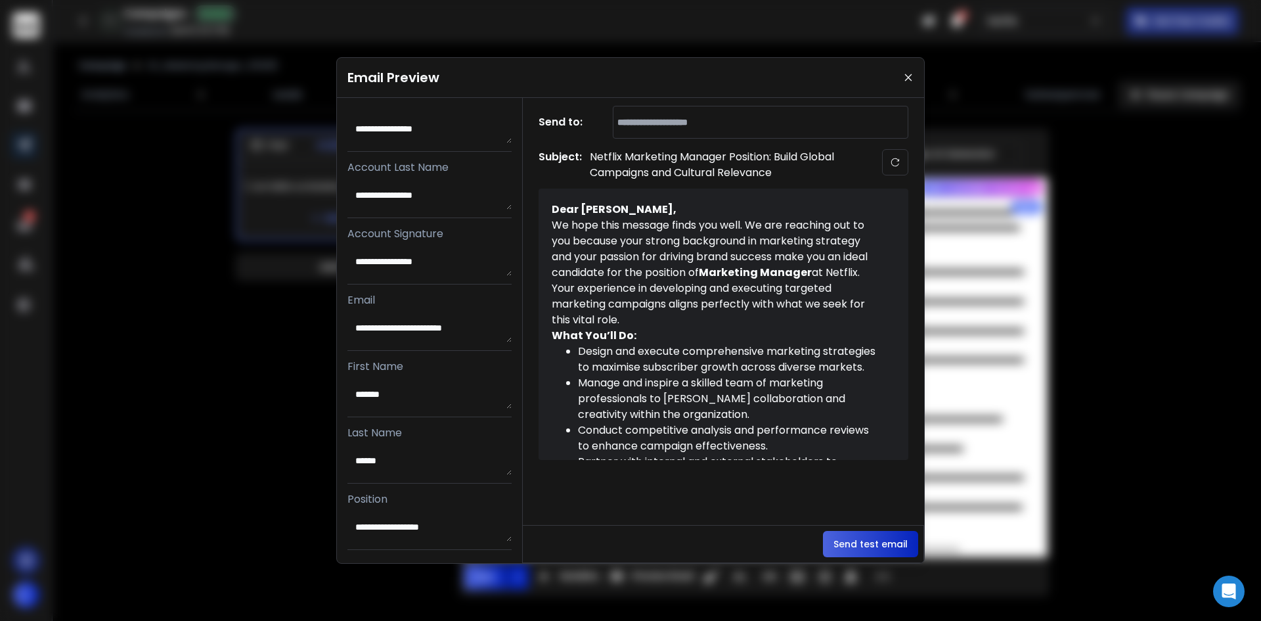
click at [888, 167] on button at bounding box center [895, 162] width 26 height 26
click at [889, 167] on button at bounding box center [895, 162] width 26 height 26
click at [914, 81] on div "Email Preview" at bounding box center [630, 77] width 587 height 39
click at [912, 82] on icon at bounding box center [908, 77] width 11 height 11
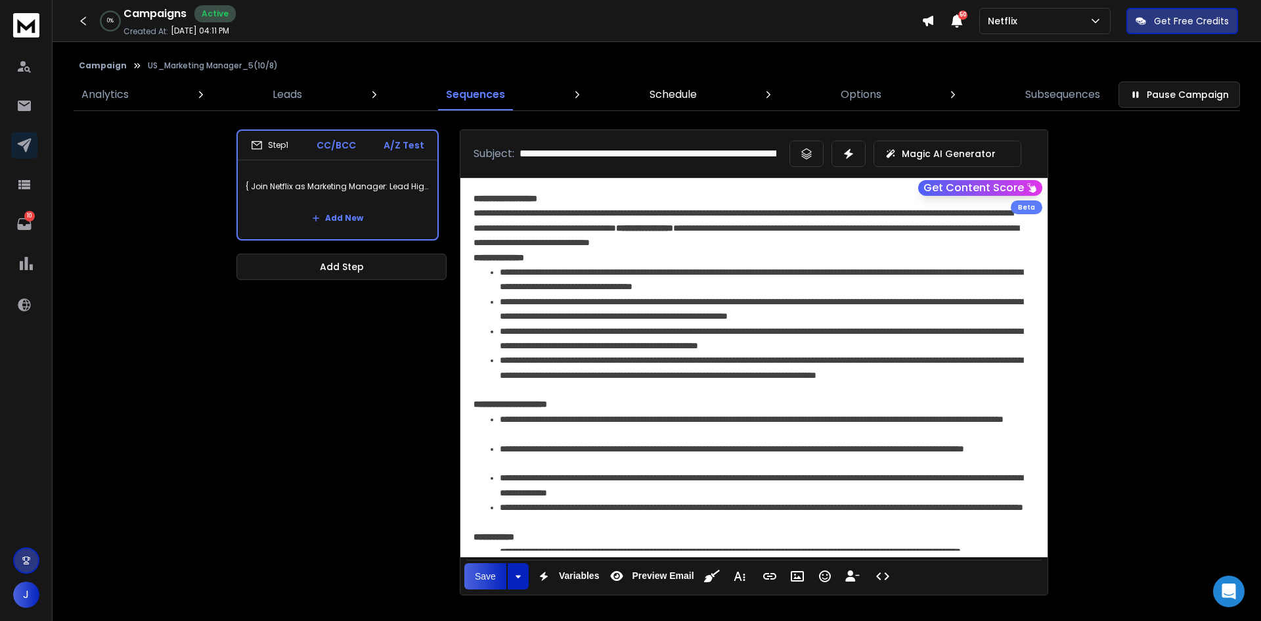
click at [683, 95] on p "Schedule" at bounding box center [673, 95] width 47 height 16
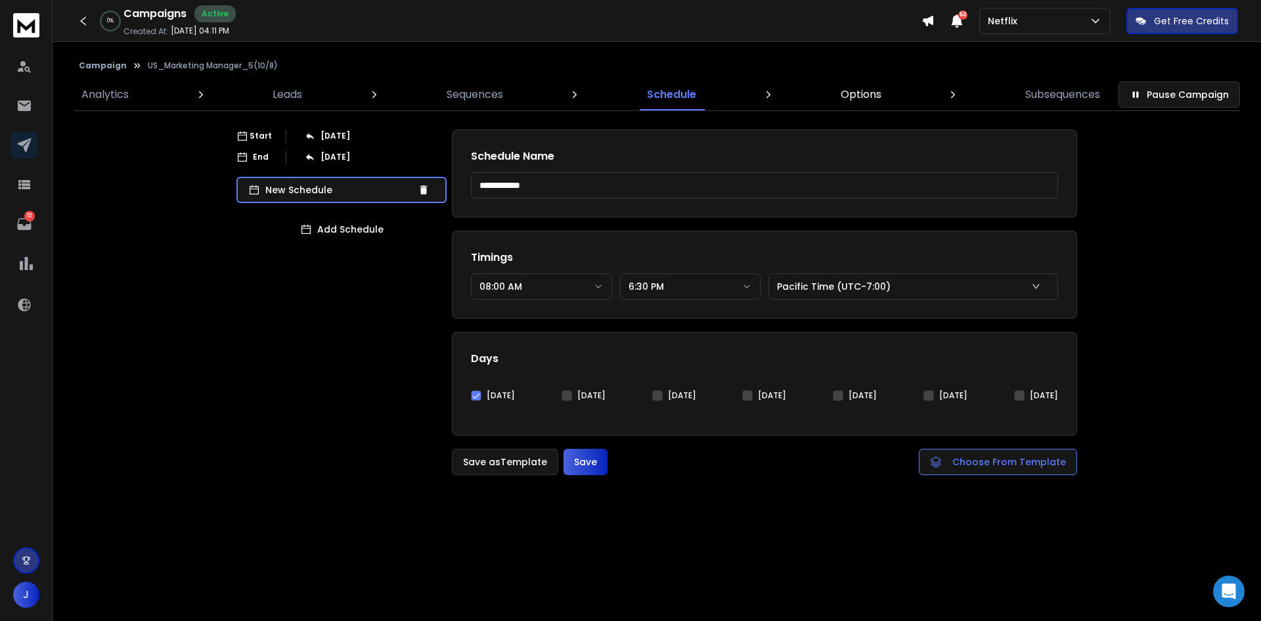
click at [880, 107] on link "Options" at bounding box center [861, 95] width 56 height 32
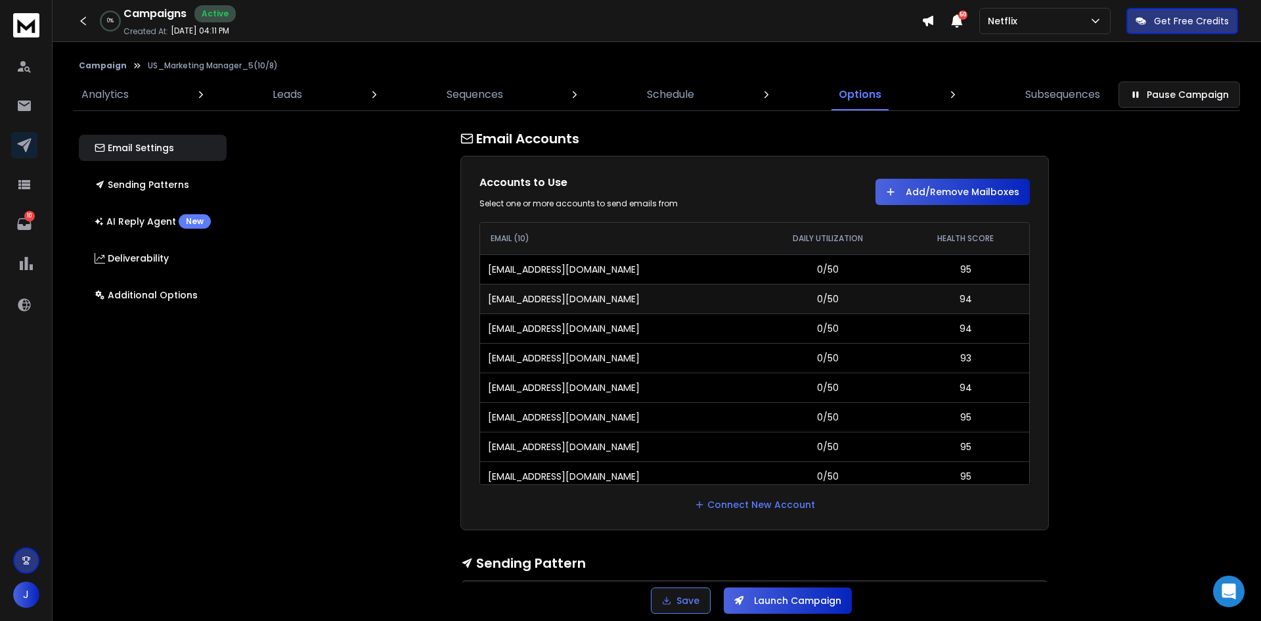
click at [658, 309] on td "askhr@innovationmanagementplatformnf.com" at bounding box center [616, 299] width 273 height 30
click at [659, 309] on td "askhr@innovationmanagementplatformnf.com" at bounding box center [616, 299] width 273 height 30
copy p "askhr@innovationmanagementplatformnf.com"
click at [704, 305] on div "askhr@innovationmanagementplatformnf.com" at bounding box center [617, 298] width 258 height 13
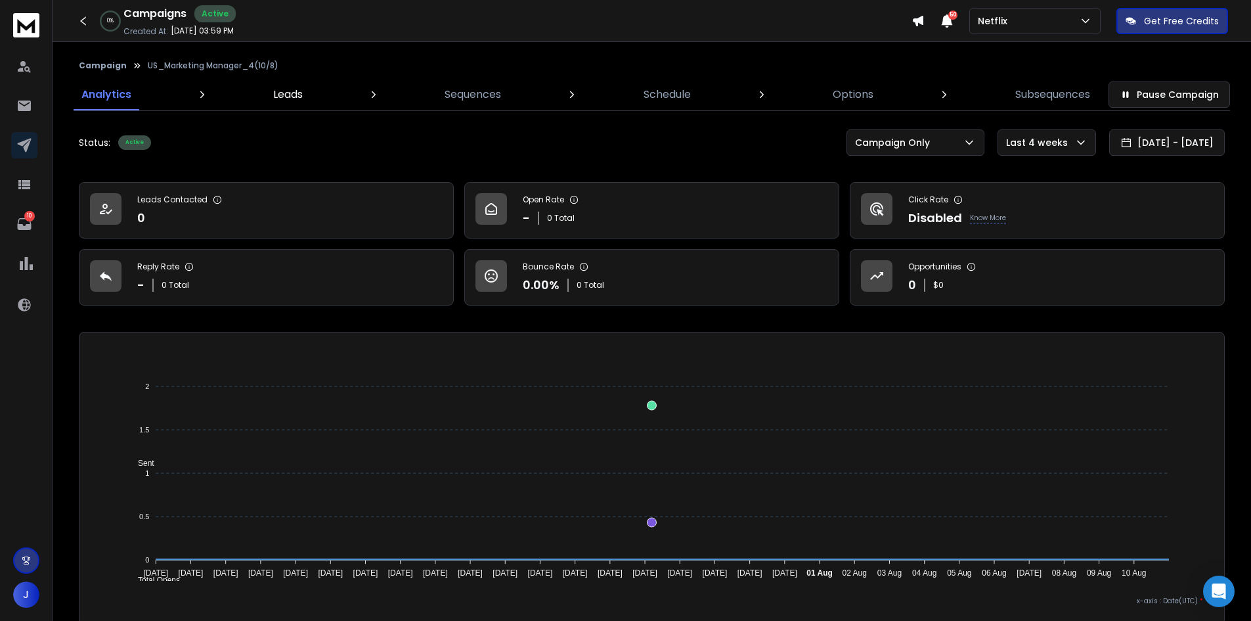
click at [295, 96] on p "Leads" at bounding box center [288, 95] width 30 height 16
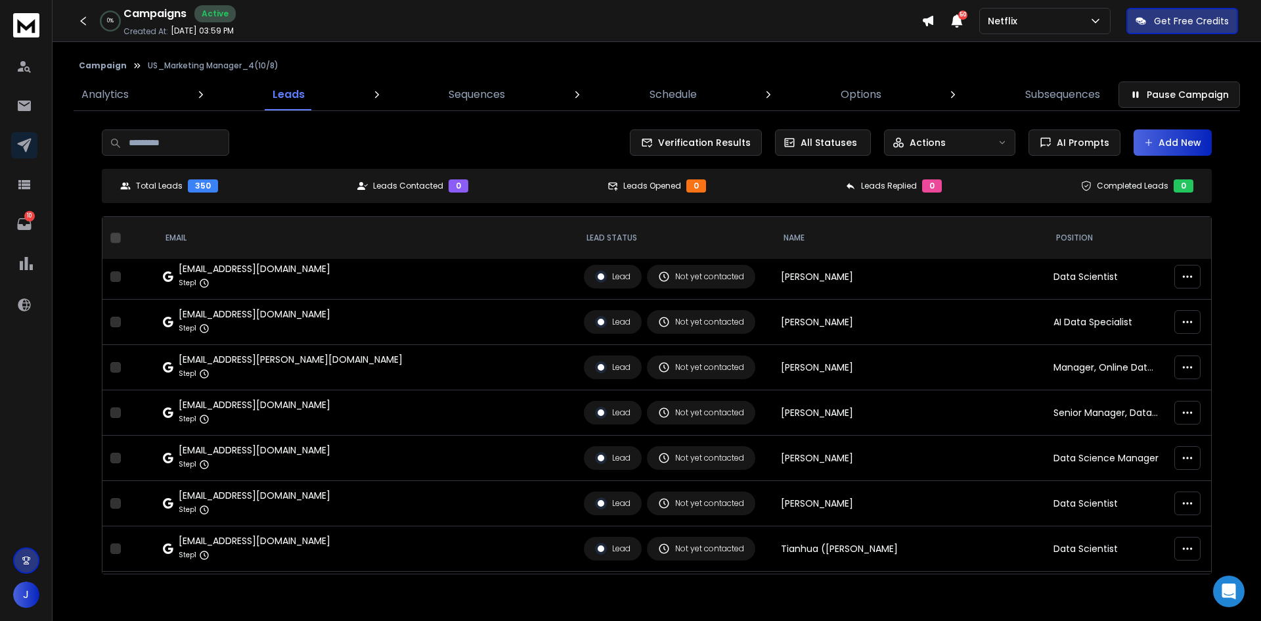
scroll to position [10207, 0]
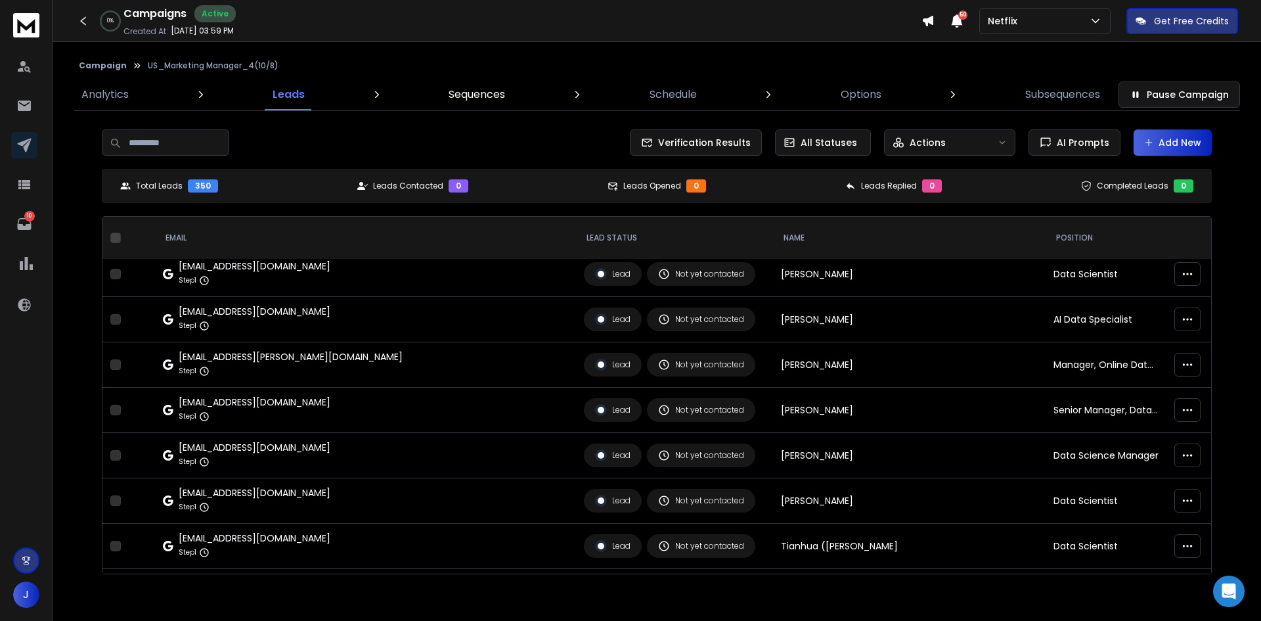
click at [494, 108] on link "Sequences" at bounding box center [477, 95] width 72 height 32
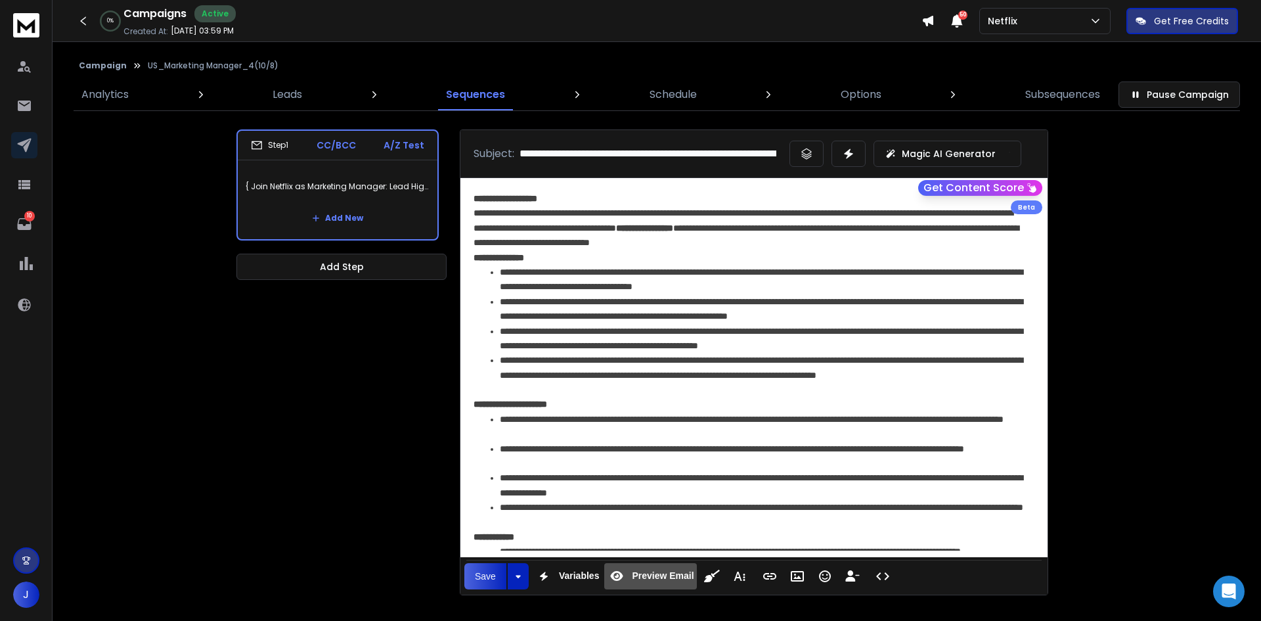
click at [673, 579] on span "Preview Email" at bounding box center [662, 575] width 67 height 11
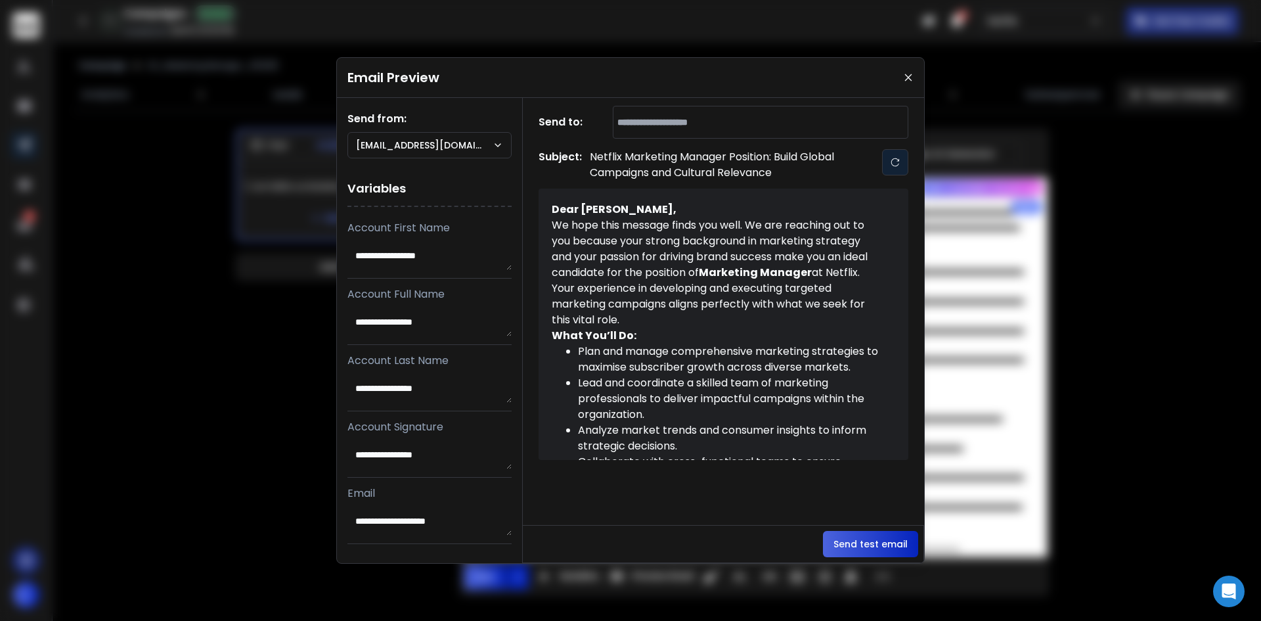
click at [893, 151] on button at bounding box center [895, 162] width 26 height 26
click at [908, 81] on icon at bounding box center [908, 77] width 11 height 11
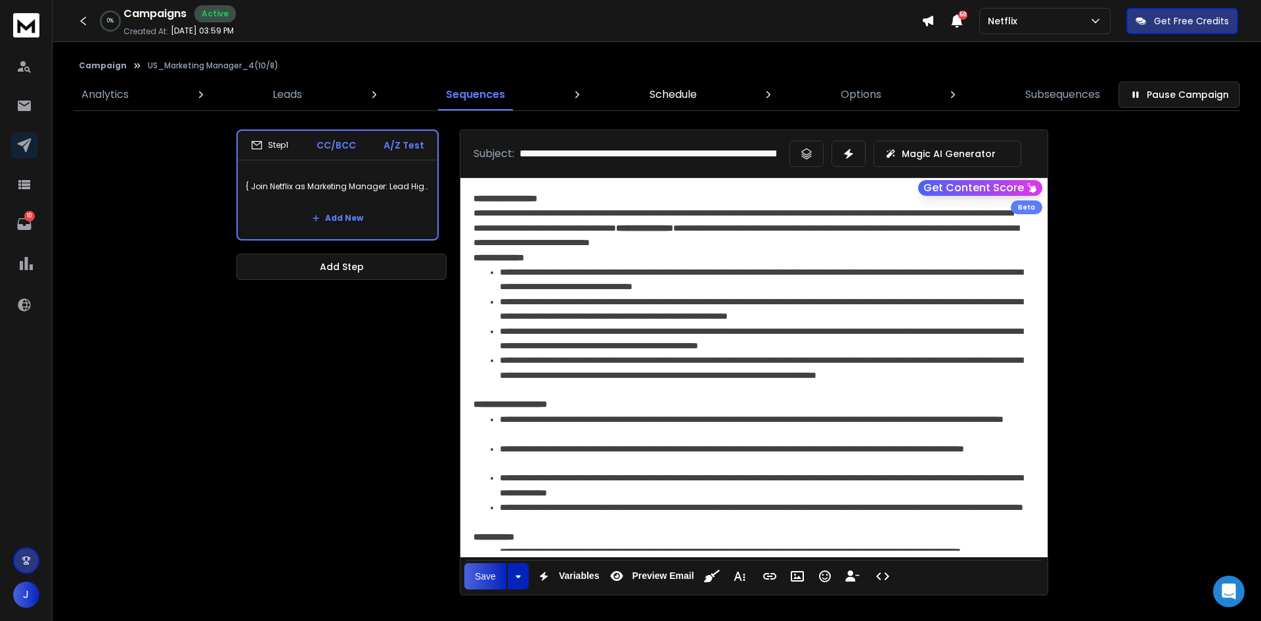
click at [681, 88] on p "Schedule" at bounding box center [673, 95] width 47 height 16
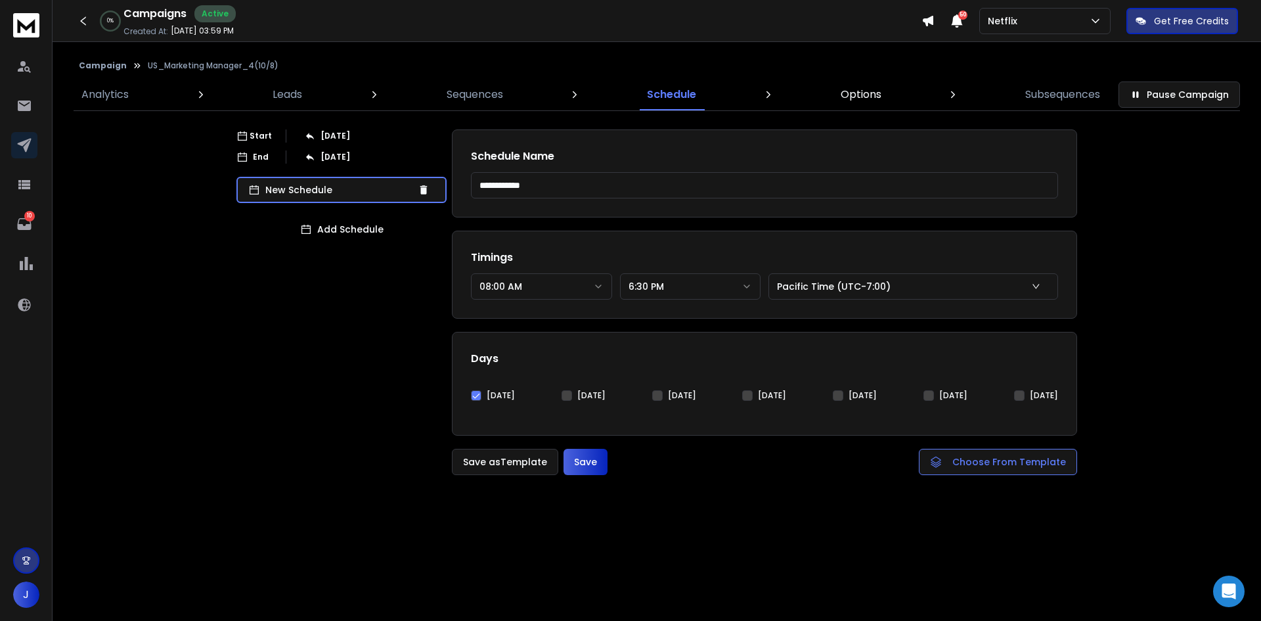
click at [870, 104] on link "Options" at bounding box center [861, 95] width 56 height 32
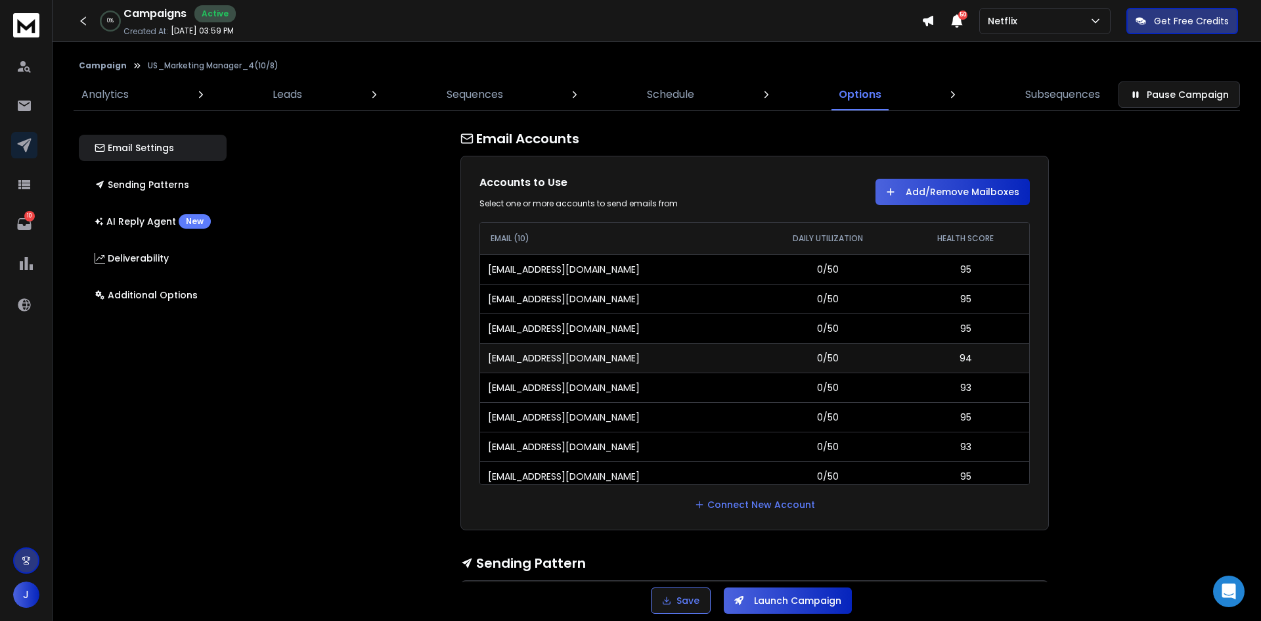
click at [652, 365] on td "goldenopportunities@transformationalleadersnf.com" at bounding box center [616, 358] width 273 height 30
copy p "goldenopportunities@transformationalleadersnf.com"
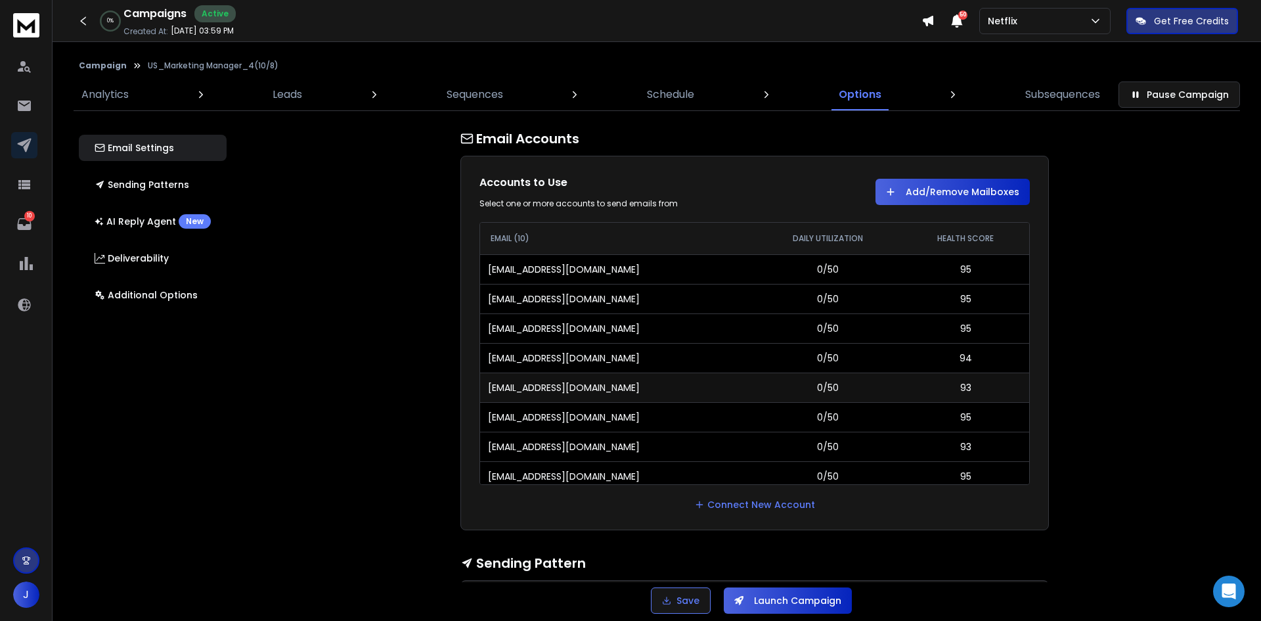
click at [746, 394] on div "askhr@futureprofessionalshubnf.com" at bounding box center [617, 387] width 258 height 13
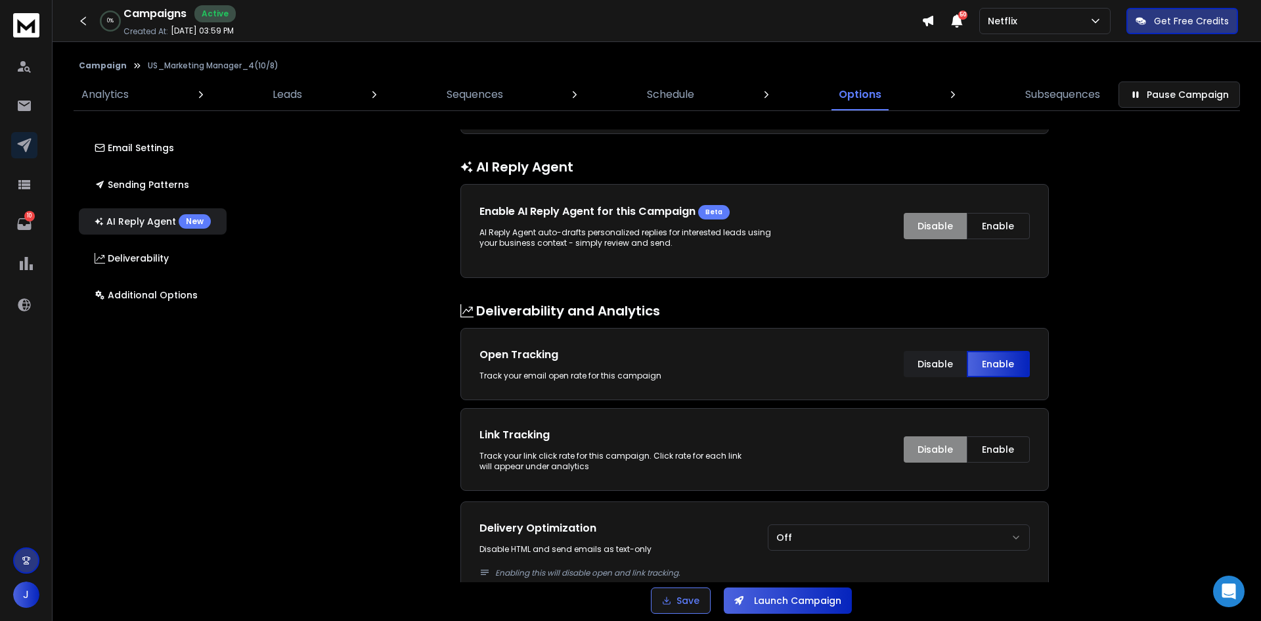
scroll to position [1314, 0]
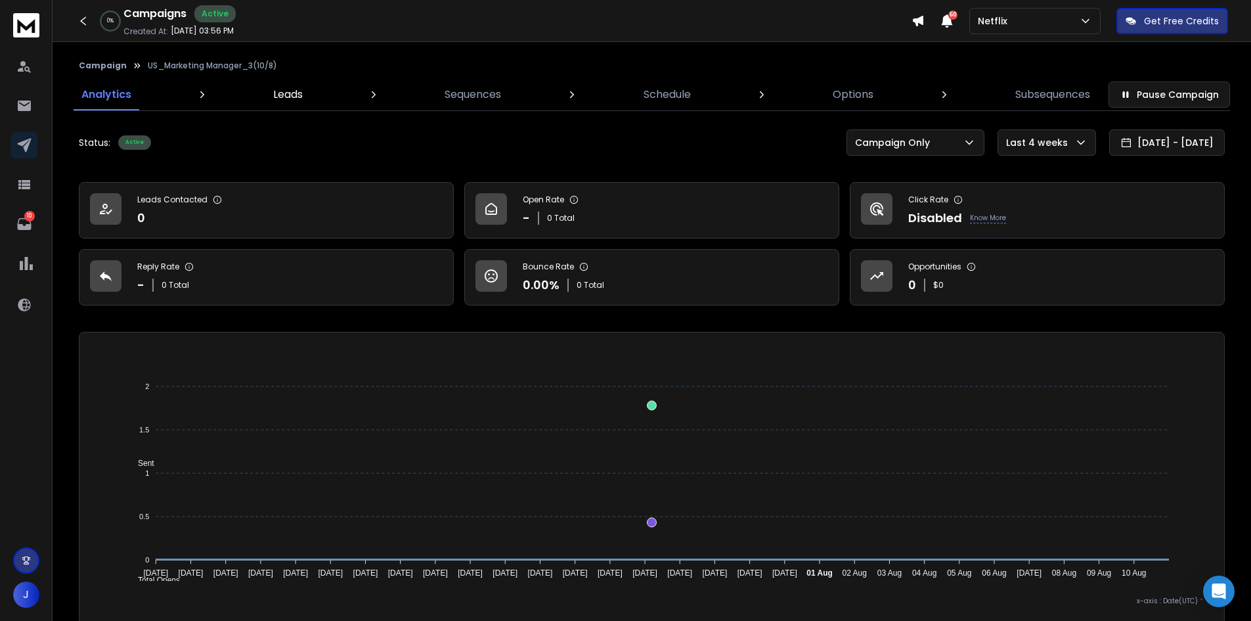
click at [300, 102] on p "Leads" at bounding box center [288, 95] width 30 height 16
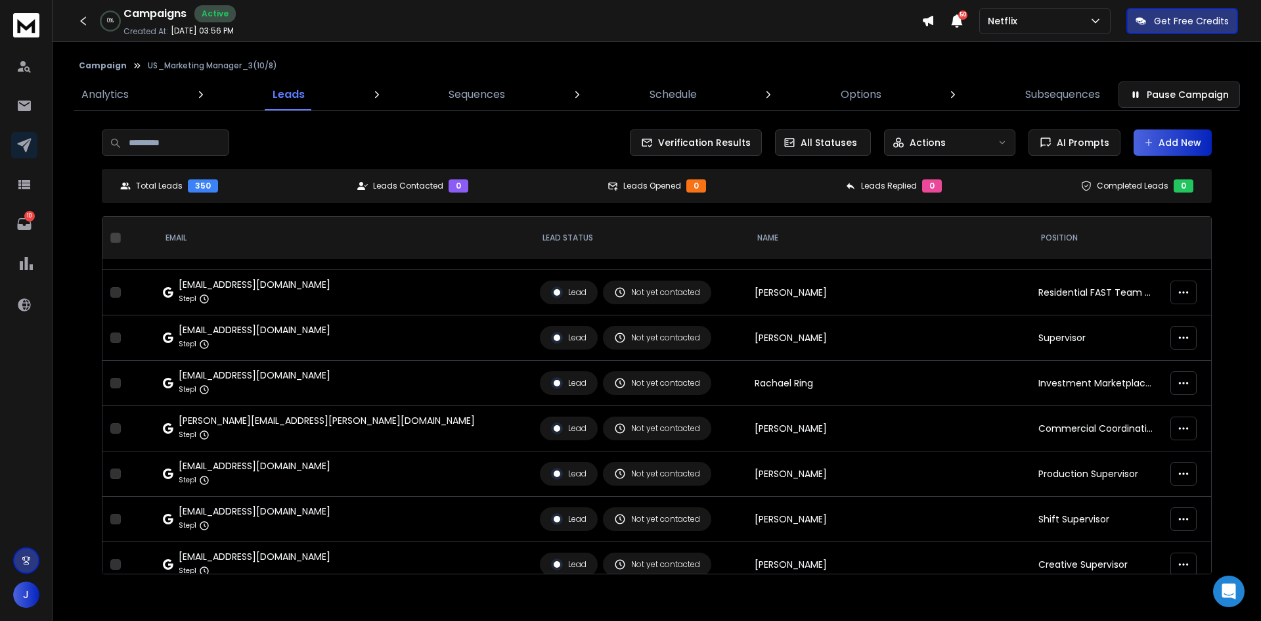
scroll to position [4229, 0]
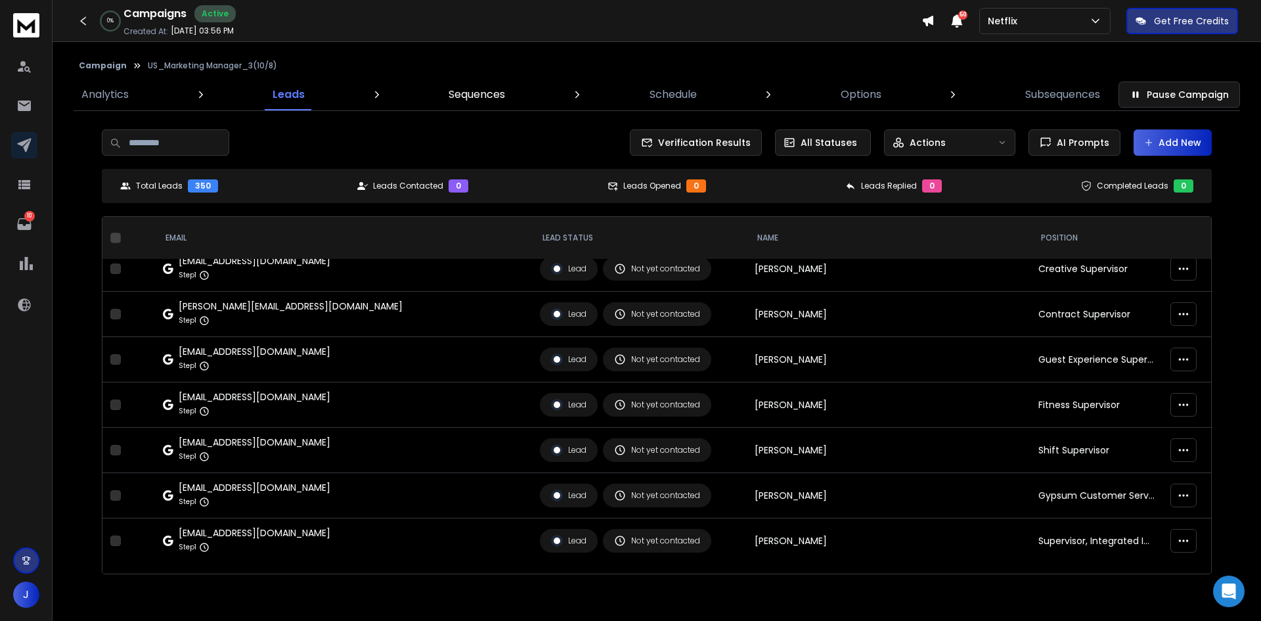
click at [485, 97] on p "Sequences" at bounding box center [477, 95] width 56 height 16
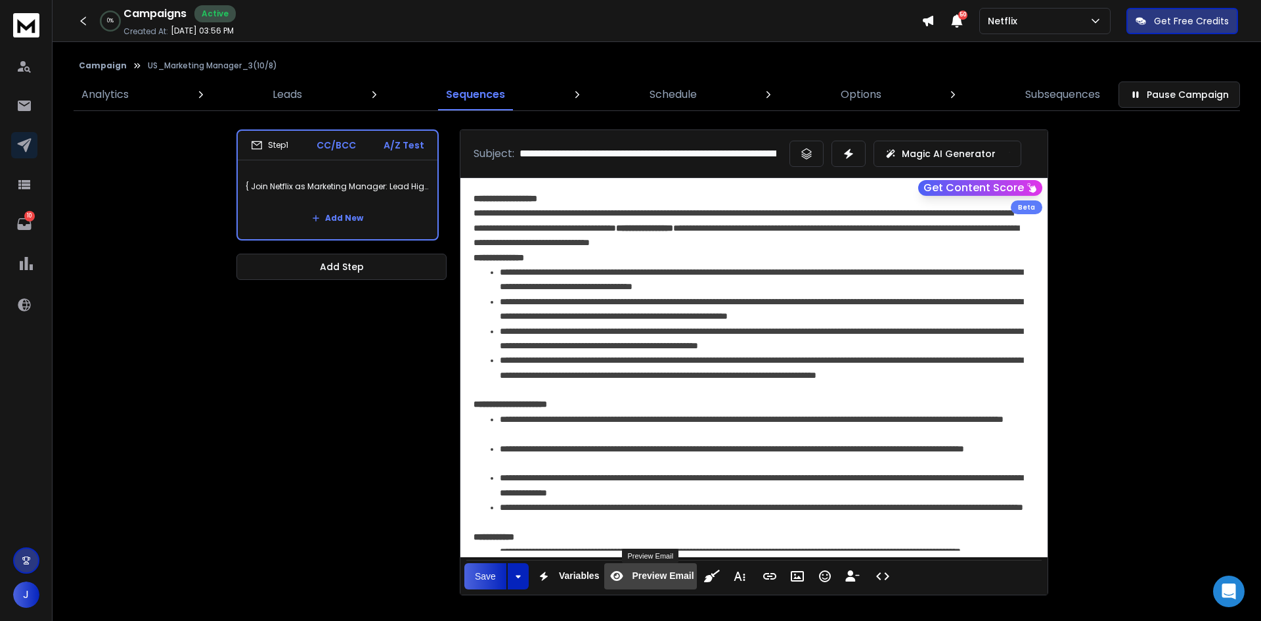
click at [648, 583] on div "Preview Email" at bounding box center [650, 576] width 92 height 22
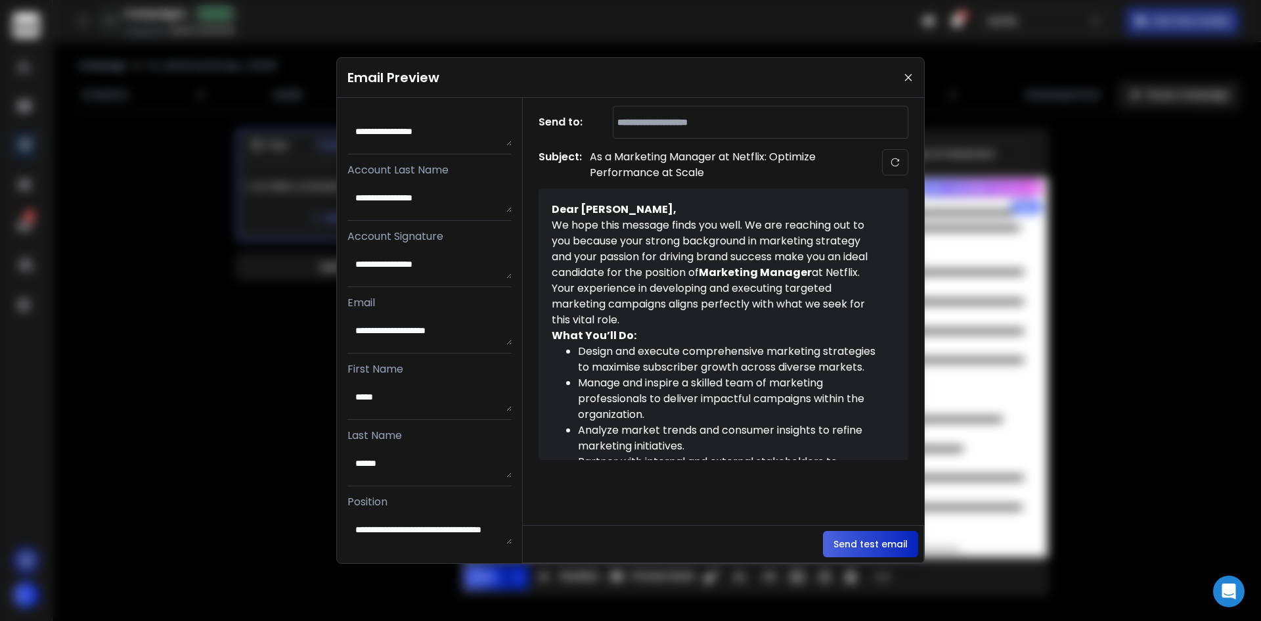
scroll to position [193, 0]
click at [899, 171] on button at bounding box center [895, 162] width 26 height 26
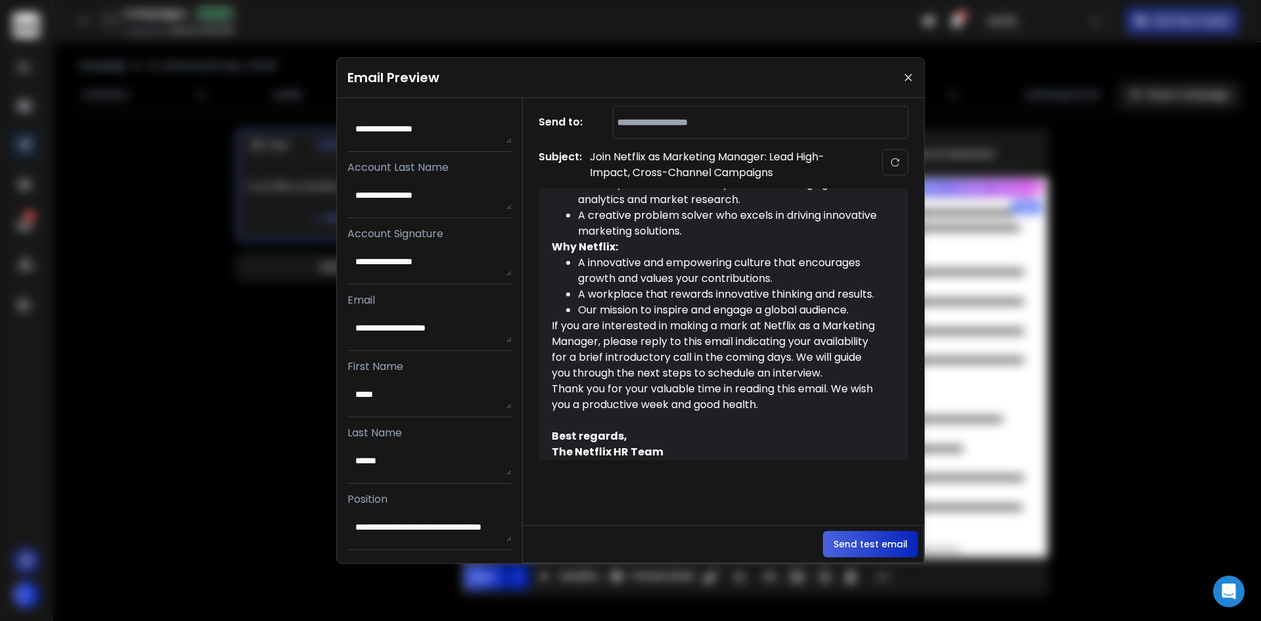
scroll to position [0, 0]
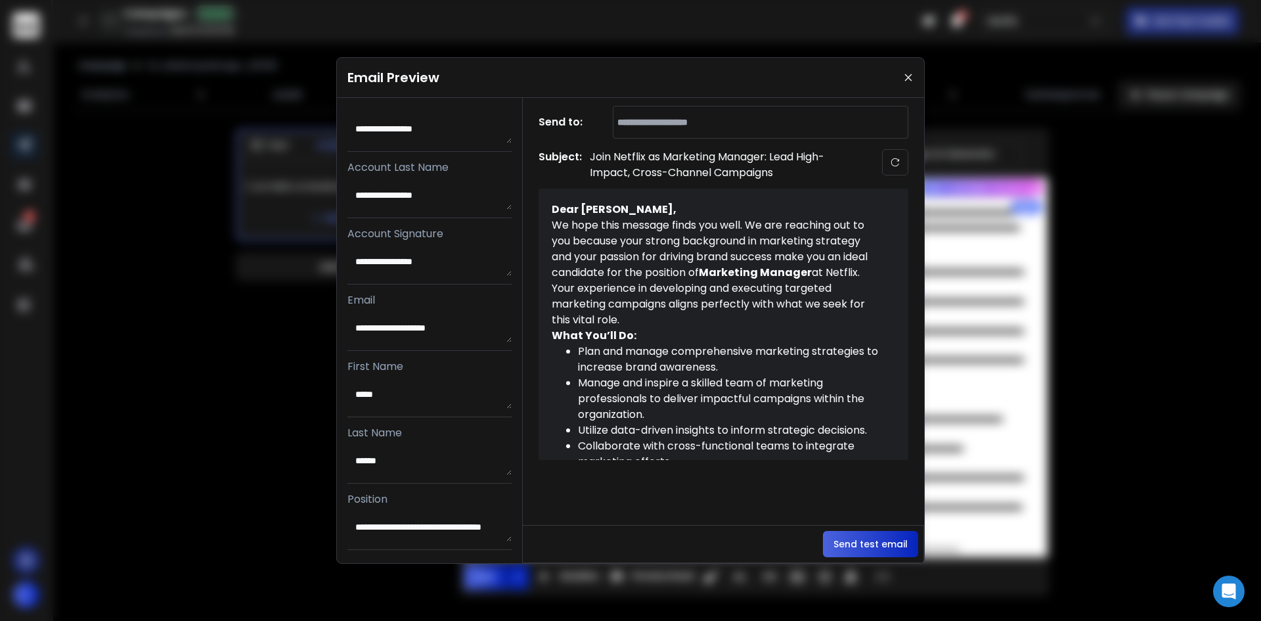
click at [883, 179] on div "Subject: Join Netflix as Marketing Manager: Lead High-Impact, Cross-Channel Cam…" at bounding box center [724, 165] width 370 height 32
click at [896, 161] on icon at bounding box center [895, 162] width 9 height 9
click at [912, 78] on icon at bounding box center [908, 77] width 11 height 11
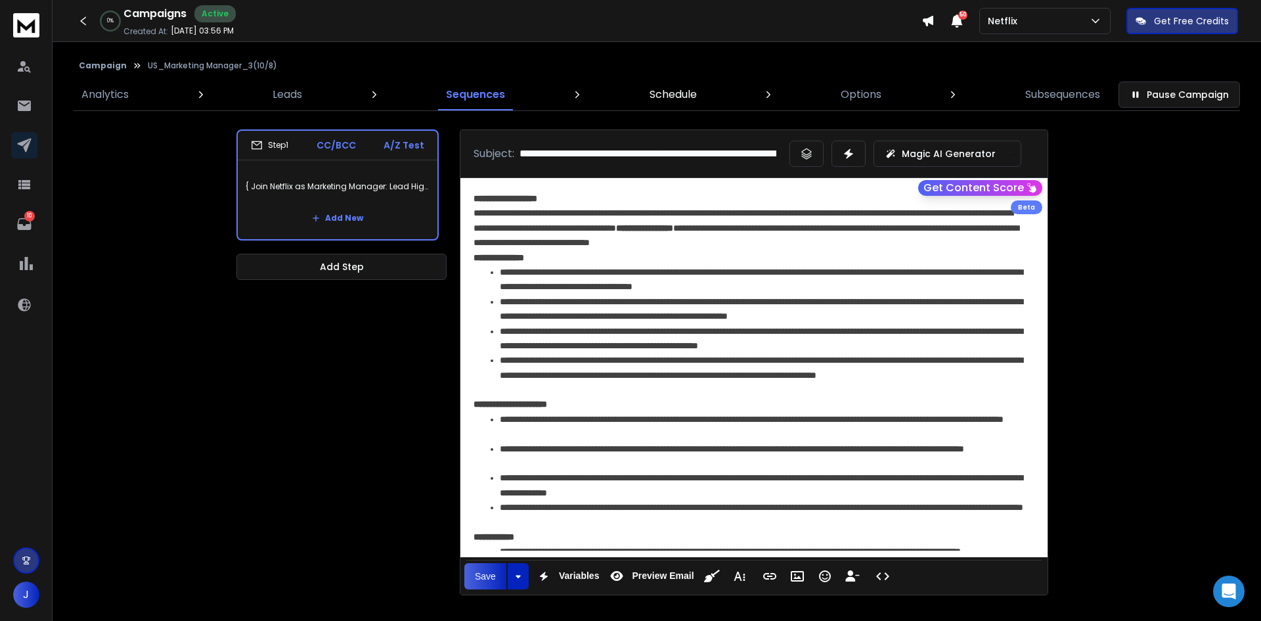
click at [665, 98] on p "Schedule" at bounding box center [673, 95] width 47 height 16
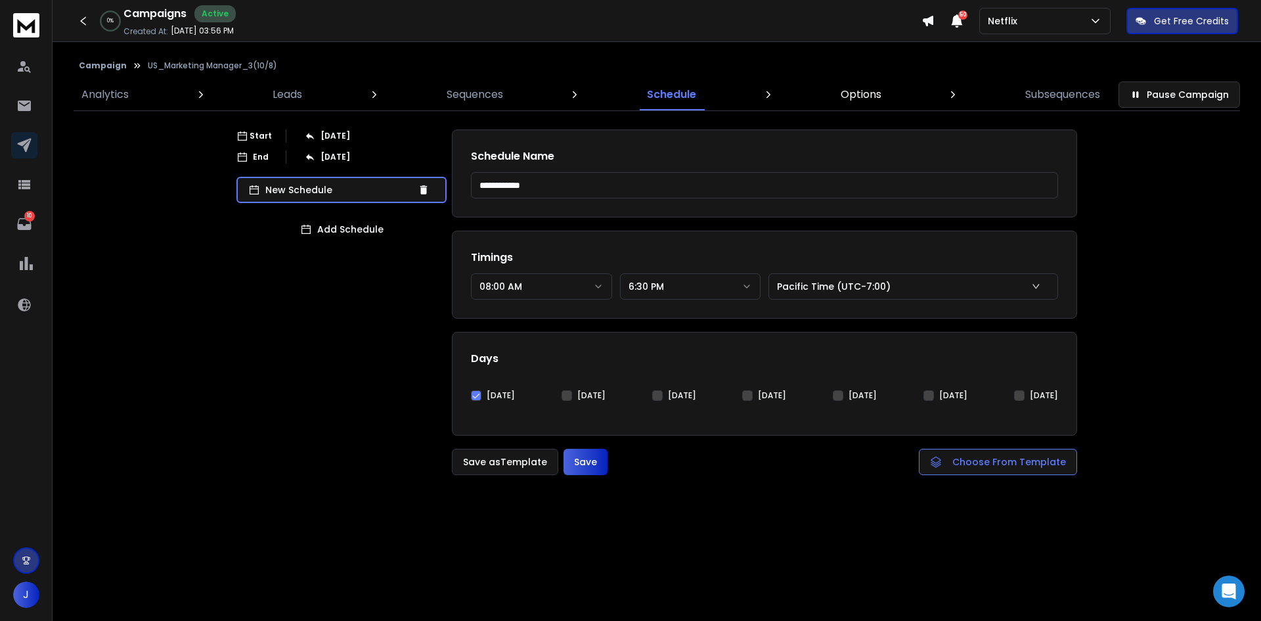
click at [866, 95] on p "Options" at bounding box center [861, 95] width 41 height 16
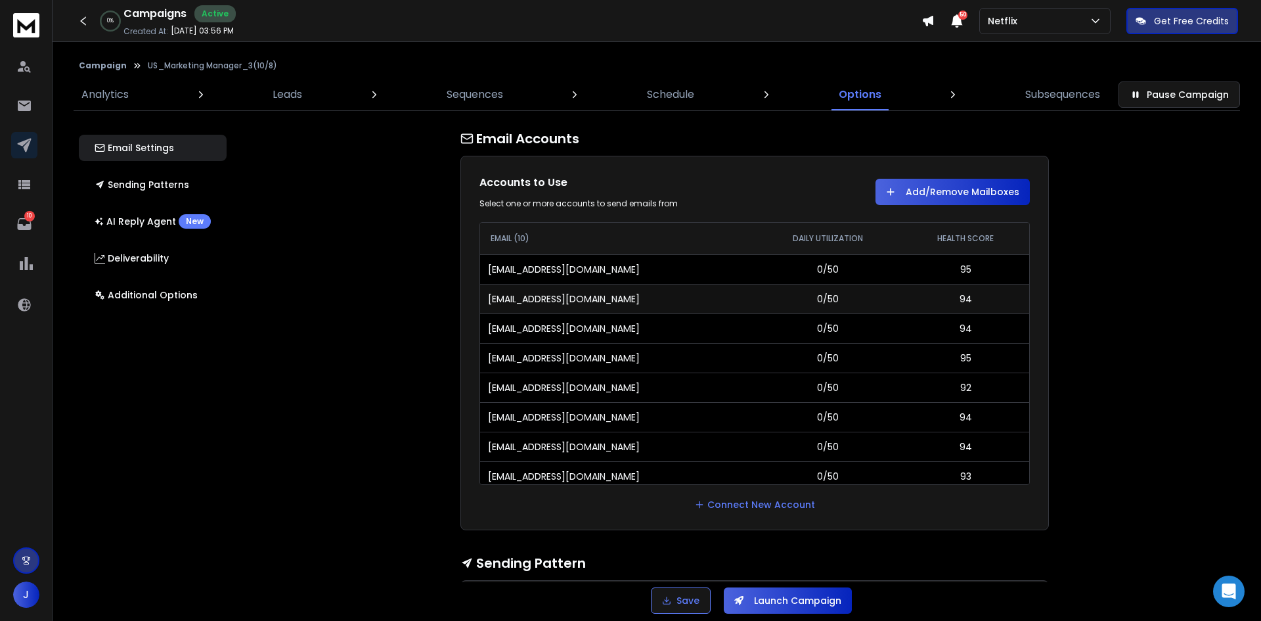
click at [618, 307] on td "hiring@workplaceleadershipcenternf.com" at bounding box center [616, 299] width 273 height 30
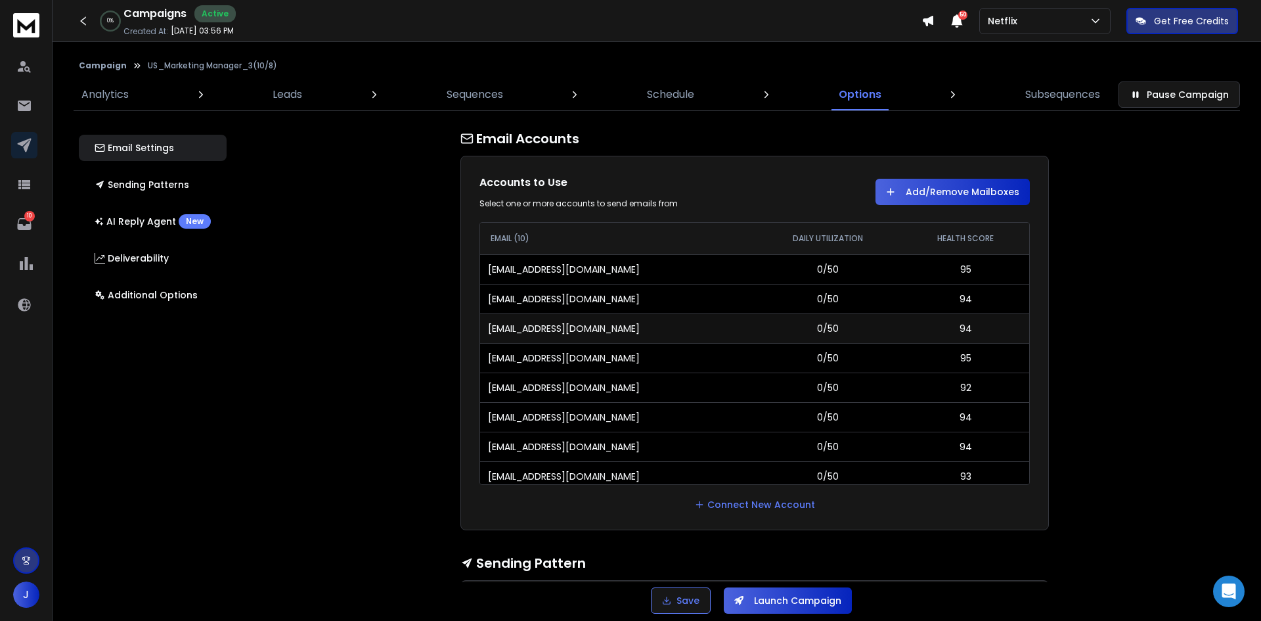
click at [625, 333] on p "hiring@digitaltransformationacademynf.com" at bounding box center [564, 328] width 152 height 13
copy p "hiring@digitaltransformationacademynf.com"
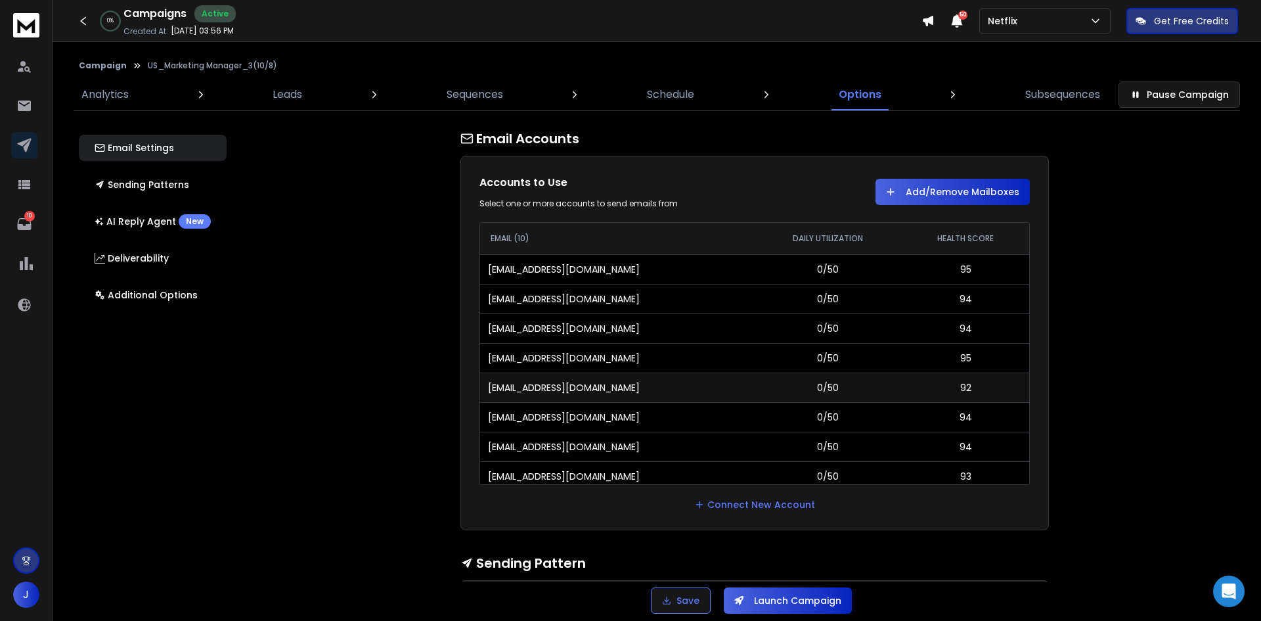
click at [843, 380] on td "0/50" at bounding box center [828, 387] width 149 height 30
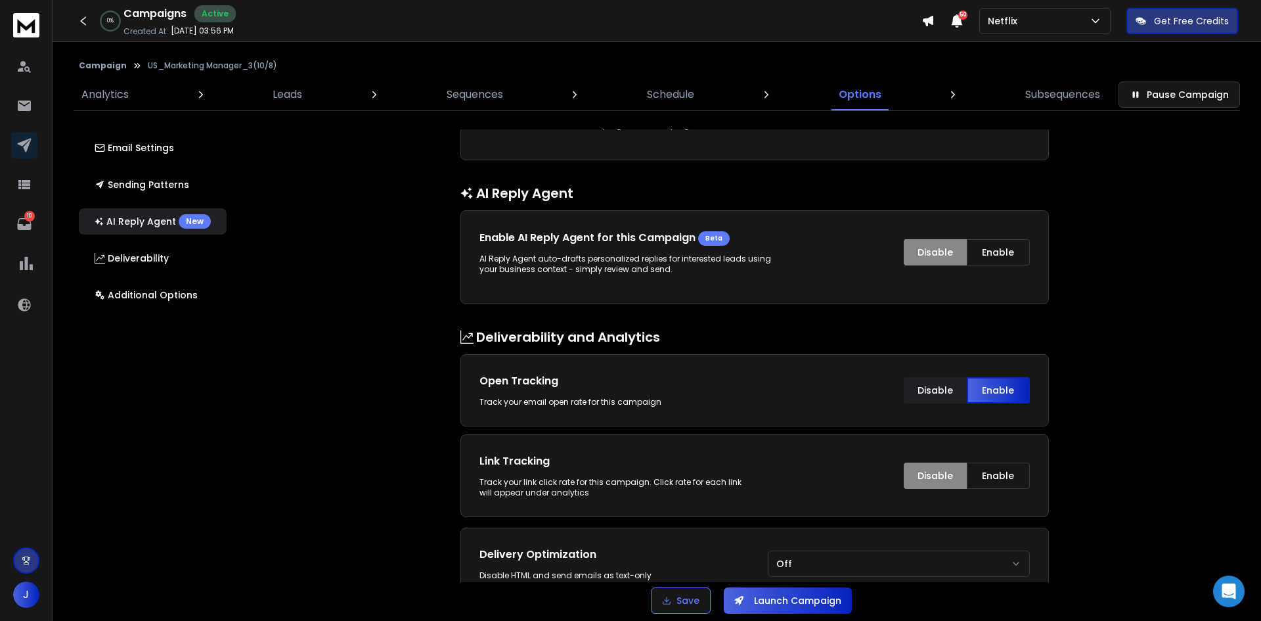
scroll to position [1314, 0]
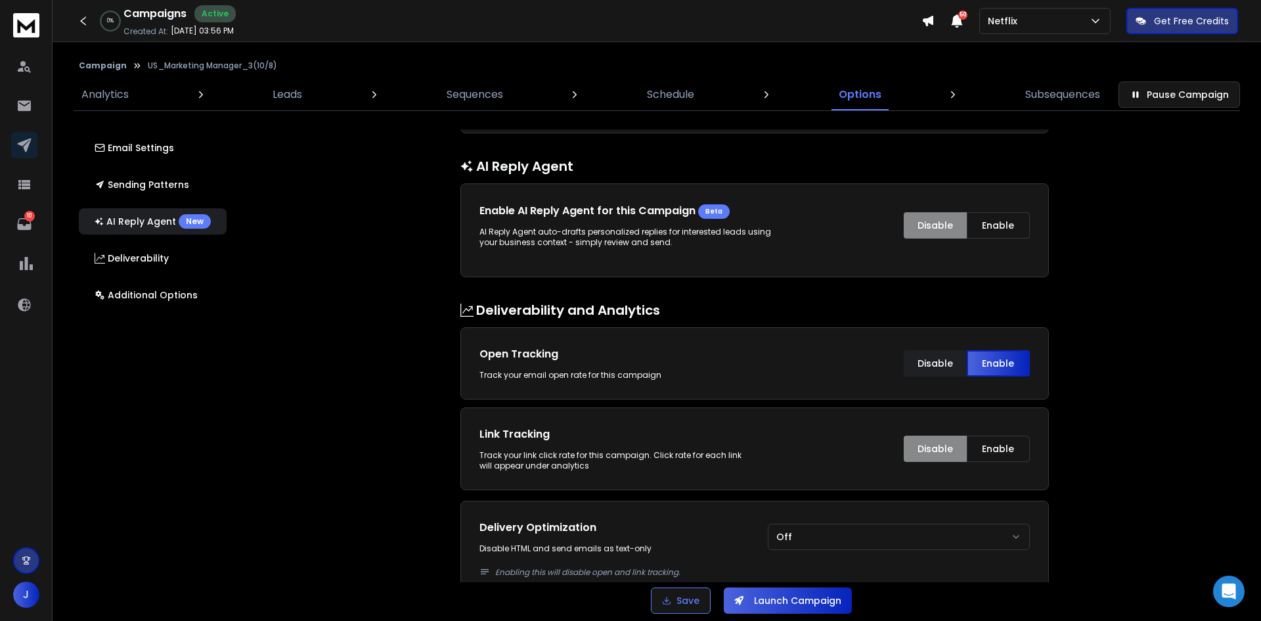
click at [1086, 362] on div "Email Accounts Accounts to Use Select one or more accounts to send emails from …" at bounding box center [762, 355] width 1029 height 453
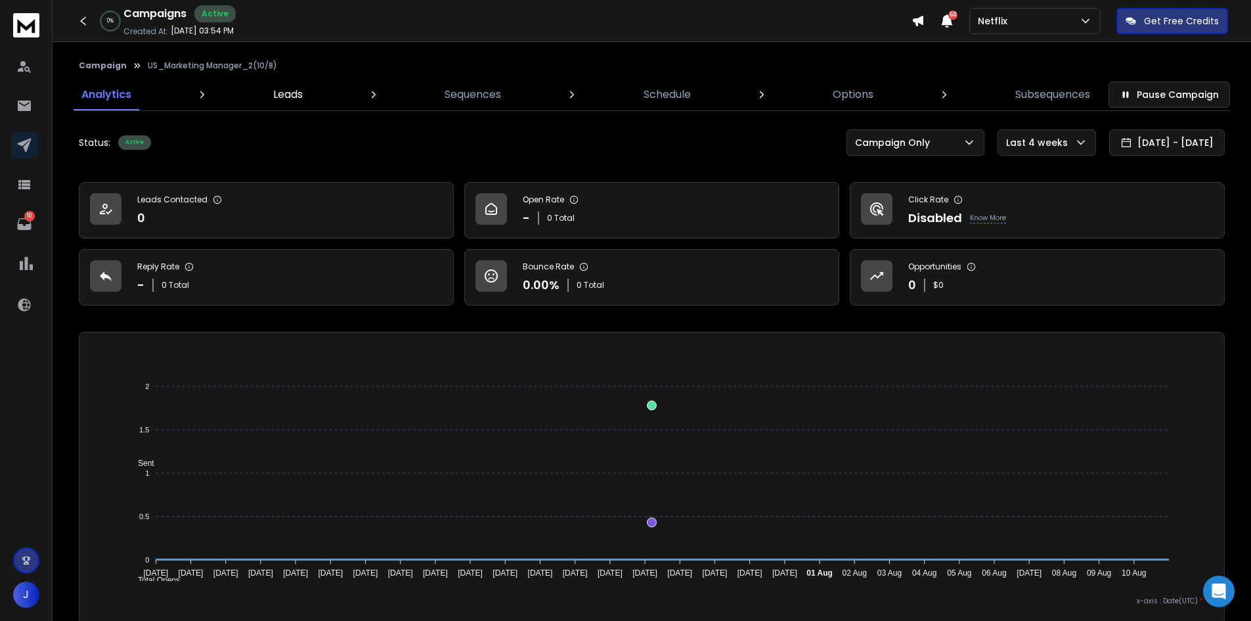
click at [292, 91] on p "Leads" at bounding box center [288, 95] width 30 height 16
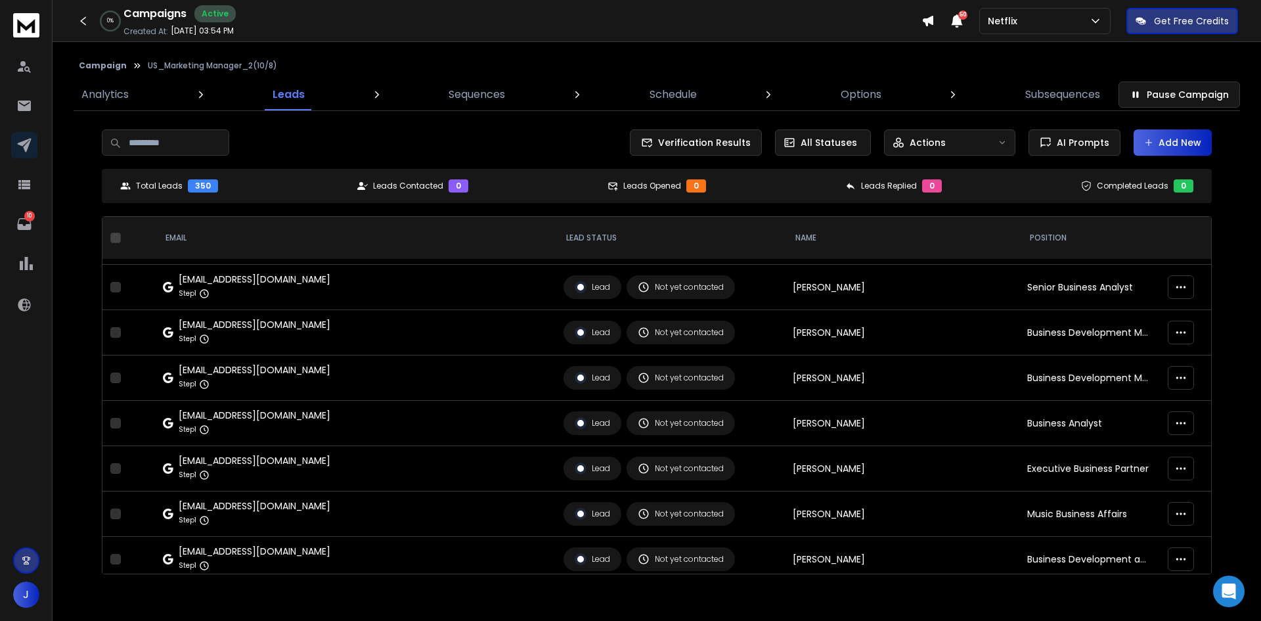
scroll to position [2751, 0]
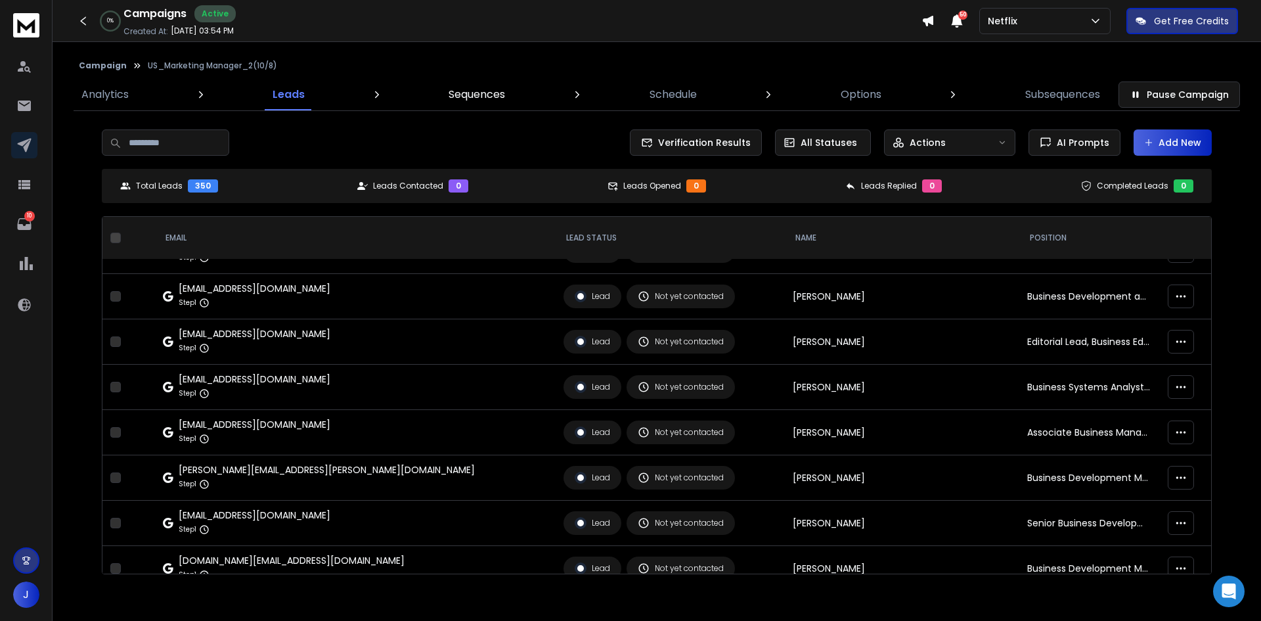
click at [489, 86] on link "Sequences" at bounding box center [477, 95] width 72 height 32
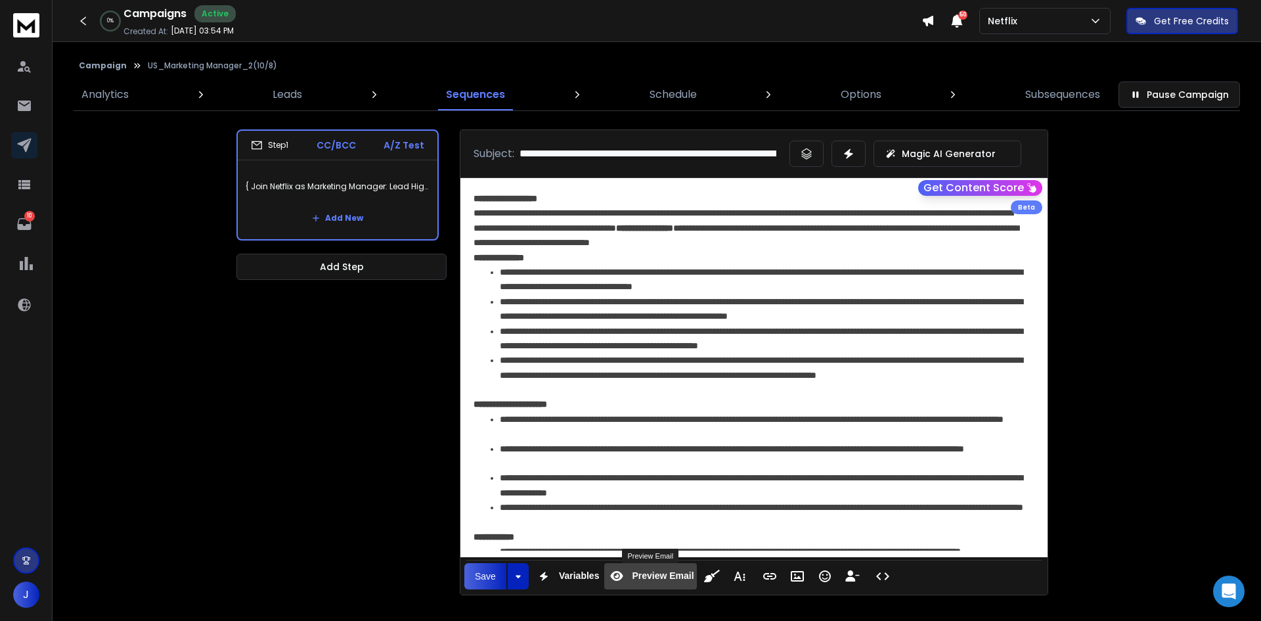
click at [672, 585] on div "Preview Email" at bounding box center [650, 576] width 92 height 22
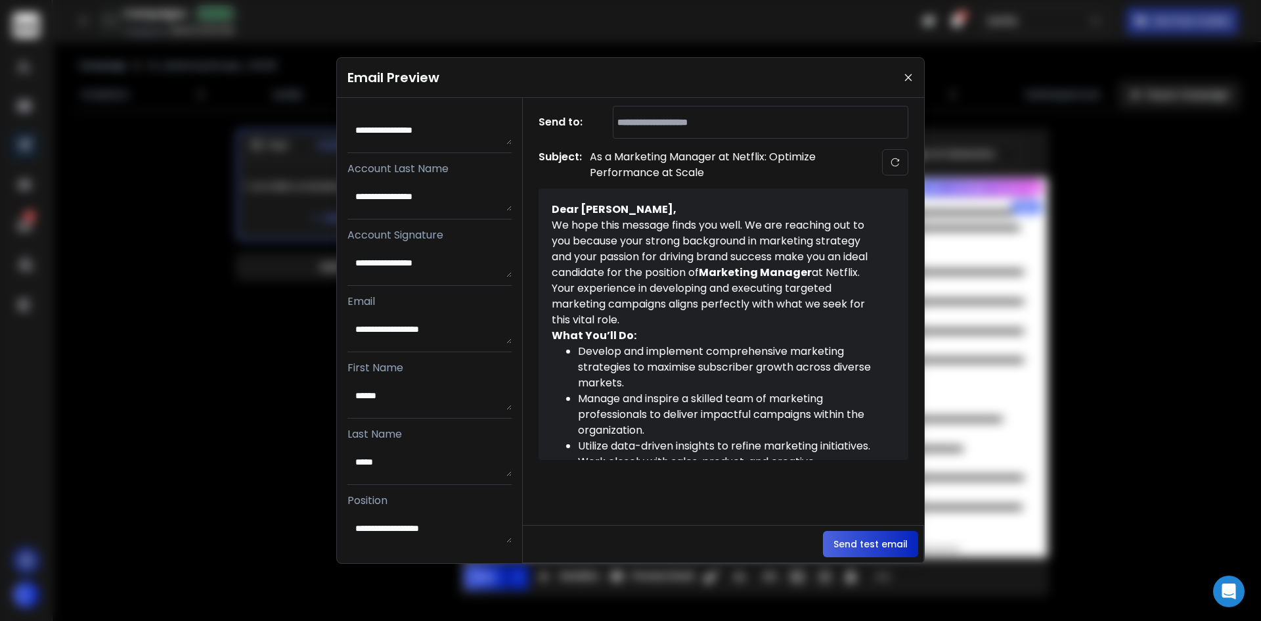
scroll to position [193, 0]
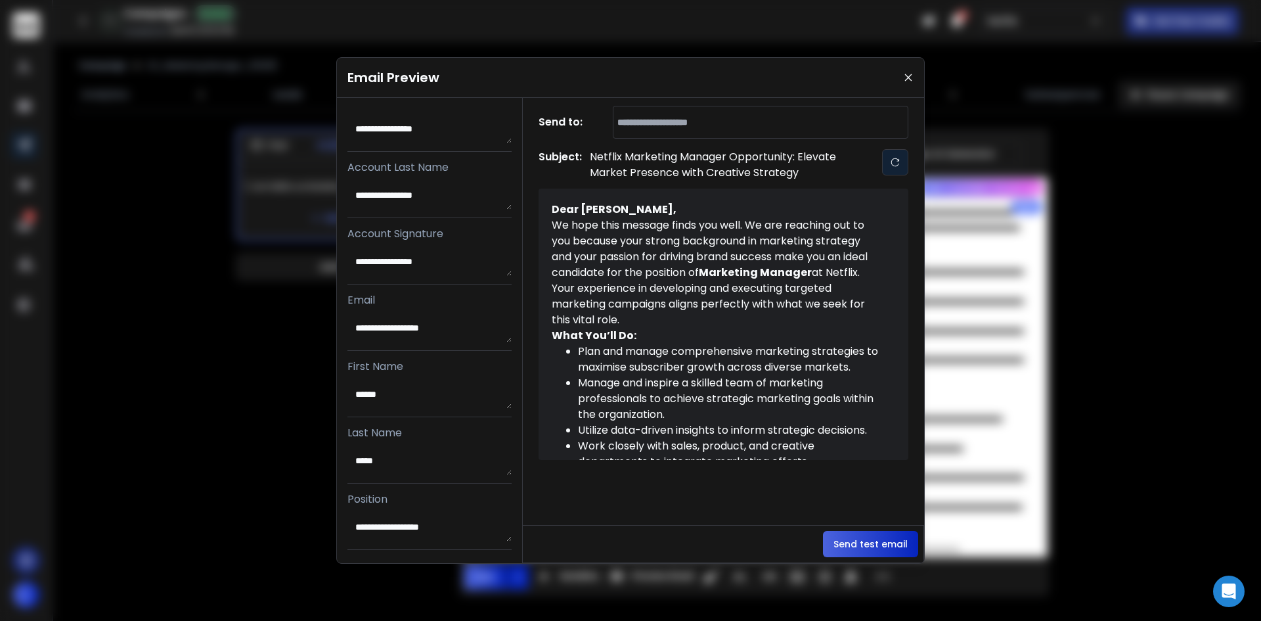
click at [901, 167] on button at bounding box center [895, 162] width 26 height 26
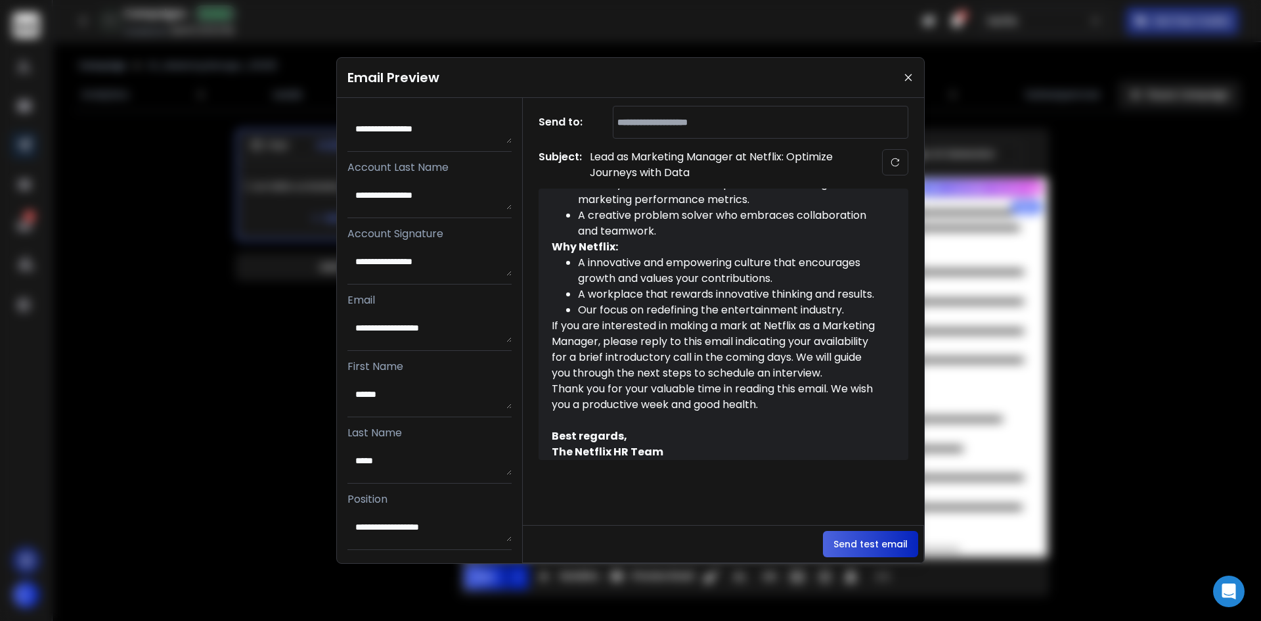
scroll to position [0, 0]
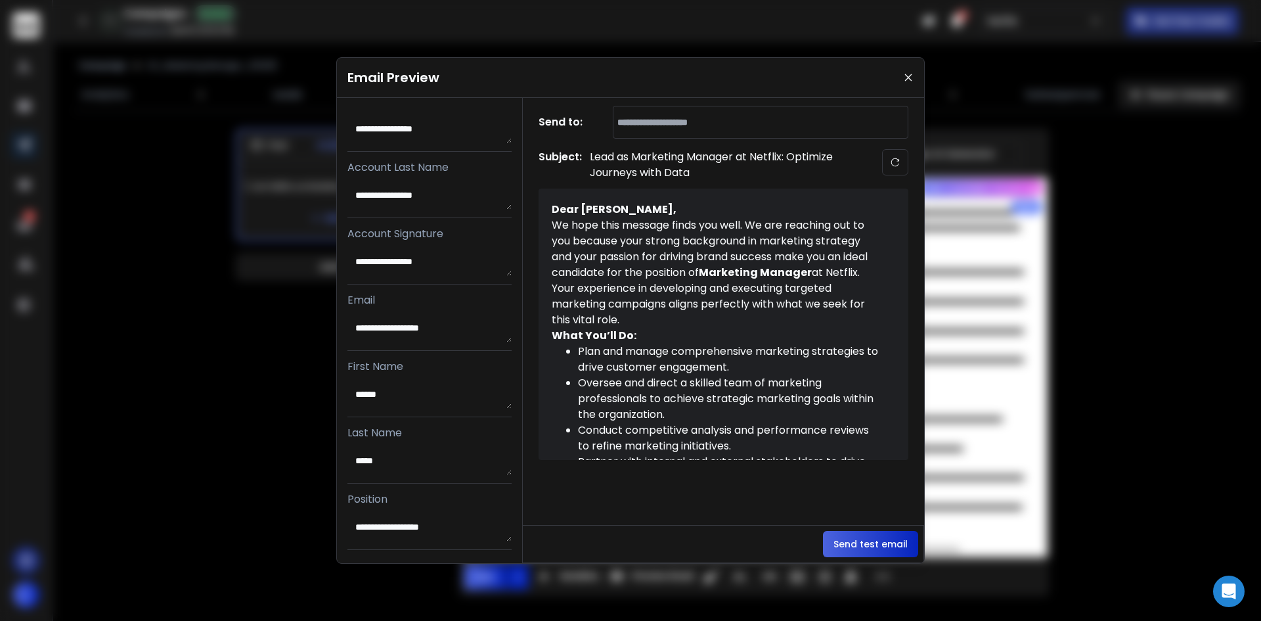
click at [905, 78] on icon at bounding box center [908, 77] width 11 height 11
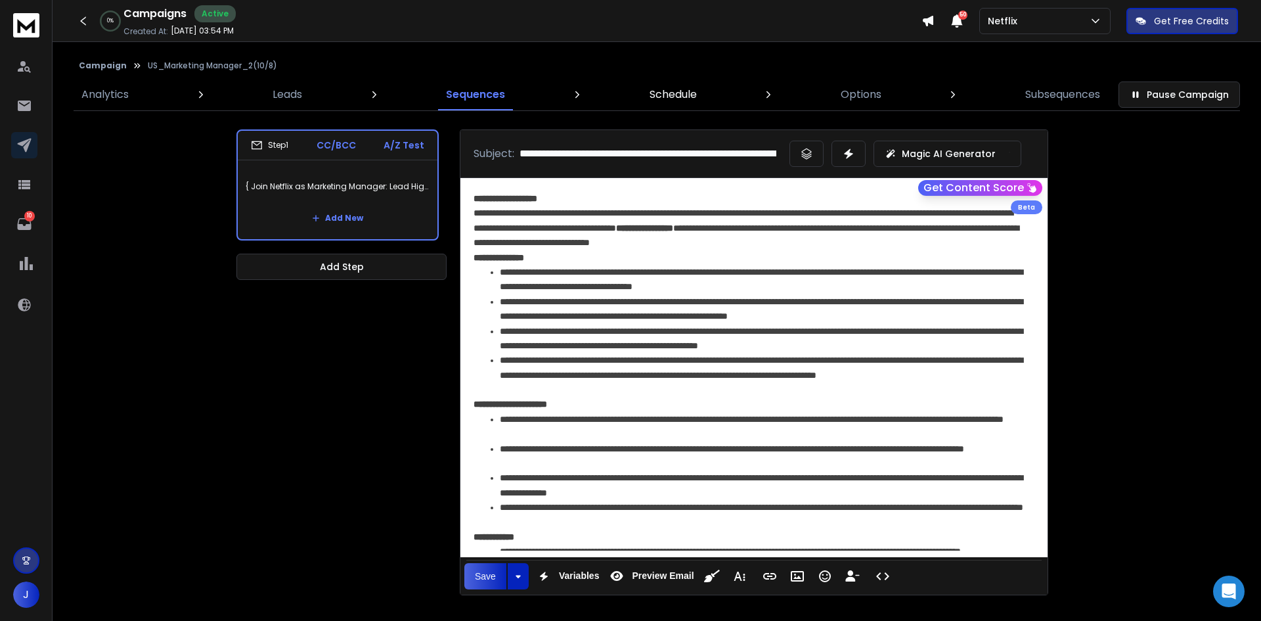
click at [683, 99] on p "Schedule" at bounding box center [673, 95] width 47 height 16
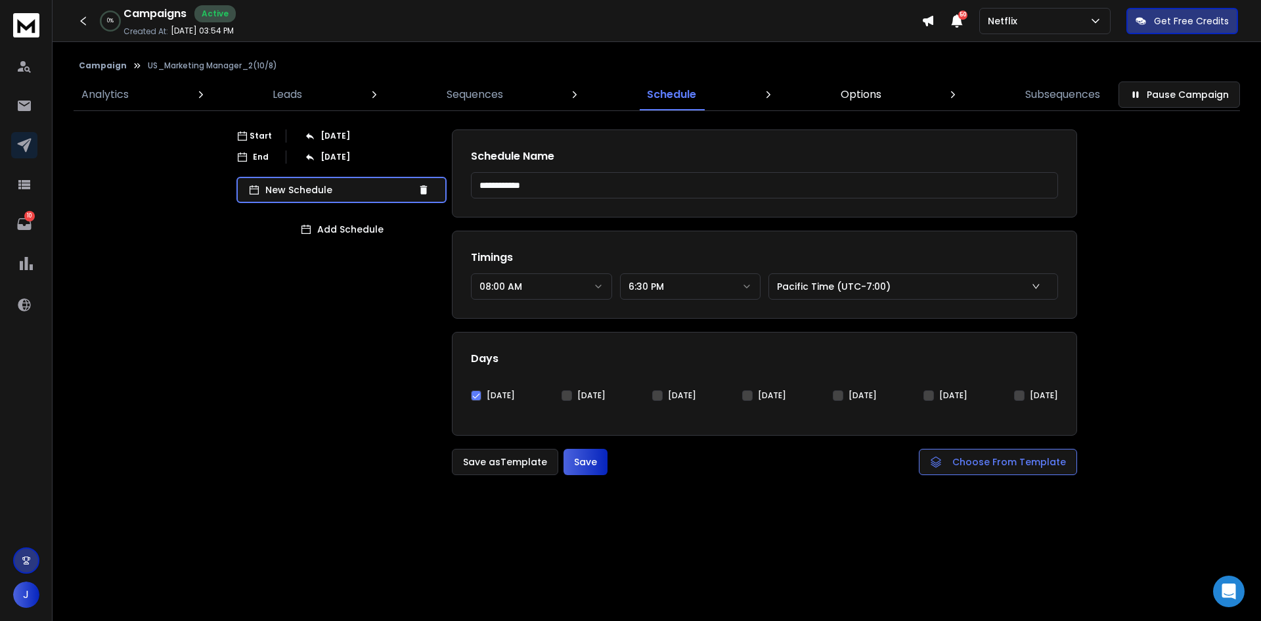
click at [848, 93] on p "Options" at bounding box center [861, 95] width 41 height 16
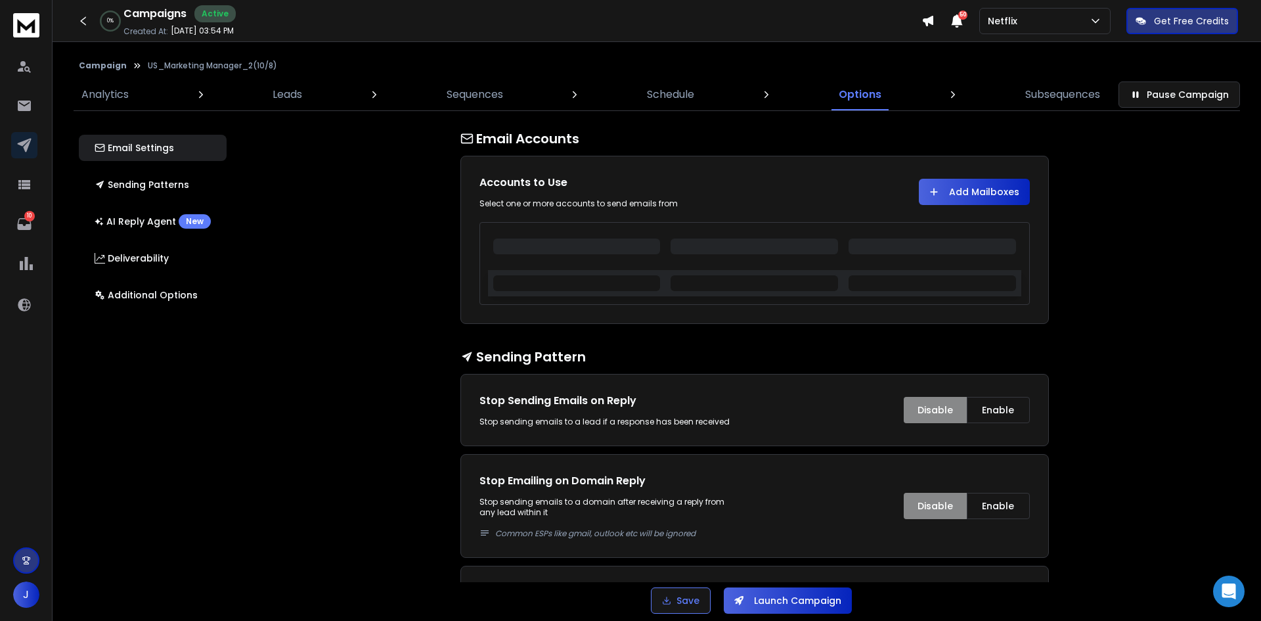
type input "***"
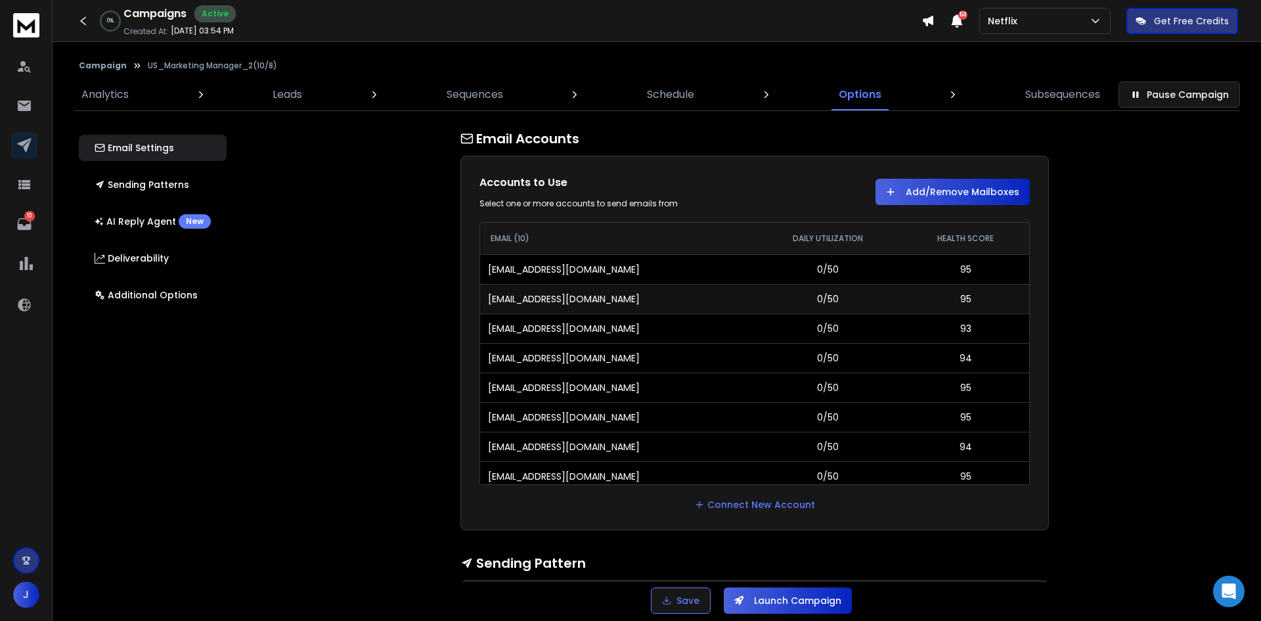
click at [640, 304] on p "[EMAIL_ADDRESS][DOMAIN_NAME]" at bounding box center [564, 298] width 152 height 13
click at [640, 304] on p "opportunities@futureworkforceplatformnf.com" at bounding box center [564, 298] width 152 height 13
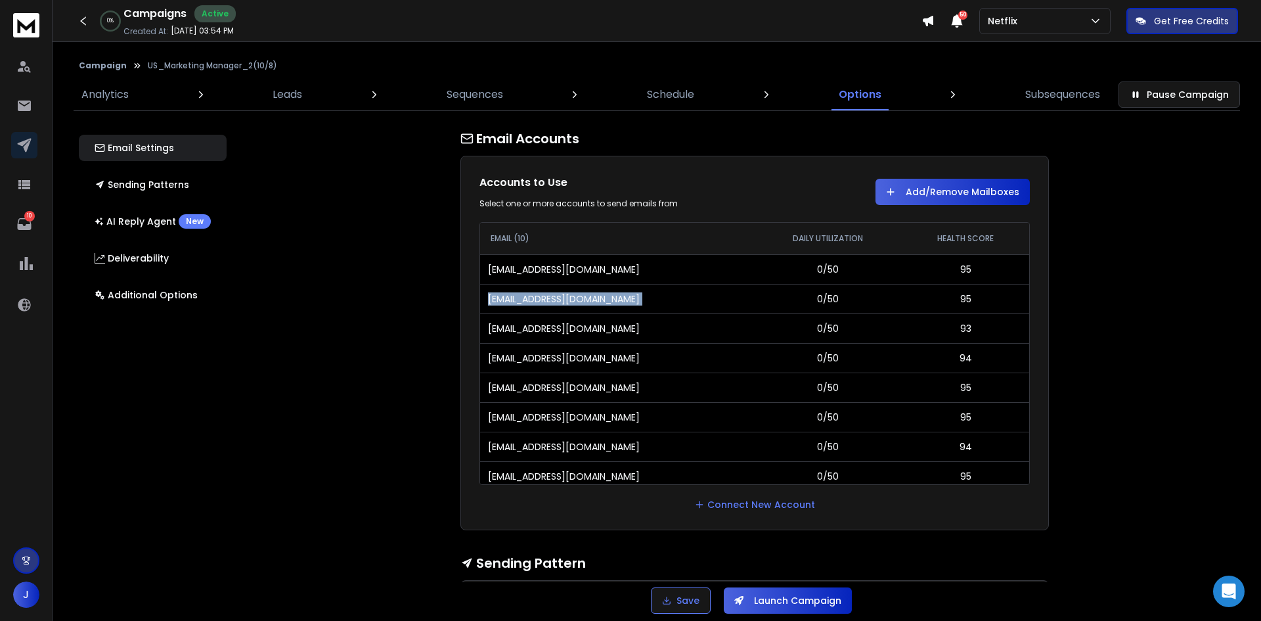
copy p "opportunities@futureworkforceplatformnf.com"
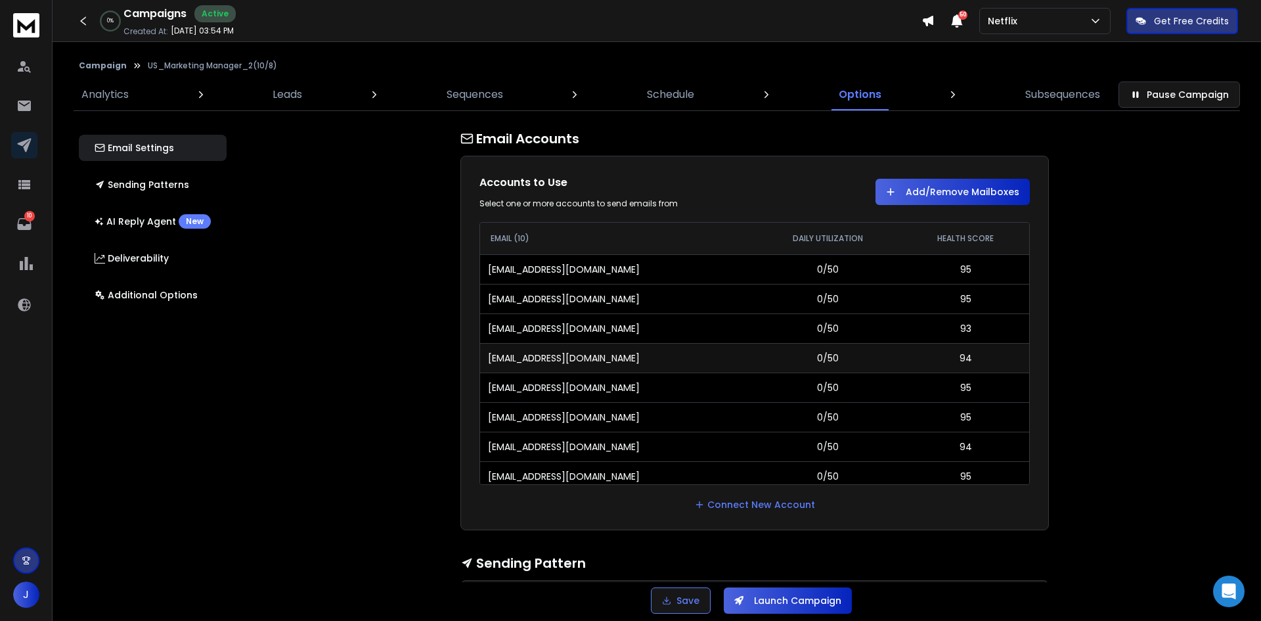
click at [746, 363] on div "opportunities@executivegrowthforumnf.com" at bounding box center [617, 357] width 258 height 13
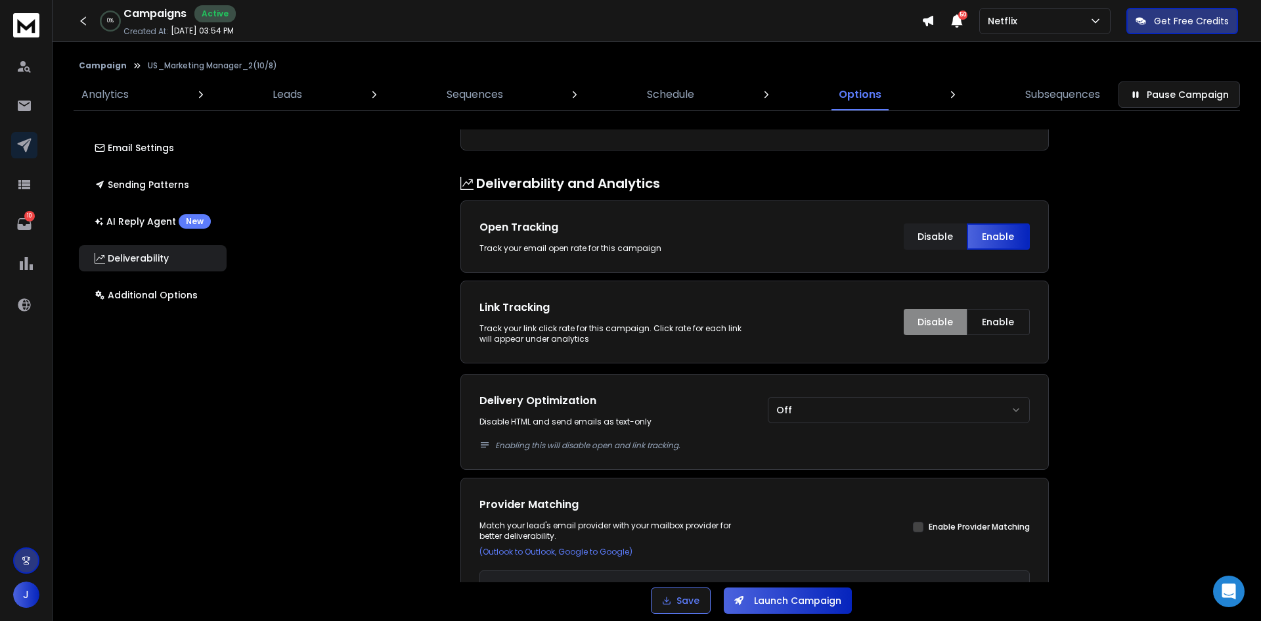
scroll to position [1445, 0]
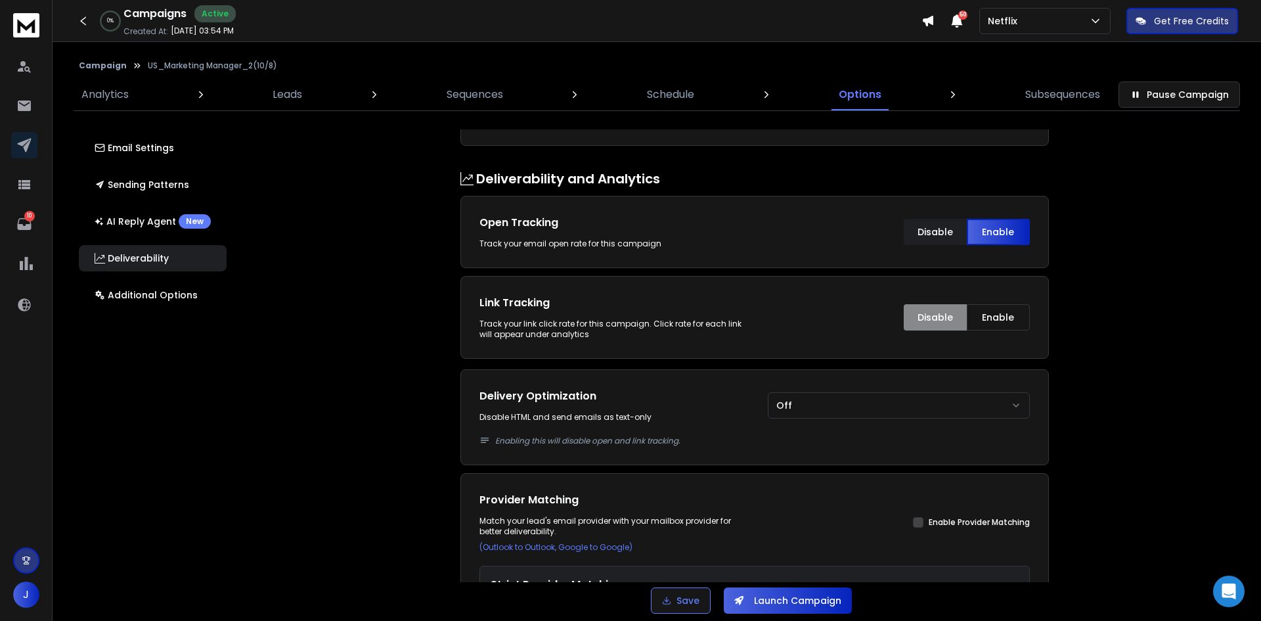
click at [1108, 344] on div "Email Accounts Accounts to Use Select one or more accounts to send emails from …" at bounding box center [762, 355] width 1029 height 453
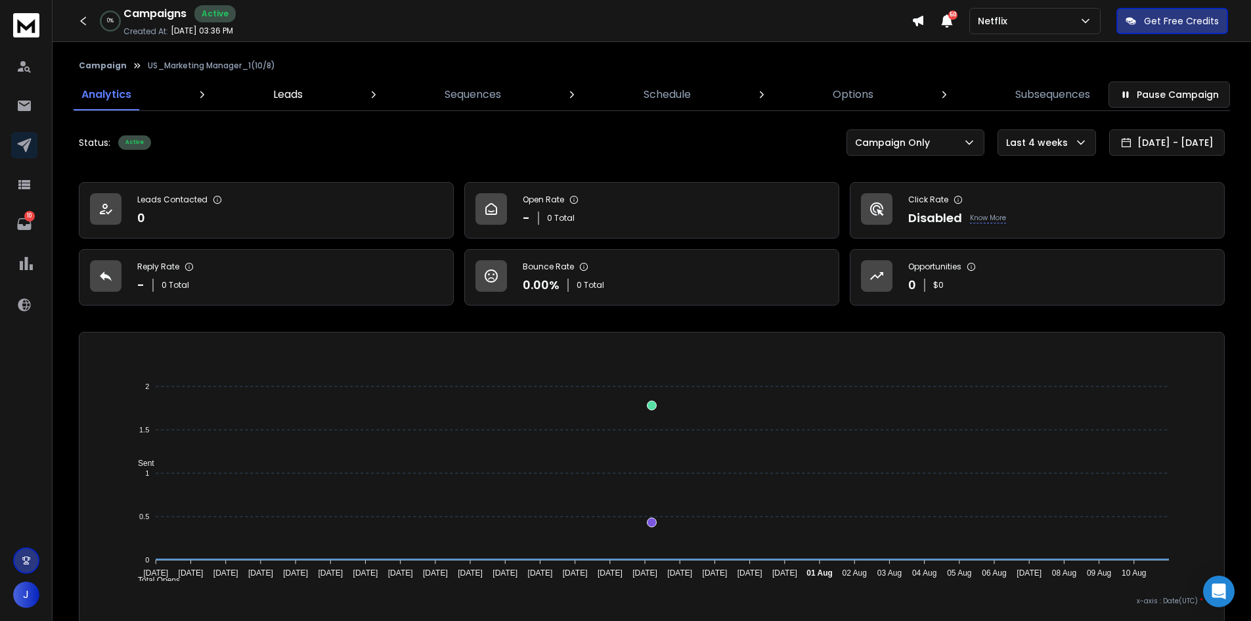
click at [294, 82] on link "Leads" at bounding box center [287, 95] width 45 height 32
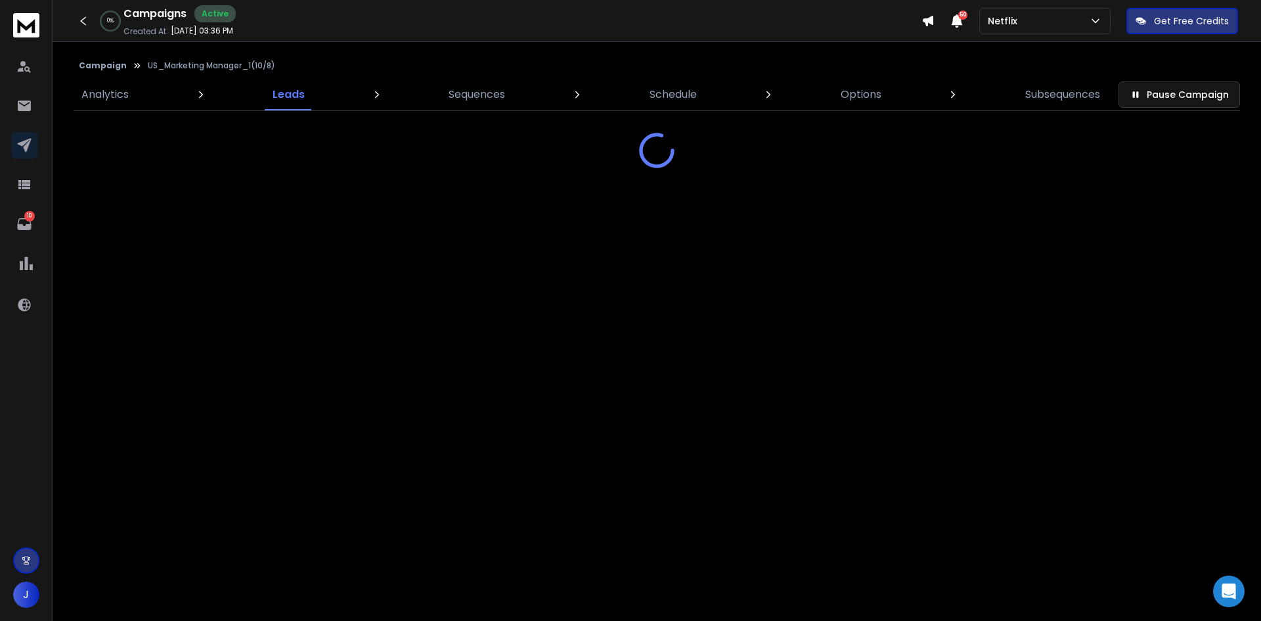
click at [297, 94] on p "Leads" at bounding box center [289, 95] width 32 height 16
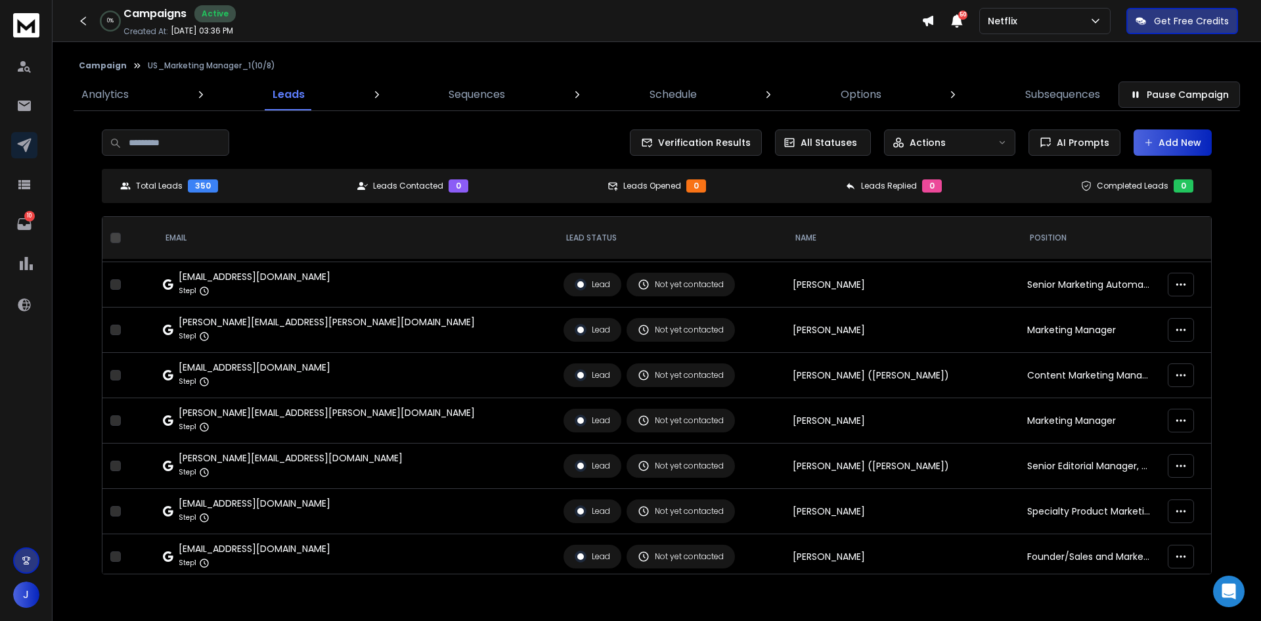
scroll to position [394, 0]
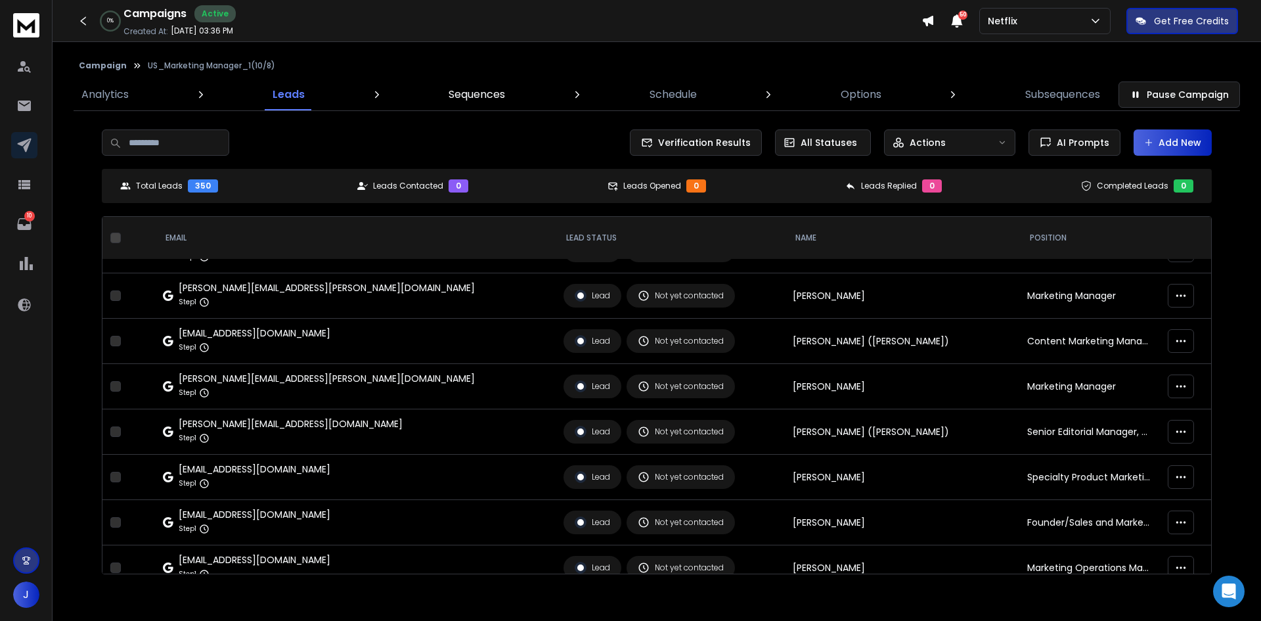
click at [478, 94] on p "Sequences" at bounding box center [477, 95] width 56 height 16
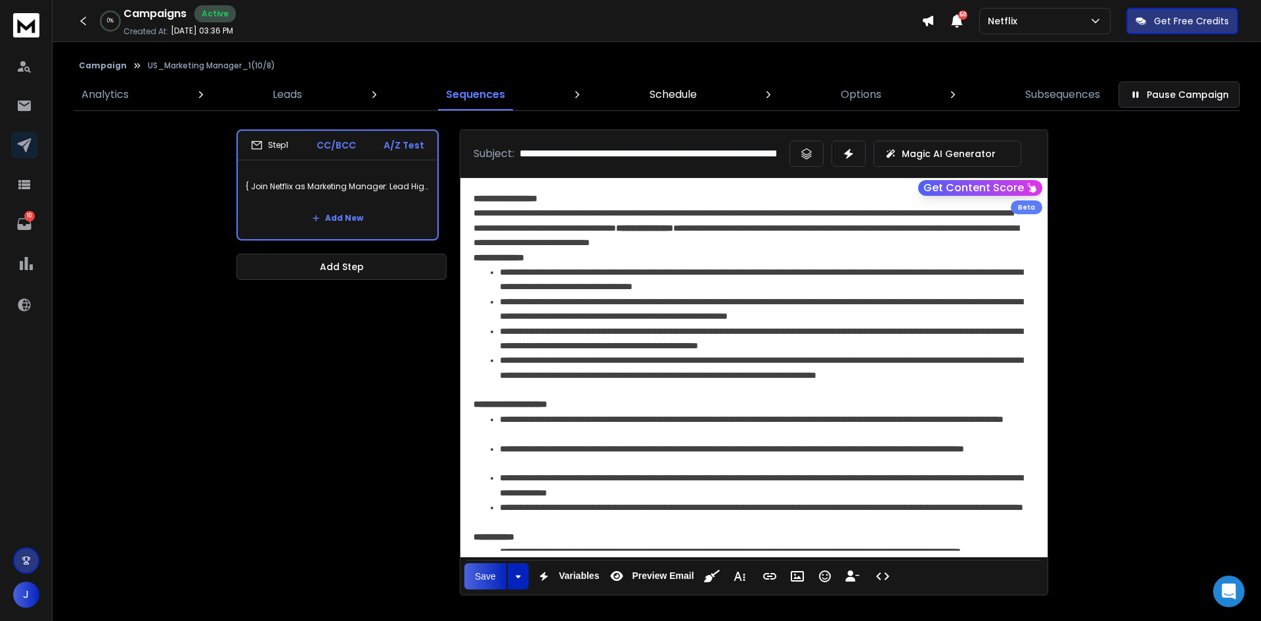
click at [685, 101] on p "Schedule" at bounding box center [673, 95] width 47 height 16
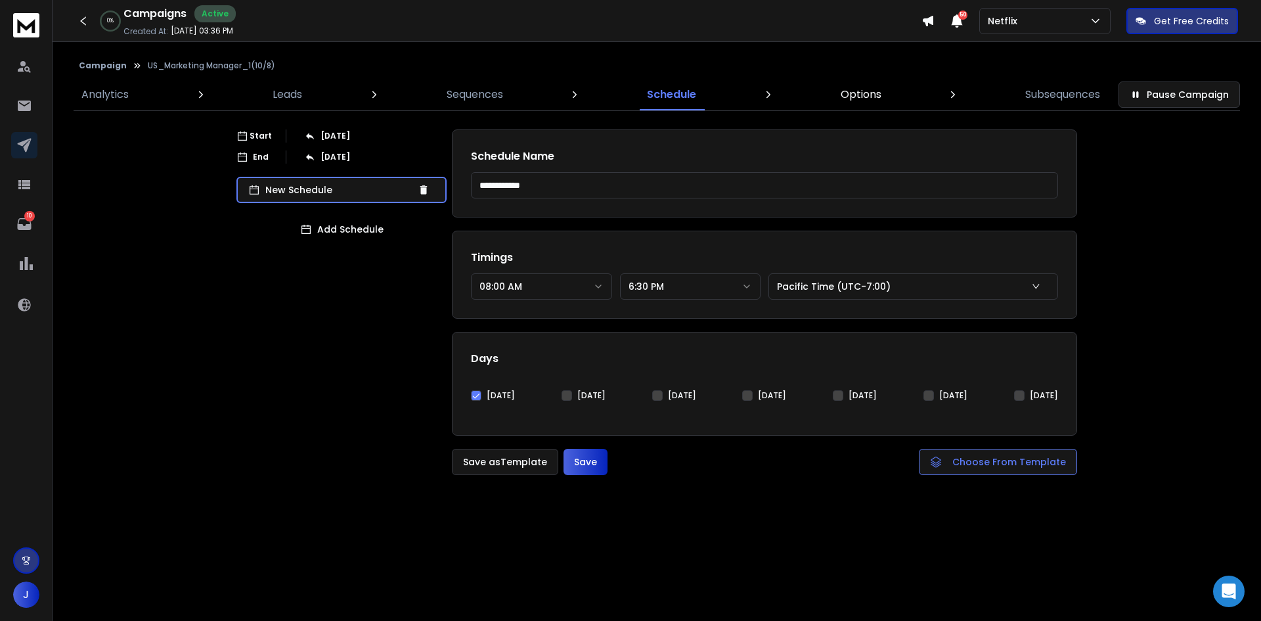
click at [836, 101] on link "Options" at bounding box center [861, 95] width 56 height 32
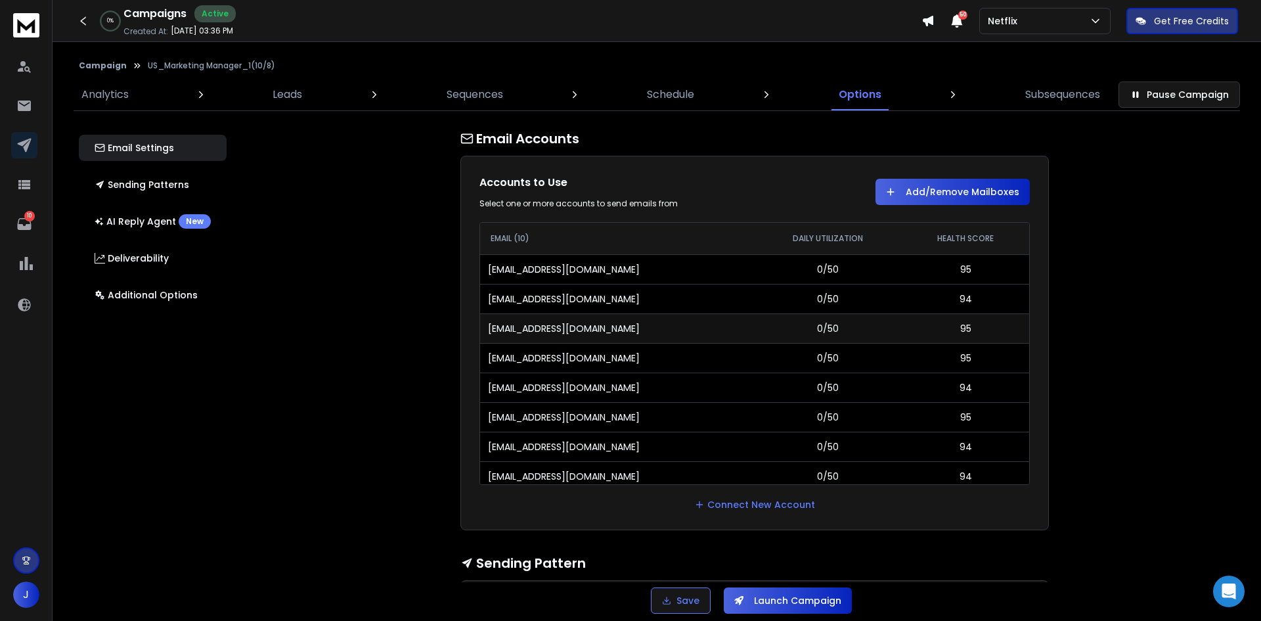
click at [677, 335] on td "nextopportunity@professionalcoachingstudionf.com" at bounding box center [616, 328] width 273 height 30
copy p "nextopportunity@professionalcoachingstudionf.com"
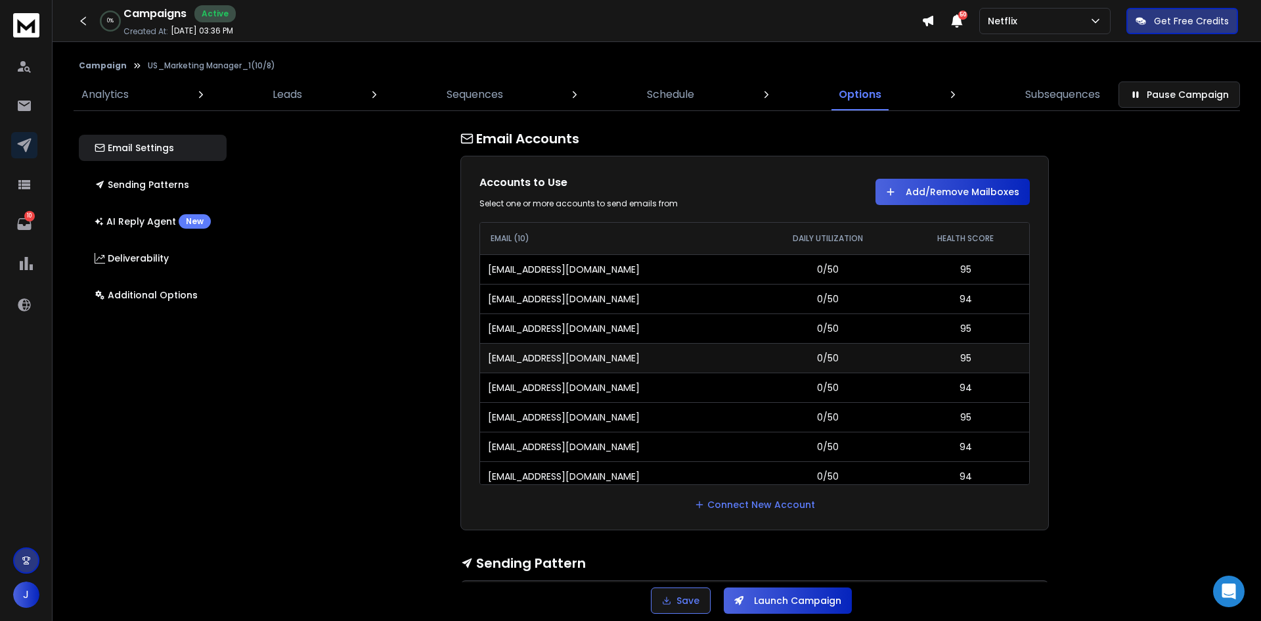
click at [872, 345] on td "0/50" at bounding box center [828, 358] width 149 height 30
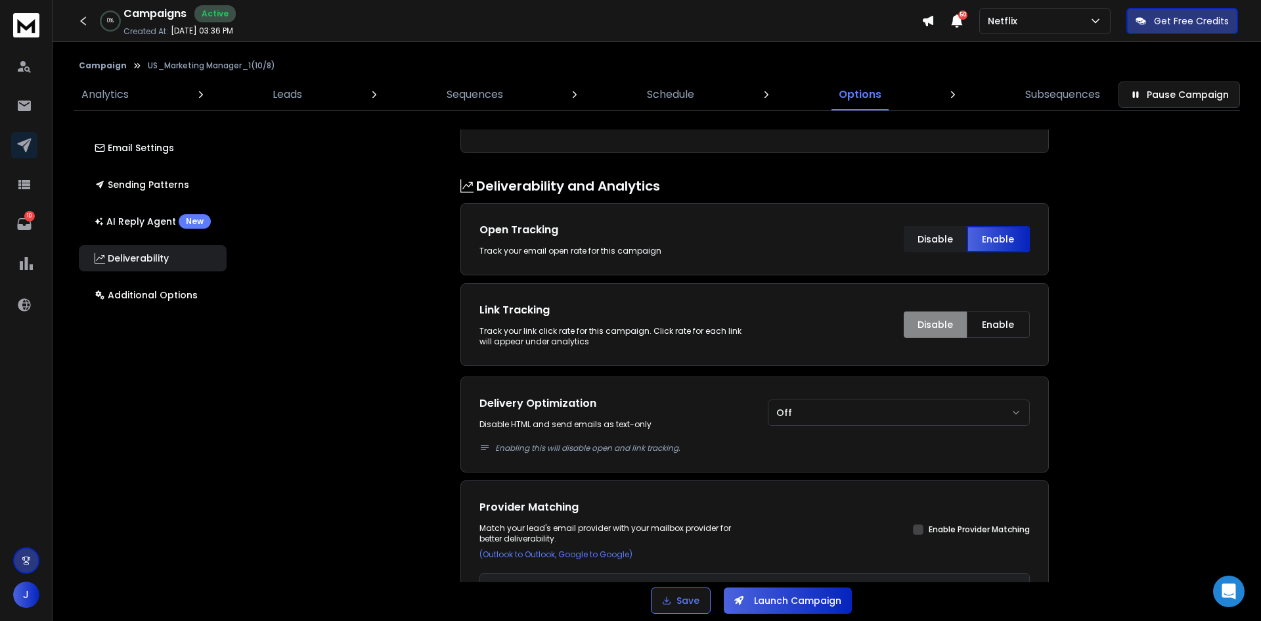
scroll to position [1445, 0]
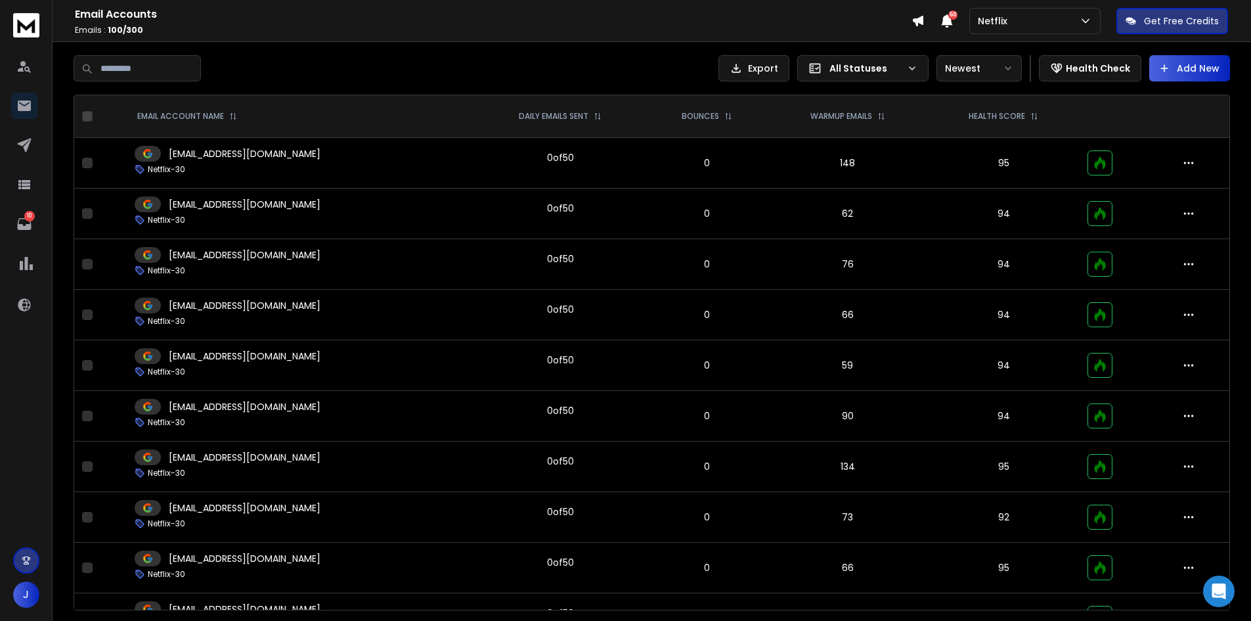
click at [768, 170] on td "0" at bounding box center [708, 163] width 120 height 51
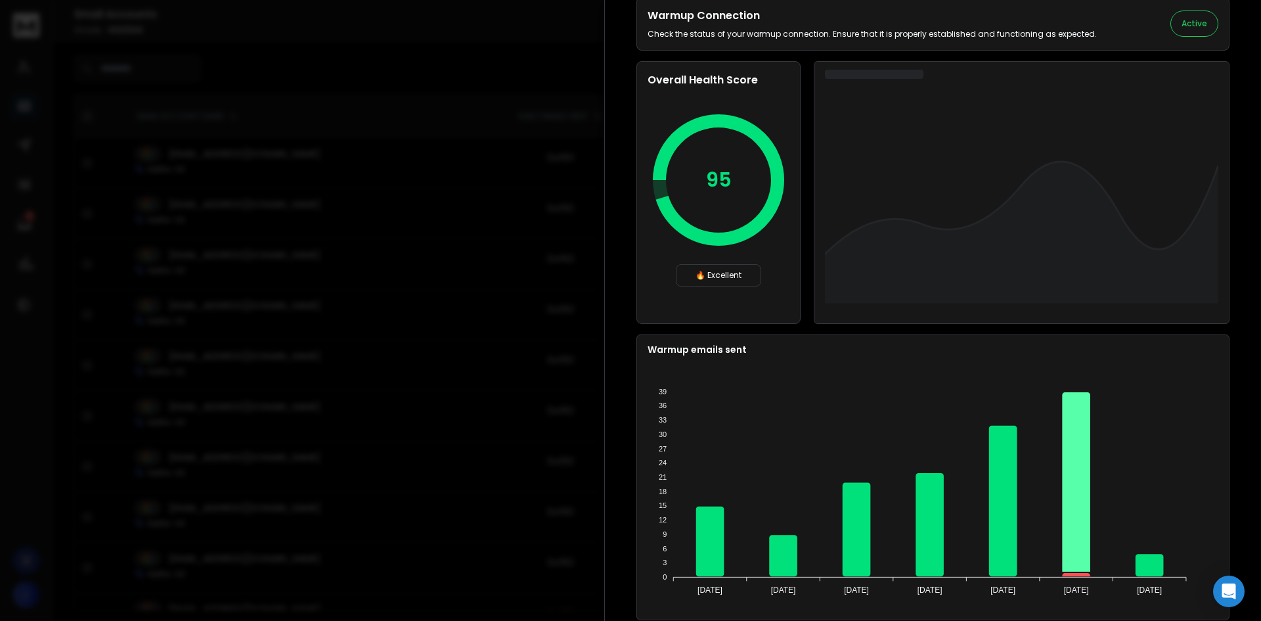
scroll to position [451, 0]
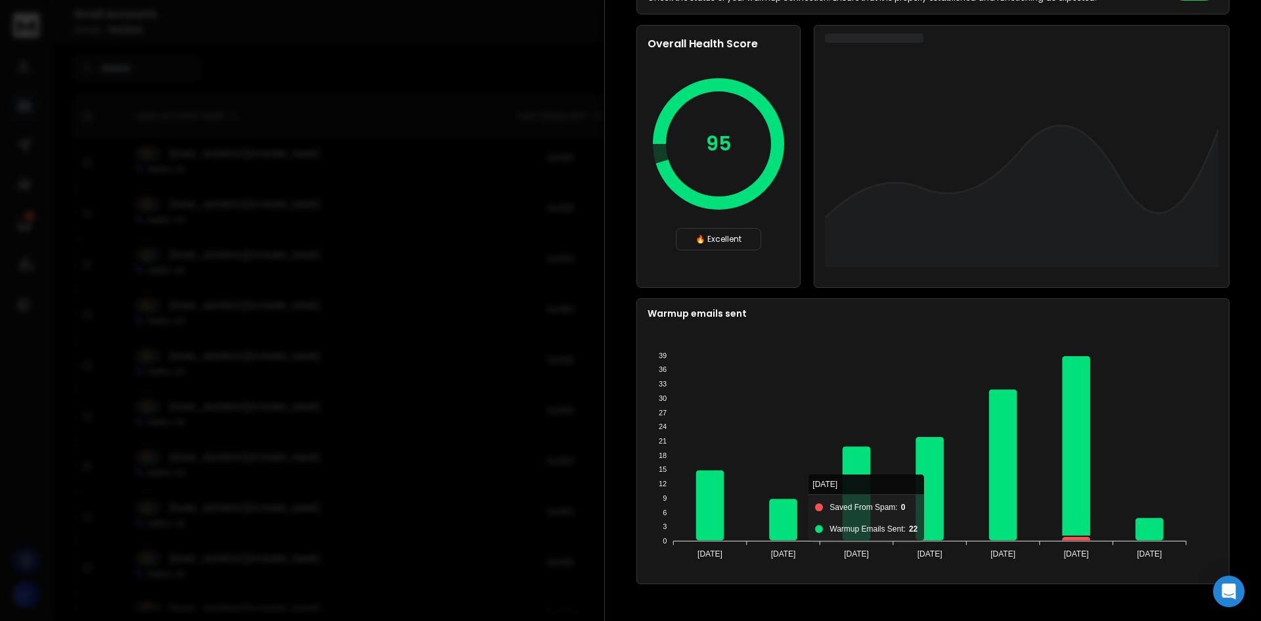
click at [497, 321] on div at bounding box center [630, 310] width 1261 height 621
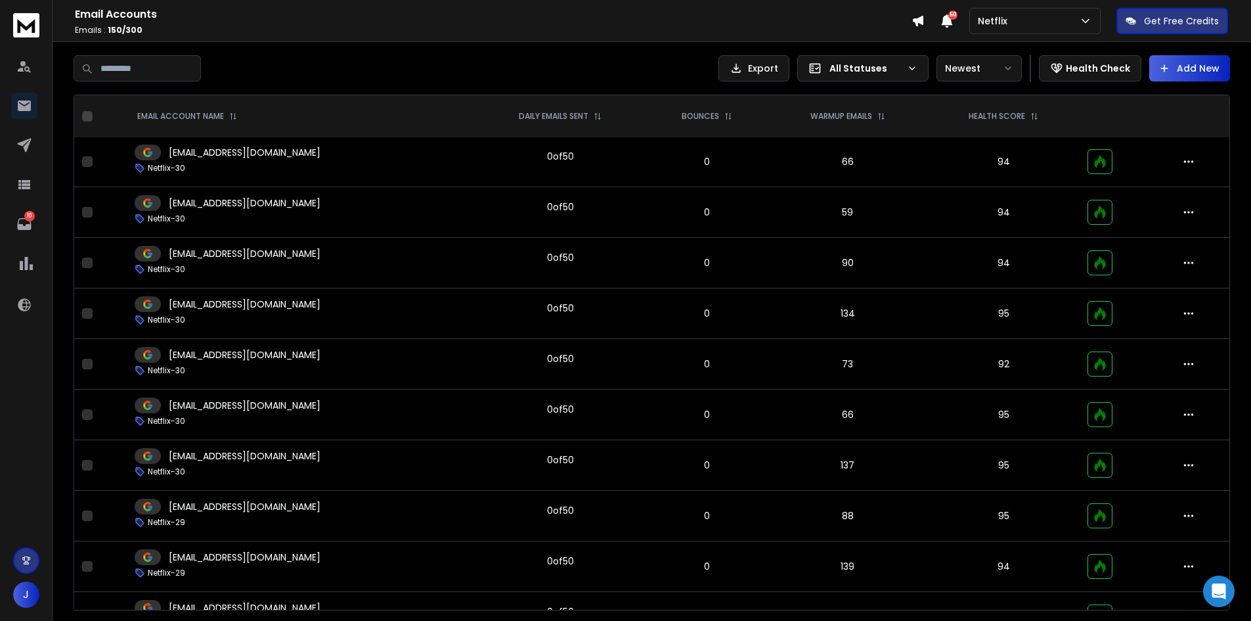
scroll to position [0, 0]
click at [607, 69] on div at bounding box center [392, 68] width 637 height 26
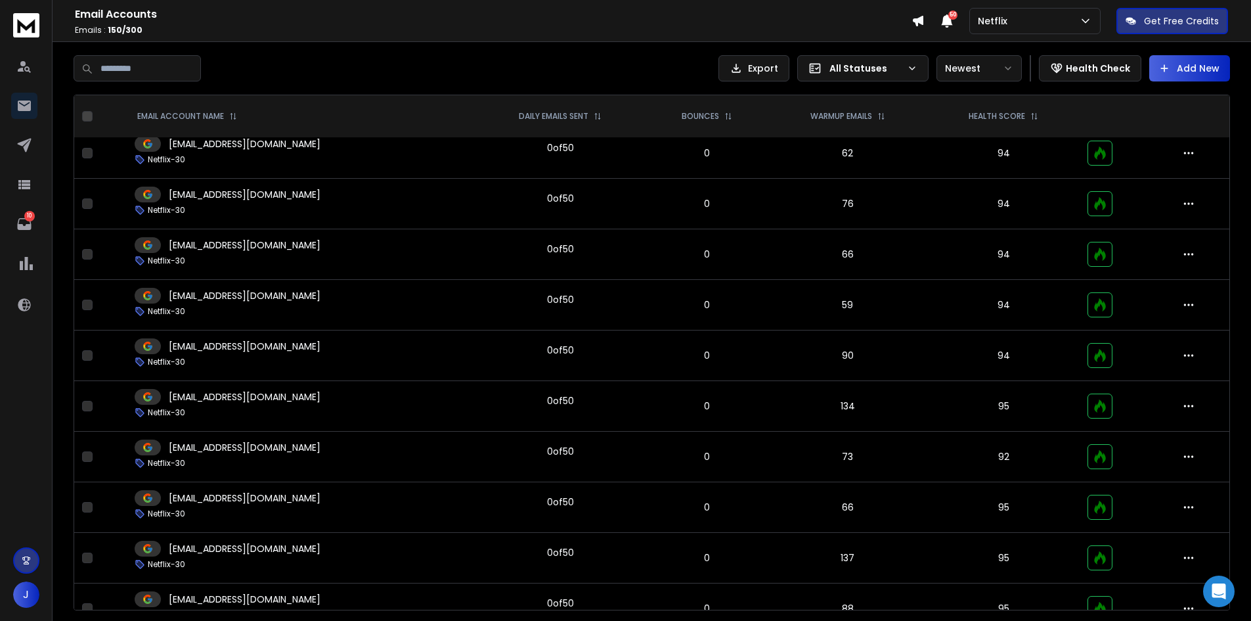
scroll to position [137, 0]
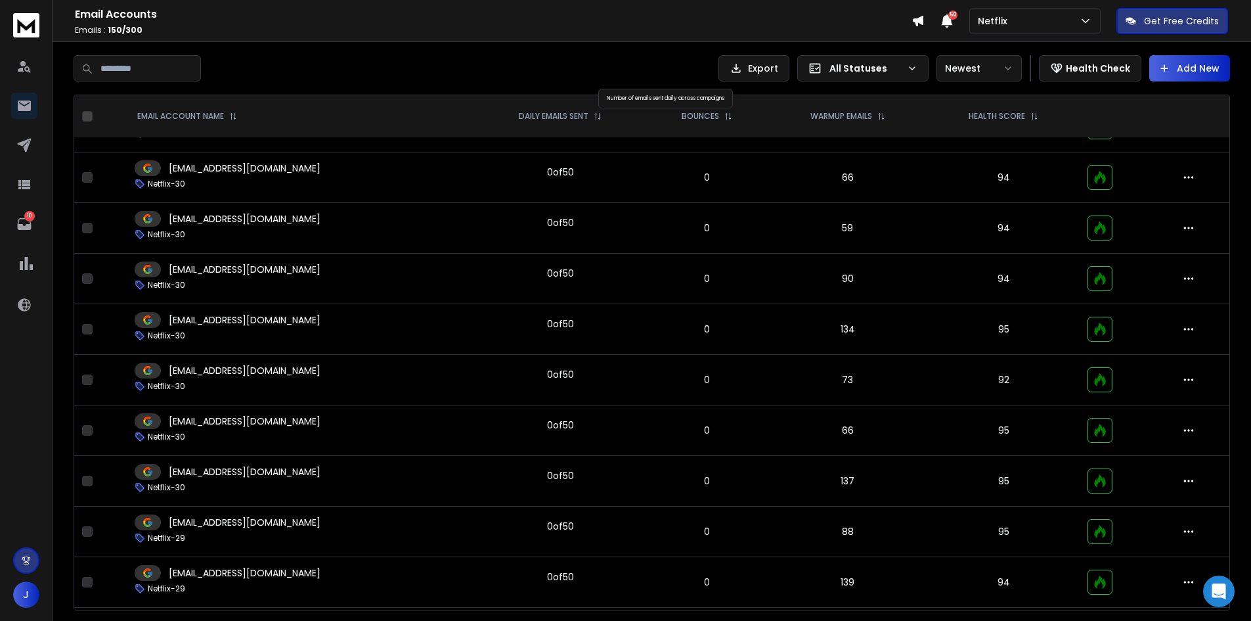
click at [564, 92] on div "Export All Statuses Newest Health Check Add New EMAIL ACCOUNT NAME DAILY EMAILS…" at bounding box center [652, 332] width 1157 height 555
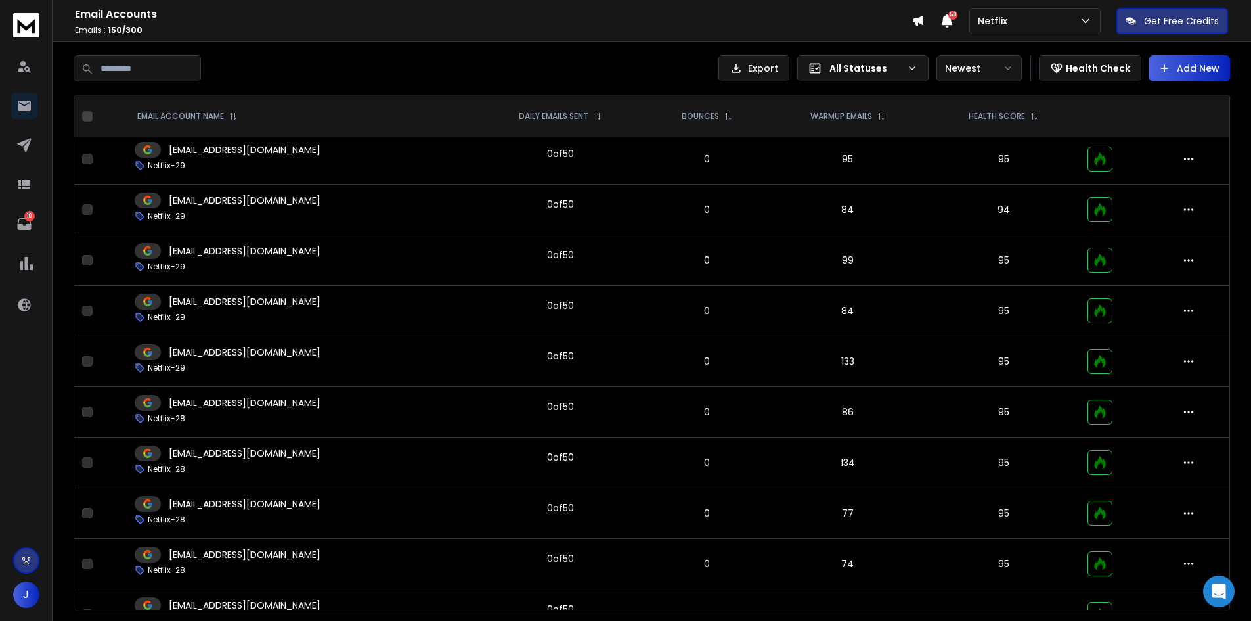
click at [528, 81] on div at bounding box center [392, 68] width 637 height 26
click at [380, 50] on div "Export All Statuses Newest Health Check Add New EMAIL ACCOUNT NAME DAILY EMAILS…" at bounding box center [652, 332] width 1199 height 581
click at [585, 63] on div at bounding box center [392, 68] width 637 height 26
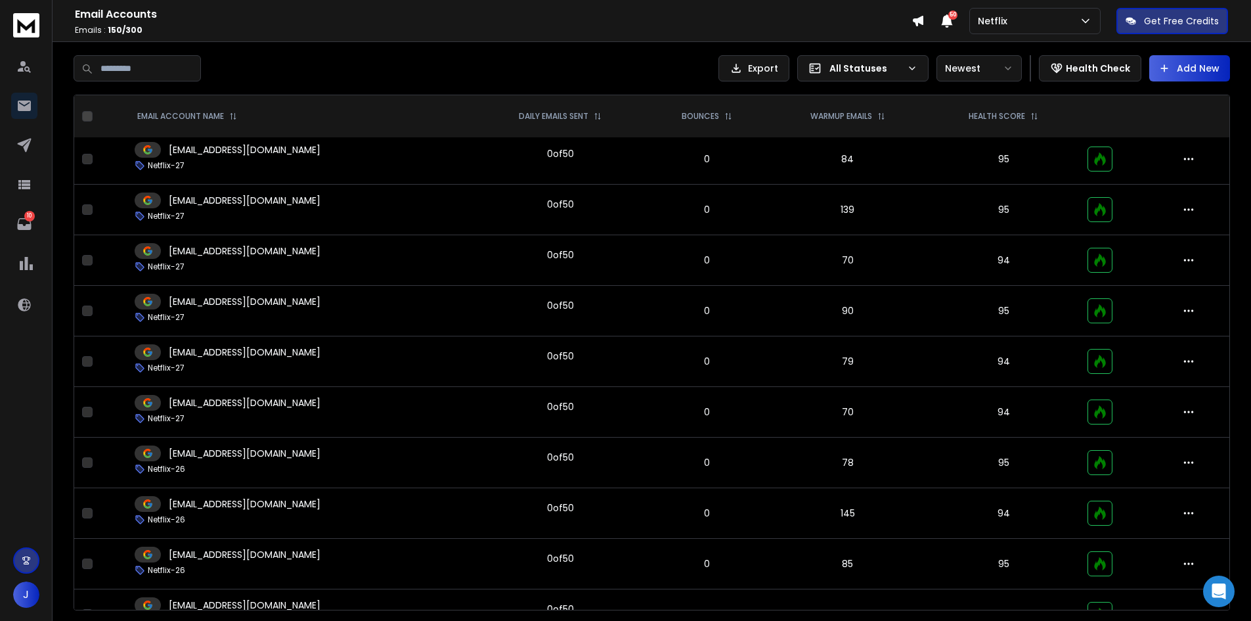
scroll to position [2230, 0]
click at [618, 43] on div "Export All Statuses Newest Health Check Add New EMAIL ACCOUNT NAME DAILY EMAILS…" at bounding box center [652, 332] width 1199 height 581
click at [319, 48] on div "Export All Statuses Newest Health Check Add New EMAIL ACCOUNT NAME DAILY EMAILS…" at bounding box center [652, 332] width 1199 height 581
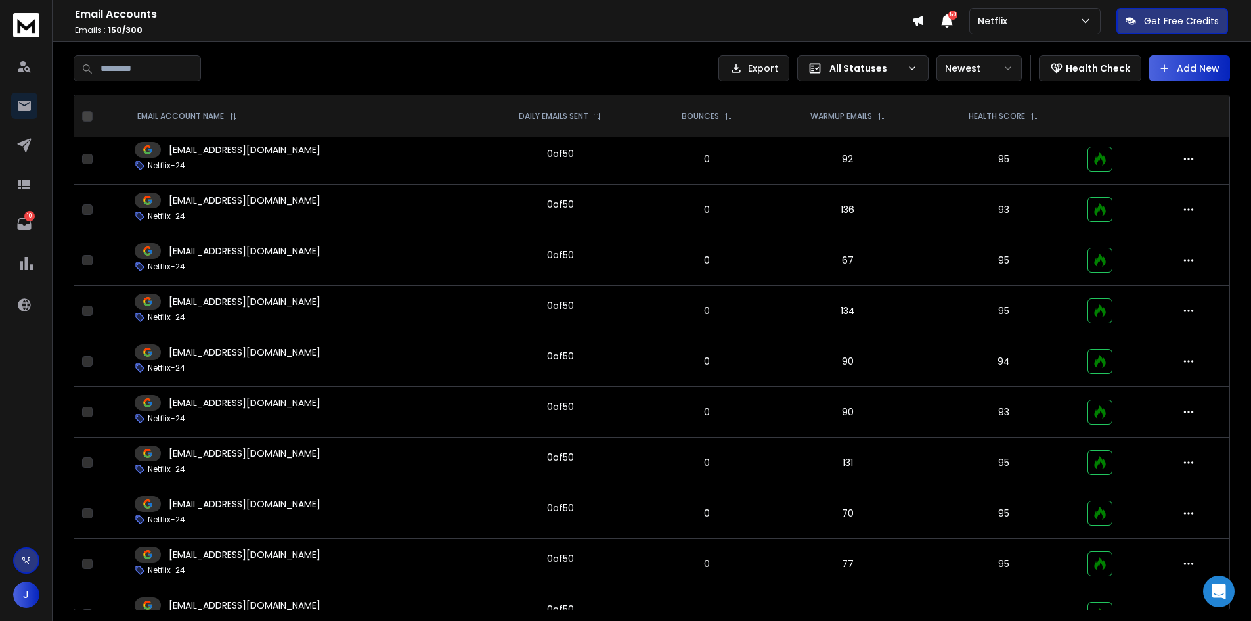
click at [480, 44] on div "Export All Statuses Newest Health Check Add New EMAIL ACCOUNT NAME DAILY EMAILS…" at bounding box center [652, 332] width 1199 height 581
click at [591, 72] on div at bounding box center [392, 68] width 637 height 26
click at [539, 37] on div "Email Accounts Emails : 150 / 300 50 Netflix Get Free Credits" at bounding box center [625, 21] width 1251 height 42
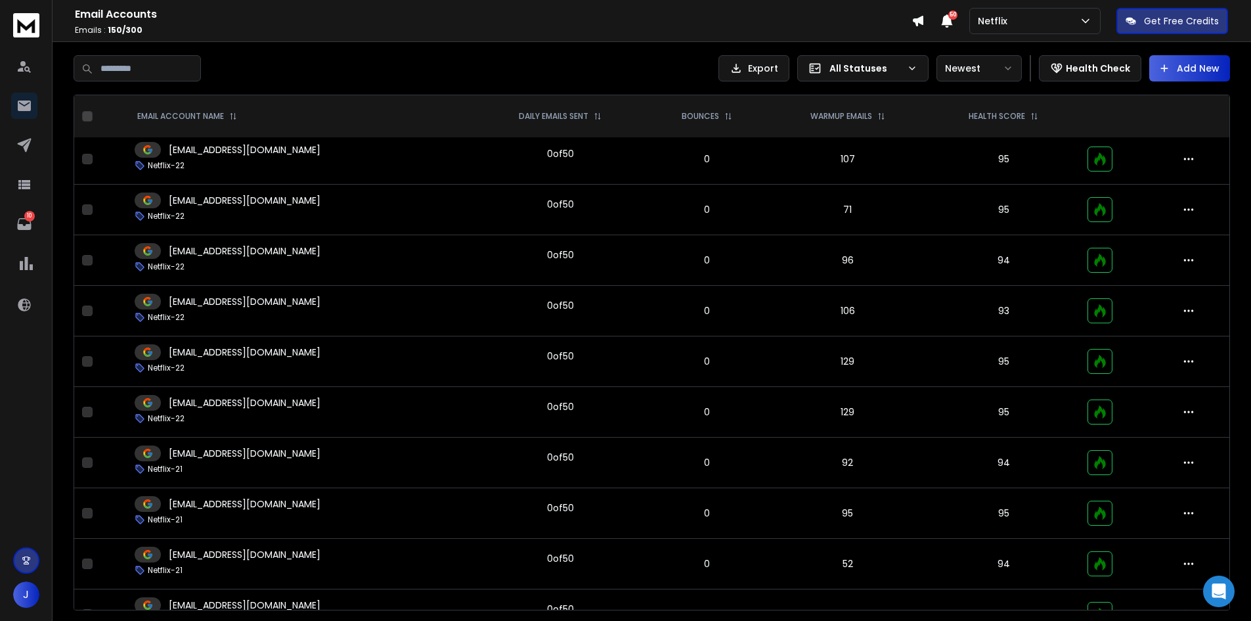
scroll to position [4708, 0]
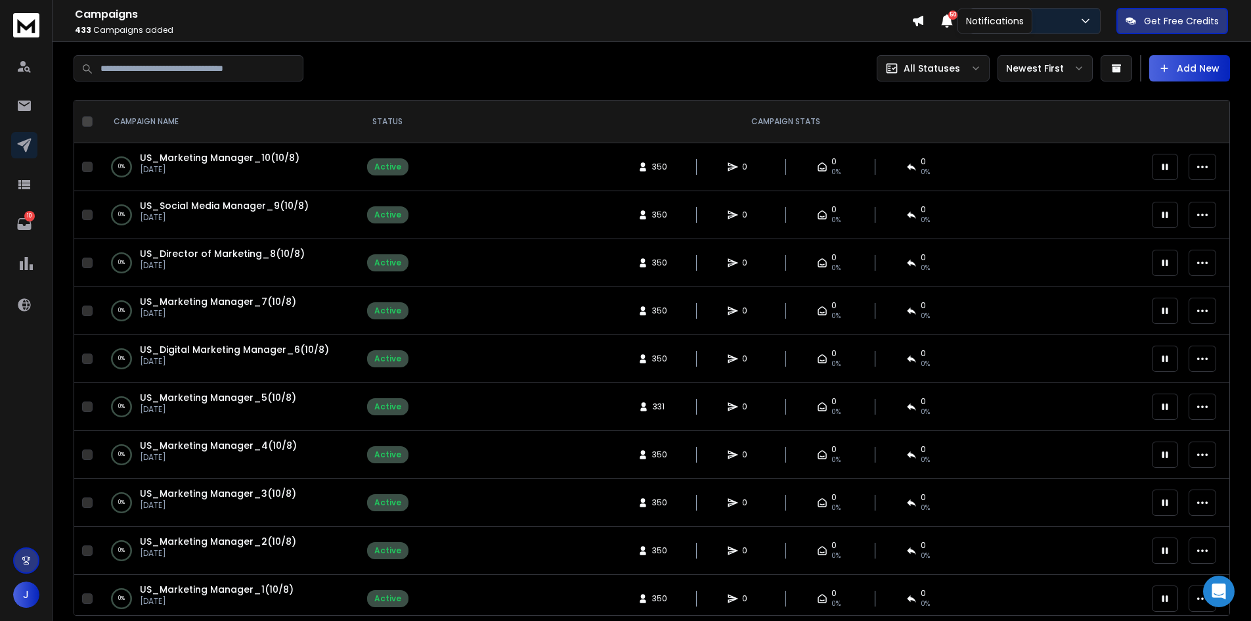
click at [1040, 25] on div "Netflix" at bounding box center [1035, 20] width 114 height 13
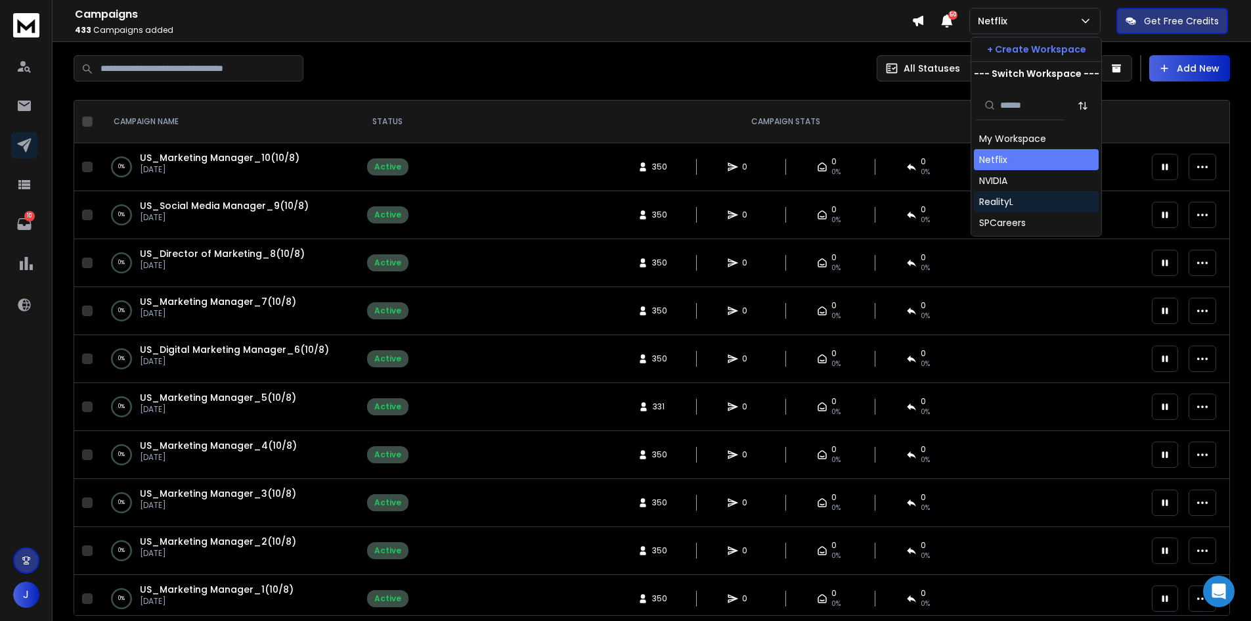
click at [600, 79] on div at bounding box center [363, 68] width 579 height 26
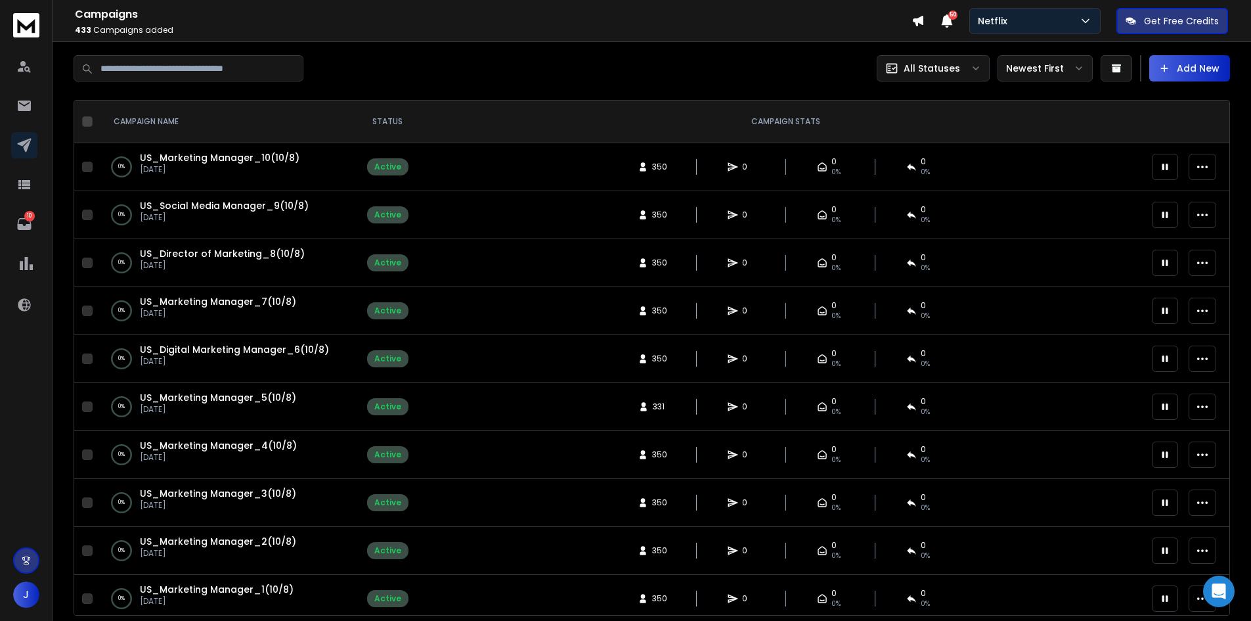
click at [1069, 27] on div "Netflix" at bounding box center [1035, 20] width 114 height 13
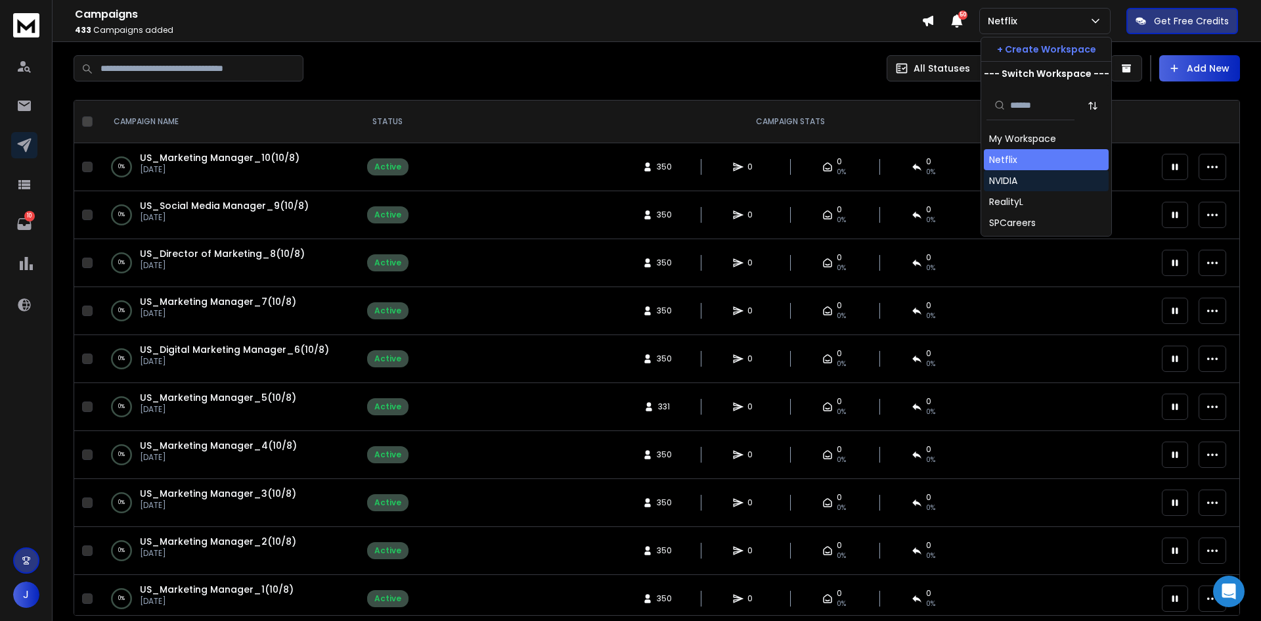
click at [1028, 176] on div "NVIDIA" at bounding box center [1046, 180] width 125 height 21
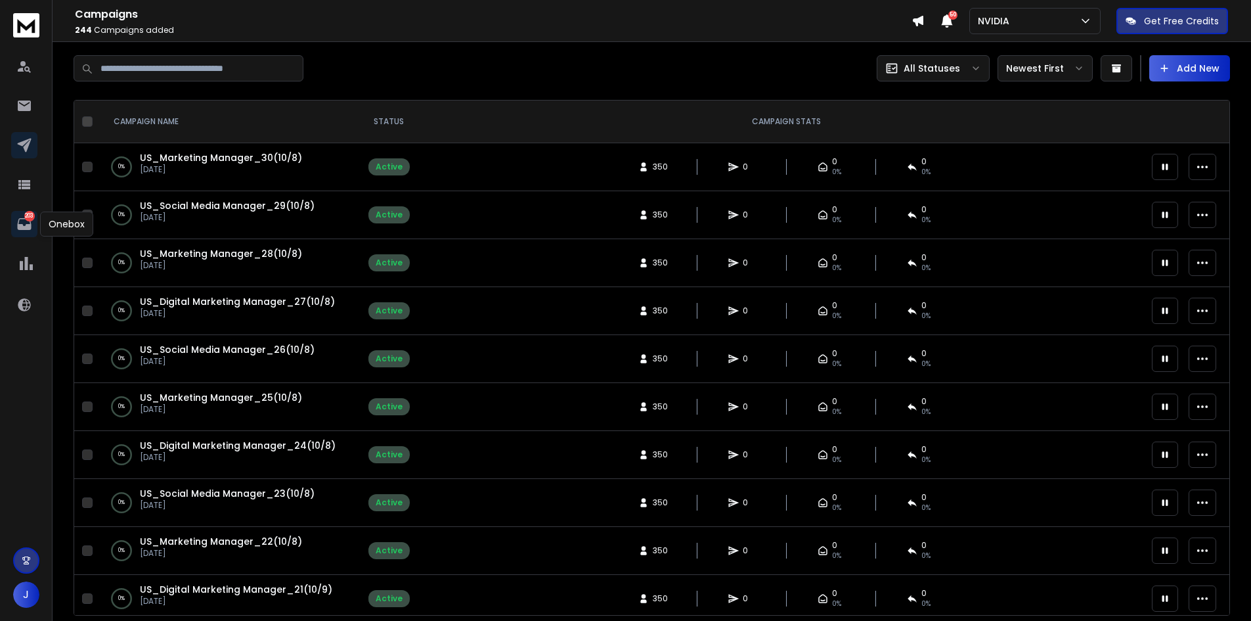
click at [28, 221] on p "203" at bounding box center [29, 216] width 11 height 11
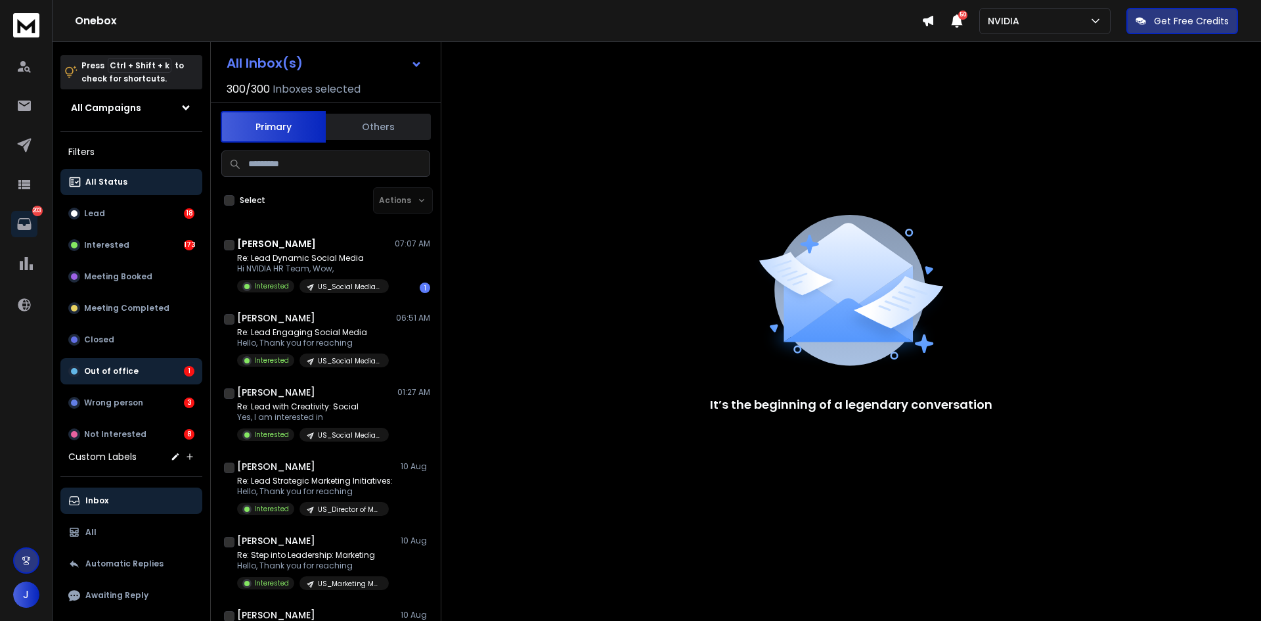
click at [148, 374] on button "Out of office 1" at bounding box center [131, 371] width 142 height 26
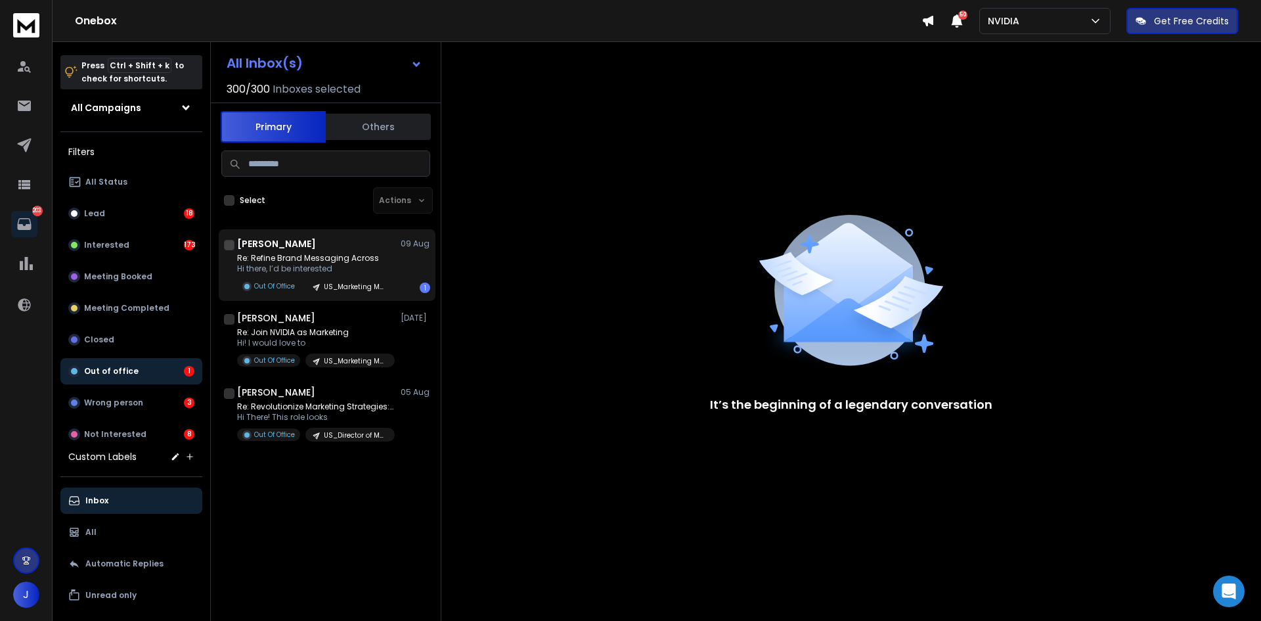
click at [369, 271] on p "Hi there, I’d be interested" at bounding box center [316, 268] width 158 height 11
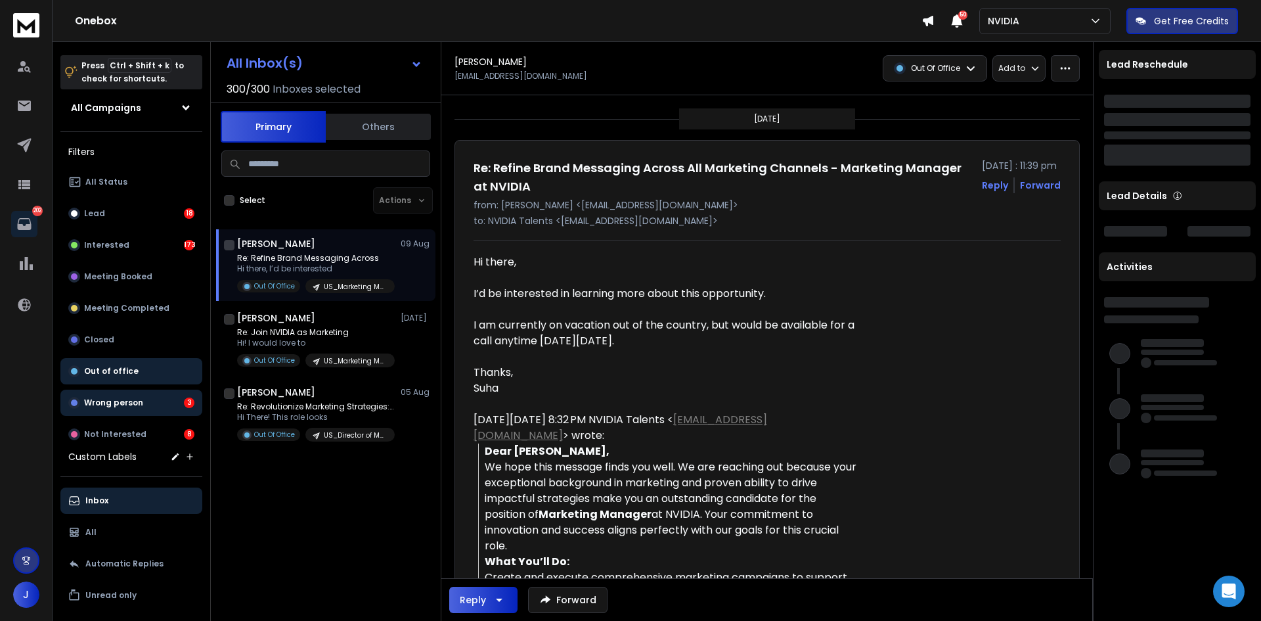
click at [104, 408] on div "Wrong person" at bounding box center [105, 403] width 75 height 12
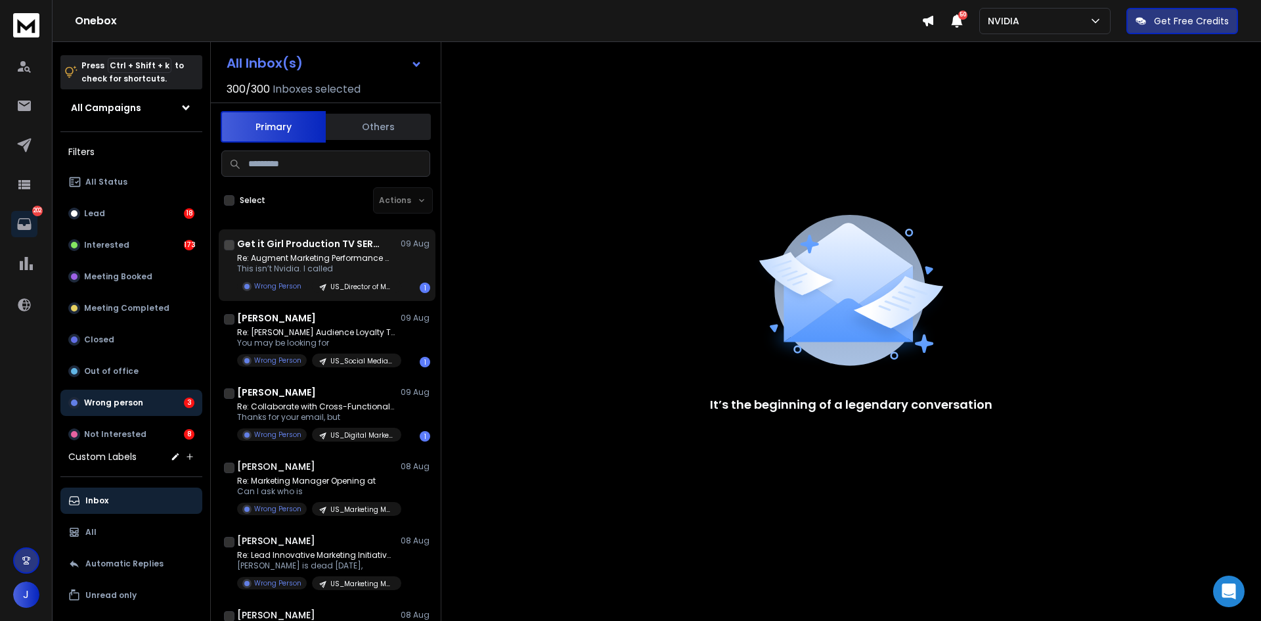
click at [336, 273] on p "This isn’t Nvidia. I called" at bounding box center [316, 268] width 158 height 11
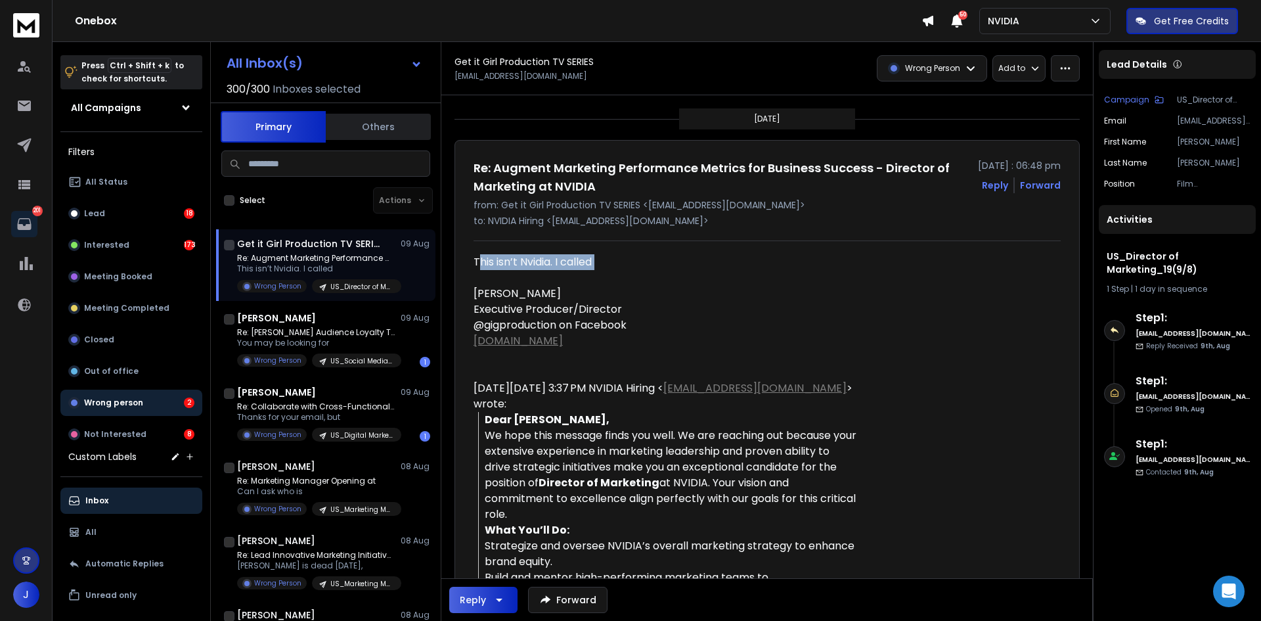
drag, startPoint x: 644, startPoint y: 283, endPoint x: 480, endPoint y: 263, distance: 165.5
click at [480, 263] on div "This isn’t Nvidia. I called [PERSON_NAME] Executive Producer/Director @gigprodu…" at bounding box center [666, 301] width 384 height 95
click at [574, 282] on div "This isn’t Nvidia. I called [PERSON_NAME] Executive Producer/Director @gigprodu…" at bounding box center [666, 301] width 384 height 95
drag, startPoint x: 605, startPoint y: 265, endPoint x: 474, endPoint y: 256, distance: 131.7
click at [474, 256] on div "This isn’t Nvidia. I called [PERSON_NAME] Executive Producer/Director @gigprodu…" at bounding box center [666, 301] width 384 height 95
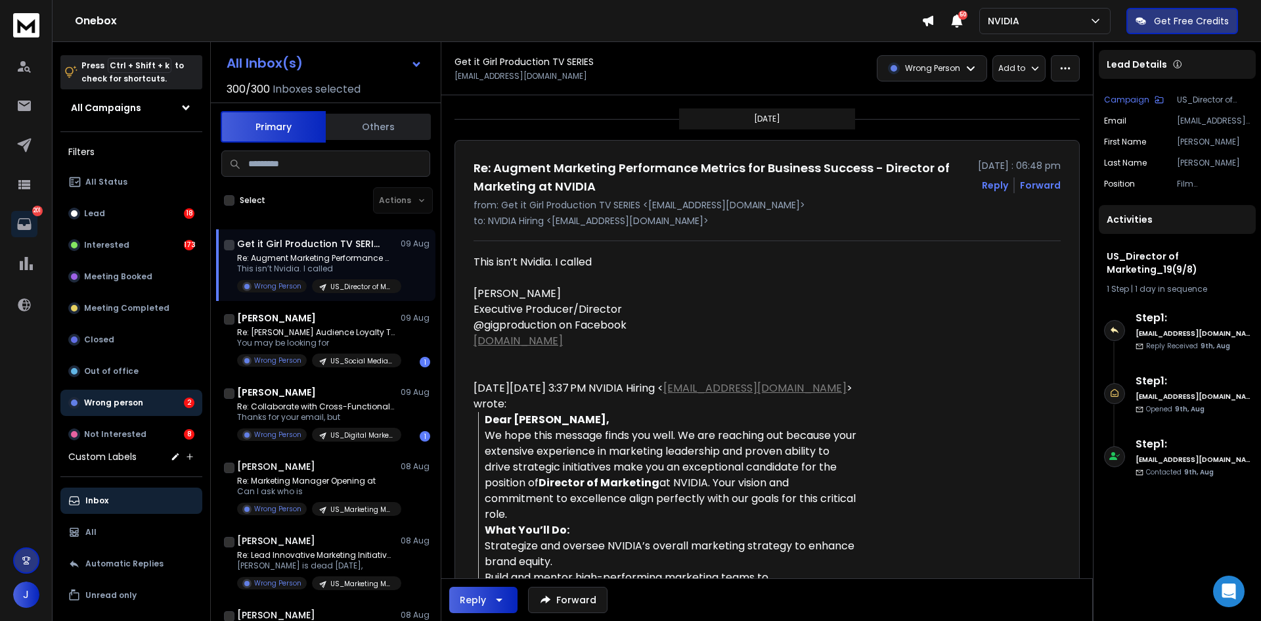
copy div "This isn’t Nvidia. I called"
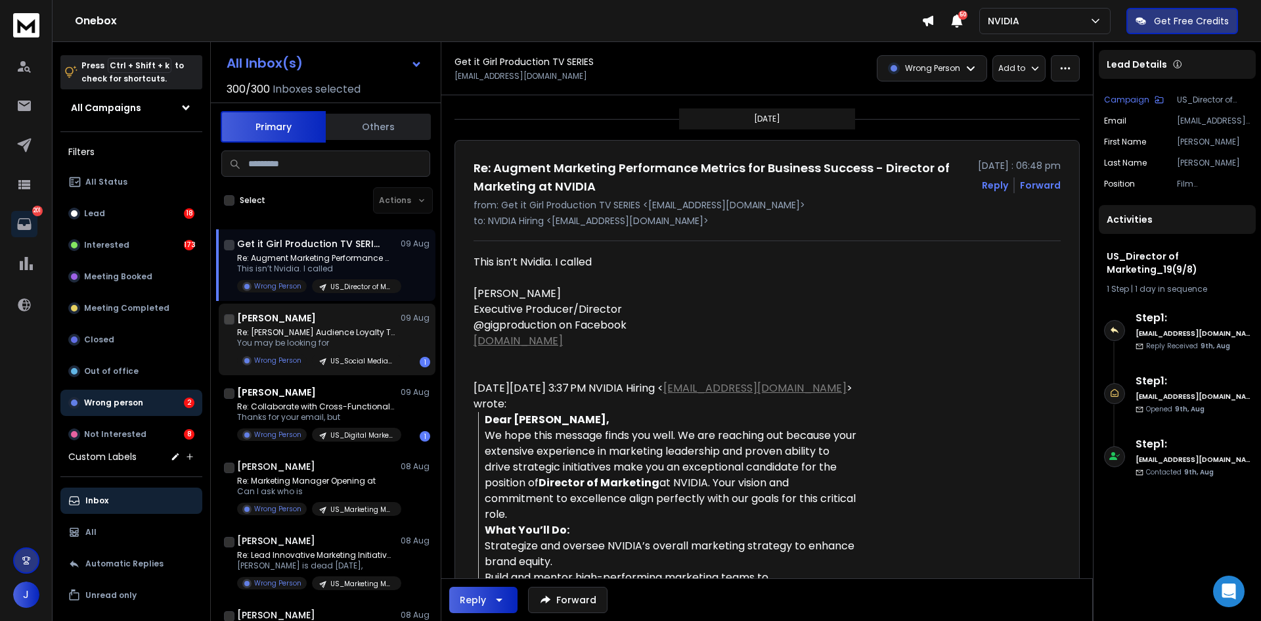
click at [355, 330] on p "Re: [PERSON_NAME] Audience Loyalty Through" at bounding box center [316, 332] width 158 height 11
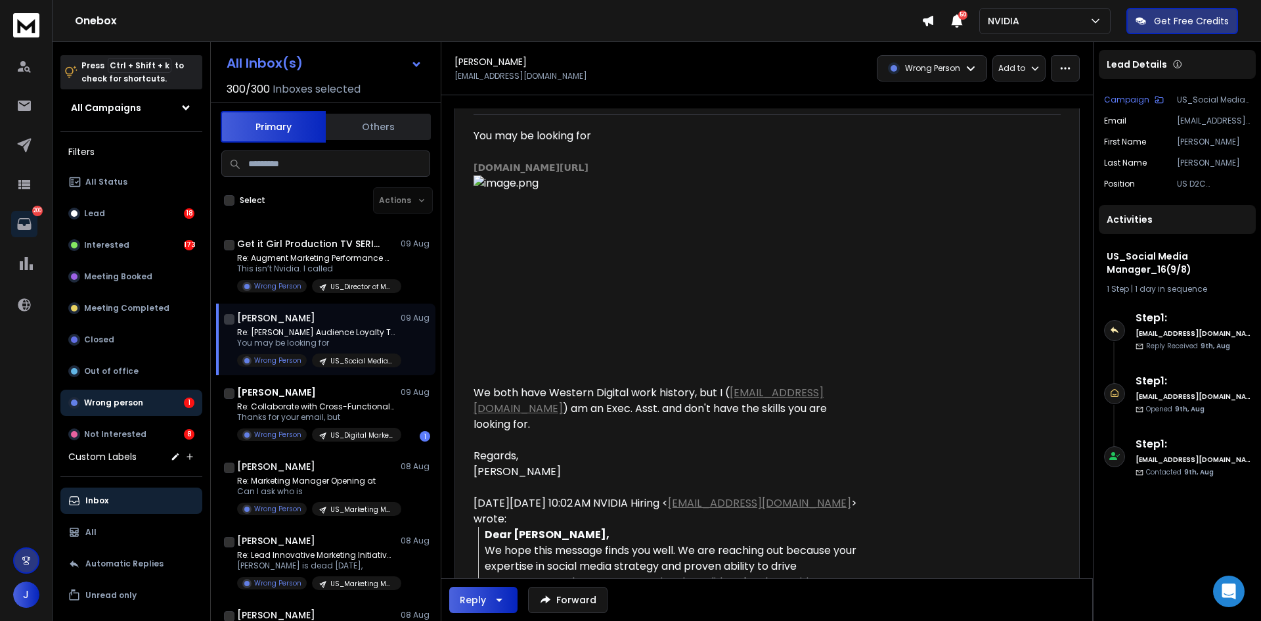
scroll to position [131, 0]
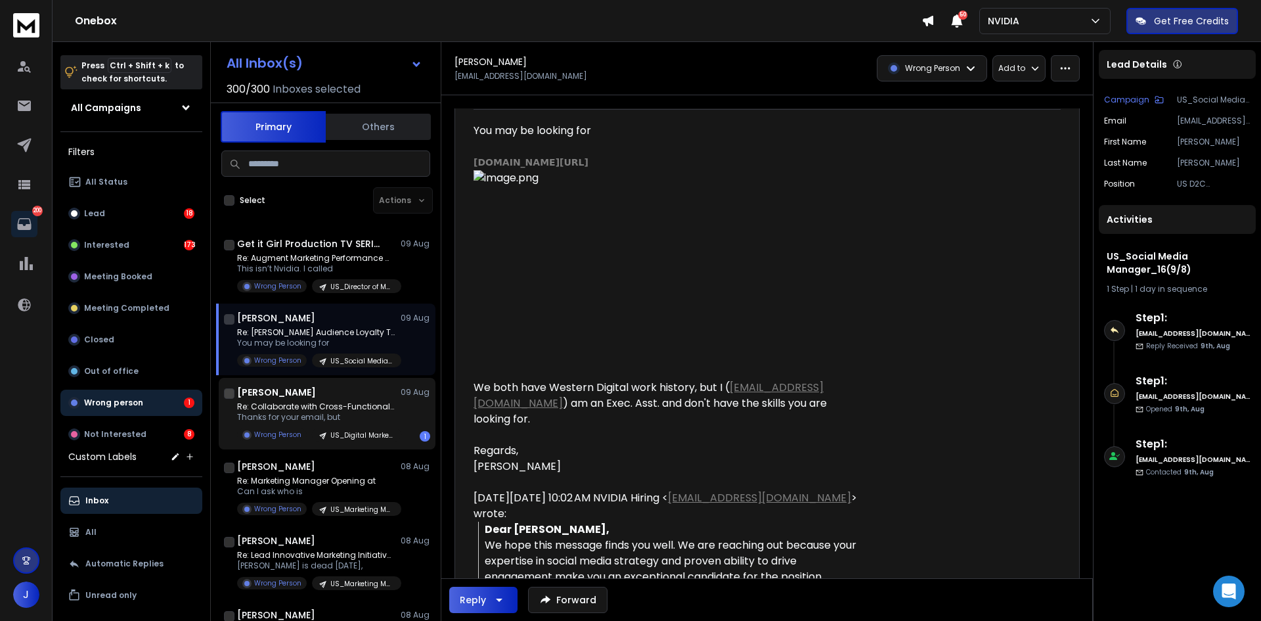
click at [363, 390] on div "[PERSON_NAME] [DATE]" at bounding box center [333, 392] width 193 height 13
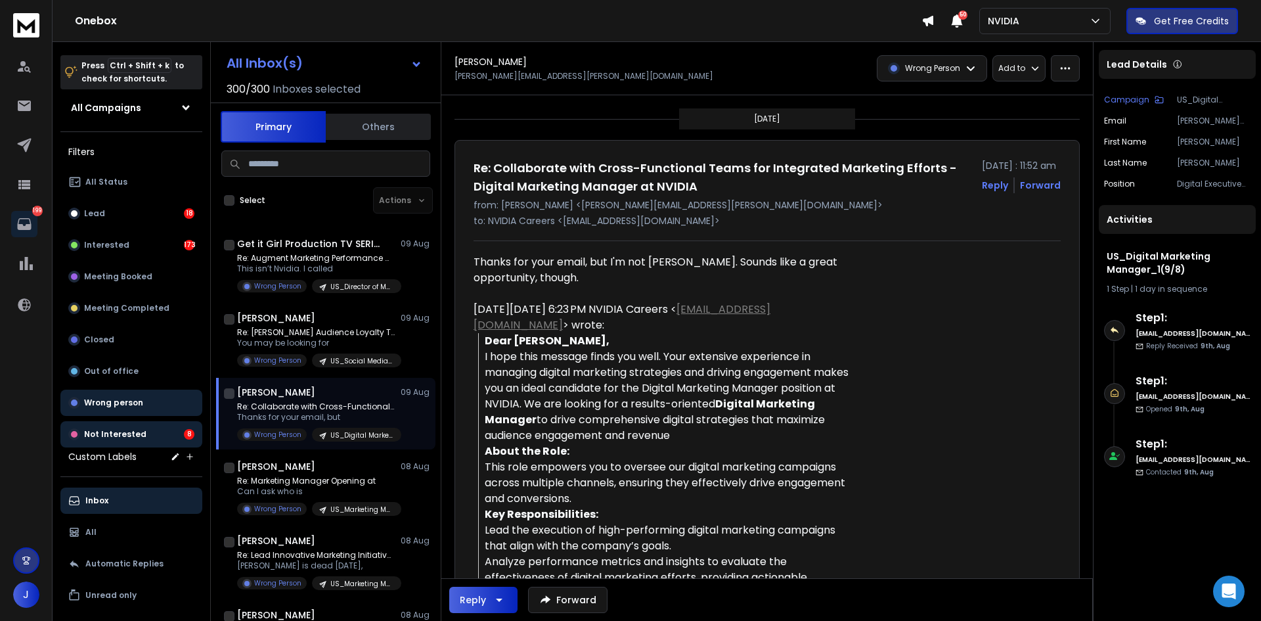
click at [107, 439] on div "Not Interested" at bounding box center [107, 434] width 78 height 12
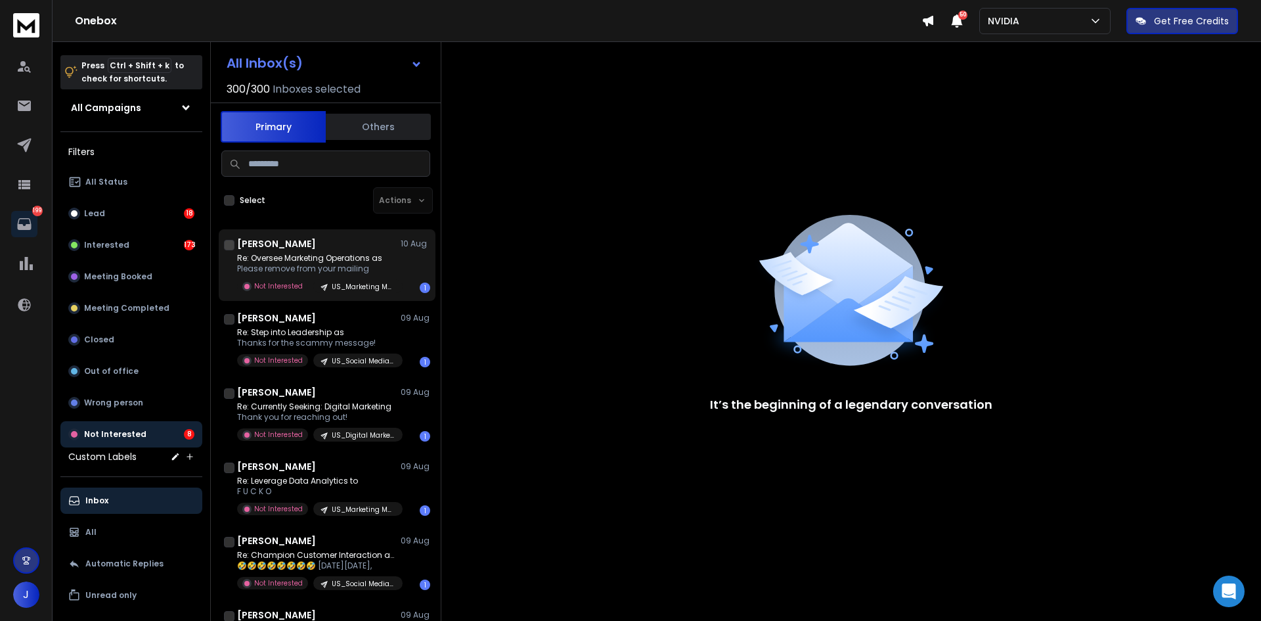
click at [345, 272] on p "Please remove from your mailing" at bounding box center [316, 268] width 158 height 11
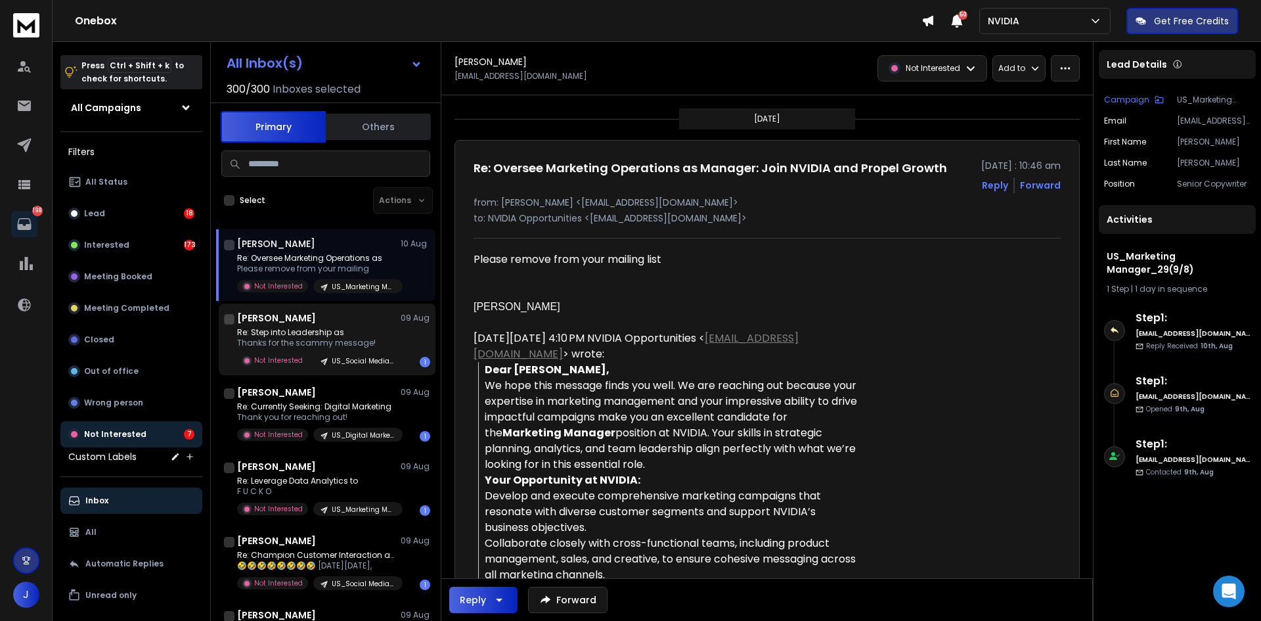
click at [357, 322] on div "[PERSON_NAME] [DATE]" at bounding box center [333, 317] width 193 height 13
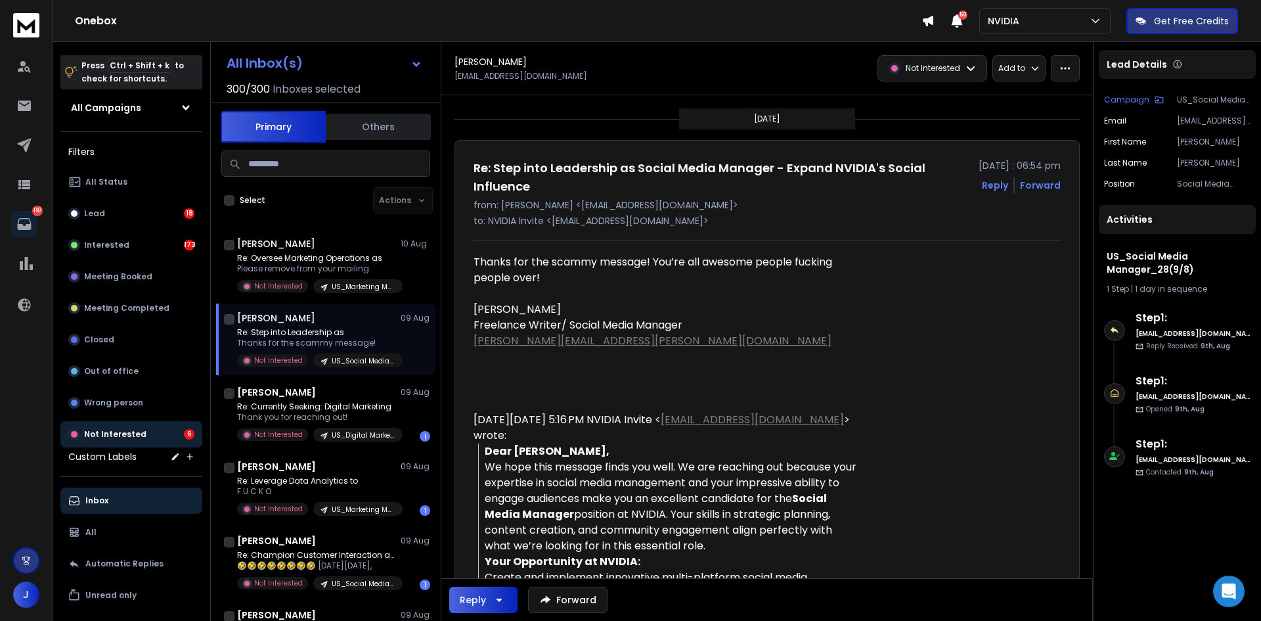
click at [372, 370] on div "[PERSON_NAME] [DATE] Re: Step into Leadership as Thanks for the scammy message!…" at bounding box center [327, 340] width 217 height 72
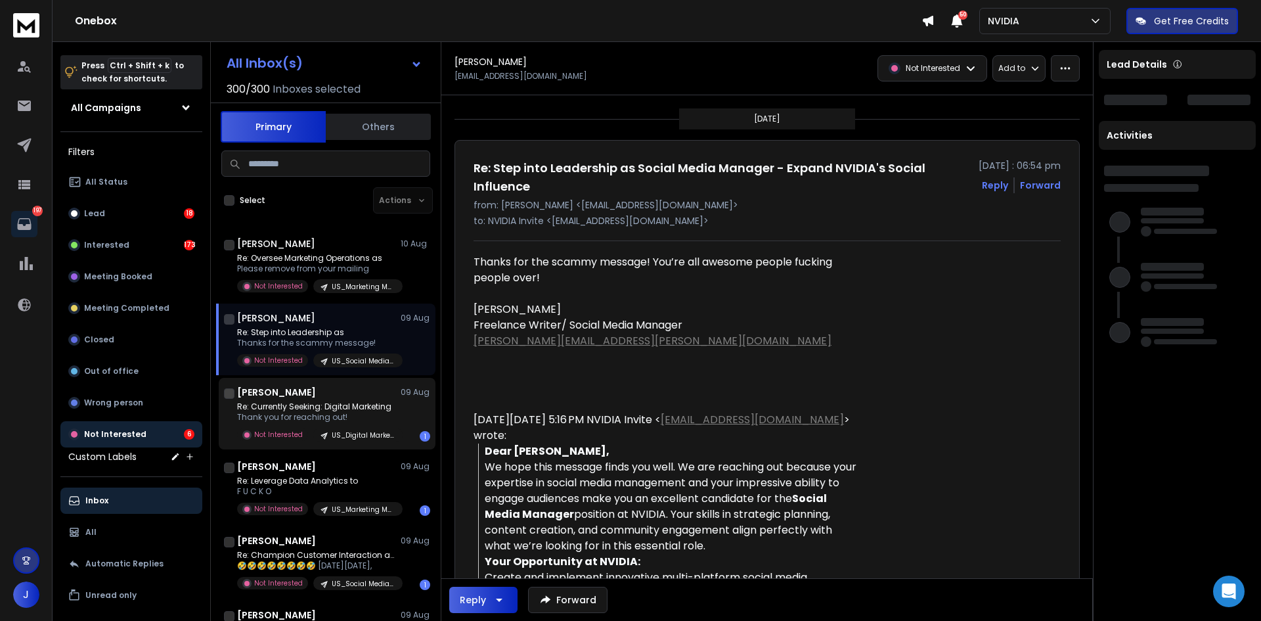
click at [372, 386] on div "[PERSON_NAME] [DATE]" at bounding box center [333, 392] width 193 height 13
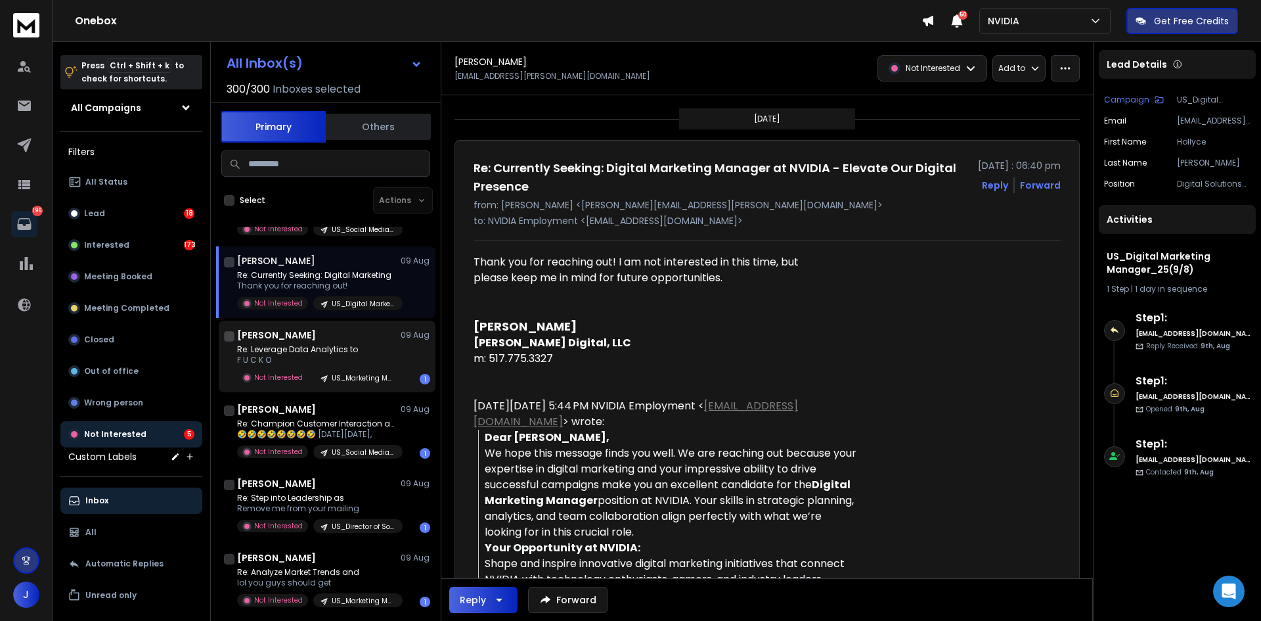
click at [367, 359] on p "F U C K O" at bounding box center [316, 360] width 158 height 11
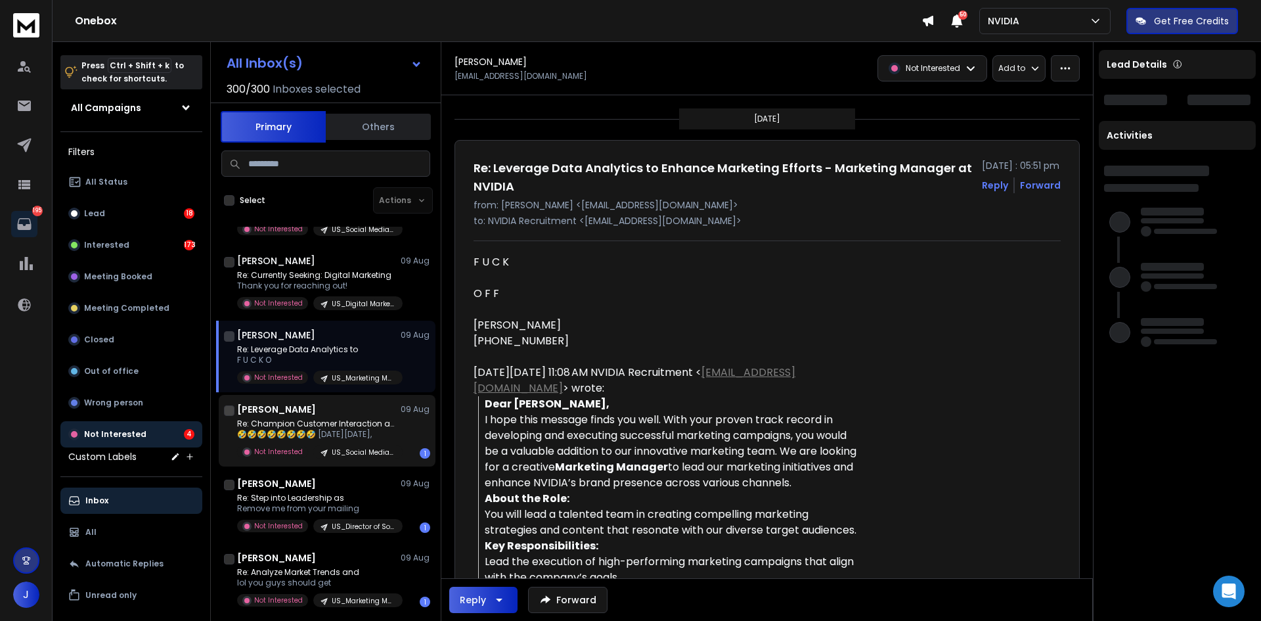
click at [351, 410] on div "[PERSON_NAME] [DATE]" at bounding box center [333, 409] width 193 height 13
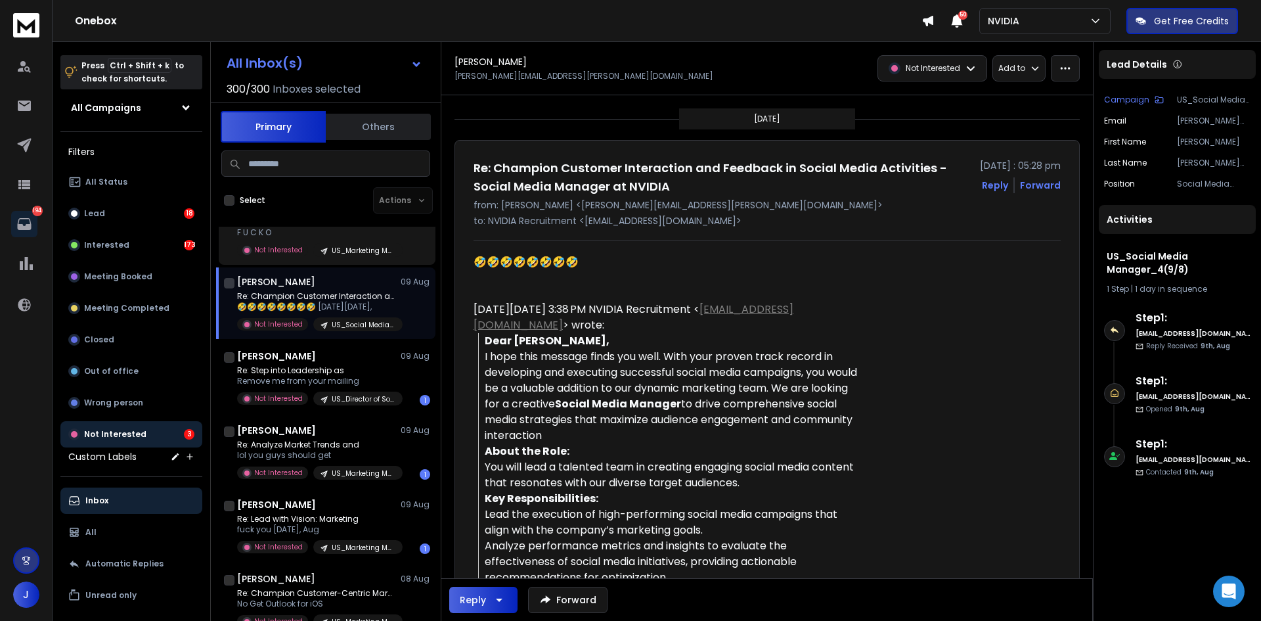
scroll to position [263, 0]
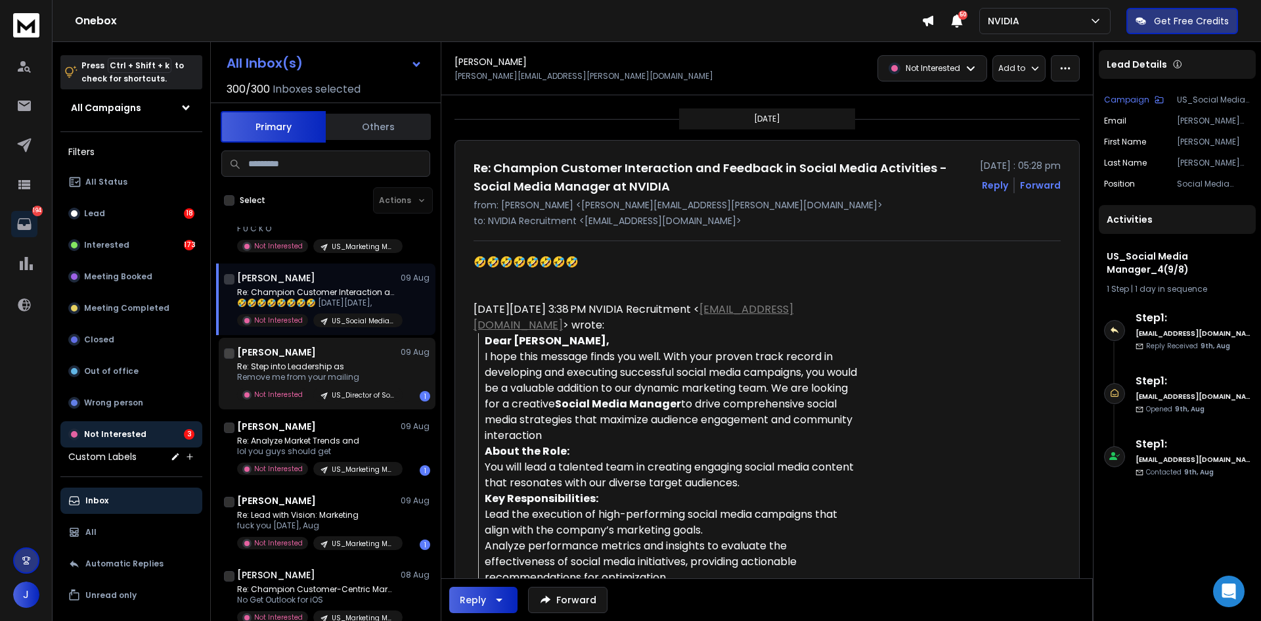
click at [353, 384] on div "Re: Step into Leadership as Remove me from your mailing Not Interested US_Direc…" at bounding box center [320, 381] width 166 height 40
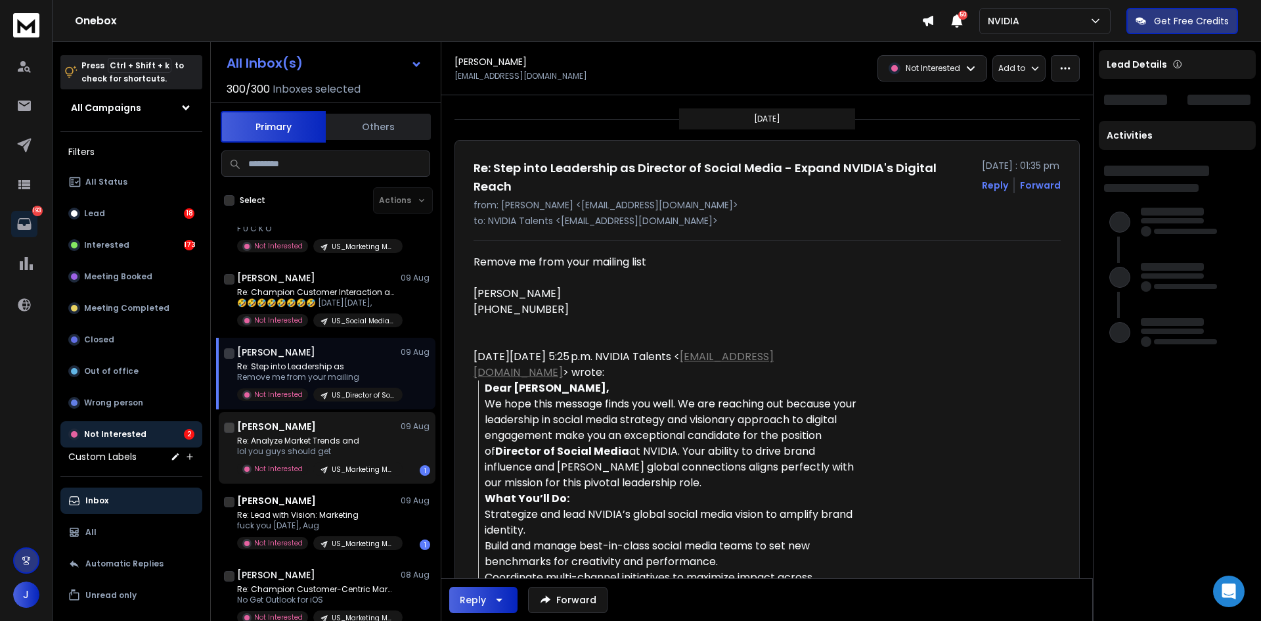
click at [350, 420] on div "[PERSON_NAME] [DATE]" at bounding box center [333, 426] width 193 height 13
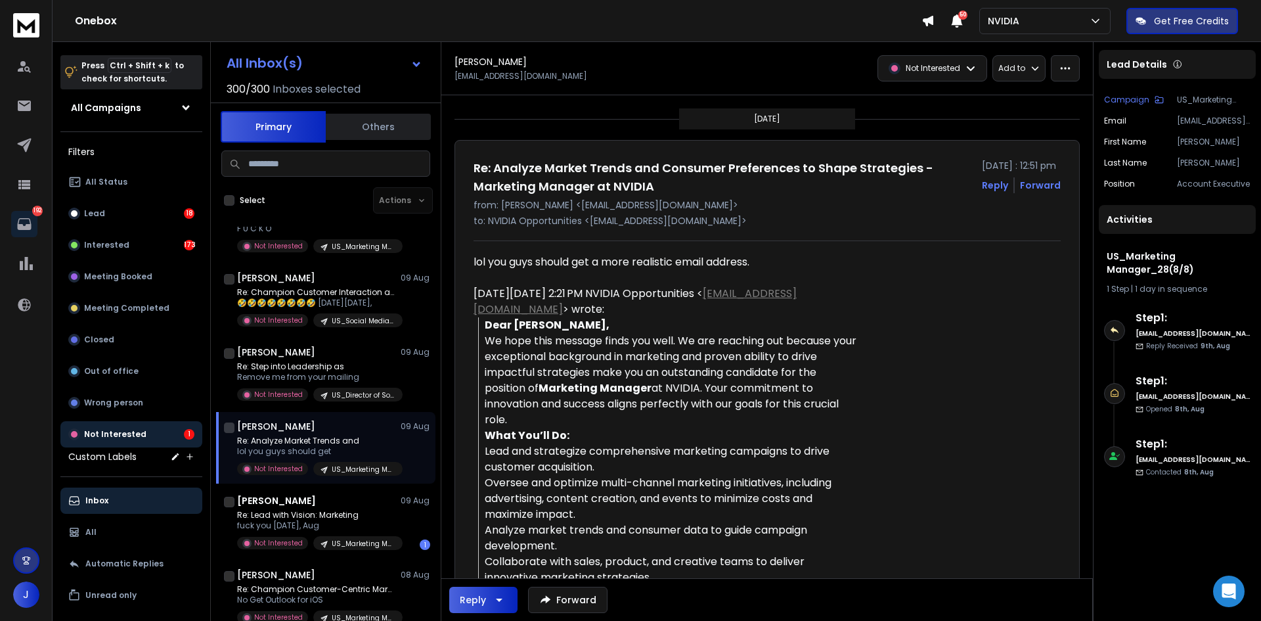
click at [629, 271] on div "[DATE][DATE] 2:21 PM NVIDIA Opportunities < [EMAIL_ADDRESS][DOMAIN_NAME] > wrot…" at bounding box center [666, 624] width 384 height 709
click at [631, 264] on div "lol you guys should get a more realistic email address." at bounding box center [666, 262] width 384 height 16
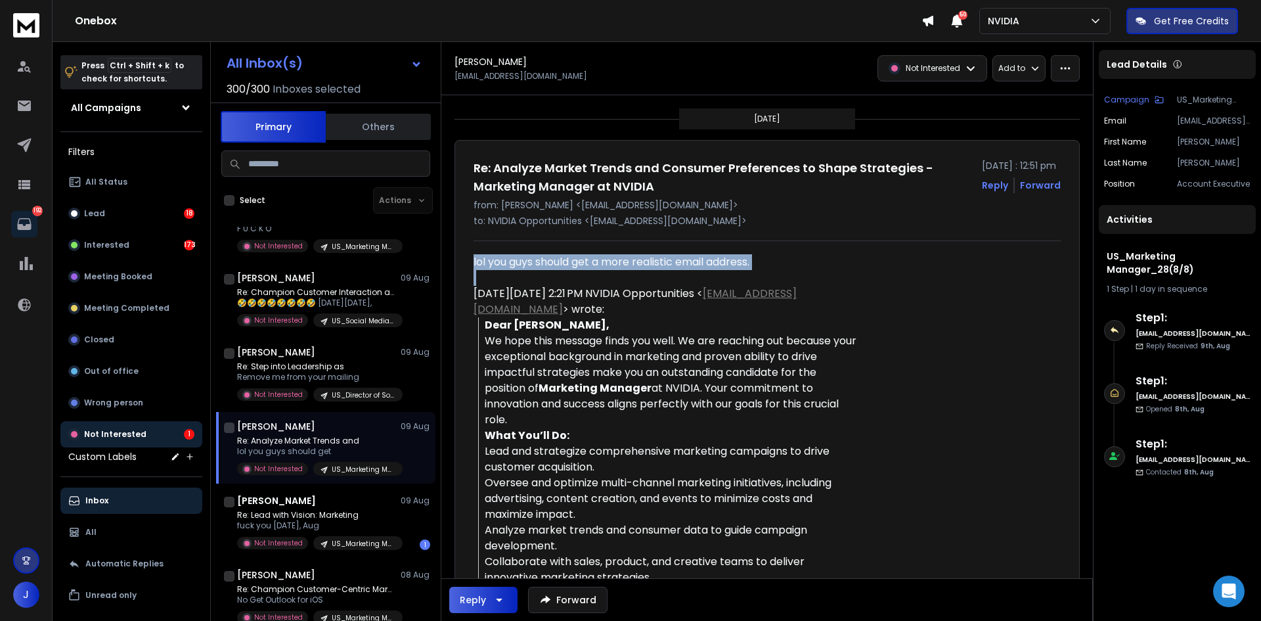
copy div "lol you guys should get a more realistic email address."
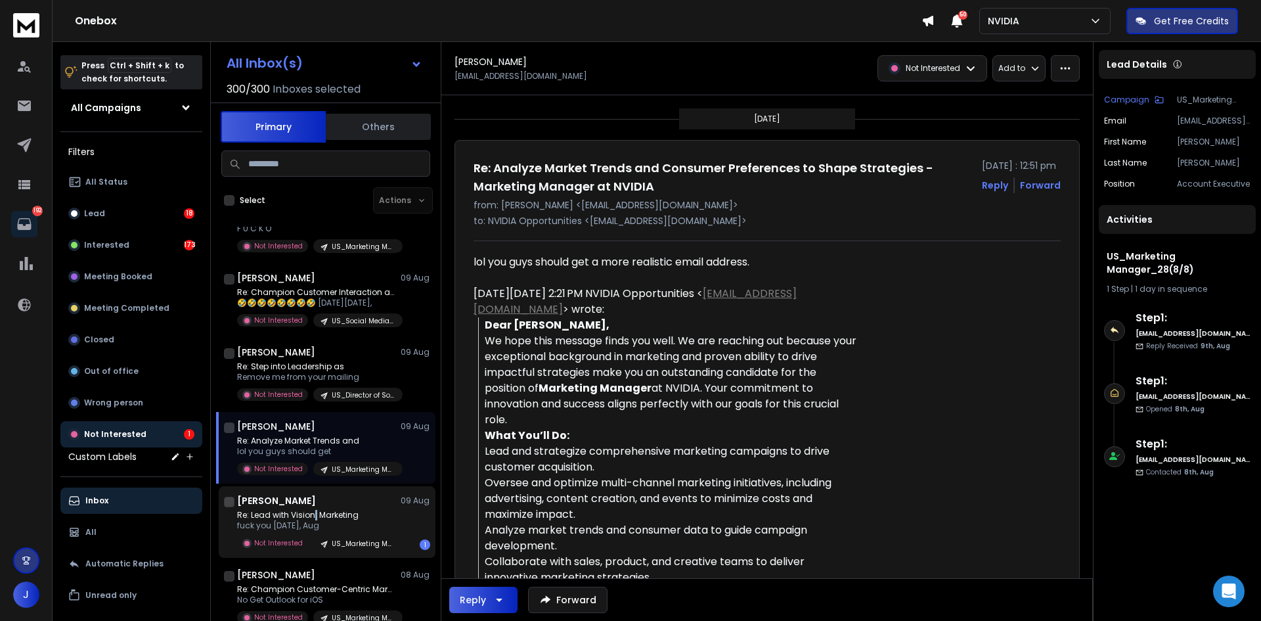
click at [315, 512] on p "Re: Lead with Vision: Marketing" at bounding box center [316, 515] width 158 height 11
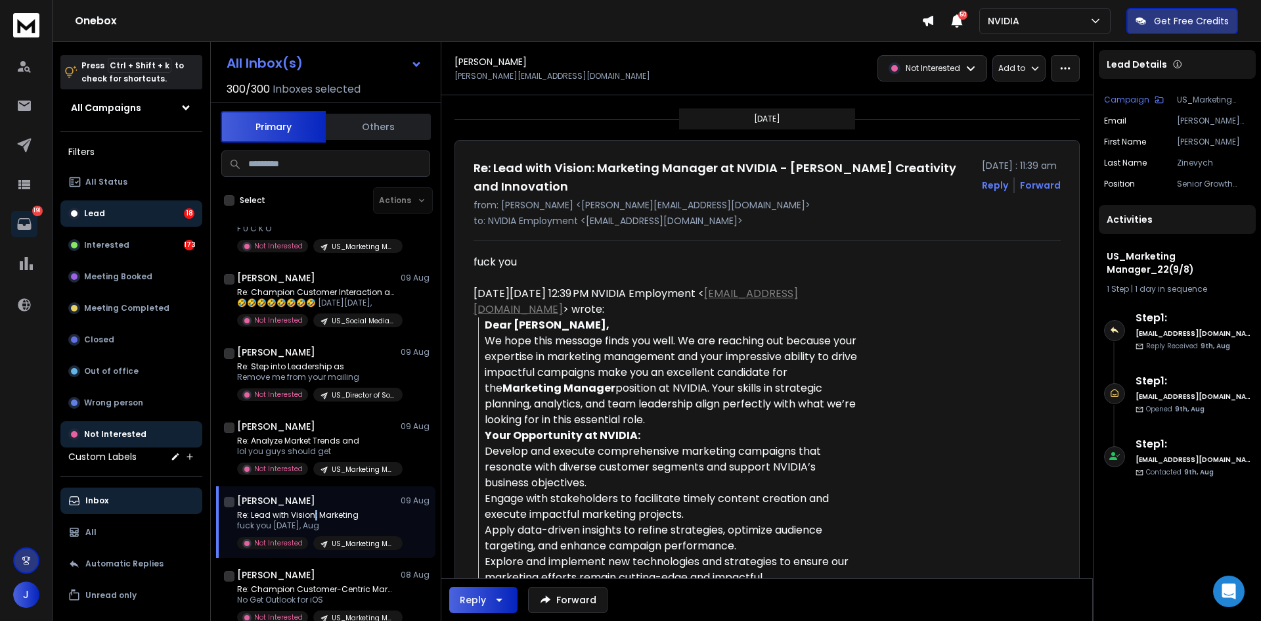
click at [124, 210] on button "Lead 18" at bounding box center [131, 213] width 142 height 26
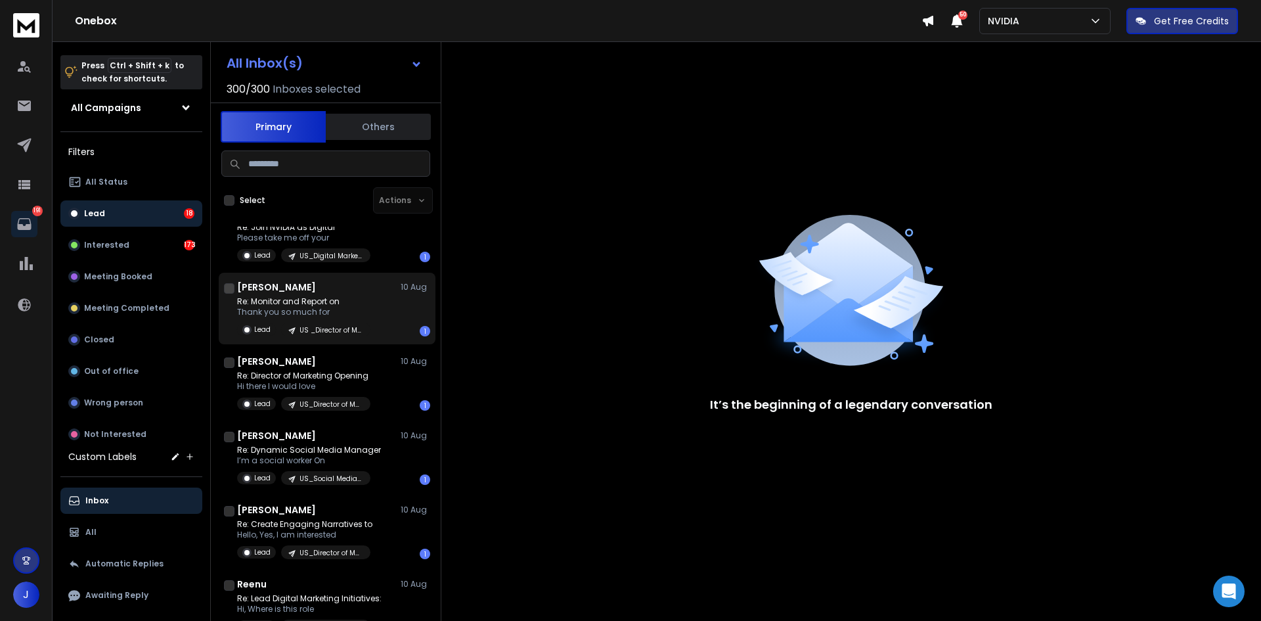
scroll to position [0, 0]
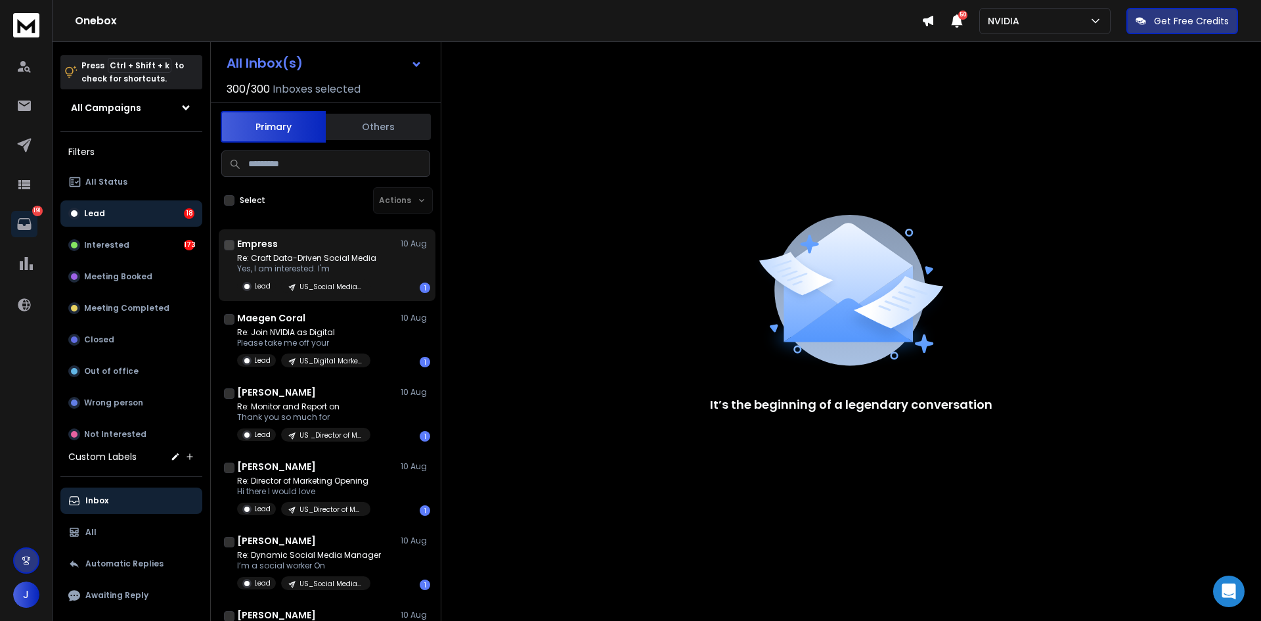
click at [317, 274] on div "Re: Craft Data-Driven Social Media Yes, I am interested. I'm Lead US_Social Med…" at bounding box center [306, 273] width 139 height 40
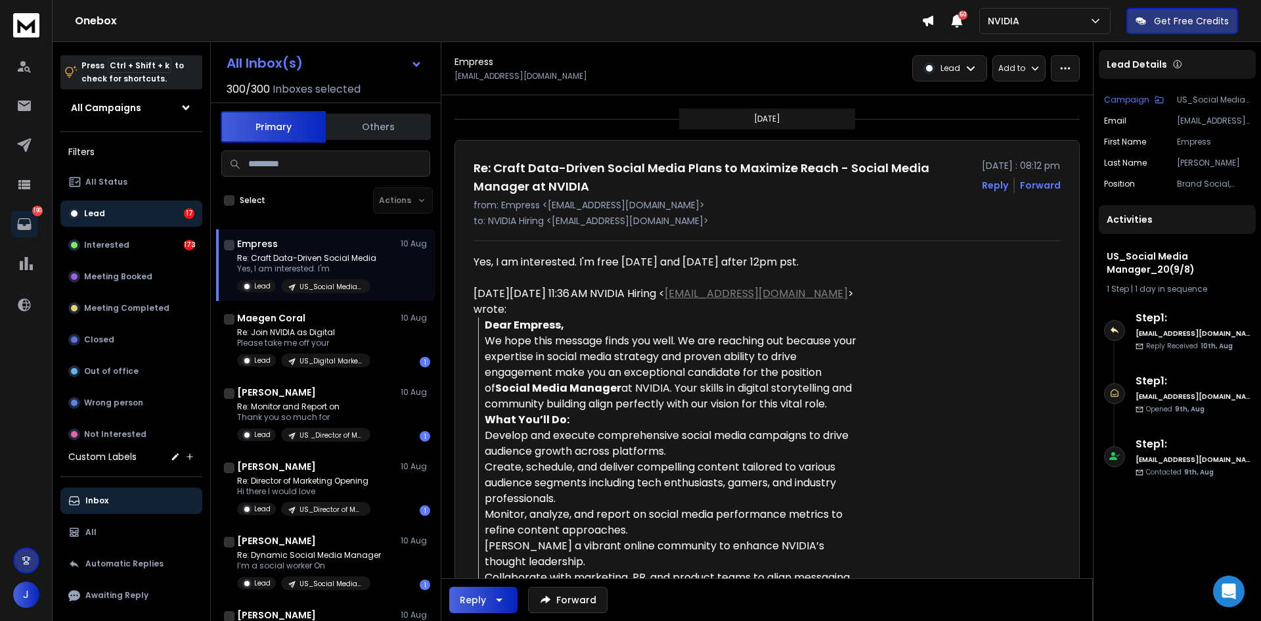
drag, startPoint x: 753, startPoint y: 222, endPoint x: 556, endPoint y: 225, distance: 197.1
click at [556, 225] on p "to: NVIDIA Hiring <[EMAIL_ADDRESS][DOMAIN_NAME]>" at bounding box center [767, 220] width 587 height 13
copy p "[EMAIL_ADDRESS][DOMAIN_NAME]"
paste input "**********"
click at [366, 169] on input at bounding box center [325, 163] width 209 height 26
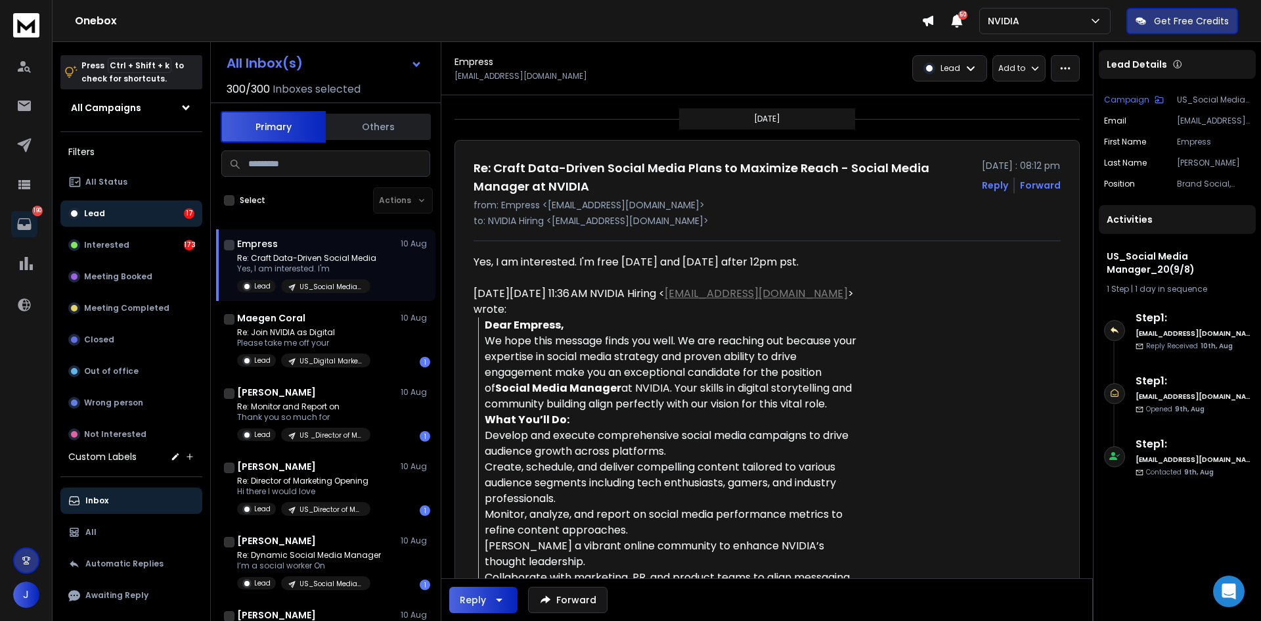
type input "**********"
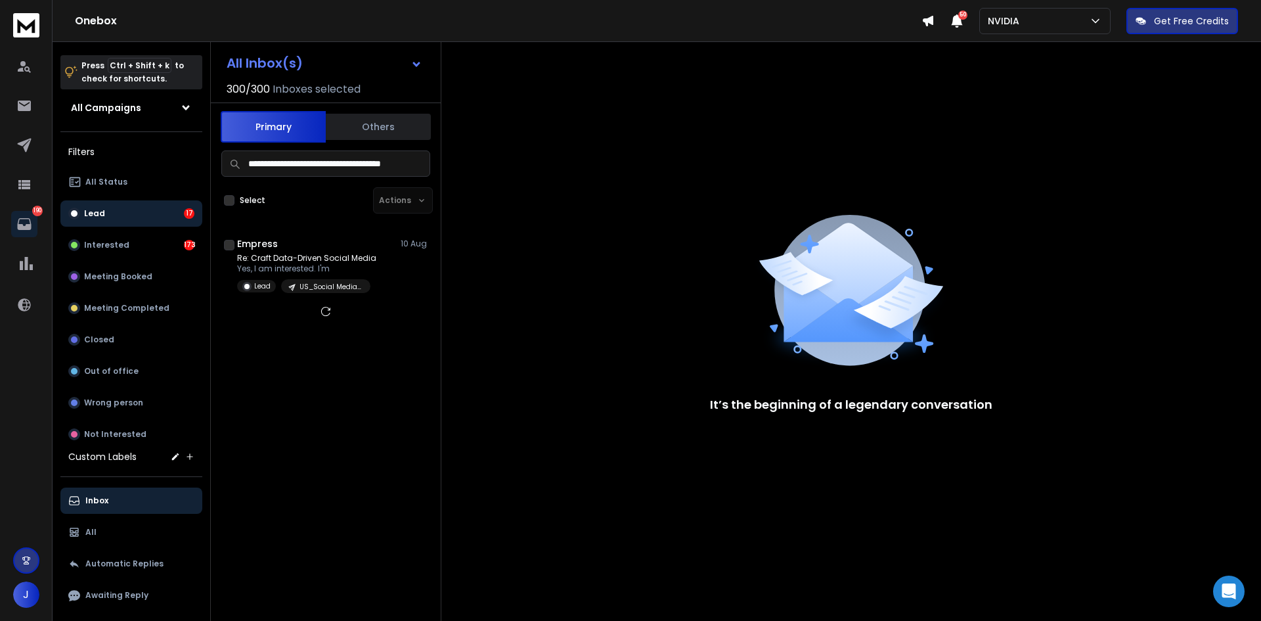
click at [365, 170] on input "**********" at bounding box center [325, 163] width 209 height 26
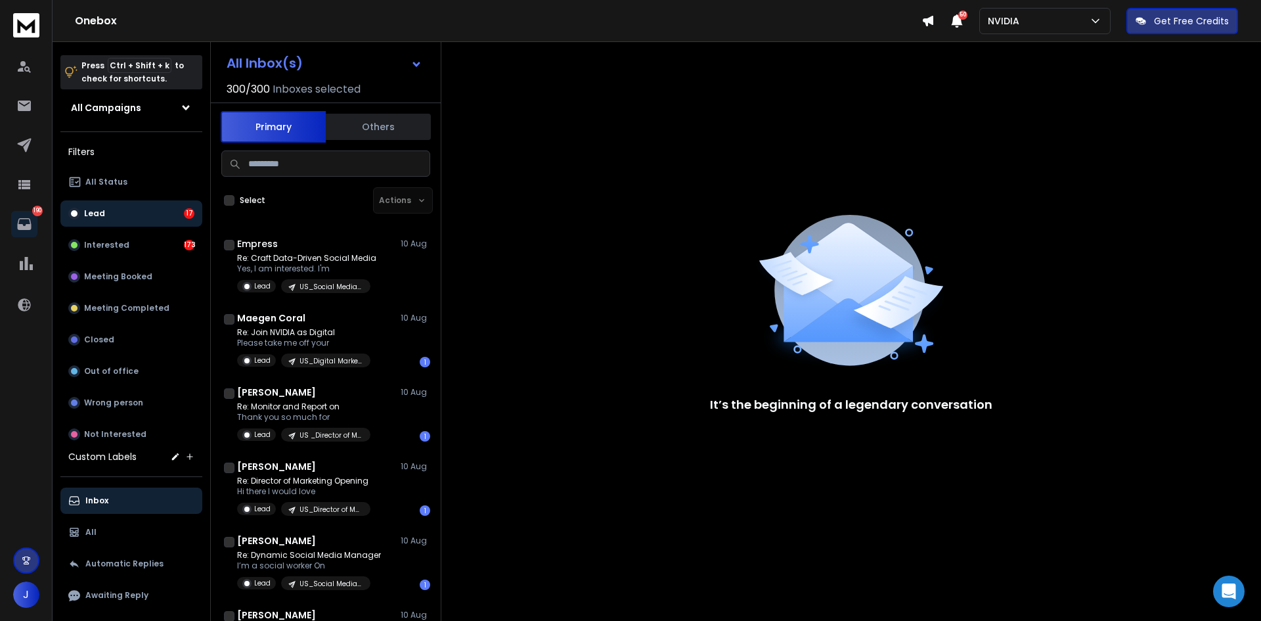
click at [333, 228] on div "Empress [DATE] Re: Craft Data-Driven Social Media Yes, I am interested. I'm Lea…" at bounding box center [326, 456] width 230 height 459
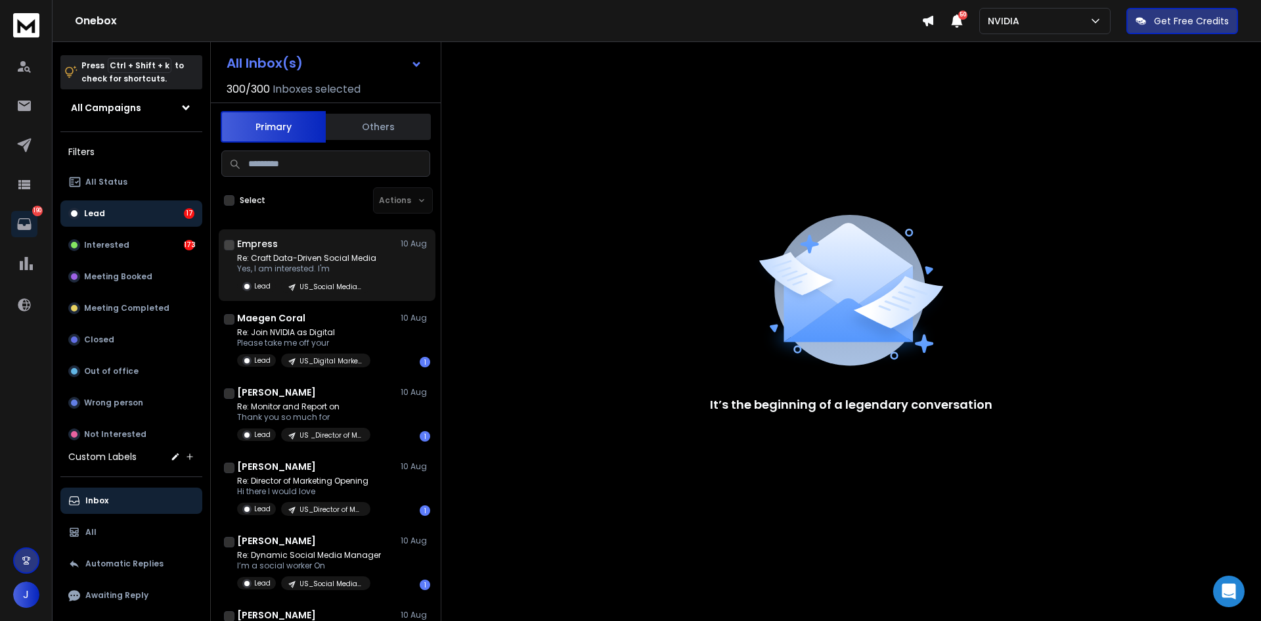
click at [339, 246] on div "Empress [DATE]" at bounding box center [333, 243] width 193 height 13
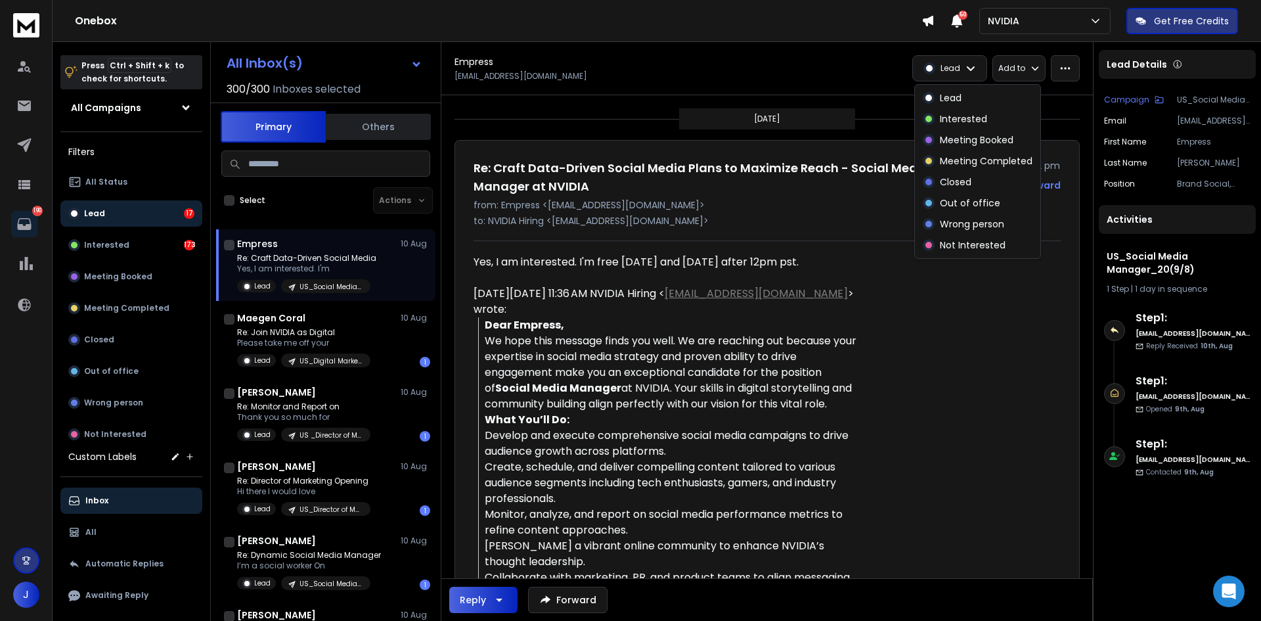
click at [952, 70] on p "Lead" at bounding box center [951, 68] width 20 height 11
click at [956, 123] on p "Interested" at bounding box center [963, 118] width 47 height 13
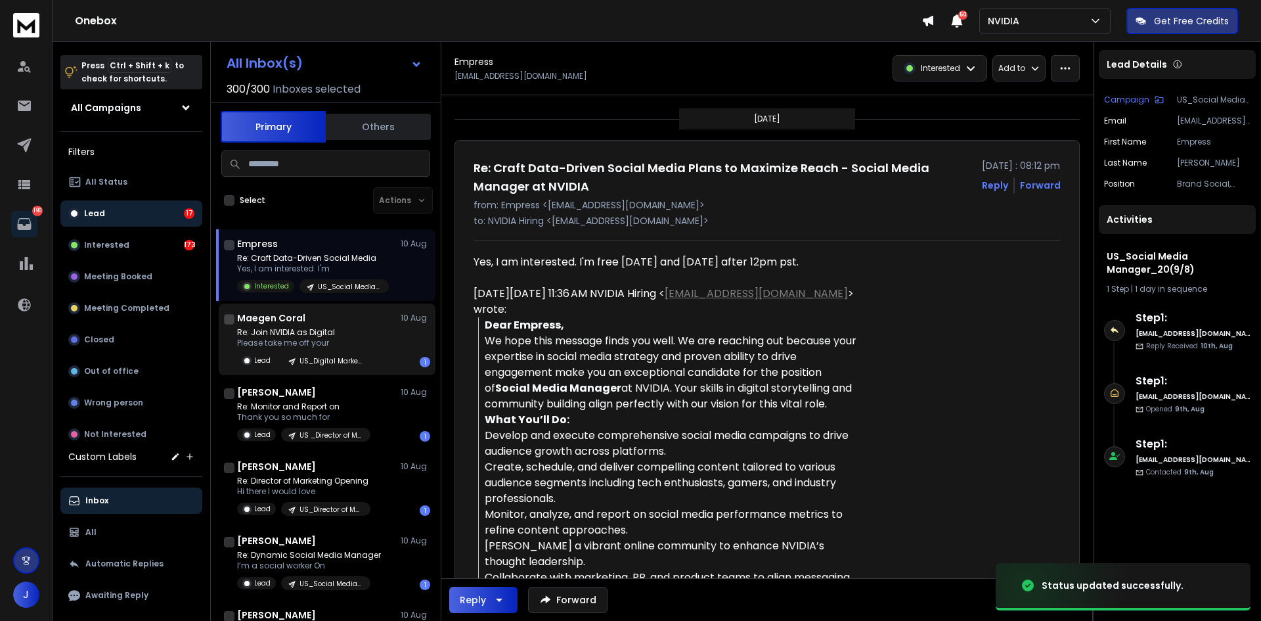
click at [337, 344] on p "Please take me off your" at bounding box center [303, 343] width 133 height 11
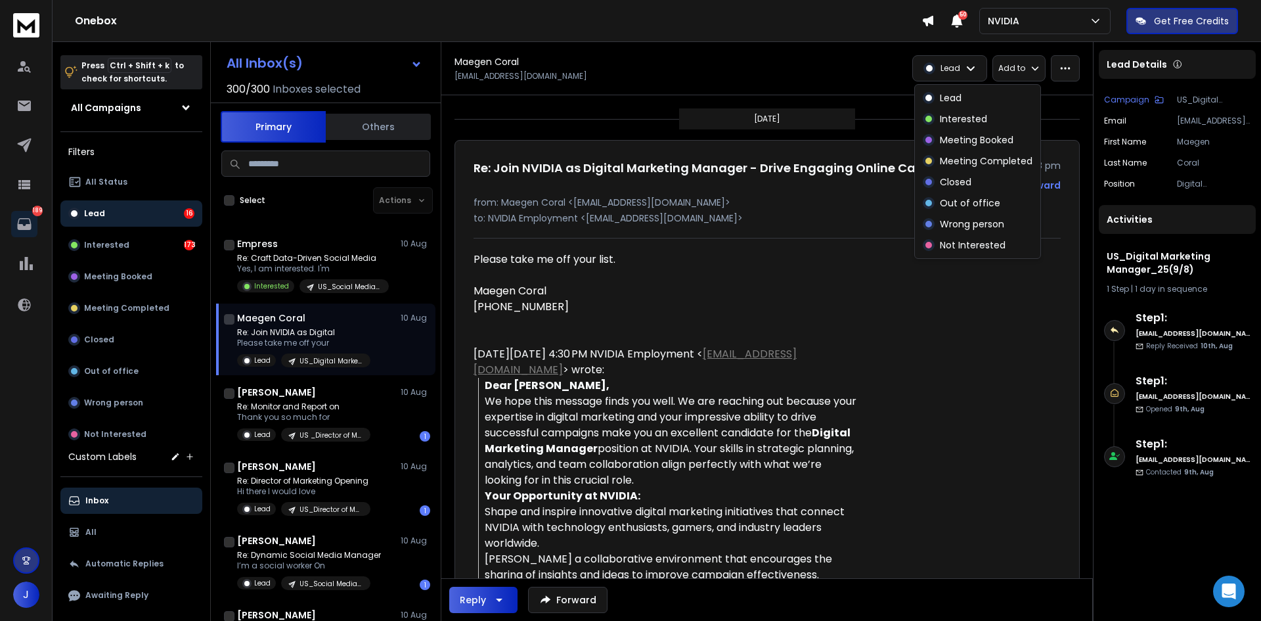
click at [960, 72] on p "Lead" at bounding box center [951, 68] width 20 height 11
click at [978, 209] on p "Out of office" at bounding box center [970, 202] width 60 height 13
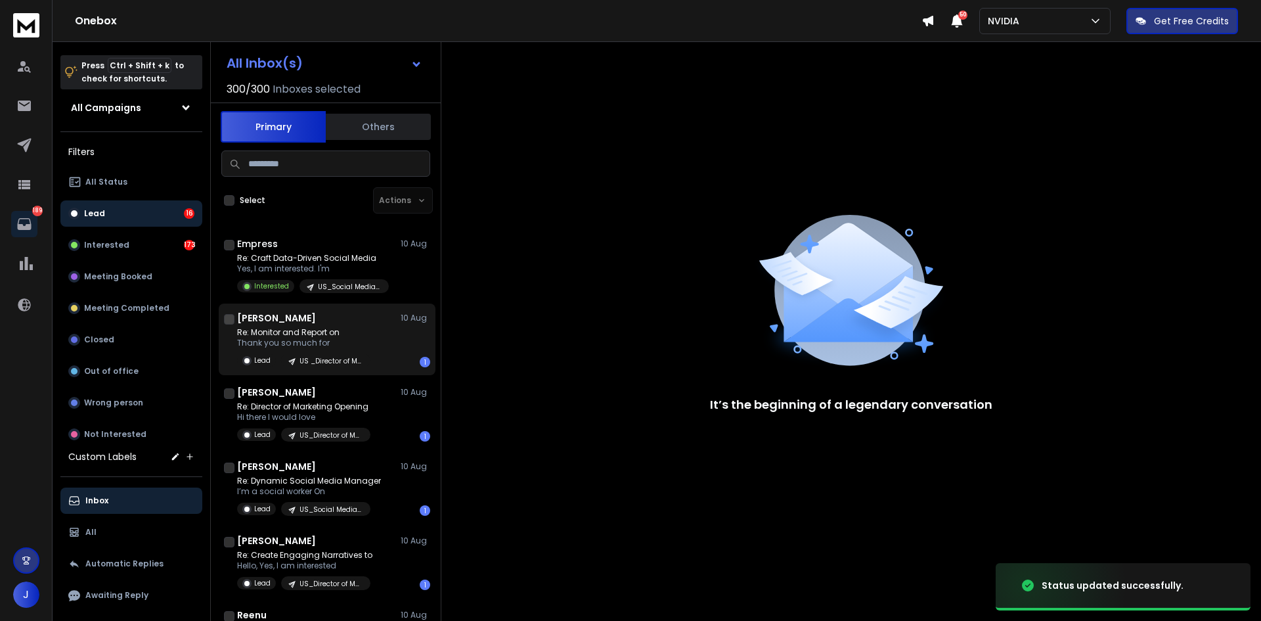
click at [336, 342] on p "Thank you so much for" at bounding box center [303, 343] width 133 height 11
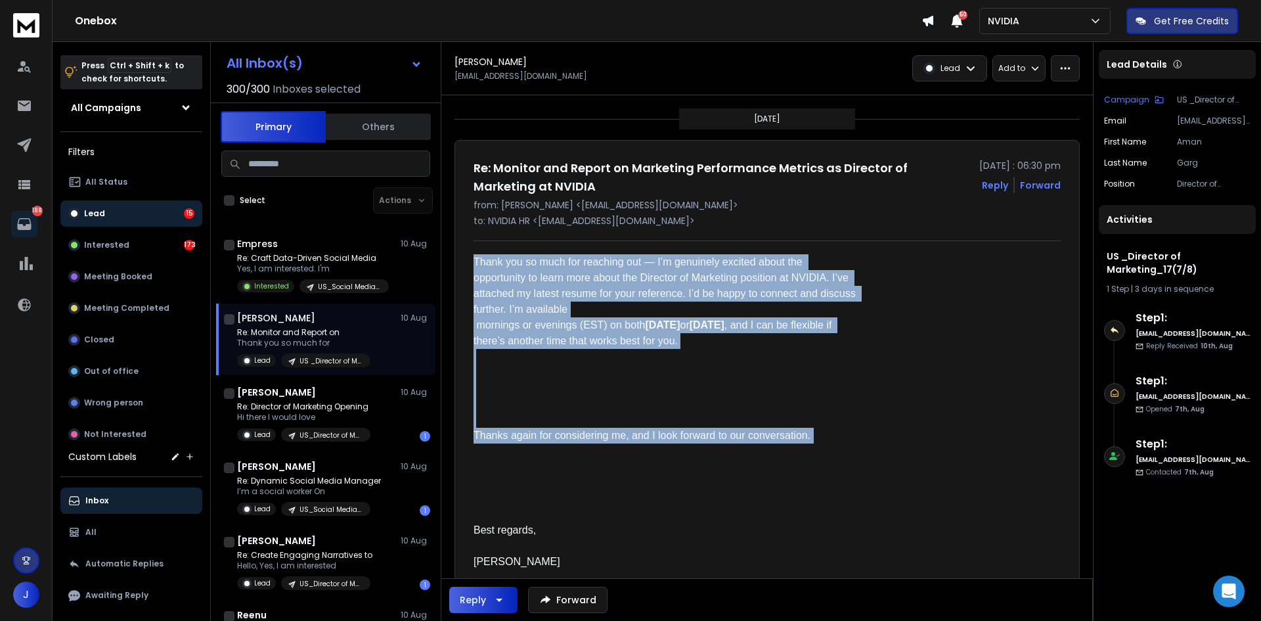
drag, startPoint x: 525, startPoint y: 284, endPoint x: 821, endPoint y: 466, distance: 347.4
copy div "Thank you so much for reaching out — I’m genuinely excited about the opportunit…"
drag, startPoint x: 720, startPoint y: 261, endPoint x: 765, endPoint y: 235, distance: 51.8
click at [721, 261] on div "Thank you so much for reaching out — I’m genuinely excited about the opportunit…" at bounding box center [666, 301] width 384 height 95
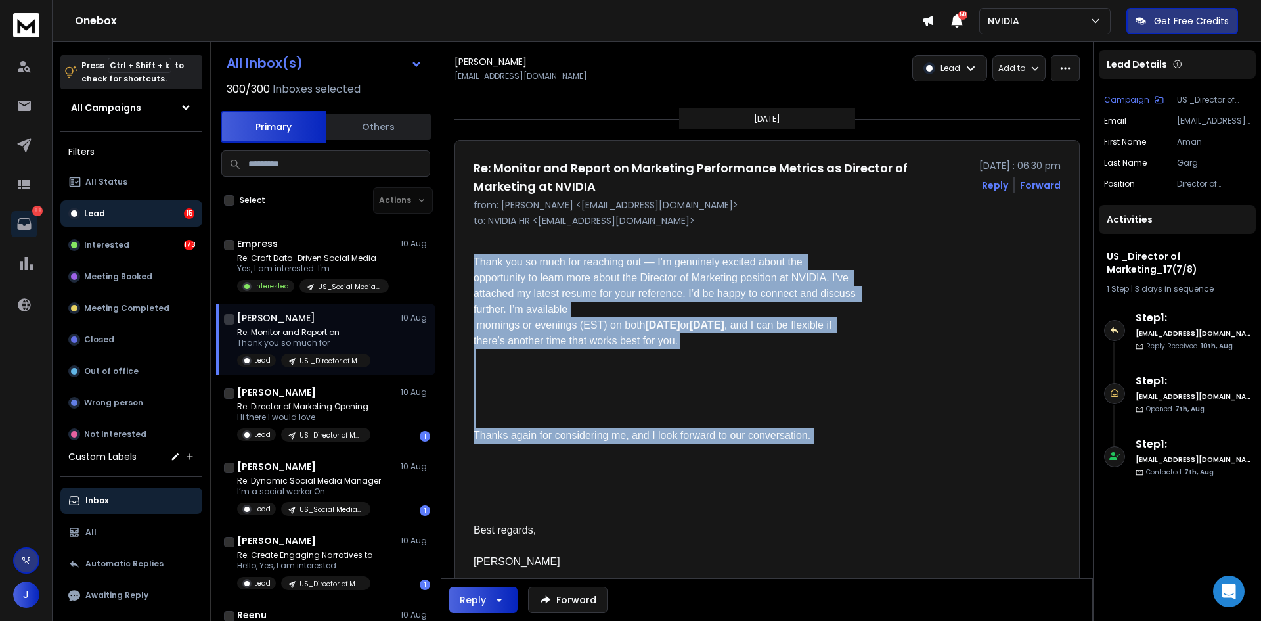
click at [951, 68] on p "Lead" at bounding box center [951, 68] width 20 height 11
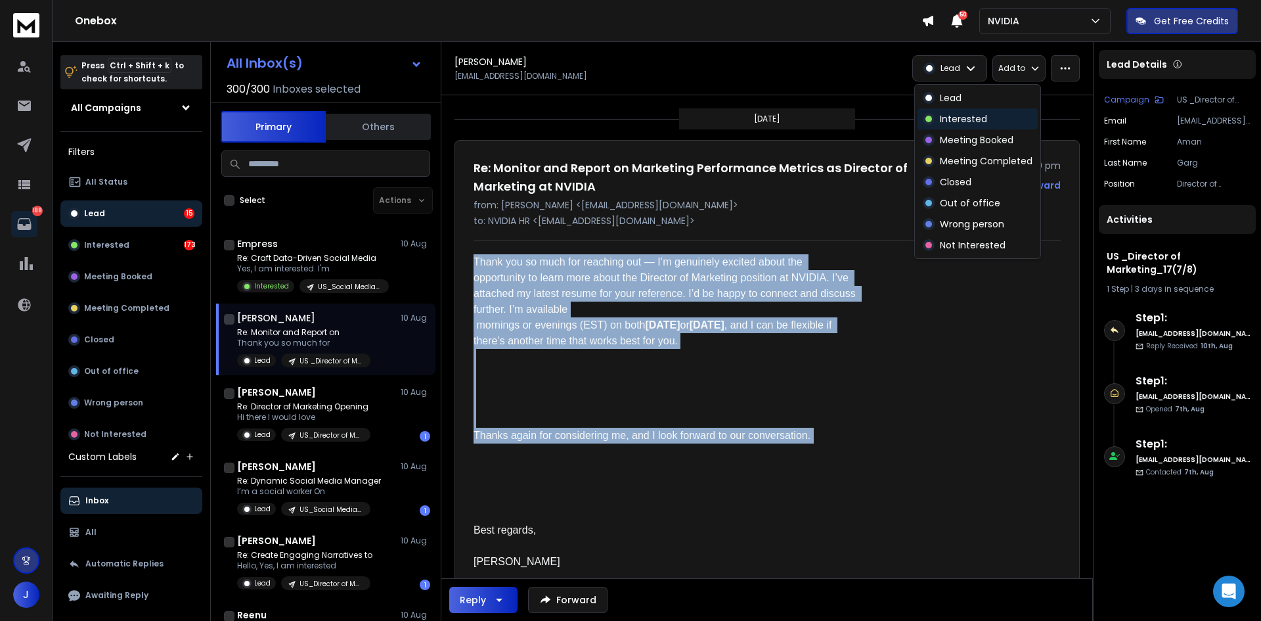
click at [963, 120] on p "Interested" at bounding box center [963, 118] width 47 height 13
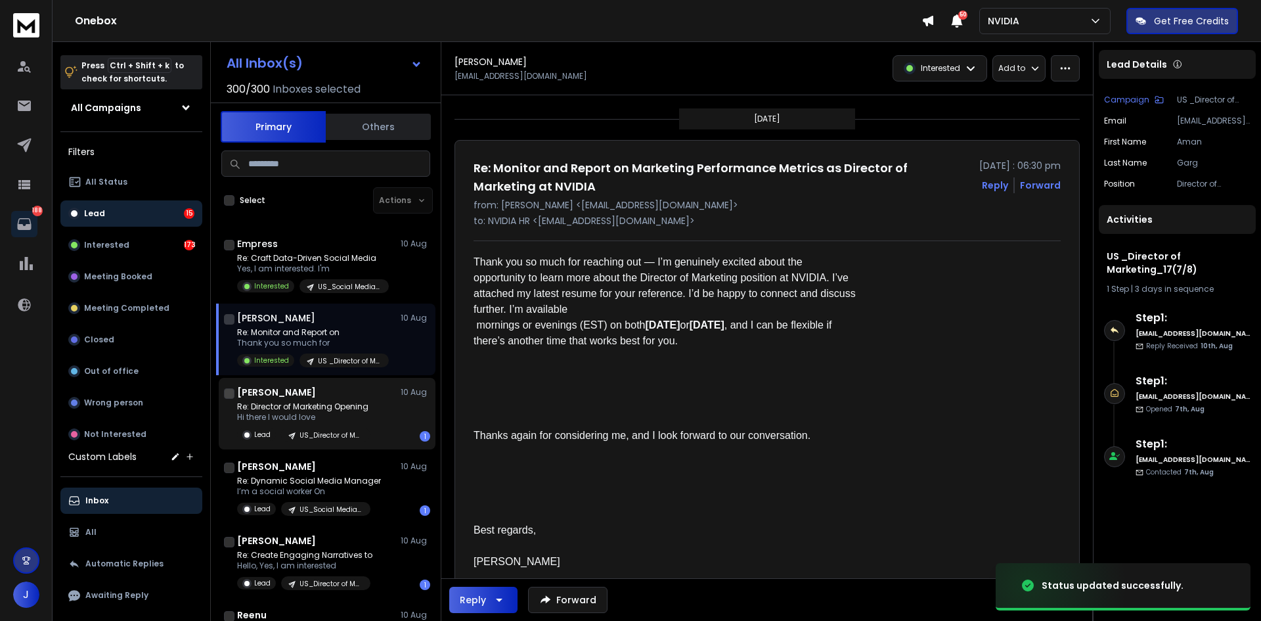
click at [325, 401] on div "[PERSON_NAME] [DATE] Re: Director of Marketing Opening Hi there I would love Le…" at bounding box center [333, 414] width 193 height 56
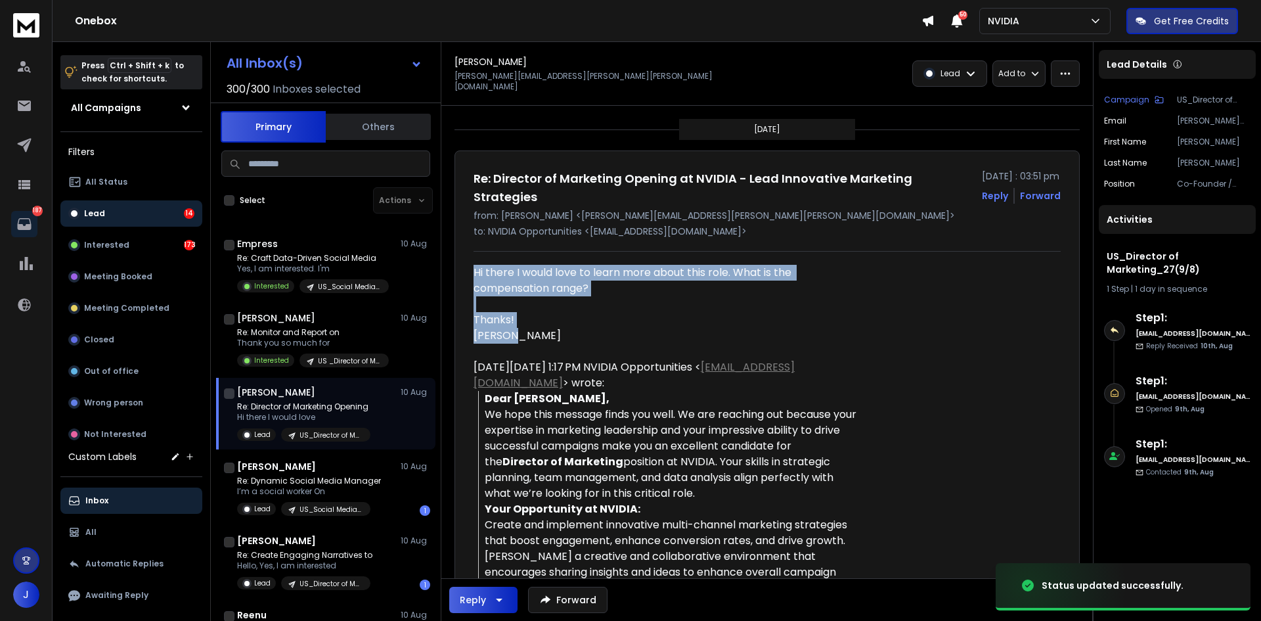
copy div "Hi there I would love to learn more about this role. What is the compensation r…"
drag, startPoint x: 537, startPoint y: 319, endPoint x: 464, endPoint y: 259, distance: 94.7
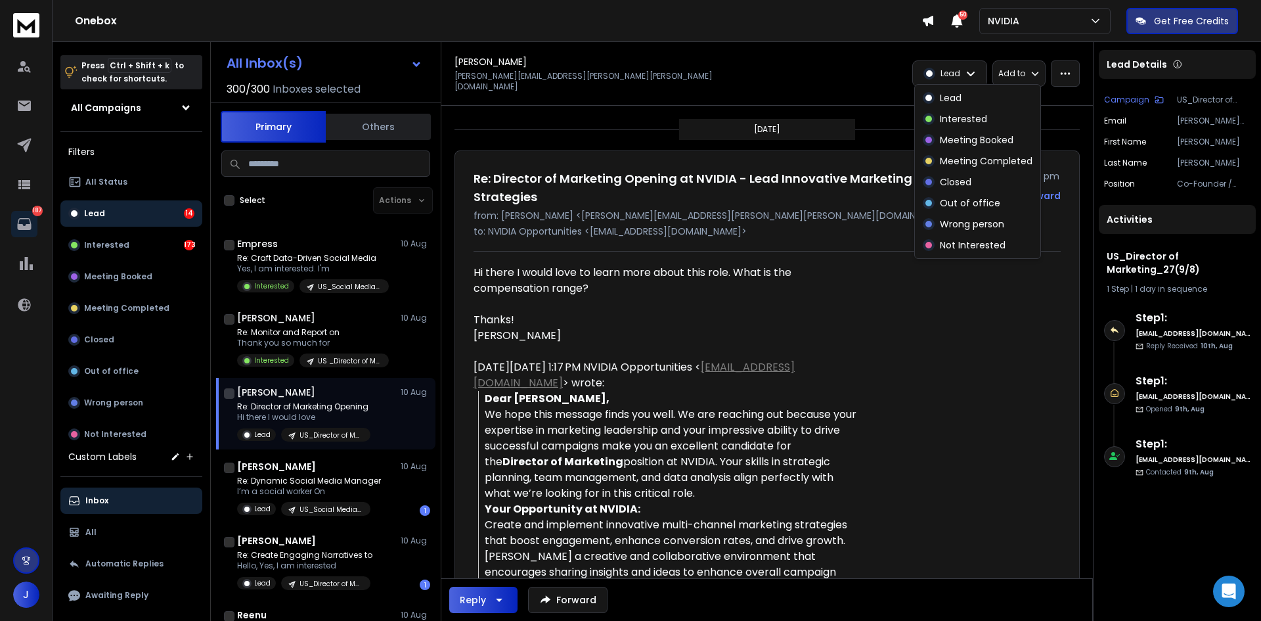
click at [945, 69] on p "Lead" at bounding box center [951, 73] width 20 height 11
click at [959, 122] on p "Interested" at bounding box center [963, 118] width 47 height 13
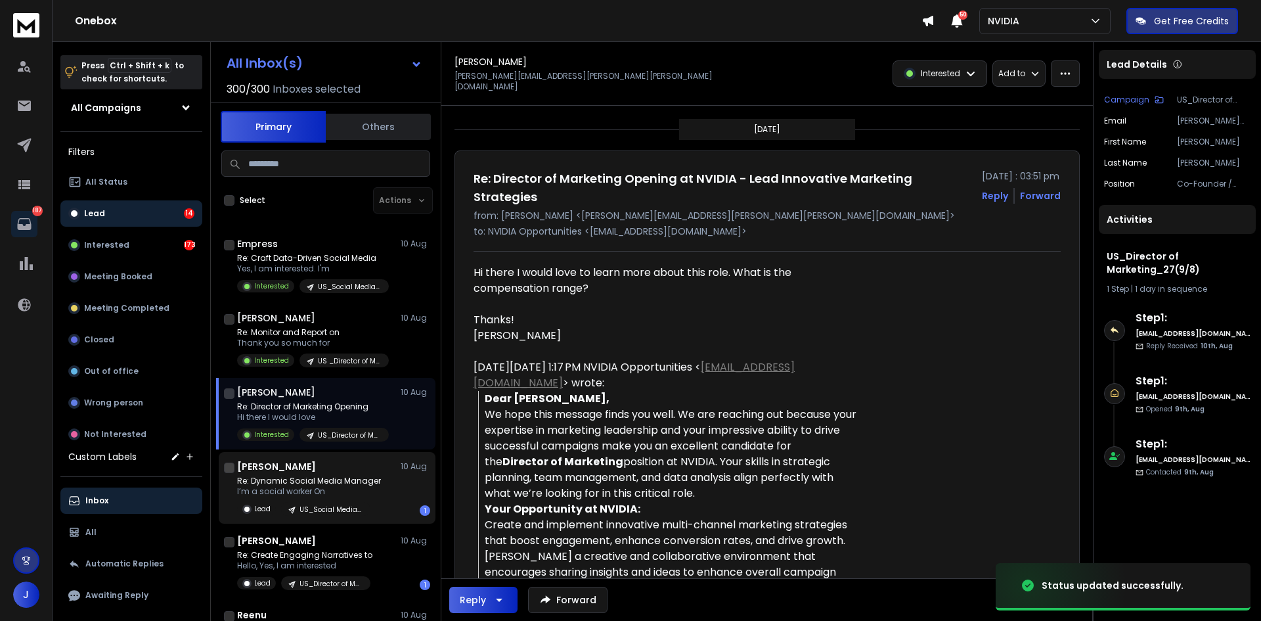
click at [302, 481] on p "Re: Dynamic Social Media Manager" at bounding box center [309, 481] width 144 height 11
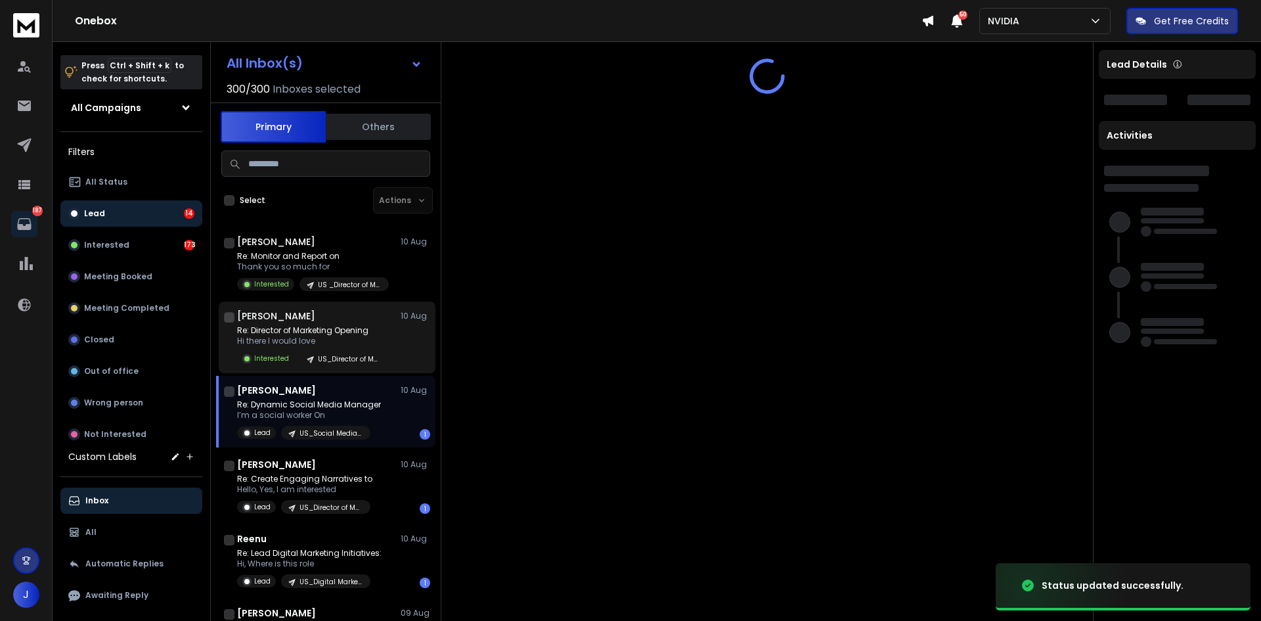
scroll to position [131, 0]
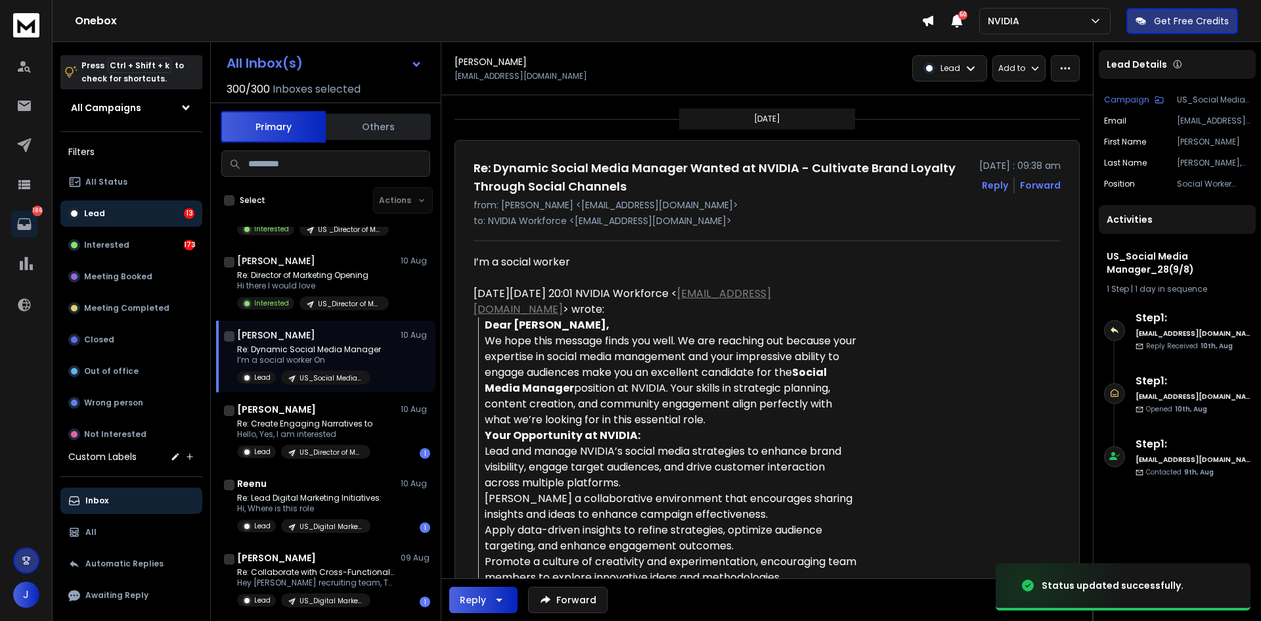
drag, startPoint x: 603, startPoint y: 268, endPoint x: 469, endPoint y: 263, distance: 134.1
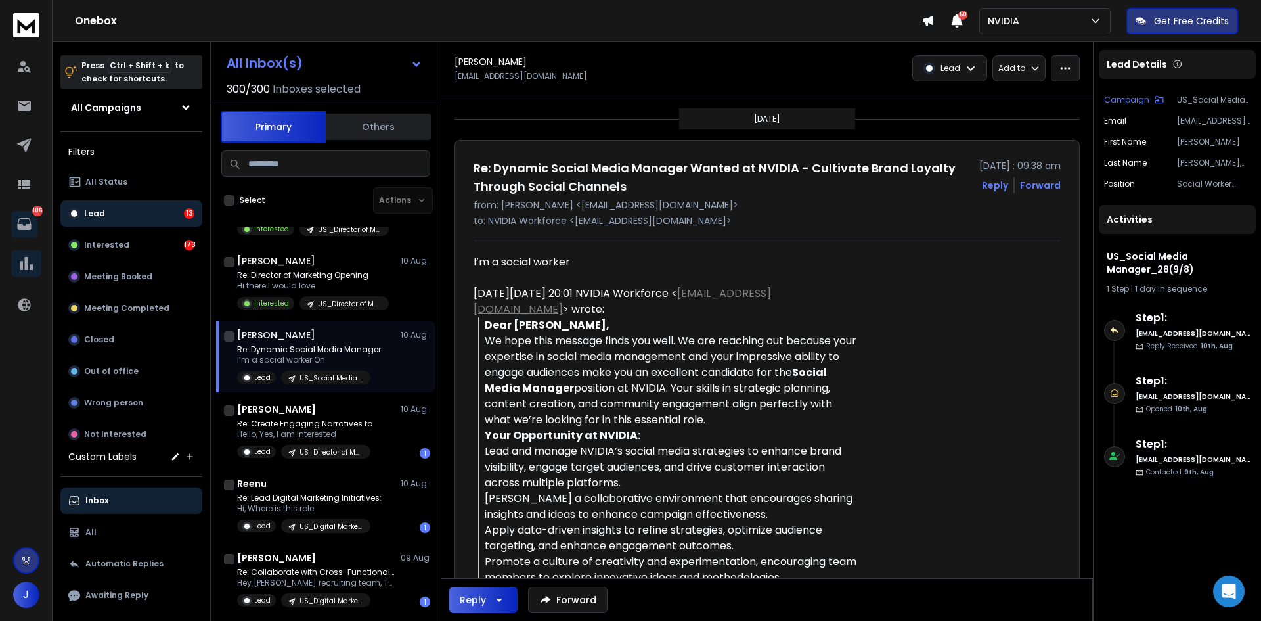
copy div "I’m a social worker"
click at [959, 79] on div "Lead" at bounding box center [950, 68] width 74 height 25
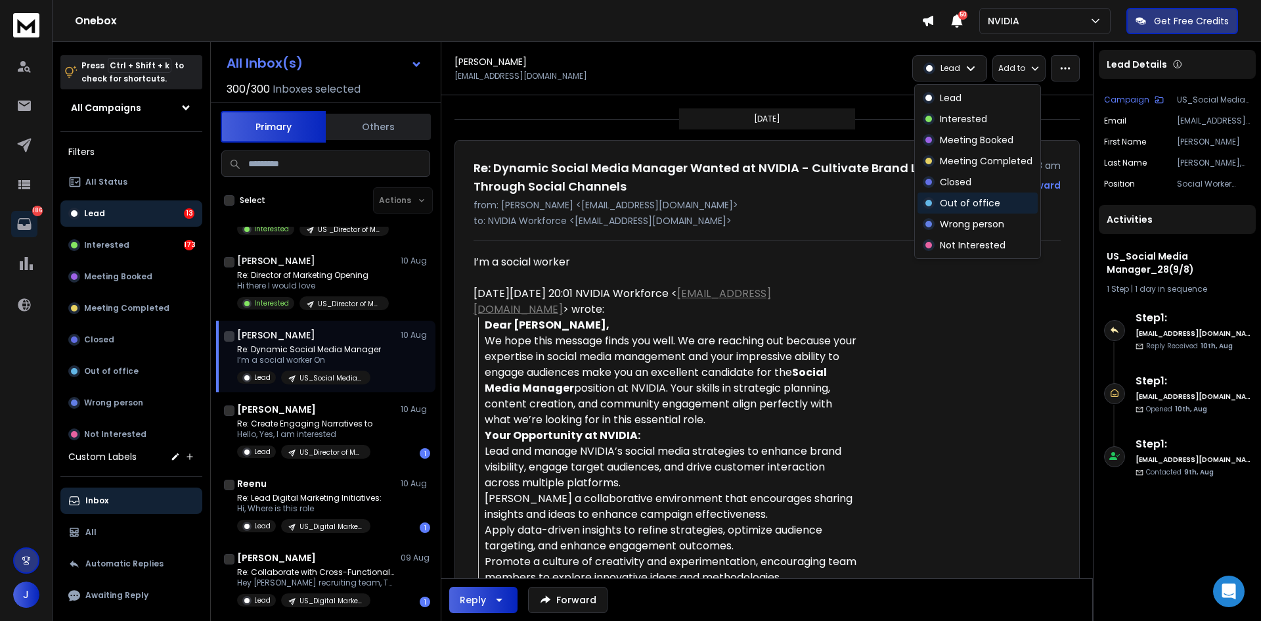
click at [976, 204] on p "Out of office" at bounding box center [970, 202] width 60 height 13
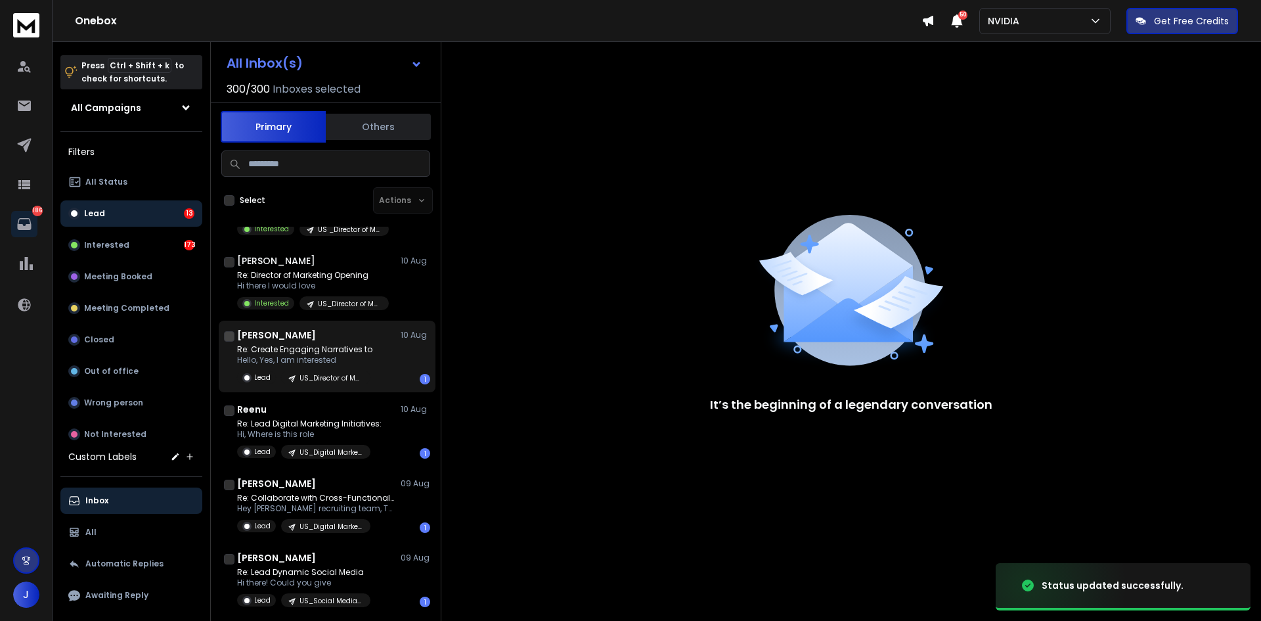
click at [336, 354] on p "Re: Create Engaging Narratives to" at bounding box center [304, 349] width 135 height 11
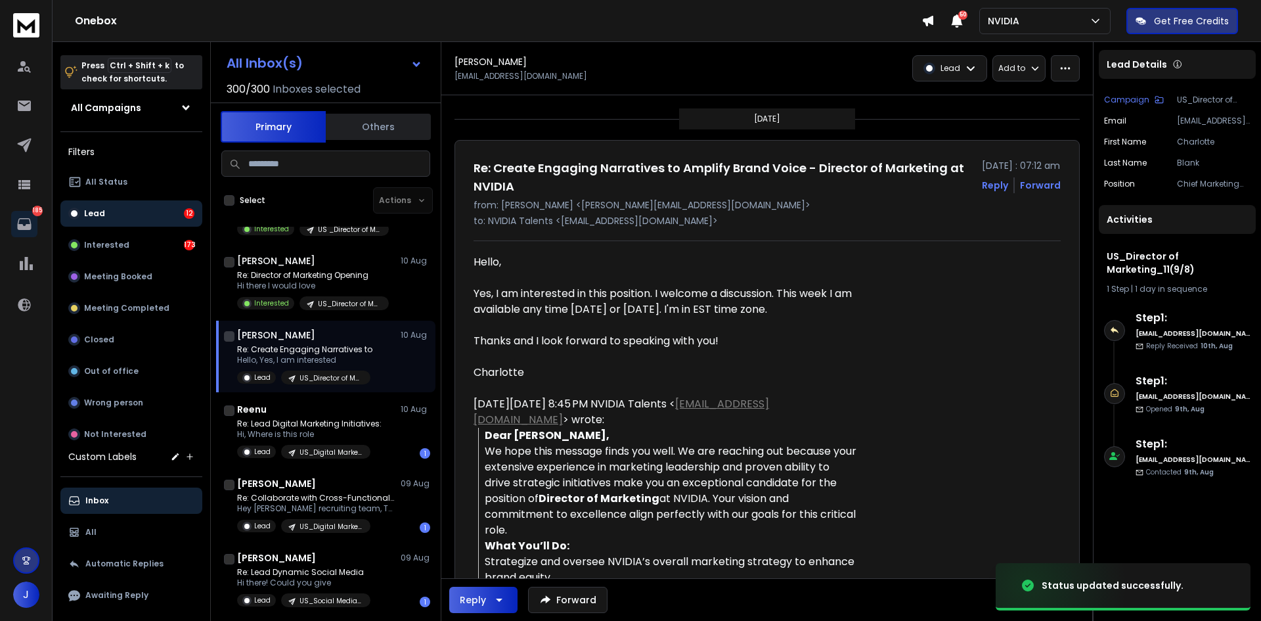
click at [955, 72] on p "Lead" at bounding box center [951, 68] width 20 height 11
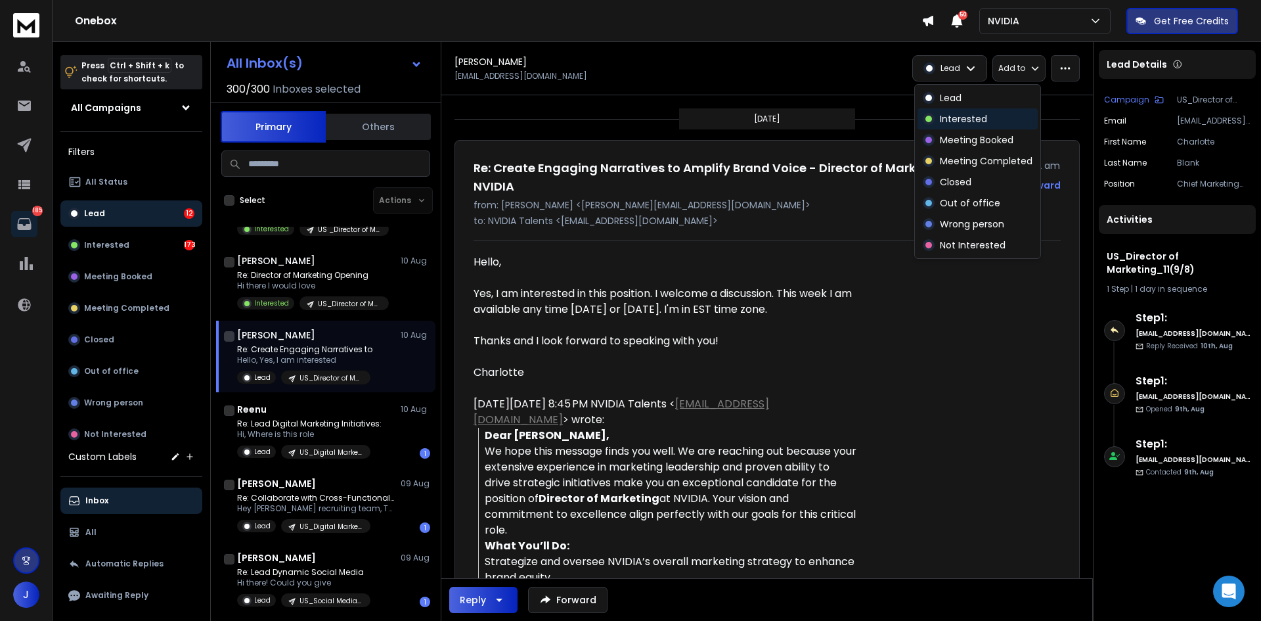
click at [966, 124] on p "Interested" at bounding box center [963, 118] width 47 height 13
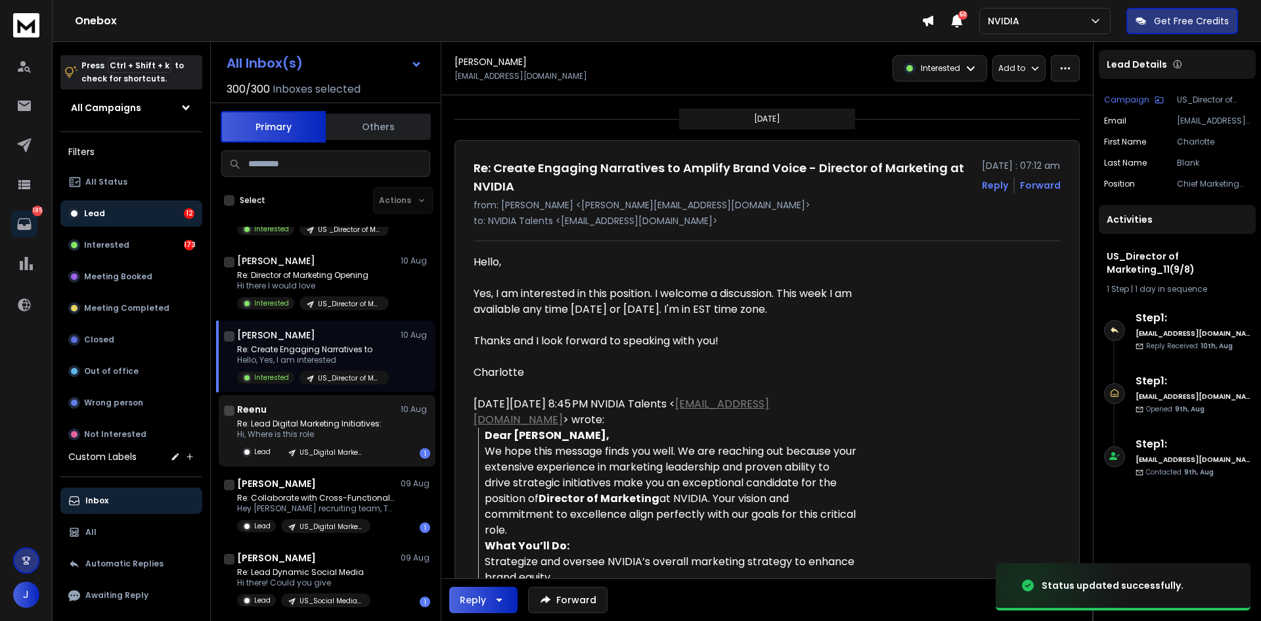
click at [319, 432] on p "Hi, Where is this role" at bounding box center [309, 434] width 145 height 11
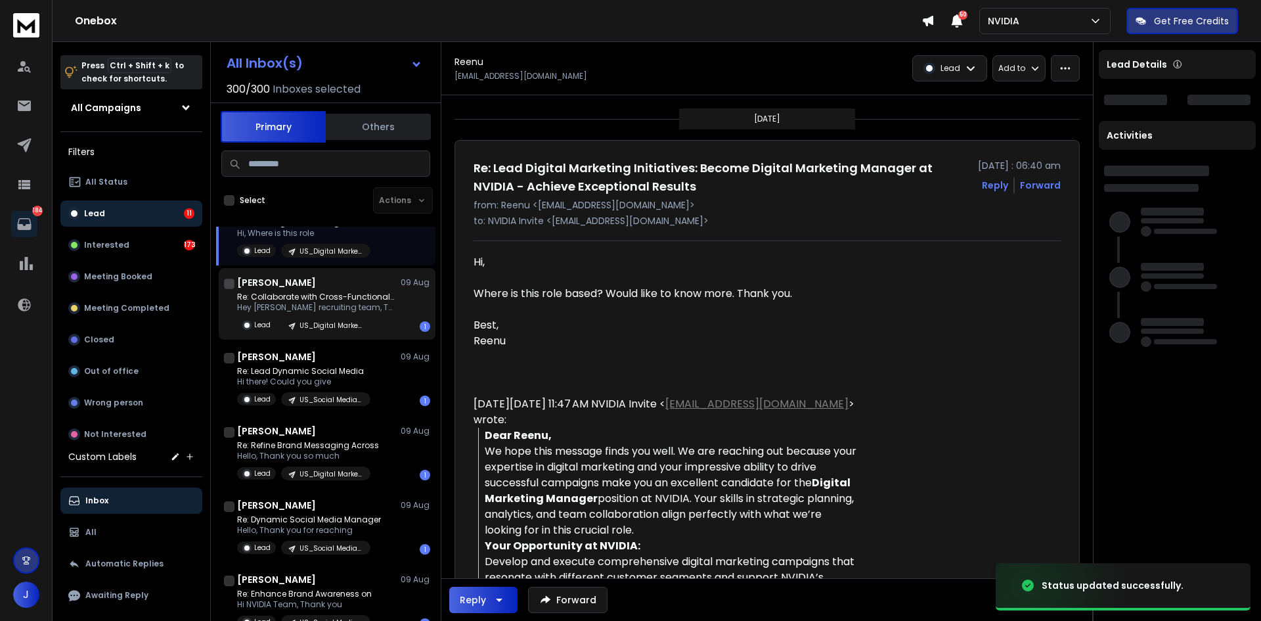
scroll to position [263, 0]
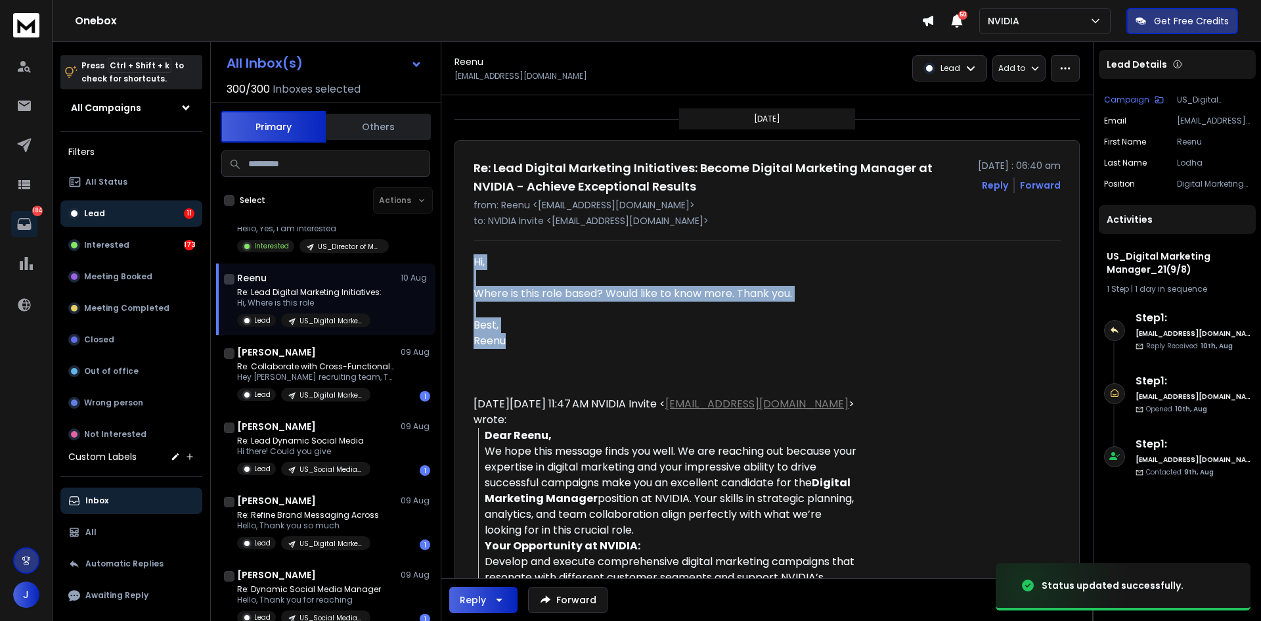
drag, startPoint x: 534, startPoint y: 352, endPoint x: 468, endPoint y: 254, distance: 118.4
copy div "Hi, Where is this role based? Would like to know more. Thank you. Best, Reenu"
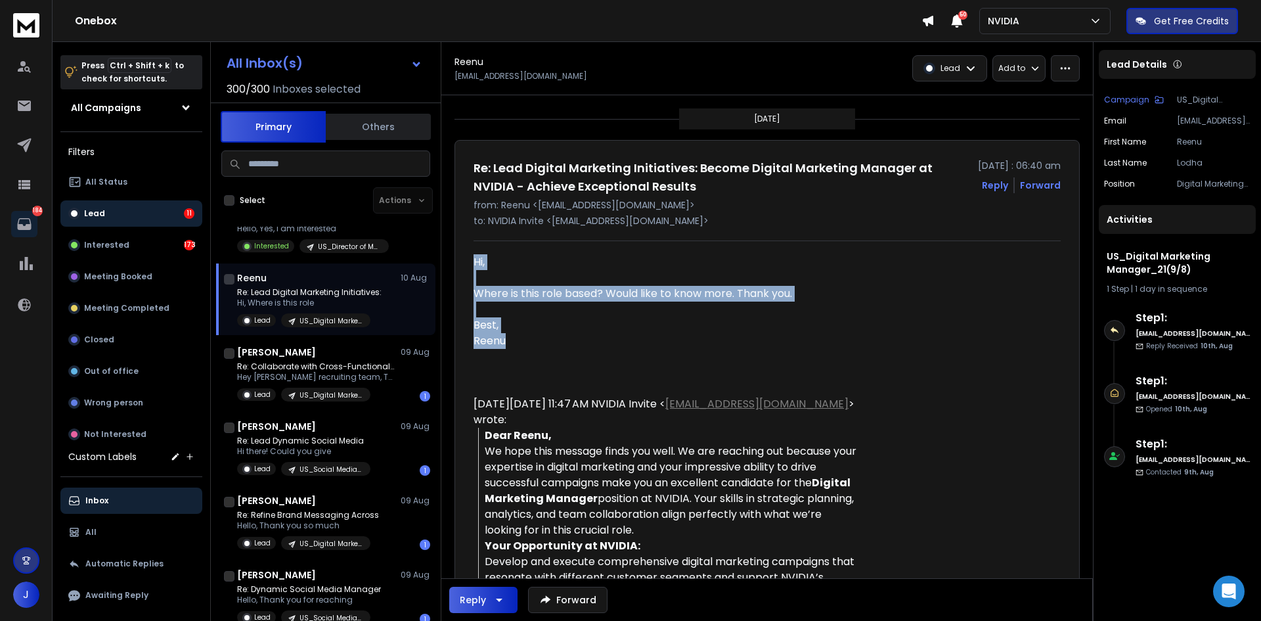
click at [849, 321] on div "Best, Reenu" at bounding box center [666, 348] width 384 height 63
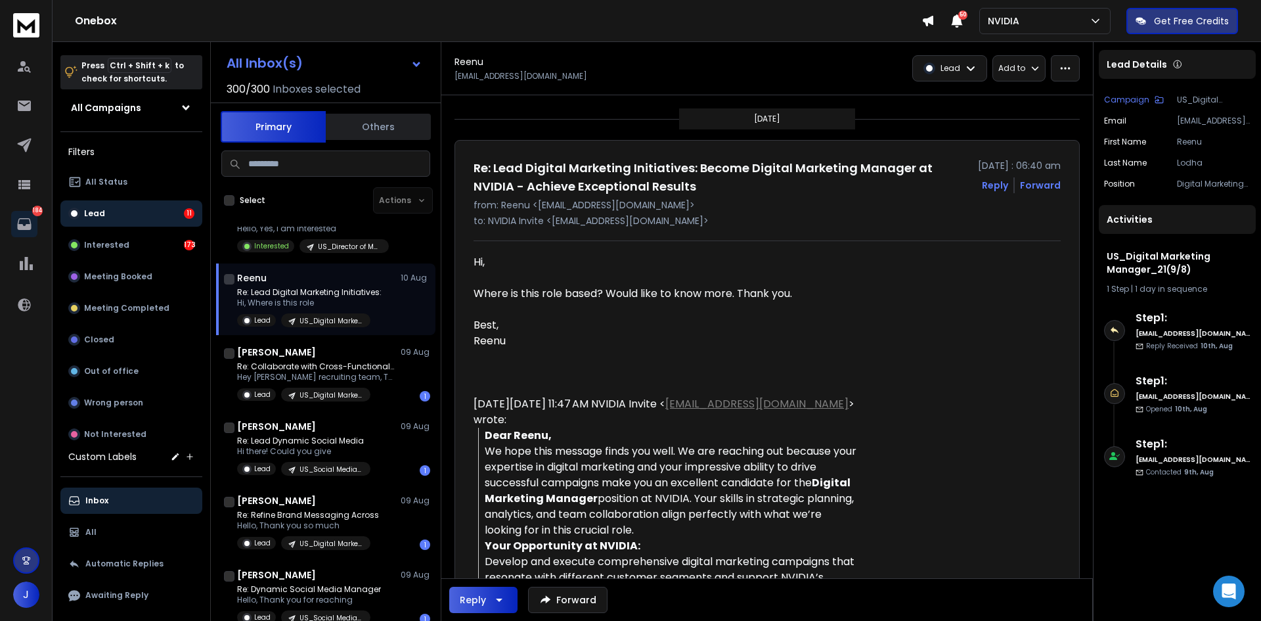
click at [972, 75] on div "Lead" at bounding box center [950, 68] width 74 height 25
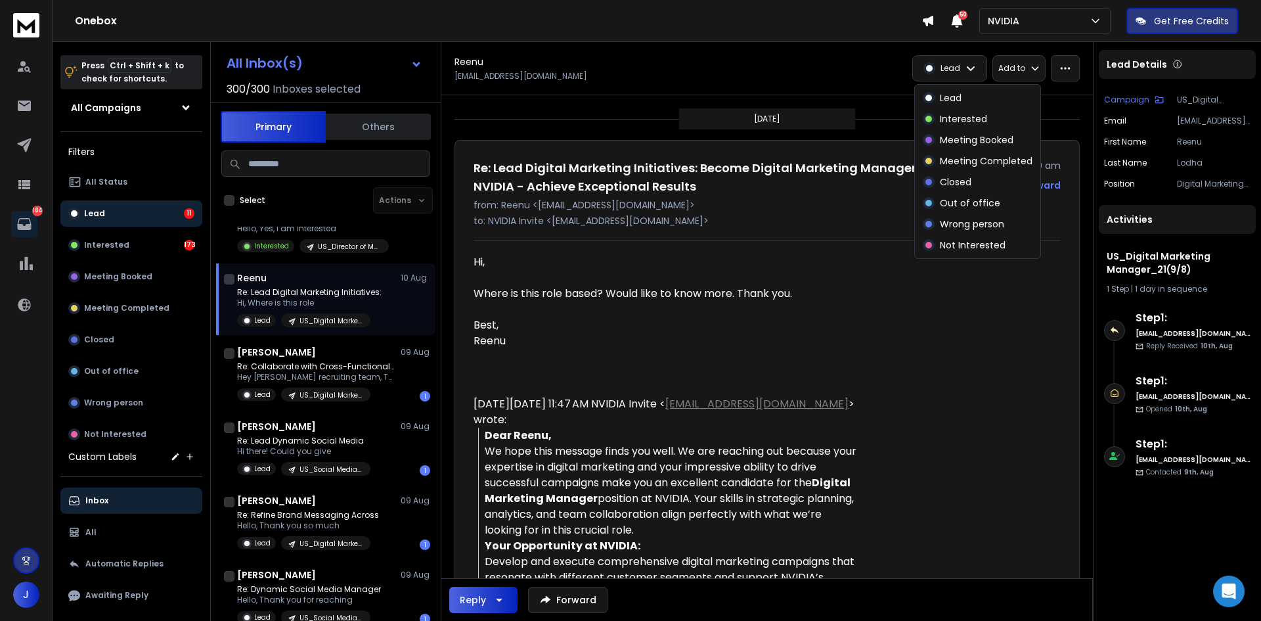
click at [970, 125] on div "Interested" at bounding box center [978, 118] width 120 height 21
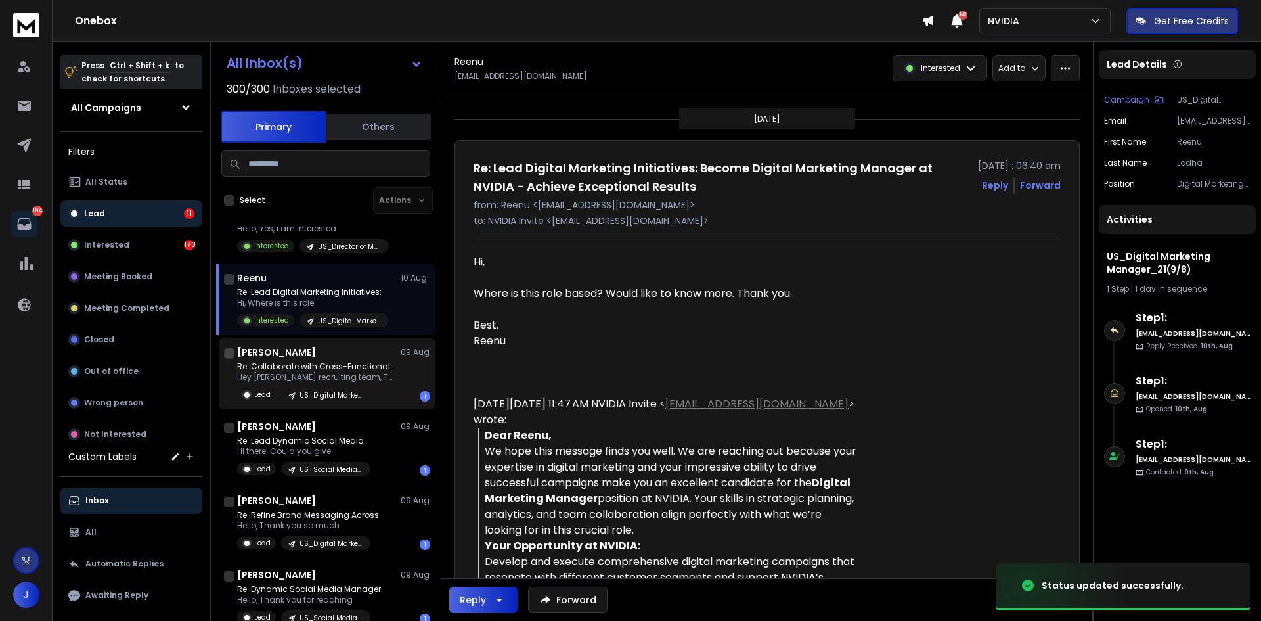
click at [366, 367] on p "Re: Collaborate with Cross-Functional Teams" at bounding box center [316, 366] width 158 height 11
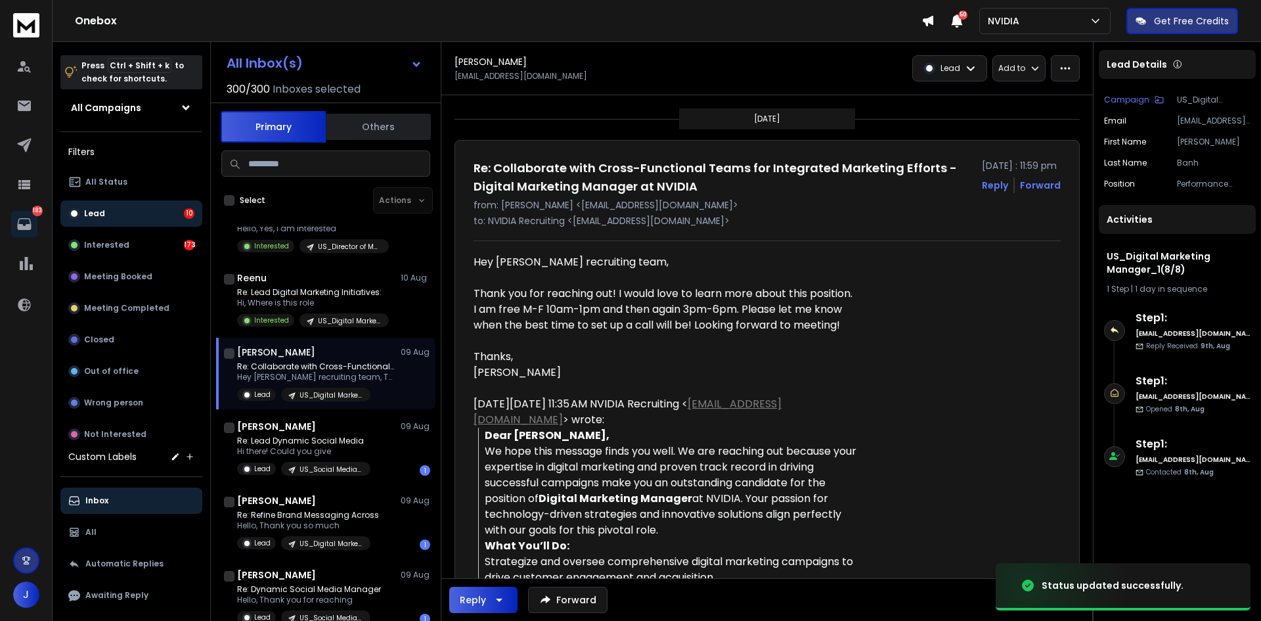
click at [940, 53] on div "[PERSON_NAME] [PERSON_NAME] [EMAIL_ADDRESS][DOMAIN_NAME] Lead Add to Lead Add to" at bounding box center [767, 68] width 652 height 53
click at [945, 66] on p "Lead" at bounding box center [951, 68] width 20 height 11
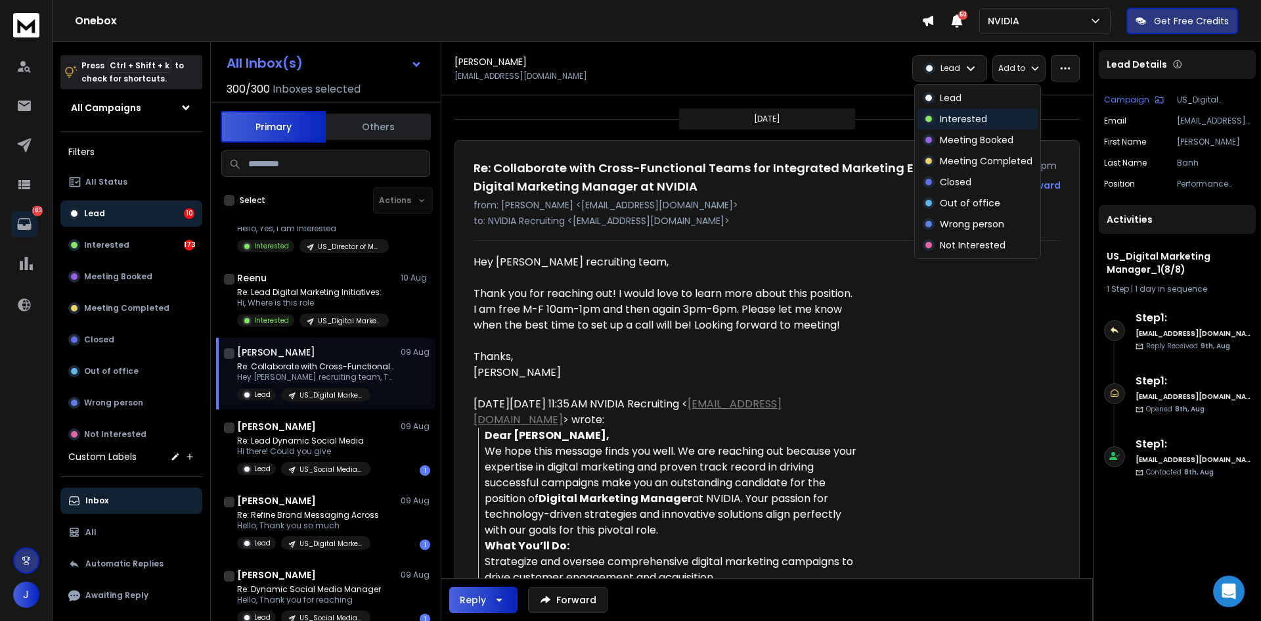
click at [970, 122] on p "Interested" at bounding box center [963, 118] width 47 height 13
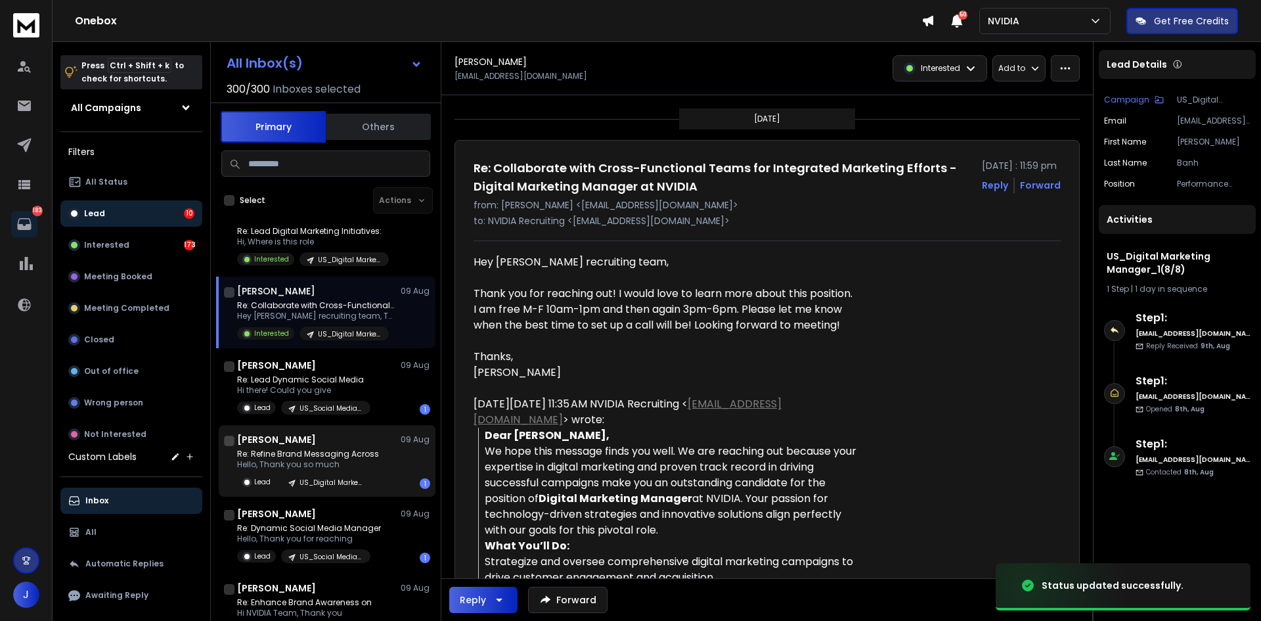
scroll to position [394, 0]
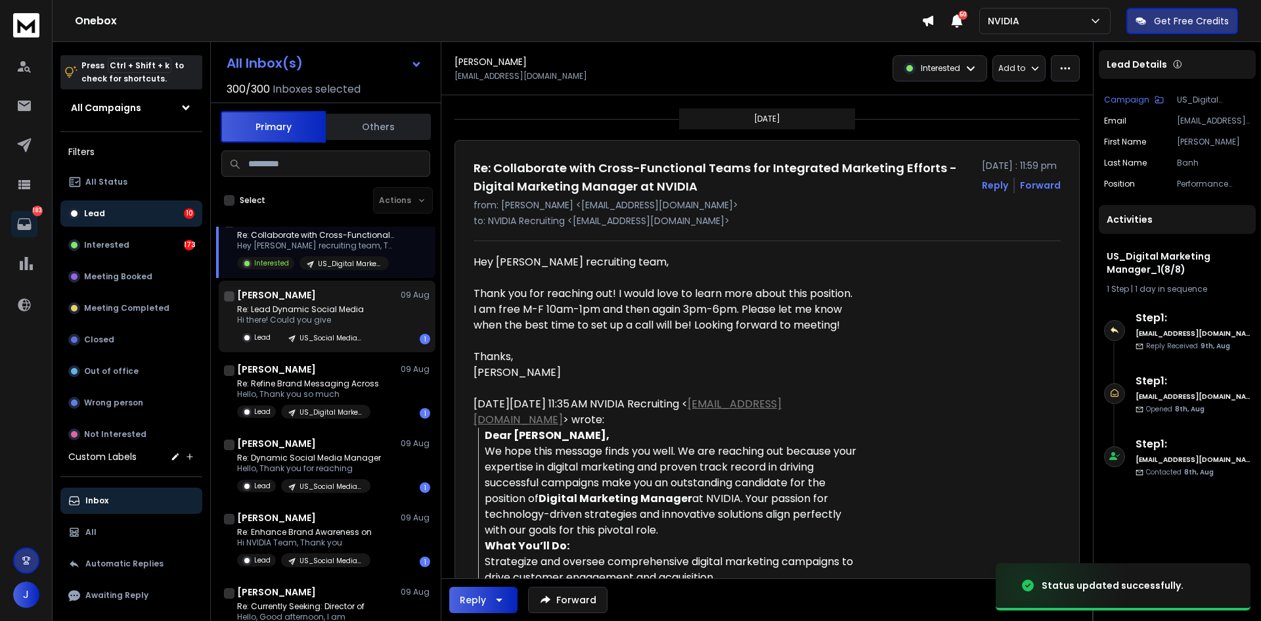
click at [381, 326] on div "Re: Lead Dynamic Social Media Hi there! Could you give Lead US_Social Media Man…" at bounding box center [333, 324] width 193 height 40
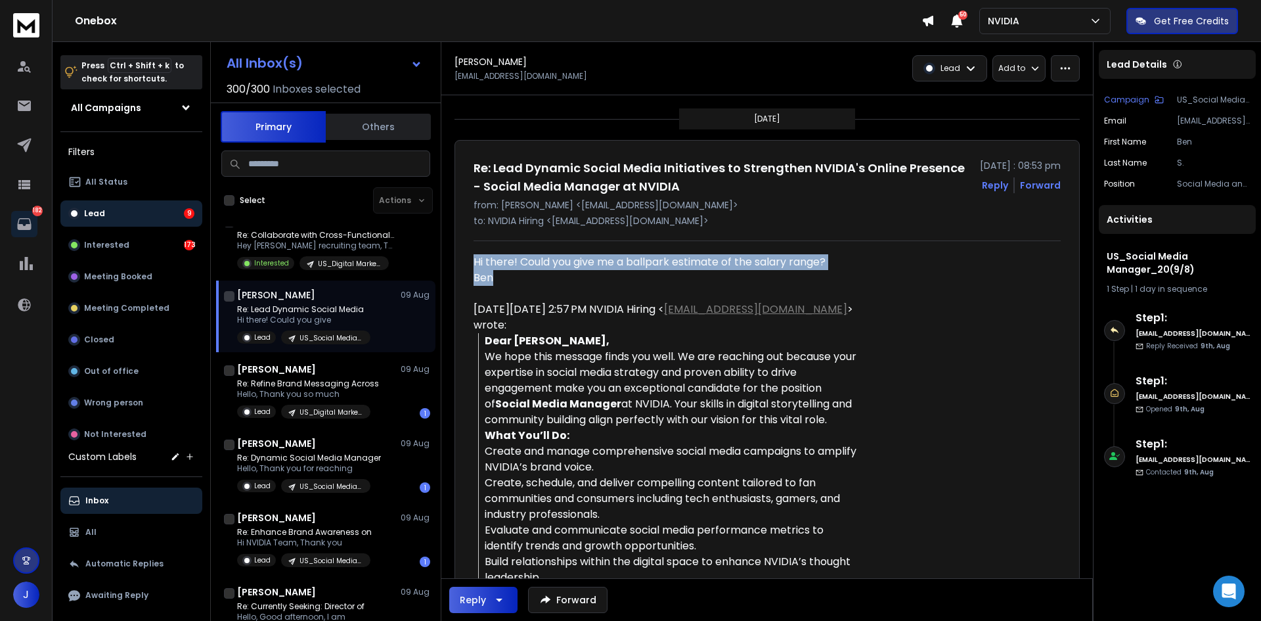
copy div "Hi there! Could you give me a ballpark estimate of the salary range? Ben"
drag, startPoint x: 538, startPoint y: 281, endPoint x: 476, endPoint y: 259, distance: 65.4
click at [476, 259] on div "Hi there! Could you give me a ballpark estimate of the salary range? Ben" at bounding box center [666, 270] width 384 height 32
click at [941, 72] on div "Lead" at bounding box center [950, 68] width 74 height 25
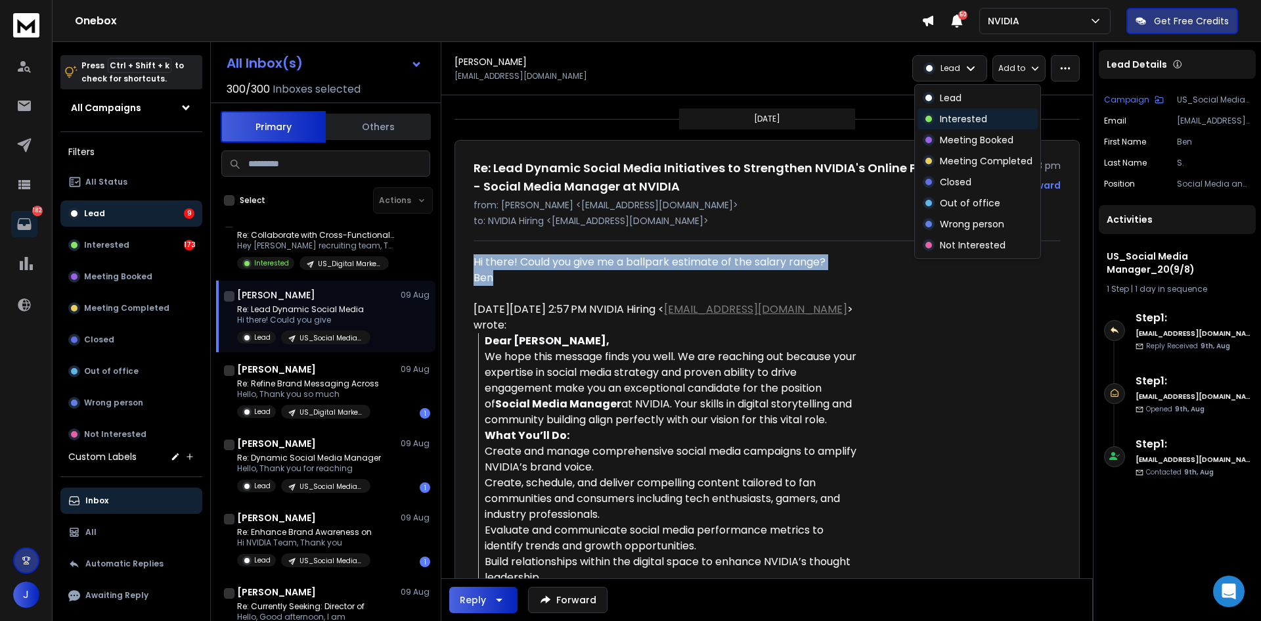
click at [949, 122] on p "Interested" at bounding box center [963, 118] width 47 height 13
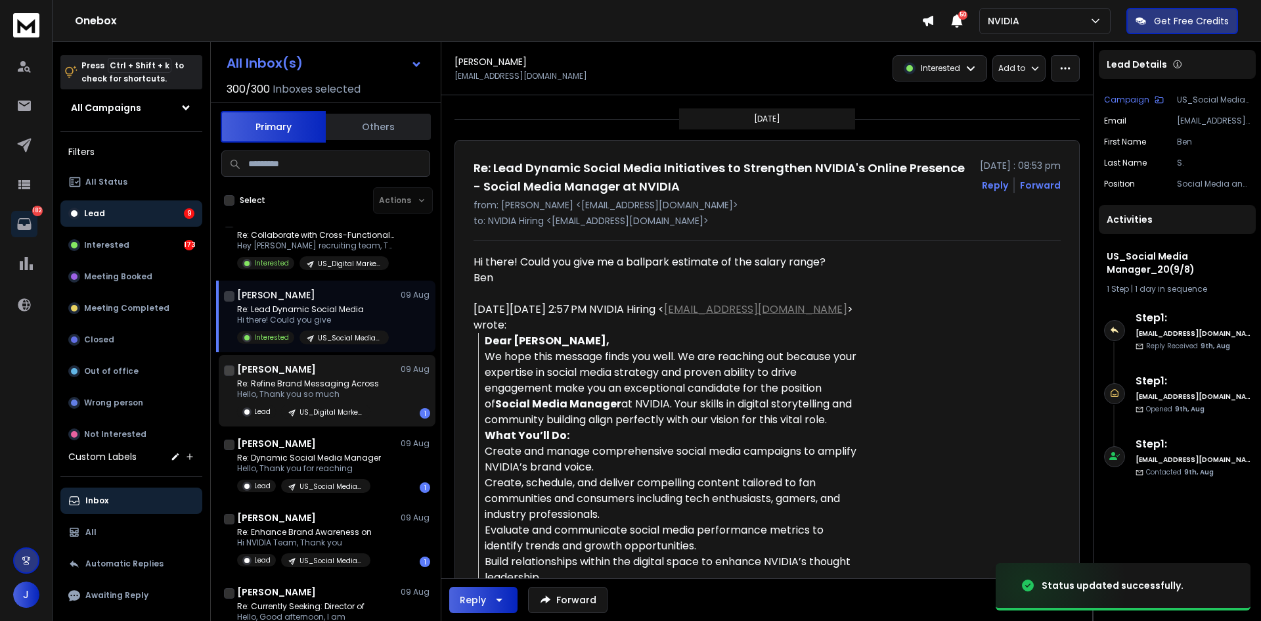
click at [304, 395] on p "Hello, Thank you so much" at bounding box center [308, 394] width 142 height 11
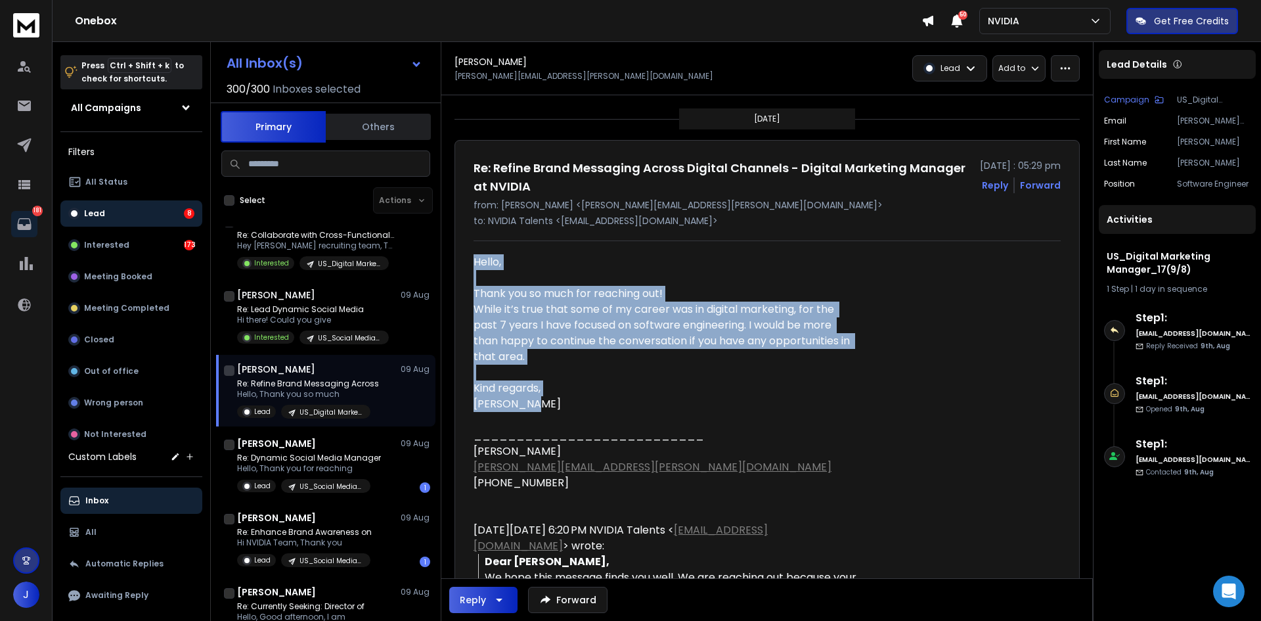
copy div "Hello, Thank you so much for reaching out! While it’s true that some of my care…"
drag, startPoint x: 539, startPoint y: 410, endPoint x: 457, endPoint y: 267, distance: 165.1
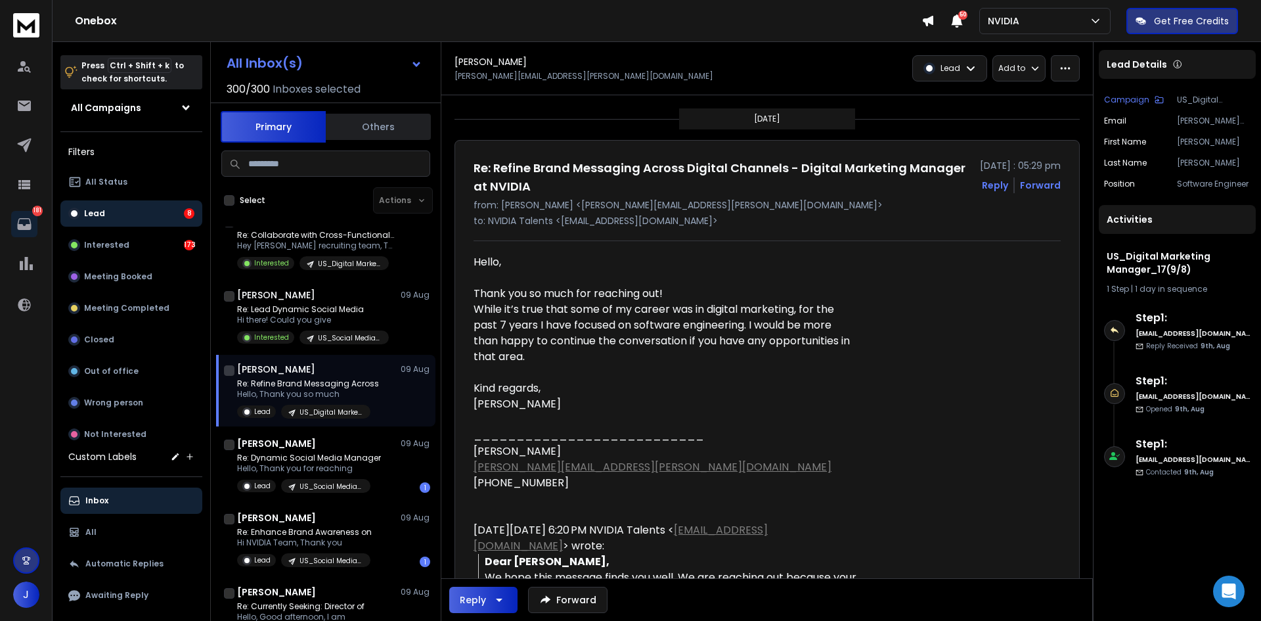
click at [974, 67] on icon at bounding box center [971, 68] width 11 height 11
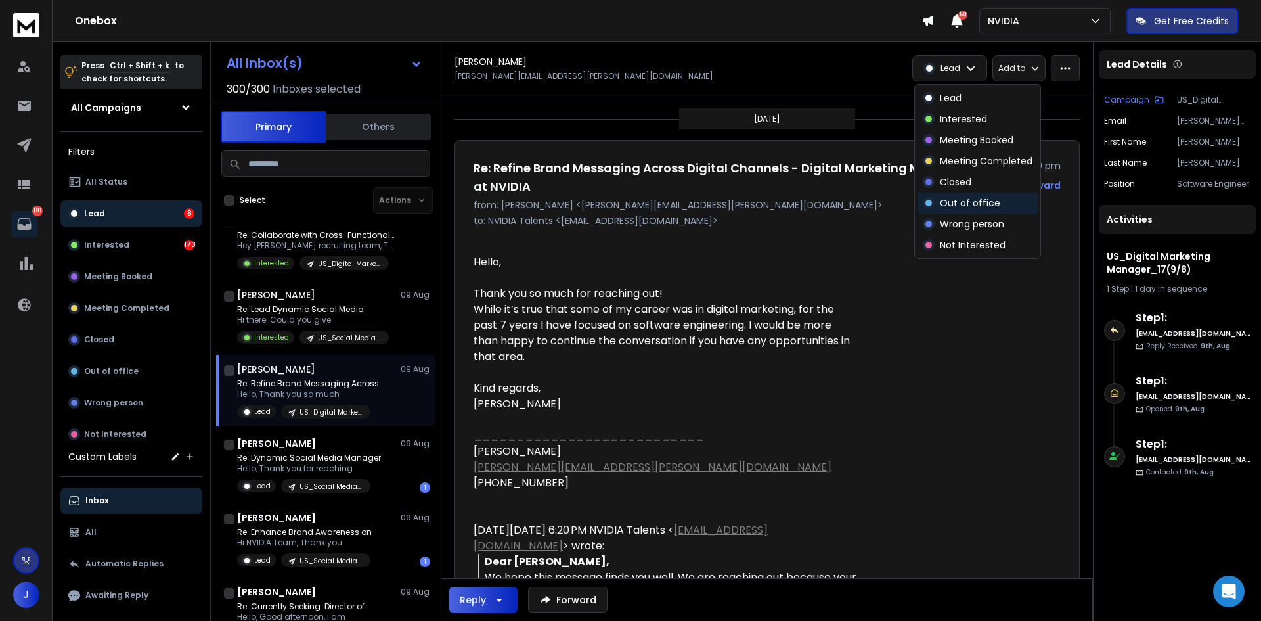
click at [966, 204] on p "Out of office" at bounding box center [970, 202] width 60 height 13
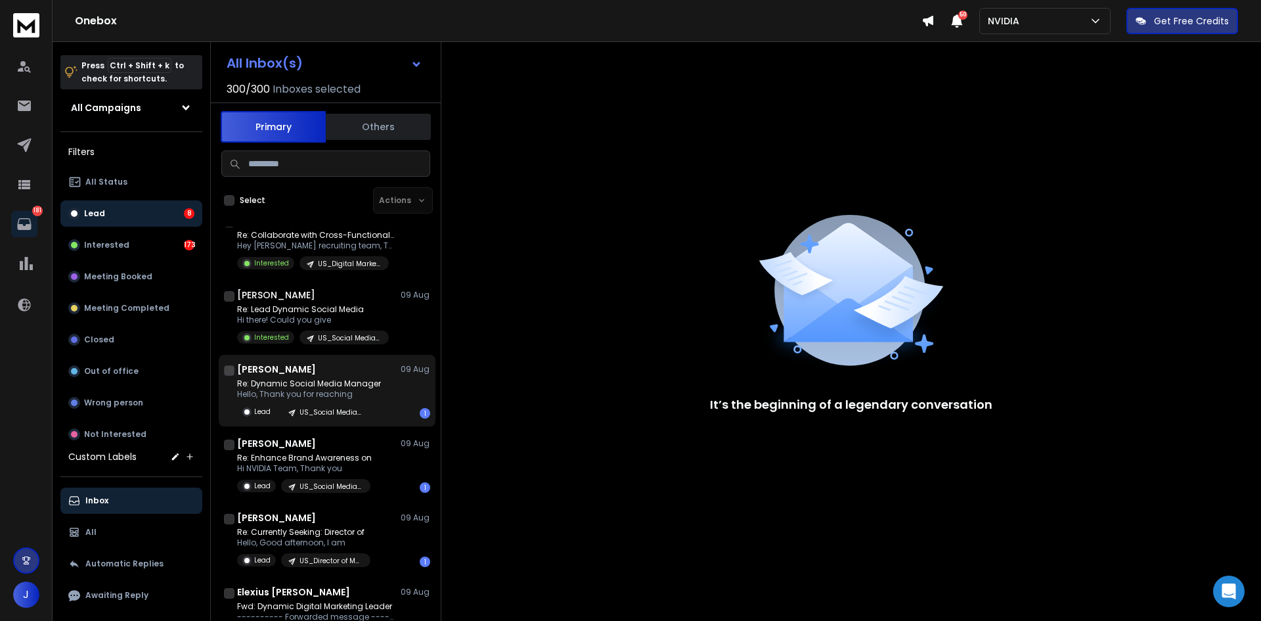
click at [304, 390] on p "Hello, Thank you for reaching" at bounding box center [309, 394] width 144 height 11
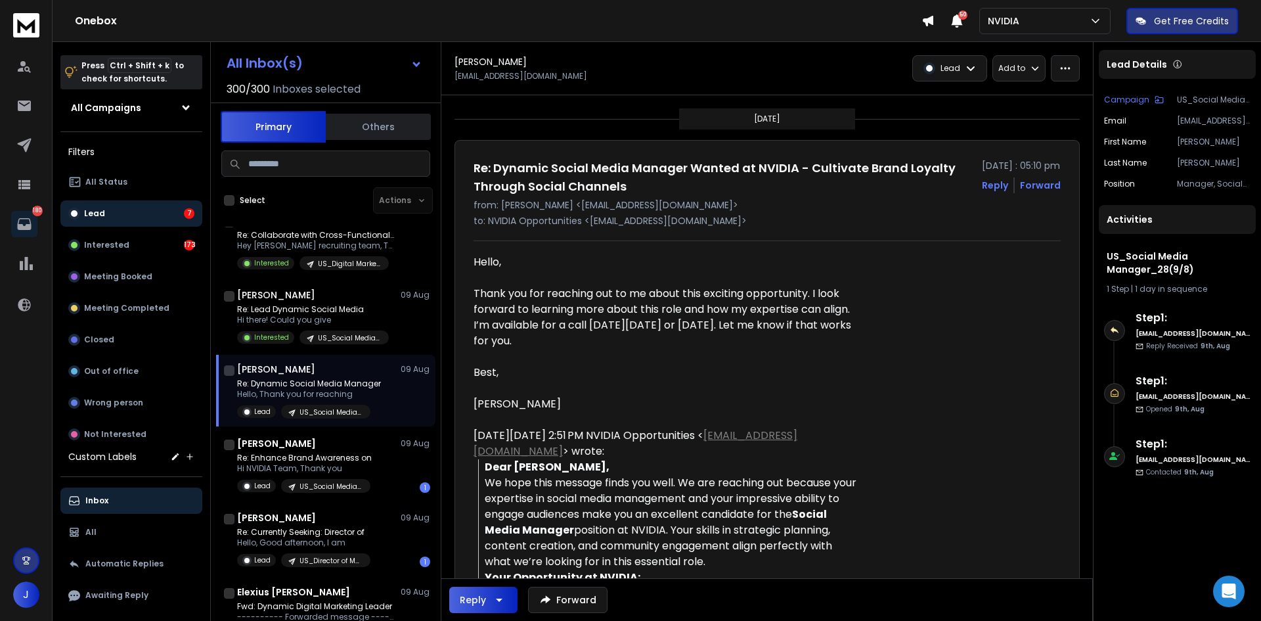
click at [940, 66] on div "Lead" at bounding box center [950, 68] width 74 height 25
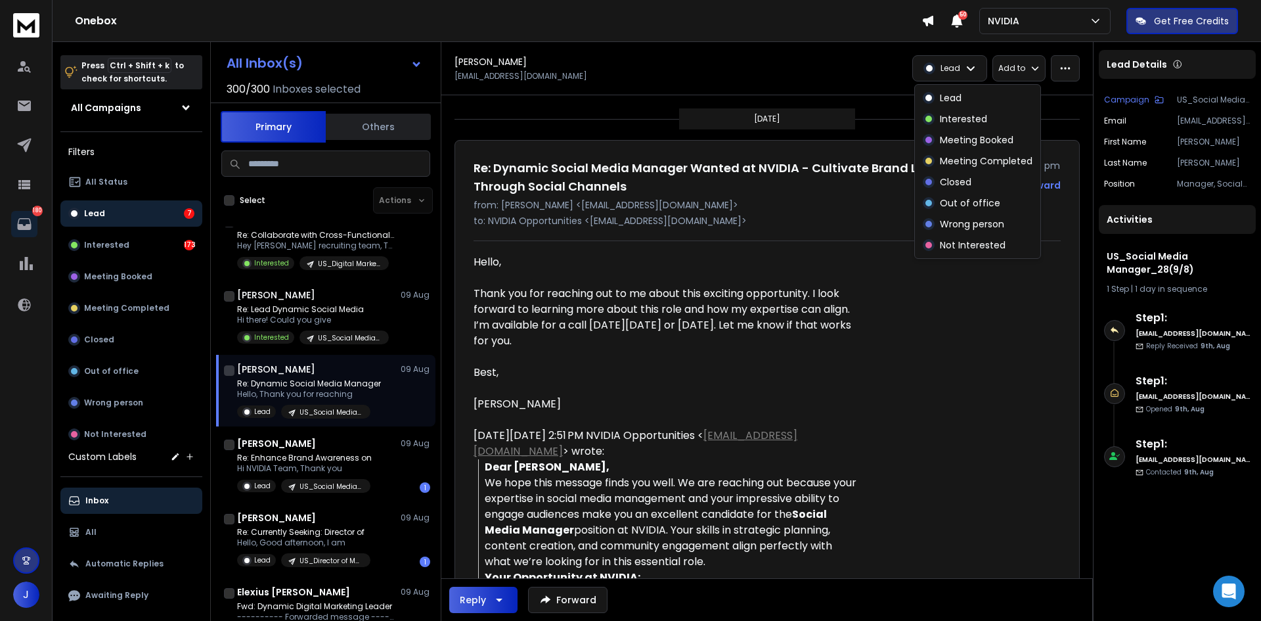
click at [562, 355] on div at bounding box center [666, 357] width 384 height 16
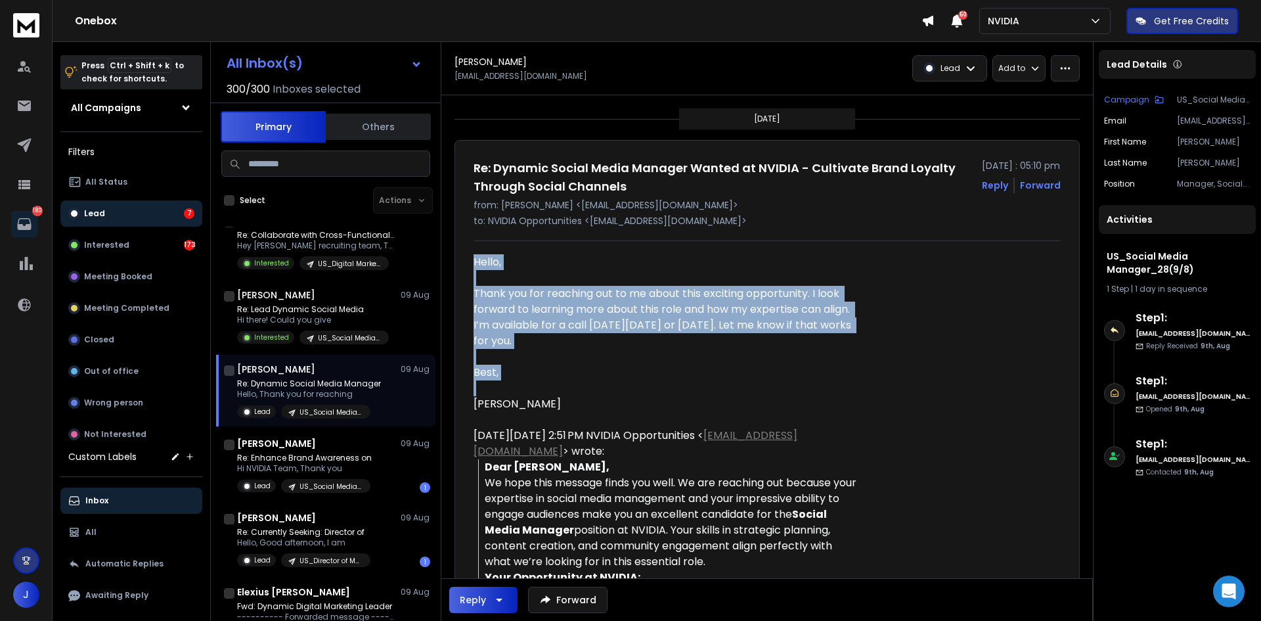
drag, startPoint x: 496, startPoint y: 386, endPoint x: 474, endPoint y: 263, distance: 124.9
copy div "Hello, Thank you for reaching out to me about this exciting opportunity. I look…"
click at [767, 331] on div "Thank you for reaching out to me about this exciting opportunity. I look forwar…" at bounding box center [666, 317] width 384 height 63
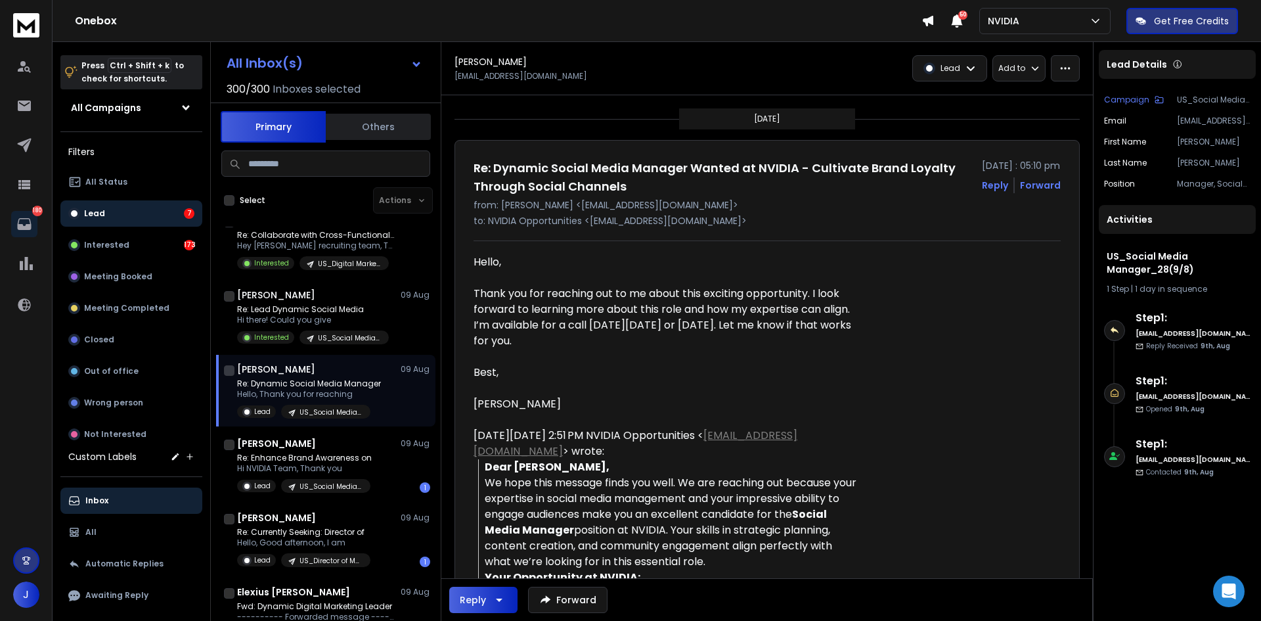
click at [635, 375] on div "Best," at bounding box center [666, 373] width 384 height 16
click at [944, 70] on p "Lead" at bounding box center [951, 68] width 20 height 11
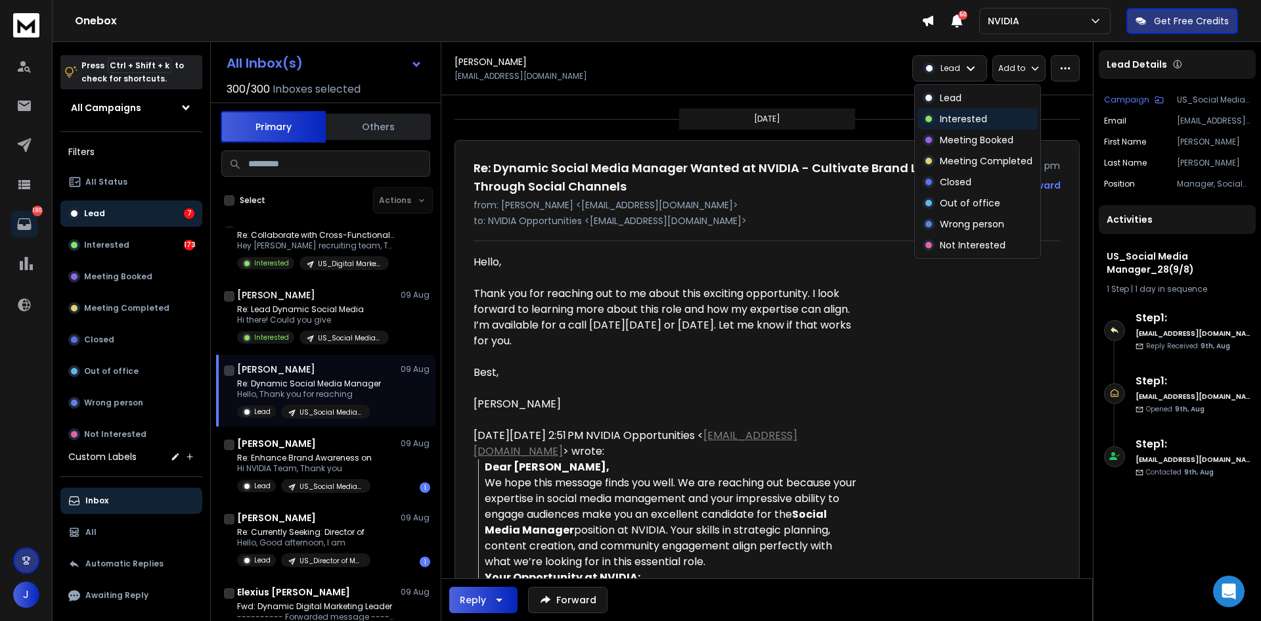
click at [972, 124] on p "Interested" at bounding box center [963, 118] width 47 height 13
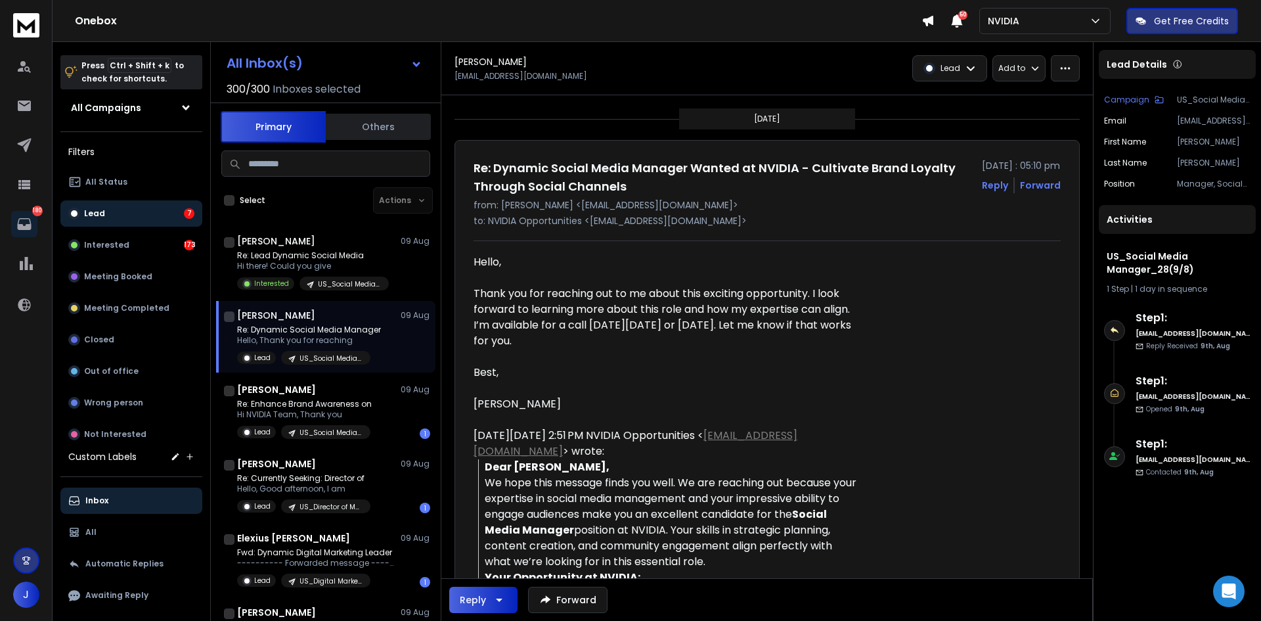
scroll to position [526, 0]
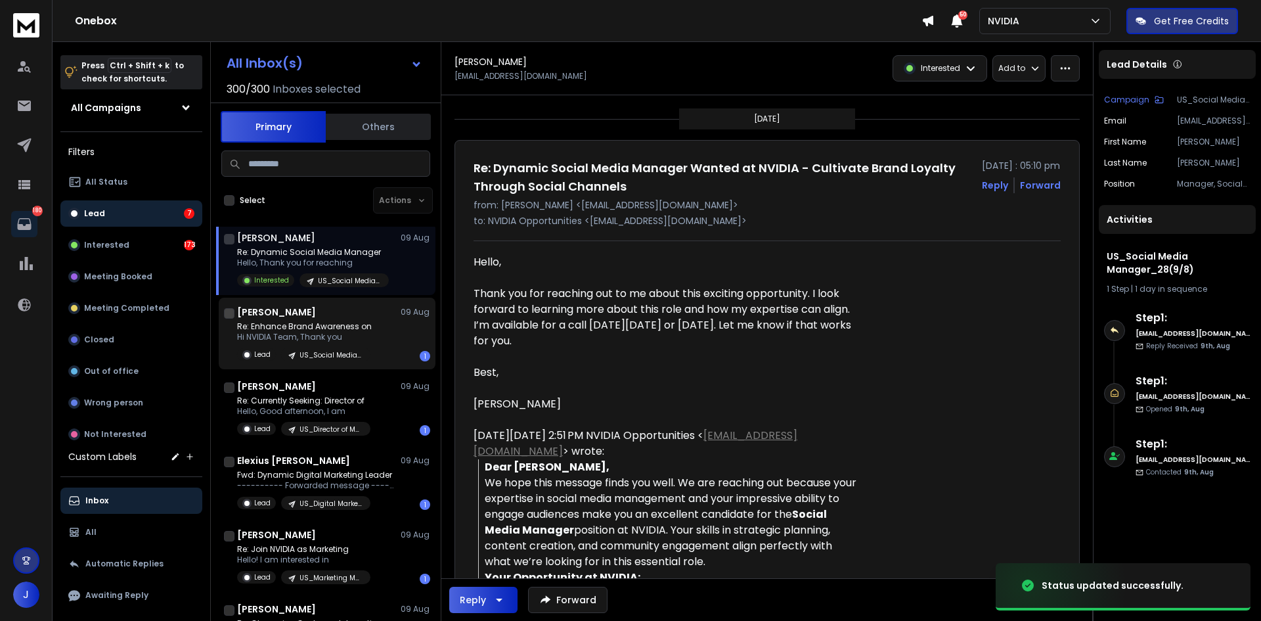
click at [323, 345] on div "Re: Enhance Brand Awareness on Hi NVIDIA Team, Thank you Lead US_Social Media M…" at bounding box center [304, 341] width 135 height 40
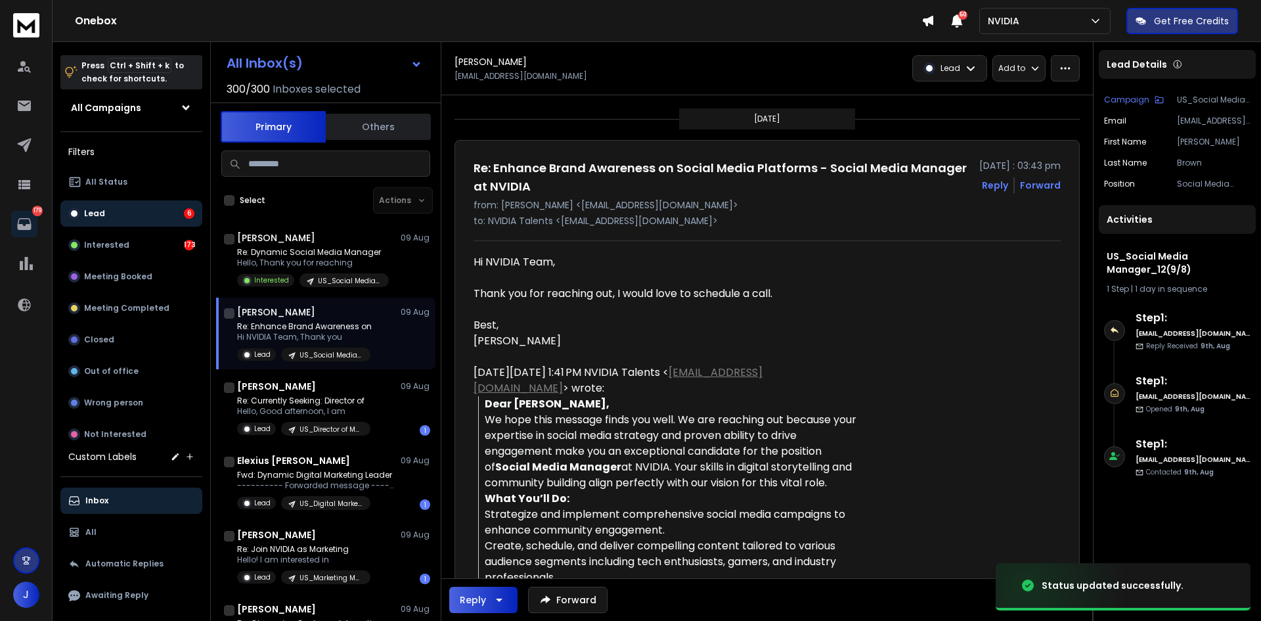
click at [966, 72] on icon at bounding box center [971, 68] width 11 height 11
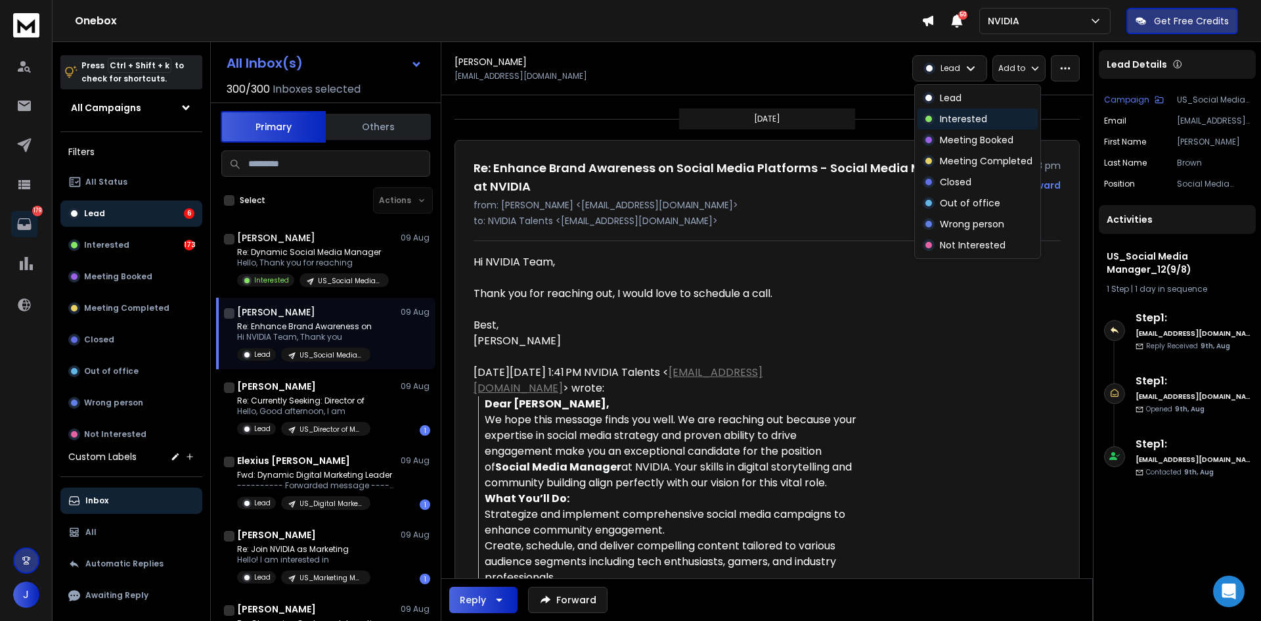
click at [966, 122] on p "Interested" at bounding box center [963, 118] width 47 height 13
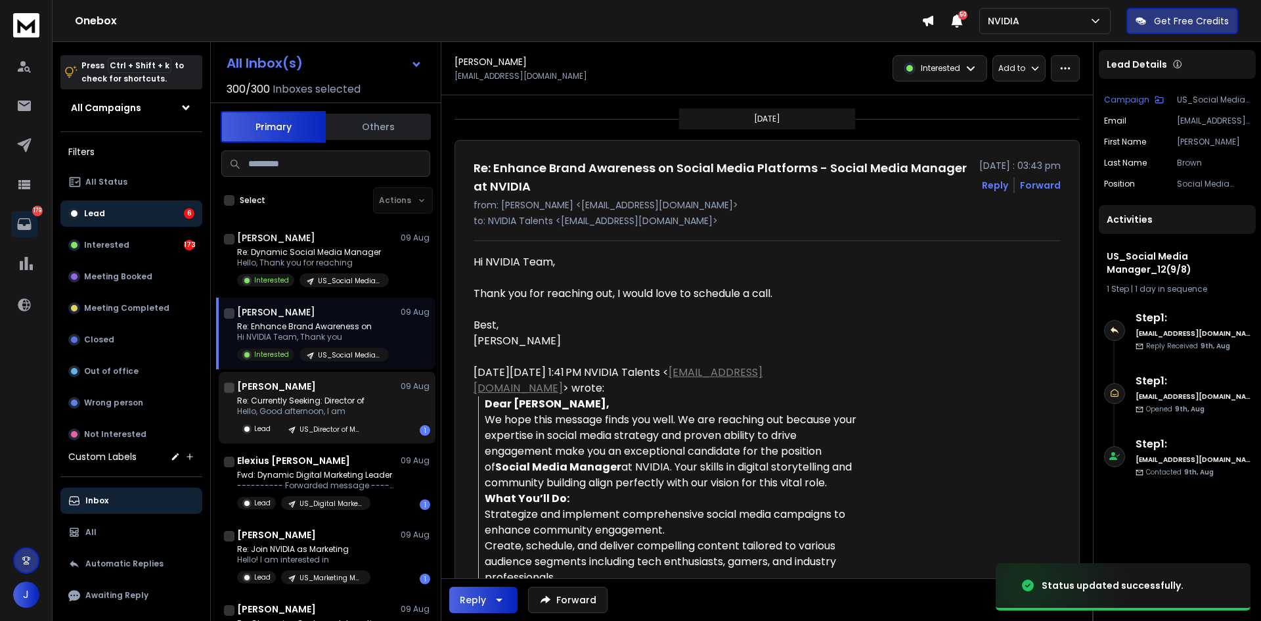
click at [302, 416] on div "Re: Currently Seeking: Director of Hello, Good afternoon, I am Lead US_Director…" at bounding box center [303, 415] width 133 height 40
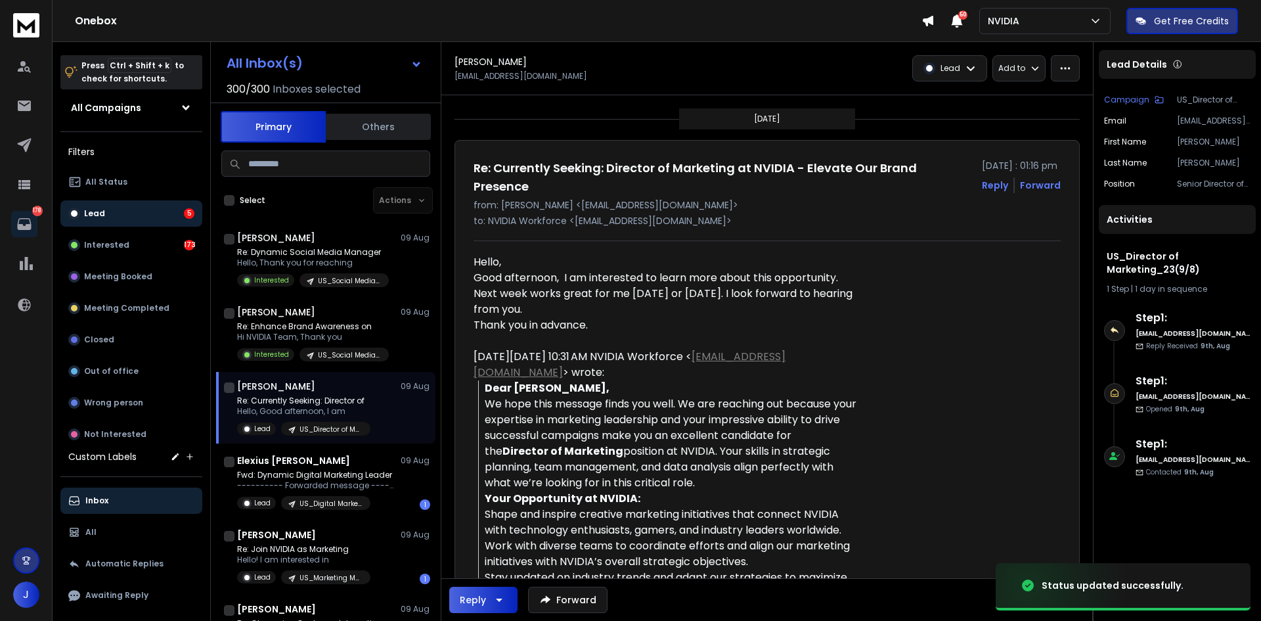
click at [962, 66] on div "Lead" at bounding box center [950, 68] width 74 height 25
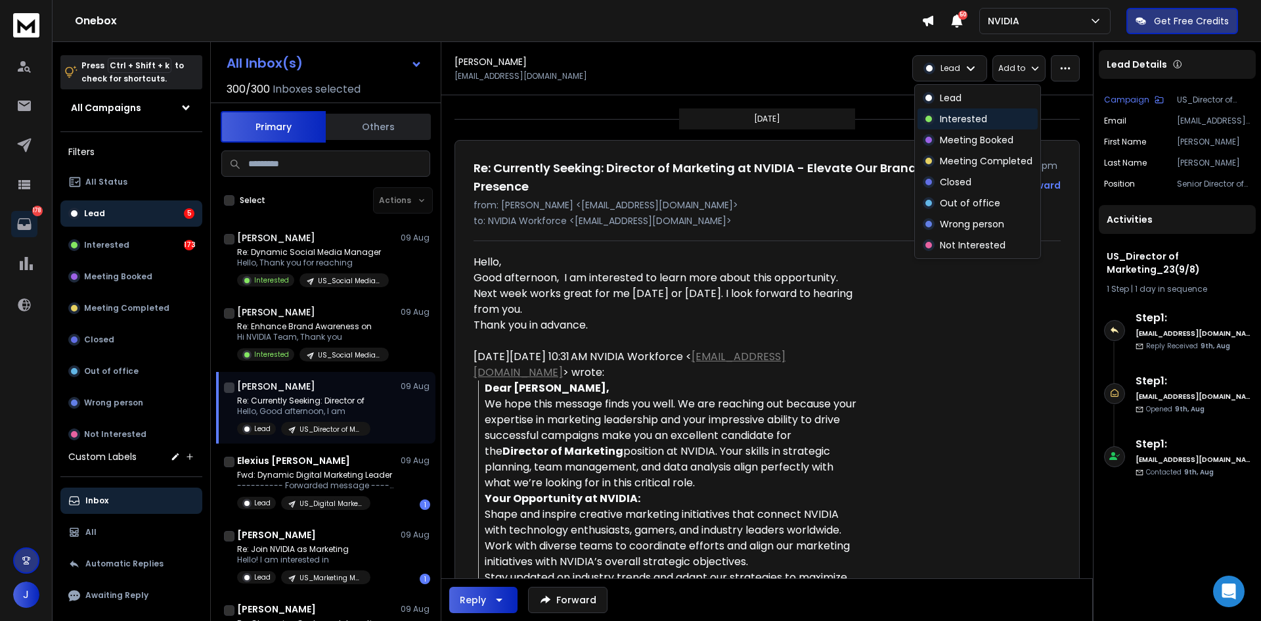
click at [959, 122] on p "Interested" at bounding box center [963, 118] width 47 height 13
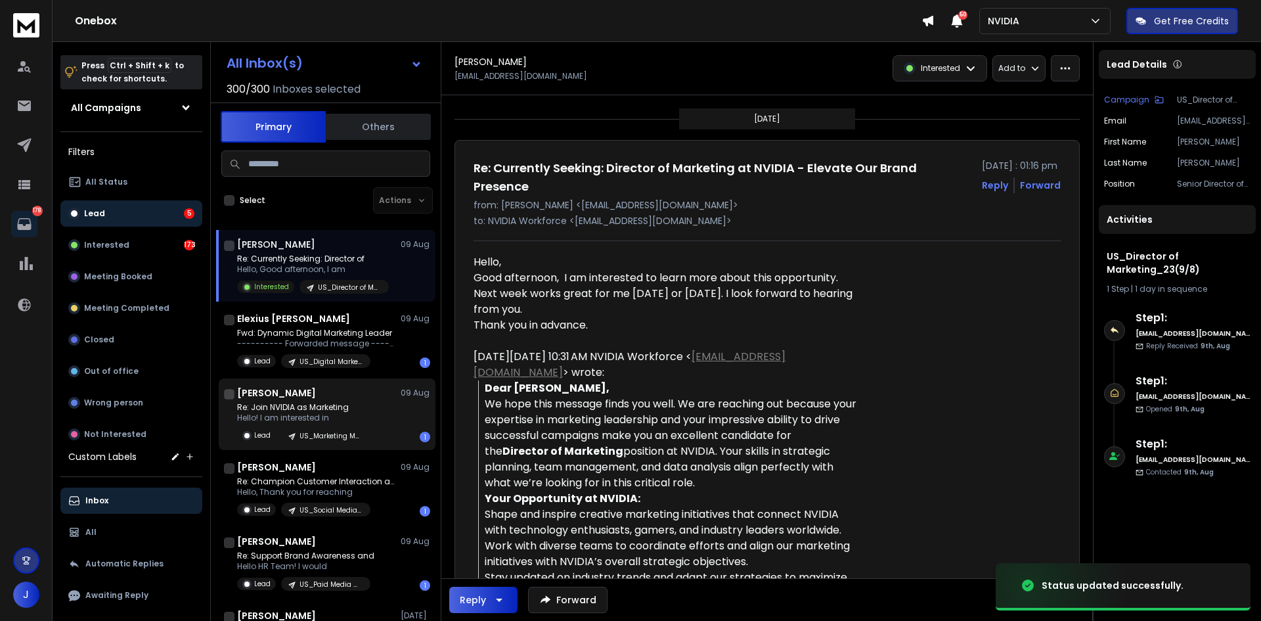
scroll to position [623, 0]
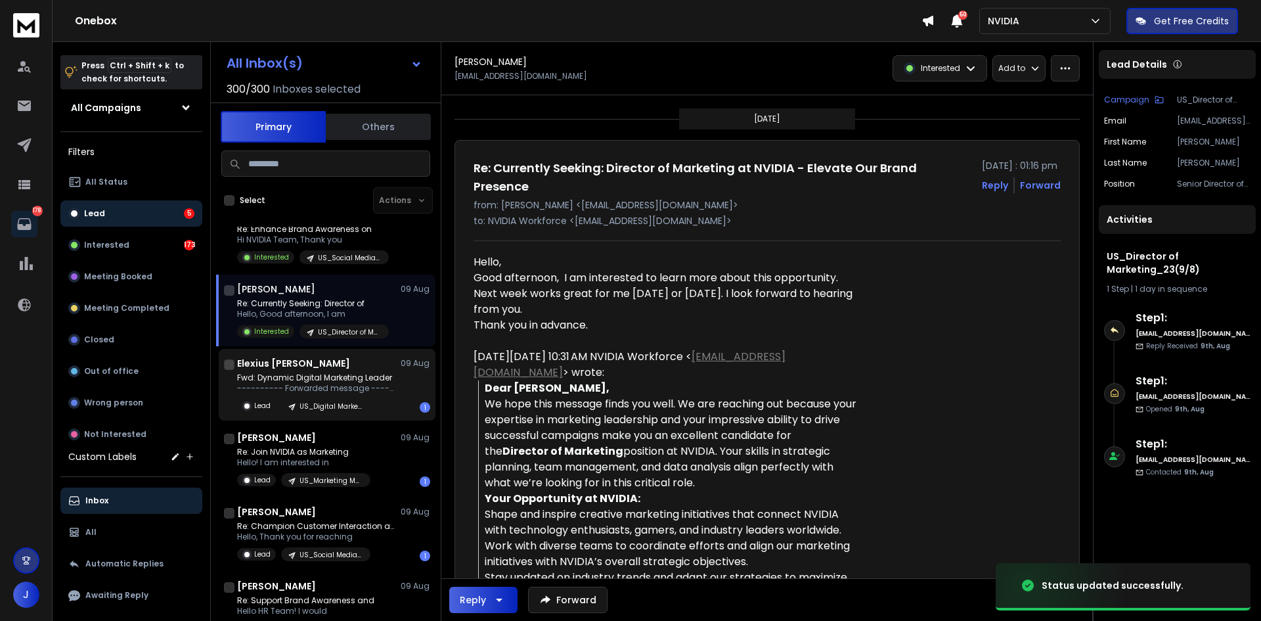
click at [333, 368] on div "Elexius [PERSON_NAME] [DATE]" at bounding box center [333, 363] width 193 height 13
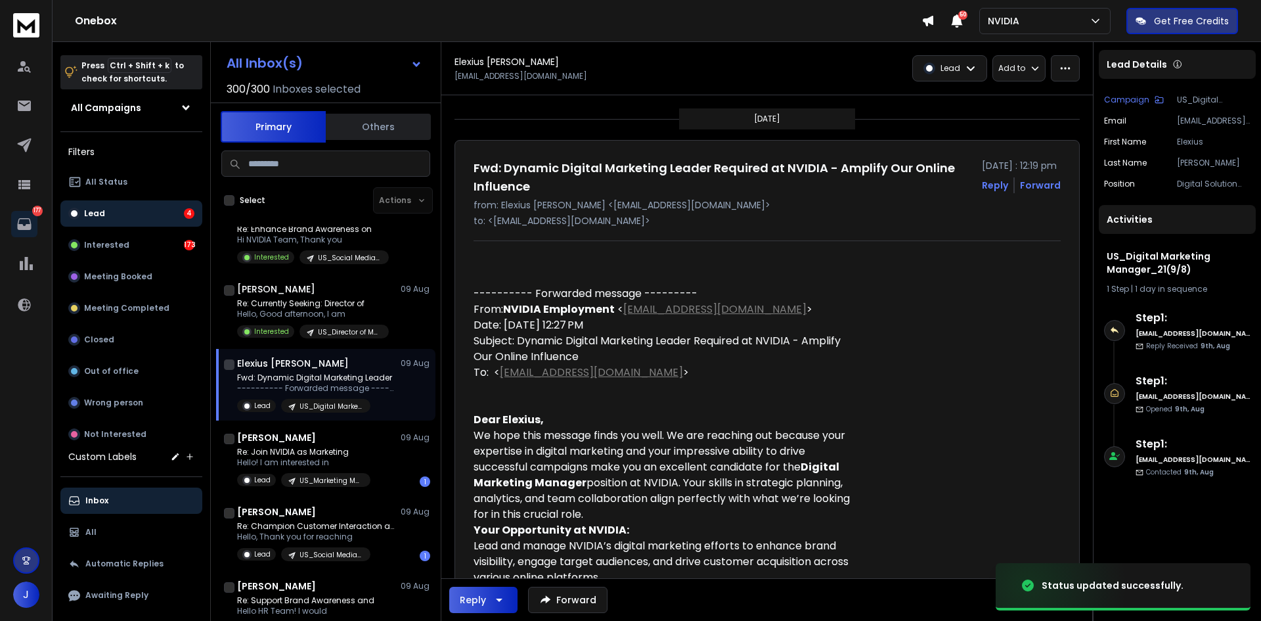
click at [650, 269] on div at bounding box center [666, 262] width 384 height 16
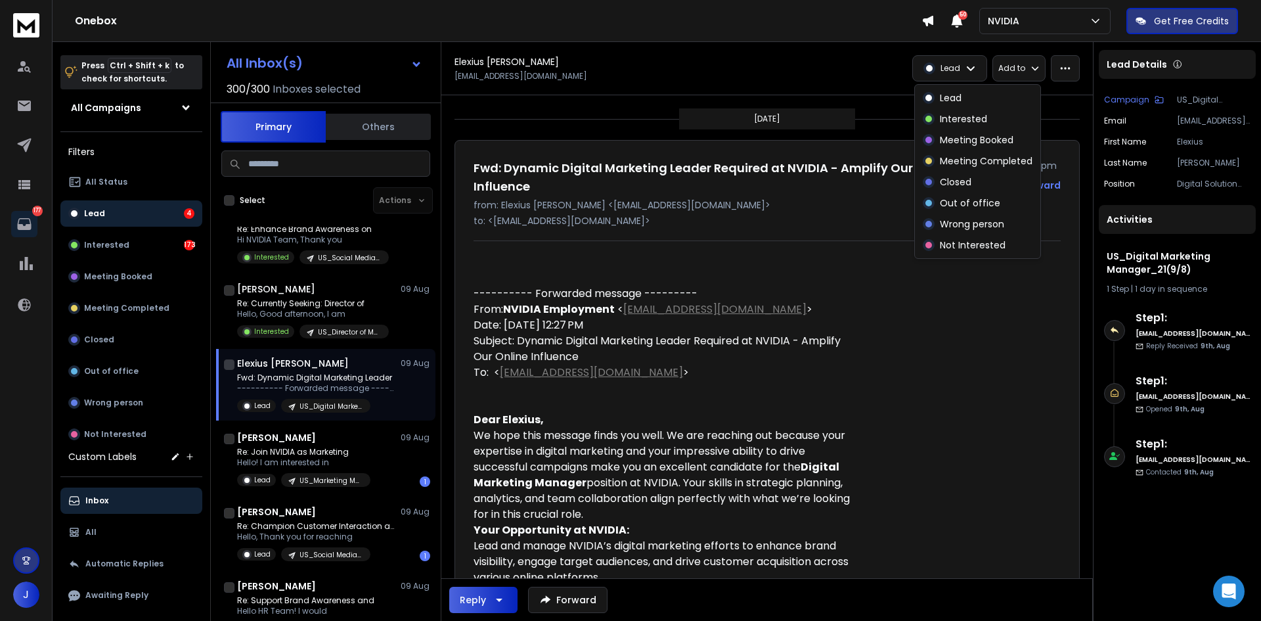
click at [952, 59] on div "Lead" at bounding box center [950, 68] width 74 height 25
click at [970, 202] on p "Out of office" at bounding box center [970, 202] width 60 height 13
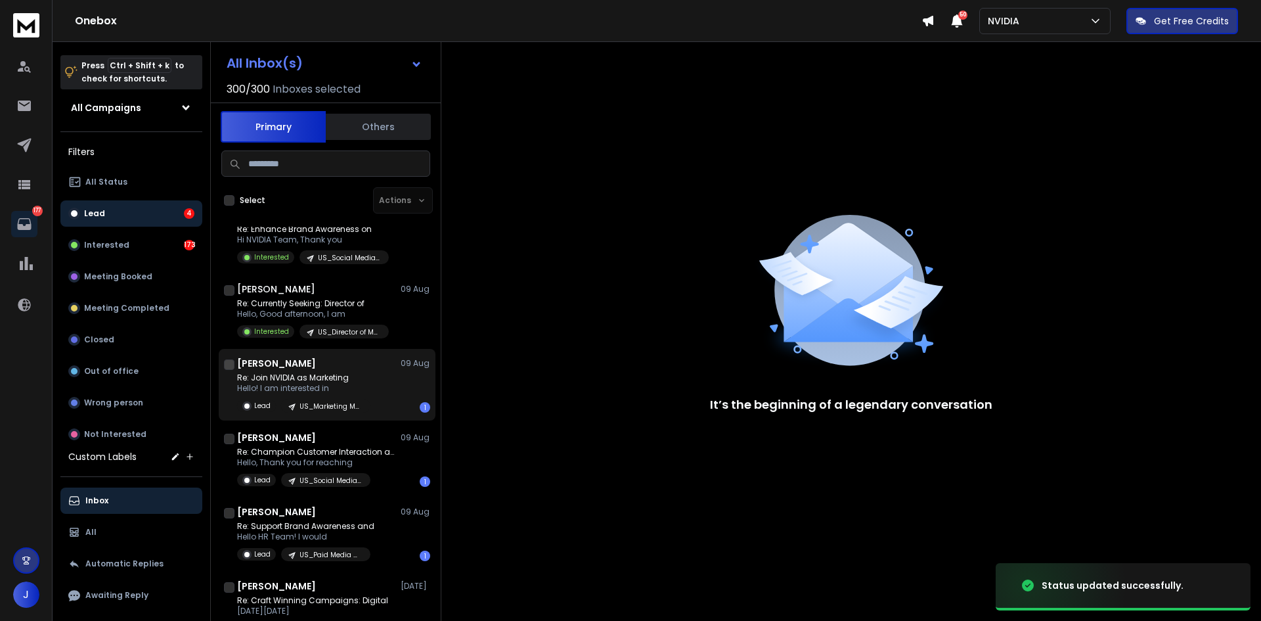
click at [337, 378] on p "Re: Join NVIDIA as Marketing" at bounding box center [303, 377] width 133 height 11
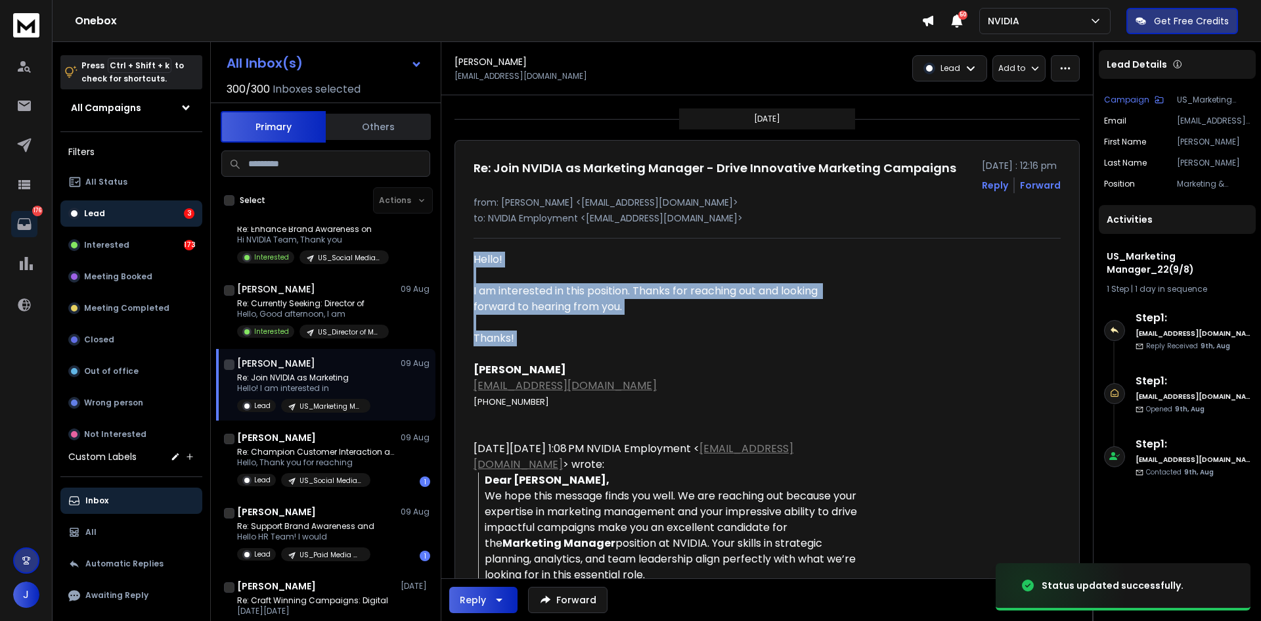
drag, startPoint x: 546, startPoint y: 352, endPoint x: 459, endPoint y: 248, distance: 135.3
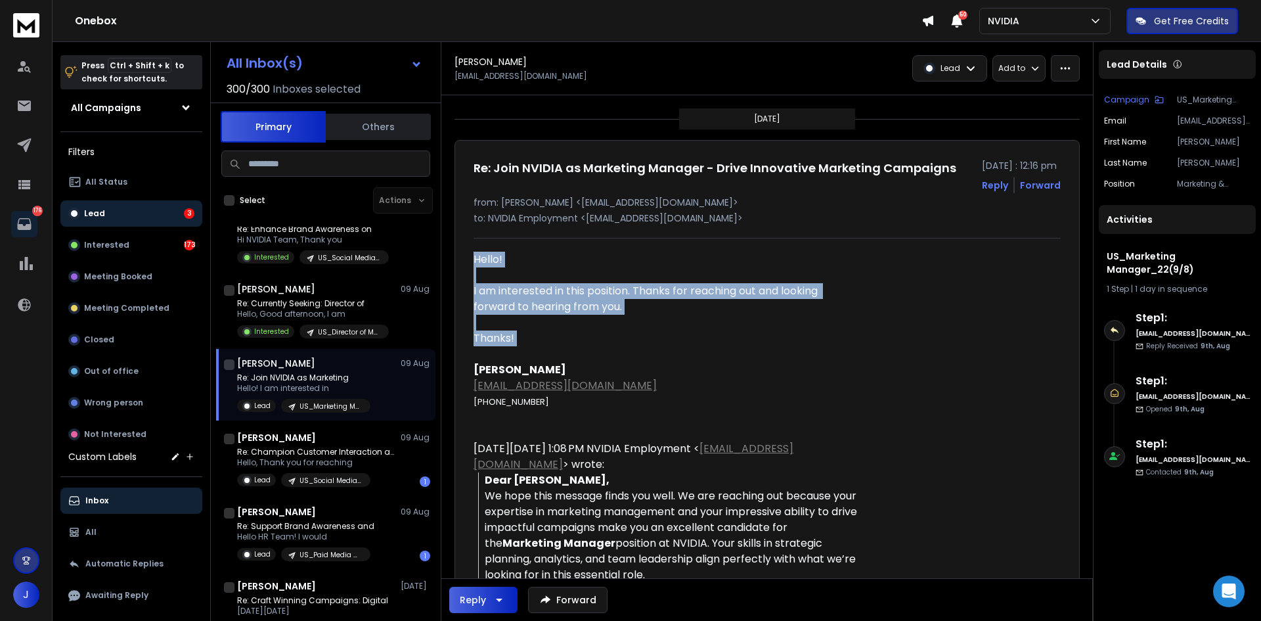
click at [951, 58] on div "Lead" at bounding box center [950, 68] width 74 height 25
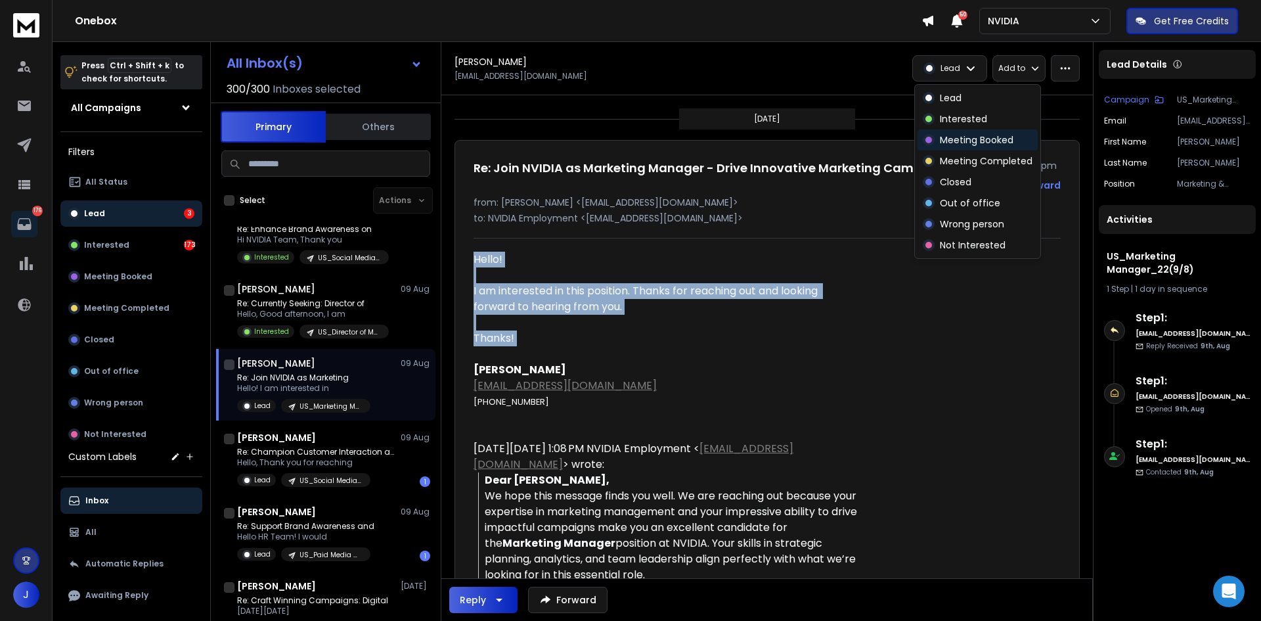
click at [959, 138] on p "Meeting Booked" at bounding box center [977, 139] width 74 height 13
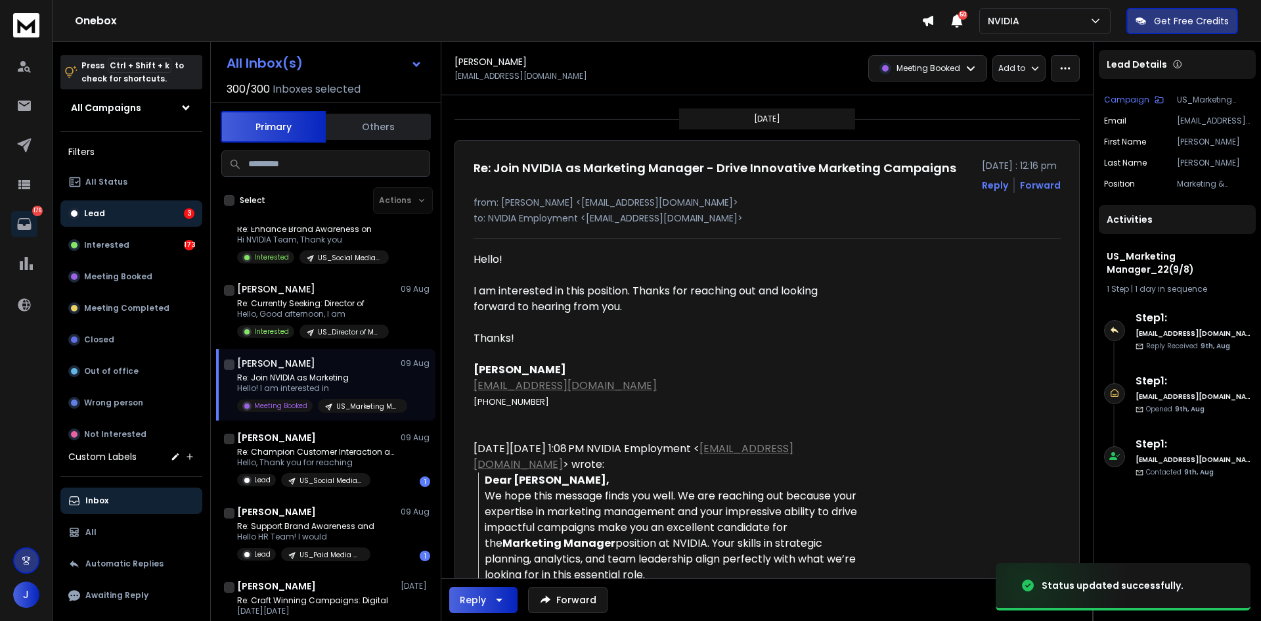
click at [943, 74] on div "Meeting Booked" at bounding box center [928, 68] width 118 height 25
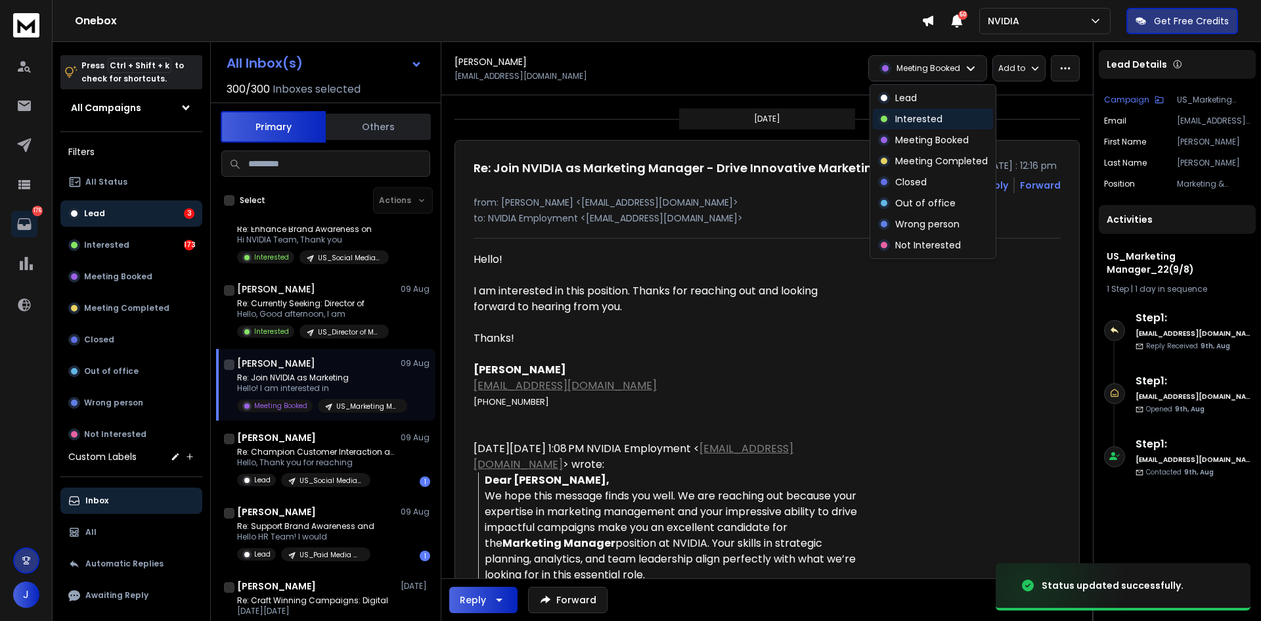
click at [940, 123] on p "Interested" at bounding box center [918, 118] width 47 height 13
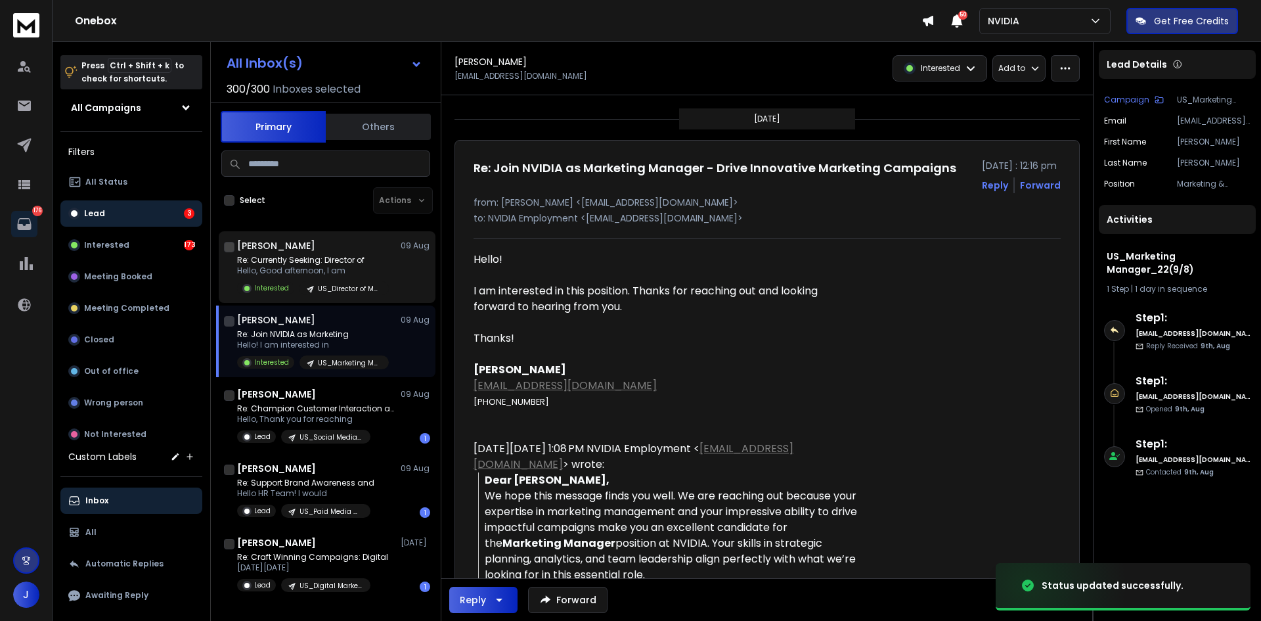
scroll to position [667, 0]
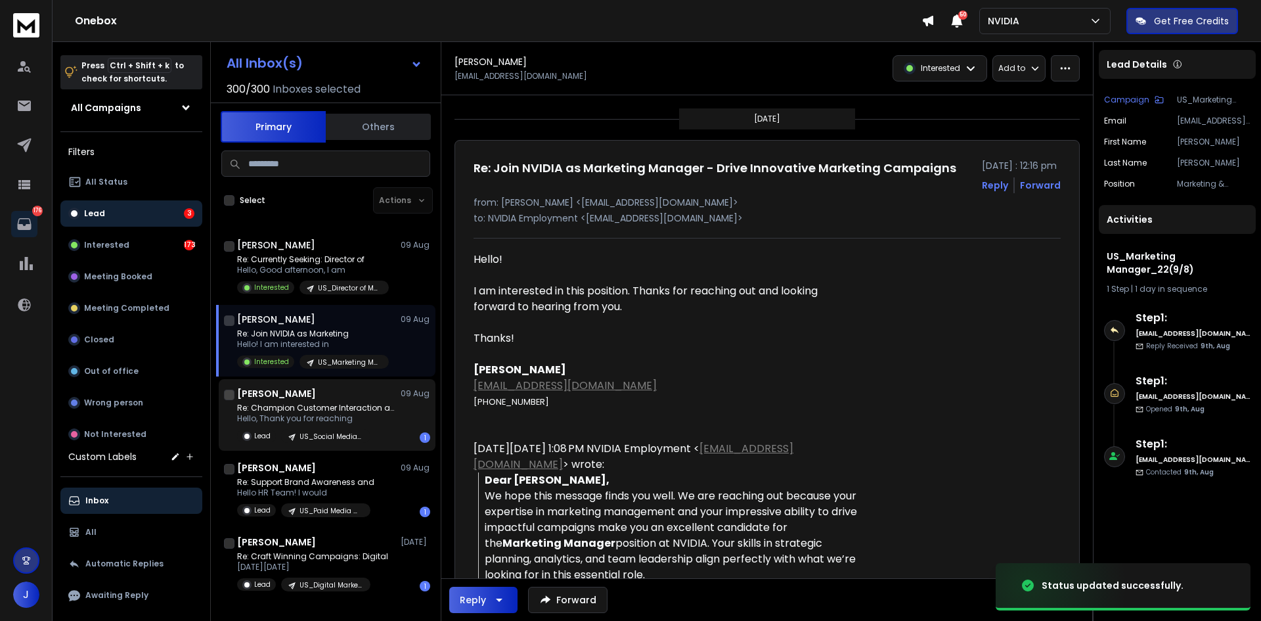
click at [348, 407] on p "Re: Champion Customer Interaction and" at bounding box center [316, 408] width 158 height 11
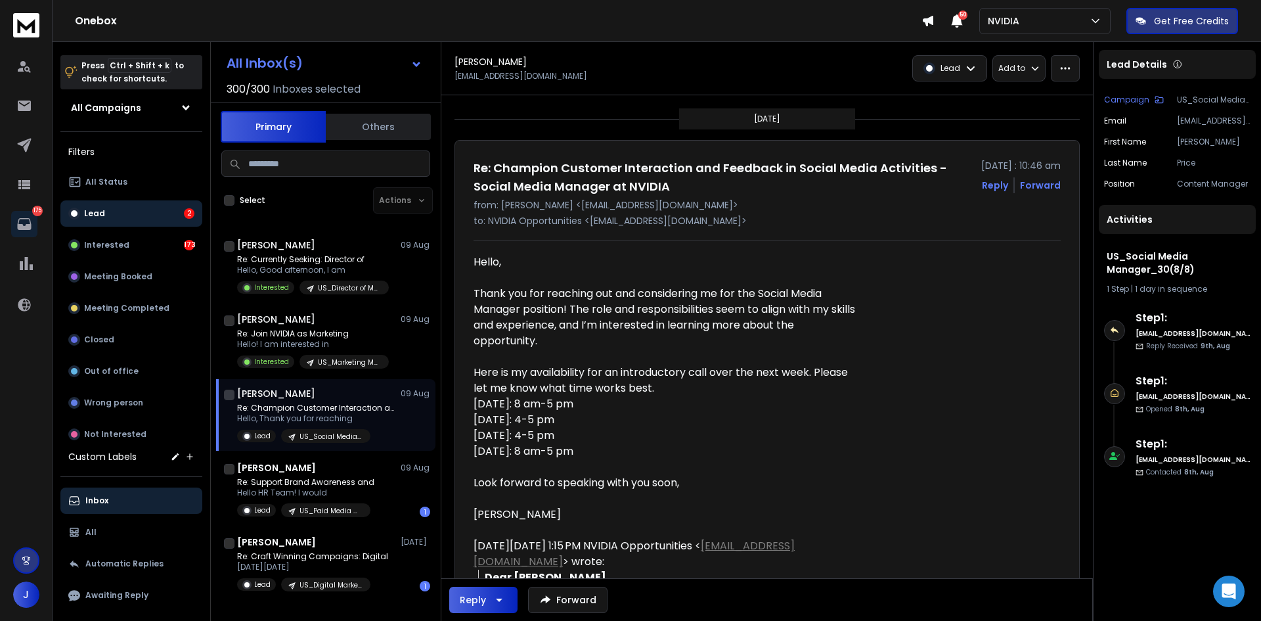
click at [955, 60] on div "Lead" at bounding box center [950, 68] width 74 height 25
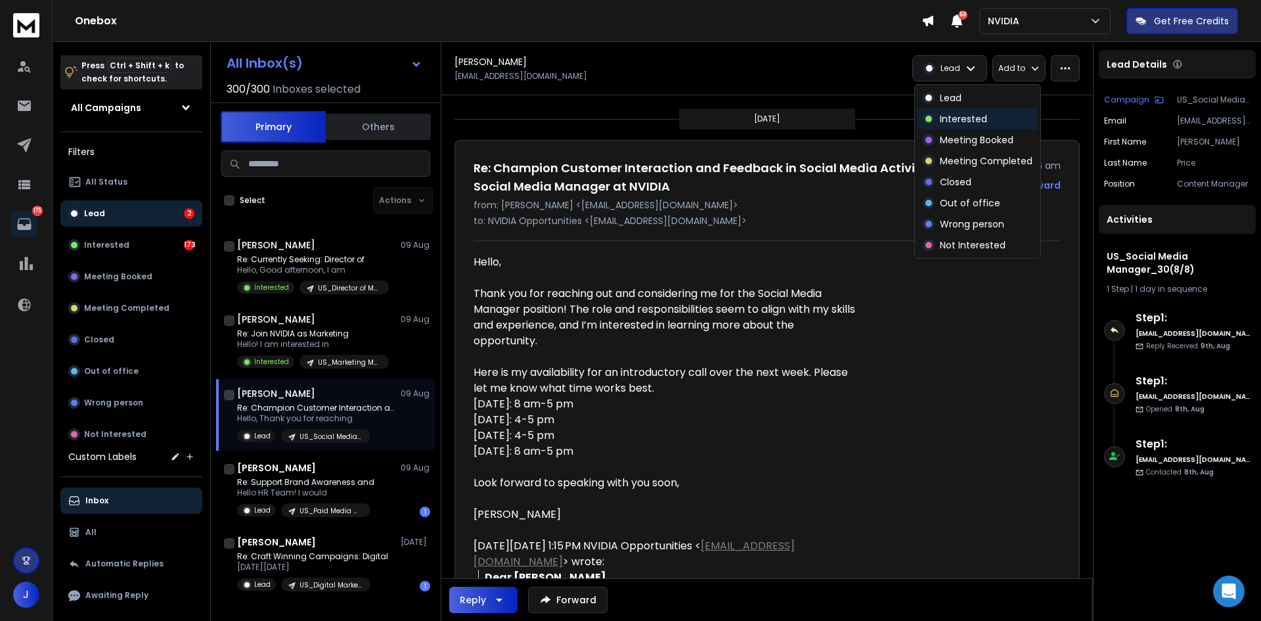
click at [970, 125] on p "Interested" at bounding box center [963, 118] width 47 height 13
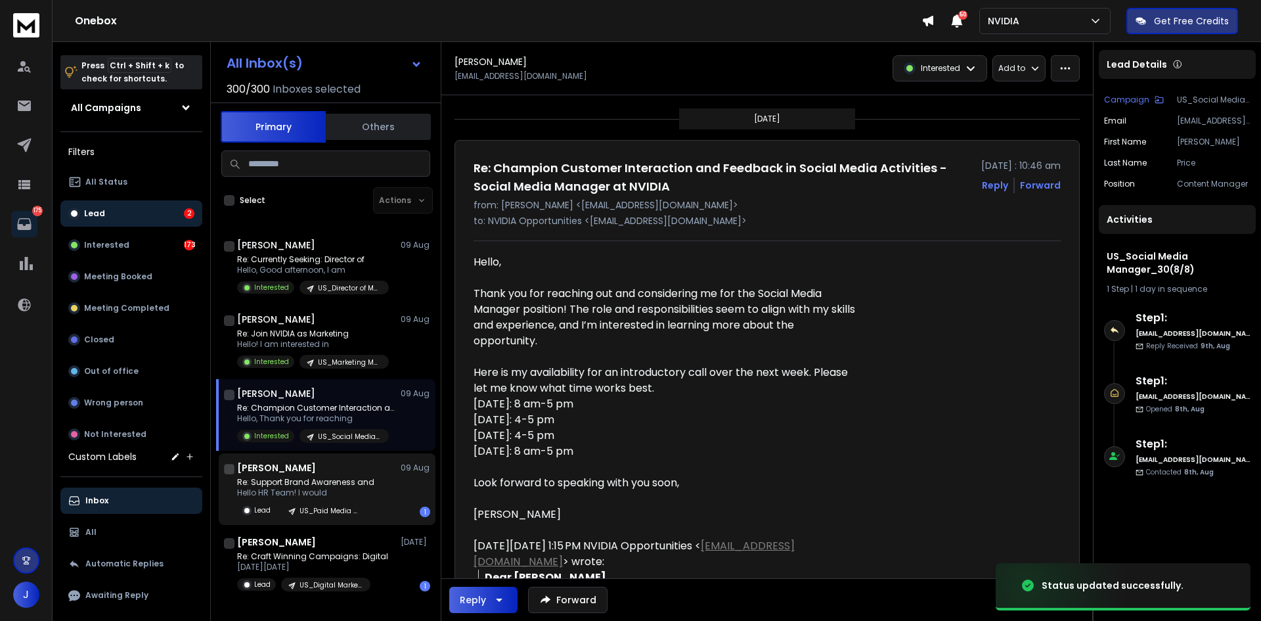
click at [350, 468] on div "[PERSON_NAME] [DATE]" at bounding box center [333, 467] width 193 height 13
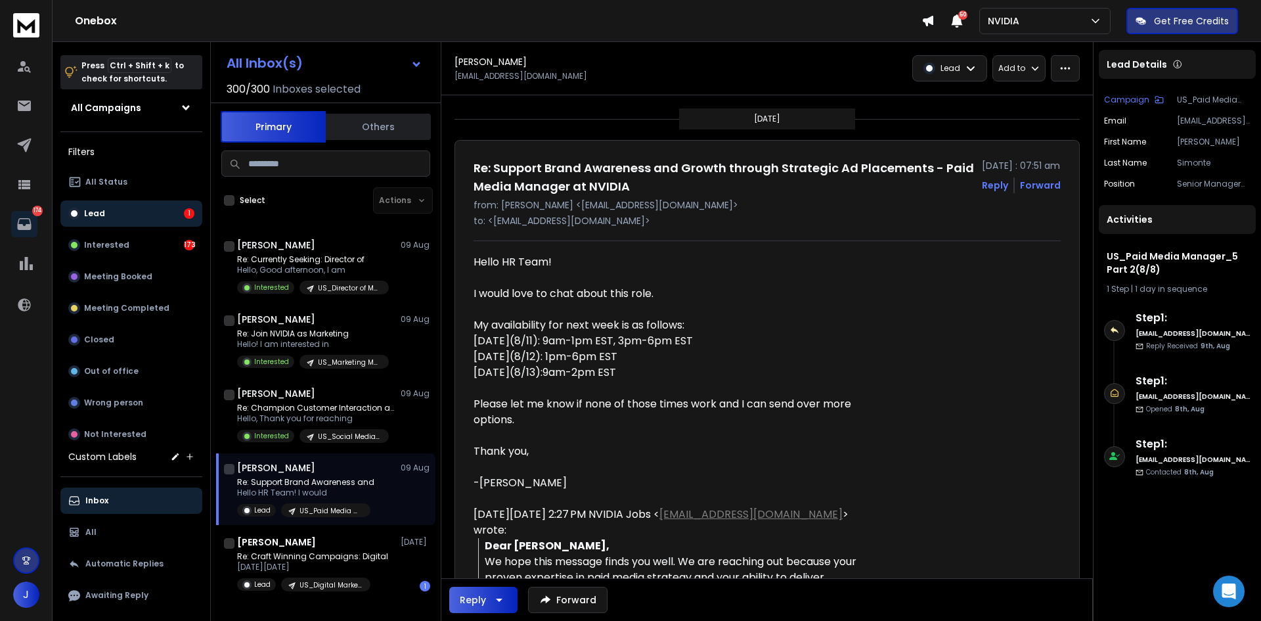
click at [977, 66] on div "Lead" at bounding box center [950, 68] width 74 height 25
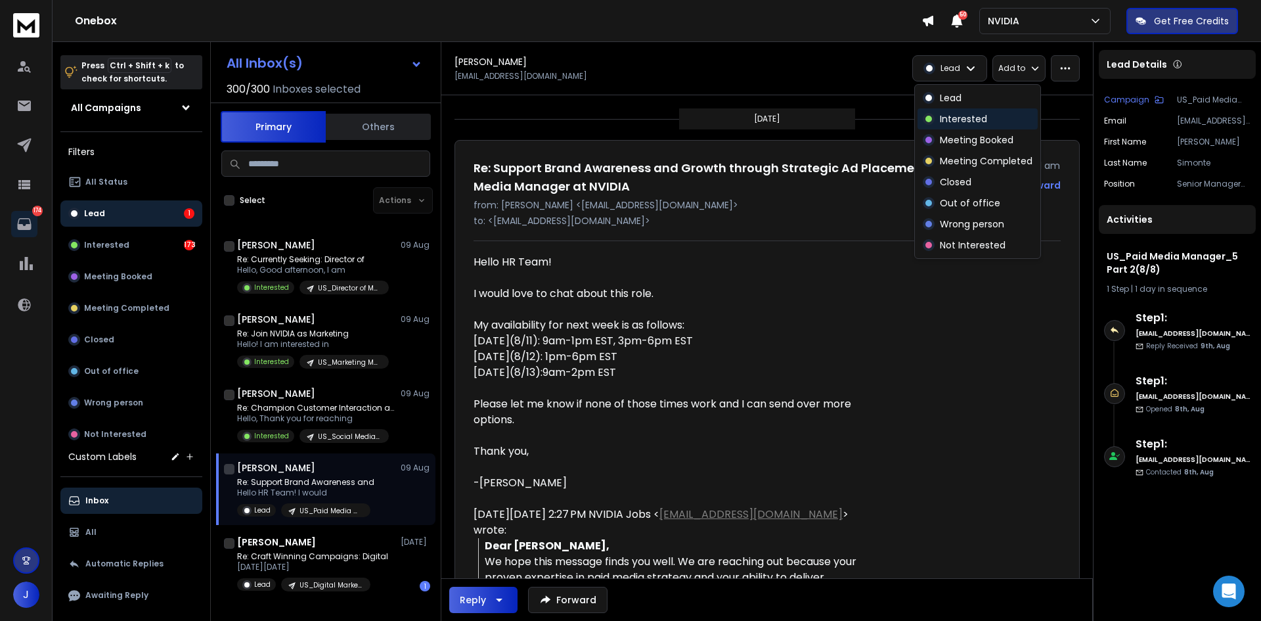
click at [959, 117] on p "Interested" at bounding box center [963, 118] width 47 height 13
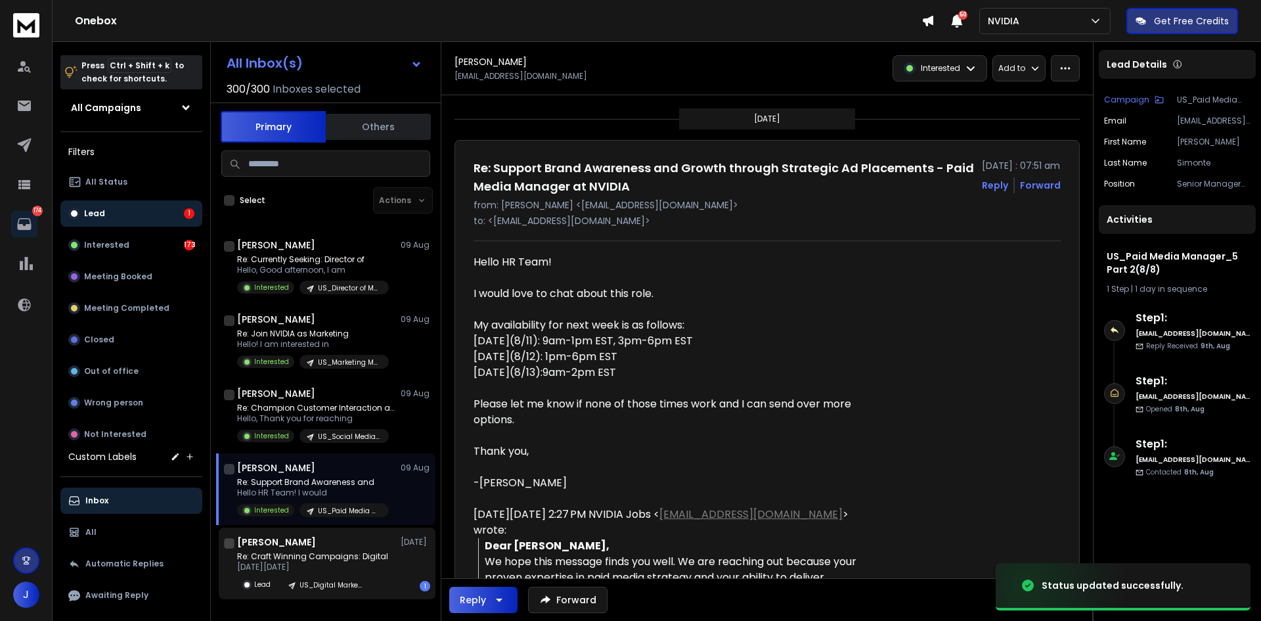
click at [330, 562] on p "[DATE][DATE]" at bounding box center [312, 567] width 151 height 11
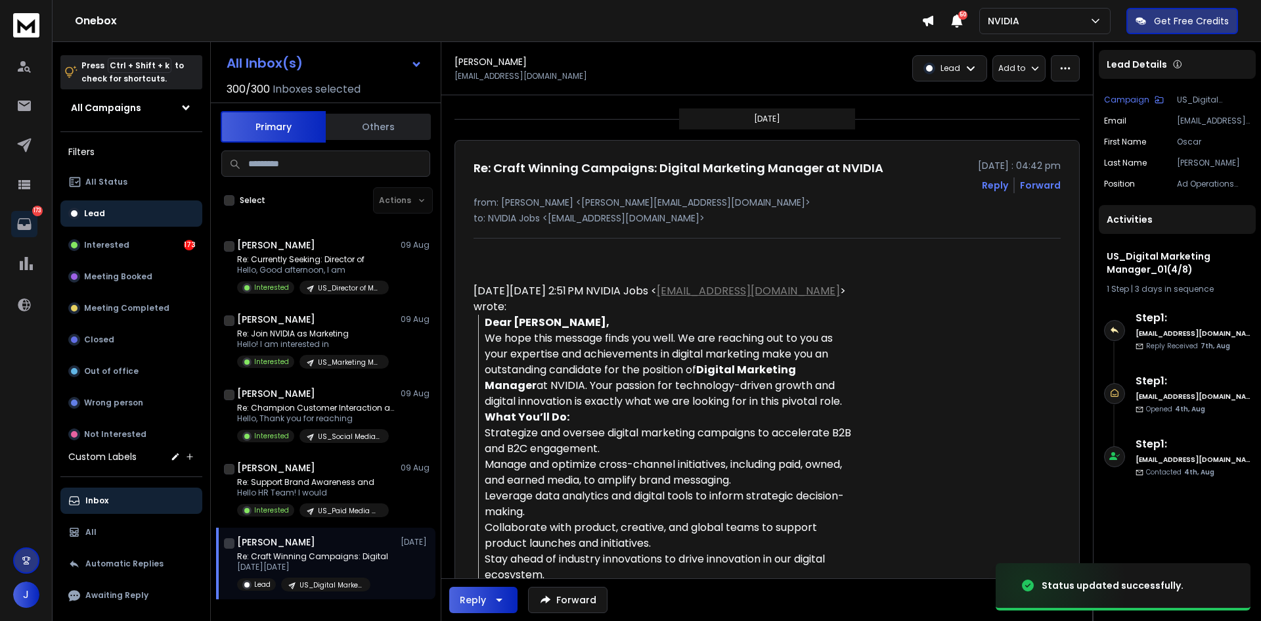
click at [955, 67] on p "Lead" at bounding box center [951, 68] width 20 height 11
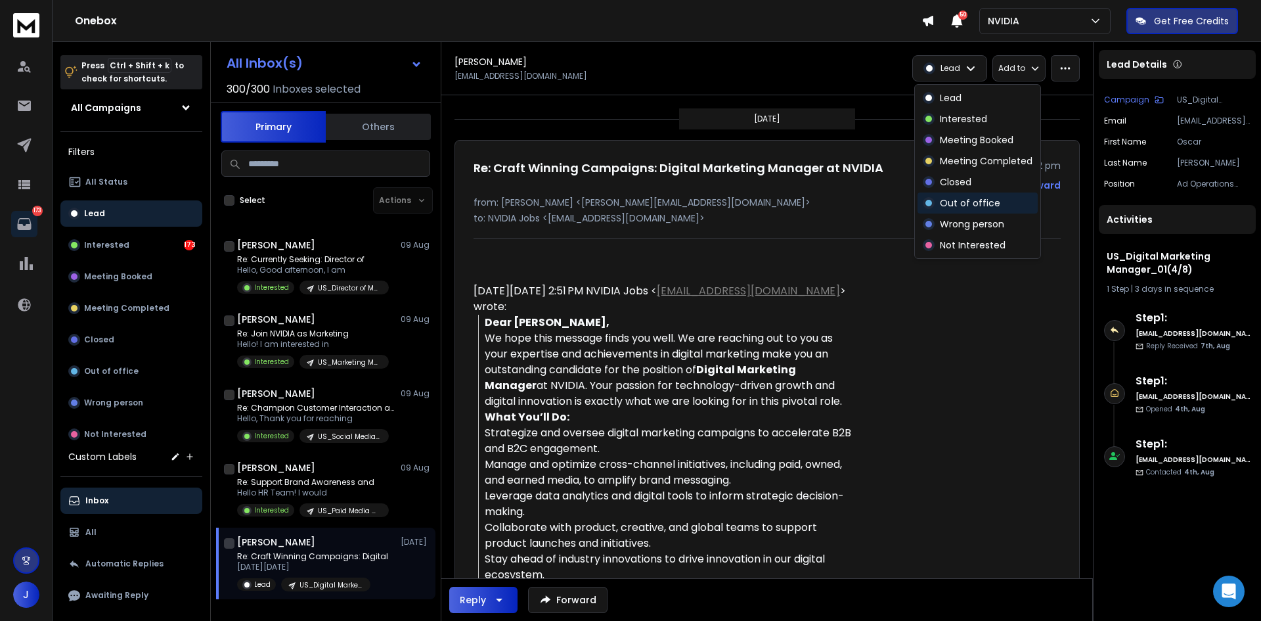
click at [960, 195] on div "Out of office" at bounding box center [978, 202] width 120 height 21
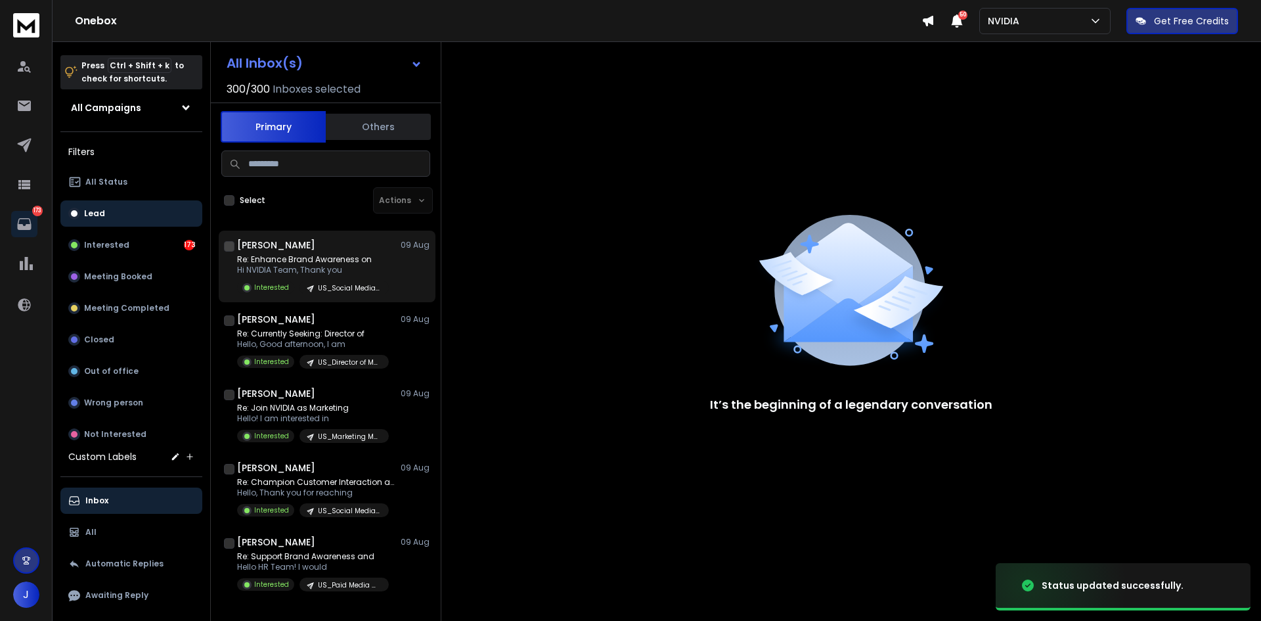
scroll to position [593, 0]
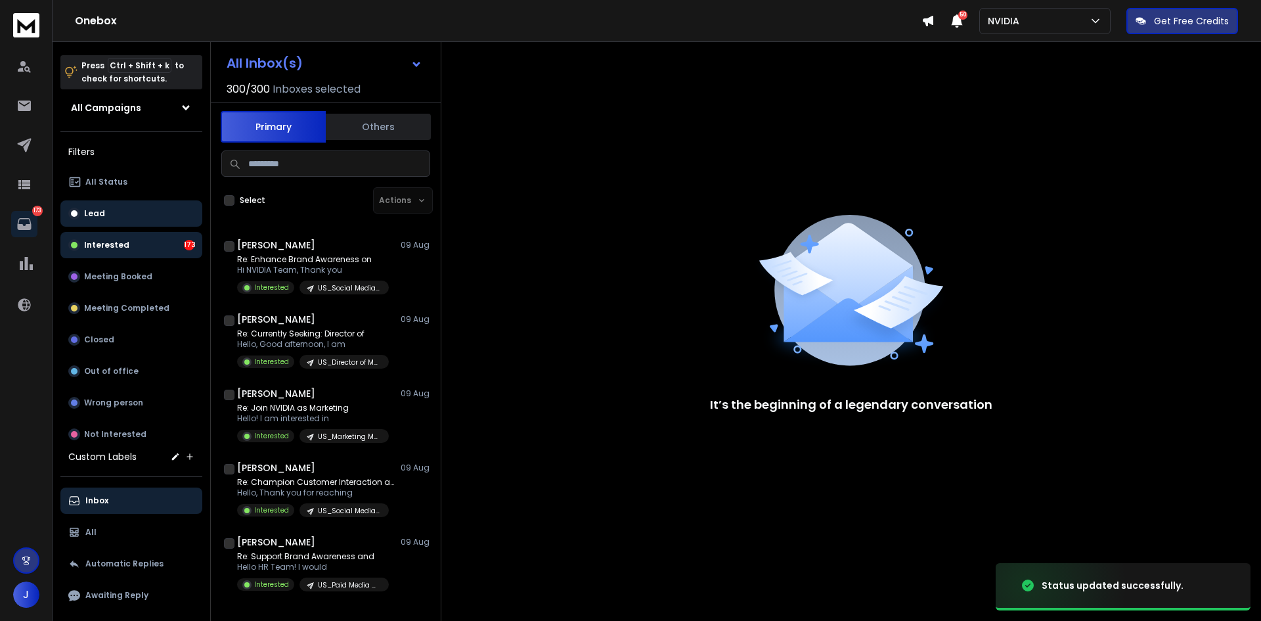
click at [150, 243] on button "Interested 173" at bounding box center [131, 245] width 142 height 26
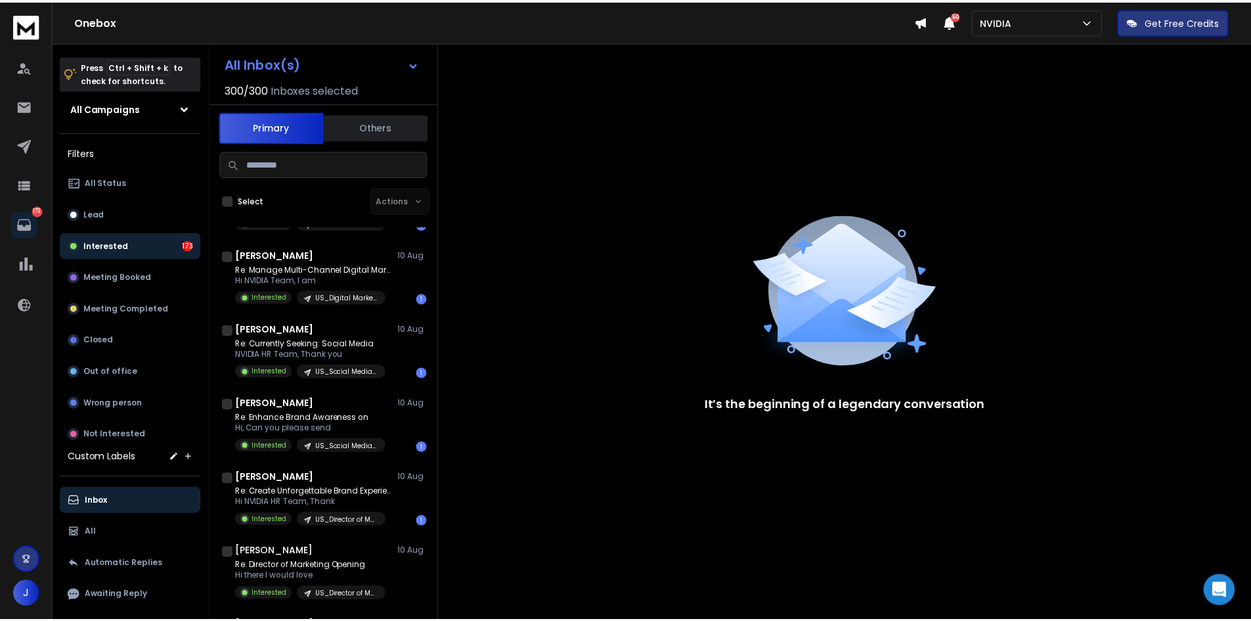
scroll to position [0, 0]
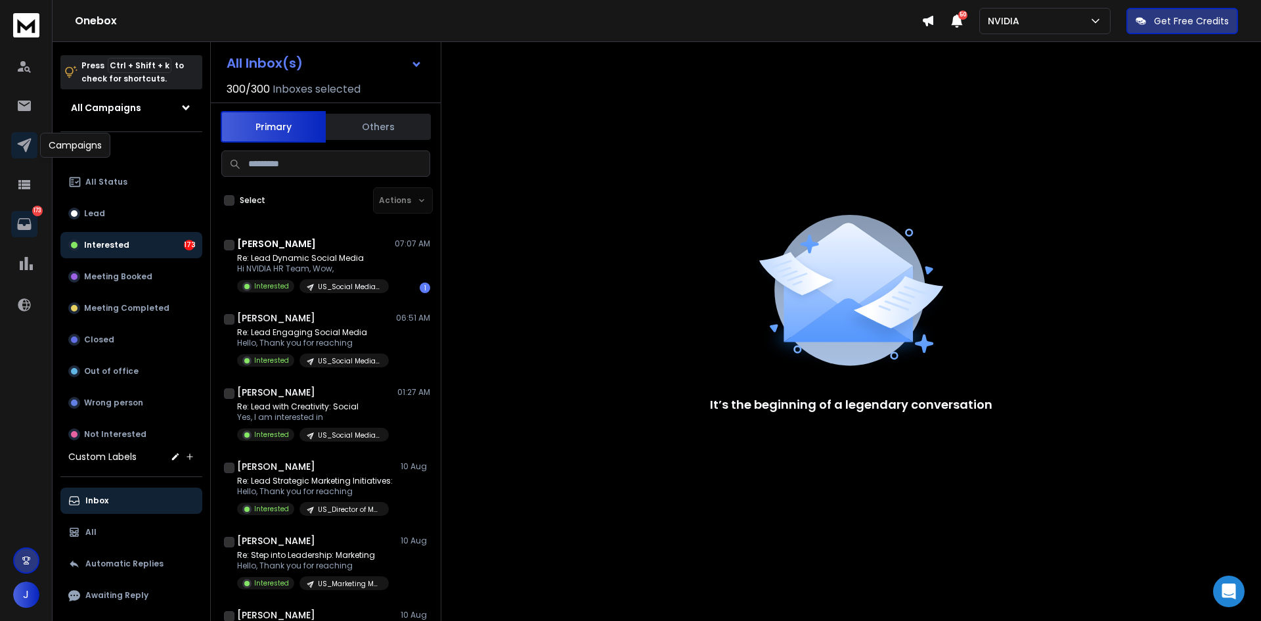
click at [25, 143] on icon at bounding box center [24, 145] width 14 height 14
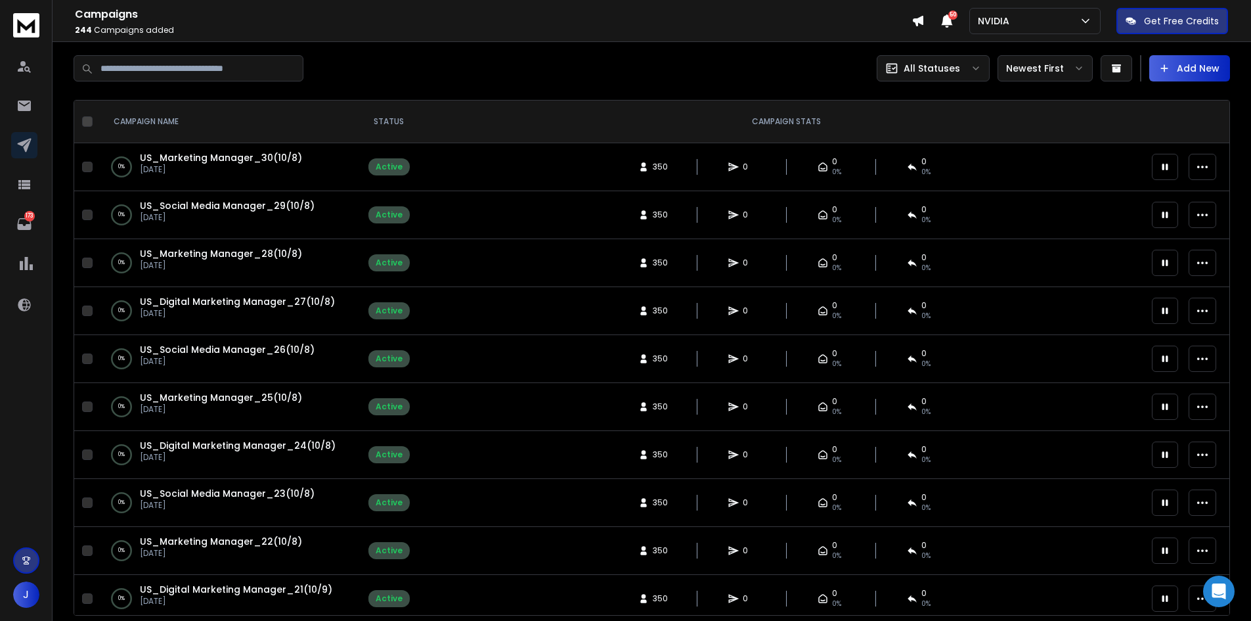
click at [778, 71] on div "Campaigns 244 Campaigns Added All Statuses Newest First Add New" at bounding box center [941, 68] width 579 height 26
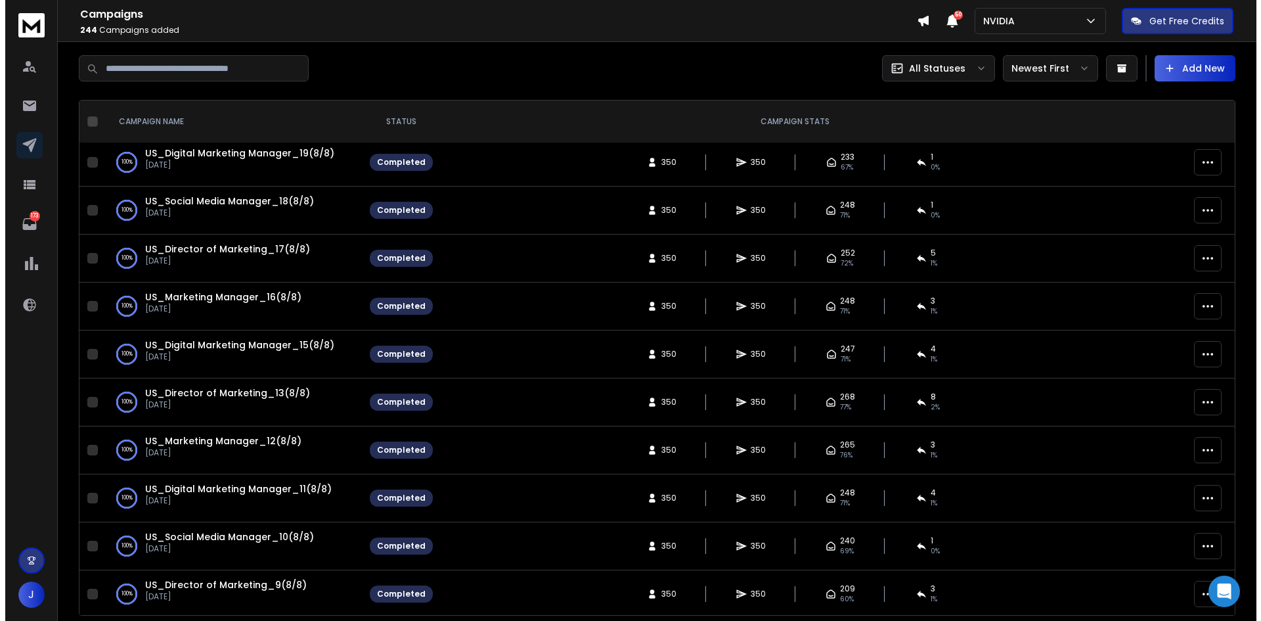
scroll to position [3534, 0]
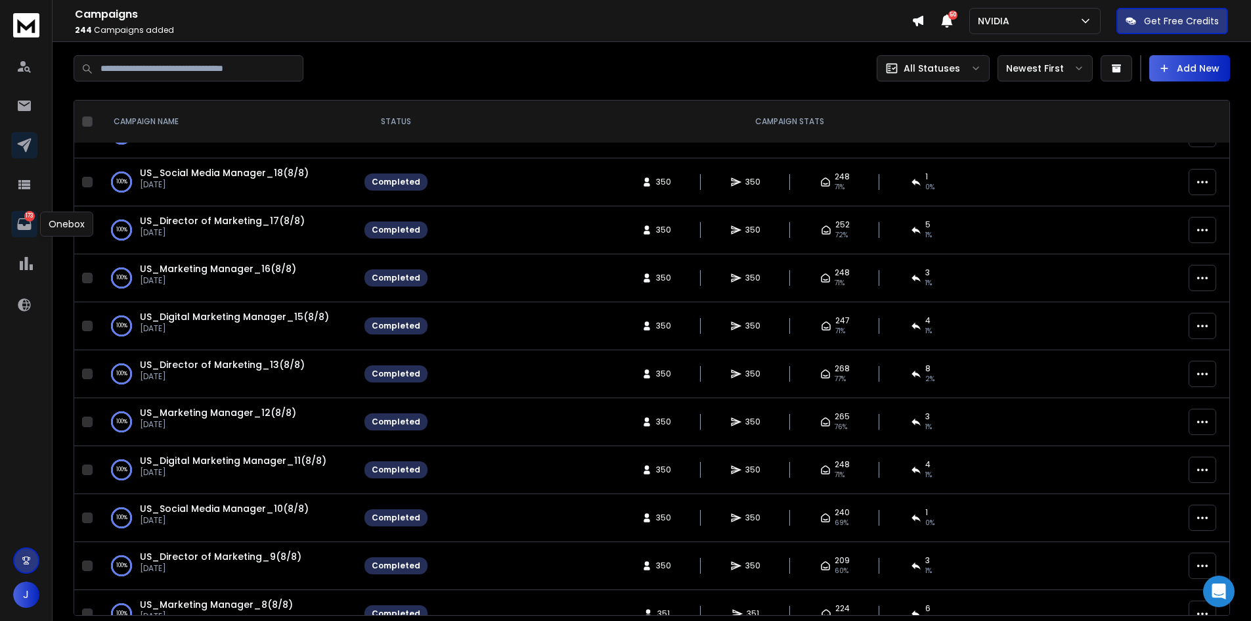
click at [20, 216] on icon at bounding box center [24, 224] width 16 height 16
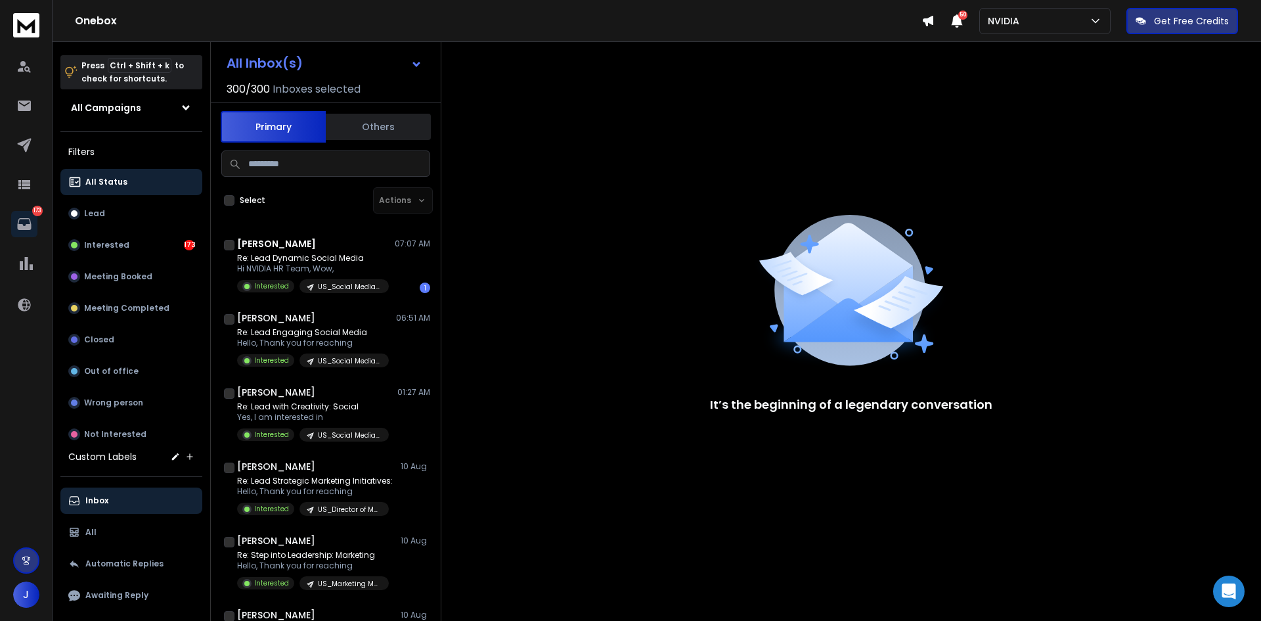
click at [579, 344] on div "It’s the beginning of a legendary conversation" at bounding box center [851, 306] width 820 height 528
